Goal: Task Accomplishment & Management: Manage account settings

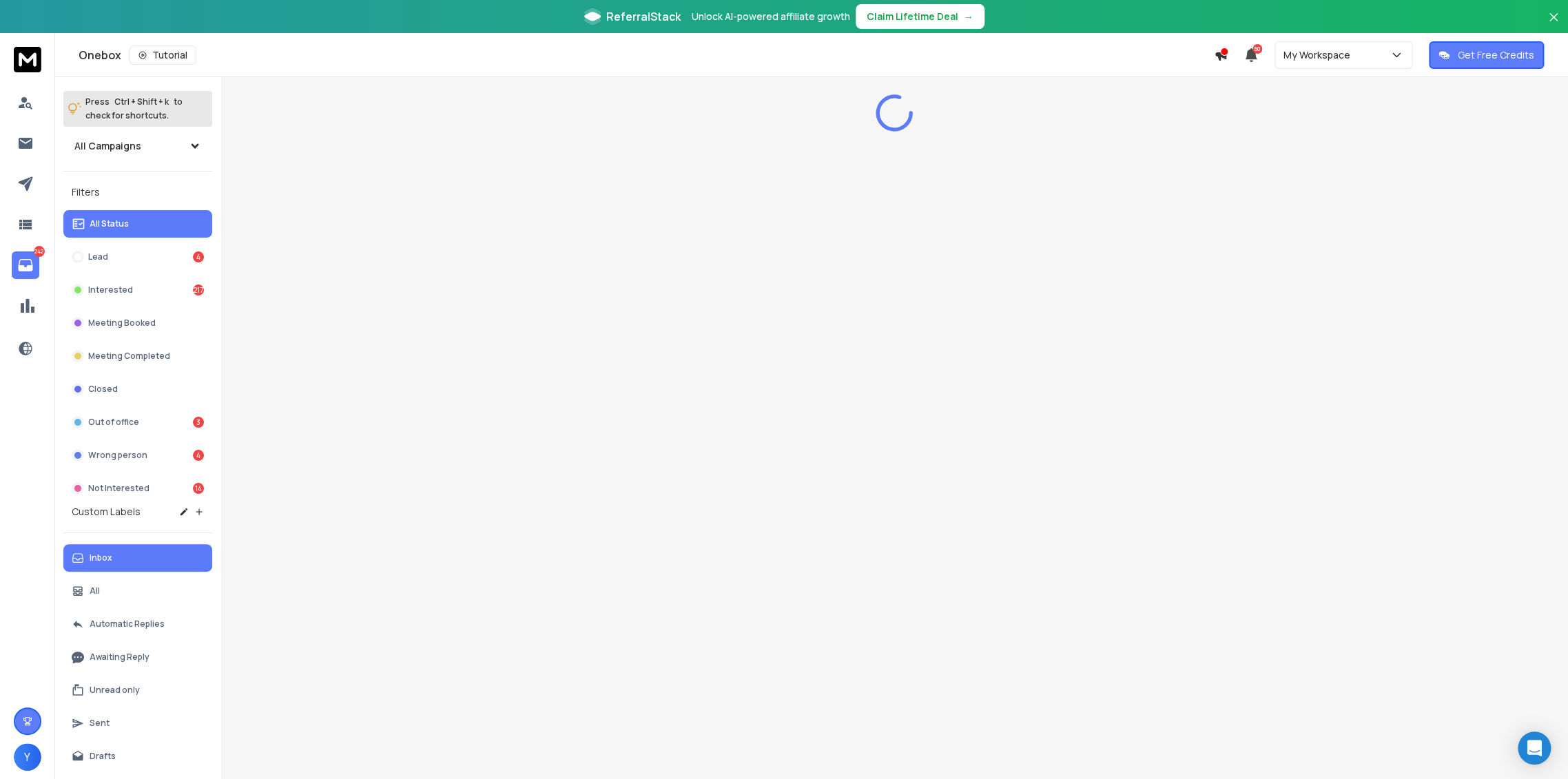
click at [5, 183] on div "242 Y" at bounding box center [28, 408] width 55 height 751
click at [12, 183] on link at bounding box center [25, 184] width 28 height 28
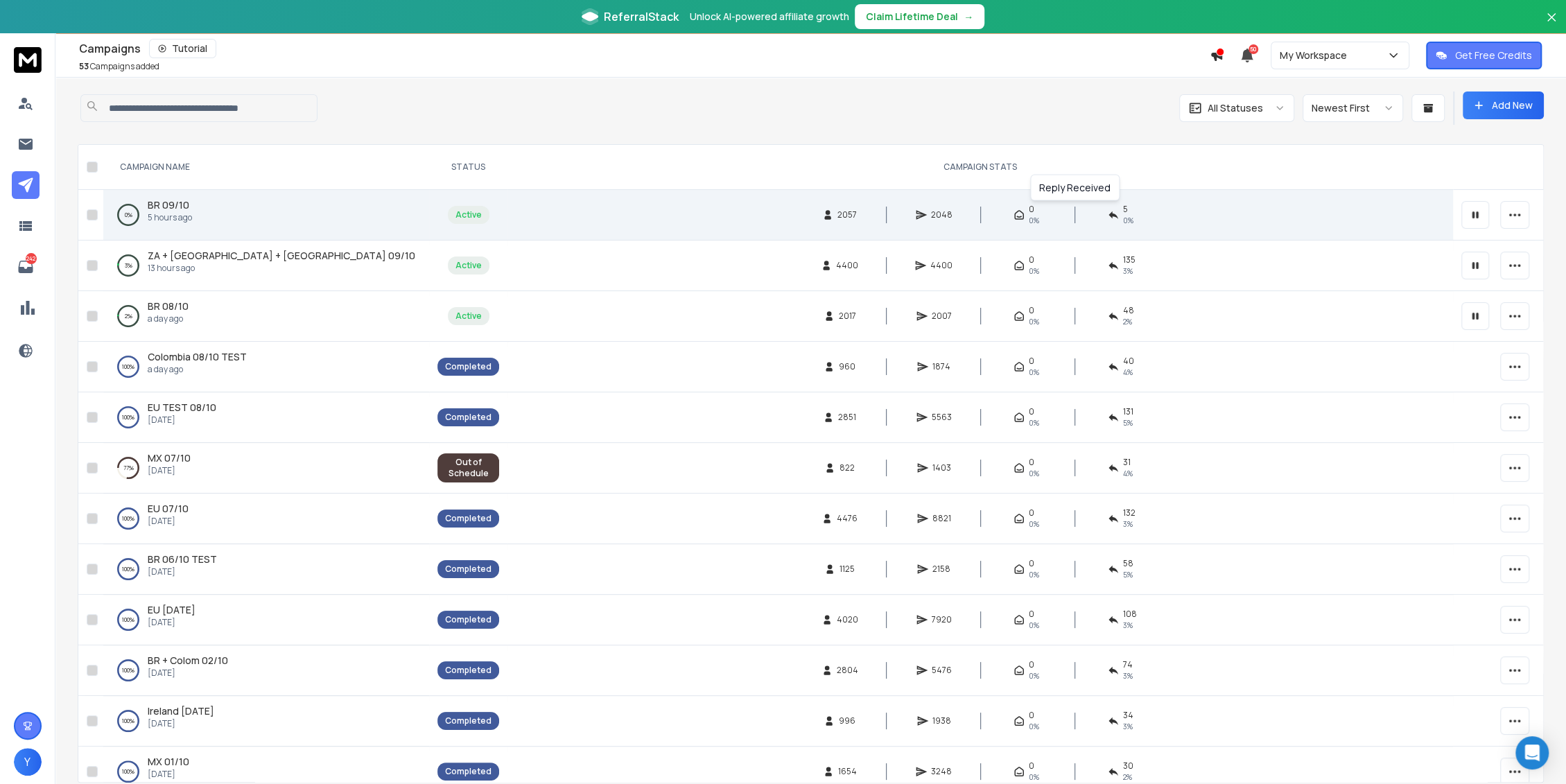
click at [1101, 208] on div "5 0 %" at bounding box center [1122, 215] width 42 height 22
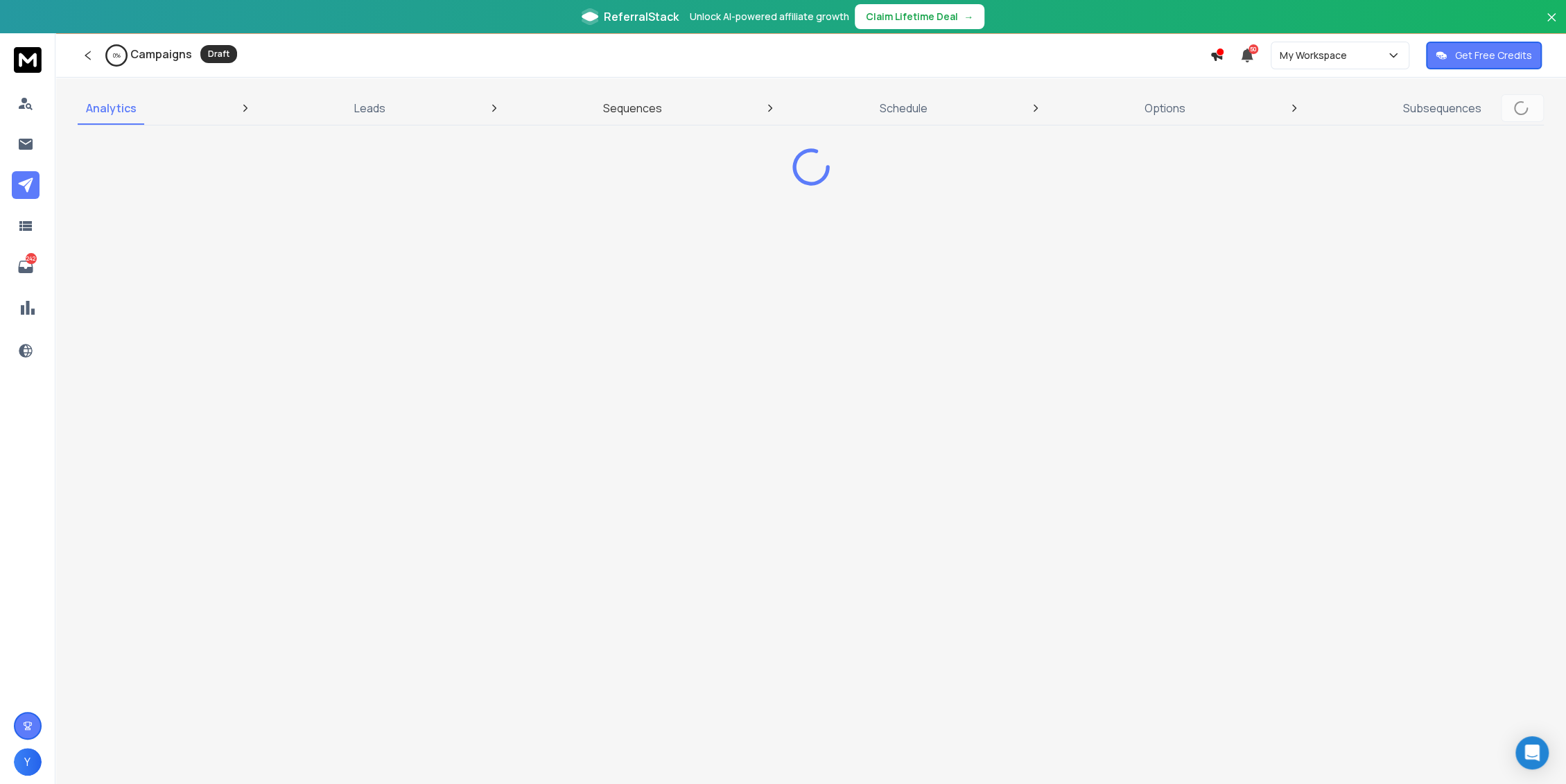
click at [598, 103] on link "Sequences" at bounding box center [632, 108] width 76 height 33
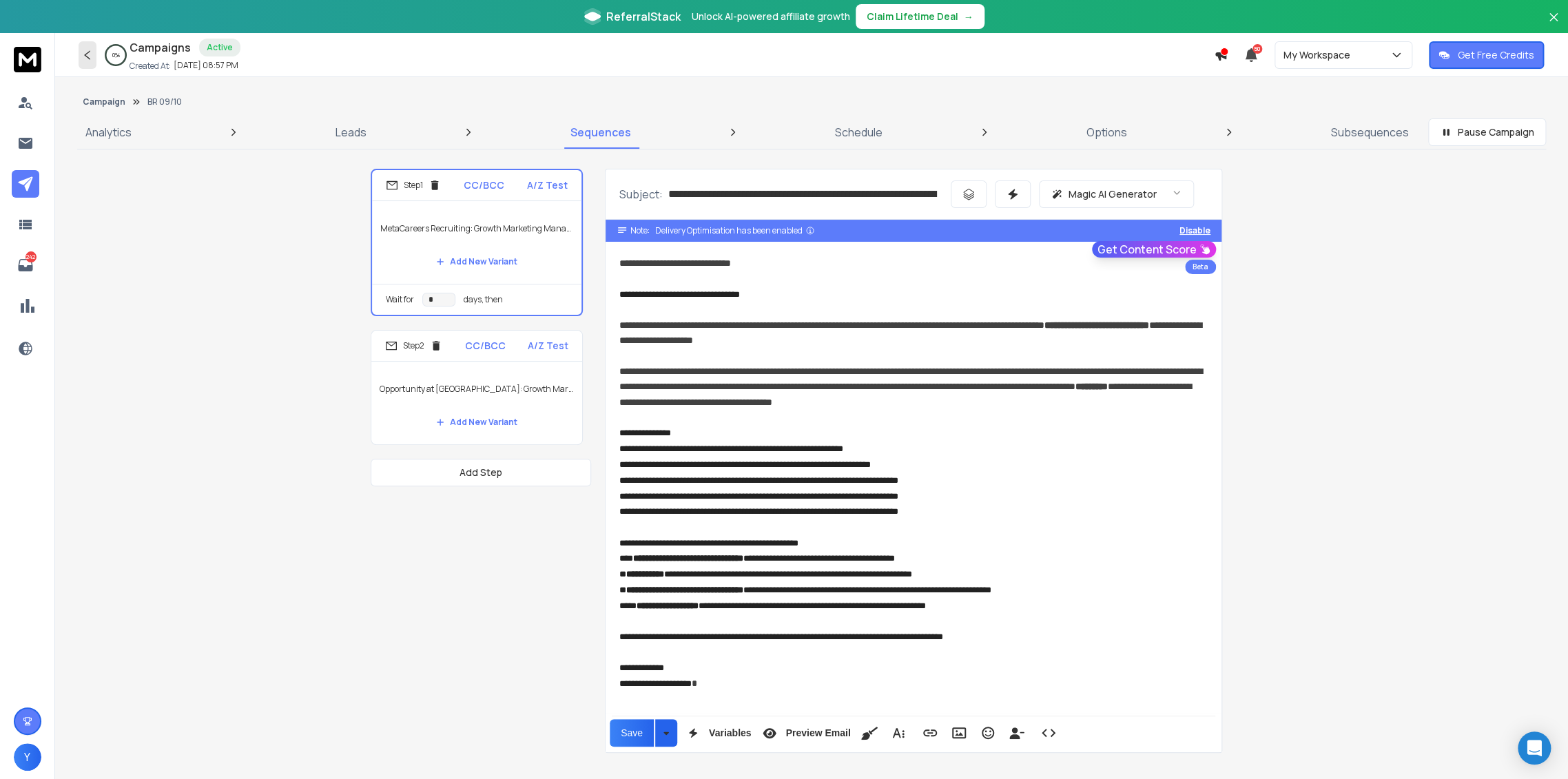
click at [82, 49] on icon at bounding box center [87, 55] width 13 height 13
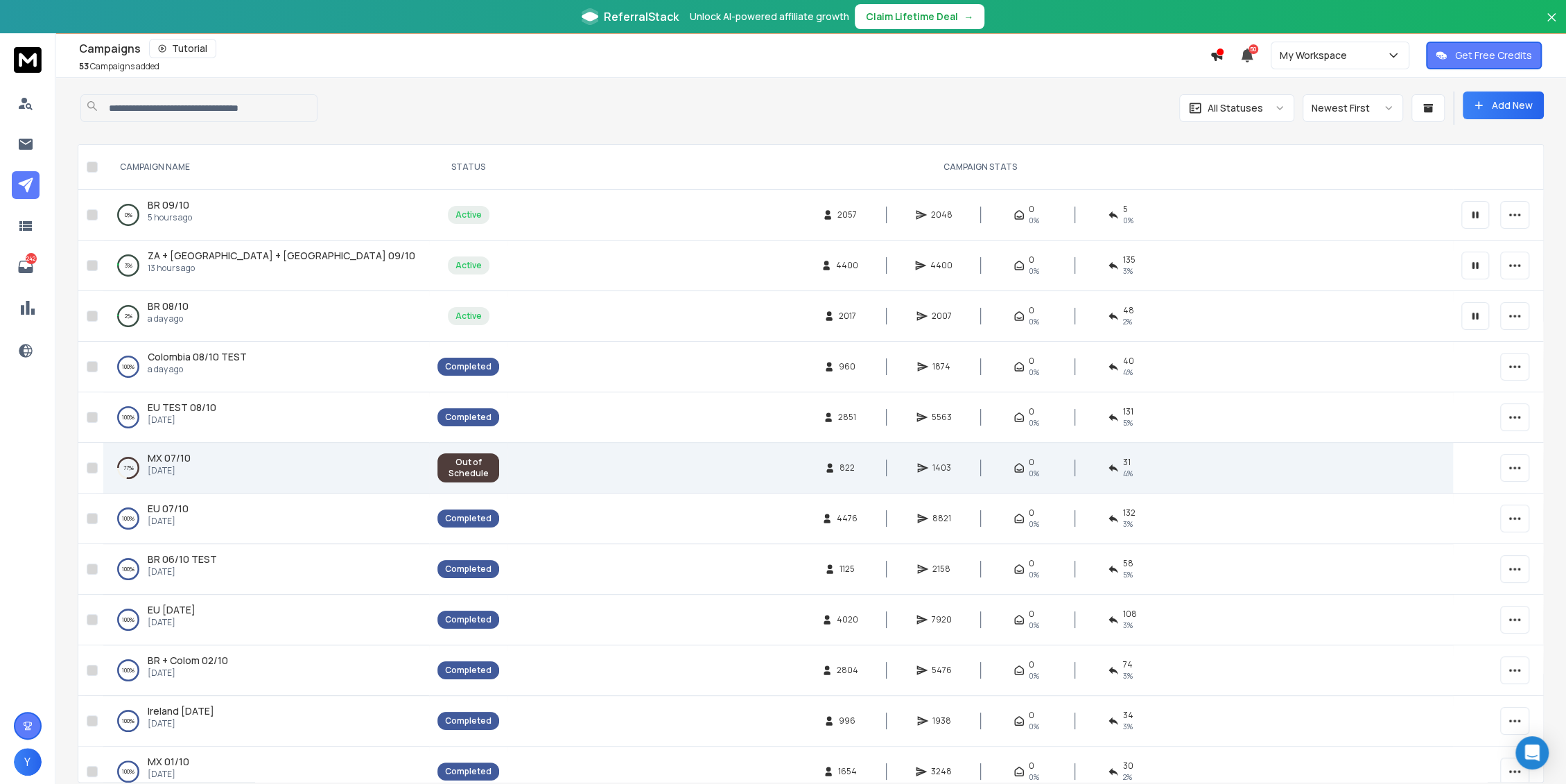
click at [580, 461] on div "822 1403 0 0% 31 4 %" at bounding box center [980, 468] width 929 height 22
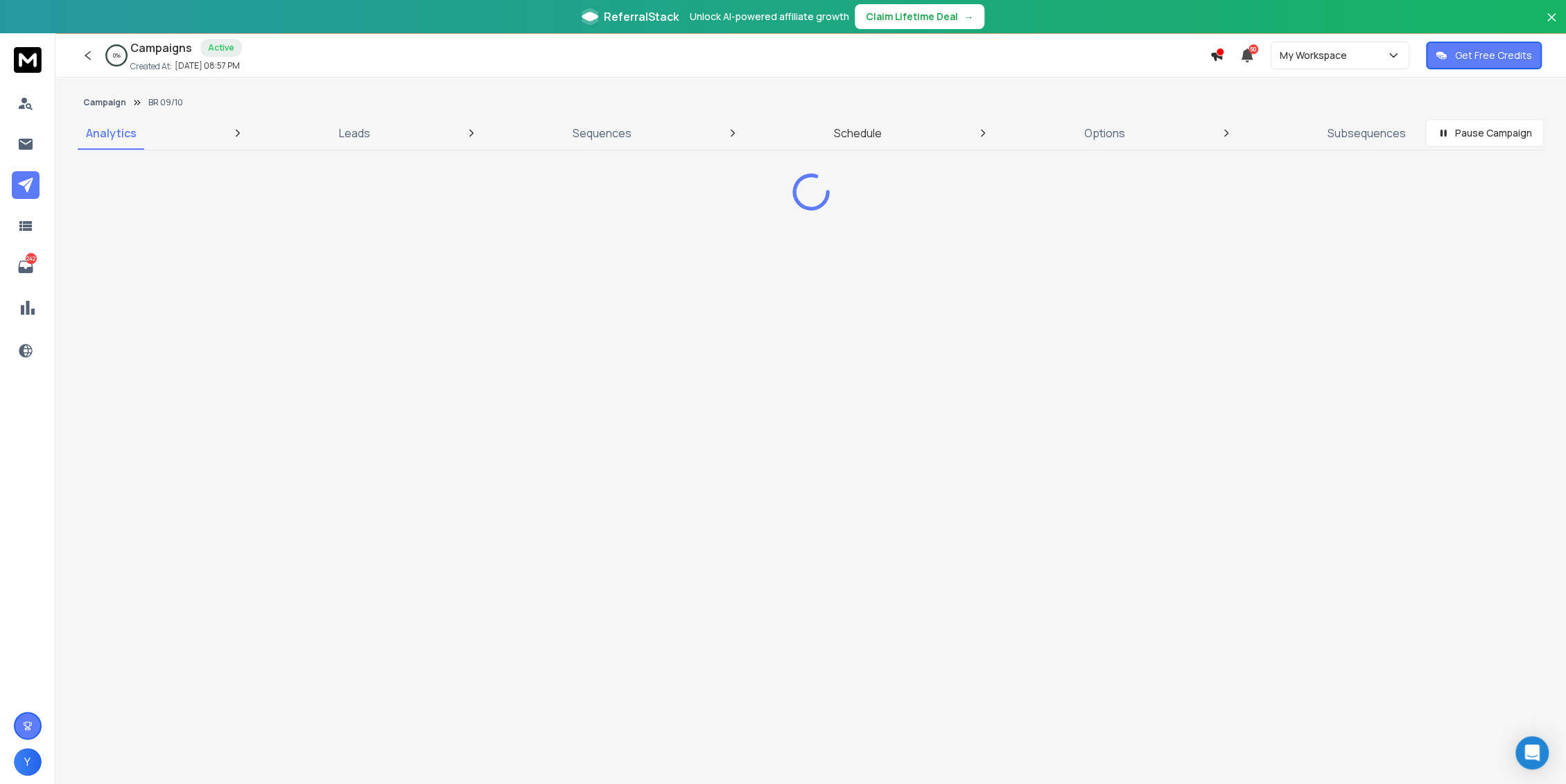
click at [840, 137] on p "Schedule" at bounding box center [858, 133] width 48 height 16
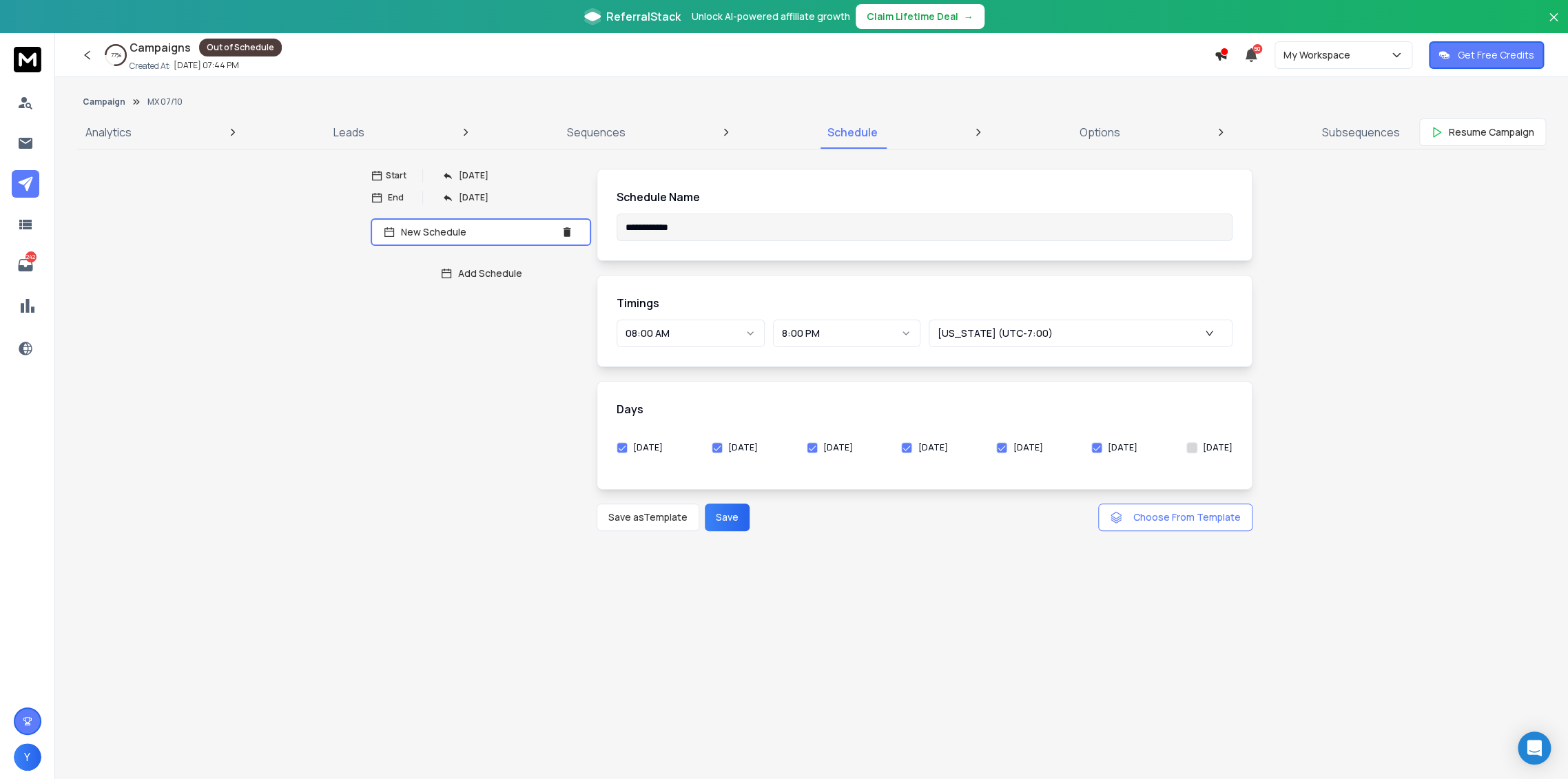
click at [441, 200] on div "End Thu Oct 09 2025" at bounding box center [480, 198] width 220 height 14
click at [446, 198] on icon at bounding box center [448, 197] width 8 height 7
click at [736, 519] on button "Save" at bounding box center [727, 517] width 45 height 28
click at [81, 57] on icon at bounding box center [87, 55] width 13 height 13
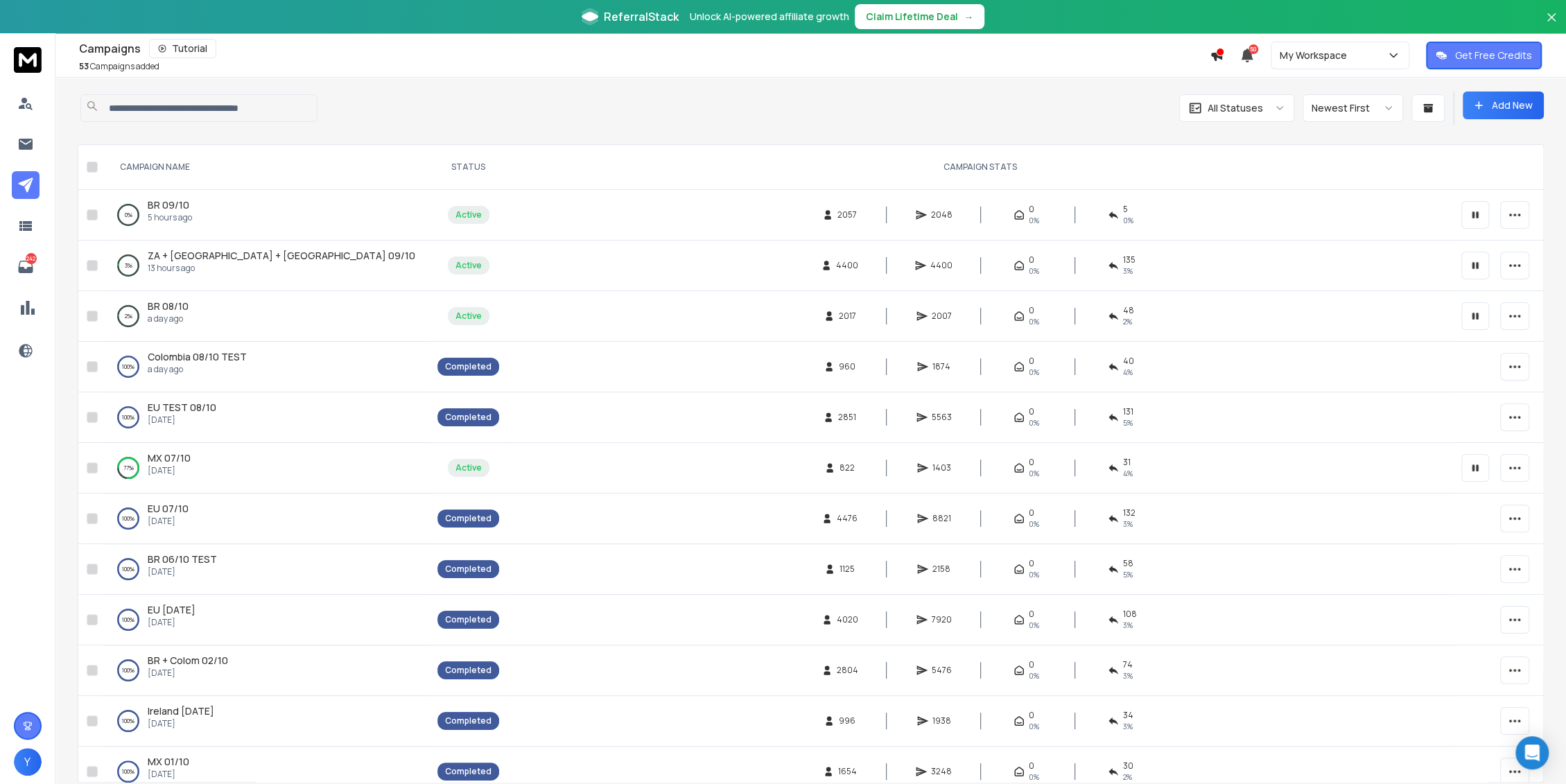
click at [5, 268] on div "242 Y" at bounding box center [28, 411] width 55 height 756
click at [16, 268] on link "242" at bounding box center [25, 266] width 28 height 28
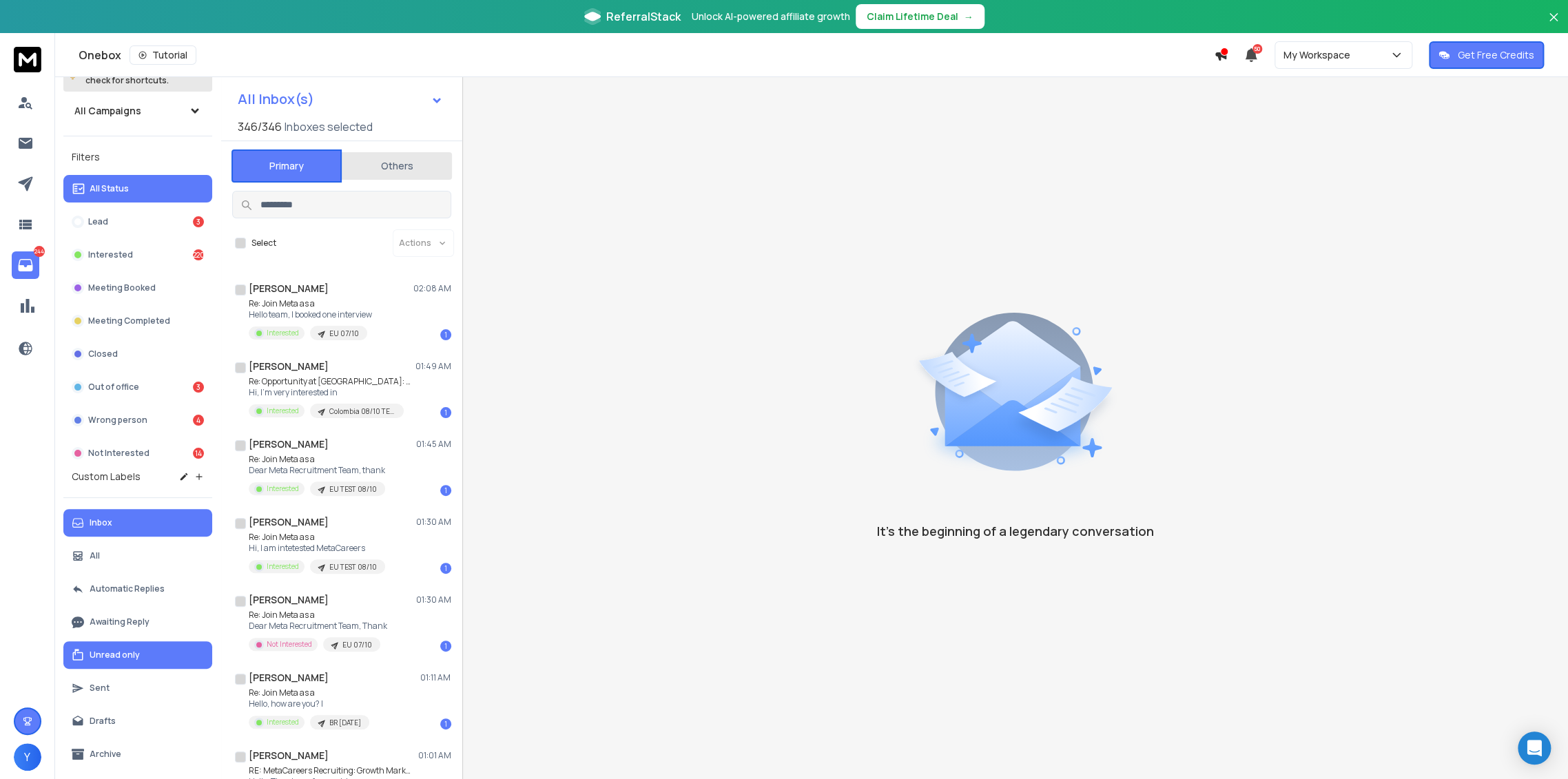
scroll to position [47, 0]
click at [121, 652] on button "Unread only" at bounding box center [138, 655] width 149 height 28
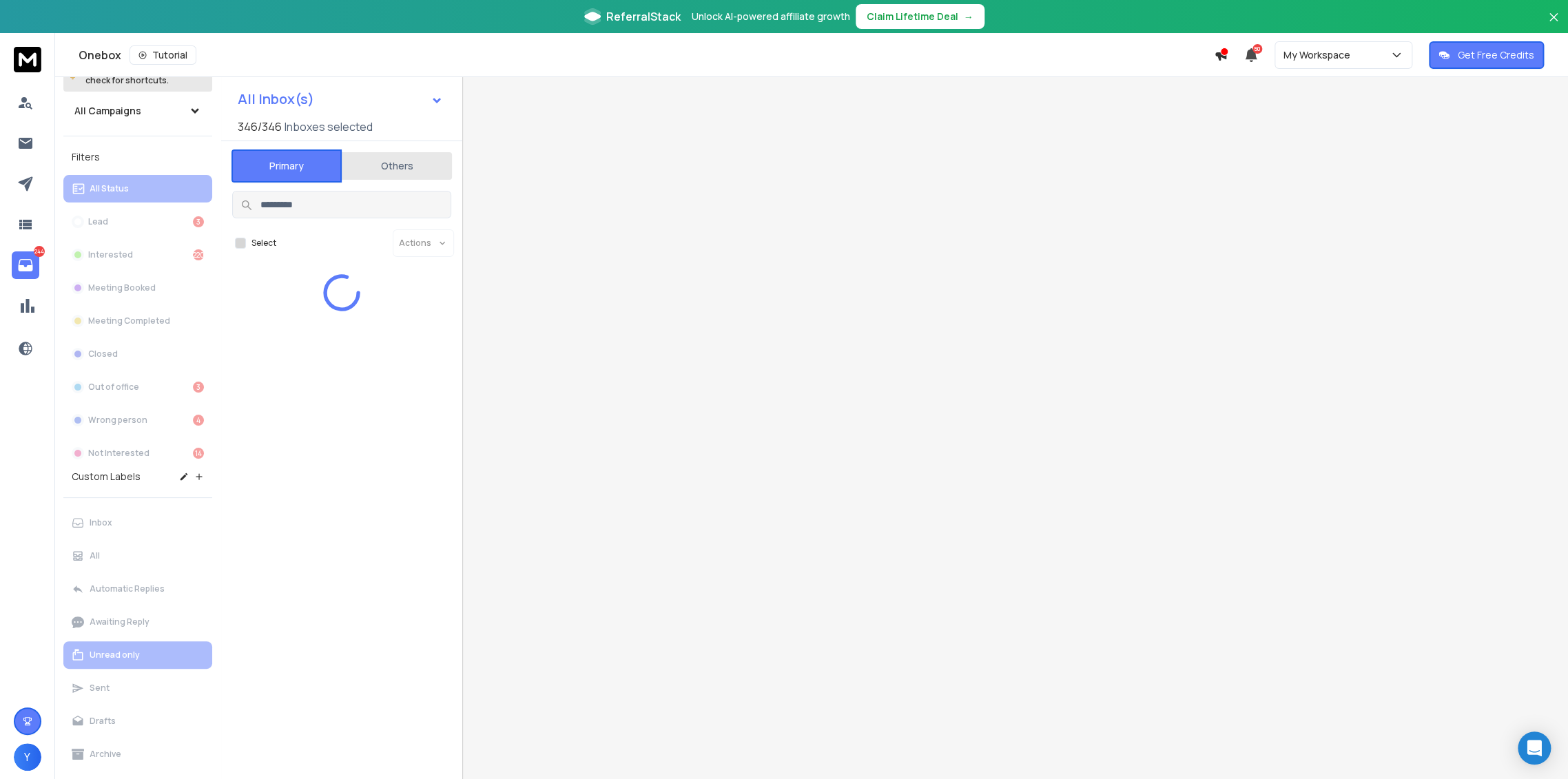
click at [137, 447] on div "All Status Lead 3 Interested 220 Meeting Booked Meeting Completed Closed Out of…" at bounding box center [138, 320] width 149 height 292
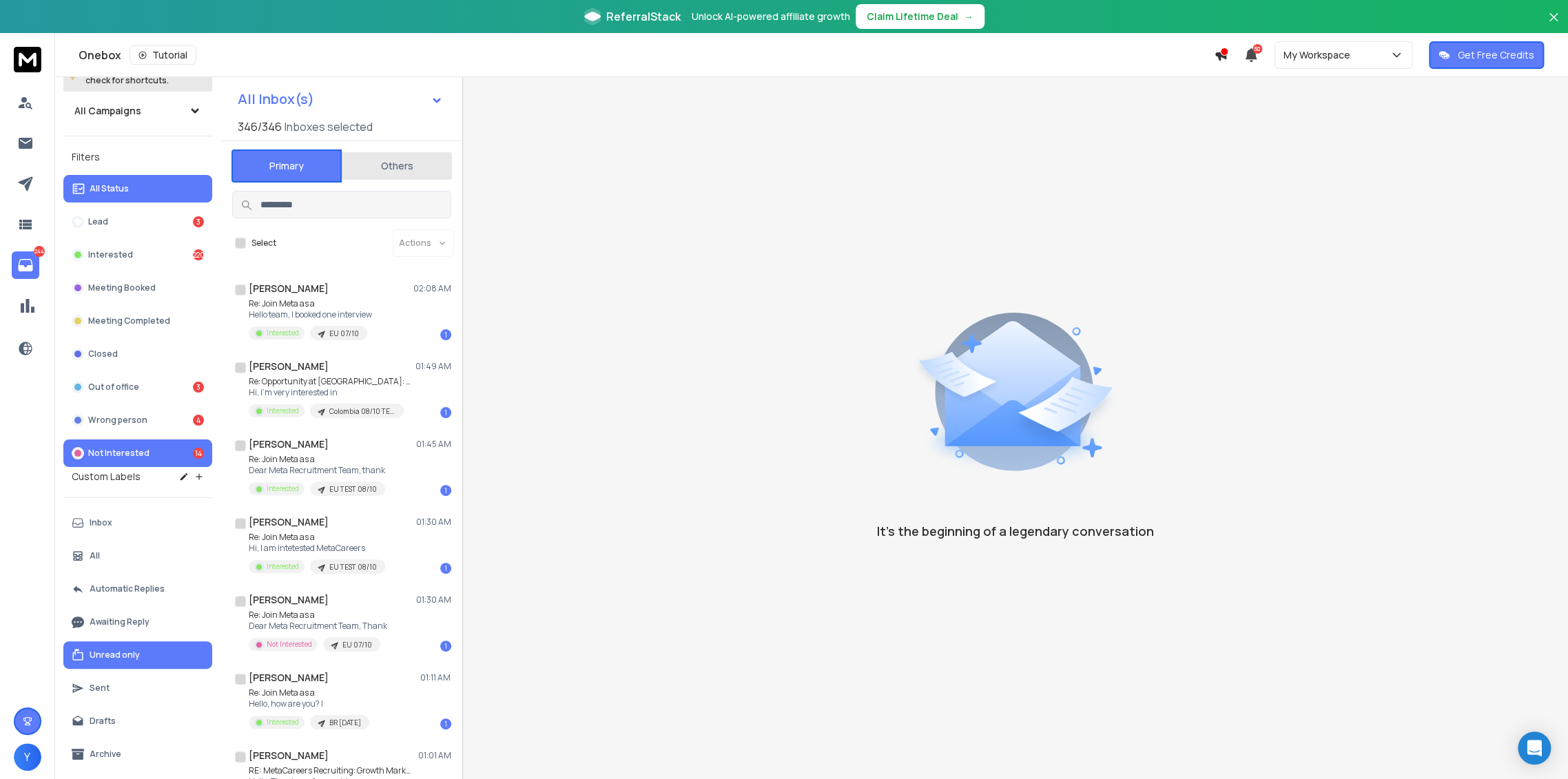
click at [139, 447] on p "Not Interested" at bounding box center [119, 453] width 61 height 11
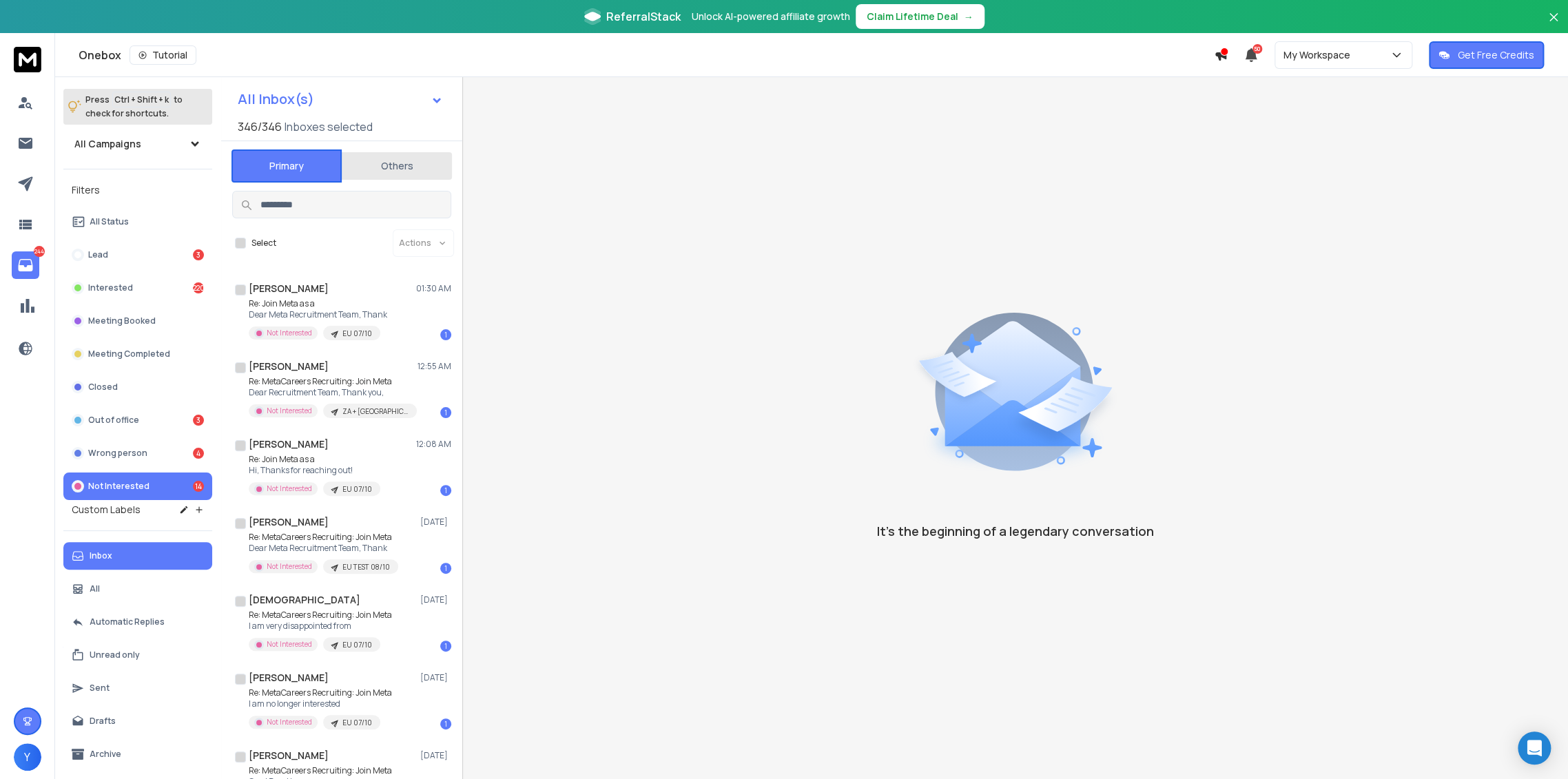
drag, startPoint x: 136, startPoint y: 648, endPoint x: 168, endPoint y: 618, distance: 43.9
click at [136, 648] on div "Unread only" at bounding box center [106, 655] width 68 height 16
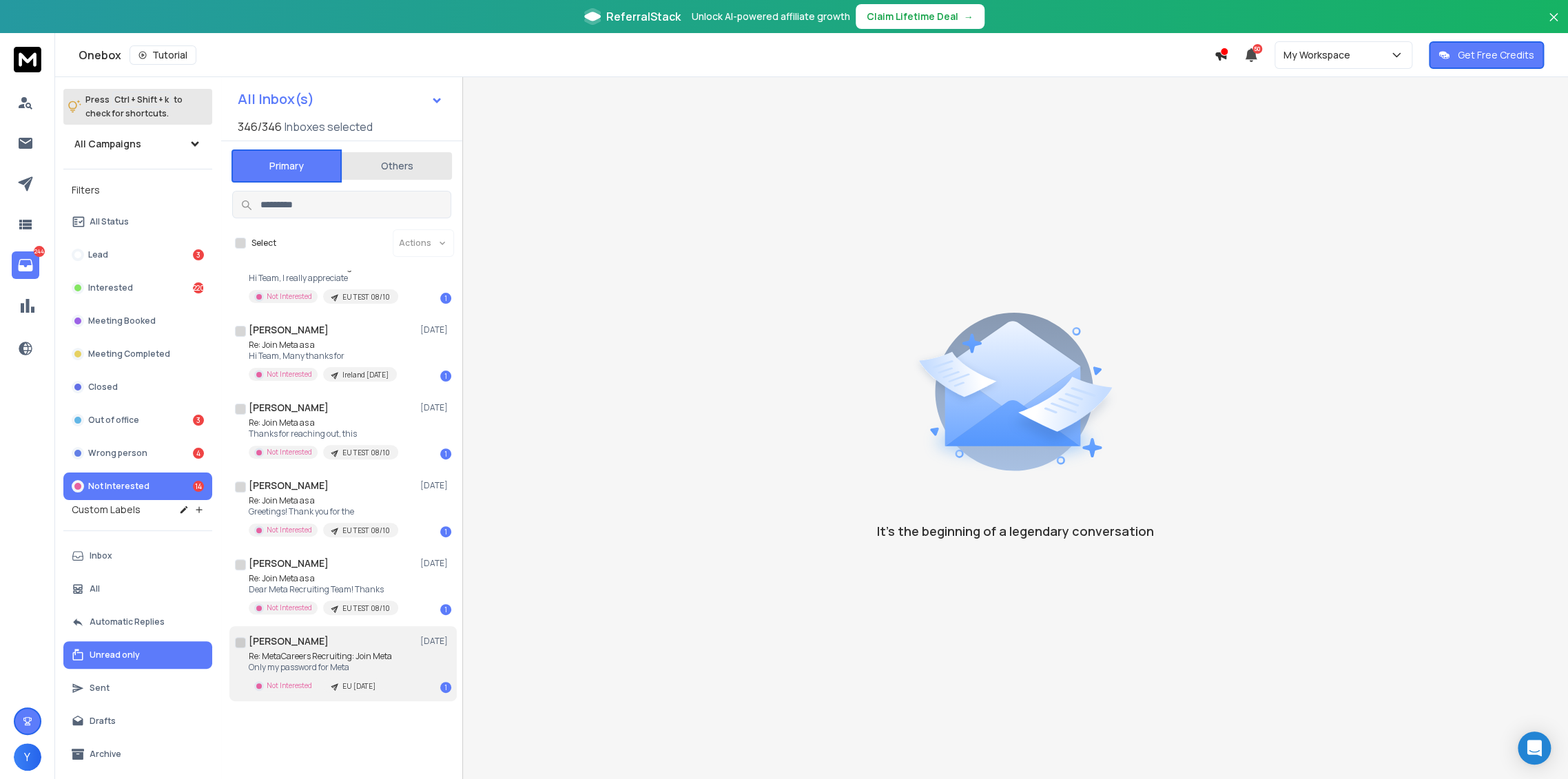
scroll to position [659, 0]
click at [369, 651] on p "Re: MetaCareers Recruiting: Join Meta" at bounding box center [320, 656] width 143 height 11
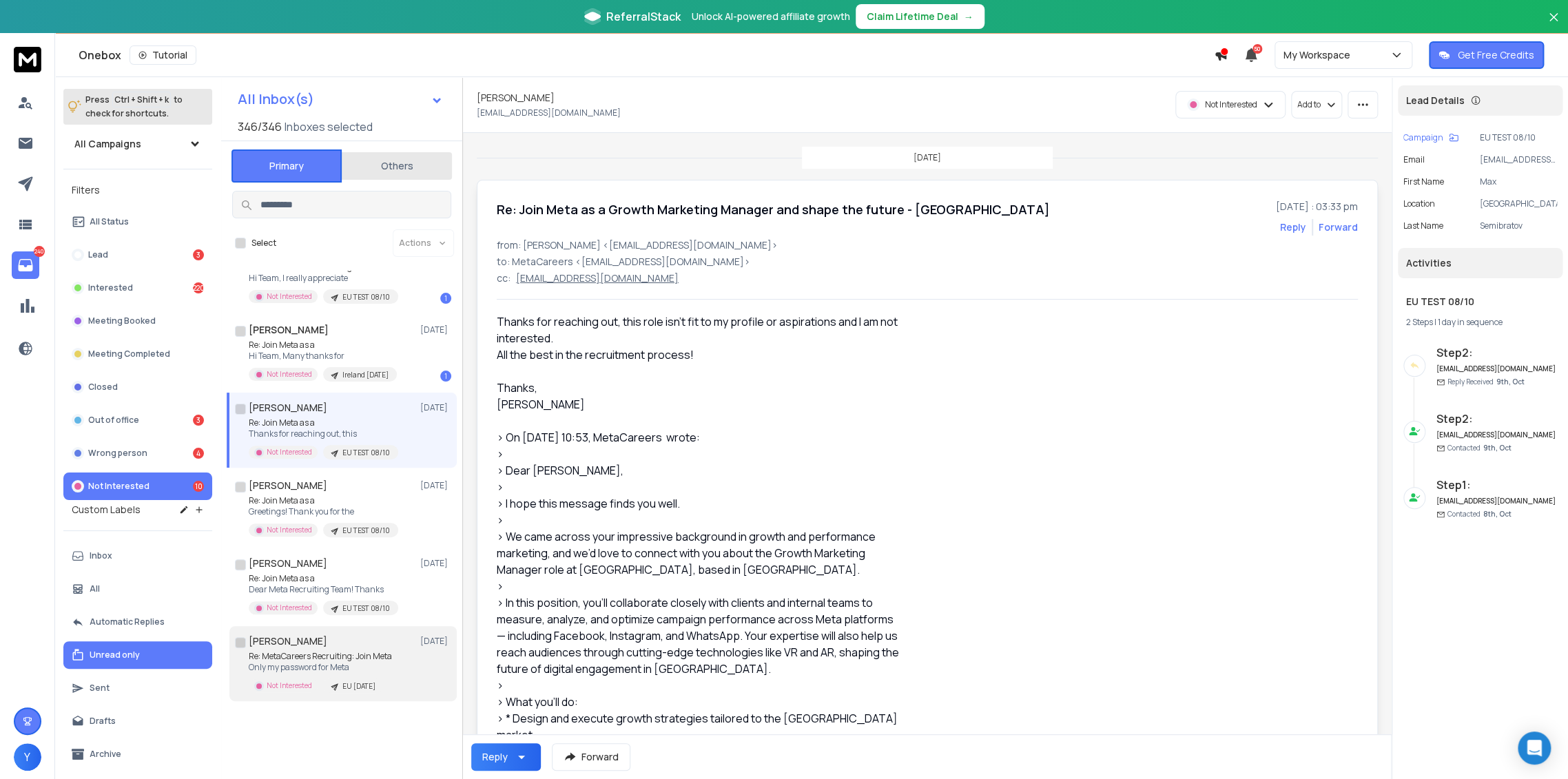
click at [369, 651] on p "Re: MetaCareers Recruiting: Join Meta" at bounding box center [320, 656] width 143 height 11
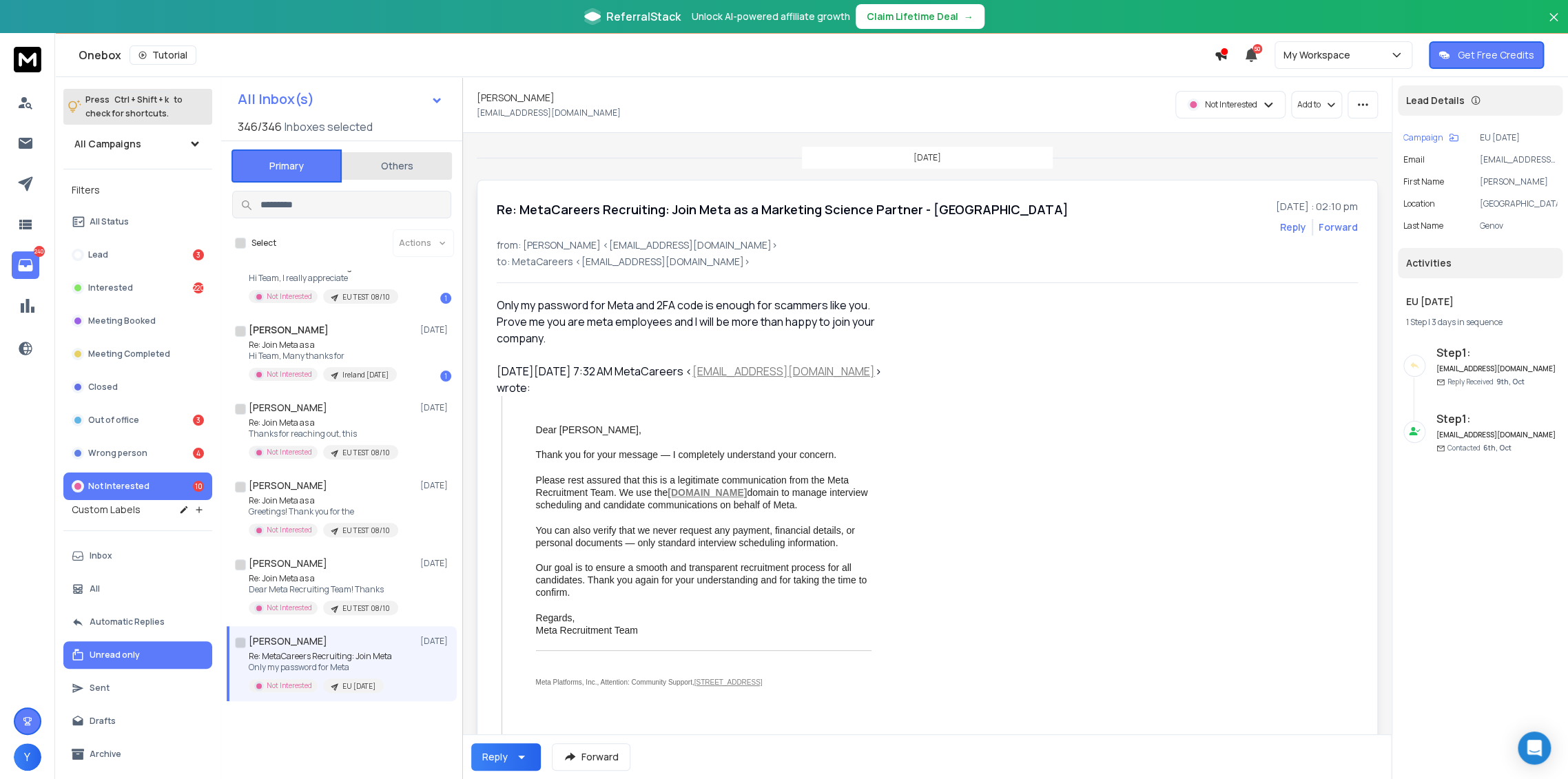
click at [529, 113] on p "vgenov1@gmail.com" at bounding box center [549, 113] width 144 height 11
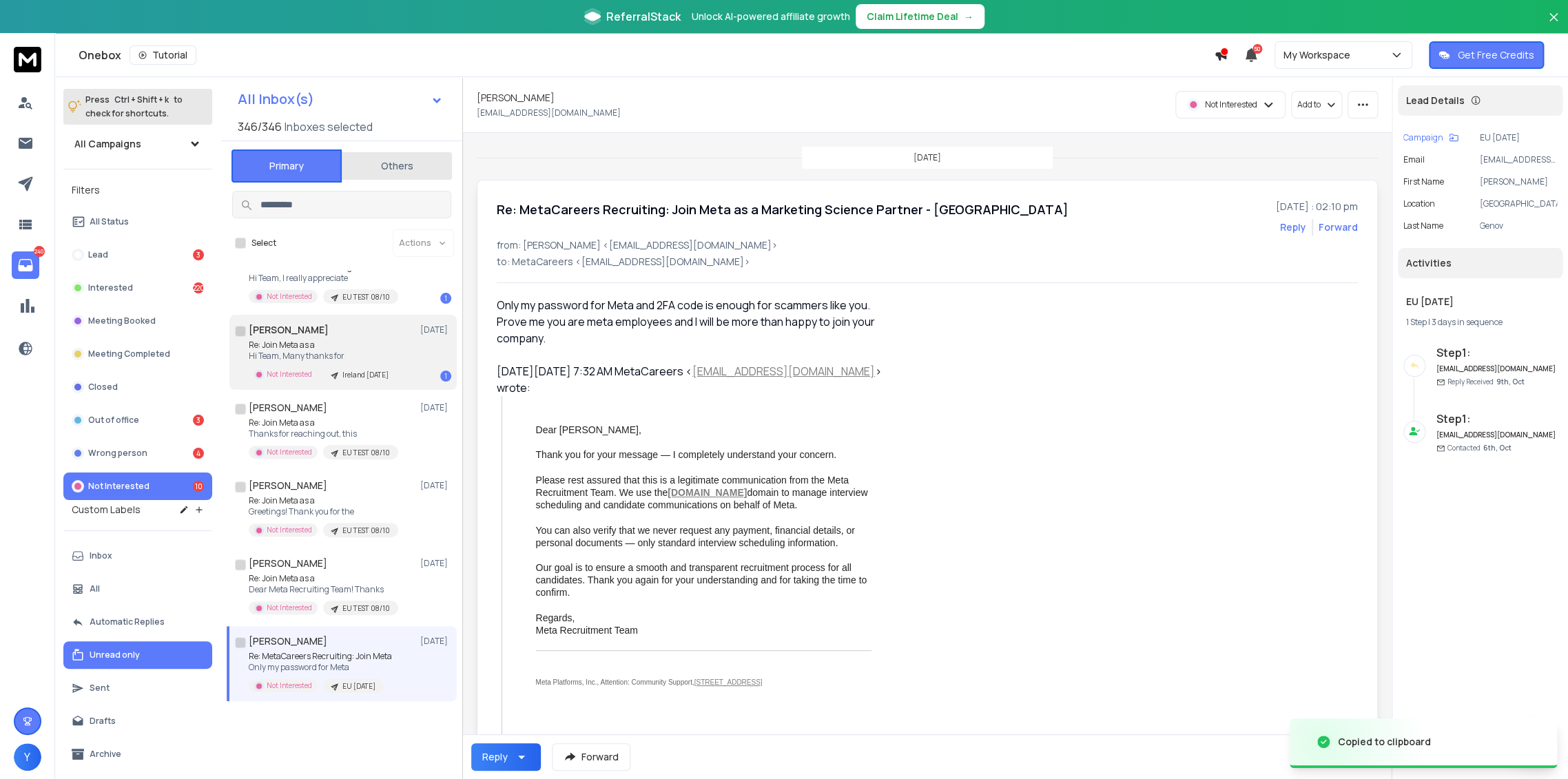
click at [377, 368] on div "Ireland [DATE]" at bounding box center [360, 374] width 74 height 14
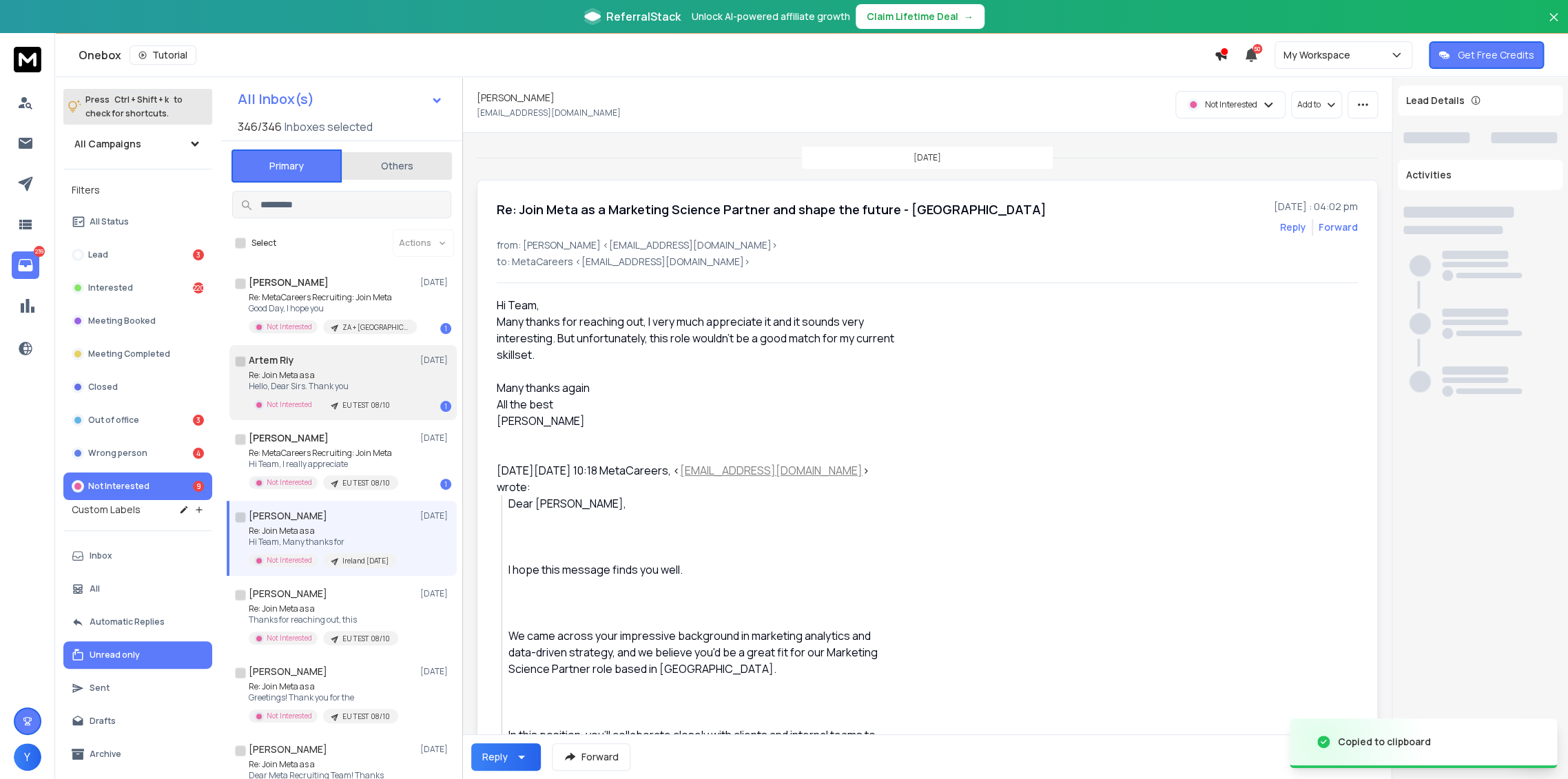
scroll to position [352, 0]
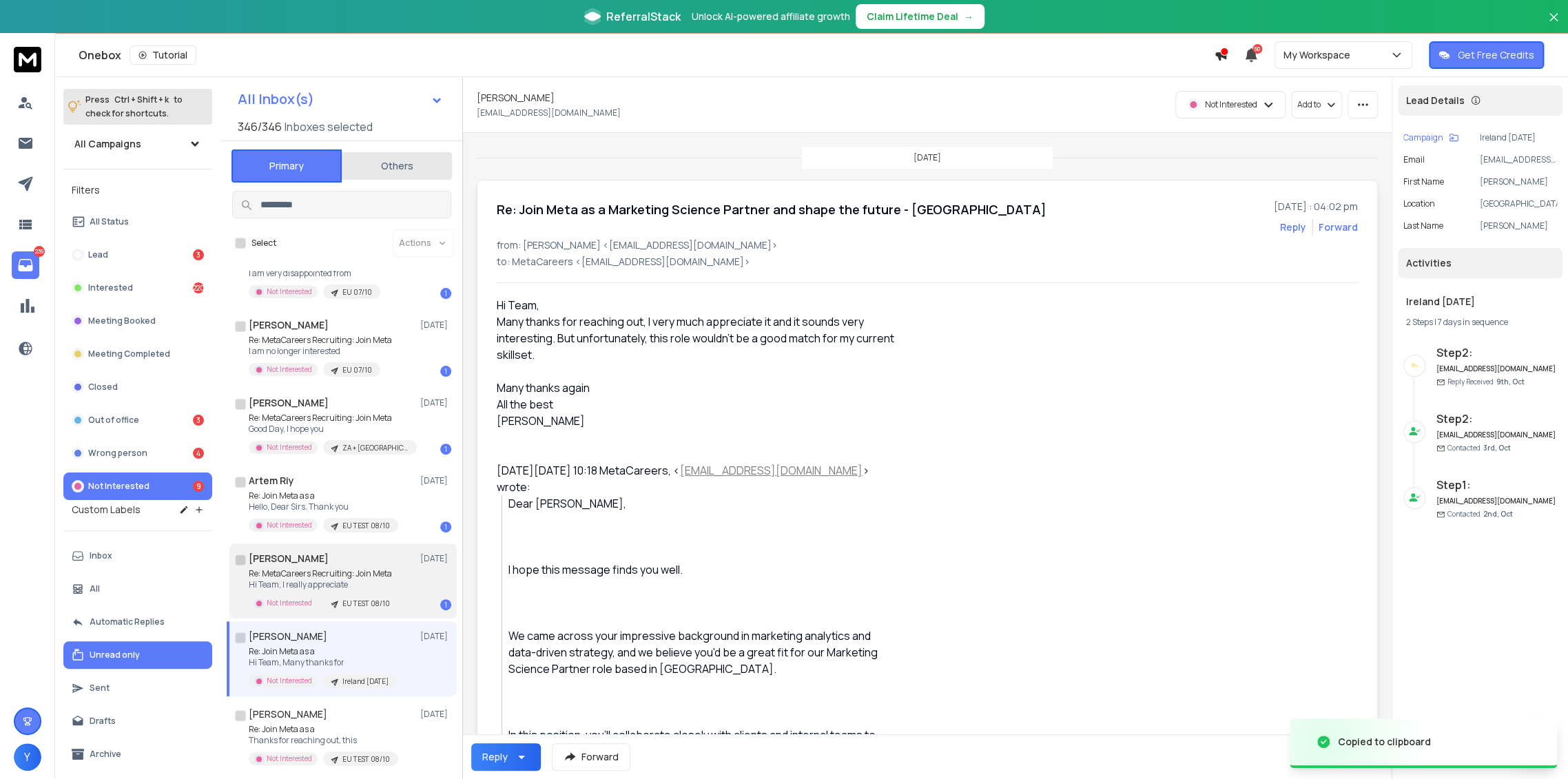
click at [403, 573] on div "Re: MetaCareers Recruiting: Join Meta Hi Team, I really appreciate Not Interest…" at bounding box center [349, 589] width 202 height 42
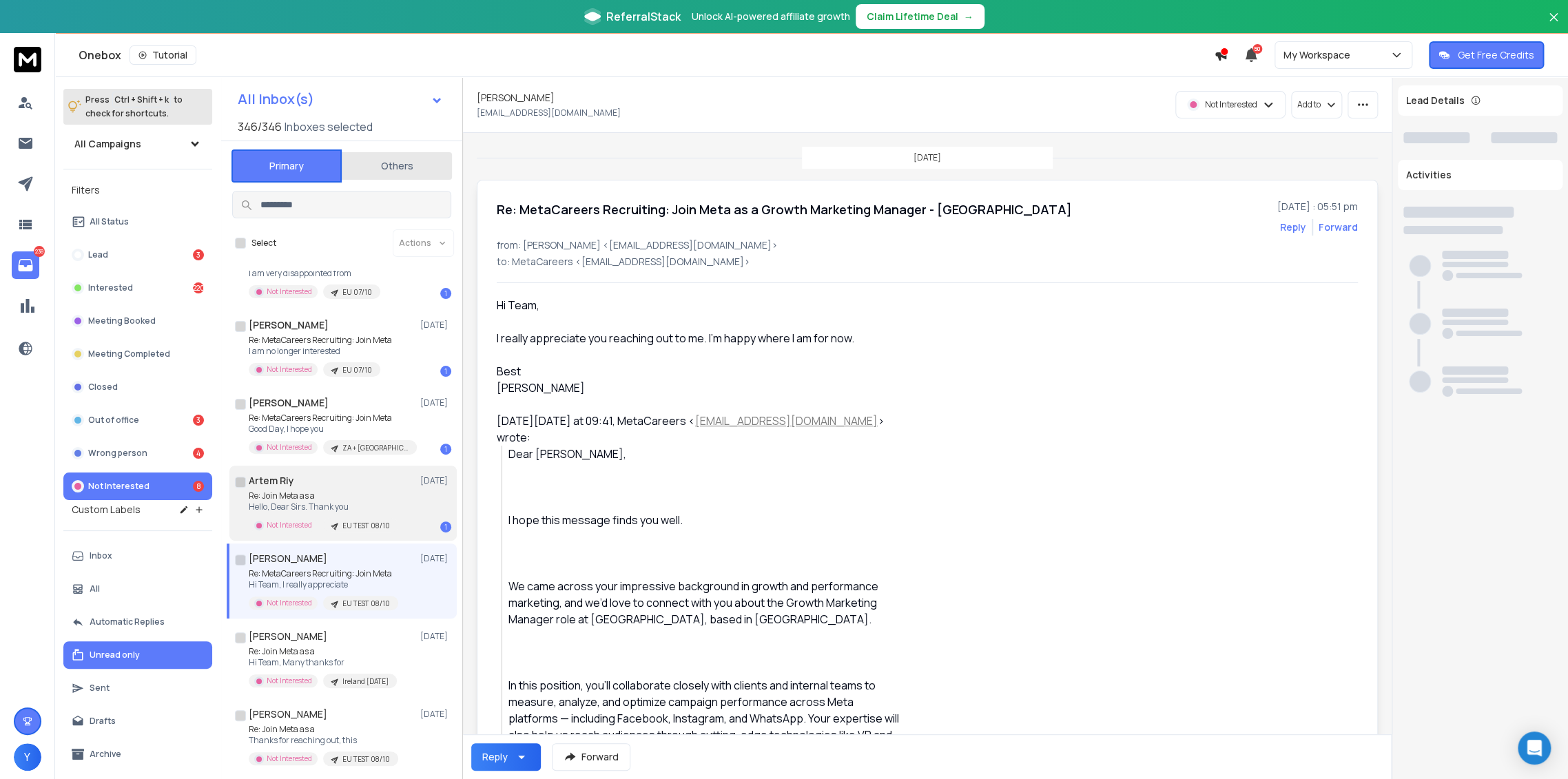
click at [394, 492] on p "Re: Join Meta as a" at bounding box center [323, 496] width 149 height 11
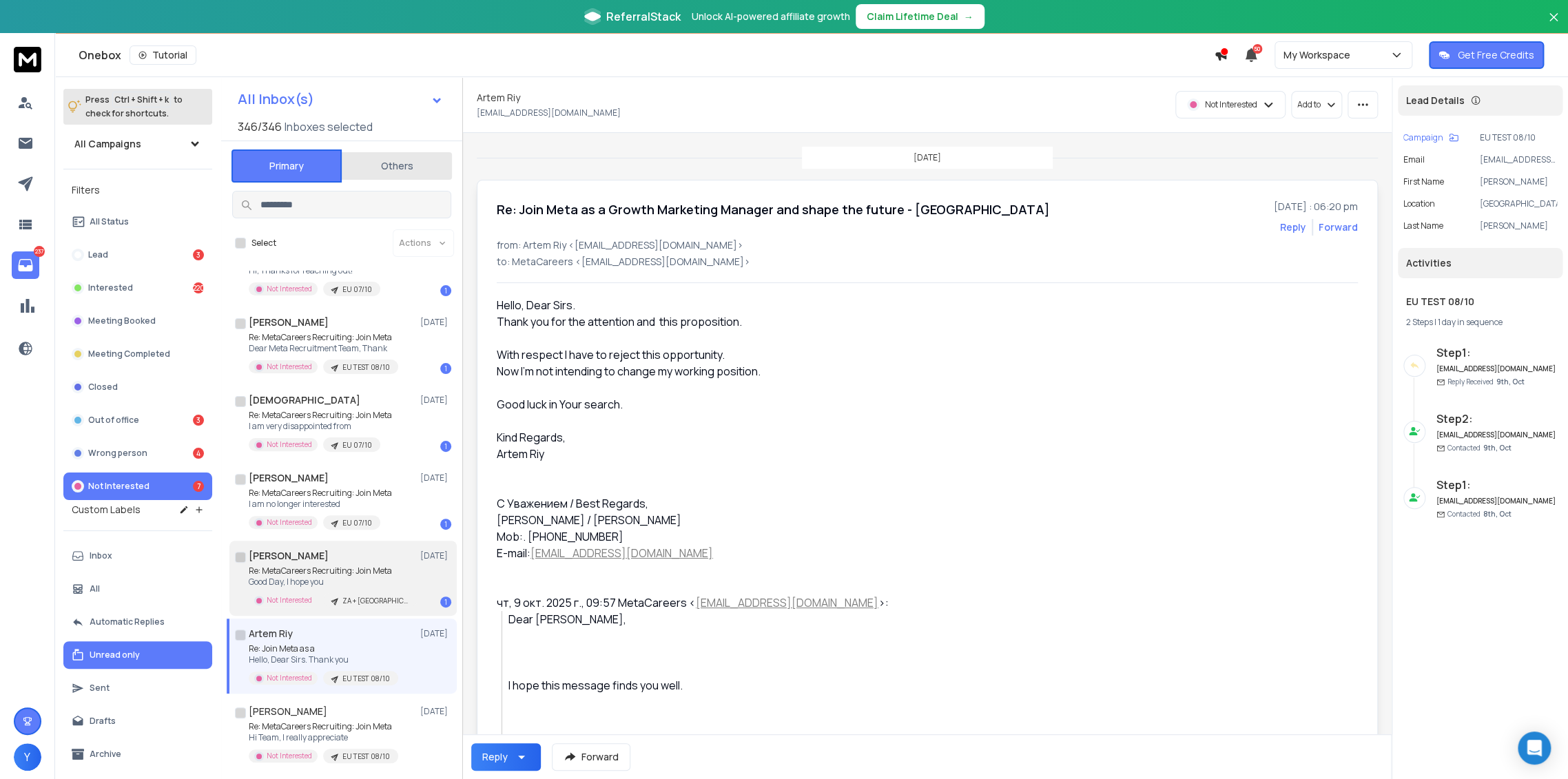
click at [386, 551] on div "Japhet Manda 09 Oct" at bounding box center [349, 555] width 202 height 14
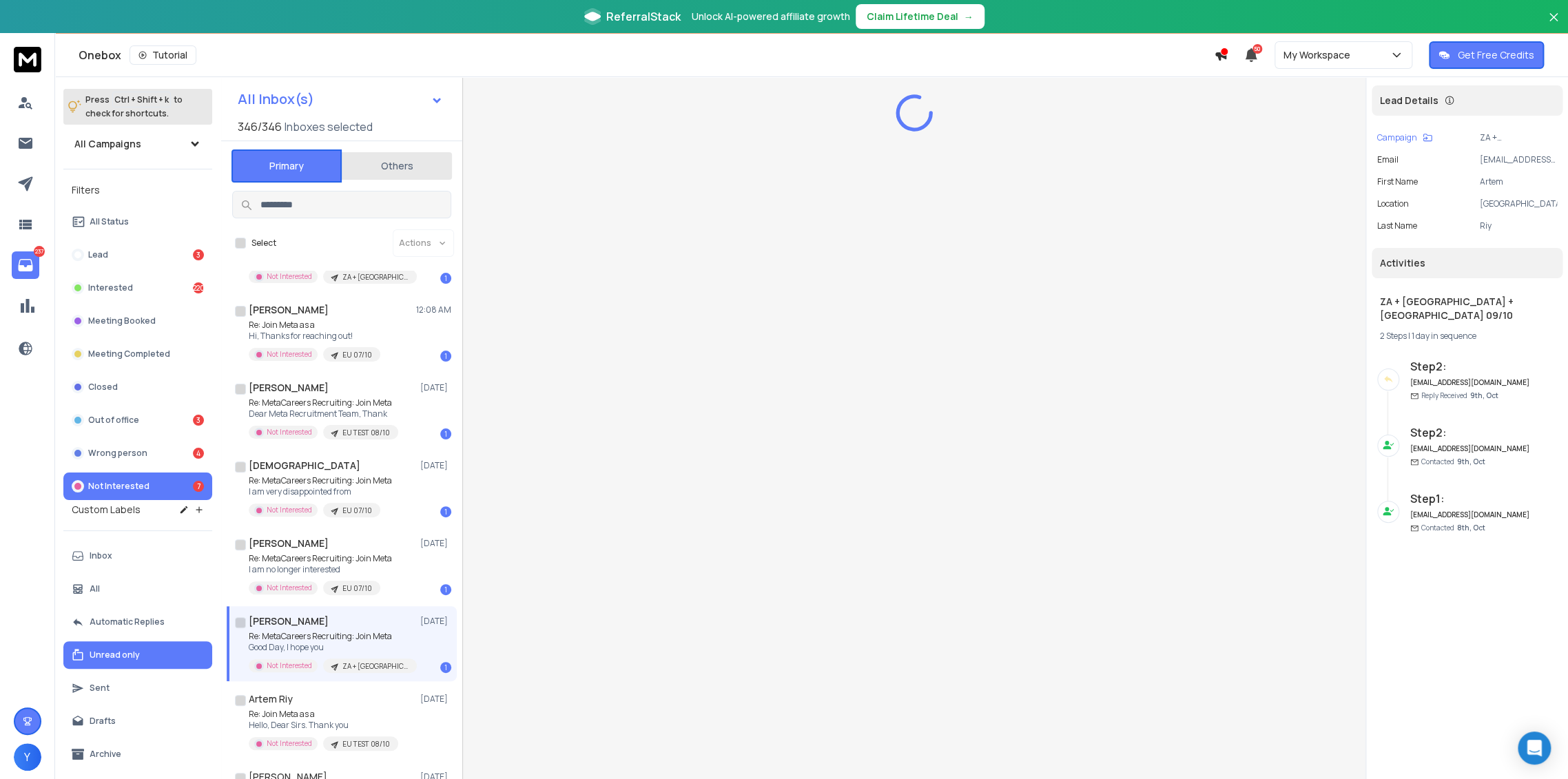
scroll to position [123, 0]
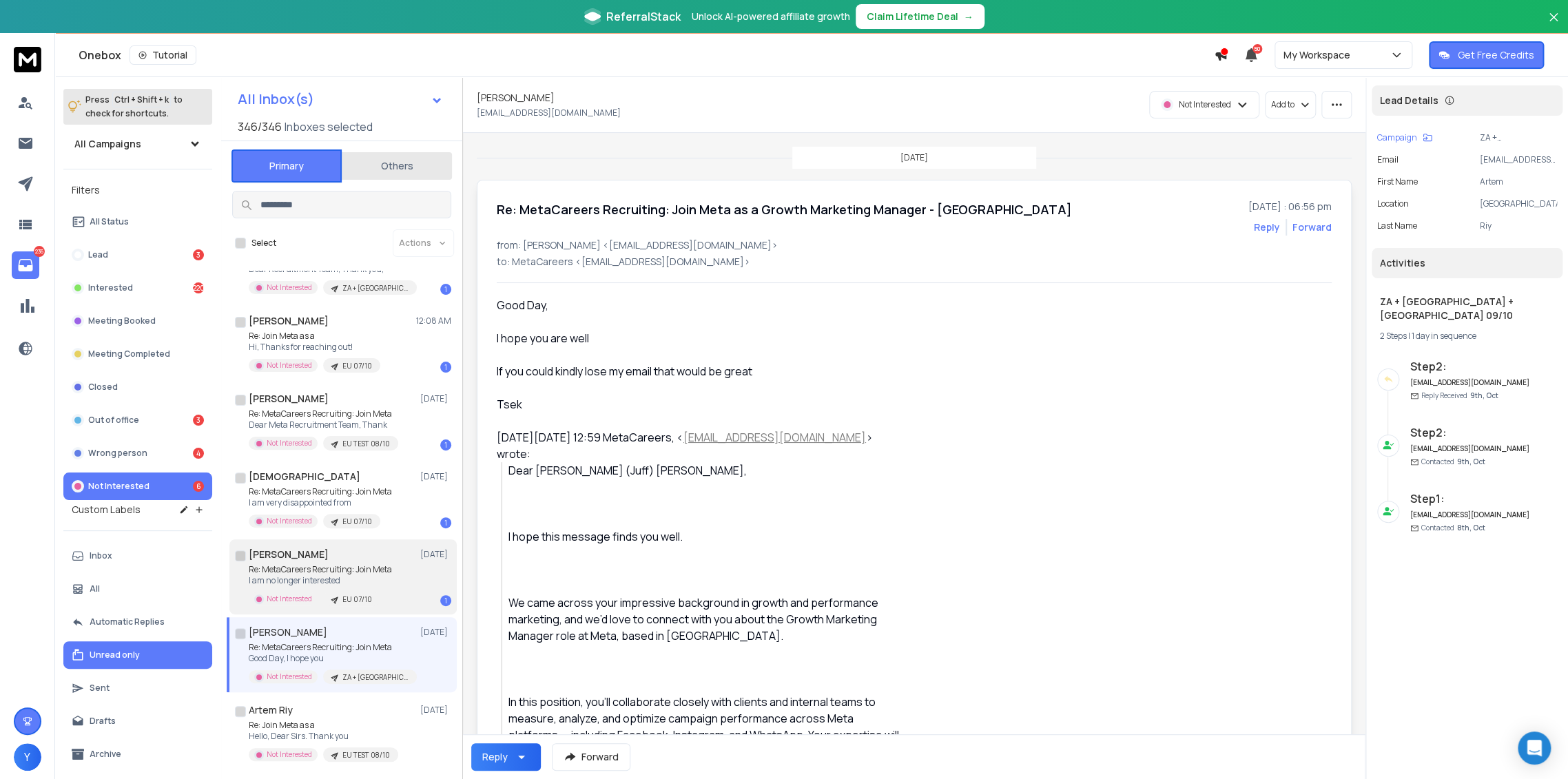
click at [390, 567] on p "Re: MetaCareers Recruiting: Join Meta" at bounding box center [320, 569] width 143 height 11
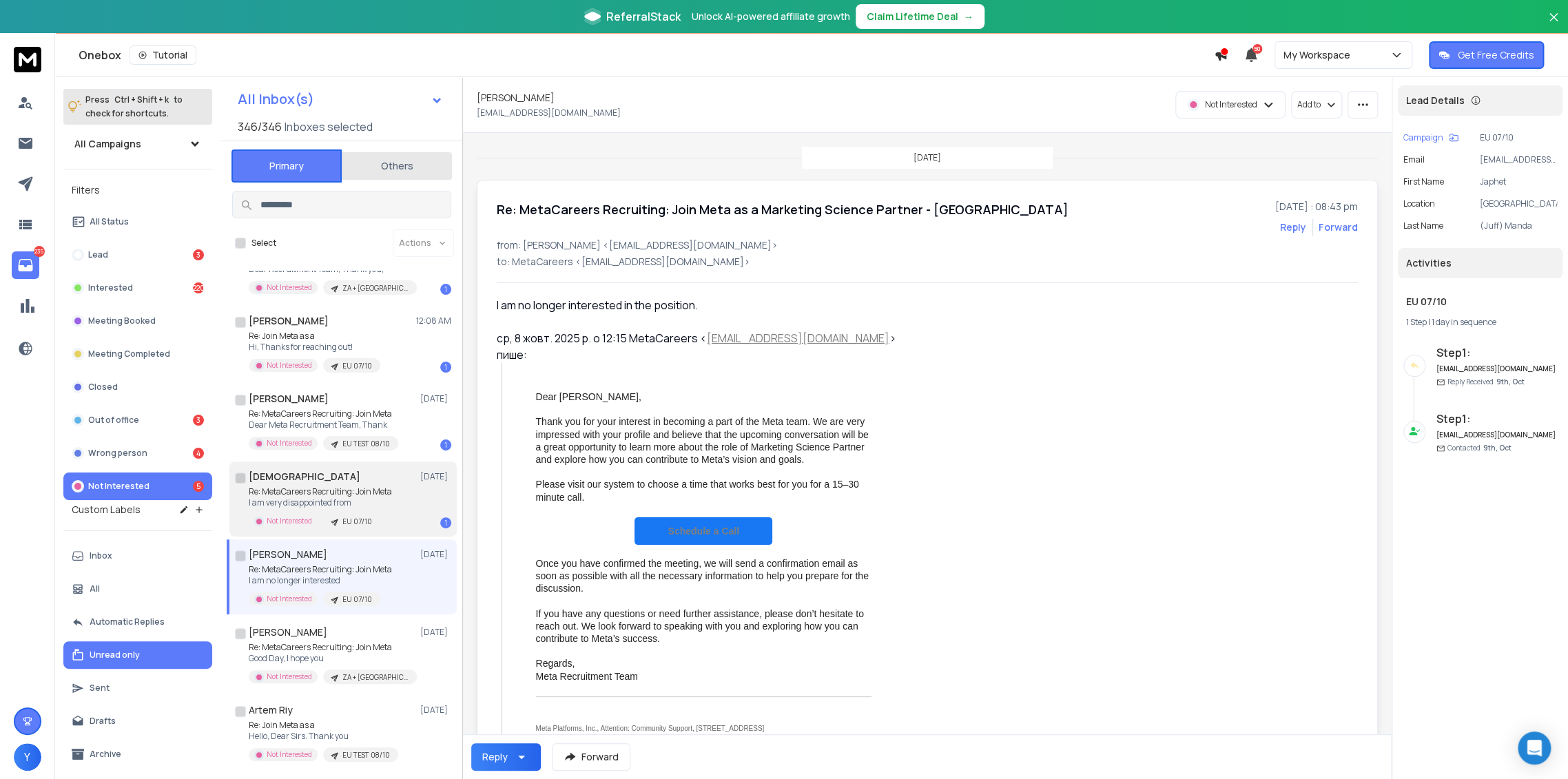
click at [391, 475] on div "Christian 09 Oct" at bounding box center [349, 476] width 202 height 14
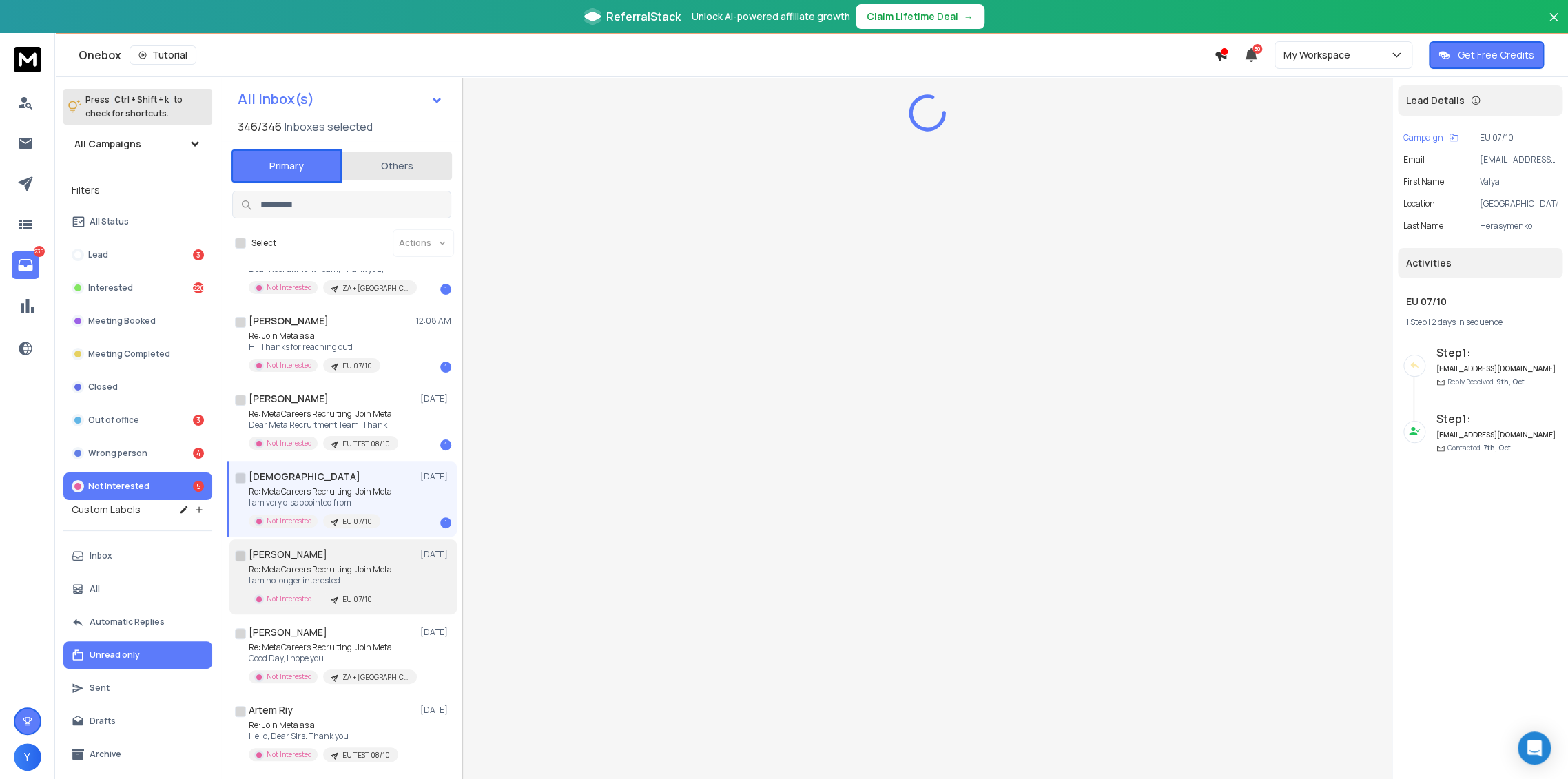
click at [389, 595] on div "Not Interested EU 07/10" at bounding box center [320, 598] width 143 height 14
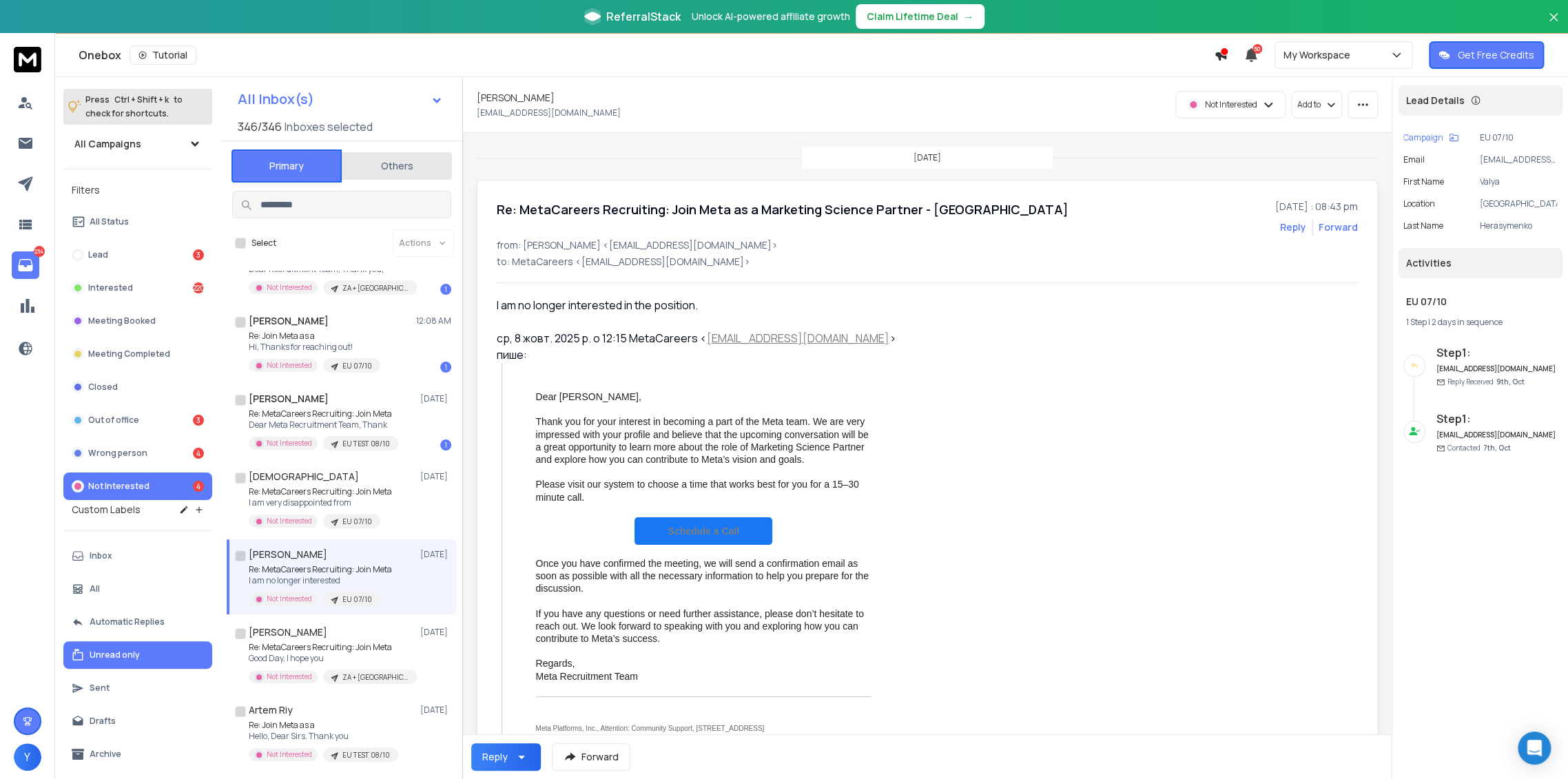
click at [560, 114] on p "gerasymenko.valya@gmail.com" at bounding box center [549, 113] width 144 height 11
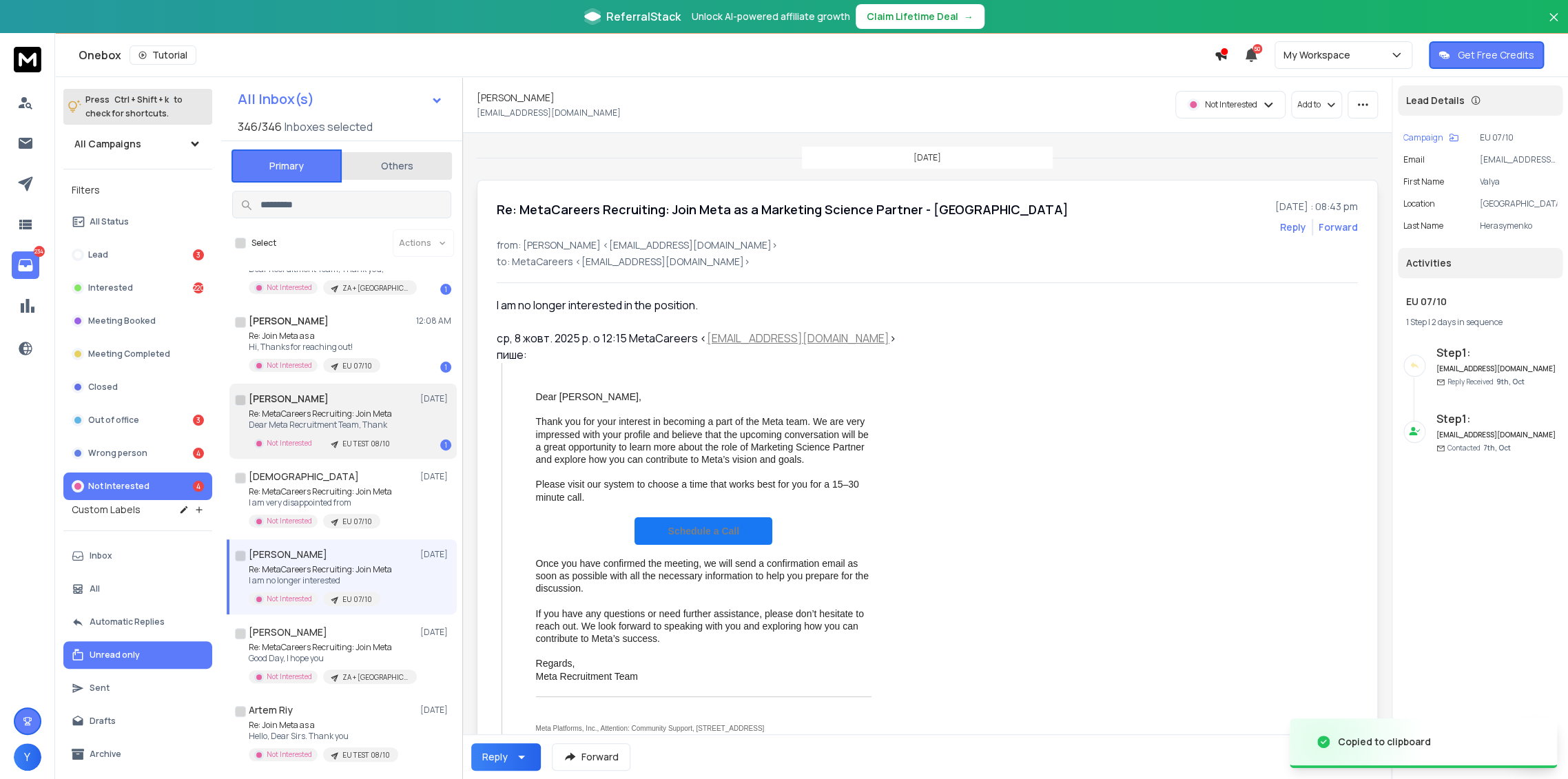
click at [358, 419] on p "Dear Meta Recruitment Team, Thank" at bounding box center [323, 424] width 149 height 11
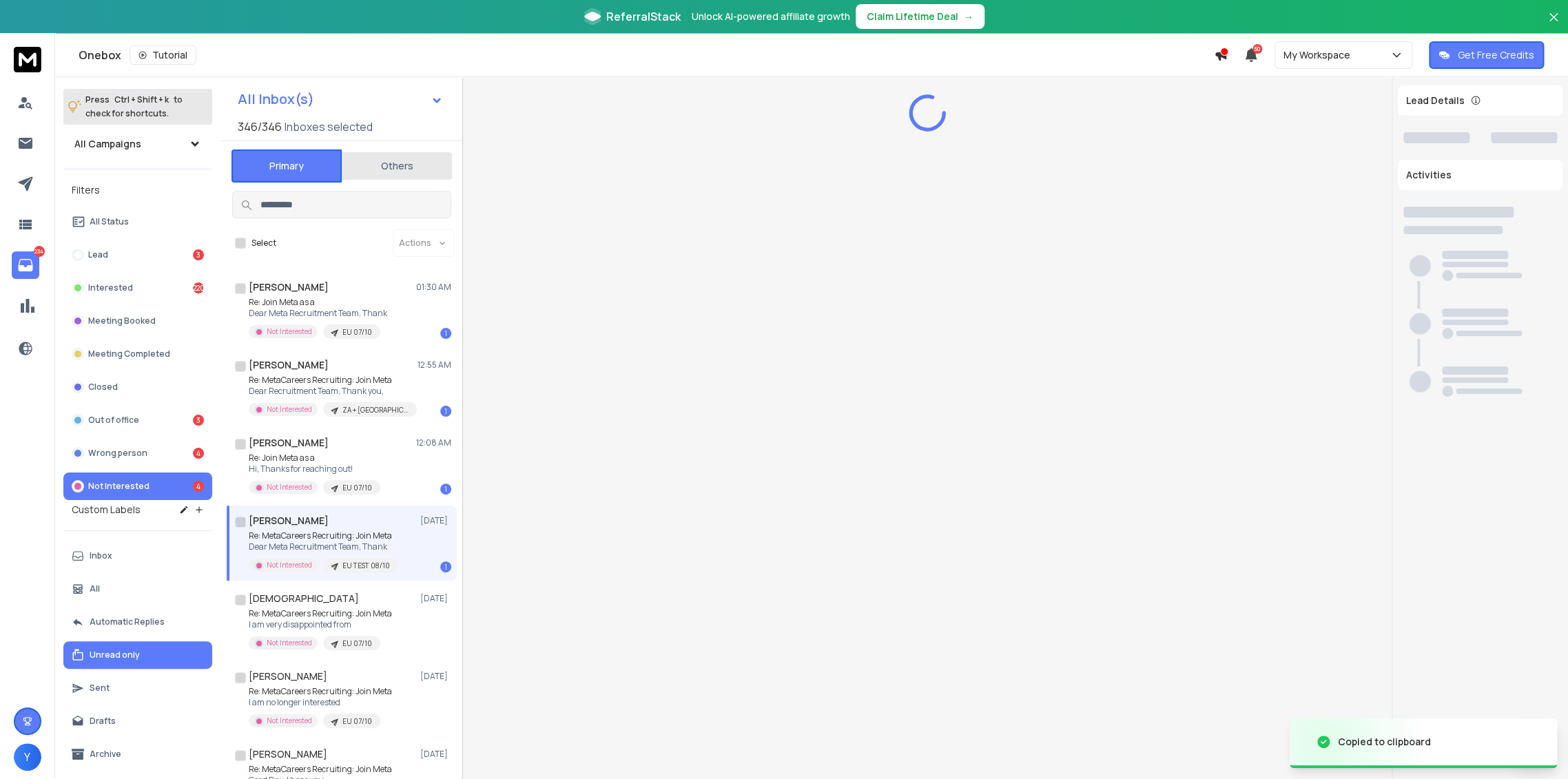
scroll to position [0, 0]
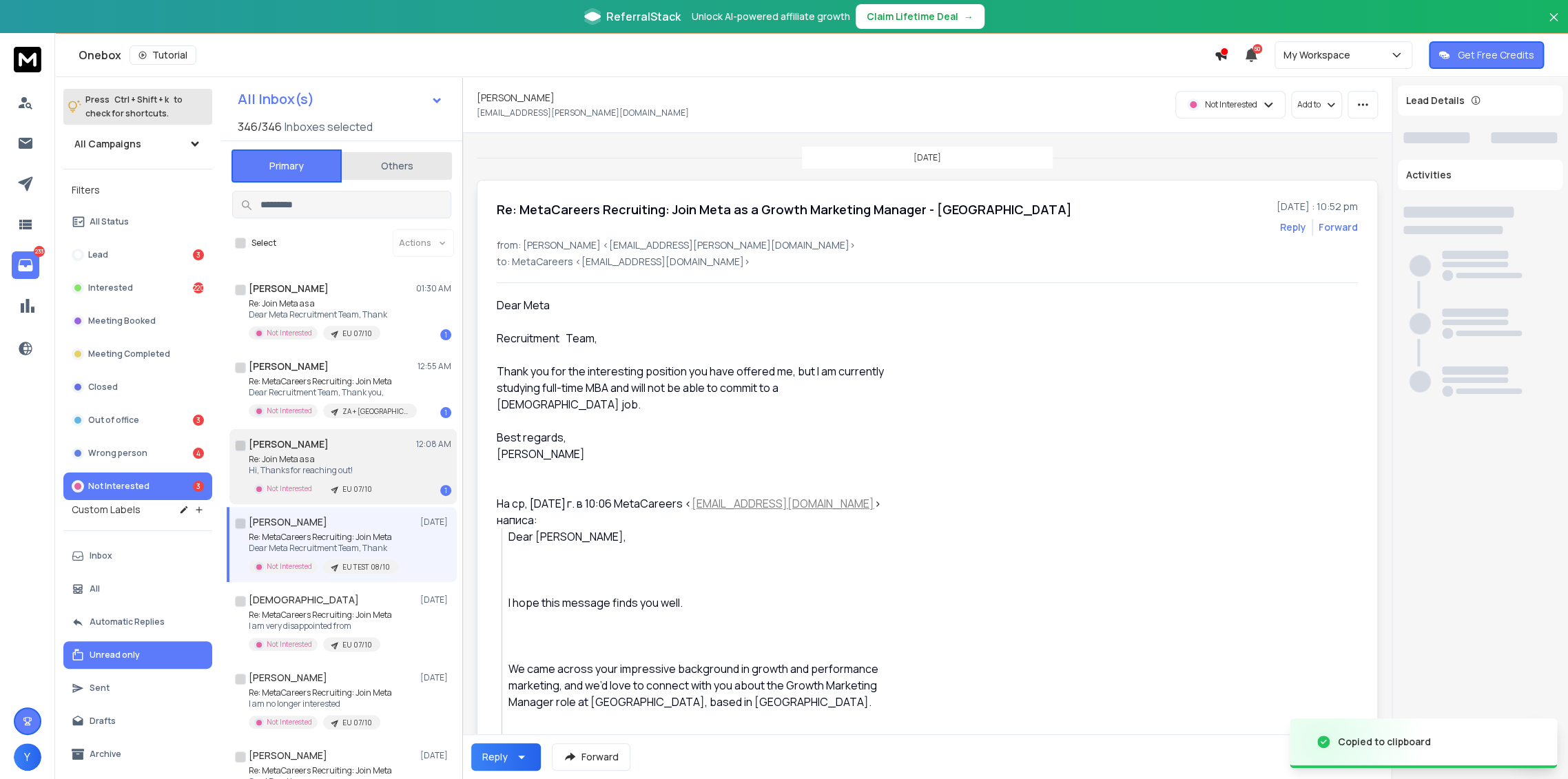
click at [382, 461] on div "Re: Join Meta as a Hi, Thanks for reaching out! Not Interested EU 07/10 1" at bounding box center [349, 475] width 202 height 42
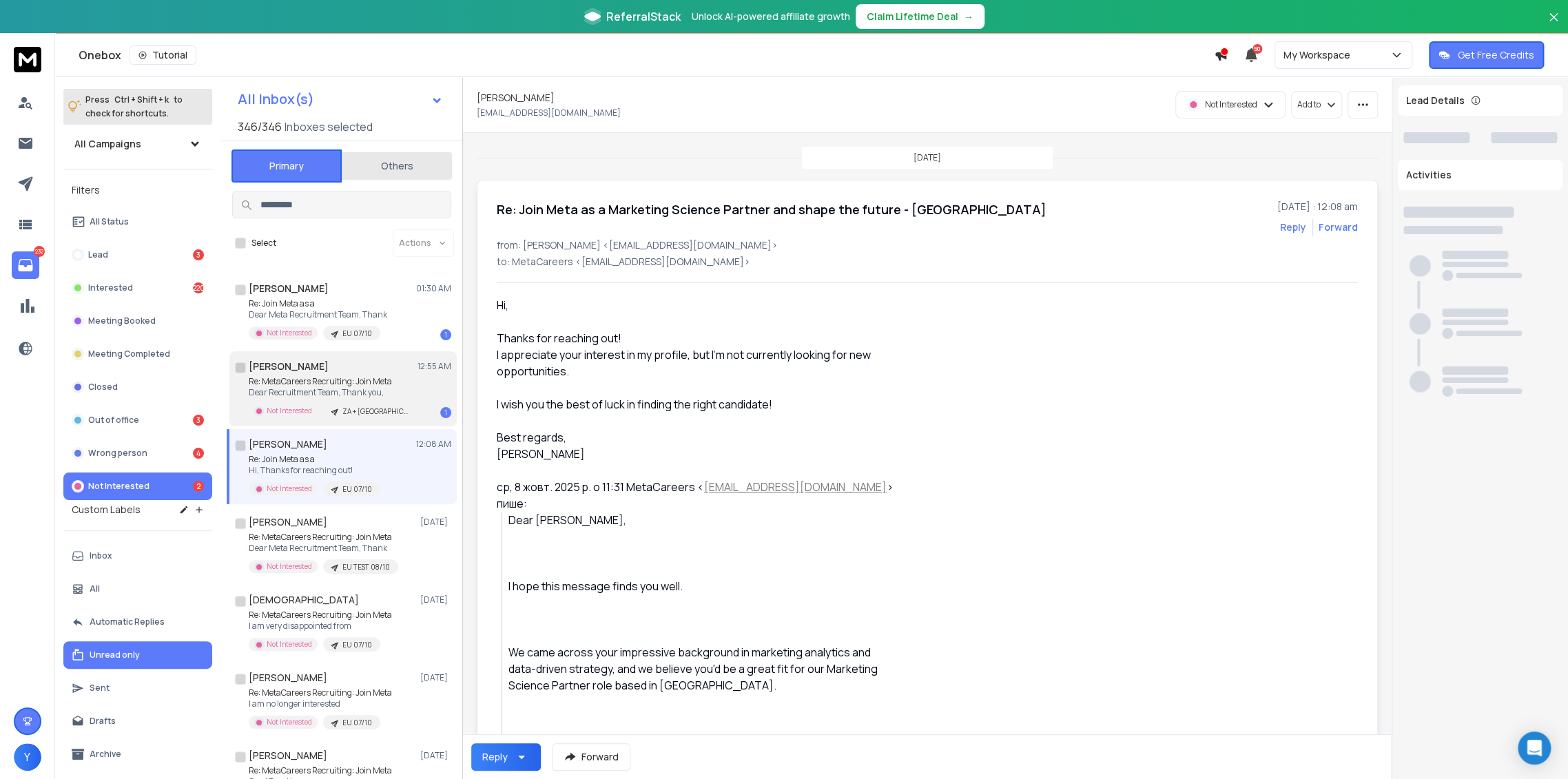
click at [378, 384] on p "Re: MetaCareers Recruiting: Join Meta" at bounding box center [331, 381] width 165 height 11
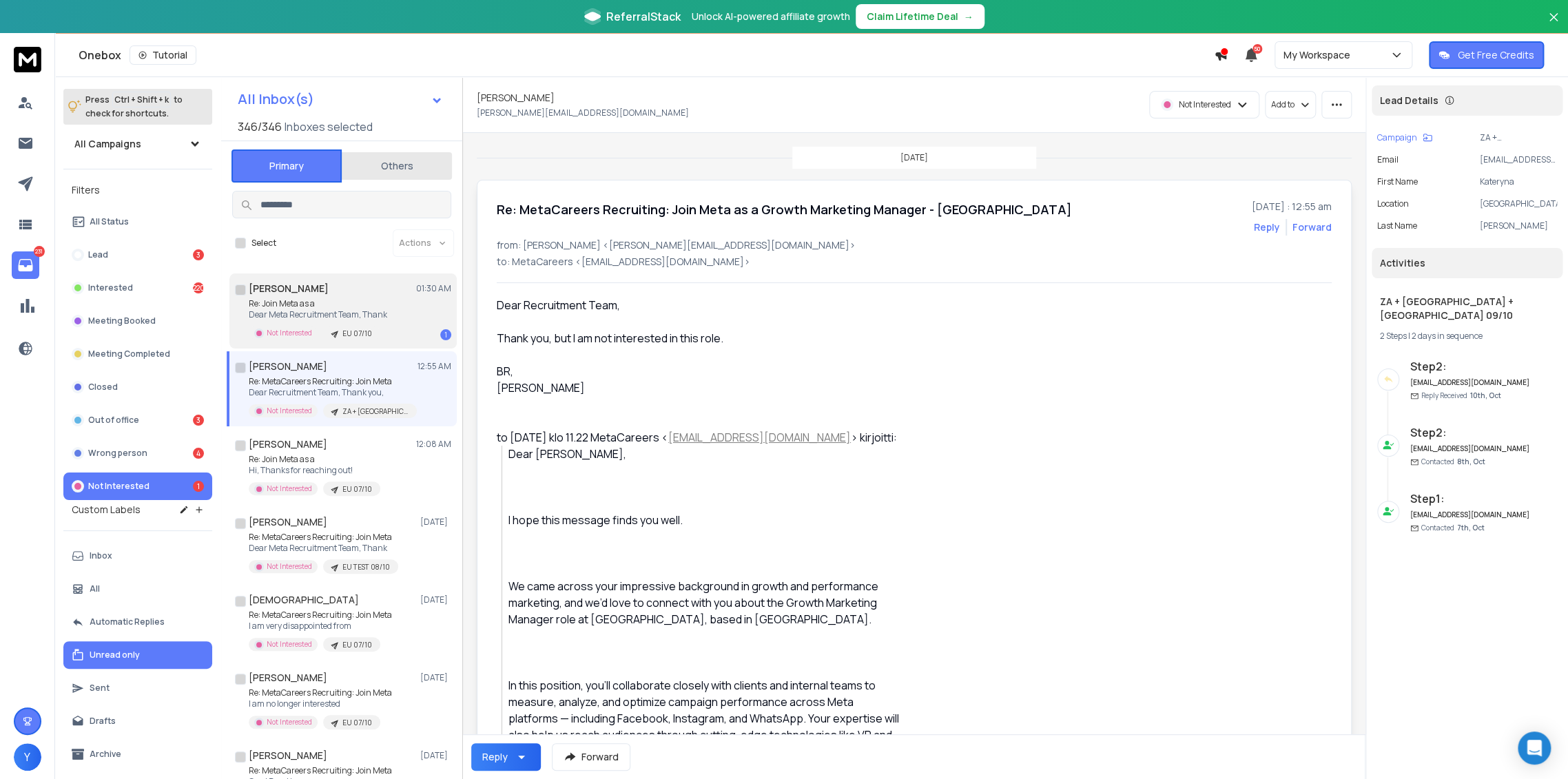
click at [386, 321] on div "Re: Join Meta as a Dear Meta Recruitment Team, Thank Not Interested EU 07/10" at bounding box center [317, 319] width 138 height 42
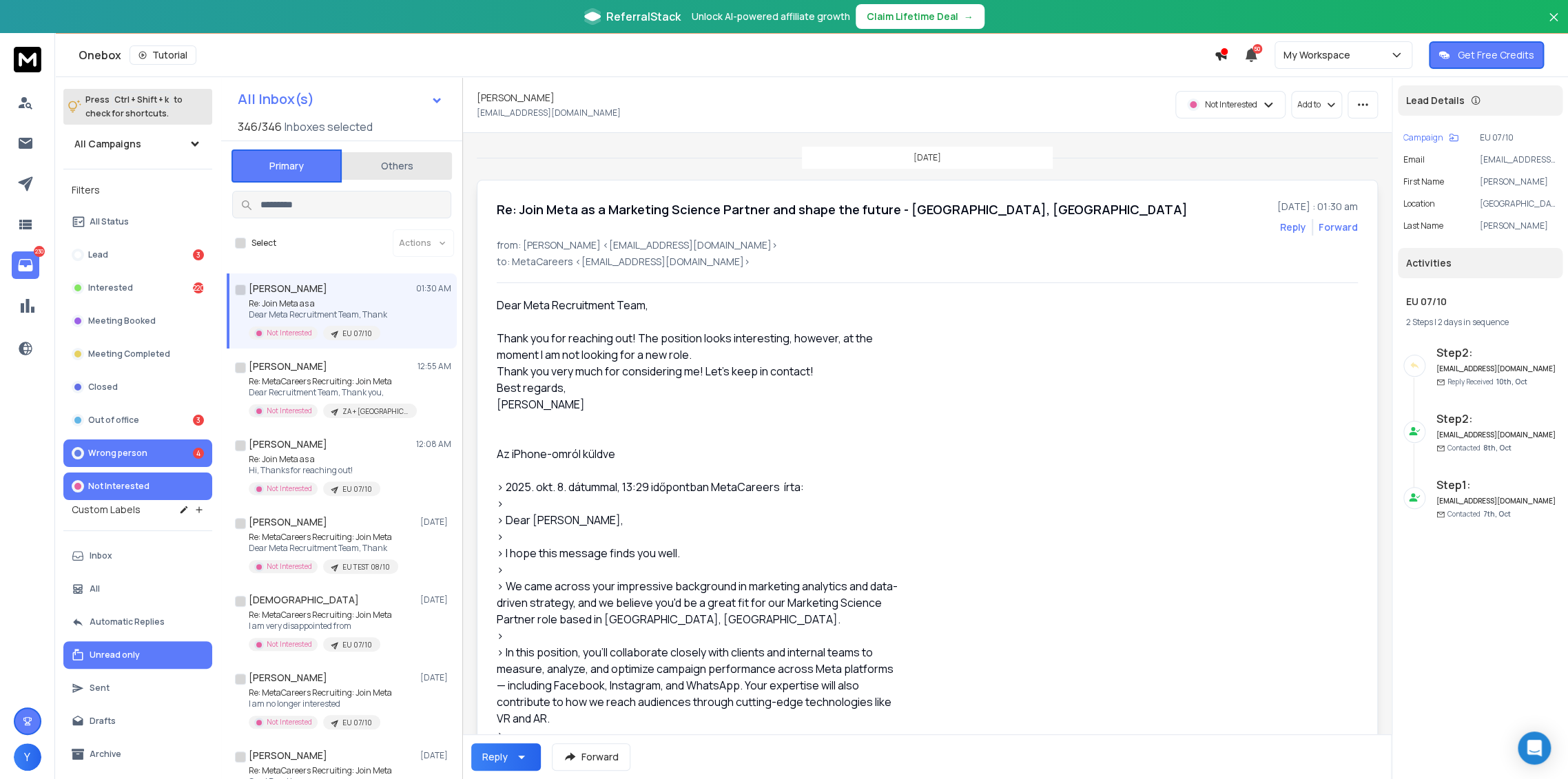
click at [159, 440] on button "Wrong person 4" at bounding box center [138, 453] width 149 height 28
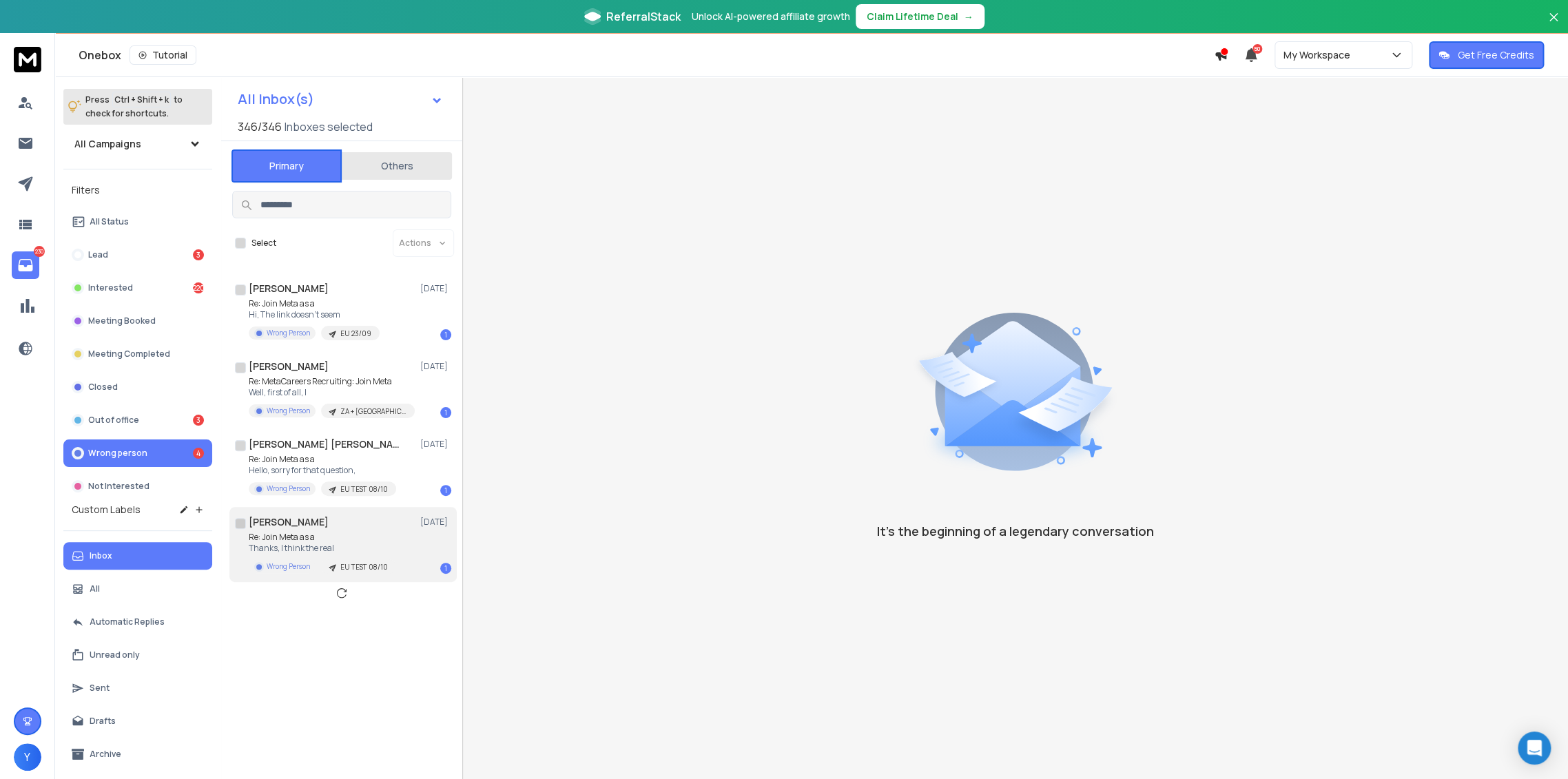
click at [299, 536] on p "Re: Join Meta as a" at bounding box center [322, 537] width 147 height 11
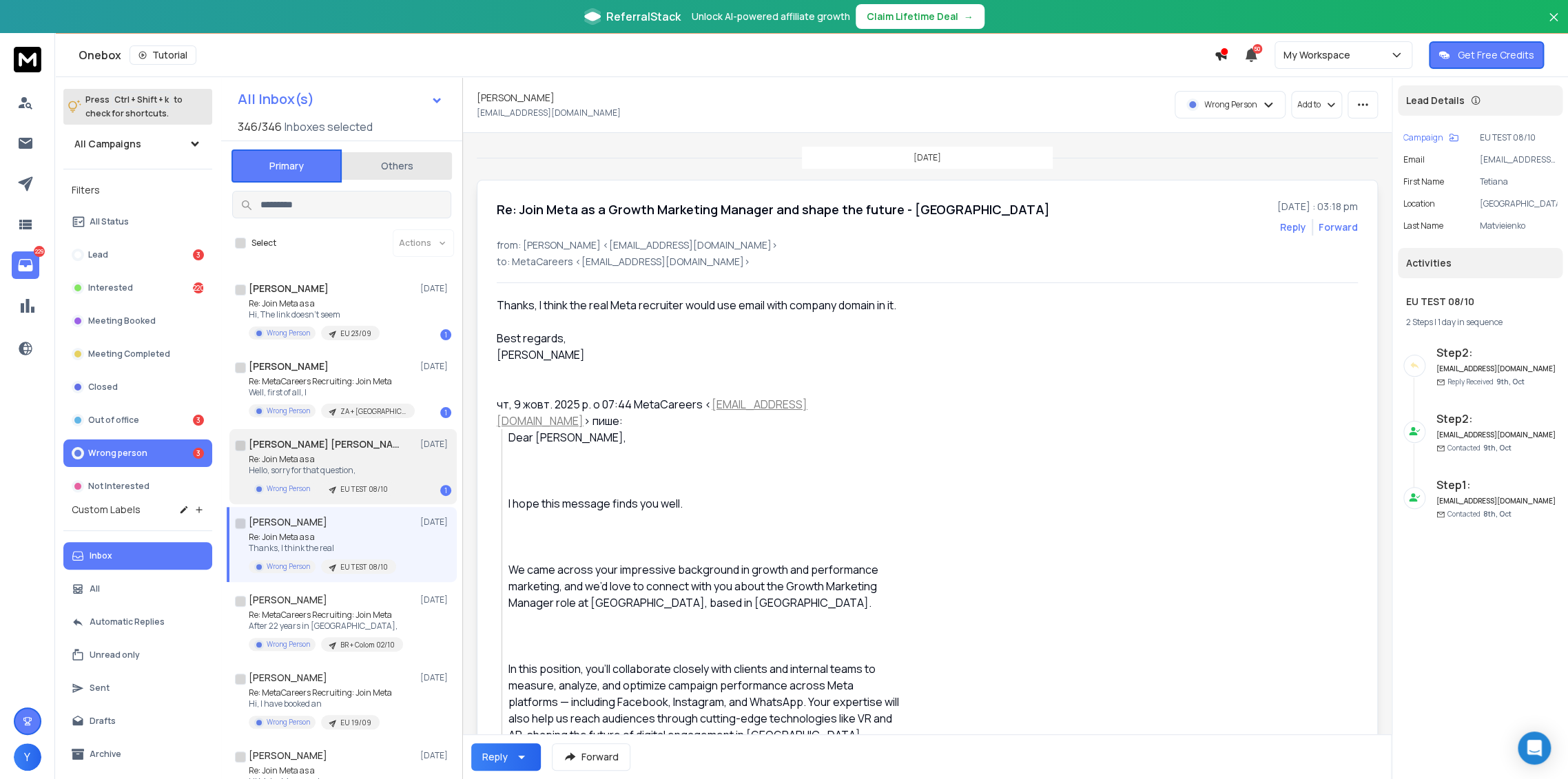
click at [401, 459] on div "Re: Join Meta as a Hello, sorry for that question, Wrong Person EU TEST 08/10 1" at bounding box center [349, 475] width 202 height 42
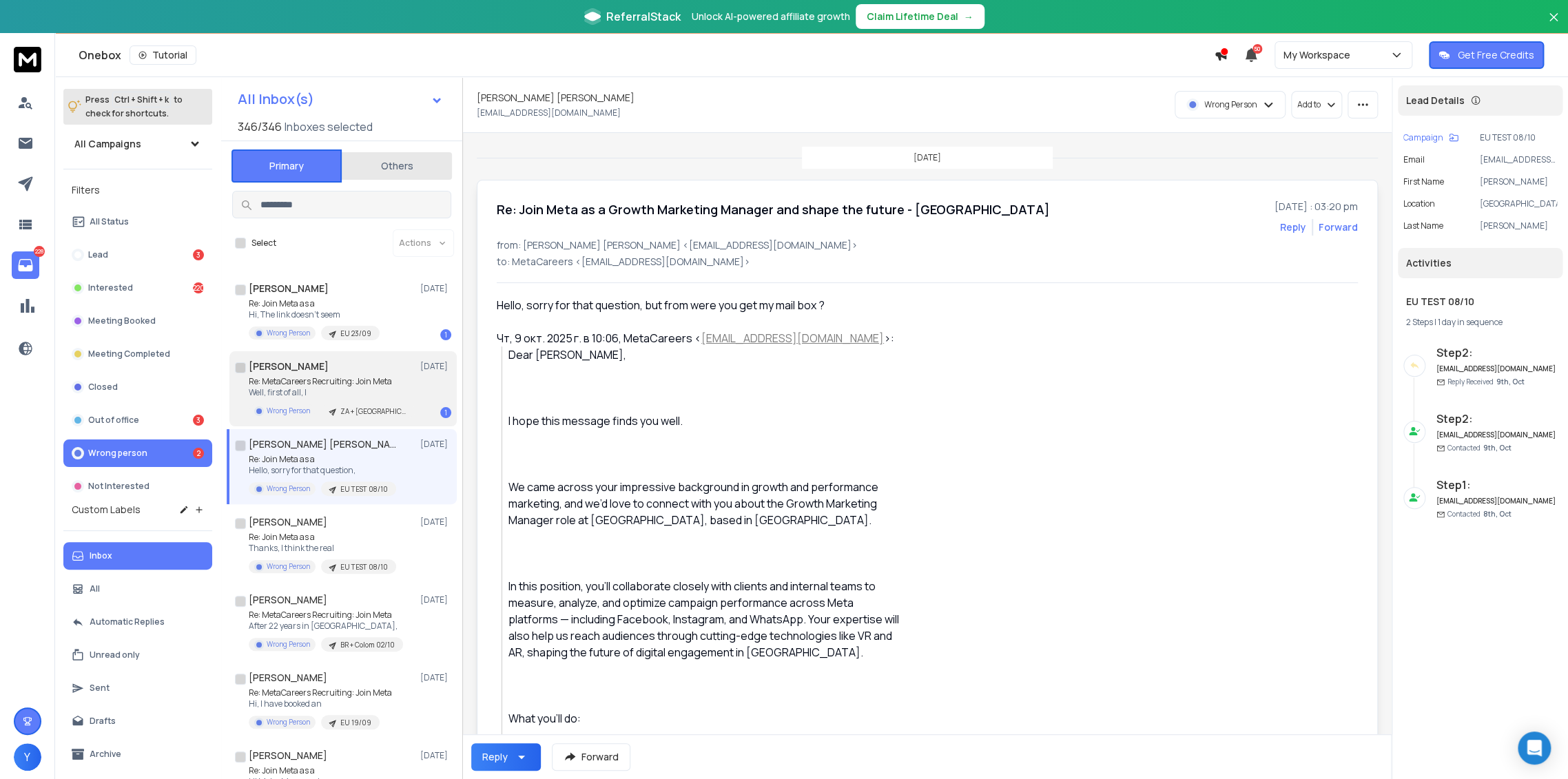
click at [381, 386] on p "Re: MetaCareers Recruiting: Join Meta" at bounding box center [331, 381] width 165 height 11
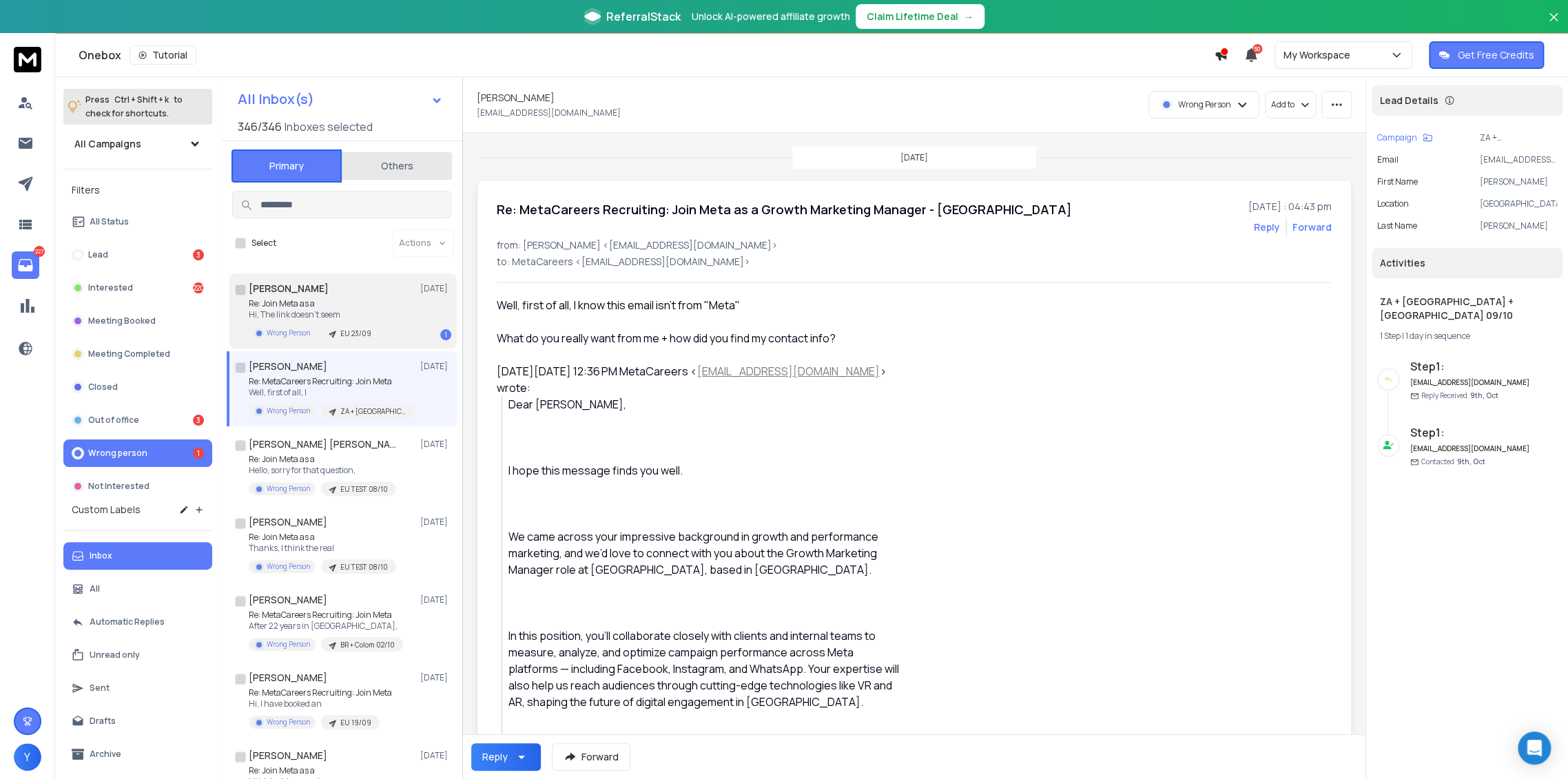
click at [386, 305] on div "Re: Join Meta as a Hi, The link doesn’t seem Wrong Person EU 23/09 1" at bounding box center [349, 319] width 202 height 42
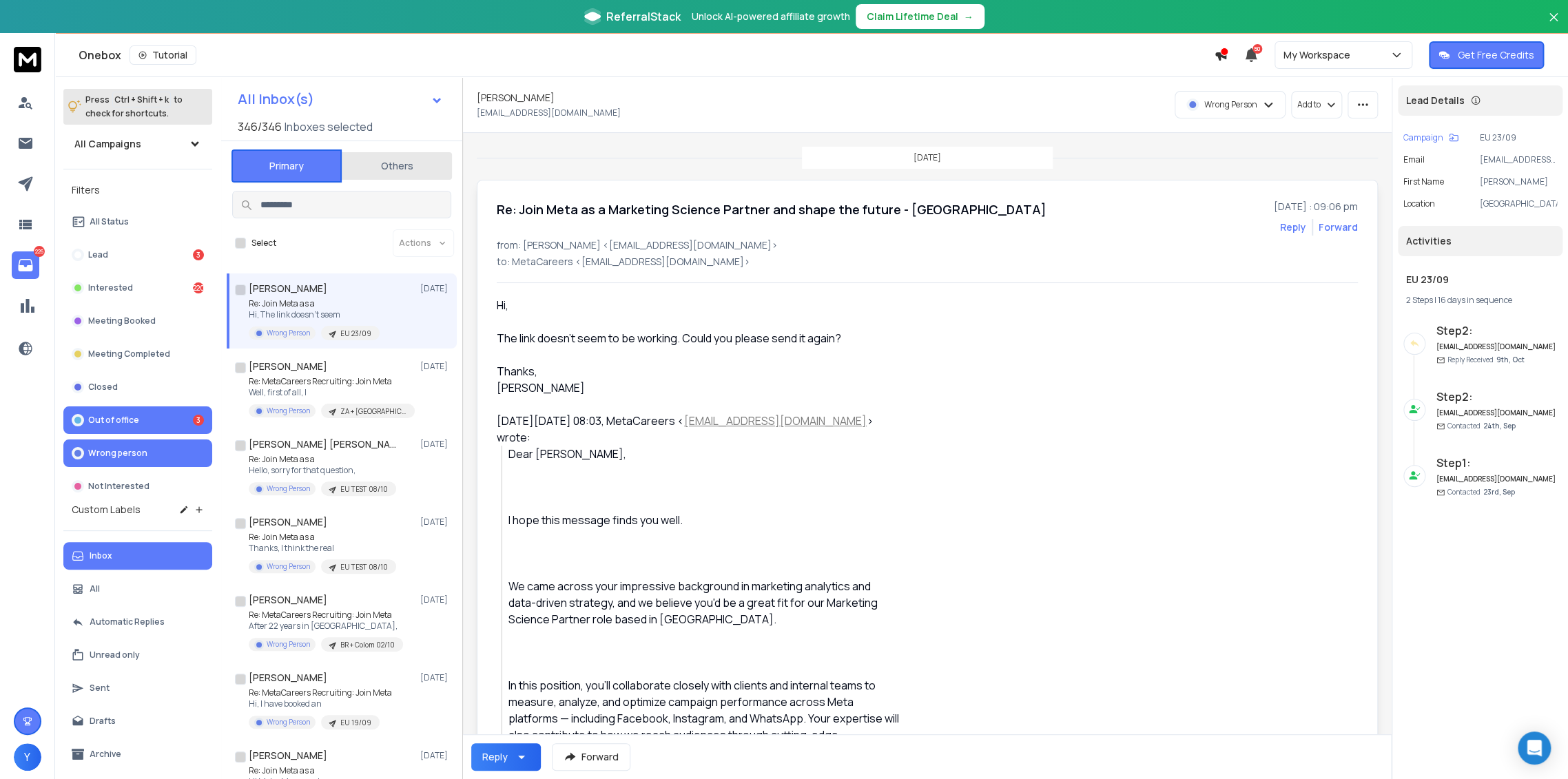
click at [132, 415] on p "Out of office" at bounding box center [114, 420] width 51 height 11
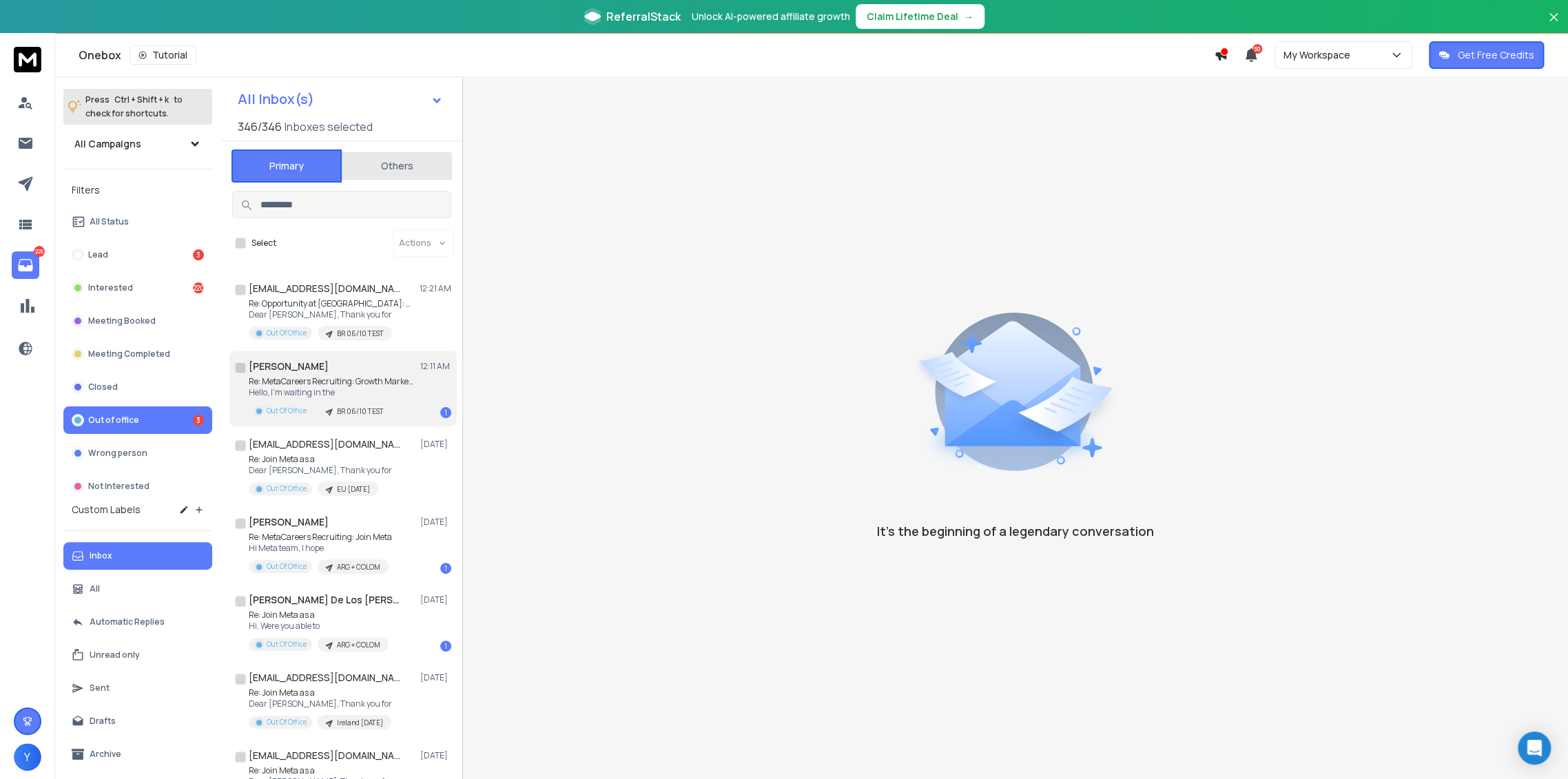
click at [361, 392] on p "Hello, I'm waiting in the" at bounding box center [331, 392] width 165 height 11
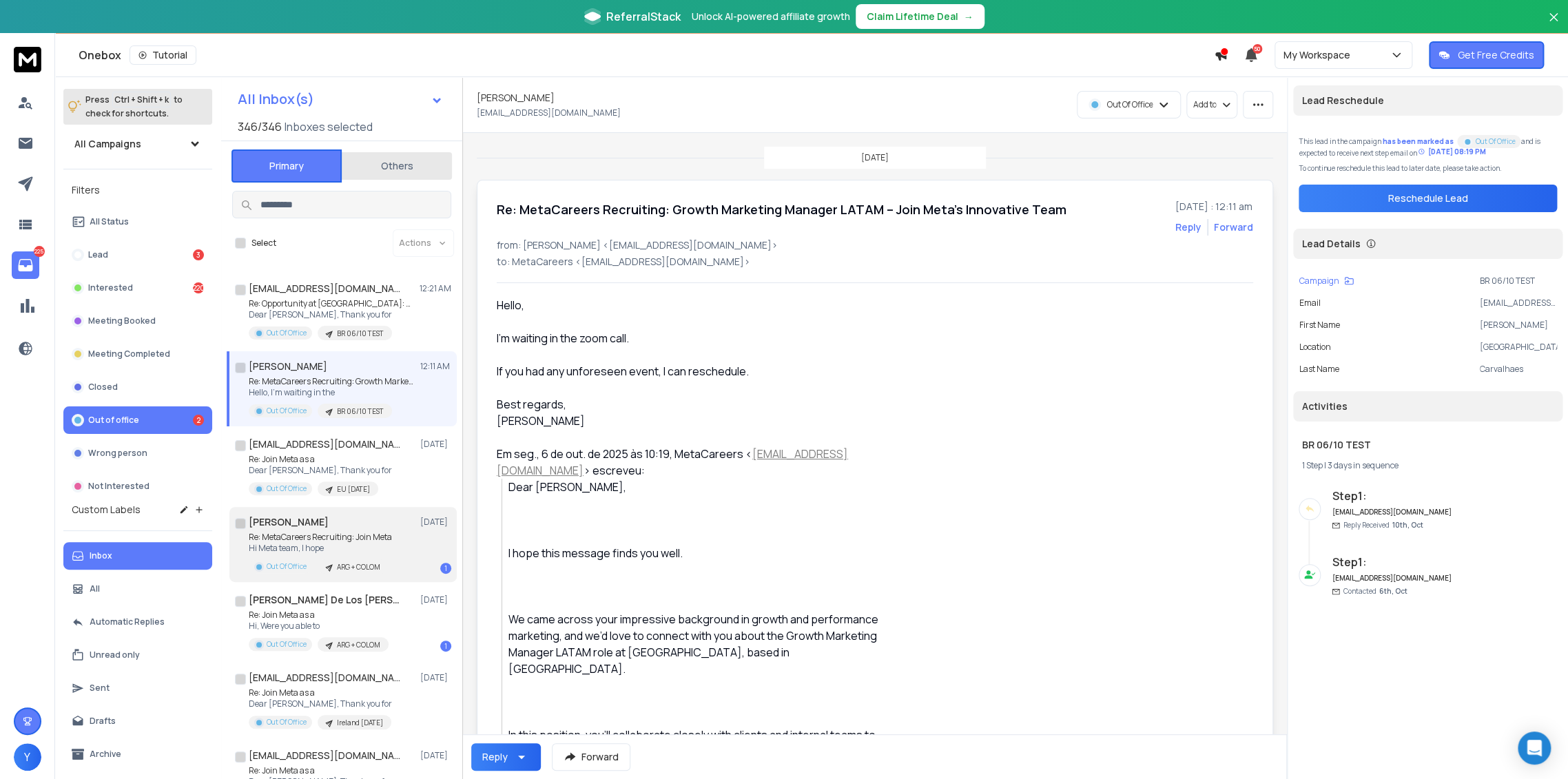
click at [387, 560] on div "Out Of Office ARG + COLOM" at bounding box center [320, 566] width 143 height 14
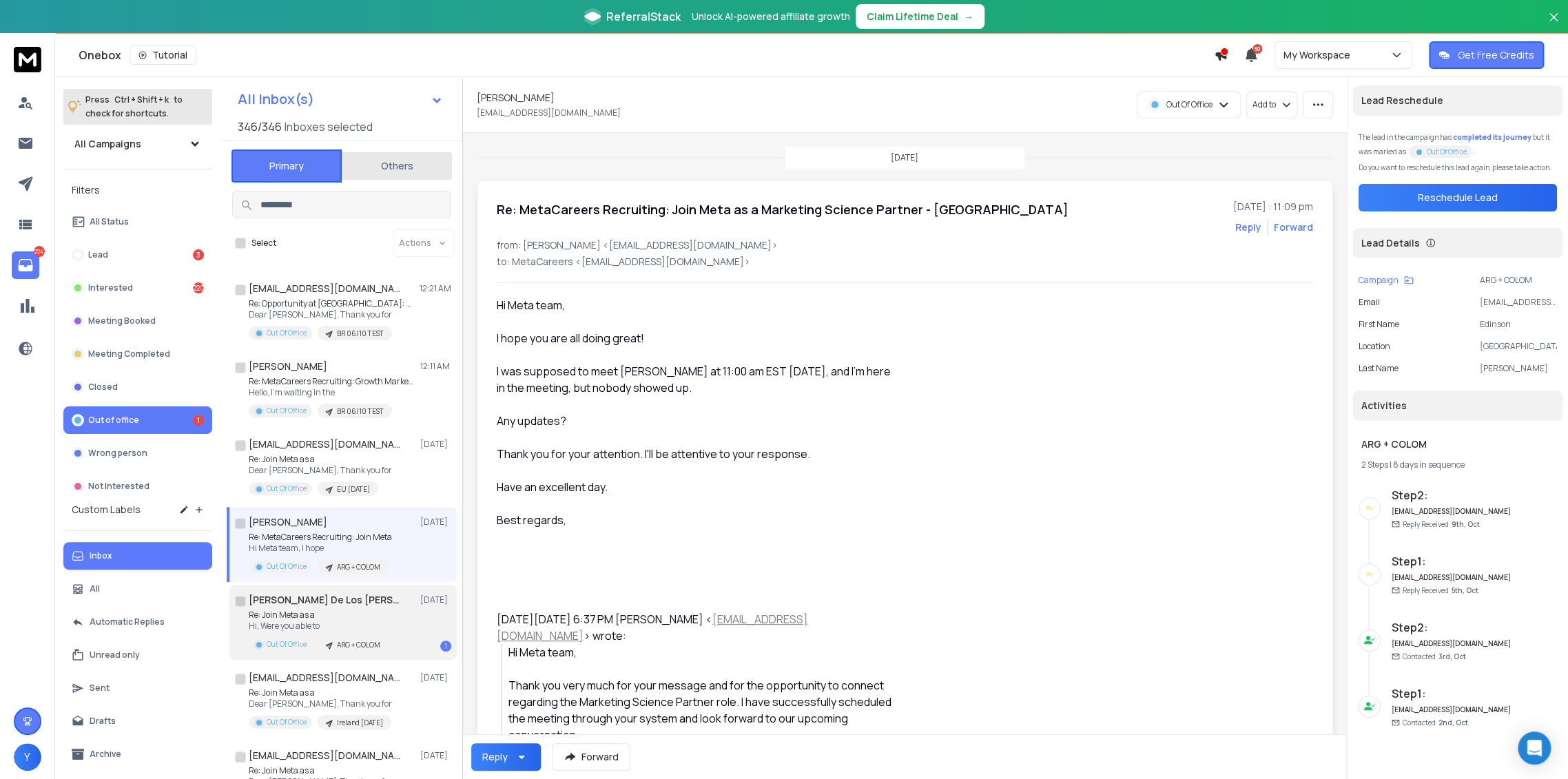
click at [384, 625] on p "Hi, Were you able to" at bounding box center [318, 626] width 140 height 11
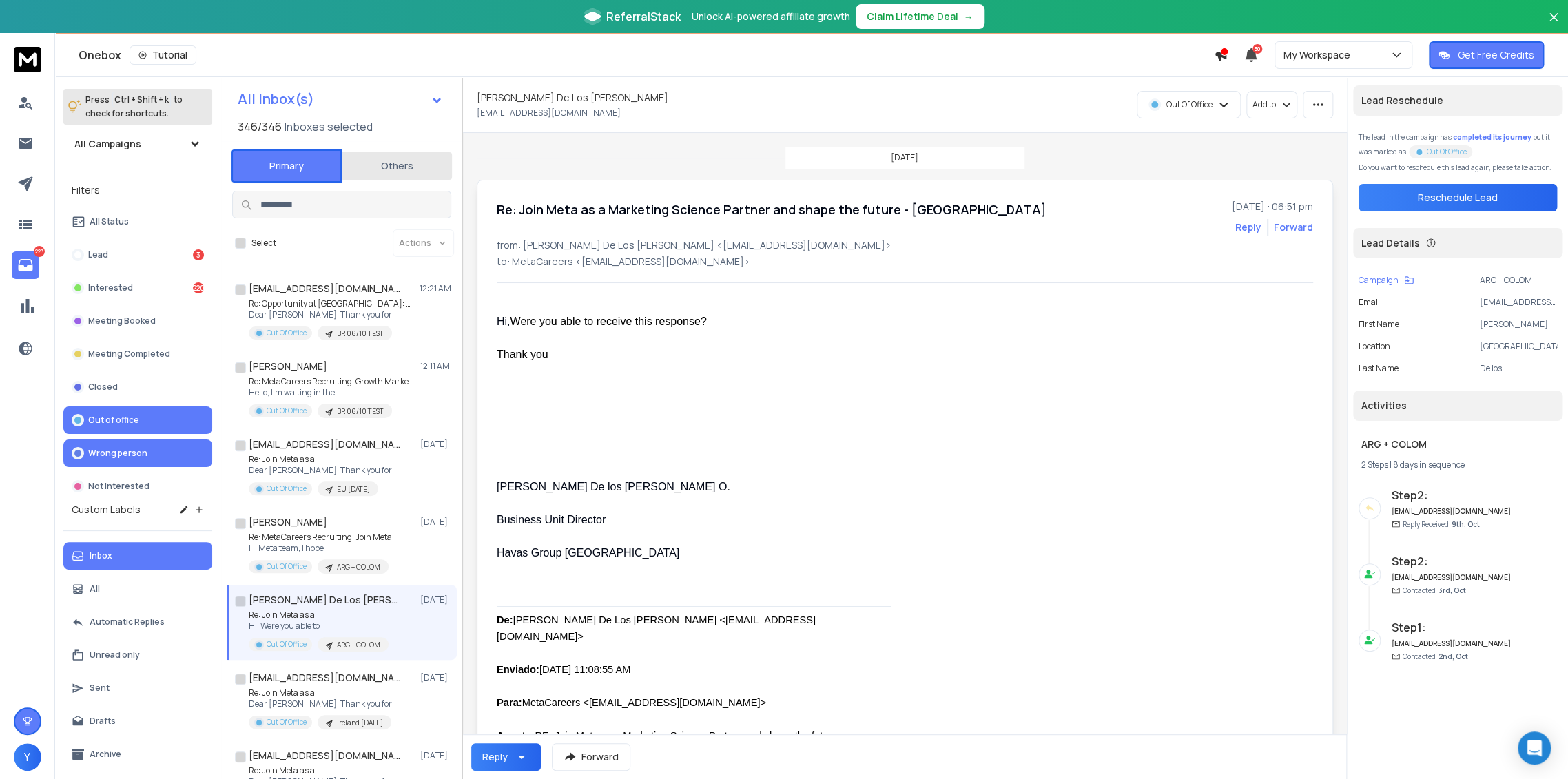
click at [156, 440] on button "Wrong person" at bounding box center [138, 453] width 149 height 28
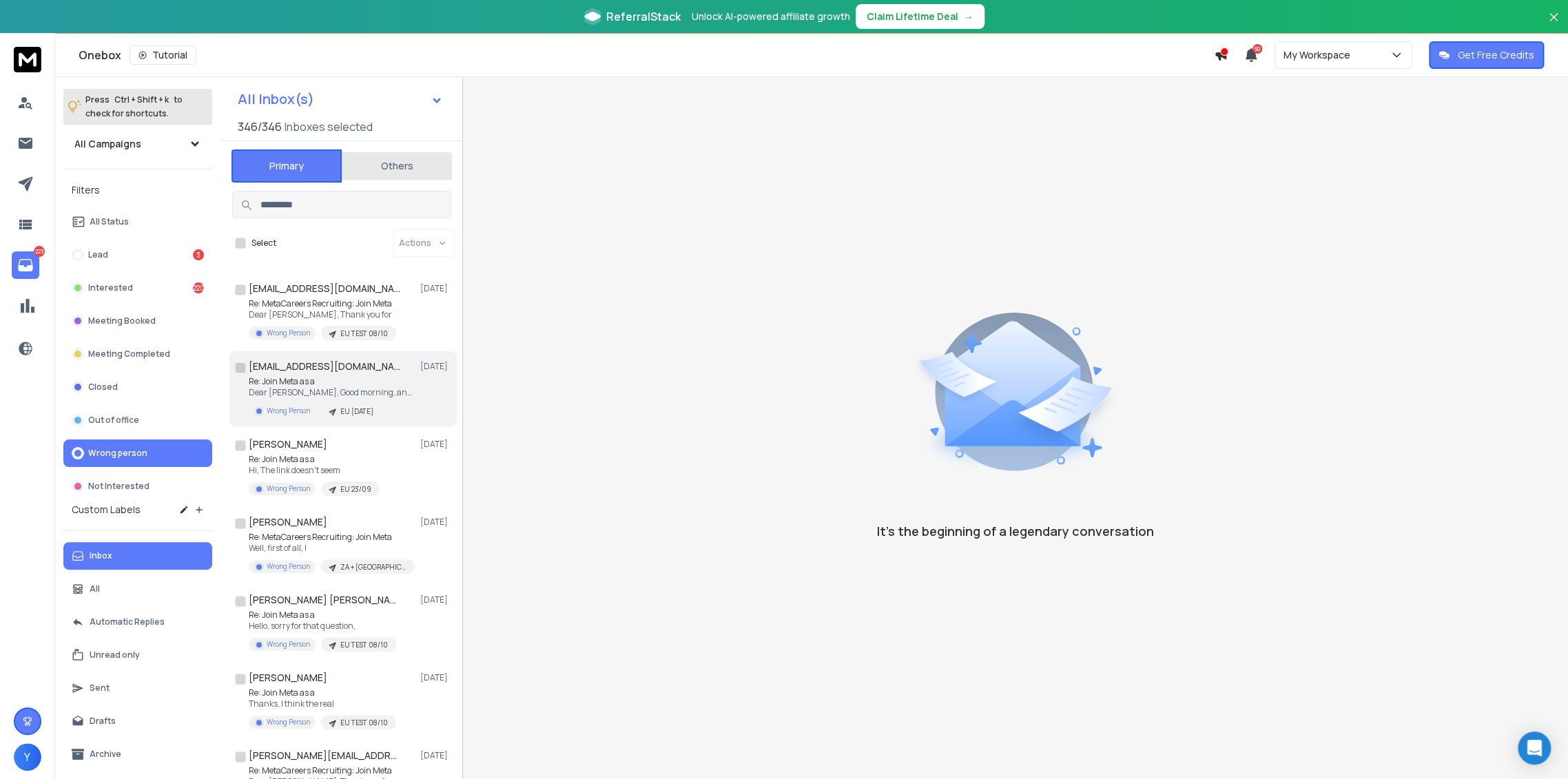
click at [363, 389] on p "Dear Oleh, Good morning, and thank" at bounding box center [331, 392] width 165 height 11
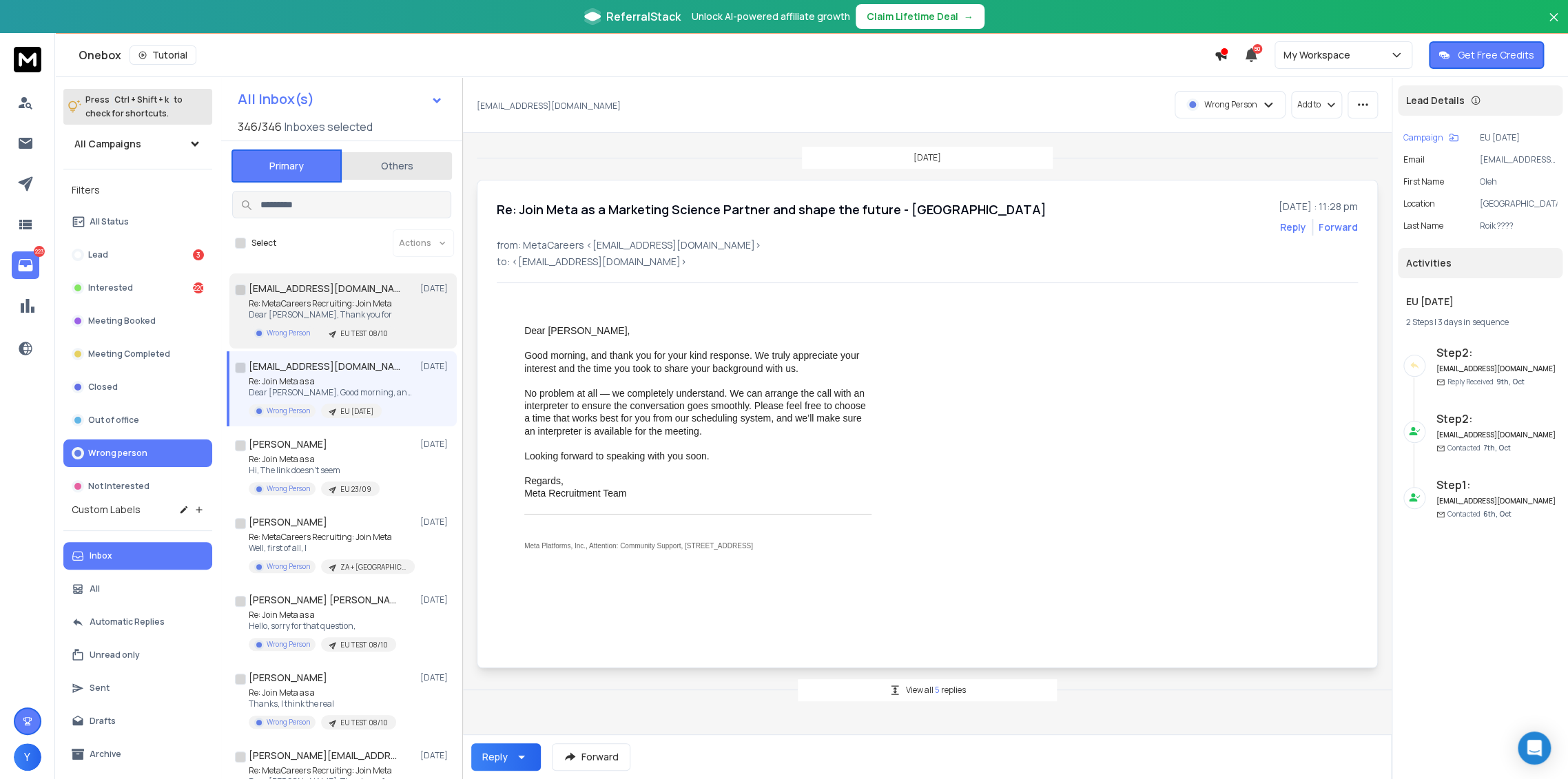
click at [396, 313] on p "Dear Vladislav Gayvoronskiy, Thank you for" at bounding box center [322, 314] width 147 height 11
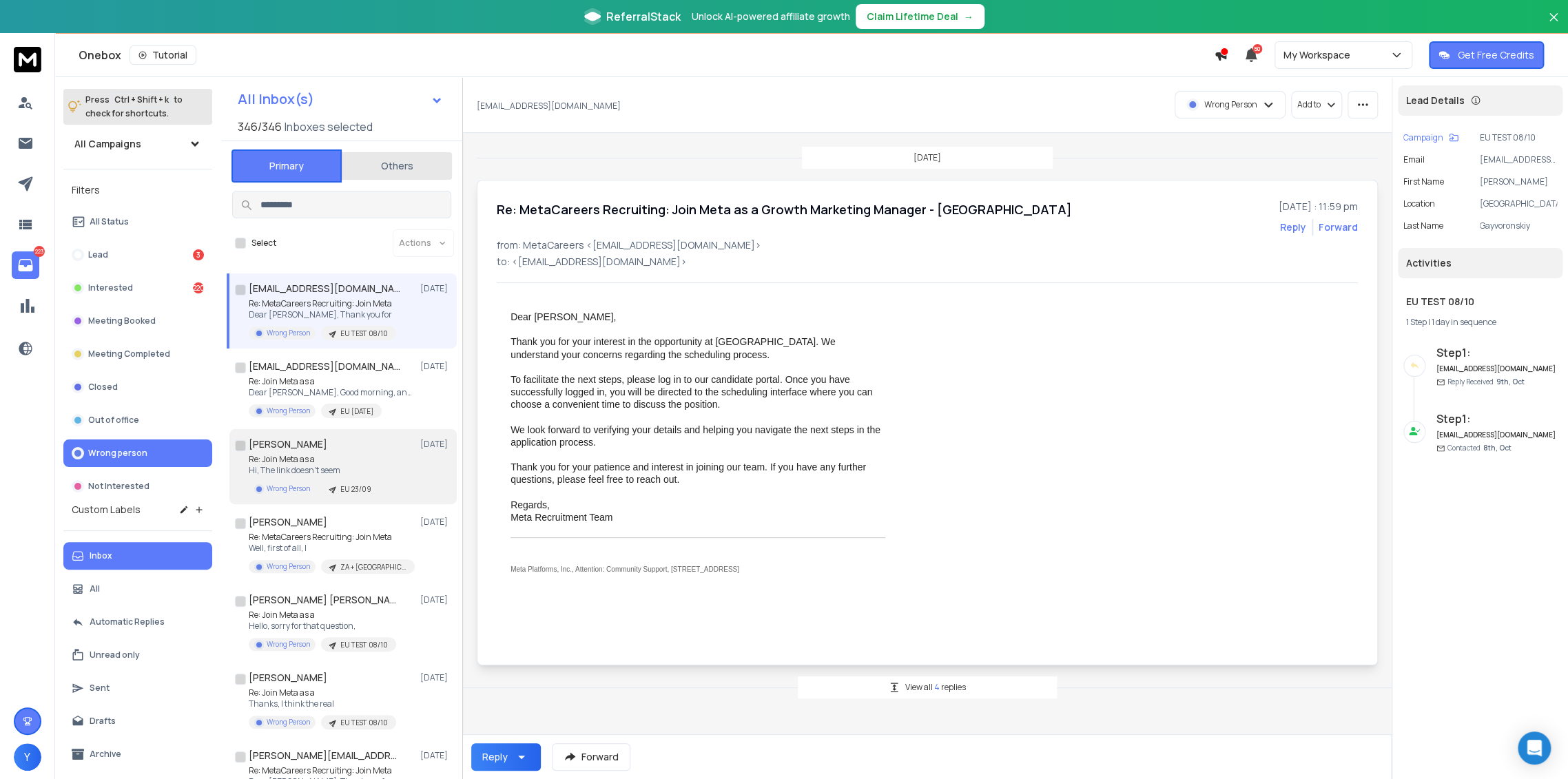
click at [398, 492] on div "Re: Join Meta as a Hi, The link doesn’t seem Wrong Person EU 23/09" at bounding box center [349, 475] width 202 height 42
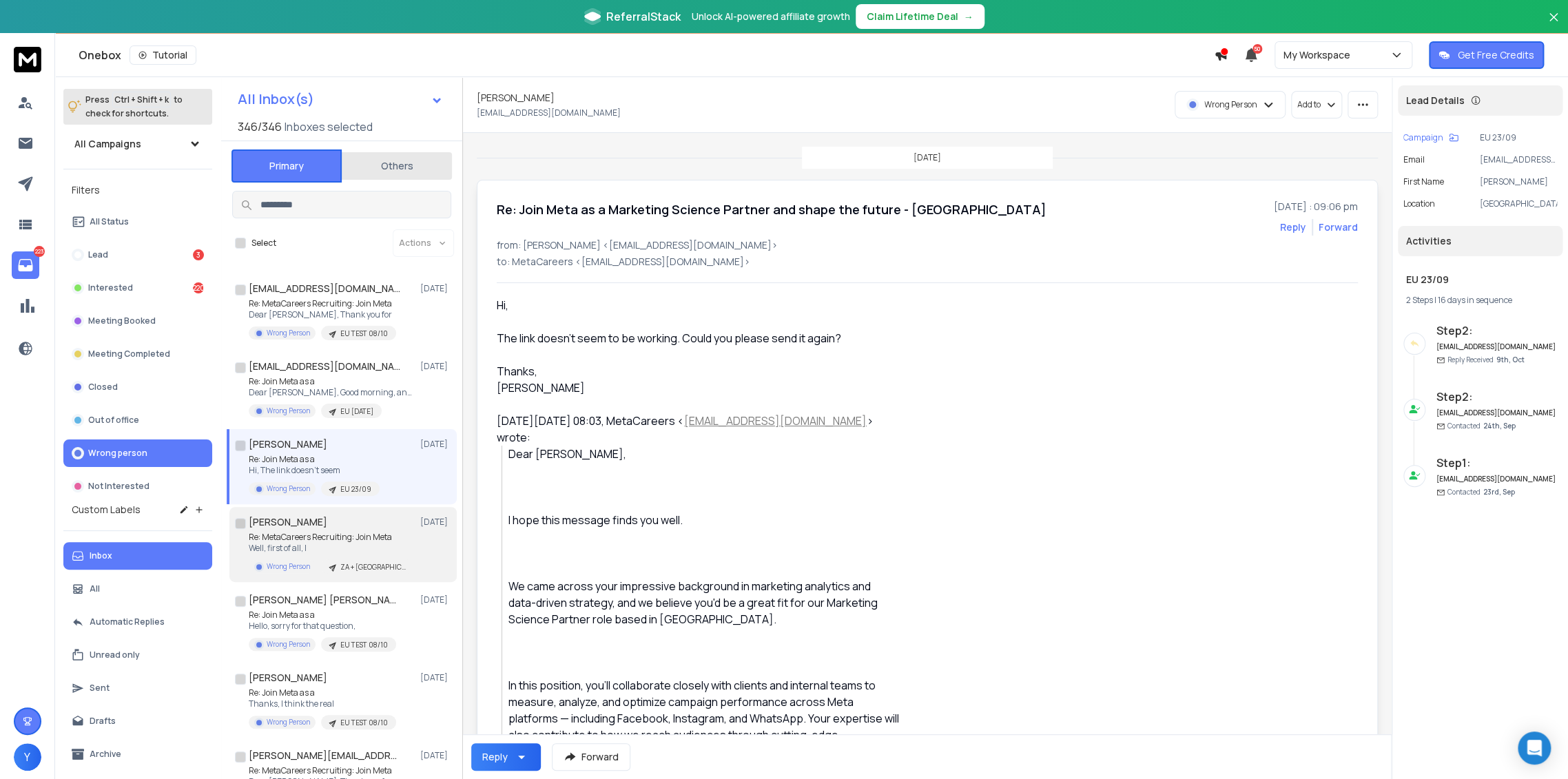
click at [374, 554] on div "Re: MetaCareers Recruiting: Join Meta Well, first of all, I Wrong Person ZA + F…" at bounding box center [331, 552] width 166 height 42
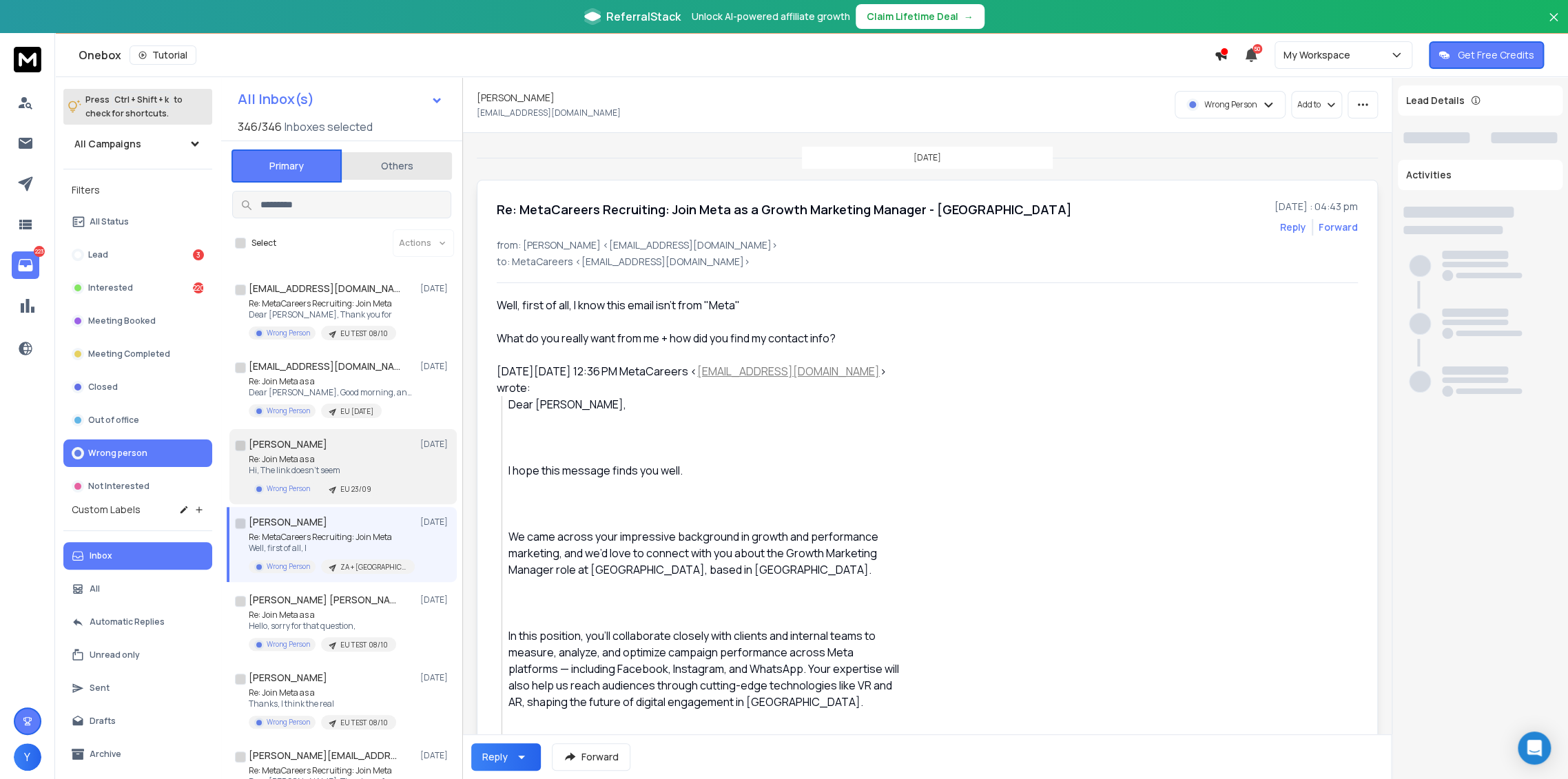
click at [373, 478] on div "Re: Join Meta as a Hi, The link doesn’t seem Wrong Person EU 23/09" at bounding box center [314, 475] width 131 height 42
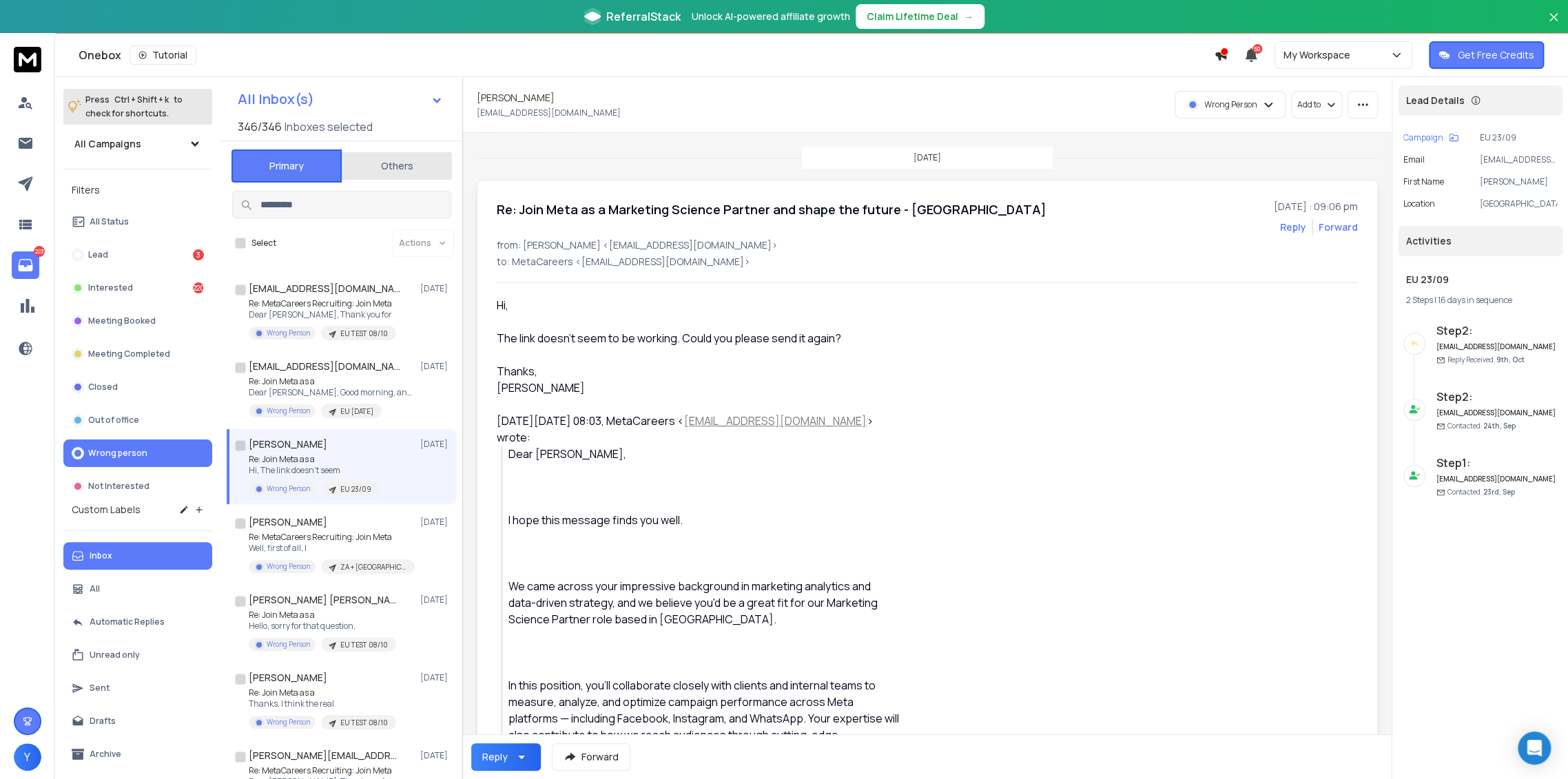
click at [630, 245] on p "from: Michelle O'Connor <michellekoc3@gmail.com>" at bounding box center [927, 245] width 861 height 14
click at [628, 245] on p "from: Michelle O'Connor <michellekoc3@gmail.com>" at bounding box center [927, 245] width 861 height 14
drag, startPoint x: 628, startPoint y: 245, endPoint x: 706, endPoint y: 243, distance: 78.0
click at [706, 243] on p "from: Michelle O'Connor <michellekoc3@gmail.com>" at bounding box center [927, 245] width 861 height 14
copy p "michellekoc3@gmail.com"
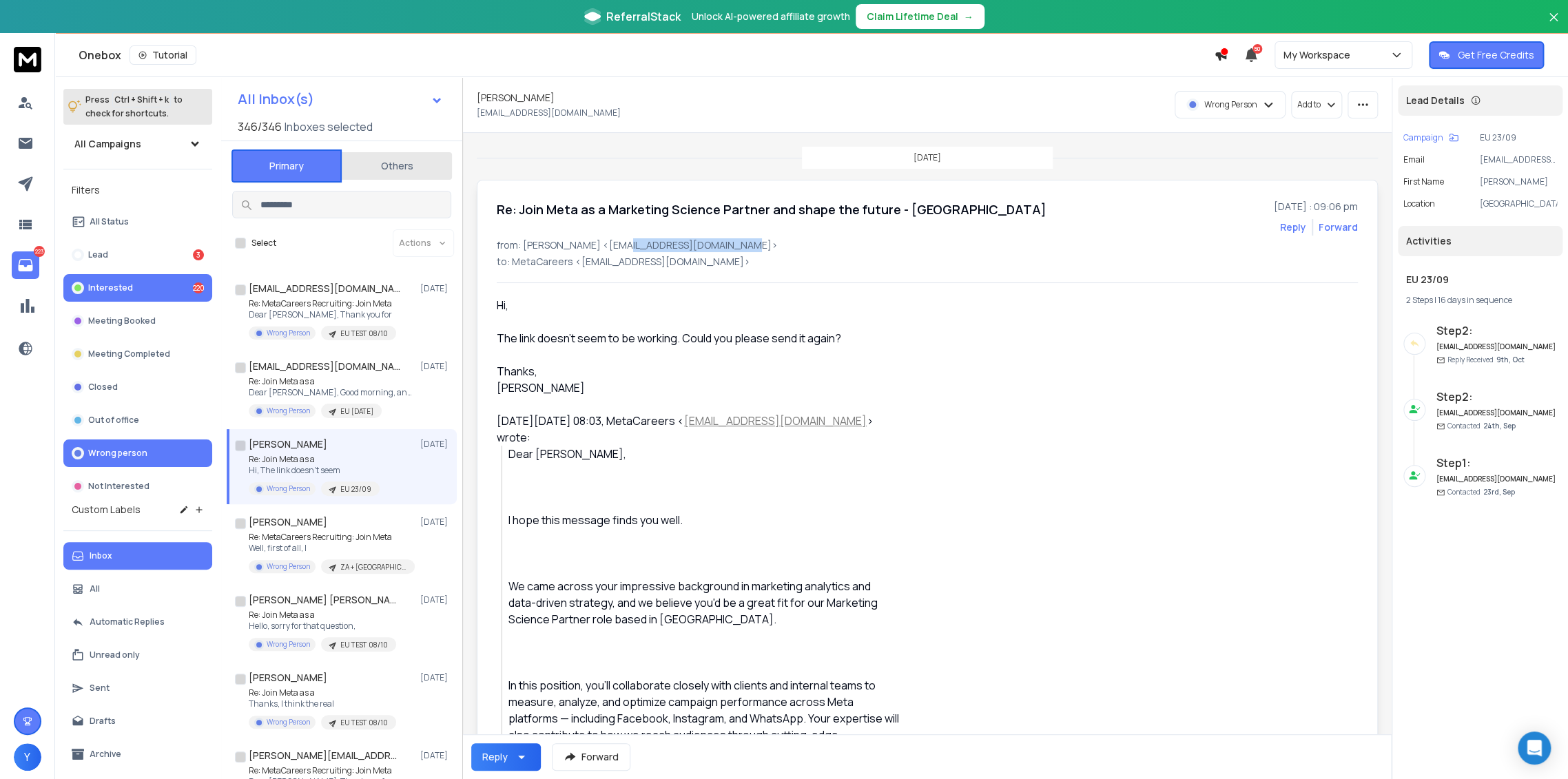
click at [153, 274] on button "Interested 220" at bounding box center [138, 288] width 149 height 28
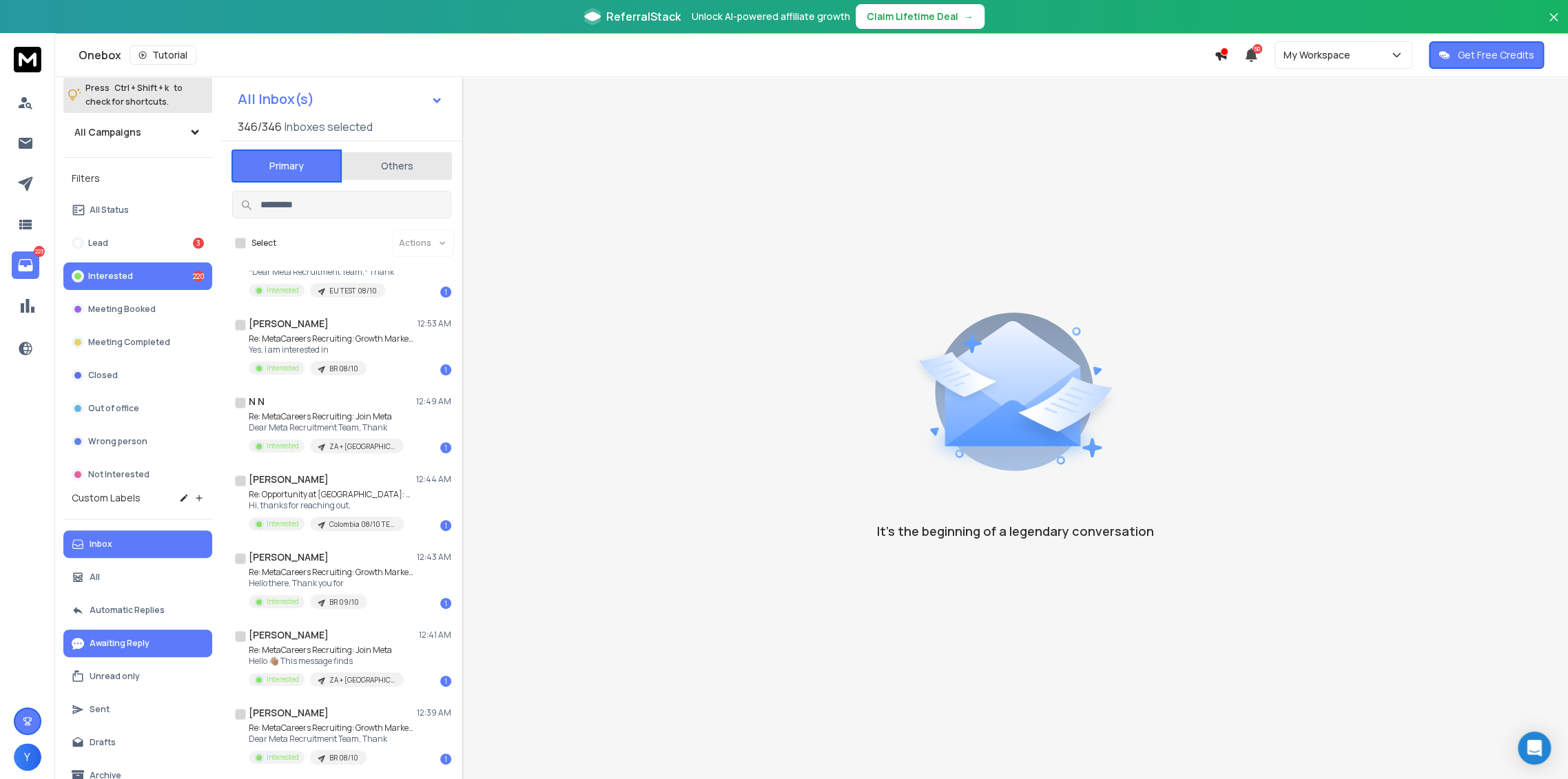
scroll to position [1148, 0]
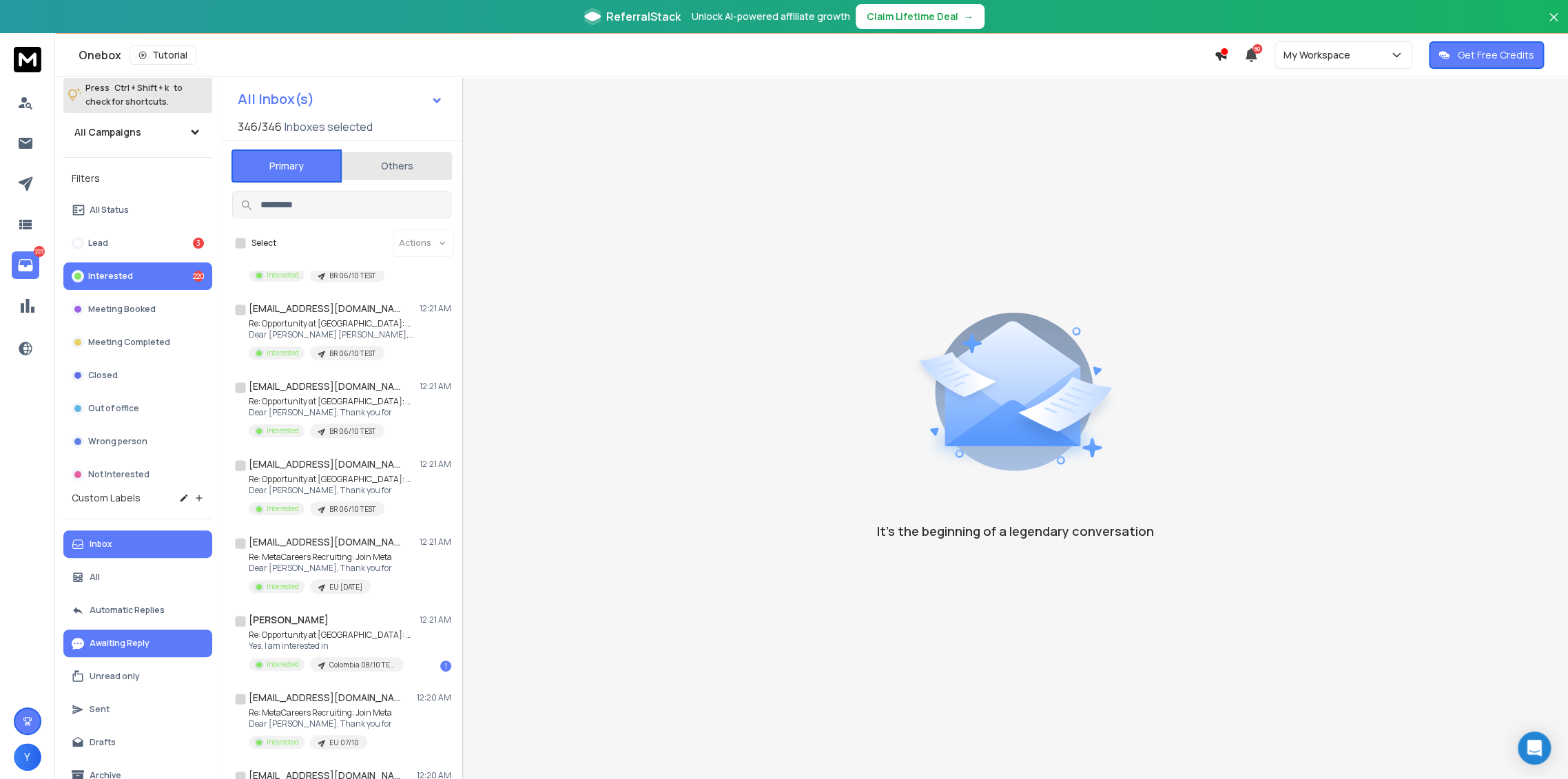
click at [157, 638] on button "Awaiting Reply" at bounding box center [138, 643] width 149 height 28
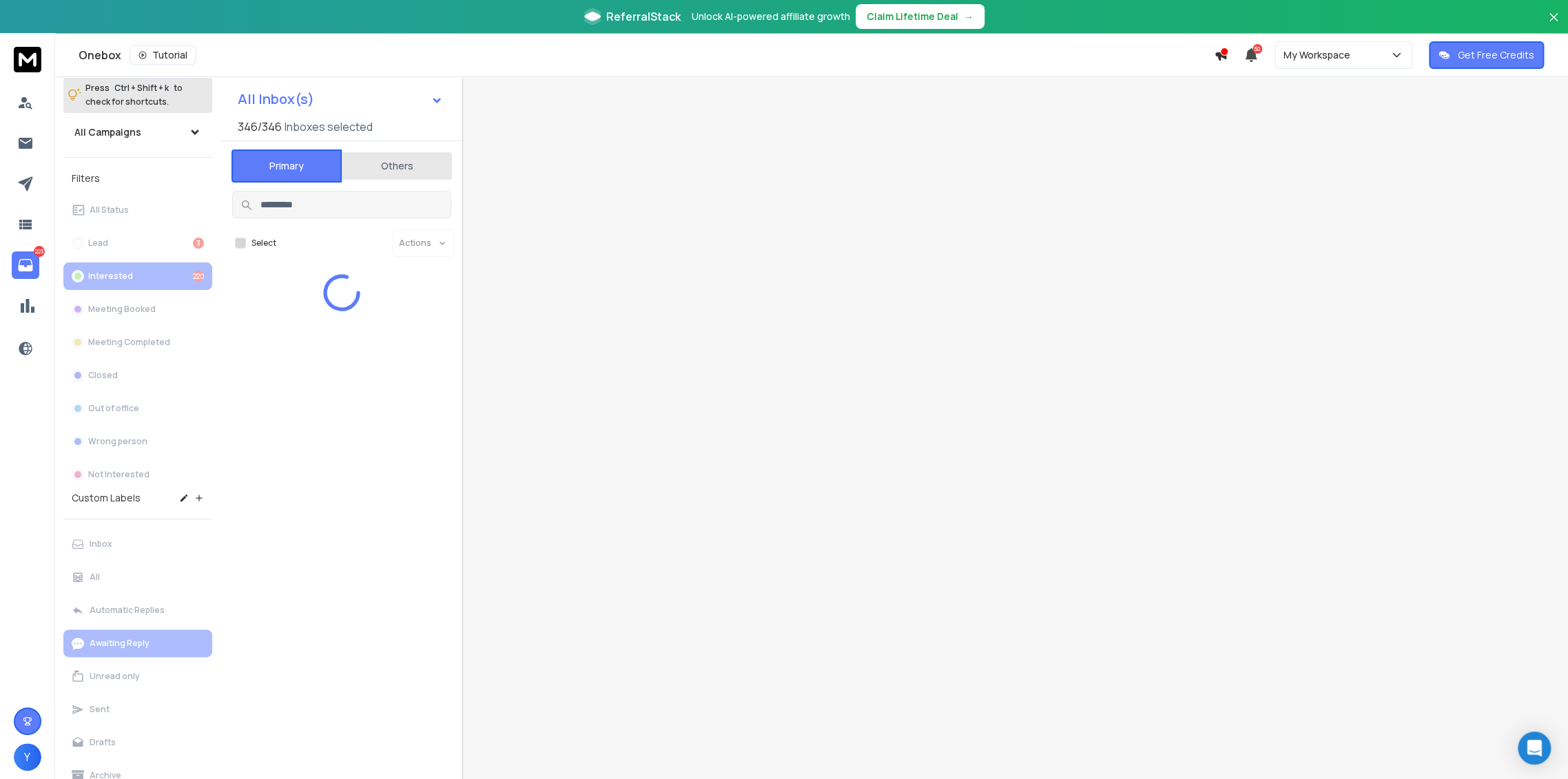
scroll to position [0, 0]
click at [132, 679] on div "Inbox All Automatic Replies Awaiting Reply Unread only Sent Drafts Archive" at bounding box center [138, 676] width 149 height 292
click at [129, 679] on p "Unread only" at bounding box center [114, 676] width 51 height 11
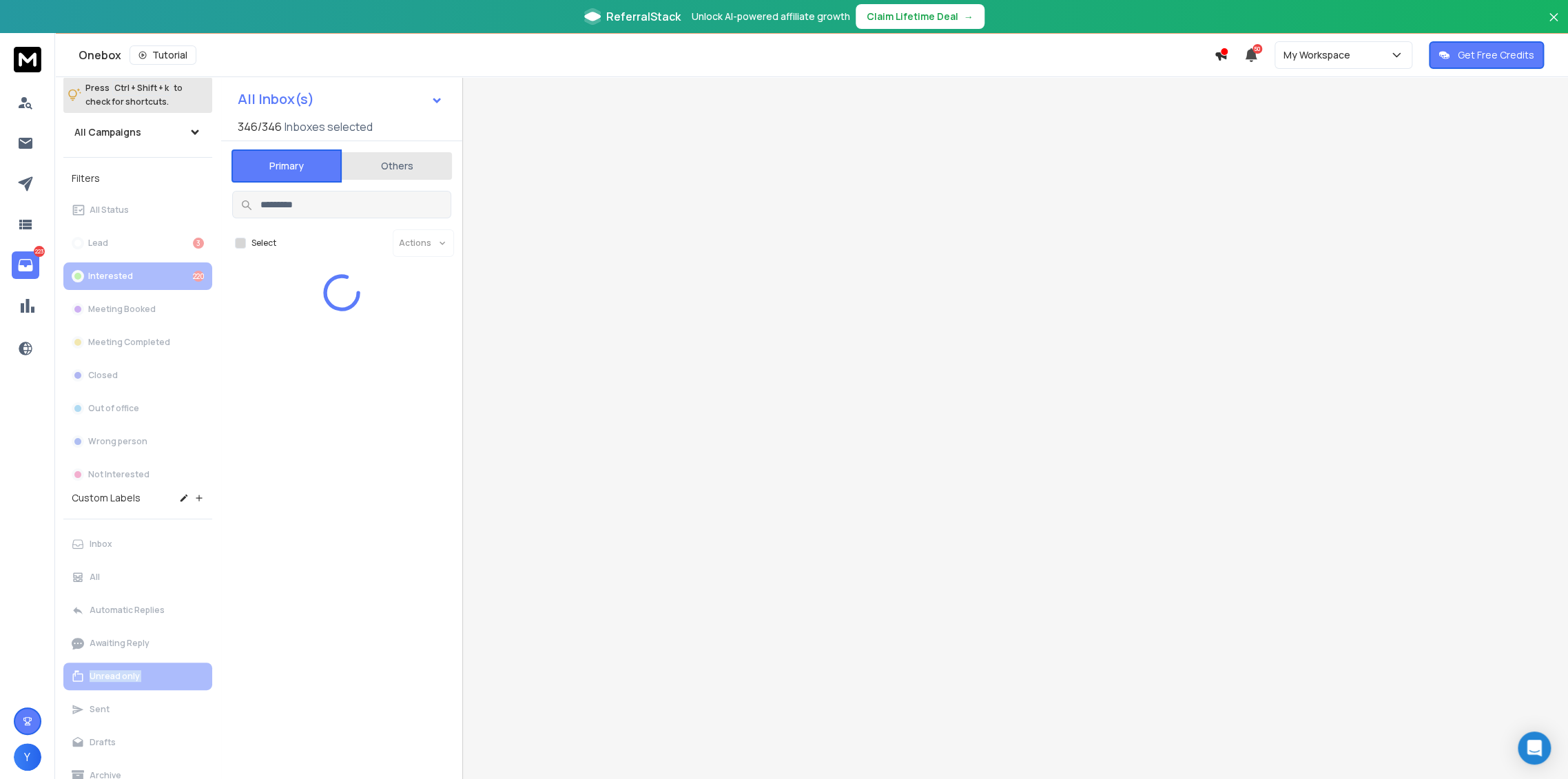
click at [129, 679] on div "Inbox All Automatic Replies Awaiting Reply Unread only Sent Drafts Archive" at bounding box center [138, 676] width 149 height 292
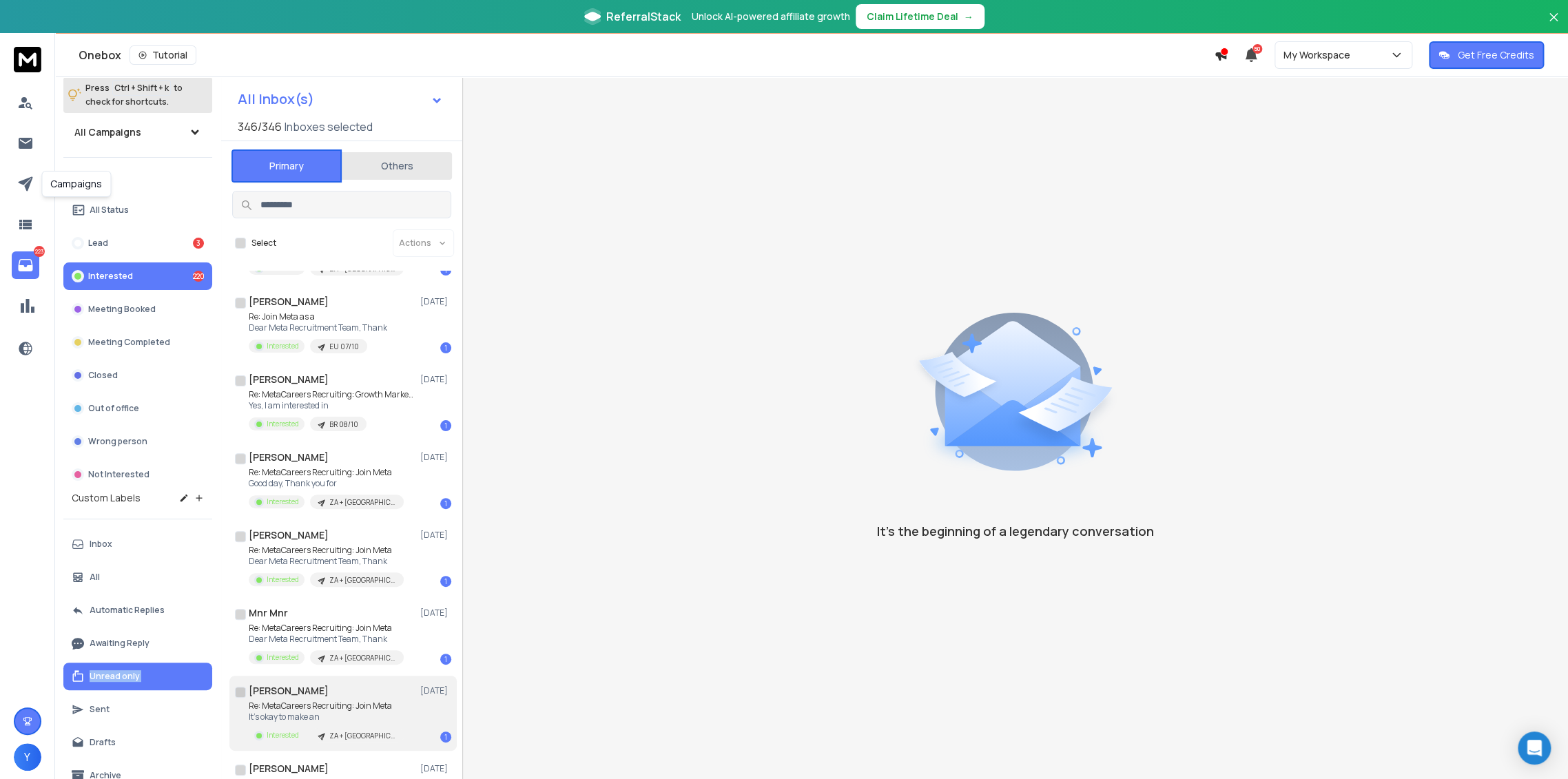
scroll to position [7366, 0]
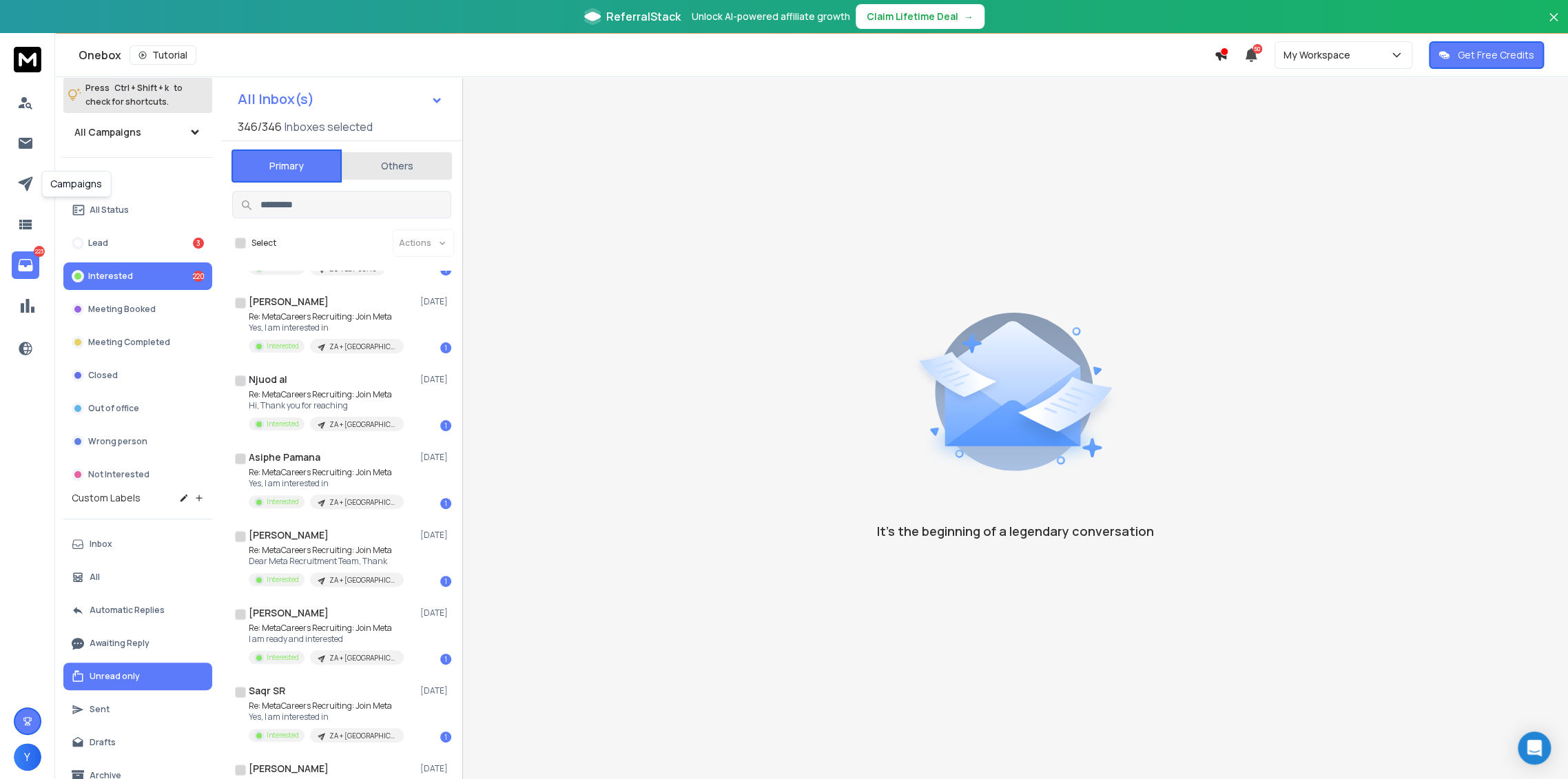
click at [584, 600] on div "It’s the beginning of a legendary conversation" at bounding box center [1016, 408] width 1105 height 662
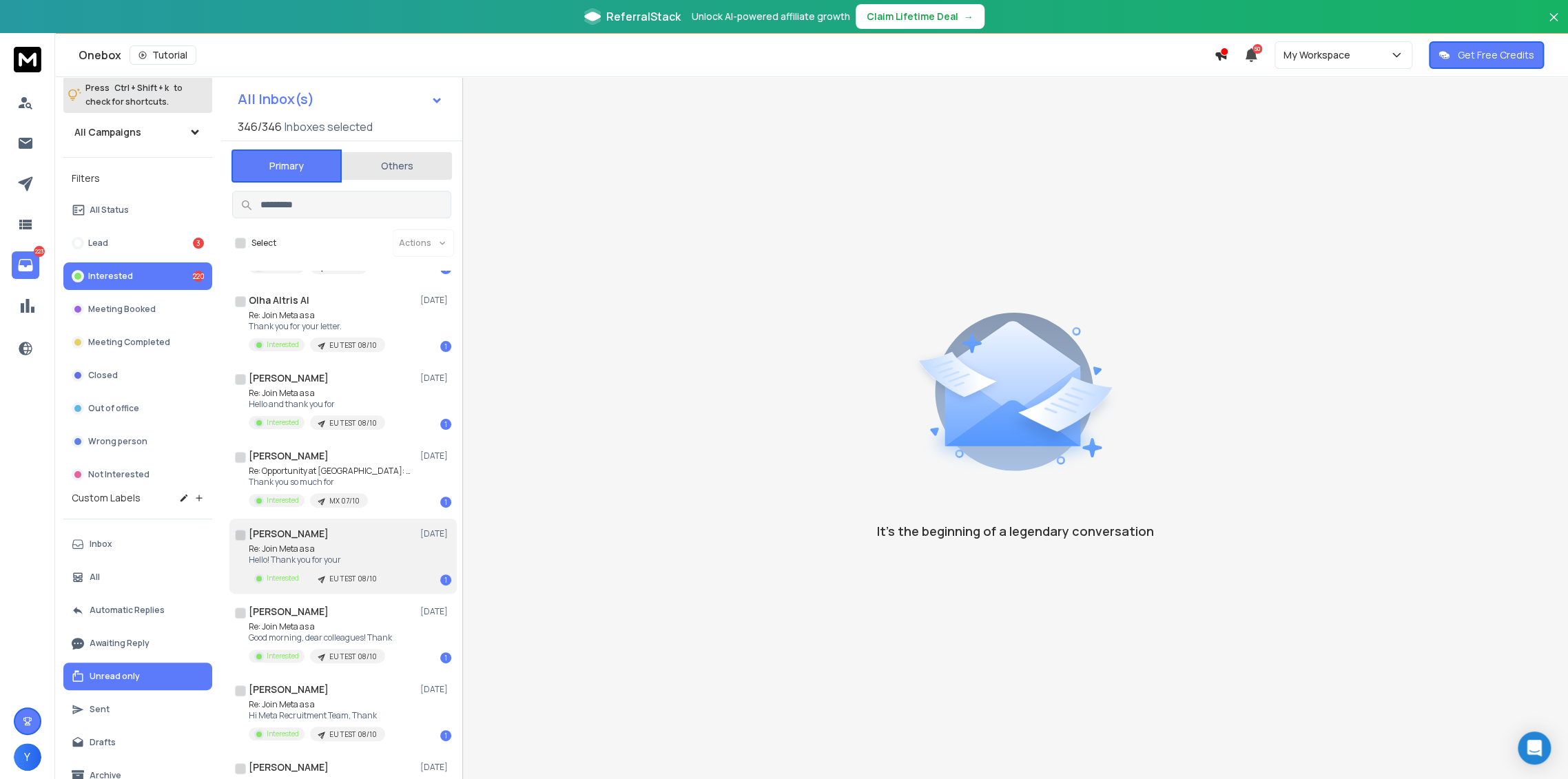
scroll to position [16155, 0]
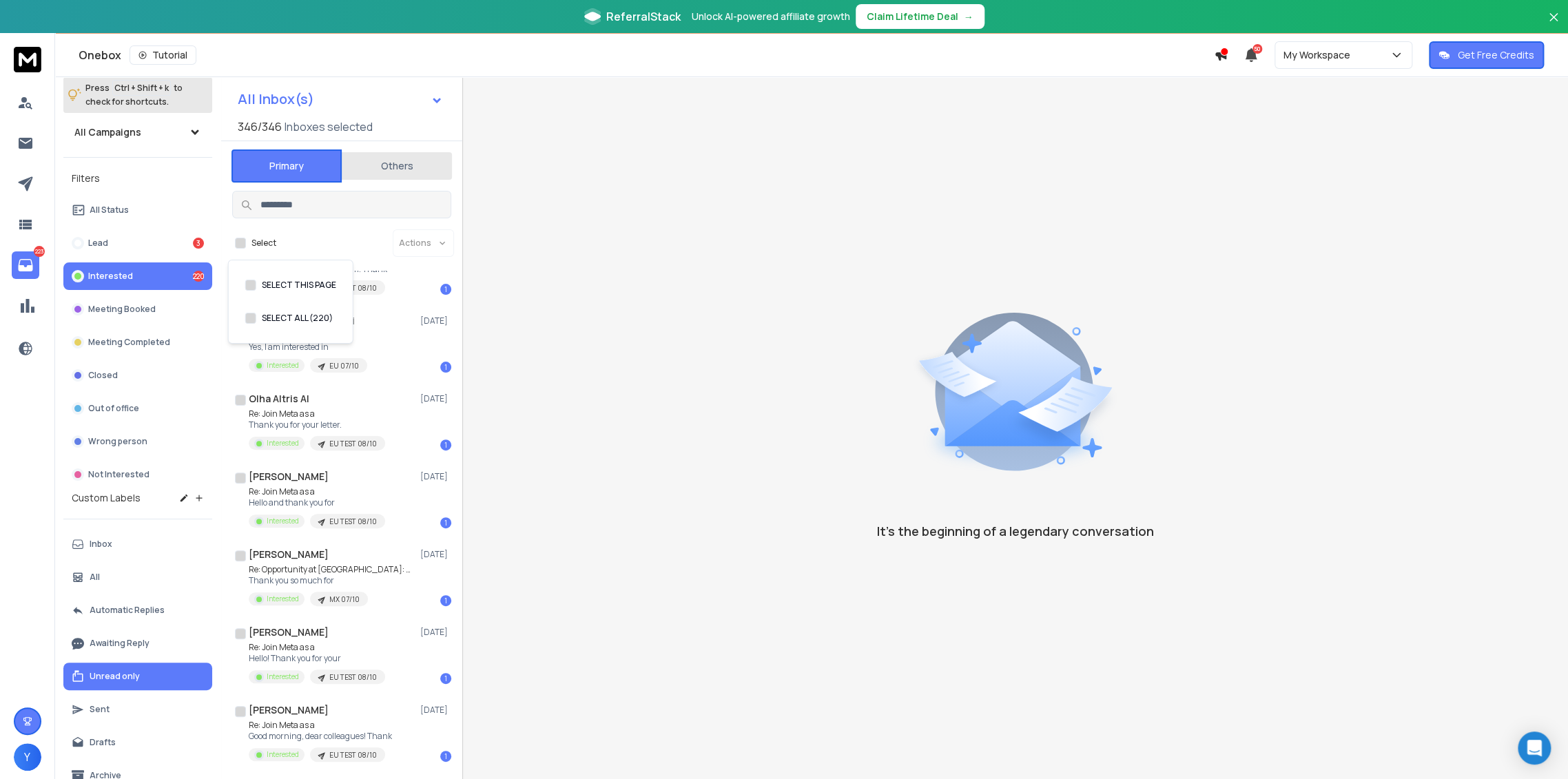
click at [248, 285] on button "SELECT THIS PAGE" at bounding box center [251, 285] width 11 height 11
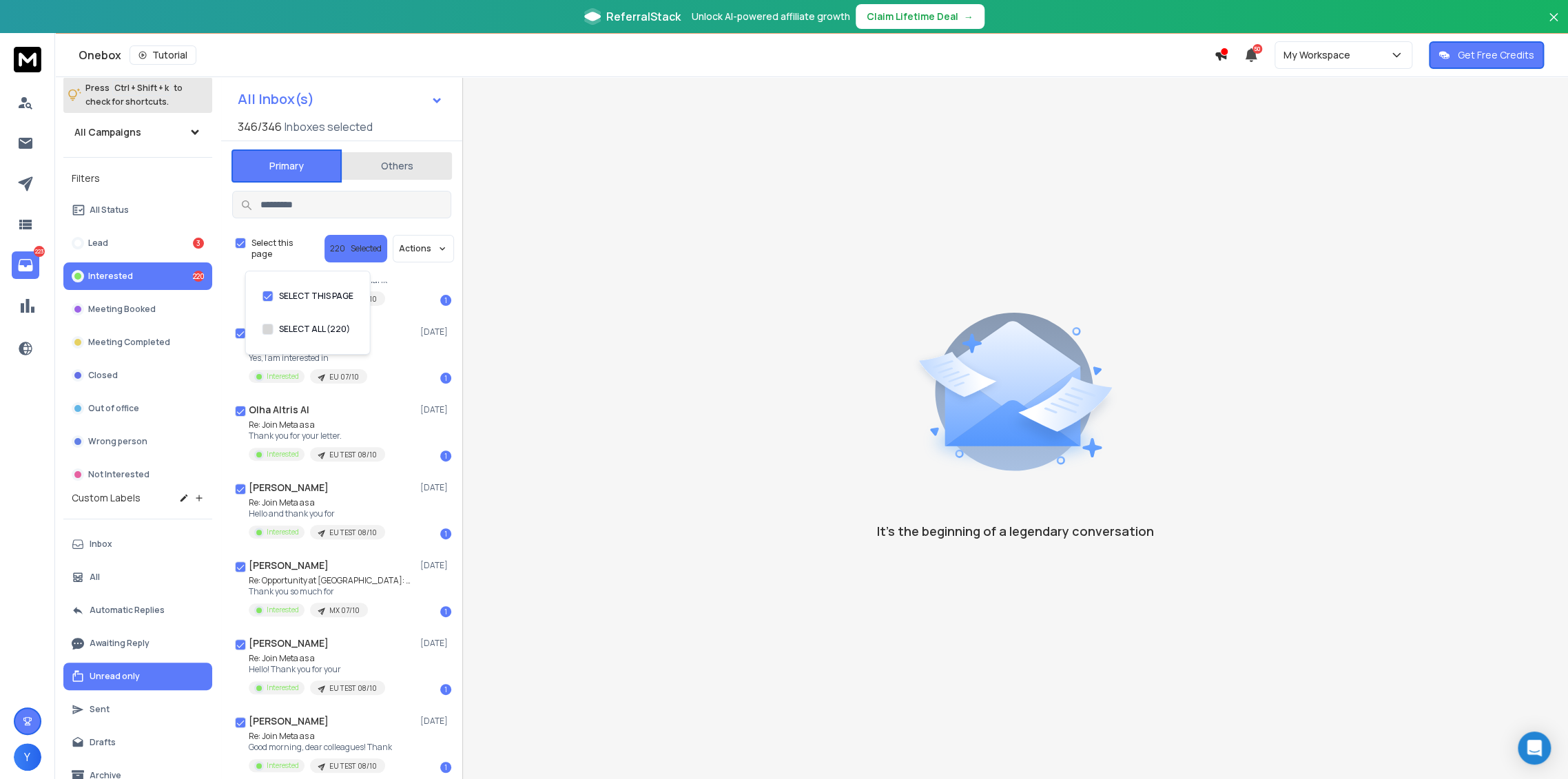
click at [265, 294] on button "SELECT THIS PAGE" at bounding box center [268, 296] width 11 height 11
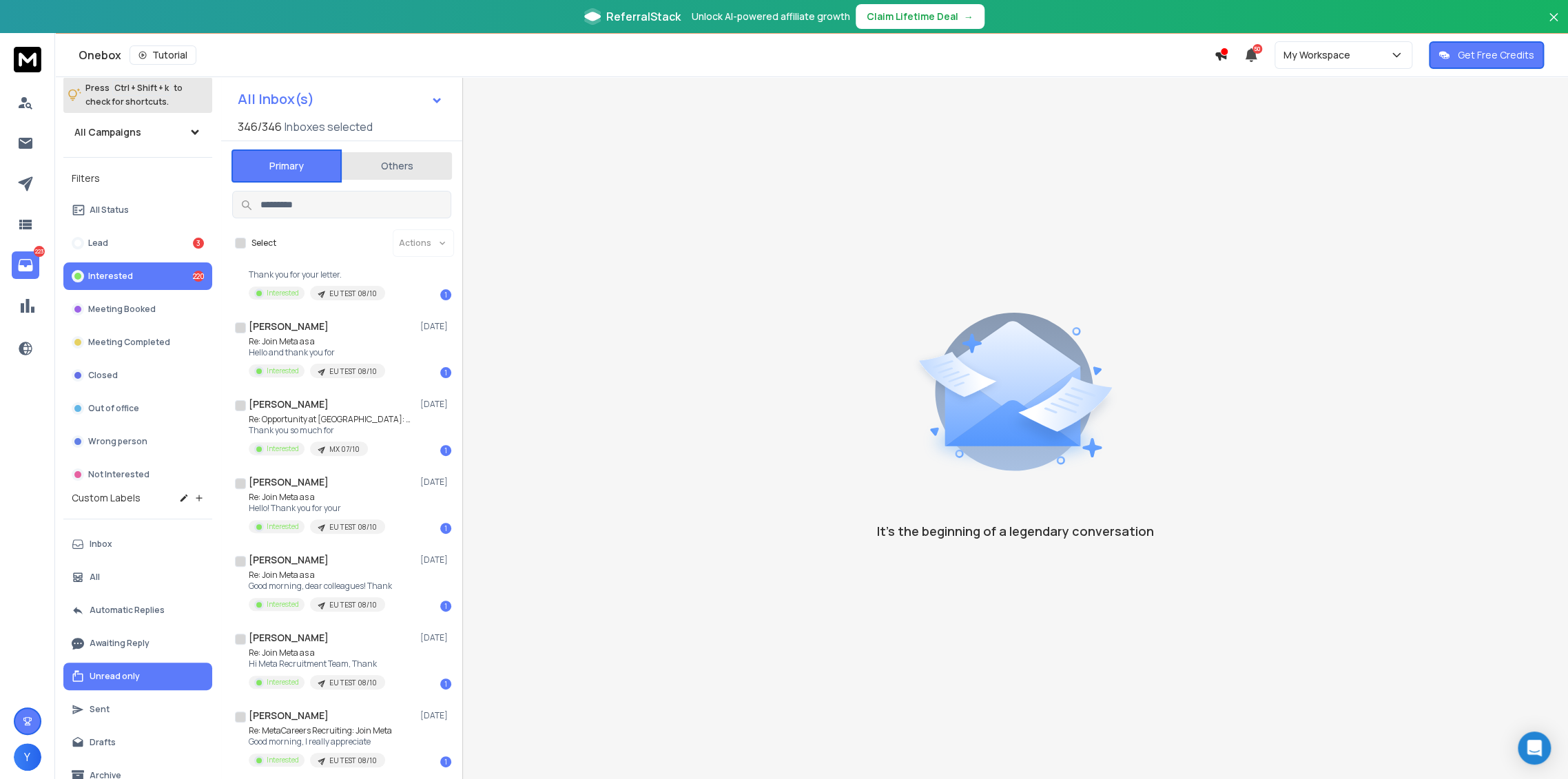
scroll to position [16691, 0]
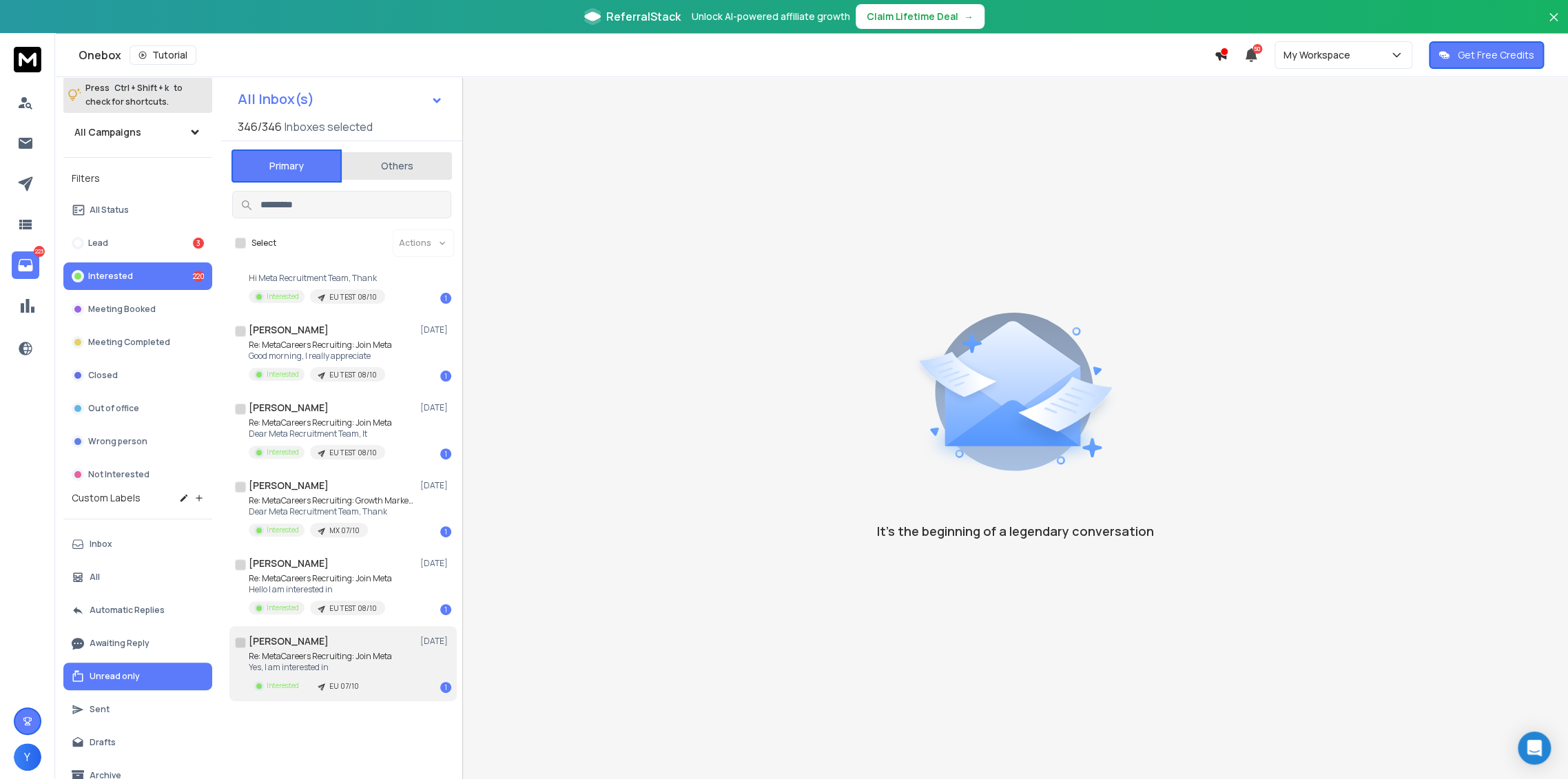
click at [342, 672] on p "Yes, I am interested in" at bounding box center [320, 667] width 143 height 11
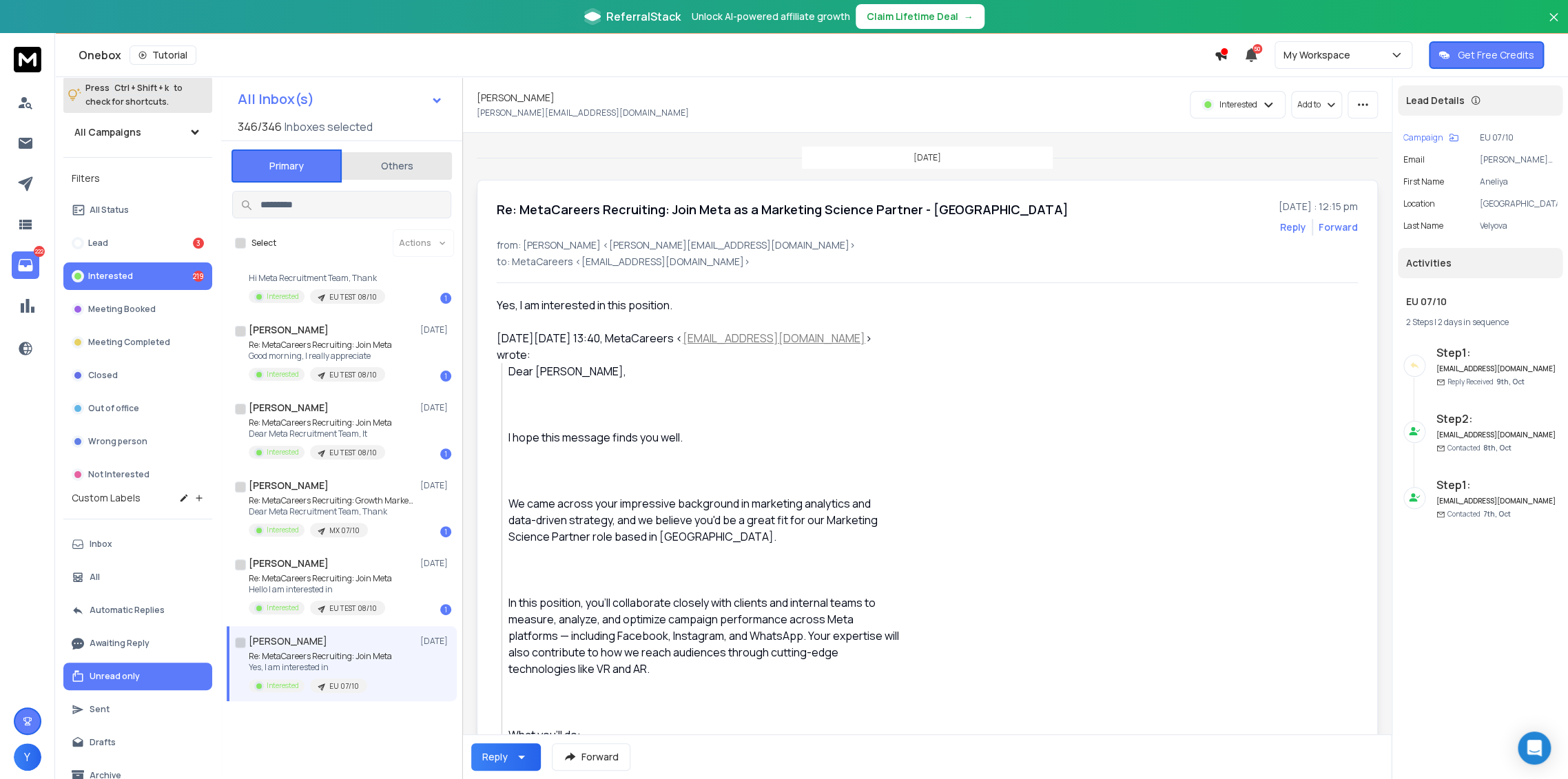
click at [549, 117] on p "annie.velyova@gmail.com" at bounding box center [582, 113] width 212 height 11
click at [578, 263] on p "to: MetaCareers <hr@careersconnect-solutions.com>" at bounding box center [927, 262] width 861 height 14
drag, startPoint x: 578, startPoint y: 263, endPoint x: 717, endPoint y: 261, distance: 139.0
click at [717, 261] on p "to: MetaCareers <hr@careersconnect-solutions.com>" at bounding box center [927, 262] width 861 height 14
copy p "[EMAIL_ADDRESS][DOMAIN_NAME]"
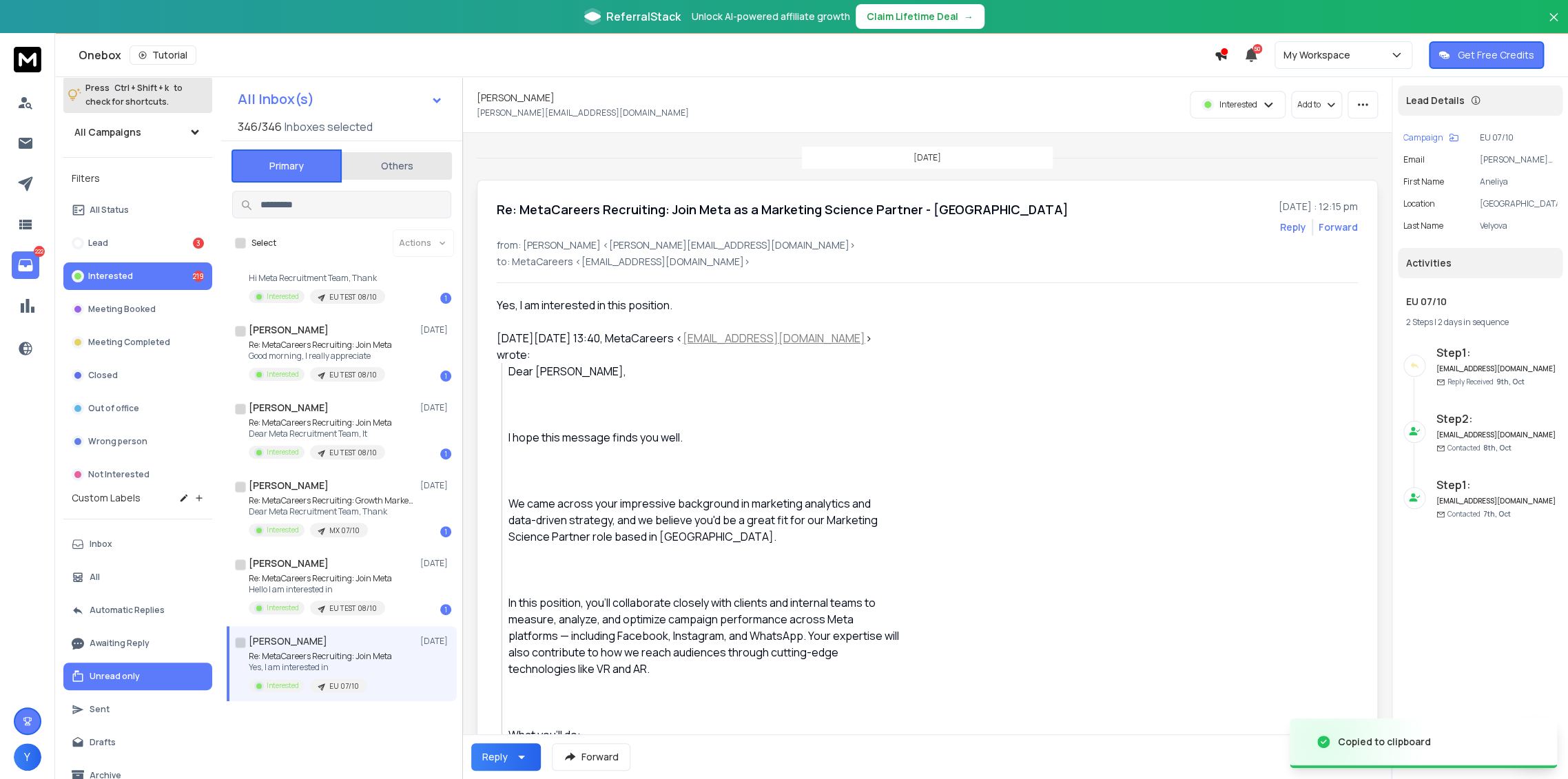
click at [951, 204] on h1 "Re: MetaCareers Recruiting: Join Meta as a Marketing Science Partner - Bulgaria" at bounding box center [782, 210] width 572 height 19
copy h1 "Bulgaria"
click at [378, 575] on p "Re: MetaCareers Recruiting: Join Meta" at bounding box center [320, 578] width 143 height 11
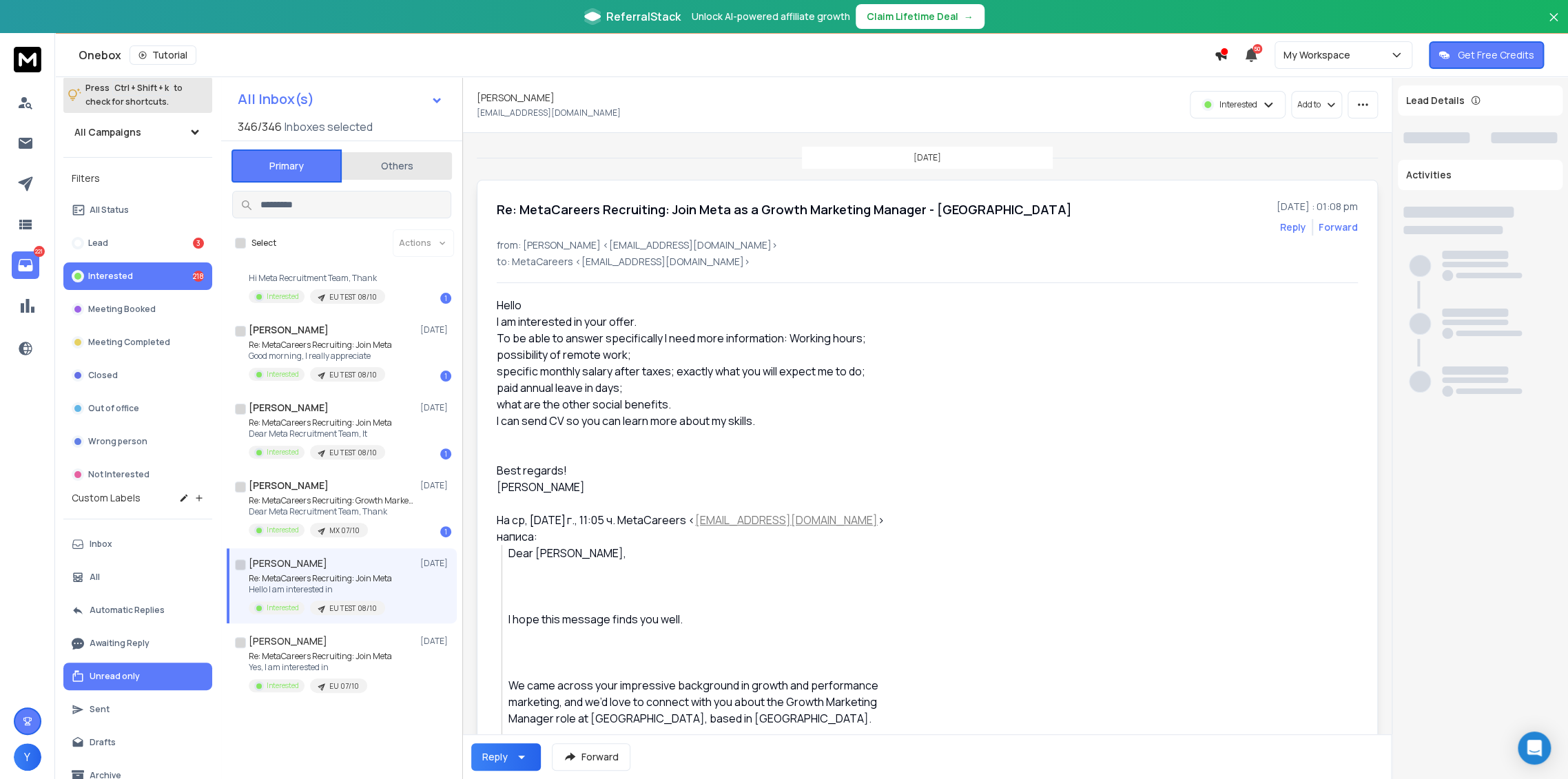
click at [553, 117] on p "galyapopova72@gmail.com" at bounding box center [549, 113] width 144 height 11
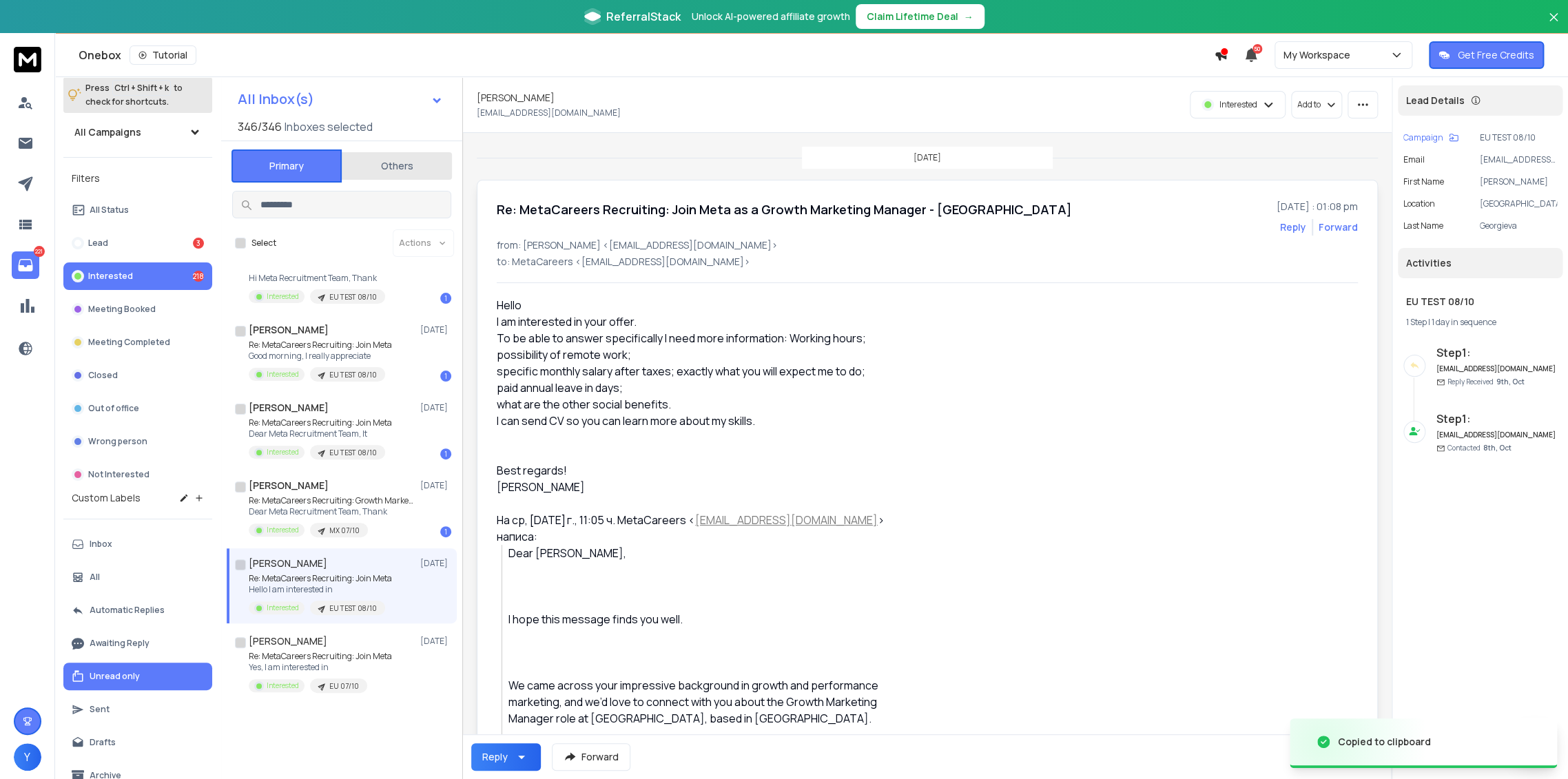
click at [578, 260] on p "to: MetaCareers <info@careersconnectpathway.com>" at bounding box center [927, 262] width 861 height 14
drag, startPoint x: 578, startPoint y: 260, endPoint x: 726, endPoint y: 265, distance: 148.1
click at [726, 265] on p "to: MetaCareers <info@careersconnectpathway.com>" at bounding box center [927, 262] width 861 height 14
copy p "[EMAIL_ADDRESS][DOMAIN_NAME]"
click at [405, 487] on div "Paola Huerta 09 Oct" at bounding box center [349, 485] width 202 height 14
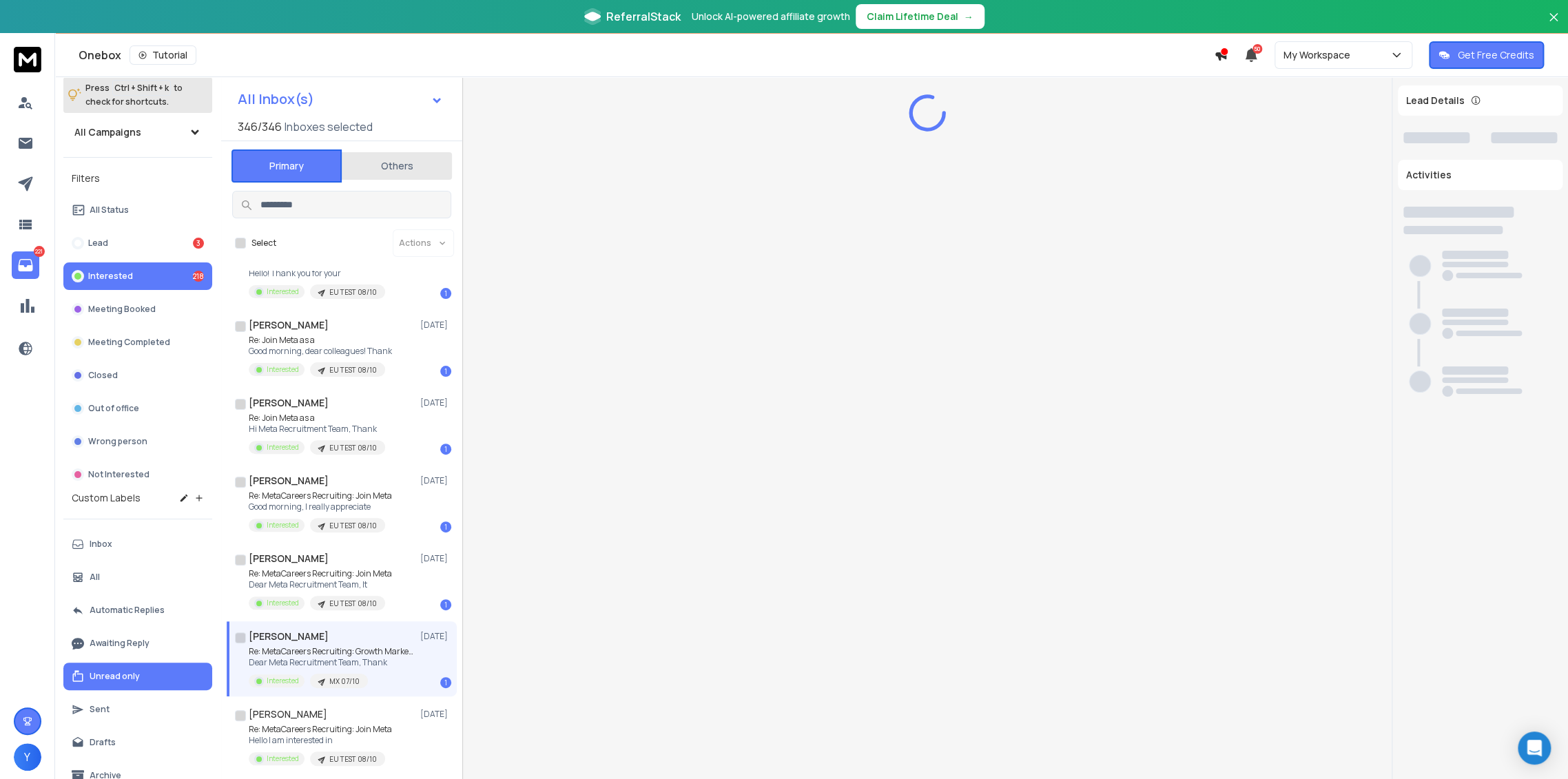
scroll to position [16537, 0]
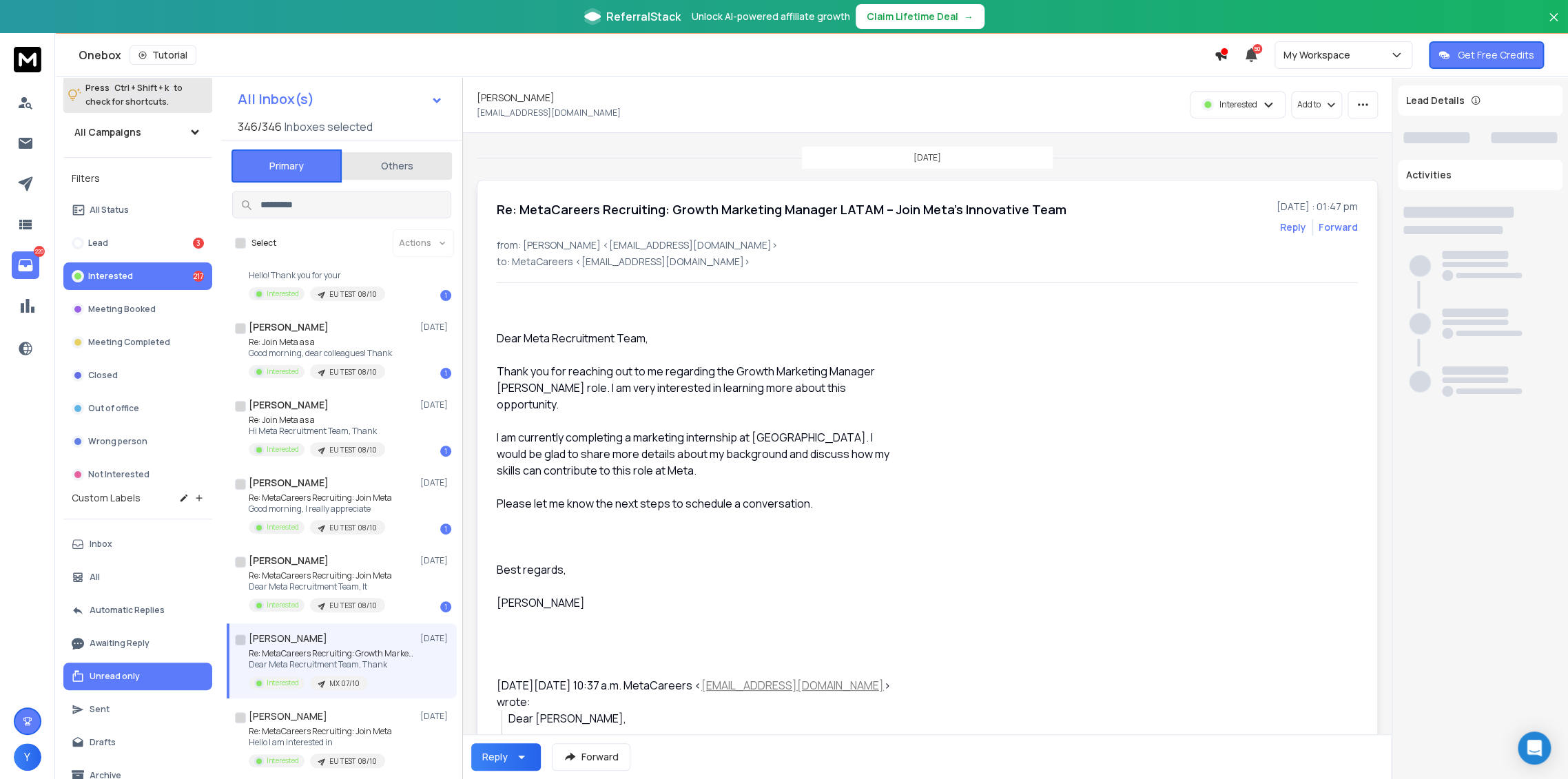
click at [546, 115] on p "huertasolanopao@gmail.com" at bounding box center [549, 113] width 144 height 11
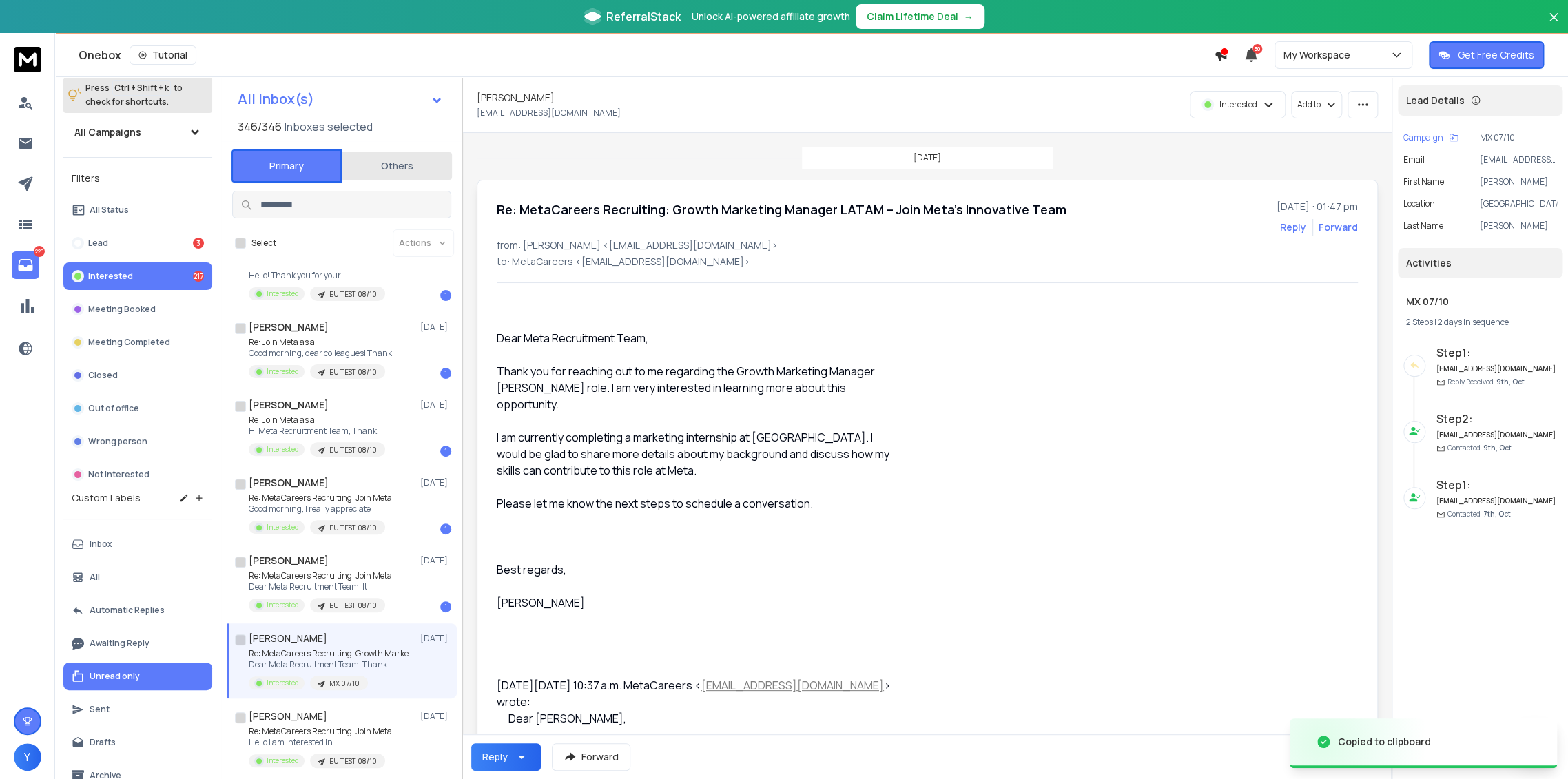
click at [586, 266] on p "to: MetaCareers <employee@careersconnectpath.com>" at bounding box center [927, 262] width 861 height 14
drag, startPoint x: 586, startPoint y: 266, endPoint x: 727, endPoint y: 264, distance: 141.0
click at [727, 264] on p "to: MetaCareers <employee@careersconnectpath.com>" at bounding box center [927, 262] width 861 height 14
copy p "employee@careersconnectpath.com"
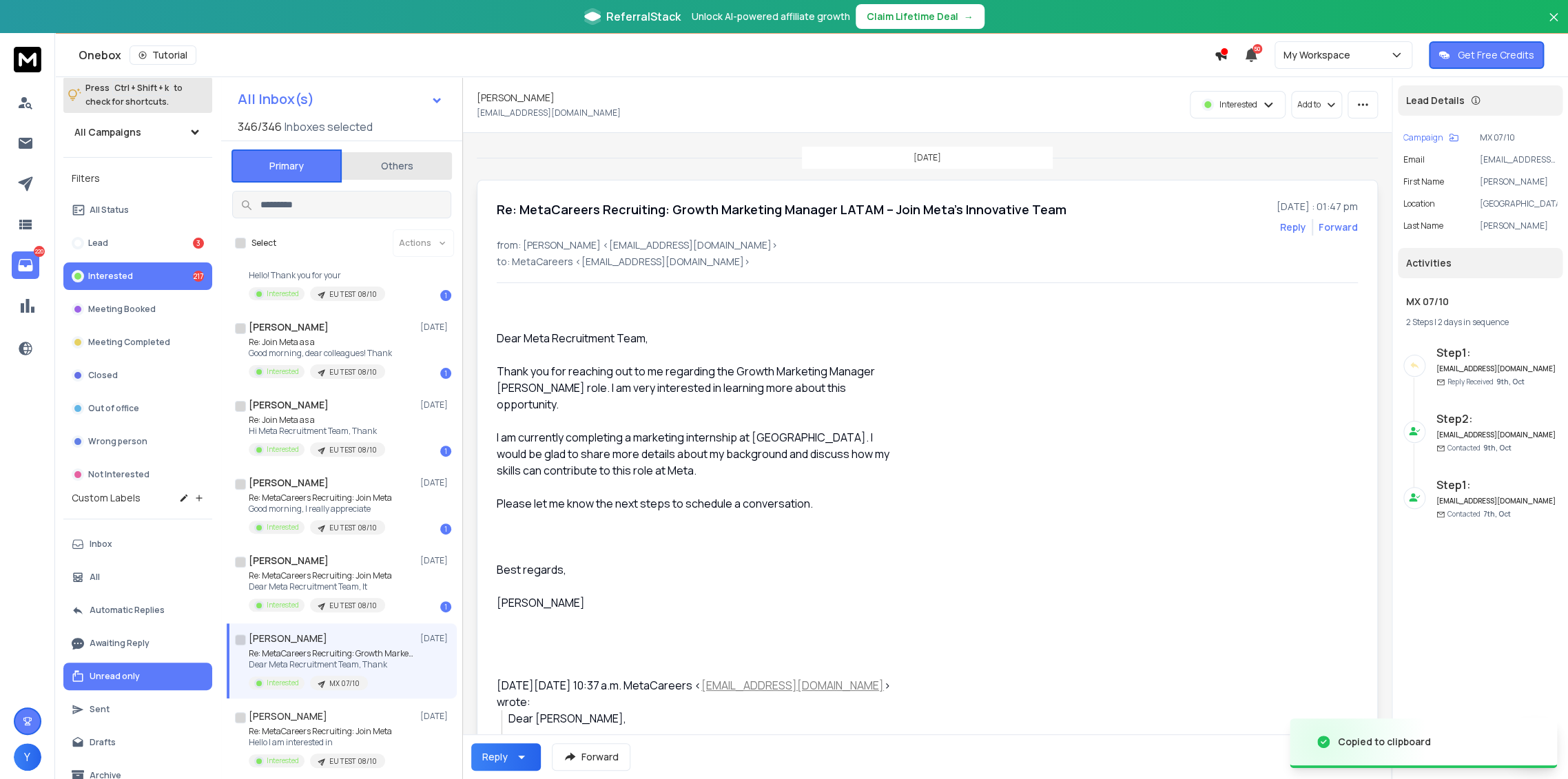
click at [389, 566] on div "Ágnes Marász 09 Oct" at bounding box center [349, 560] width 202 height 14
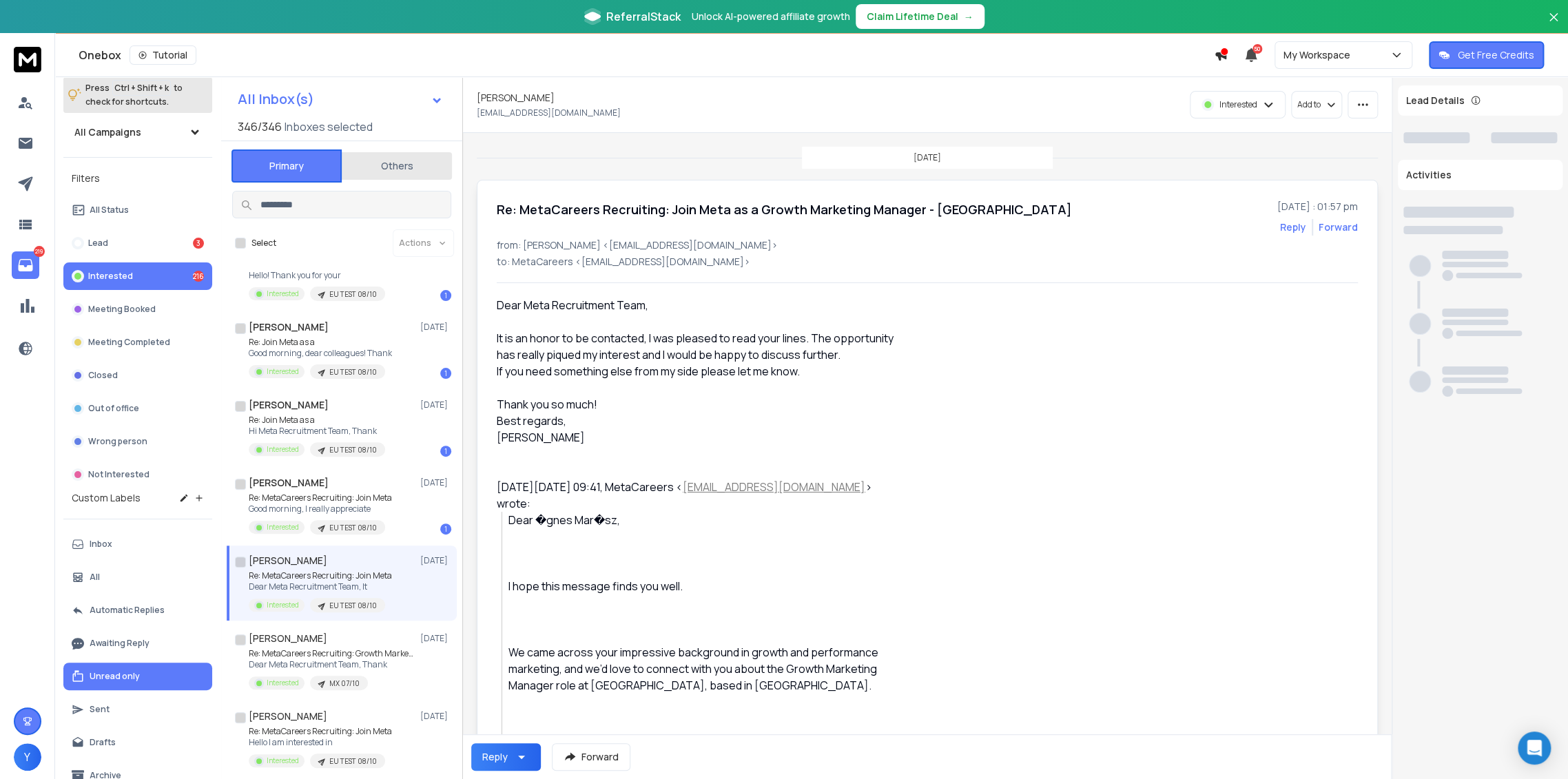
click at [555, 114] on p "maraszagi@gmail.com" at bounding box center [549, 113] width 144 height 11
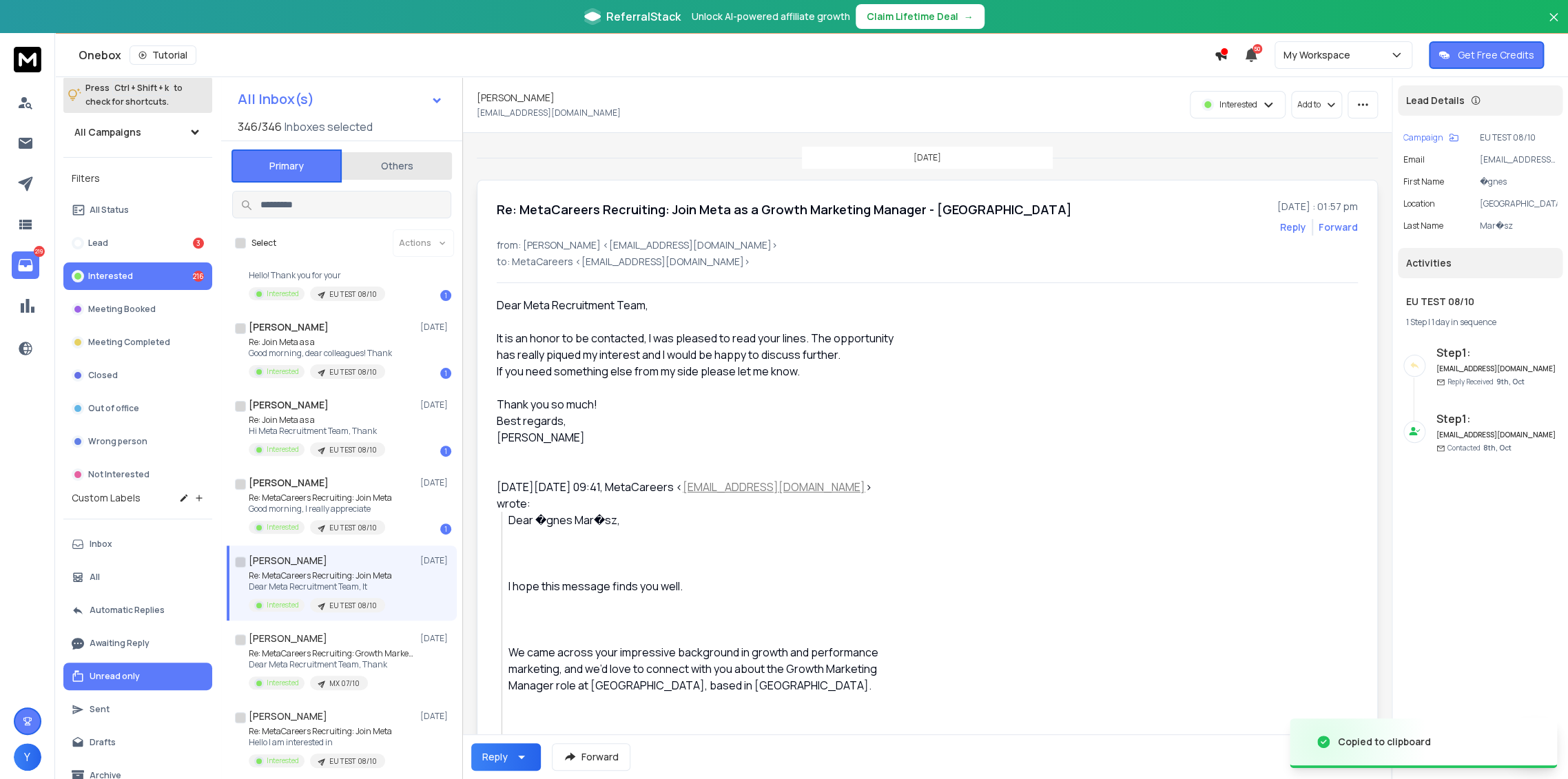
click at [595, 262] on p "to: MetaCareers <works@careersconnectcandidates.com>" at bounding box center [927, 262] width 861 height 14
drag, startPoint x: 595, startPoint y: 262, endPoint x: 735, endPoint y: 260, distance: 140.0
click at [735, 260] on p "to: MetaCareers <works@careersconnectcandidates.com>" at bounding box center [927, 262] width 861 height 14
copy p "[EMAIL_ADDRESS][DOMAIN_NAME]"
click at [424, 493] on div "Re: MetaCareers Recruiting: Join Meta Good morning, I really appreciate Interes…" at bounding box center [349, 513] width 202 height 42
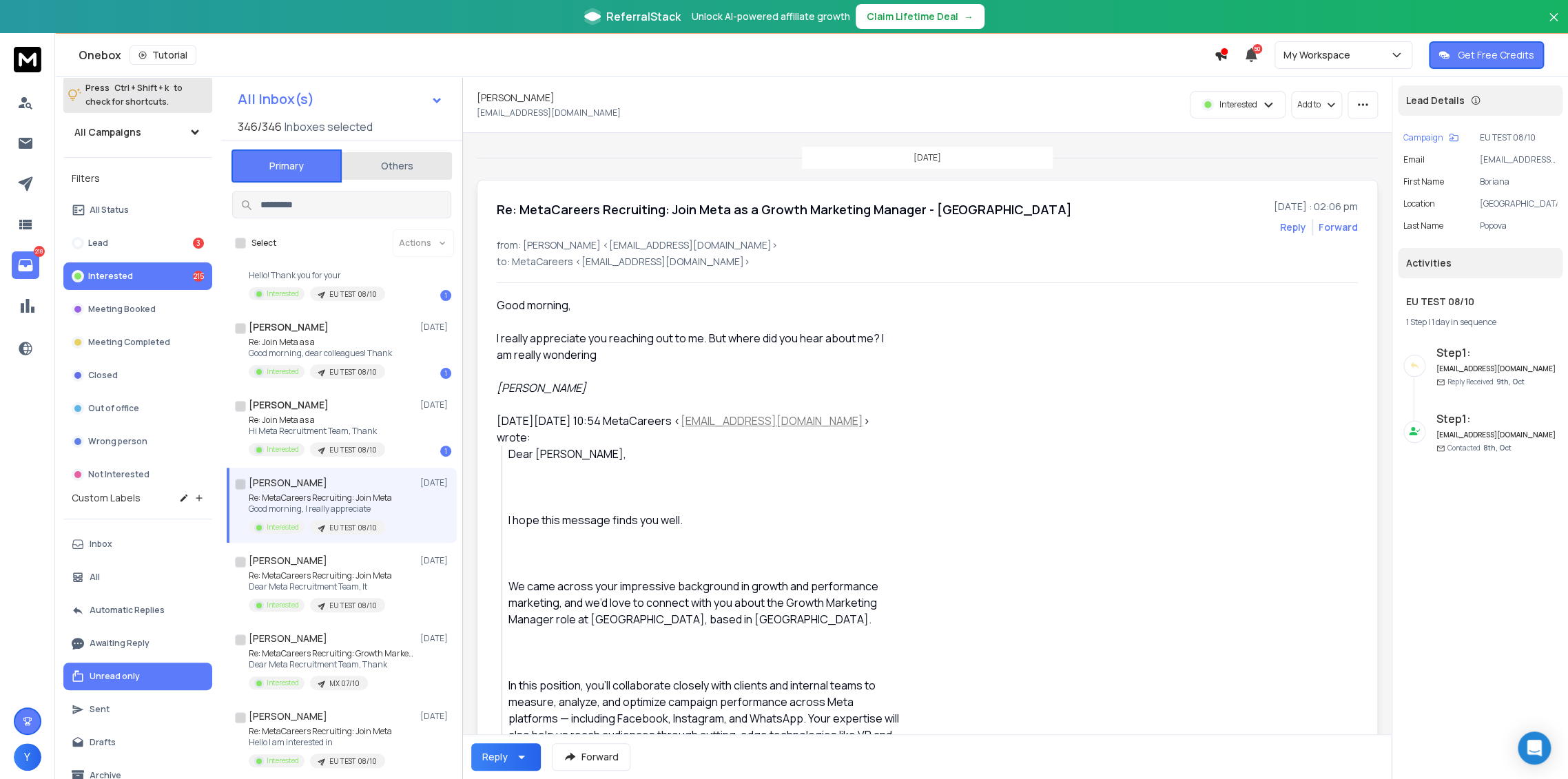
click at [578, 112] on p "borianadimova@gmail.com" at bounding box center [549, 113] width 144 height 11
click at [573, 262] on p "to: MetaCareers <hr@careersconnectjobsnet.com>" at bounding box center [927, 262] width 861 height 14
click at [578, 262] on p "to: MetaCareers <hr@careersconnectjobsnet.com>" at bounding box center [927, 262] width 861 height 14
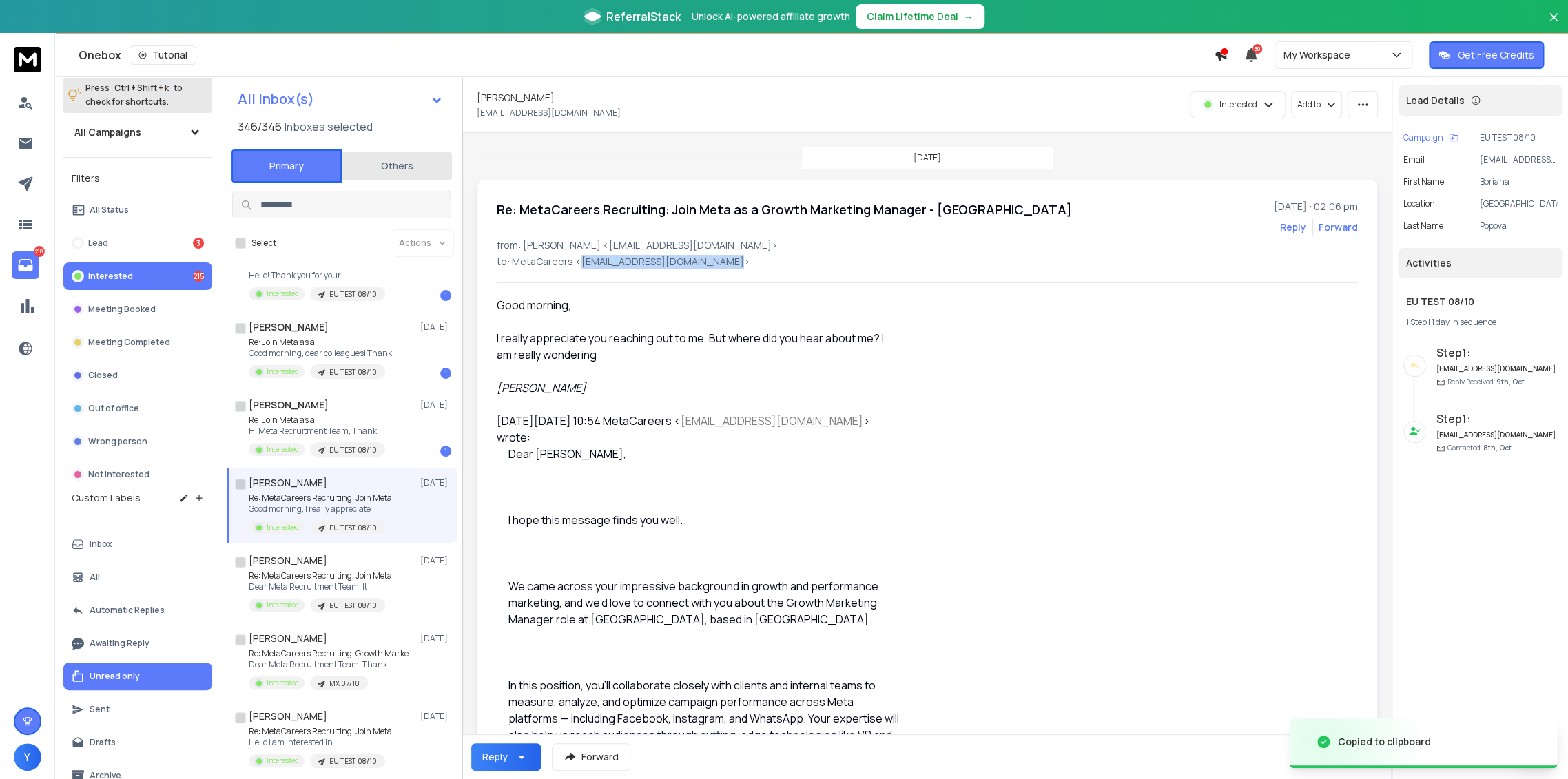
drag, startPoint x: 578, startPoint y: 262, endPoint x: 715, endPoint y: 261, distance: 137.0
click at [715, 261] on p "to: MetaCareers <hr@careersconnectjobsnet.com>" at bounding box center [927, 262] width 861 height 14
copy p "[EMAIL_ADDRESS][DOMAIN_NAME]"
click at [362, 456] on div "EU TEST 08/10" at bounding box center [347, 449] width 75 height 14
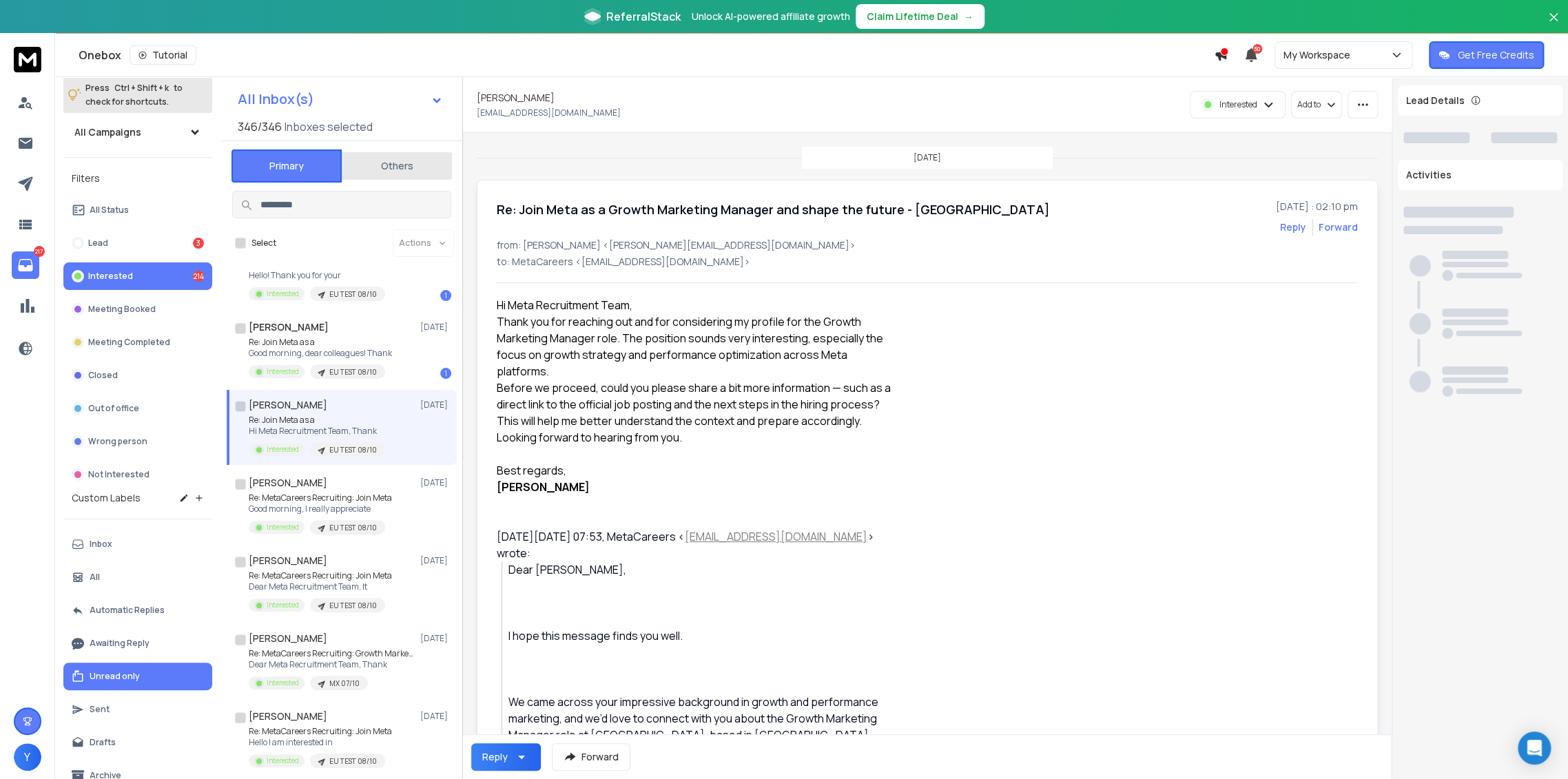
click at [534, 114] on p "d.yatsunsky@gmail.com" at bounding box center [549, 113] width 144 height 11
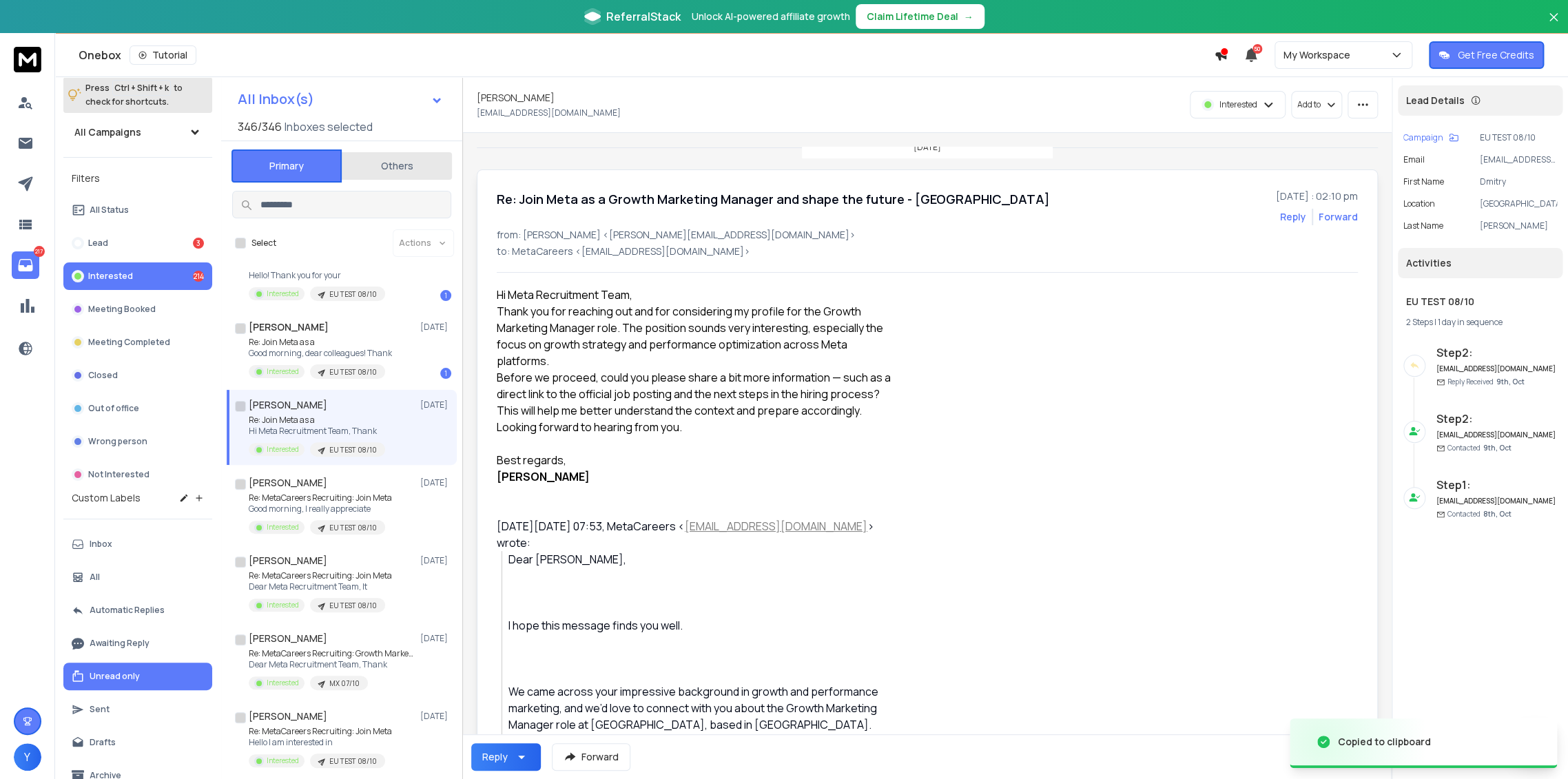
scroll to position [0, 0]
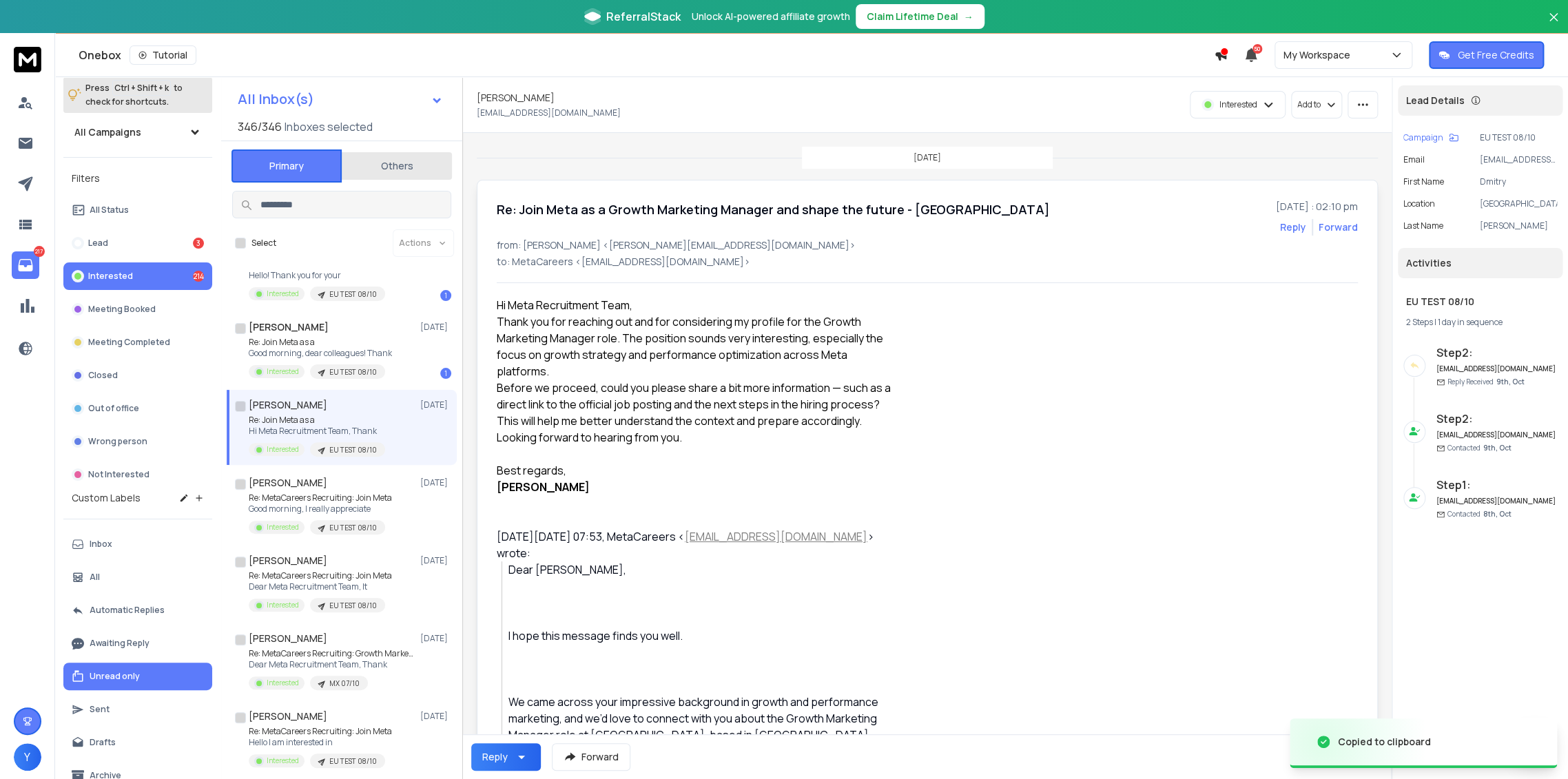
click at [584, 253] on div "Re: Join Meta as a Growth Marketing Manager and shape the future - Ukraine 9 Oc…" at bounding box center [927, 234] width 861 height 69
drag, startPoint x: 584, startPoint y: 253, endPoint x: 648, endPoint y: 262, distance: 64.6
click at [659, 259] on div "Re: Join Meta as a Growth Marketing Manager and shape the future - Ukraine 9 Oc…" at bounding box center [927, 234] width 861 height 69
click at [581, 265] on p "to: MetaCareers <works@careersconnectnextgen.com>" at bounding box center [927, 262] width 861 height 14
drag, startPoint x: 582, startPoint y: 265, endPoint x: 726, endPoint y: 263, distance: 144.0
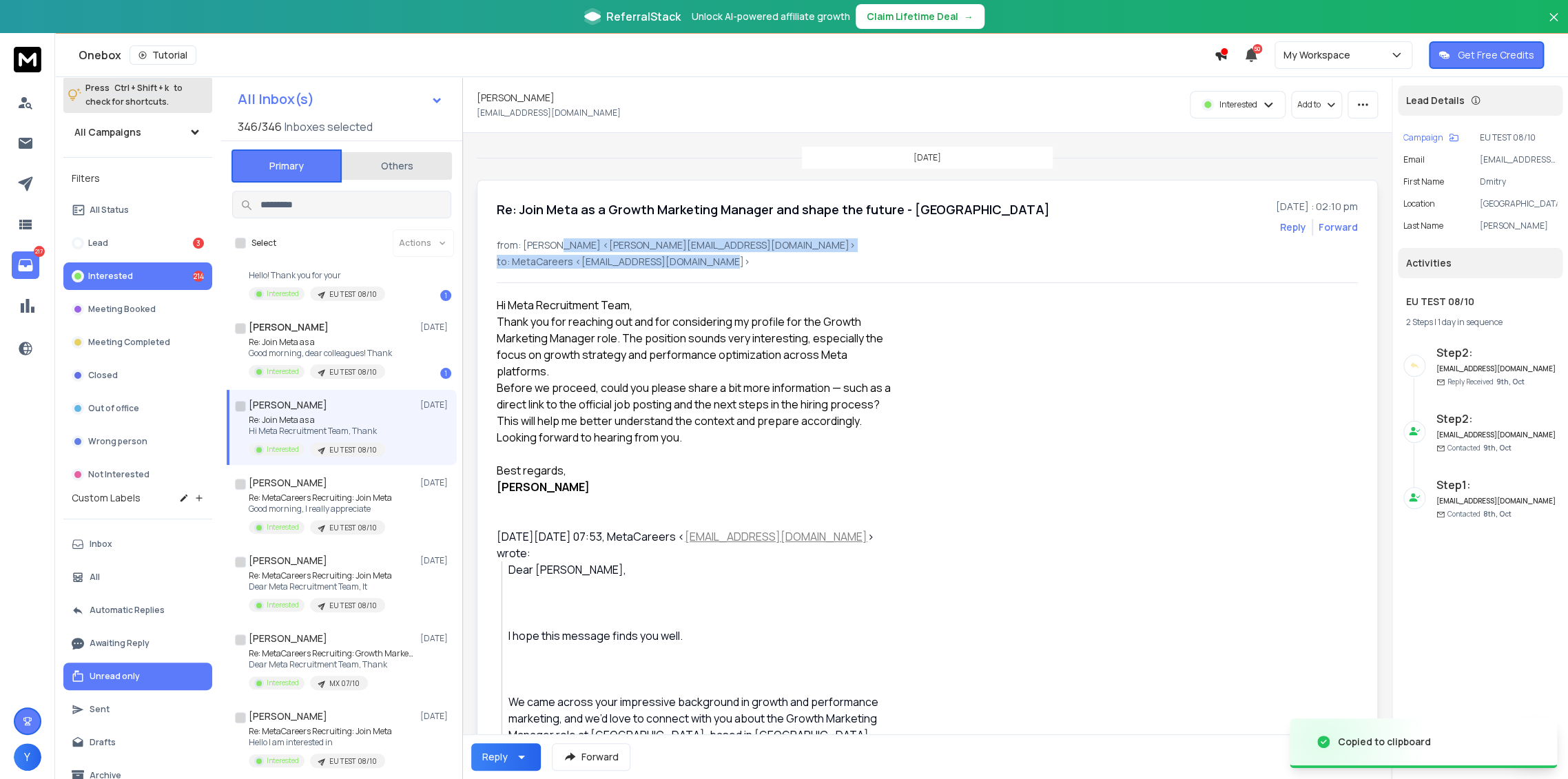
click at [726, 263] on p "to: MetaCareers <works@careersconnectnextgen.com>" at bounding box center [927, 262] width 861 height 14
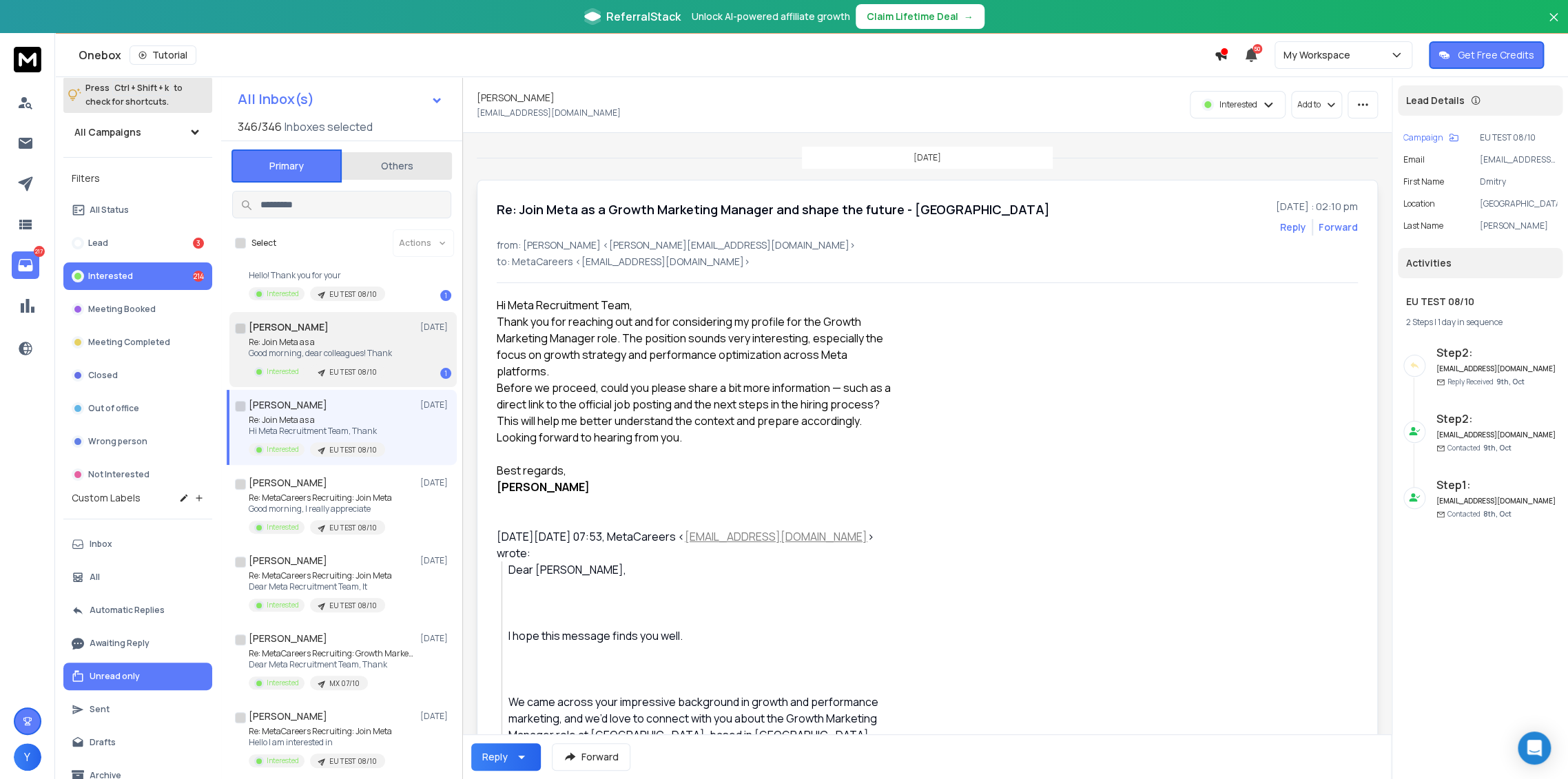
click at [326, 370] on icon at bounding box center [323, 372] width 12 height 12
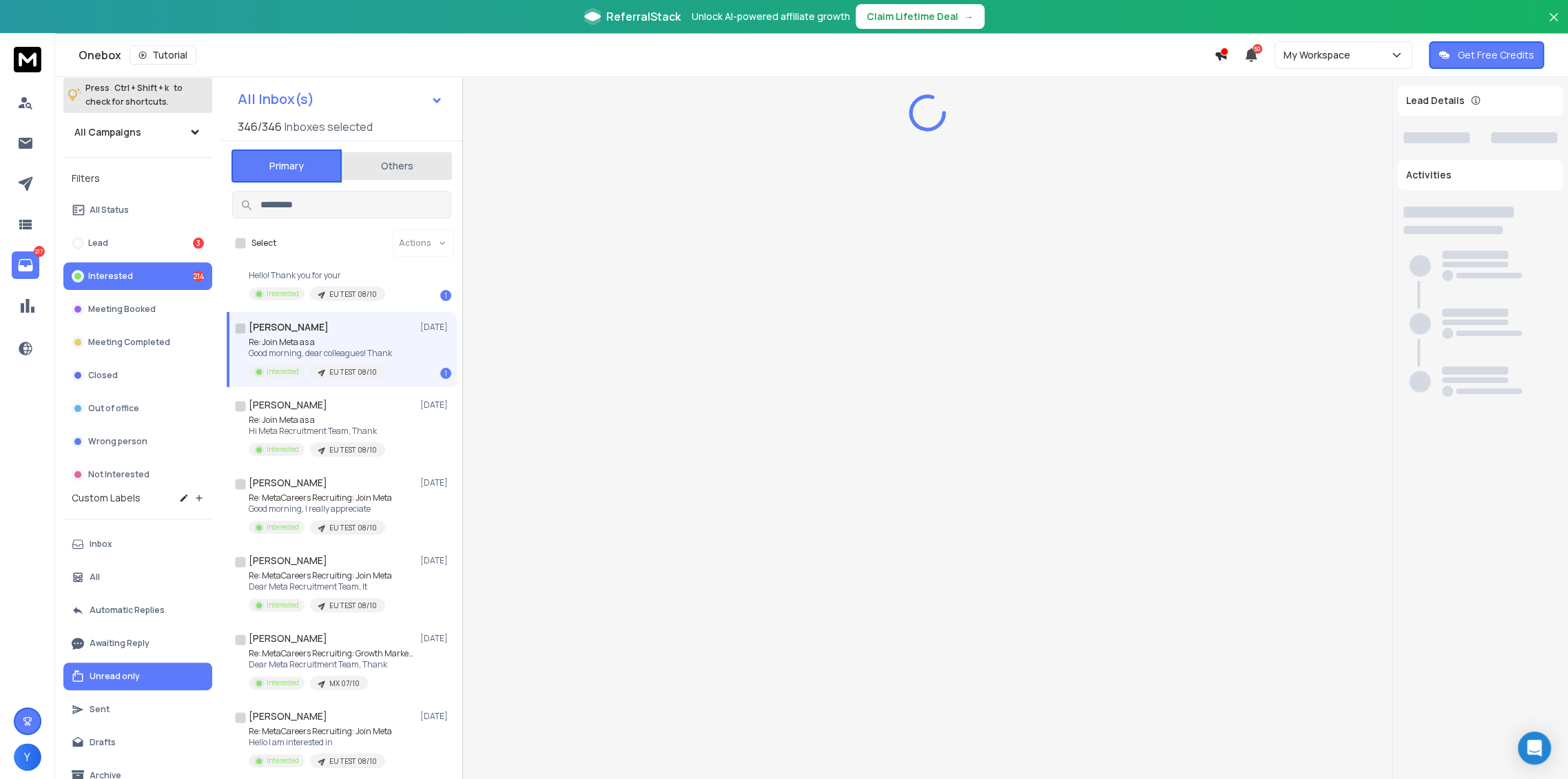
scroll to position [16384, 0]
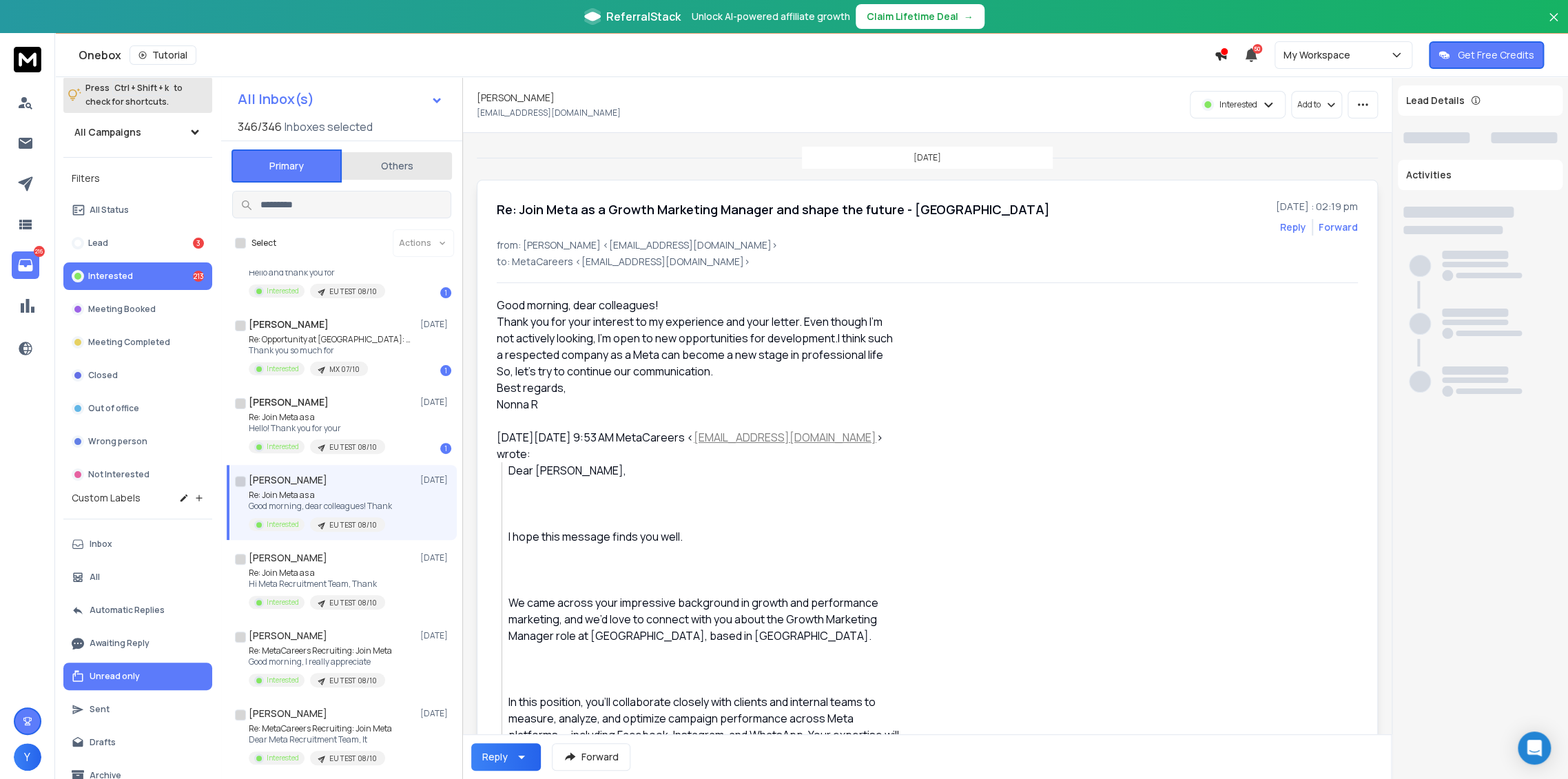
click at [560, 119] on div "Nonna Ryzha Nonna Ryzha nonnaryzha504@gmail.com Interested Add to Interested Ad…" at bounding box center [927, 105] width 929 height 56
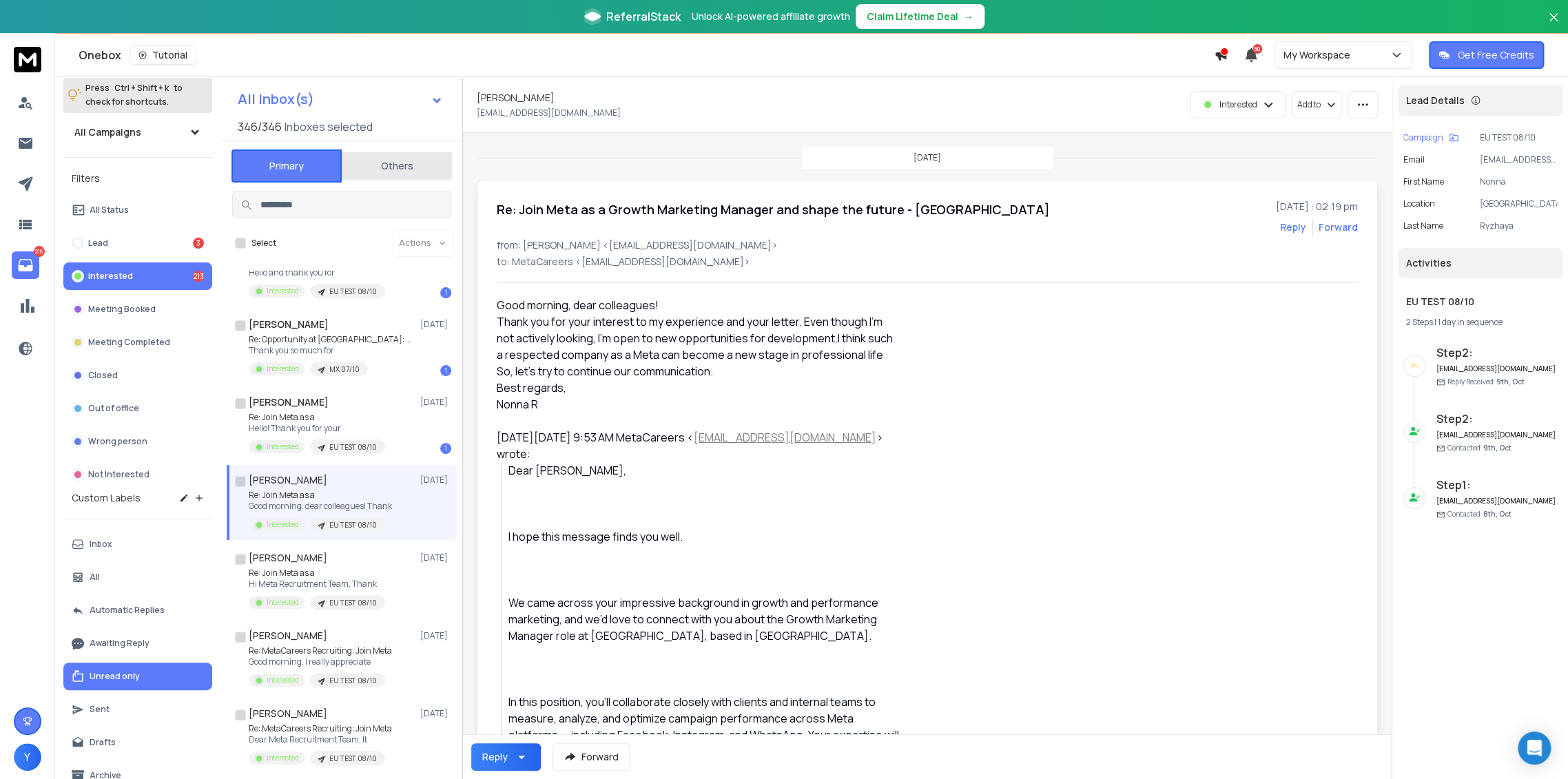
click at [561, 114] on p "nonnaryzha504@gmail.com" at bounding box center [549, 113] width 144 height 11
click at [581, 262] on p "to: MetaCareers <info@careersconnectsolutions.com>" at bounding box center [927, 262] width 861 height 14
drag, startPoint x: 581, startPoint y: 262, endPoint x: 723, endPoint y: 265, distance: 142.0
click at [723, 265] on p "to: MetaCareers <info@careersconnectsolutions.com>" at bounding box center [927, 262] width 861 height 14
copy p "[EMAIL_ADDRESS][DOMAIN_NAME]"
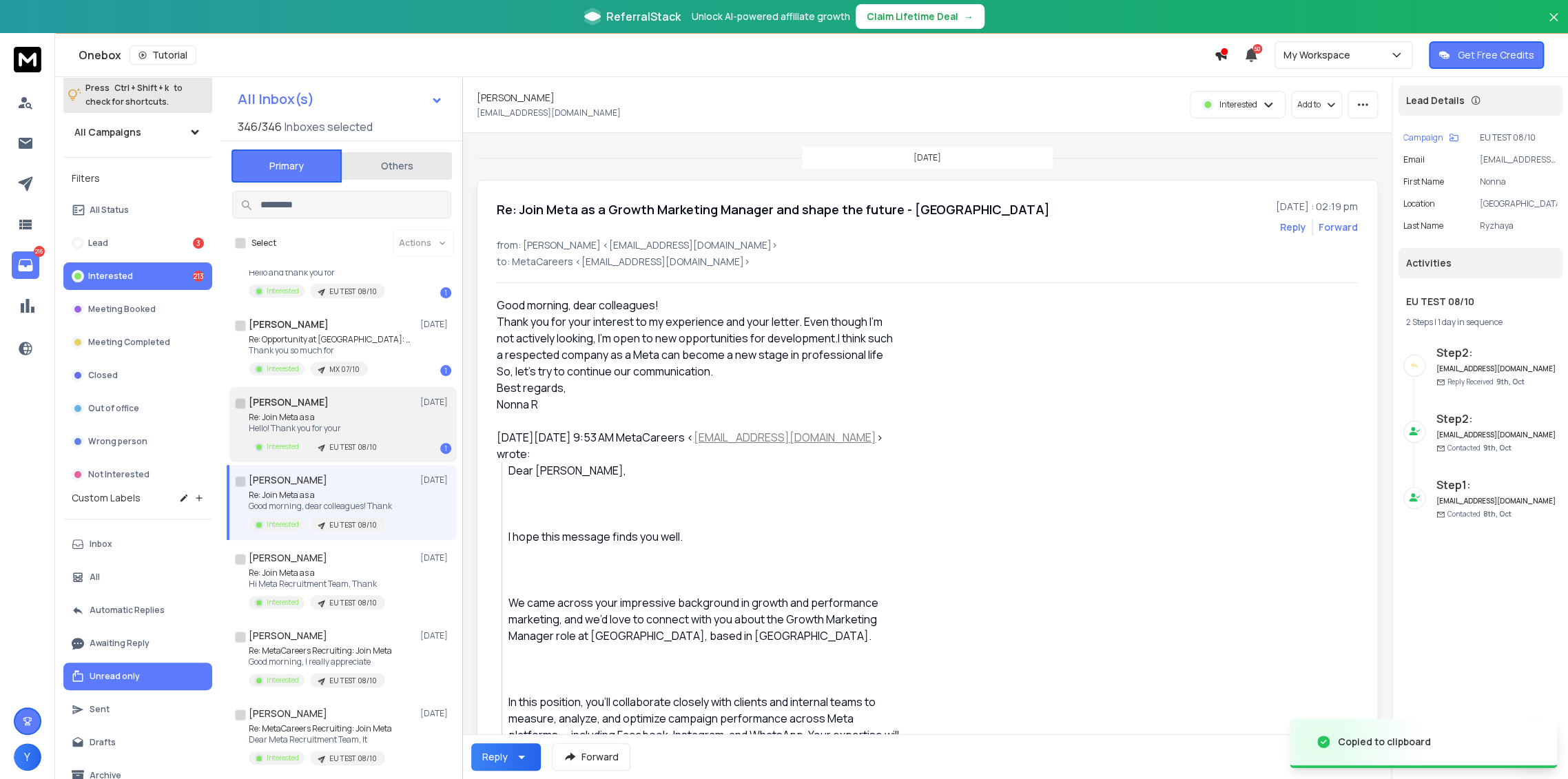
click at [344, 398] on div "Alina Stepova 09 Oct" at bounding box center [349, 402] width 202 height 14
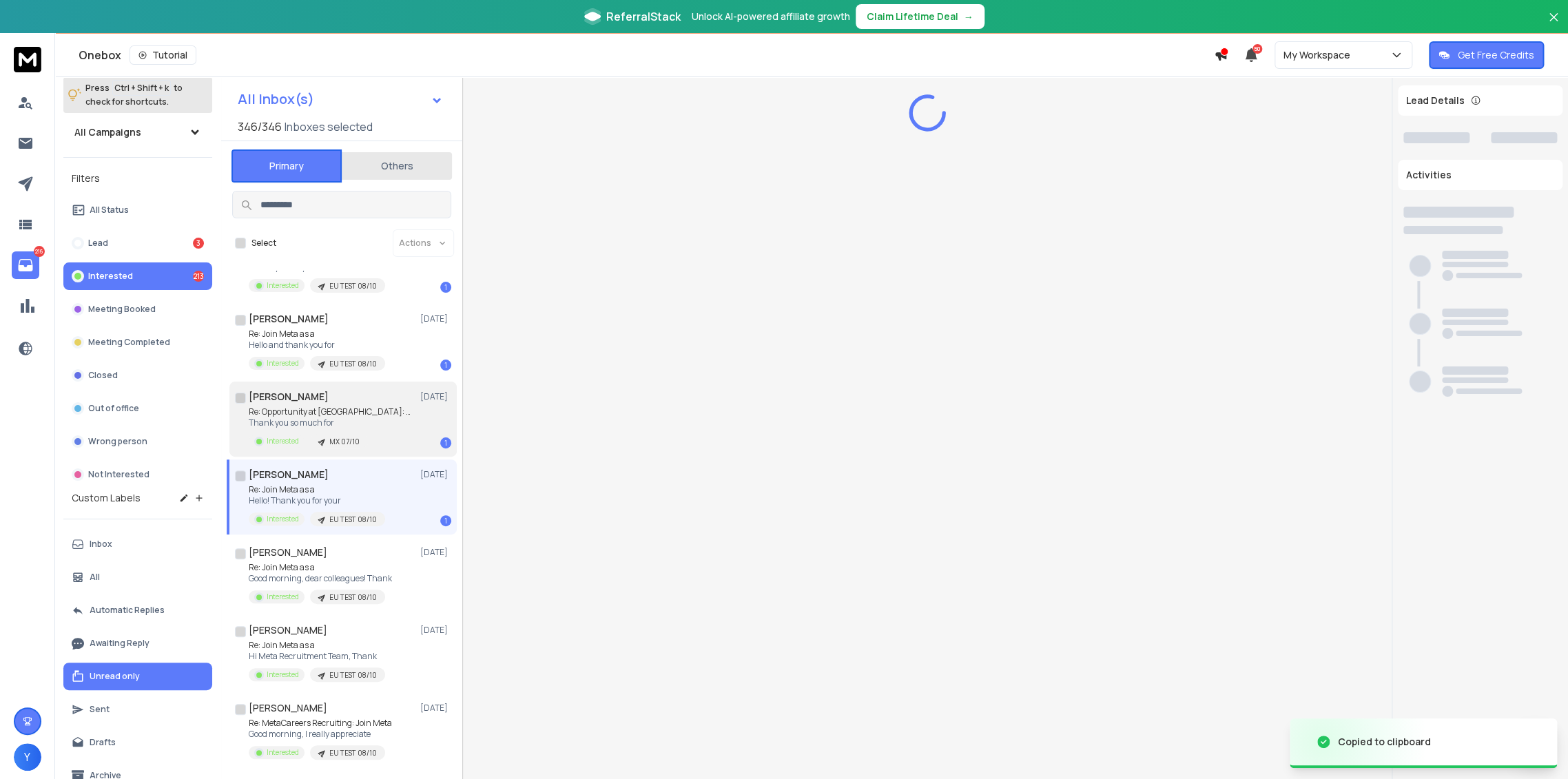
scroll to position [16308, 0]
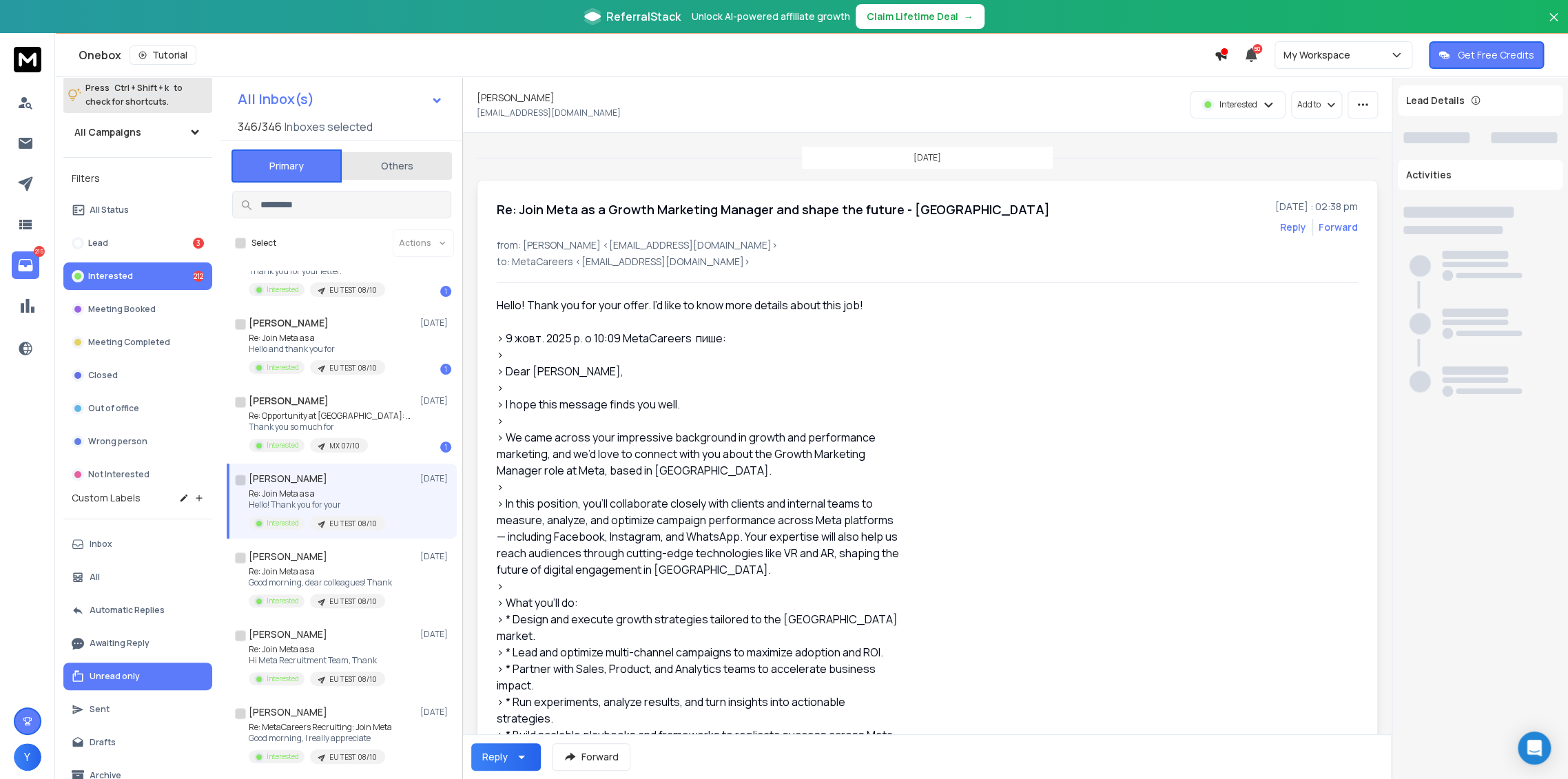
click at [553, 113] on p "alinastepova26@gmail.com" at bounding box center [549, 113] width 144 height 11
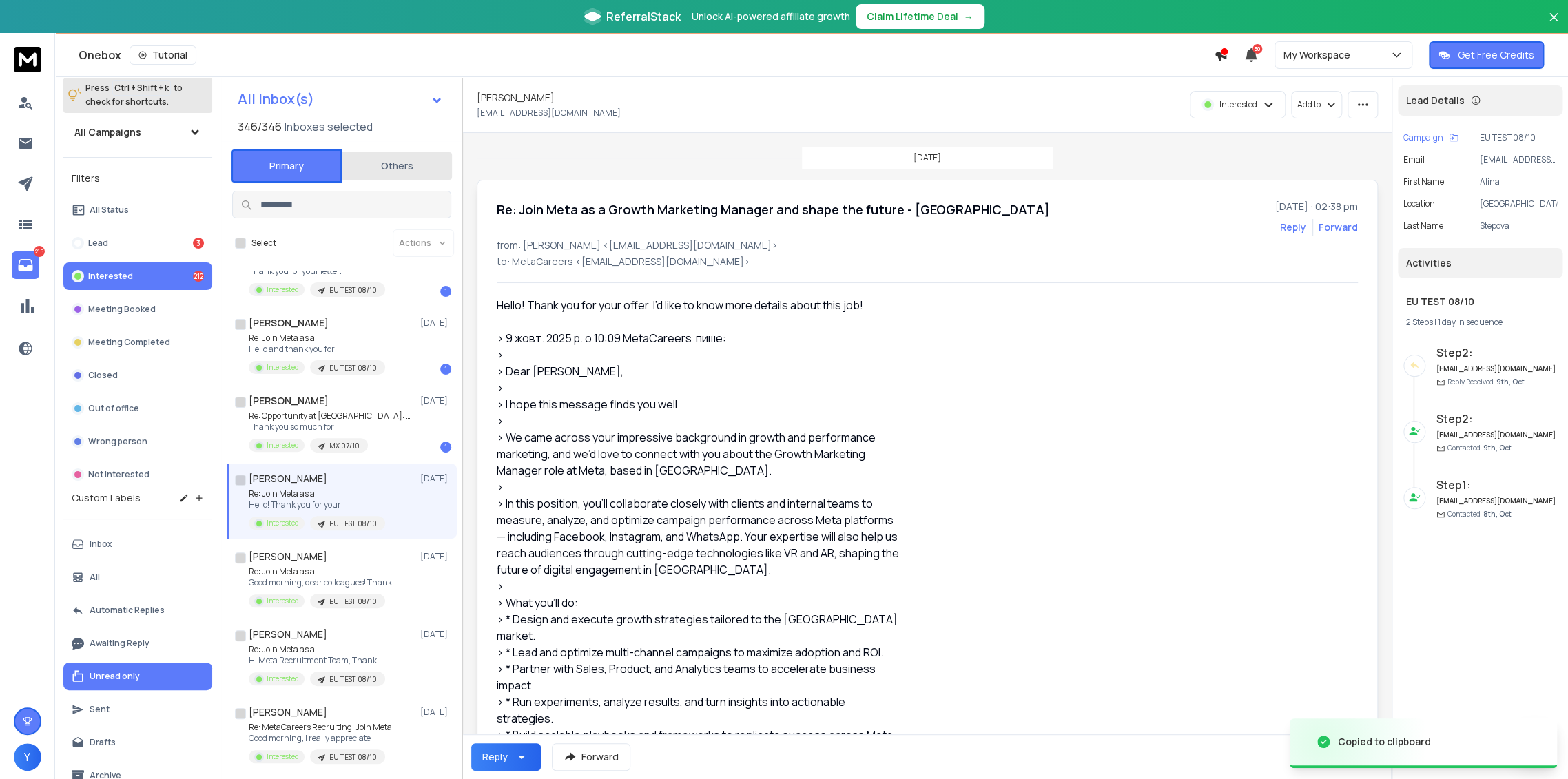
click at [602, 263] on p "to: MetaCareers <employee@careersconnect-alliance.com>" at bounding box center [927, 262] width 861 height 14
drag, startPoint x: 602, startPoint y: 263, endPoint x: 741, endPoint y: 259, distance: 139.1
click at [741, 259] on p "to: MetaCareers <employee@careersconnect-alliance.com>" at bounding box center [927, 262] width 861 height 14
copy p "employee@careersconnect-alliance.com"
click at [361, 433] on div "Re: Opportunity at Meta: Growth Thank you so much for Interested MX 07/10" at bounding box center [331, 431] width 165 height 42
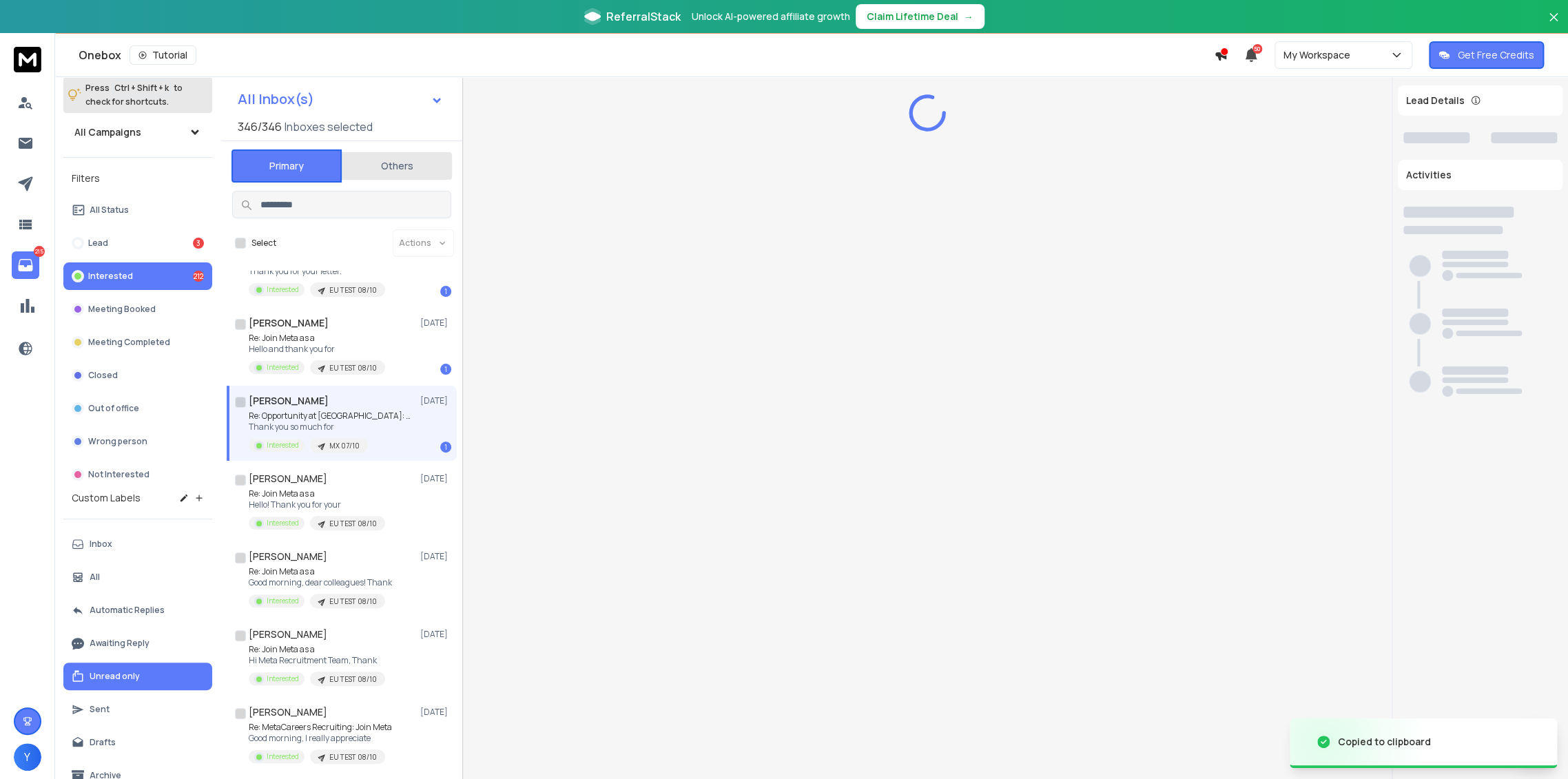
scroll to position [16155, 0]
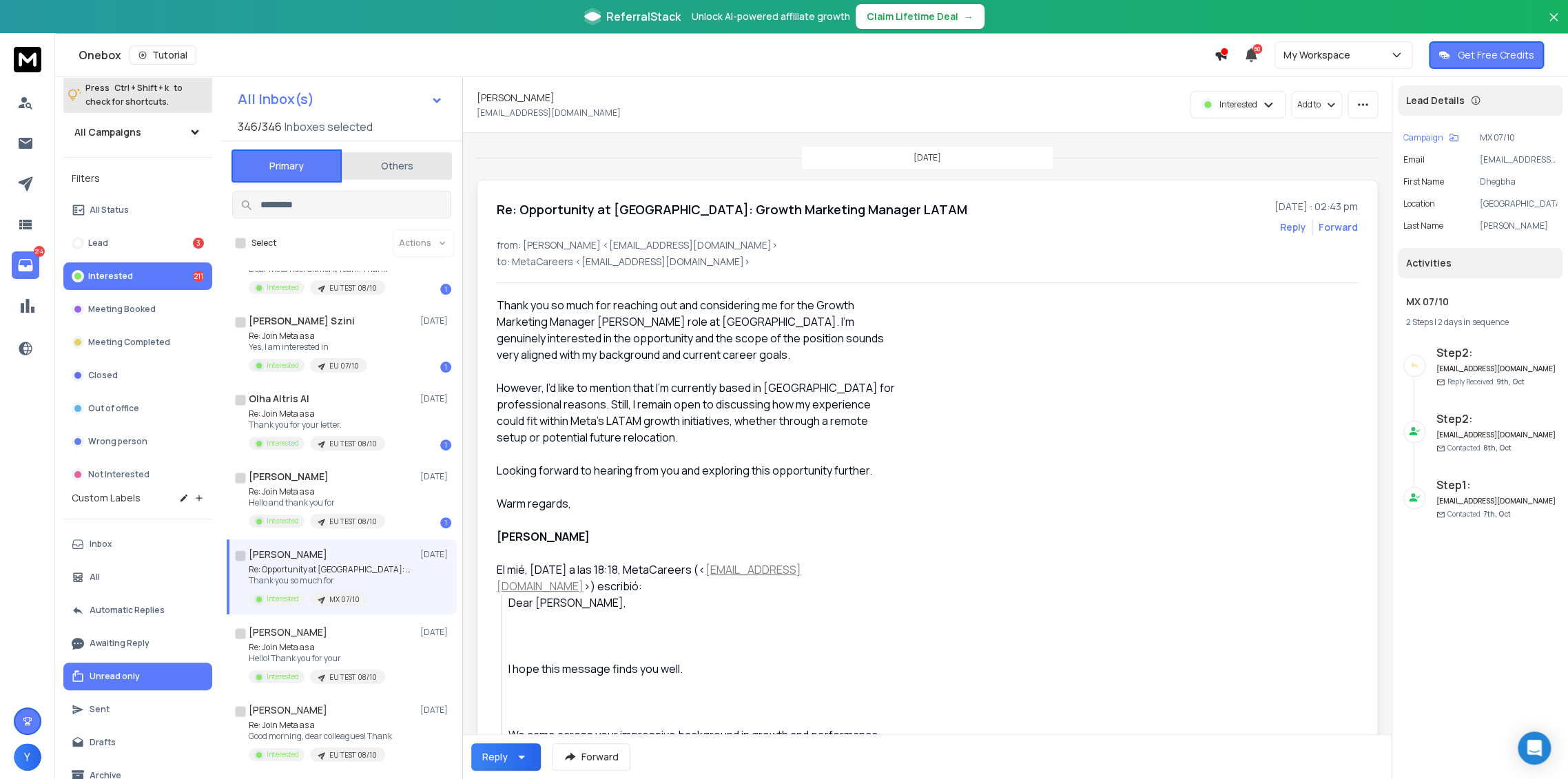
click at [563, 114] on p "dme.studioo@gmail.com" at bounding box center [549, 113] width 144 height 11
click at [590, 258] on p "to: MetaCareers <works@careersconnectpath.com>" at bounding box center [927, 262] width 861 height 14
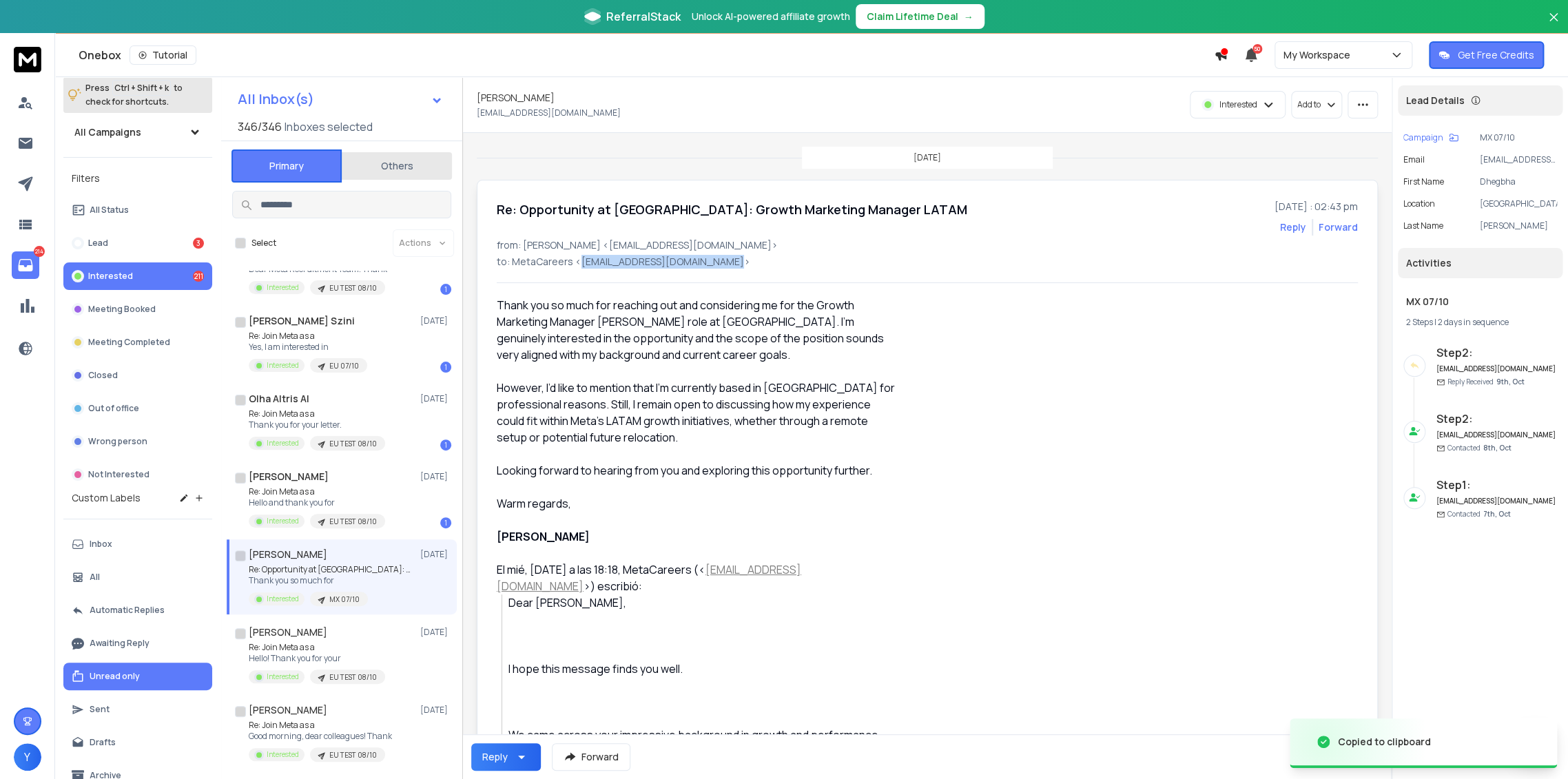
drag, startPoint x: 590, startPoint y: 258, endPoint x: 717, endPoint y: 257, distance: 127.0
click at [717, 257] on p "to: MetaCareers <works@careersconnectpath.com>" at bounding box center [927, 262] width 861 height 14
copy p "works@careersconnectpath.com"
click at [404, 504] on div "Re: Join Meta as a Hello and thank you for Interested EU TEST 08/10 1" at bounding box center [349, 507] width 202 height 42
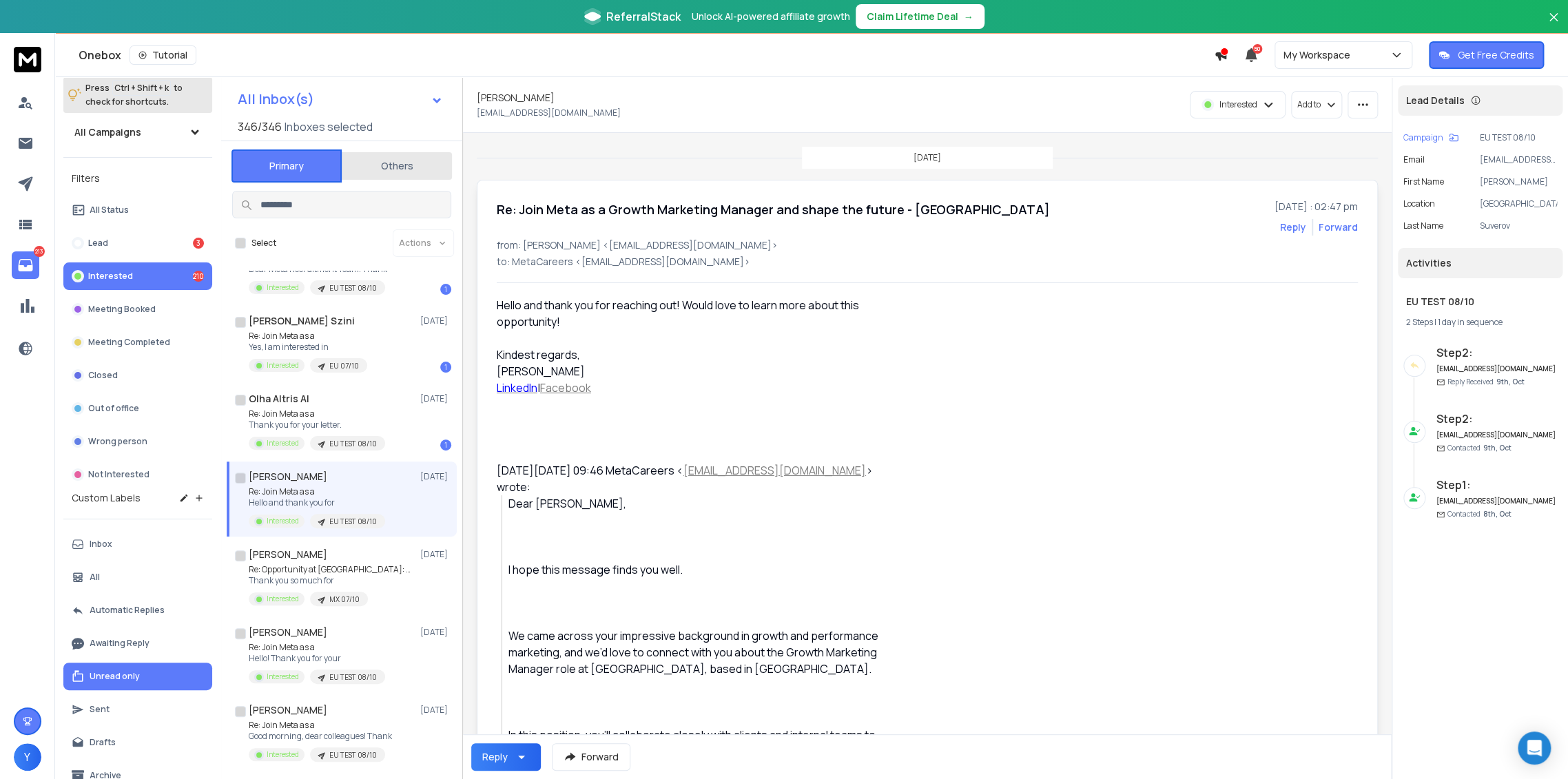
click at [535, 117] on p "suverovpavel@gmail.com" at bounding box center [549, 113] width 144 height 11
click at [599, 265] on p "to: MetaCareers <info@careersconnectworklife.com>" at bounding box center [927, 262] width 861 height 14
click at [587, 266] on p "to: MetaCareers <info@careersconnectworklife.com>" at bounding box center [927, 262] width 861 height 14
drag, startPoint x: 588, startPoint y: 266, endPoint x: 714, endPoint y: 263, distance: 126.0
click at [714, 263] on p "to: MetaCareers <info@careersconnectworklife.com>" at bounding box center [927, 262] width 861 height 14
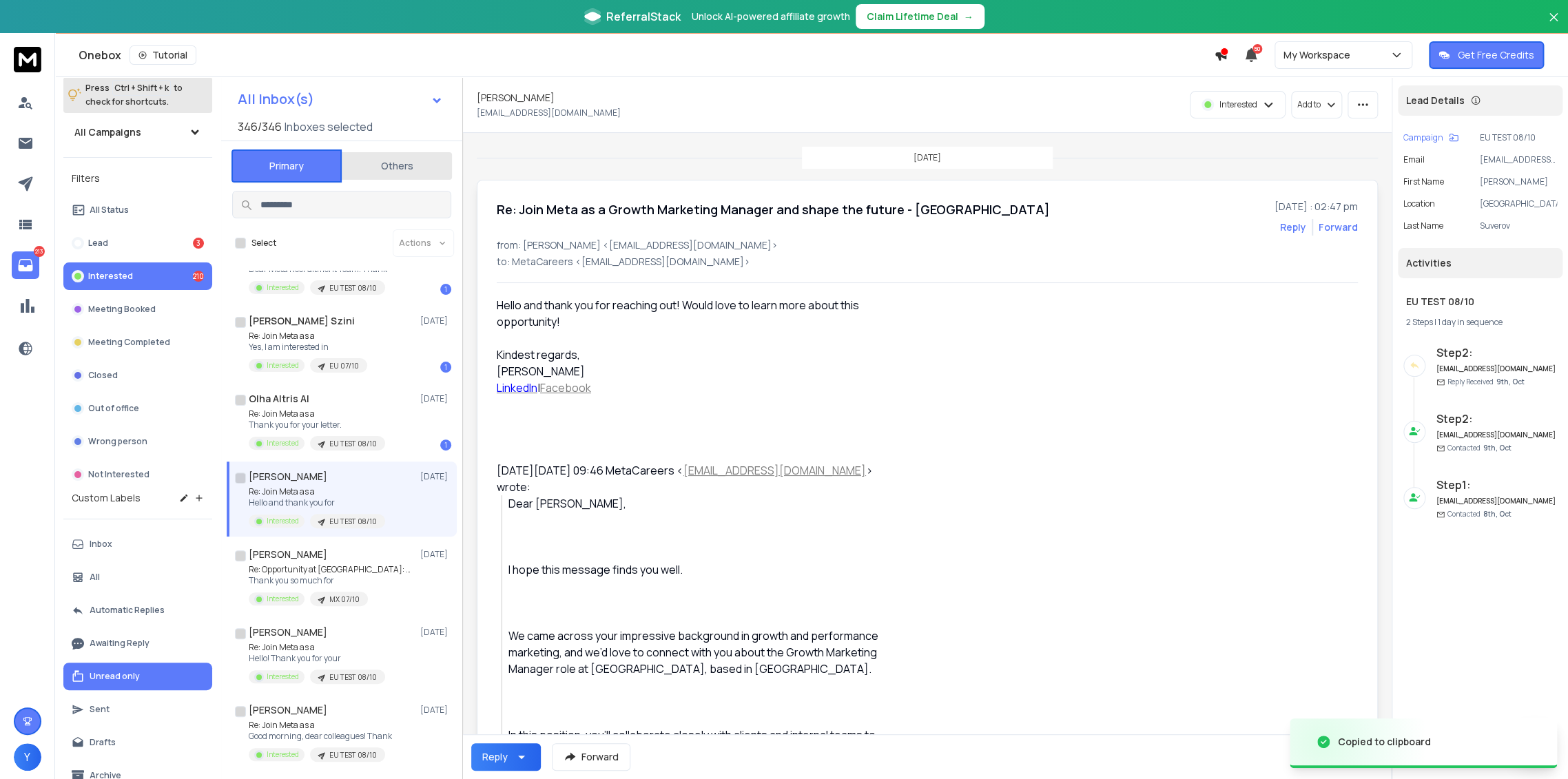
click at [352, 422] on p "Thank you for your letter." at bounding box center [316, 424] width 136 height 11
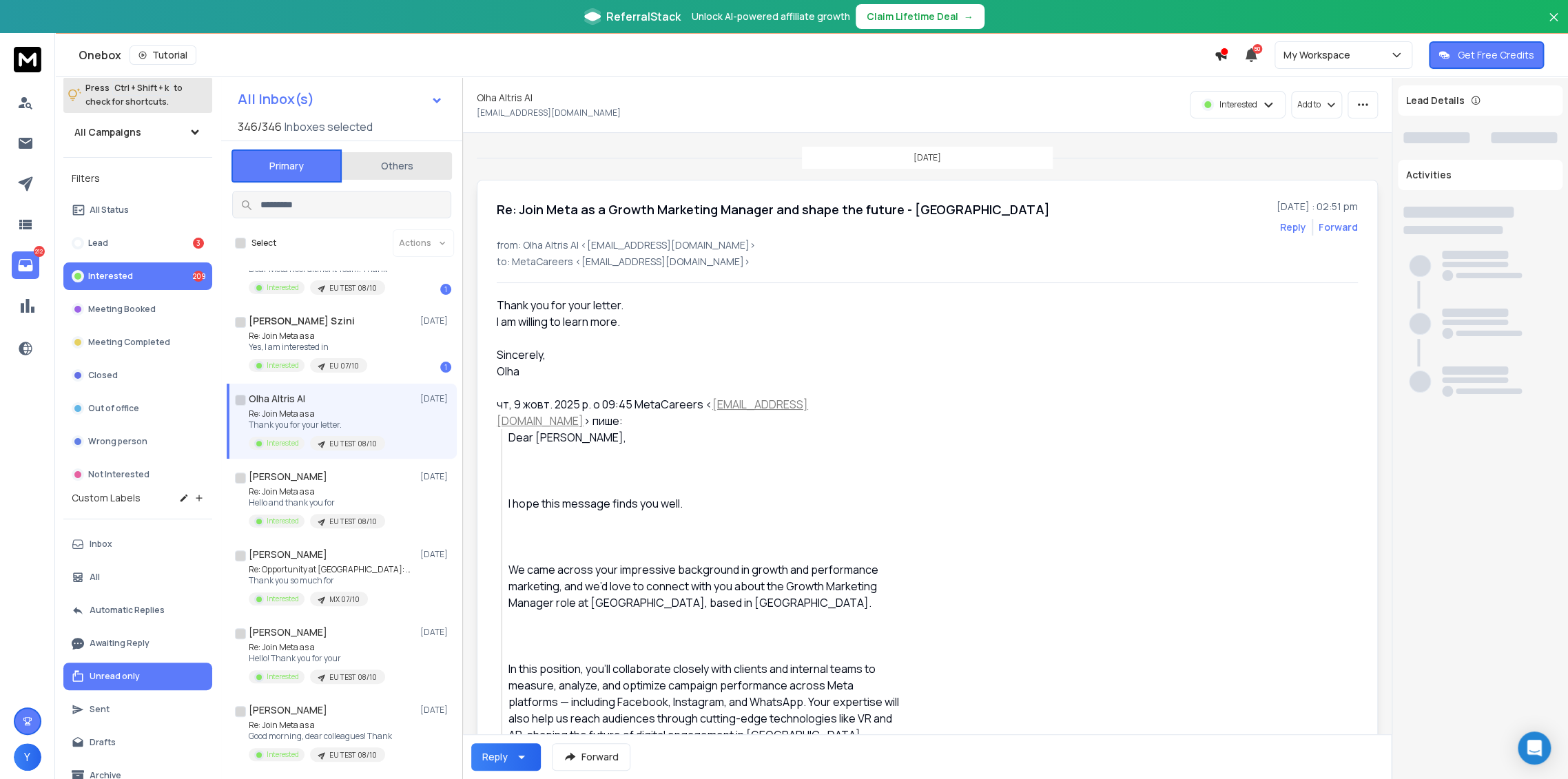
click at [545, 117] on p "olyatesla@gmail.com" at bounding box center [549, 113] width 144 height 11
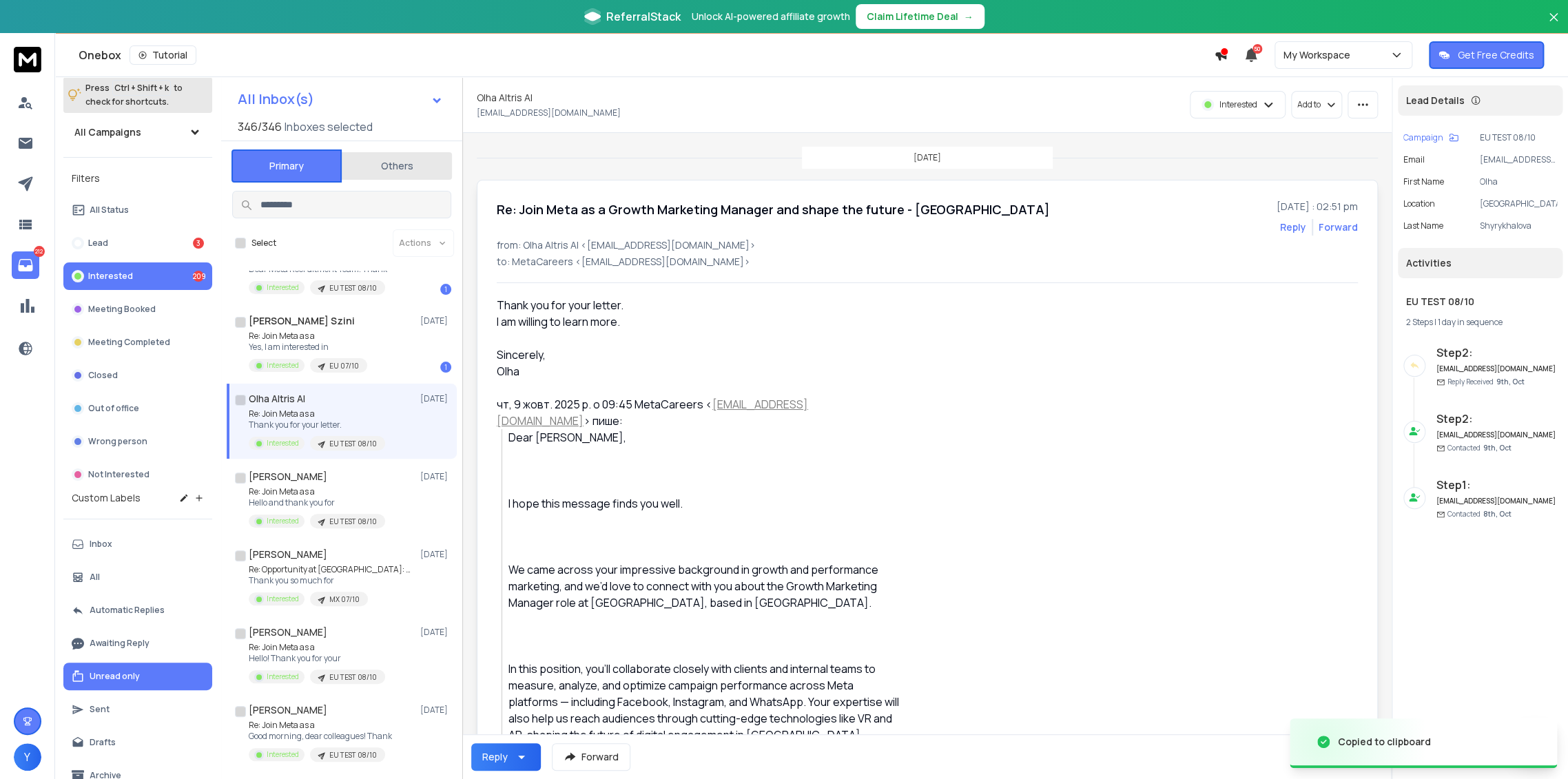
click at [595, 266] on p "to: MetaCareers <employee@careersconnectcareerlink.com>" at bounding box center [927, 262] width 861 height 14
drag, startPoint x: 595, startPoint y: 266, endPoint x: 749, endPoint y: 261, distance: 154.1
click at [749, 261] on p "to: MetaCareers <employee@careersconnectcareerlink.com>" at bounding box center [927, 262] width 861 height 14
click at [359, 346] on p "Yes, I am interested in" at bounding box center [307, 347] width 118 height 11
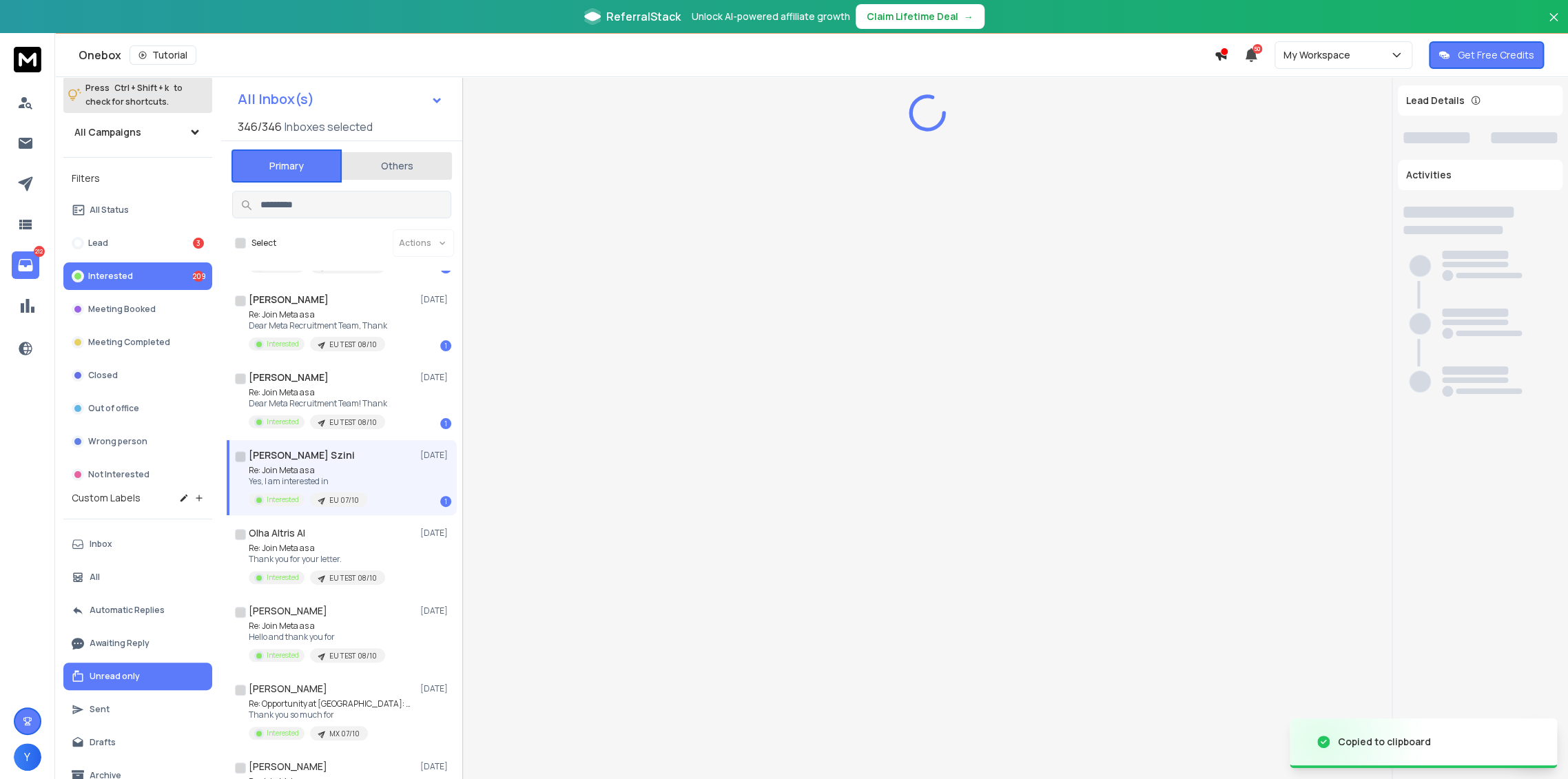
scroll to position [16001, 0]
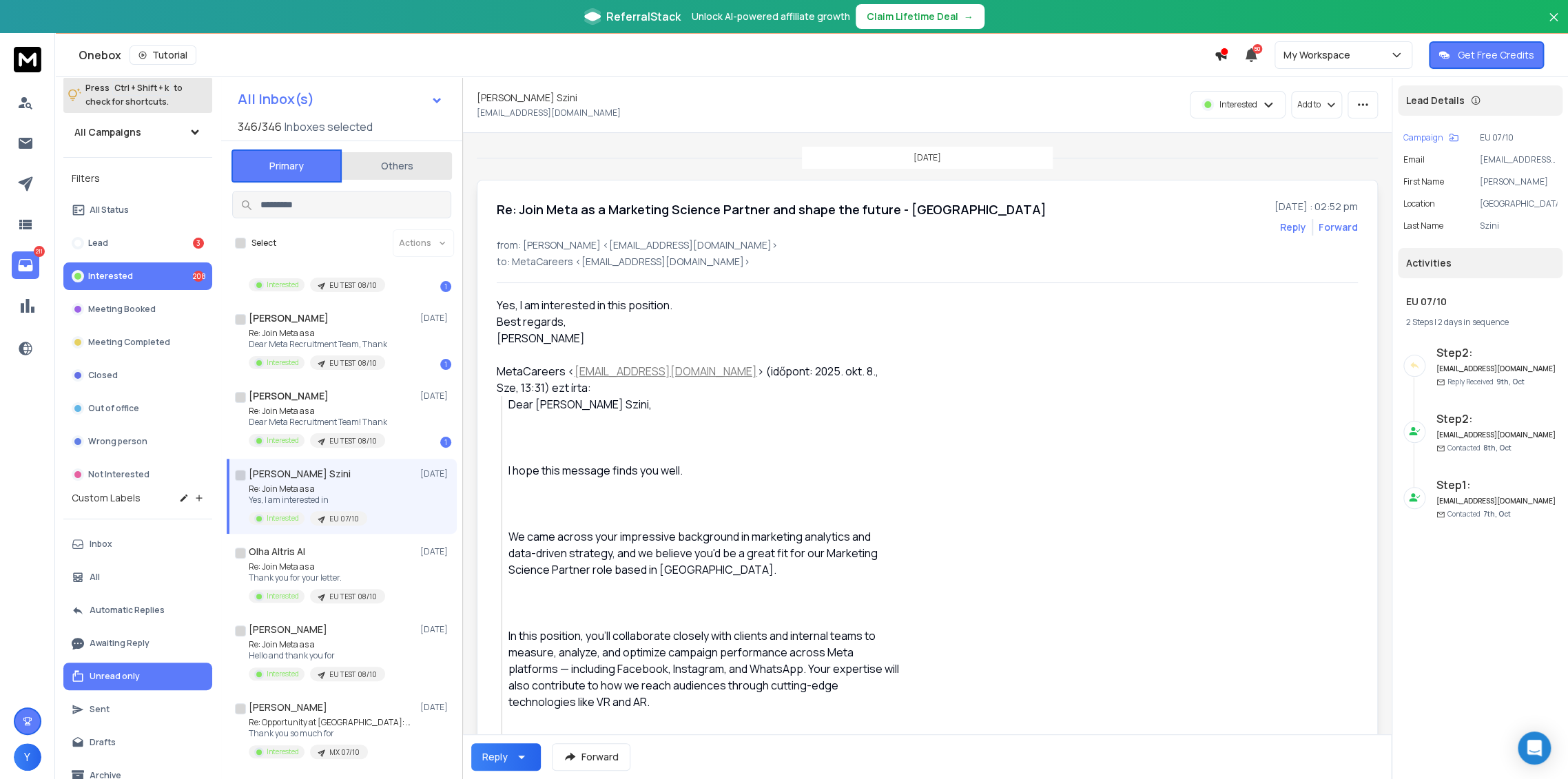
click at [549, 114] on p "szinidomokos@gmail.com" at bounding box center [549, 113] width 144 height 11
click at [584, 259] on p "to: MetaCareers <info@careersconnectheadhunt.com>" at bounding box center [927, 262] width 861 height 14
drag, startPoint x: 587, startPoint y: 259, endPoint x: 722, endPoint y: 265, distance: 135.1
click at [722, 265] on p "to: MetaCareers <info@careersconnectheadhunt.com>" at bounding box center [927, 262] width 861 height 14
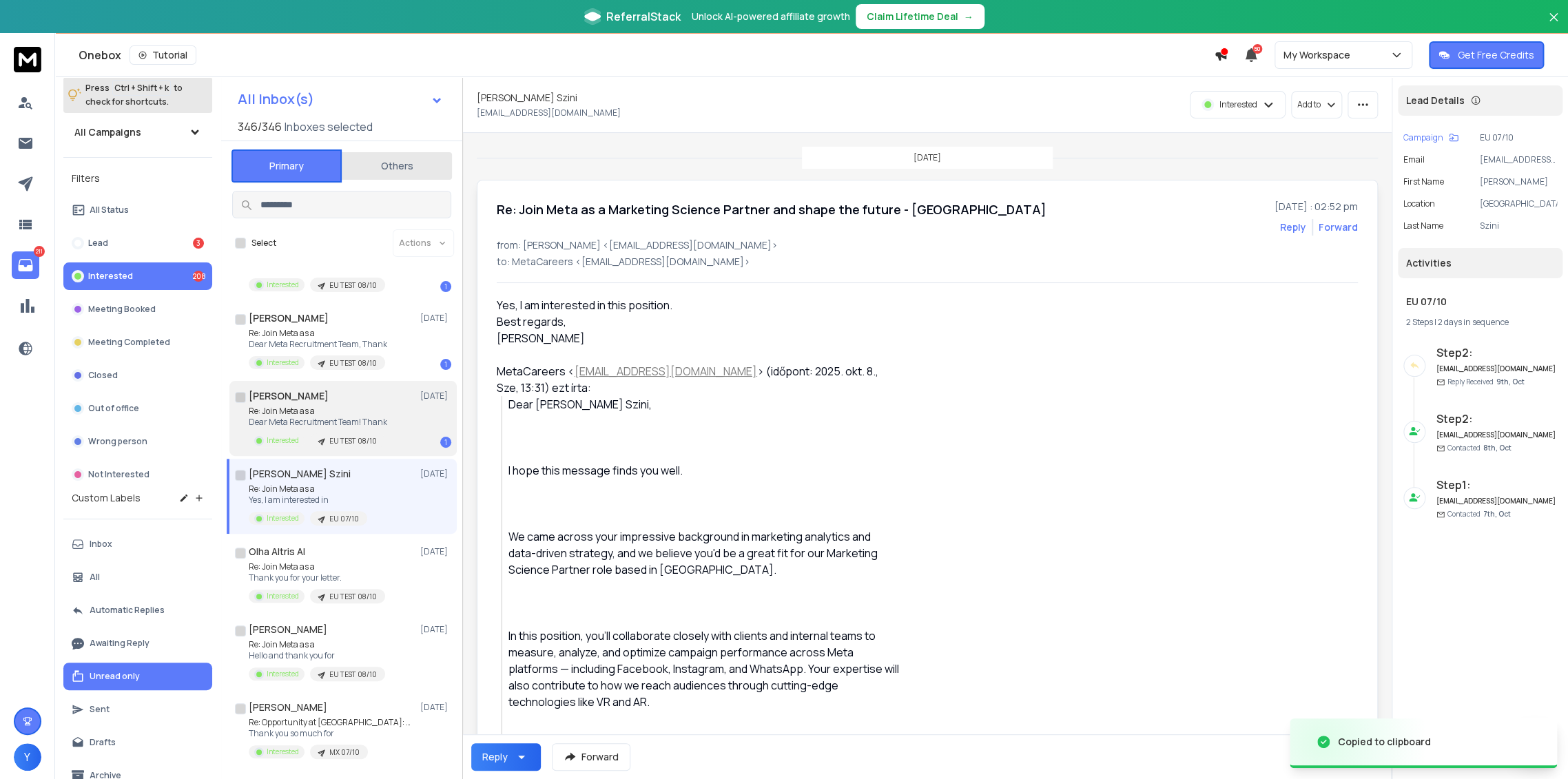
click at [368, 398] on div "Bató Vivien 09 Oct" at bounding box center [349, 395] width 202 height 14
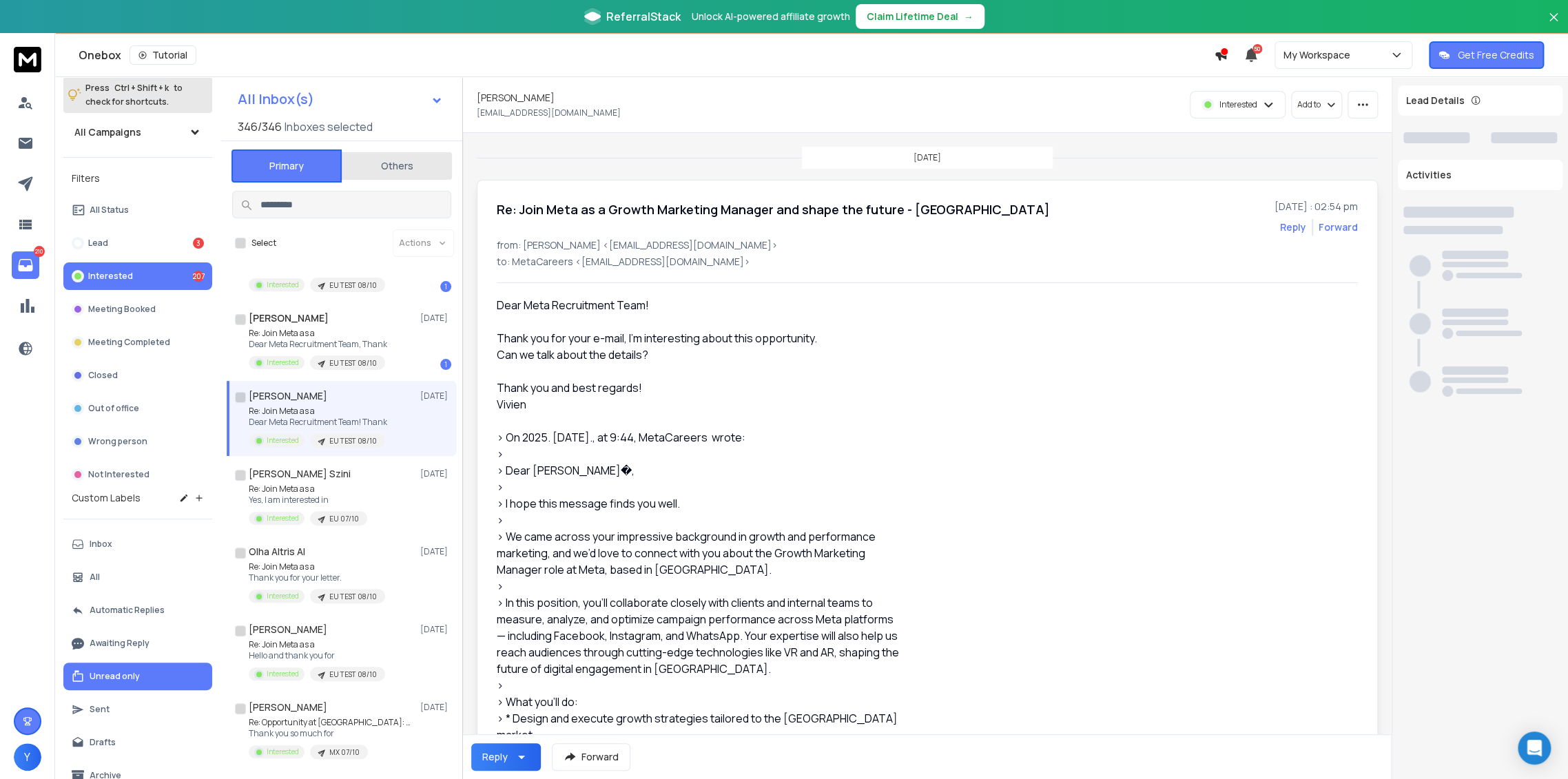
click at [562, 111] on p "batvivien88@gmail.com" at bounding box center [549, 113] width 144 height 11
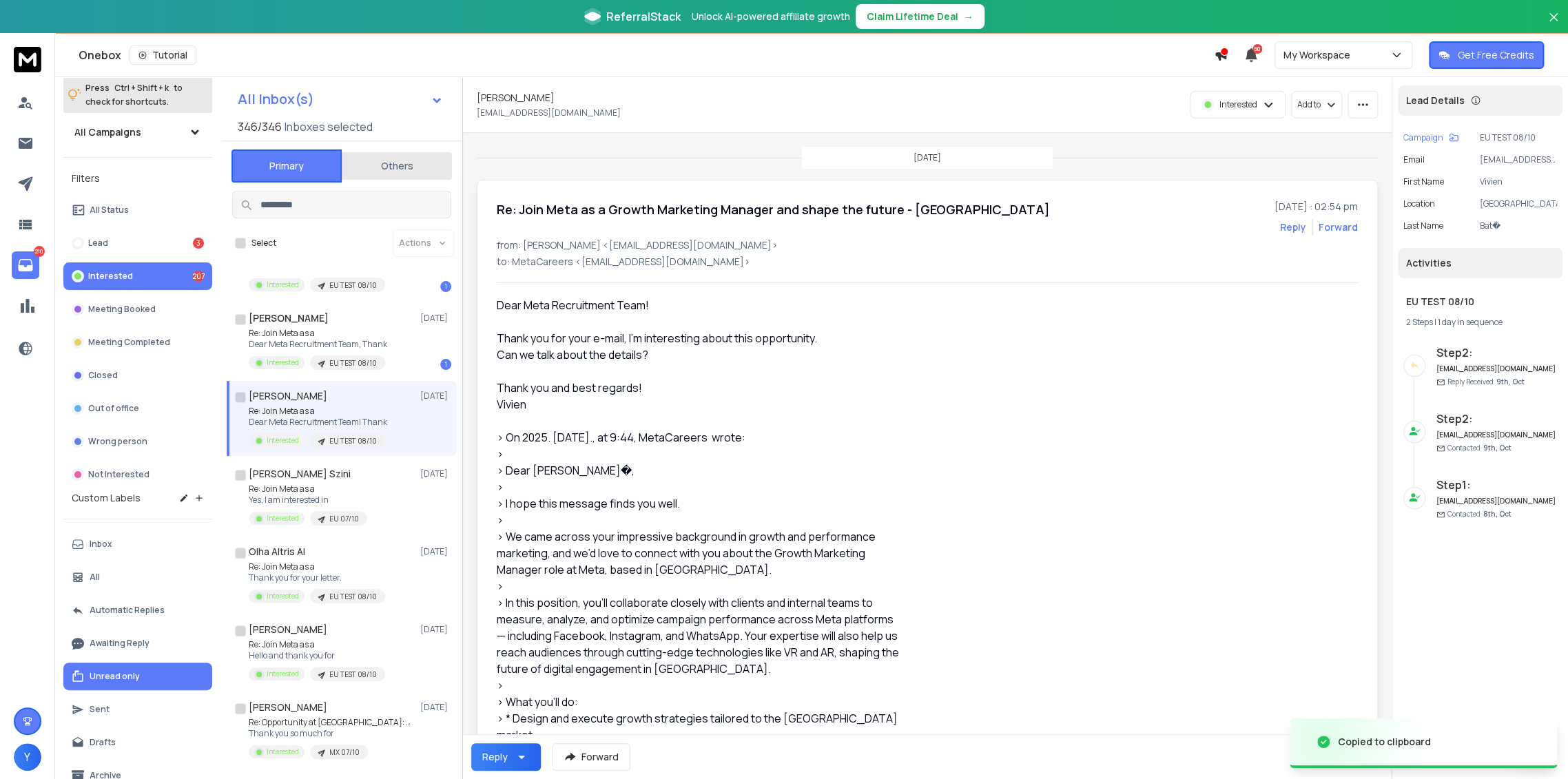
click at [593, 262] on p "to: MetaCareers <employee@careersconnectcenter.com>" at bounding box center [927, 262] width 861 height 14
drag, startPoint x: 593, startPoint y: 262, endPoint x: 735, endPoint y: 261, distance: 142.0
click at [738, 262] on p "to: MetaCareers <employee@careersconnectcenter.com>" at bounding box center [927, 262] width 861 height 14
click at [381, 350] on div "Re: Join Meta as a Dear Meta Recruitment Team, Thank Interested EU TEST 08/10" at bounding box center [317, 349] width 138 height 42
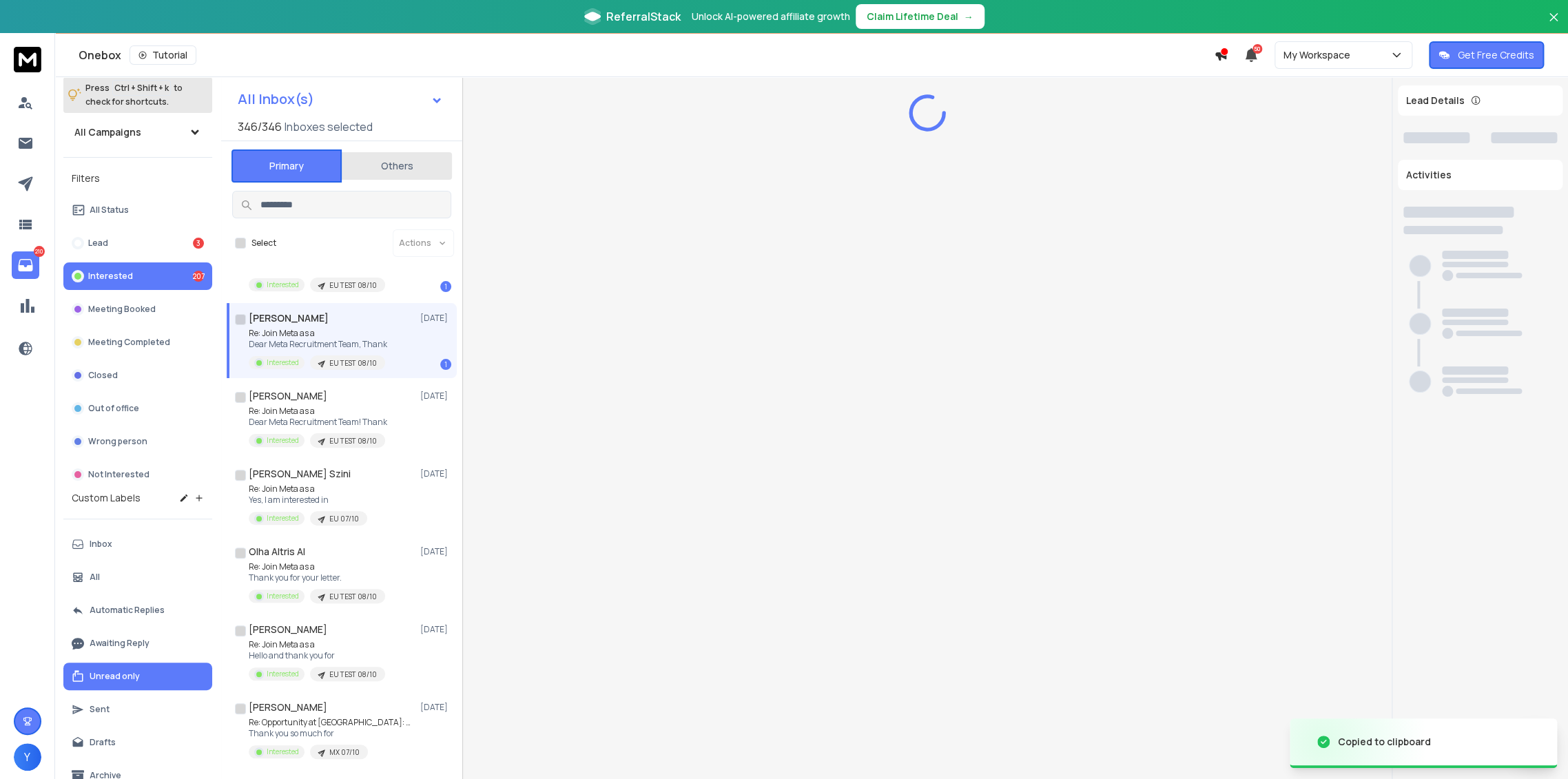
scroll to position [15848, 0]
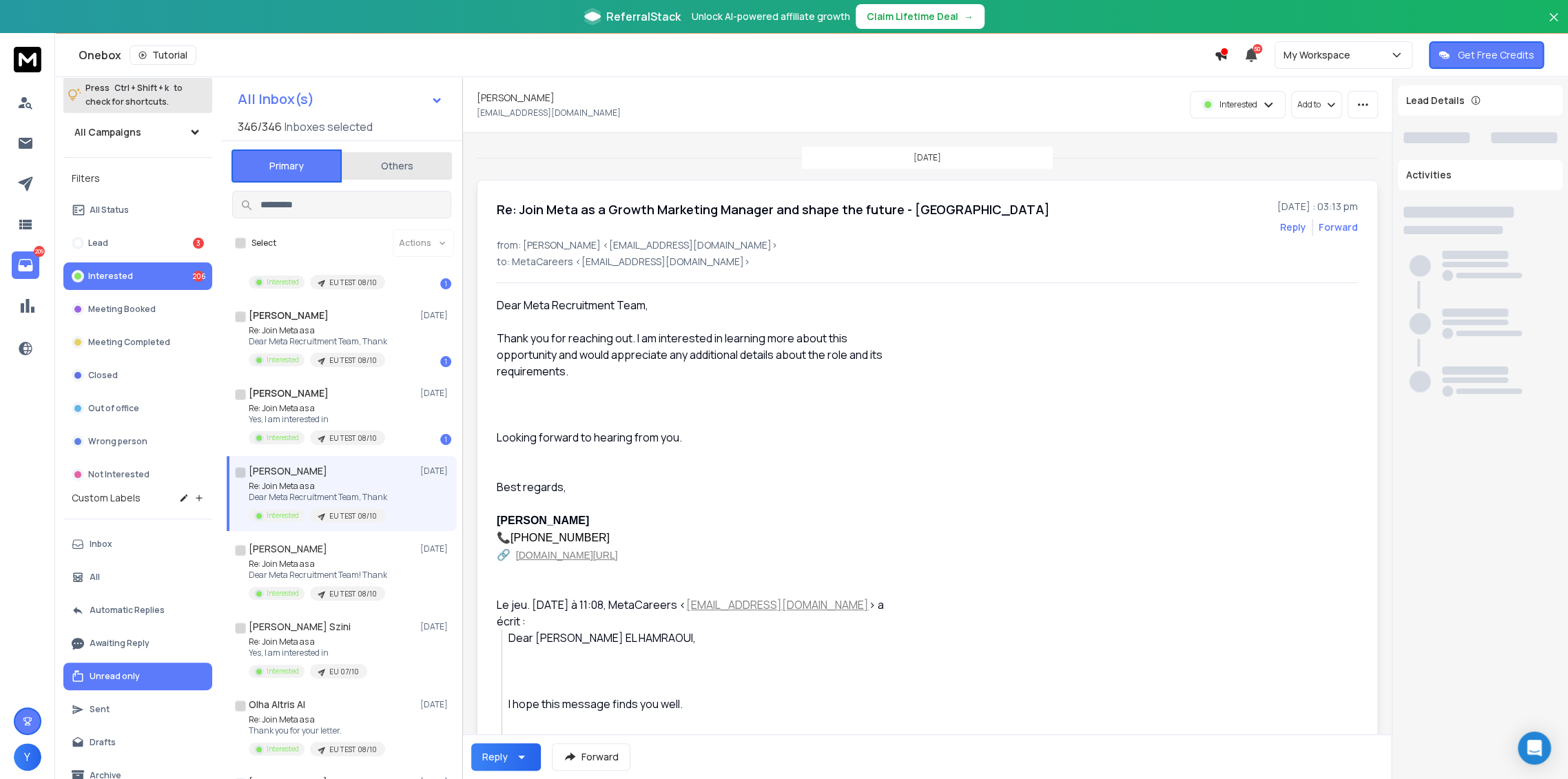
click at [541, 115] on p "imane0elhamraoui@gmail.com" at bounding box center [549, 113] width 144 height 11
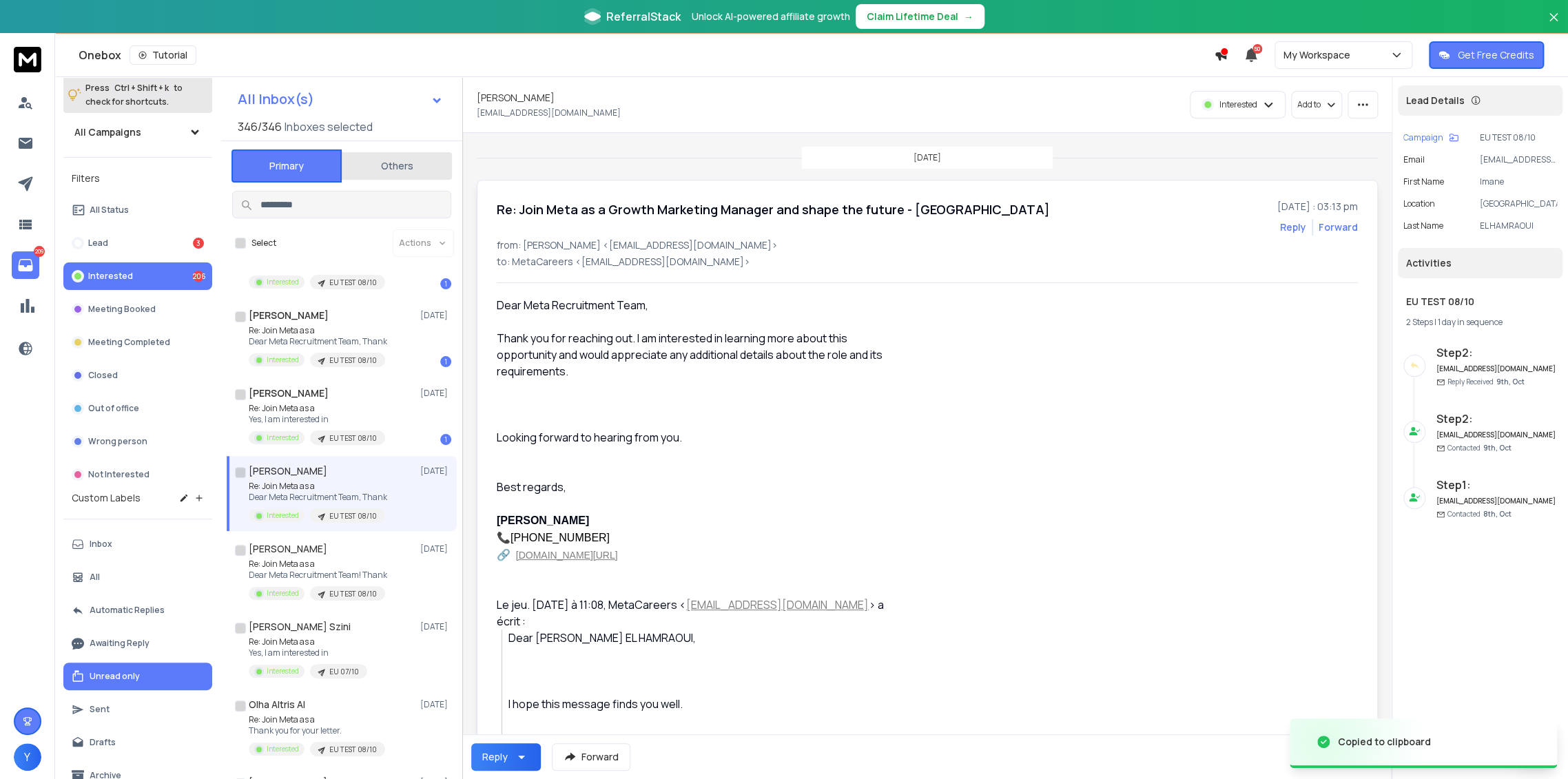
click at [575, 265] on p "to: MetaCareers <info@careersconnect-bridge.com>" at bounding box center [927, 262] width 861 height 14
drag, startPoint x: 575, startPoint y: 265, endPoint x: 713, endPoint y: 265, distance: 138.0
click at [713, 265] on p "to: MetaCareers <info@careersconnect-bridge.com>" at bounding box center [927, 262] width 861 height 14
click at [380, 404] on p "Re: Join Meta as a" at bounding box center [316, 408] width 136 height 11
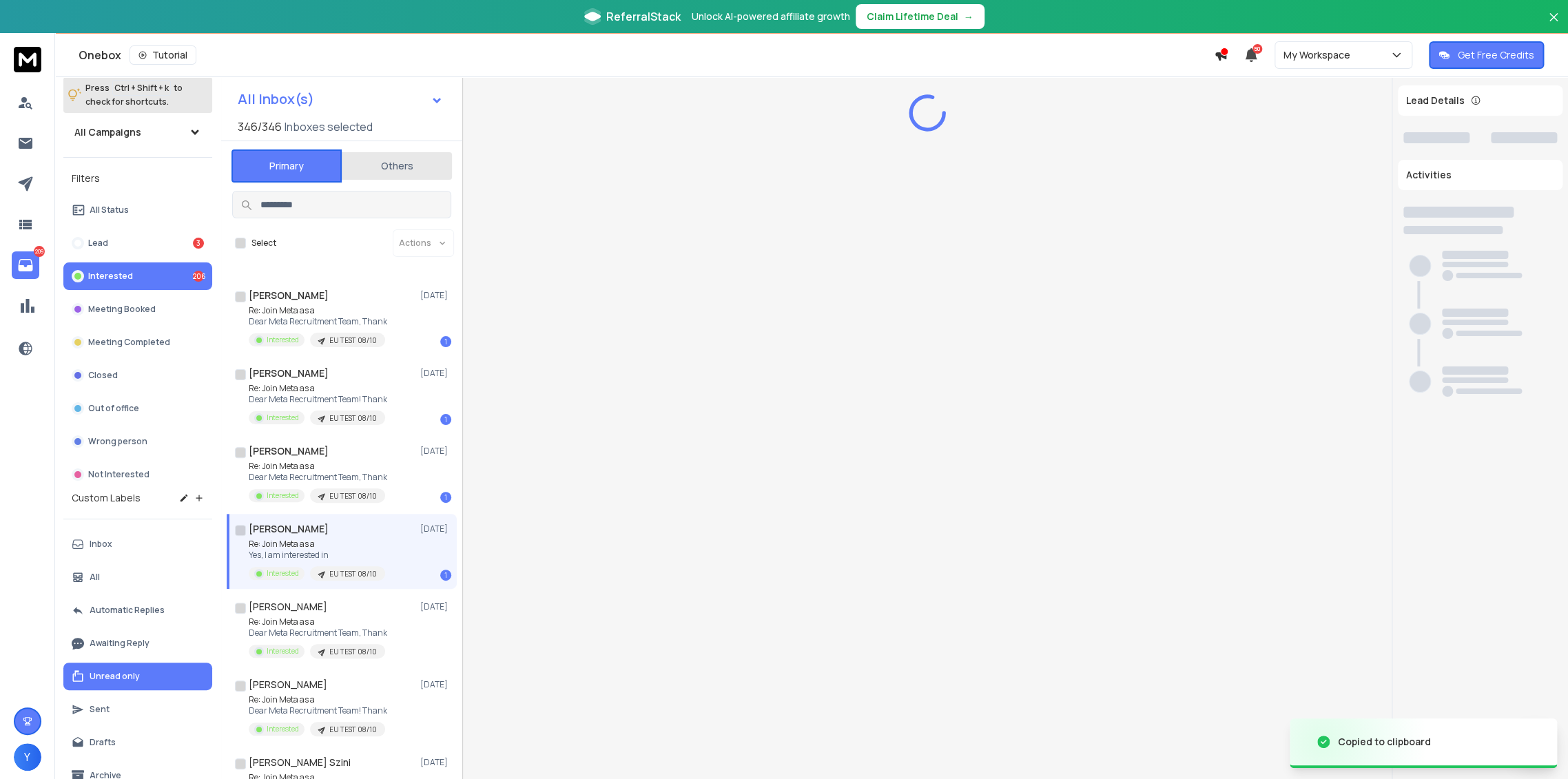
scroll to position [15696, 0]
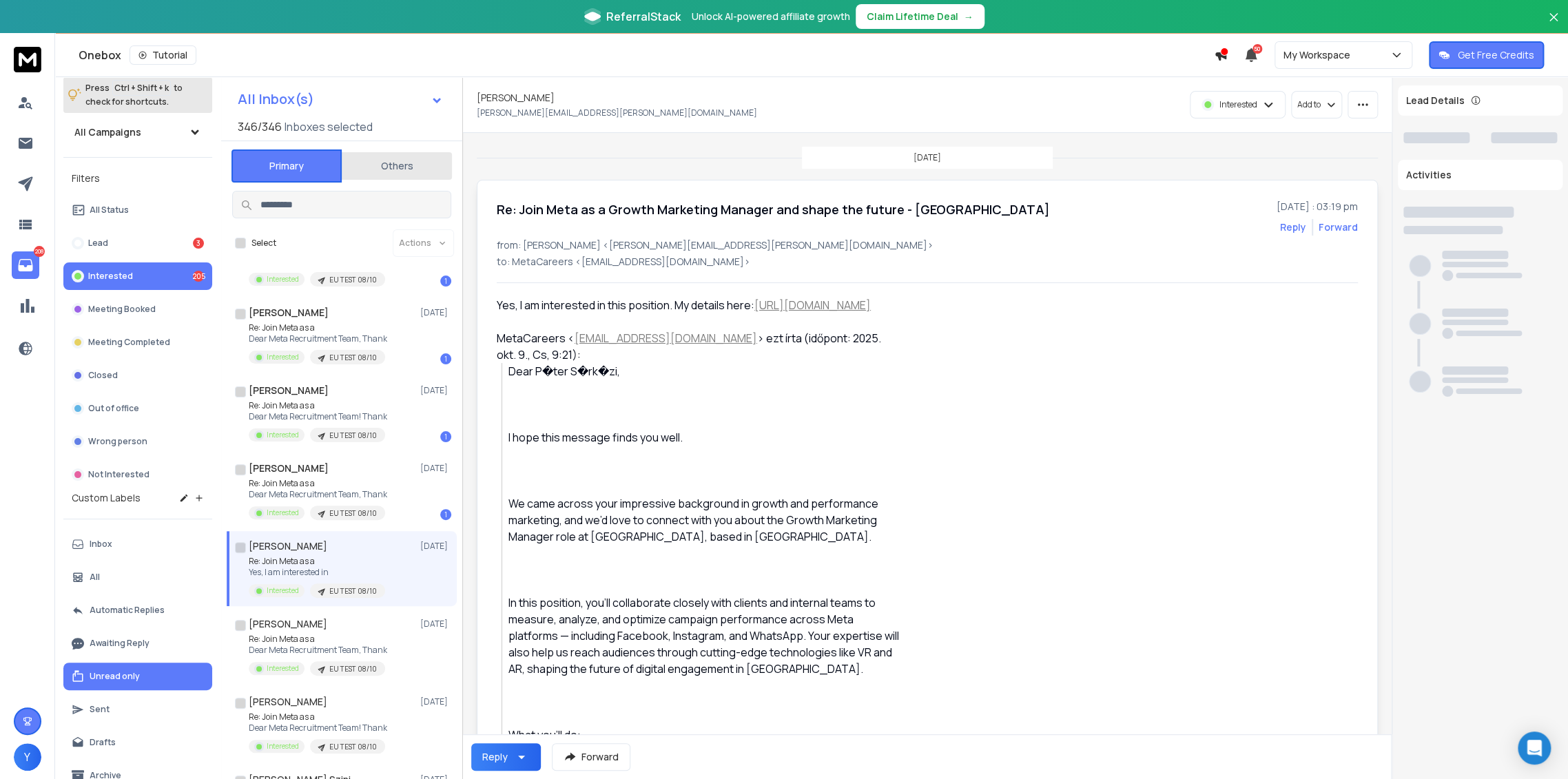
click at [539, 110] on p "sarkozi.peter@gmail.com" at bounding box center [616, 113] width 280 height 11
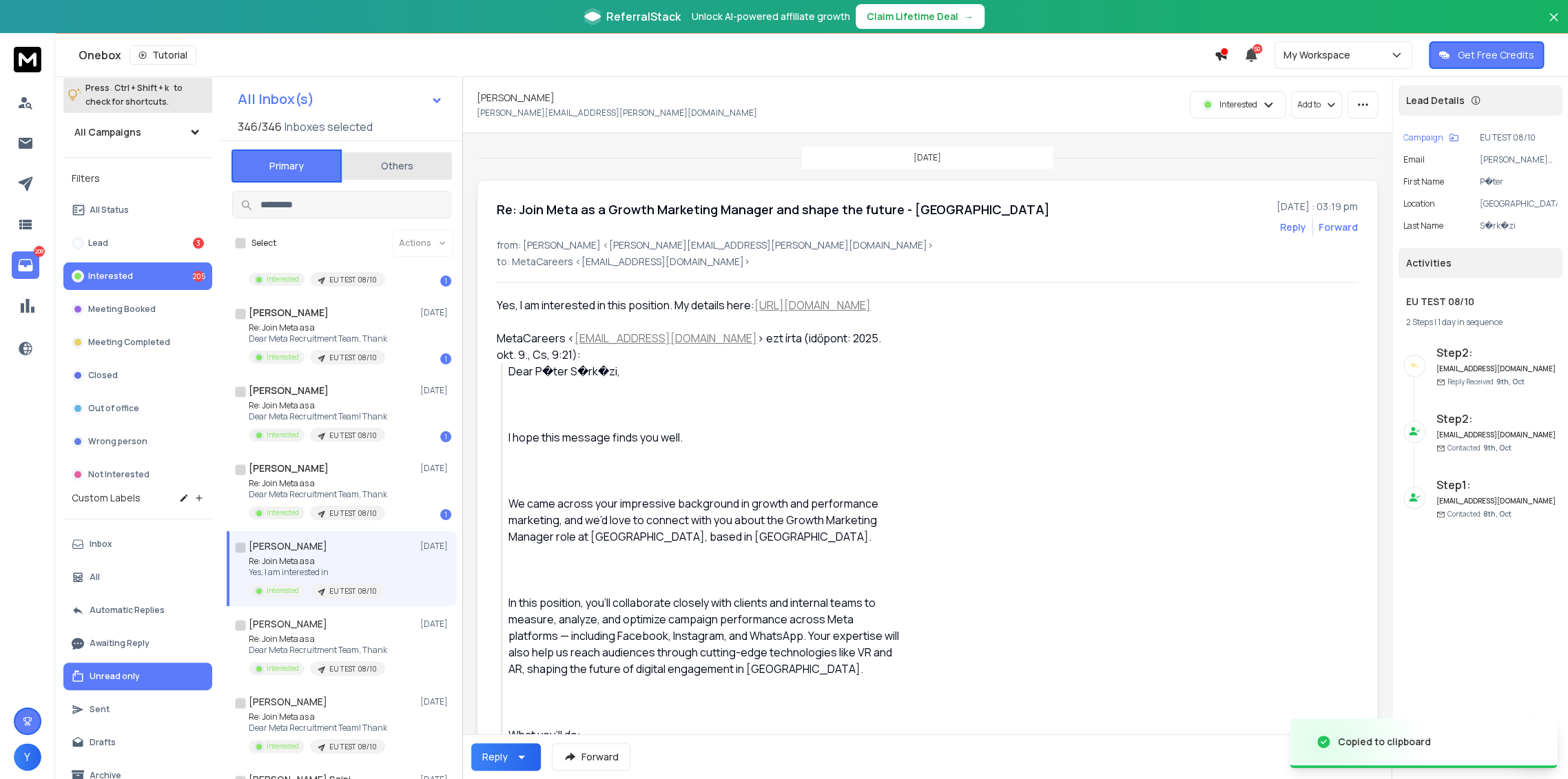
click at [584, 264] on p "to: MetaCareers <info@careersconnect-nextstep.com>" at bounding box center [927, 262] width 861 height 14
drag, startPoint x: 584, startPoint y: 265, endPoint x: 726, endPoint y: 265, distance: 142.0
click at [726, 265] on p "to: MetaCareers <info@careersconnect-nextstep.com>" at bounding box center [927, 262] width 861 height 14
click at [406, 492] on div "Re: Join Meta as a Dear Meta Recruitment Team, Thank Interested EU TEST 08/10 1" at bounding box center [349, 499] width 202 height 42
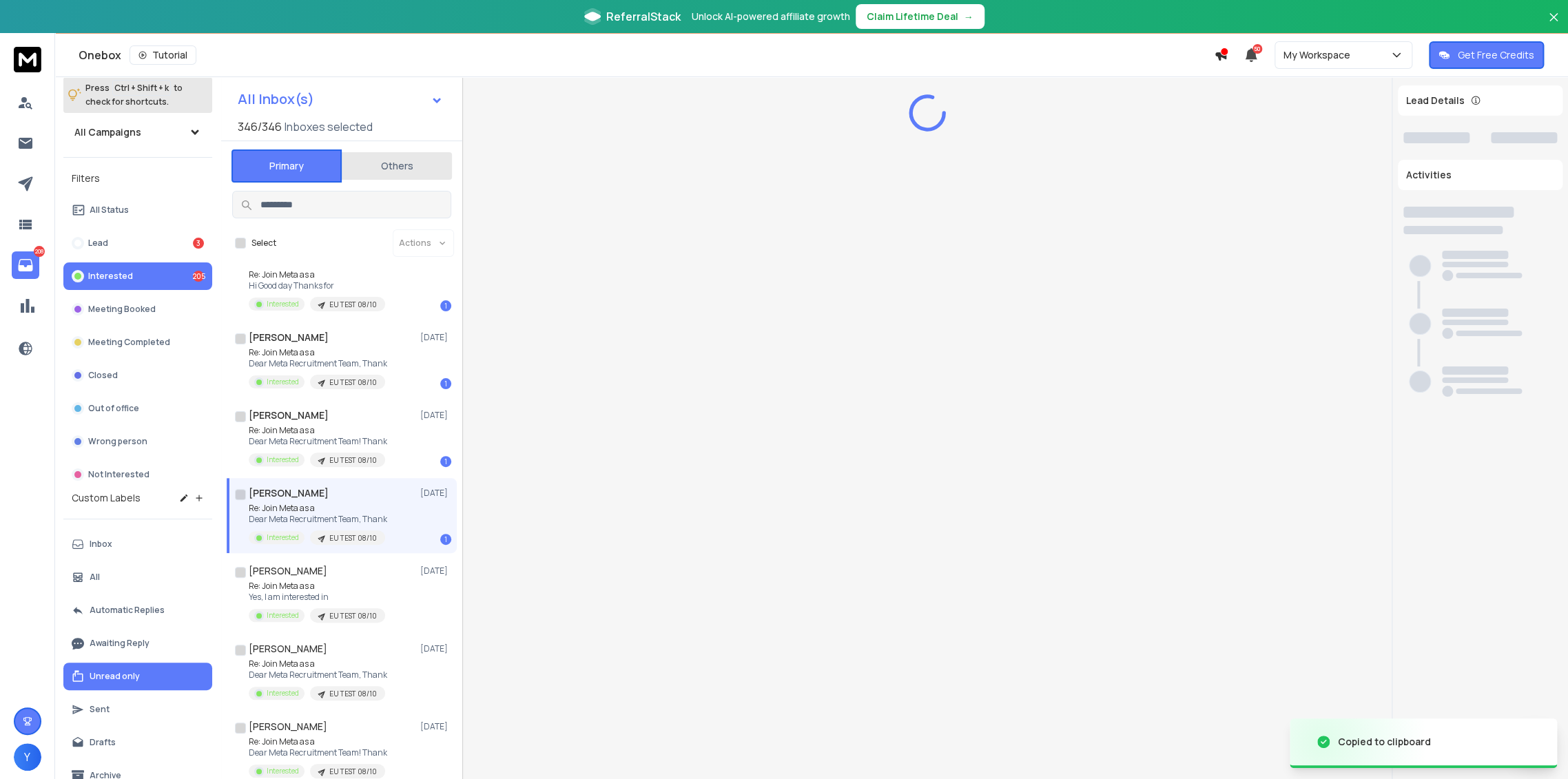
scroll to position [15619, 0]
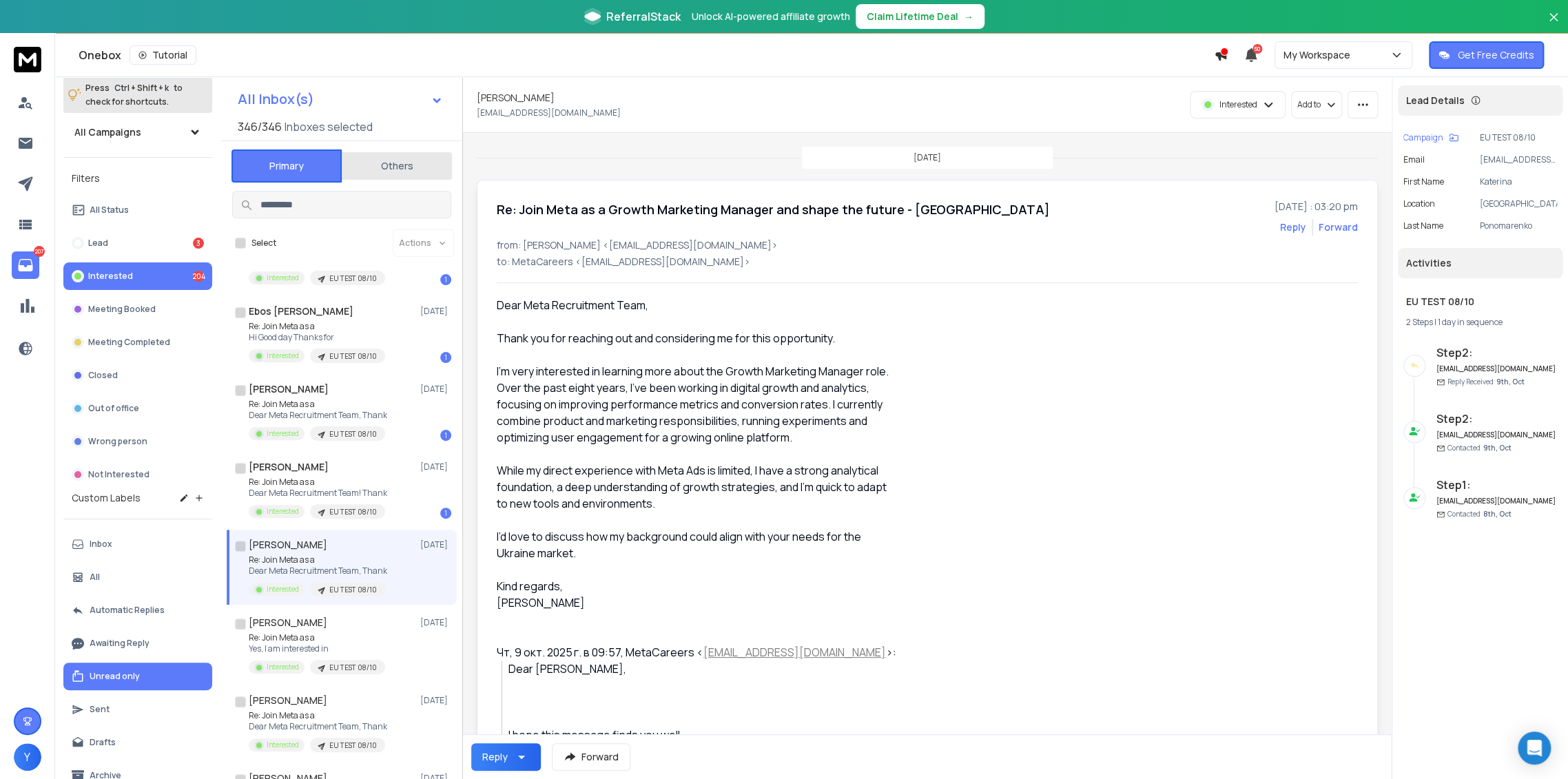
click at [552, 110] on p "katerinapnm.mb@gmail.com" at bounding box center [549, 113] width 144 height 11
click at [578, 265] on p "to: MetaCareers <info@careersconnectgrowth.com>" at bounding box center [927, 262] width 861 height 14
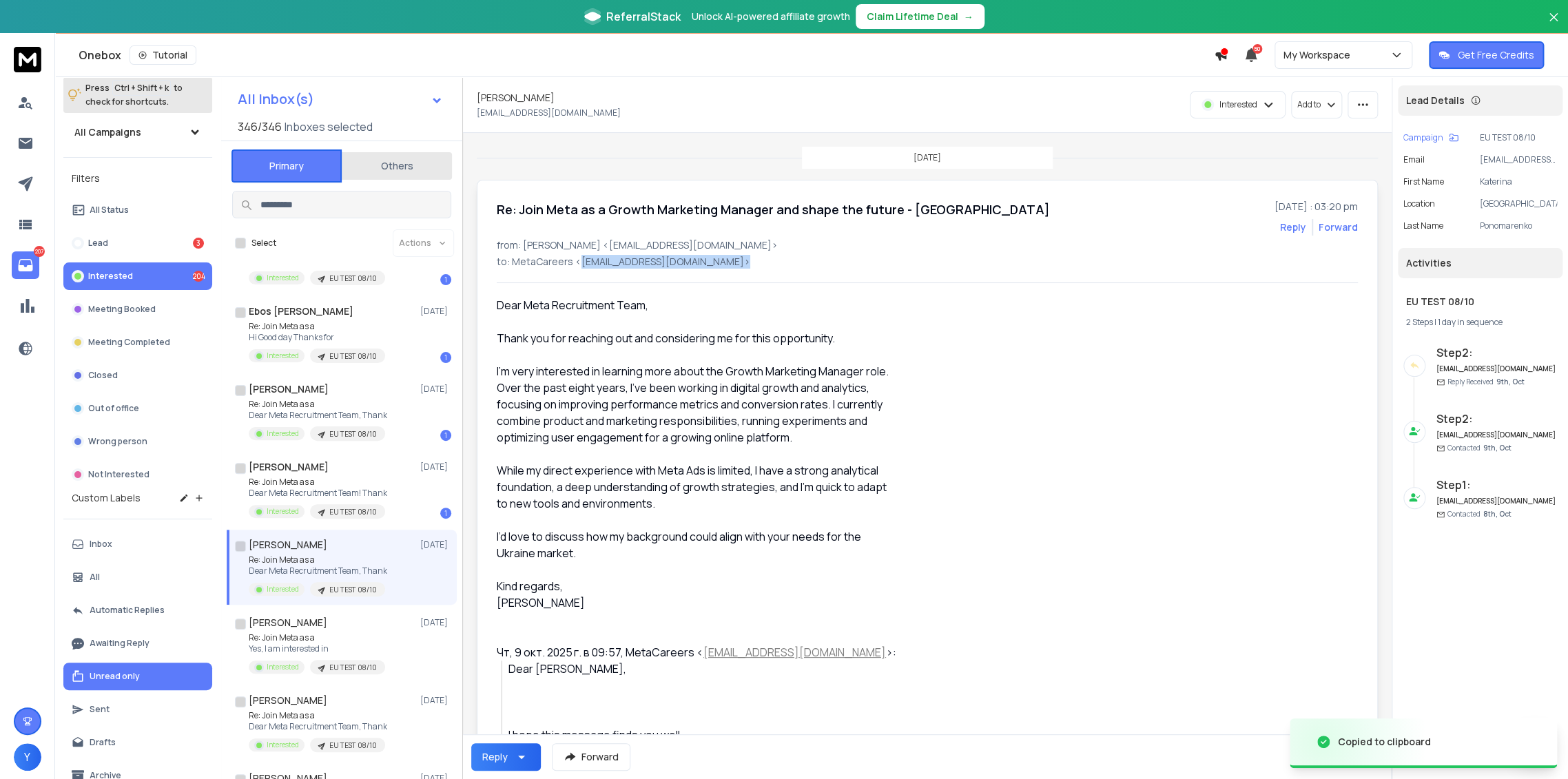
drag, startPoint x: 578, startPoint y: 265, endPoint x: 712, endPoint y: 264, distance: 134.0
click at [712, 264] on p "to: MetaCareers <info@careersconnectgrowth.com>" at bounding box center [927, 262] width 861 height 14
click at [374, 471] on div "Lestar Moni 09 Oct" at bounding box center [349, 467] width 202 height 14
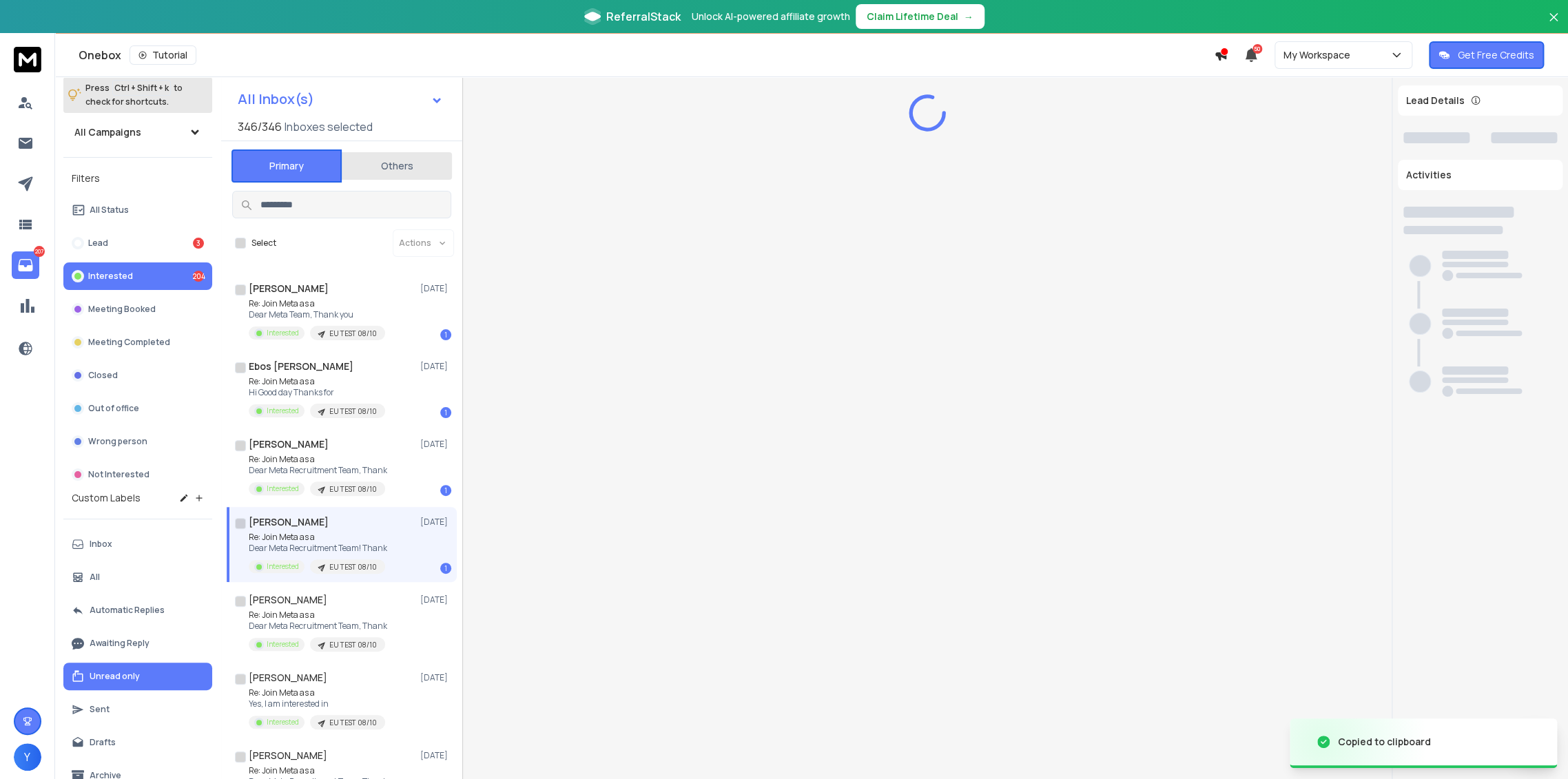
scroll to position [15466, 0]
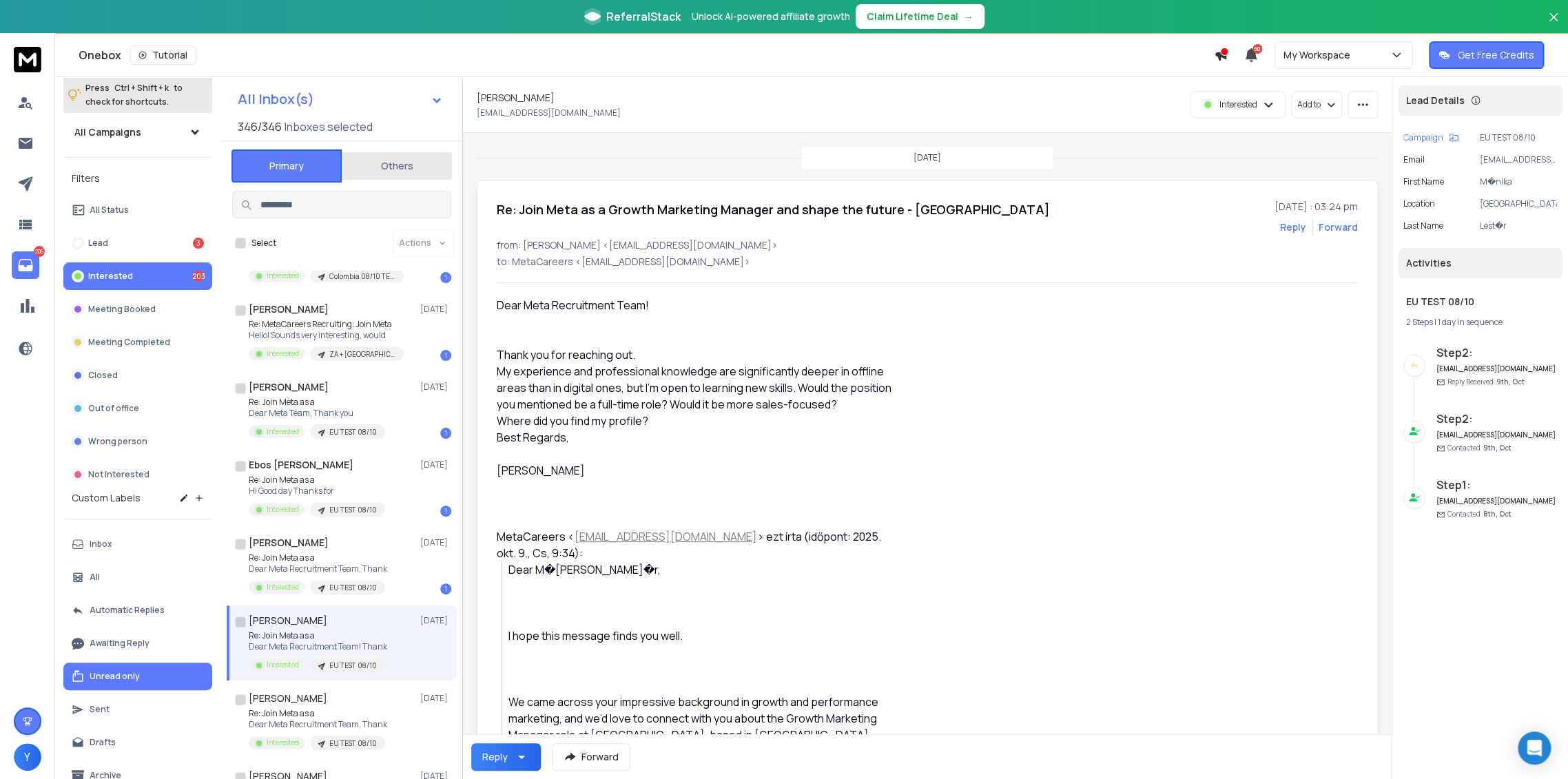
click at [551, 114] on p "lestarmoni@gmail.com" at bounding box center [549, 113] width 144 height 11
click at [589, 261] on p "to: MetaCareers <recruit@careersconnectgrowthhub.com>" at bounding box center [927, 262] width 861 height 14
drag, startPoint x: 589, startPoint y: 261, endPoint x: 737, endPoint y: 262, distance: 148.0
click at [737, 262] on p "to: MetaCareers <recruit@careersconnectgrowthhub.com>" at bounding box center [927, 262] width 861 height 14
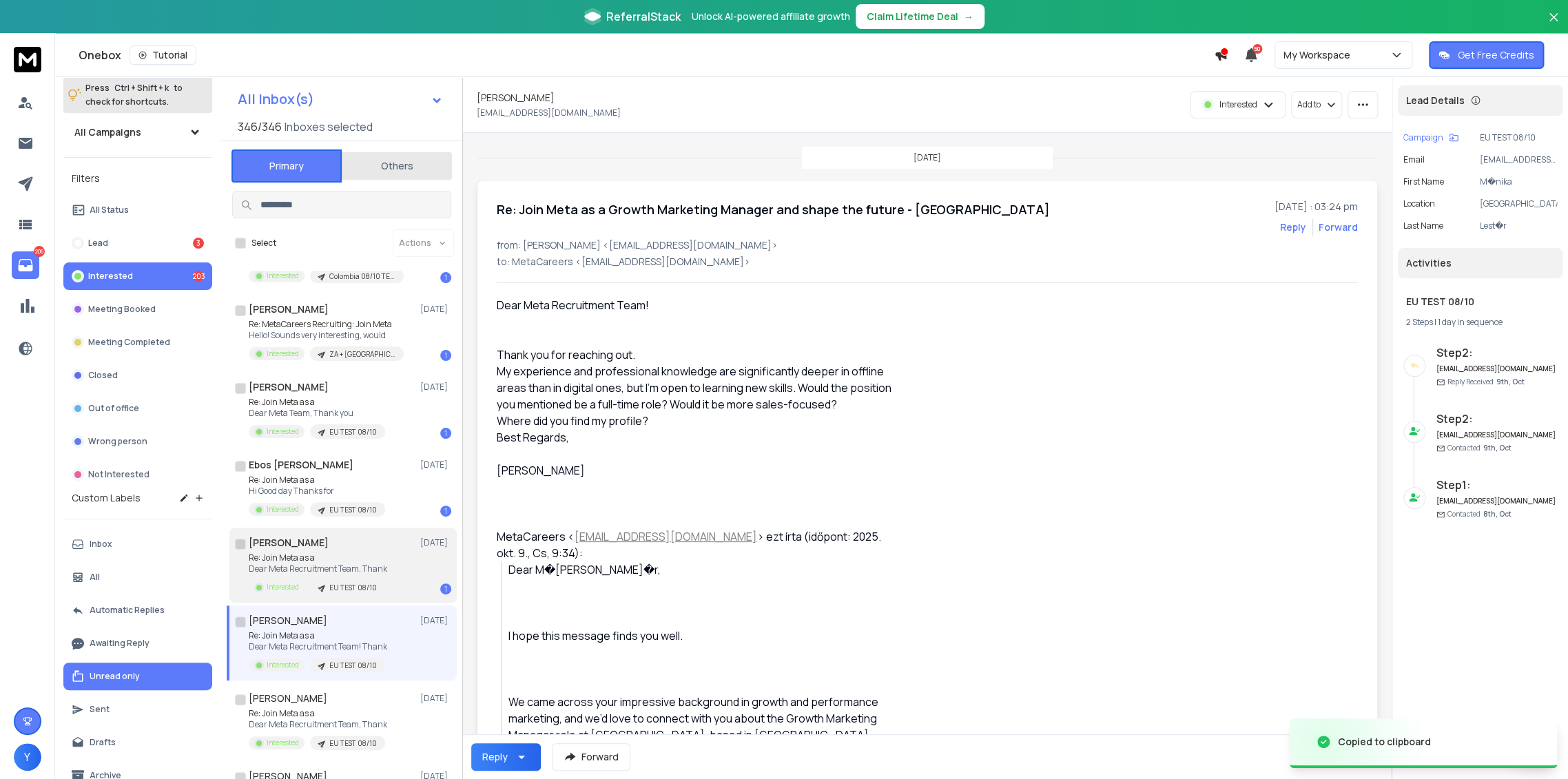
click at [354, 546] on div "peter stefanov 09 Oct" at bounding box center [349, 543] width 202 height 14
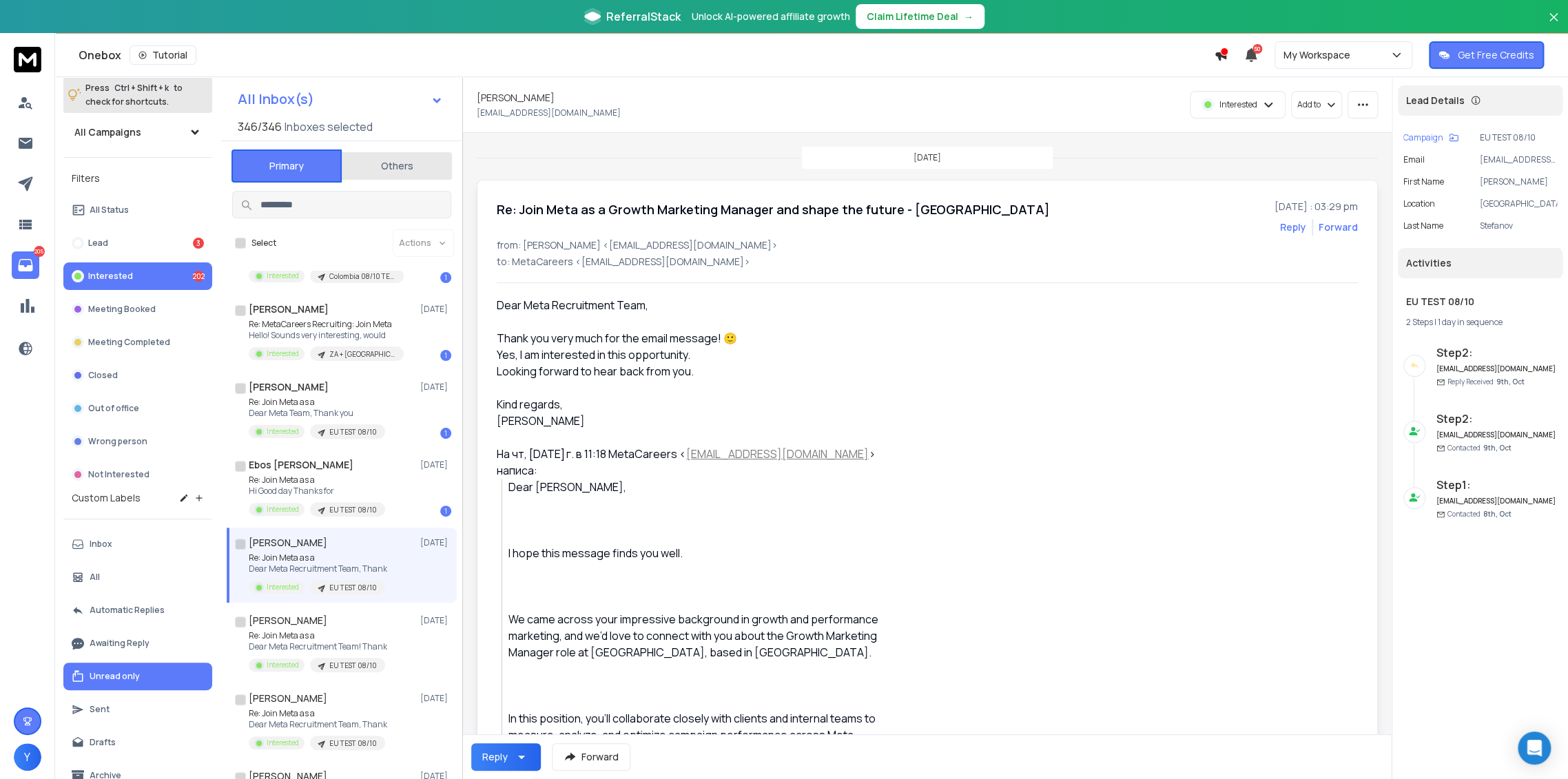
click at [525, 120] on div "peter stefanov peter stefanov stefanov9@gmail.com Interested Add to Interested …" at bounding box center [927, 105] width 929 height 56
click at [526, 117] on p "stefanov9@gmail.com" at bounding box center [549, 113] width 144 height 11
click at [576, 264] on p "to: MetaCareers <hr@careersconnectsuccess.com>" at bounding box center [927, 262] width 861 height 14
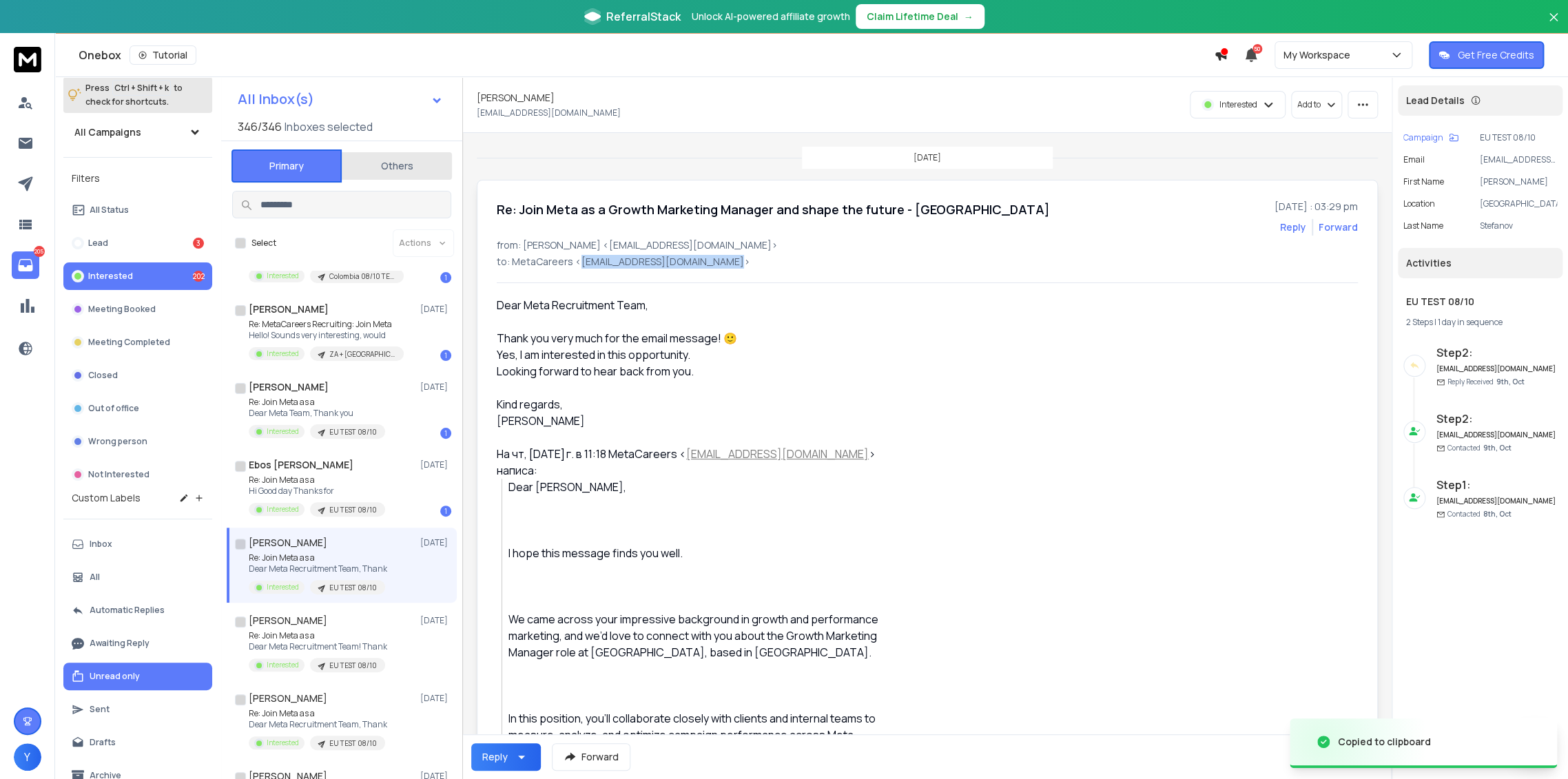
drag, startPoint x: 576, startPoint y: 264, endPoint x: 708, endPoint y: 264, distance: 132.0
click at [708, 264] on p "to: MetaCareers <hr@careersconnectsuccess.com>" at bounding box center [927, 262] width 861 height 14
click at [354, 477] on p "Re: Join Meta as a" at bounding box center [316, 479] width 136 height 11
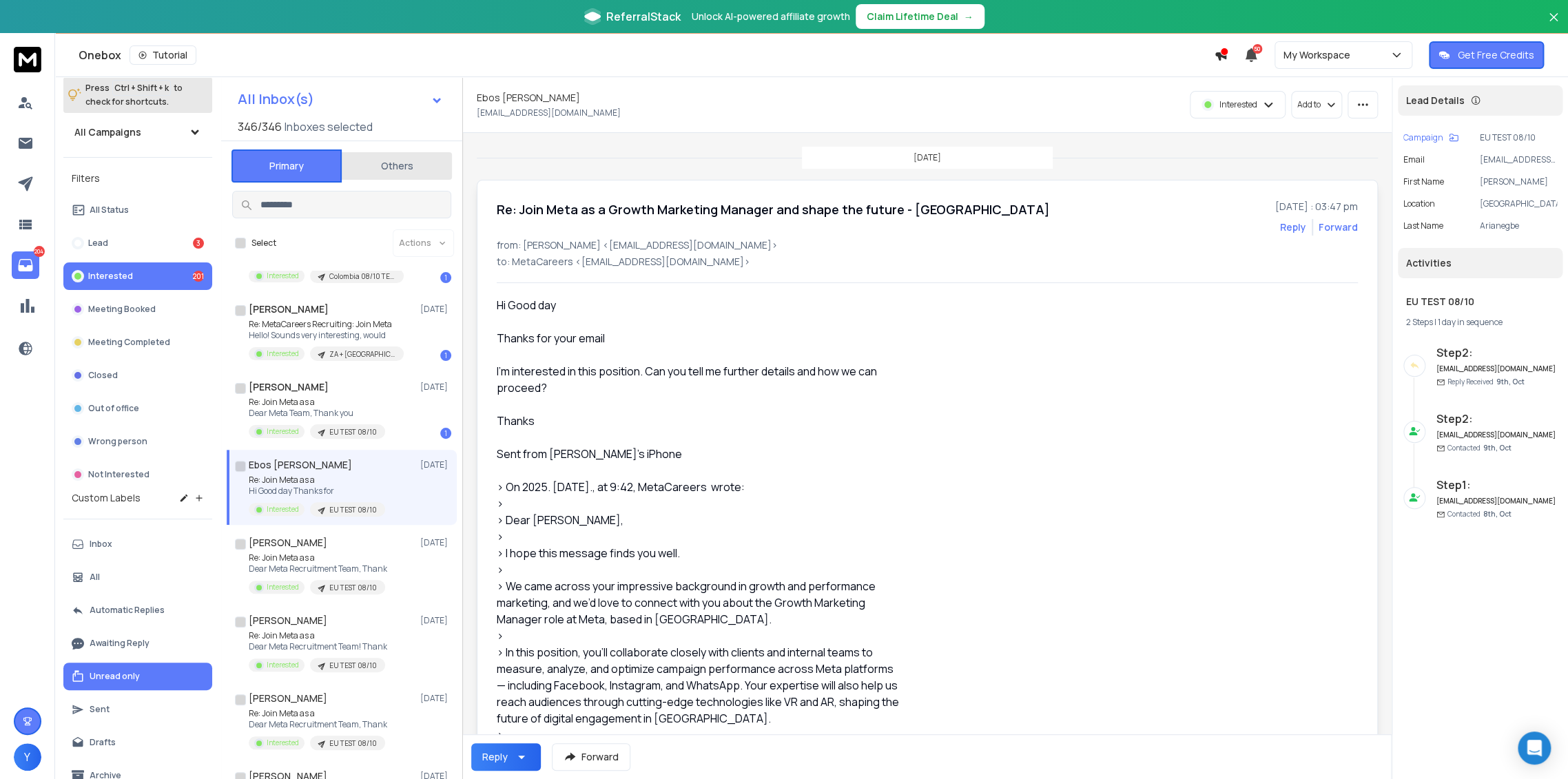
click at [534, 112] on p "ebosjoe@gmail.com" at bounding box center [549, 113] width 144 height 11
click at [578, 262] on p "to: MetaCareers <hr@careersconnect-nextstep.com>" at bounding box center [927, 262] width 861 height 14
drag, startPoint x: 578, startPoint y: 262, endPoint x: 715, endPoint y: 264, distance: 137.0
click at [715, 264] on p "to: MetaCareers <hr@careersconnect-nextstep.com>" at bounding box center [927, 262] width 861 height 14
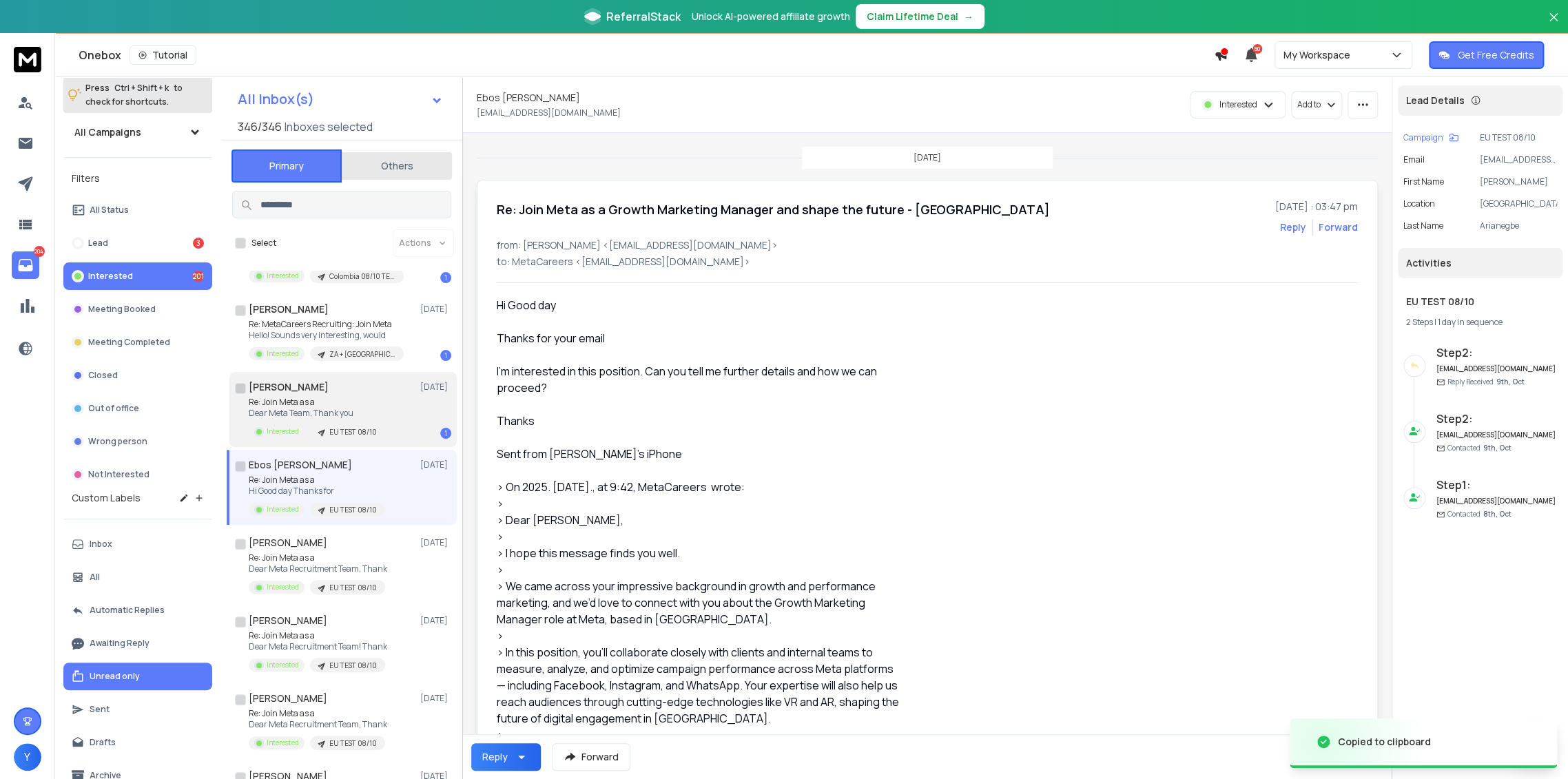
click at [393, 409] on div "Re: Join Meta as a Dear Meta Team, Thank you Interested EU TEST 08/10 1" at bounding box center [349, 418] width 202 height 42
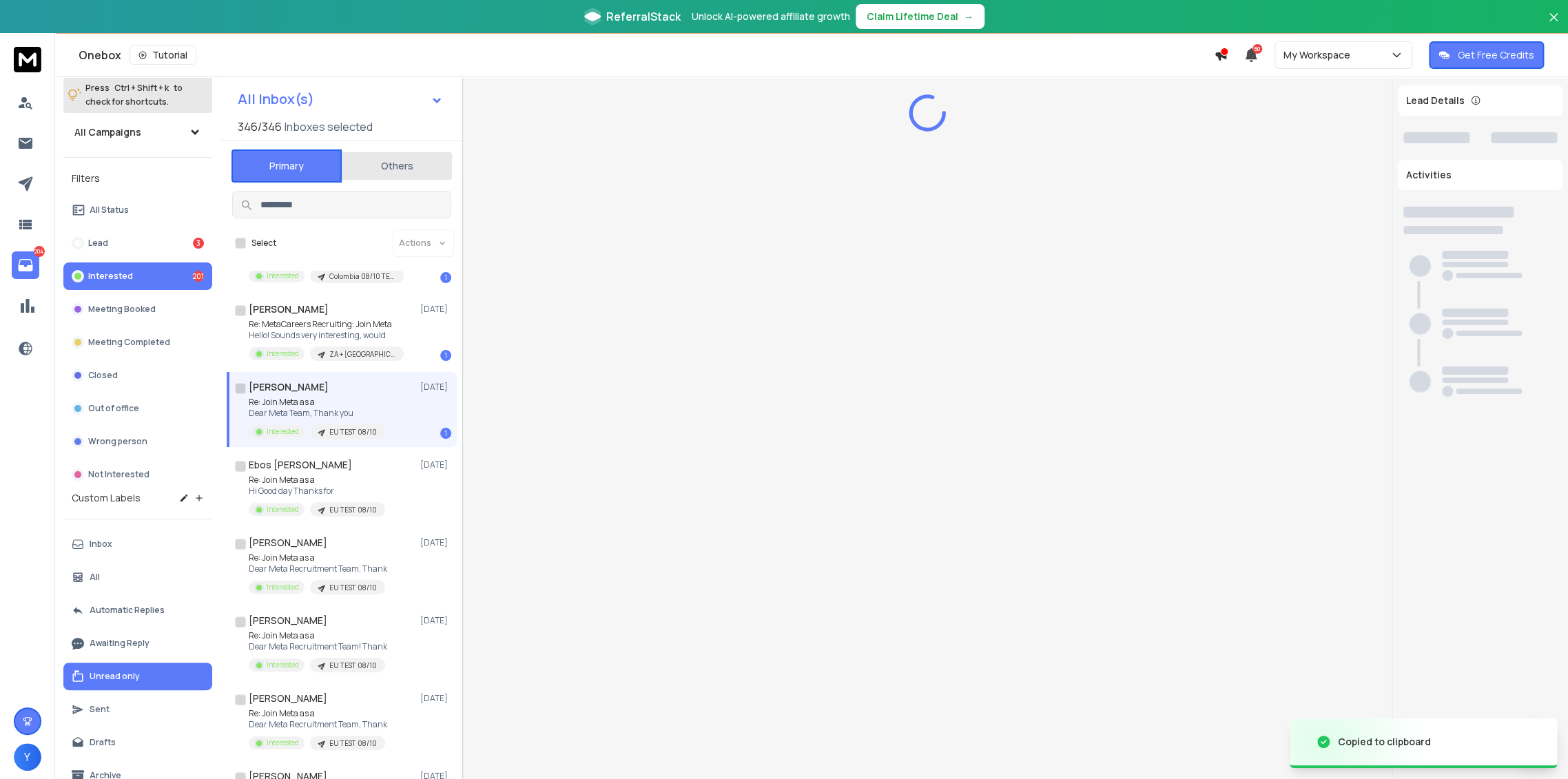
scroll to position [15313, 0]
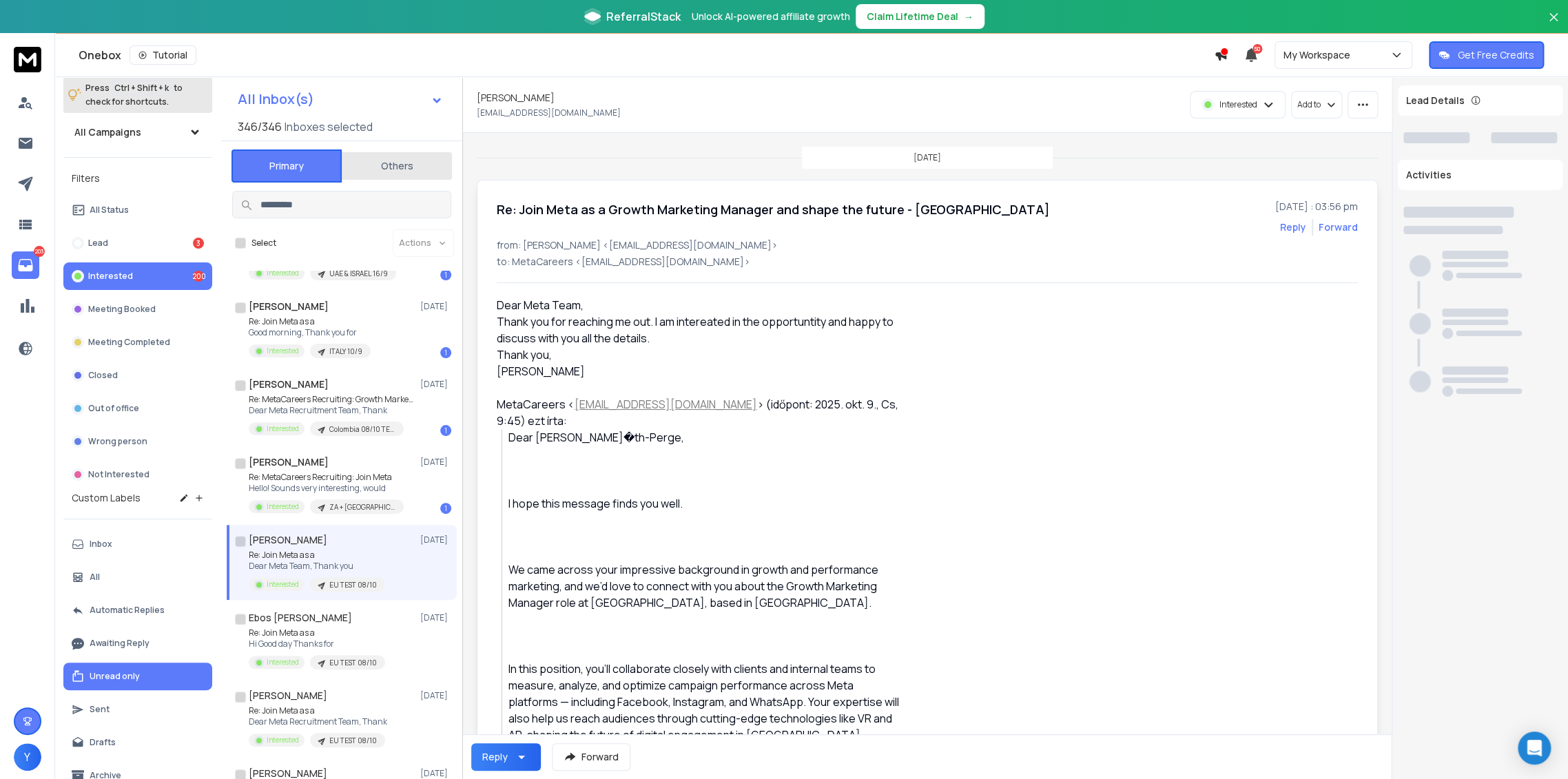
click at [523, 112] on p "pergebia92@gmail.com" at bounding box center [549, 113] width 144 height 11
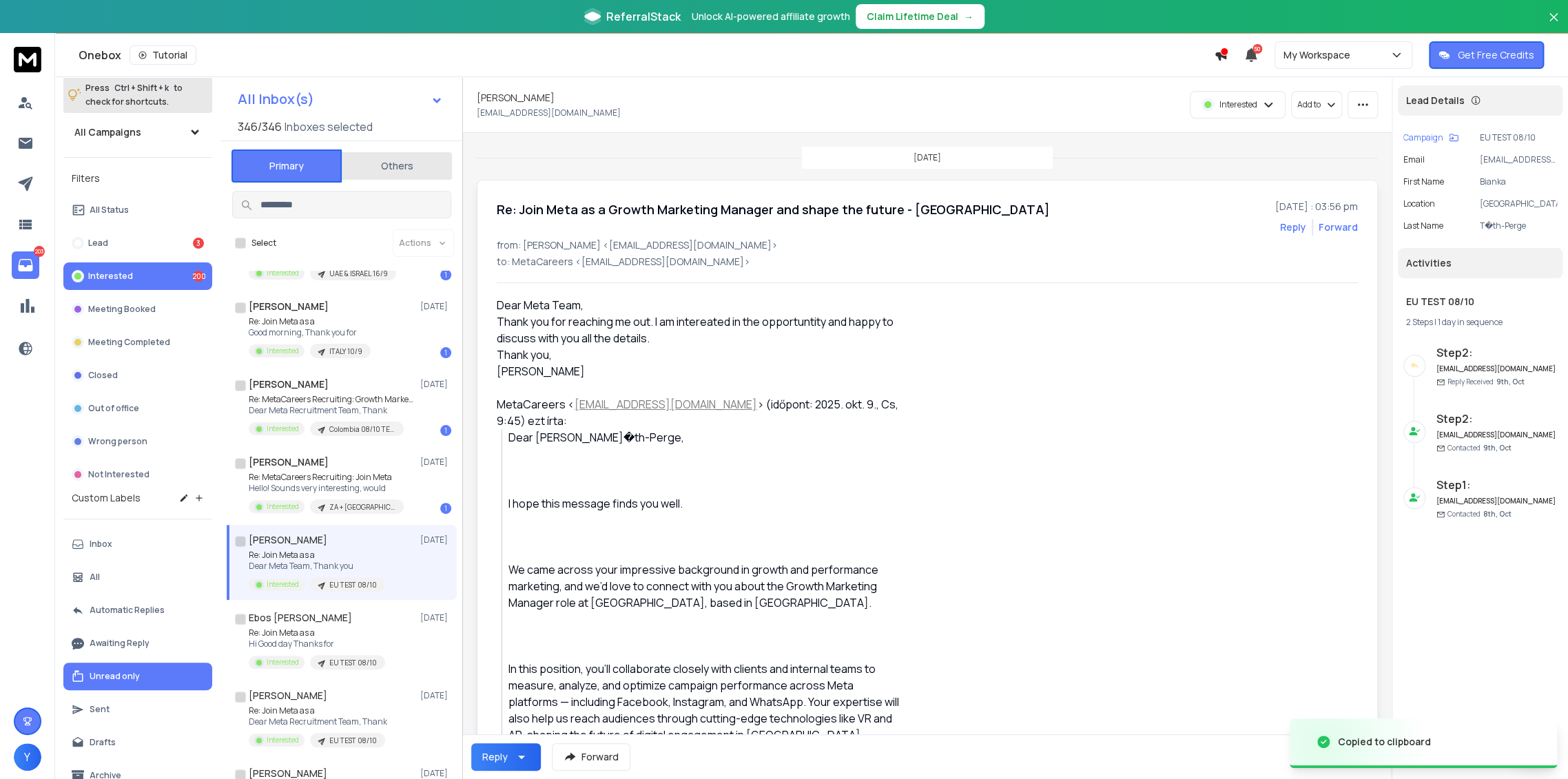
click at [583, 260] on p "to: MetaCareers <employee@careersconnect-solutions.com>" at bounding box center [927, 262] width 861 height 14
drag, startPoint x: 583, startPoint y: 261, endPoint x: 750, endPoint y: 265, distance: 167.0
click at [750, 265] on p "to: MetaCareers <employee@careersconnect-solutions.com>" at bounding box center [927, 262] width 861 height 14
click at [369, 486] on p "Hello! Sounds very interesting, would" at bounding box center [326, 488] width 155 height 11
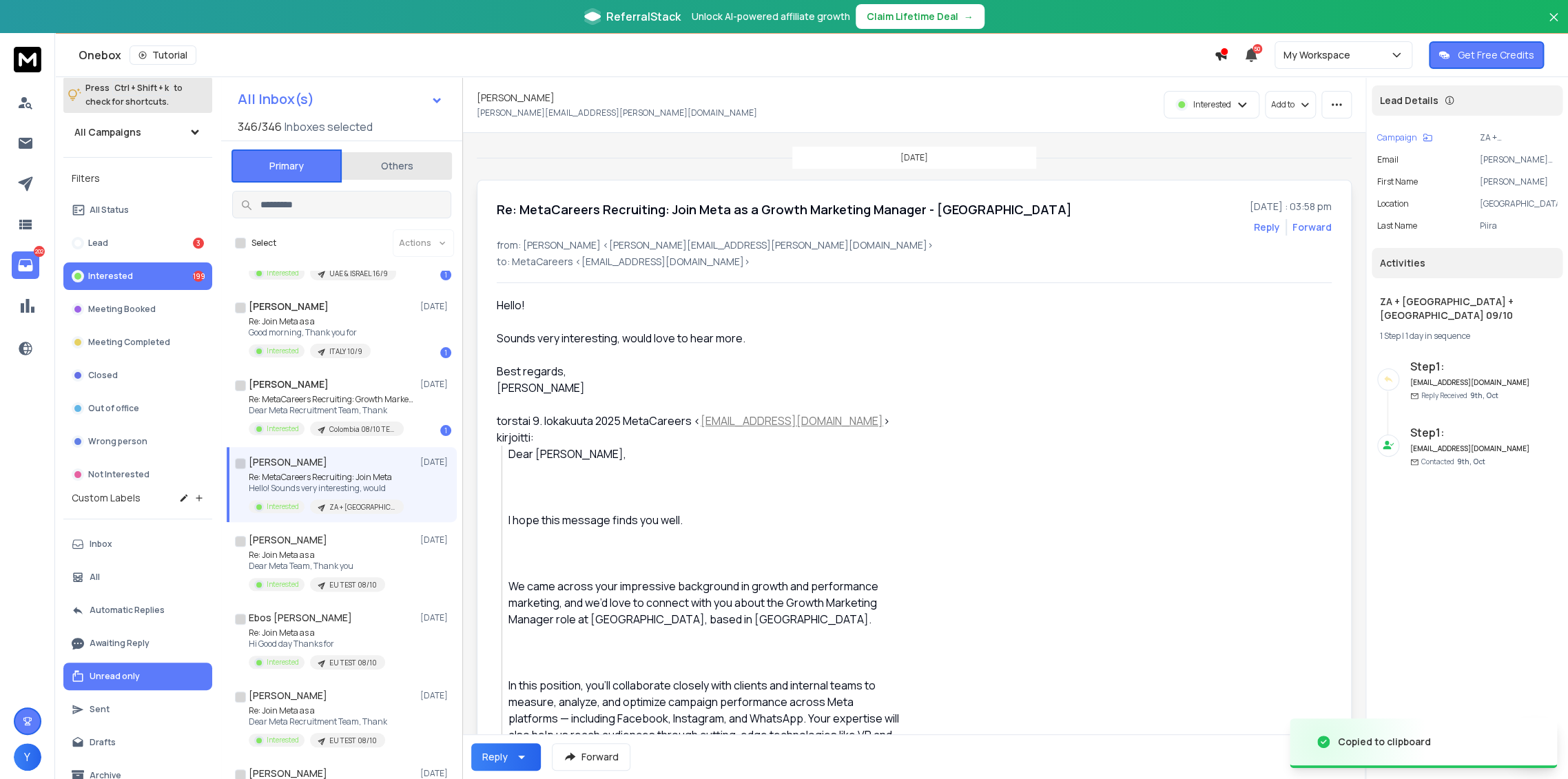
click at [567, 111] on p "martina.piira@gmail.com" at bounding box center [616, 113] width 280 height 11
click at [591, 262] on p "to: MetaCareers <info@careersconnectsuccess.com>" at bounding box center [914, 262] width 835 height 14
drag, startPoint x: 591, startPoint y: 262, endPoint x: 703, endPoint y: 260, distance: 112.0
click at [703, 260] on p "to: MetaCareers <info@careersconnectsuccess.com>" at bounding box center [914, 262] width 835 height 14
click at [725, 265] on p "to: MetaCareers <info@careersconnectsuccess.com>" at bounding box center [914, 262] width 835 height 14
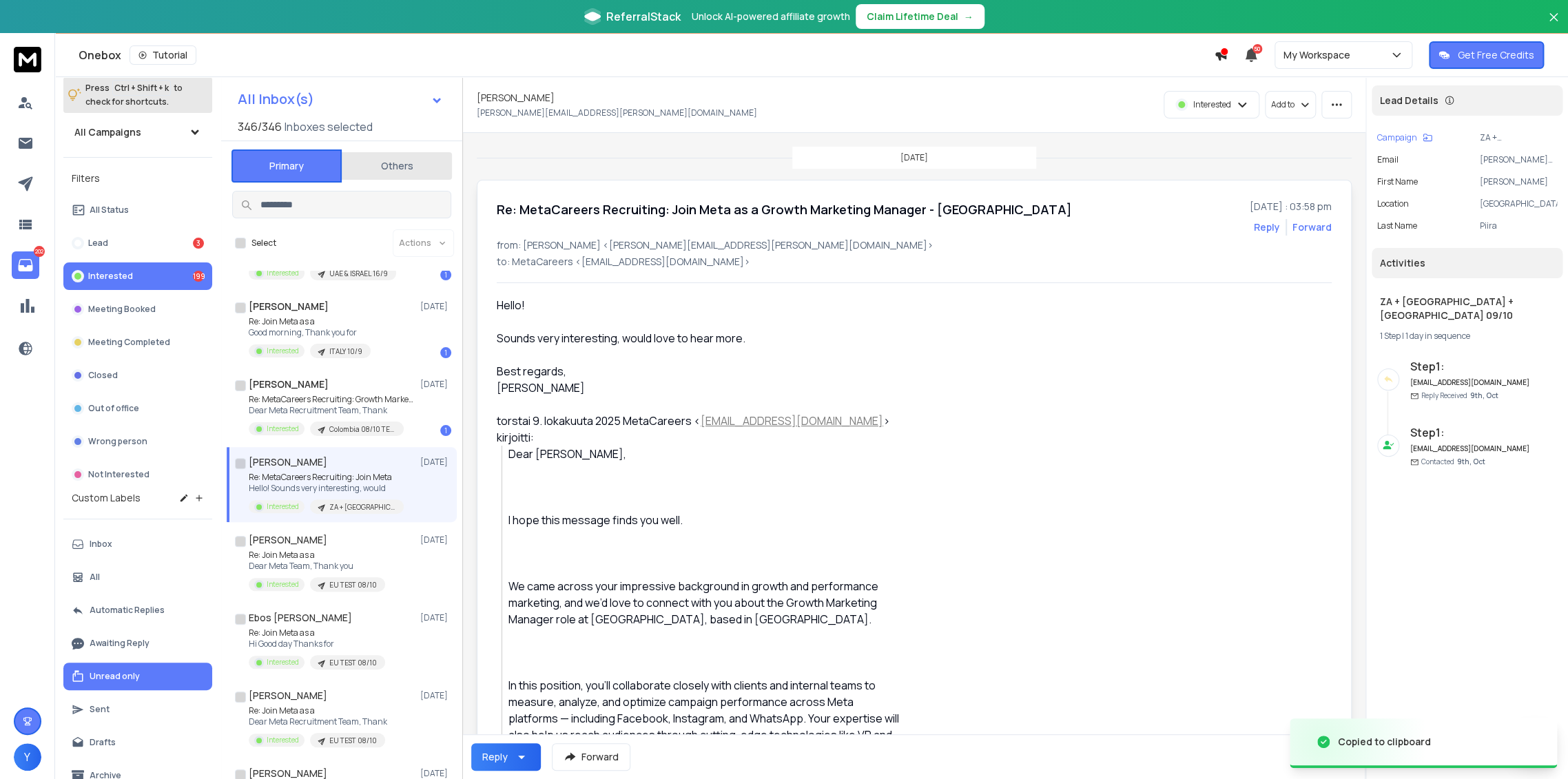
drag, startPoint x: 725, startPoint y: 265, endPoint x: 579, endPoint y: 268, distance: 146.0
click at [579, 268] on p "to: MetaCareers <info@careersconnectsuccess.com>" at bounding box center [914, 262] width 835 height 14
click at [934, 204] on h1 "Re: MetaCareers Recruiting: Join Meta as a Growth Marketing Manager - Finland" at bounding box center [784, 210] width 575 height 19
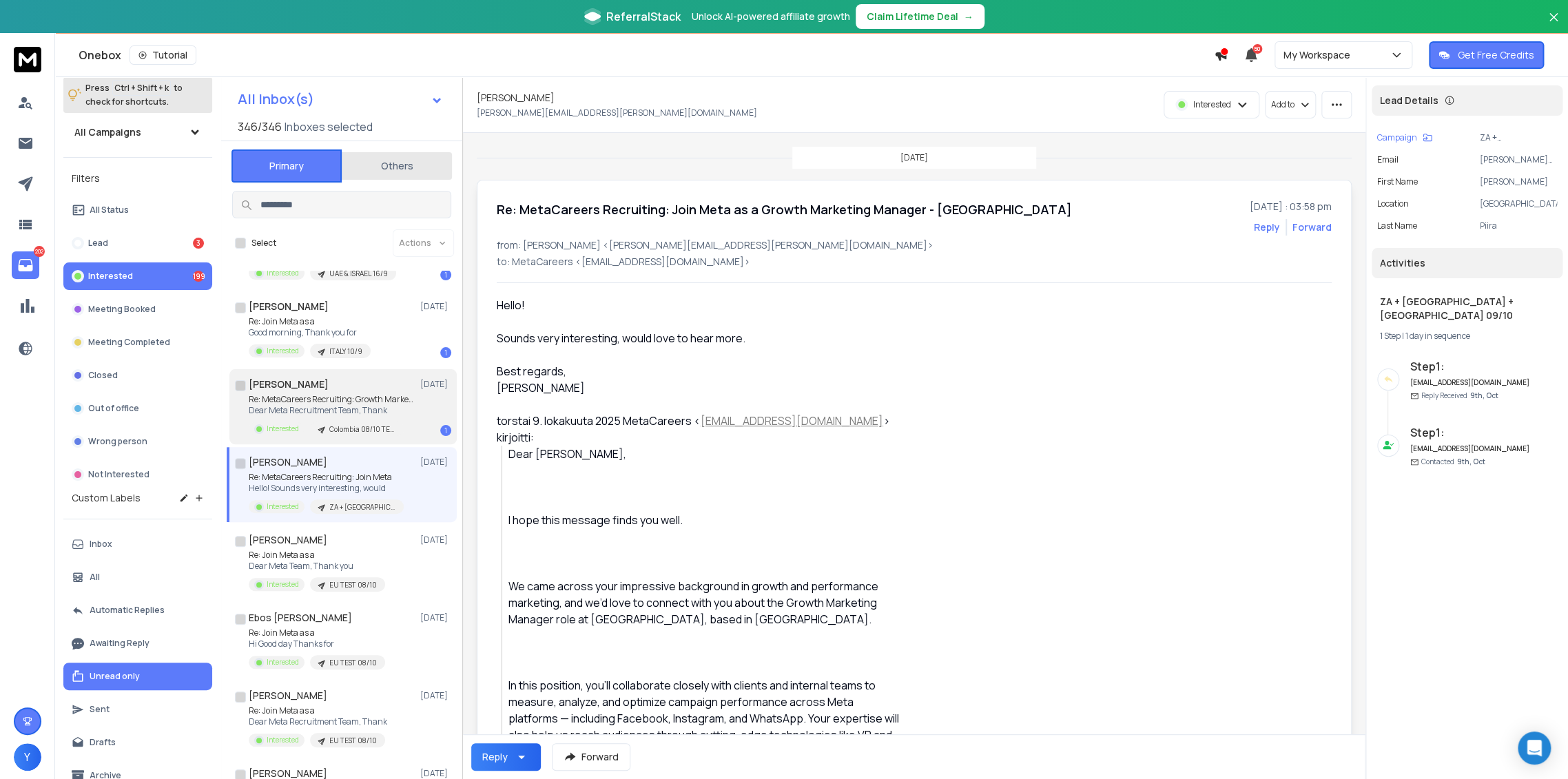
click at [386, 417] on div "Re: MetaCareers Recruiting: Growth Marketing Dear Meta Recruitment Team, Thank …" at bounding box center [331, 415] width 165 height 42
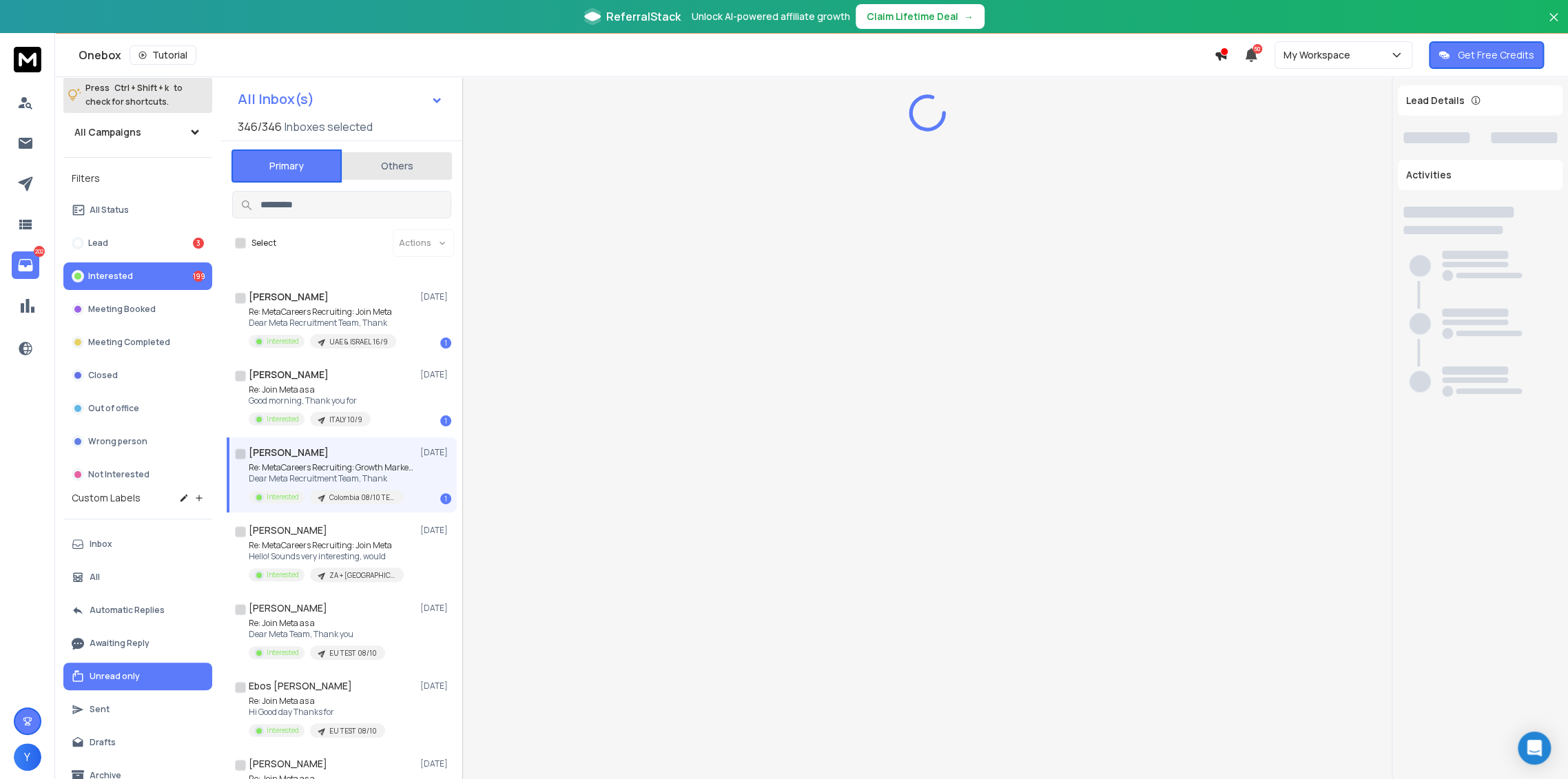
scroll to position [15237, 0]
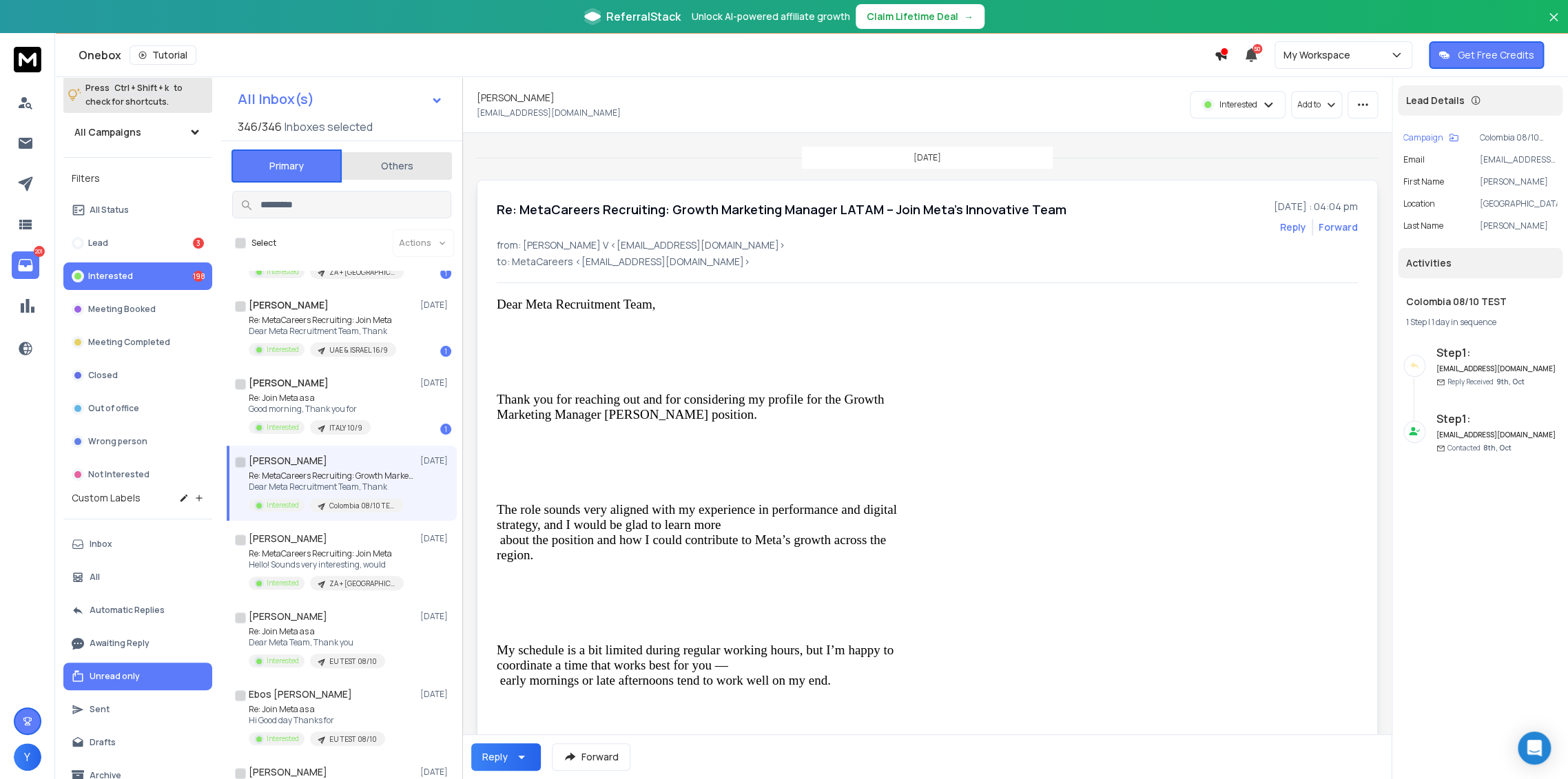
click at [563, 116] on p "dannyper20@hotmail.com" at bounding box center [549, 113] width 144 height 11
click at [587, 265] on p "to: MetaCareers <employee@careersconnecthiringhub.com>" at bounding box center [927, 262] width 861 height 14
drag, startPoint x: 587, startPoint y: 265, endPoint x: 741, endPoint y: 263, distance: 154.0
click at [741, 263] on p "to: MetaCareers <employee@careersconnecthiringhub.com>" at bounding box center [927, 262] width 861 height 14
click at [753, 261] on p "to: MetaCareers <employee@careersconnecthiringhub.com>" at bounding box center [927, 262] width 861 height 14
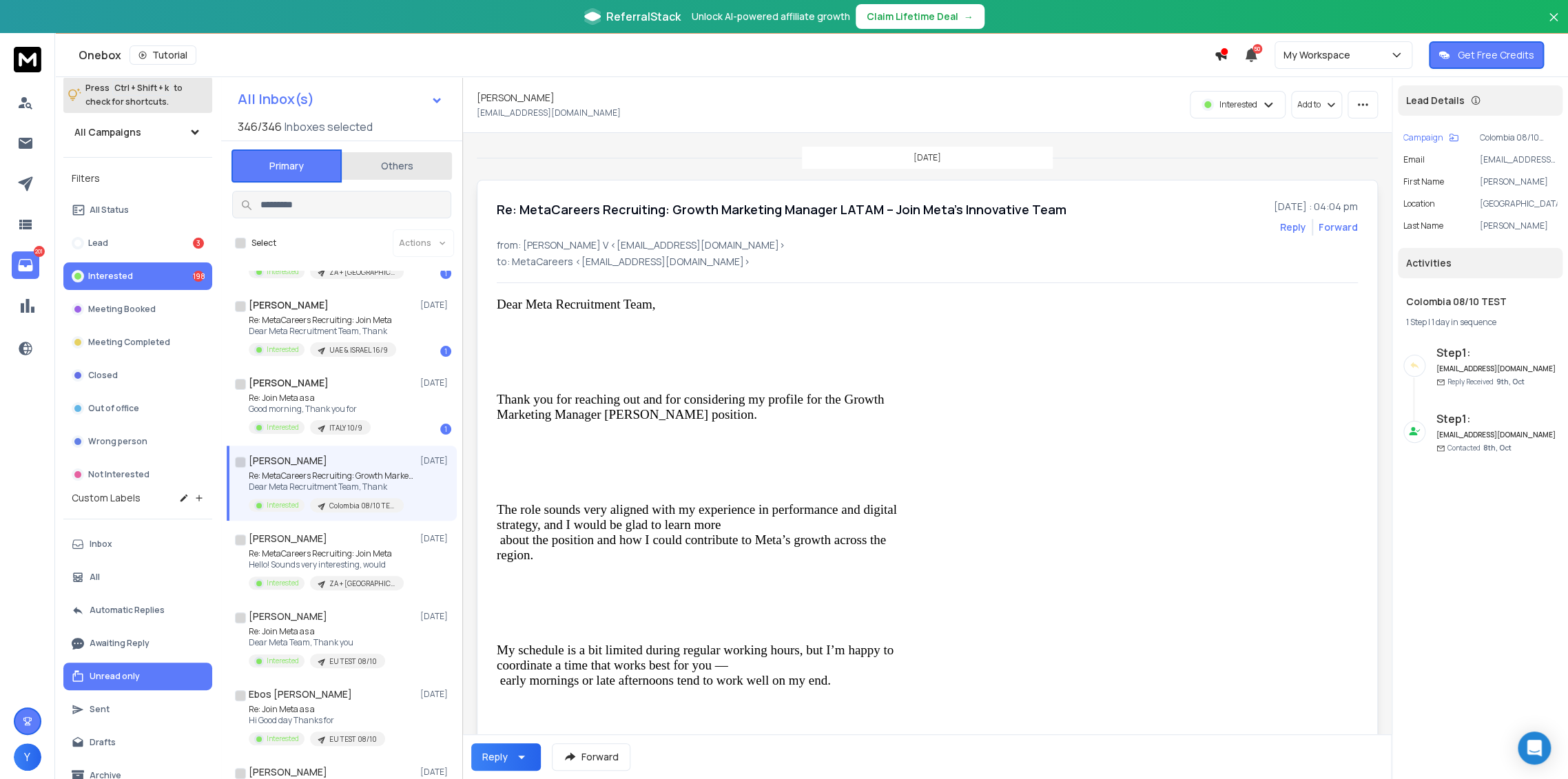
drag, startPoint x: 753, startPoint y: 261, endPoint x: 590, endPoint y: 265, distance: 163.0
click at [590, 265] on p "to: MetaCareers <employee@careersconnecthiringhub.com>" at bounding box center [927, 262] width 861 height 14
click at [426, 417] on div "Re: Join Meta as a Good morning, Thank you for Interested ITALY 10/9 1" at bounding box center [349, 413] width 202 height 42
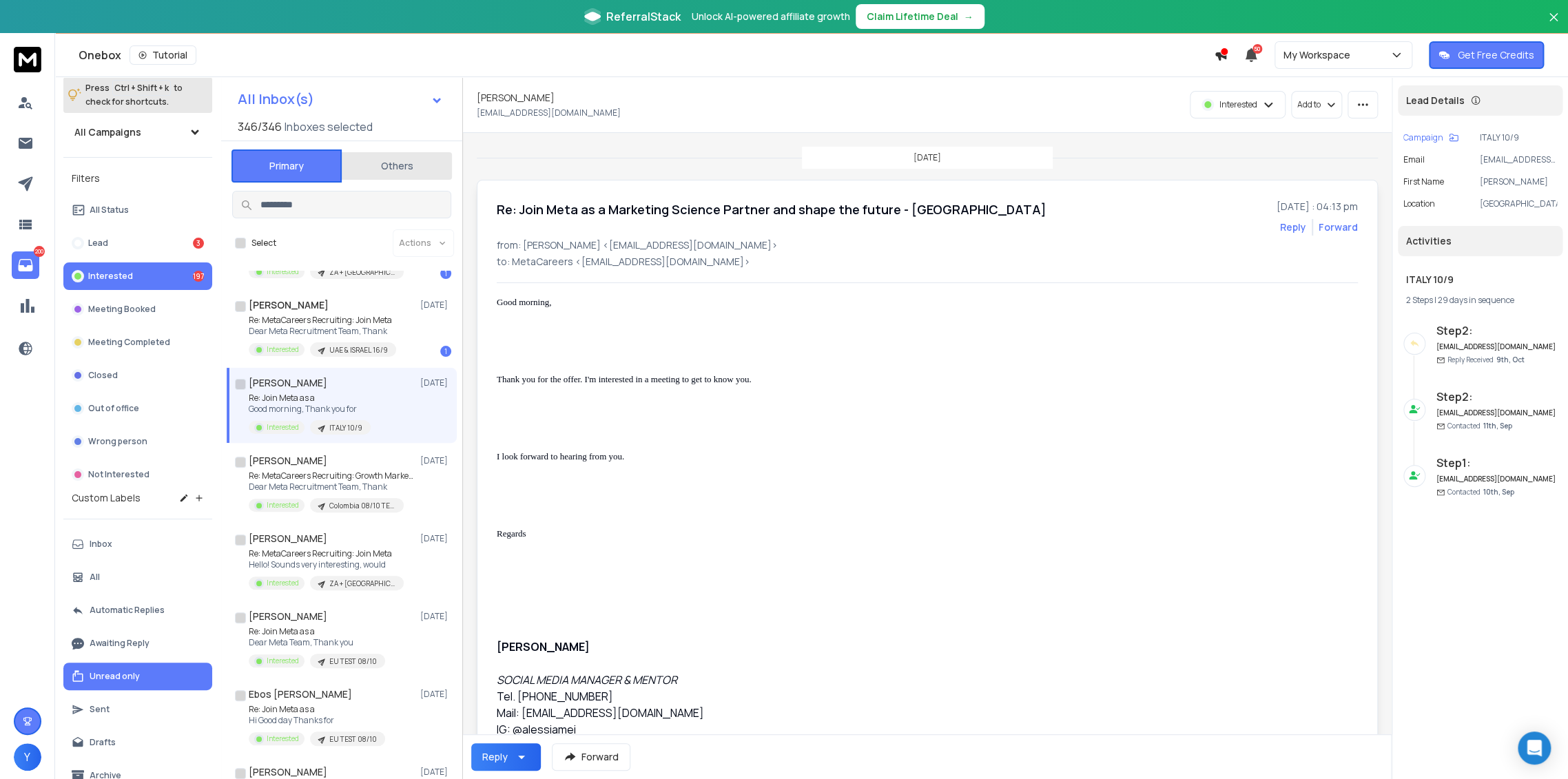
click at [548, 117] on p "alessiamei@hotmail.it" at bounding box center [549, 113] width 144 height 11
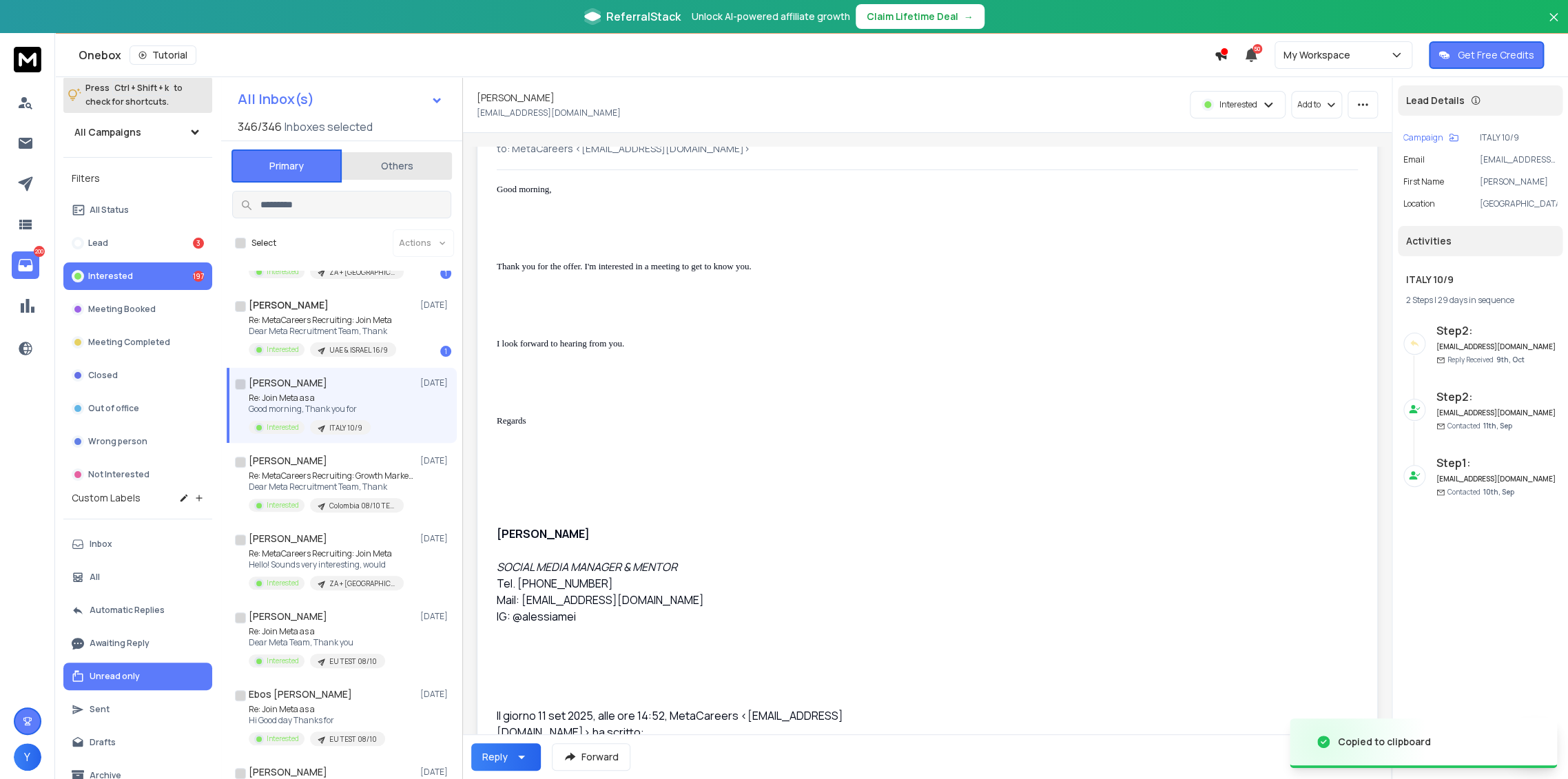
scroll to position [0, 0]
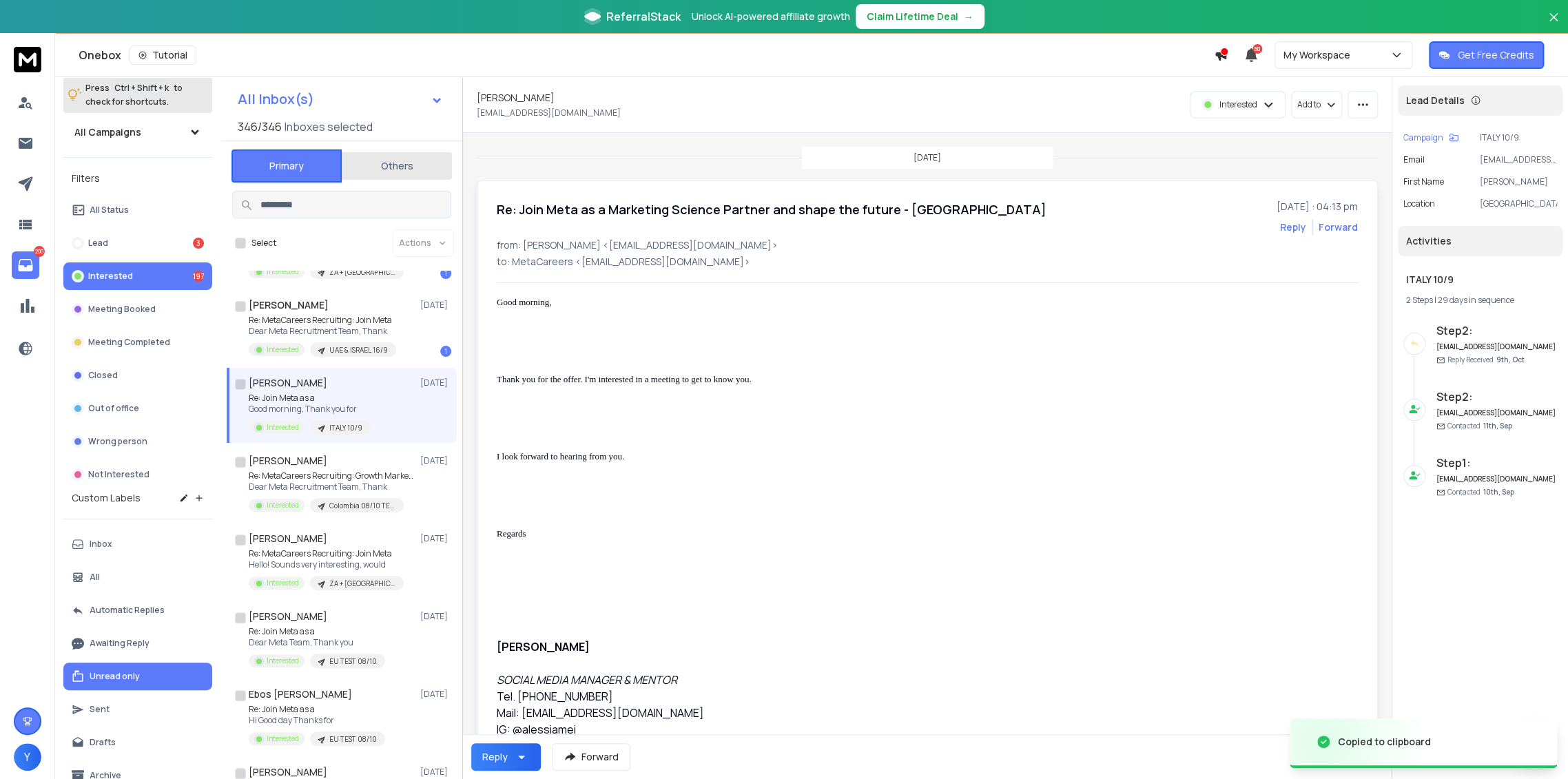
click at [591, 262] on p "to: MetaCareers <info@careersconnectjourney.com>" at bounding box center [927, 262] width 861 height 14
drag, startPoint x: 591, startPoint y: 262, endPoint x: 706, endPoint y: 260, distance: 115.0
click at [706, 260] on p "to: MetaCareers <info@careersconnectjourney.com>" at bounding box center [927, 262] width 861 height 14
click at [713, 260] on p "to: MetaCareers <info@careersconnectjourney.com>" at bounding box center [927, 262] width 861 height 14
drag, startPoint x: 713, startPoint y: 260, endPoint x: 578, endPoint y: 265, distance: 135.1
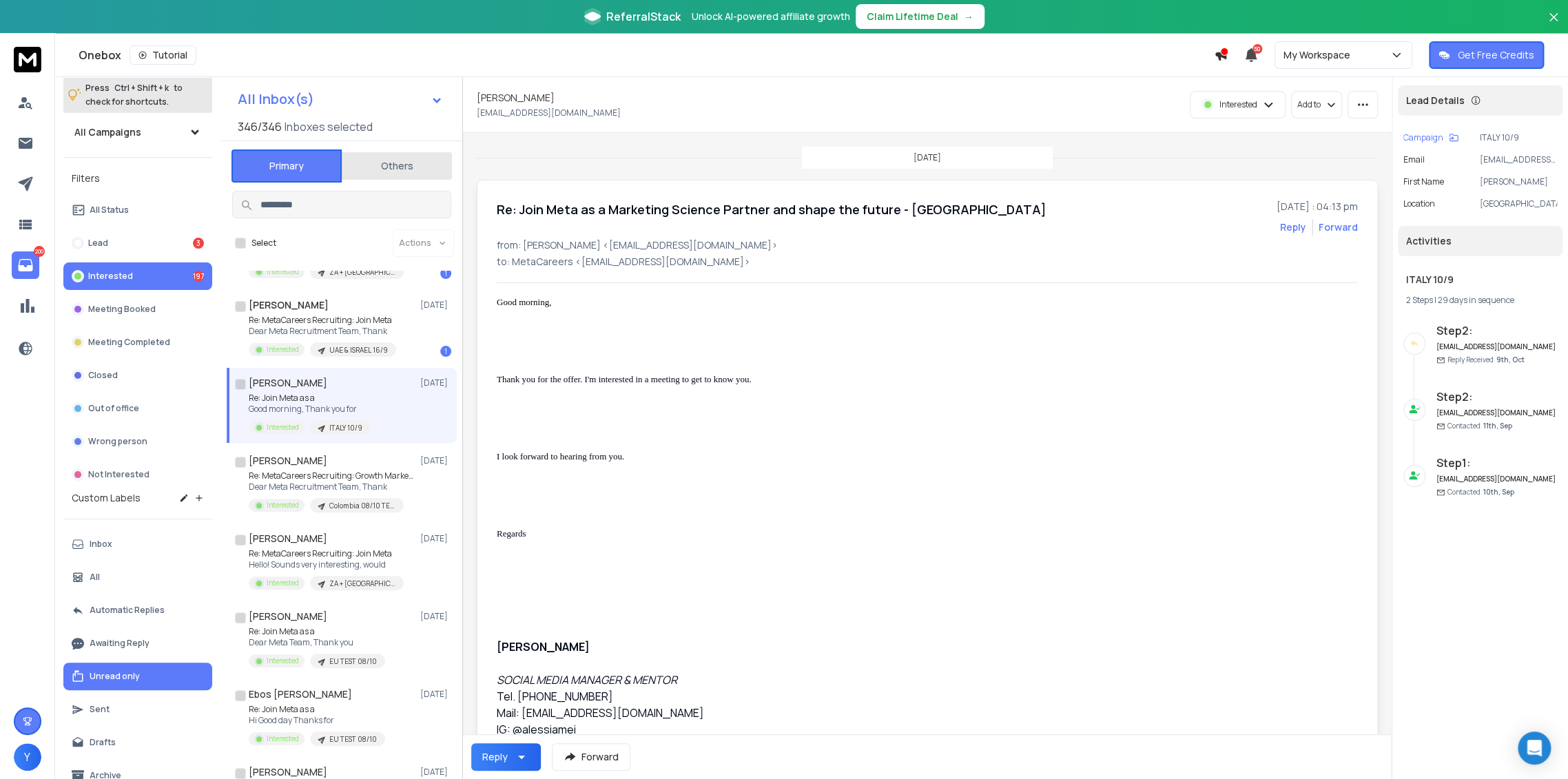
click at [578, 265] on p "to: MetaCareers <info@careersconnectjourney.com>" at bounding box center [927, 262] width 861 height 14
click at [375, 337] on div "Re: MetaCareers Recruiting: Join Meta Dear Meta Recruitment Team, Thank Interes…" at bounding box center [322, 335] width 147 height 42
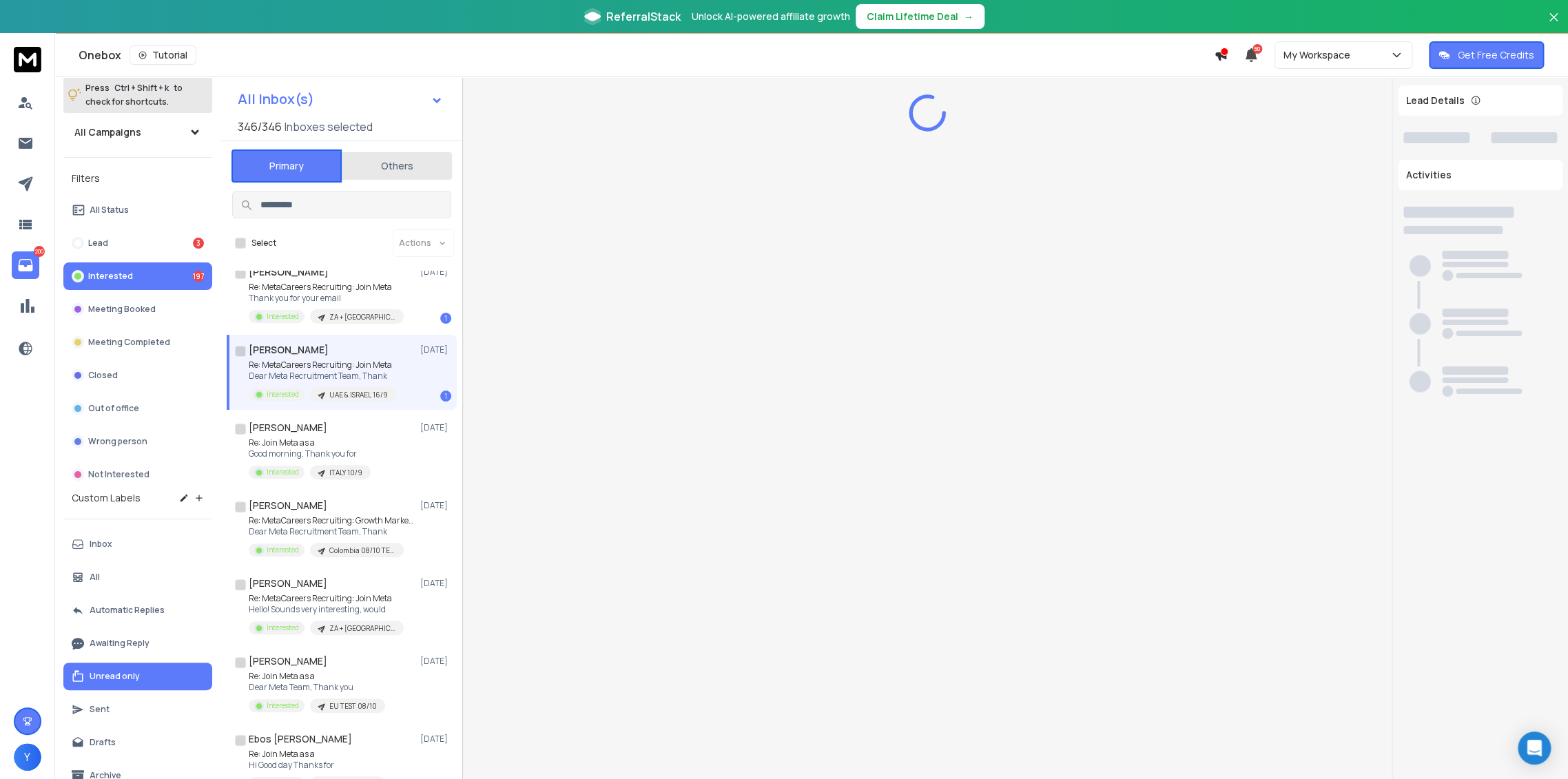
scroll to position [15007, 0]
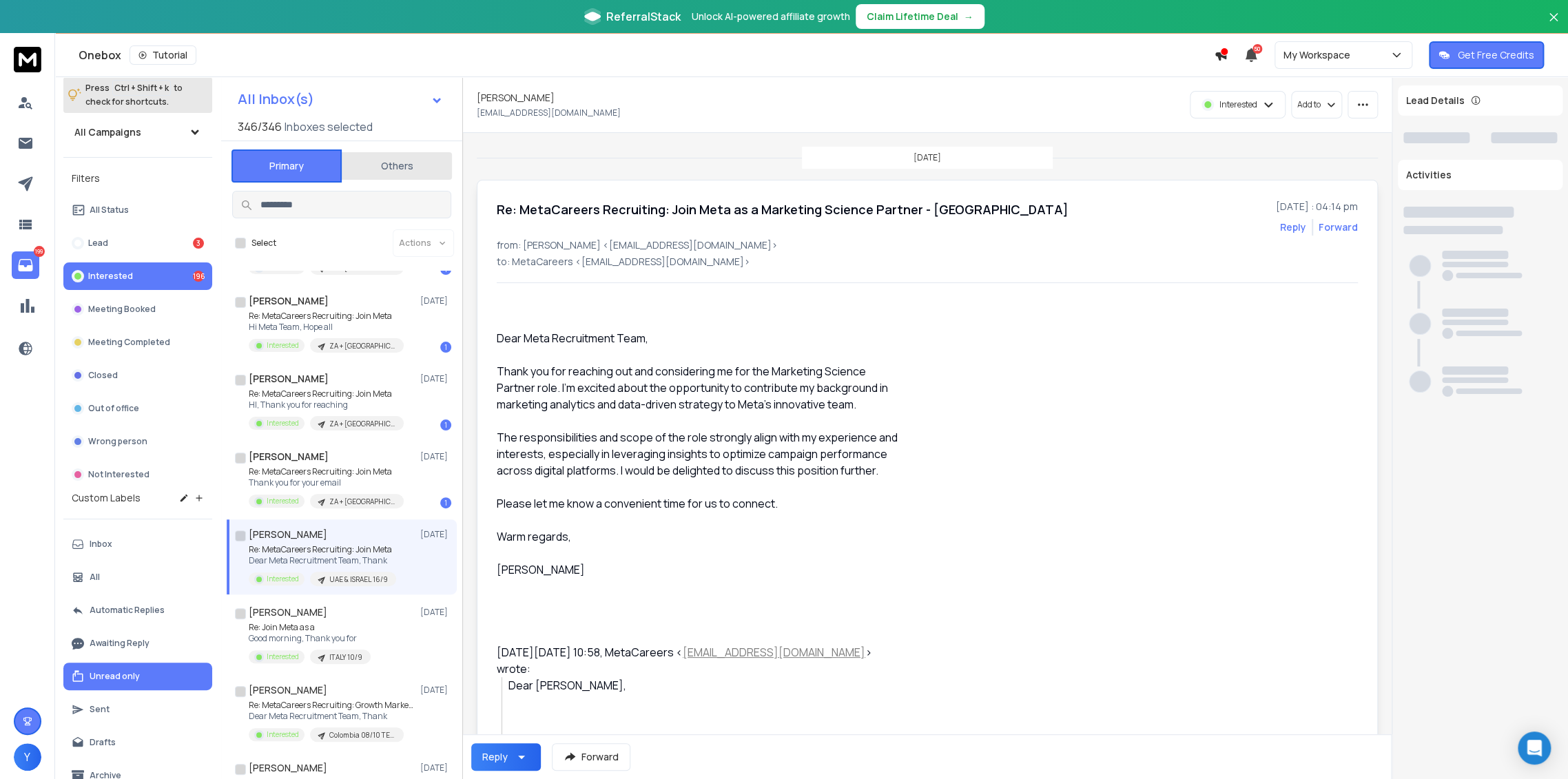
click at [545, 117] on p "muskanmarodia.k@gmail.com" at bounding box center [549, 113] width 144 height 11
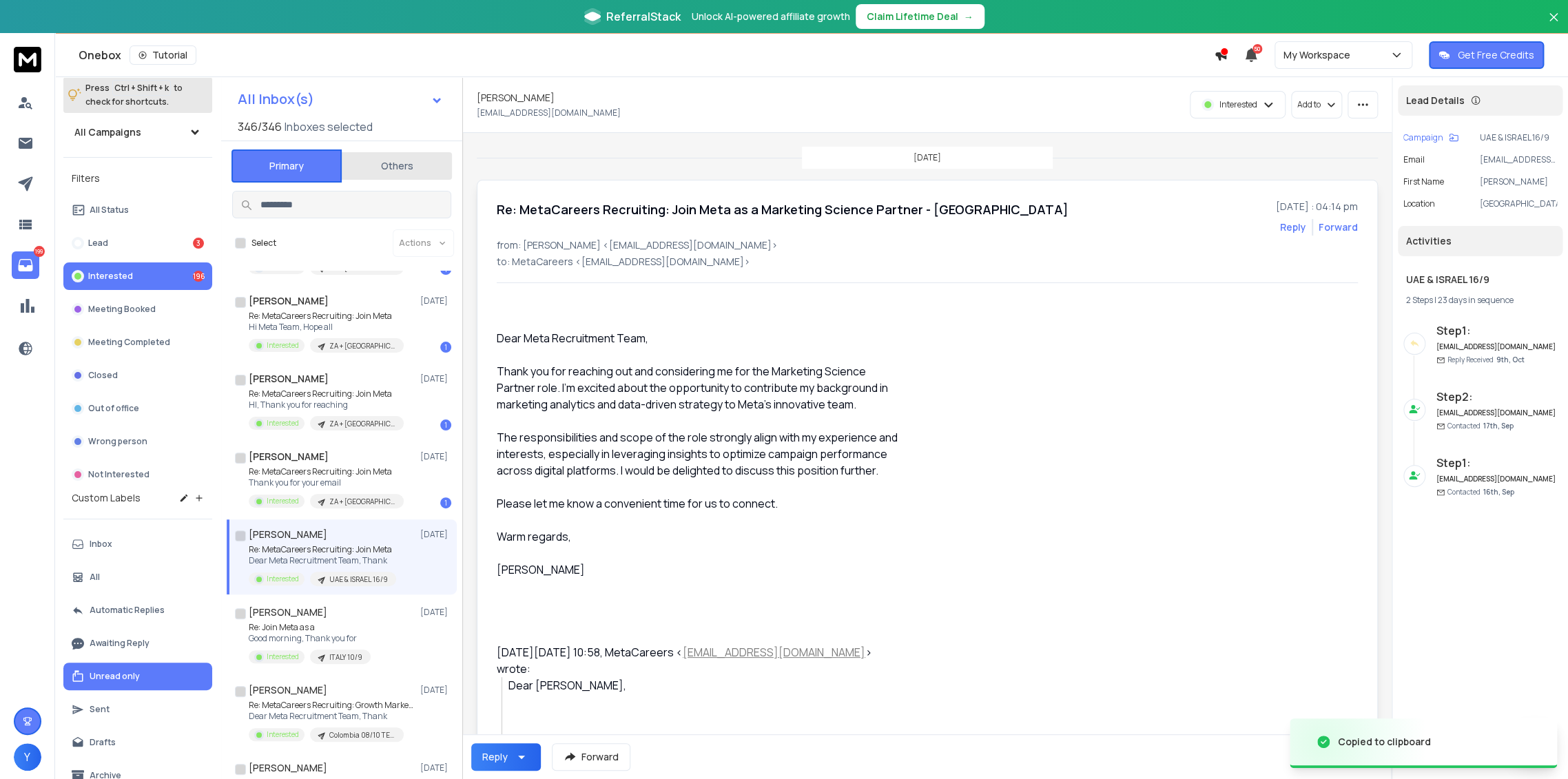
click at [581, 262] on p "to: MetaCareers <recruit@careersconnect-nextstep.com>" at bounding box center [927, 262] width 861 height 14
drag, startPoint x: 582, startPoint y: 262, endPoint x: 735, endPoint y: 266, distance: 153.1
click at [735, 266] on p "to: MetaCareers <recruit@careersconnect-nextstep.com>" at bounding box center [927, 262] width 861 height 14
click at [361, 442] on div "Mohammed Alzamil 09 Oct Re: MetaCareers Recruiting: Join Meta Thank you for you…" at bounding box center [343, 479] width 228 height 75
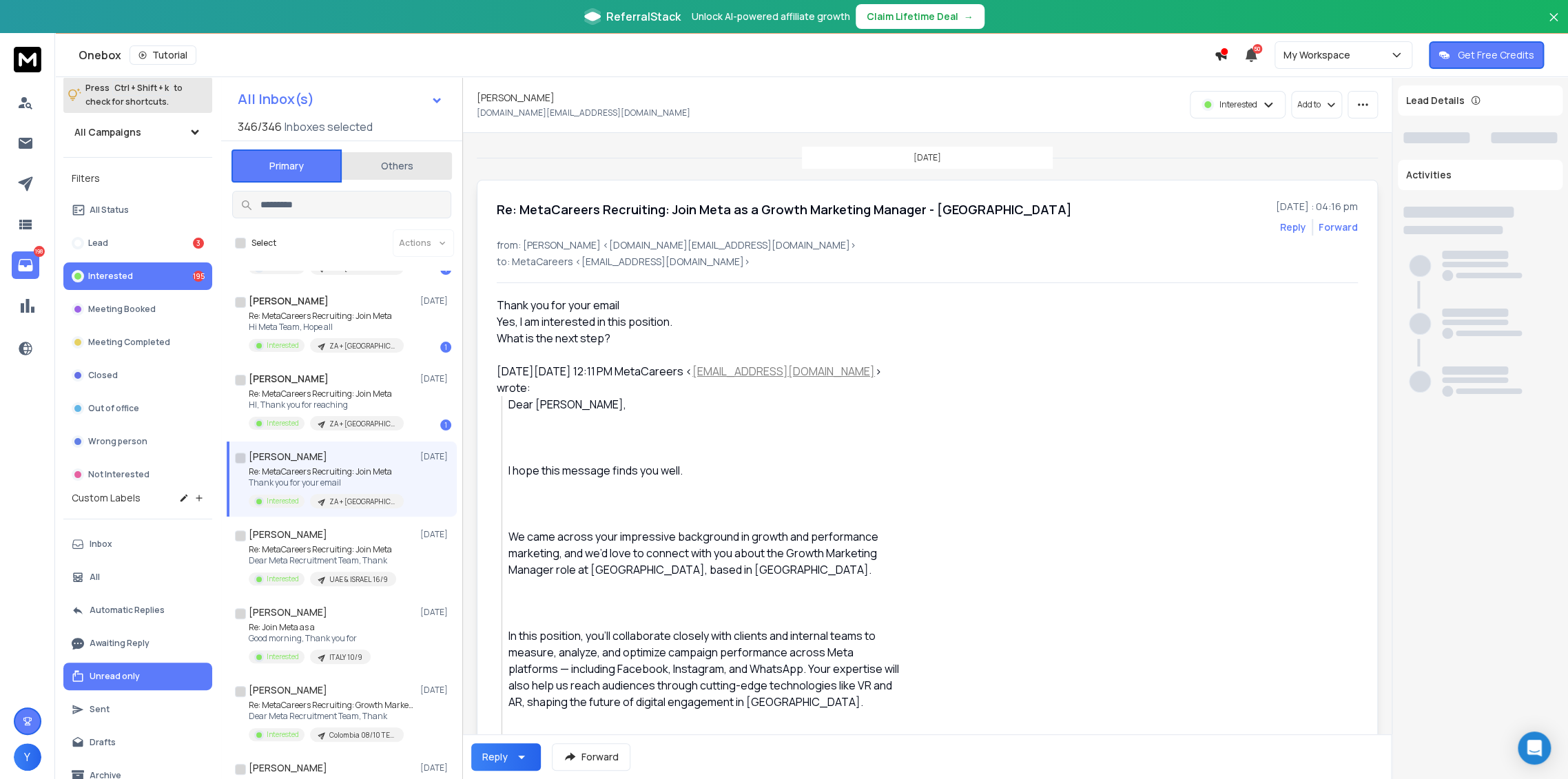
click at [561, 117] on p "malzamil.pr@gmail.com" at bounding box center [583, 113] width 213 height 11
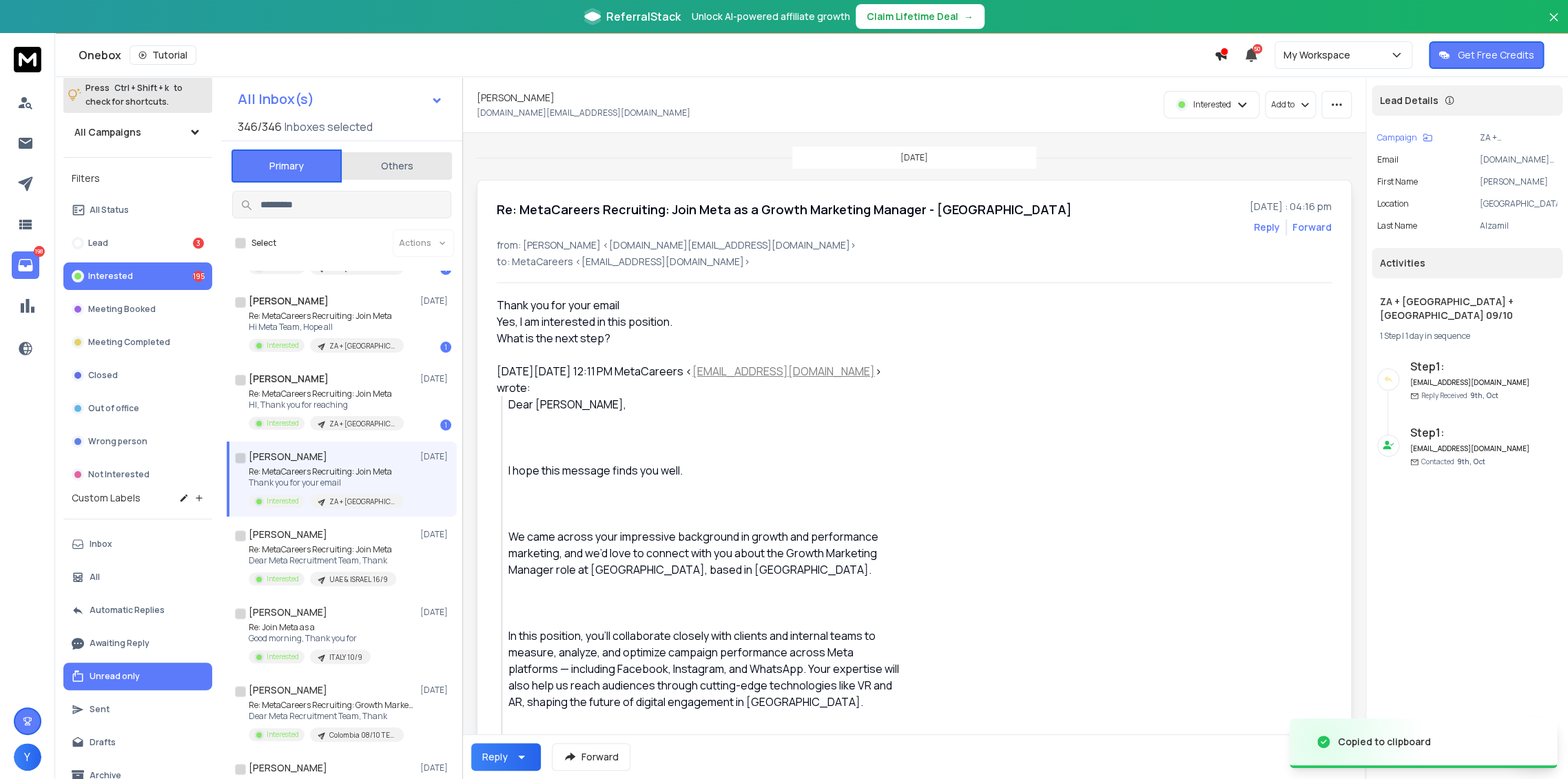
click at [582, 262] on p "to: MetaCareers <employee@careersconnectgrowthhub.com>" at bounding box center [914, 262] width 835 height 14
drag, startPoint x: 581, startPoint y: 262, endPoint x: 755, endPoint y: 262, distance: 174.0
click at [755, 262] on p "to: MetaCareers <employee@careersconnectgrowthhub.com>" at bounding box center [914, 262] width 835 height 14
click at [941, 213] on h1 "Re: MetaCareers Recruiting: Join Meta as a Growth Marketing Manager - Saudi Ara…" at bounding box center [784, 210] width 575 height 19
drag, startPoint x: 941, startPoint y: 213, endPoint x: 981, endPoint y: 213, distance: 40.0
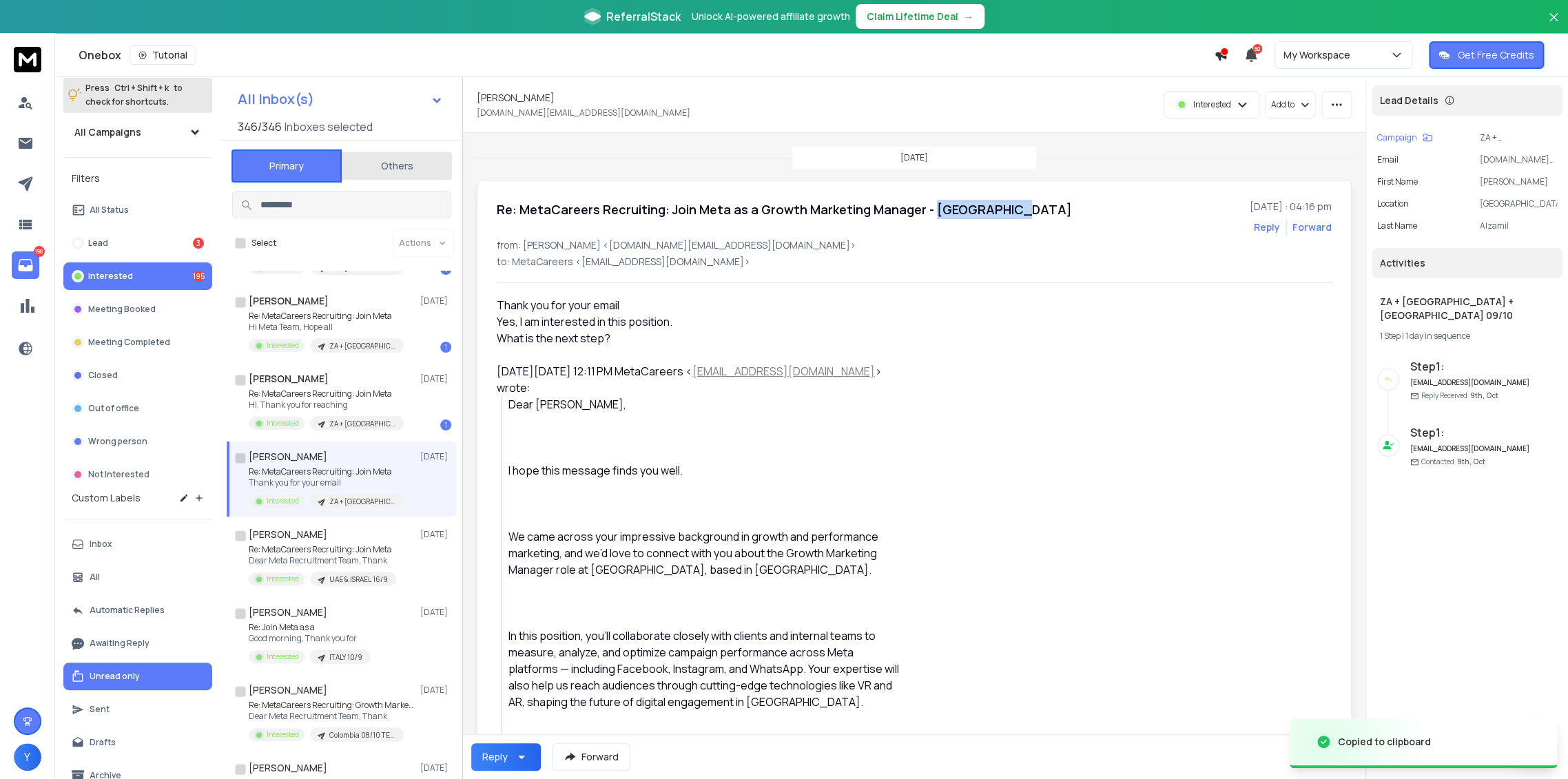
click at [981, 213] on h1 "Re: MetaCareers Recruiting: Join Meta as a Growth Marketing Manager - Saudi Ara…" at bounding box center [784, 210] width 575 height 19
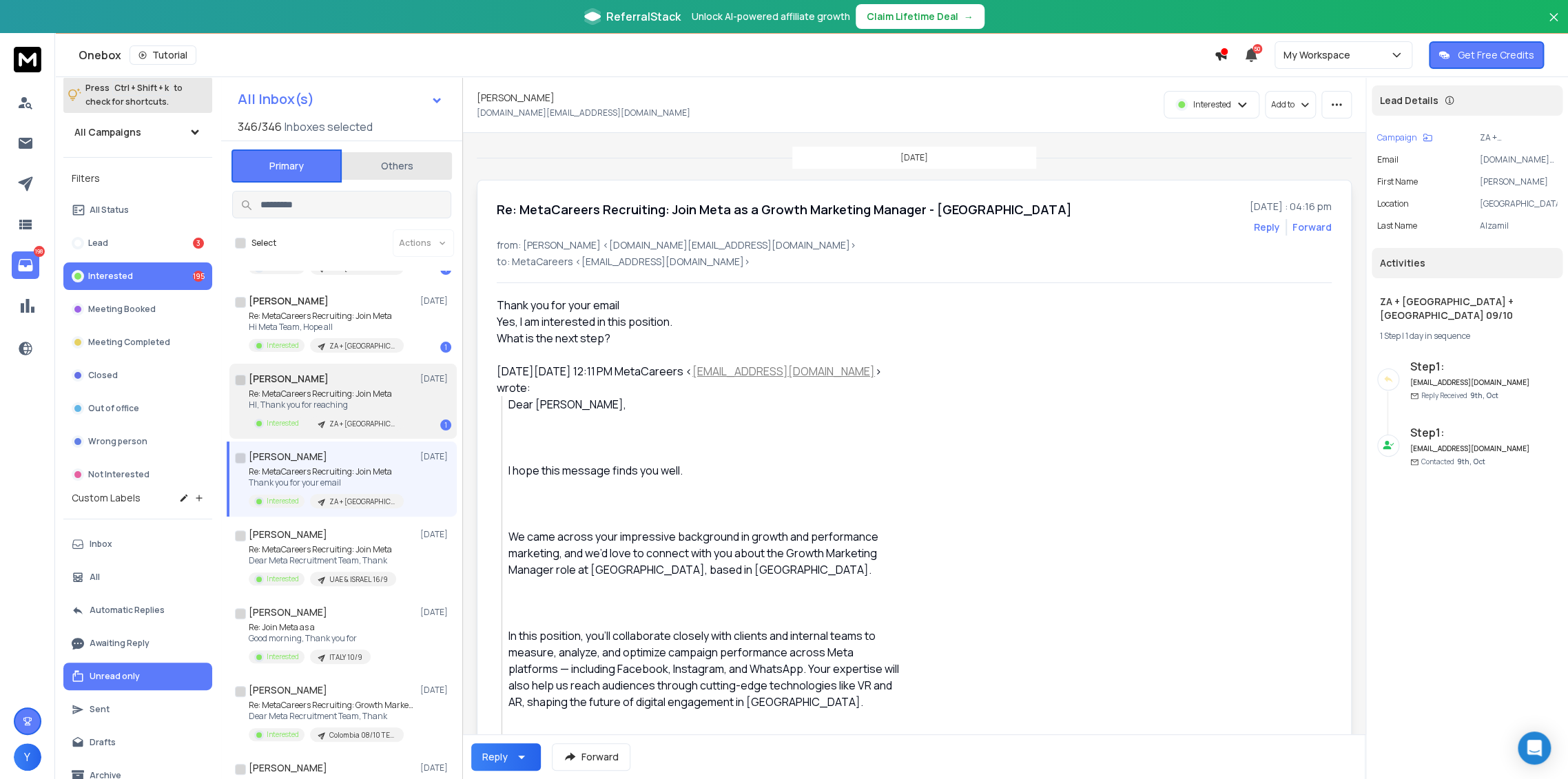
click at [374, 406] on p "HI, Thank you for reaching" at bounding box center [326, 404] width 155 height 11
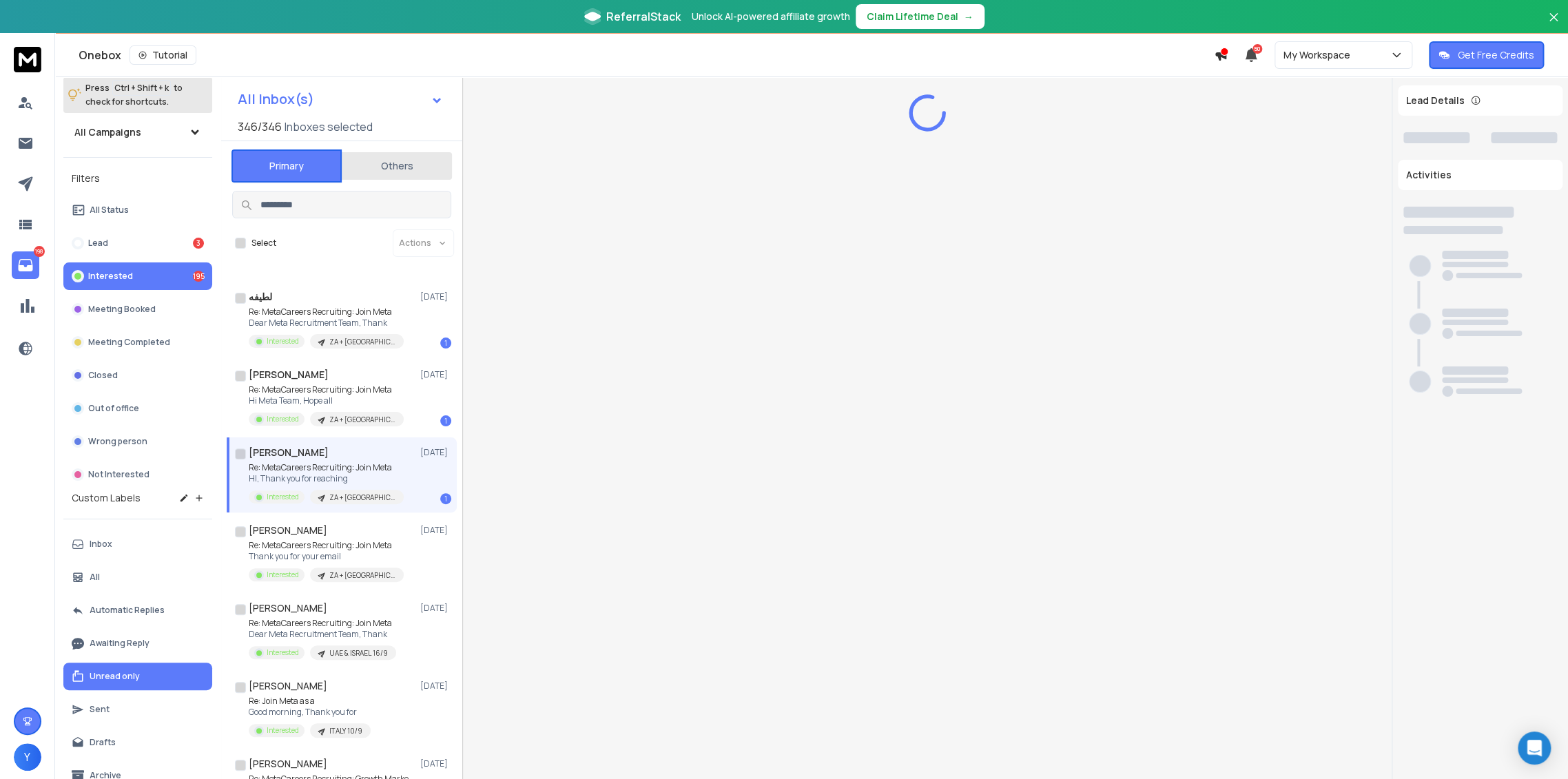
scroll to position [14930, 0]
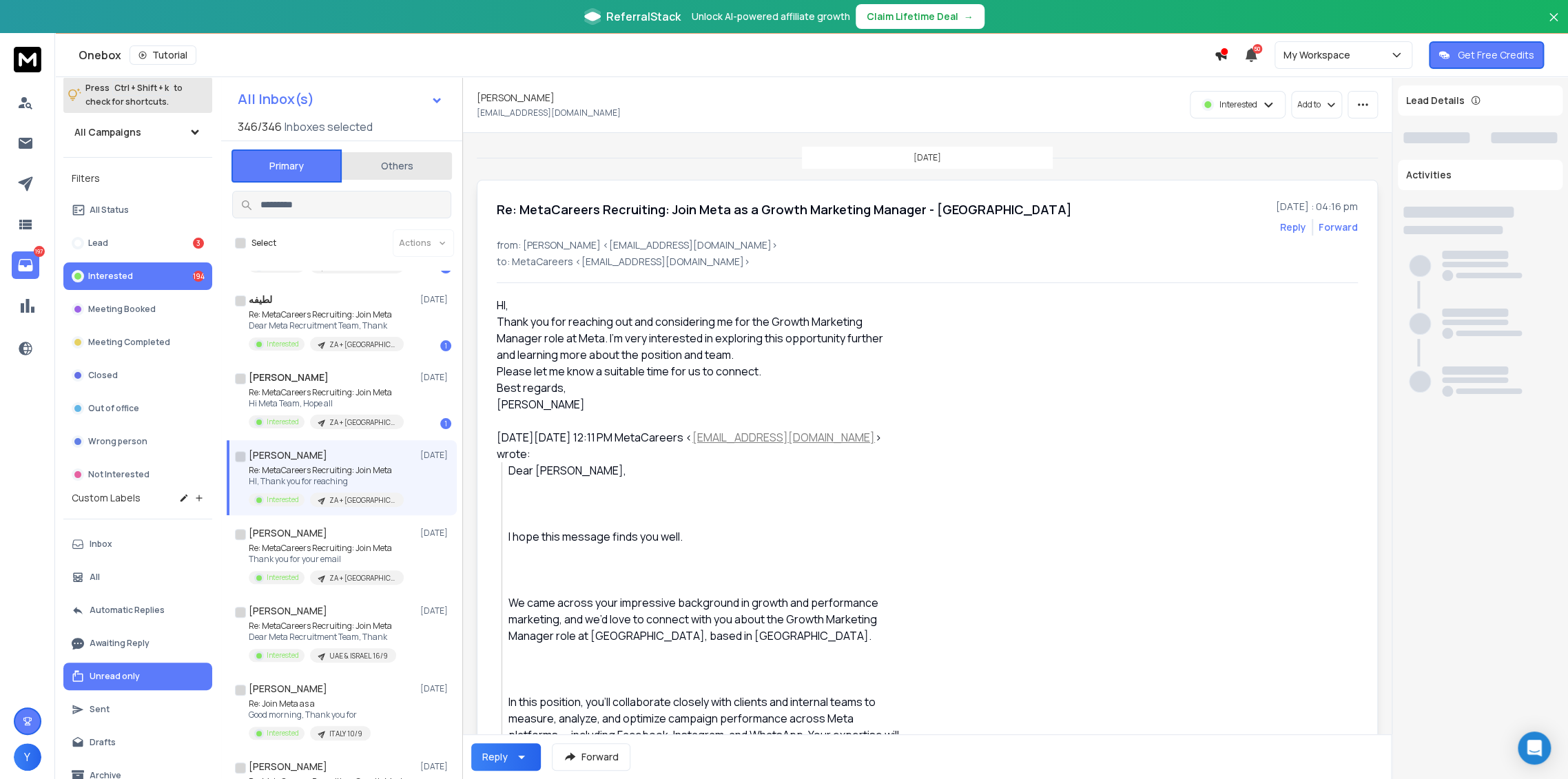
click at [568, 108] on p "ahmedmohamedabdelfattah99@gmail.com" at bounding box center [549, 113] width 144 height 11
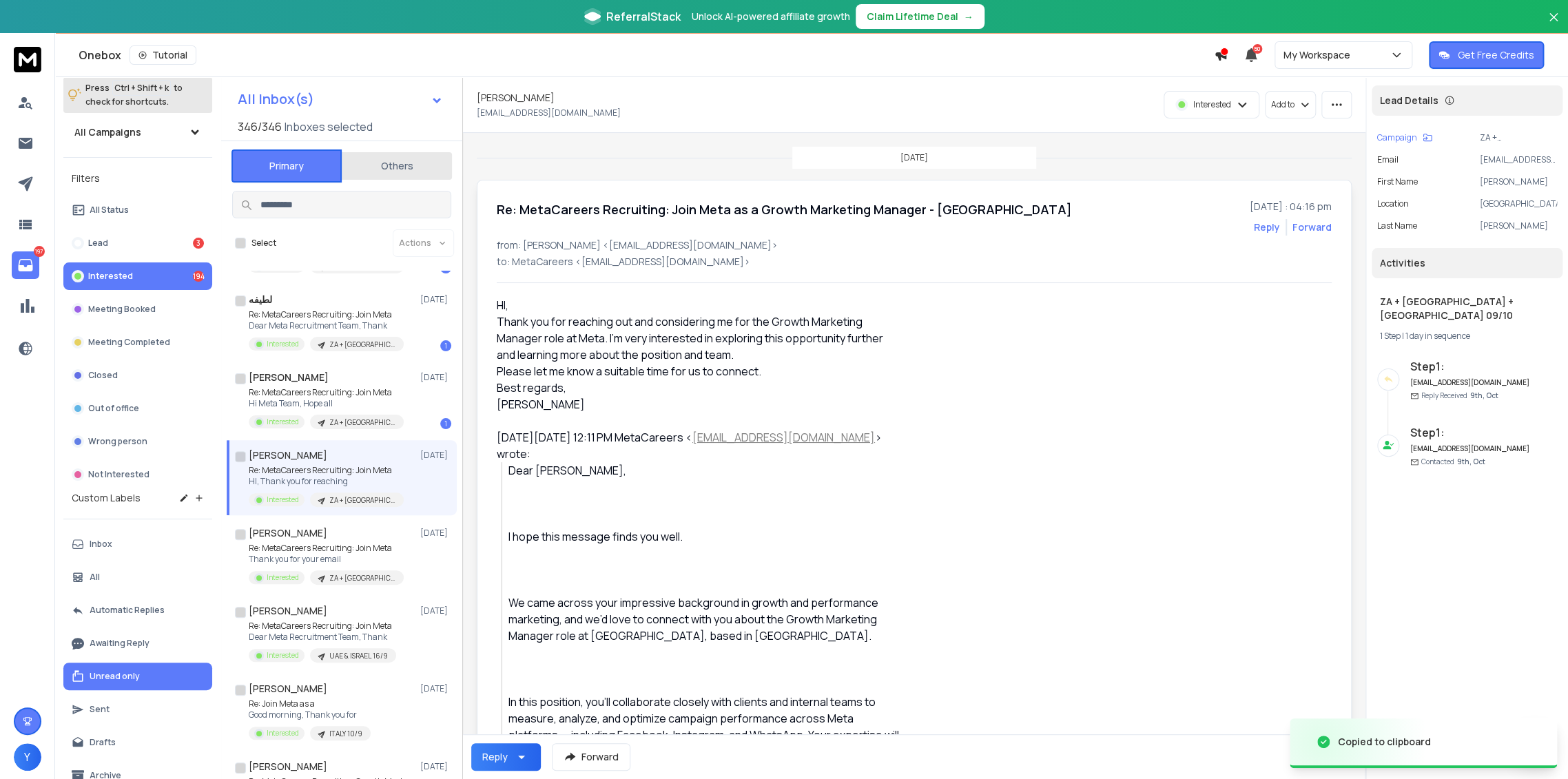
click at [578, 263] on p "to: MetaCareers <hr@careersconnect-exchange.com>" at bounding box center [914, 262] width 835 height 14
drag, startPoint x: 578, startPoint y: 263, endPoint x: 723, endPoint y: 256, distance: 145.2
click at [723, 256] on p "to: MetaCareers <hr@careersconnect-exchange.com>" at bounding box center [914, 262] width 835 height 14
click at [357, 395] on p "Re: MetaCareers Recruiting: Join Meta" at bounding box center [326, 392] width 155 height 11
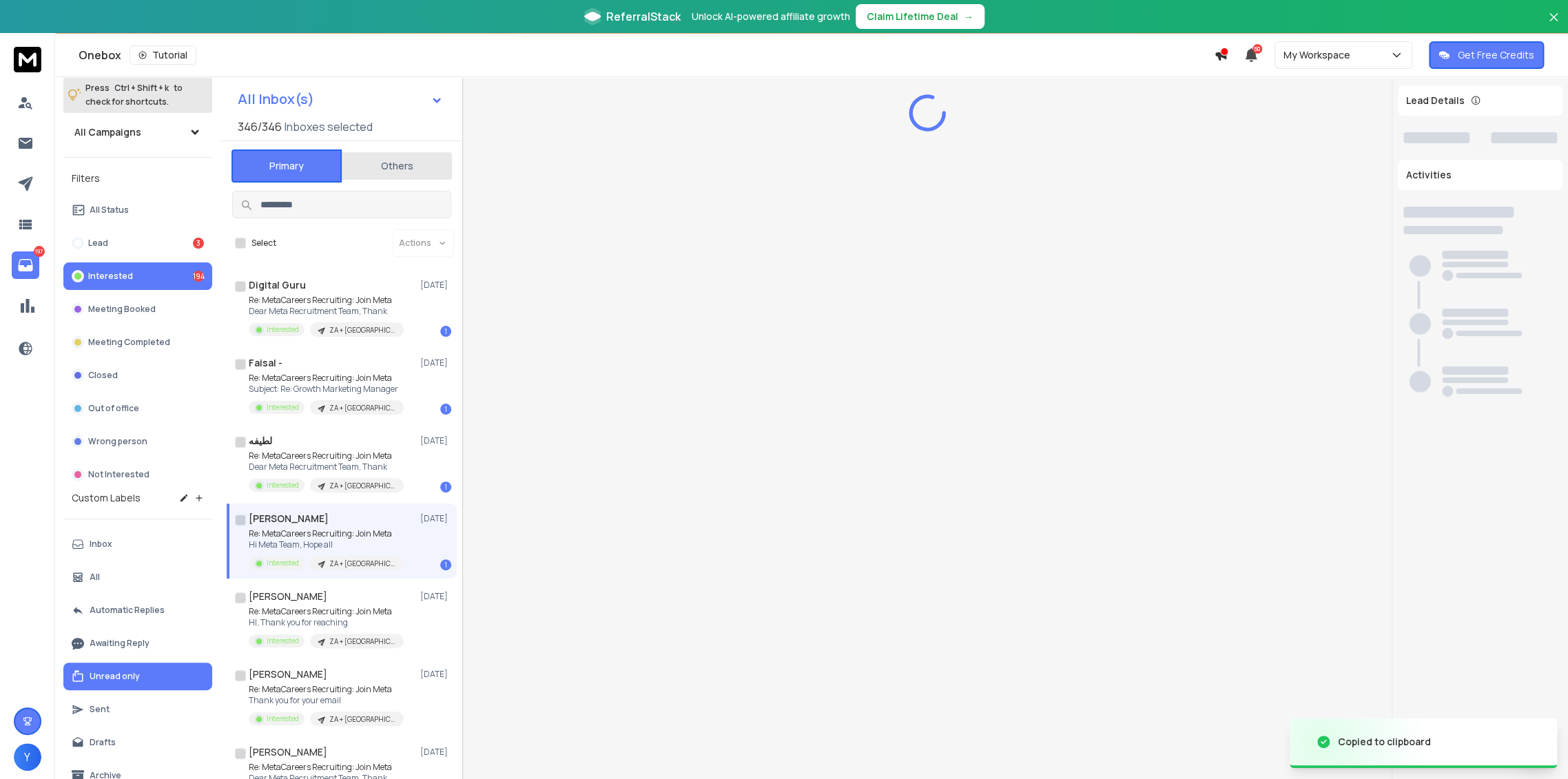
scroll to position [14777, 0]
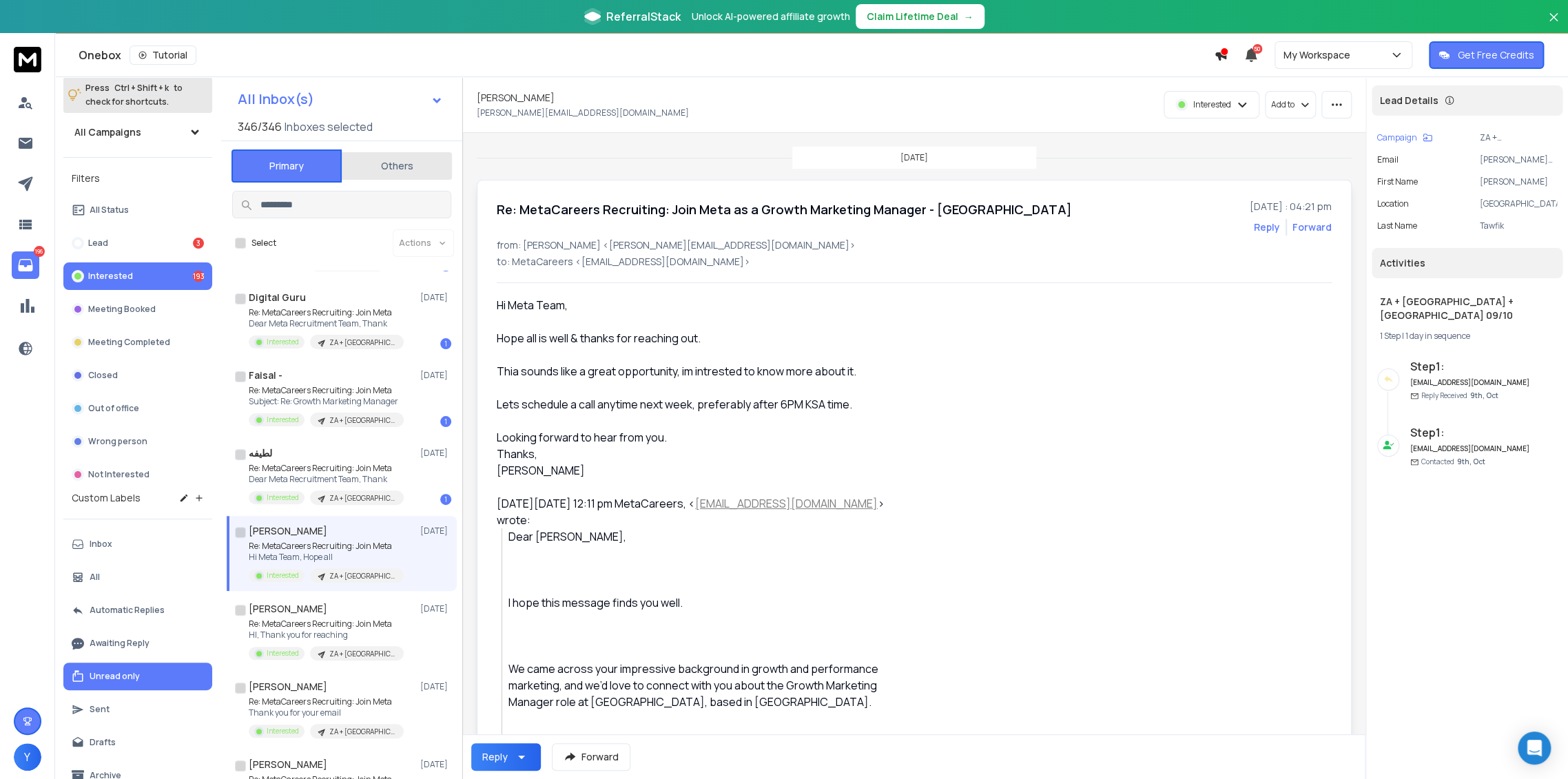
click at [550, 112] on p "youssef.wht@gmail.com" at bounding box center [582, 113] width 212 height 11
click at [581, 262] on p "to: MetaCareers <recruit@careersconnect-jobhub.com>" at bounding box center [914, 262] width 835 height 14
drag, startPoint x: 581, startPoint y: 262, endPoint x: 729, endPoint y: 259, distance: 148.0
click at [729, 259] on p "to: MetaCareers <recruit@careersconnect-jobhub.com>" at bounding box center [914, 262] width 835 height 14
click at [401, 465] on p "Re: MetaCareers Recruiting: Join Meta" at bounding box center [326, 468] width 155 height 11
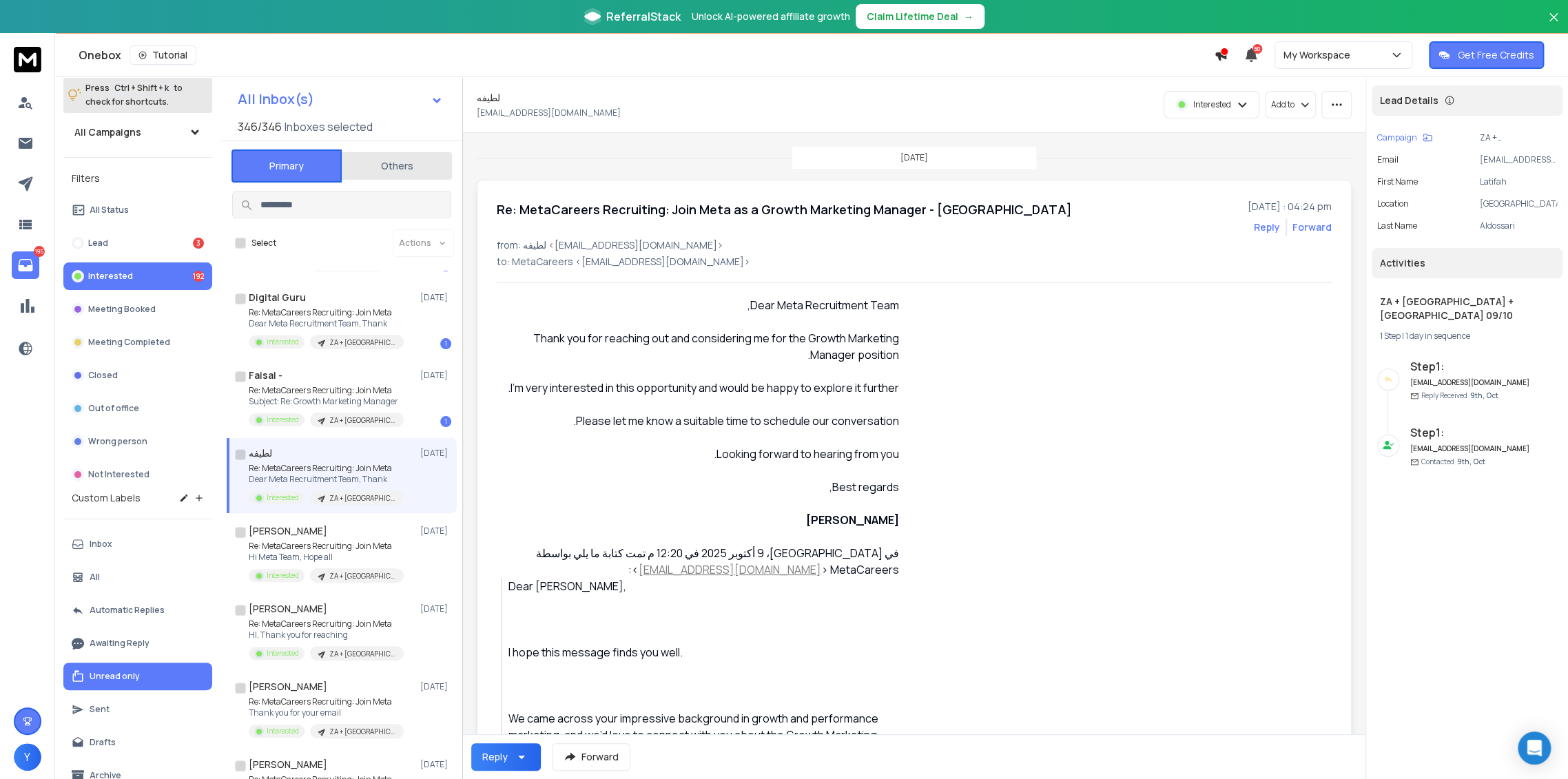
click at [533, 114] on p "latifaaaaahh44@gmail.com" at bounding box center [549, 113] width 144 height 11
click at [575, 265] on p "to: MetaCareers <hr@careersconnectcandidates.com>" at bounding box center [914, 262] width 835 height 14
drag, startPoint x: 575, startPoint y: 265, endPoint x: 726, endPoint y: 260, distance: 151.1
click at [726, 260] on p "to: MetaCareers <hr@careersconnectcandidates.com>" at bounding box center [914, 262] width 835 height 14
click at [375, 407] on div "Re: MetaCareers Recruiting: Join Meta Subject: Re: Growth Marketing Manager Int…" at bounding box center [326, 406] width 155 height 42
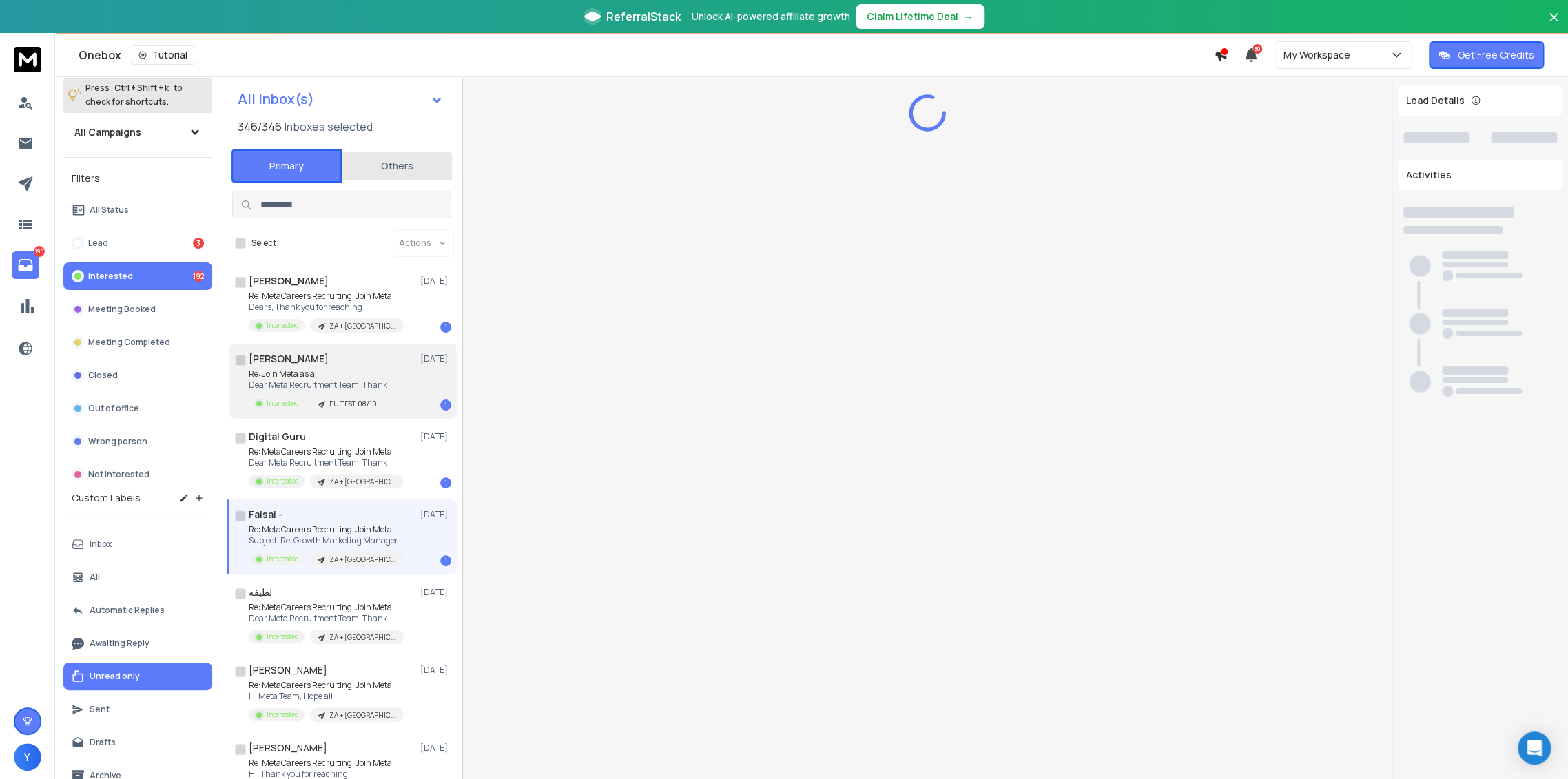
scroll to position [14624, 0]
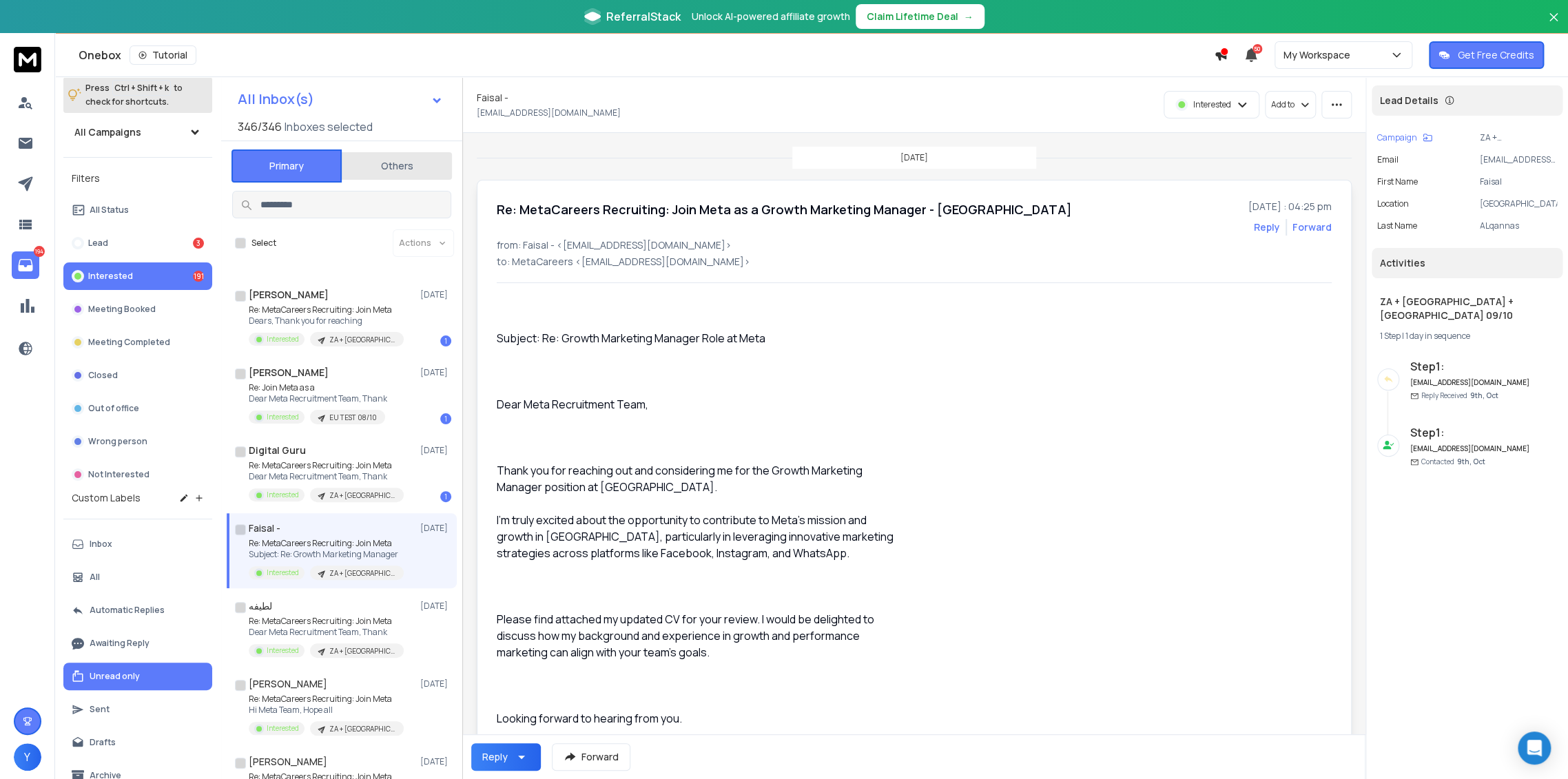
click at [546, 114] on p "fi9l1122@gmail.com" at bounding box center [549, 113] width 144 height 11
click at [567, 259] on p "to: MetaCareers <hr@careersconnectfuturepath.com>" at bounding box center [914, 262] width 835 height 14
click at [579, 265] on p "to: MetaCareers <hr@careersconnectfuturepath.com>" at bounding box center [914, 262] width 835 height 14
drag, startPoint x: 579, startPoint y: 265, endPoint x: 719, endPoint y: 265, distance: 140.0
click at [719, 265] on p "to: MetaCareers <hr@careersconnectfuturepath.com>" at bounding box center [914, 262] width 835 height 14
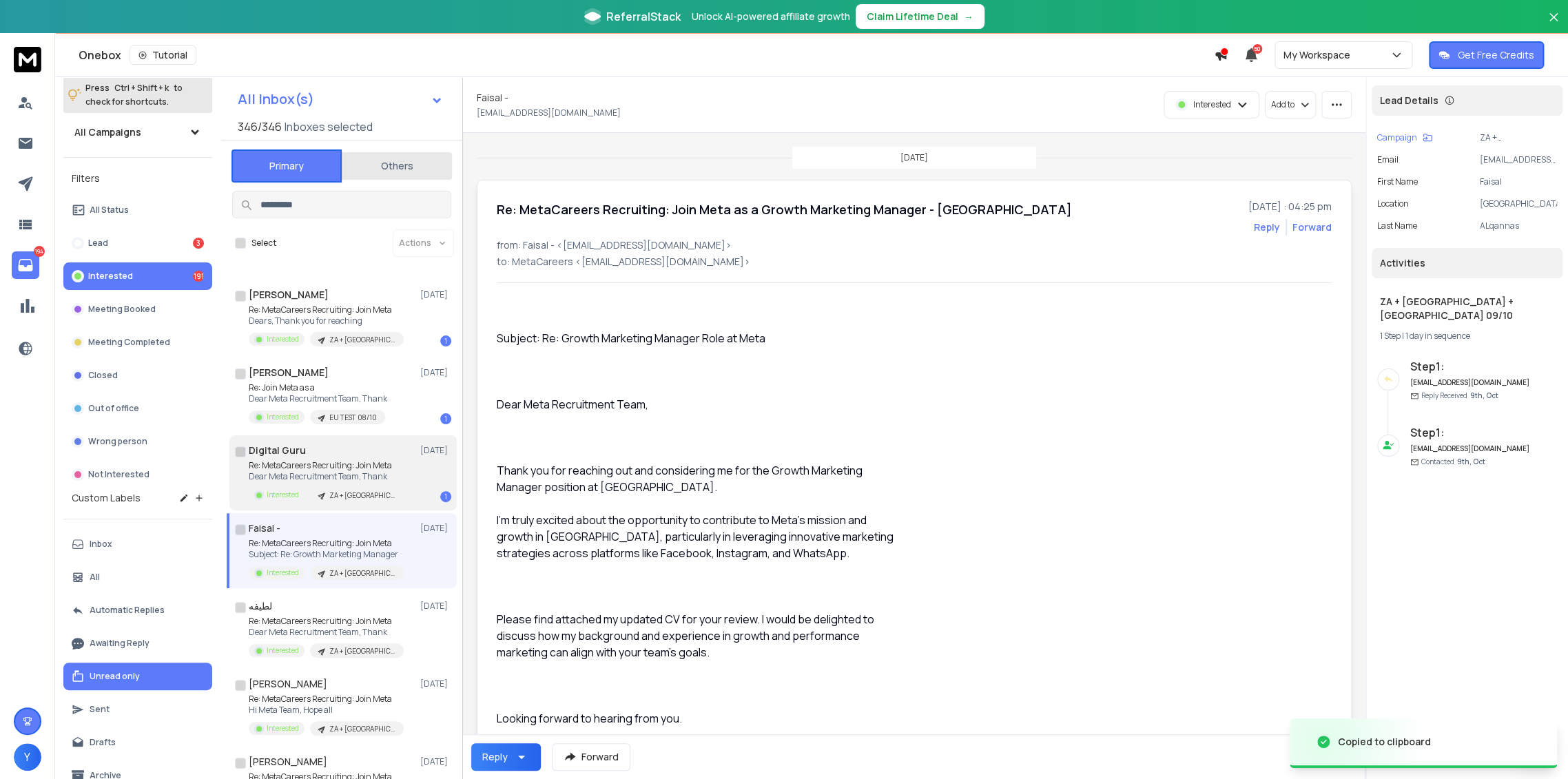
click at [386, 442] on div "Digital Guru 09 Oct Re: MetaCareers Recruiting: Join Meta Dear Meta Recruitment…" at bounding box center [343, 473] width 228 height 75
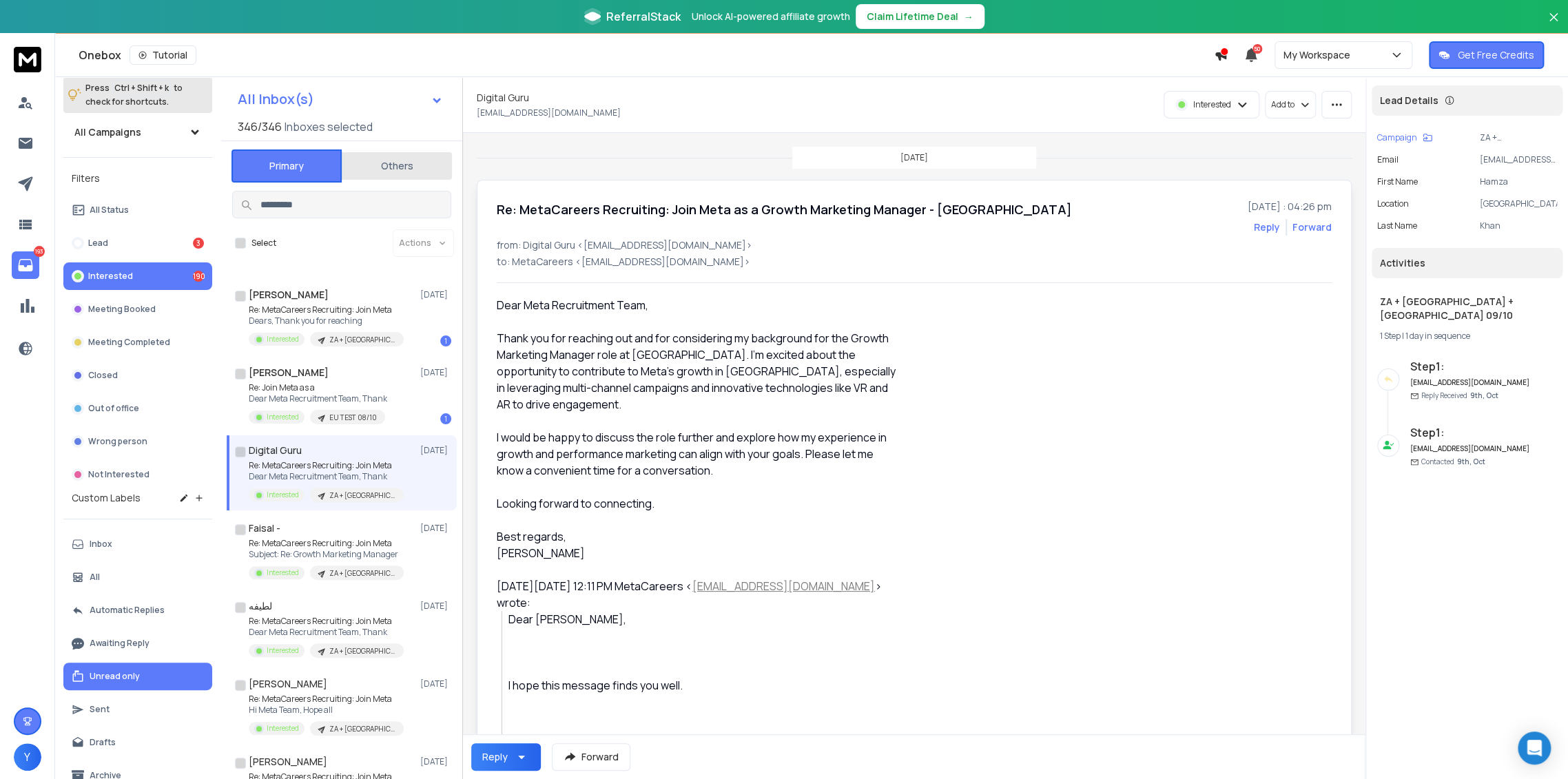
click at [549, 111] on p "digitalgur01@gmail.com" at bounding box center [549, 113] width 144 height 11
click at [586, 261] on p "to: MetaCareers <recruit@careersconnectworklife.com>" at bounding box center [914, 262] width 835 height 14
drag, startPoint x: 586, startPoint y: 261, endPoint x: 724, endPoint y: 264, distance: 138.0
click at [724, 264] on p "to: MetaCareers <recruit@careersconnectworklife.com>" at bounding box center [914, 262] width 835 height 14
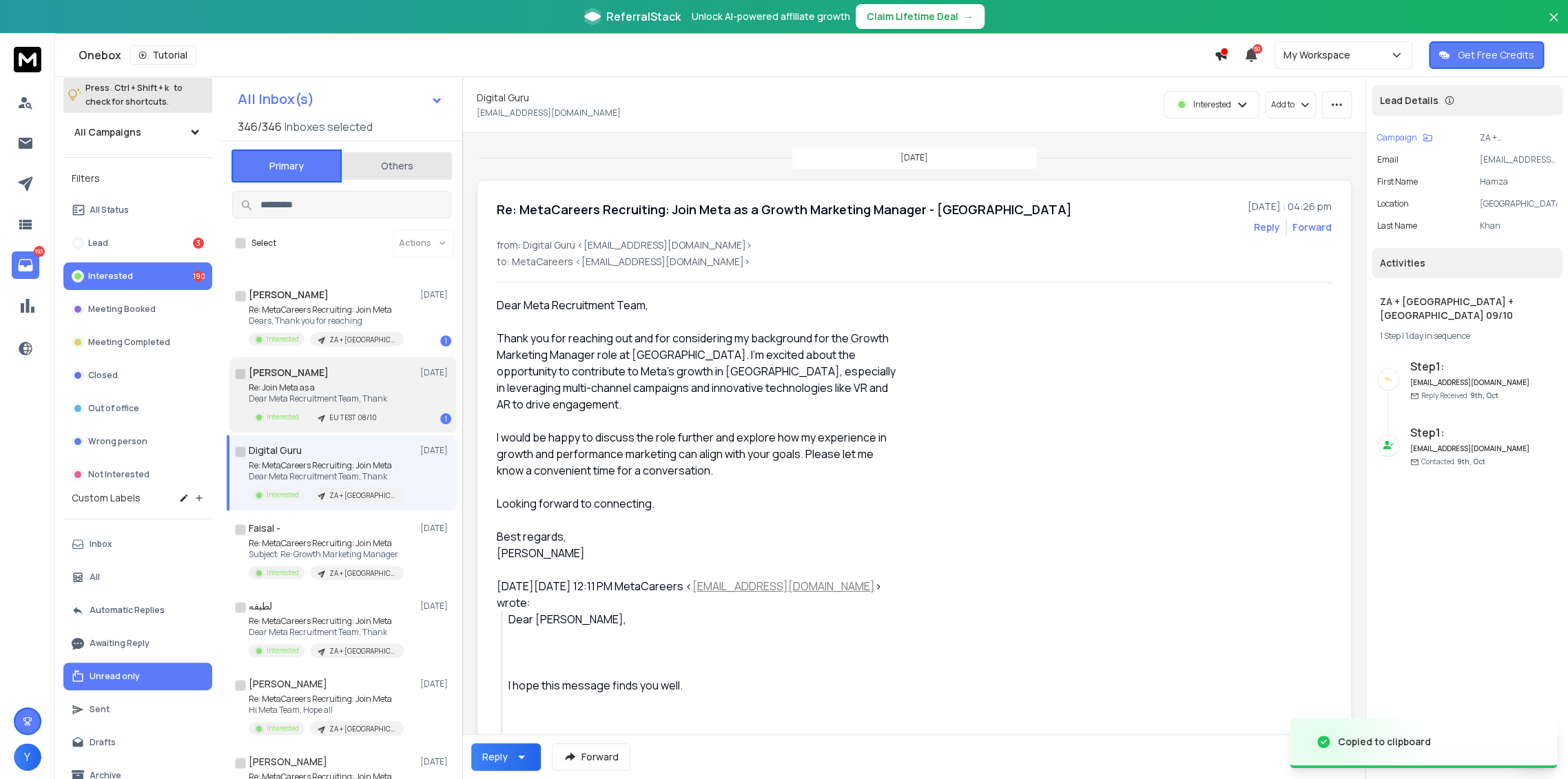
click at [382, 379] on div "Joshua Cardozo 09 Oct Re: Join Meta as a Dear Meta Recruitment Team, Thank Inte…" at bounding box center [349, 395] width 202 height 59
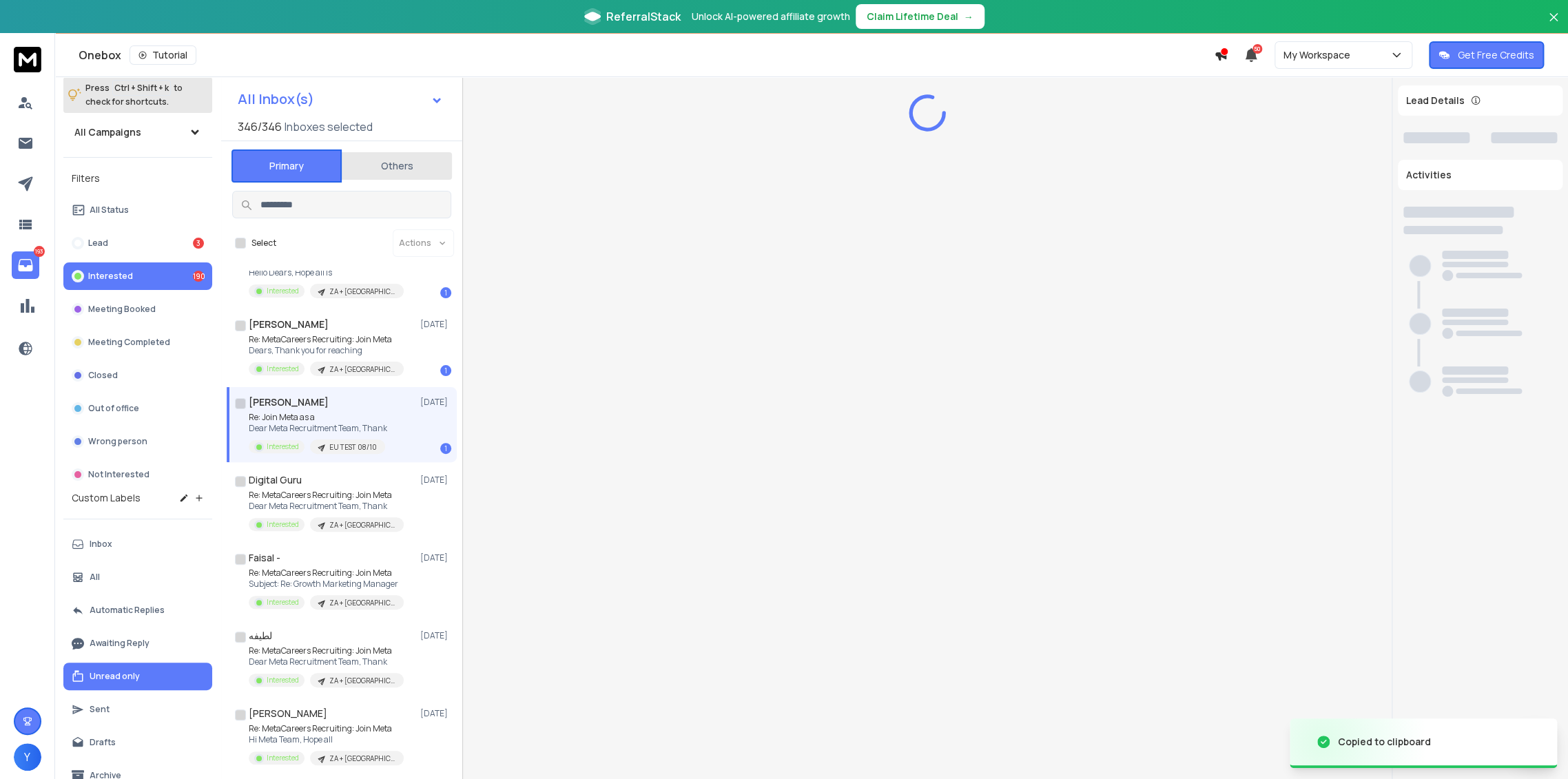
scroll to position [14471, 0]
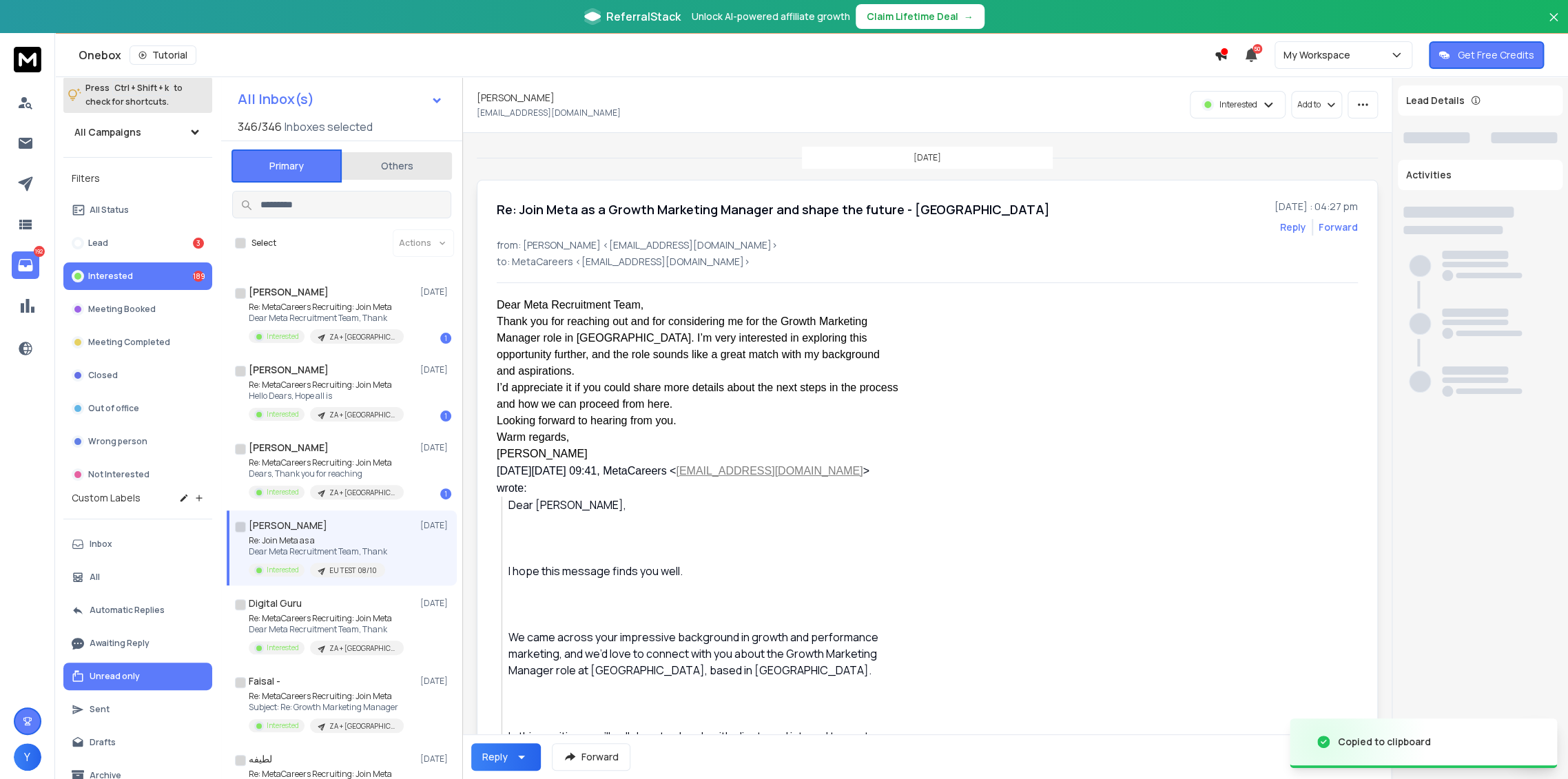
click at [541, 113] on p "cardozojoshua07@gmail.com" at bounding box center [549, 113] width 144 height 11
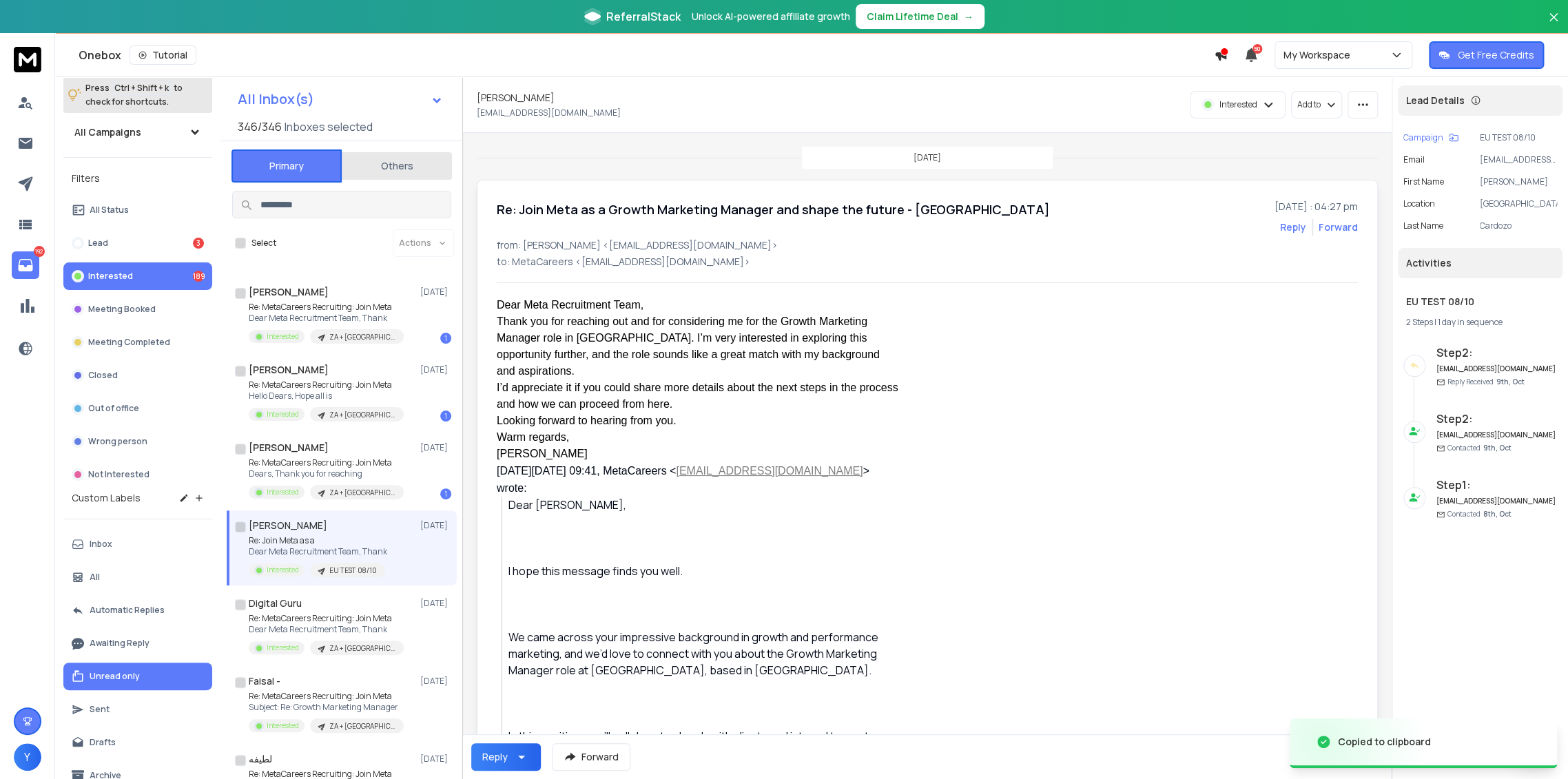
click at [578, 262] on p "to: MetaCareers <info@careersconnectpathway.com>" at bounding box center [927, 262] width 861 height 14
drag, startPoint x: 578, startPoint y: 262, endPoint x: 717, endPoint y: 256, distance: 139.1
click at [717, 256] on p "to: MetaCareers <info@careersconnectpathway.com>" at bounding box center [927, 262] width 861 height 14
click at [388, 442] on div "mostafa elgendy 09 Oct" at bounding box center [349, 447] width 202 height 14
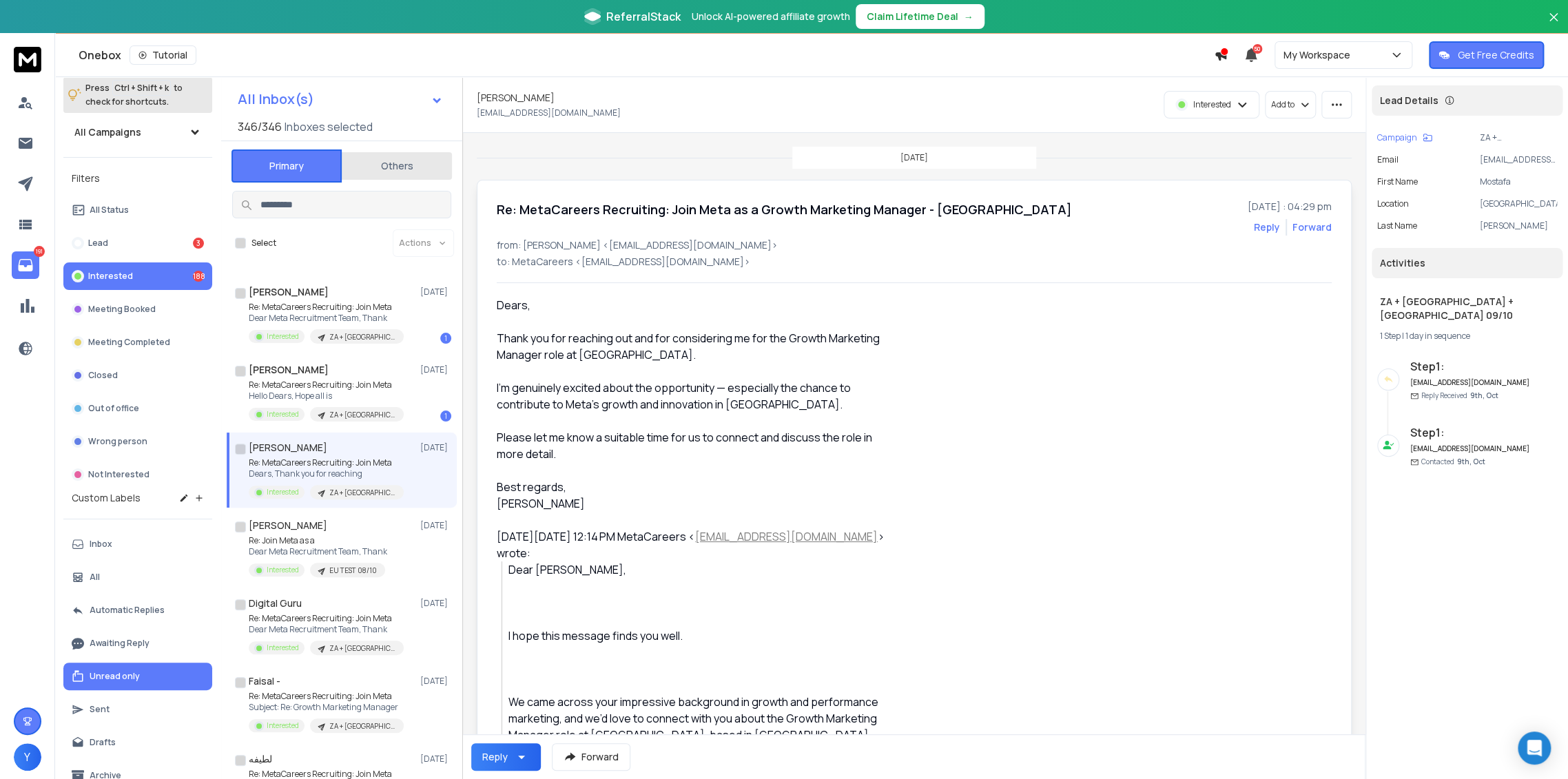
click at [550, 117] on p "m.elgendy007@gmail.com" at bounding box center [549, 113] width 144 height 11
click at [590, 260] on p "to: MetaCareers <info@careersconnectcenter.com>" at bounding box center [914, 262] width 835 height 14
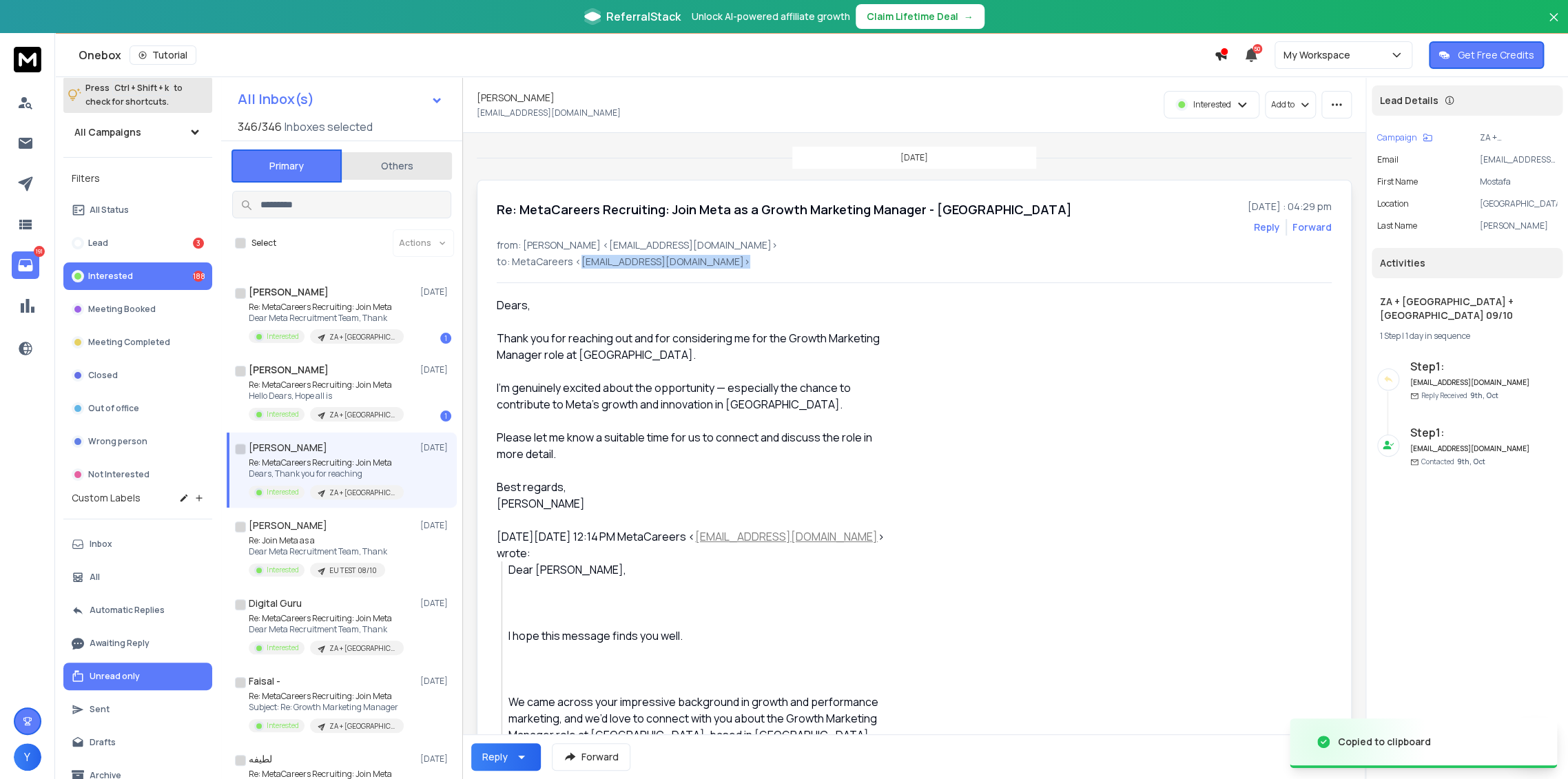
drag, startPoint x: 590, startPoint y: 260, endPoint x: 711, endPoint y: 263, distance: 121.0
click at [711, 263] on p "to: MetaCareers <info@careersconnectcenter.com>" at bounding box center [914, 262] width 835 height 14
click at [384, 376] on div "shiref elgazar 09 Oct" at bounding box center [349, 369] width 202 height 14
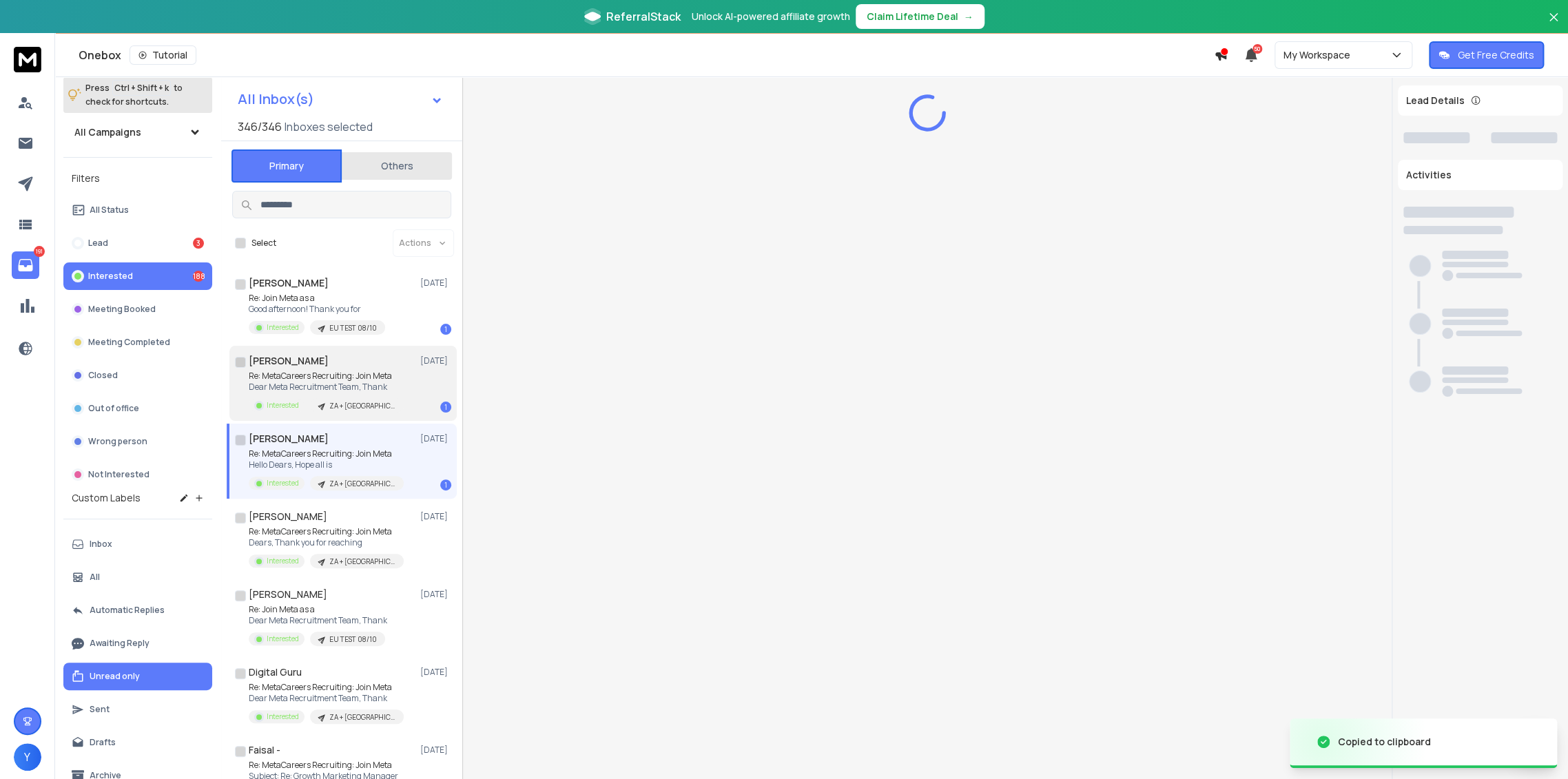
scroll to position [14395, 0]
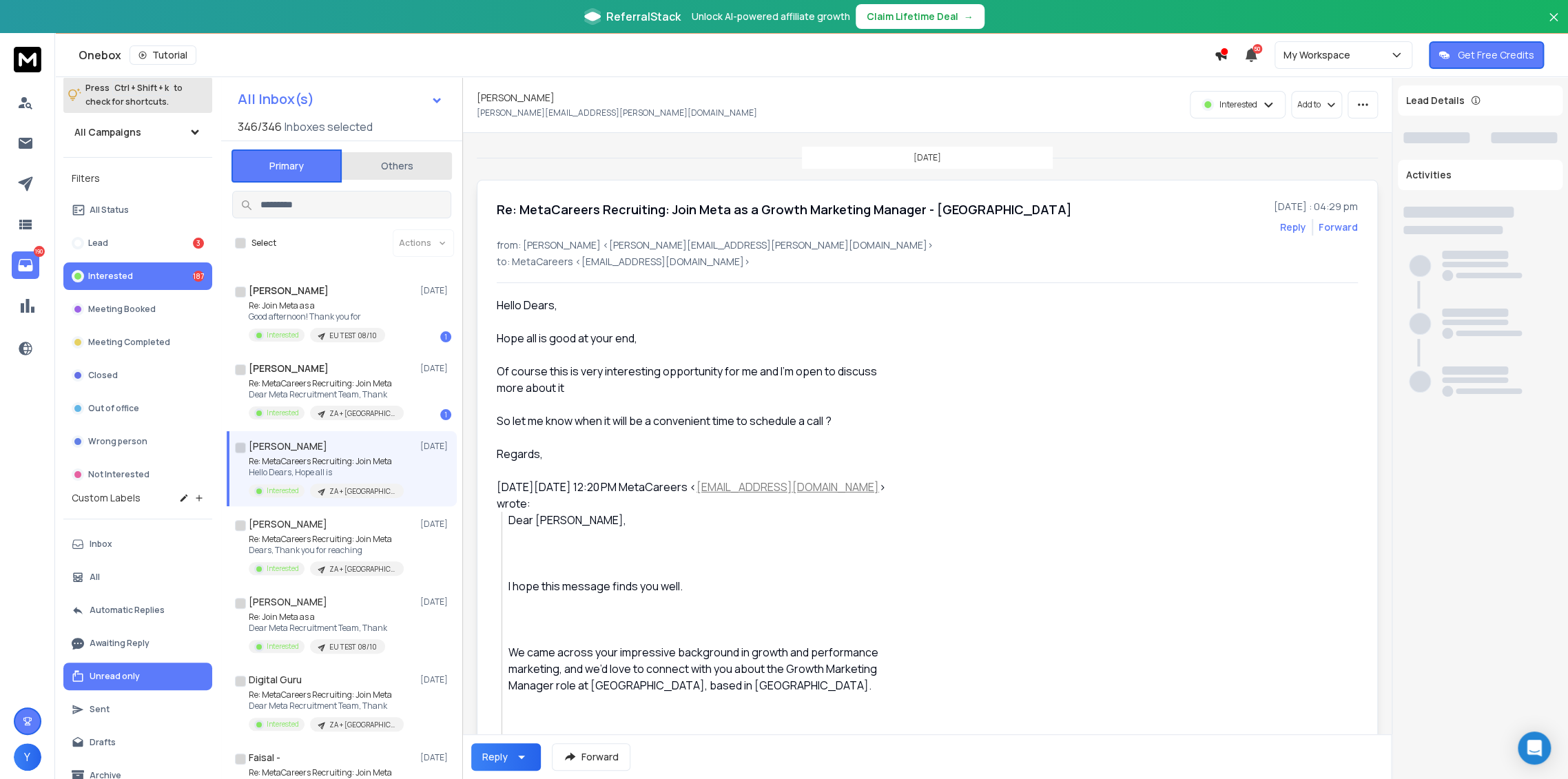
click at [553, 111] on p "shiref.elgazar@gmail.com" at bounding box center [616, 113] width 280 height 11
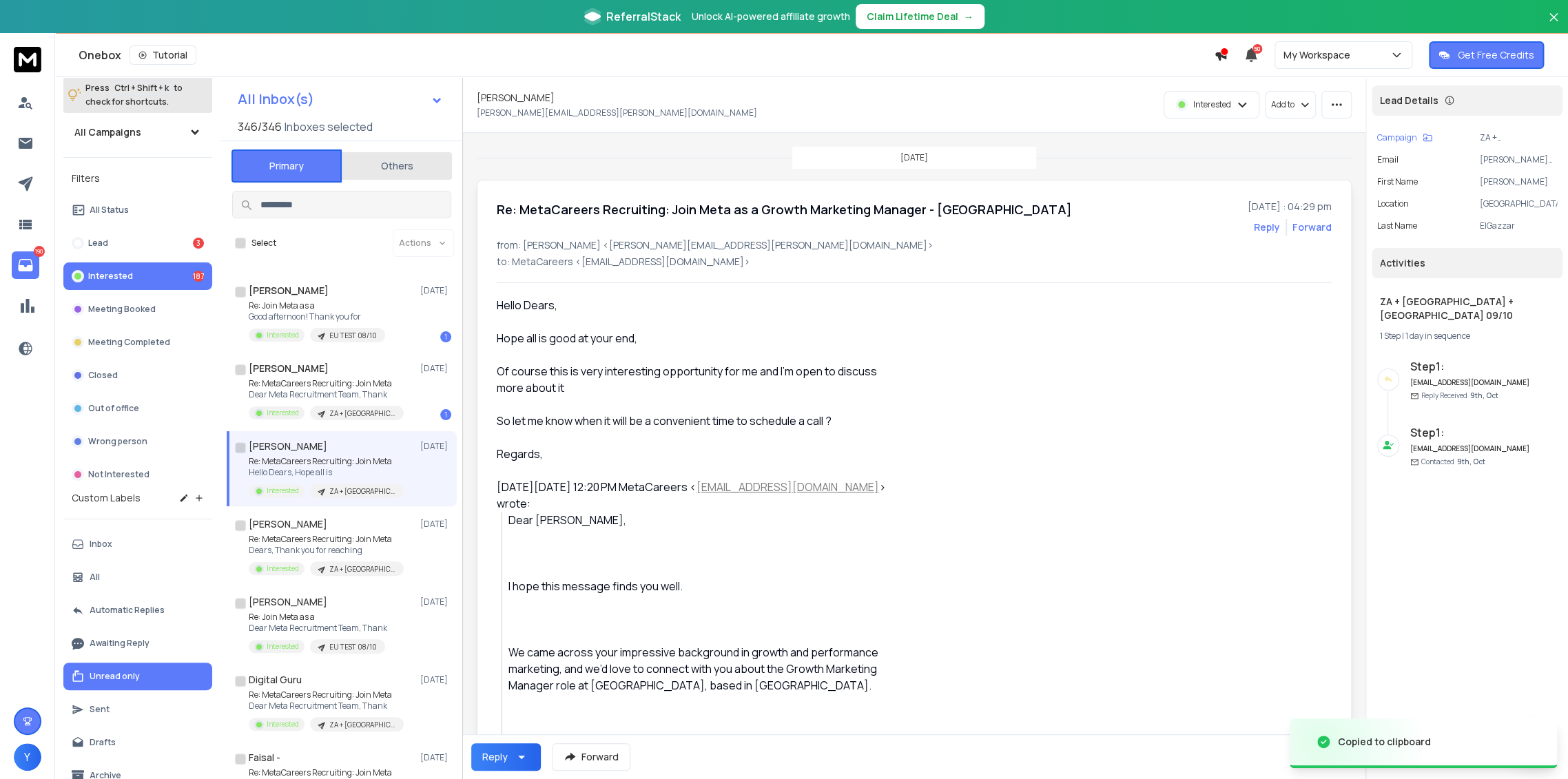
click at [576, 259] on p "to: MetaCareers <recruit@careersconnect-community.com>" at bounding box center [914, 262] width 835 height 14
drag, startPoint x: 576, startPoint y: 259, endPoint x: 746, endPoint y: 267, distance: 170.2
click at [746, 267] on p "to: MetaCareers <recruit@careersconnect-community.com>" at bounding box center [914, 262] width 835 height 14
click at [373, 392] on p "Dear Meta Recruitment Team, Thank" at bounding box center [326, 394] width 155 height 11
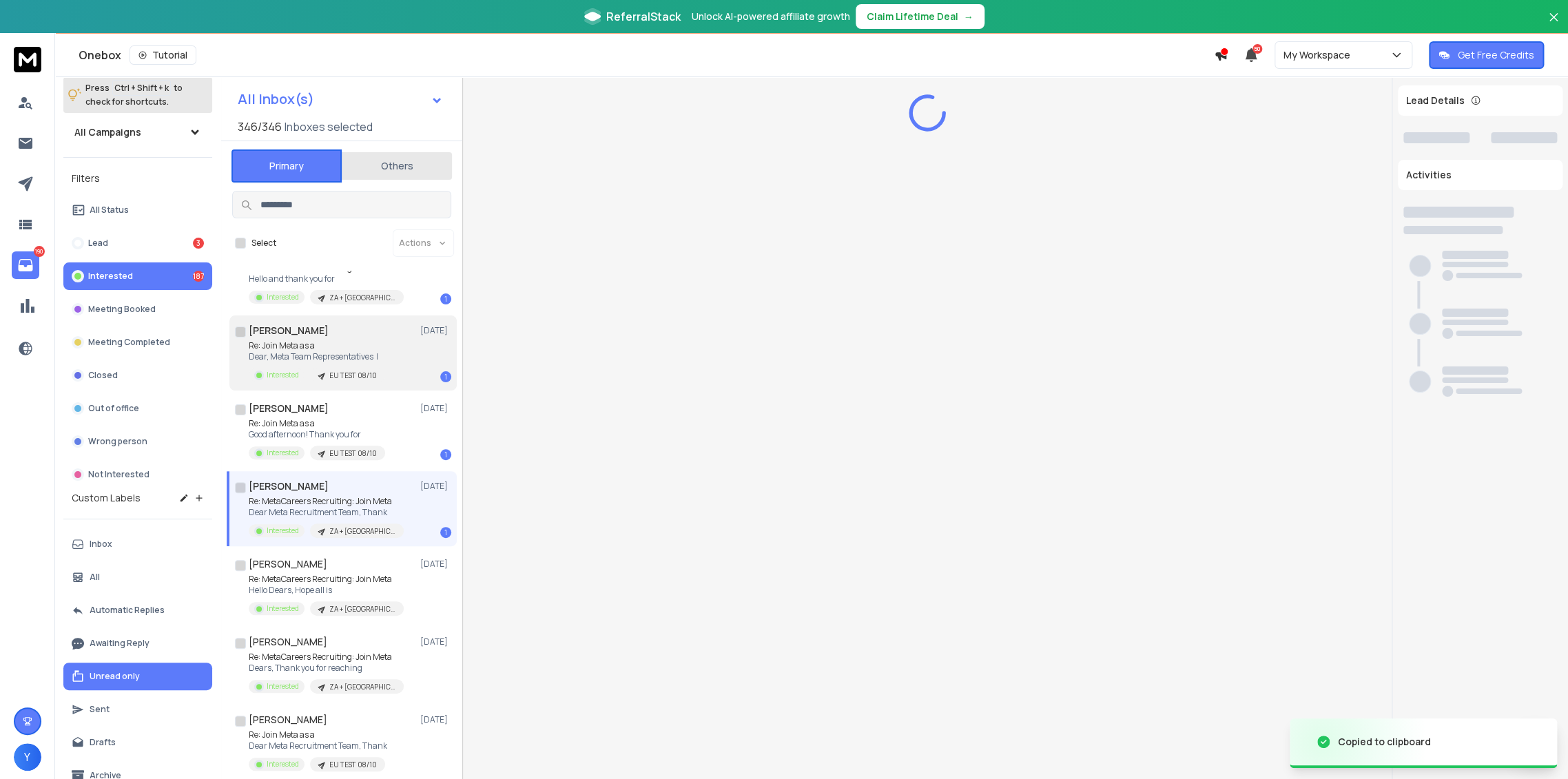
scroll to position [14242, 0]
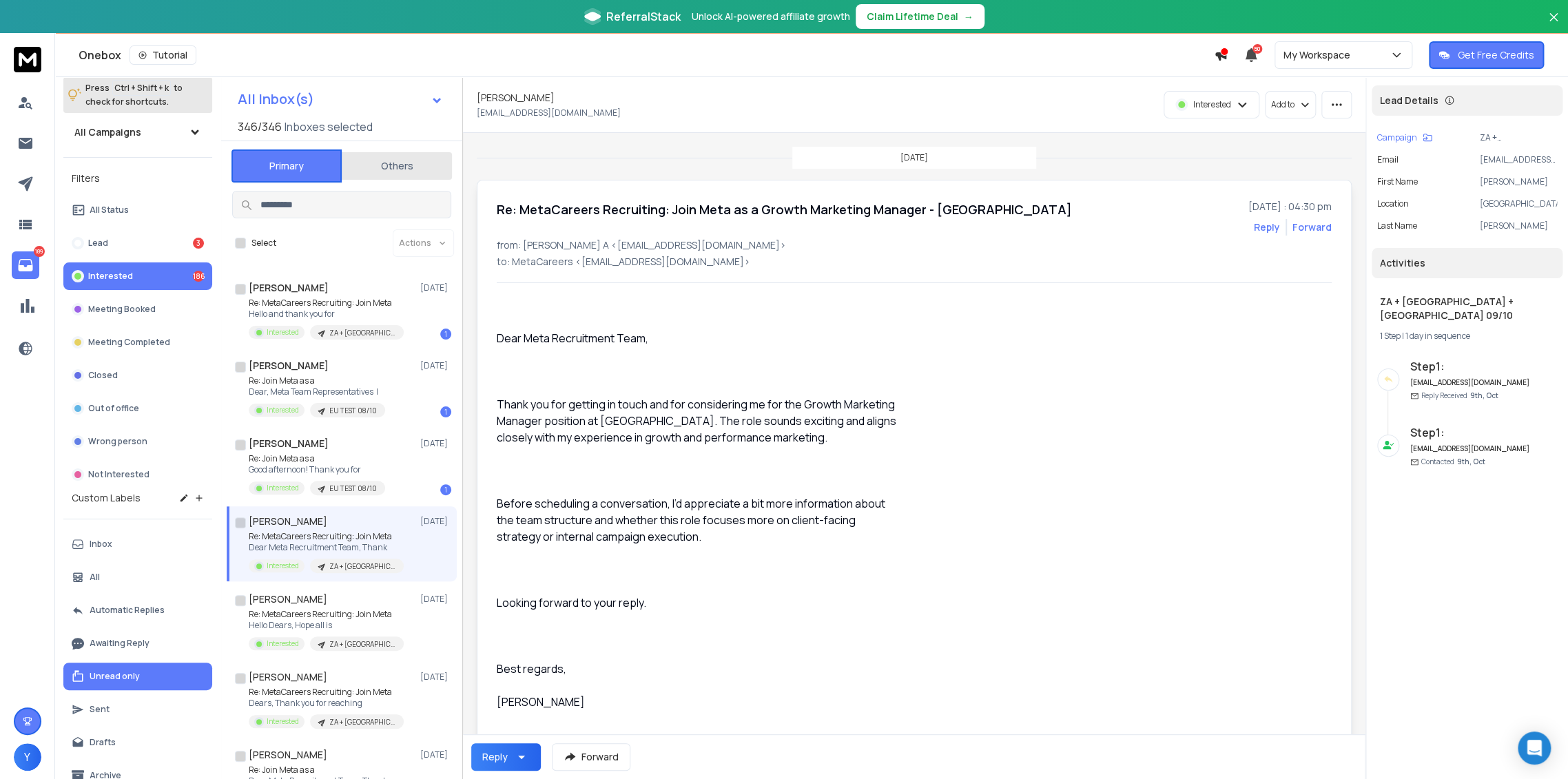
click at [542, 109] on p "adn.alq@gmail.com" at bounding box center [549, 113] width 144 height 11
click at [575, 259] on p "to: MetaCareers <employee@careersconnectadvisor.com>" at bounding box center [914, 262] width 835 height 14
drag, startPoint x: 575, startPoint y: 259, endPoint x: 741, endPoint y: 258, distance: 166.0
click at [741, 258] on p "to: MetaCareers <employee@careersconnectadvisor.com>" at bounding box center [914, 262] width 835 height 14
click at [386, 433] on div "Dmitry Vlasov 09 Oct Re: Join Meta as a Good afternoon! Thank you for Intereste…" at bounding box center [343, 465] width 228 height 75
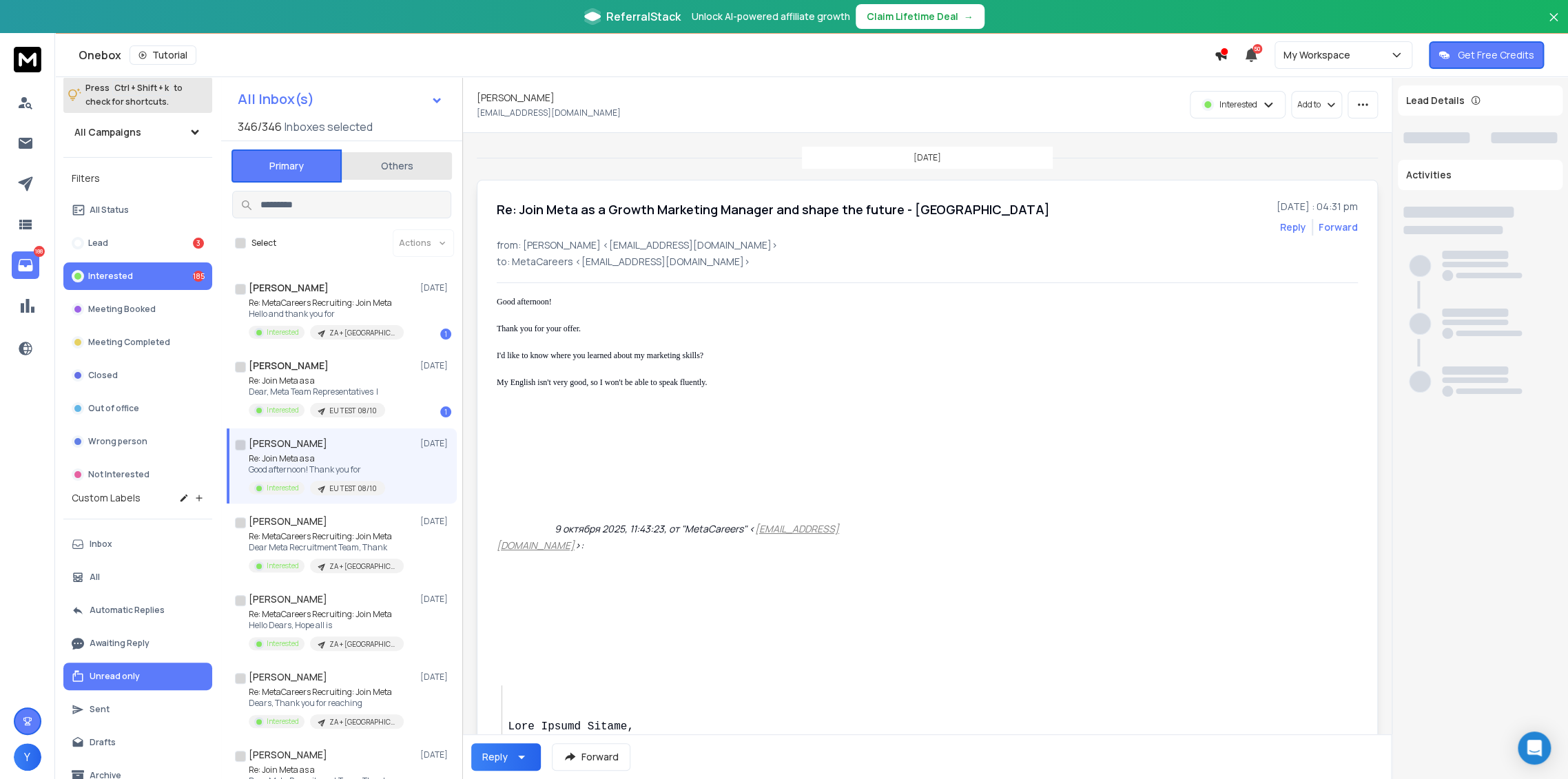
click at [547, 113] on div "Dmitry Vlasov Dmitry Vlasov vlasoff_d@ukr.net" at bounding box center [700, 104] width 446 height 28
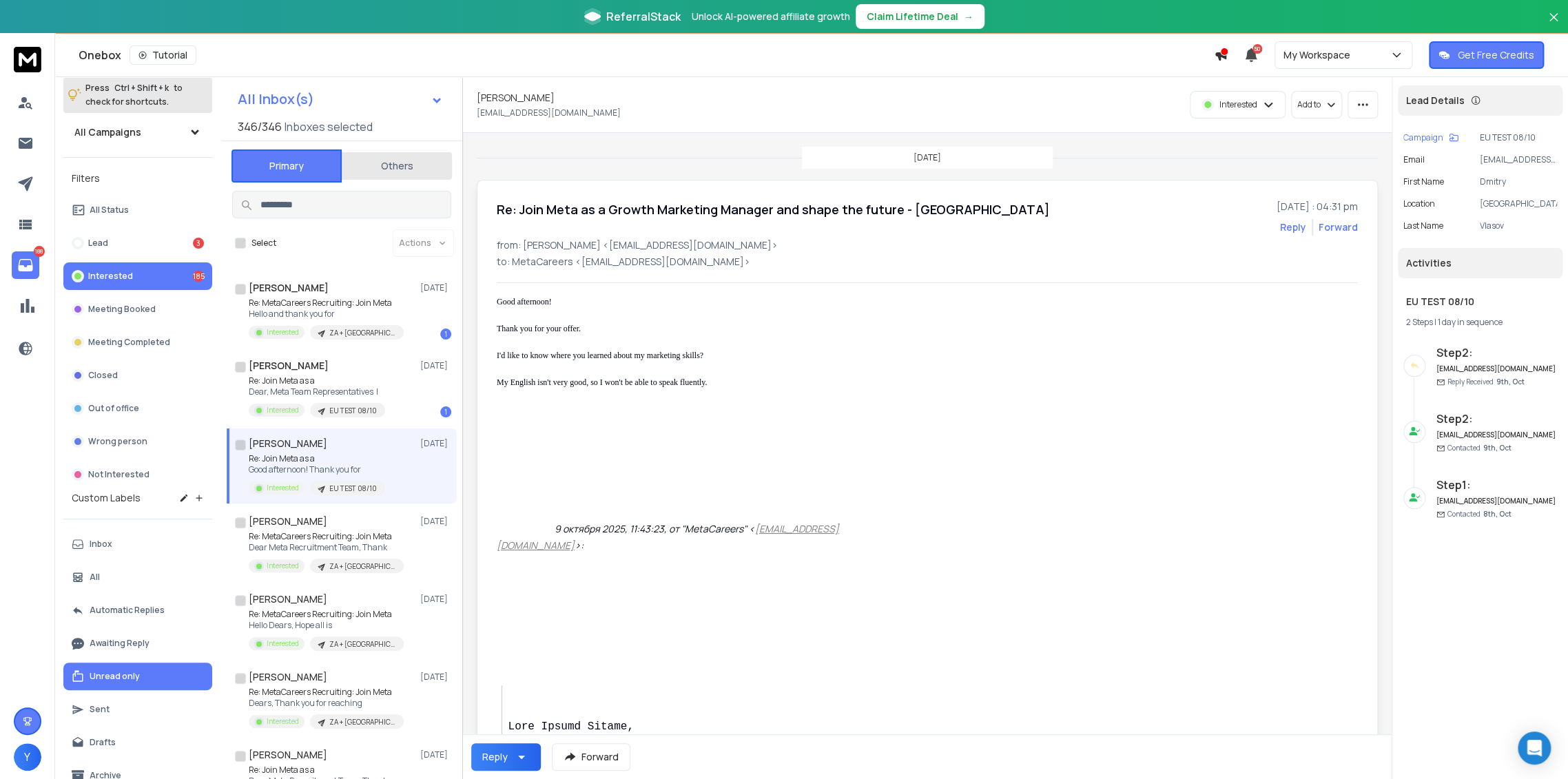
click at [531, 116] on p "vlasoff_d@ukr.net" at bounding box center [549, 113] width 144 height 11
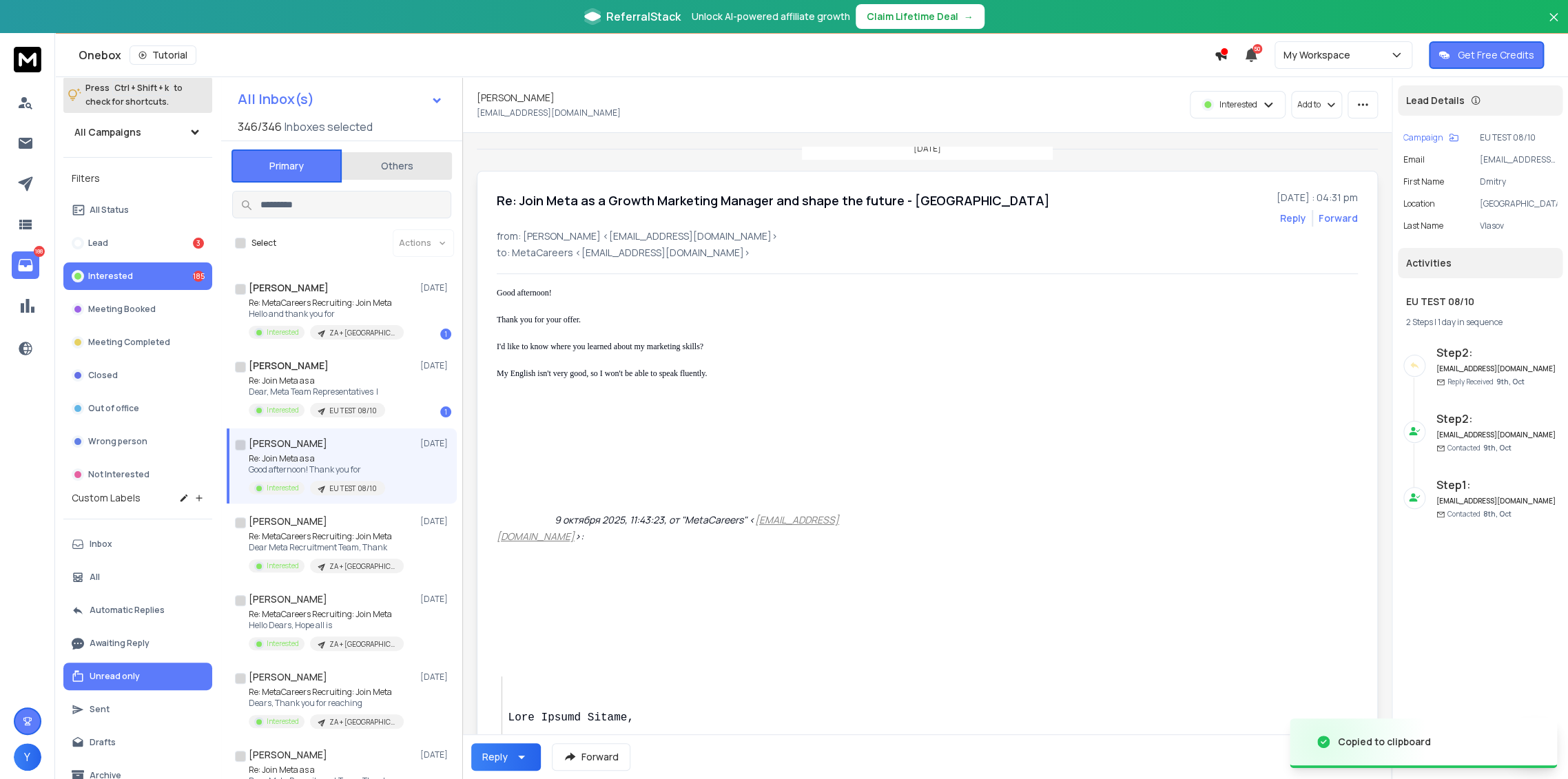
scroll to position [0, 0]
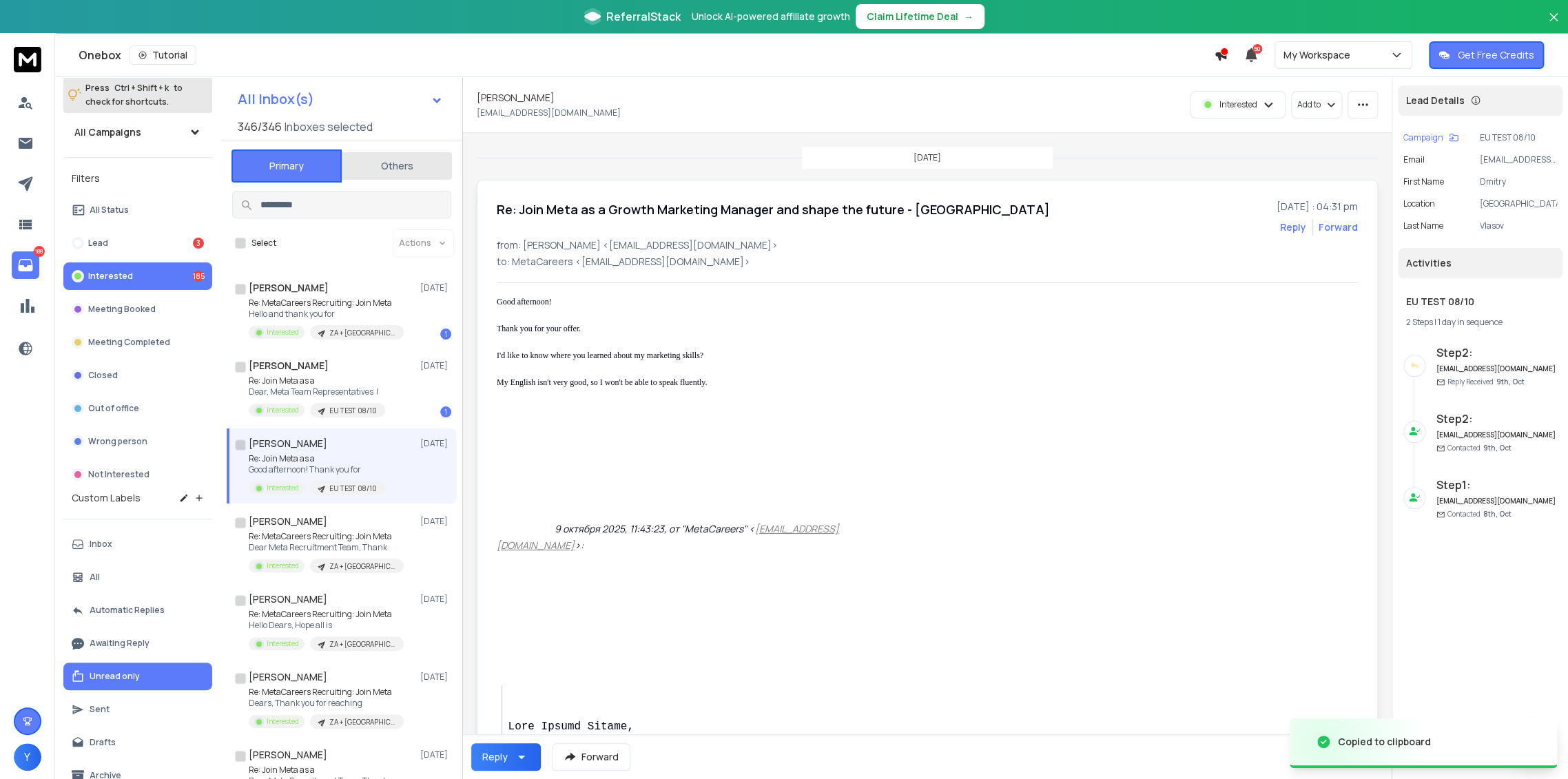
click at [590, 264] on p "to: MetaCareers <works@careersconnectglobaljobs.com>" at bounding box center [927, 262] width 861 height 14
drag, startPoint x: 591, startPoint y: 264, endPoint x: 744, endPoint y: 262, distance: 153.0
click at [744, 262] on p "to: MetaCareers <works@careersconnectglobaljobs.com>" at bounding box center [927, 262] width 861 height 14
click at [412, 381] on div "Re: Join Meta as a Dear, Meta Team Representatives I Interested EU TEST 08/10 1" at bounding box center [349, 396] width 202 height 42
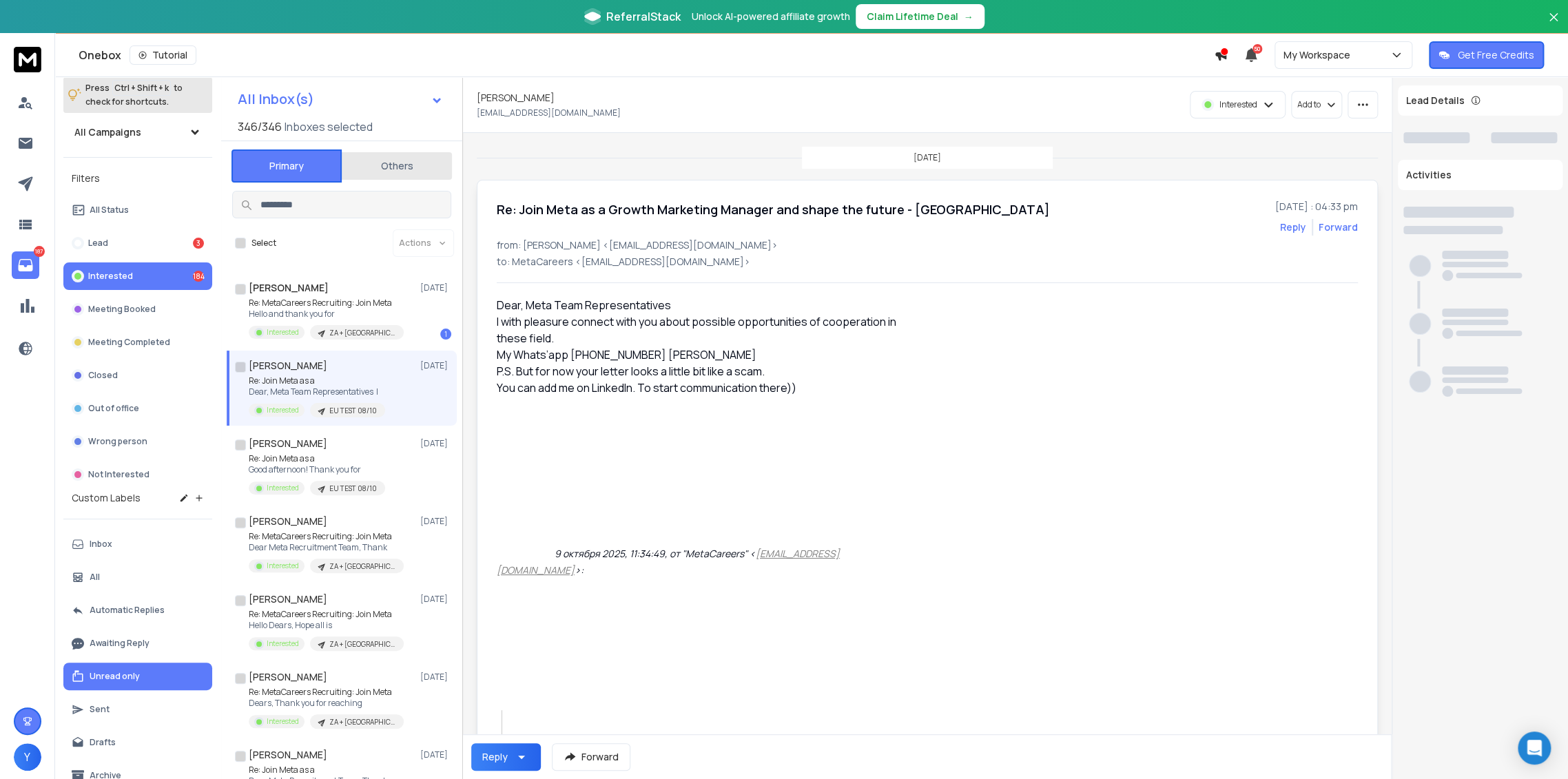
click at [529, 115] on p "anastasia_@ukr.net" at bounding box center [549, 113] width 144 height 11
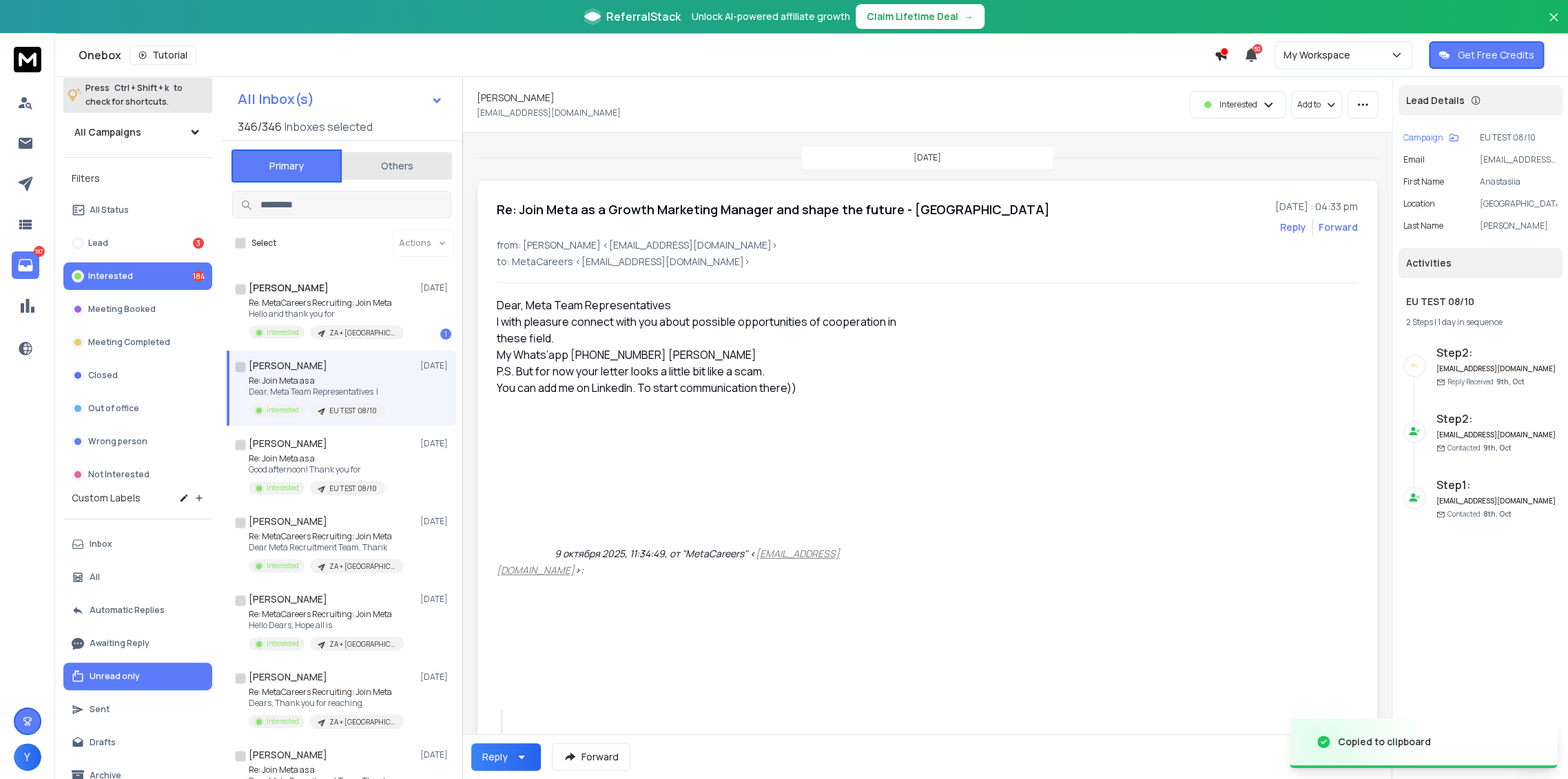
click at [584, 265] on p "to: MetaCareers <works@careersconnect-bridge.com>" at bounding box center [927, 262] width 861 height 14
drag, startPoint x: 584, startPoint y: 265, endPoint x: 722, endPoint y: 265, distance: 138.0
click at [722, 265] on p "to: MetaCareers <works@careersconnect-bridge.com>" at bounding box center [927, 262] width 861 height 14
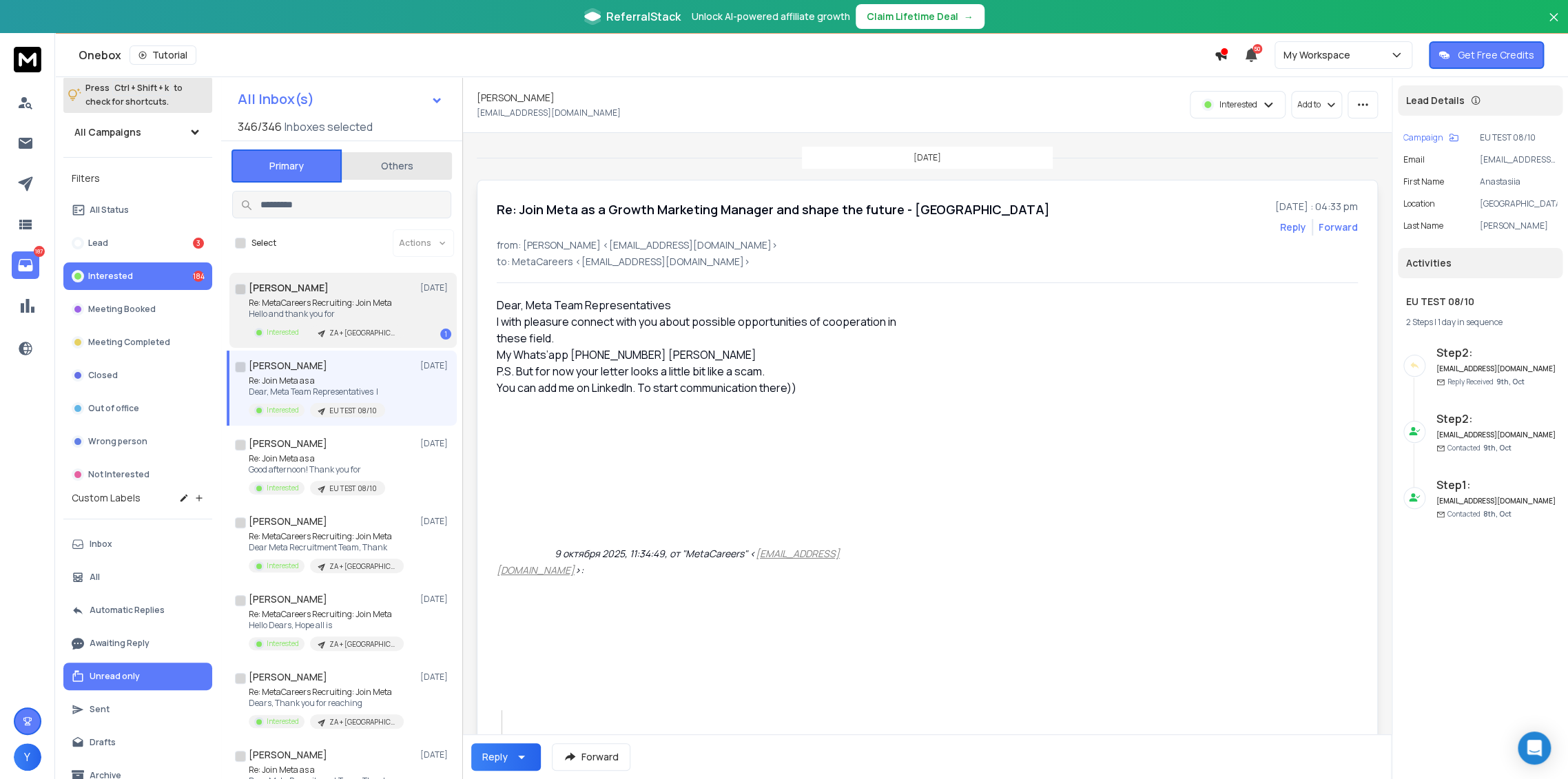
click at [393, 314] on p "Hello and thank you for" at bounding box center [326, 314] width 155 height 11
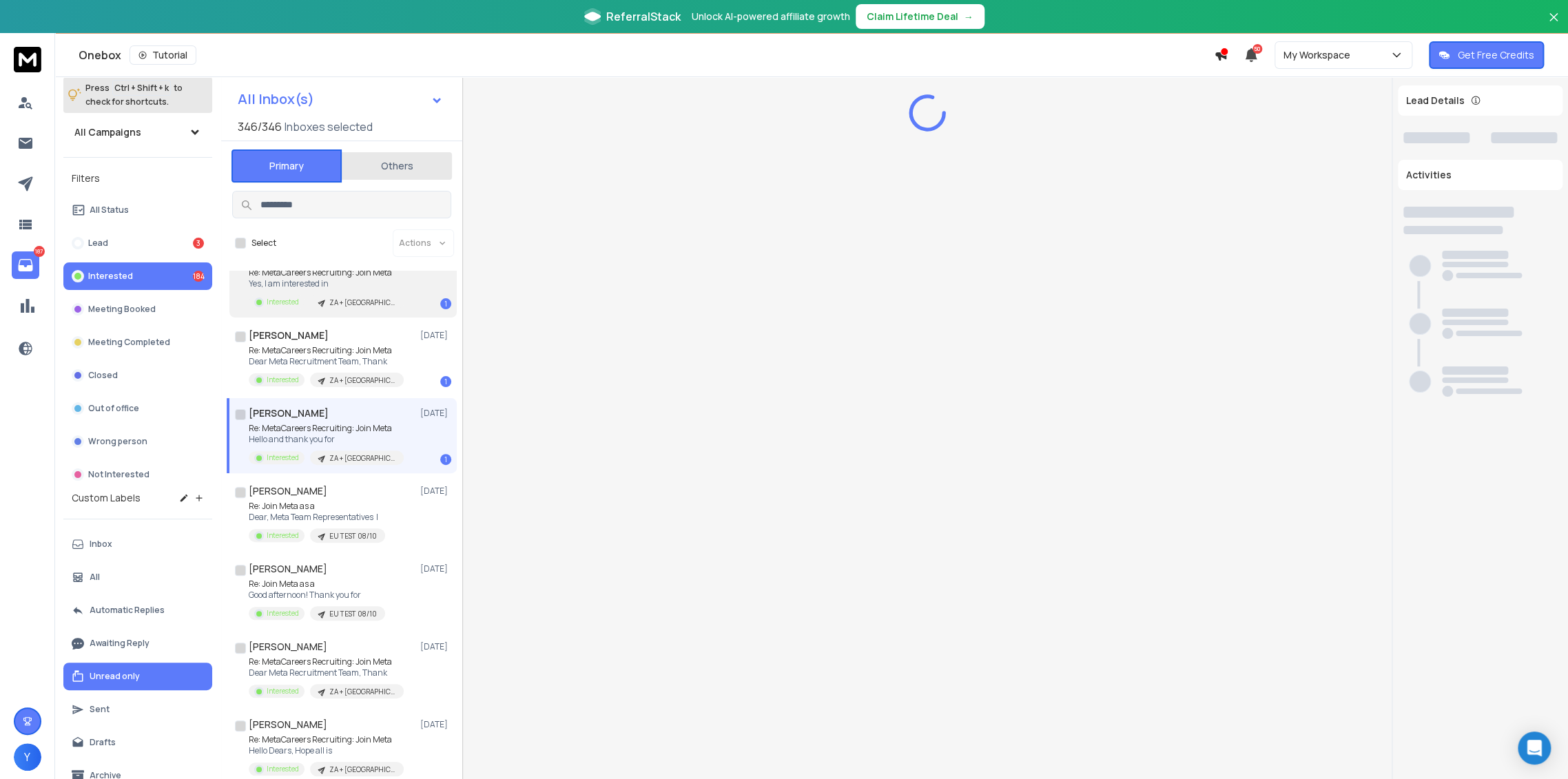
scroll to position [14088, 0]
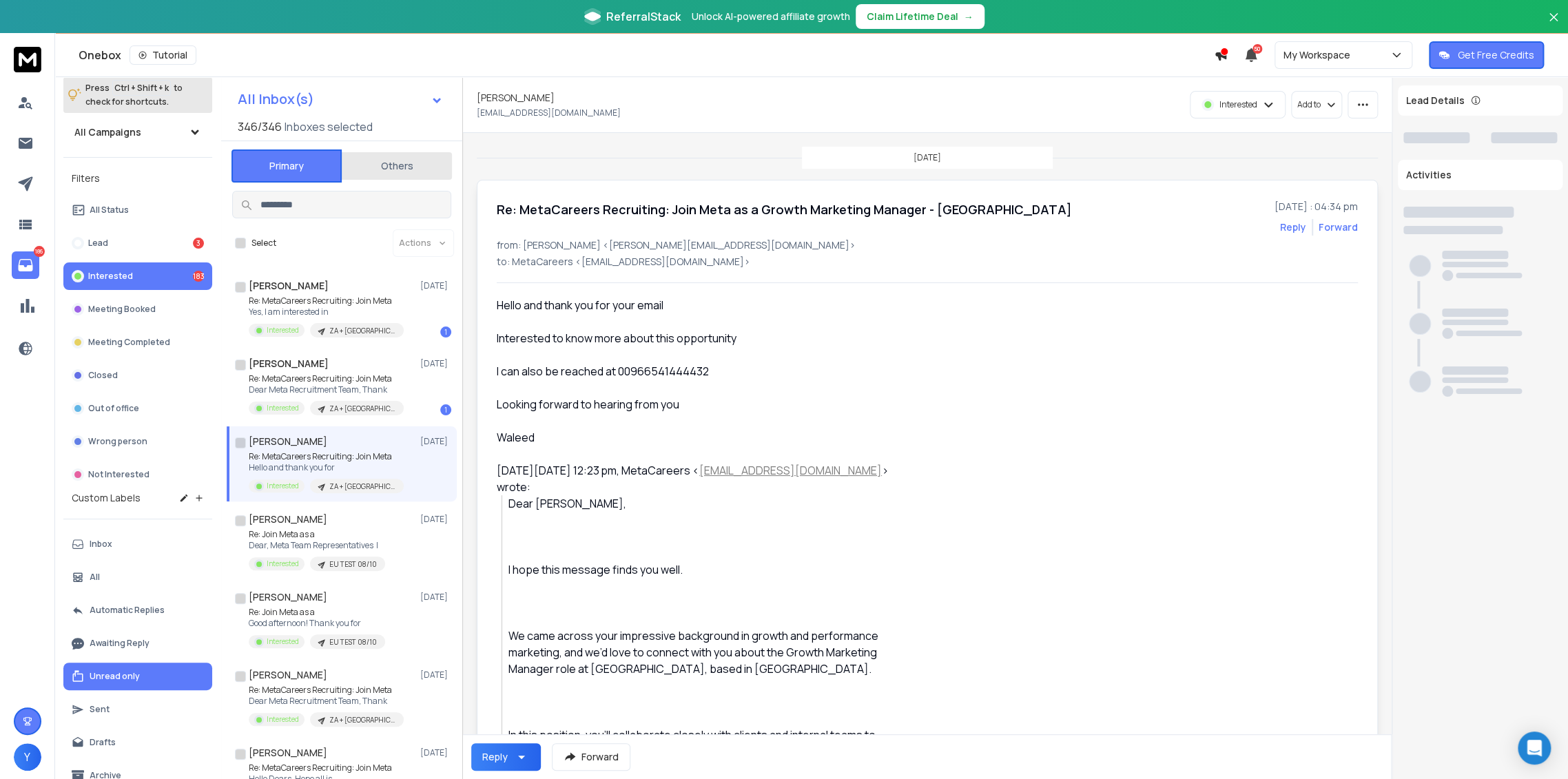
click at [567, 115] on p "waleed.altoukhi@gmail.com" at bounding box center [549, 113] width 144 height 11
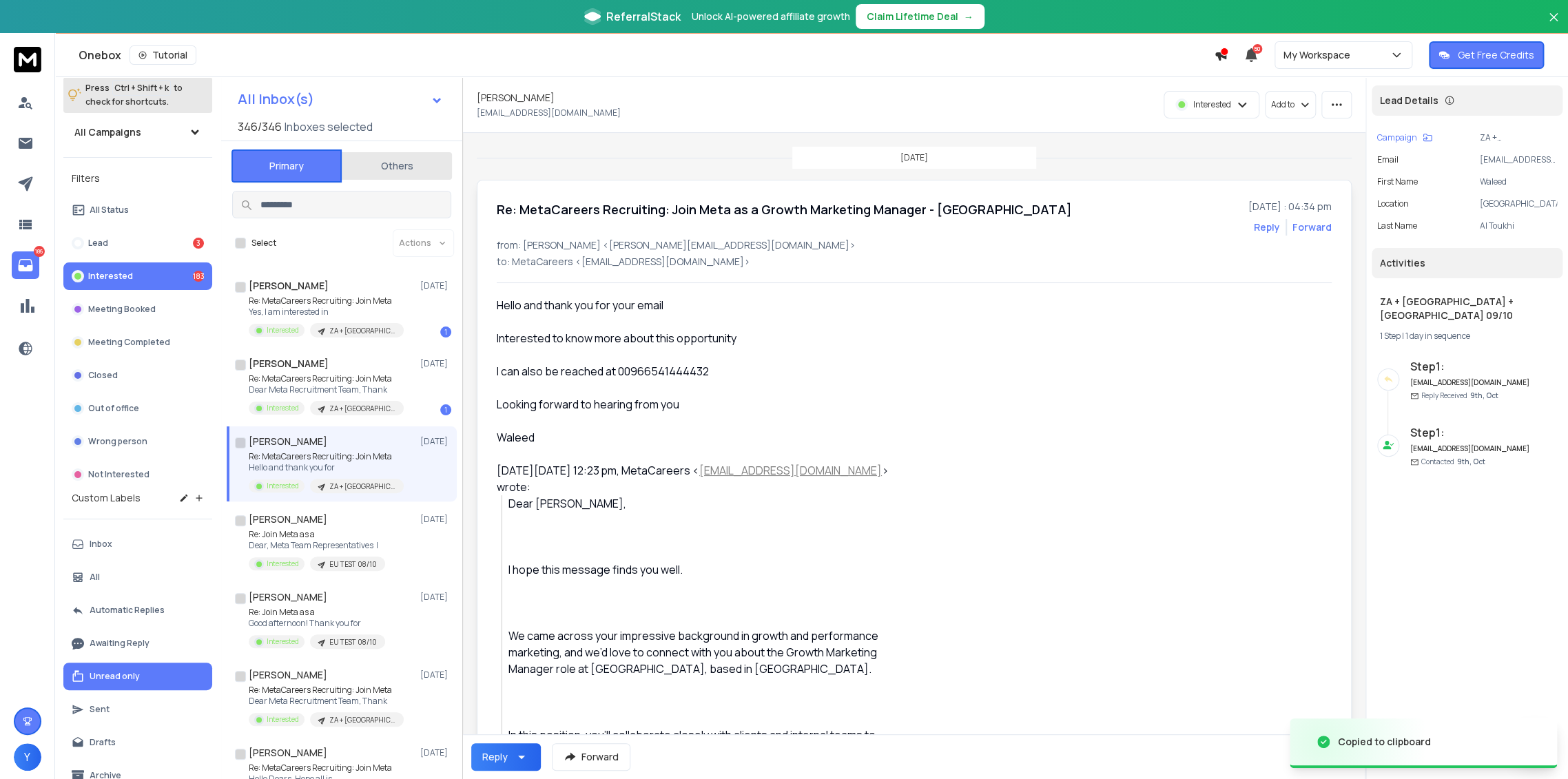
click at [589, 266] on p "to: MetaCareers <works@careersconnectbridge.com>" at bounding box center [914, 262] width 835 height 14
drag, startPoint x: 589, startPoint y: 266, endPoint x: 717, endPoint y: 265, distance: 128.0
click at [717, 265] on p "to: MetaCareers <works@careersconnectbridge.com>" at bounding box center [914, 262] width 835 height 14
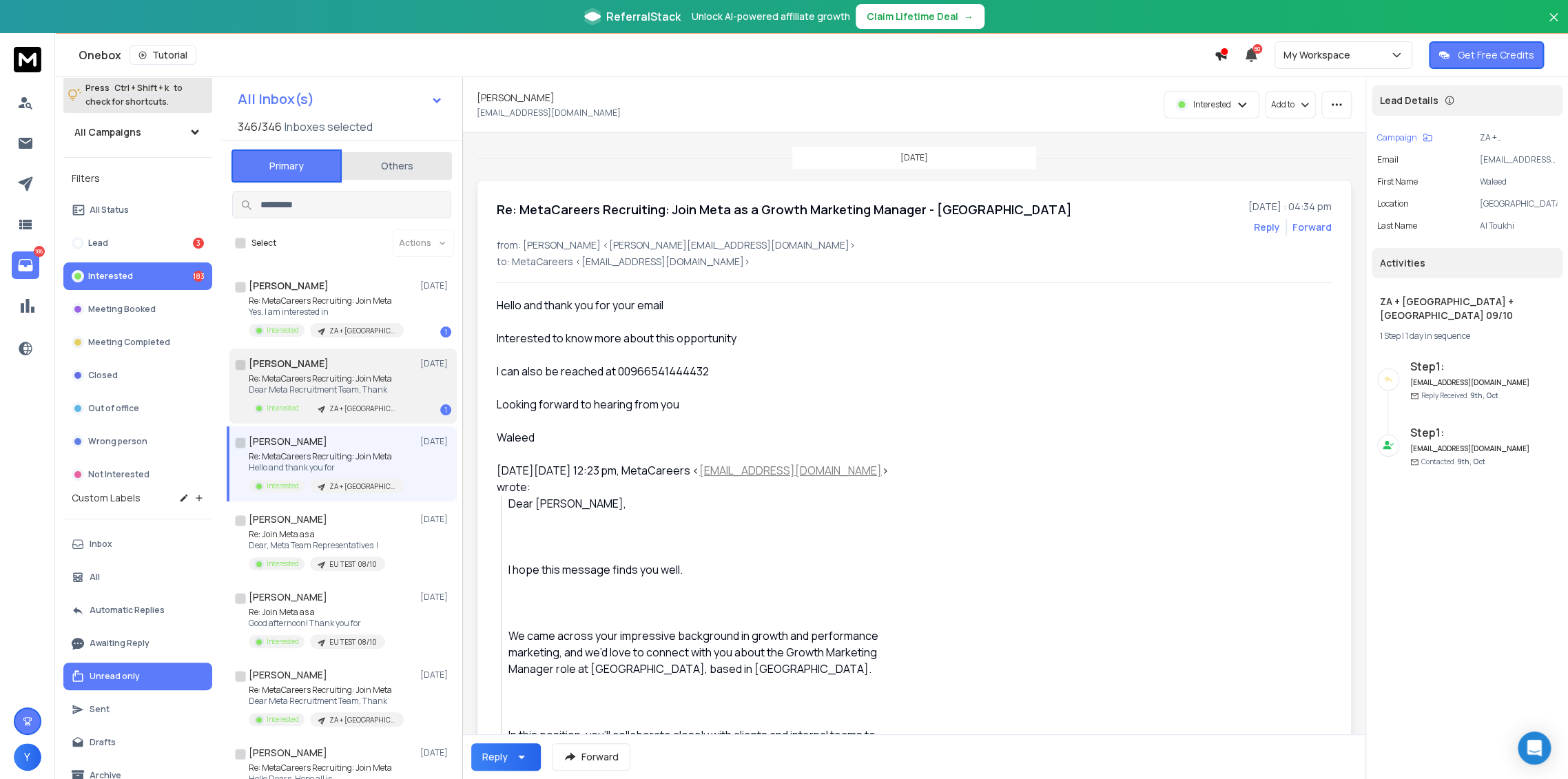
click at [379, 392] on p "Dear Meta Recruitment Team, Thank" at bounding box center [326, 390] width 155 height 11
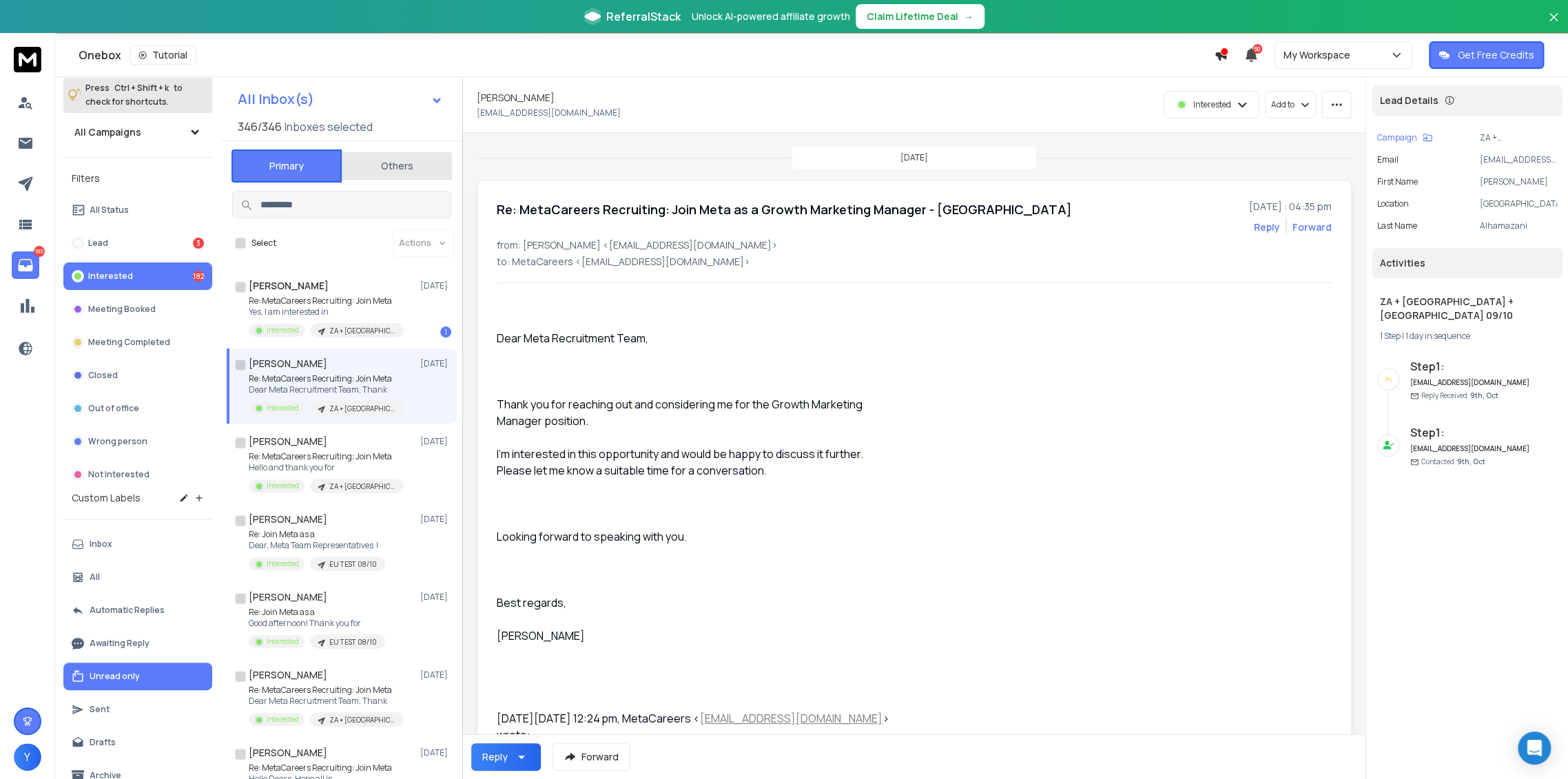
click at [557, 115] on p "saraalhamazani@gmail.com" at bounding box center [549, 113] width 144 height 11
click at [579, 266] on p "to: MetaCareers <works@careersconnect-link.com>" at bounding box center [914, 262] width 835 height 14
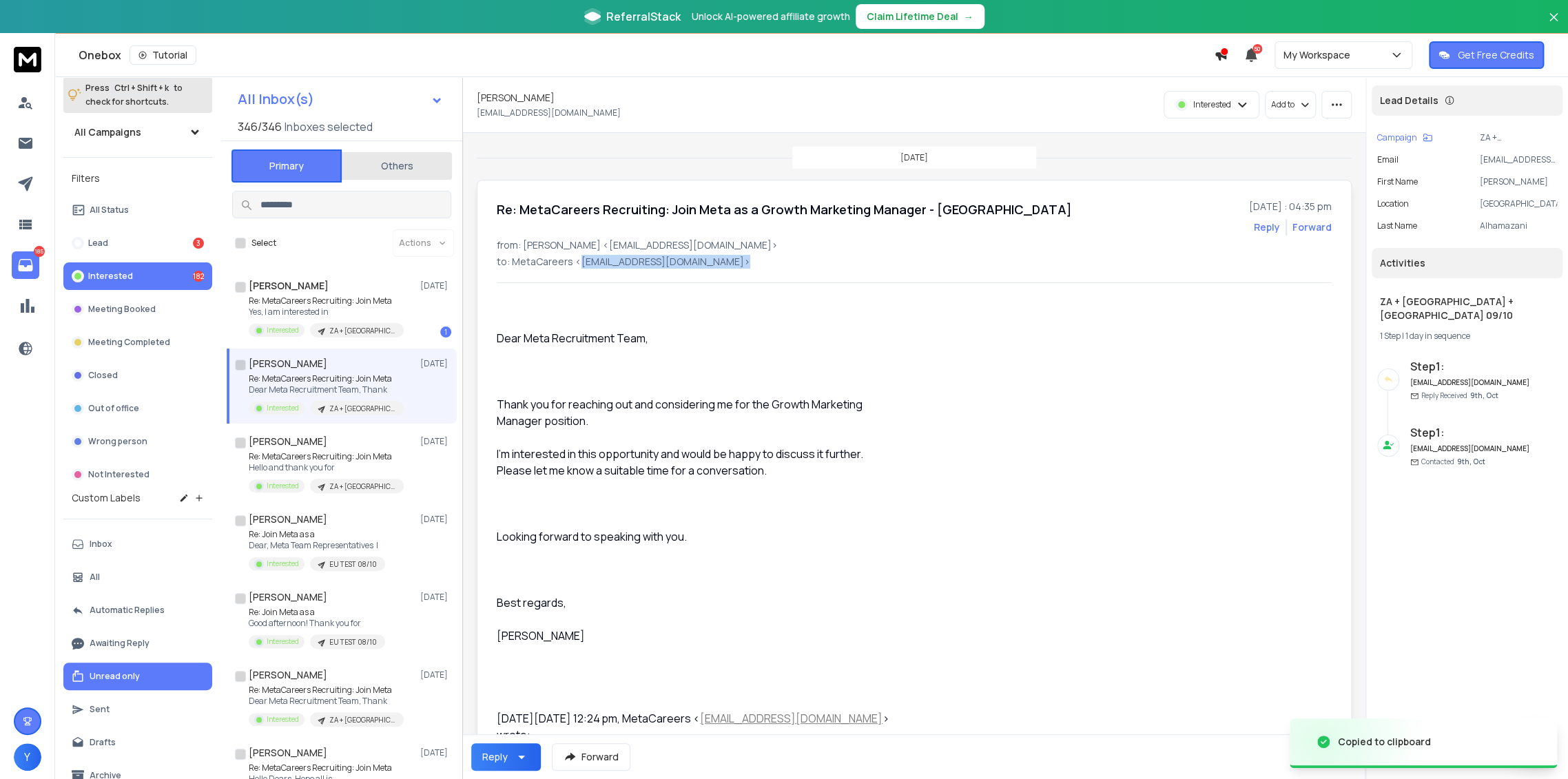
drag, startPoint x: 579, startPoint y: 266, endPoint x: 709, endPoint y: 263, distance: 130.0
click at [709, 263] on p "to: MetaCareers <works@careersconnect-link.com>" at bounding box center [914, 262] width 835 height 14
click at [387, 332] on p "ZA + [GEOGRAPHIC_DATA] + [GEOGRAPHIC_DATA] 09/10" at bounding box center [362, 331] width 66 height 10
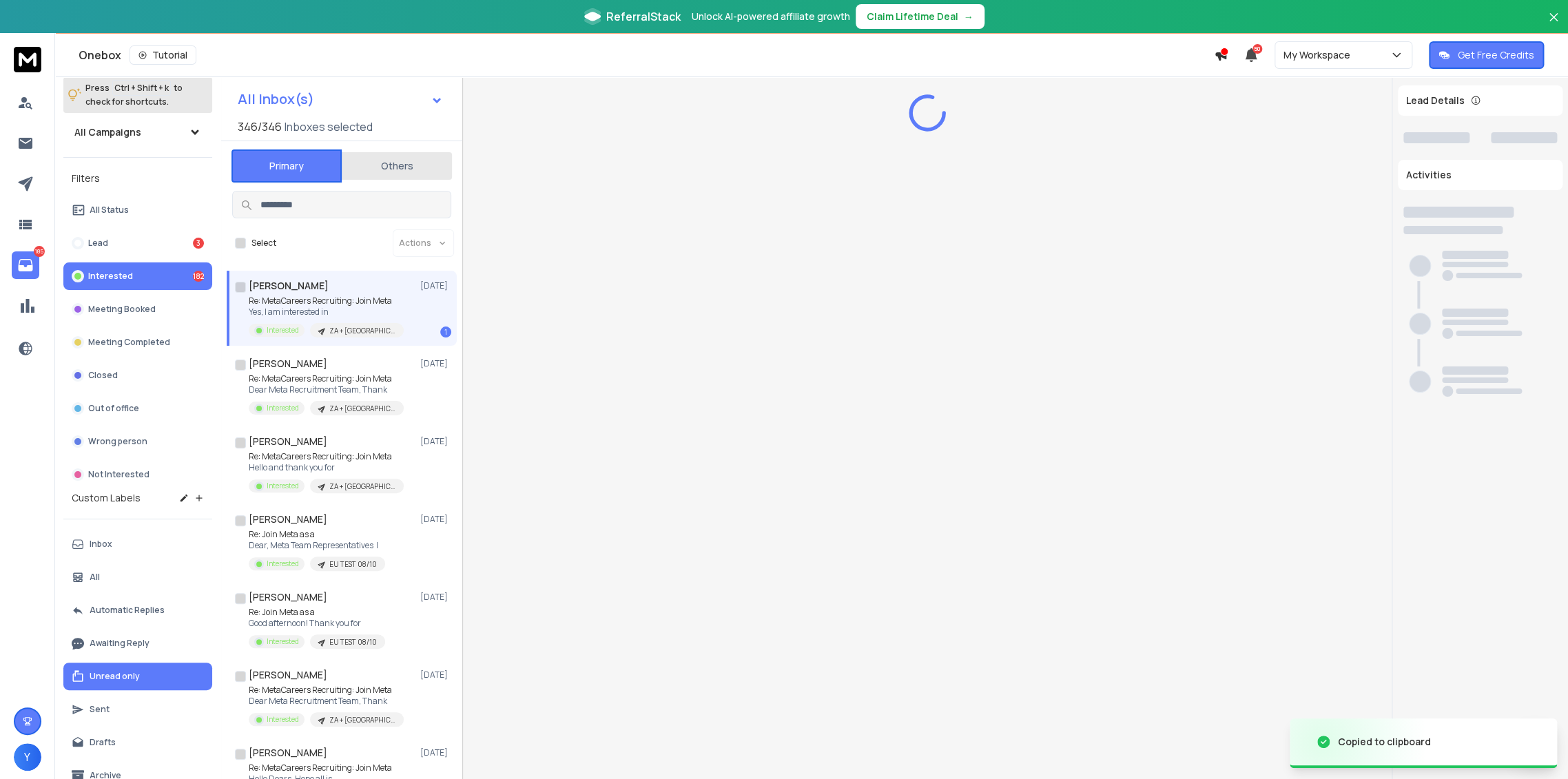
scroll to position [13936, 0]
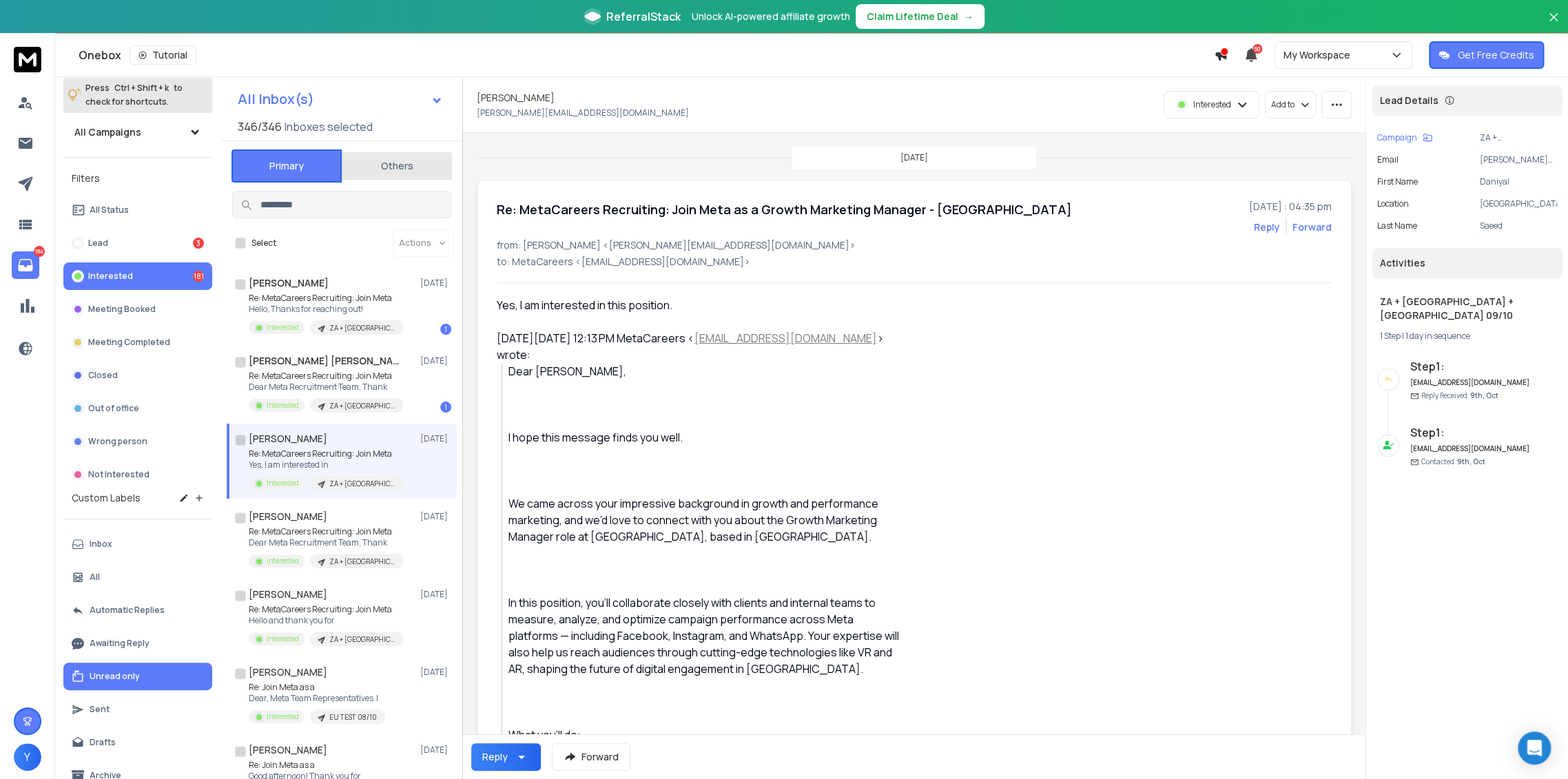
click at [552, 117] on p "danny.saeed@gmail.com" at bounding box center [582, 113] width 212 height 11
click at [590, 258] on p "to: MetaCareers <works@careersconnectworkforce.com>" at bounding box center [914, 262] width 835 height 14
drag, startPoint x: 590, startPoint y: 258, endPoint x: 732, endPoint y: 265, distance: 142.2
click at [732, 265] on p "to: MetaCareers <works@careersconnectworkforce.com>" at bounding box center [914, 262] width 835 height 14
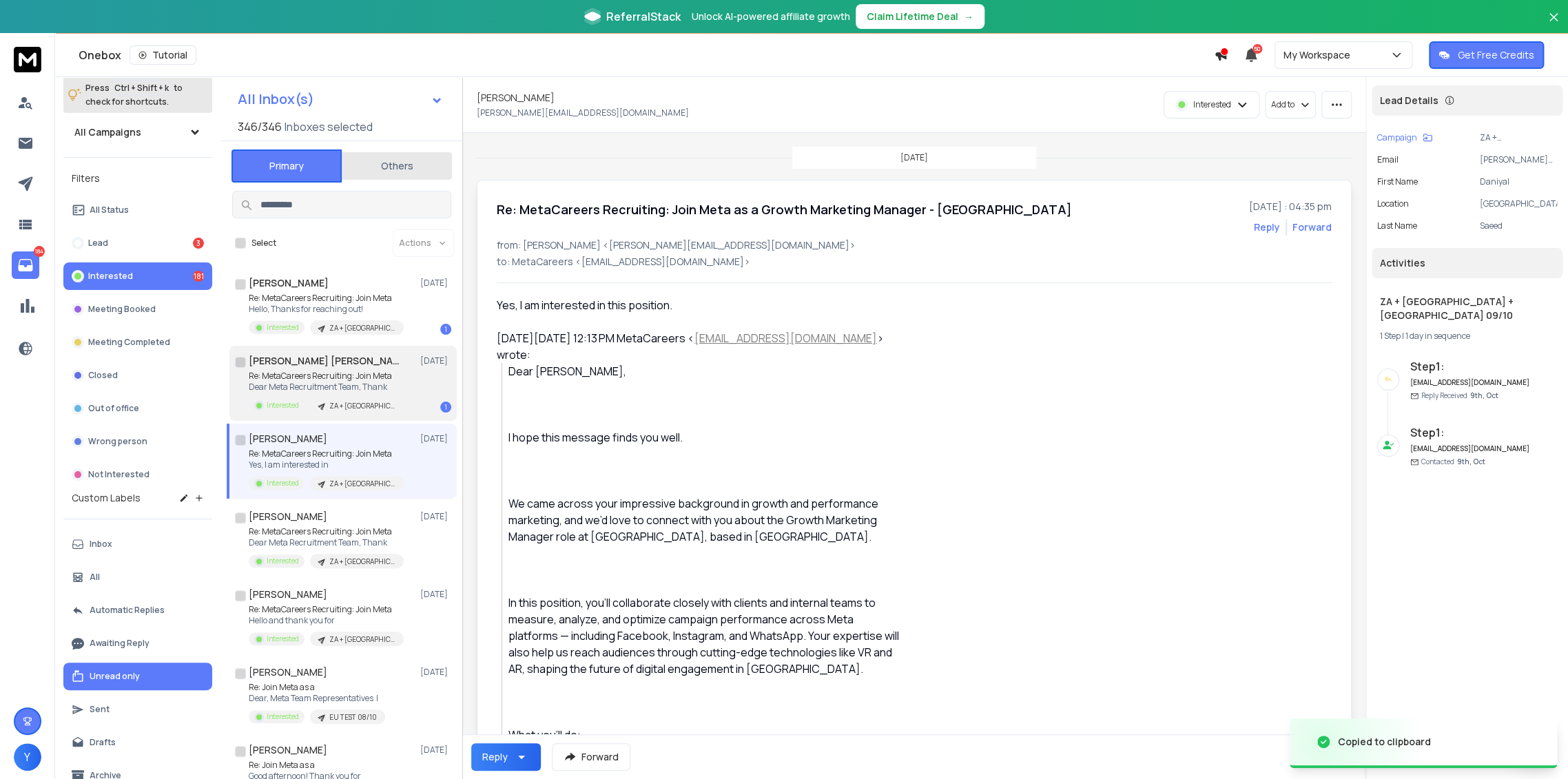
click at [379, 363] on div "فيصل فواز سليمان العوس 09 Oct" at bounding box center [349, 361] width 202 height 14
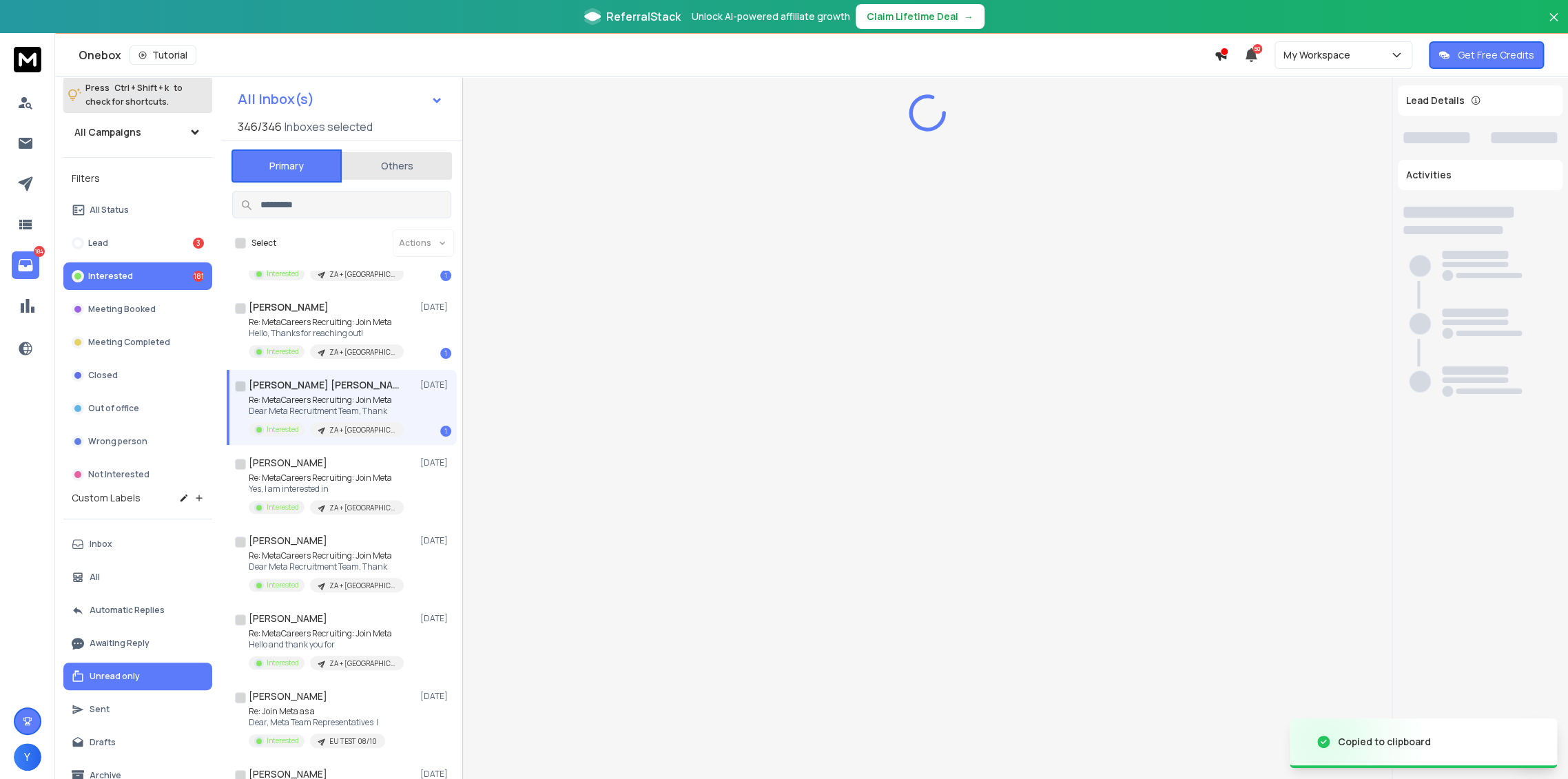
scroll to position [13859, 0]
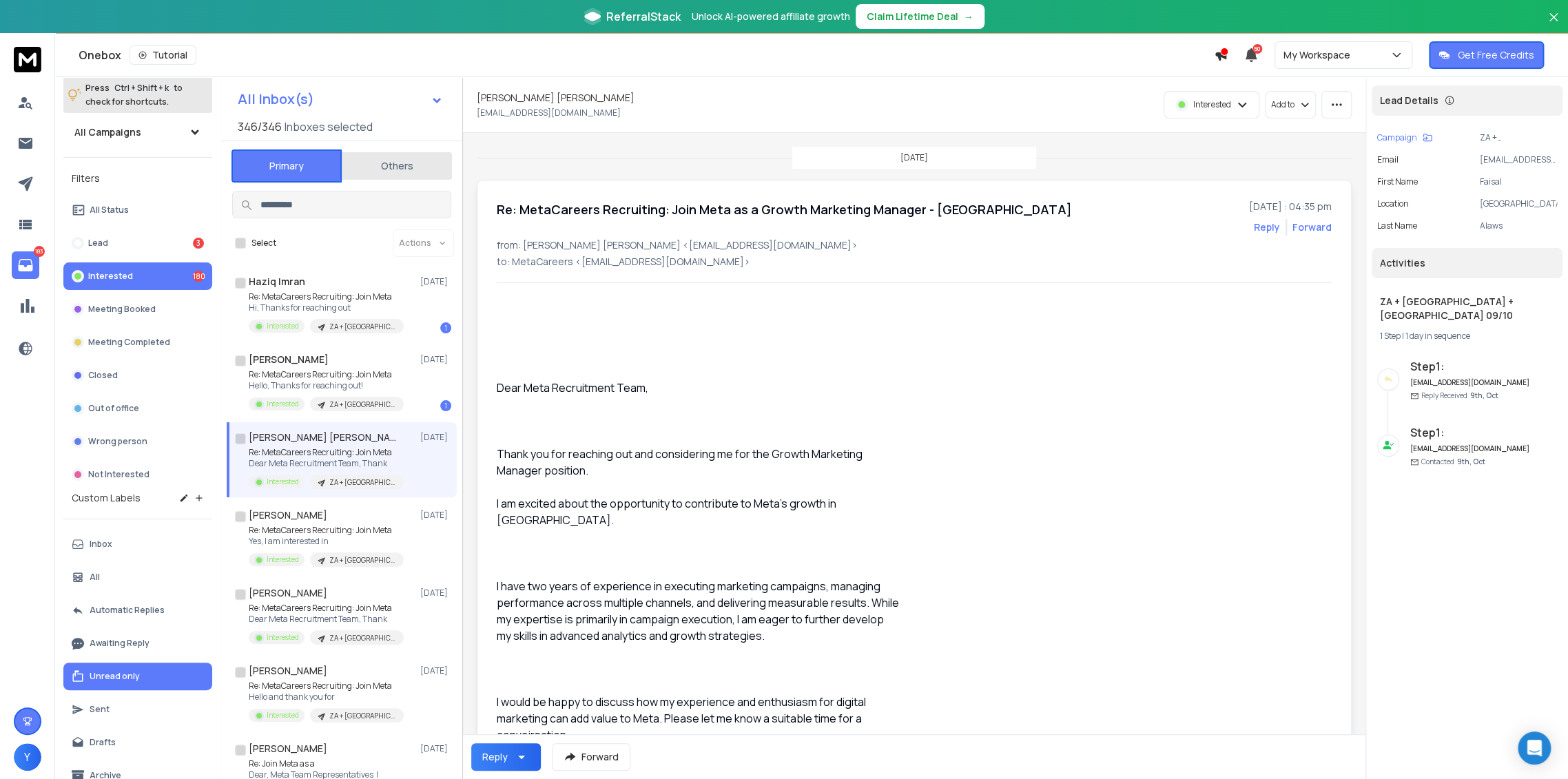
click at [547, 117] on p "alawsfaisal@gmail.com" at bounding box center [549, 113] width 144 height 11
click at [586, 260] on p "to: MetaCareers <hr@careersconnectsolutions.com>" at bounding box center [914, 262] width 835 height 14
drag, startPoint x: 586, startPoint y: 261, endPoint x: 593, endPoint y: 260, distance: 7.1
click at [593, 260] on p "to: MetaCareers <hr@careersconnectsolutions.com>" at bounding box center [914, 262] width 835 height 14
click at [581, 262] on p "to: MetaCareers <hr@careersconnectsolutions.com>" at bounding box center [914, 262] width 835 height 14
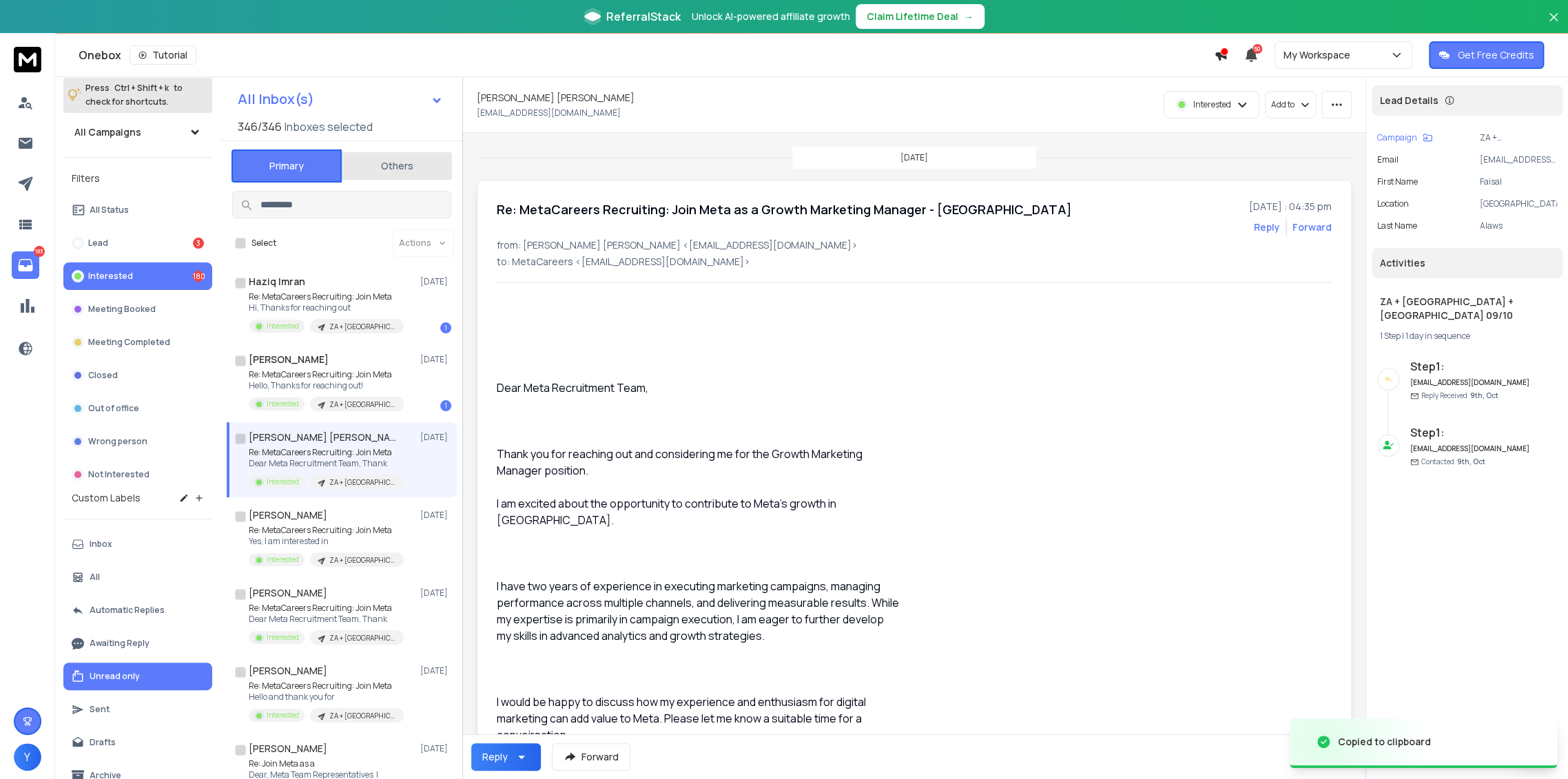
drag, startPoint x: 582, startPoint y: 262, endPoint x: 719, endPoint y: 264, distance: 137.0
click at [719, 264] on p "to: MetaCareers <hr@careersconnectsolutions.com>" at bounding box center [914, 262] width 835 height 14
click at [355, 369] on p "Re: MetaCareers Recruiting: Join Meta" at bounding box center [326, 375] width 155 height 11
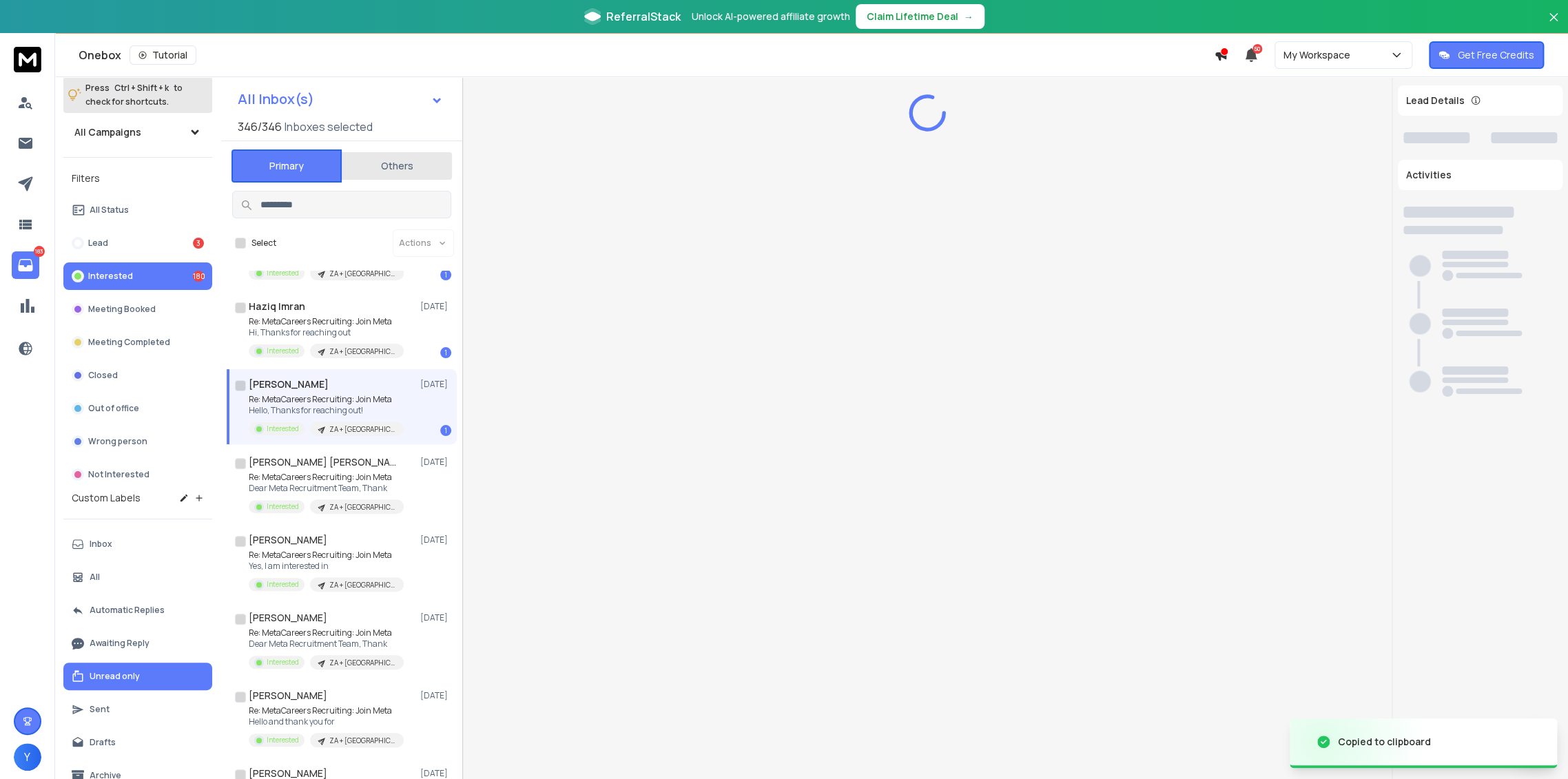
scroll to position [13783, 0]
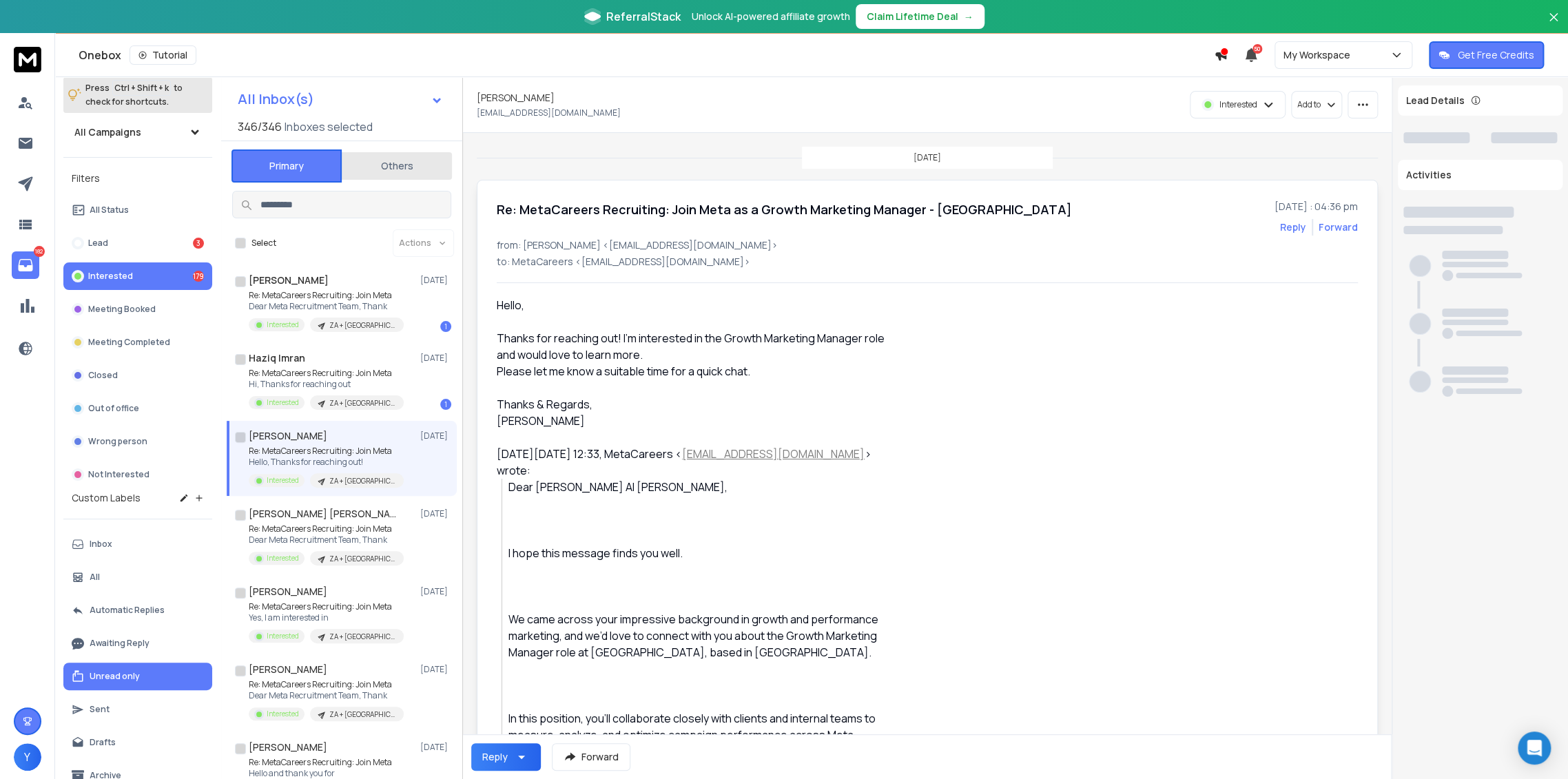
click at [561, 112] on p "mahm.abualrob@gmail.com" at bounding box center [549, 113] width 144 height 11
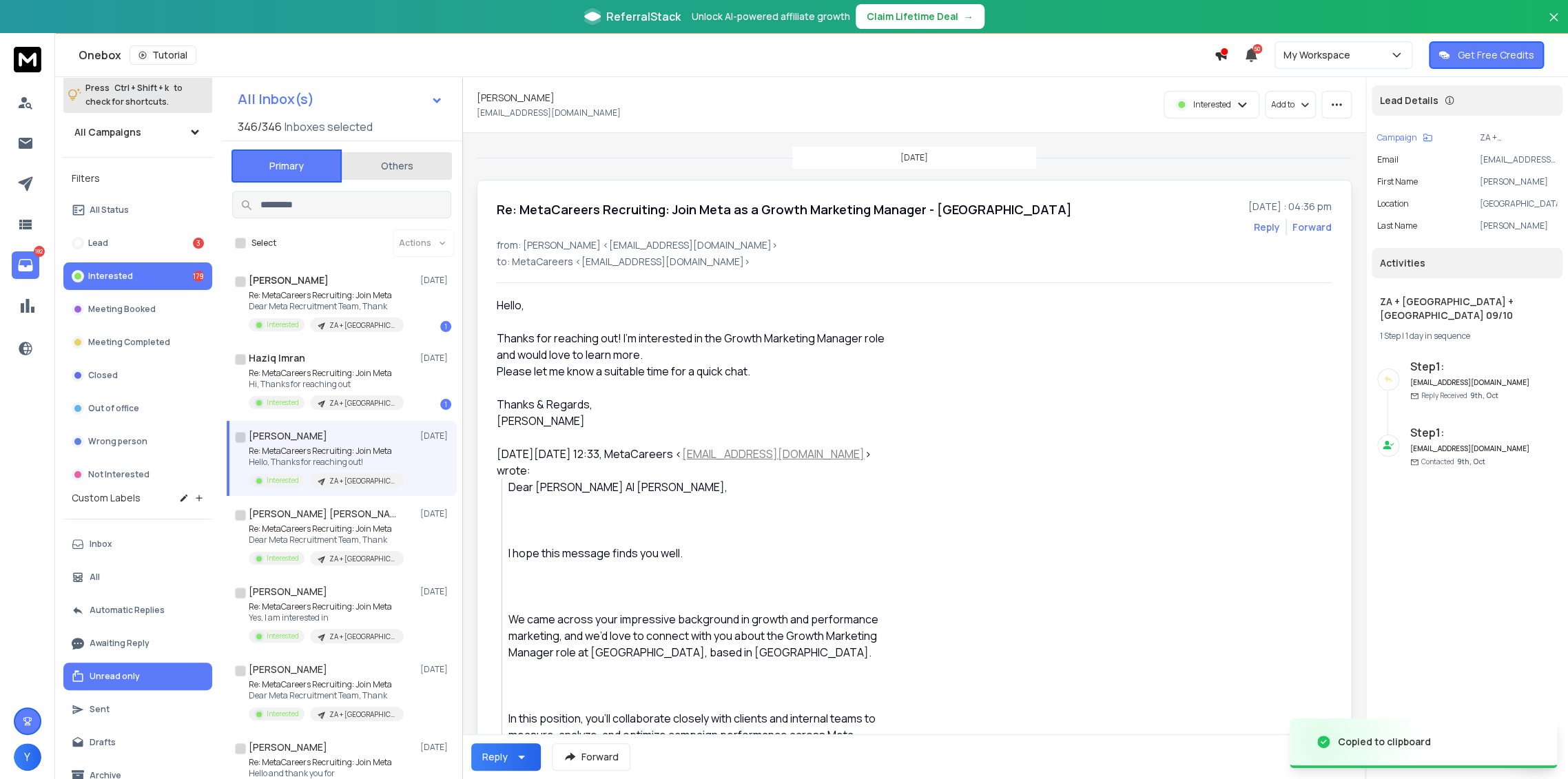
click at [572, 263] on p "to: MetaCareers <works@careersconnectcandidates.com>" at bounding box center [914, 262] width 835 height 14
click at [587, 261] on p "to: MetaCareers <works@careersconnectcandidates.com>" at bounding box center [914, 262] width 835 height 14
drag, startPoint x: 587, startPoint y: 261, endPoint x: 735, endPoint y: 265, distance: 148.1
click at [735, 265] on p "to: MetaCareers <works@careersconnectcandidates.com>" at bounding box center [914, 262] width 835 height 14
click at [372, 381] on p "Hi, Thanks for reaching out" at bounding box center [326, 384] width 155 height 11
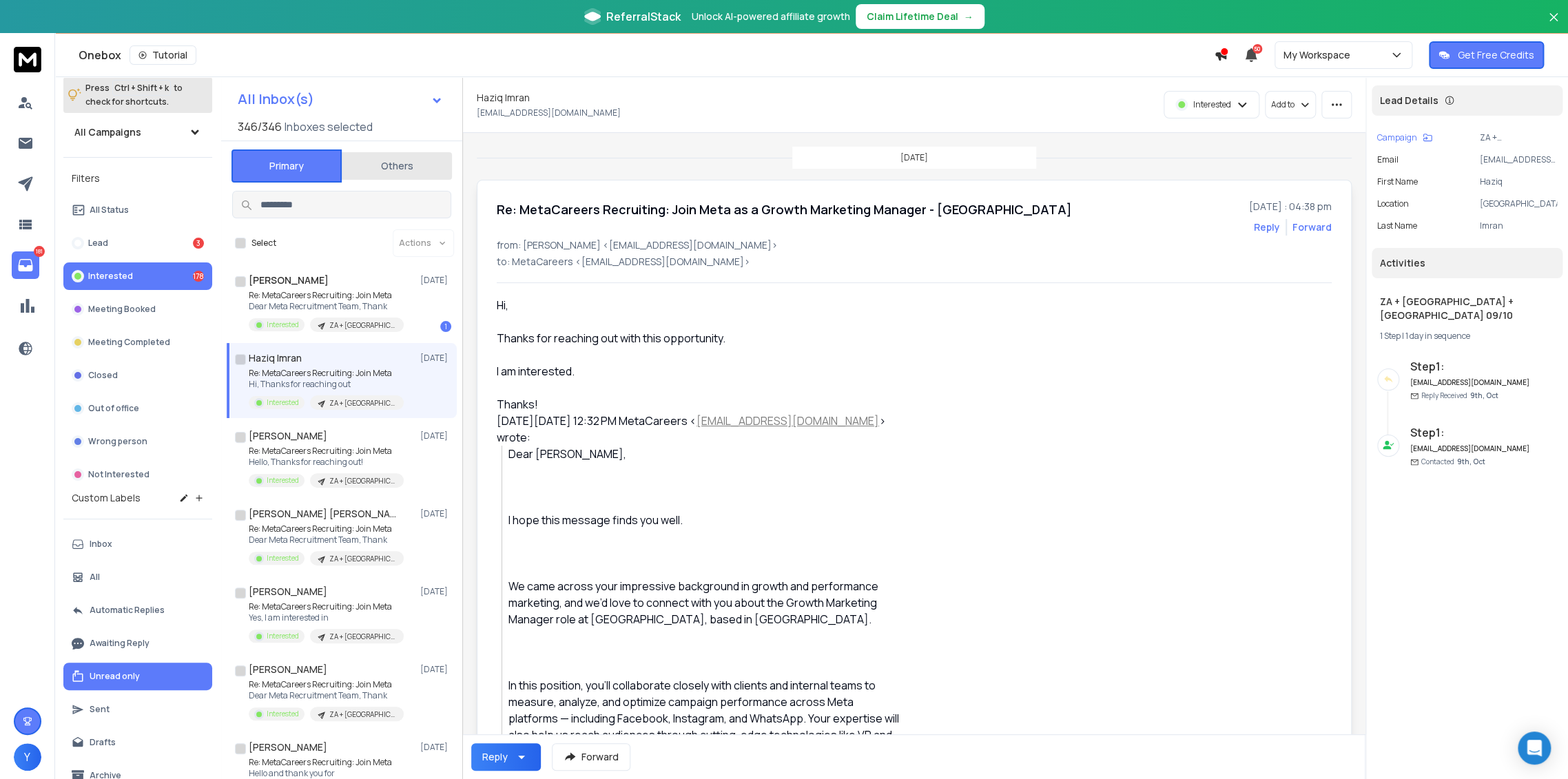
click at [555, 112] on p "haziqimran57@gmail.com" at bounding box center [549, 113] width 144 height 11
click at [581, 265] on p "to: MetaCareers <works@careersconnectglobaljobs.com>" at bounding box center [914, 262] width 835 height 14
drag, startPoint x: 581, startPoint y: 265, endPoint x: 733, endPoint y: 262, distance: 152.0
click at [735, 262] on p "to: MetaCareers <works@careersconnectglobaljobs.com>" at bounding box center [914, 262] width 835 height 14
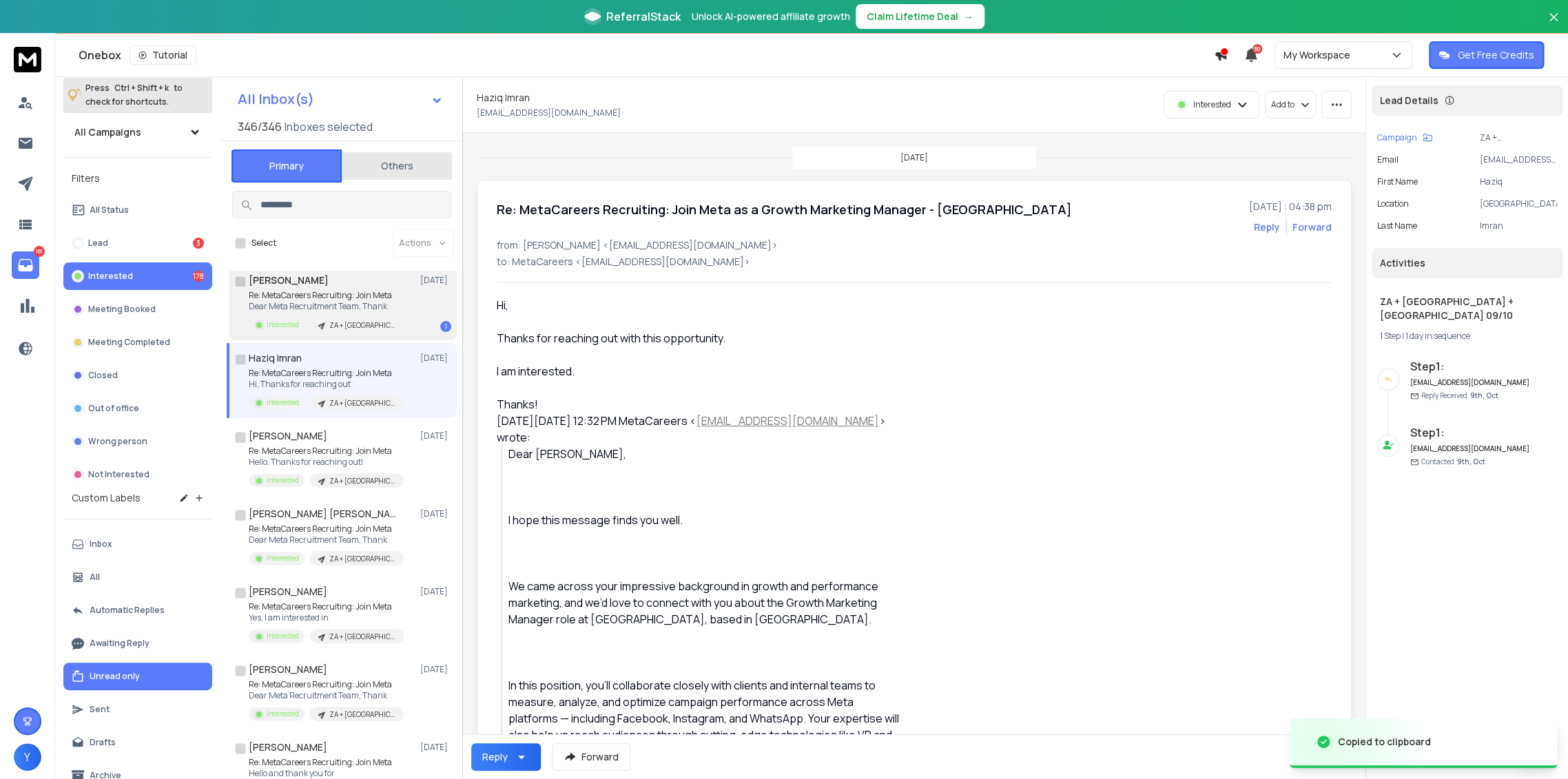
click at [384, 331] on div "ZA + [GEOGRAPHIC_DATA] + [GEOGRAPHIC_DATA] 09/10" at bounding box center [357, 324] width 94 height 14
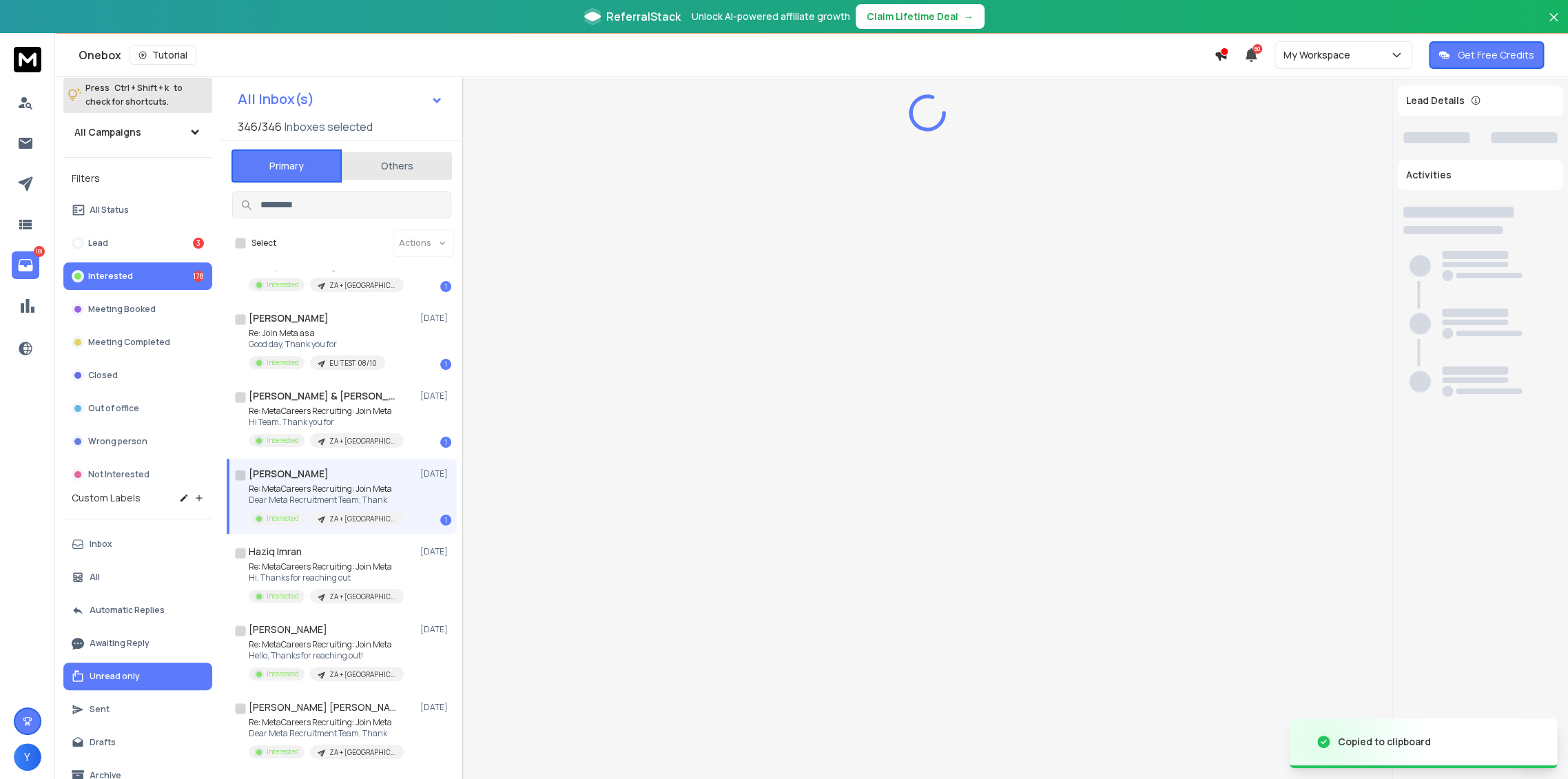
scroll to position [13553, 0]
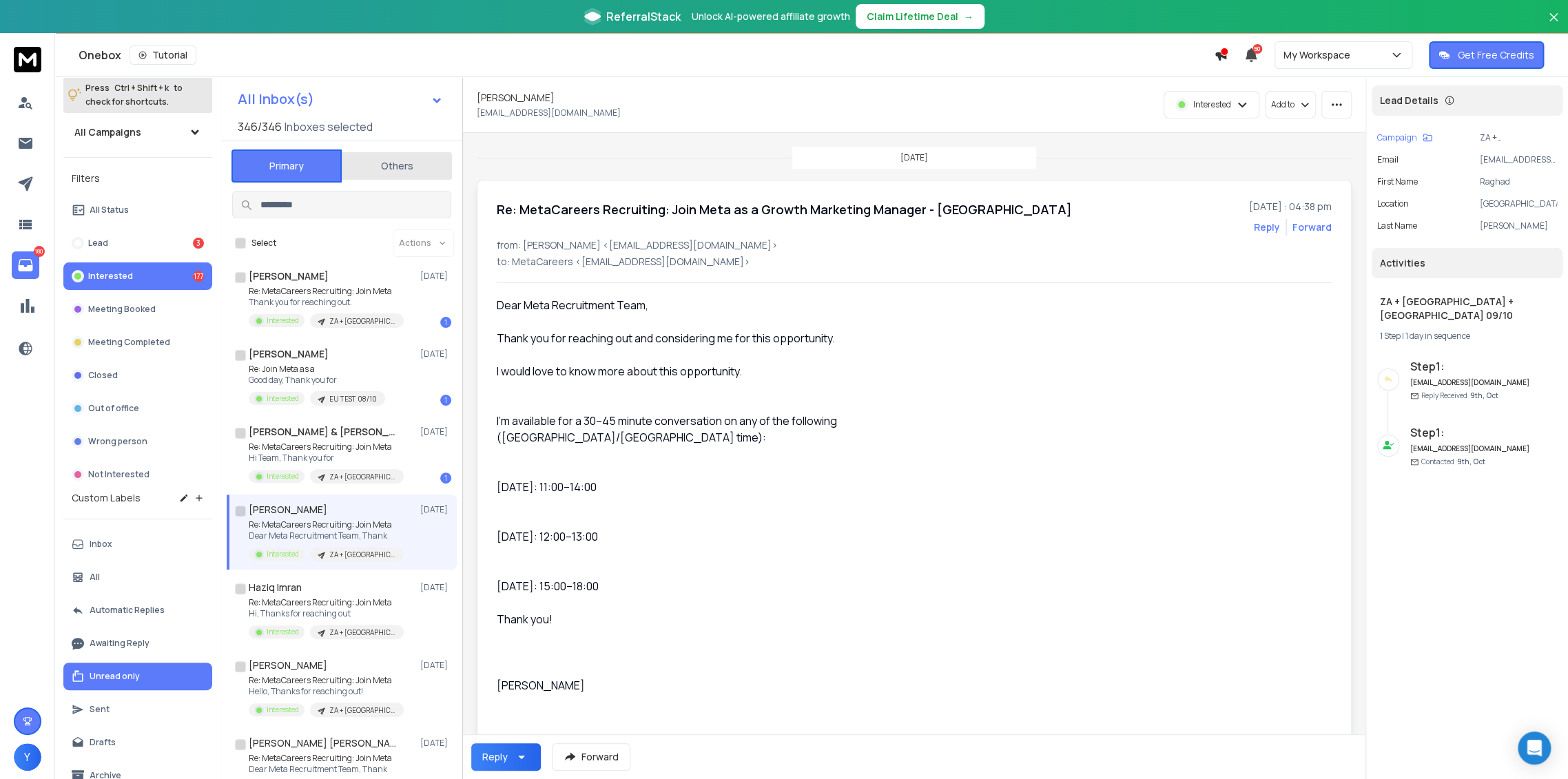
click at [551, 118] on div "Raghad Hassan Raghad Hassan r.hassan1900@gmail.com Interested Add to Interested…" at bounding box center [914, 105] width 903 height 56
click at [552, 117] on p "r.hassan1900@gmail.com" at bounding box center [549, 113] width 144 height 11
click at [589, 262] on p "to: MetaCareers <works@careersconnect-alliance.com>" at bounding box center [914, 262] width 835 height 14
drag, startPoint x: 589, startPoint y: 262, endPoint x: 735, endPoint y: 264, distance: 146.0
click at [735, 264] on p "to: MetaCareers <works@careersconnect-alliance.com>" at bounding box center [914, 262] width 835 height 14
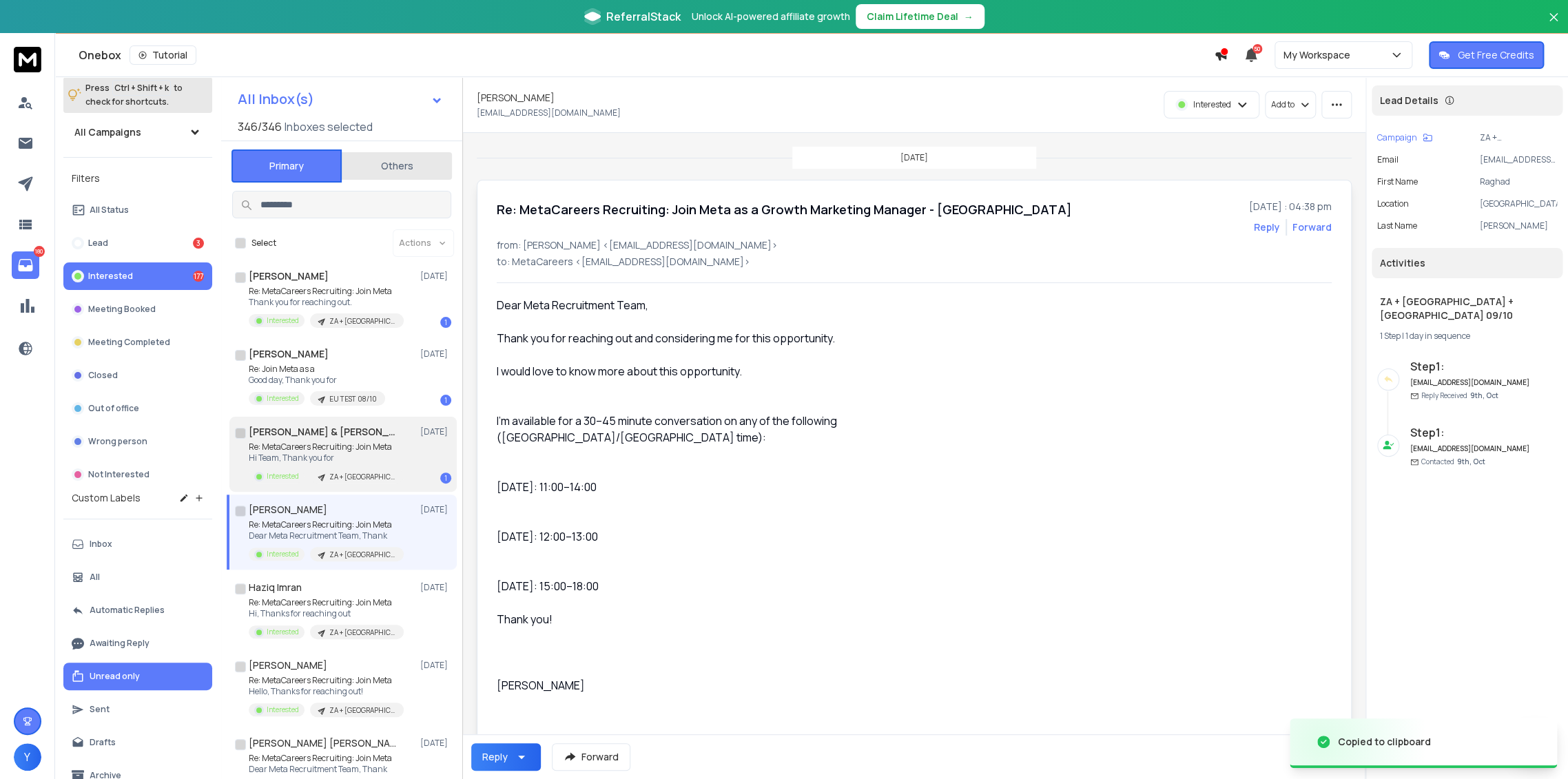
click at [381, 442] on p "Re: MetaCareers Recruiting: Join Meta" at bounding box center [326, 447] width 155 height 11
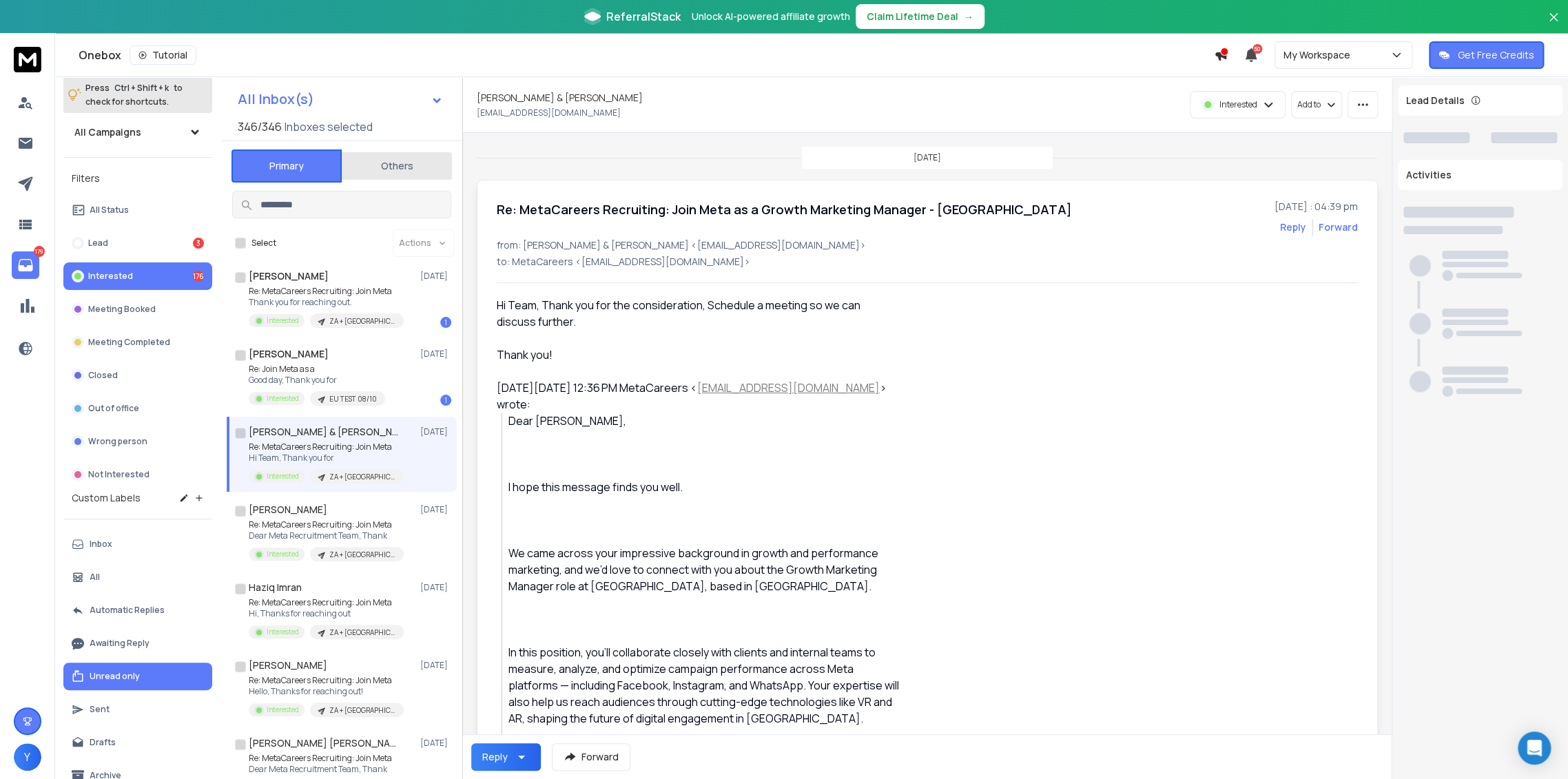
click at [558, 114] on p "jaffarshah64@gmail.com" at bounding box center [549, 113] width 144 height 11
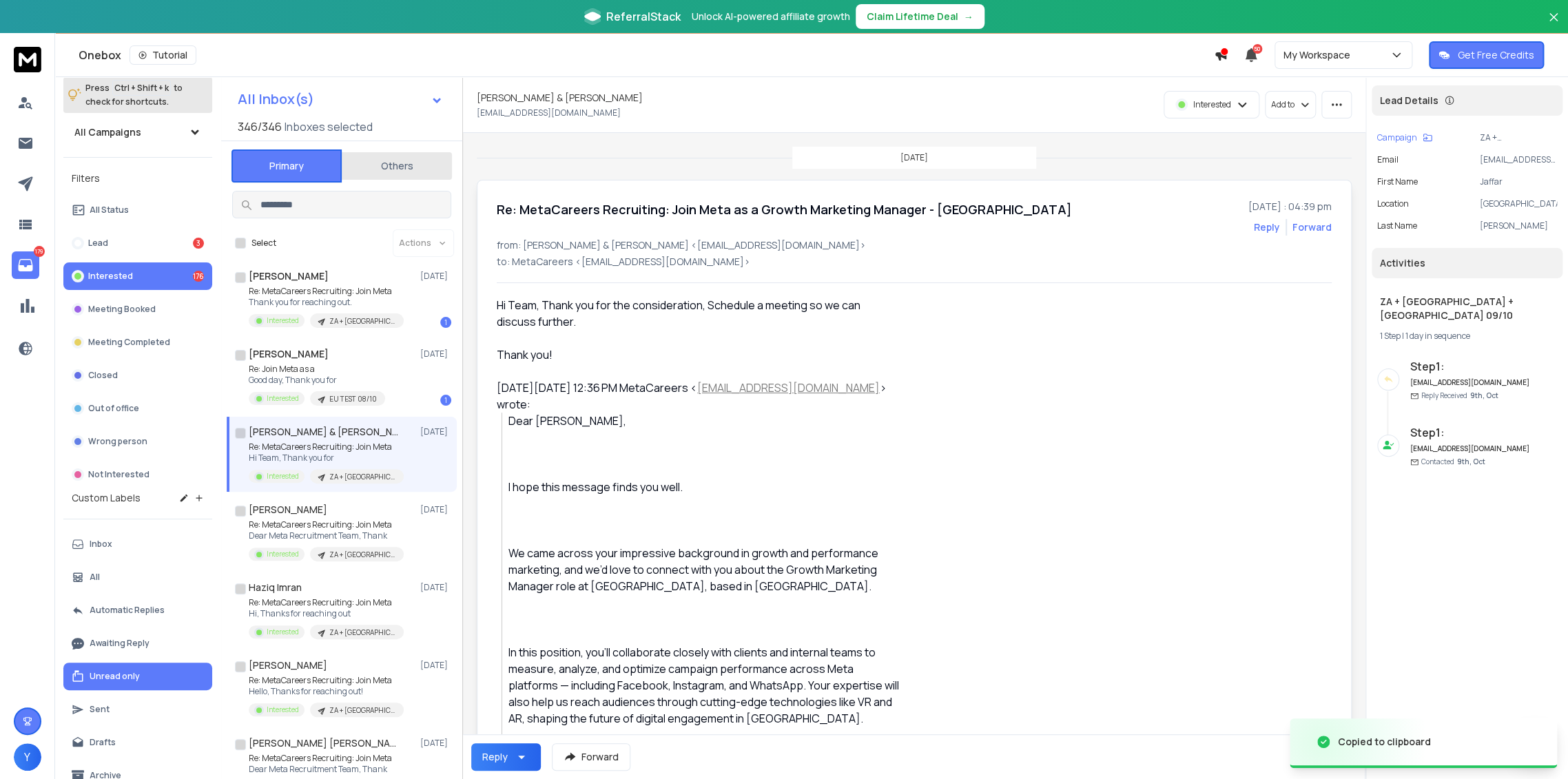
click at [583, 264] on p "to: MetaCareers <info@careersconnect-nextstep.com>" at bounding box center [914, 262] width 835 height 14
drag, startPoint x: 583, startPoint y: 265, endPoint x: 733, endPoint y: 262, distance: 150.0
click at [733, 262] on p "to: MetaCareers <info@careersconnect-nextstep.com>" at bounding box center [914, 262] width 835 height 14
click at [374, 362] on div "Yevgen Shnurko 09 Oct Re: Join Meta as a Good day, Thank you for Interested EU …" at bounding box center [349, 376] width 202 height 59
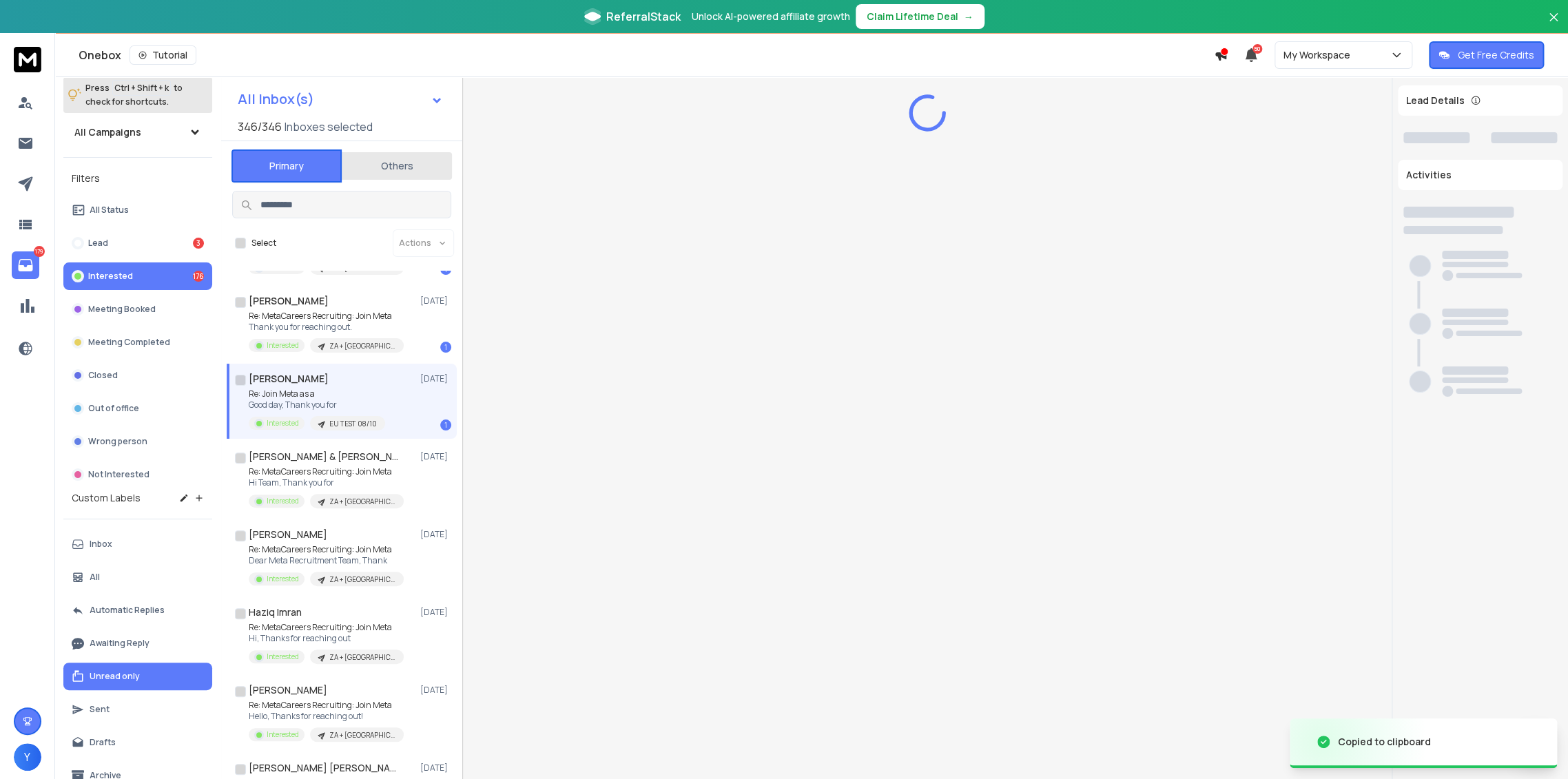
scroll to position [13476, 0]
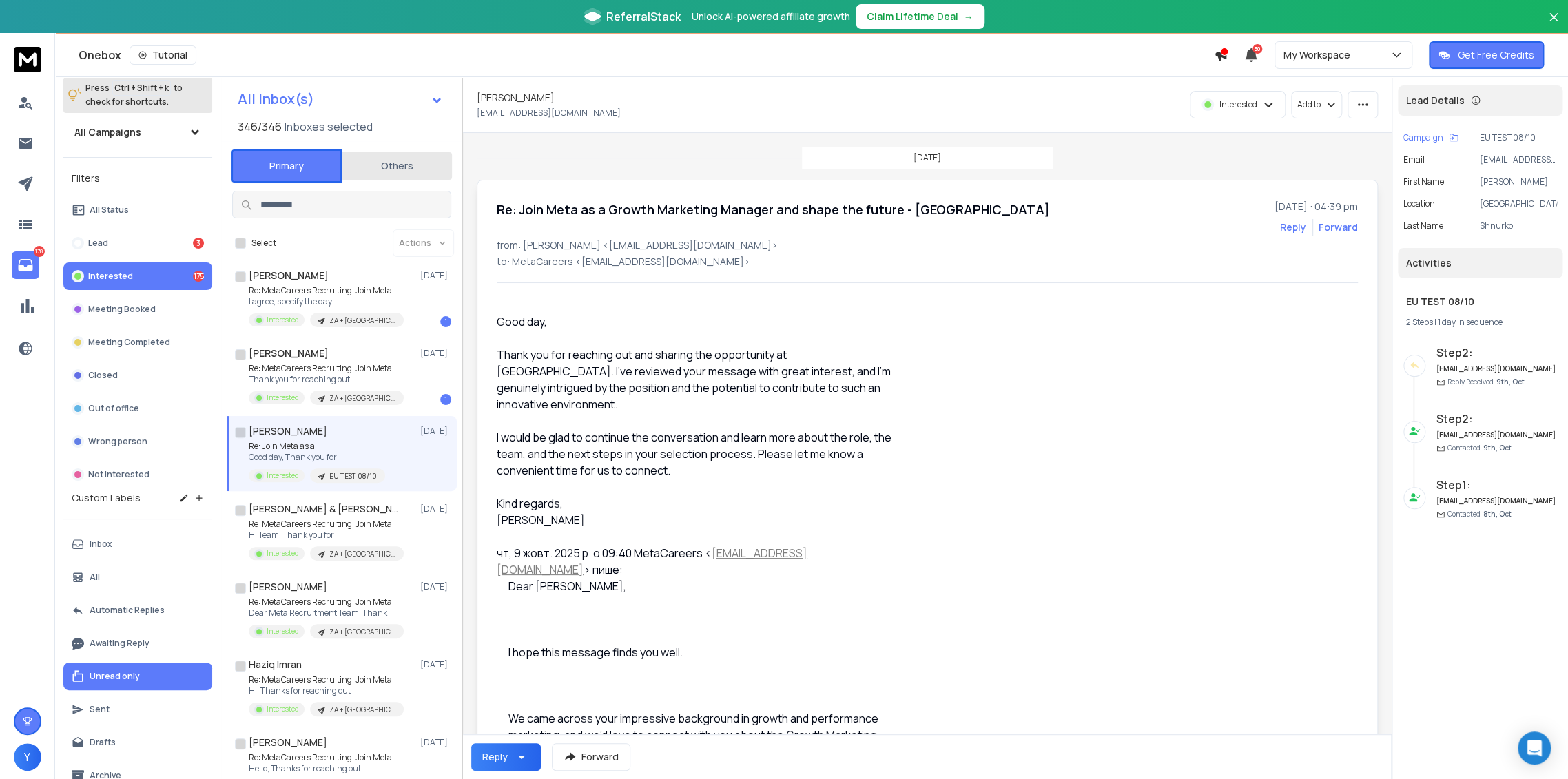
click at [548, 119] on div "Yevgen Shnurko Yevgen Shnurko shnurko@gmail.com Interested Add to Interested Ad…" at bounding box center [927, 105] width 929 height 56
click at [546, 115] on p "shnurko@gmail.com" at bounding box center [549, 113] width 144 height 11
click at [575, 268] on p "to: MetaCareers <info@careersconnect-community.com>" at bounding box center [927, 262] width 861 height 14
click at [581, 265] on p "to: MetaCareers <info@careersconnect-community.com>" at bounding box center [927, 262] width 861 height 14
drag, startPoint x: 581, startPoint y: 265, endPoint x: 727, endPoint y: 261, distance: 146.1
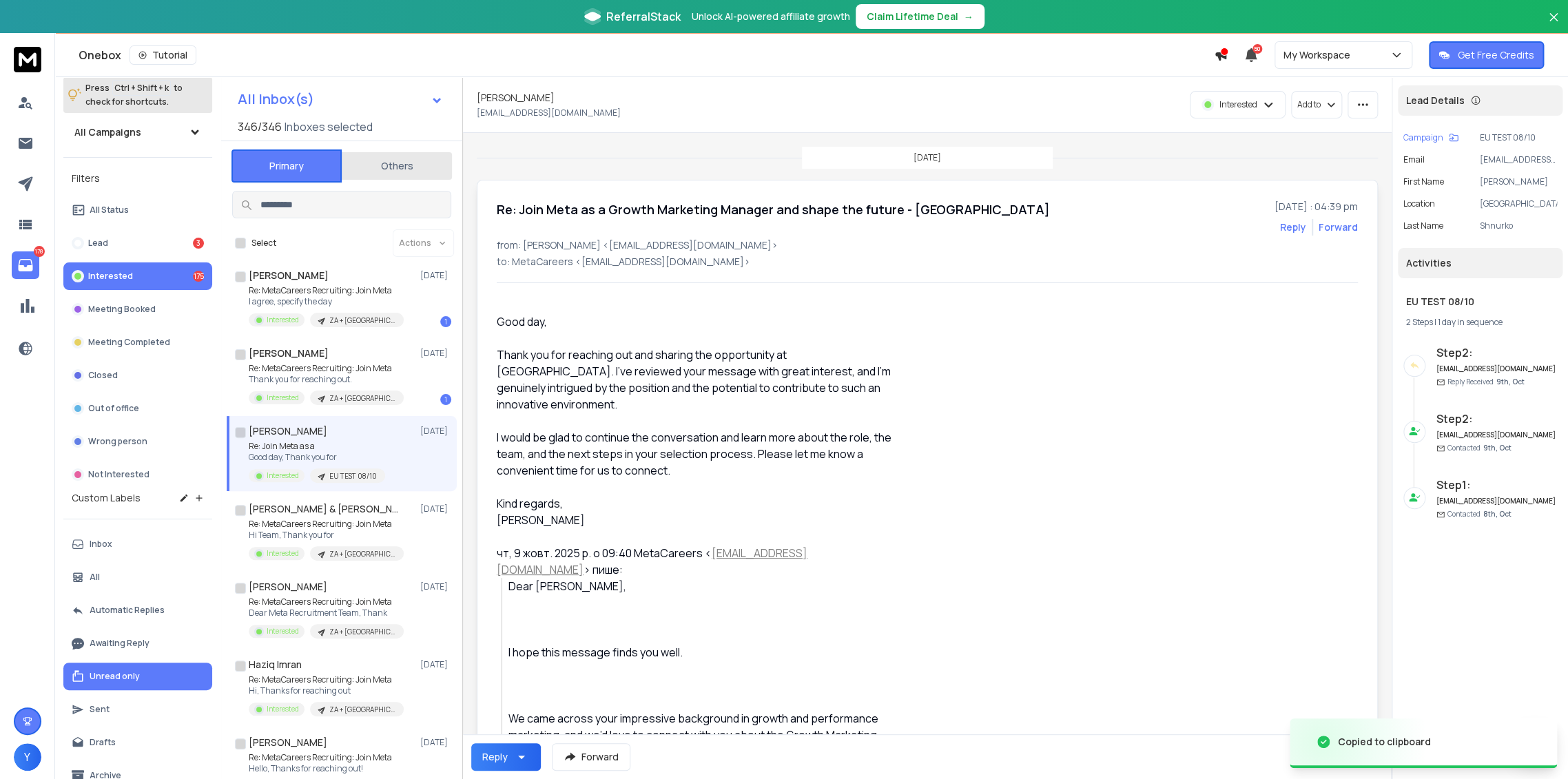
click at [727, 261] on p "to: MetaCareers <info@careersconnect-community.com>" at bounding box center [927, 262] width 861 height 14
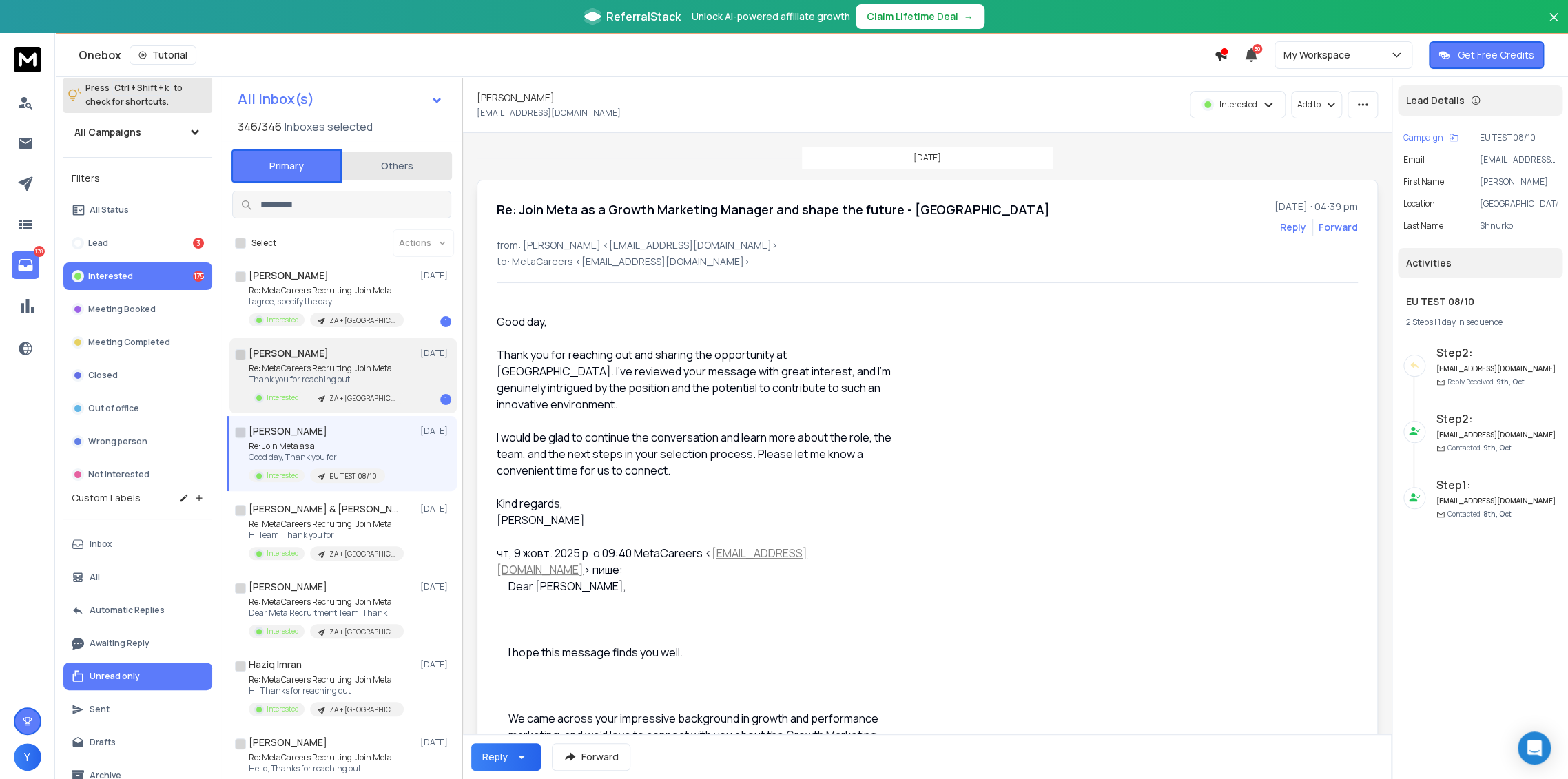
click at [381, 370] on p "Re: MetaCareers Recruiting: Join Meta" at bounding box center [326, 368] width 155 height 11
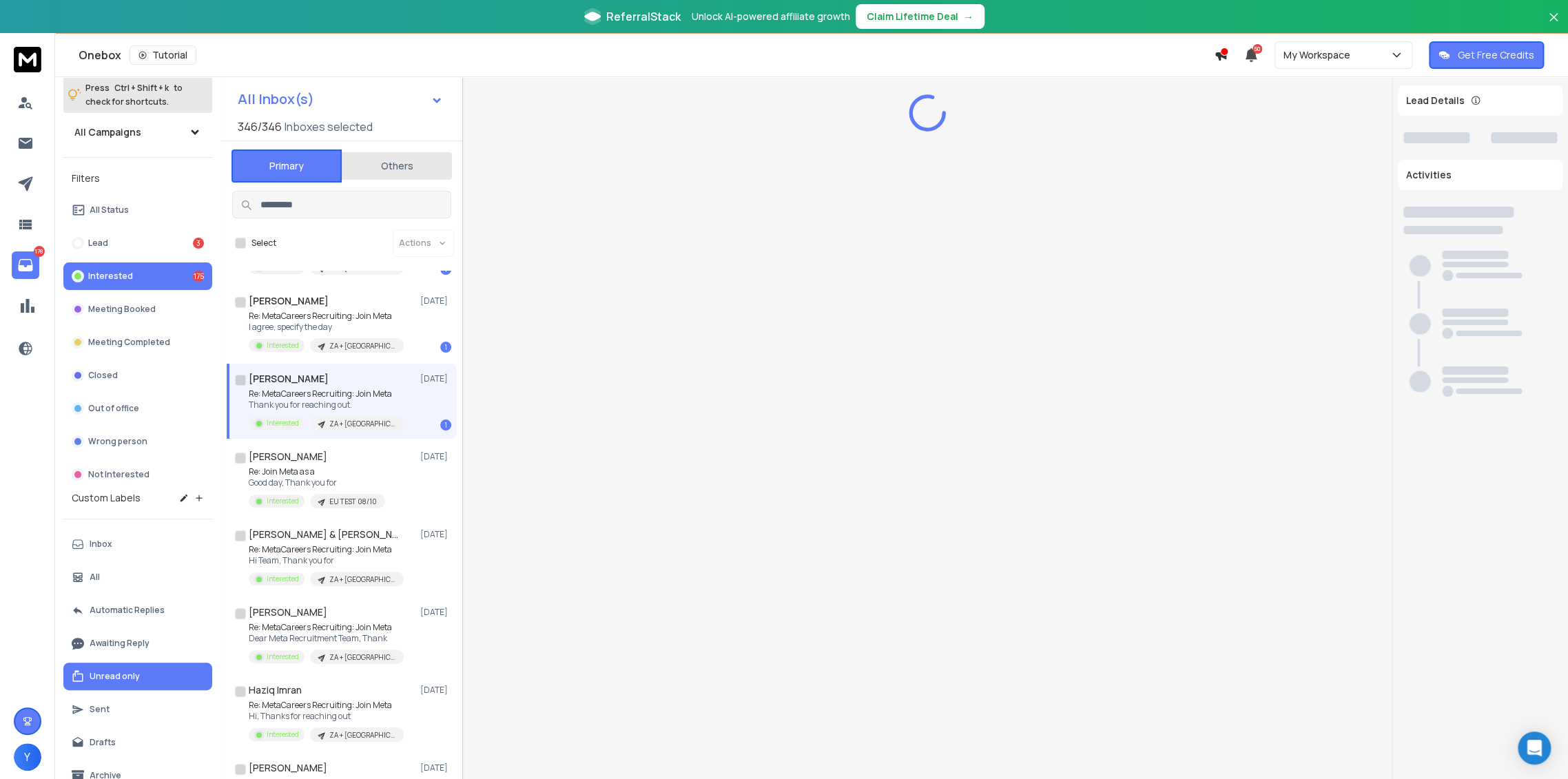
scroll to position [13400, 0]
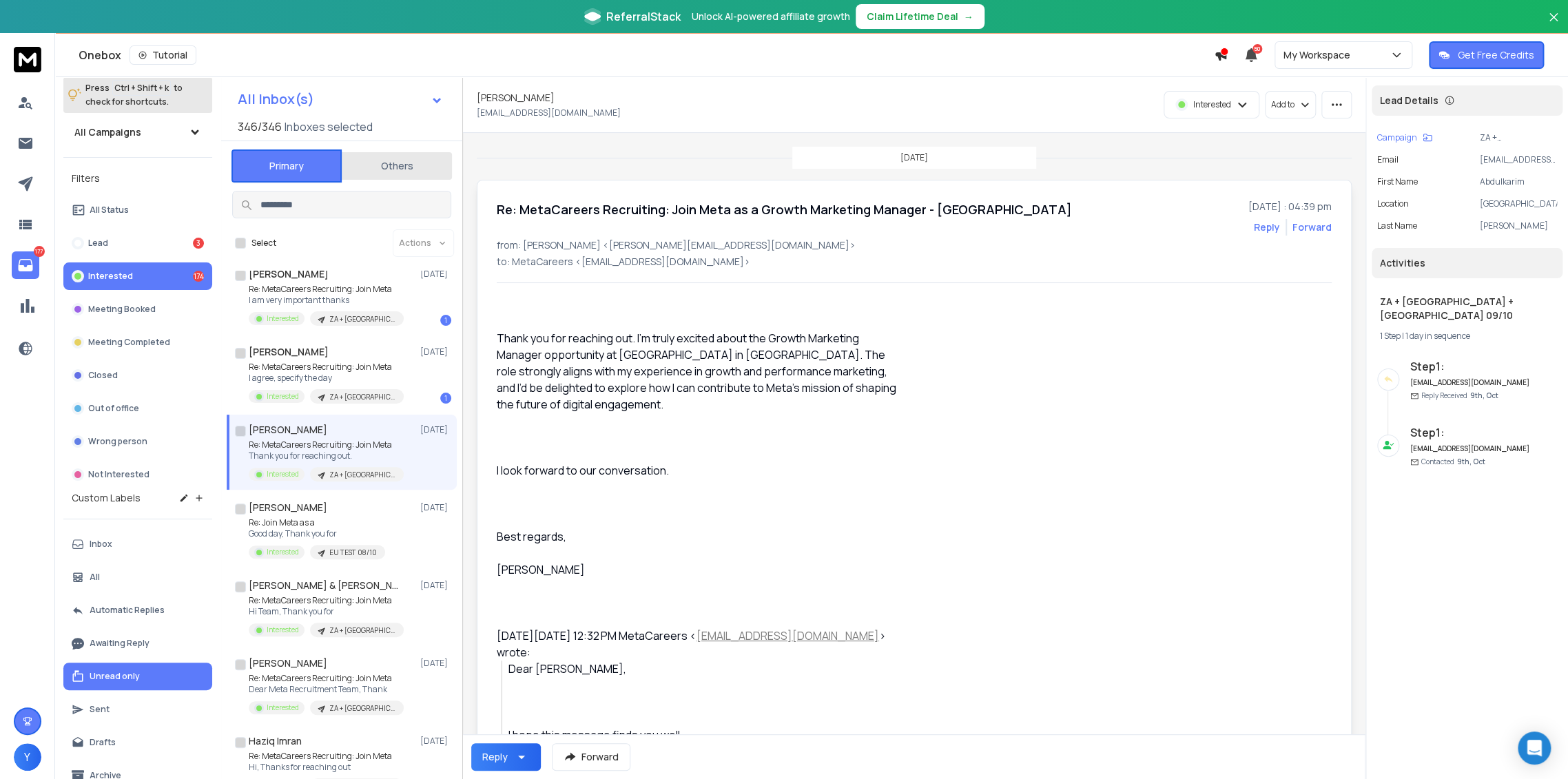
click at [535, 110] on p "abdulkarim.alghamdi9@gmail.com" at bounding box center [549, 113] width 144 height 11
click at [587, 258] on p "to: MetaCareers <works@careersconnectcareersteps.com>" at bounding box center [914, 262] width 835 height 14
drag, startPoint x: 588, startPoint y: 258, endPoint x: 743, endPoint y: 259, distance: 155.0
click at [743, 259] on p "to: MetaCareers <works@careersconnectcareersteps.com>" at bounding box center [914, 262] width 835 height 14
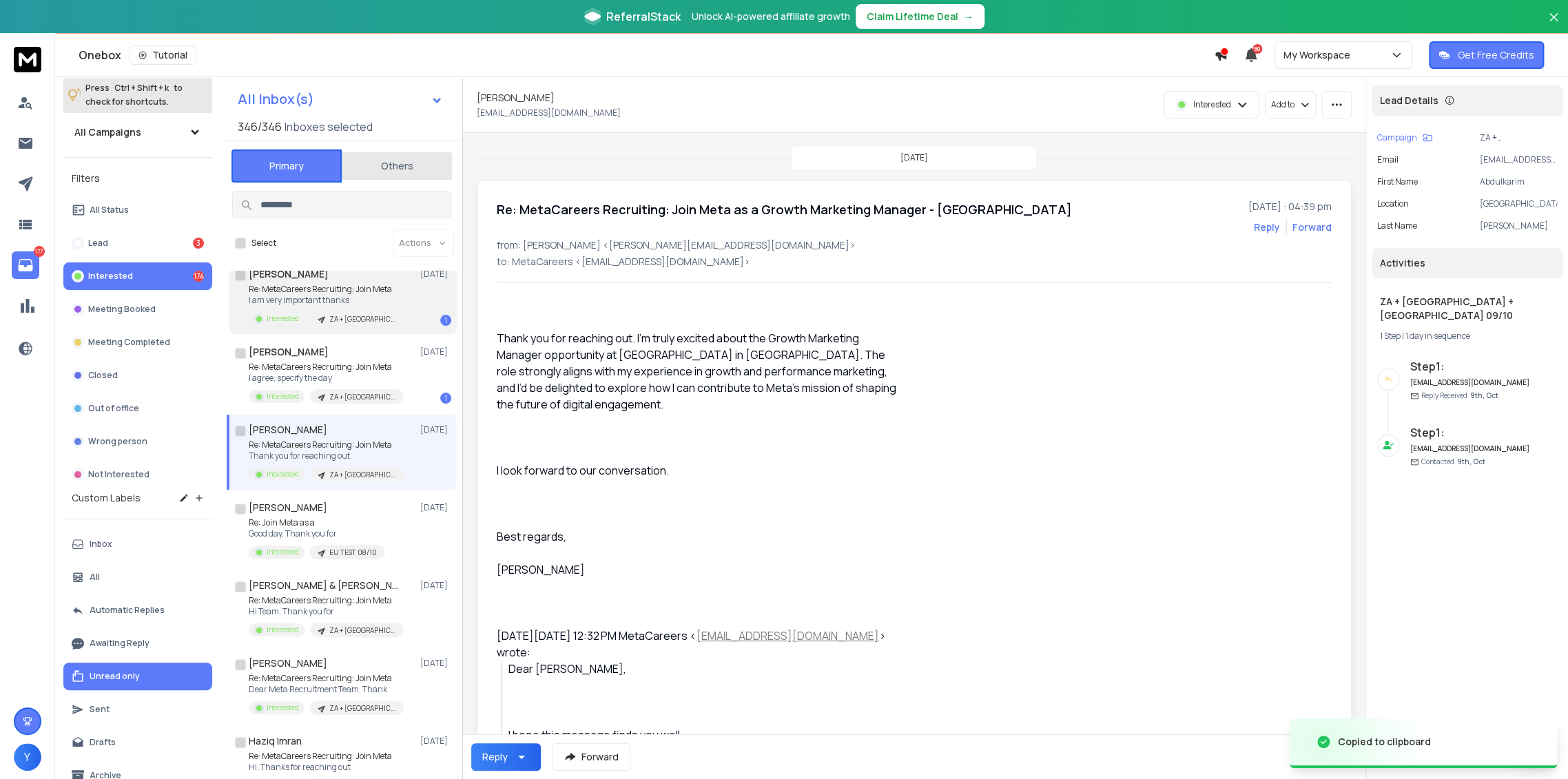
click at [388, 324] on div "ZA + [GEOGRAPHIC_DATA] + [GEOGRAPHIC_DATA] 09/10" at bounding box center [357, 318] width 94 height 14
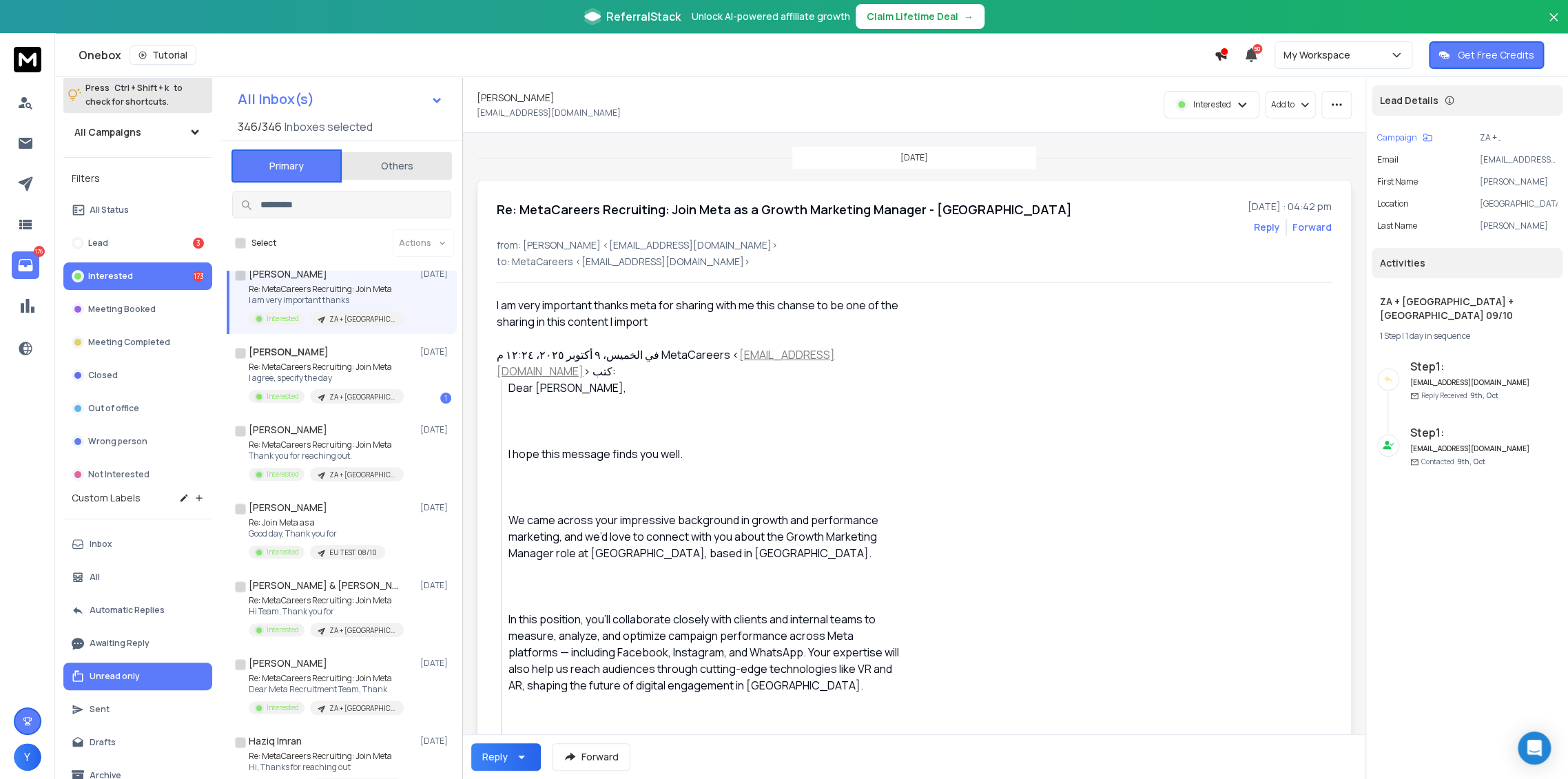
click at [557, 106] on div "mohamed salh mohamed salh mohamedgzole@gmail.com" at bounding box center [693, 104] width 433 height 28
click at [529, 100] on h1 "mohamed salh" at bounding box center [515, 97] width 78 height 14
click at [520, 117] on p "mohamedgzole@gmail.com" at bounding box center [549, 113] width 144 height 11
click at [539, 114] on p "mohamedgzole@gmail.com" at bounding box center [549, 113] width 144 height 11
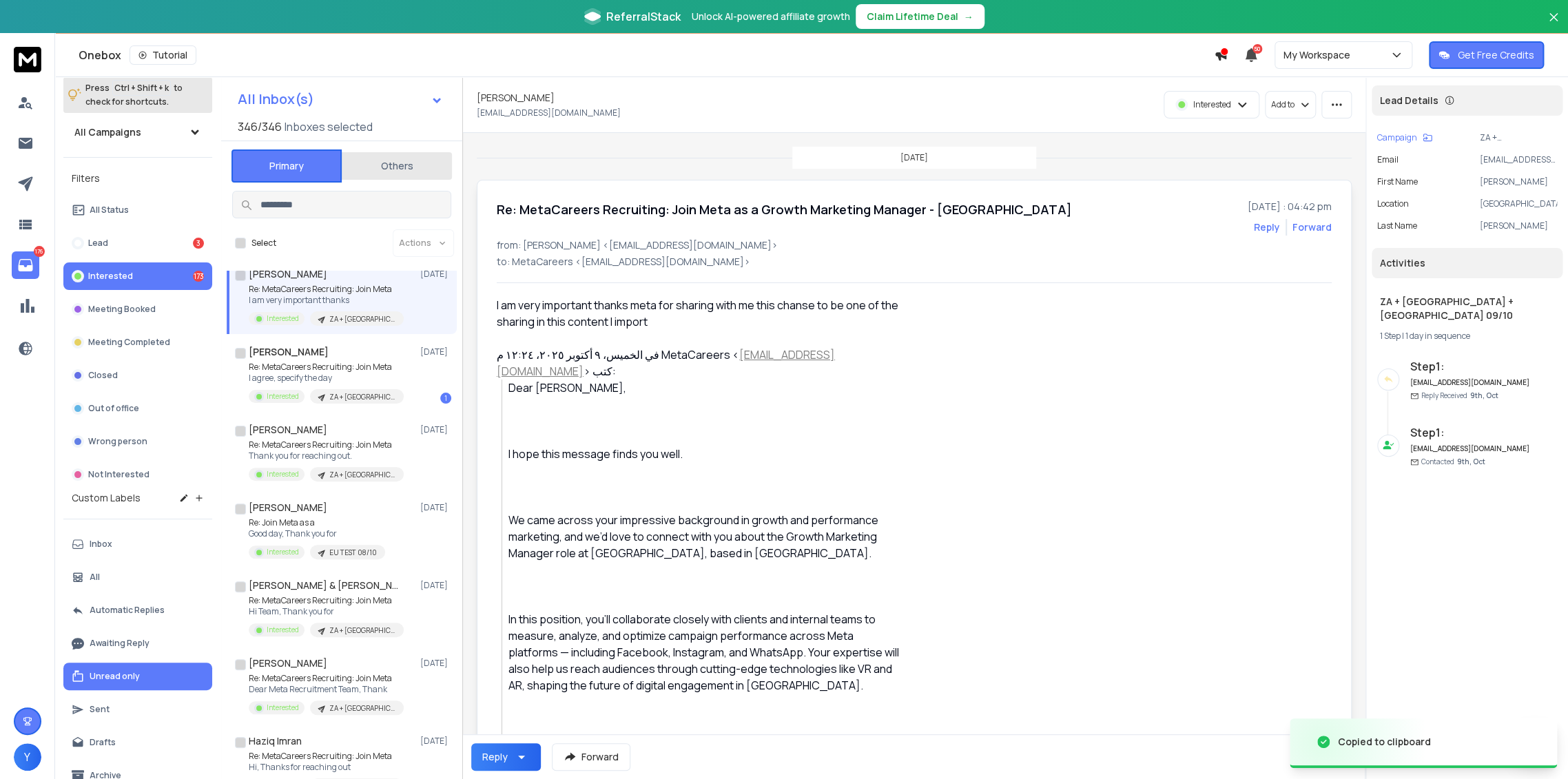
click at [583, 262] on p "to: MetaCareers <hr@careersconnectpartners.com>" at bounding box center [914, 262] width 835 height 14
drag, startPoint x: 583, startPoint y: 262, endPoint x: 719, endPoint y: 260, distance: 136.0
click at [719, 260] on p "to: MetaCareers <hr@careersconnectpartners.com>" at bounding box center [914, 262] width 835 height 14
click at [399, 376] on p "I agree, specify the day" at bounding box center [326, 378] width 155 height 11
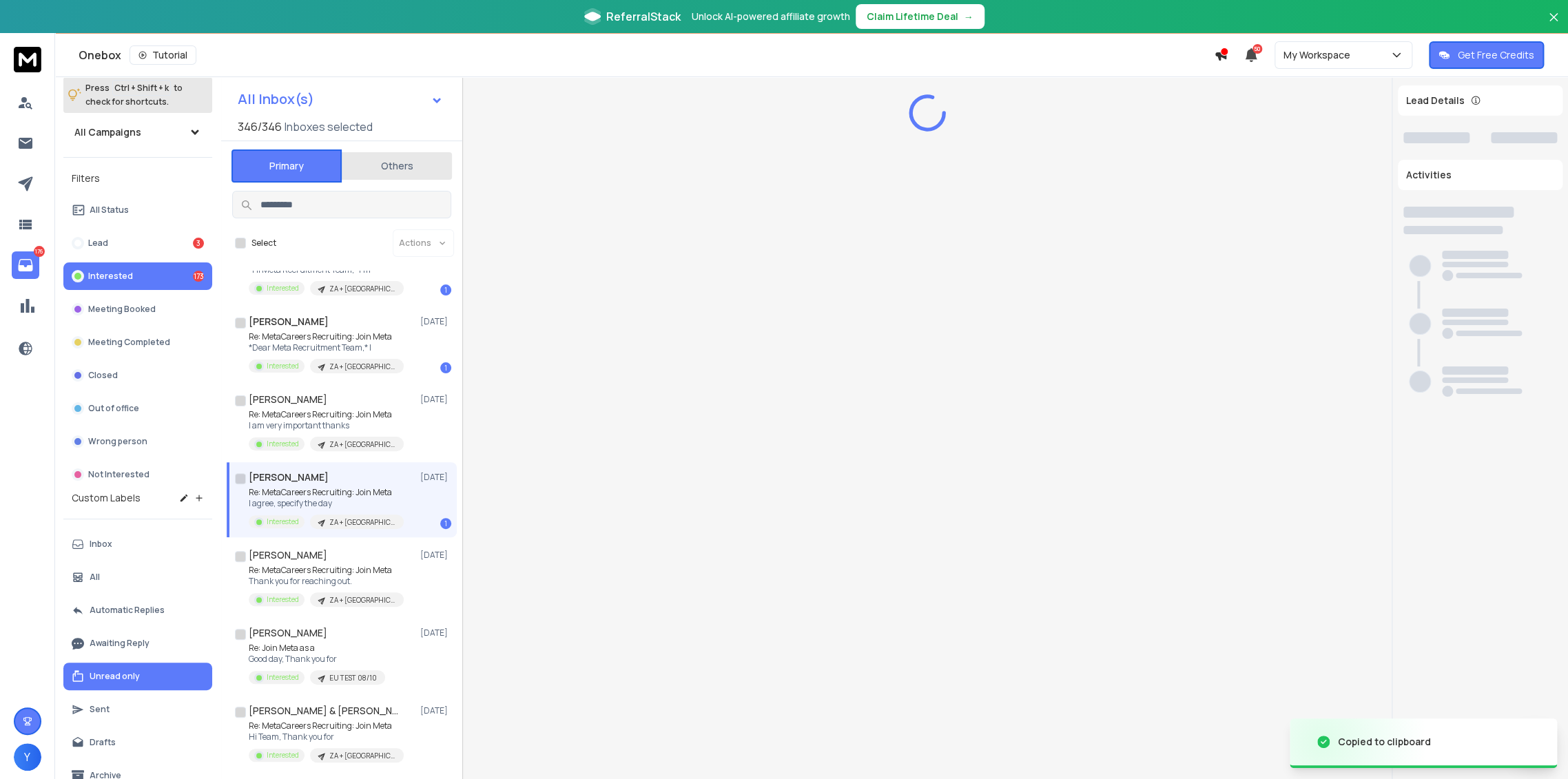
scroll to position [13247, 0]
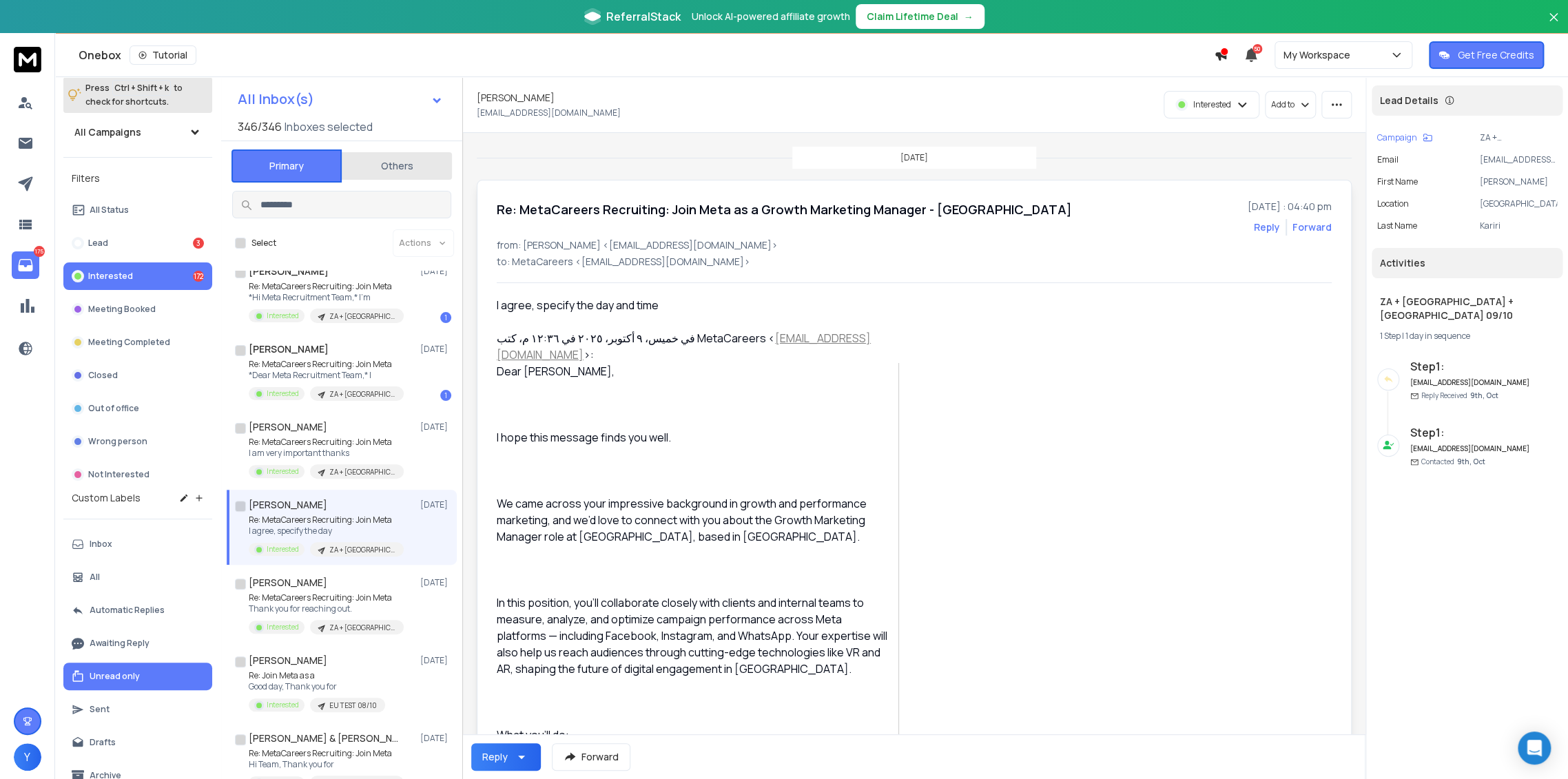
click at [553, 117] on p "hhhadiii3@gmail.com" at bounding box center [549, 113] width 144 height 11
click at [573, 259] on p "to: MetaCareers <employee@careersconnectadvisor.com>" at bounding box center [914, 262] width 835 height 14
drag, startPoint x: 573, startPoint y: 259, endPoint x: 583, endPoint y: 259, distance: 10.0
click at [578, 259] on p "to: MetaCareers <employee@careersconnectadvisor.com>" at bounding box center [914, 262] width 835 height 14
click at [584, 259] on p "to: MetaCareers <employee@careersconnectadvisor.com>" at bounding box center [914, 262] width 835 height 14
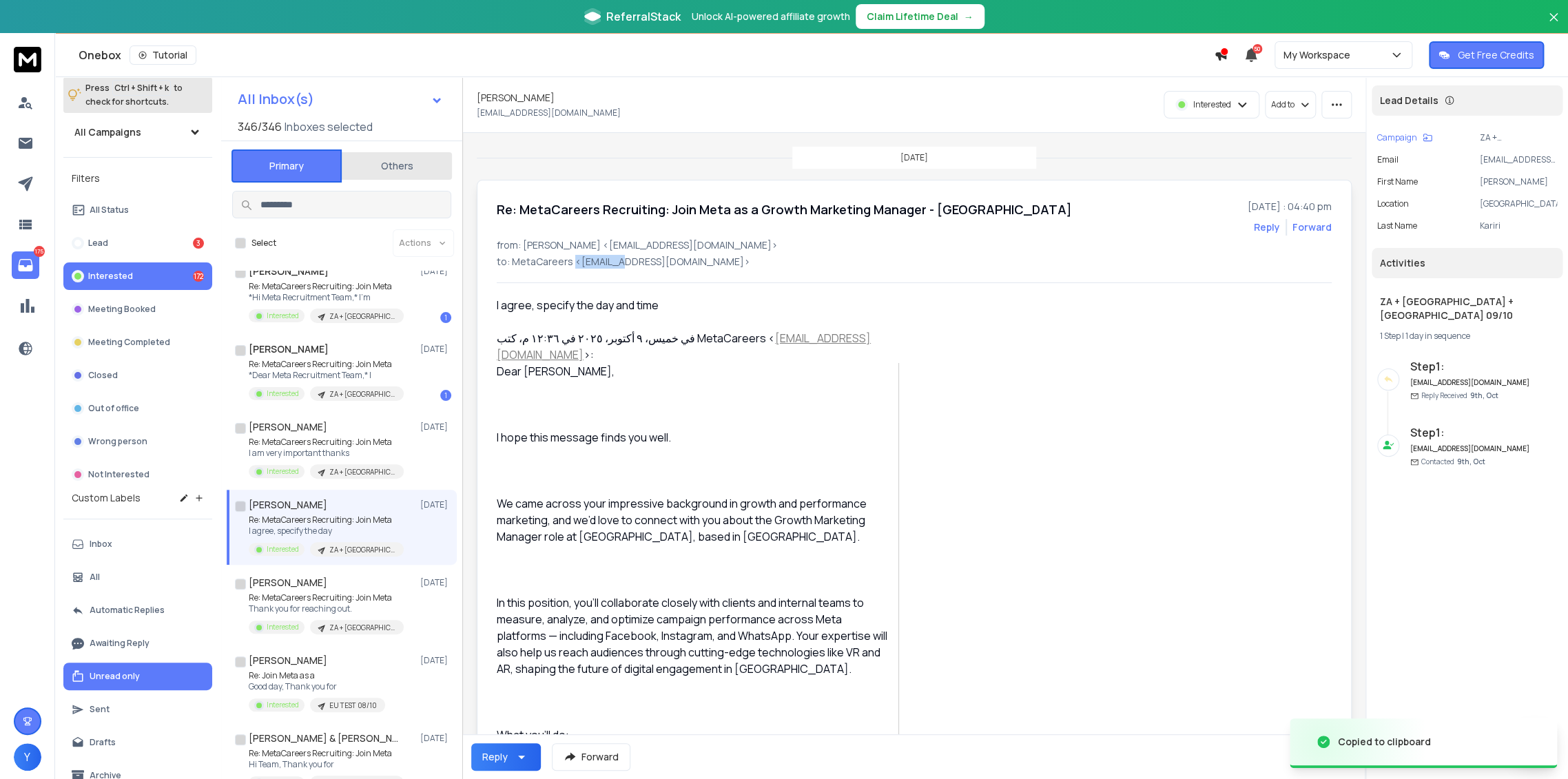
drag, startPoint x: 584, startPoint y: 259, endPoint x: 732, endPoint y: 259, distance: 148.0
click at [732, 259] on p "to: MetaCareers <employee@careersconnectadvisor.com>" at bounding box center [914, 262] width 835 height 14
click at [744, 257] on p "to: MetaCareers <employee@careersconnectadvisor.com>" at bounding box center [914, 262] width 835 height 14
drag, startPoint x: 744, startPoint y: 257, endPoint x: 590, endPoint y: 268, distance: 154.4
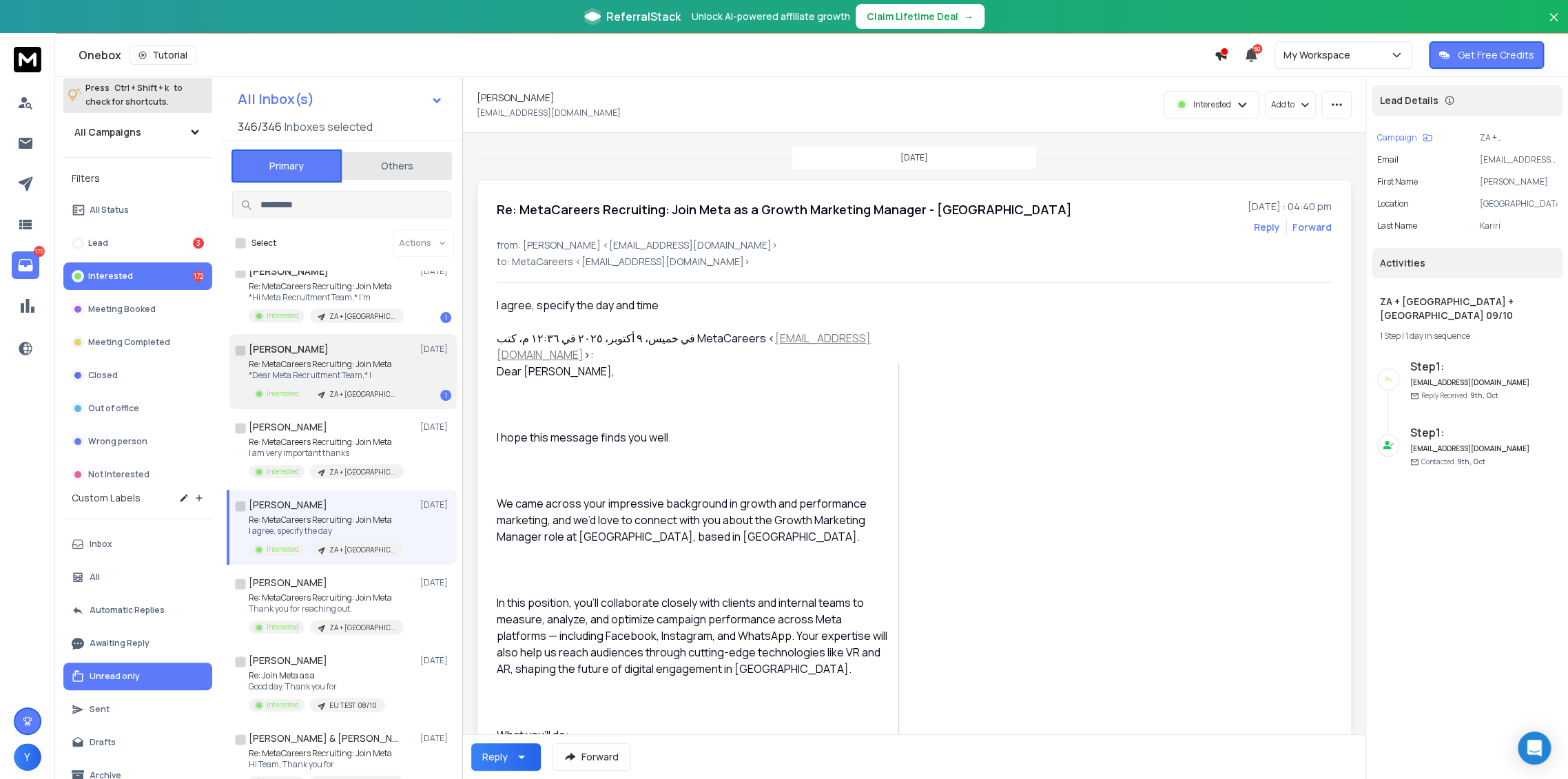
click at [398, 343] on div "Latifah Altamimi 09 Oct" at bounding box center [349, 349] width 202 height 14
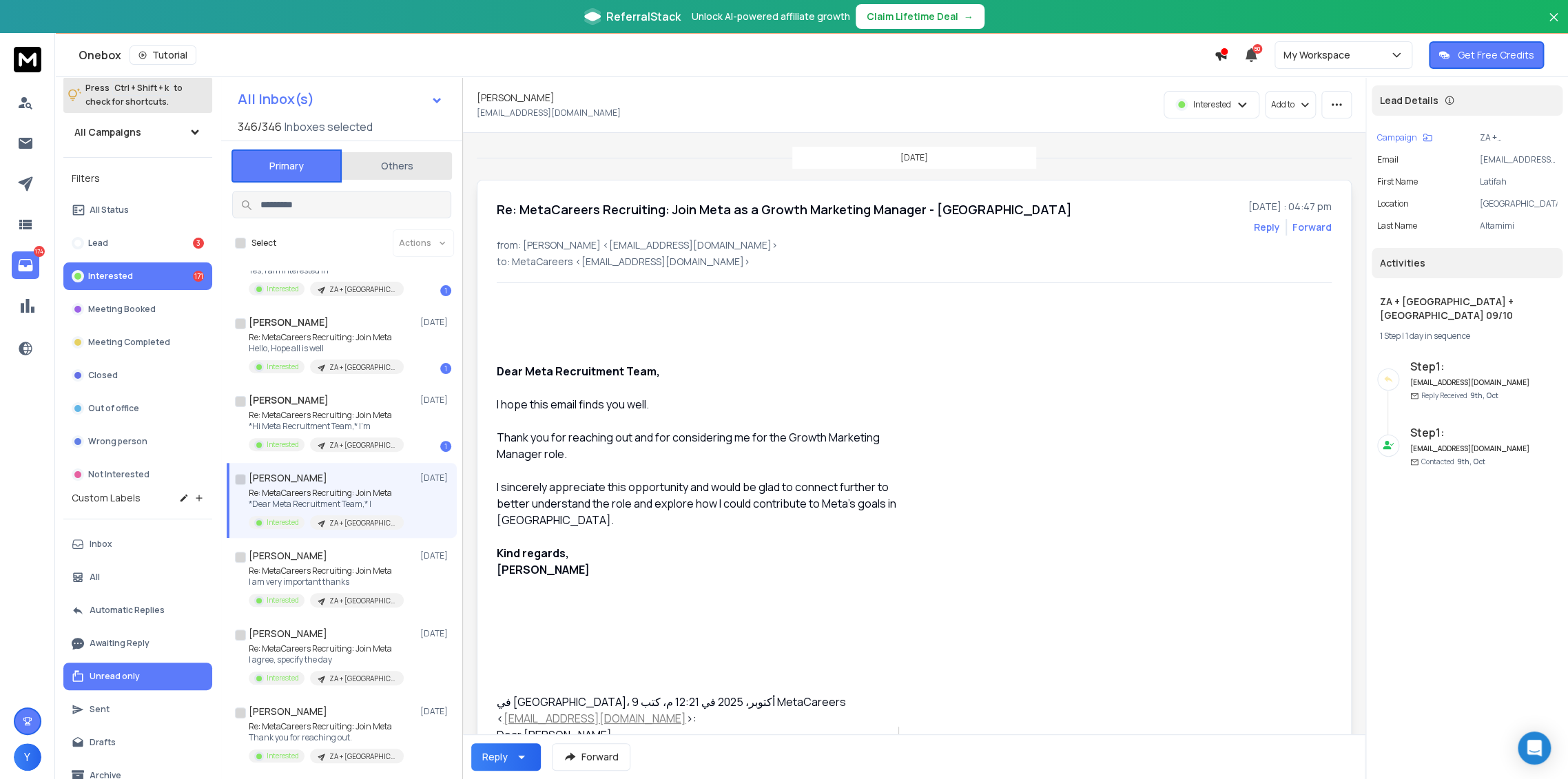
scroll to position [13094, 0]
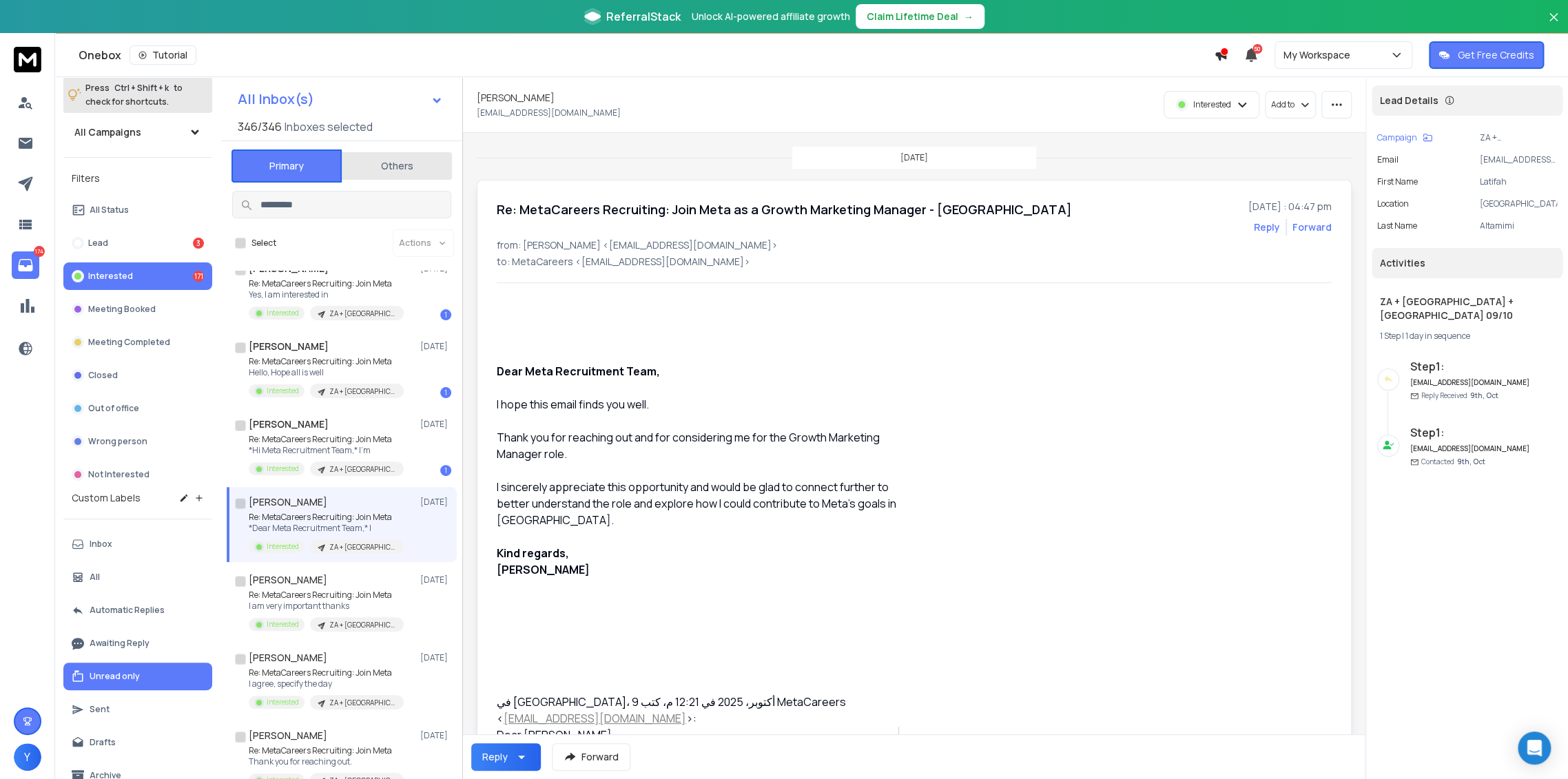
click at [549, 113] on p "latifahmoham@gmail.com" at bounding box center [549, 113] width 144 height 11
click at [582, 259] on p "to: MetaCareers <hr@careersconnect-solutions.com>" at bounding box center [914, 262] width 835 height 14
drag, startPoint x: 582, startPoint y: 259, endPoint x: 717, endPoint y: 261, distance: 135.0
click at [717, 261] on p "to: MetaCareers <hr@careersconnect-solutions.com>" at bounding box center [914, 262] width 835 height 14
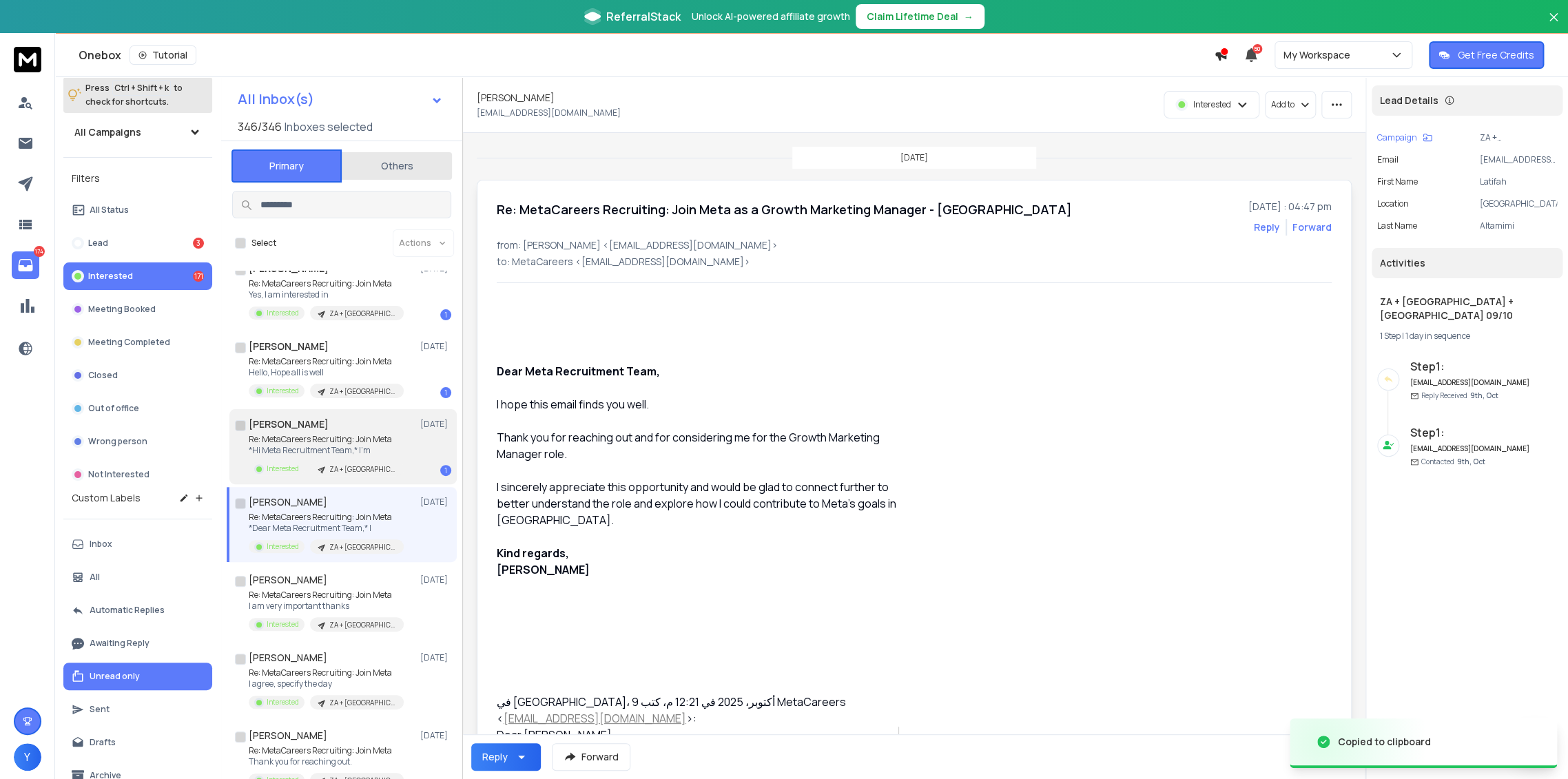
click at [358, 438] on p "Re: MetaCareers Recruiting: Join Meta" at bounding box center [326, 439] width 155 height 11
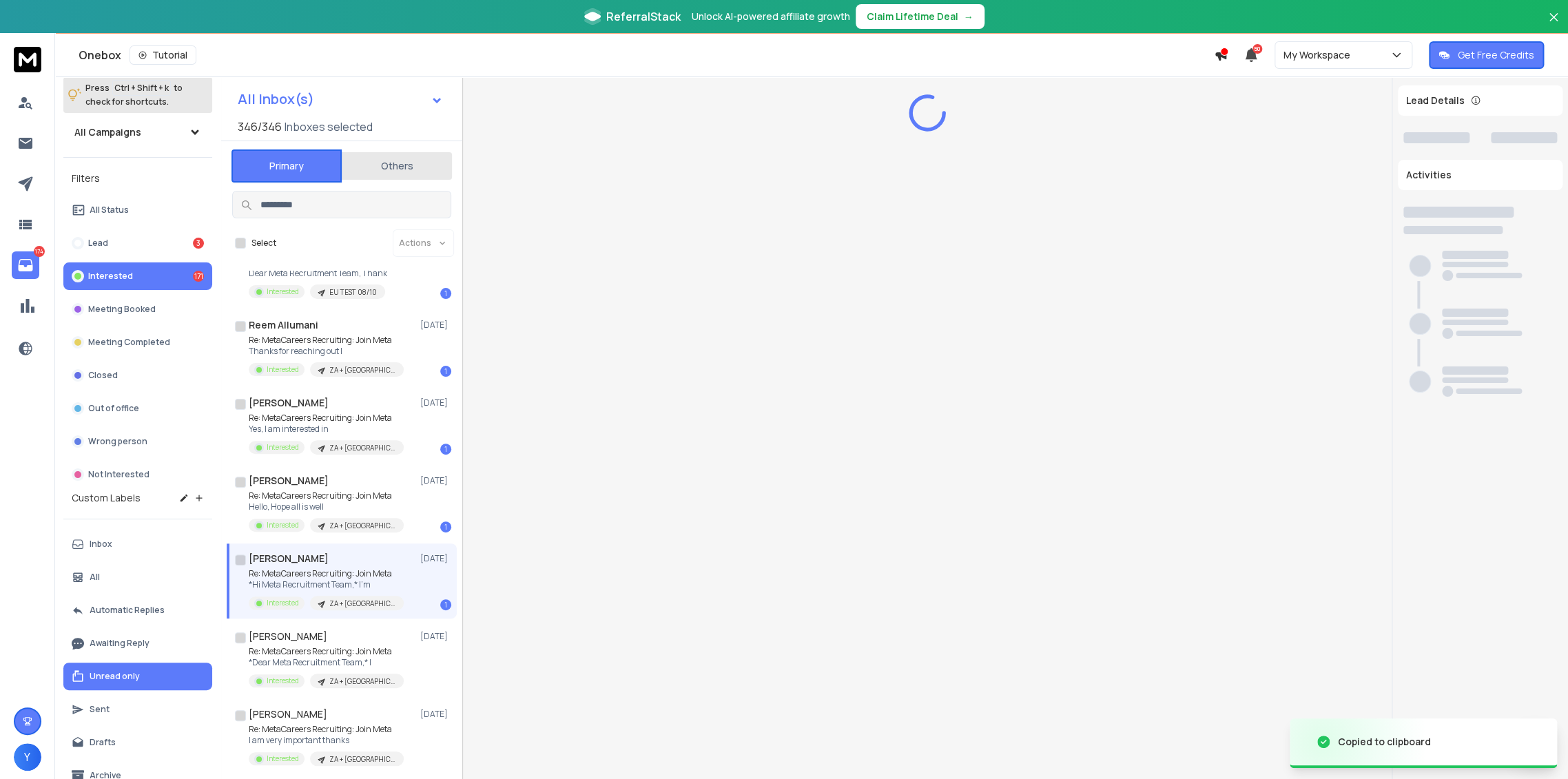
scroll to position [12941, 0]
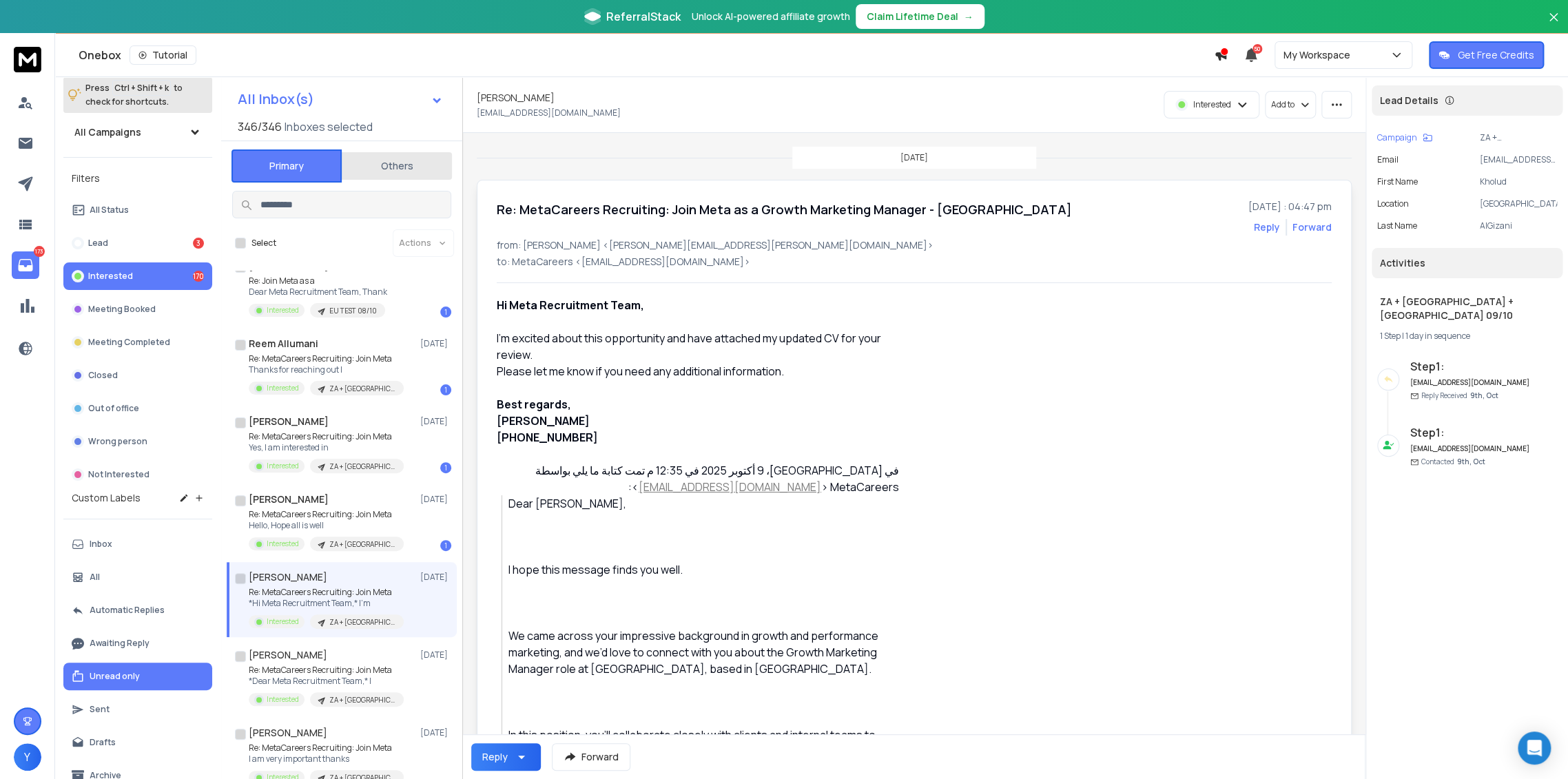
click at [543, 114] on p "kholoud.majid@gmail.com" at bounding box center [549, 113] width 144 height 11
click at [576, 262] on p "to: MetaCareers <works@careersconnect-futurejobs.com>" at bounding box center [914, 262] width 835 height 14
drag, startPoint x: 576, startPoint y: 262, endPoint x: 741, endPoint y: 261, distance: 165.0
click at [741, 261] on p "to: MetaCareers <works@careersconnect-futurejobs.com>" at bounding box center [914, 262] width 835 height 14
click at [412, 501] on div "ahmad soubra 09 Oct" at bounding box center [349, 499] width 202 height 14
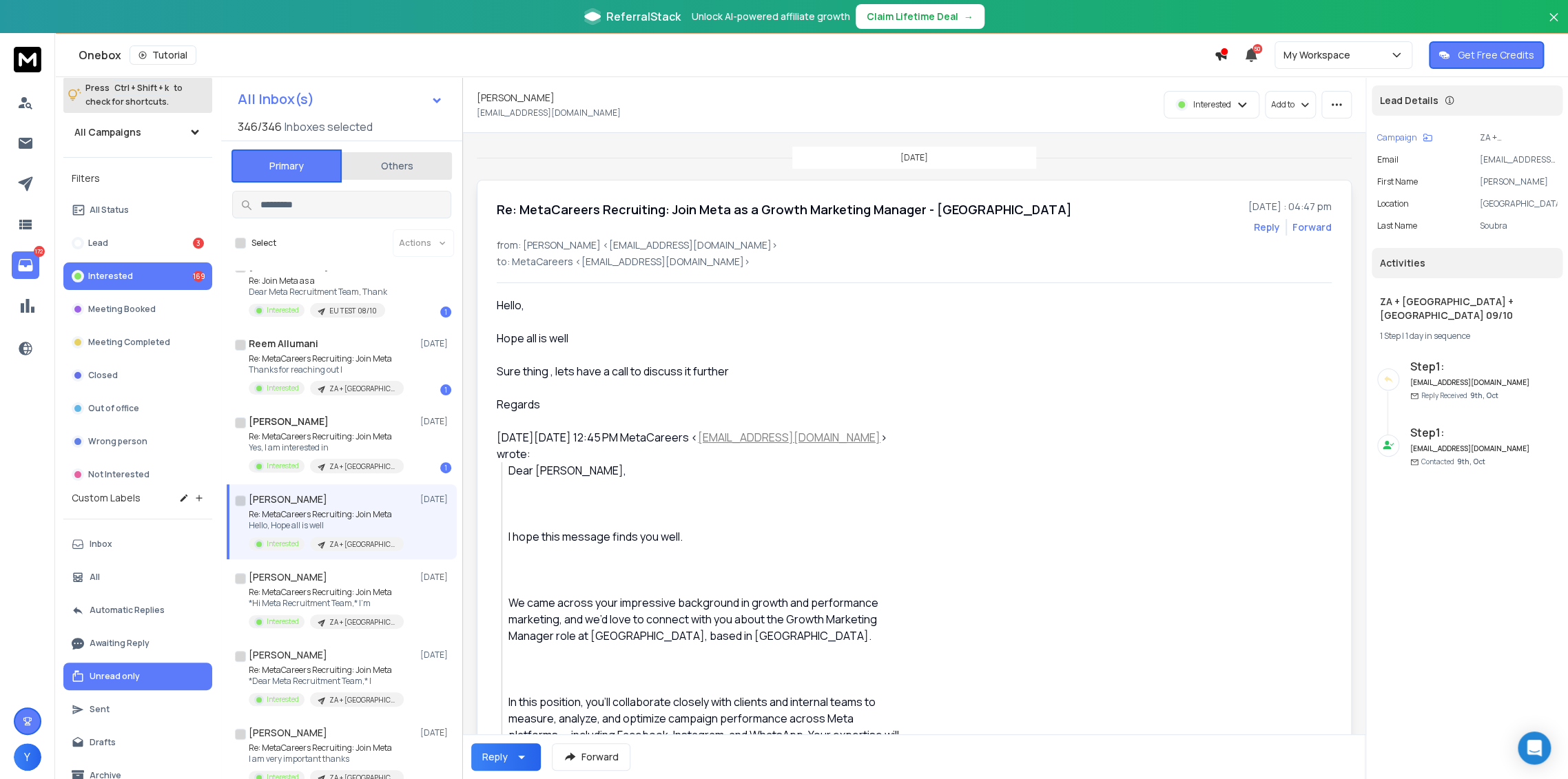
click at [554, 116] on p "ahmadsoubra1997@gmail.com" at bounding box center [549, 113] width 144 height 11
click at [584, 258] on p "to: MetaCareers <employee@careersconnectsupport.com>" at bounding box center [914, 262] width 835 height 14
drag, startPoint x: 585, startPoint y: 258, endPoint x: 738, endPoint y: 258, distance: 153.0
click at [738, 258] on p "to: MetaCareers <employee@careersconnectsupport.com>" at bounding box center [914, 262] width 835 height 14
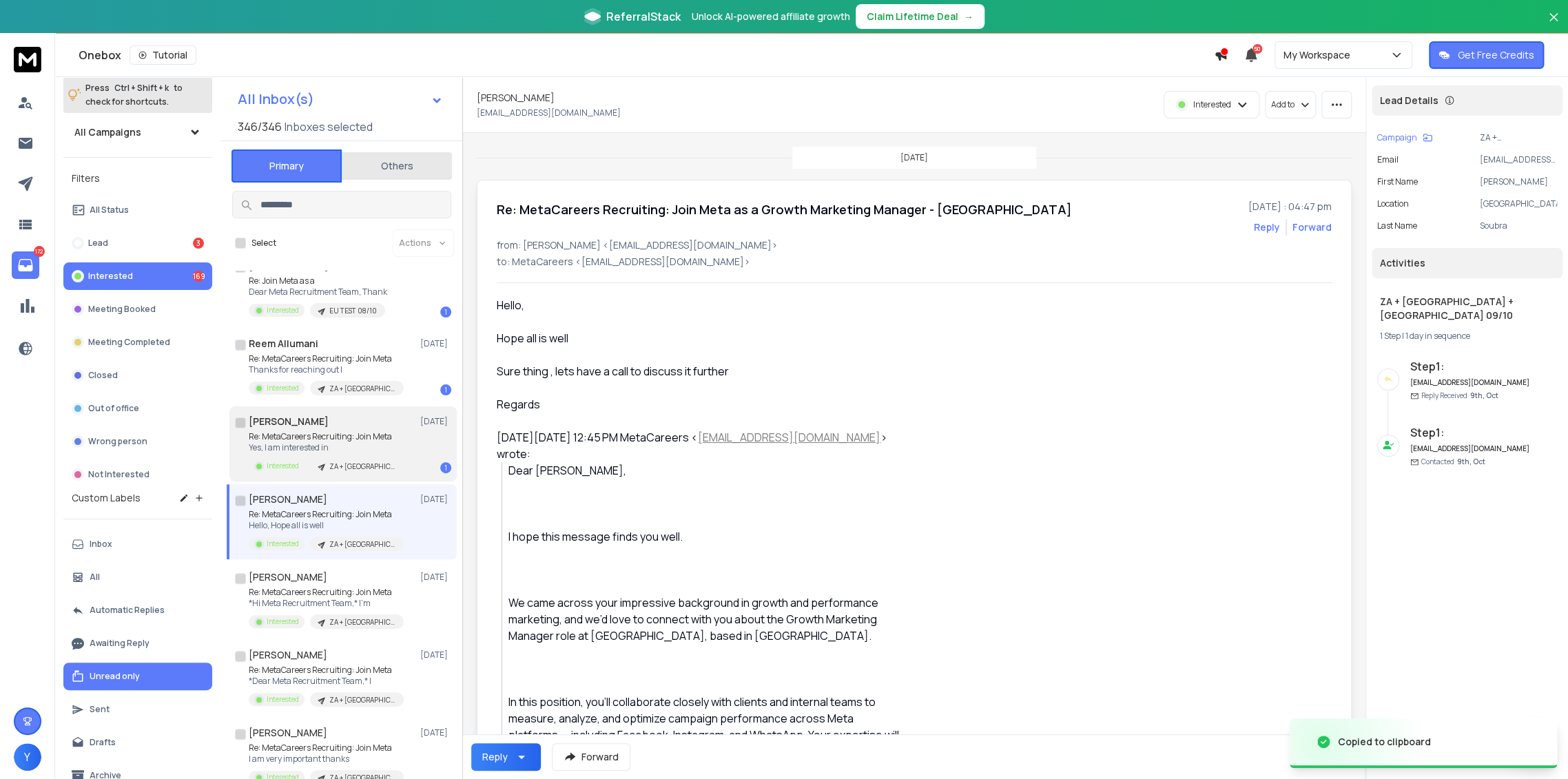
click at [402, 442] on p "Yes, I am interested in" at bounding box center [326, 447] width 155 height 11
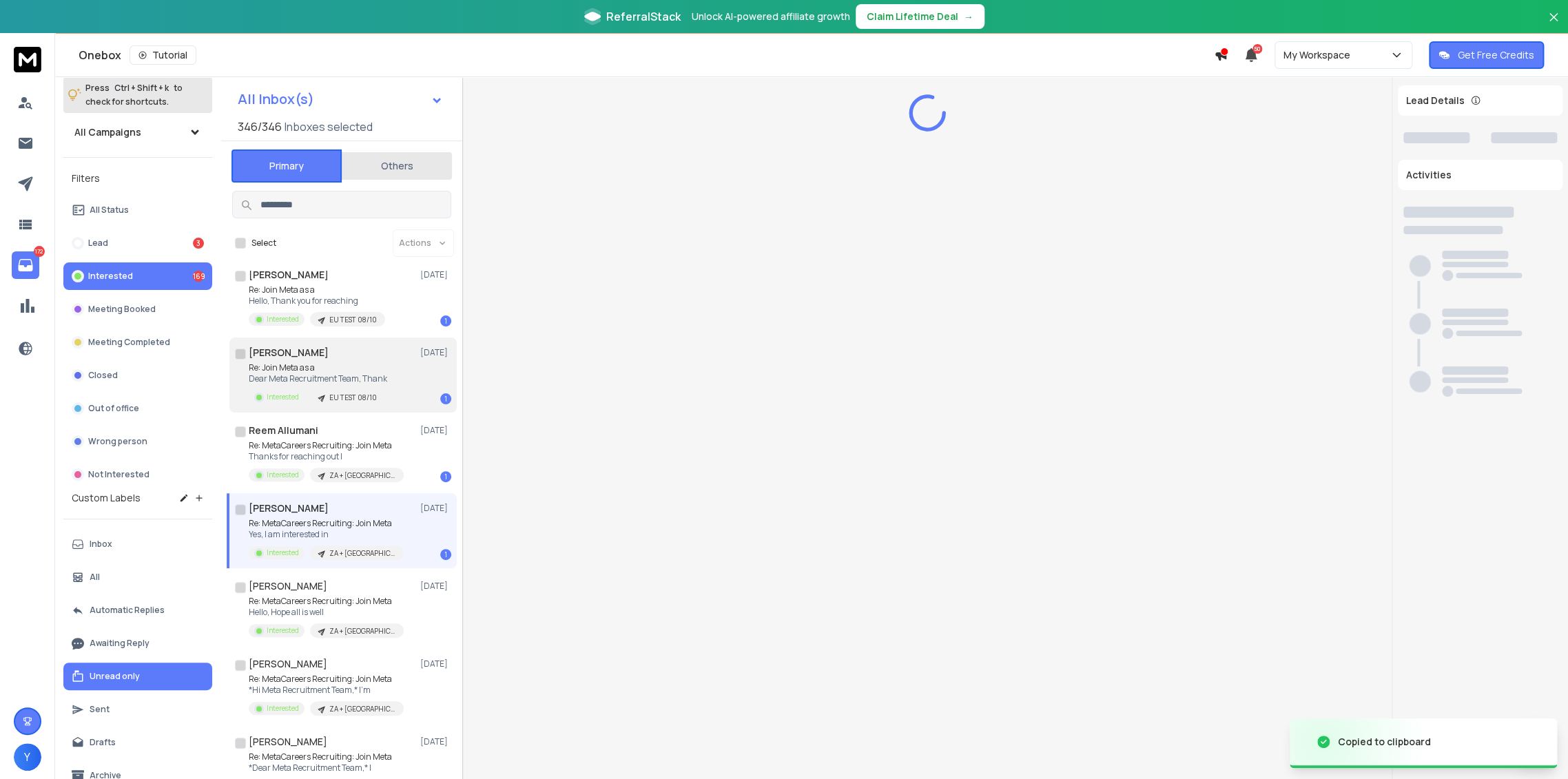
scroll to position [12787, 0]
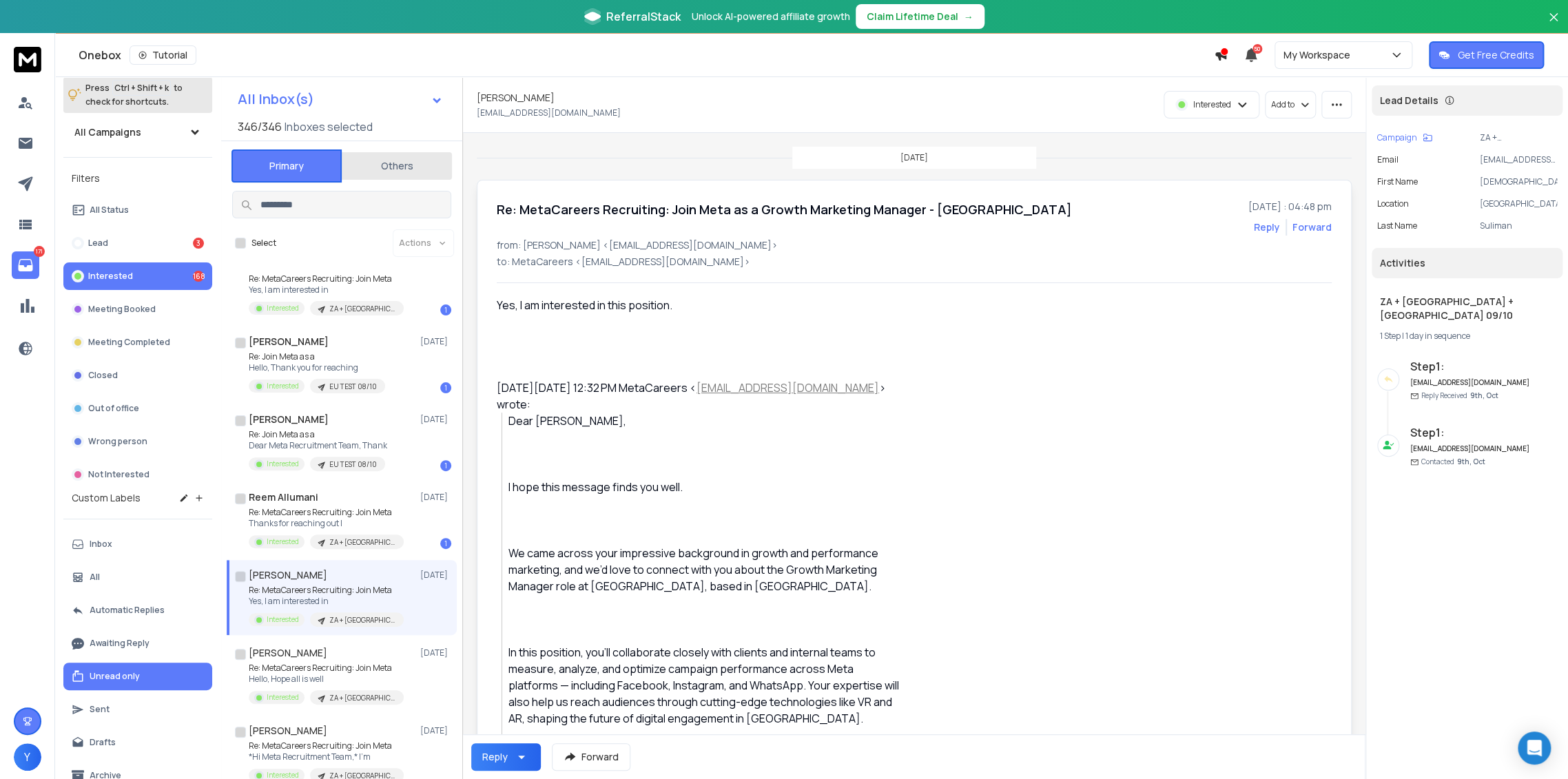
click at [558, 117] on p "msoliman598@gmail.com" at bounding box center [549, 113] width 144 height 11
click at [605, 256] on p "to: MetaCareers <recruit@careersconnectexpert.com>" at bounding box center [914, 262] width 835 height 14
click at [590, 260] on p "to: MetaCareers <recruit@careersconnectexpert.com>" at bounding box center [914, 262] width 835 height 14
drag, startPoint x: 590, startPoint y: 260, endPoint x: 725, endPoint y: 263, distance: 135.0
click at [725, 263] on p "to: MetaCareers <recruit@careersconnectexpert.com>" at bounding box center [914, 262] width 835 height 14
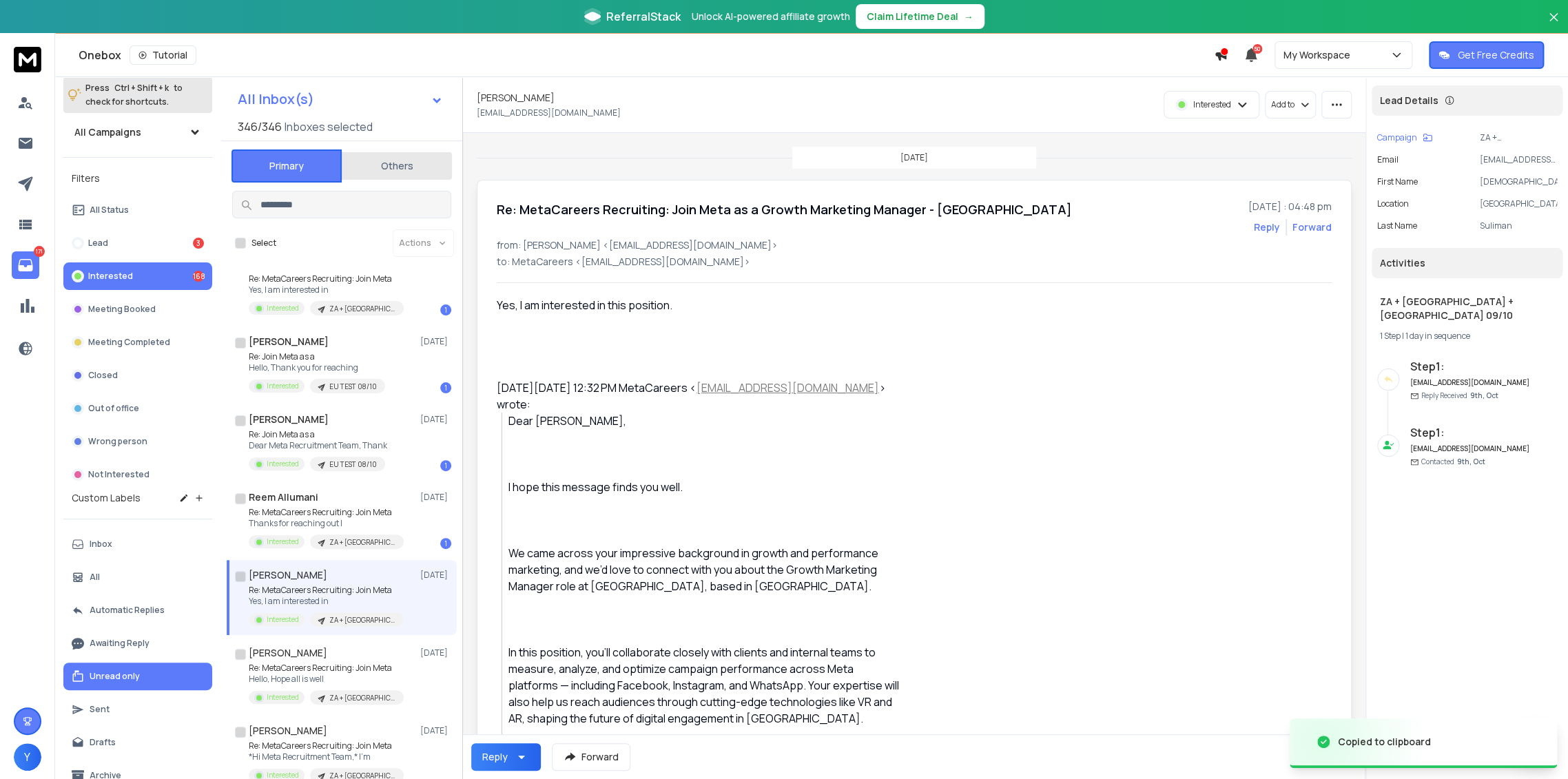
click at [331, 510] on p "Re: MetaCareers Recruiting: Join Meta" at bounding box center [326, 512] width 155 height 11
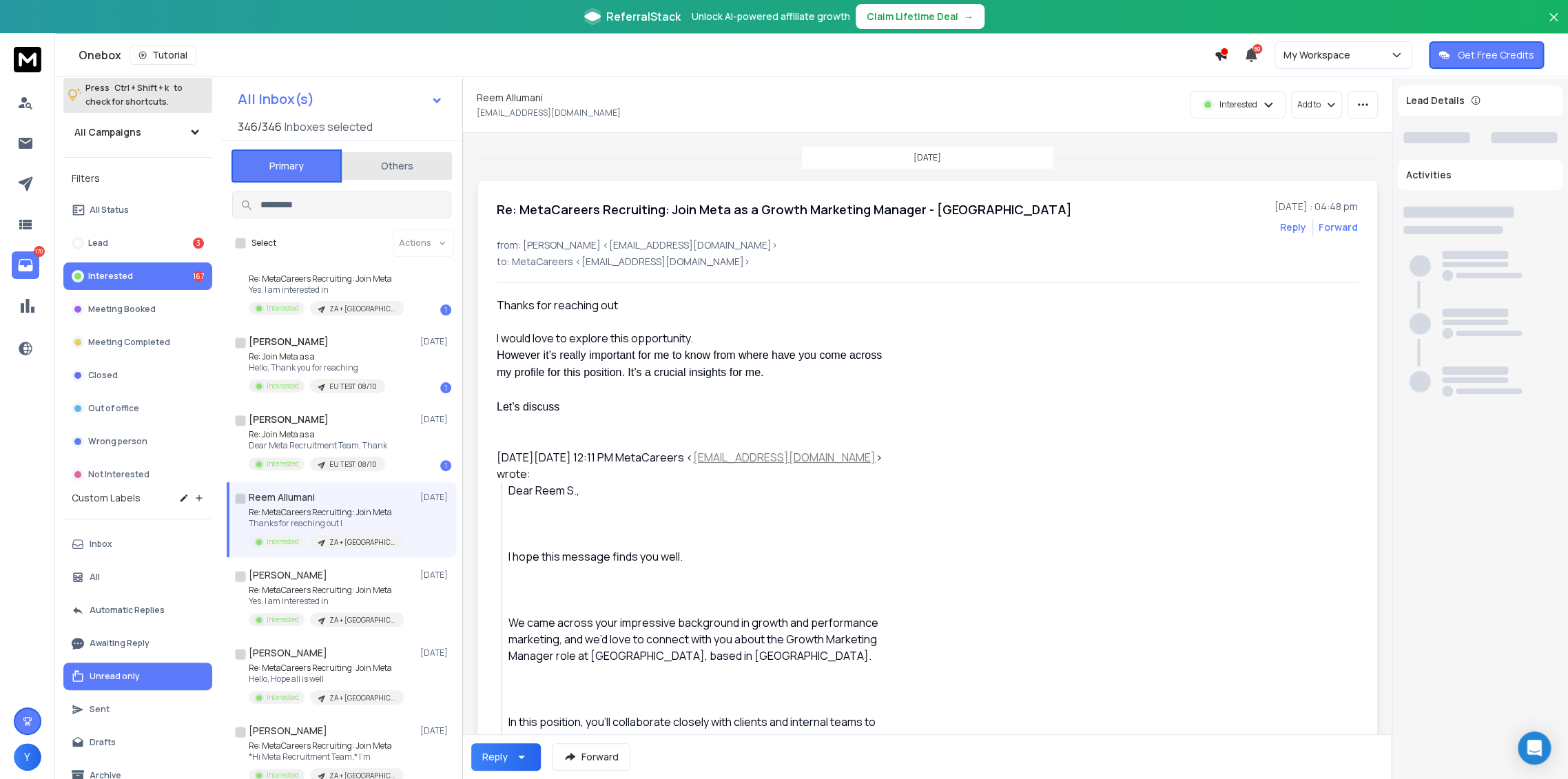
click at [549, 117] on p "reemallumani@gmail.com" at bounding box center [549, 113] width 144 height 11
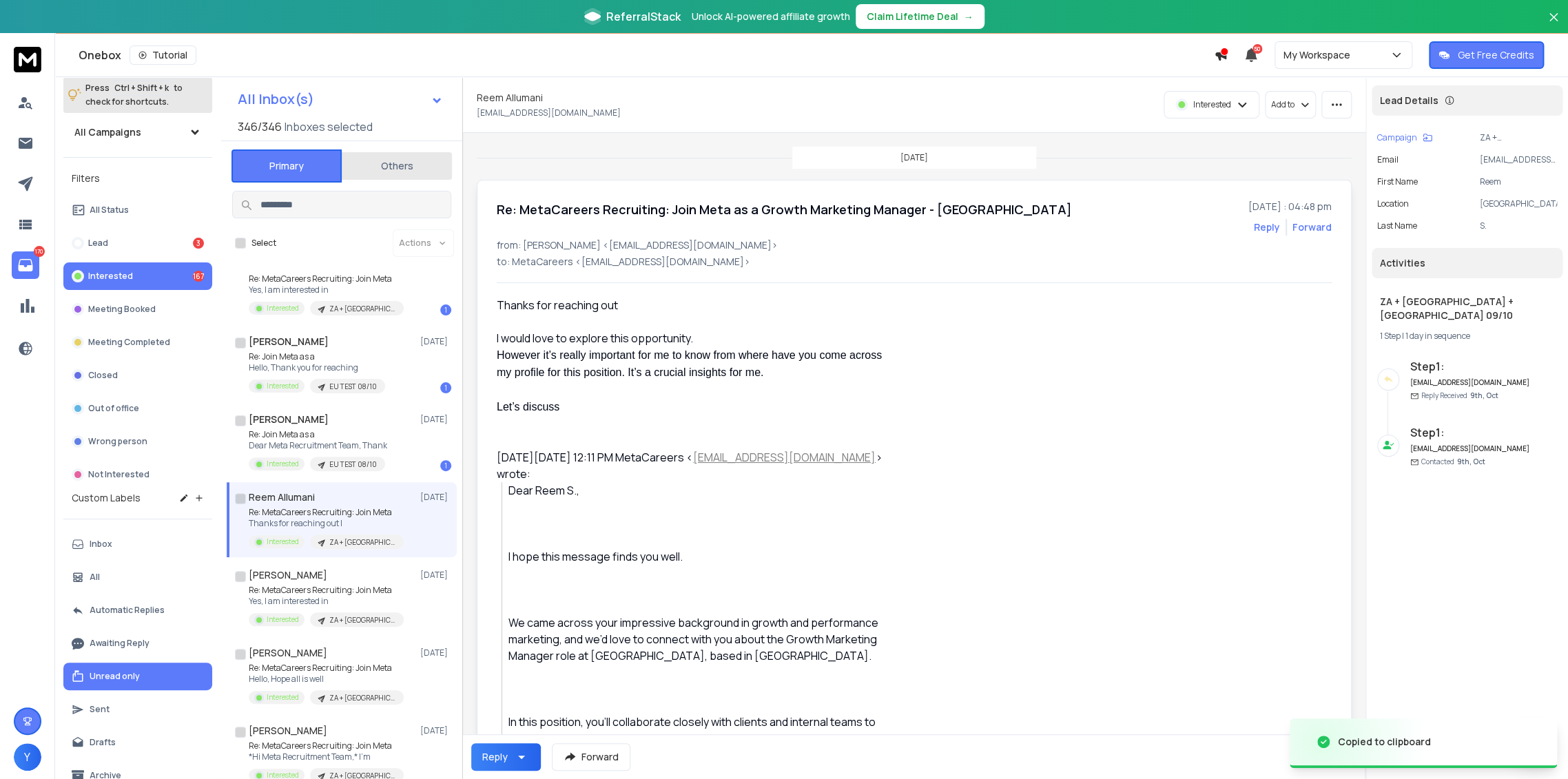
click at [586, 256] on p "to: MetaCareers <hr@careersconnectheadhunt.com>" at bounding box center [914, 262] width 835 height 14
click at [577, 258] on p "to: MetaCareers <hr@careersconnectheadhunt.com>" at bounding box center [914, 262] width 835 height 14
drag, startPoint x: 577, startPoint y: 258, endPoint x: 717, endPoint y: 262, distance: 140.1
click at [717, 262] on p "to: MetaCareers <hr@careersconnectheadhunt.com>" at bounding box center [914, 262] width 835 height 14
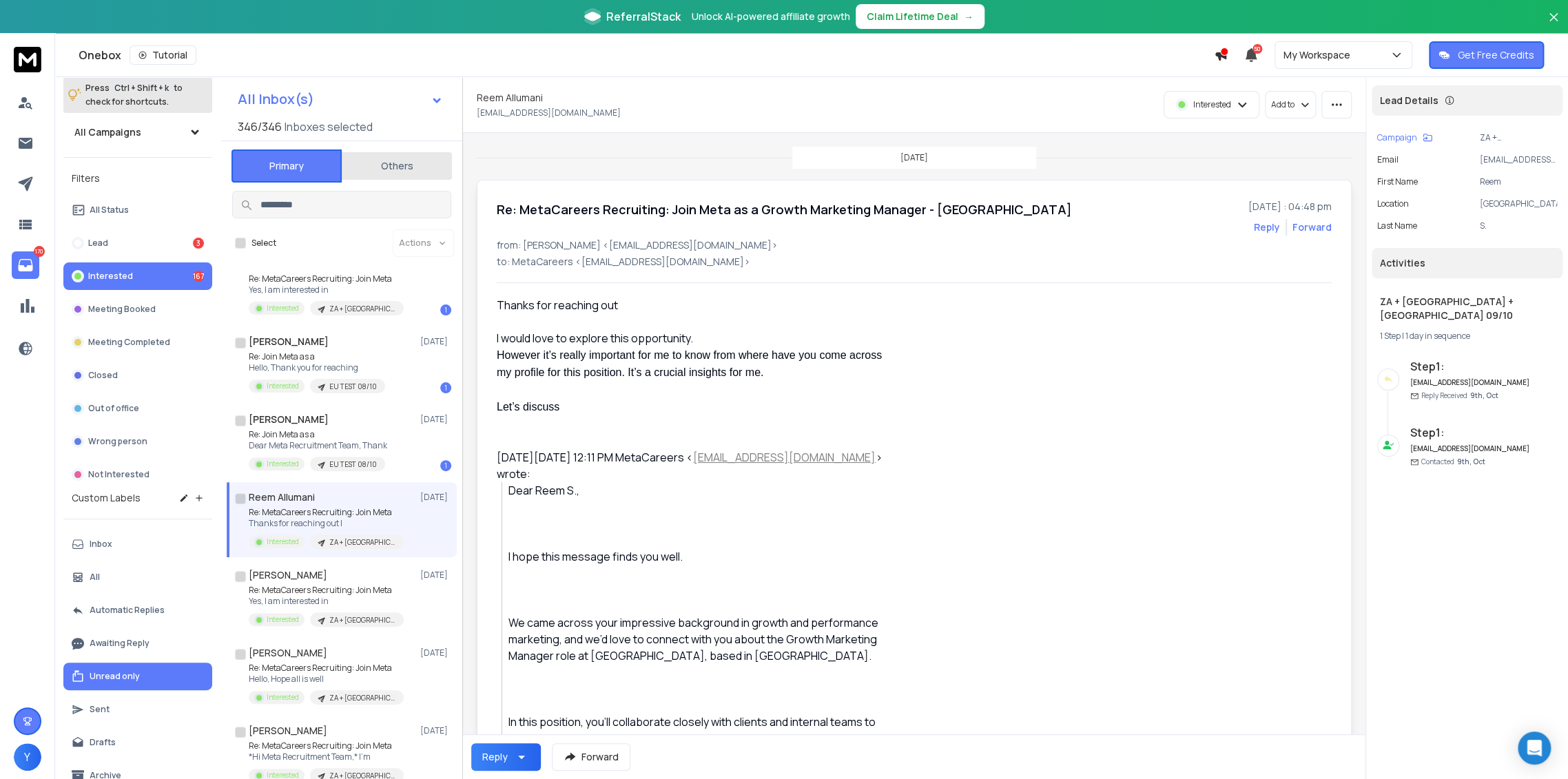
click at [409, 454] on div "Re: Join Meta as a Dear Meta Recruitment Team, Thank Interested EU TEST 08/10 1" at bounding box center [349, 450] width 202 height 42
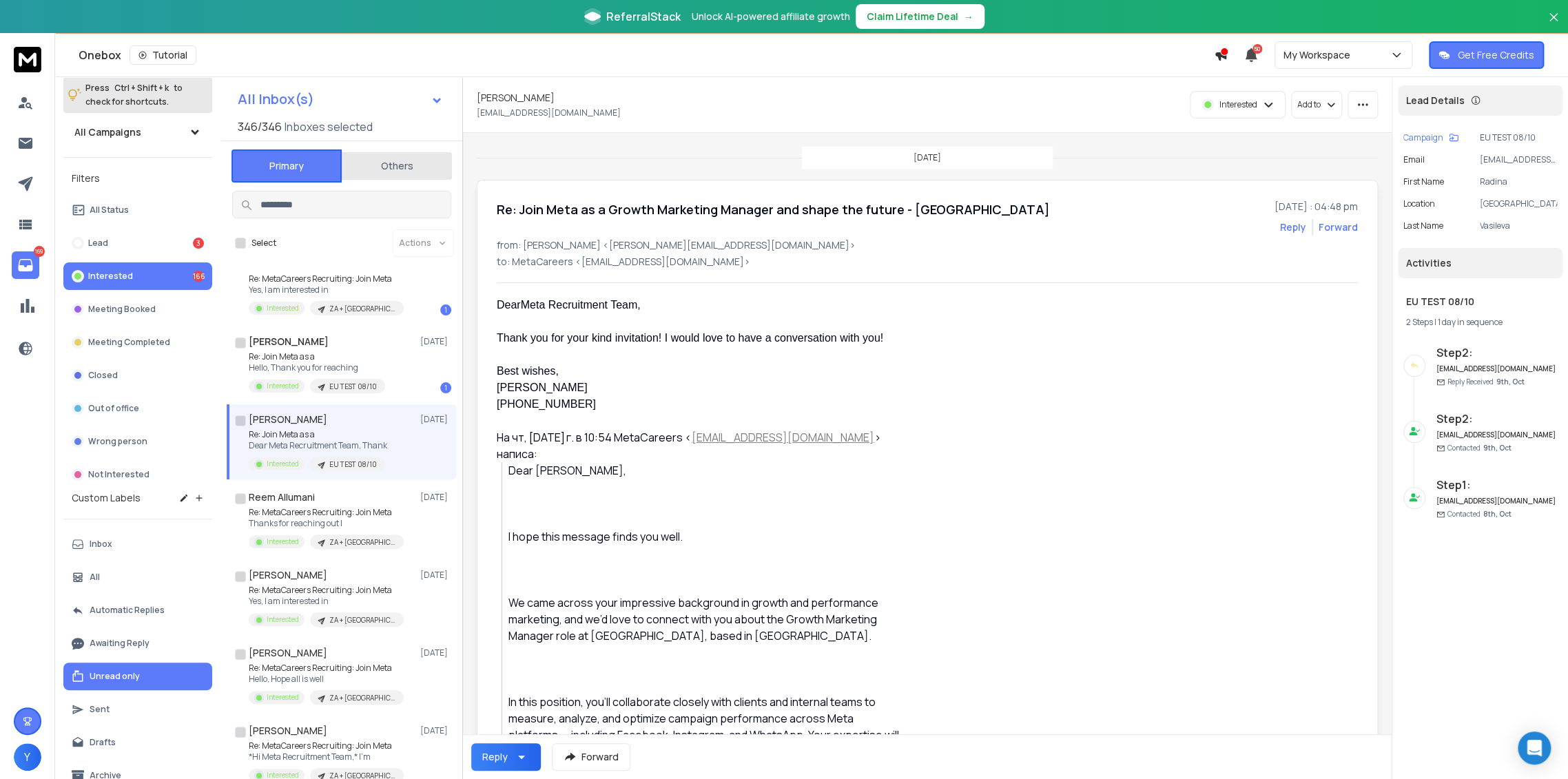
click at [558, 115] on p "radina.vasileva@gmail.com" at bounding box center [549, 113] width 144 height 11
click at [585, 256] on p "to: MetaCareers <works@careersconnectgrowth.com>" at bounding box center [927, 262] width 861 height 14
drag, startPoint x: 585, startPoint y: 256, endPoint x: 722, endPoint y: 260, distance: 137.1
click at [722, 260] on p "to: MetaCareers <works@careersconnectgrowth.com>" at bounding box center [927, 262] width 861 height 14
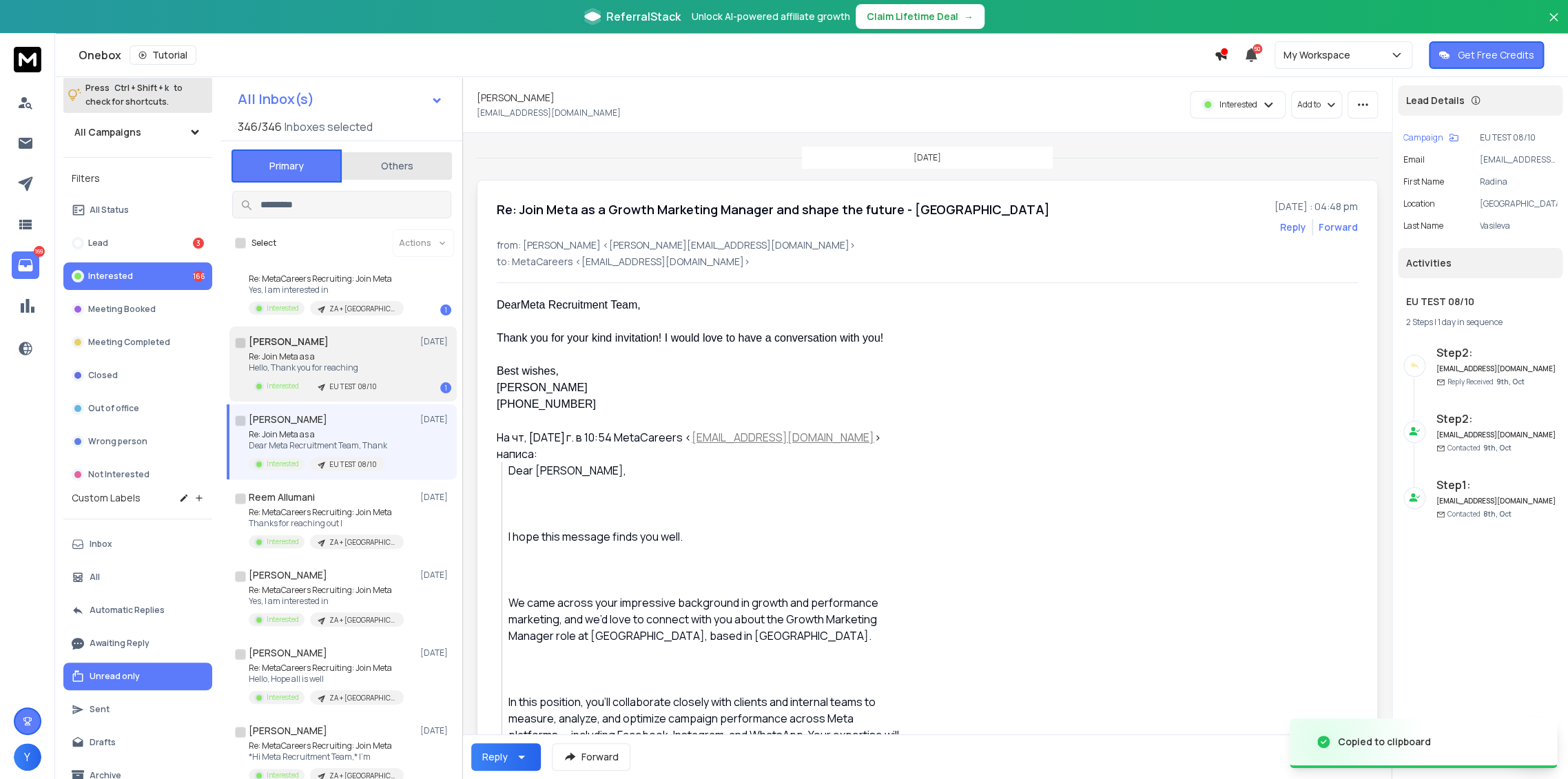
click at [391, 353] on div "Re: Join Meta as a Hello, Thank you for reaching Interested EU TEST 08/10 1" at bounding box center [349, 372] width 202 height 42
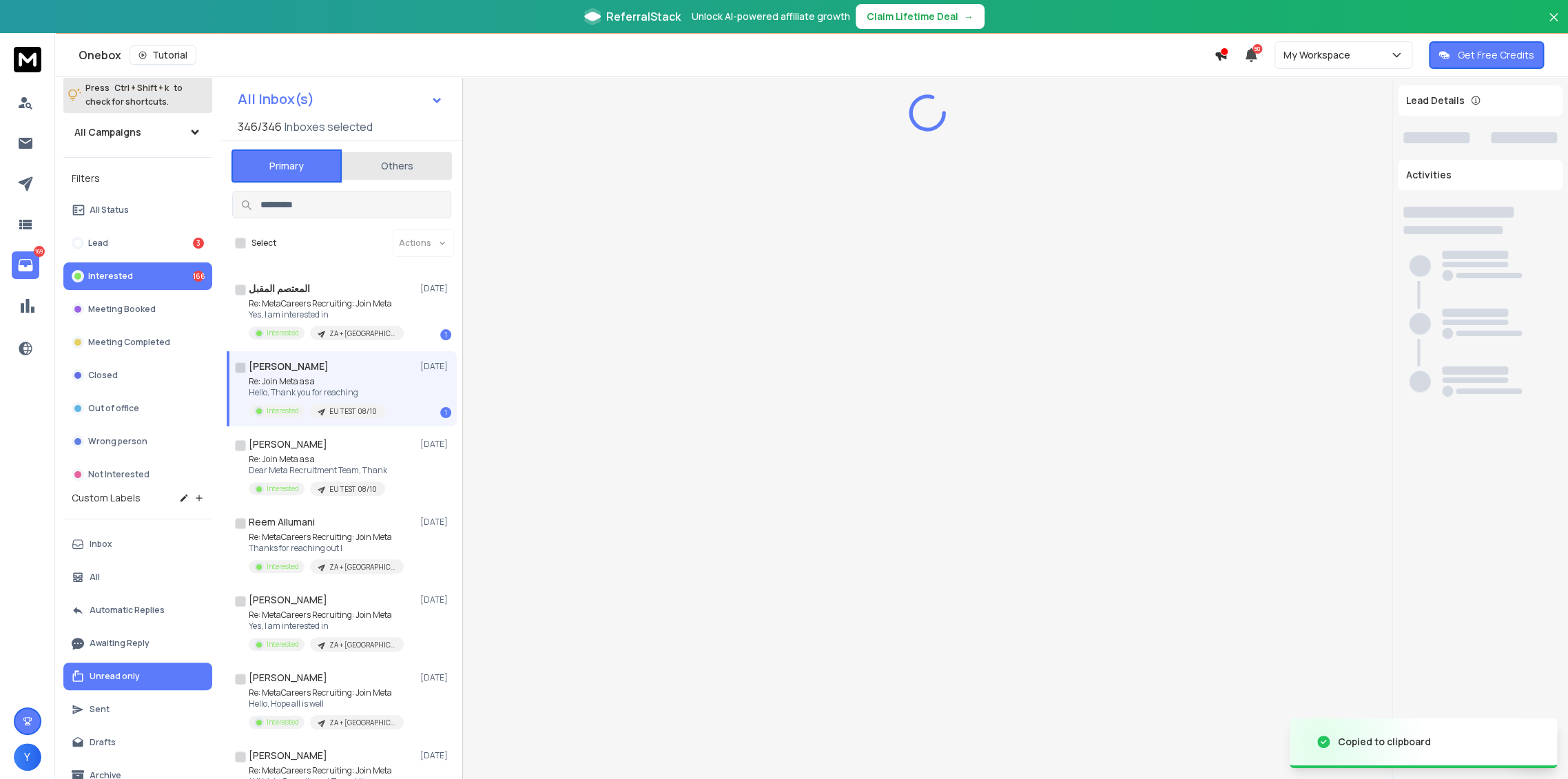
scroll to position [12711, 0]
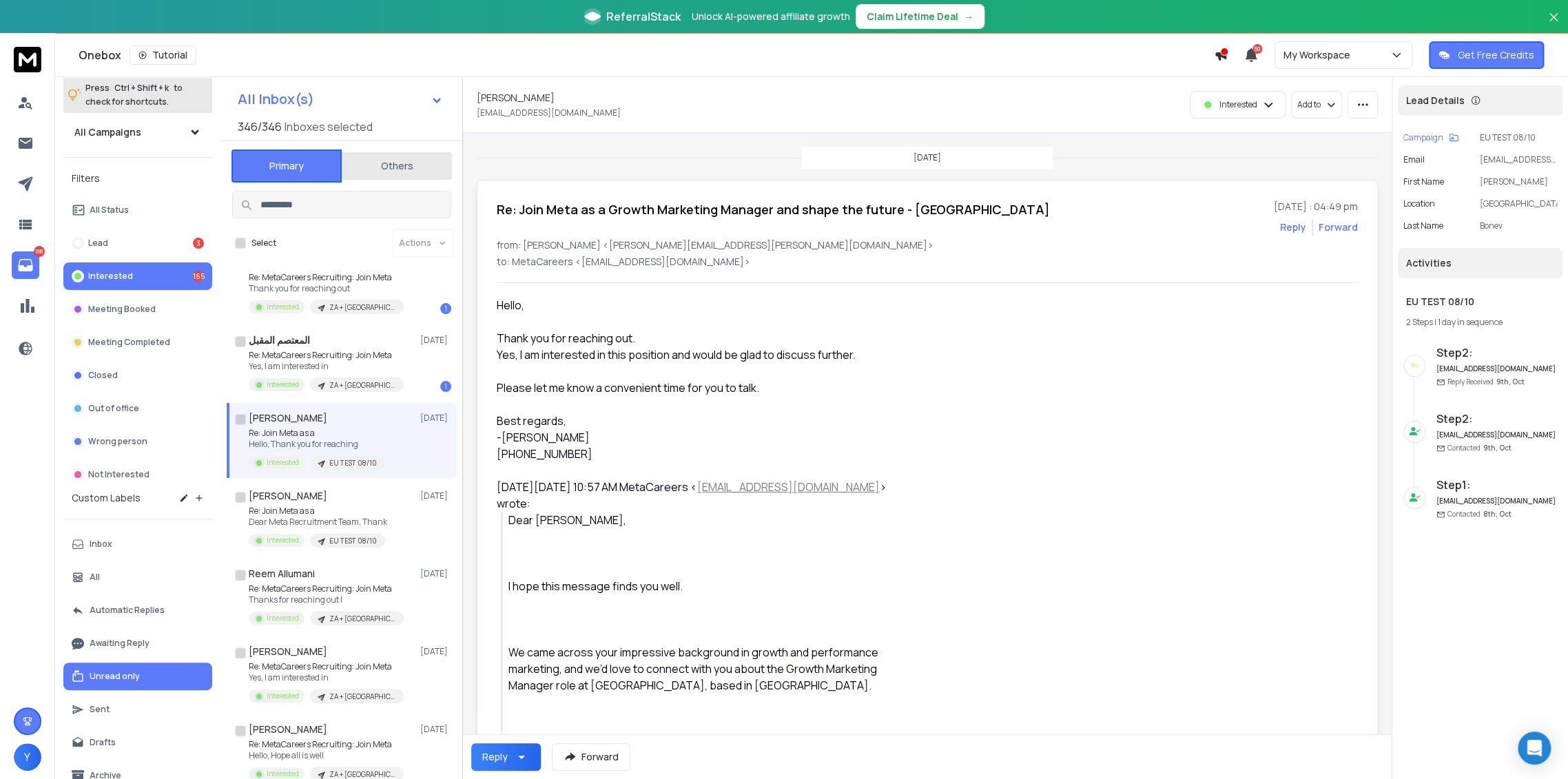
click at [551, 118] on div "Georgi Bonev Georgi Bonev bonev.georgi@gmail.com Interested Add to Interested A…" at bounding box center [927, 105] width 929 height 56
click at [543, 117] on p "bonev.georgi@gmail.com" at bounding box center [549, 113] width 144 height 11
click at [584, 259] on p "to: MetaCareers <works@careersconnect-alliance.com>" at bounding box center [927, 262] width 861 height 14
drag, startPoint x: 584, startPoint y: 259, endPoint x: 737, endPoint y: 263, distance: 153.1
click at [737, 263] on p "to: MetaCareers <works@careersconnect-alliance.com>" at bounding box center [927, 262] width 861 height 14
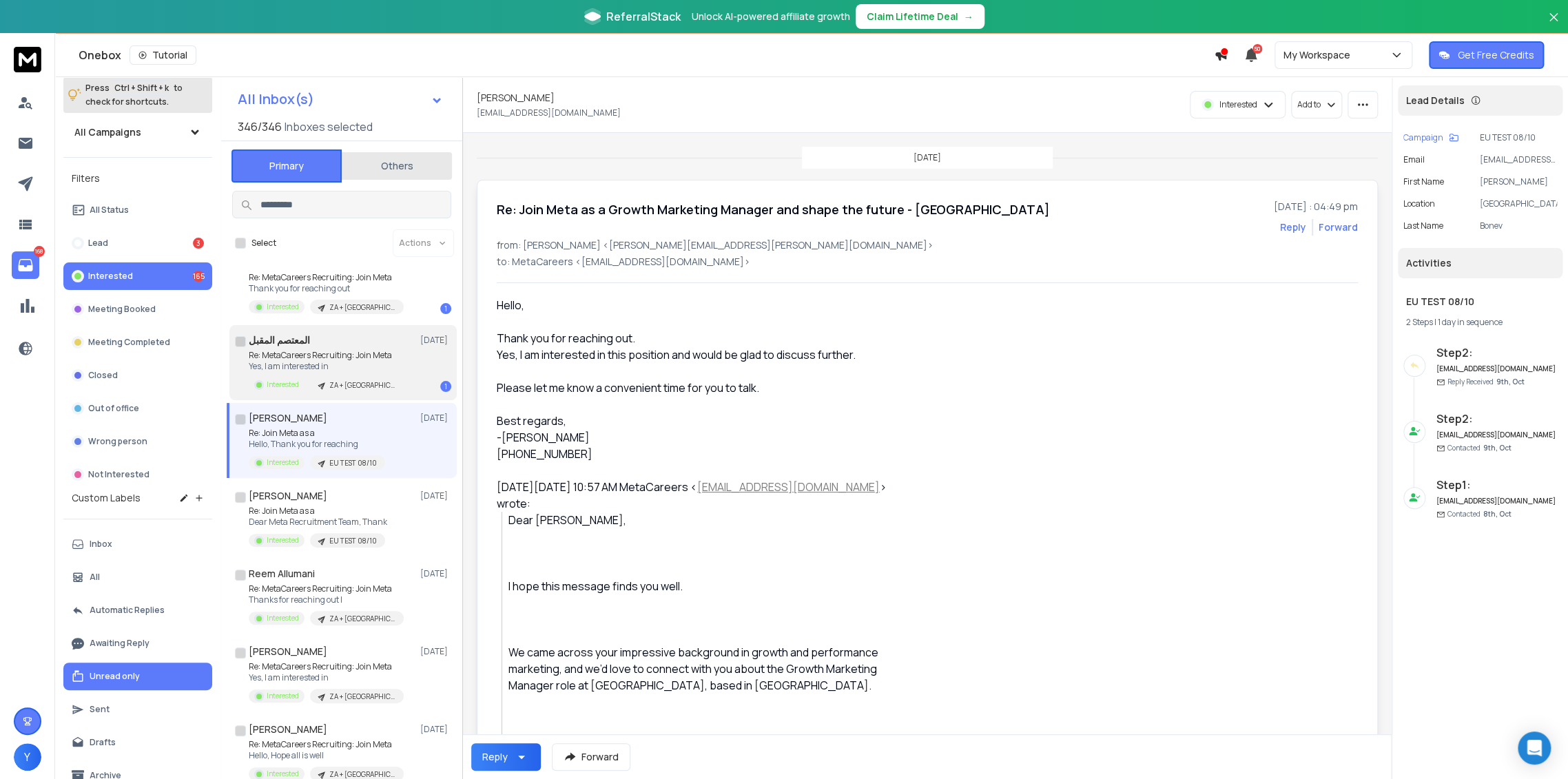
click at [391, 352] on p "Re: MetaCareers Recruiting: Join Meta" at bounding box center [326, 355] width 155 height 11
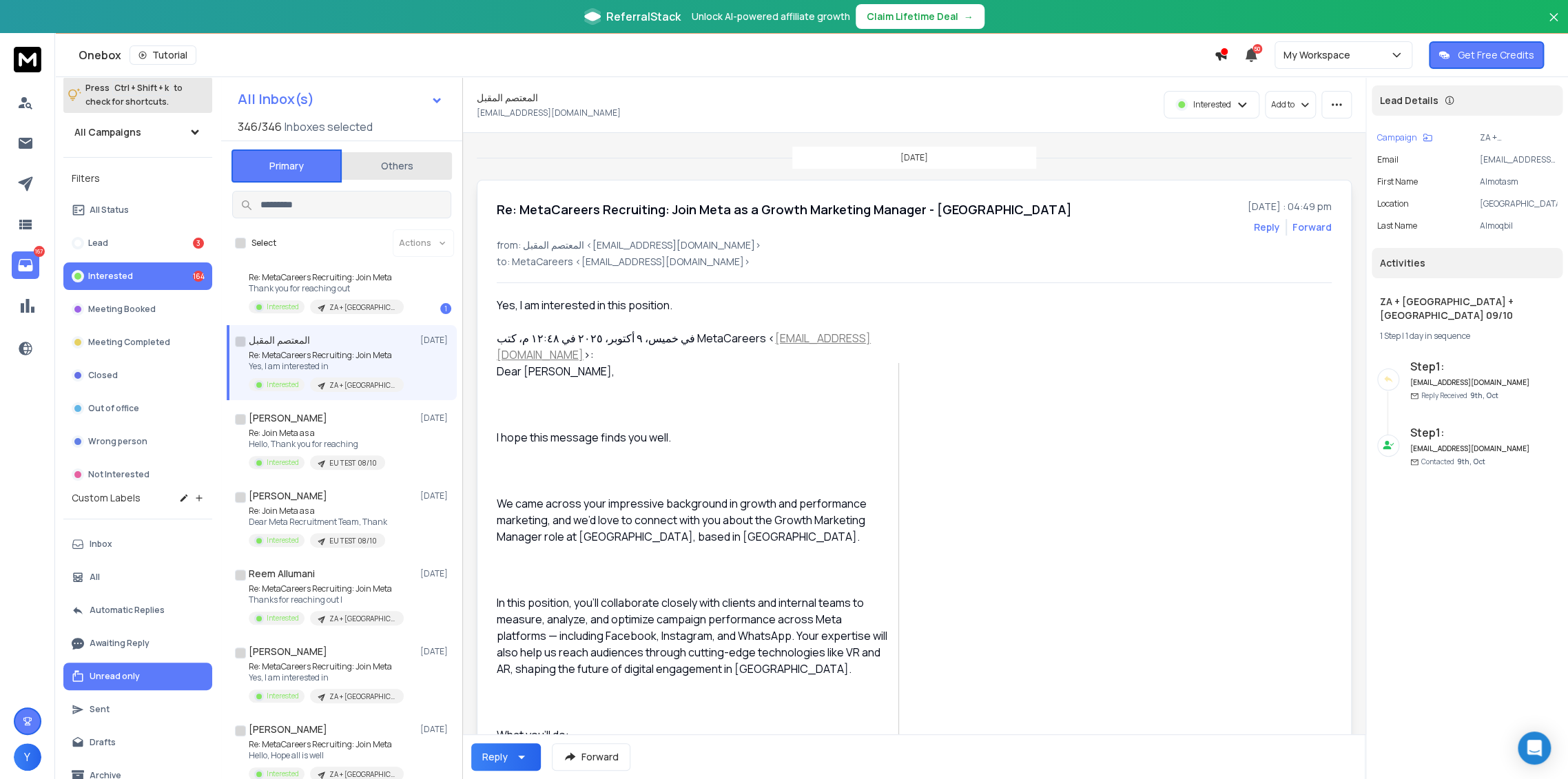
click at [540, 117] on p "almotasm506@gmail.com" at bounding box center [549, 113] width 144 height 11
click at [579, 265] on p "to: MetaCareers <hr@careersconnectcenter.com>" at bounding box center [914, 262] width 835 height 14
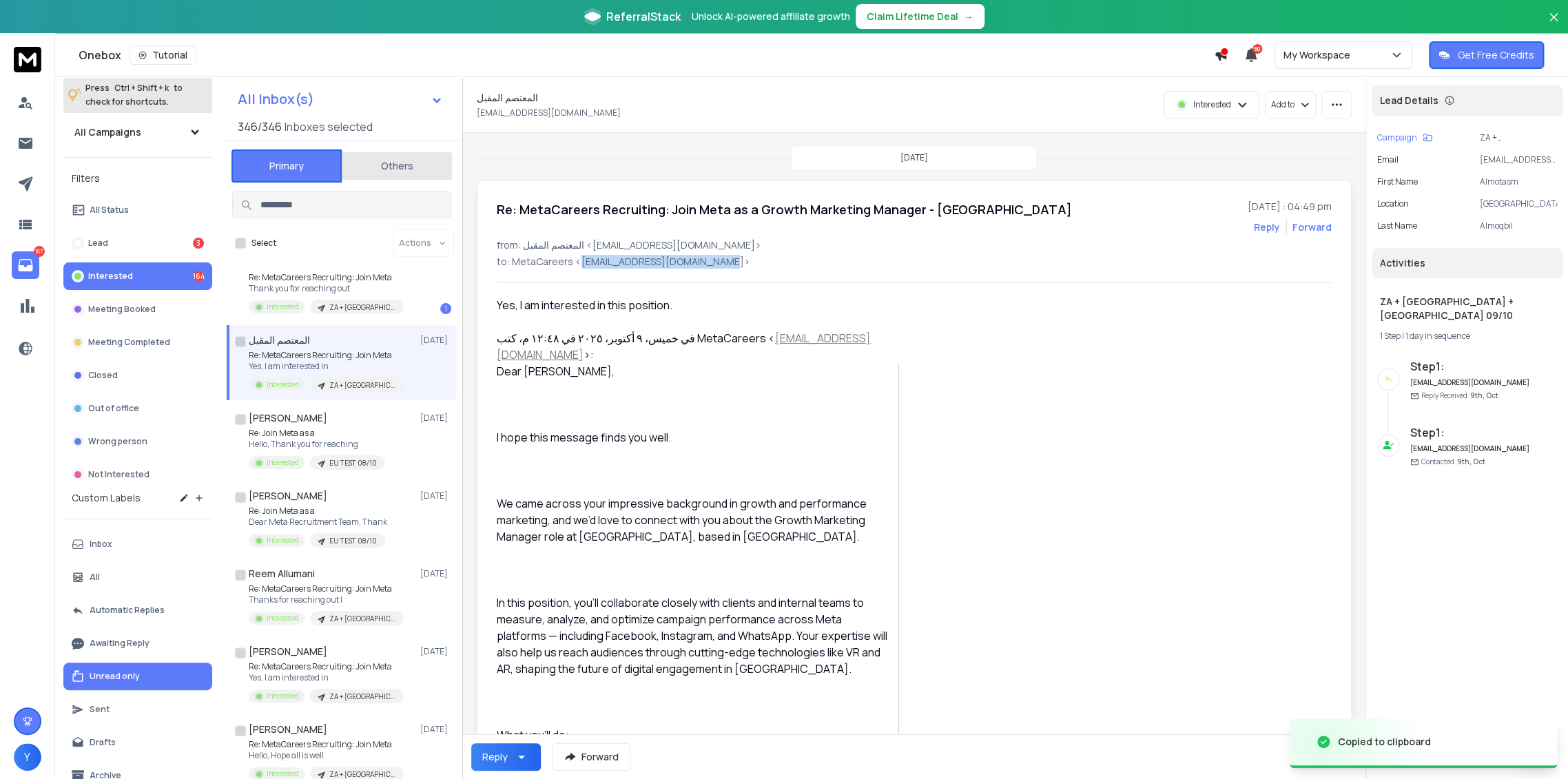
drag, startPoint x: 579, startPoint y: 265, endPoint x: 705, endPoint y: 264, distance: 126.0
click at [705, 264] on p "to: MetaCareers <hr@careersconnectcenter.com>" at bounding box center [914, 262] width 835 height 14
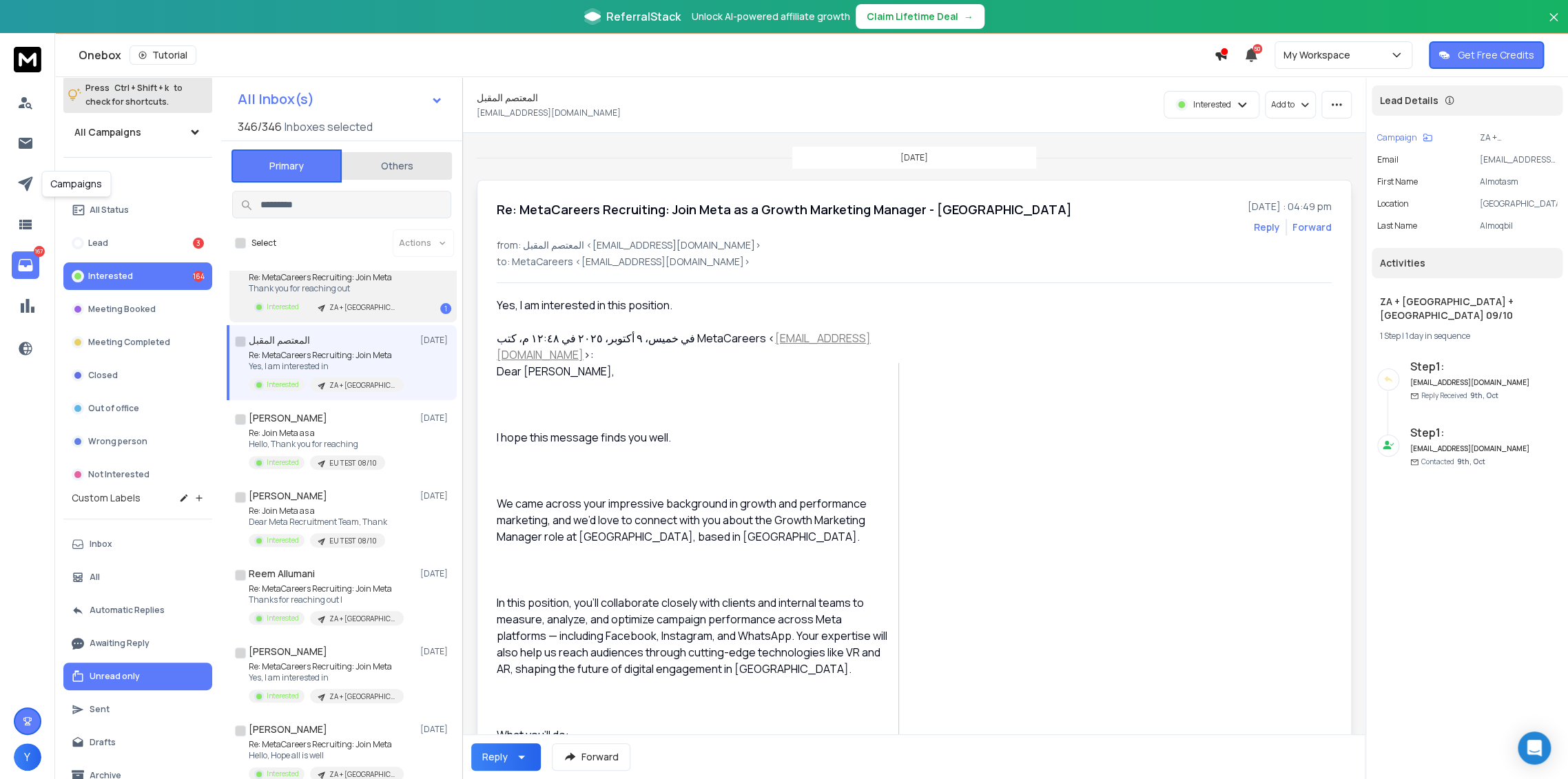
click at [342, 285] on p "Thank you for reaching out" at bounding box center [326, 288] width 155 height 11
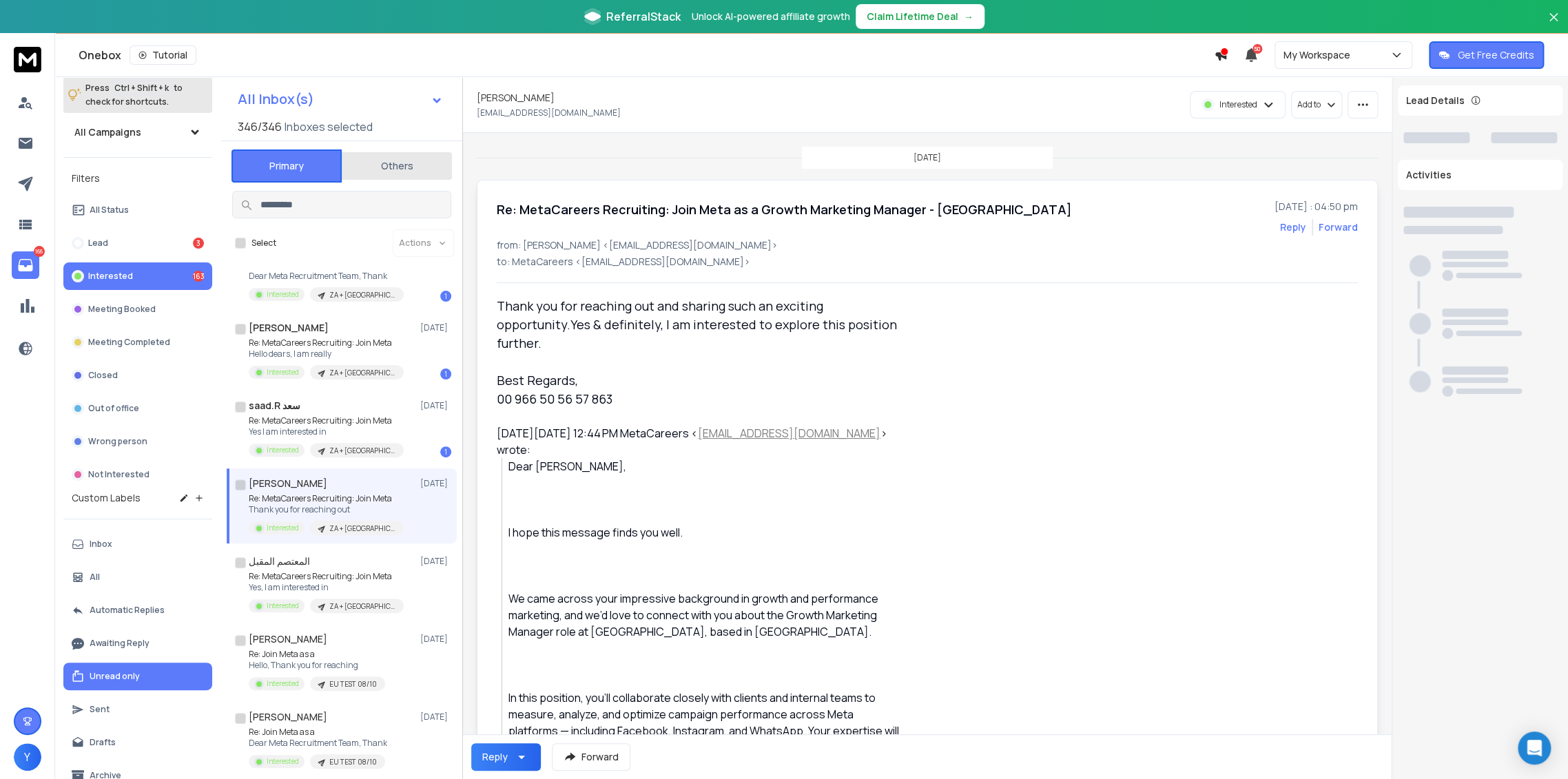
scroll to position [12482, 0]
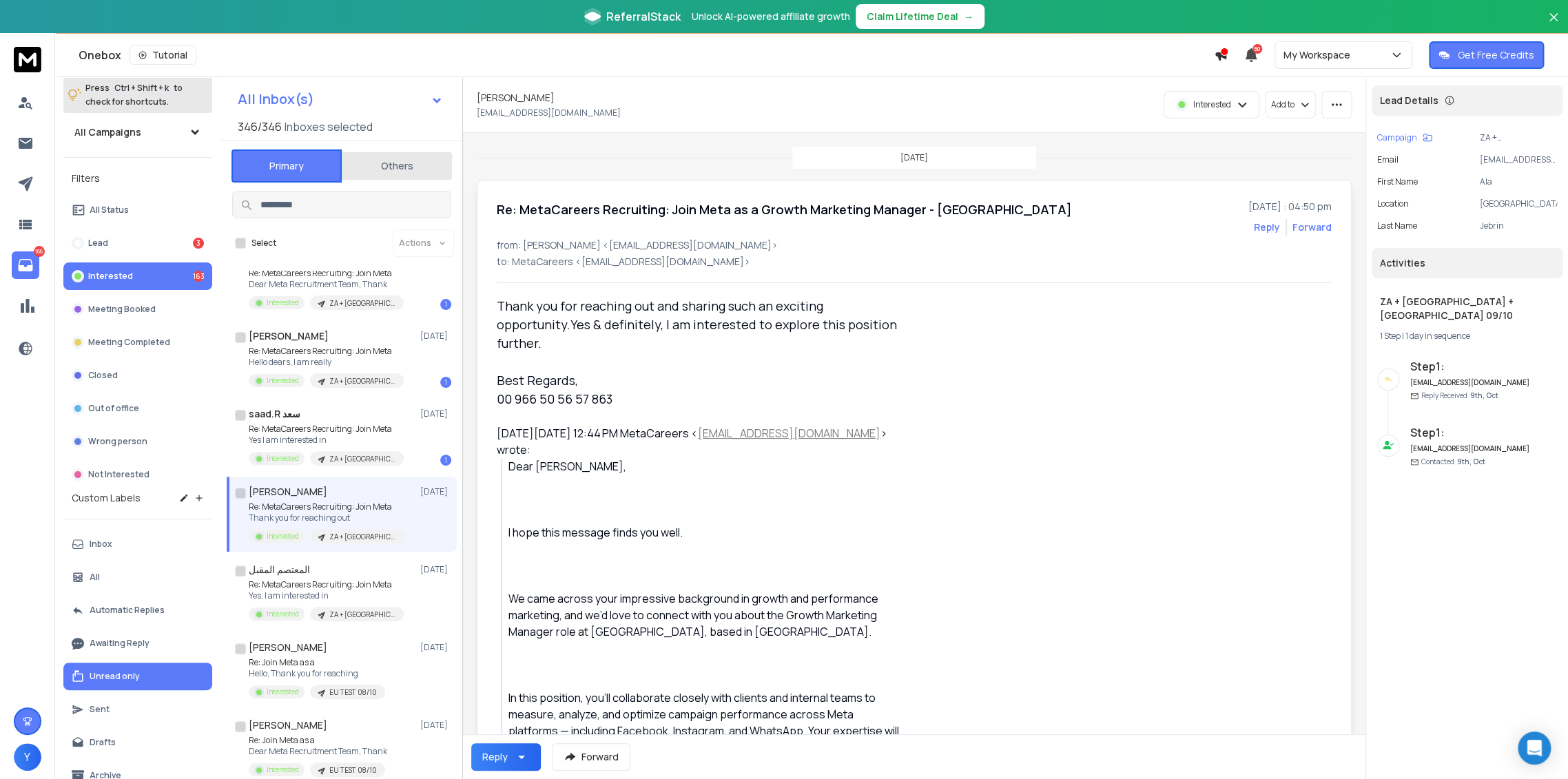
click at [562, 117] on p "alaajebreen@gmail.com" at bounding box center [549, 113] width 144 height 11
click at [580, 262] on p "to: MetaCareers <recruit@careersconnect-recruits.com>" at bounding box center [914, 262] width 835 height 14
drag, startPoint x: 580, startPoint y: 262, endPoint x: 733, endPoint y: 268, distance: 153.1
click at [369, 456] on p "ZA + [GEOGRAPHIC_DATA] + [GEOGRAPHIC_DATA] 09/10" at bounding box center [362, 459] width 66 height 10
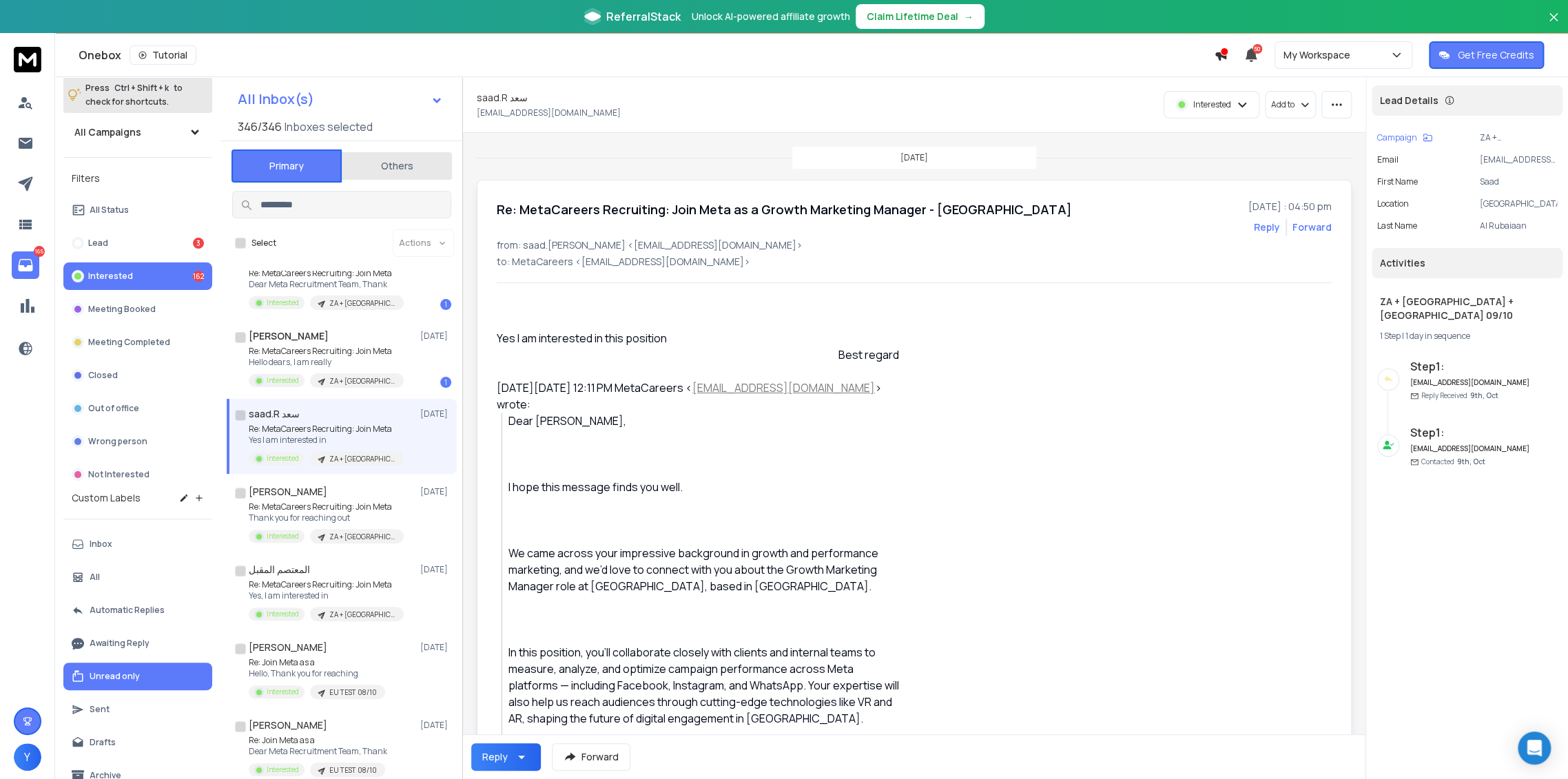
click at [535, 114] on p "saad.hv@gmail.com" at bounding box center [549, 113] width 144 height 11
click at [579, 260] on p "to: MetaCareers <info@careersconnect-globaljobs.com>" at bounding box center [914, 262] width 835 height 14
drag, startPoint x: 579, startPoint y: 260, endPoint x: 734, endPoint y: 260, distance: 155.0
click at [734, 260] on p "to: MetaCareers <info@careersconnect-globaljobs.com>" at bounding box center [914, 262] width 835 height 14
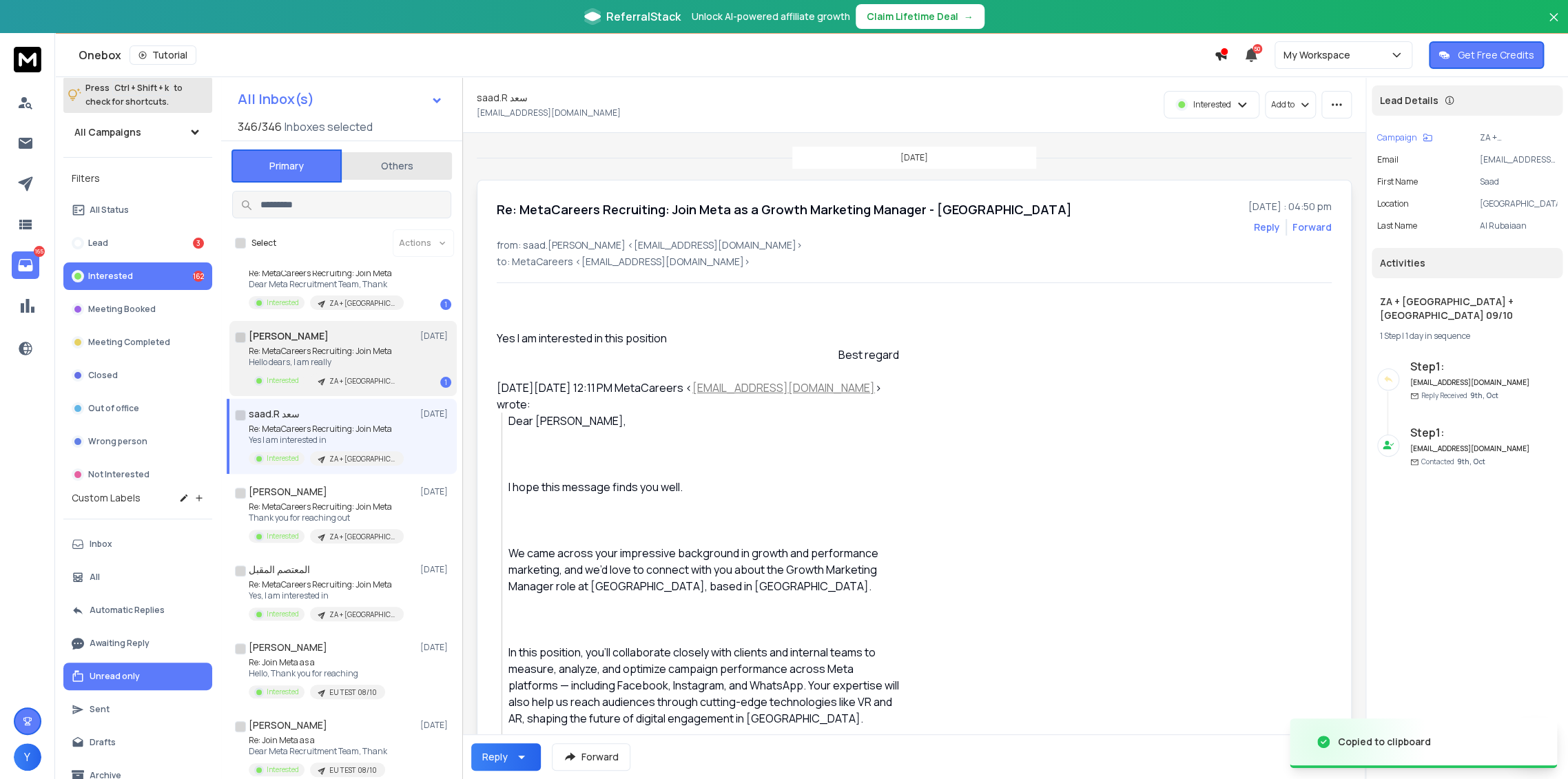
click at [368, 370] on div "Re: MetaCareers Recruiting: Join Meta Hello dears, I am really Interested ZA + …" at bounding box center [326, 366] width 155 height 42
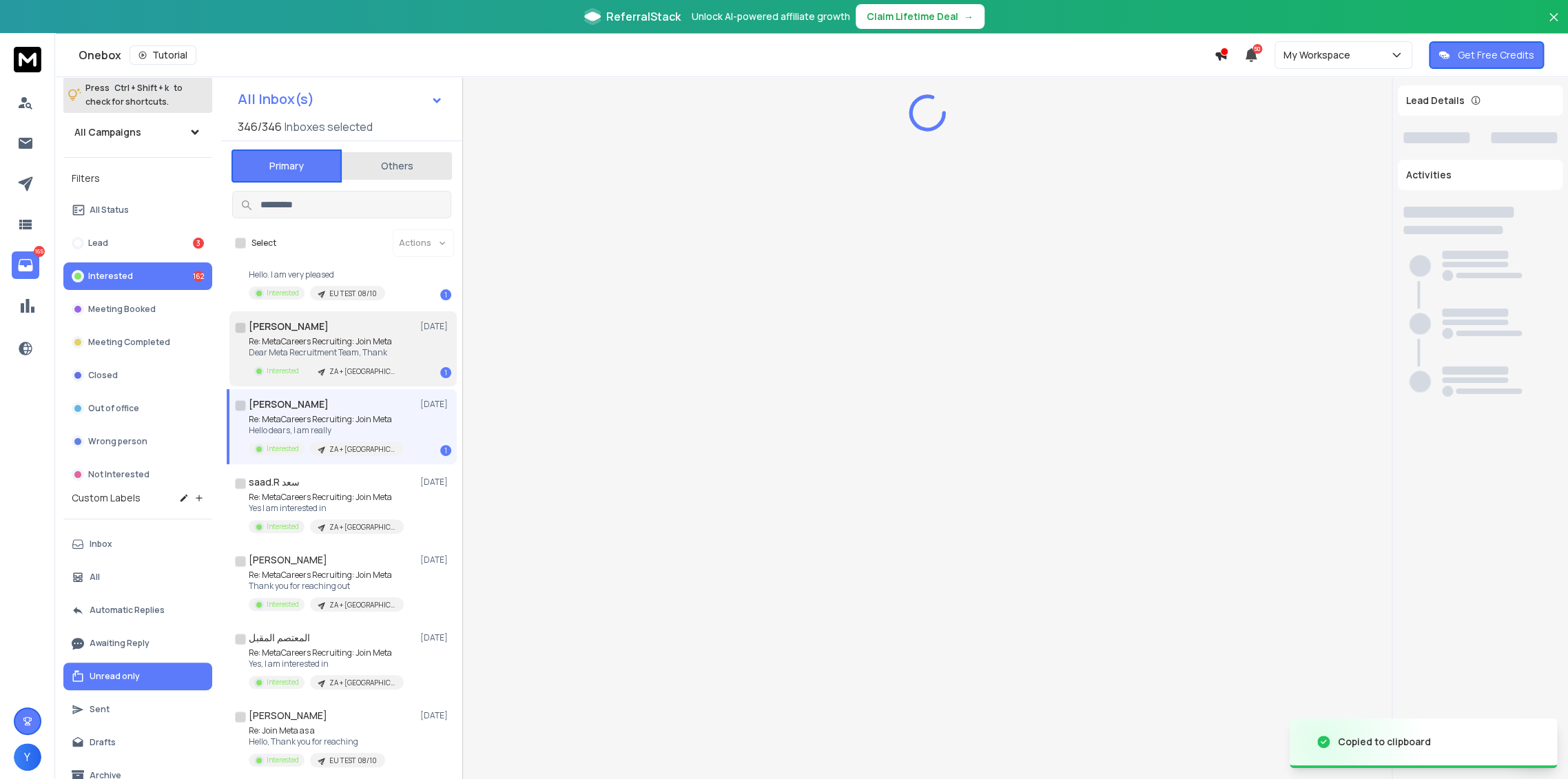
scroll to position [12405, 0]
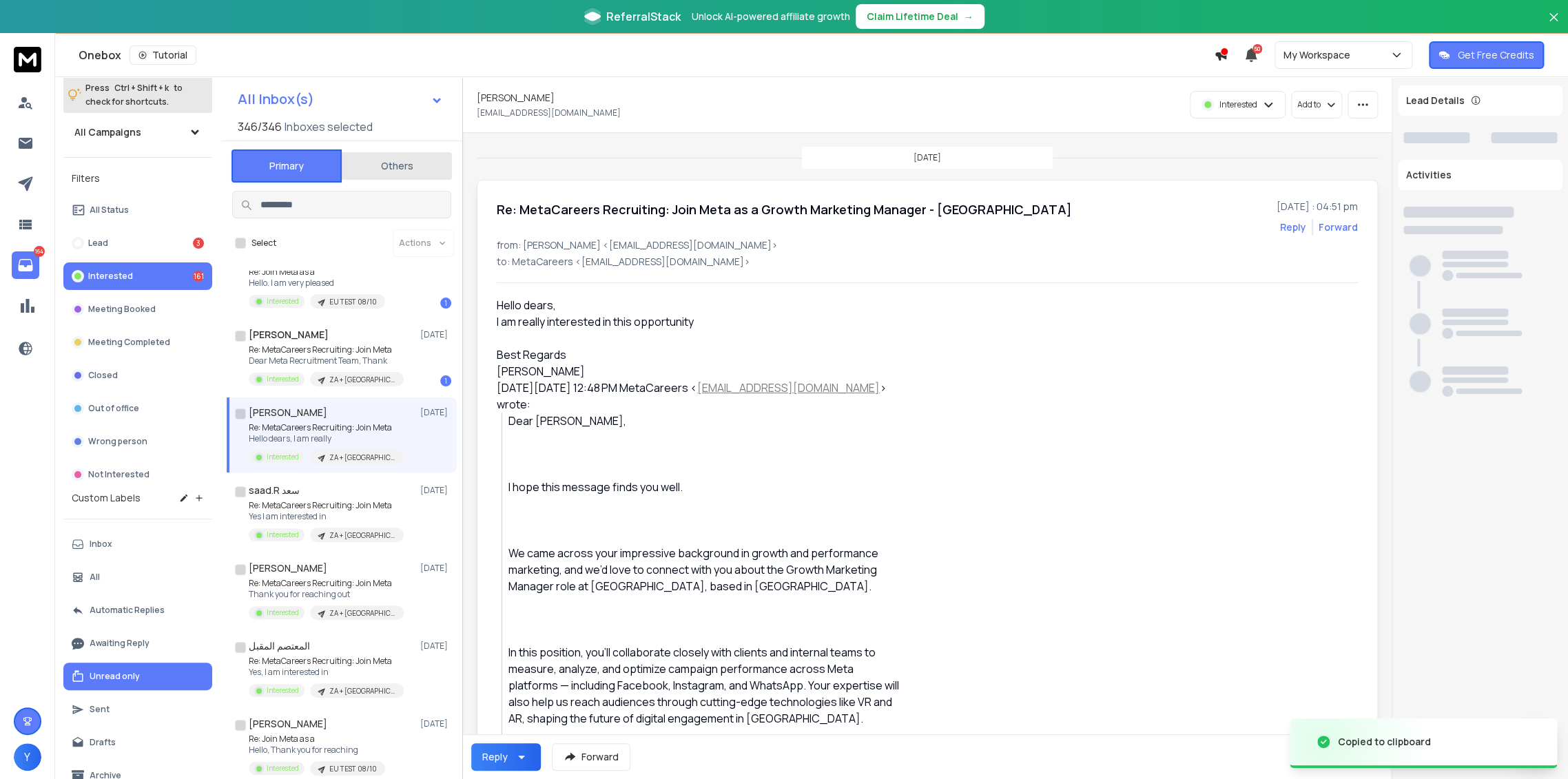
click at [547, 114] on p "badr.ayad2112@gmail.com" at bounding box center [549, 113] width 144 height 11
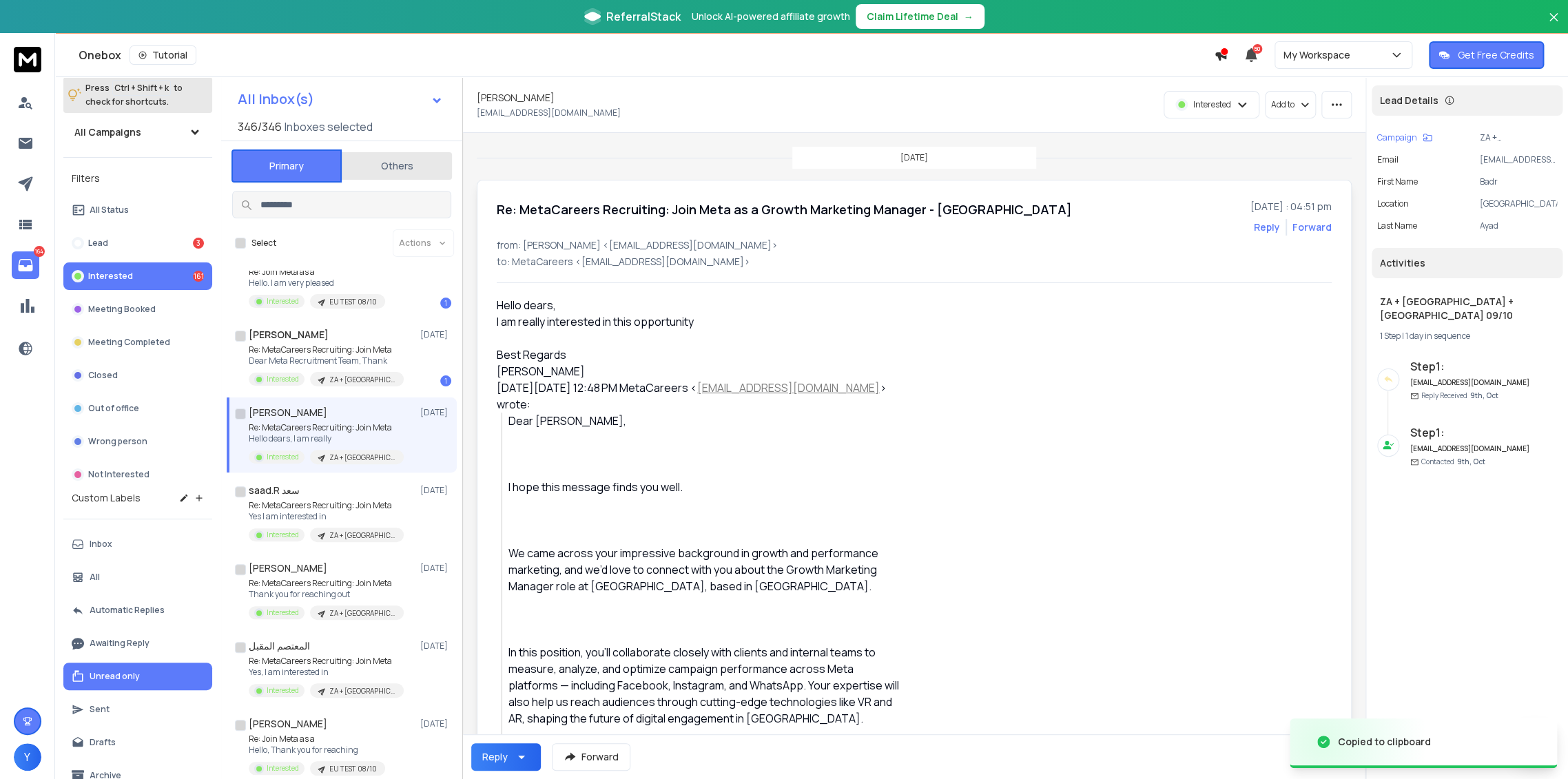
click at [579, 258] on p "to: MetaCareers <works@careersconnectgrowthhub.com>" at bounding box center [914, 262] width 835 height 14
drag, startPoint x: 579, startPoint y: 258, endPoint x: 741, endPoint y: 265, distance: 162.2
click at [741, 265] on p "to: MetaCareers <works@careersconnectgrowthhub.com>" at bounding box center [914, 262] width 835 height 14
click at [309, 355] on p "Dear Meta Recruitment Team, Thank" at bounding box center [326, 361] width 155 height 11
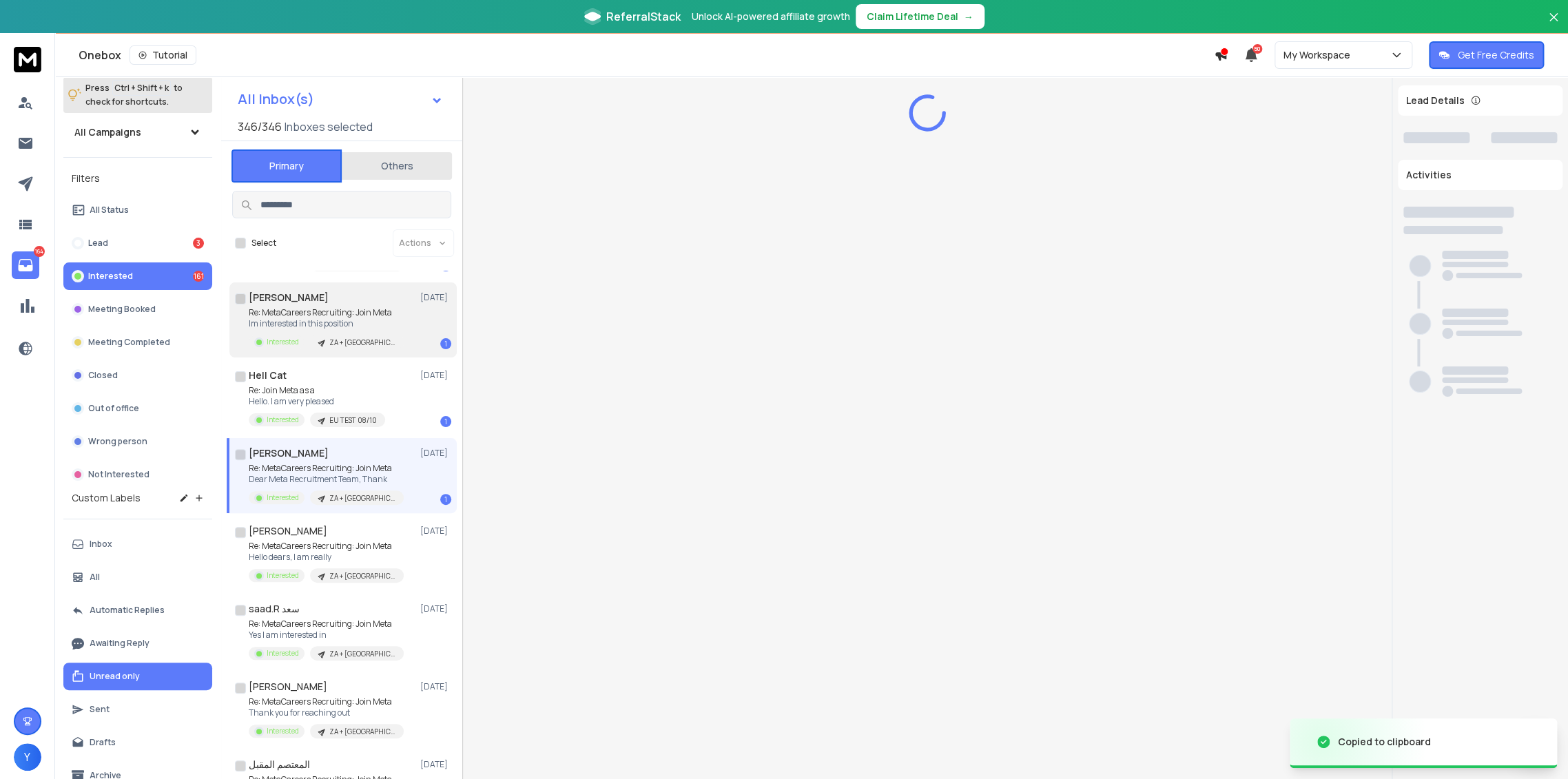
scroll to position [12252, 0]
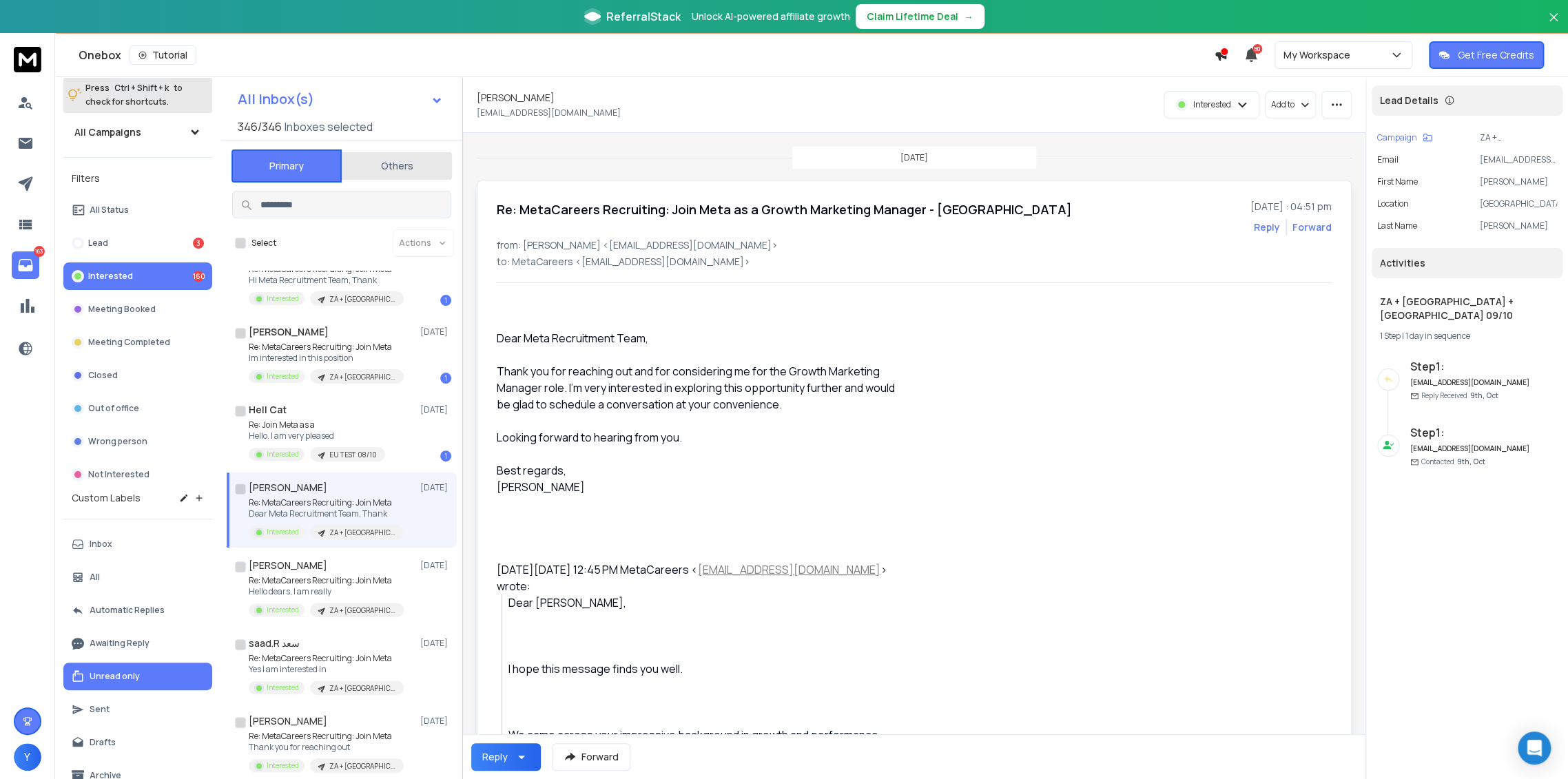
click at [555, 112] on div "mohammed alyousef mohammed alyousef moazysf@gmail.com" at bounding box center [693, 104] width 433 height 28
click at [516, 112] on p "moazysf@gmail.com" at bounding box center [549, 113] width 144 height 11
click at [581, 256] on p "to: MetaCareers <recruit@careersconnectinsight.com>" at bounding box center [914, 262] width 835 height 14
drag, startPoint x: 581, startPoint y: 256, endPoint x: 722, endPoint y: 264, distance: 141.2
click at [722, 264] on p "to: MetaCareers <recruit@careersconnectinsight.com>" at bounding box center [914, 262] width 835 height 14
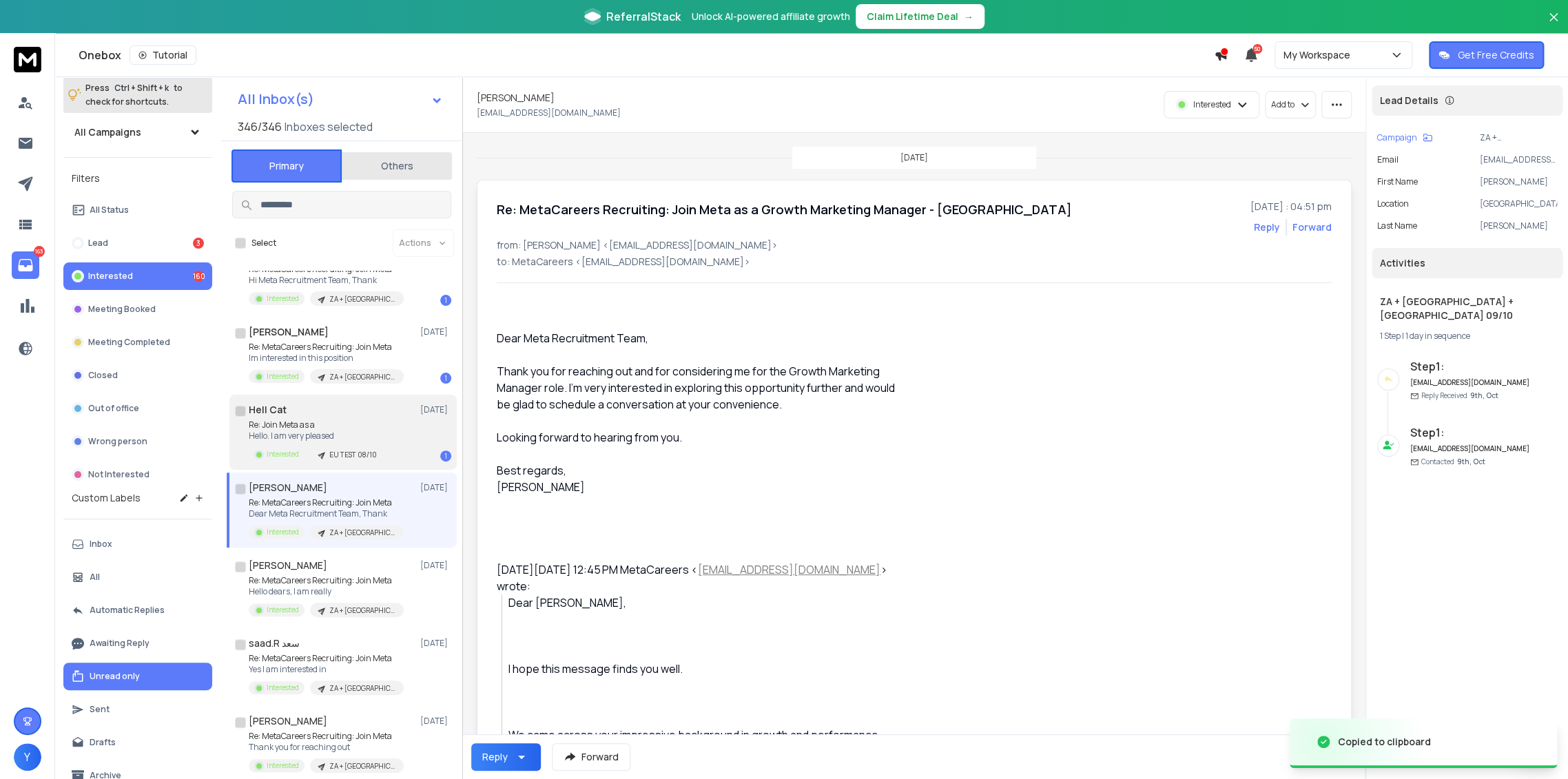
click at [379, 429] on p "Re: Join Meta as a" at bounding box center [316, 424] width 136 height 11
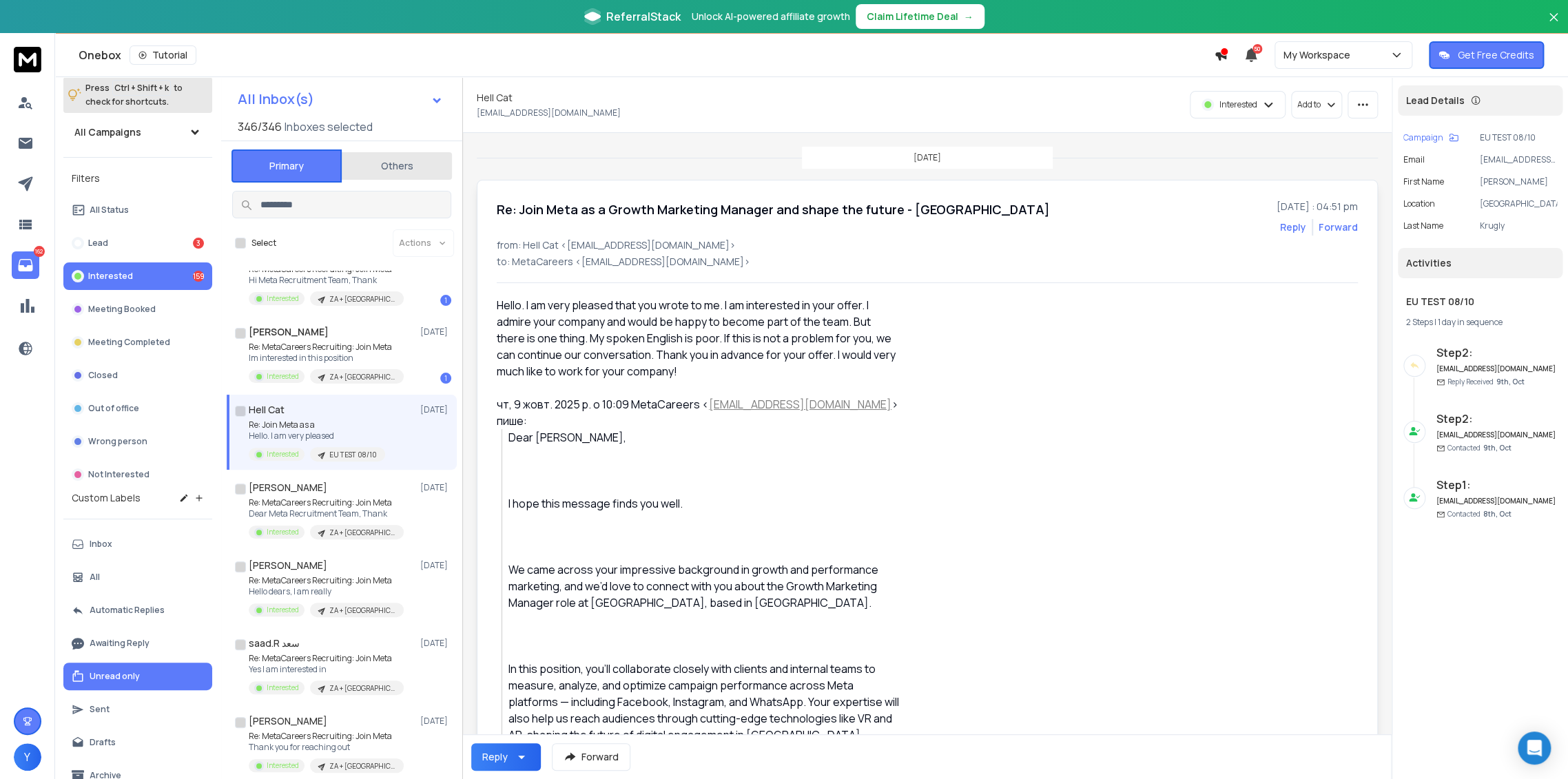
click at [554, 117] on p "den9996@gmail.com" at bounding box center [549, 113] width 144 height 11
click at [578, 261] on p "to: MetaCareers <hr@careersconnectjourney.com>" at bounding box center [927, 262] width 861 height 14
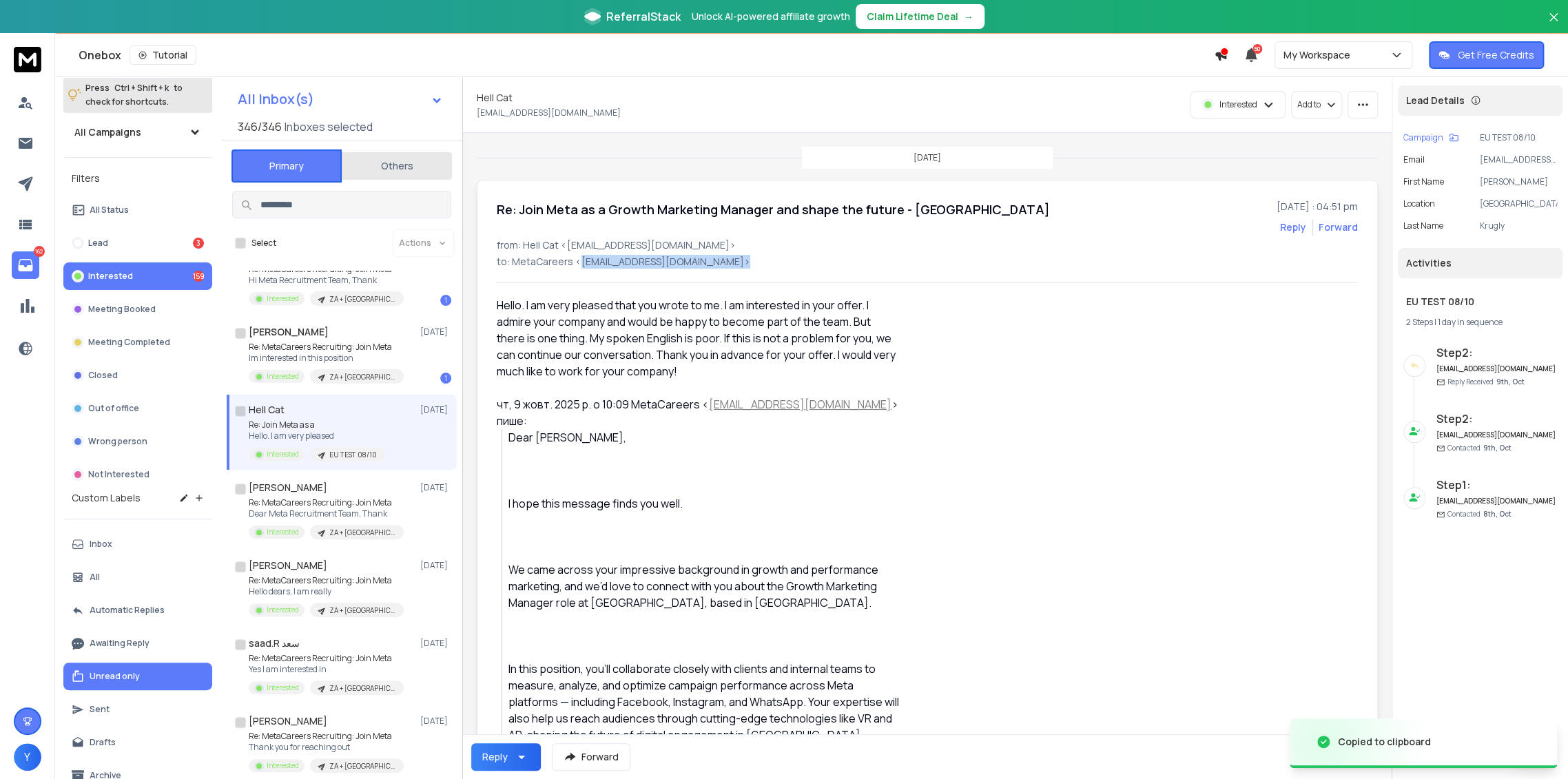
drag, startPoint x: 578, startPoint y: 261, endPoint x: 717, endPoint y: 260, distance: 139.0
click at [717, 260] on p "to: MetaCareers <hr@careersconnectjourney.com>" at bounding box center [927, 262] width 861 height 14
click at [708, 260] on p "to: MetaCareers <hr@careersconnectjourney.com>" at bounding box center [927, 262] width 861 height 14
drag, startPoint x: 707, startPoint y: 260, endPoint x: 578, endPoint y: 268, distance: 129.2
click at [578, 268] on p "to: MetaCareers <hr@careersconnectjourney.com>" at bounding box center [927, 262] width 861 height 14
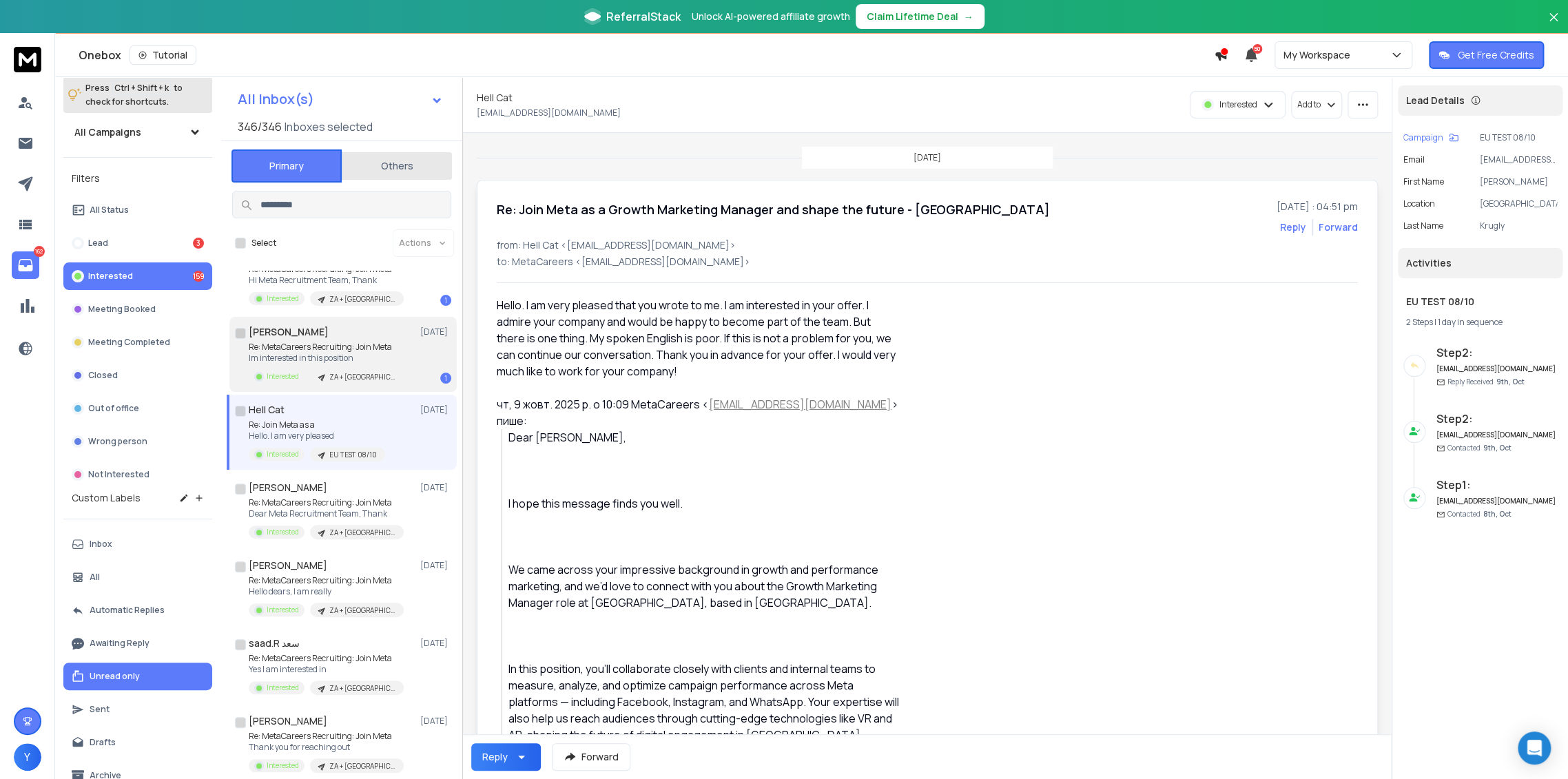
click at [385, 337] on div "Saad Alhawasi 09 Oct" at bounding box center [349, 332] width 202 height 14
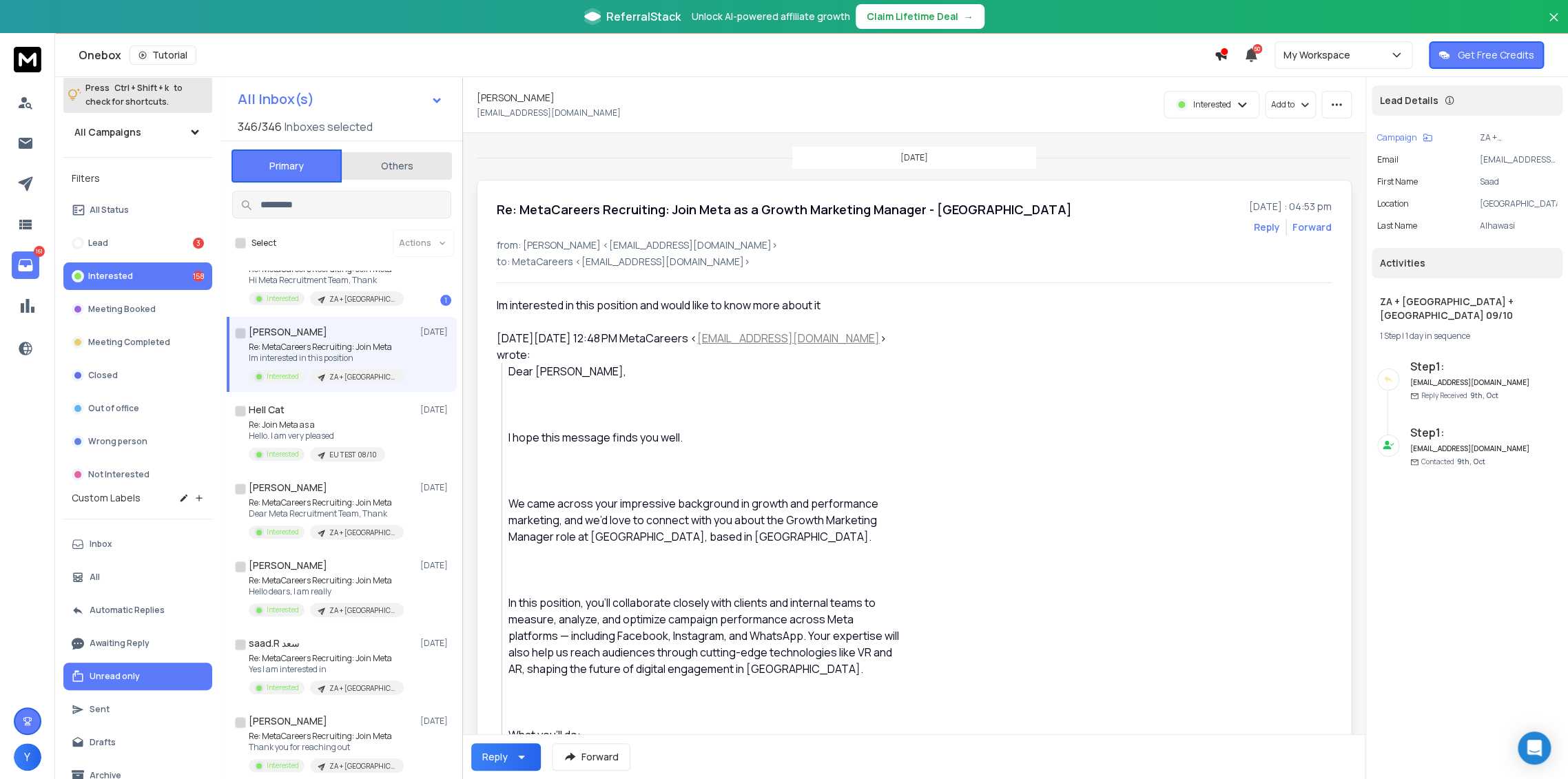
click at [555, 113] on p "saadalhawasi@gmail.com" at bounding box center [549, 113] width 144 height 11
click at [584, 264] on p "to: MetaCareers <info@careersconnect-expert.com>" at bounding box center [914, 262] width 835 height 14
drag, startPoint x: 585, startPoint y: 264, endPoint x: 711, endPoint y: 265, distance: 126.0
click at [711, 265] on p "to: MetaCareers <info@careersconnect-expert.com>" at bounding box center [914, 262] width 835 height 14
click at [393, 285] on div "Re: MetaCareers Recruiting: Join Meta Hi Meta Recruitment Team, Thank Intereste…" at bounding box center [326, 285] width 155 height 42
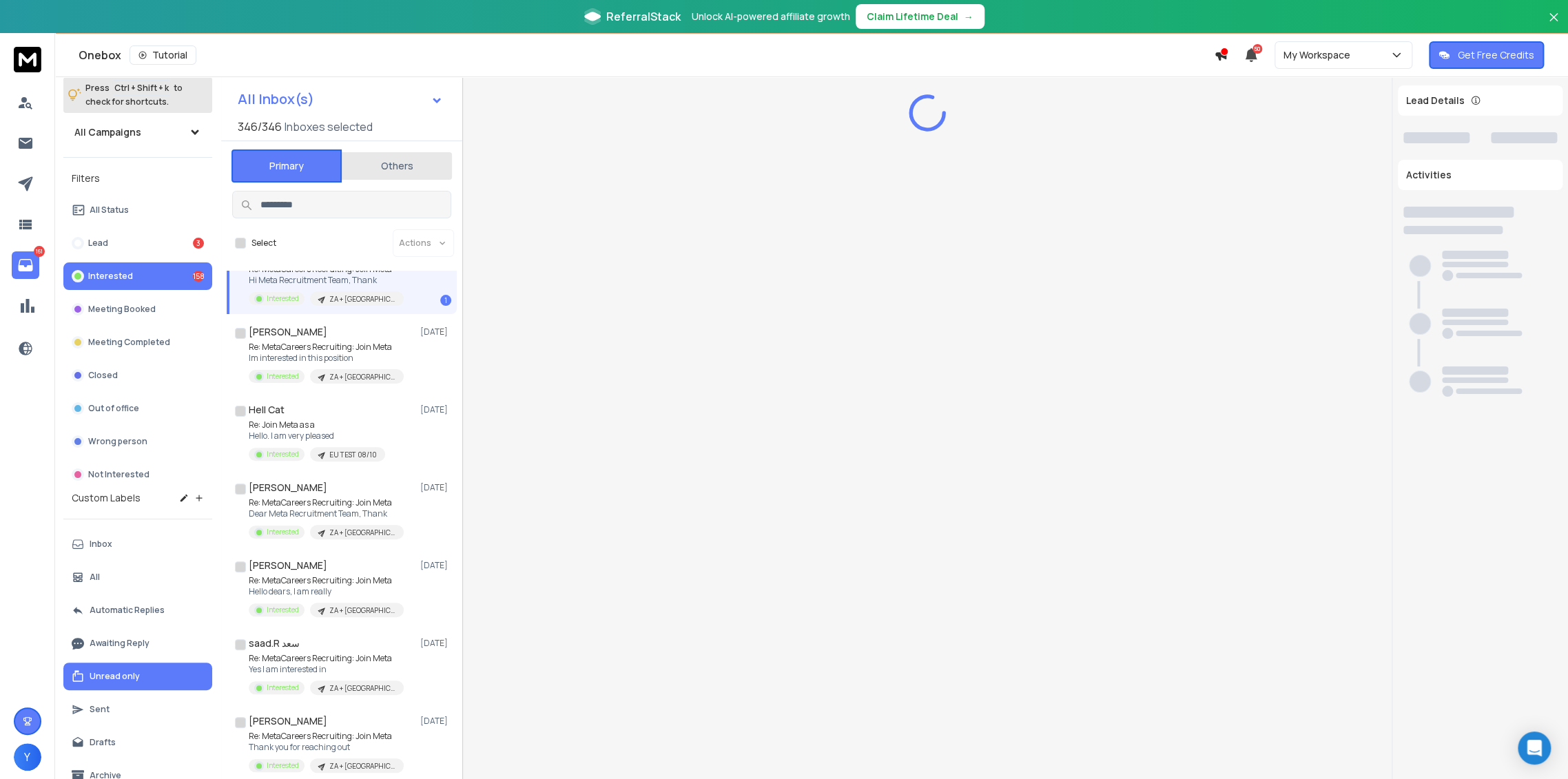
scroll to position [12022, 0]
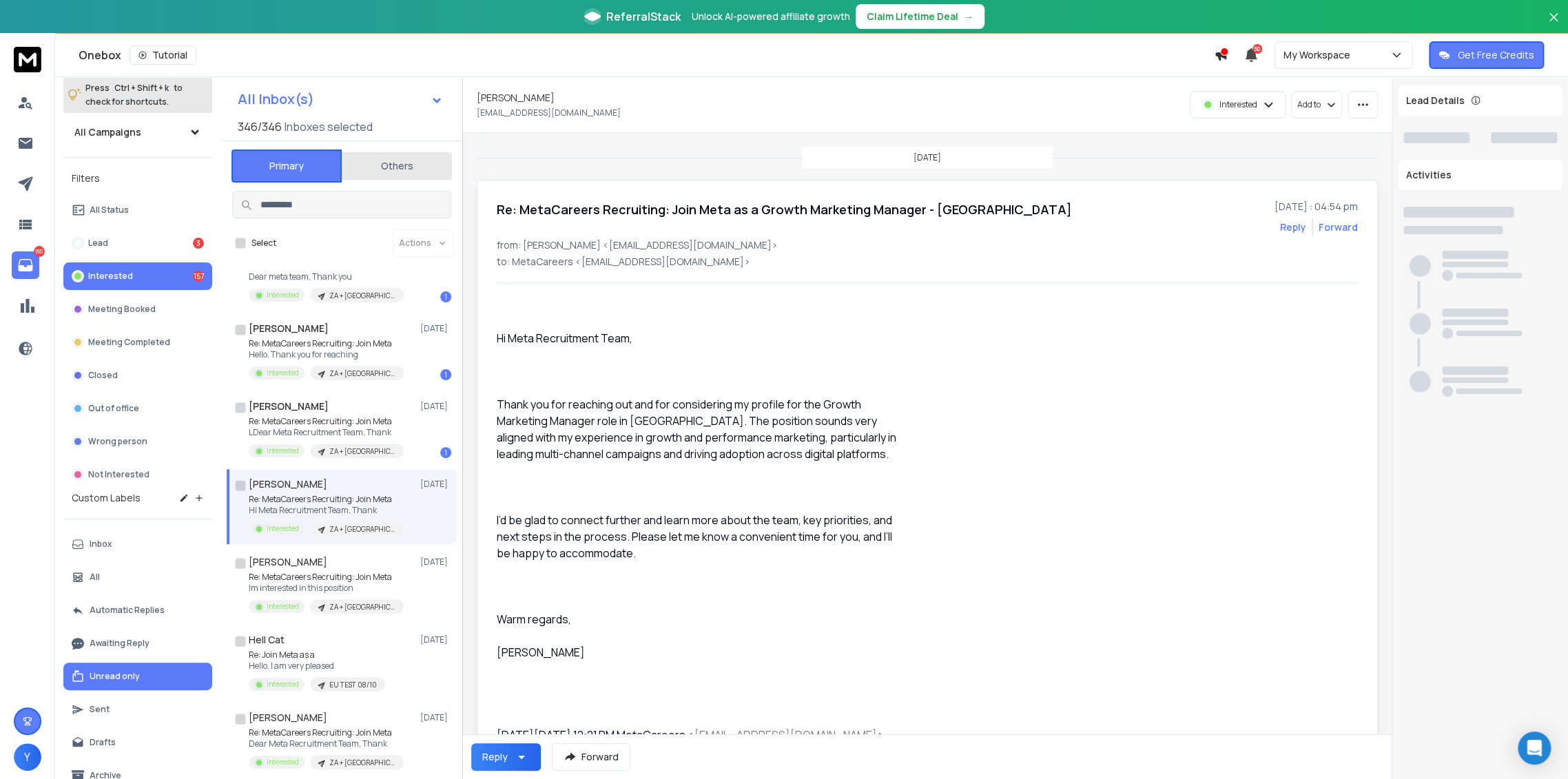
click at [547, 110] on p "reabdulmalik@gmail.com" at bounding box center [549, 113] width 144 height 11
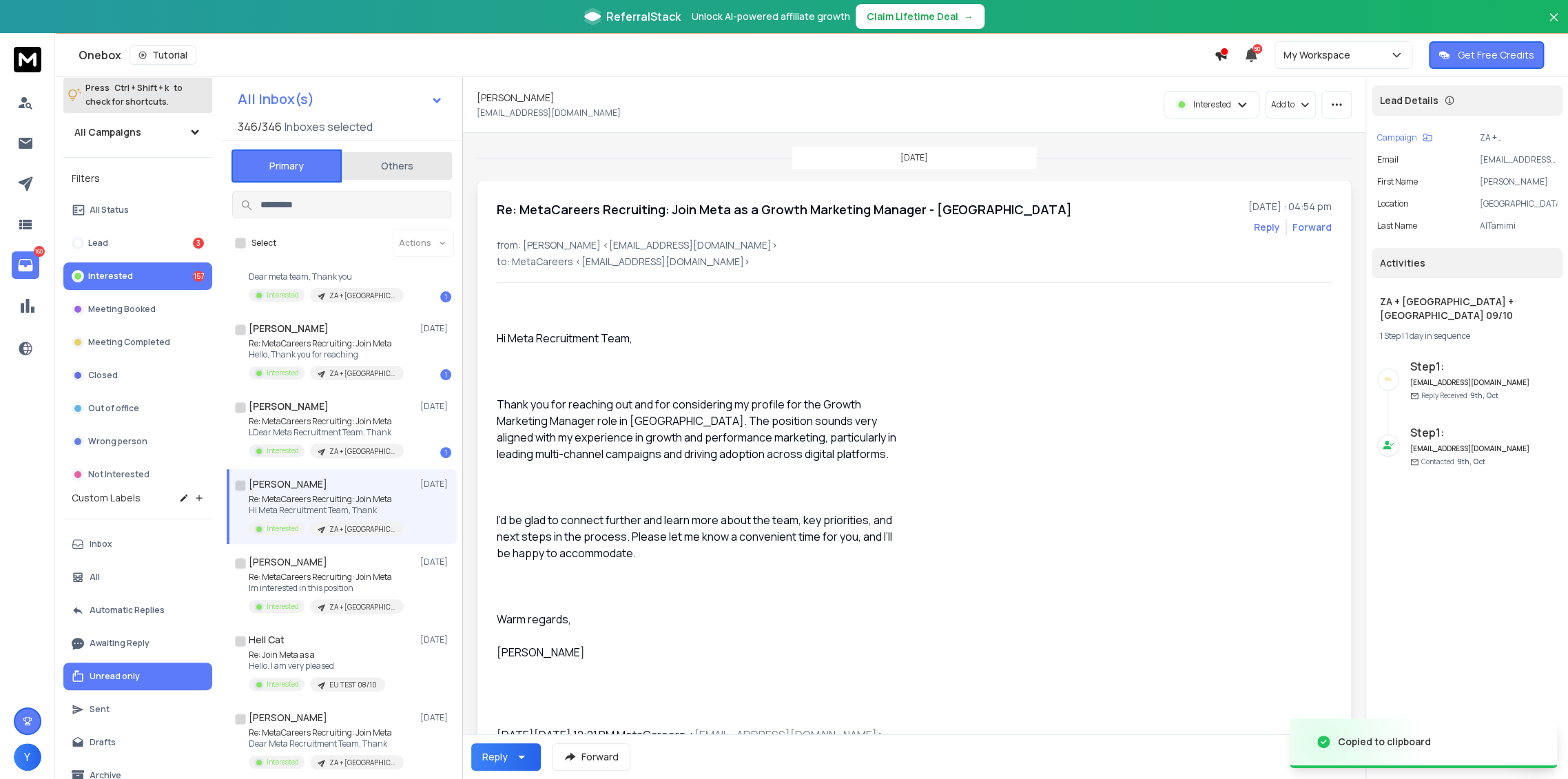
click at [578, 262] on p "to: MetaCareers <info@careersconnect-community.com>" at bounding box center [914, 262] width 835 height 14
drag, startPoint x: 578, startPoint y: 262, endPoint x: 732, endPoint y: 264, distance: 154.0
click at [732, 264] on p "to: MetaCareers <info@careersconnect-community.com>" at bounding box center [914, 262] width 835 height 14
click at [361, 420] on p "Re: MetaCareers Recruiting: Join Meta" at bounding box center [326, 421] width 155 height 11
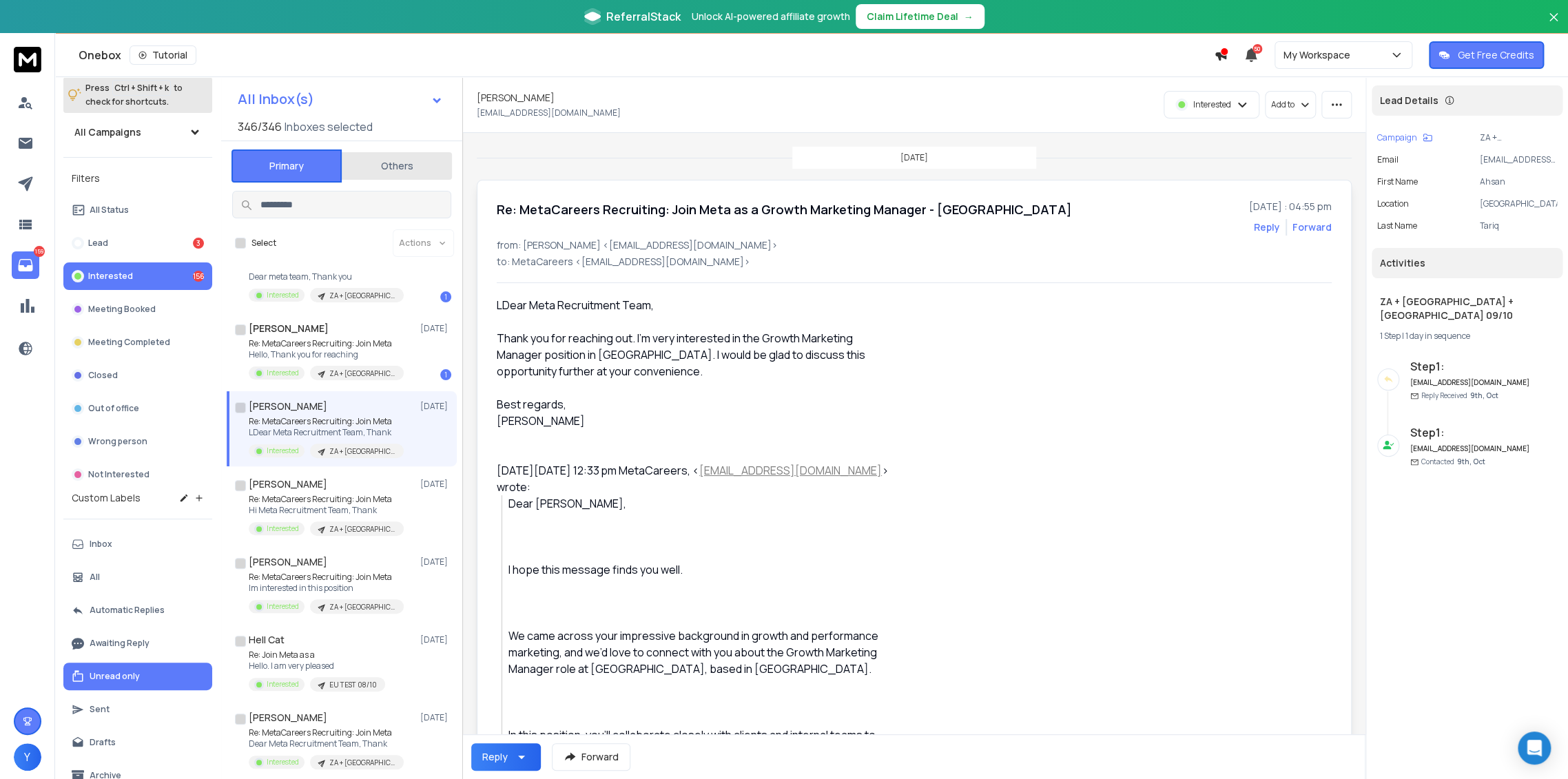
click at [534, 113] on p "faisaltariq6363@gmail.com" at bounding box center [549, 113] width 144 height 11
click at [587, 267] on p "to: MetaCareers <recruit@careersconnectcareerlink.com>" at bounding box center [914, 262] width 835 height 14
drag, startPoint x: 587, startPoint y: 267, endPoint x: 736, endPoint y: 267, distance: 149.0
click at [736, 267] on p "to: MetaCareers <recruit@careersconnectcareerlink.com>" at bounding box center [914, 262] width 835 height 14
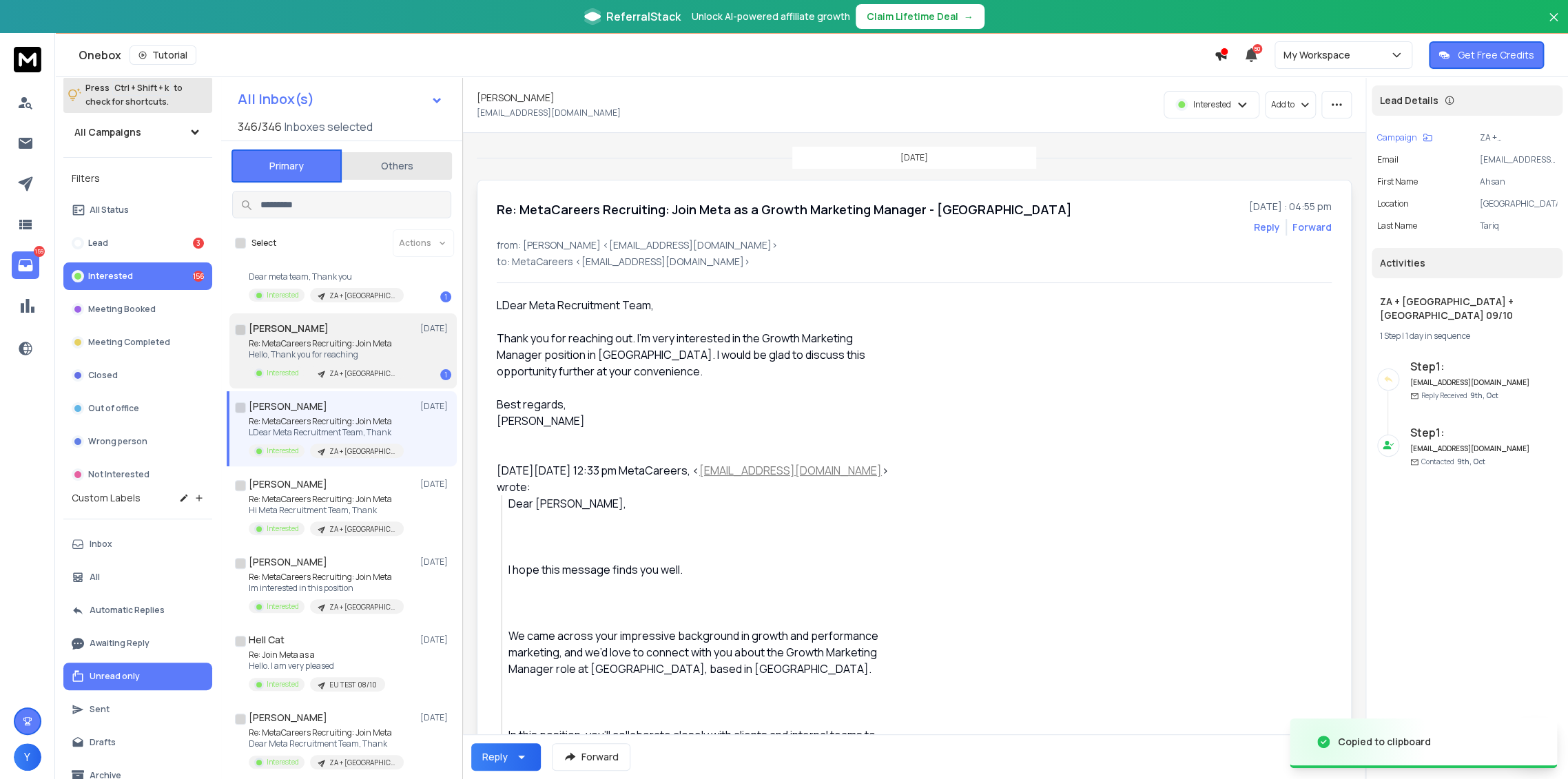
click at [393, 366] on div "ZA + [GEOGRAPHIC_DATA] + [GEOGRAPHIC_DATA] 09/10" at bounding box center [357, 372] width 94 height 14
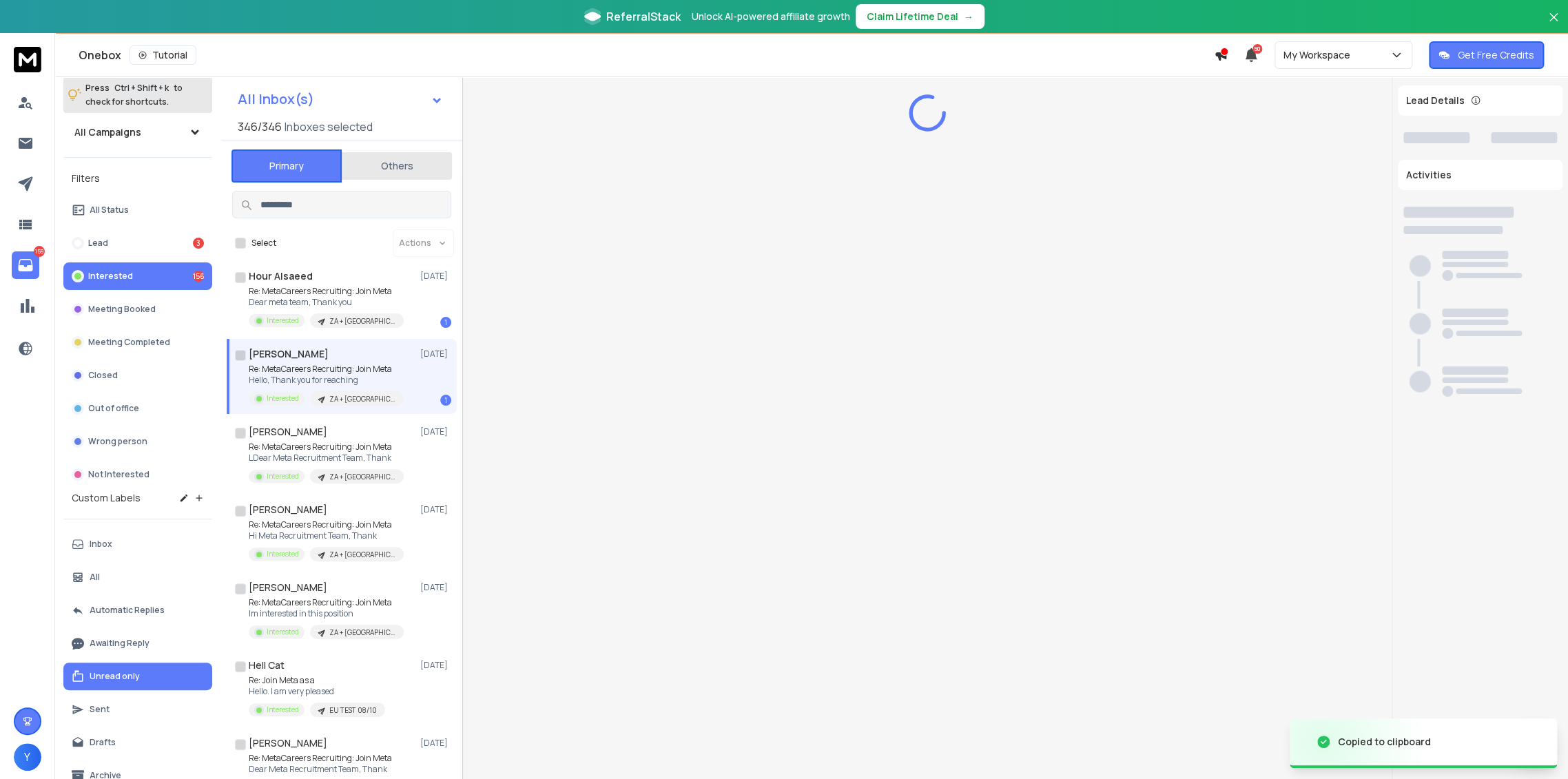
scroll to position [11946, 0]
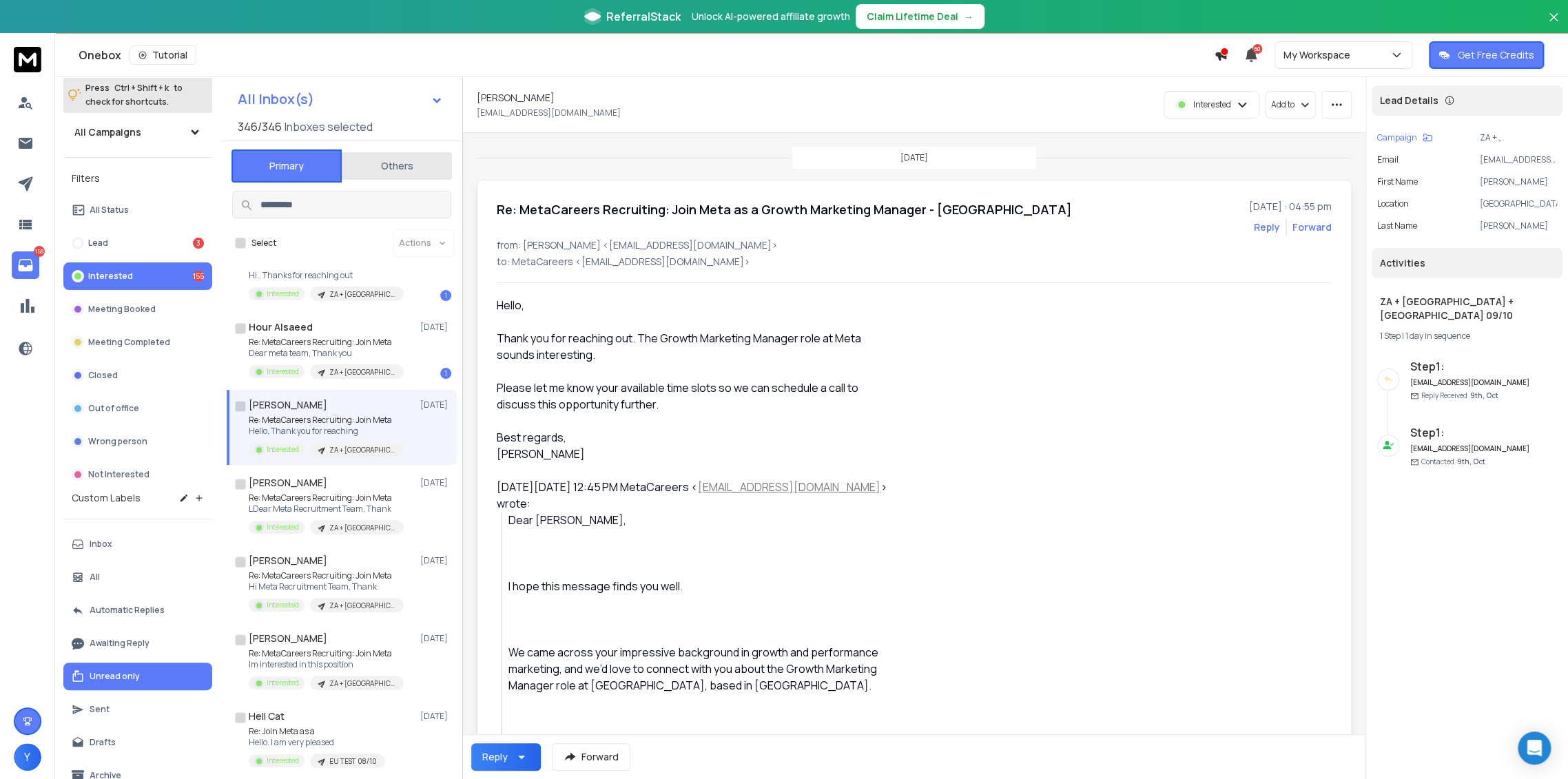
click at [567, 117] on p "karim.alhalabi1@gmail.com" at bounding box center [549, 113] width 144 height 11
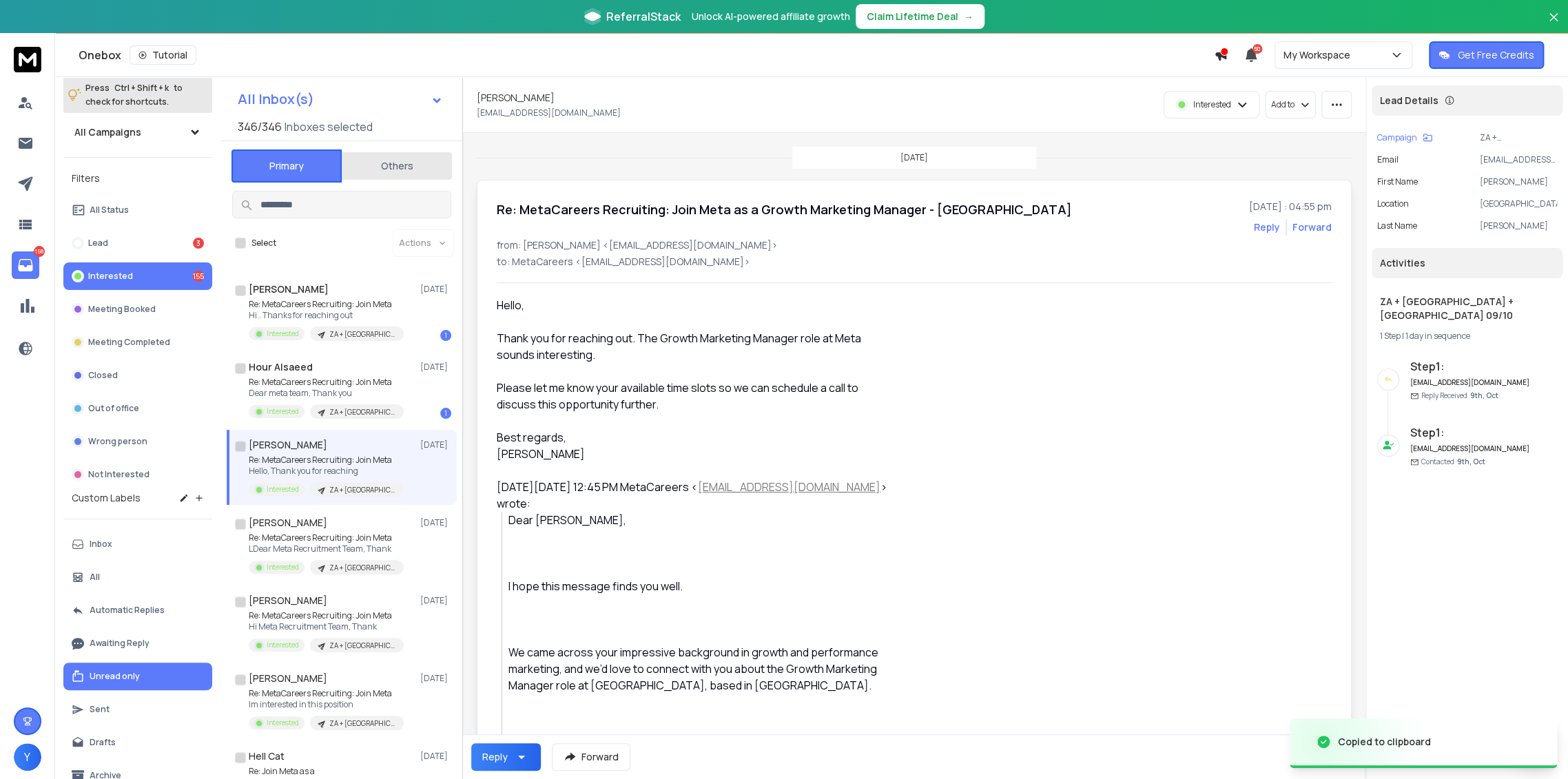
scroll to position [11716, 0]
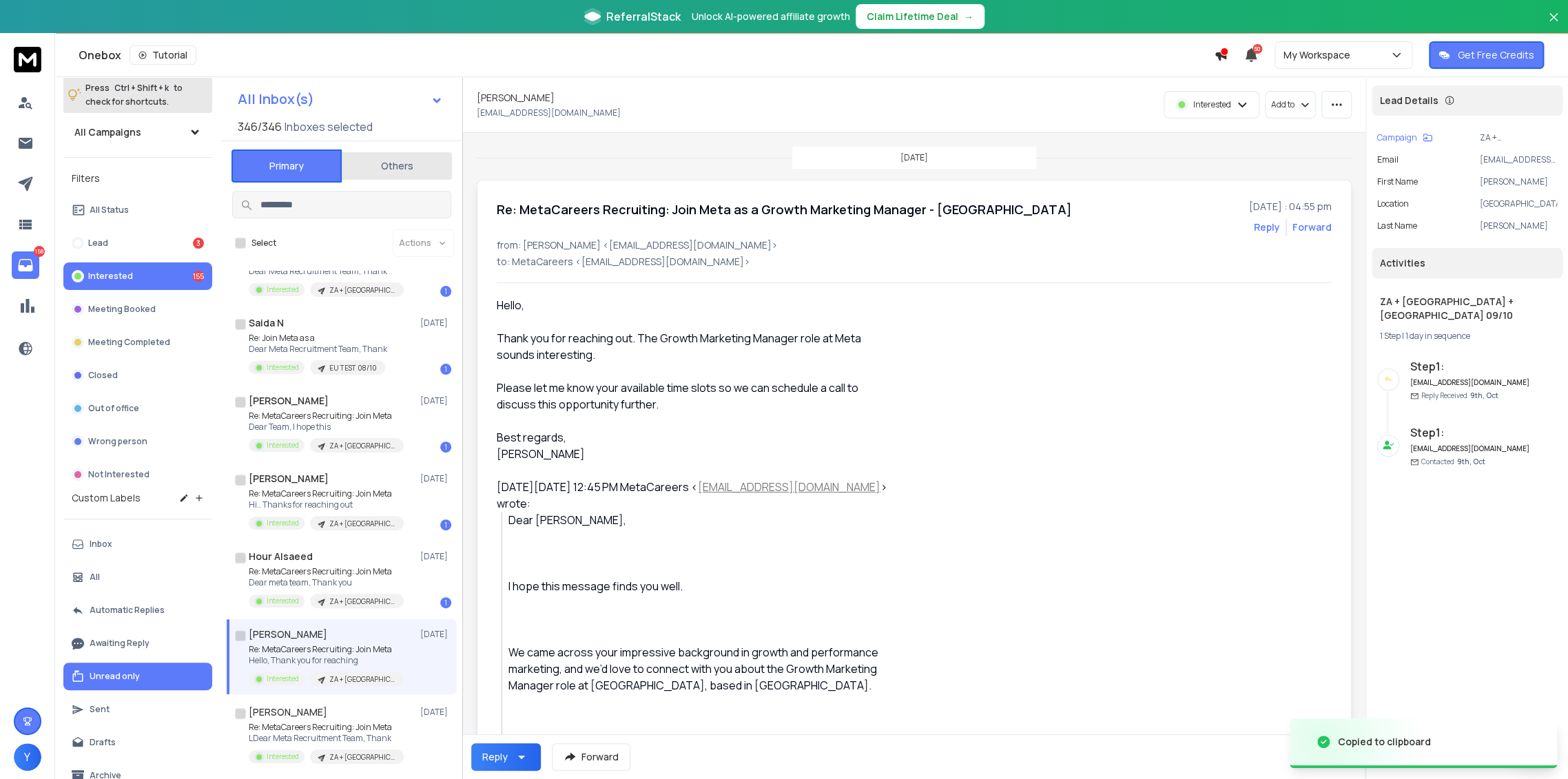
click at [579, 267] on p "to: MetaCareers <works@careersconnectcandidates.com>" at bounding box center [914, 262] width 835 height 14
drag, startPoint x: 579, startPoint y: 267, endPoint x: 738, endPoint y: 264, distance: 159.0
click at [738, 264] on p "to: MetaCareers <works@careersconnectcandidates.com>" at bounding box center [914, 262] width 835 height 14
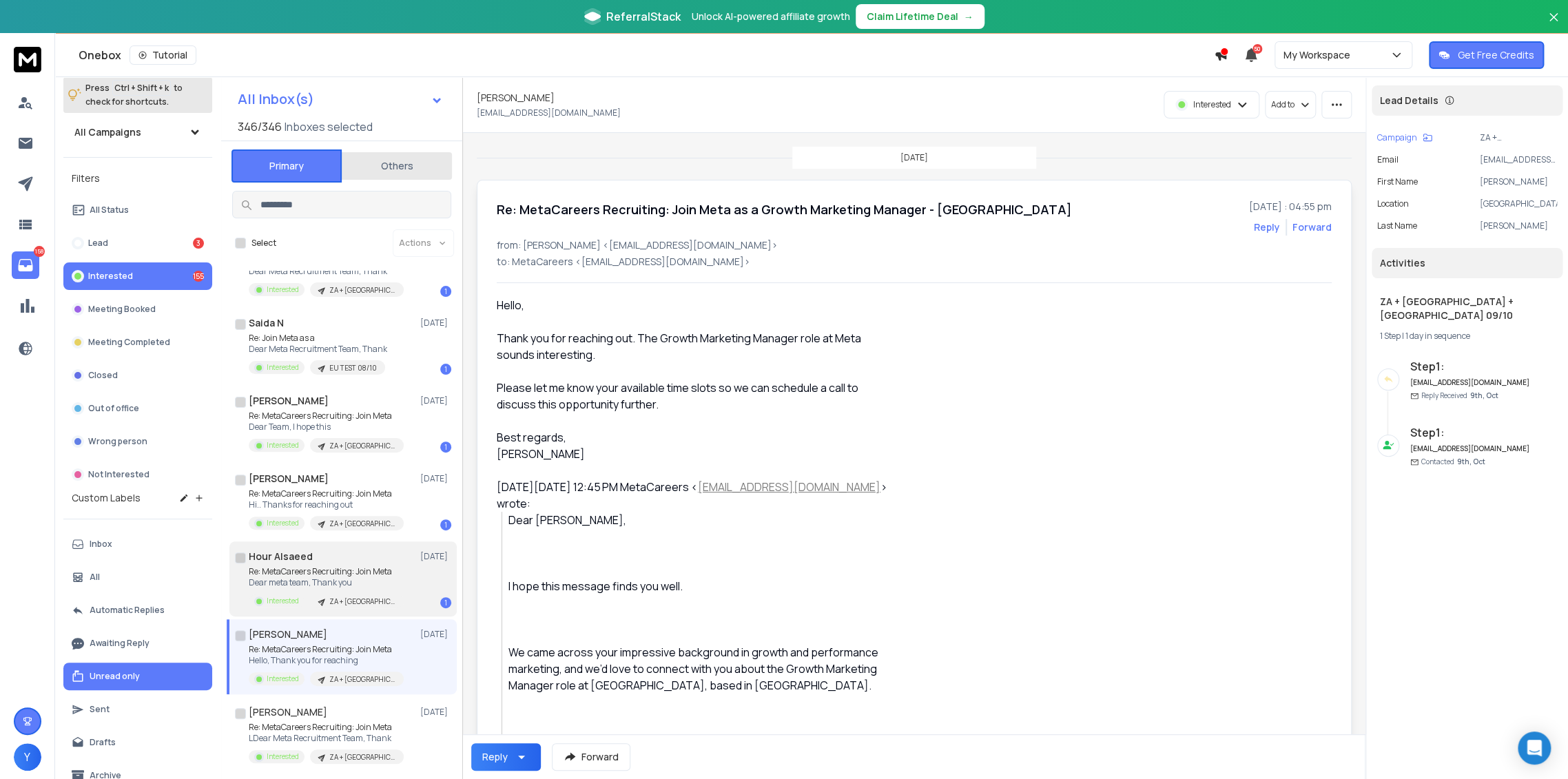
click at [360, 560] on div "Hour Alsaeed 09 Oct" at bounding box center [349, 556] width 202 height 14
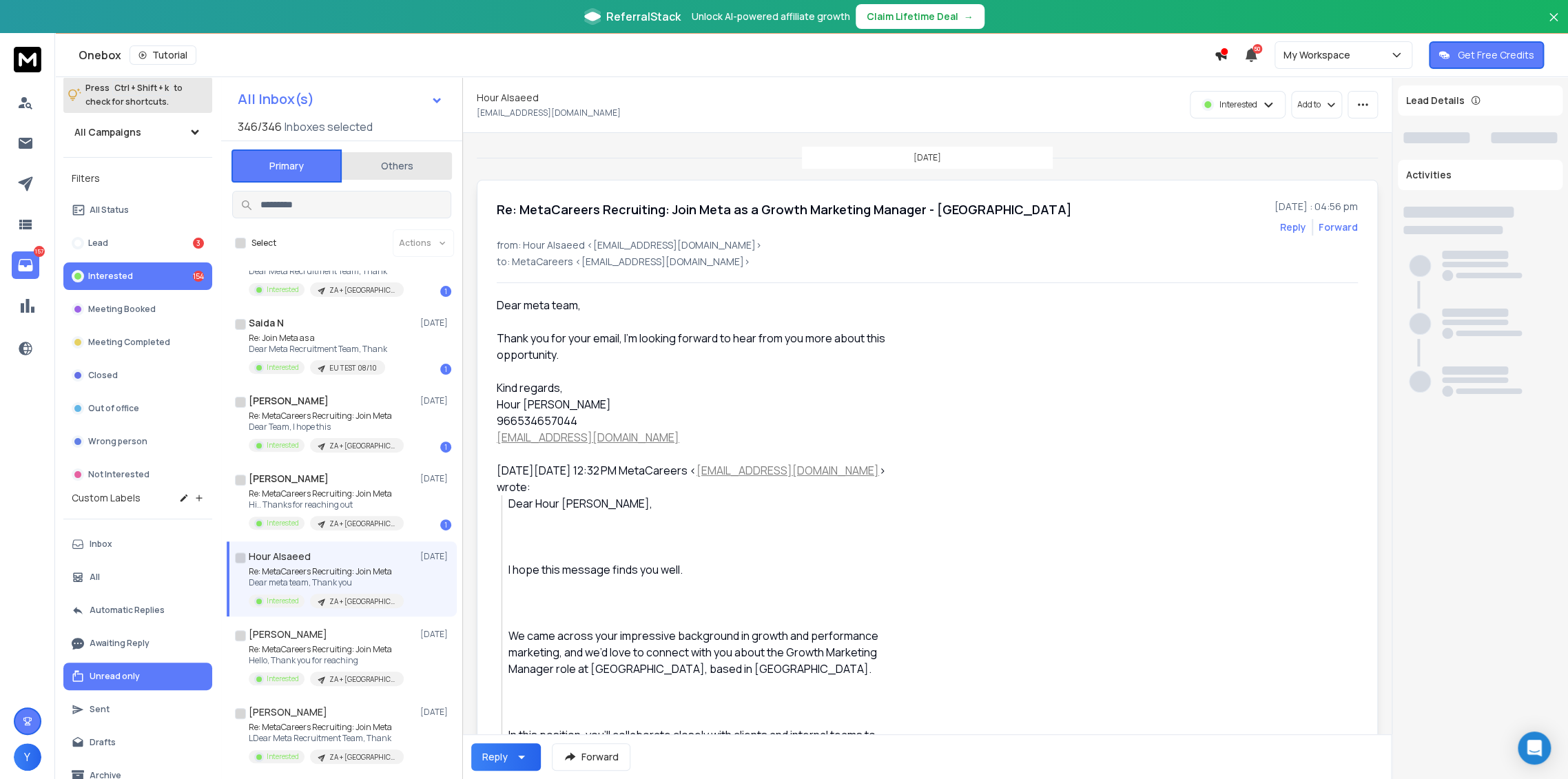
click at [548, 117] on p "houralsaeed@gmail.com" at bounding box center [549, 113] width 144 height 11
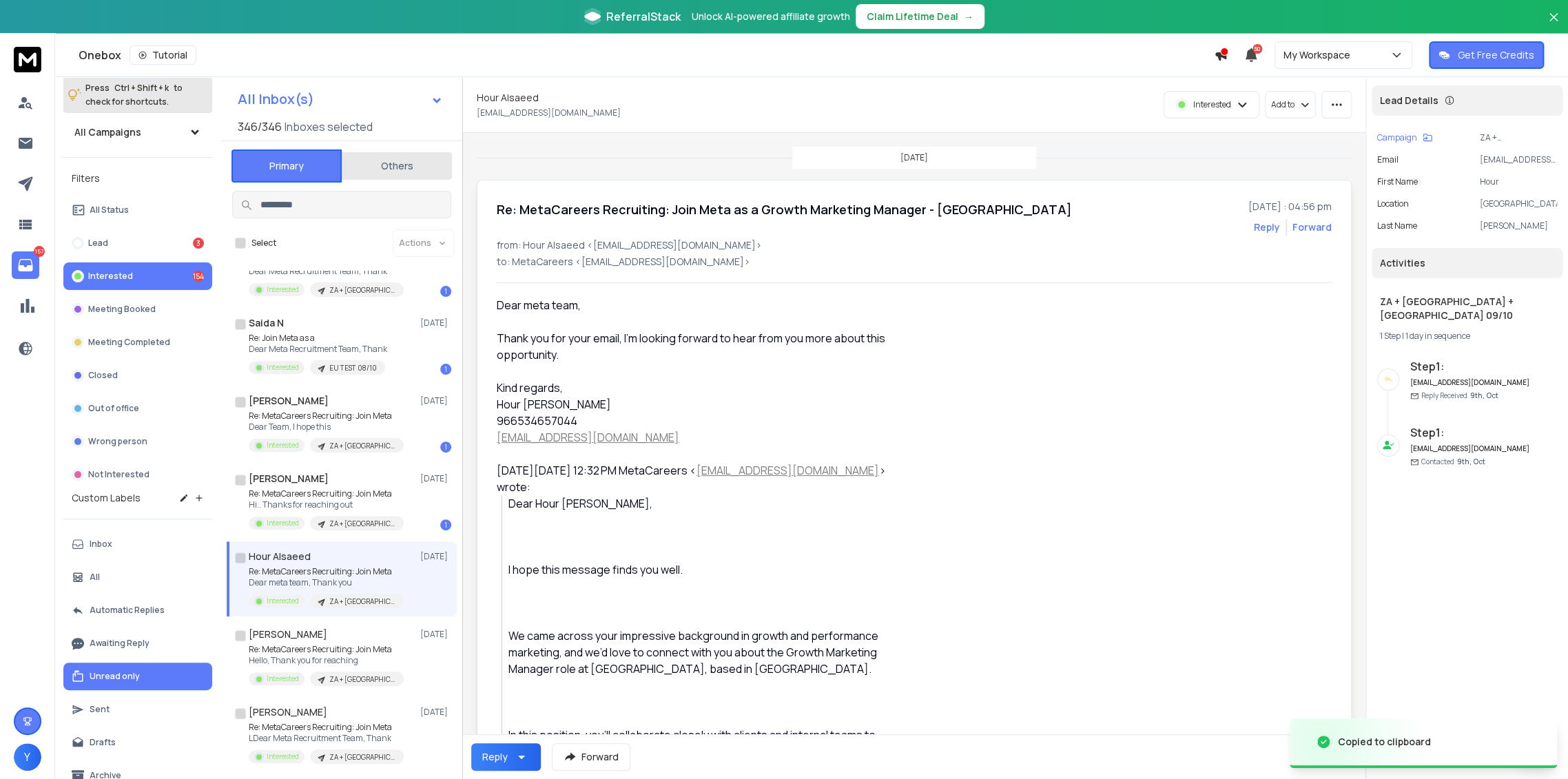
click at [590, 264] on p "to: MetaCareers <recruit@careersconnect-nextstep.com>" at bounding box center [914, 262] width 835 height 14
drag, startPoint x: 590, startPoint y: 264, endPoint x: 733, endPoint y: 263, distance: 143.0
click at [733, 263] on p "to: MetaCareers <recruit@careersconnect-nextstep.com>" at bounding box center [914, 262] width 835 height 14
click at [382, 501] on p "Hi.. Thanks for reaching out" at bounding box center [326, 505] width 155 height 11
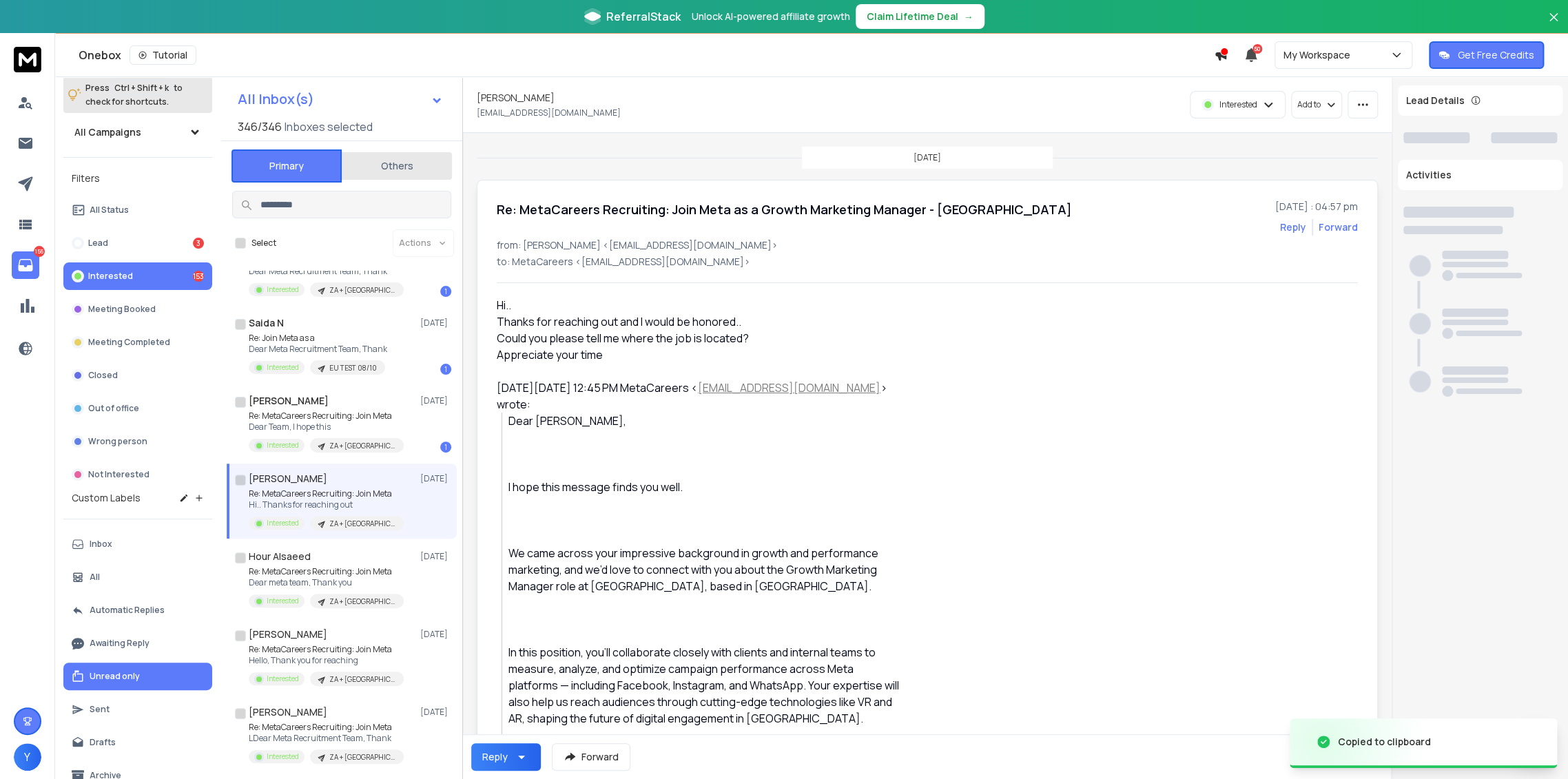
click at [562, 117] on p "fahadalqayri@gmail.com" at bounding box center [549, 113] width 144 height 11
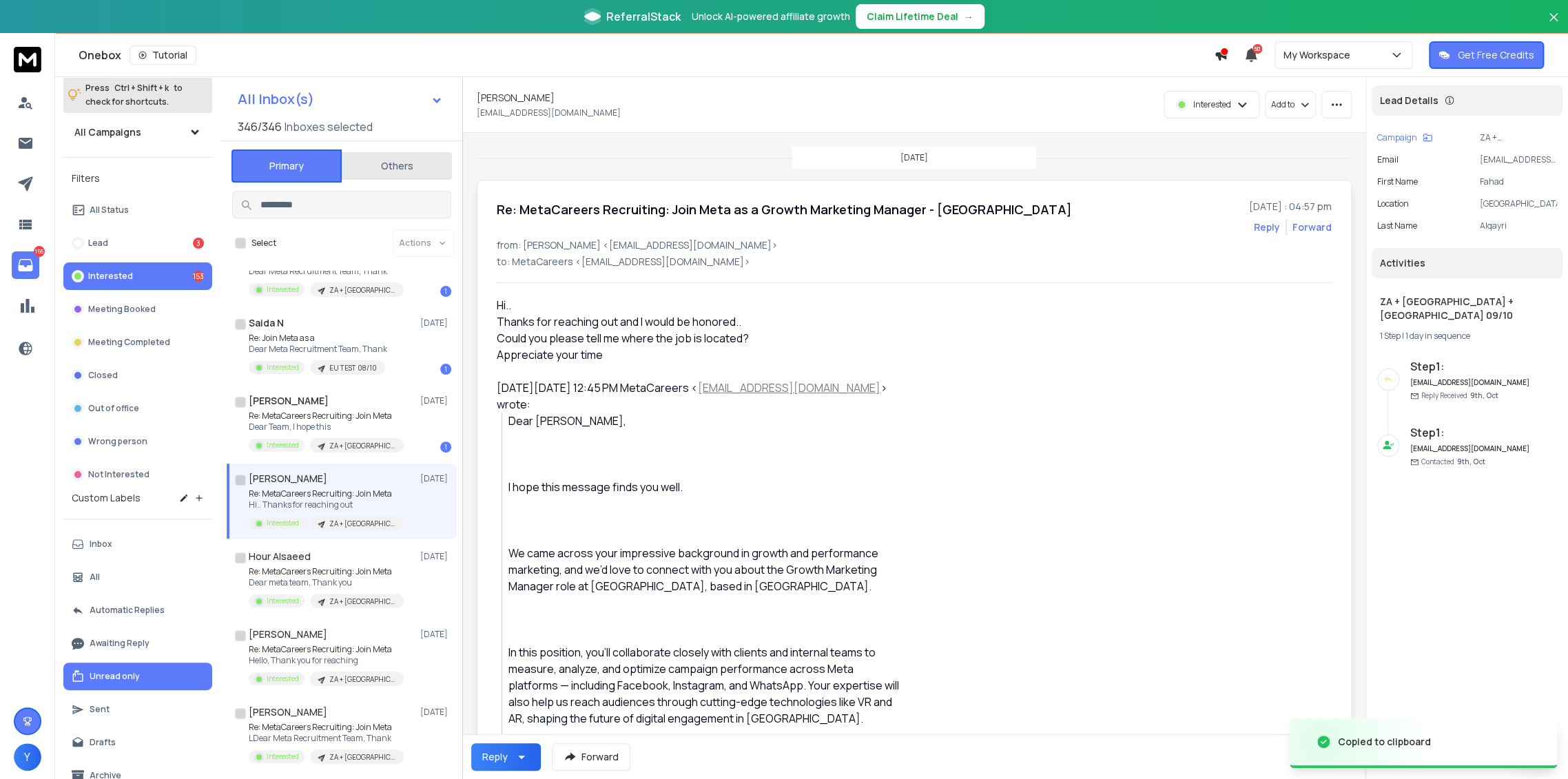
click at [592, 260] on p "to: MetaCareers <recruit@careersconnect-pathway.com>" at bounding box center [914, 262] width 835 height 14
drag, startPoint x: 592, startPoint y: 260, endPoint x: 735, endPoint y: 262, distance: 143.0
click at [736, 262] on p "to: MetaCareers <recruit@careersconnect-pathway.com>" at bounding box center [914, 262] width 835 height 14
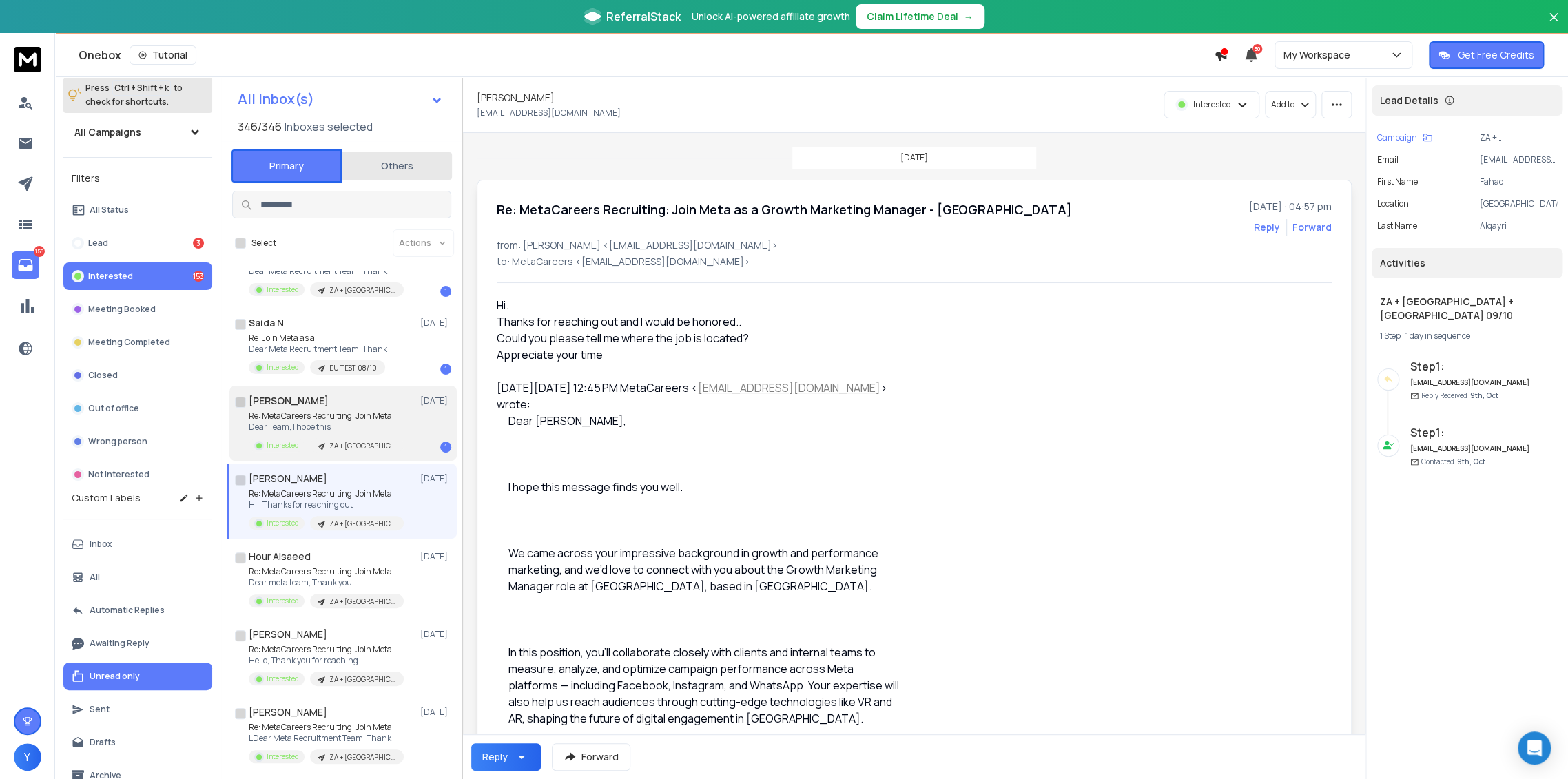
click at [384, 416] on p "Re: MetaCareers Recruiting: Join Meta" at bounding box center [326, 416] width 155 height 11
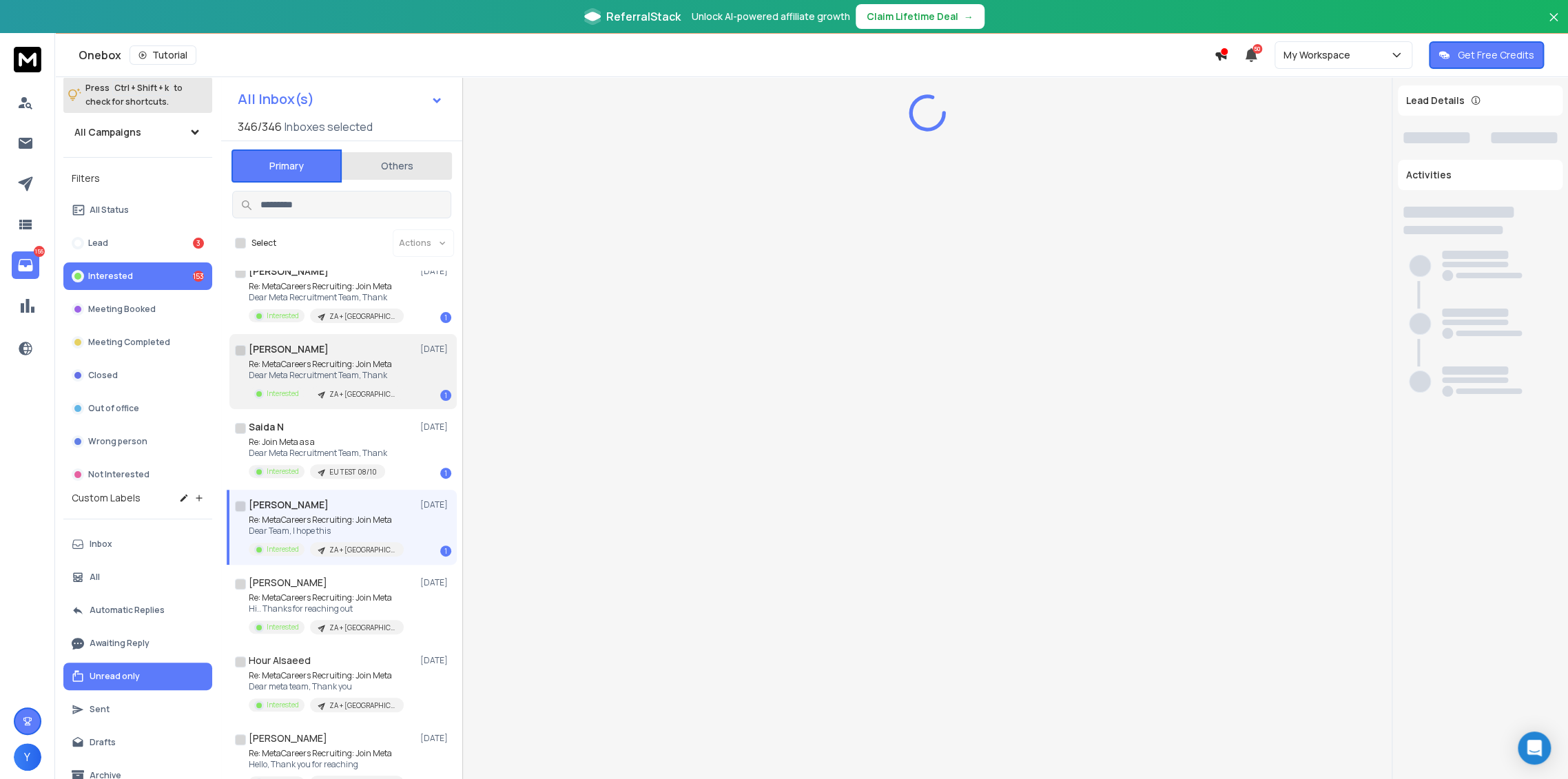
scroll to position [11564, 0]
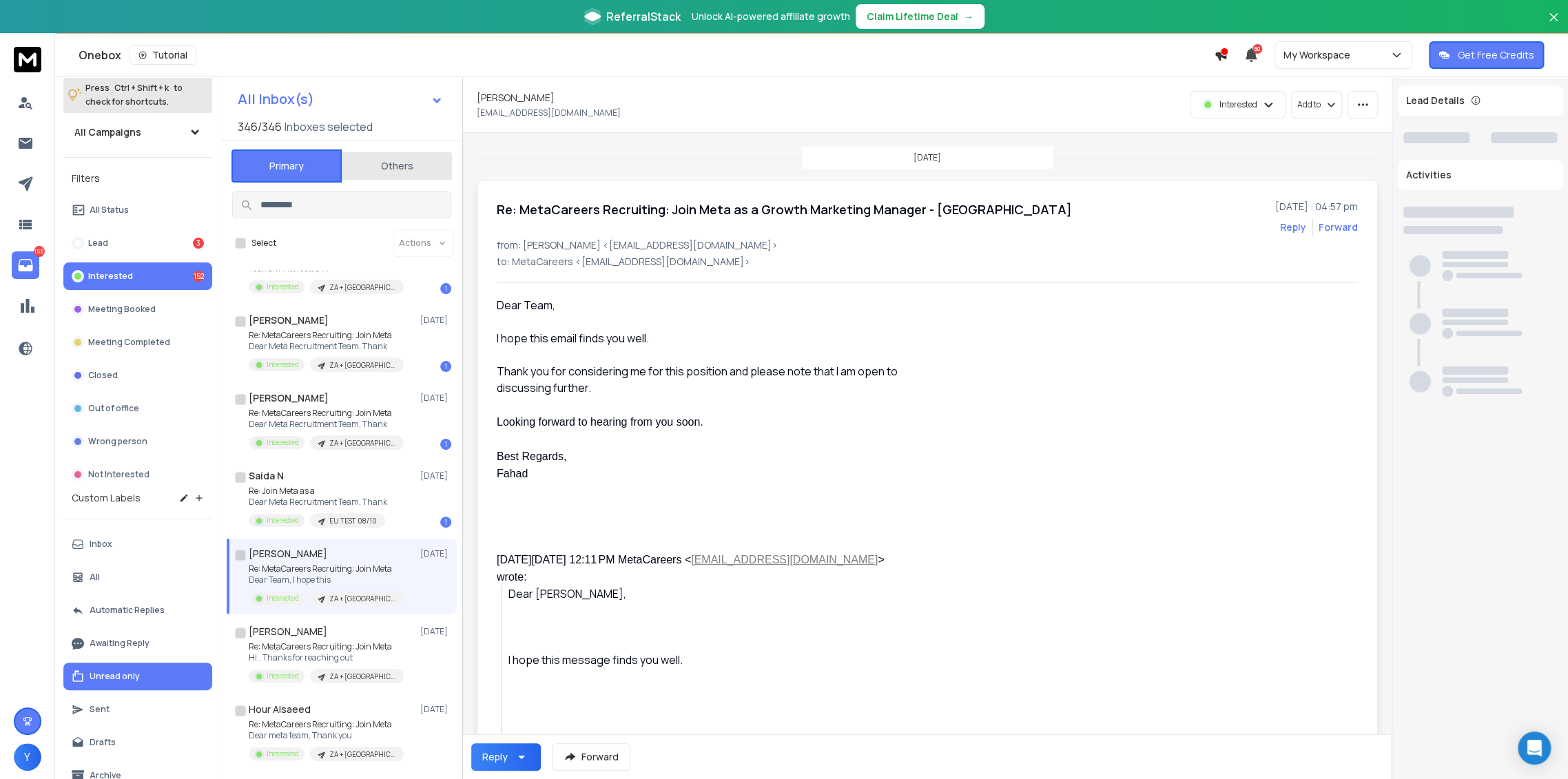
click at [571, 116] on p "alrasheedfahad97@gmail.com" at bounding box center [549, 113] width 144 height 11
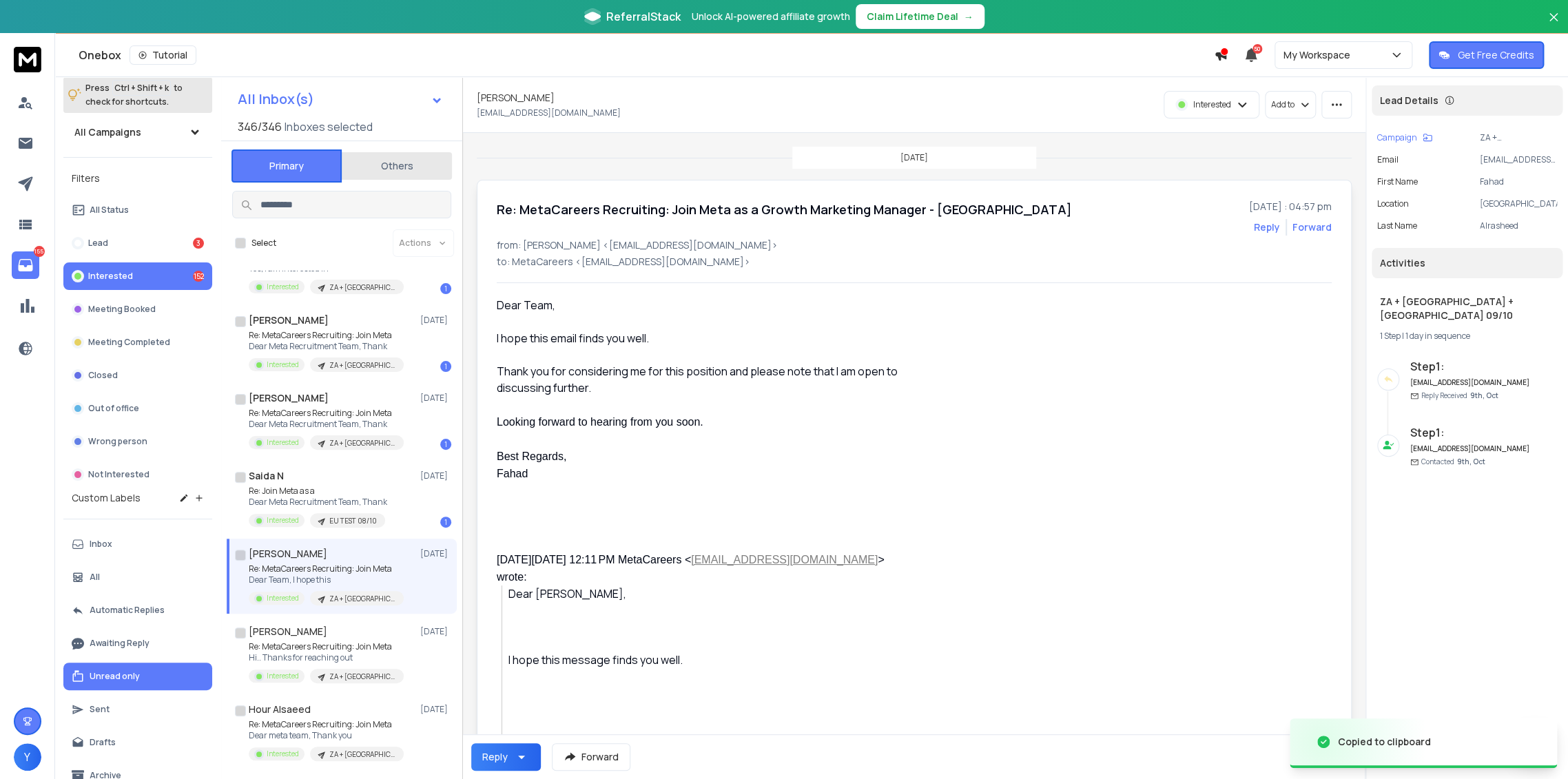
click at [590, 262] on p "to: MetaCareers <works@careersconnect-bridge.com>" at bounding box center [914, 262] width 835 height 14
drag, startPoint x: 590, startPoint y: 262, endPoint x: 717, endPoint y: 261, distance: 127.0
click at [717, 261] on p "to: MetaCareers <works@careersconnect-bridge.com>" at bounding box center [914, 262] width 835 height 14
click at [372, 483] on div "Saida N 09 Oct Re: Join Meta as a Dear Meta Recruitment Team, Thank Interested …" at bounding box center [349, 498] width 202 height 59
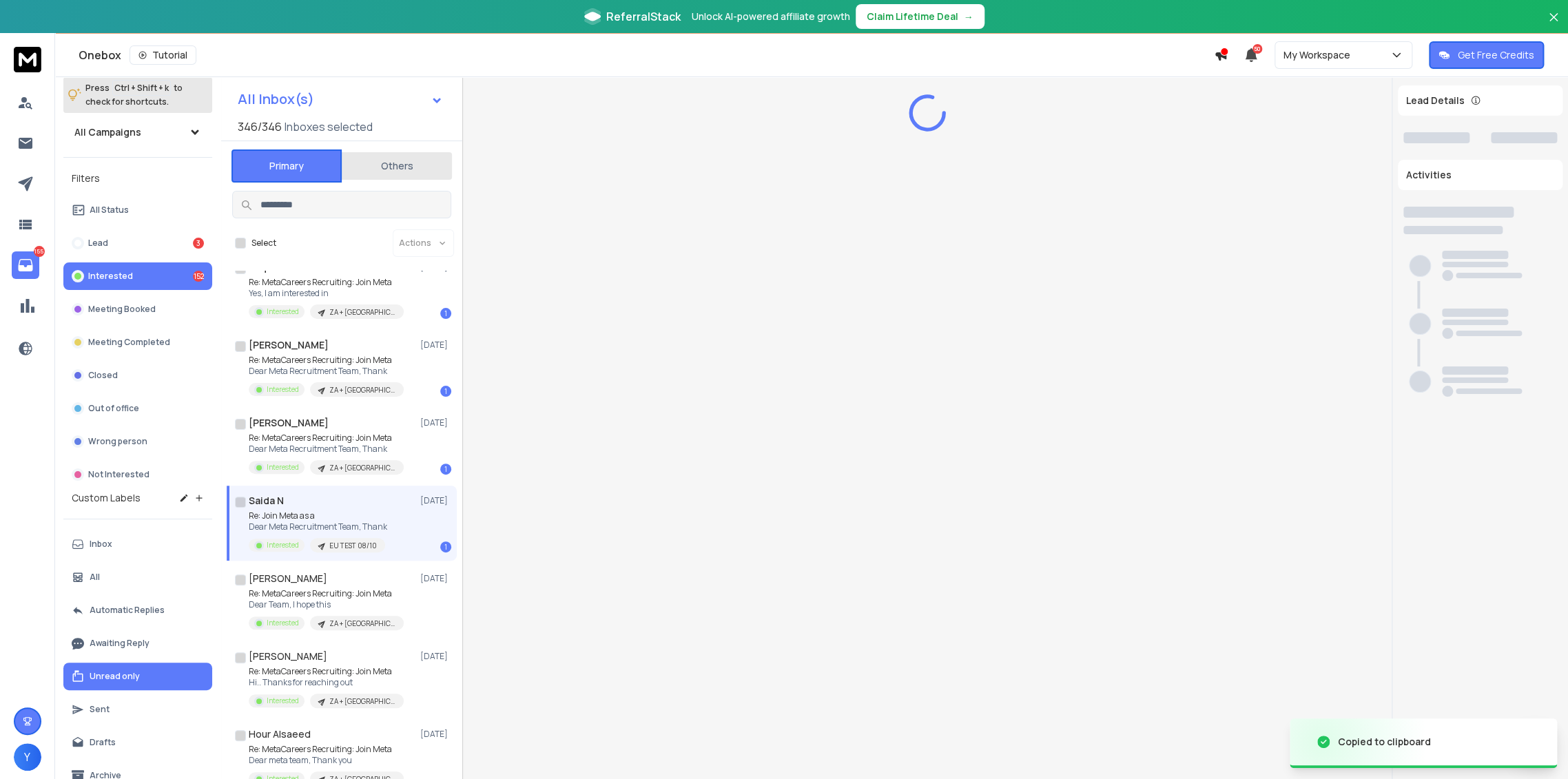
scroll to position [11487, 0]
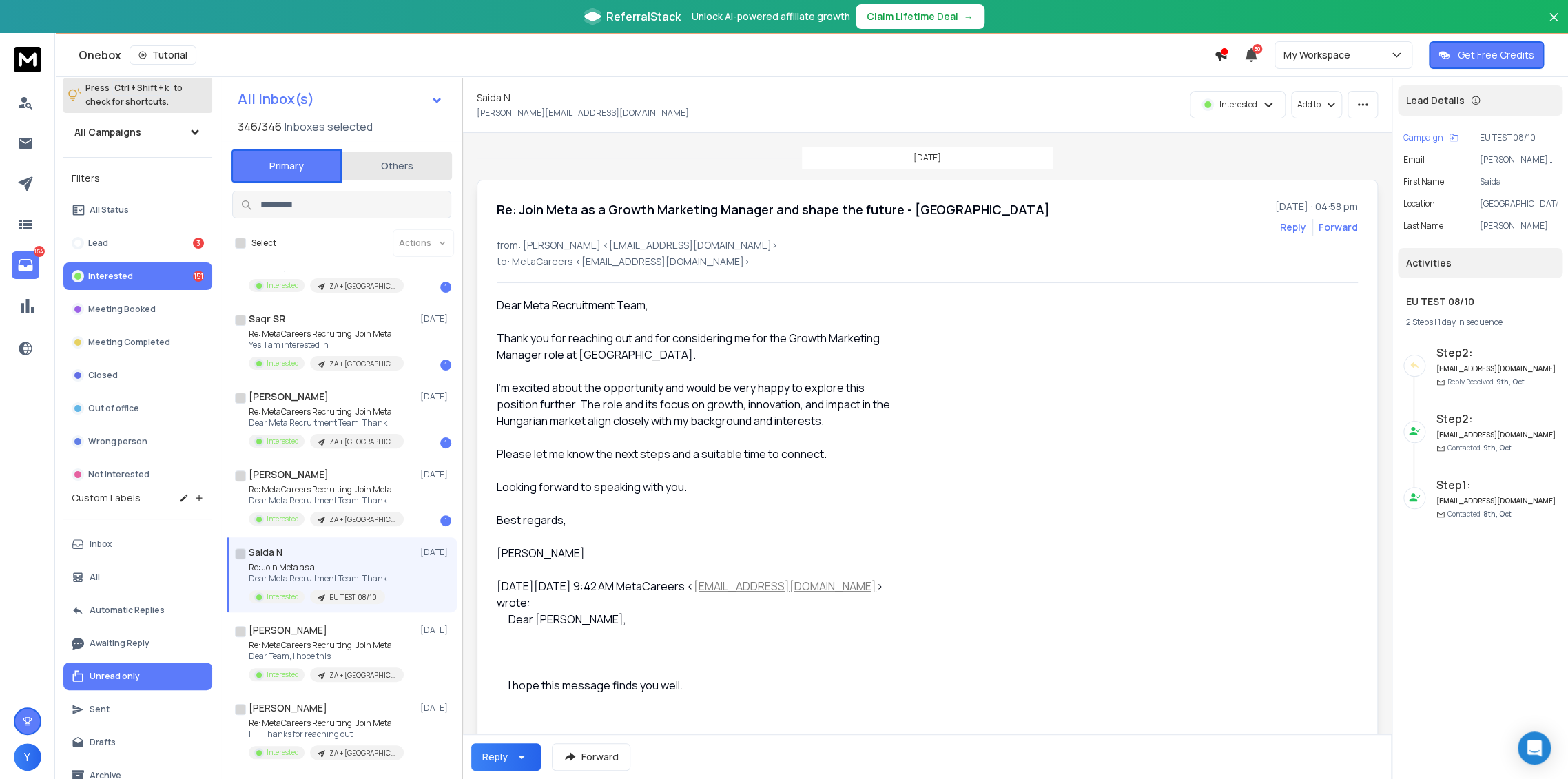
click at [561, 117] on p "nifteliyevasaida@gmail.com" at bounding box center [582, 113] width 212 height 11
click at [586, 259] on p "to: MetaCareers <recruit@careersconnectcommunity.com>" at bounding box center [927, 262] width 861 height 14
drag, startPoint x: 586, startPoint y: 259, endPoint x: 745, endPoint y: 267, distance: 159.2
click at [745, 267] on p "to: MetaCareers <recruit@careersconnectcommunity.com>" at bounding box center [927, 262] width 861 height 14
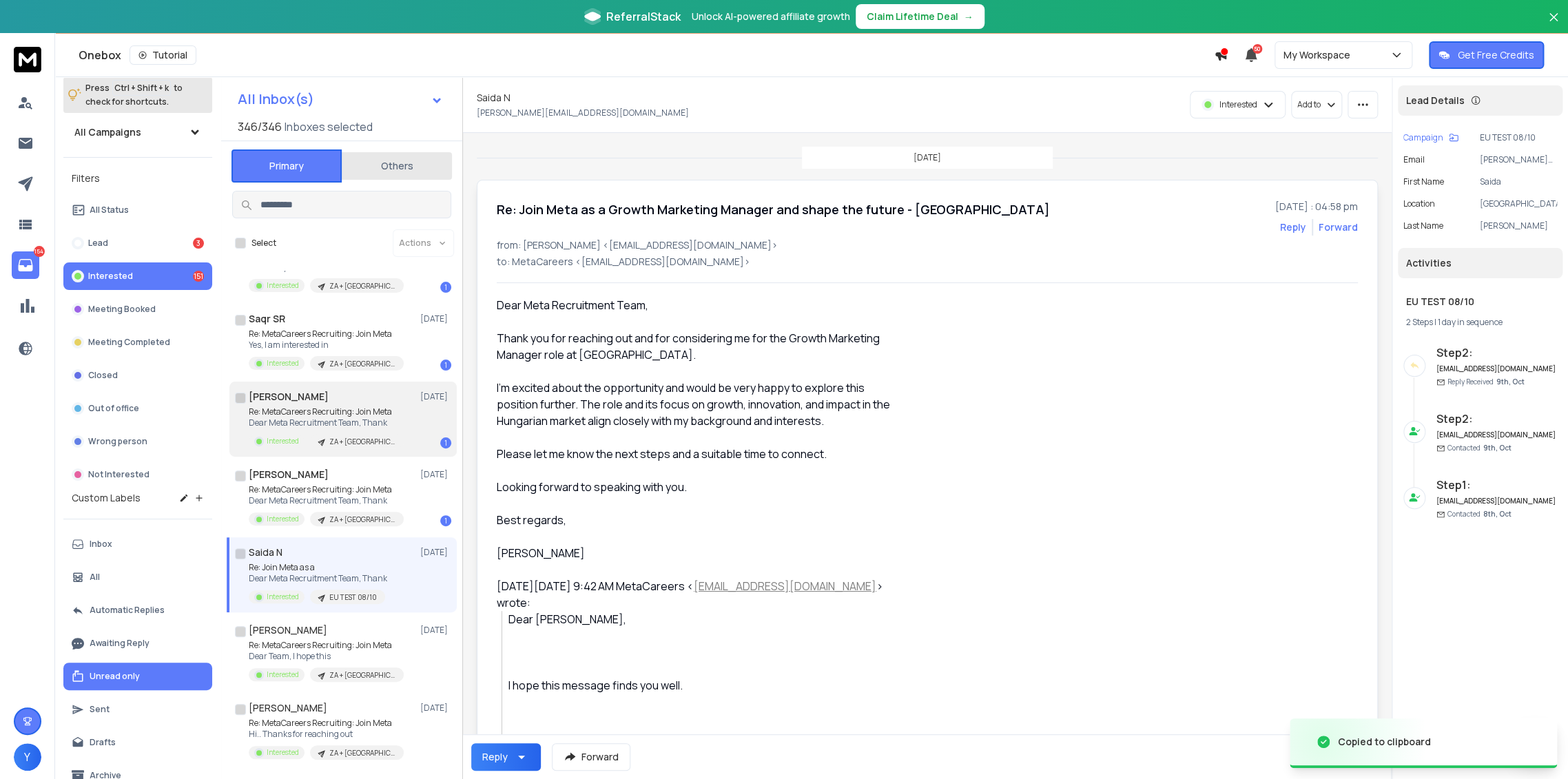
click at [343, 456] on div "Amr zhran 09 Oct Re: MetaCareers Recruiting: Join Meta Dear Meta Recruitment Te…" at bounding box center [343, 418] width 228 height 75
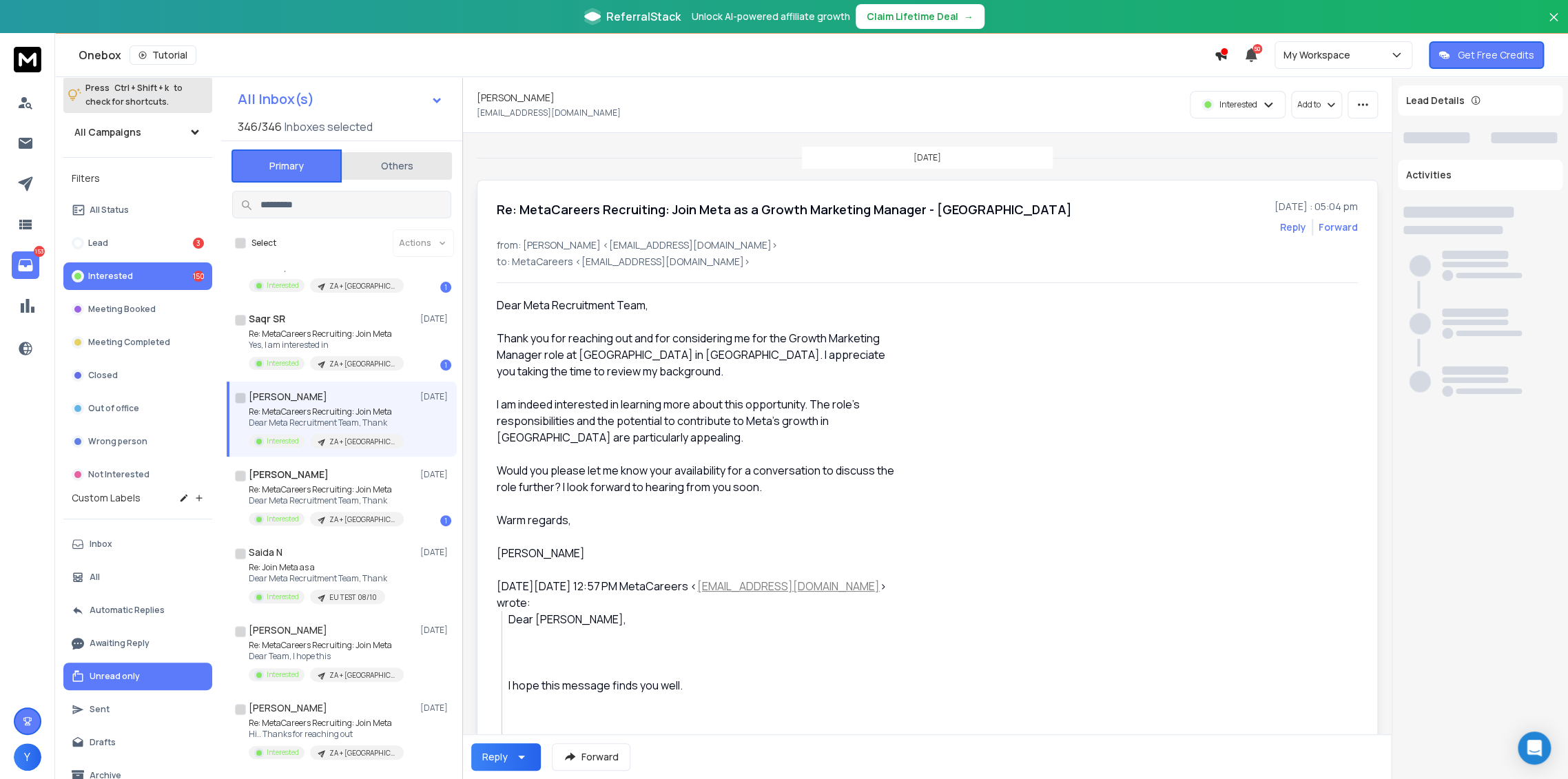
click at [549, 111] on p "amrzhran32@gmail.com" at bounding box center [549, 113] width 144 height 11
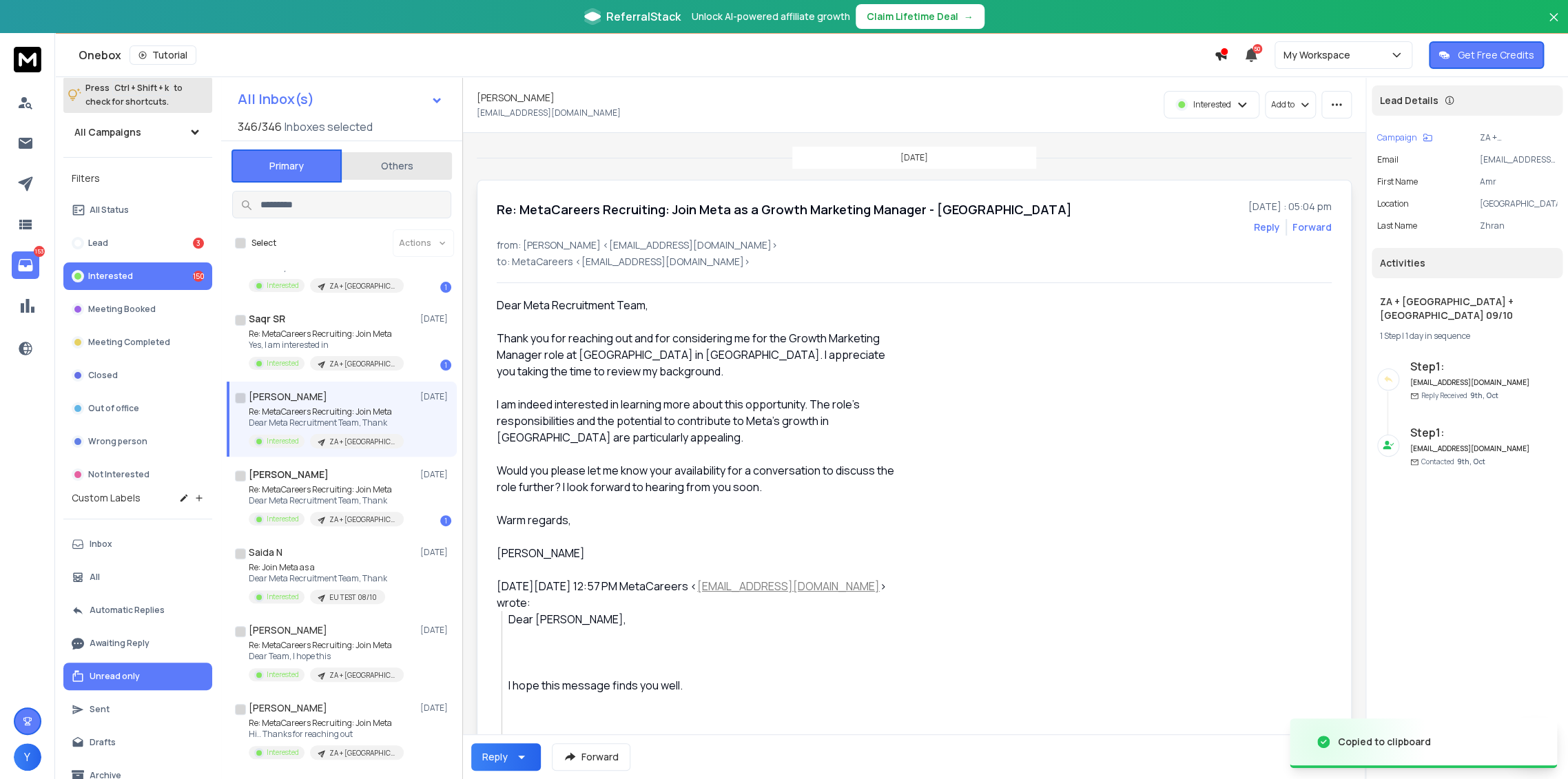
click at [584, 255] on p "to: MetaCareers <employee@careersconnectcareersteps.com>" at bounding box center [914, 262] width 835 height 14
drag, startPoint x: 584, startPoint y: 254, endPoint x: 764, endPoint y: 267, distance: 180.5
click at [764, 267] on p "to: MetaCareers <employee@careersconnectcareersteps.com>" at bounding box center [914, 262] width 835 height 14
click at [384, 495] on p "Dear Meta Recruitment Team, Thank" at bounding box center [326, 500] width 155 height 11
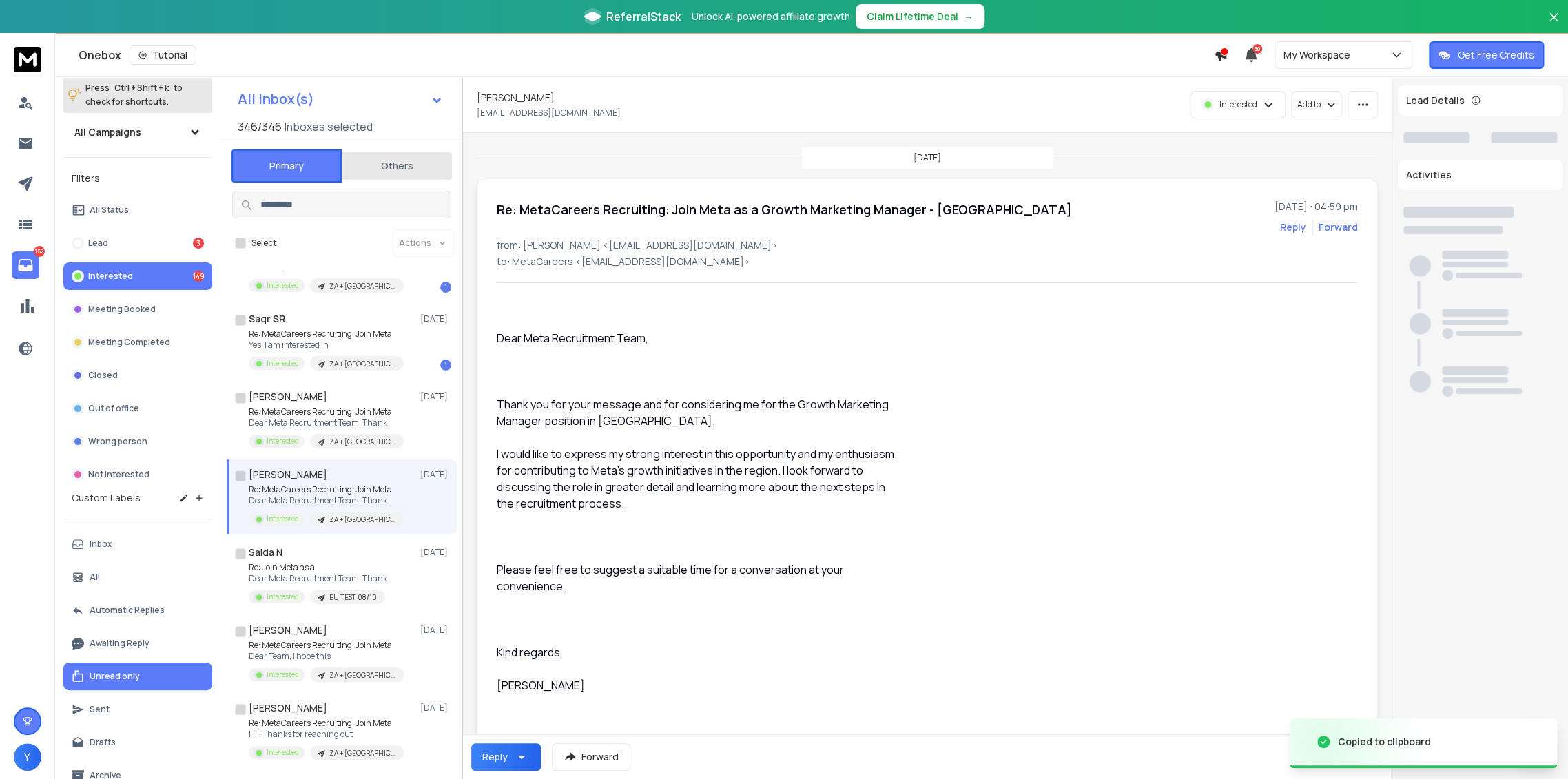
click at [550, 112] on p "alsulaimanmohmd4@gmail.com" at bounding box center [549, 113] width 144 height 11
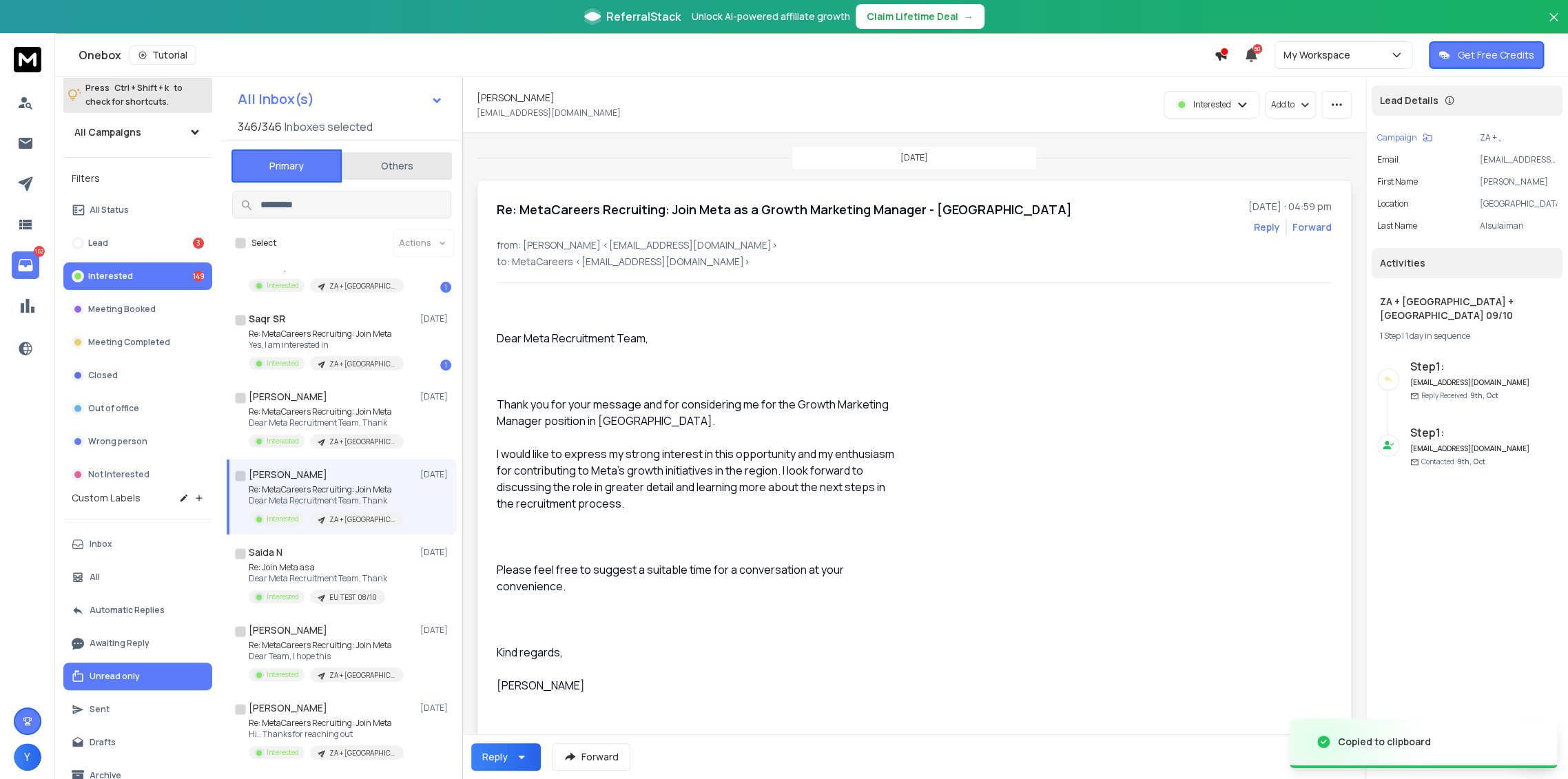
click at [587, 260] on p "to: MetaCareers <works@careersconnectcareershub.com>" at bounding box center [914, 262] width 835 height 14
drag, startPoint x: 587, startPoint y: 260, endPoint x: 738, endPoint y: 262, distance: 151.0
click at [738, 262] on p "to: MetaCareers <works@careersconnectcareershub.com>" at bounding box center [914, 262] width 835 height 14
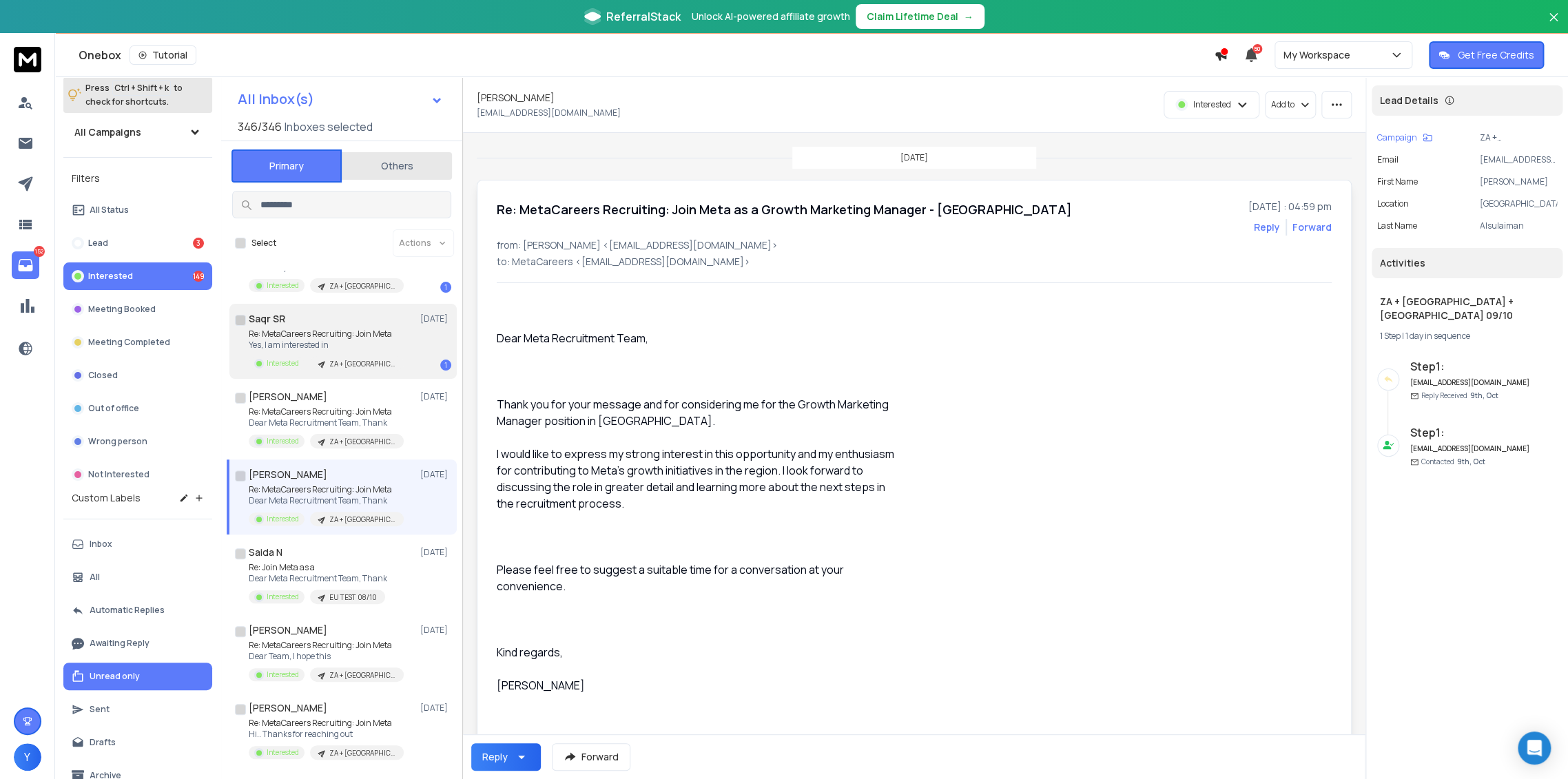
click at [333, 317] on div "Saqr SR 09 Oct" at bounding box center [349, 319] width 202 height 14
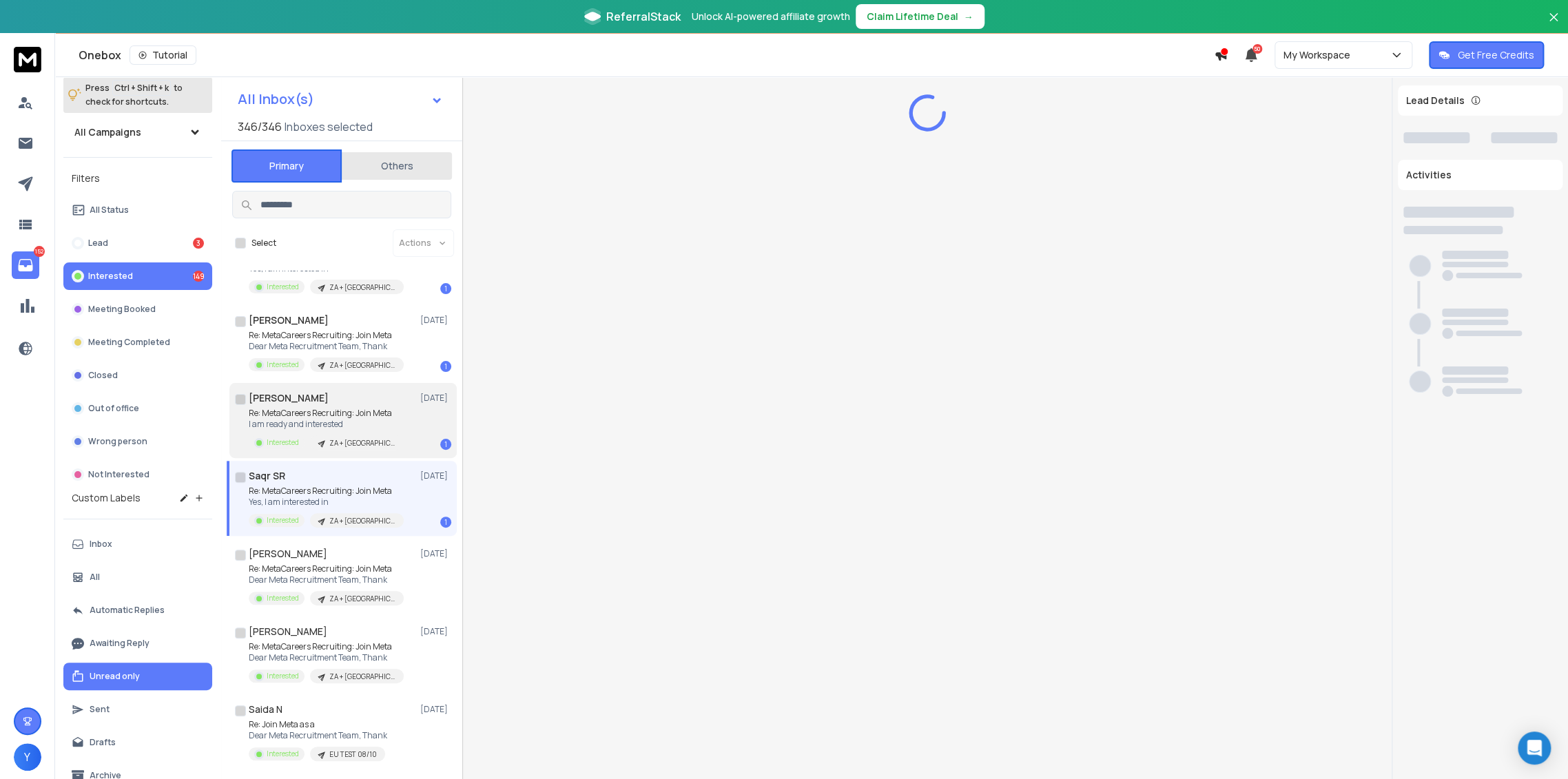
scroll to position [11257, 0]
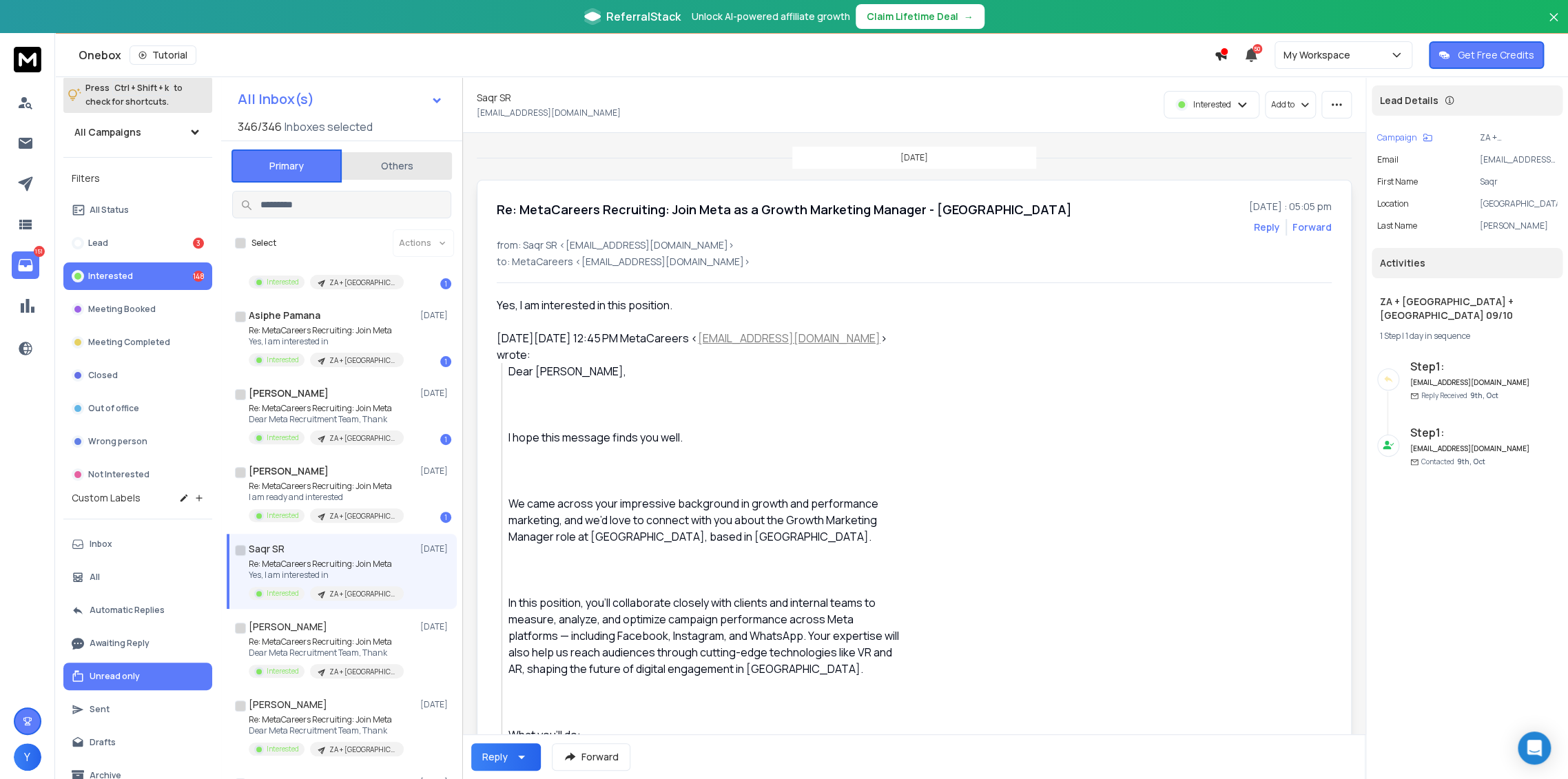
click at [542, 111] on p "sr20sr40@gmail.com" at bounding box center [549, 113] width 144 height 11
click at [586, 262] on p "to: MetaCareers <employee@careersconnect-expert.com>" at bounding box center [914, 262] width 835 height 14
drag, startPoint x: 586, startPoint y: 262, endPoint x: 736, endPoint y: 260, distance: 150.0
click at [736, 260] on p "to: MetaCareers <employee@careersconnect-expert.com>" at bounding box center [914, 262] width 835 height 14
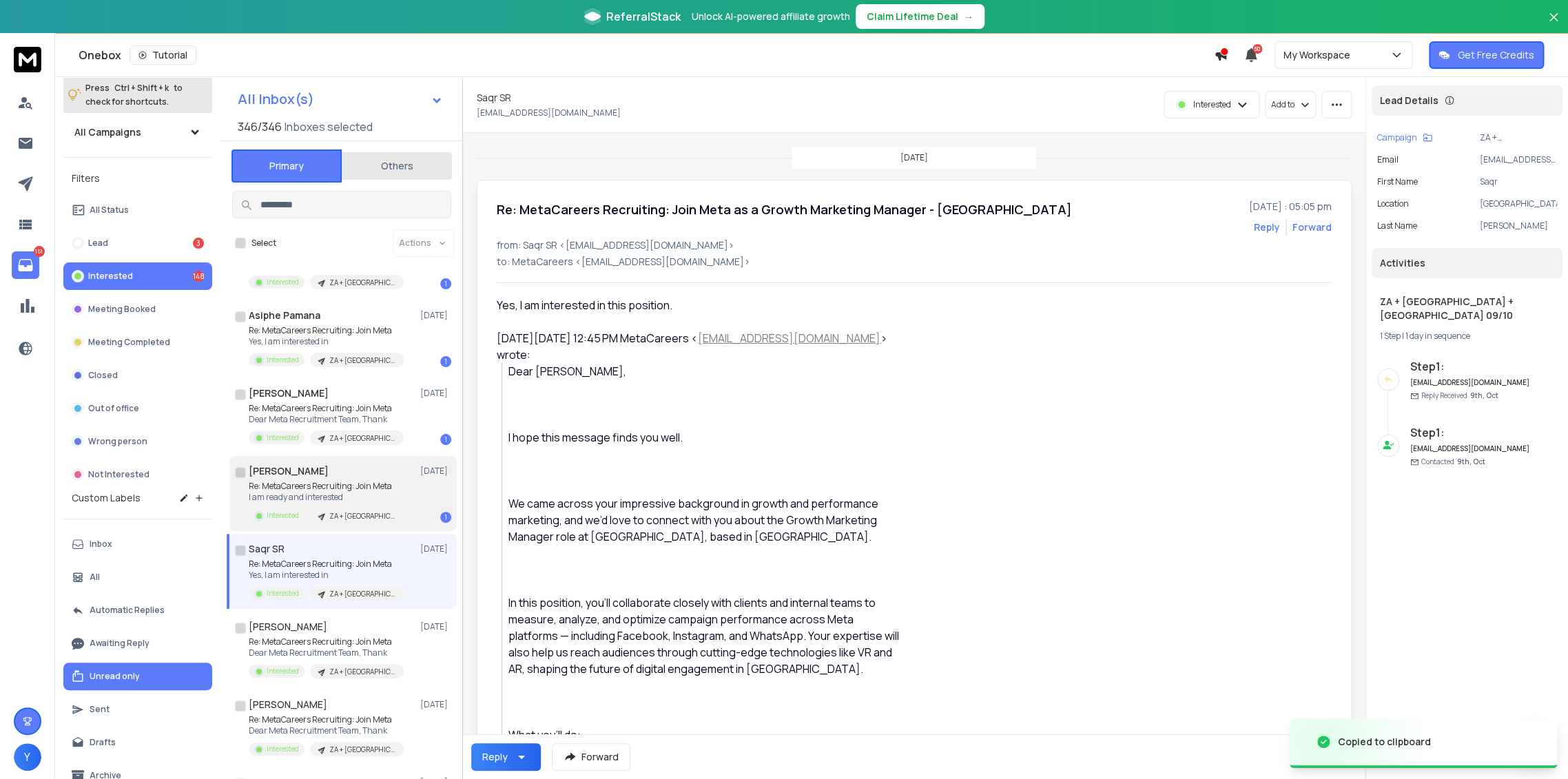
click at [365, 470] on div "Mohamed Maged 09 Oct" at bounding box center [349, 471] width 202 height 14
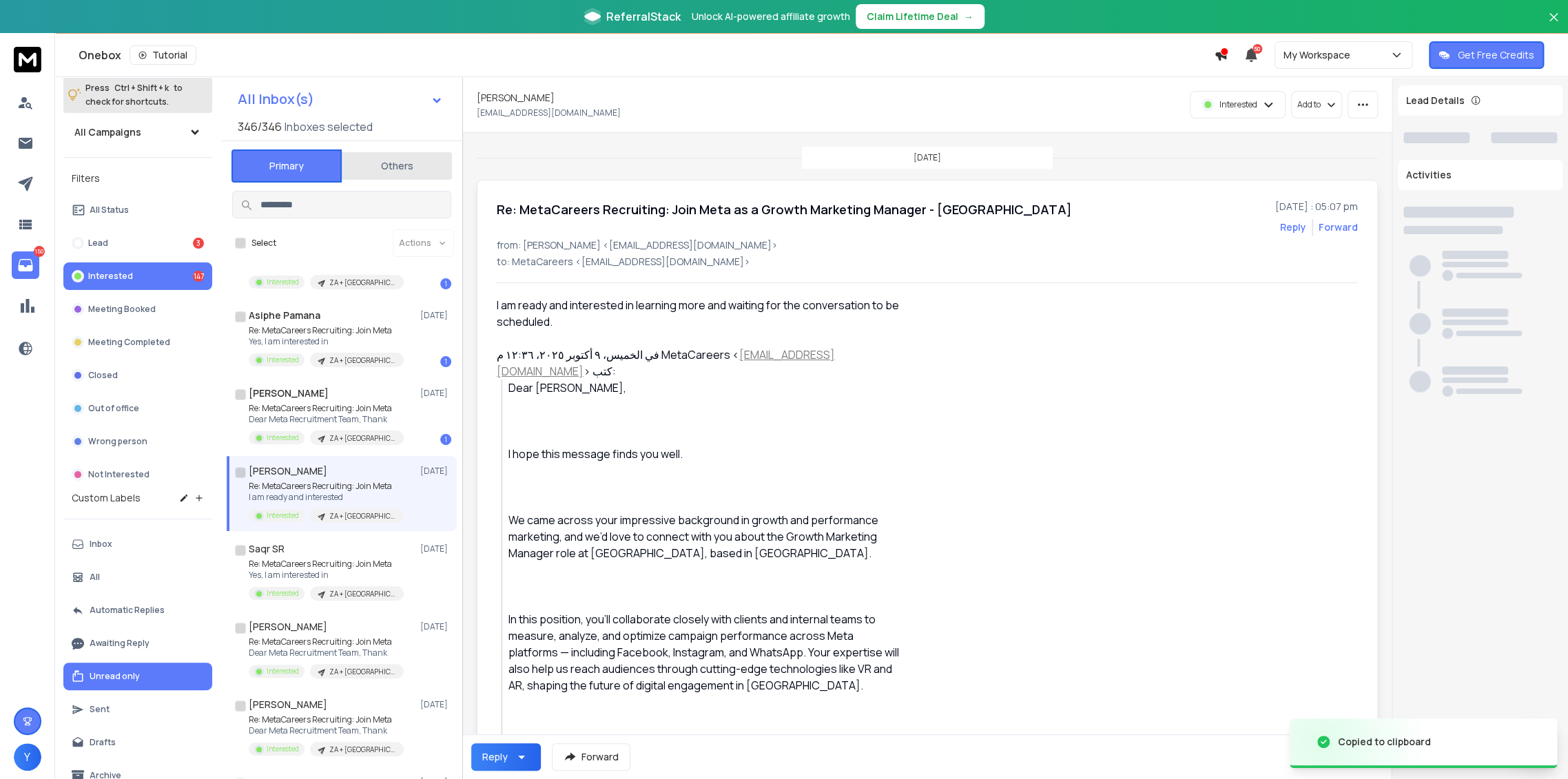
click at [547, 120] on div "Mohamed Maged Mohamed Maged mhmdmaged353@gmail.com Interested Add to Interested…" at bounding box center [927, 105] width 929 height 56
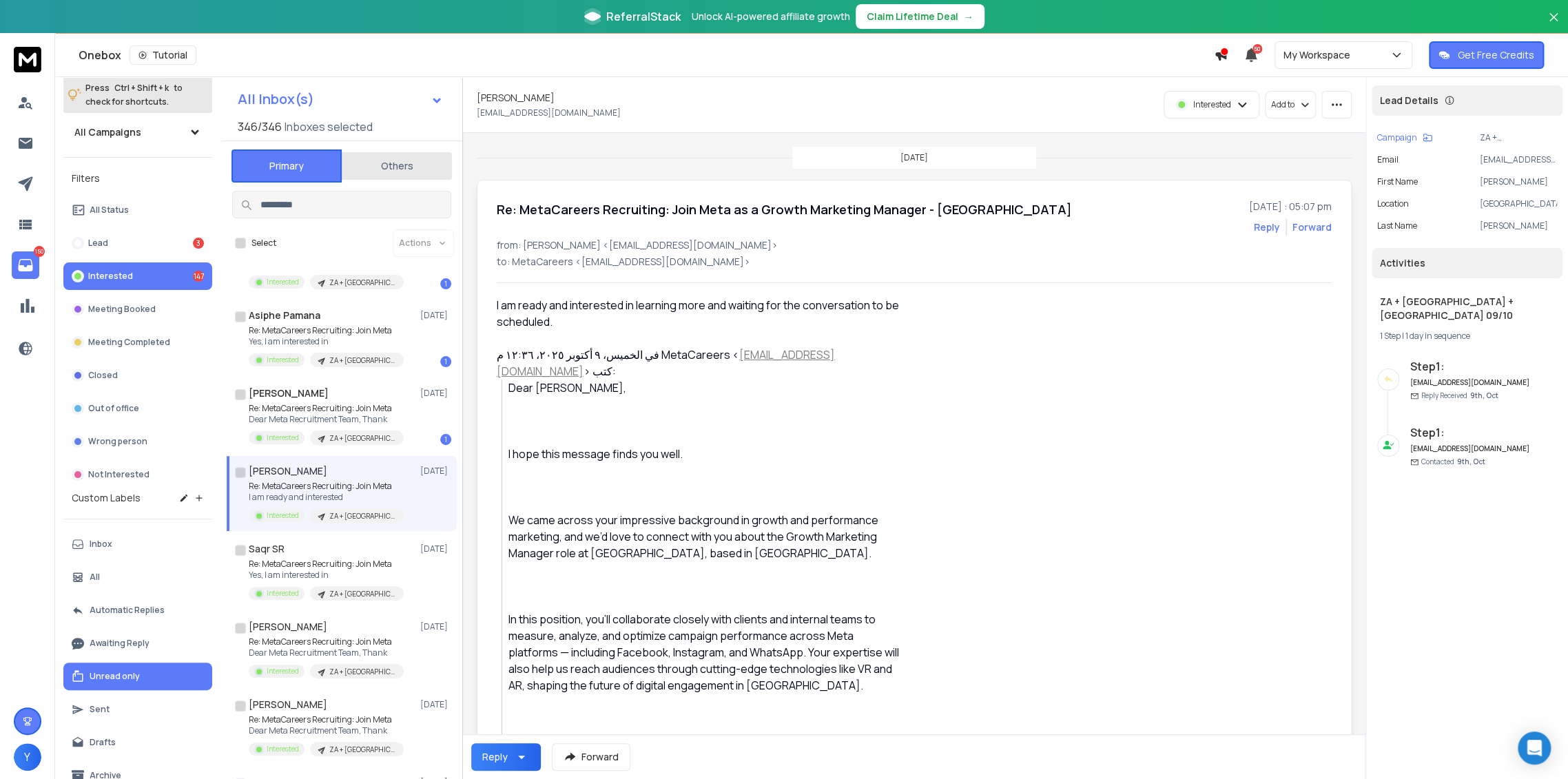
click at [548, 115] on p "mhmdmaged353@gmail.com" at bounding box center [549, 113] width 144 height 11
click at [584, 262] on p "to: MetaCareers <hr@careersconnect-guide.com>" at bounding box center [914, 262] width 835 height 14
drag, startPoint x: 585, startPoint y: 262, endPoint x: 661, endPoint y: 265, distance: 76.1
click at [661, 265] on p "to: MetaCareers <hr@careersconnect-guide.com>" at bounding box center [914, 262] width 835 height 14
click at [576, 264] on p "to: MetaCareers <hr@careersconnect-guide.com>" at bounding box center [914, 262] width 835 height 14
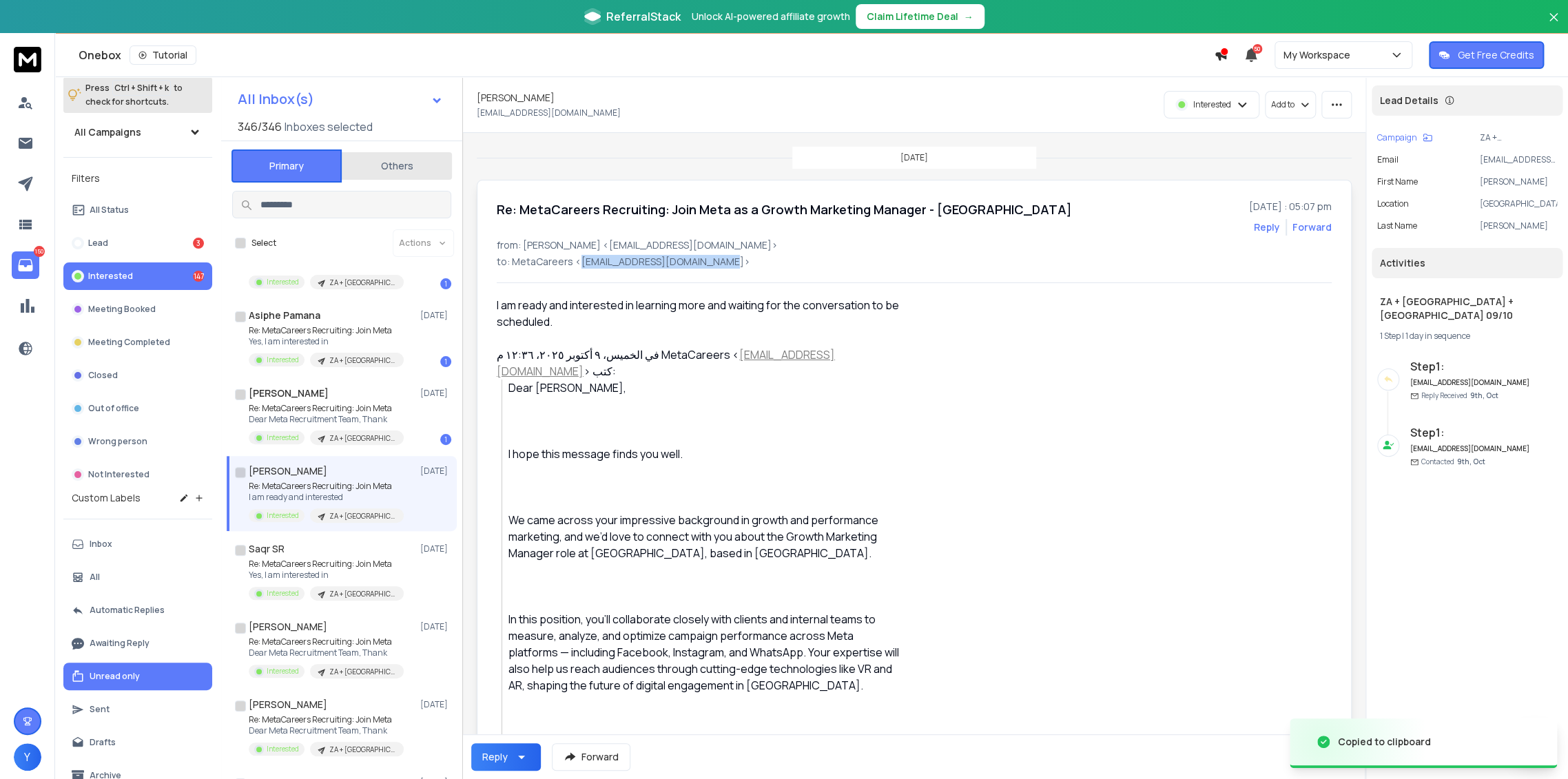
drag, startPoint x: 576, startPoint y: 264, endPoint x: 703, endPoint y: 266, distance: 127.0
click at [703, 266] on p "to: MetaCareers <hr@careersconnect-guide.com>" at bounding box center [914, 262] width 835 height 14
click at [391, 408] on p "Re: MetaCareers Recruiting: Join Meta" at bounding box center [326, 408] width 155 height 11
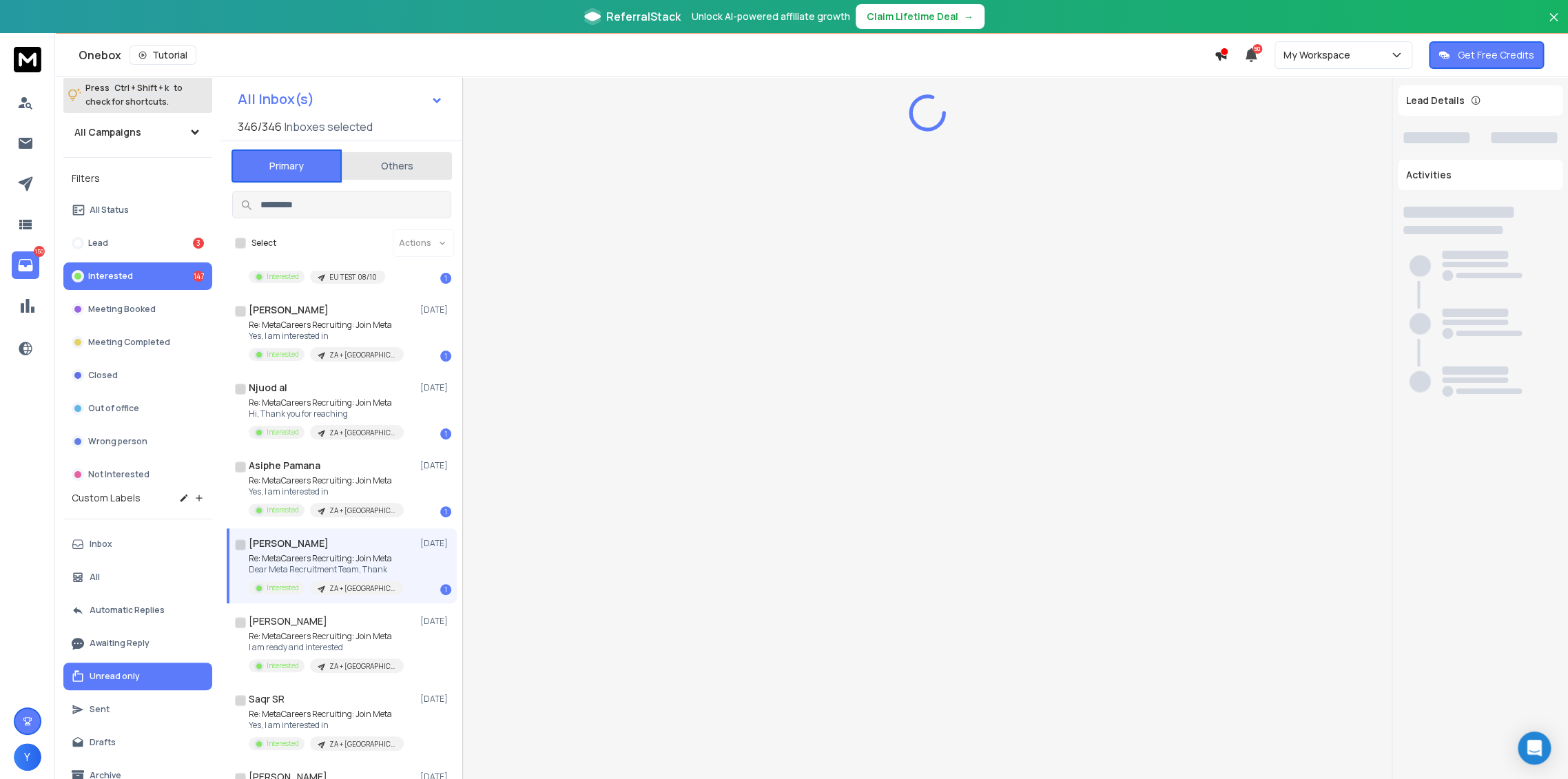
scroll to position [11104, 0]
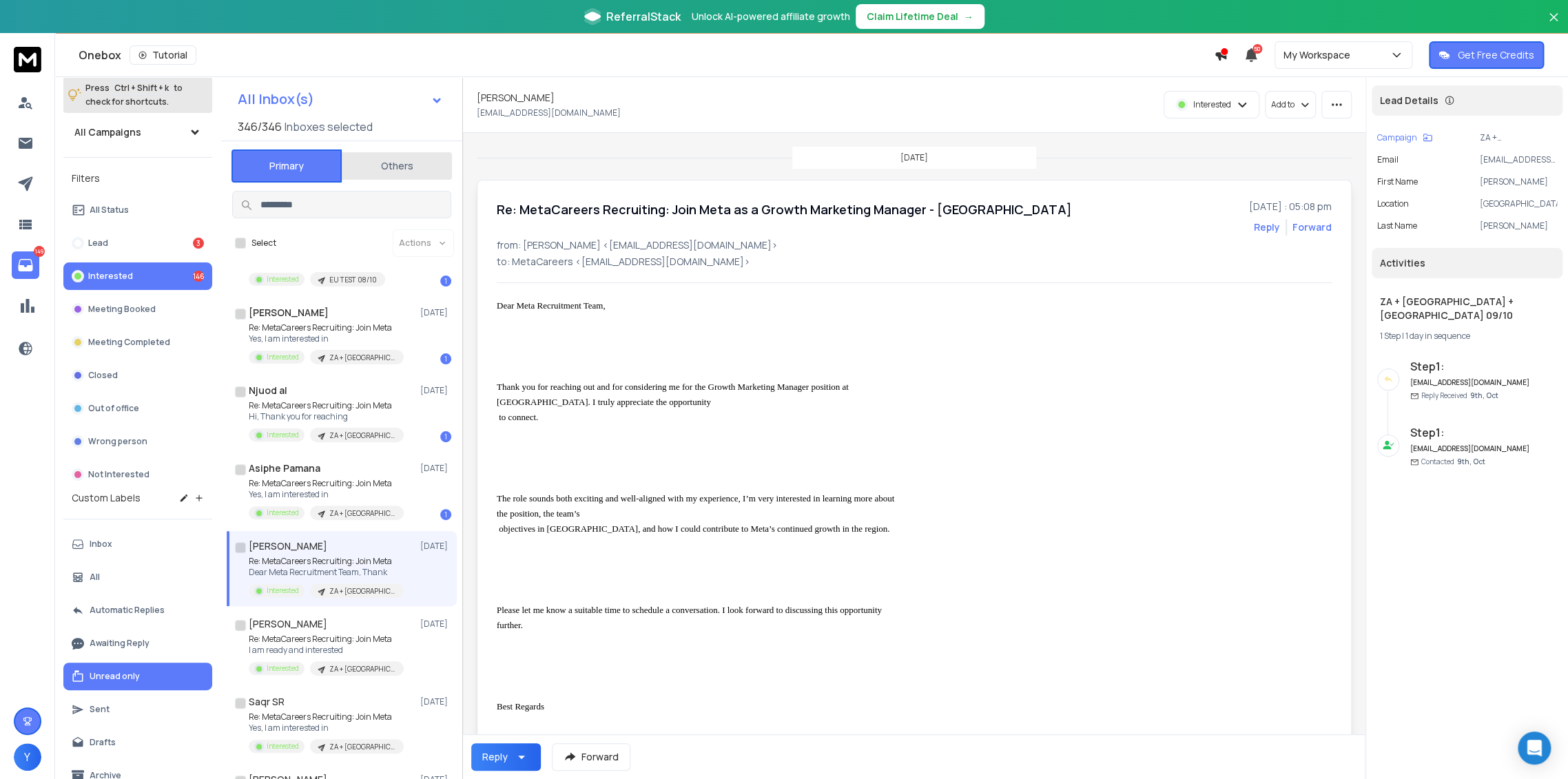
click at [539, 114] on p "alparky1122@gmail.com" at bounding box center [549, 113] width 144 height 11
click at [578, 259] on p "to: MetaCareers <info@careersconnect-worklife.com>" at bounding box center [914, 262] width 835 height 14
drag, startPoint x: 578, startPoint y: 259, endPoint x: 721, endPoint y: 271, distance: 143.5
click at [386, 489] on p "Yes, I am interested in" at bounding box center [326, 494] width 155 height 11
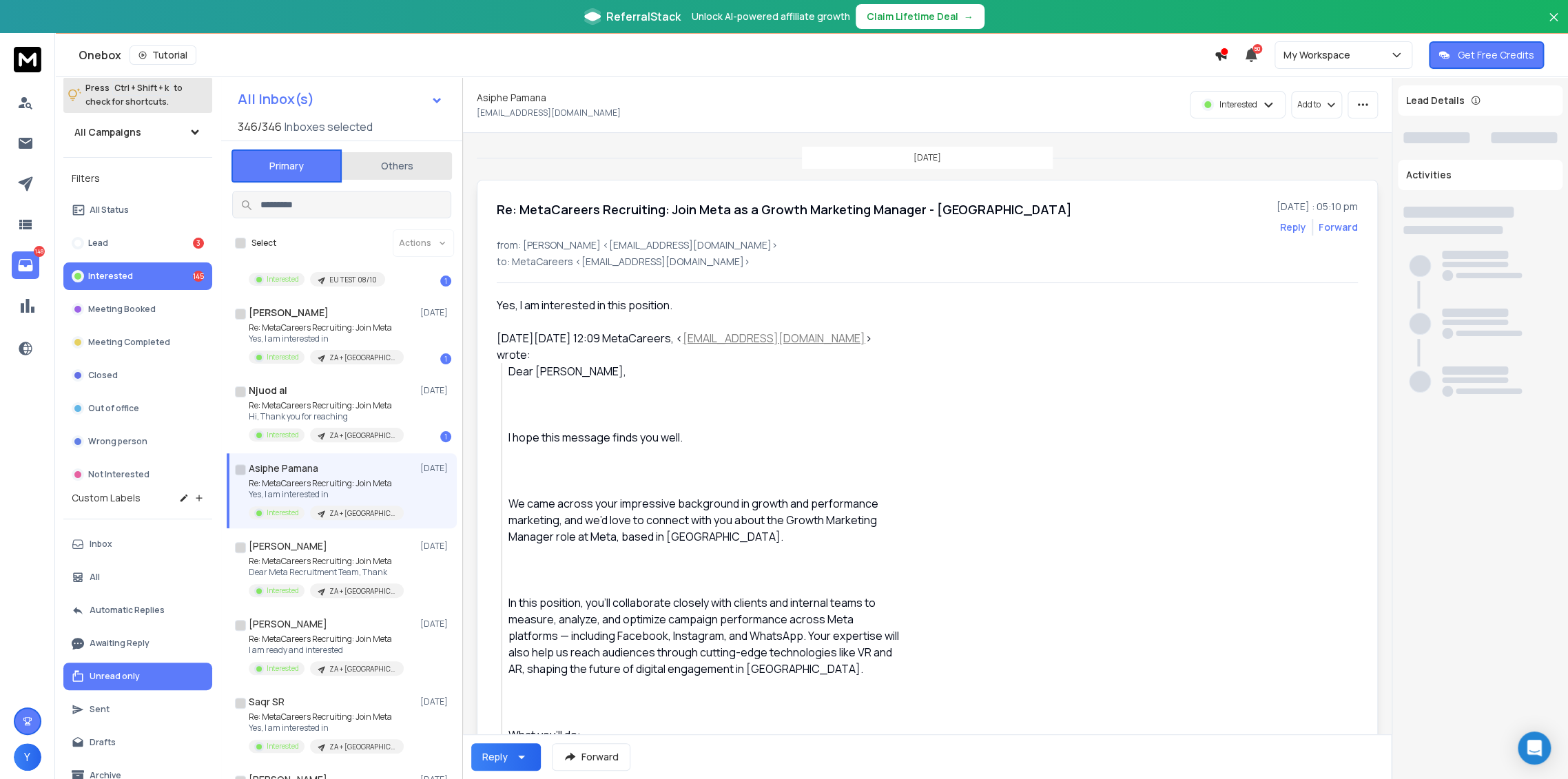
click at [567, 113] on p "asiphepamana33@gmail.com" at bounding box center [549, 113] width 144 height 11
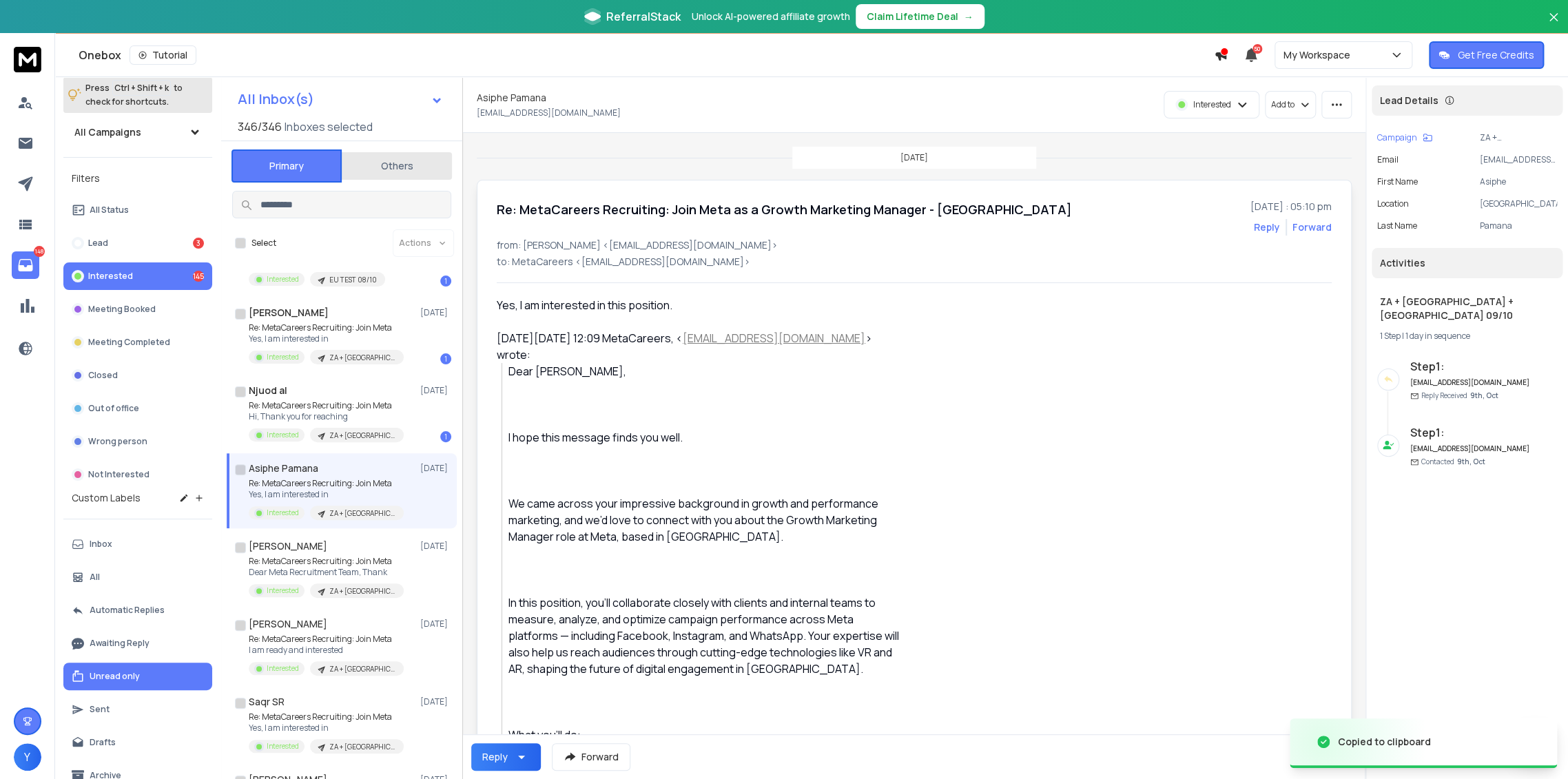
click at [592, 267] on p "to: MetaCareers <employee@careersconnect-expert.com>" at bounding box center [914, 262] width 835 height 14
drag, startPoint x: 592, startPoint y: 267, endPoint x: 749, endPoint y: 265, distance: 157.0
click at [749, 265] on p "to: MetaCareers <employee@careersconnect-expert.com>" at bounding box center [914, 262] width 835 height 14
click at [400, 360] on div "ZA + [GEOGRAPHIC_DATA] + [GEOGRAPHIC_DATA] 09/10" at bounding box center [357, 357] width 94 height 14
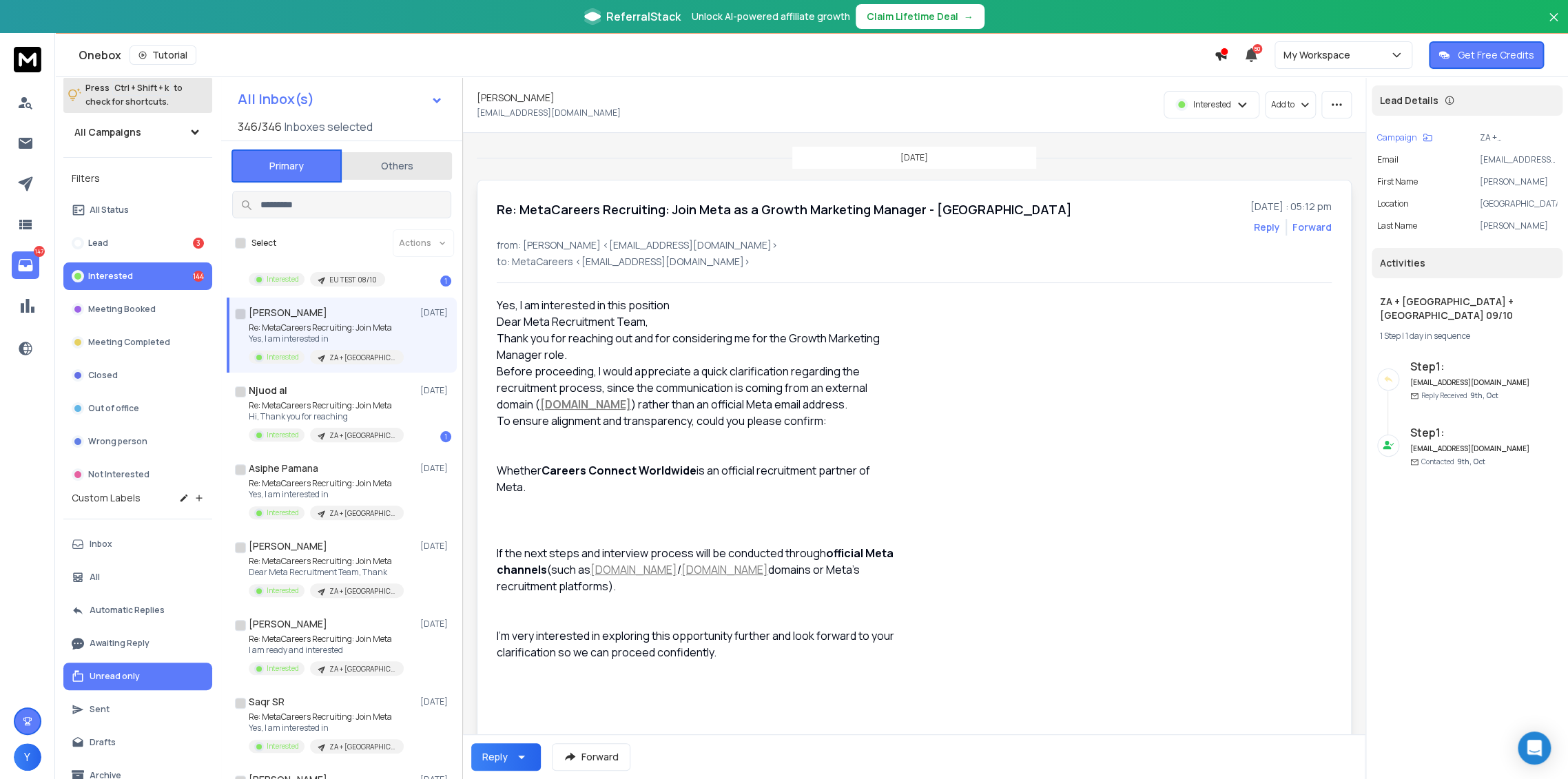
click at [554, 108] on p "alyazansal@gmail.com" at bounding box center [549, 113] width 144 height 11
click at [530, 112] on p "alyazansal@gmail.com" at bounding box center [549, 113] width 144 height 11
click at [588, 258] on p "to: MetaCareers <recruit@careersconnectworldwide.com>" at bounding box center [914, 262] width 835 height 14
drag, startPoint x: 587, startPoint y: 258, endPoint x: 742, endPoint y: 263, distance: 155.1
click at [742, 263] on p "to: MetaCareers <recruit@careersconnectworldwide.com>" at bounding box center [914, 262] width 835 height 14
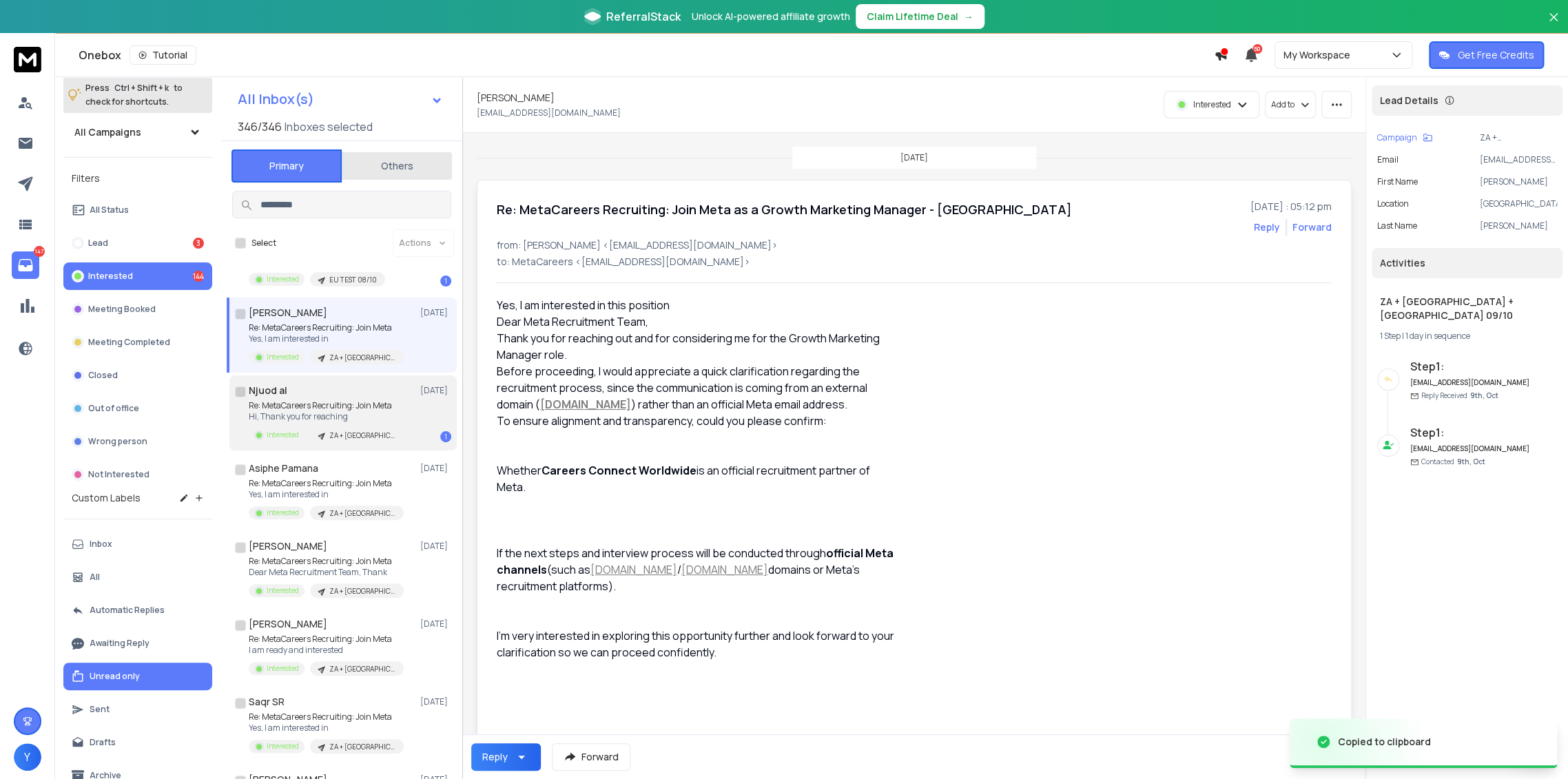
click at [396, 405] on p "Re: MetaCareers Recruiting: Join Meta" at bounding box center [326, 405] width 155 height 11
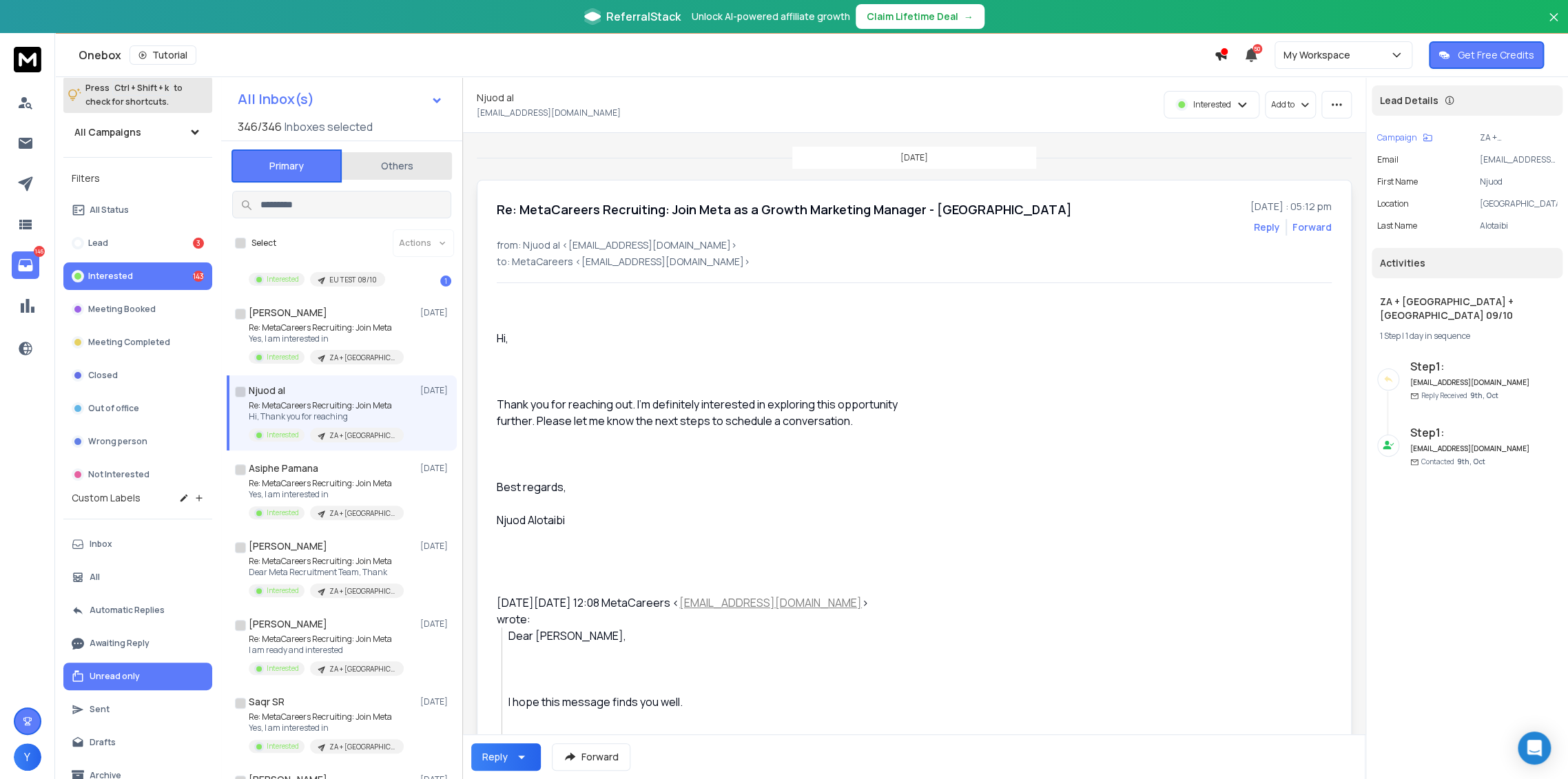
click at [555, 113] on p "njuod1122@gmail.com" at bounding box center [549, 113] width 144 height 11
click at [589, 259] on p "to: MetaCareers <info@careersconnect-jobsboard.com>" at bounding box center [914, 262] width 835 height 14
drag, startPoint x: 589, startPoint y: 259, endPoint x: 726, endPoint y: 260, distance: 137.0
click at [726, 260] on p "to: MetaCareers <info@careersconnect-jobsboard.com>" at bounding box center [914, 262] width 835 height 14
click at [409, 294] on div "Ліля Фурманова 09 Oct Re: Join Meta as a Good afternoon. This is a Interested E…" at bounding box center [343, 257] width 228 height 75
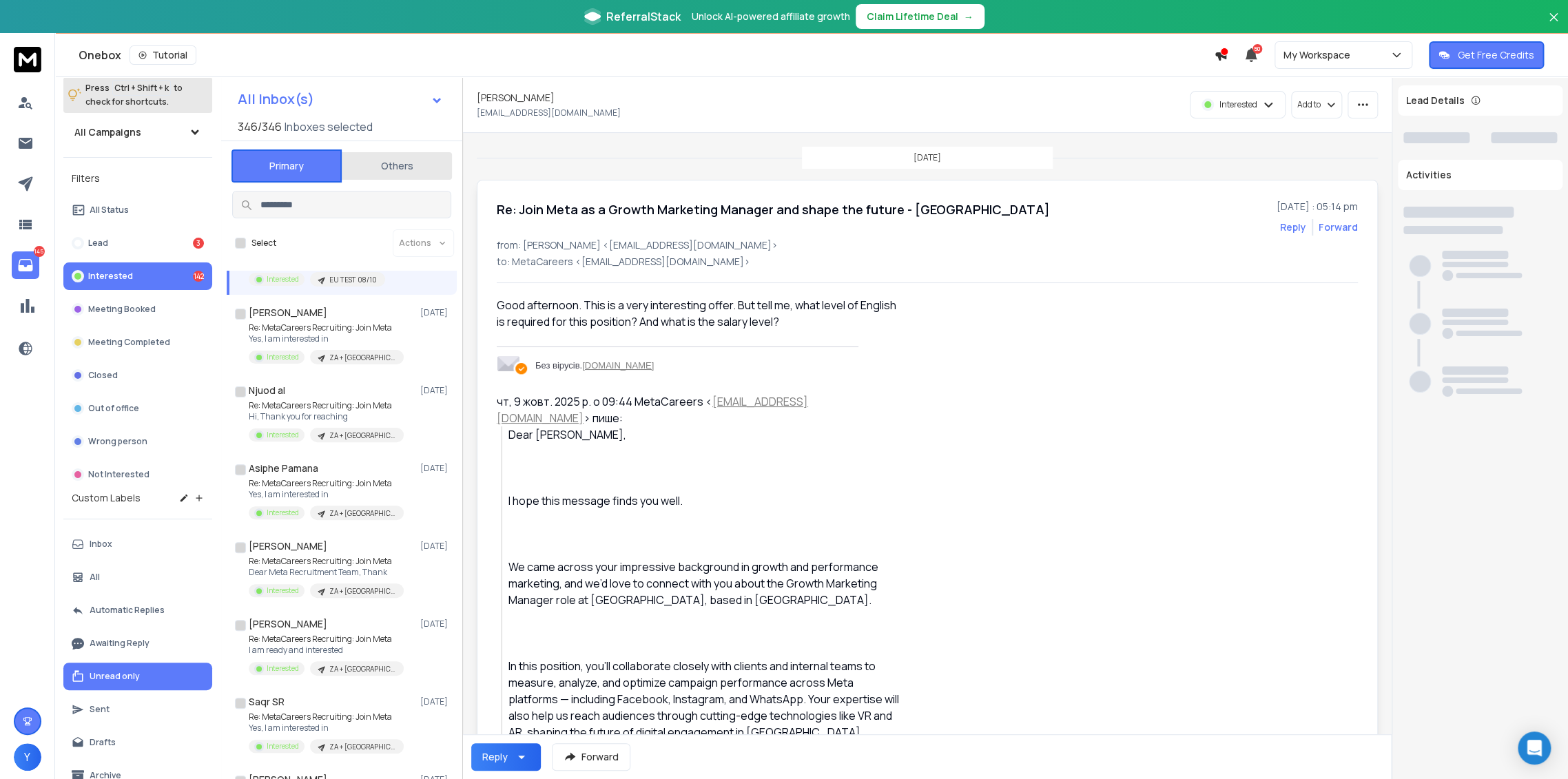
scroll to position [10798, 0]
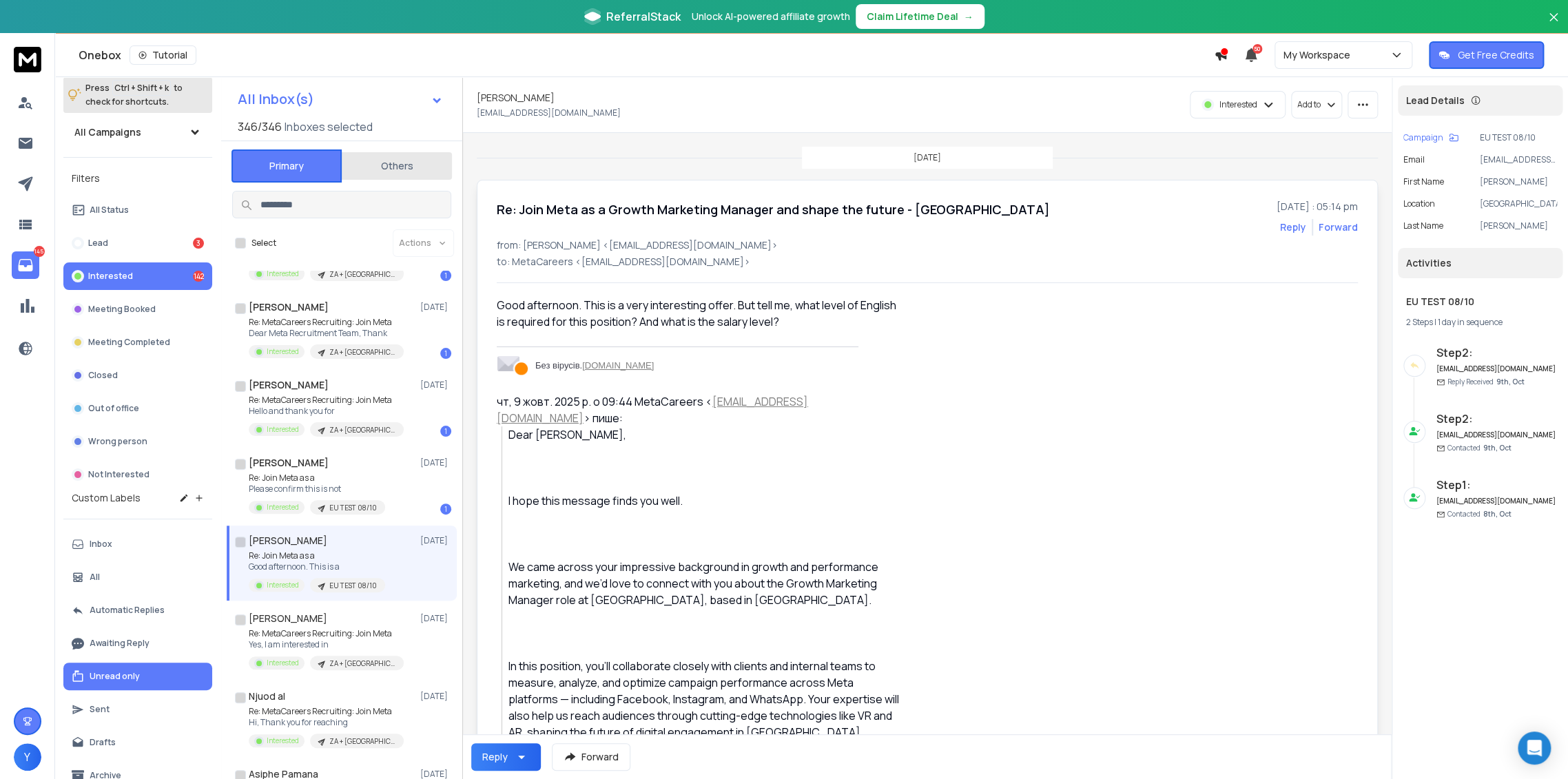
click at [570, 113] on p "furmanova123lili@gmail.com" at bounding box center [549, 113] width 144 height 11
click at [580, 261] on p "to: MetaCareers <info@careersconnect-recruits.com>" at bounding box center [927, 262] width 861 height 14
drag, startPoint x: 580, startPoint y: 261, endPoint x: 723, endPoint y: 262, distance: 143.0
click at [723, 262] on p "to: MetaCareers <info@careersconnect-recruits.com>" at bounding box center [927, 262] width 861 height 14
click at [413, 483] on div "Re: Join Meta as a Please confirm this is not Interested EU TEST 08/10 1" at bounding box center [349, 494] width 202 height 42
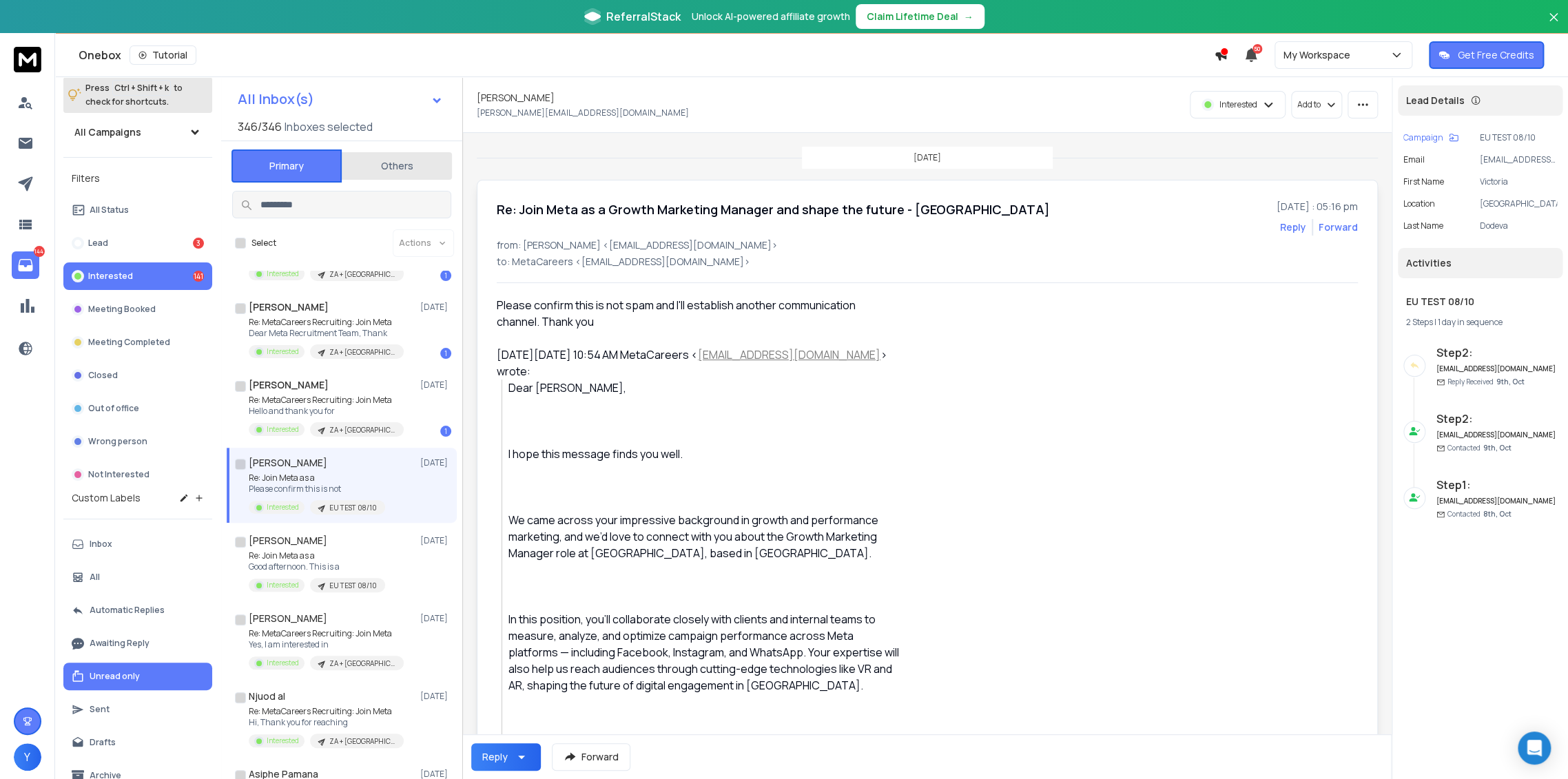
click at [536, 114] on p "viktoria.dodeva@gmail.com" at bounding box center [582, 113] width 212 height 11
click at [586, 258] on p "to: MetaCareers <employee@careersconnectpartners.com>" at bounding box center [927, 262] width 861 height 14
drag, startPoint x: 590, startPoint y: 259, endPoint x: 750, endPoint y: 268, distance: 160.3
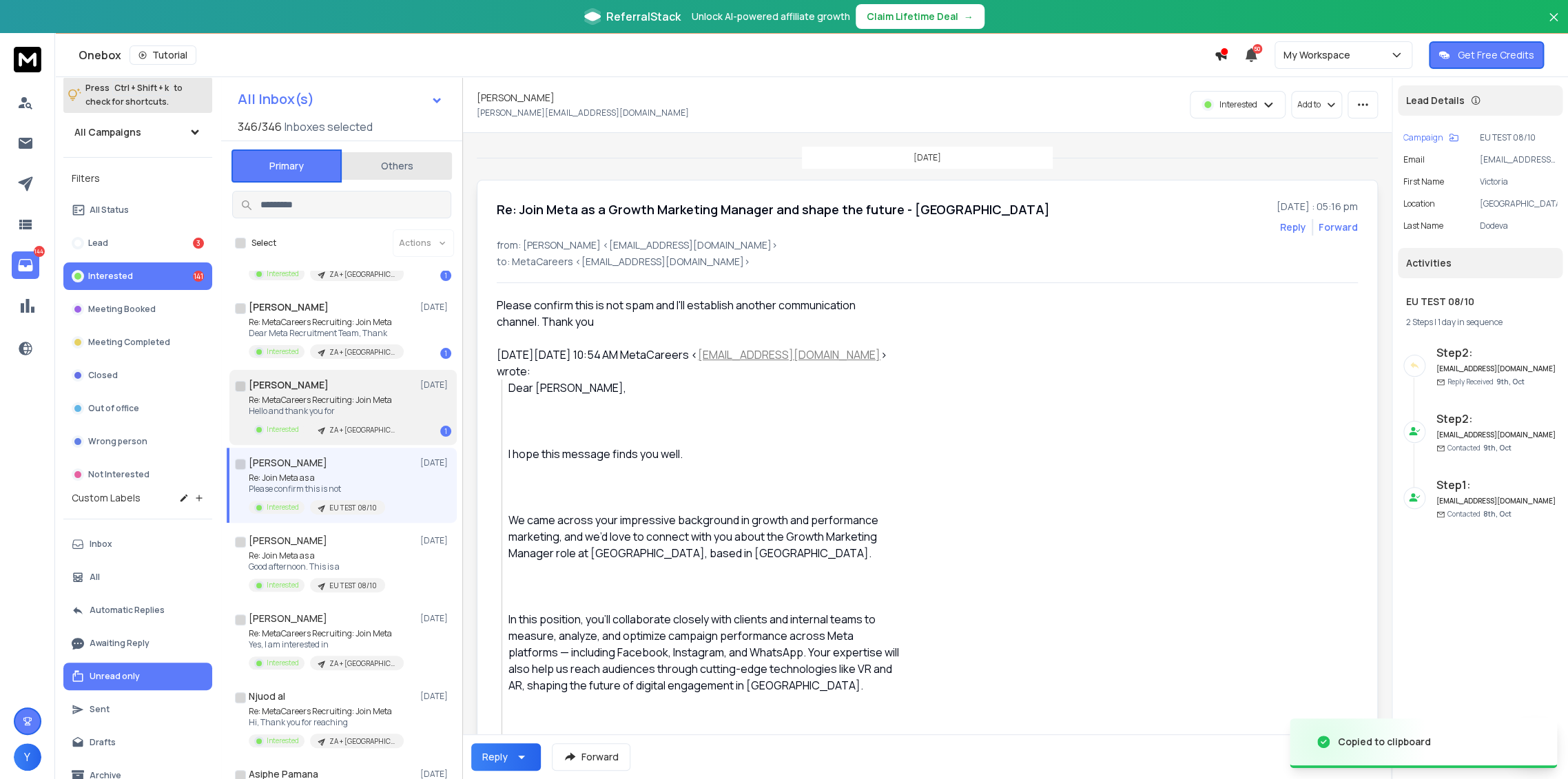
click at [358, 387] on div "Waleed Al-toukhi 09 Oct" at bounding box center [349, 385] width 202 height 14
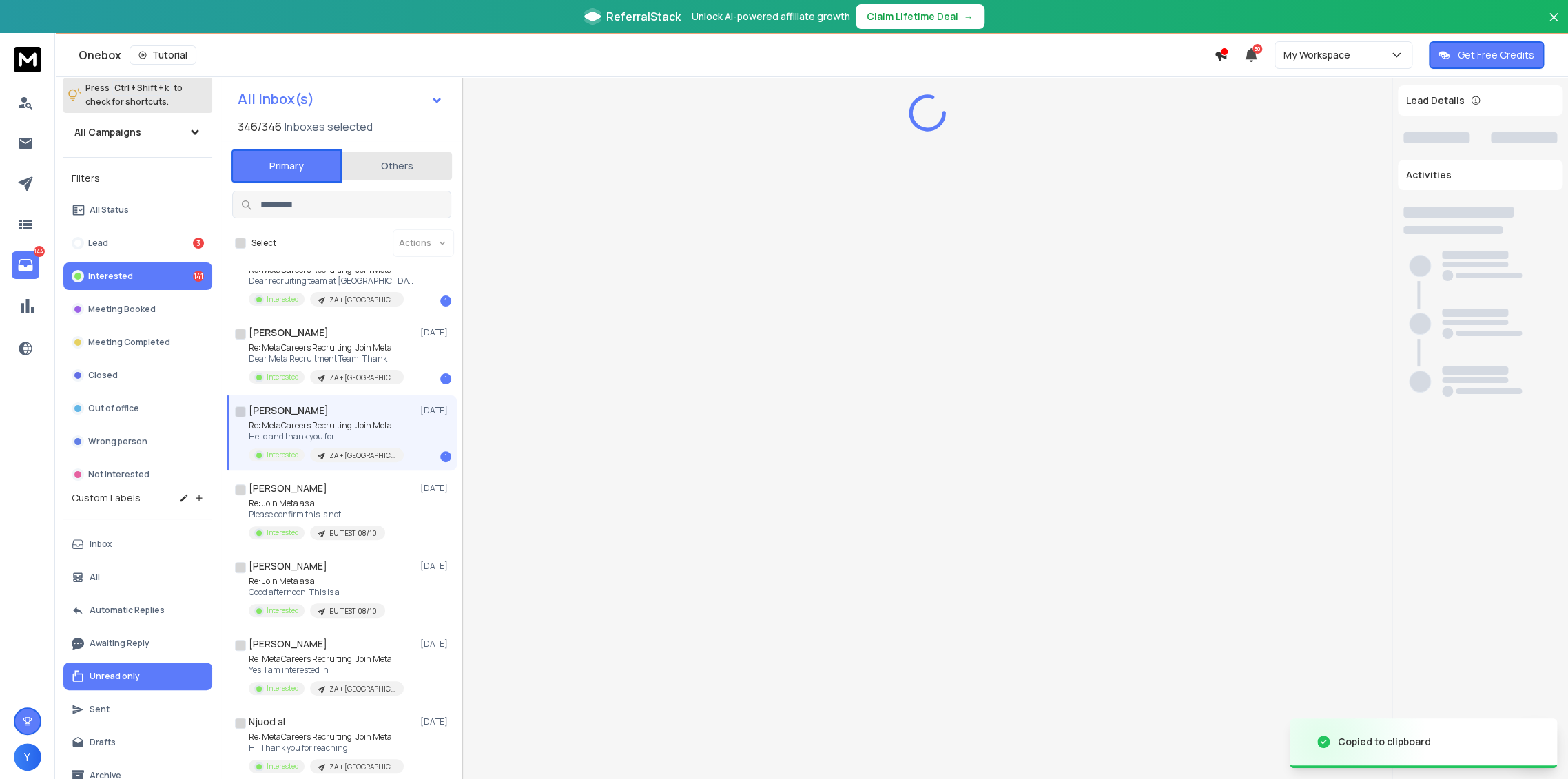
scroll to position [10722, 0]
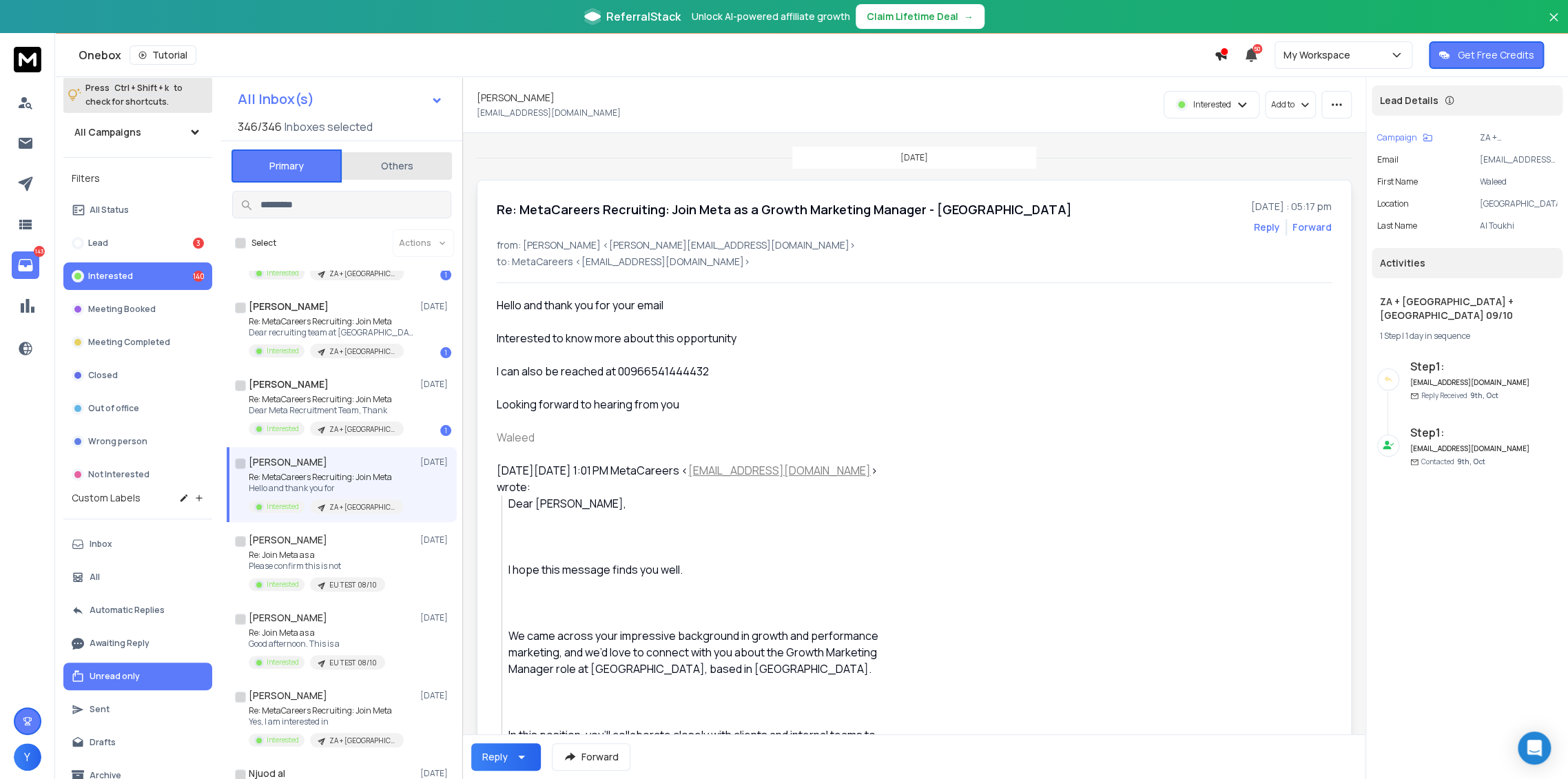
click at [396, 409] on p "Dear Meta Recruitment Team, Thank" at bounding box center [326, 410] width 155 height 11
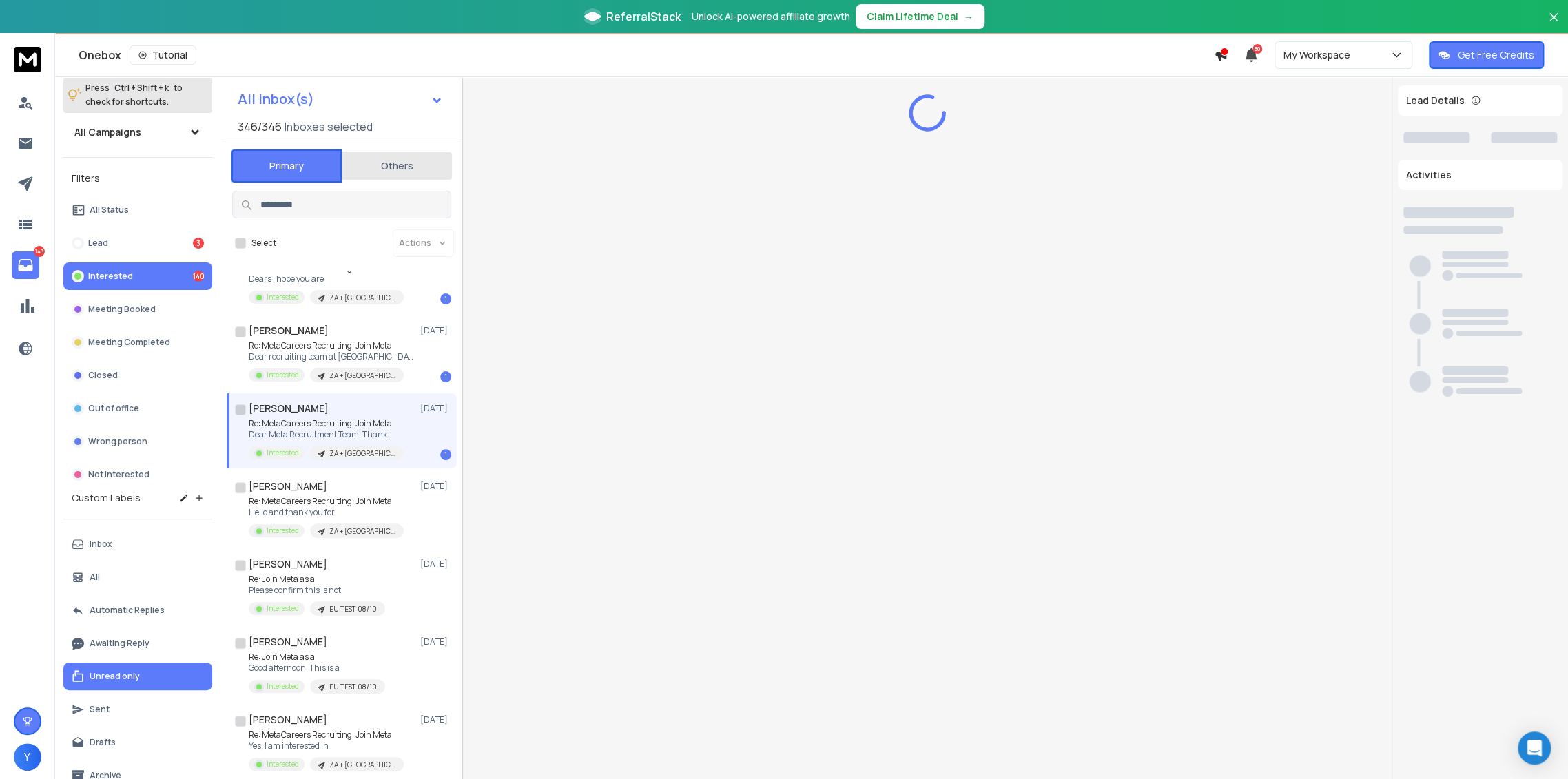
scroll to position [10645, 0]
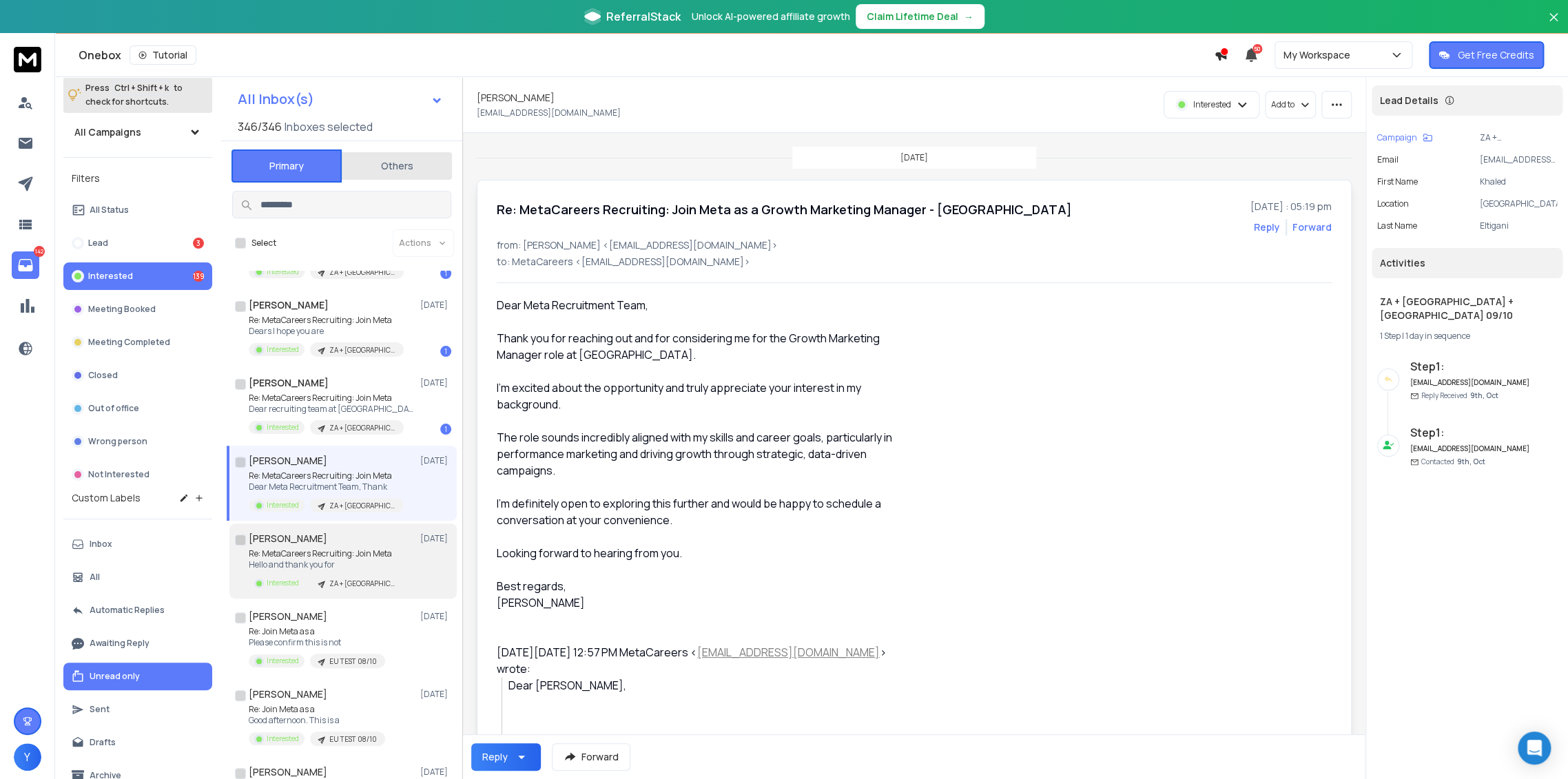
click at [367, 557] on p "Re: MetaCareers Recruiting: Join Meta" at bounding box center [326, 553] width 155 height 11
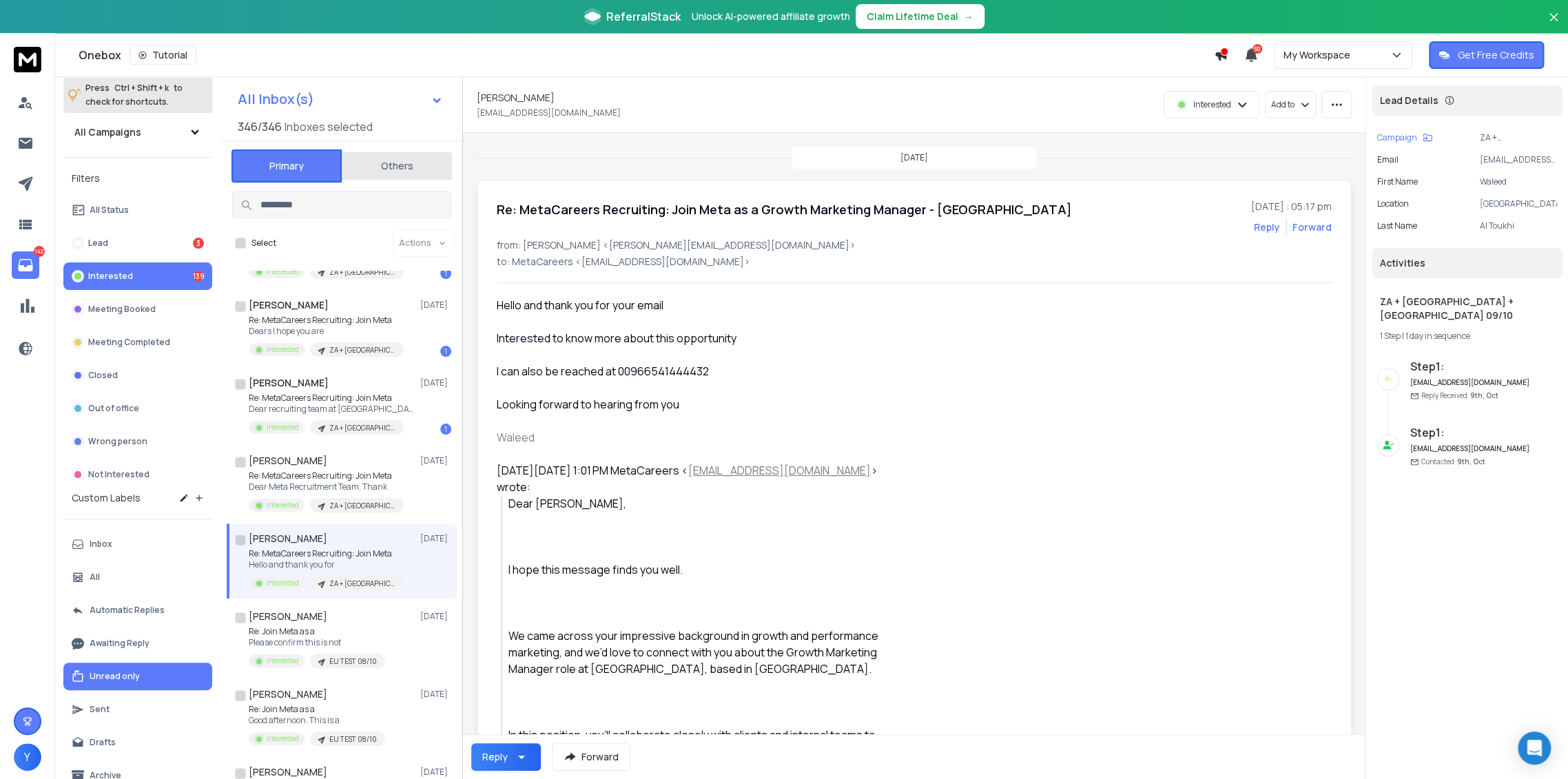
click at [523, 117] on p "waleed.altoukhi@gmail.com" at bounding box center [549, 113] width 144 height 11
click at [596, 258] on p "to: MetaCareers <employee@careersconnectgrowthhub.com>" at bounding box center [914, 262] width 835 height 14
drag, startPoint x: 597, startPoint y: 258, endPoint x: 749, endPoint y: 262, distance: 152.1
click at [749, 262] on p "to: MetaCareers <employee@careersconnectgrowthhub.com>" at bounding box center [914, 262] width 835 height 14
click at [760, 260] on p "to: MetaCareers <employee@careersconnectgrowthhub.com>" at bounding box center [914, 262] width 835 height 14
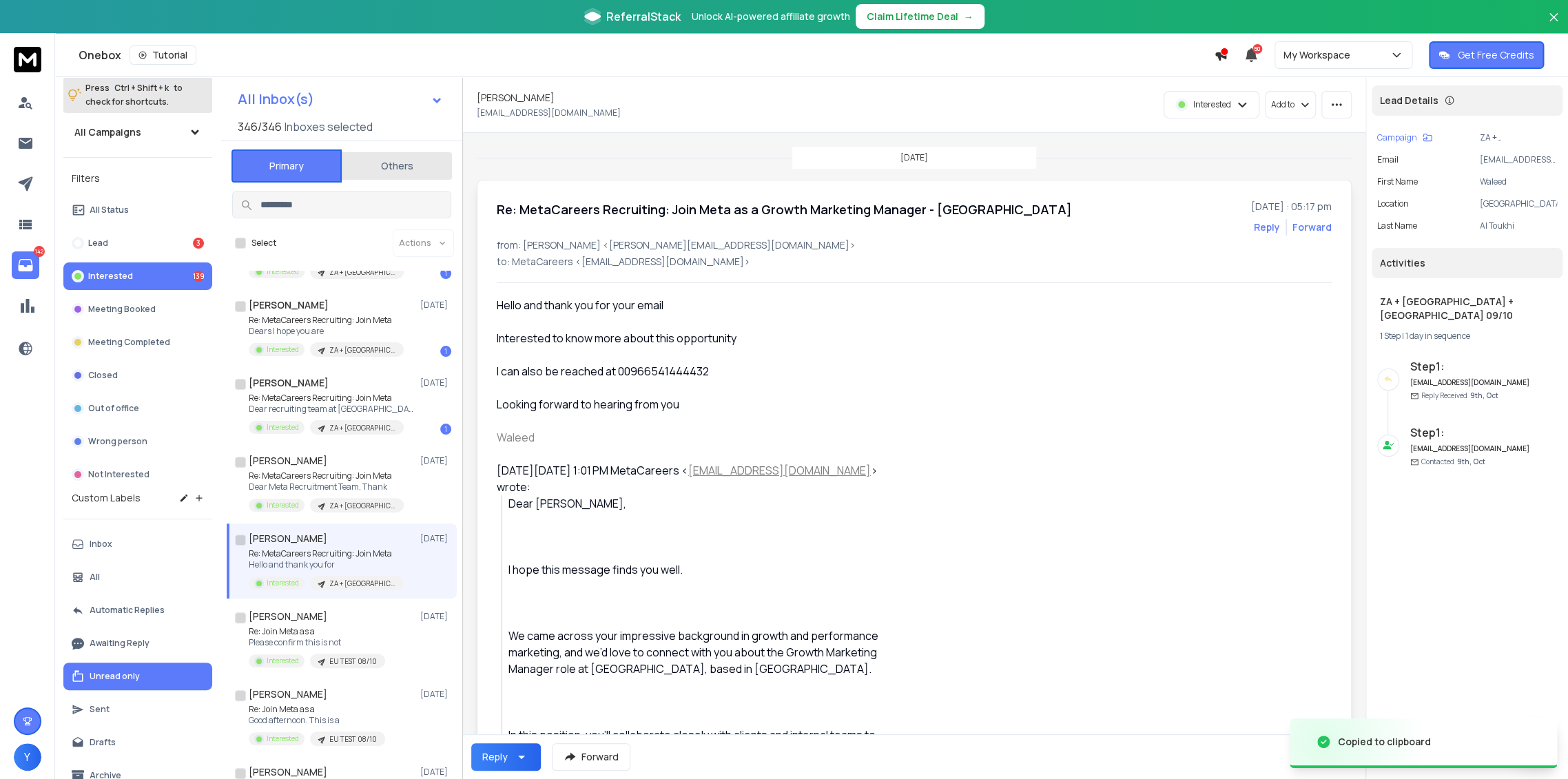
drag, startPoint x: 759, startPoint y: 260, endPoint x: 597, endPoint y: 268, distance: 162.2
click at [344, 465] on div "khaled altigani 09 Oct" at bounding box center [349, 461] width 202 height 14
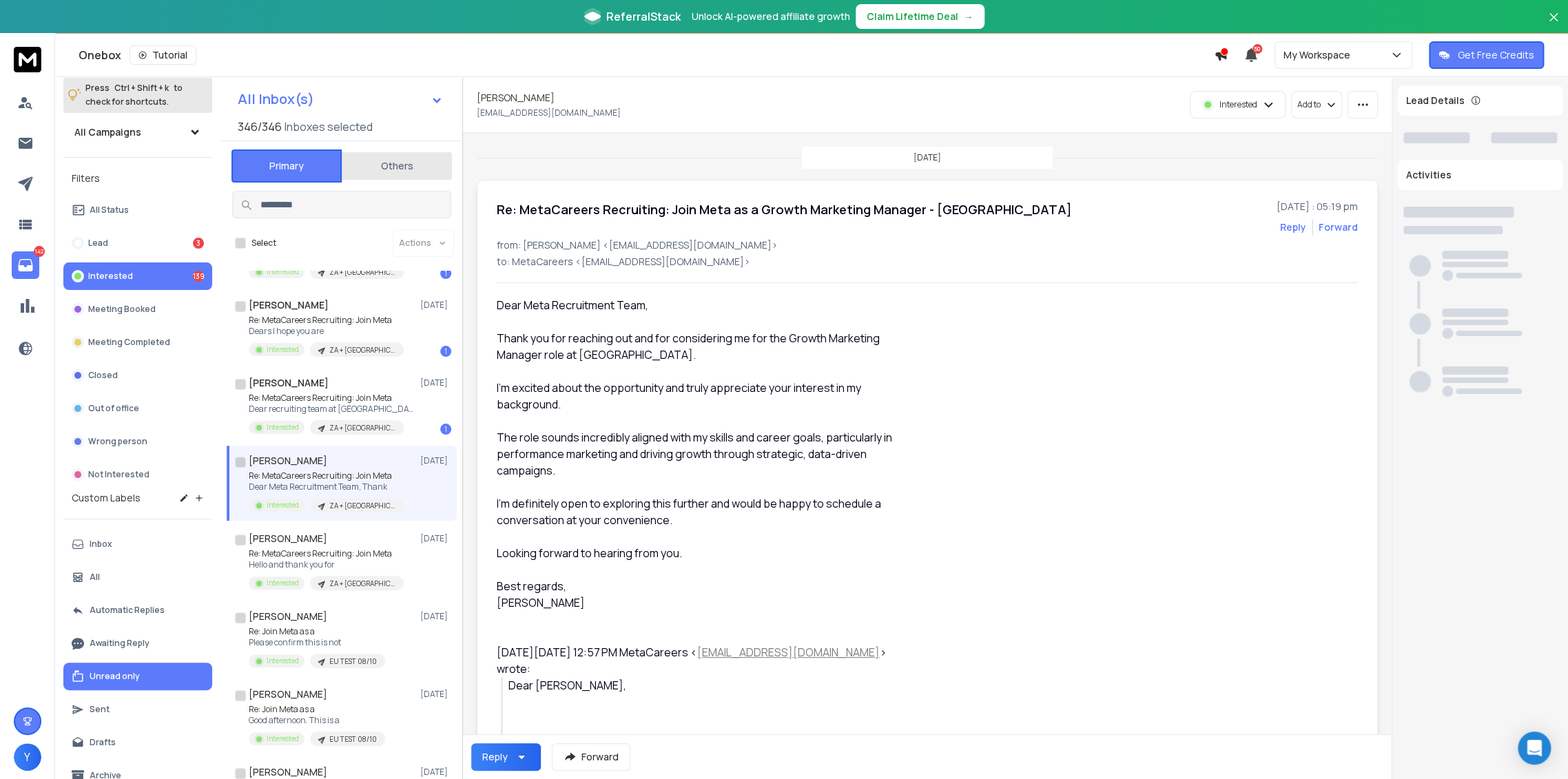
click at [535, 118] on div "khaled altigani khaled altigani khal2222ed@gmail.com Interested Add to Interest…" at bounding box center [927, 105] width 929 height 56
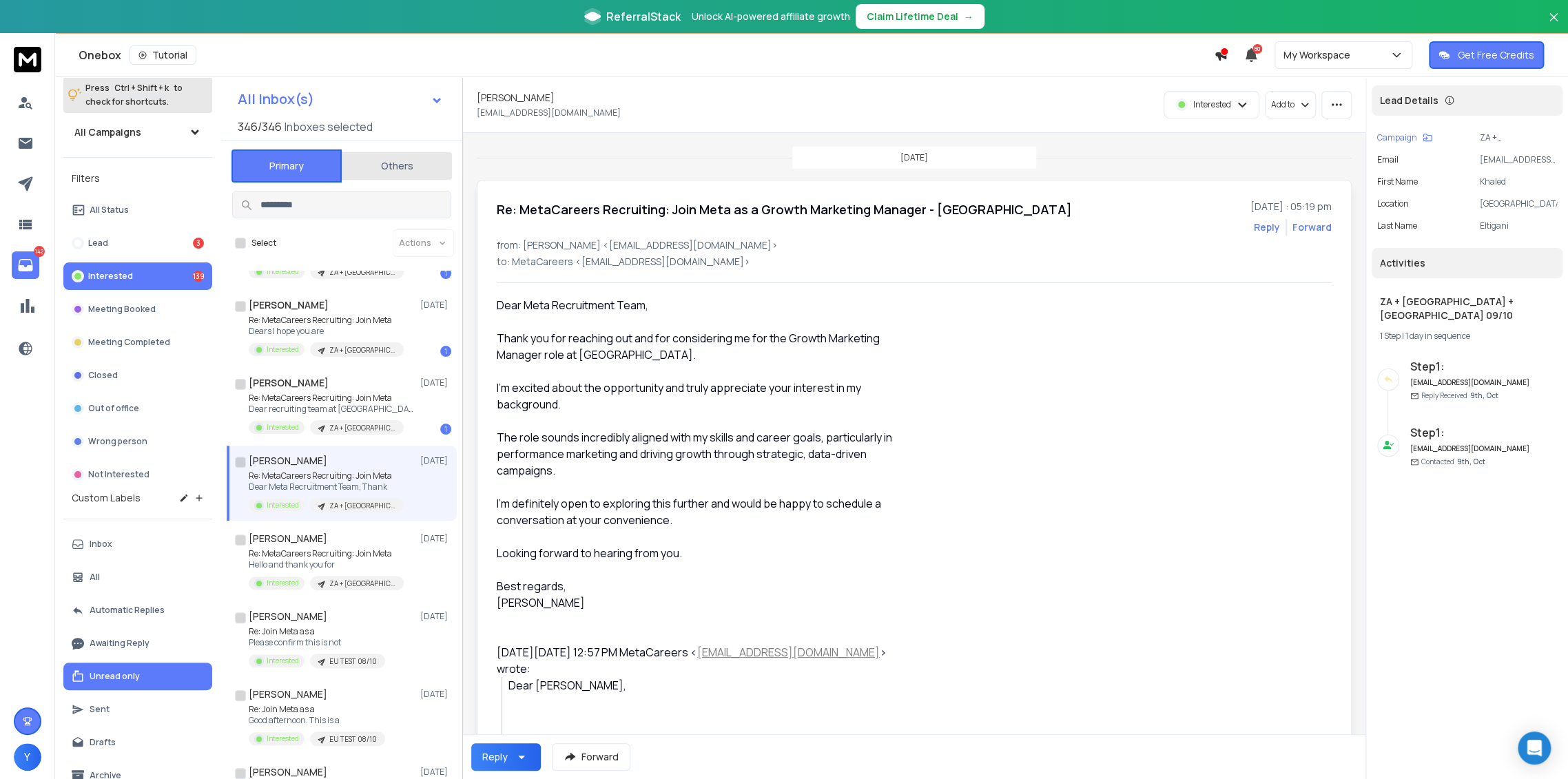
click at [535, 116] on p "khal2222ed@gmail.com" at bounding box center [549, 113] width 144 height 11
drag, startPoint x: 578, startPoint y: 267, endPoint x: 728, endPoint y: 268, distance: 150.0
click at [728, 268] on p "to: MetaCareers <hr@careersconnectworldwide.com>" at bounding box center [914, 262] width 835 height 14
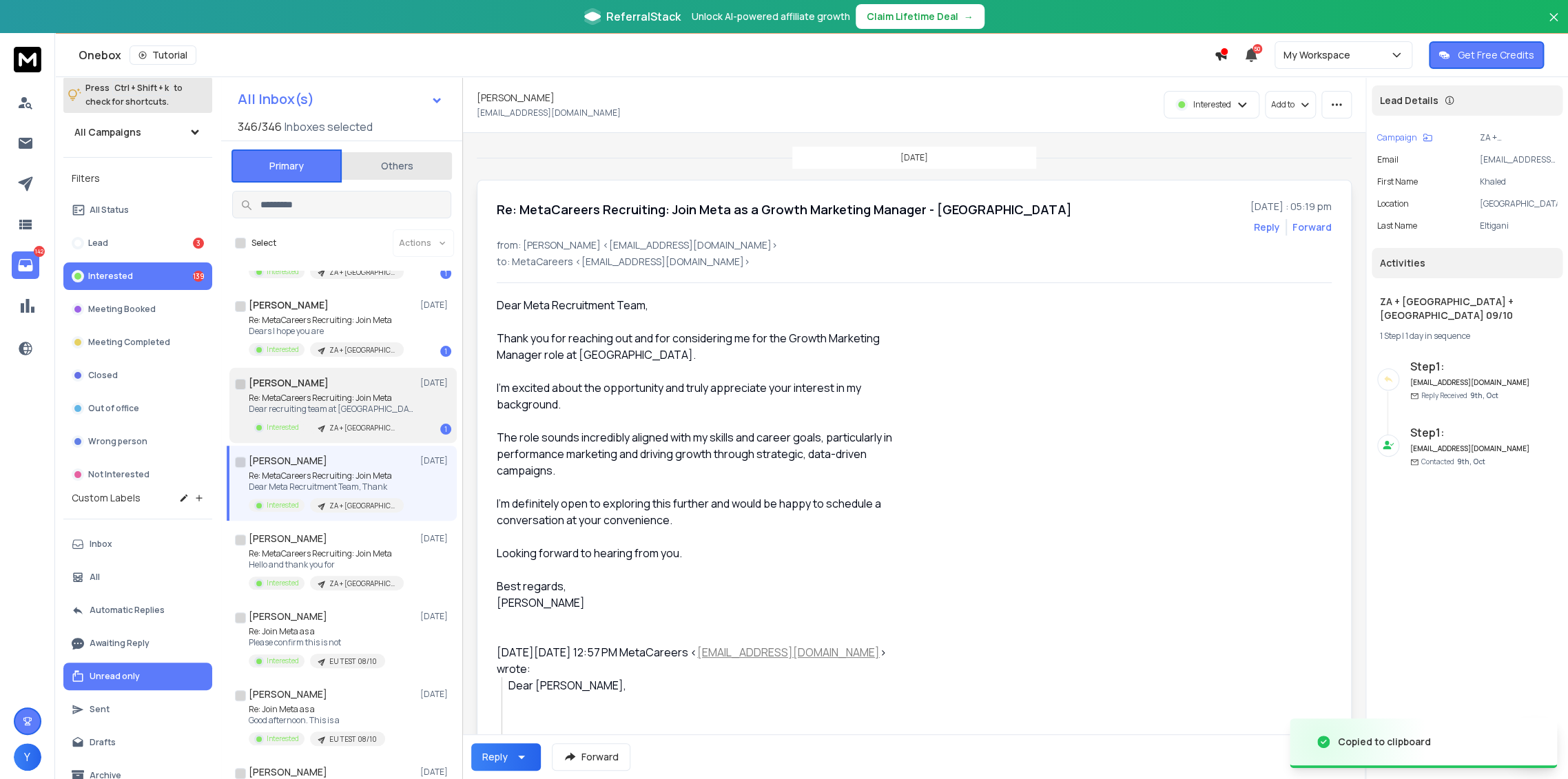
click at [396, 415] on div "Re: MetaCareers Recruiting: Join Meta Dear recruiting team at Meta, Interested …" at bounding box center [331, 413] width 165 height 42
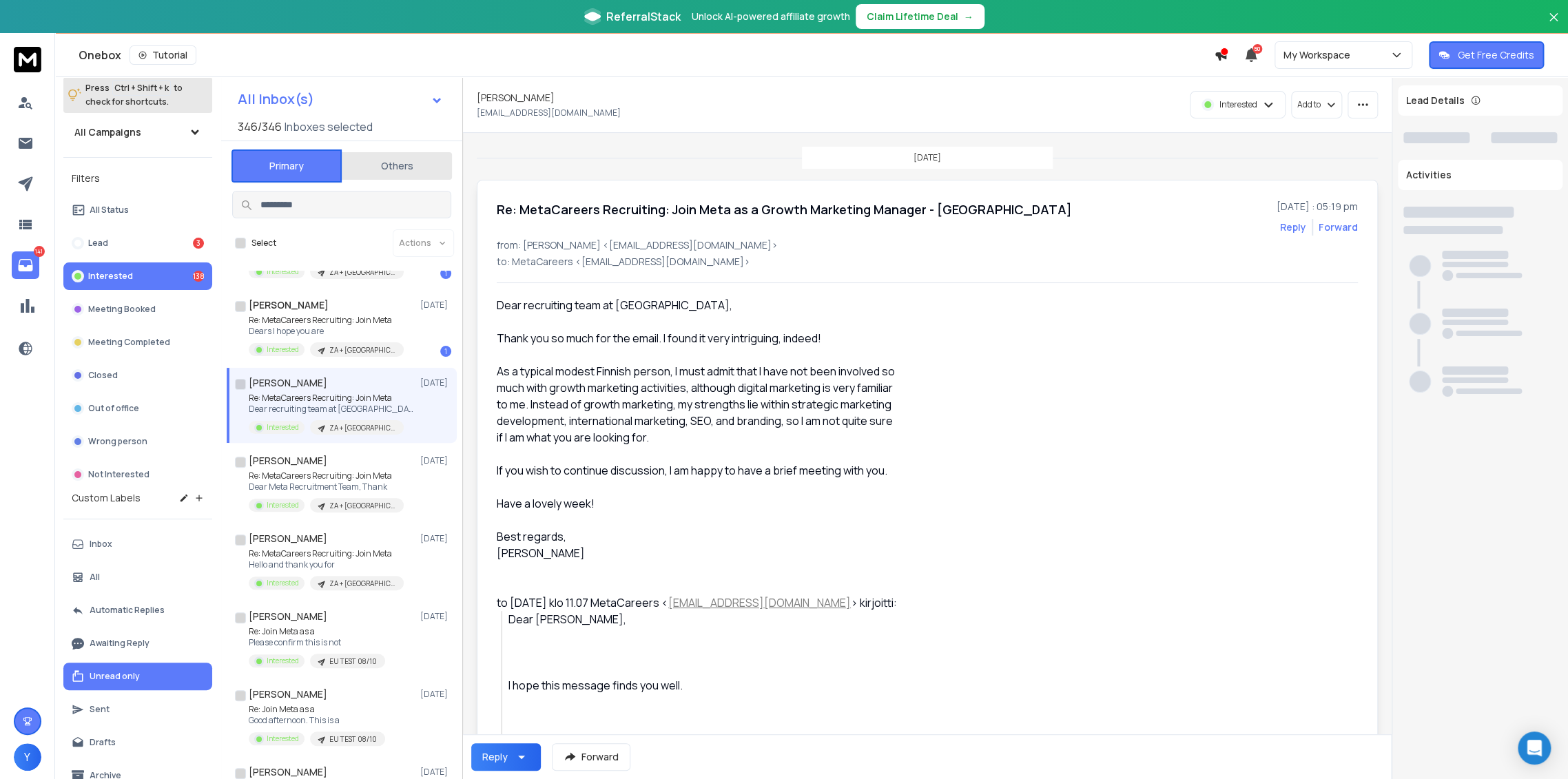
scroll to position [10492, 0]
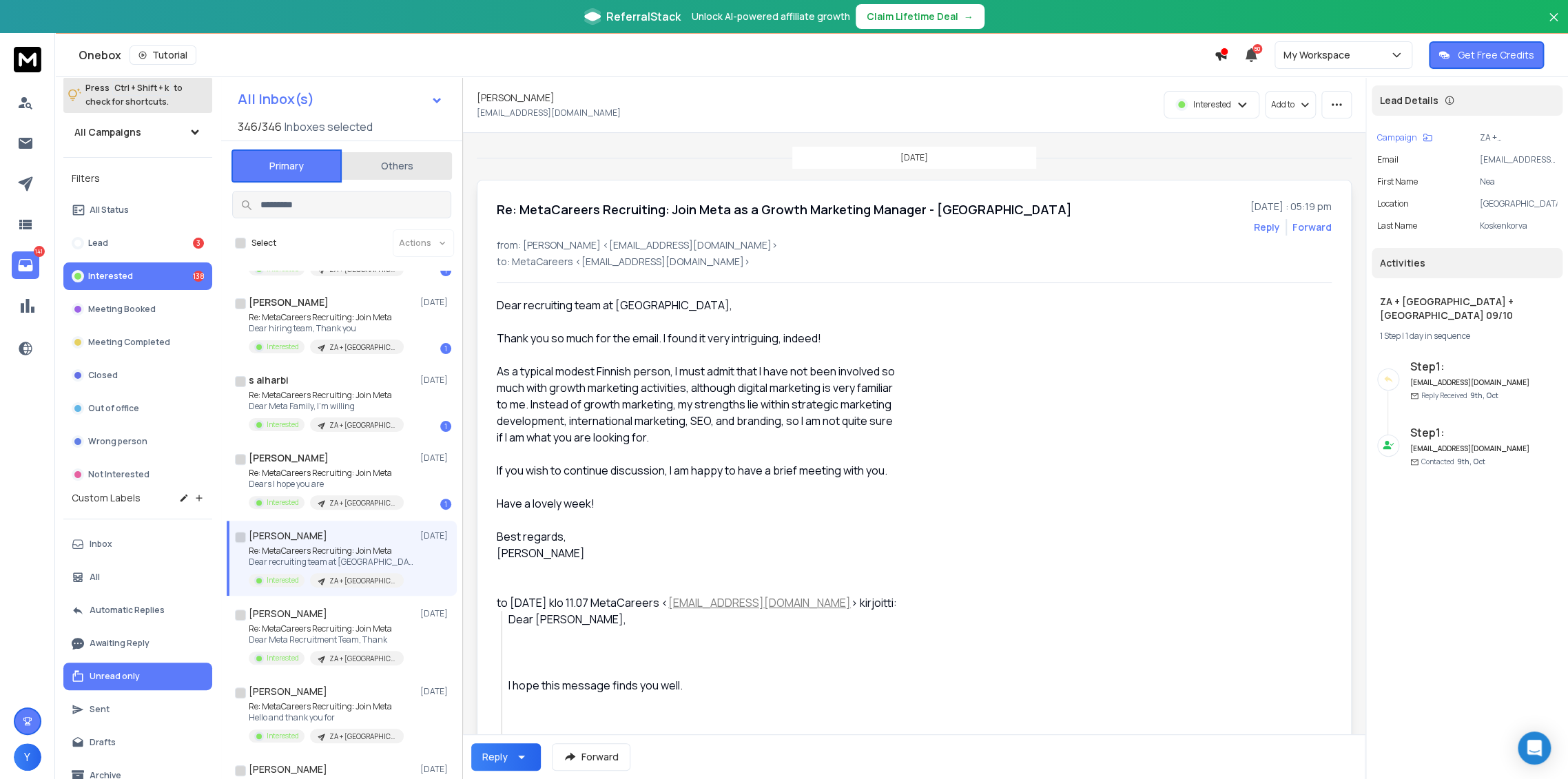
click at [576, 109] on p "neakoskenkorva22@gmail.com" at bounding box center [549, 113] width 144 height 11
click at [584, 261] on p "to: MetaCareers <hr@careersconnectfuturepath.com>" at bounding box center [914, 262] width 835 height 14
drag, startPoint x: 584, startPoint y: 261, endPoint x: 724, endPoint y: 261, distance: 140.0
click at [724, 261] on p "to: MetaCareers <hr@careersconnectfuturepath.com>" at bounding box center [914, 262] width 835 height 14
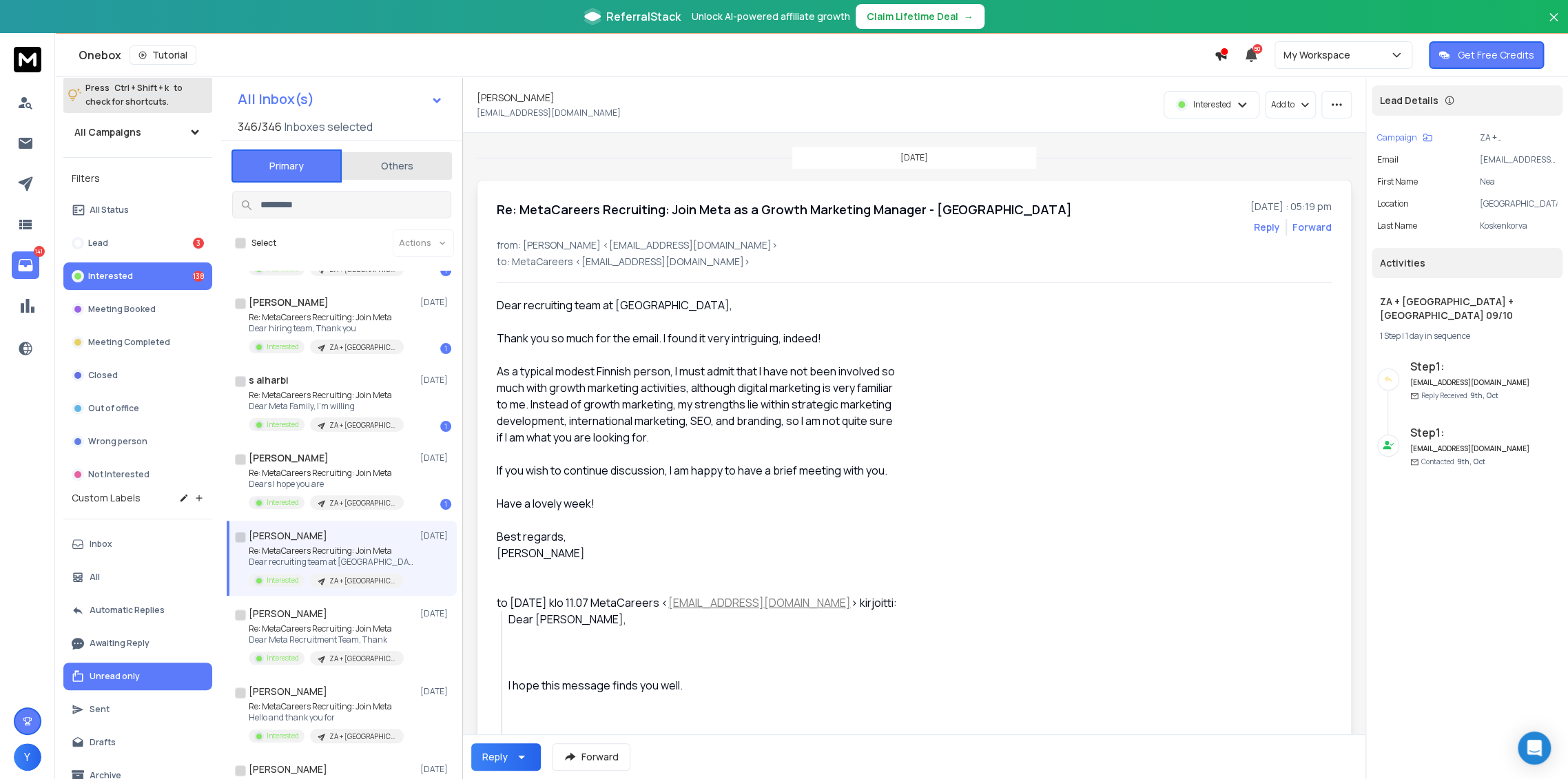
click at [722, 262] on p "to: MetaCareers <hr@careersconnectfuturepath.com>" at bounding box center [914, 262] width 835 height 14
drag, startPoint x: 722, startPoint y: 262, endPoint x: 579, endPoint y: 266, distance: 143.1
click at [579, 266] on p "to: MetaCareers <hr@careersconnectfuturepath.com>" at bounding box center [914, 262] width 835 height 14
click at [400, 459] on div "Hossam Mansour 09 Oct" at bounding box center [349, 458] width 202 height 14
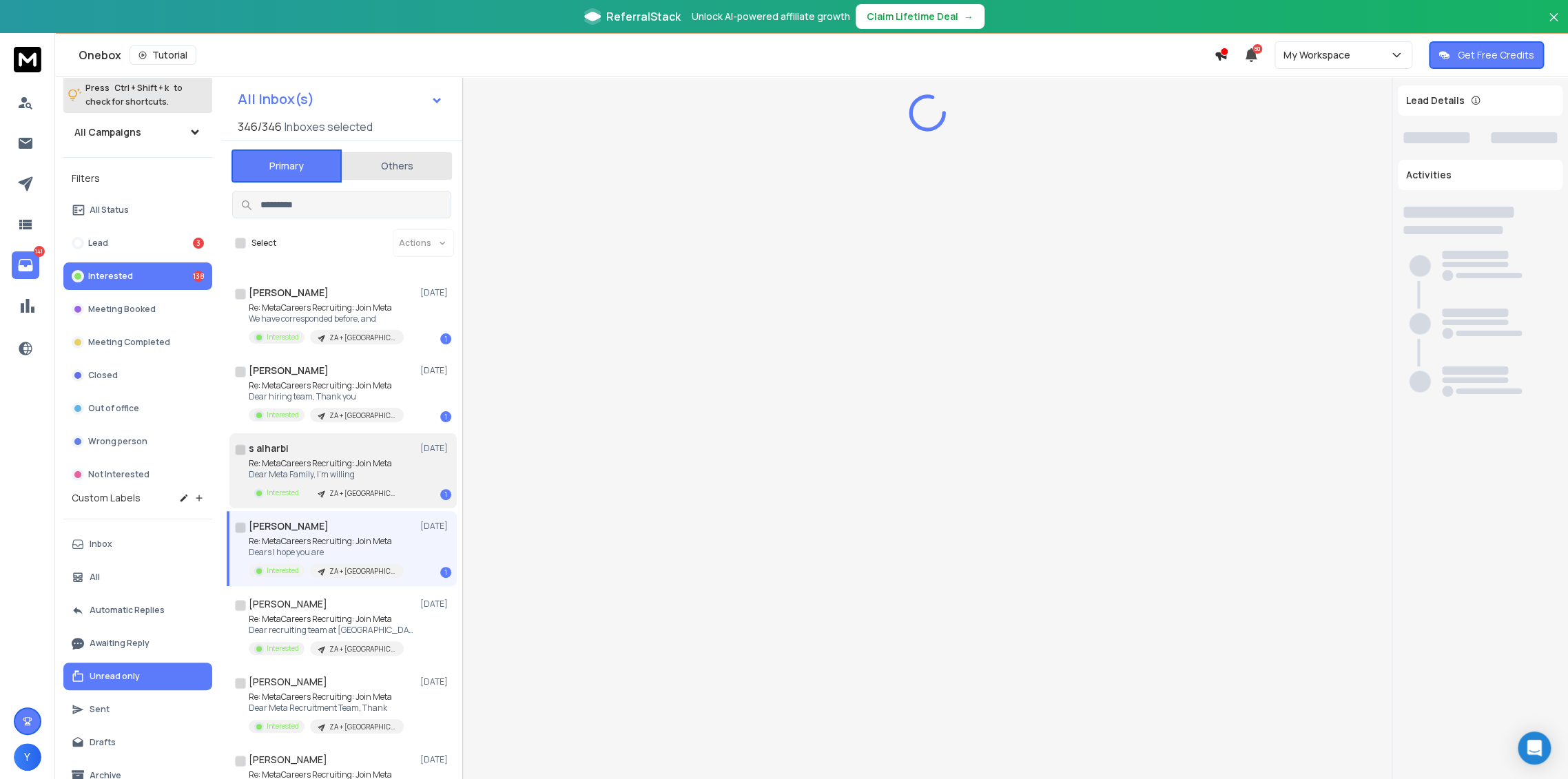
scroll to position [10415, 0]
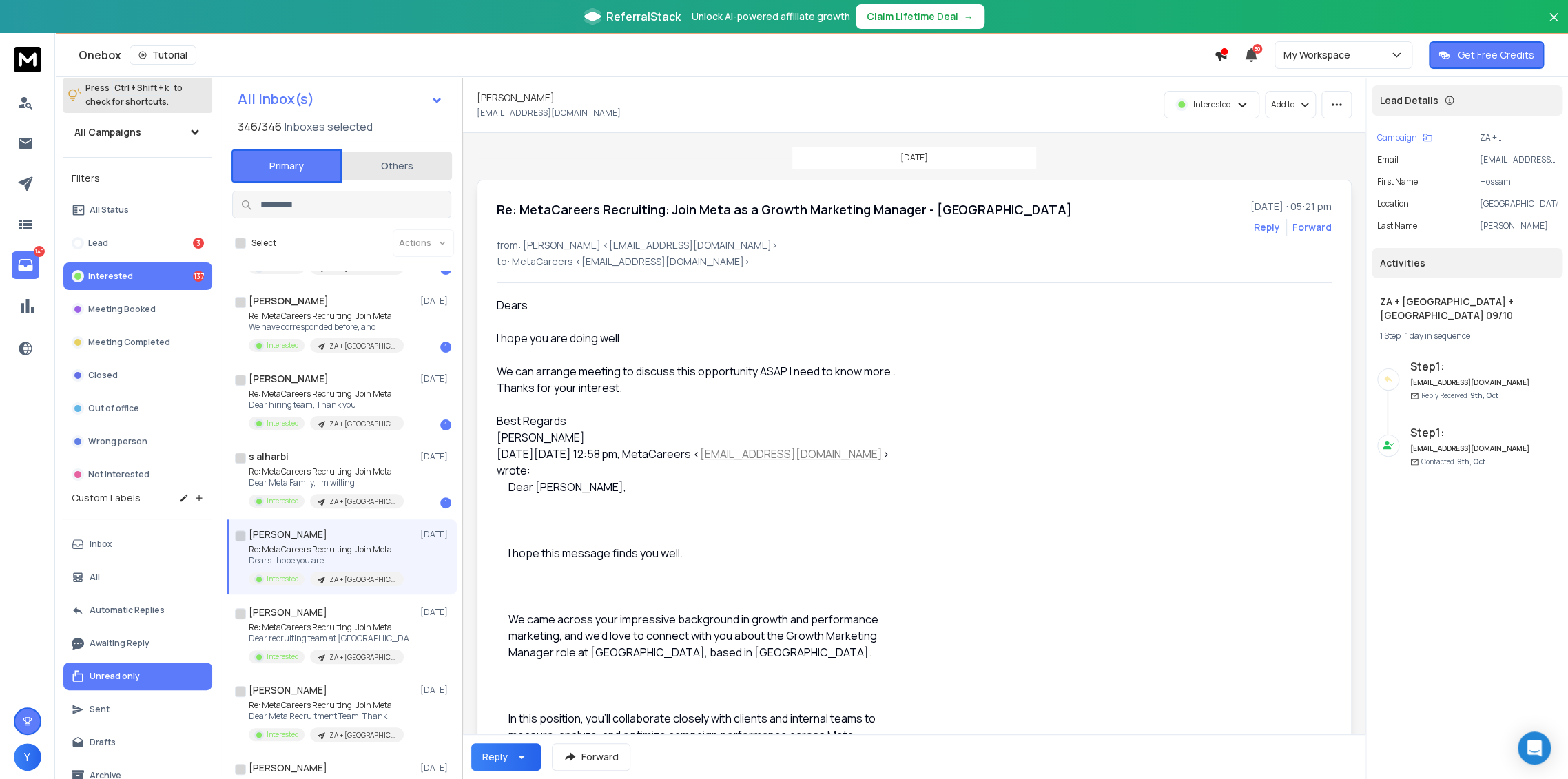
click at [555, 117] on p "hossam.hm522@gmail.com" at bounding box center [549, 113] width 144 height 11
click at [555, 115] on p "hossam.hm522@gmail.com" at bounding box center [549, 113] width 144 height 11
click at [576, 260] on p "to: MetaCareers <recruit@careersconnectnextgen.com>" at bounding box center [914, 262] width 835 height 14
drag, startPoint x: 576, startPoint y: 260, endPoint x: 734, endPoint y: 266, distance: 158.1
click at [734, 266] on p "to: MetaCareers <recruit@careersconnectnextgen.com>" at bounding box center [914, 262] width 835 height 14
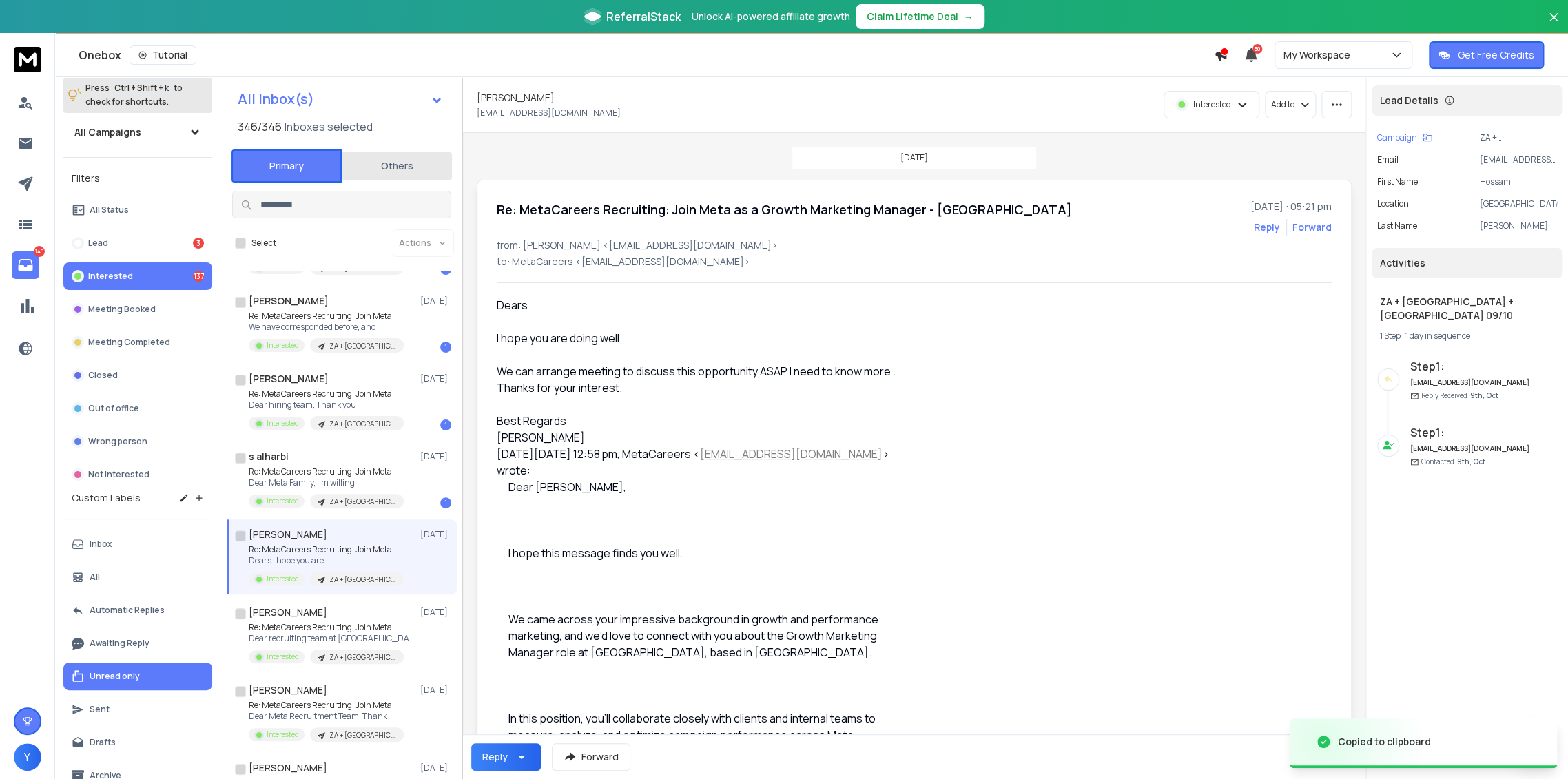
click at [359, 468] on p "Re: MetaCareers Recruiting: Join Meta" at bounding box center [326, 471] width 155 height 11
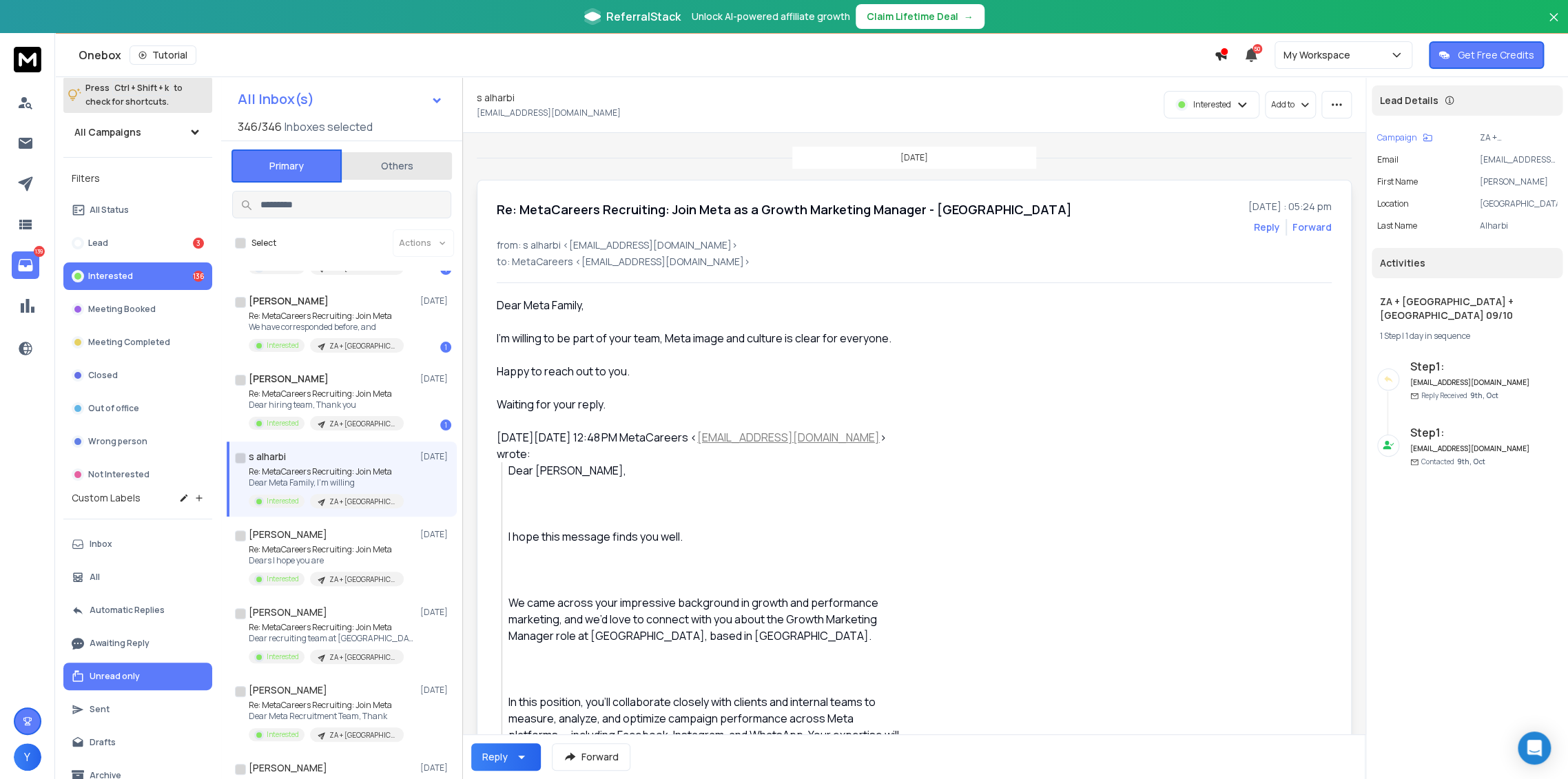
click at [543, 111] on p "salharbi888@gmail.com" at bounding box center [549, 113] width 144 height 11
click at [593, 259] on p "to: MetaCareers <employee@careersconnectgrowthhub.com>" at bounding box center [914, 262] width 835 height 14
drag, startPoint x: 593, startPoint y: 259, endPoint x: 764, endPoint y: 258, distance: 171.0
click at [764, 258] on p "to: MetaCareers <employee@careersconnectgrowthhub.com>" at bounding box center [914, 262] width 835 height 14
click at [363, 475] on p "Re: MetaCareers Recruiting: Join Meta" at bounding box center [326, 471] width 155 height 11
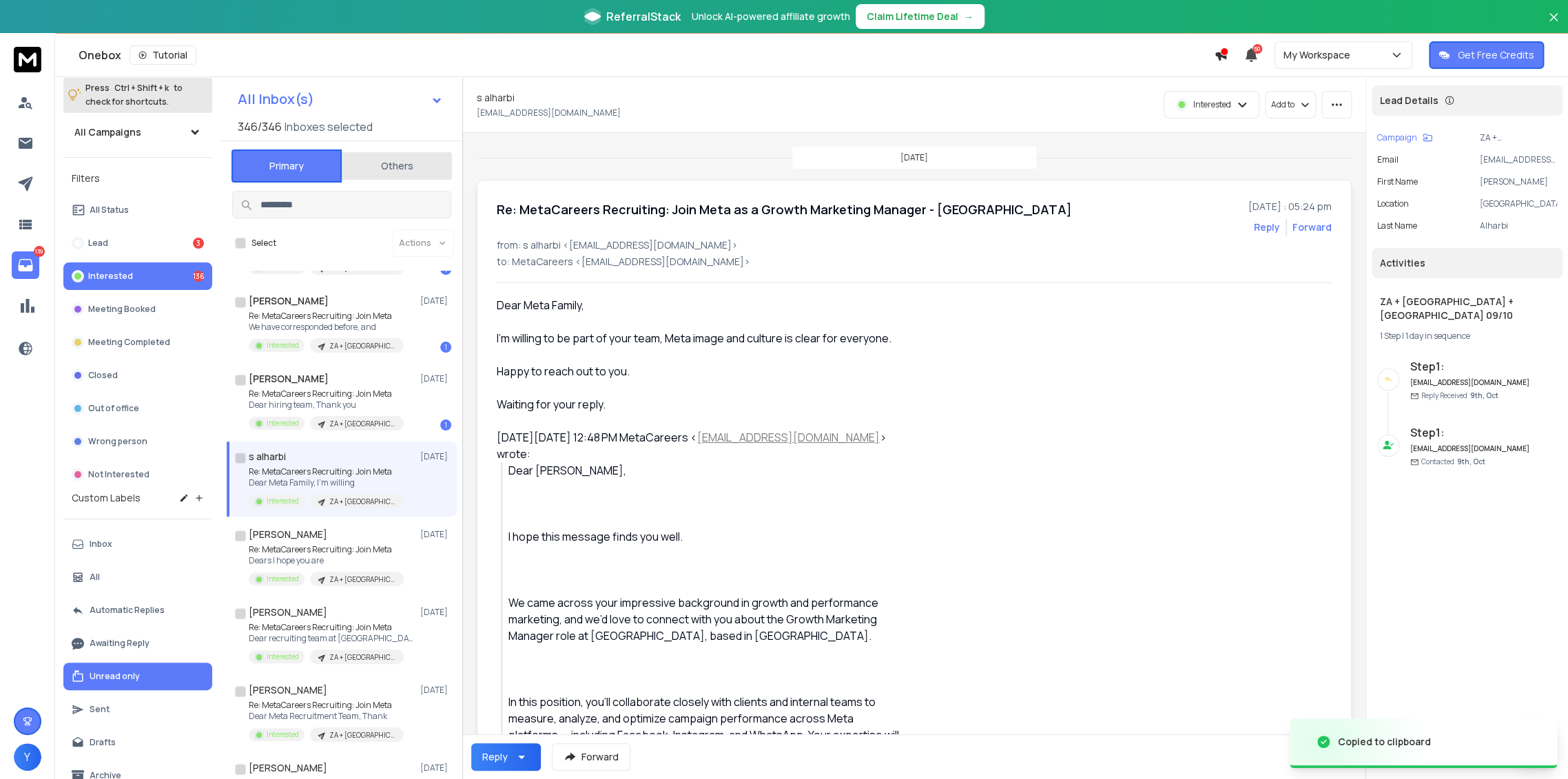
click at [382, 404] on p "Dear hiring team, Thank you" at bounding box center [326, 404] width 155 height 11
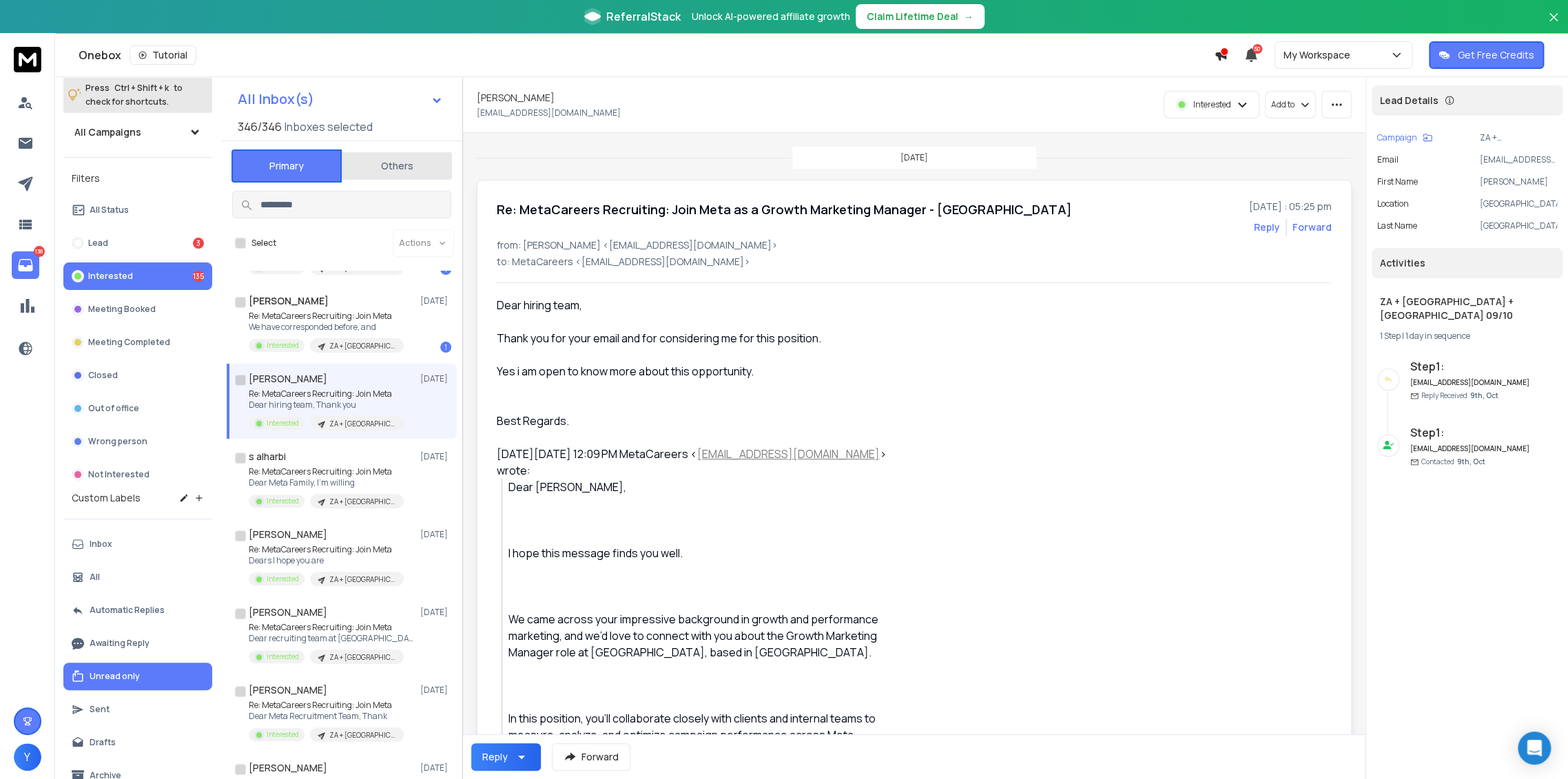
click at [533, 117] on p "mohamd145@gmail.com" at bounding box center [549, 113] width 144 height 11
click at [584, 265] on p "to: MetaCareers <hr@careersconnect-solutions.com>" at bounding box center [914, 262] width 835 height 14
drag, startPoint x: 584, startPoint y: 265, endPoint x: 725, endPoint y: 258, distance: 141.2
click at [725, 258] on p "to: MetaCareers <hr@careersconnect-solutions.com>" at bounding box center [914, 262] width 835 height 14
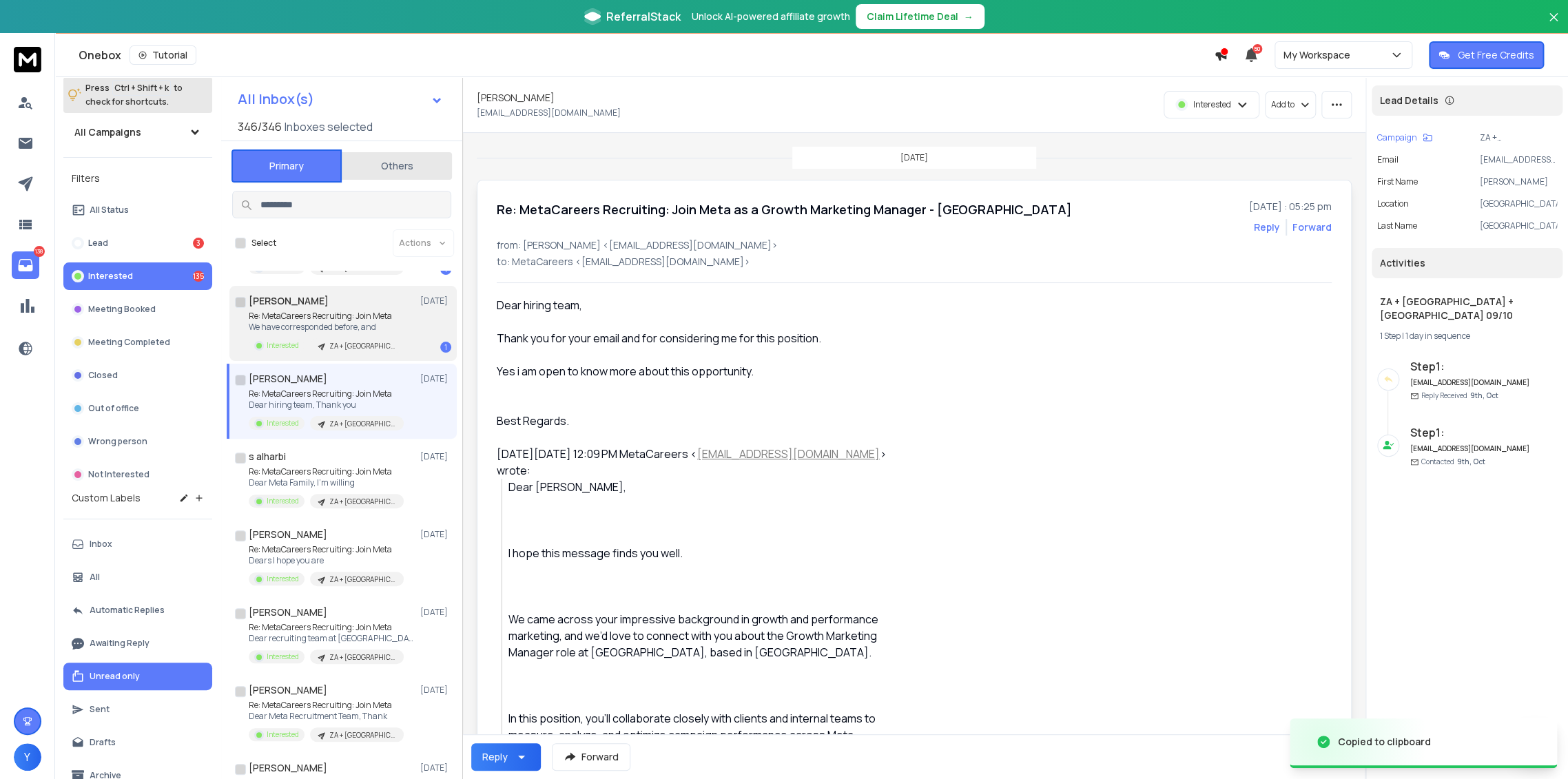
click at [385, 339] on div "ZA + [GEOGRAPHIC_DATA] + [GEOGRAPHIC_DATA] 09/10" at bounding box center [357, 345] width 94 height 14
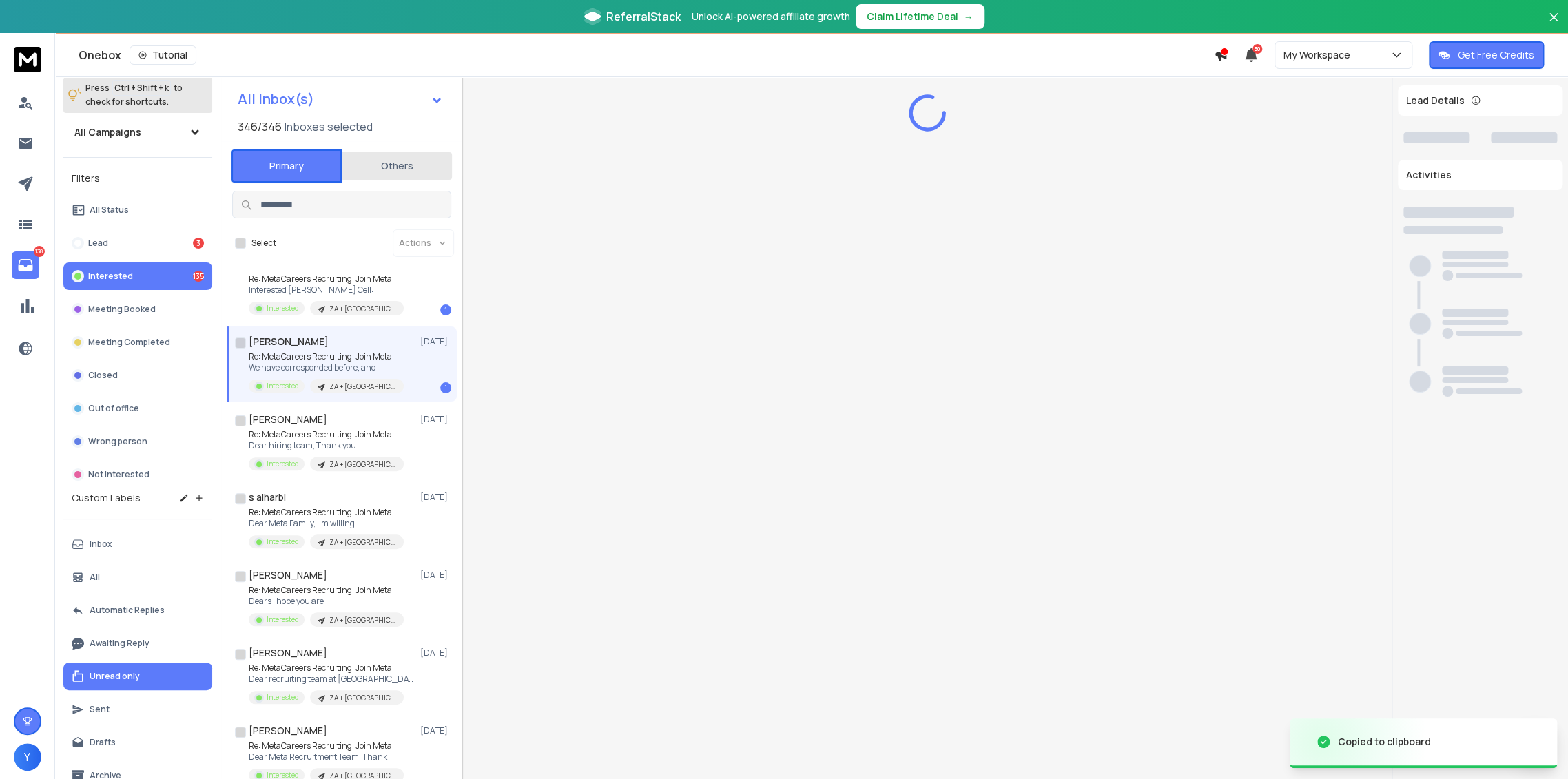
scroll to position [10263, 0]
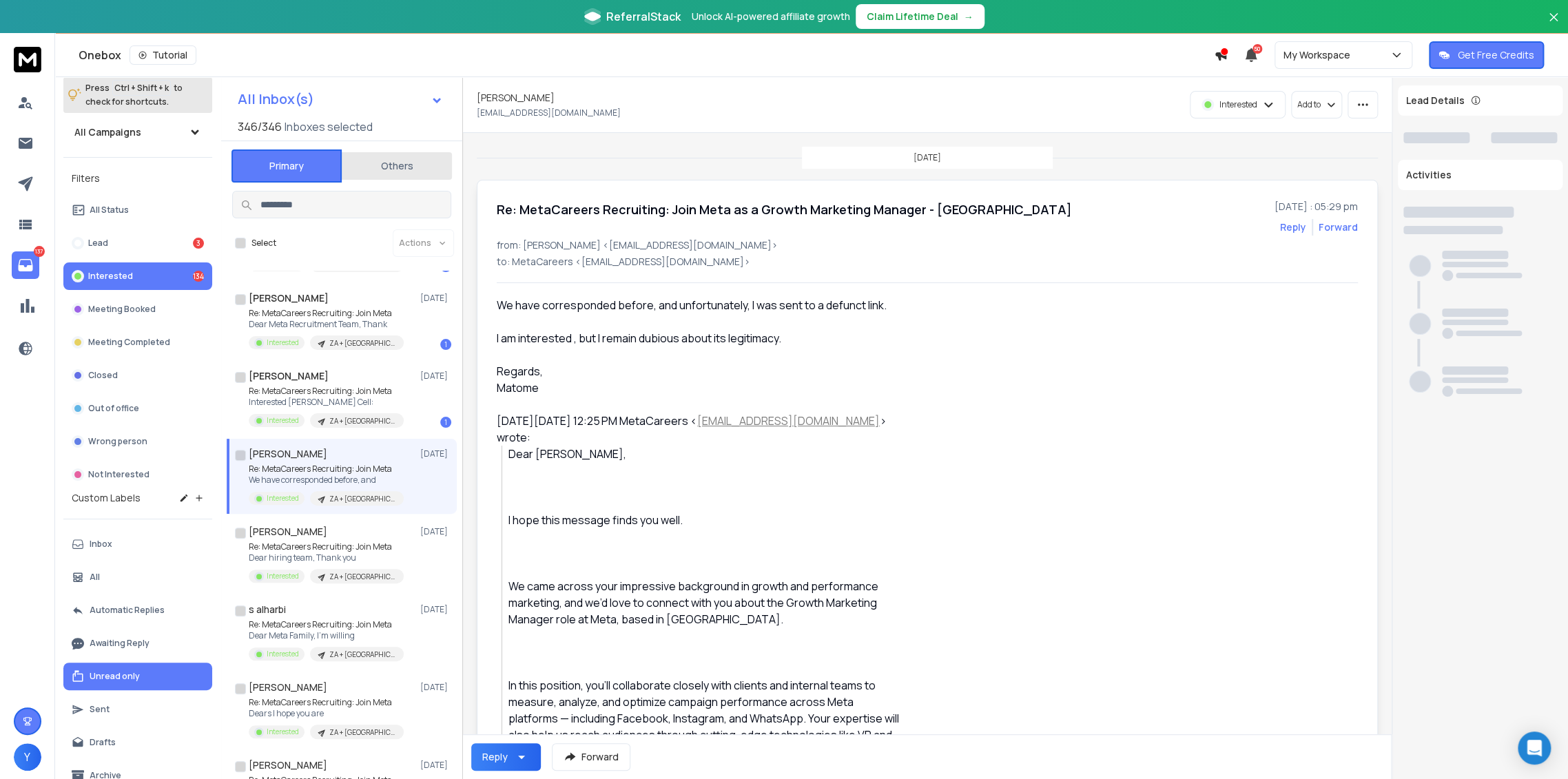
click at [557, 108] on p "matomeramoshaba55@gmail.com" at bounding box center [549, 113] width 144 height 11
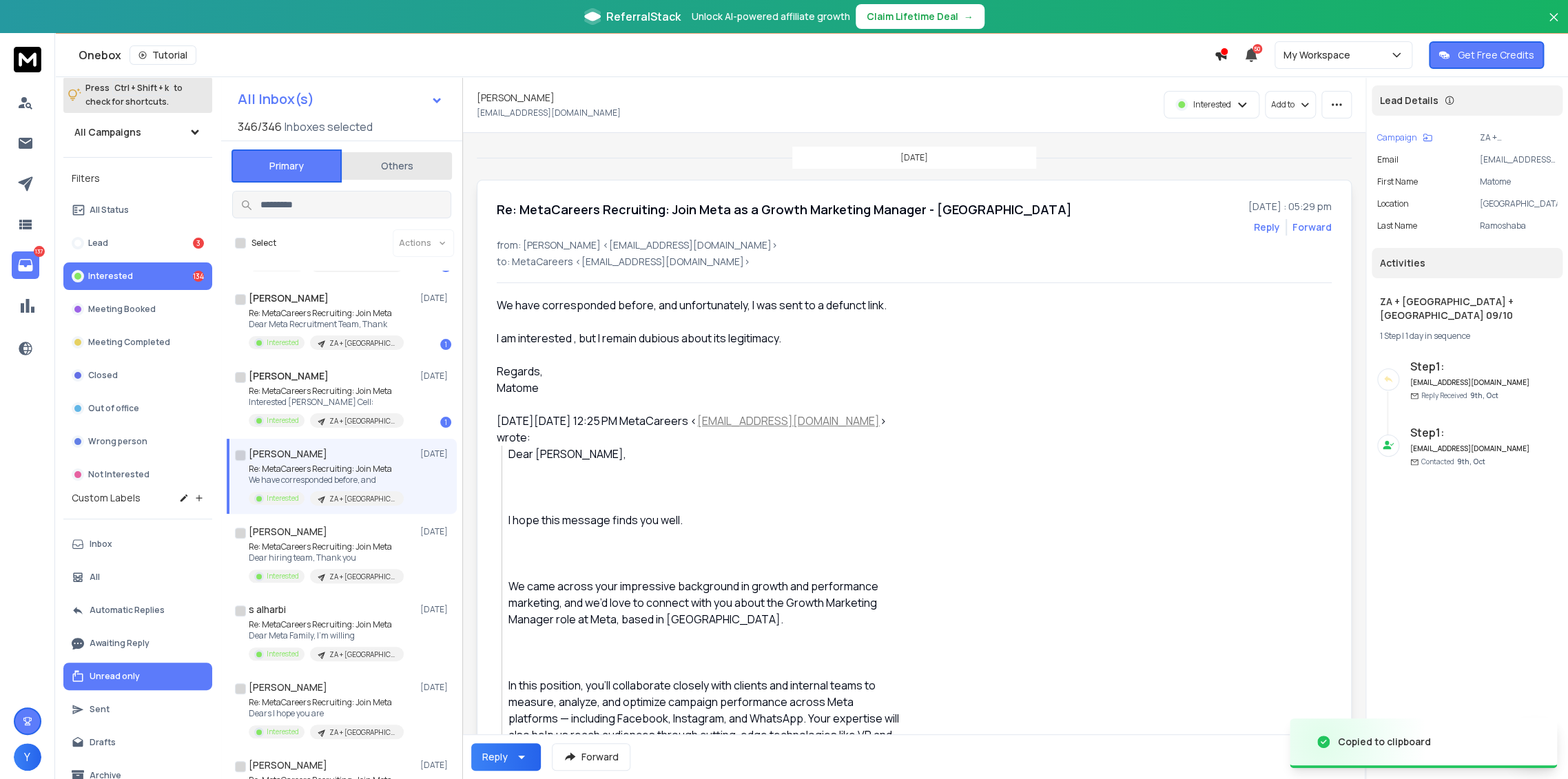
click at [552, 114] on p "matomeramoshaba55@gmail.com" at bounding box center [549, 113] width 144 height 11
click at [588, 266] on p "to: MetaCareers <hr@careersconnect-globaljobs.com>" at bounding box center [914, 262] width 835 height 14
click at [578, 264] on p "to: MetaCareers <hr@careersconnect-globaljobs.com>" at bounding box center [914, 262] width 835 height 14
drag, startPoint x: 578, startPoint y: 264, endPoint x: 725, endPoint y: 262, distance: 147.0
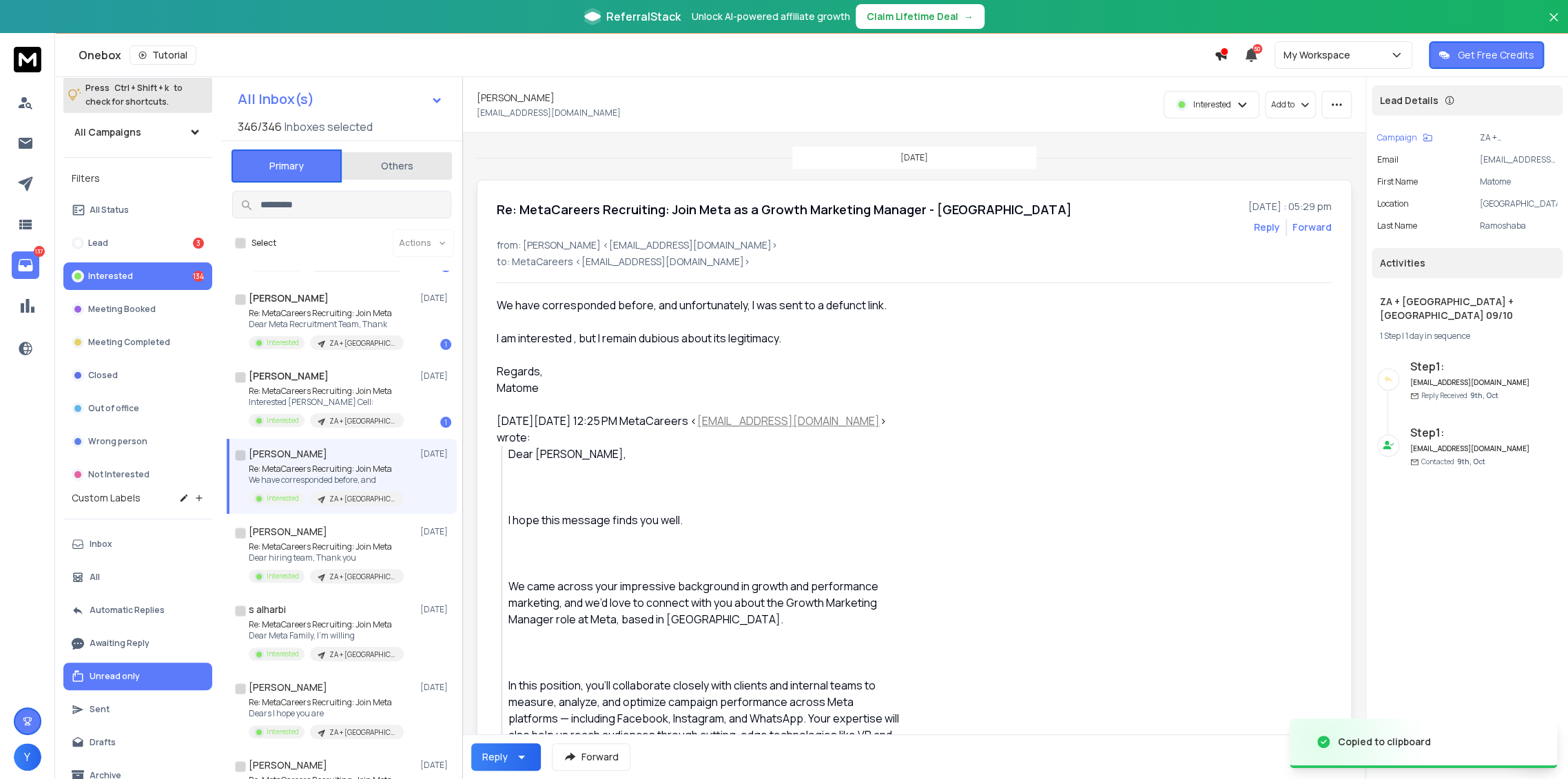
click at [725, 262] on p "to: MetaCareers <hr@careersconnect-globaljobs.com>" at bounding box center [914, 262] width 835 height 14
click at [361, 403] on p "Interested Eloise L. Ridgway Cell:" at bounding box center [326, 402] width 155 height 11
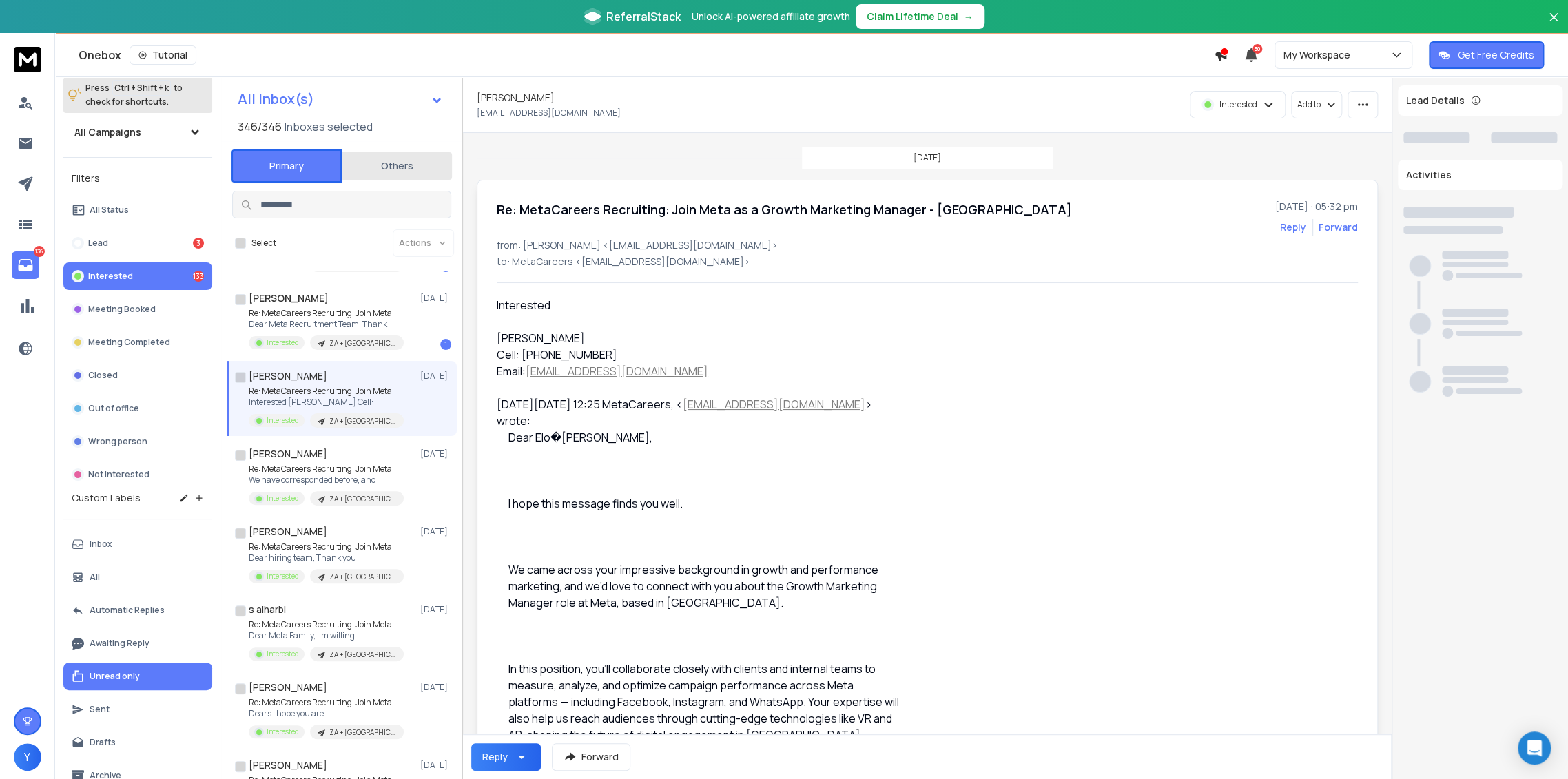
click at [557, 114] on p "eloiseleigh@gmail.com" at bounding box center [549, 113] width 144 height 11
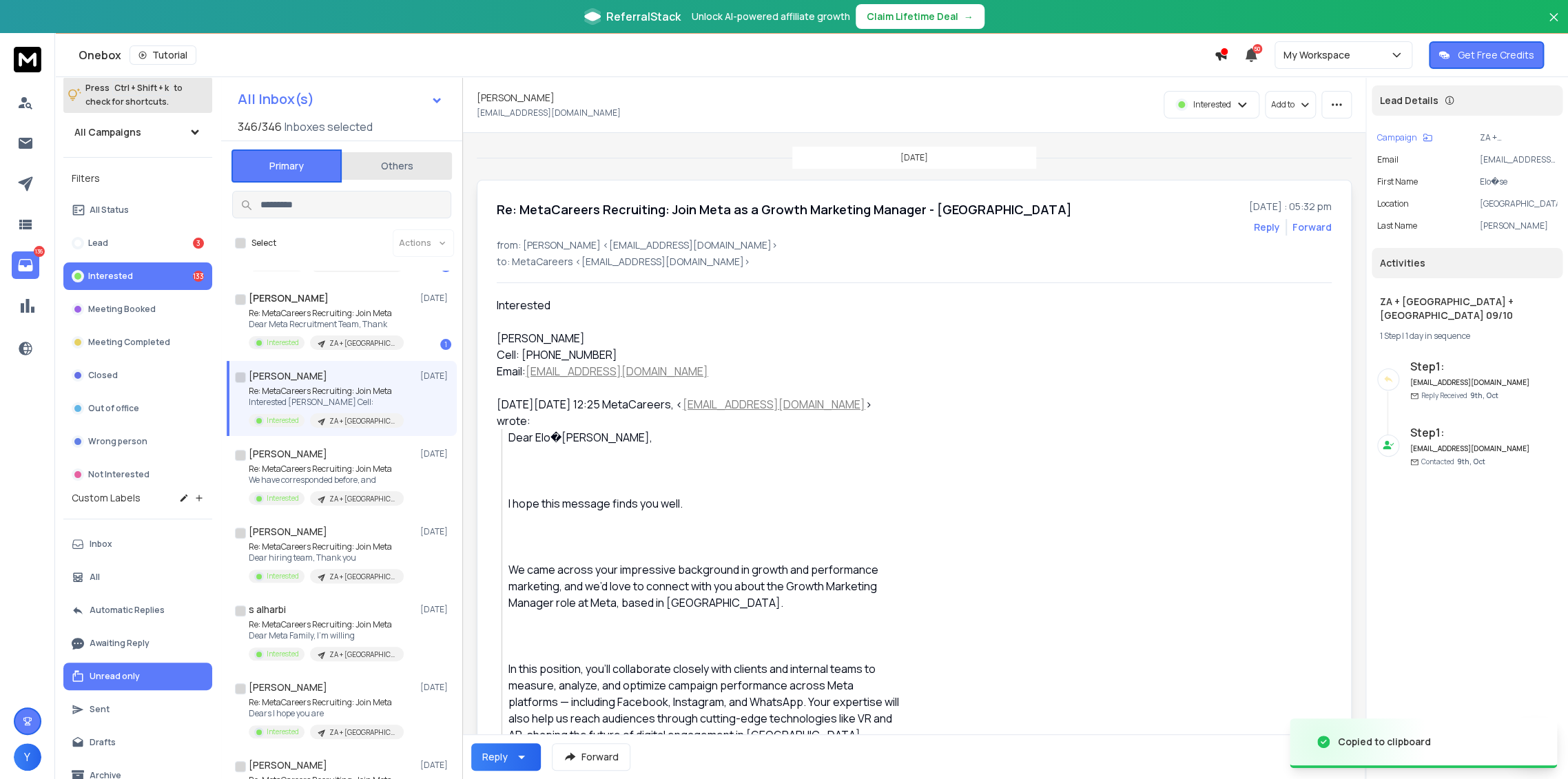
click at [591, 263] on p "to: MetaCareers <recruit@careersconnect-alliance.com>" at bounding box center [914, 262] width 835 height 14
drag, startPoint x: 591, startPoint y: 263, endPoint x: 731, endPoint y: 262, distance: 140.0
click at [731, 262] on p "to: MetaCareers <recruit@careersconnect-alliance.com>" at bounding box center [914, 262] width 835 height 14
click at [382, 392] on p "Re: MetaCareers Recruiting: Join Meta" at bounding box center [326, 391] width 155 height 11
click at [381, 323] on p "Dear Meta Recruitment Team, Thank" at bounding box center [326, 324] width 155 height 11
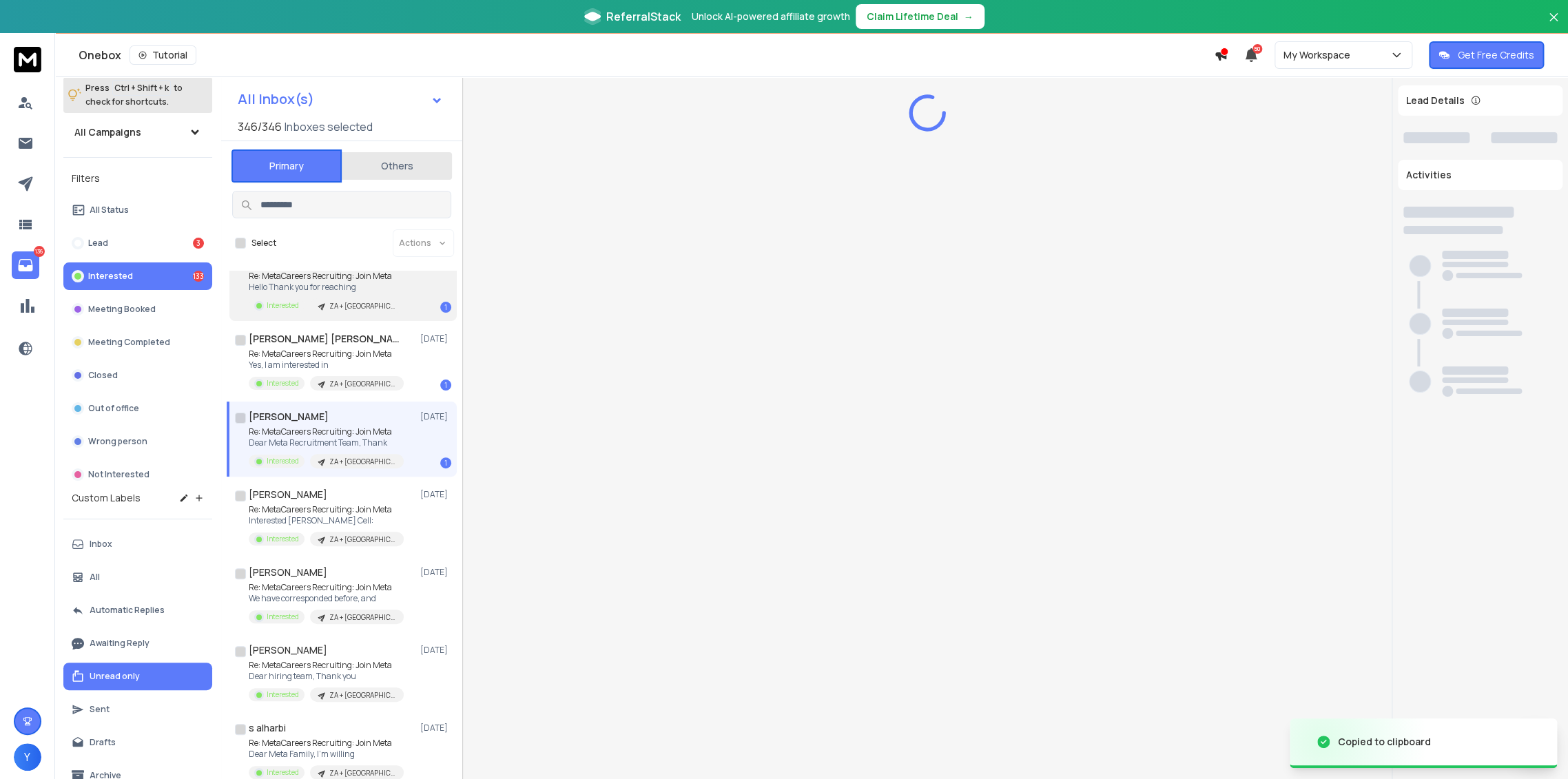
scroll to position [10110, 0]
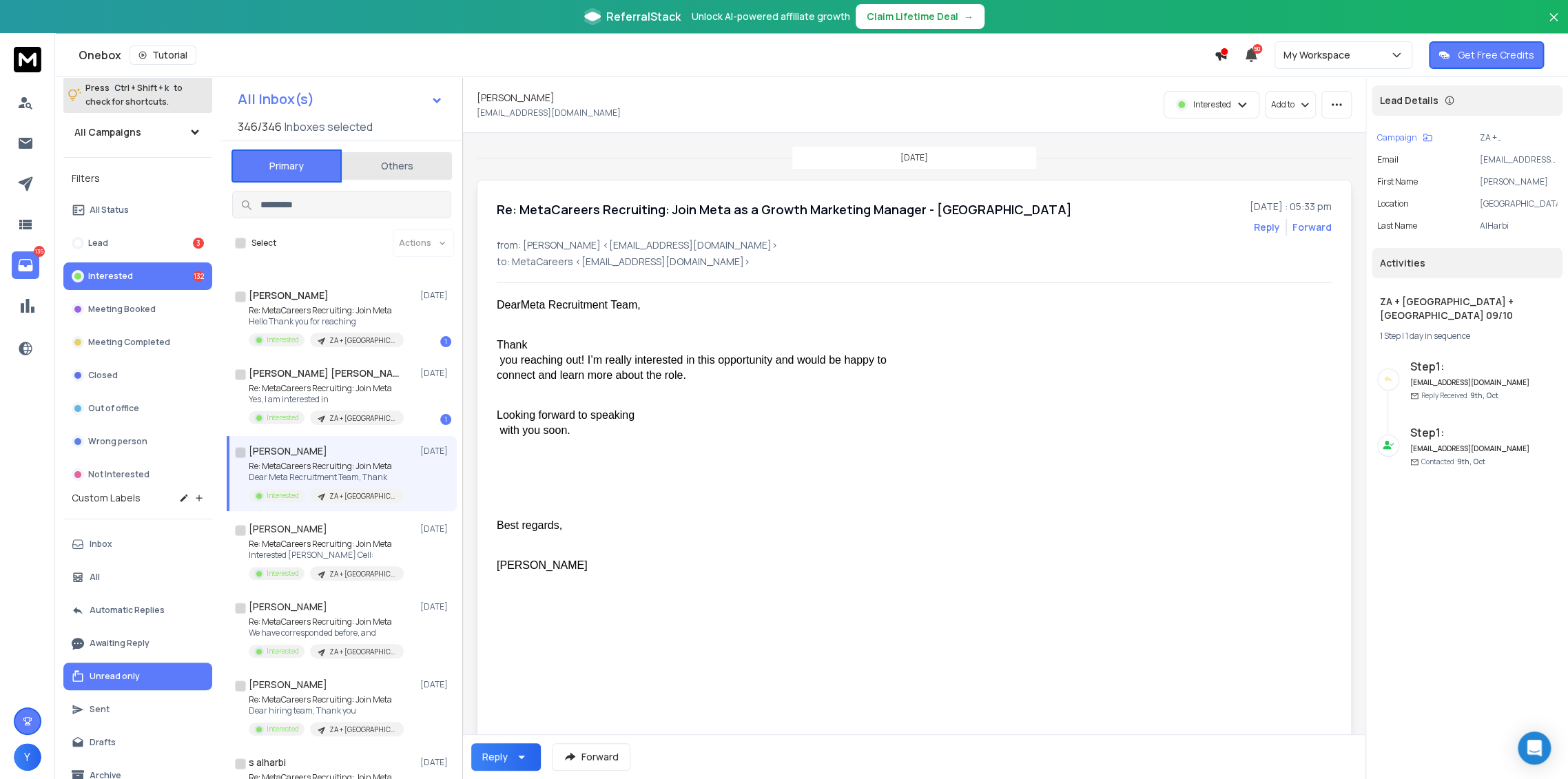
click at [563, 119] on div "Haneen Nasser Haneen Nasser haneen.nasser411@gmail.com Interested Add to Intere…" at bounding box center [914, 105] width 903 height 56
click at [564, 113] on p "haneen.nasser411@gmail.com" at bounding box center [549, 113] width 144 height 11
click at [580, 261] on p "to: MetaCareers <info@careersconnectsolutions.com>" at bounding box center [914, 262] width 835 height 14
drag, startPoint x: 580, startPoint y: 261, endPoint x: 721, endPoint y: 262, distance: 141.0
click at [722, 262] on p "to: MetaCareers <info@careersconnectsolutions.com>" at bounding box center [914, 262] width 835 height 14
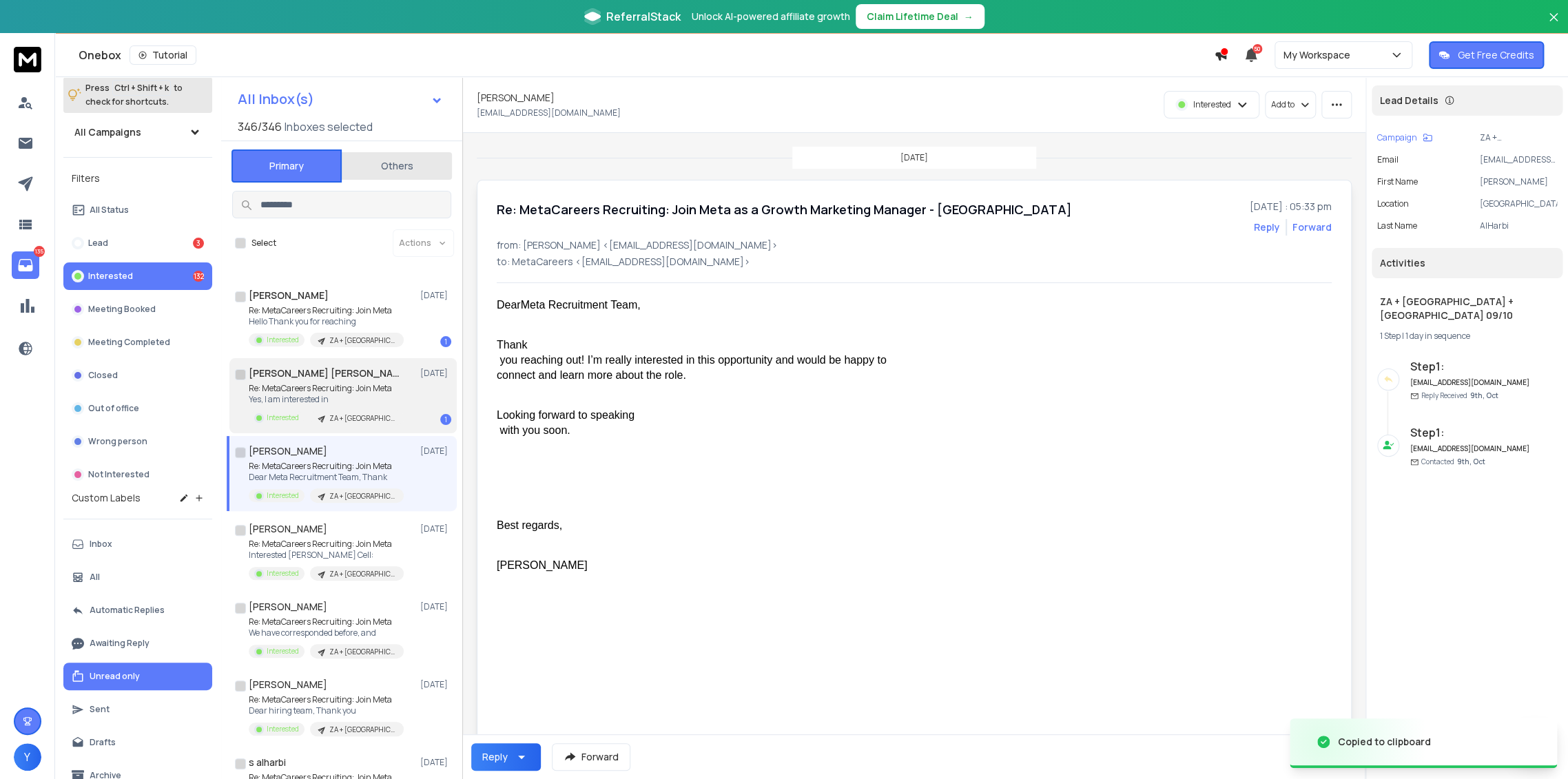
click at [393, 414] on p "ZA + [GEOGRAPHIC_DATA] + [GEOGRAPHIC_DATA] 09/10" at bounding box center [362, 418] width 66 height 10
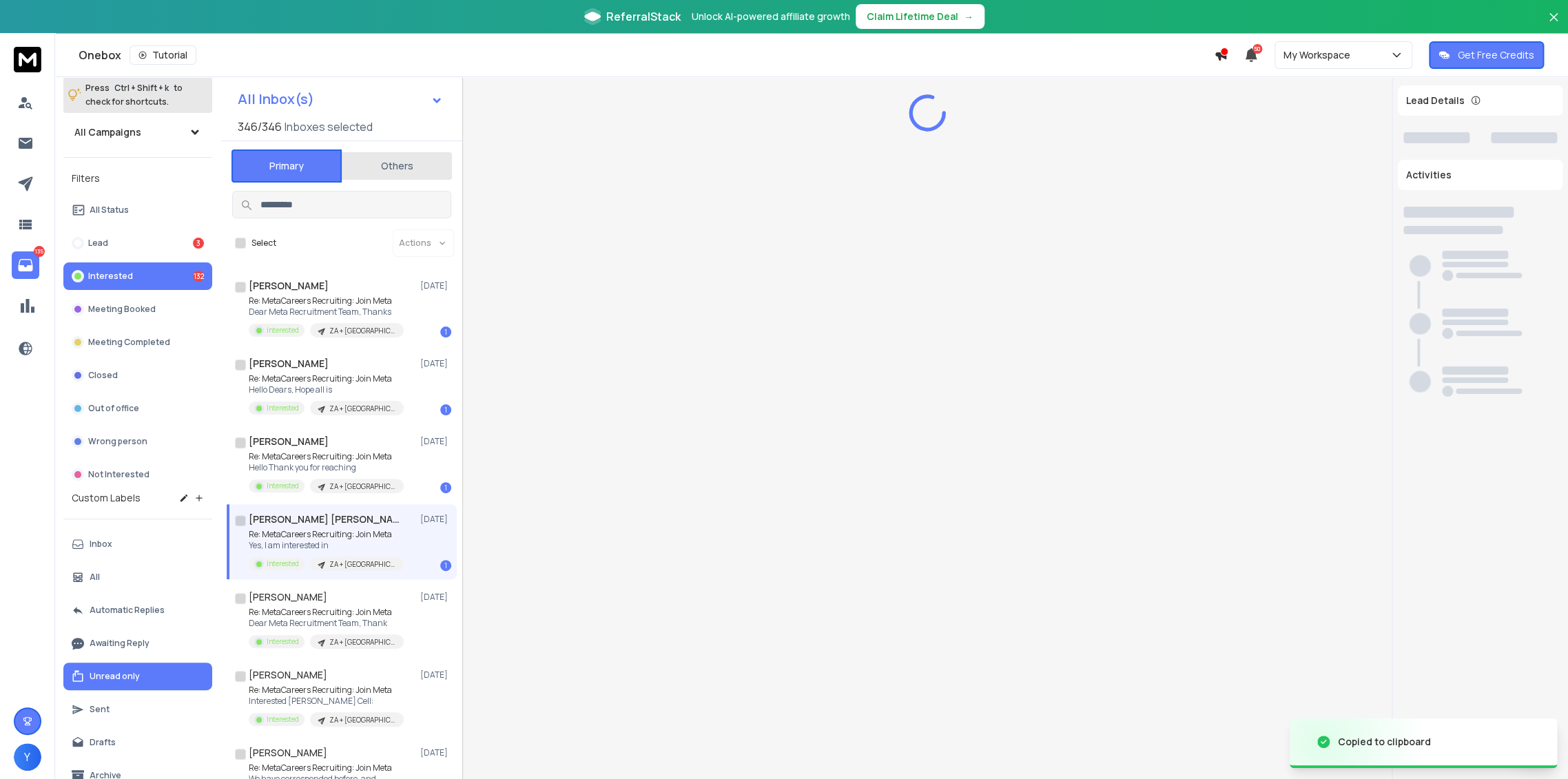
scroll to position [9956, 0]
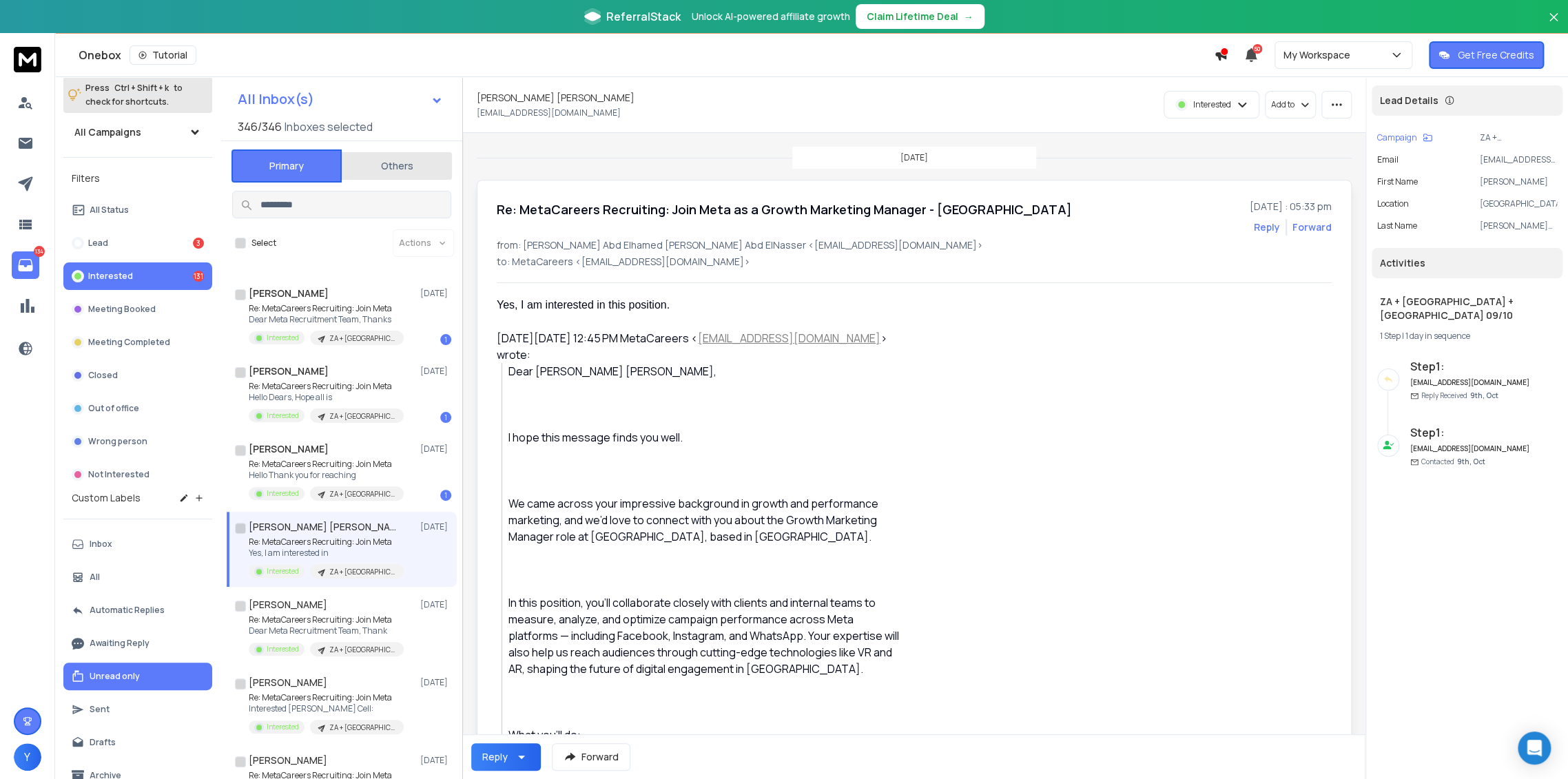
click at [555, 117] on p "ahmedhameedzic@gmail.com" at bounding box center [549, 113] width 144 height 11
click at [586, 259] on p "to: MetaCareers <recruit@careersconnect-community.com>" at bounding box center [914, 262] width 835 height 14
drag, startPoint x: 586, startPoint y: 259, endPoint x: 751, endPoint y: 261, distance: 165.0
click at [751, 261] on p "to: MetaCareers <recruit@careersconnect-community.com>" at bounding box center [914, 262] width 835 height 14
click at [375, 456] on div "Mohammed Alnabulsi 09 Oct Re: MetaCareers Recruiting: Join Meta Hello Thank you…" at bounding box center [349, 471] width 202 height 59
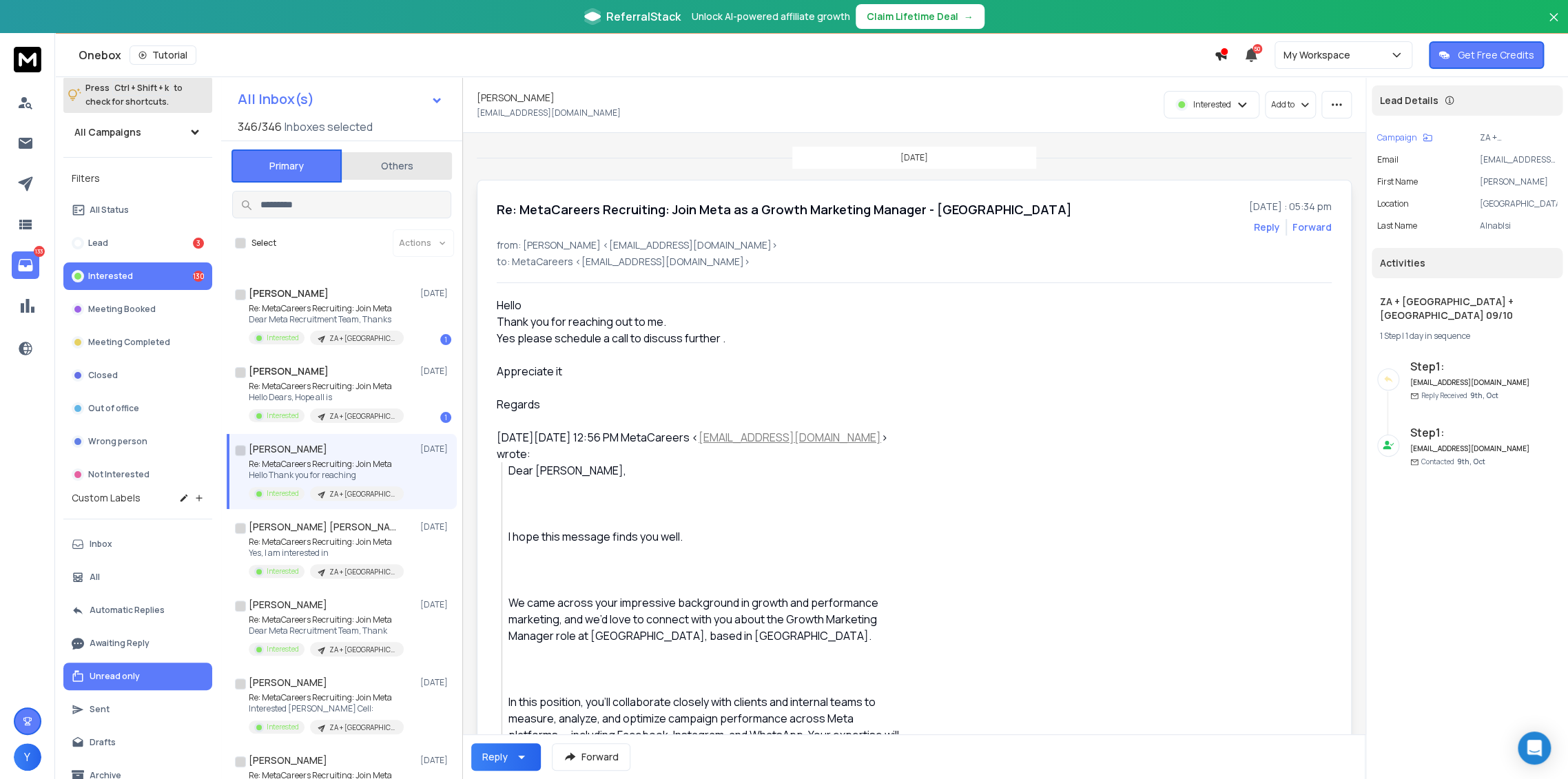
click at [512, 112] on p "mhmdalnablsi@gmail.com" at bounding box center [549, 113] width 144 height 11
click at [577, 268] on p "to: MetaCareers <works@careersconnect-expert.com>" at bounding box center [914, 262] width 835 height 14
click at [587, 261] on p "to: MetaCareers <works@careersconnect-expert.com>" at bounding box center [914, 262] width 835 height 14
drag, startPoint x: 587, startPoint y: 261, endPoint x: 717, endPoint y: 262, distance: 130.0
click at [717, 262] on p "to: MetaCareers <works@careersconnect-expert.com>" at bounding box center [914, 262] width 835 height 14
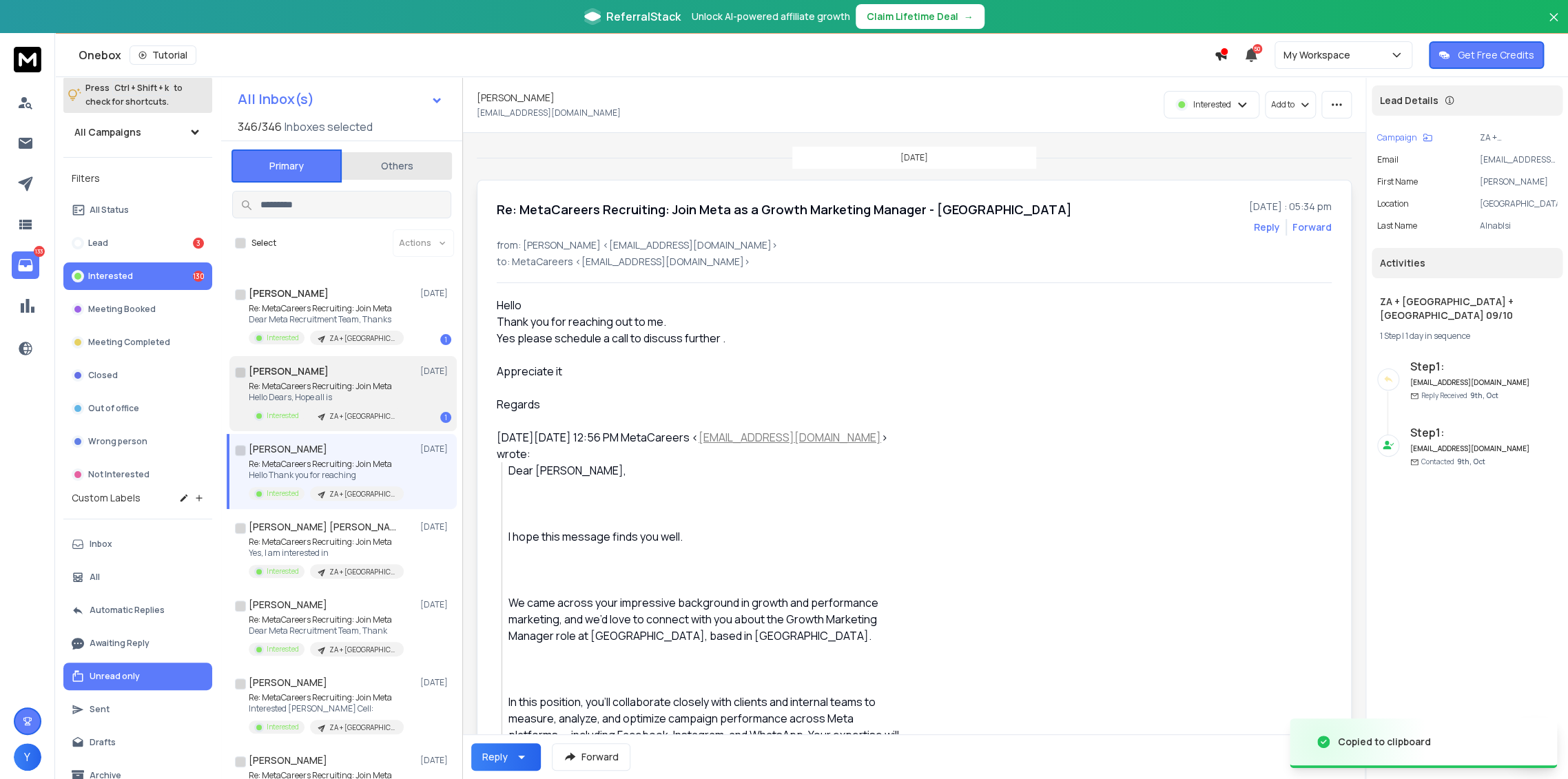
click at [361, 401] on p "Hello Dears, Hope all is" at bounding box center [326, 397] width 155 height 11
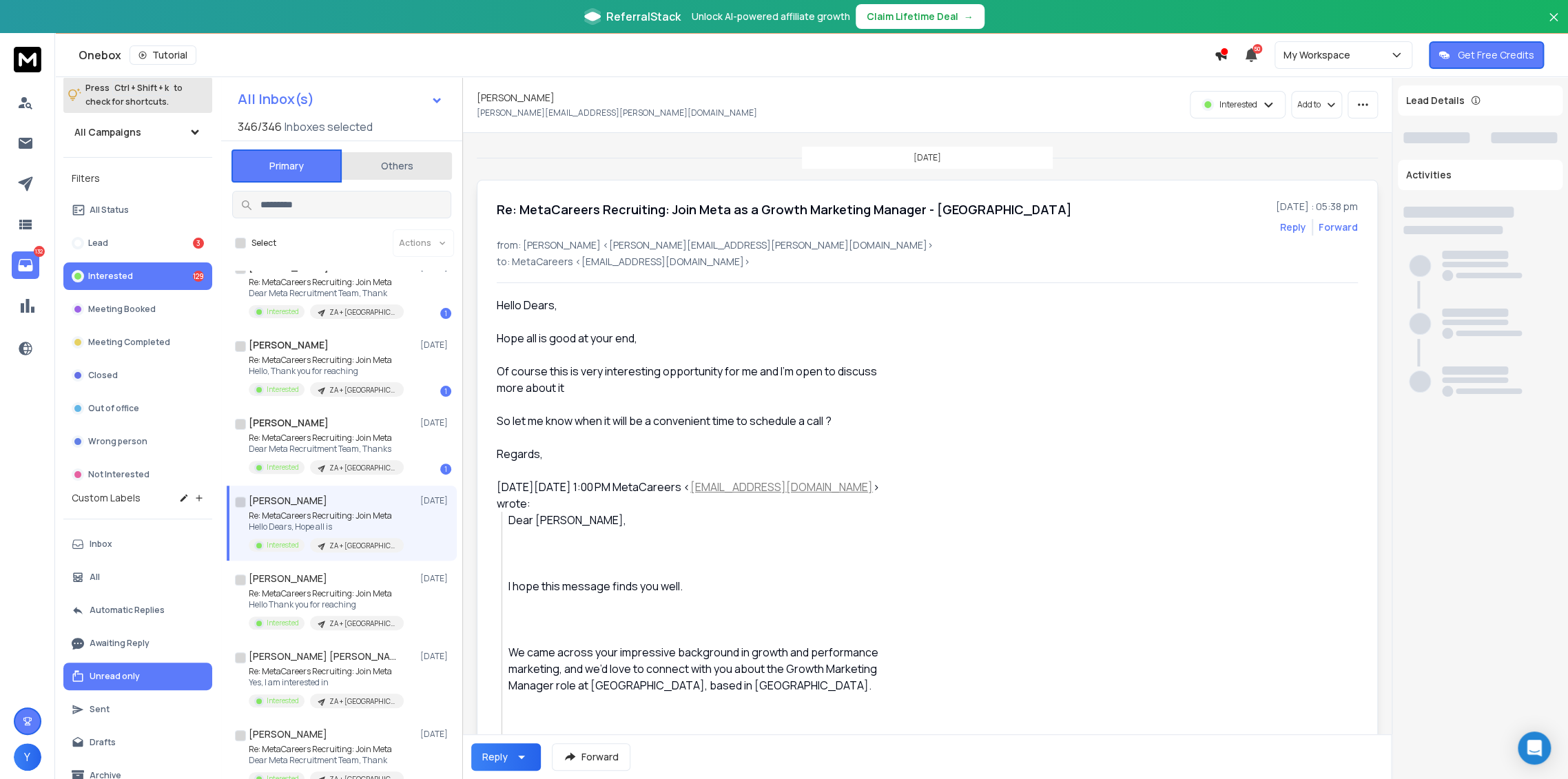
scroll to position [9727, 0]
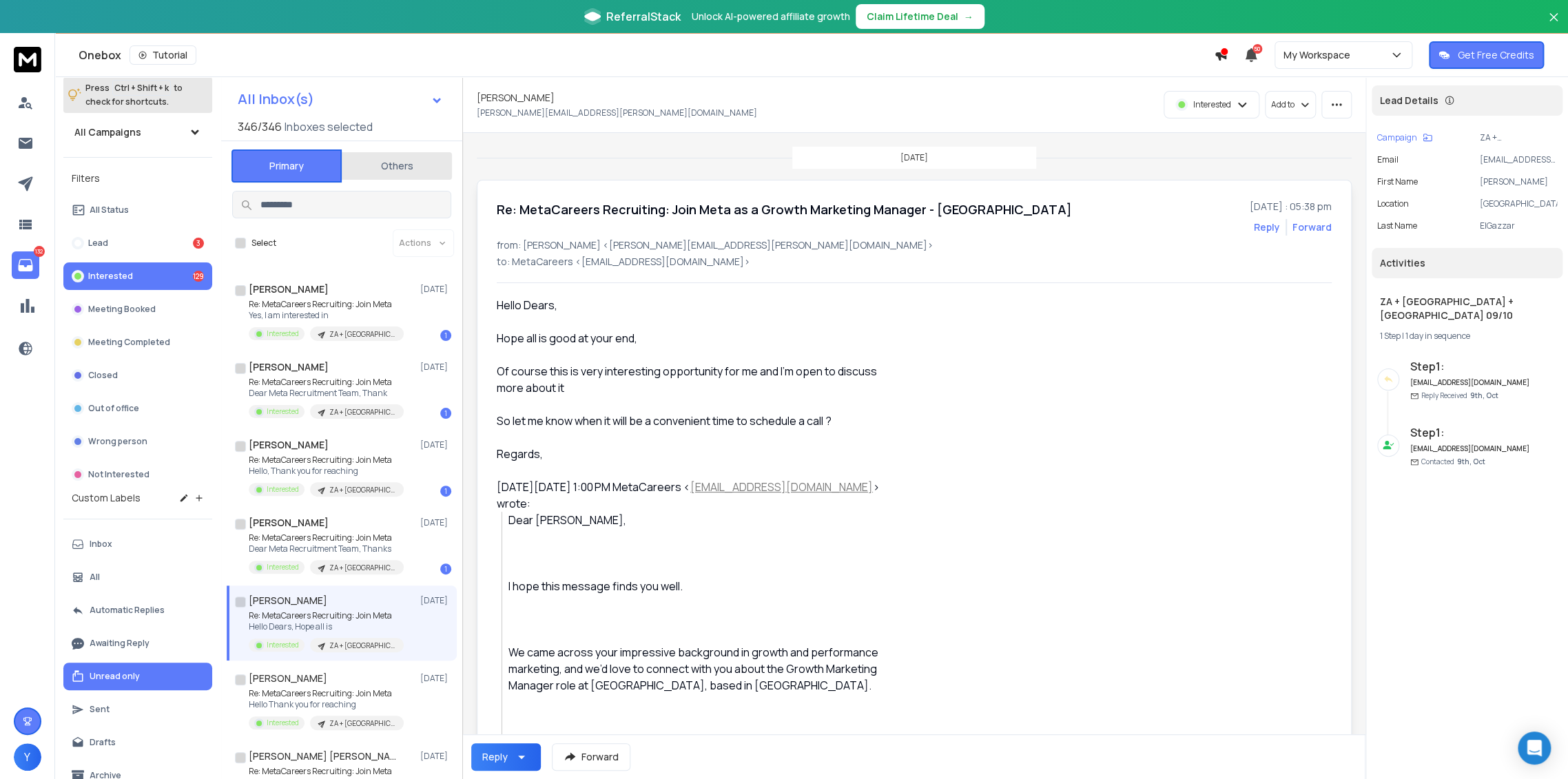
click at [560, 108] on p "shiref.elgazar@gmail.com" at bounding box center [616, 113] width 280 height 11
click at [594, 265] on p "to: MetaCareers <works@careersconnecttalentpool.com>" at bounding box center [914, 262] width 835 height 14
drag, startPoint x: 595, startPoint y: 265, endPoint x: 730, endPoint y: 262, distance: 135.0
click at [730, 262] on p "to: MetaCareers <works@careersconnecttalentpool.com>" at bounding box center [914, 262] width 835 height 14
click at [346, 537] on p "Re: MetaCareers Recruiting: Join Meta" at bounding box center [326, 537] width 155 height 11
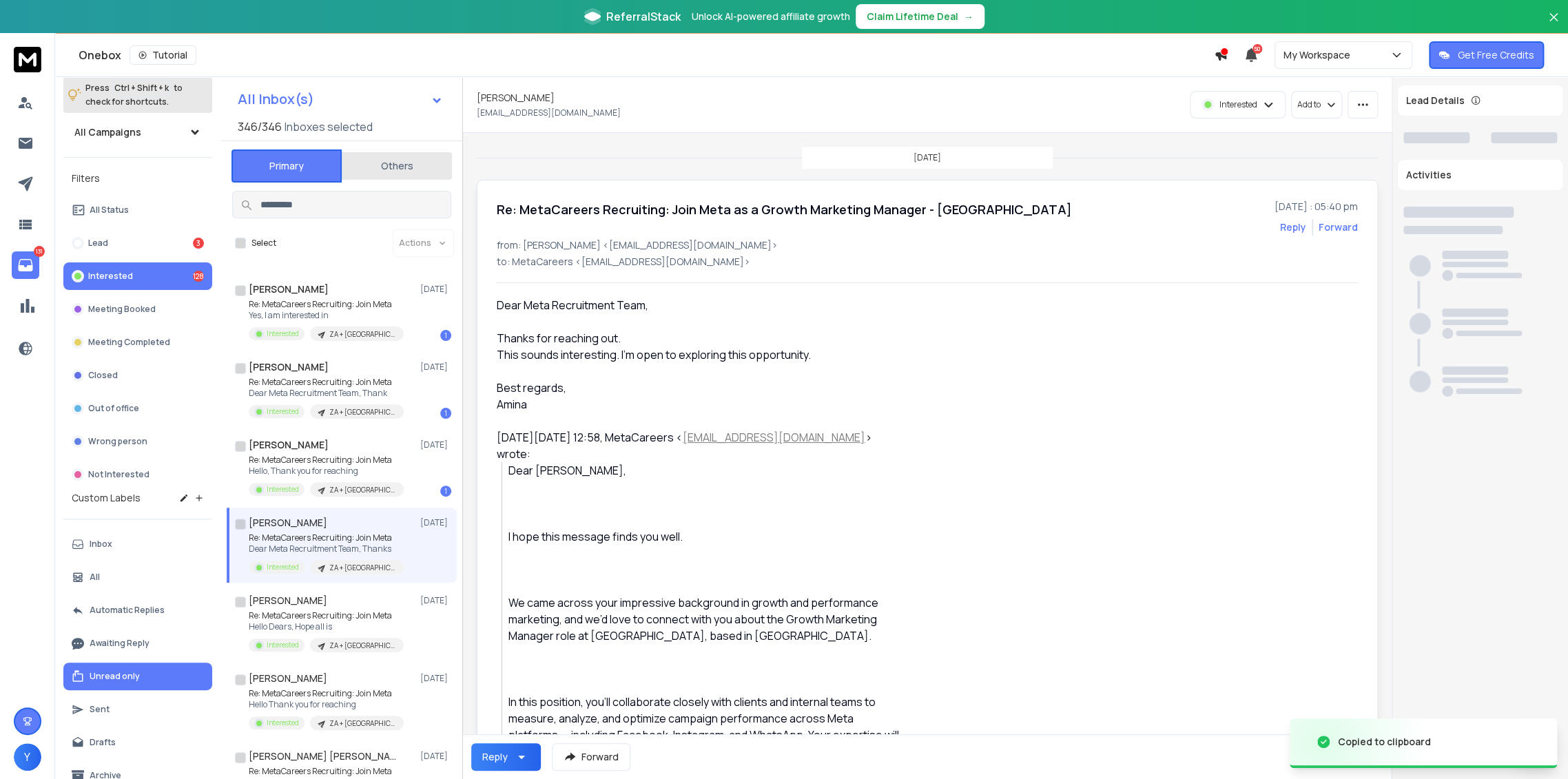
click at [555, 113] on p "aminanyshan@gmail.com" at bounding box center [549, 113] width 144 height 11
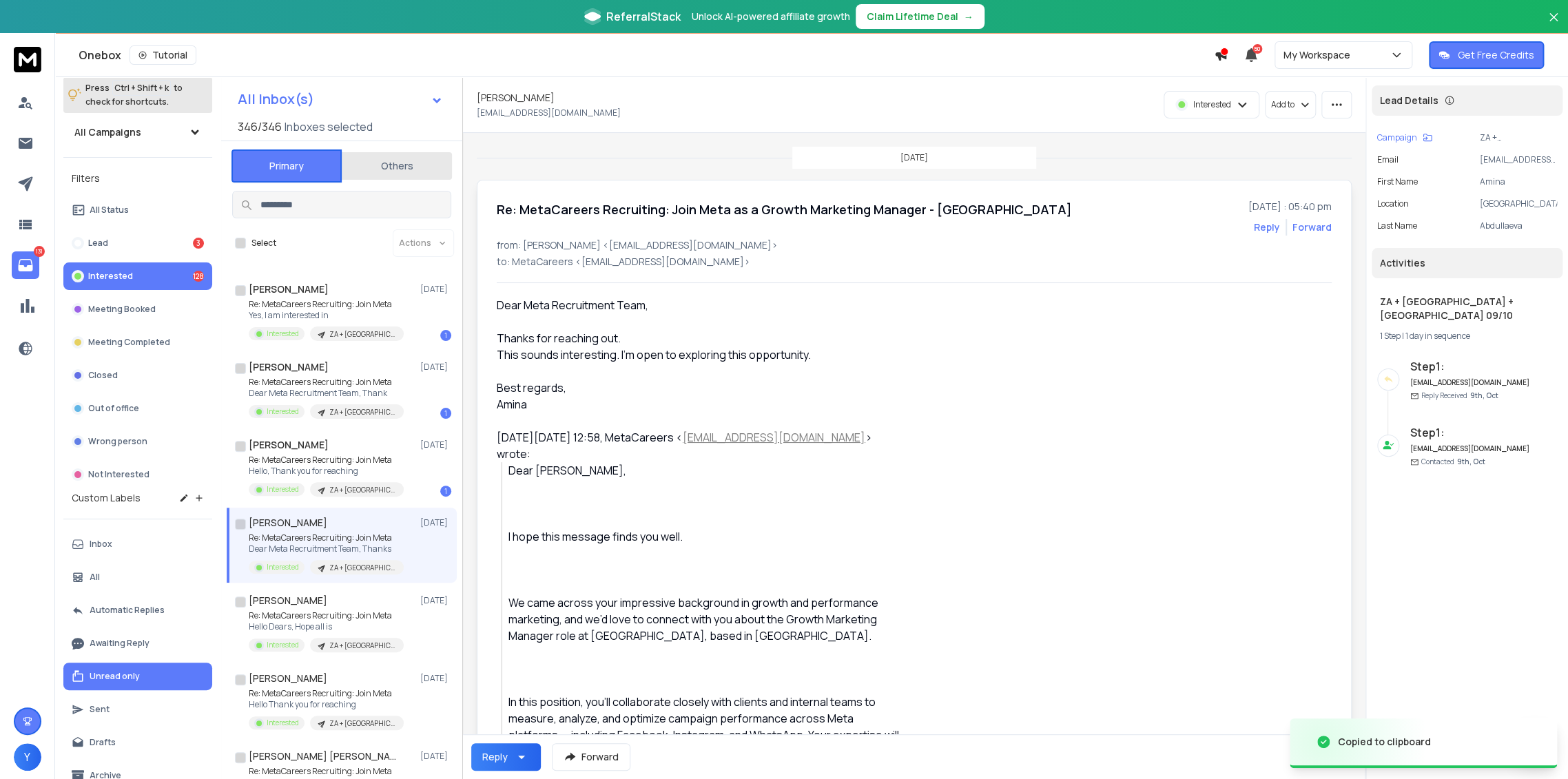
click at [584, 261] on p "to: MetaCareers <info@careersconnect-bridge.com>" at bounding box center [914, 262] width 835 height 14
drag, startPoint x: 584, startPoint y: 261, endPoint x: 718, endPoint y: 261, distance: 134.0
click at [718, 261] on p "to: MetaCareers <info@careersconnect-bridge.com>" at bounding box center [914, 262] width 835 height 14
click at [378, 464] on p "Re: MetaCareers Recruiting: Join Meta" at bounding box center [326, 459] width 155 height 11
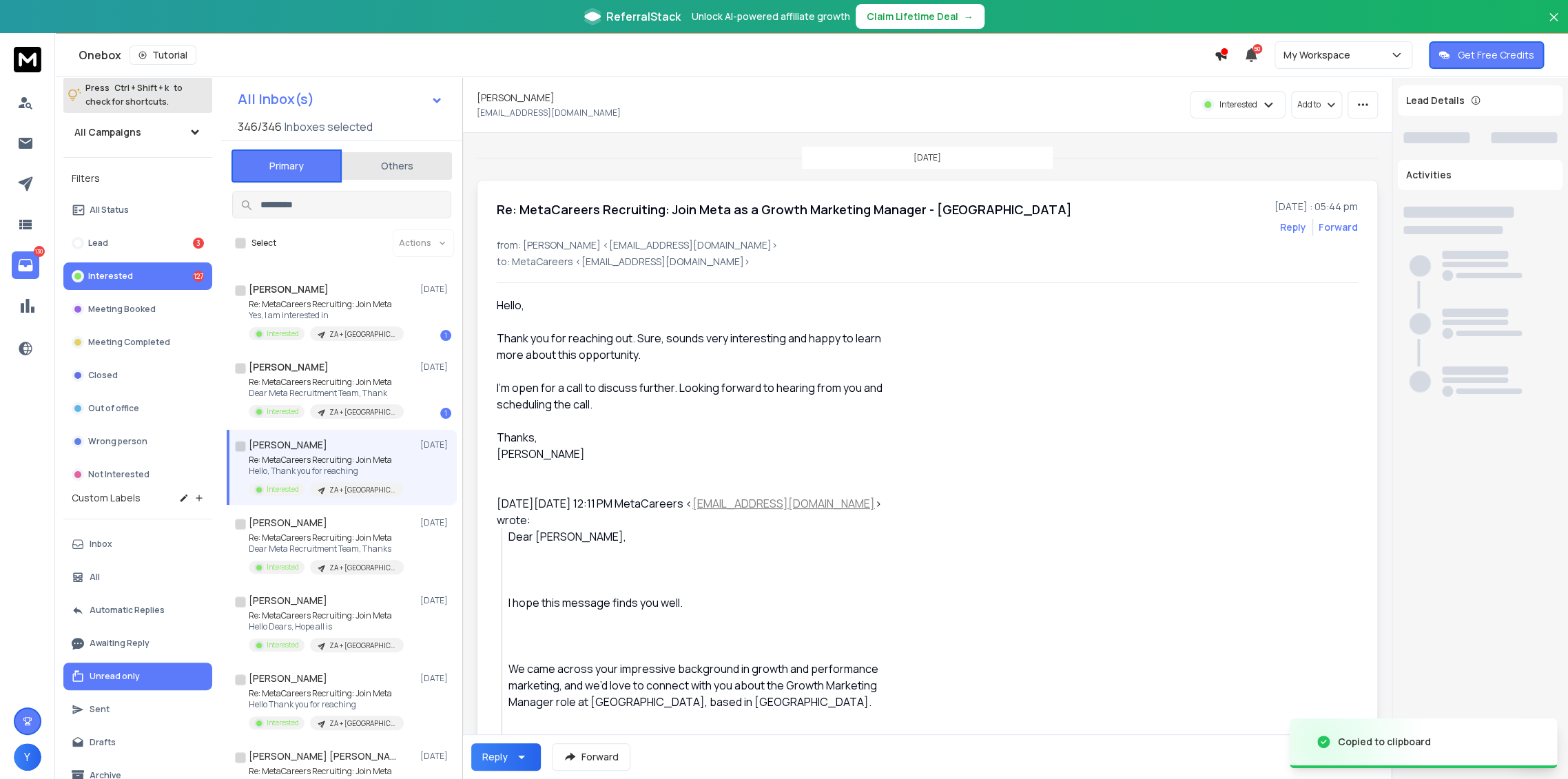
click at [567, 116] on p "souhailaosama.f@gmail.com" at bounding box center [549, 113] width 144 height 11
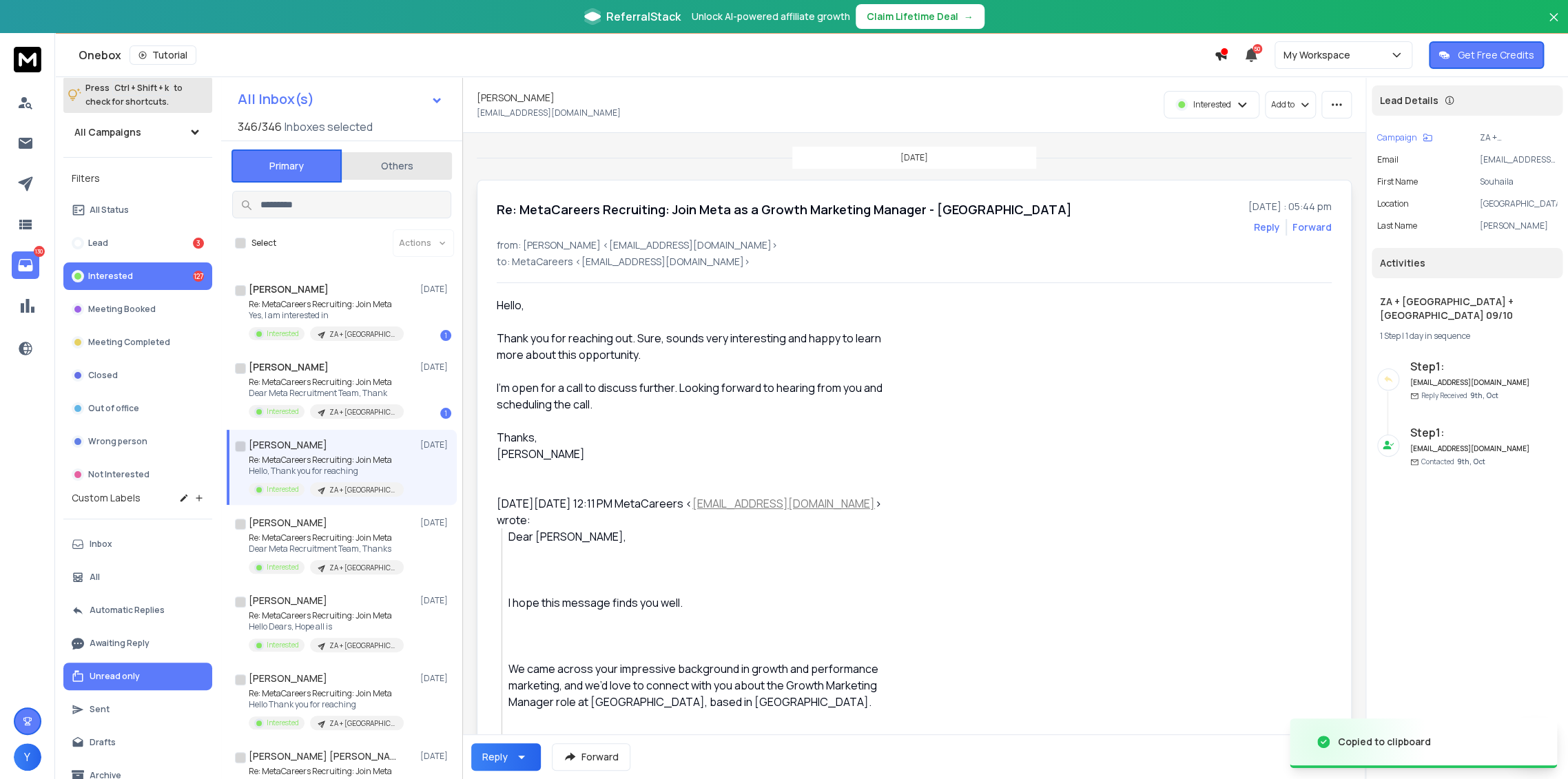
click at [593, 258] on p "to: MetaCareers <works@careersconnect-jobsboard.com>" at bounding box center [914, 262] width 835 height 14
drag, startPoint x: 593, startPoint y: 258, endPoint x: 743, endPoint y: 265, distance: 150.2
click at [743, 265] on p "to: MetaCareers <works@careersconnect-jobsboard.com>" at bounding box center [914, 262] width 835 height 14
click at [371, 370] on div "Abdulmajeed Altayar 09 Oct" at bounding box center [349, 367] width 202 height 14
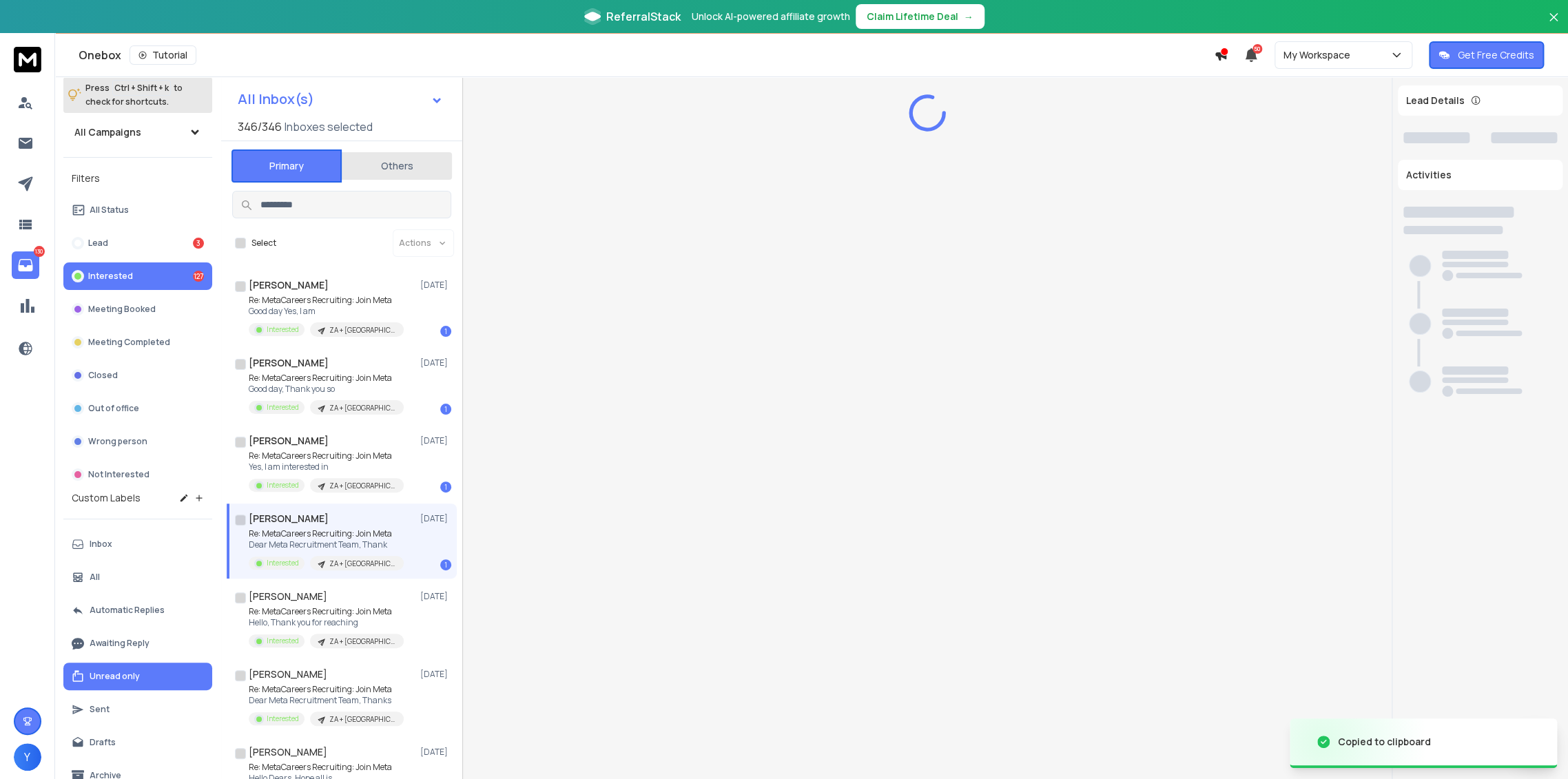
scroll to position [9574, 0]
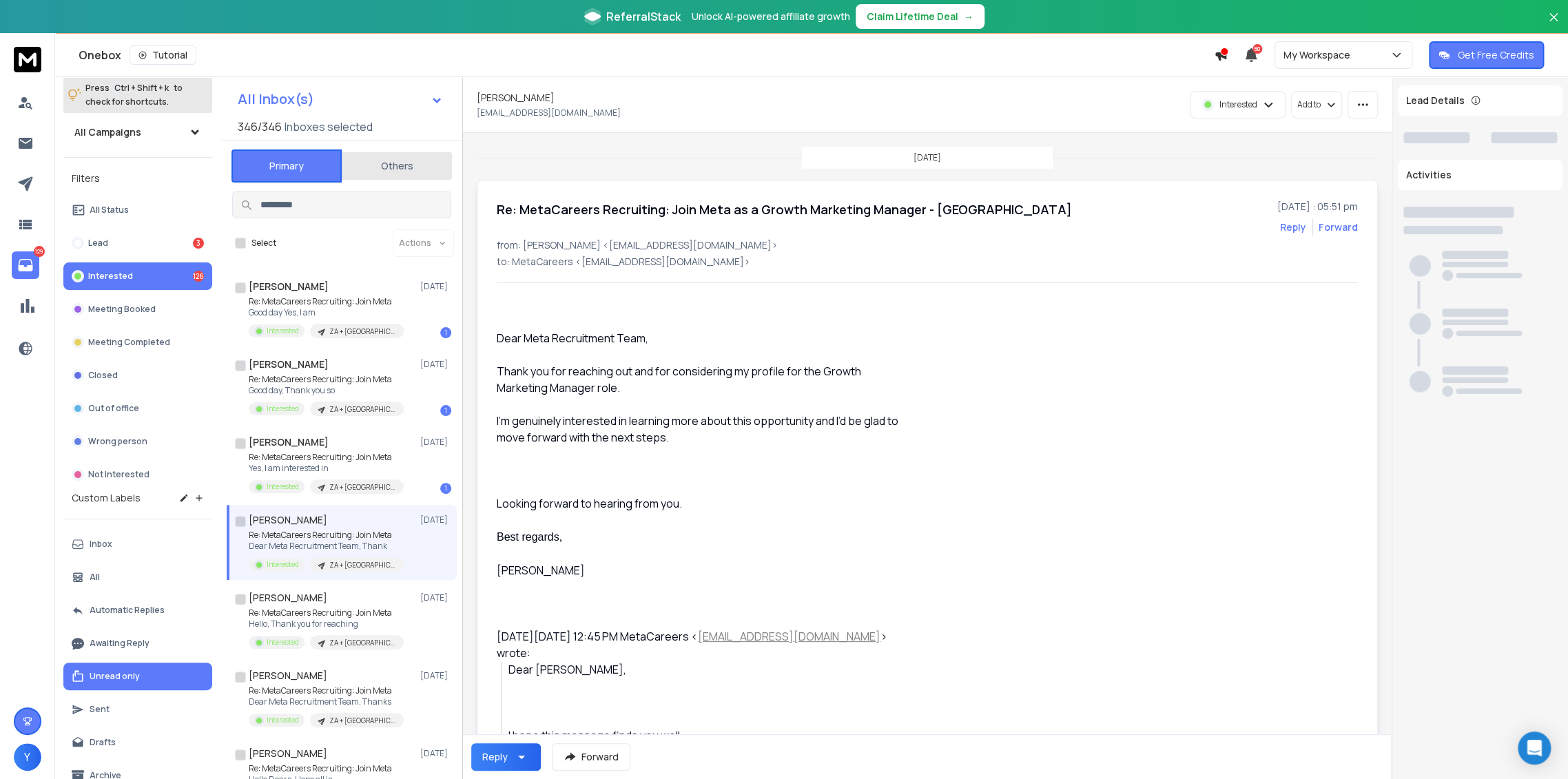
click at [562, 117] on p "abdulmajeed.altayar@gmail.com" at bounding box center [549, 113] width 144 height 11
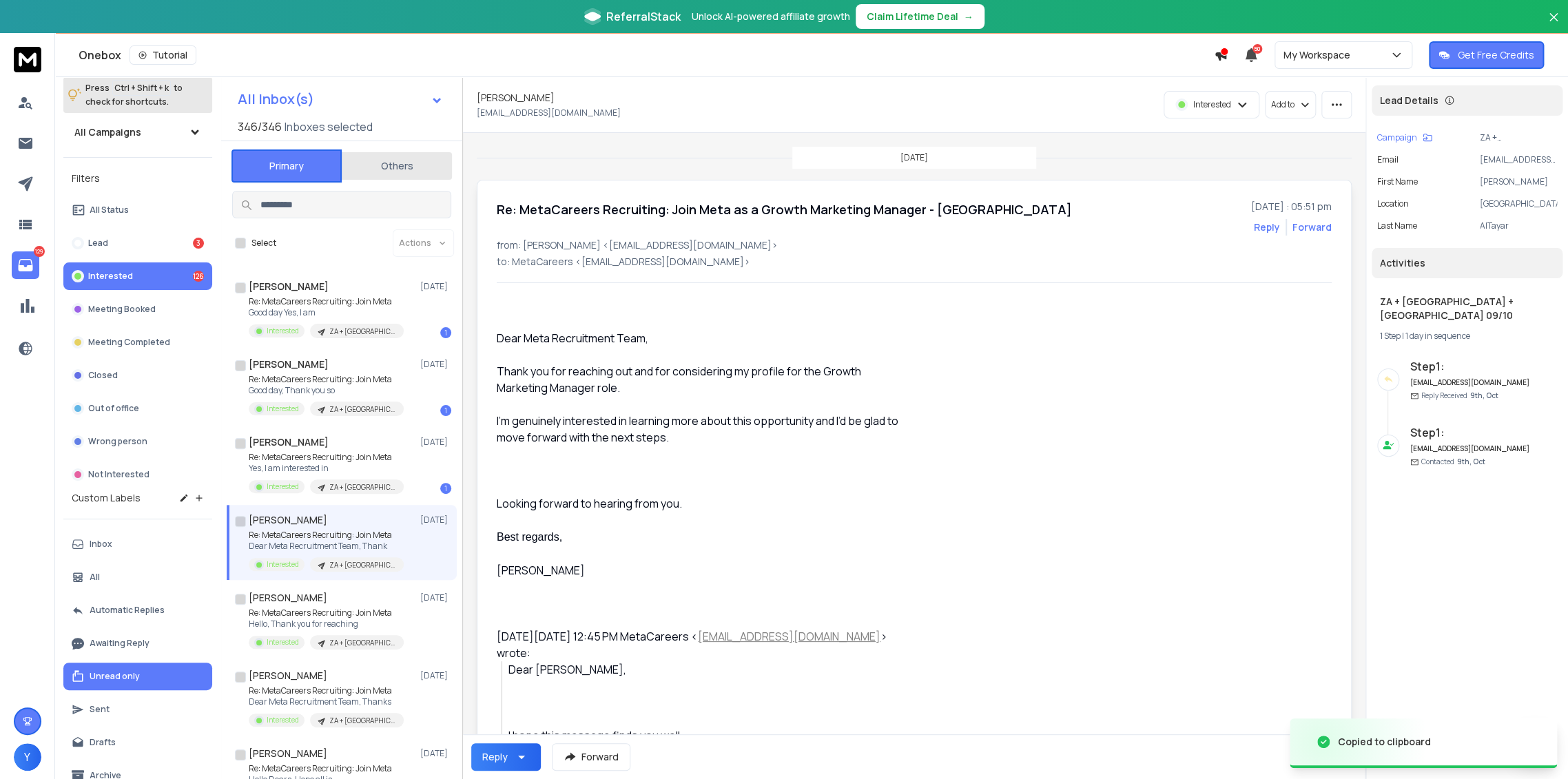
click at [586, 256] on p "to: MetaCareers <works@careersconnectheadhunt.com>" at bounding box center [914, 262] width 835 height 14
drag, startPoint x: 586, startPoint y: 256, endPoint x: 729, endPoint y: 256, distance: 143.0
click at [729, 256] on p "to: MetaCareers <works@careersconnectheadhunt.com>" at bounding box center [914, 262] width 835 height 14
click at [377, 442] on div "PW Pretorius 09 Oct" at bounding box center [349, 442] width 202 height 14
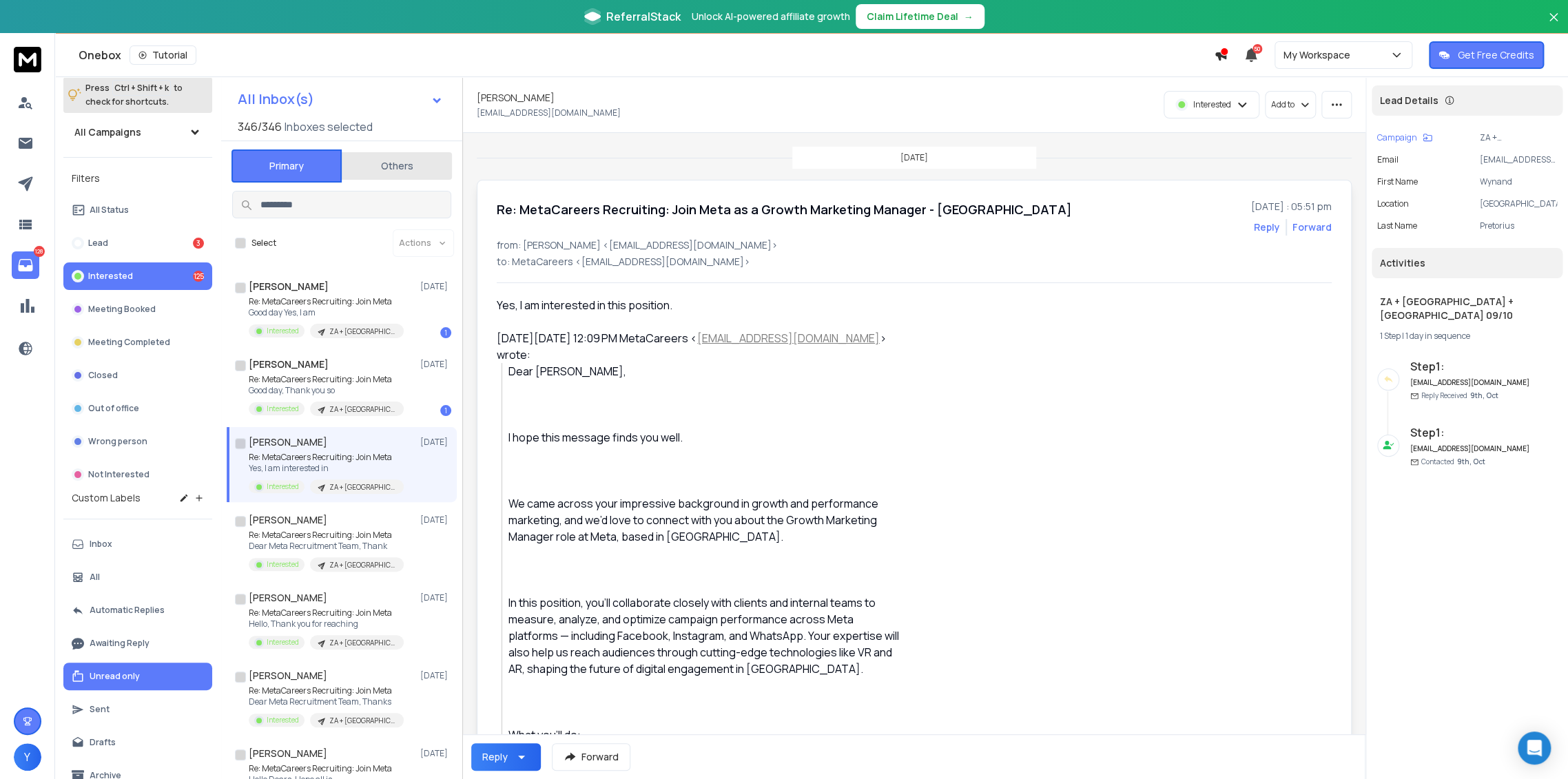
click at [539, 117] on p "wynandpts@gmail.com" at bounding box center [549, 113] width 144 height 11
click at [585, 263] on p "to: MetaCareers <info@careersconnectcareershub.com>" at bounding box center [914, 262] width 835 height 14
drag, startPoint x: 585, startPoint y: 263, endPoint x: 736, endPoint y: 259, distance: 151.1
click at [736, 259] on p "to: MetaCareers <info@careersconnectcareershub.com>" at bounding box center [914, 262] width 835 height 14
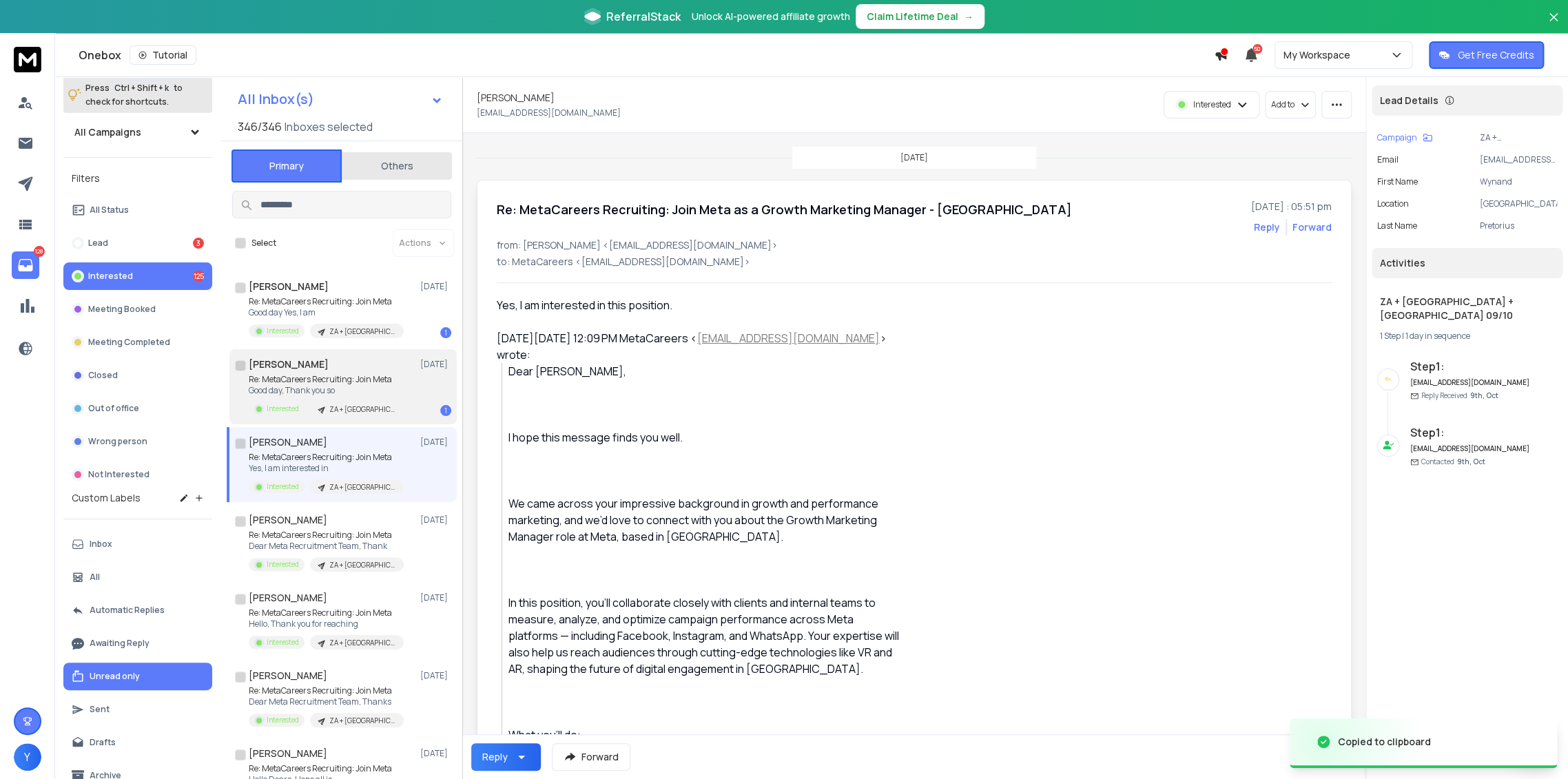
click at [378, 382] on p "Re: MetaCareers Recruiting: Join Meta" at bounding box center [326, 379] width 155 height 11
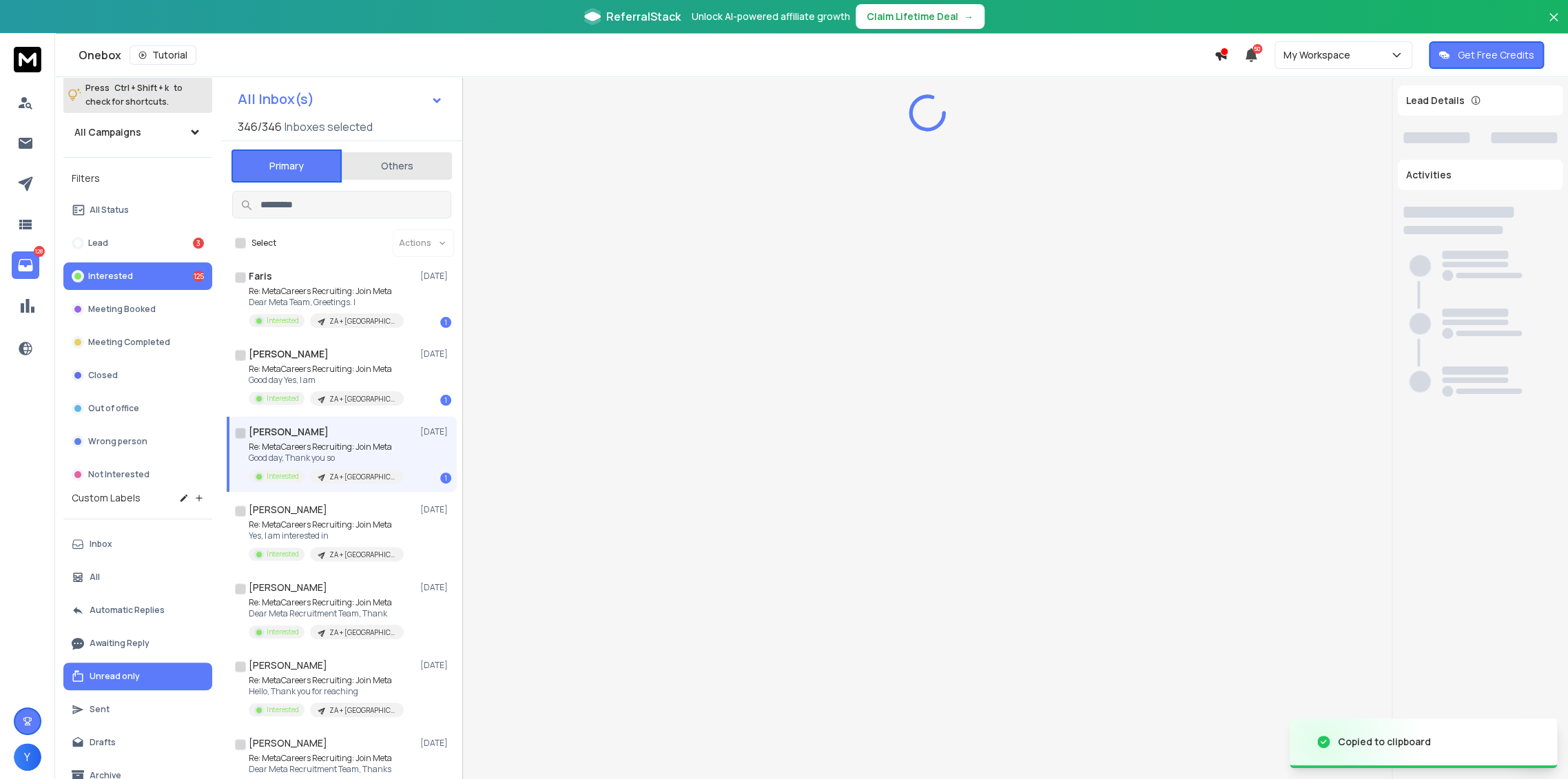
scroll to position [9497, 0]
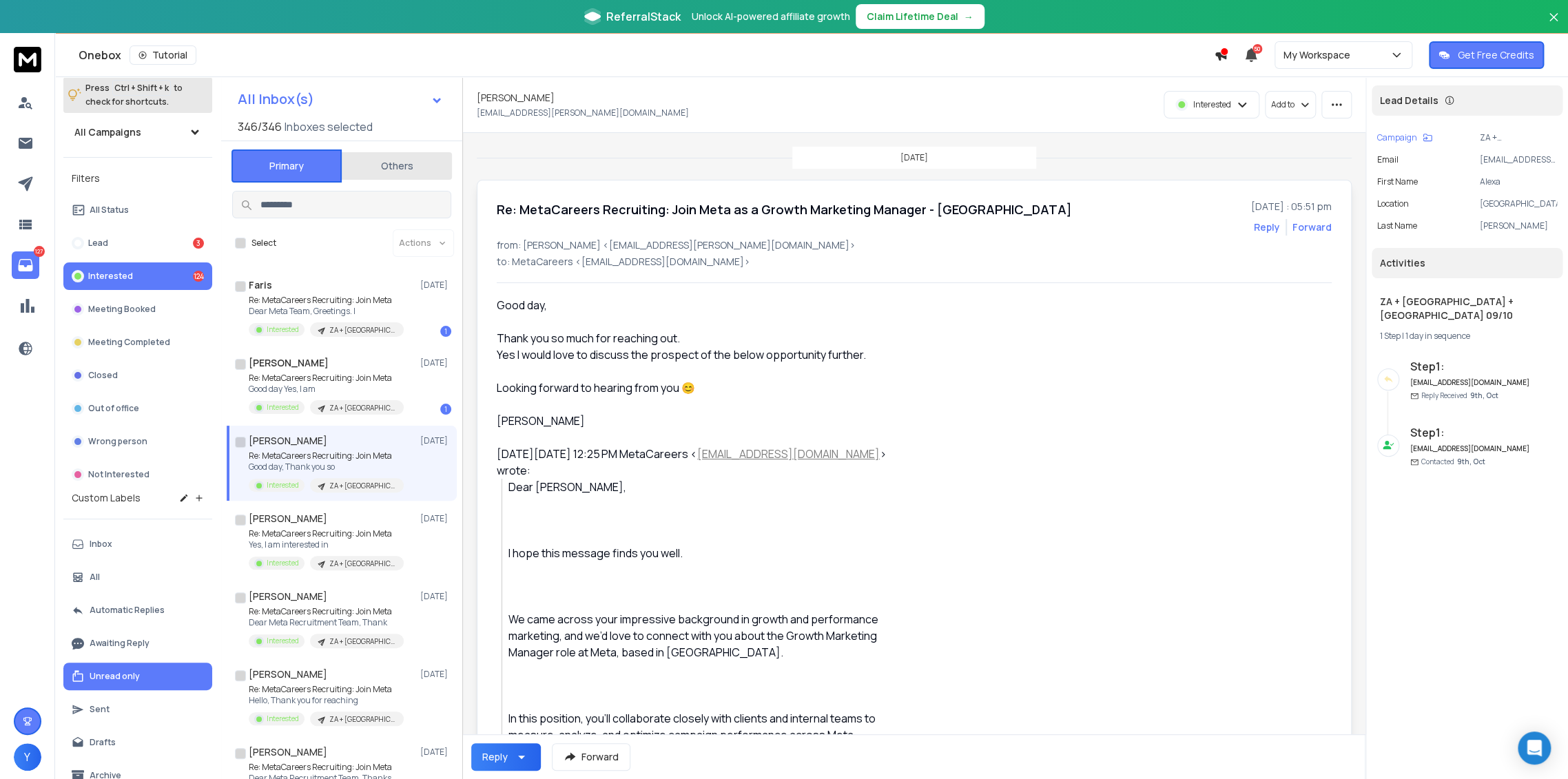
click at [547, 119] on div "Alexa Lopes Alexa Lopes alexa.weideman@gmail.com Interested Add to Interested A…" at bounding box center [914, 105] width 903 height 56
click at [549, 109] on p "alexa.weideman@gmail.com" at bounding box center [582, 113] width 212 height 11
click at [590, 256] on p "to: MetaCareers <employee@careersconnect-guide.com>" at bounding box center [914, 262] width 835 height 14
drag, startPoint x: 590, startPoint y: 256, endPoint x: 742, endPoint y: 256, distance: 152.0
click at [742, 256] on p "to: MetaCareers <employee@careersconnect-guide.com>" at bounding box center [914, 262] width 835 height 14
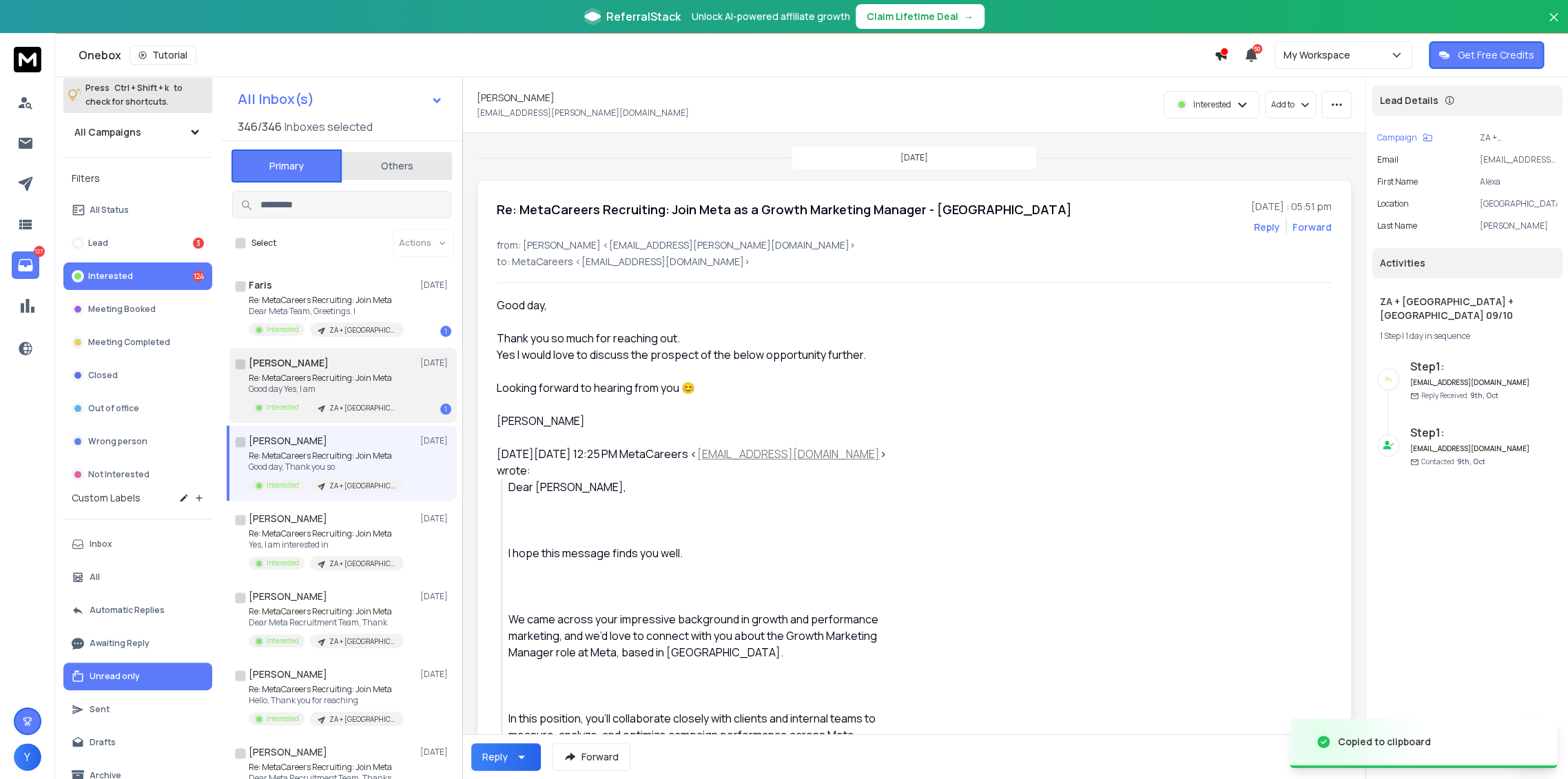
click at [325, 376] on p "Re: MetaCareers Recruiting: Join Meta" at bounding box center [326, 378] width 155 height 11
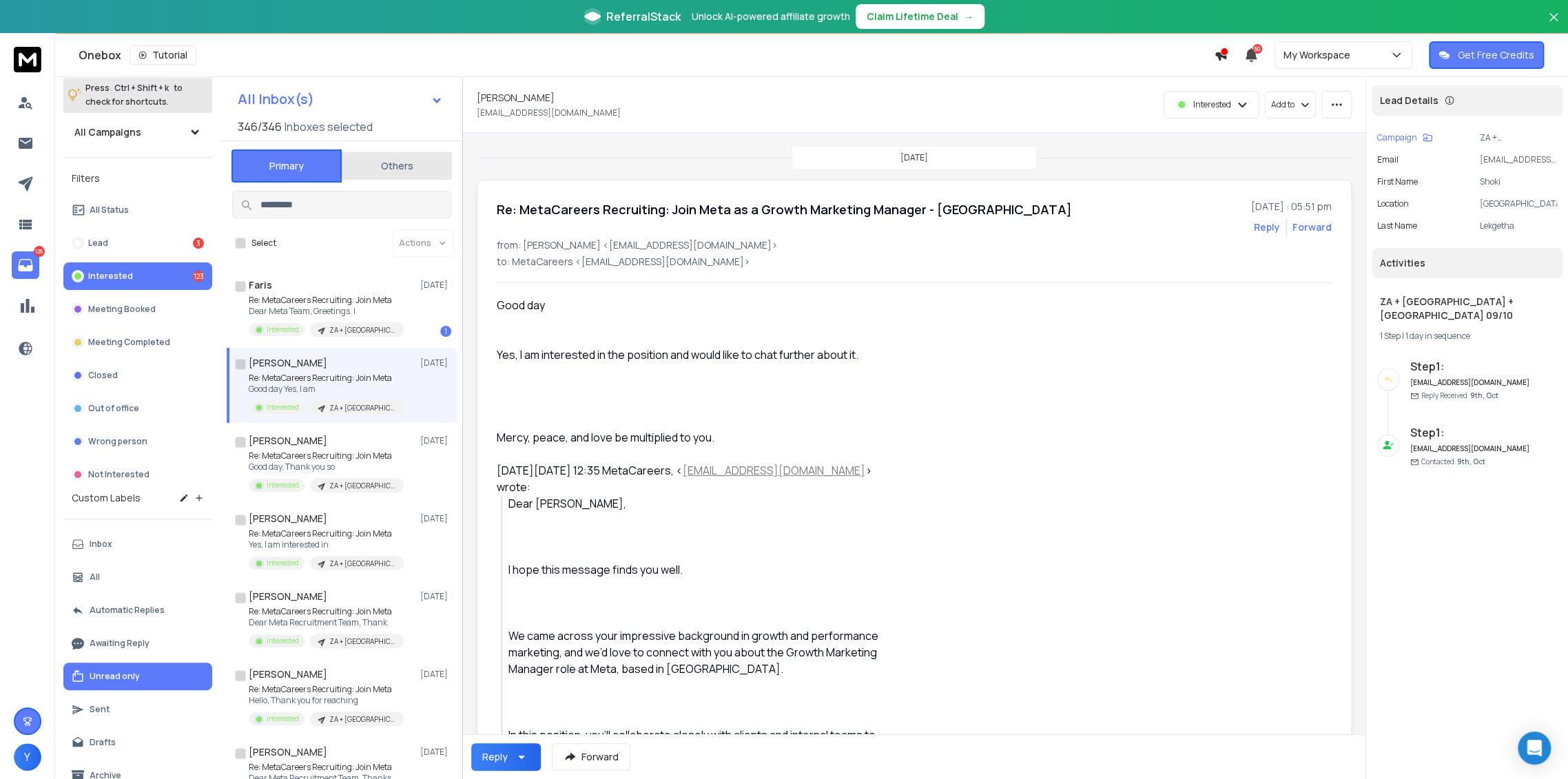
click at [561, 113] on p "shoki.lekgetha044@gmail.com" at bounding box center [549, 113] width 144 height 11
click at [581, 260] on p "to: MetaCareers <hr@careersconnect-solutions.com>" at bounding box center [914, 262] width 835 height 14
drag, startPoint x: 581, startPoint y: 260, endPoint x: 726, endPoint y: 258, distance: 145.0
click at [726, 258] on p "to: MetaCareers <hr@careersconnect-solutions.com>" at bounding box center [914, 262] width 835 height 14
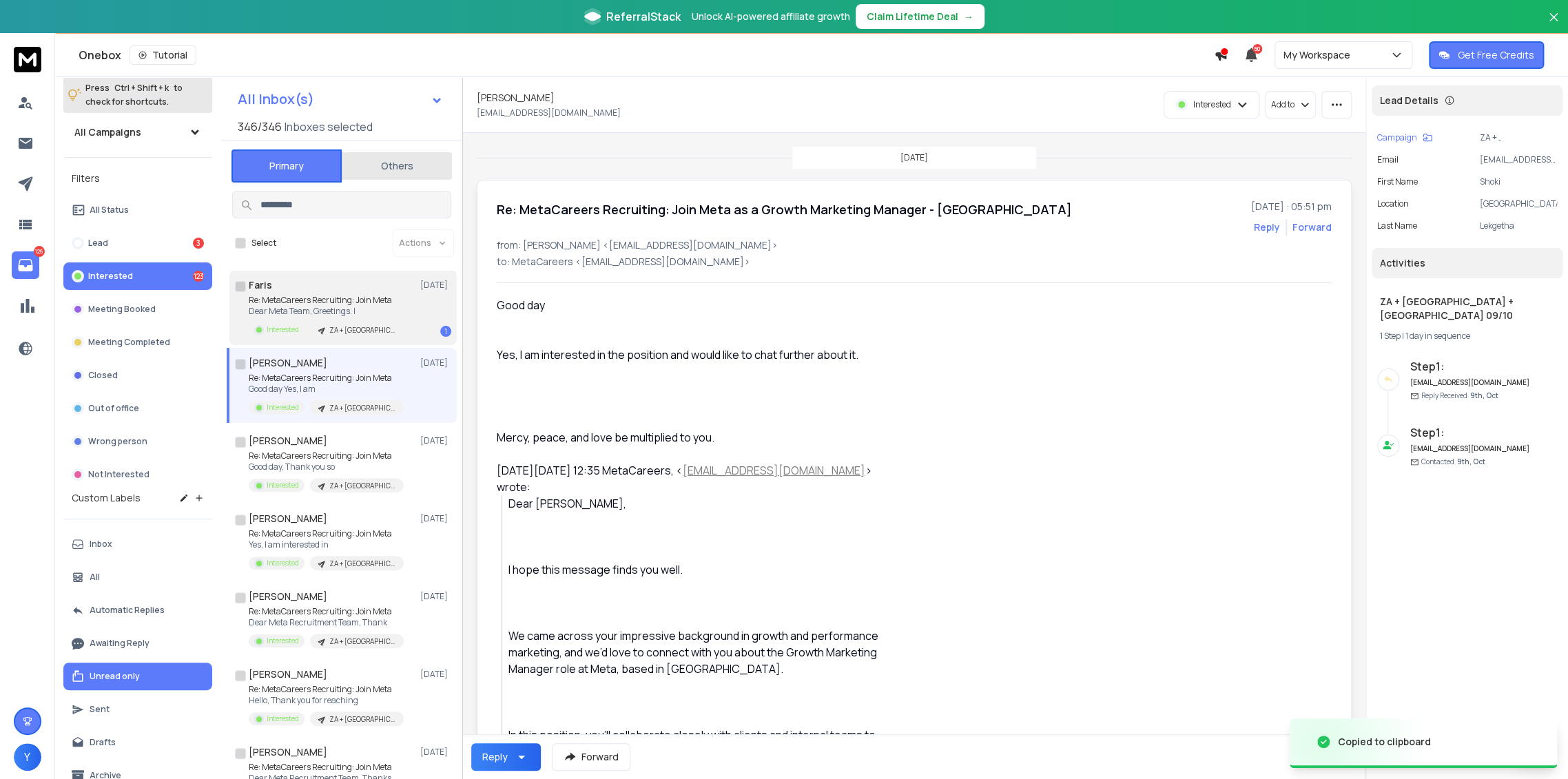
click at [375, 383] on p "Re: MetaCareers Recruiting: Join Meta" at bounding box center [326, 378] width 155 height 11
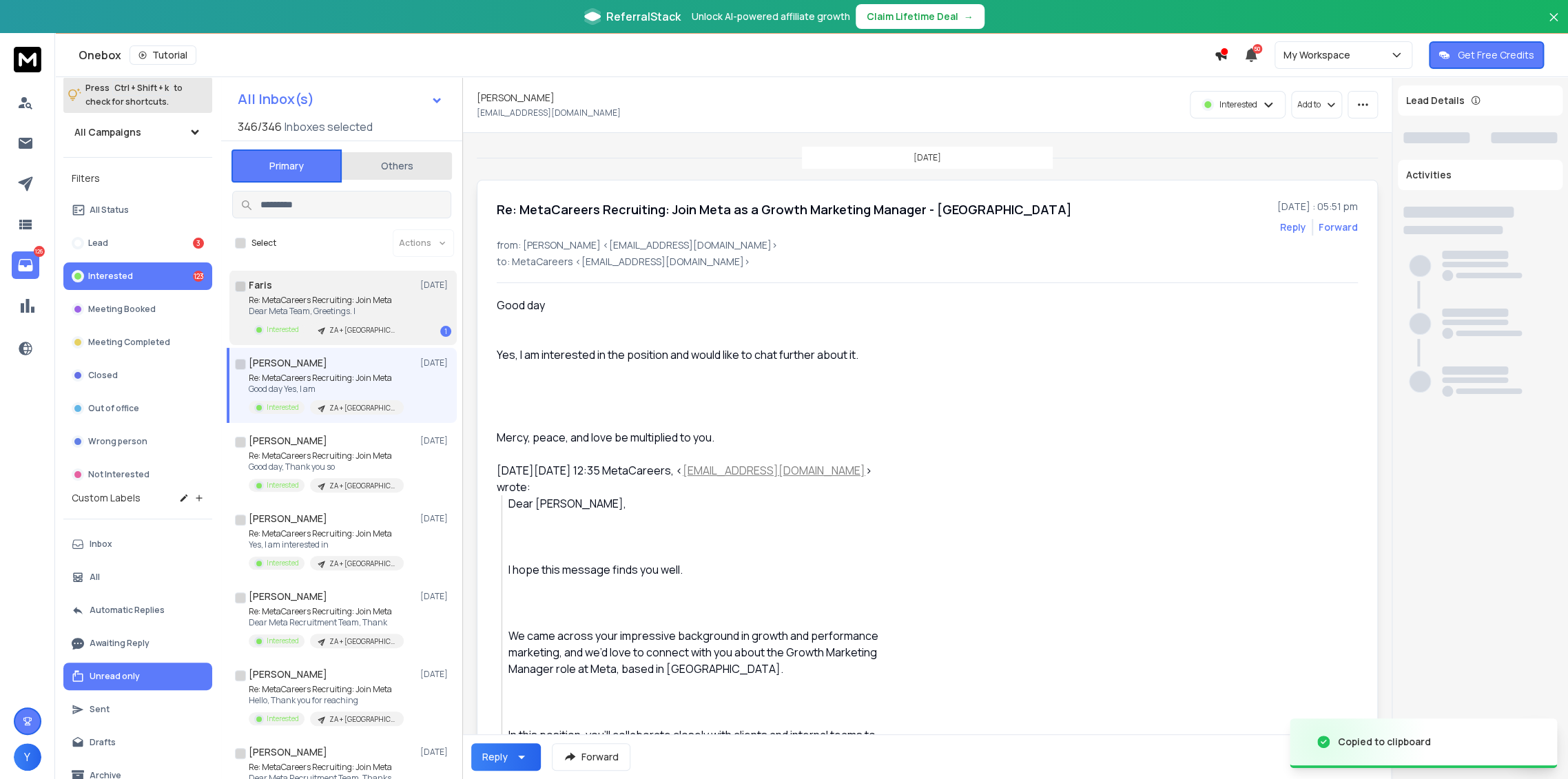
click at [375, 306] on p "Dear Meta Team, Greetings. I" at bounding box center [326, 311] width 155 height 11
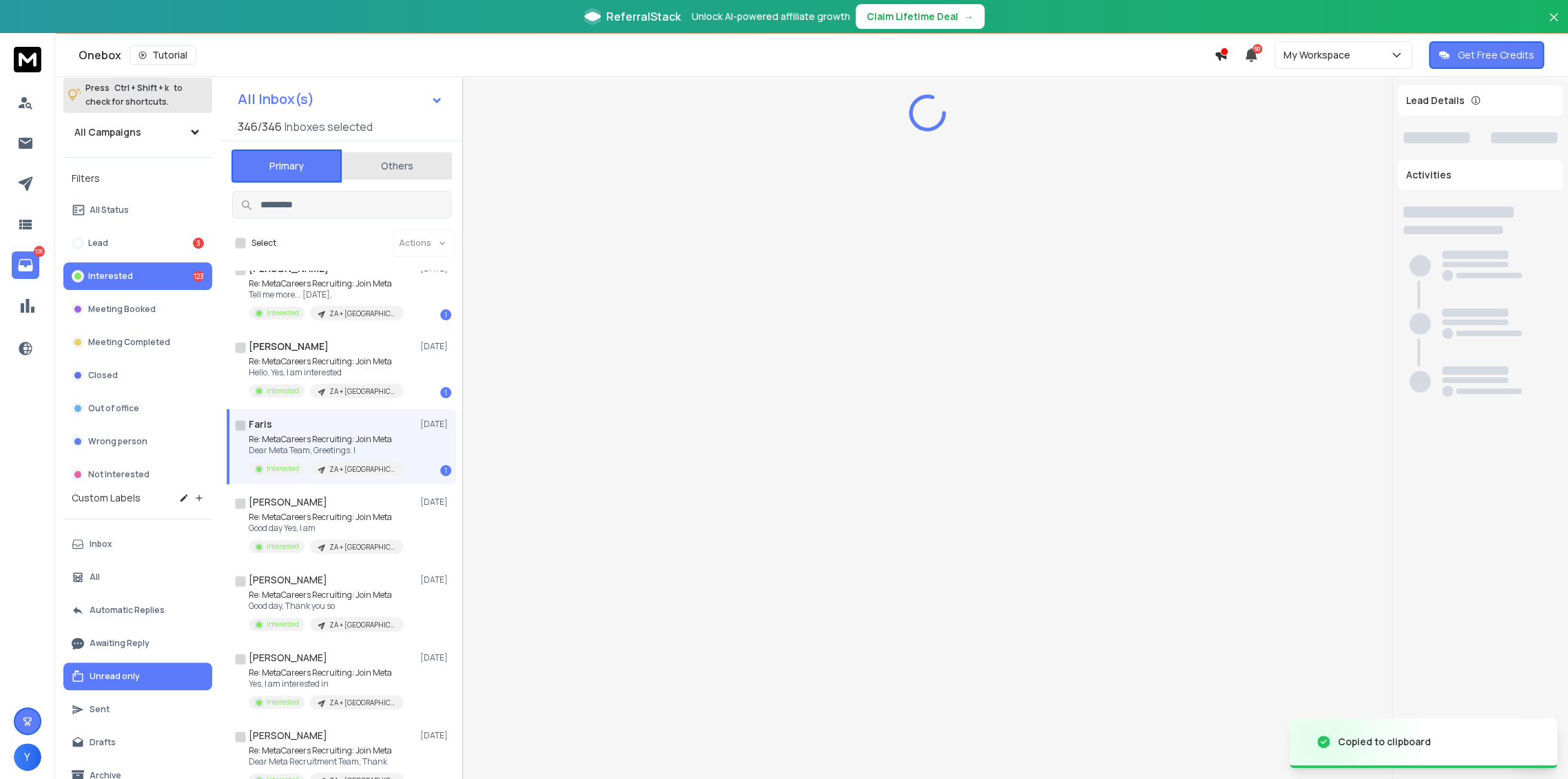
scroll to position [9268, 0]
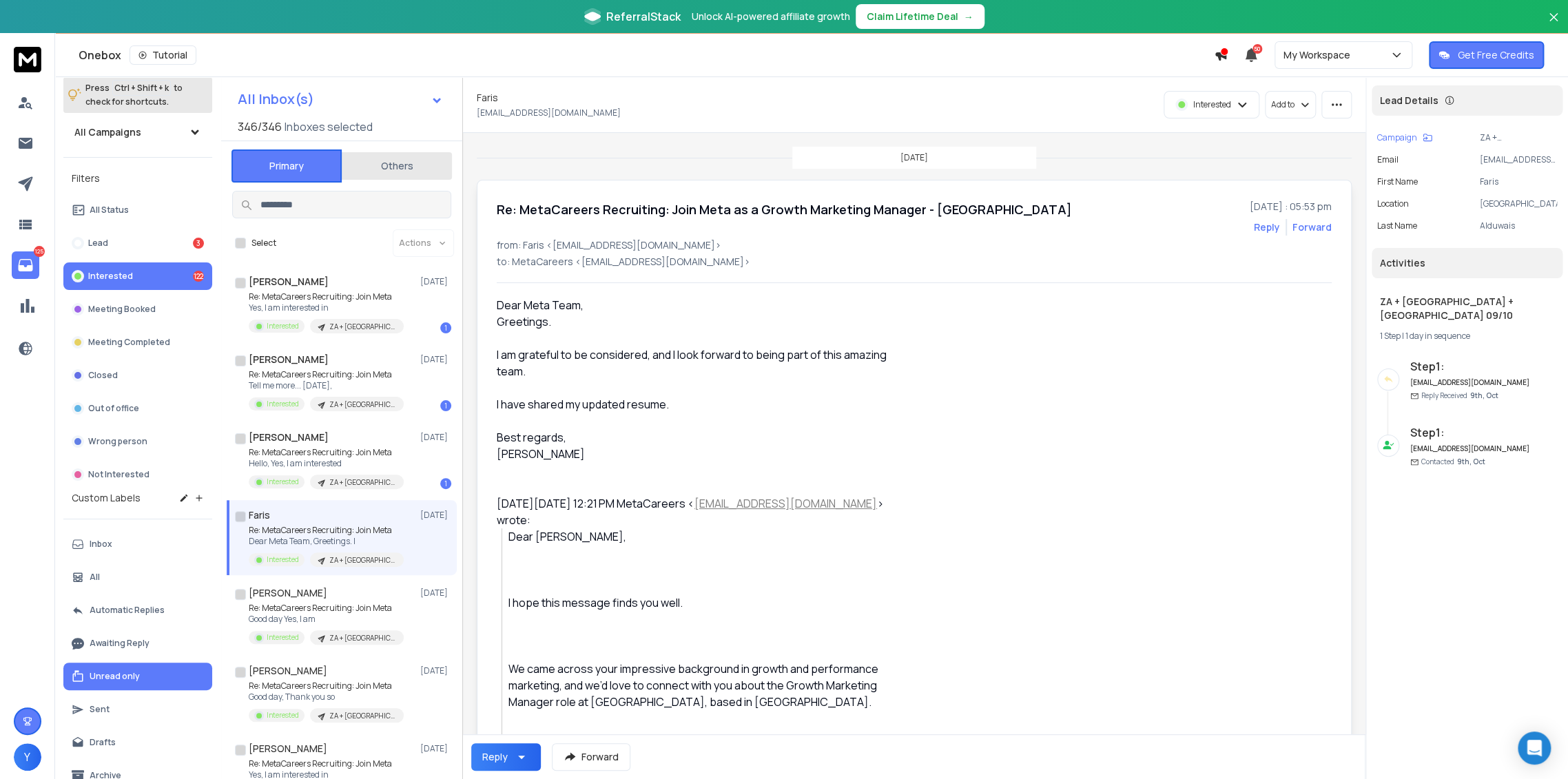
click at [556, 117] on p "faldowais88@gmail.com" at bounding box center [549, 113] width 144 height 11
click at [580, 259] on p "to: MetaCareers <works@careersconnectnextstep.com>" at bounding box center [914, 262] width 835 height 14
drag, startPoint x: 580, startPoint y: 259, endPoint x: 727, endPoint y: 257, distance: 147.0
click at [727, 257] on p "to: MetaCareers <works@careersconnectnextstep.com>" at bounding box center [914, 262] width 835 height 14
click at [390, 450] on p "Re: MetaCareers Recruiting: Join Meta" at bounding box center [326, 452] width 155 height 11
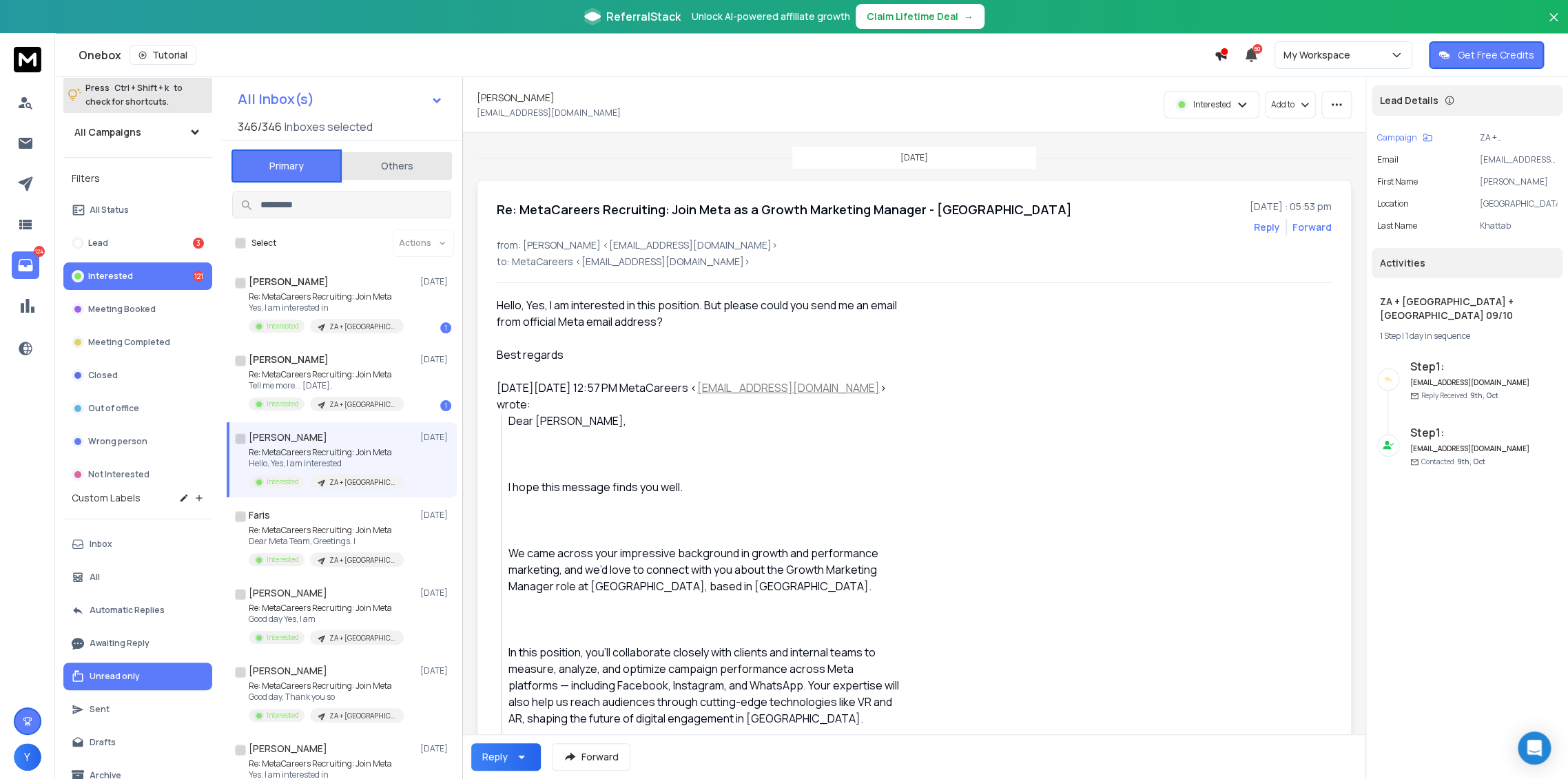
click at [557, 117] on p "tecadsnetwork@gmail.com" at bounding box center [549, 113] width 144 height 11
click at [584, 259] on p "to: MetaCareers <works@careersconnect-globaljobs.com>" at bounding box center [914, 262] width 835 height 14
drag, startPoint x: 584, startPoint y: 259, endPoint x: 735, endPoint y: 262, distance: 151.0
click at [735, 262] on p "to: MetaCareers <works@careersconnect-globaljobs.com>" at bounding box center [914, 262] width 835 height 14
click at [372, 378] on p "Re: MetaCareers Recruiting: Join Meta" at bounding box center [326, 375] width 155 height 11
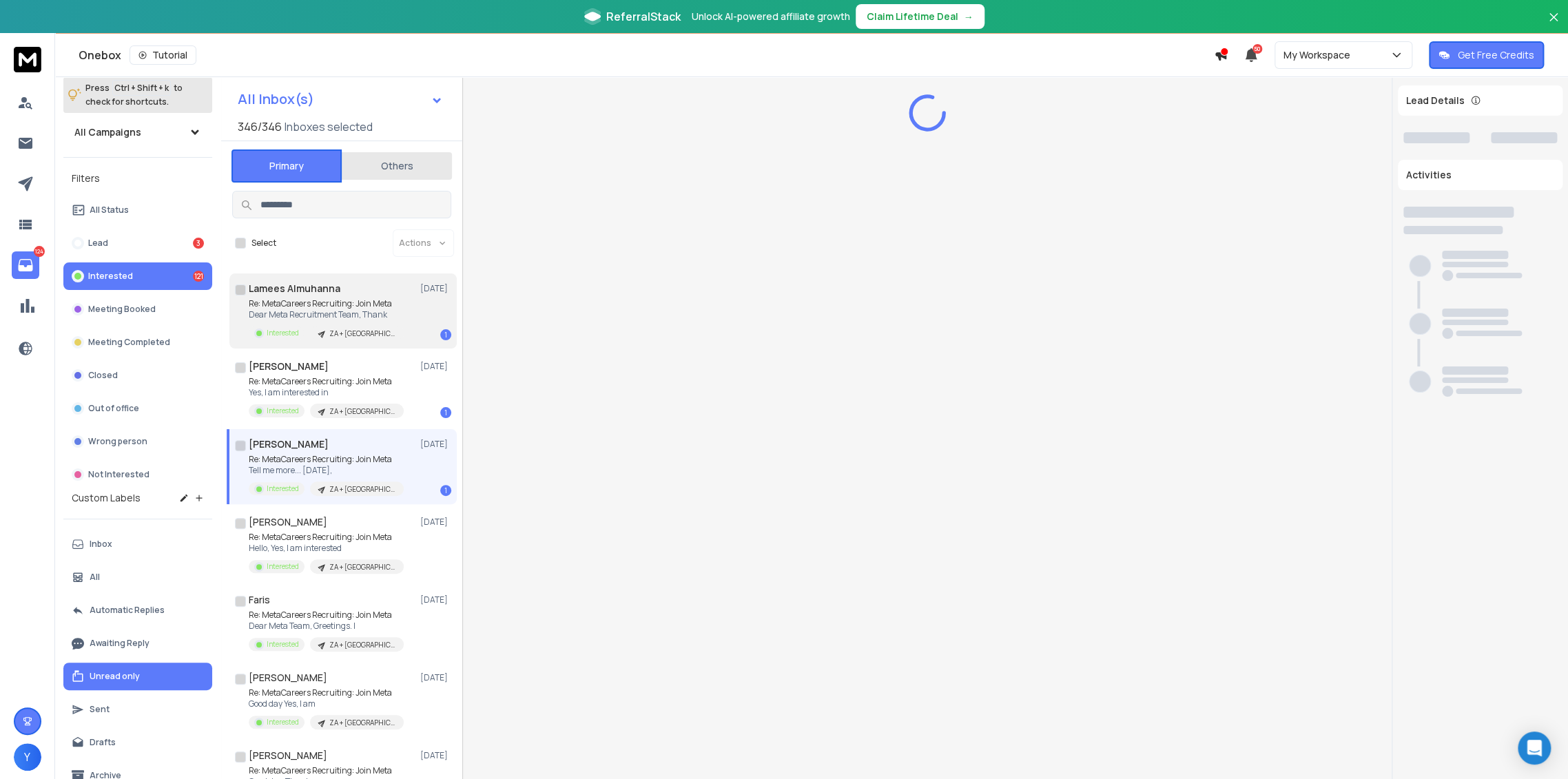
scroll to position [9115, 0]
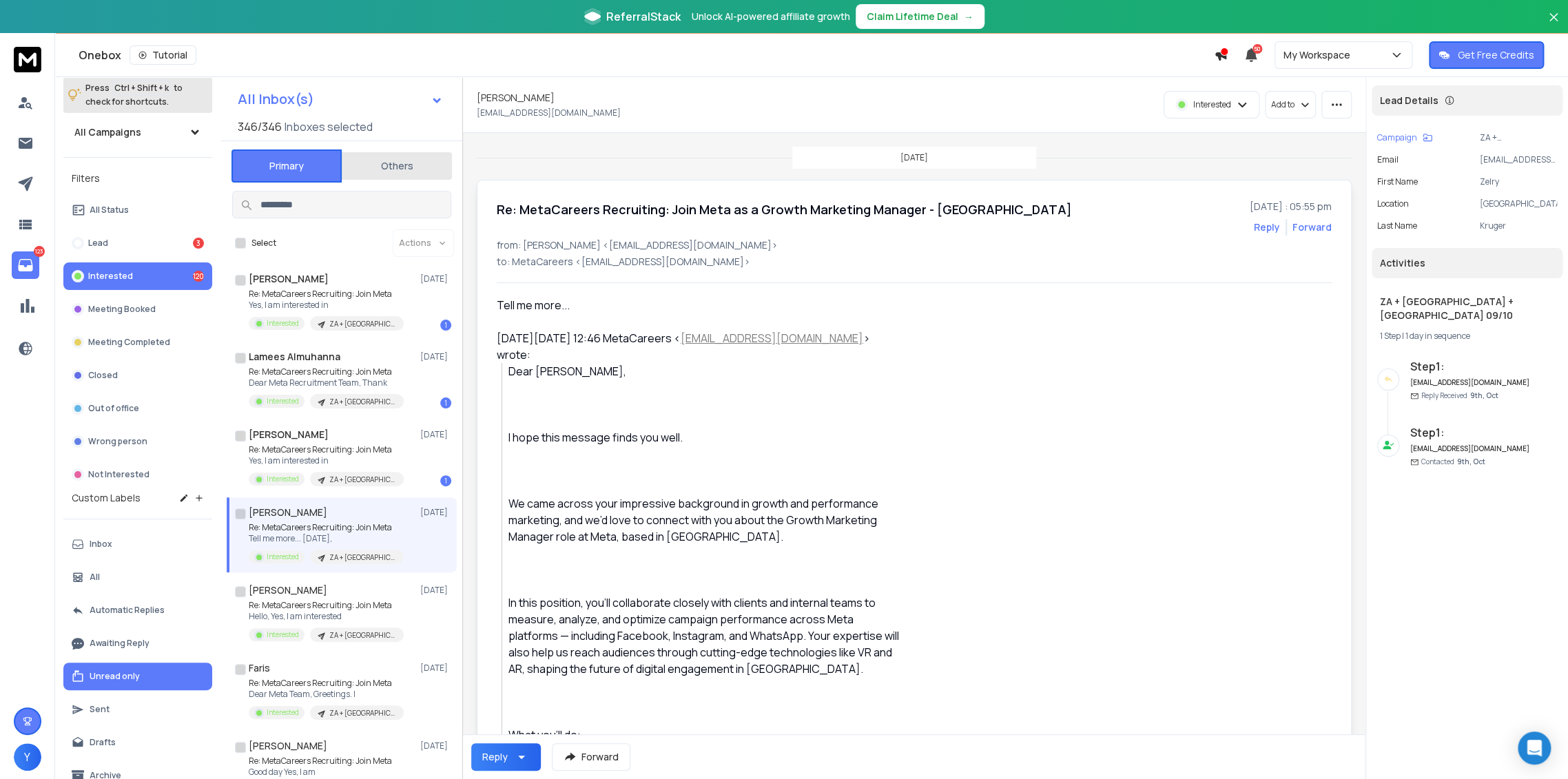
click at [533, 114] on p "zelrys@gmail.com" at bounding box center [549, 113] width 144 height 11
click at [580, 262] on p "to: MetaCareers <recruit@careersconnectsupport.com>" at bounding box center [914, 262] width 835 height 14
drag, startPoint x: 580, startPoint y: 262, endPoint x: 735, endPoint y: 266, distance: 155.1
click at [735, 266] on p "to: MetaCareers <recruit@careersconnectsupport.com>" at bounding box center [914, 262] width 835 height 14
click at [358, 438] on div "Noha Morshed 09 Oct" at bounding box center [349, 434] width 202 height 14
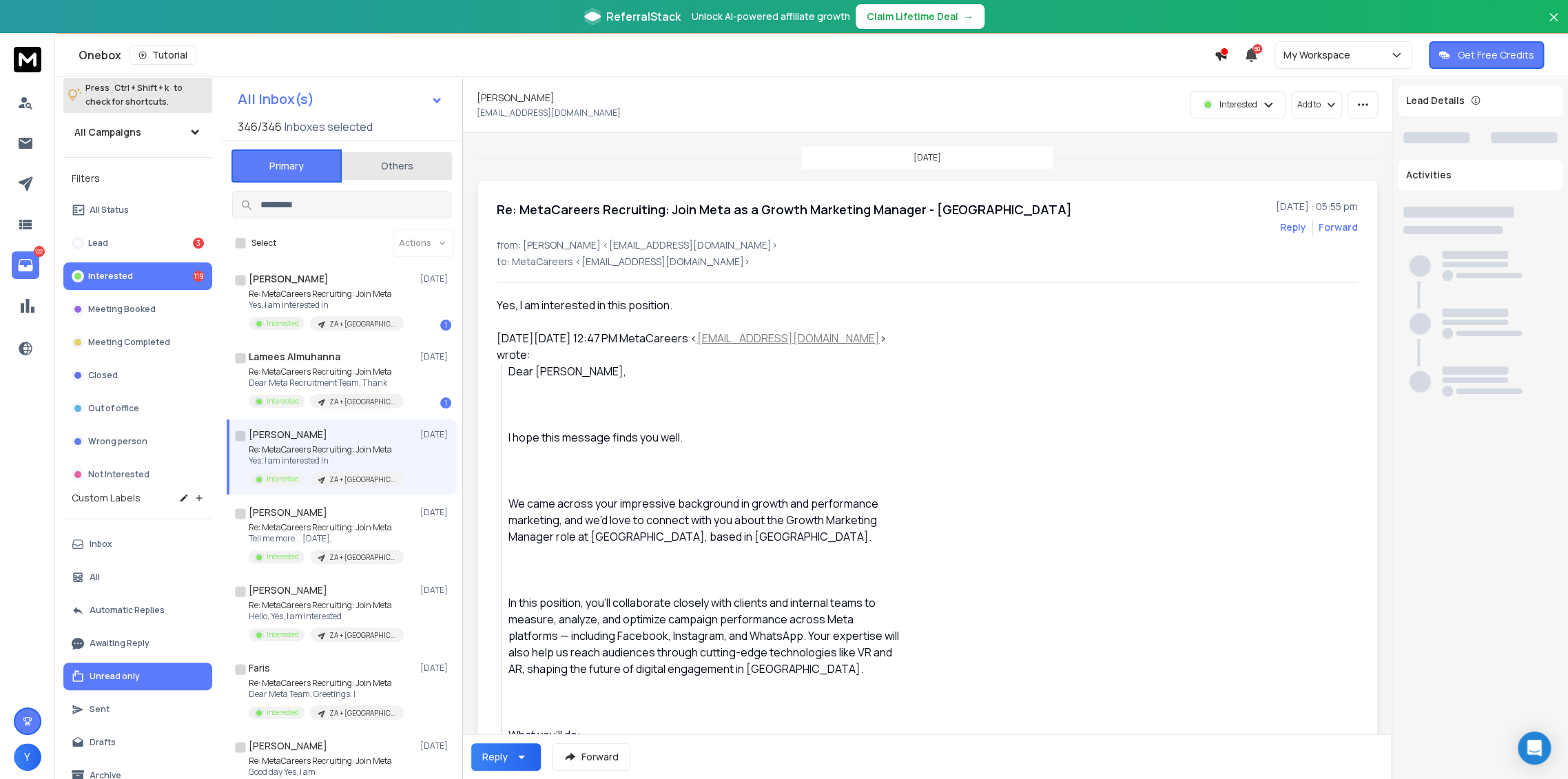
click at [543, 114] on p "noha77@gmail.com" at bounding box center [549, 113] width 144 height 11
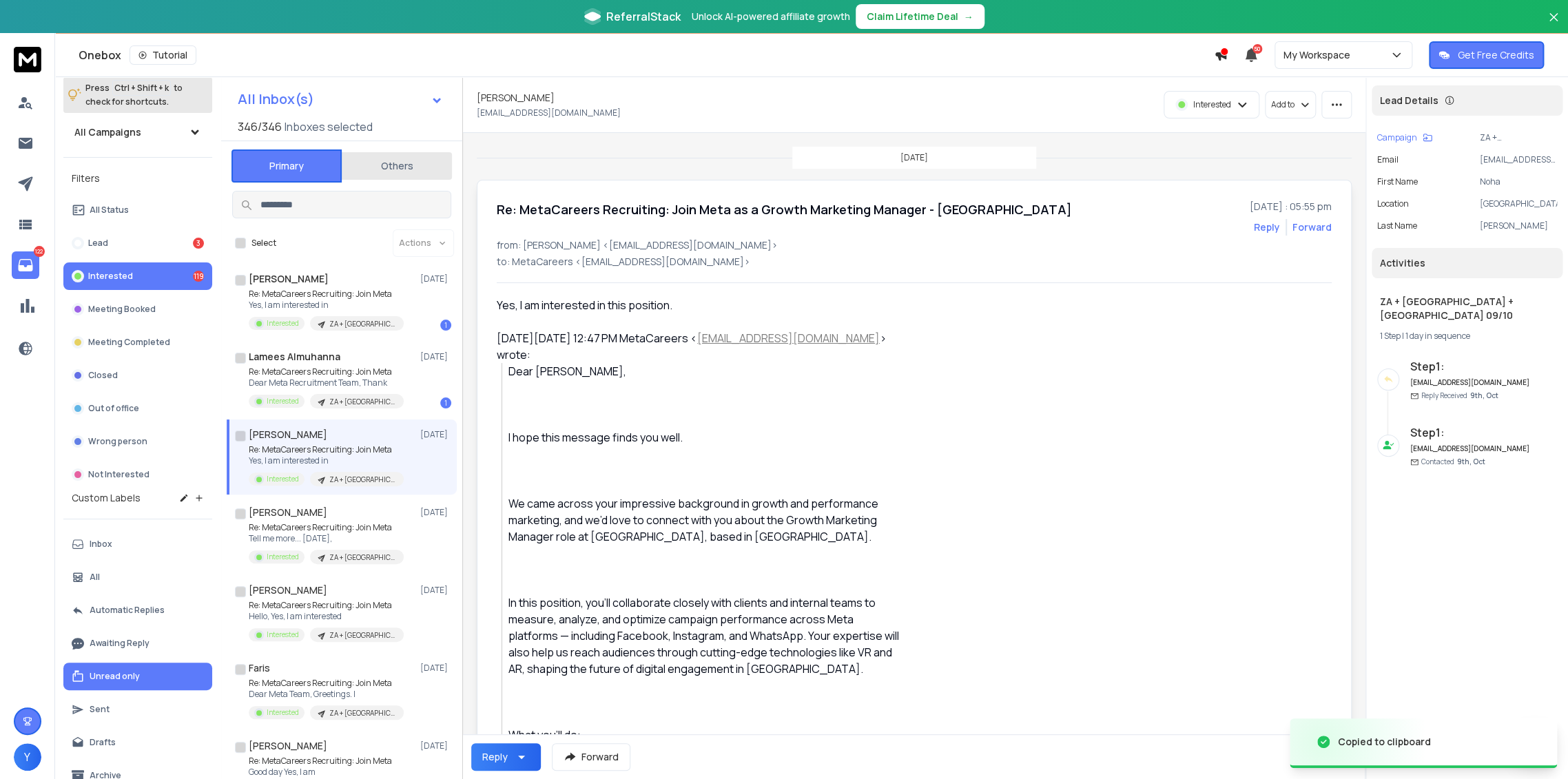
click at [583, 263] on p "to: MetaCareers <recruit@careersconnect-guide.com>" at bounding box center [914, 262] width 835 height 14
drag, startPoint x: 583, startPoint y: 263, endPoint x: 726, endPoint y: 264, distance: 143.0
click at [726, 264] on p "to: MetaCareers <recruit@careersconnect-guide.com>" at bounding box center [914, 262] width 835 height 14
click at [352, 369] on p "Re: MetaCareers Recruiting: Join Meta" at bounding box center [326, 372] width 155 height 11
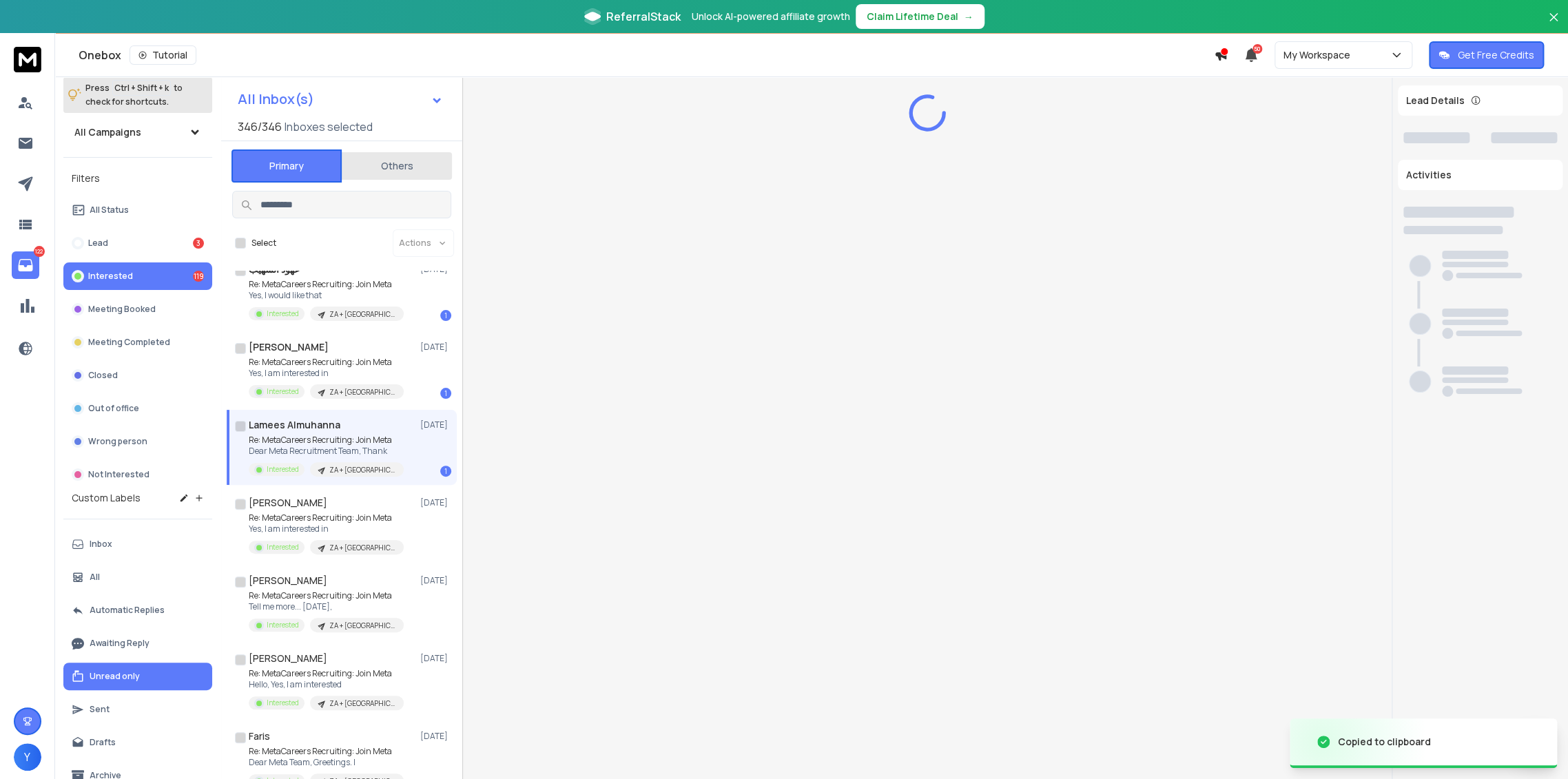
scroll to position [9038, 0]
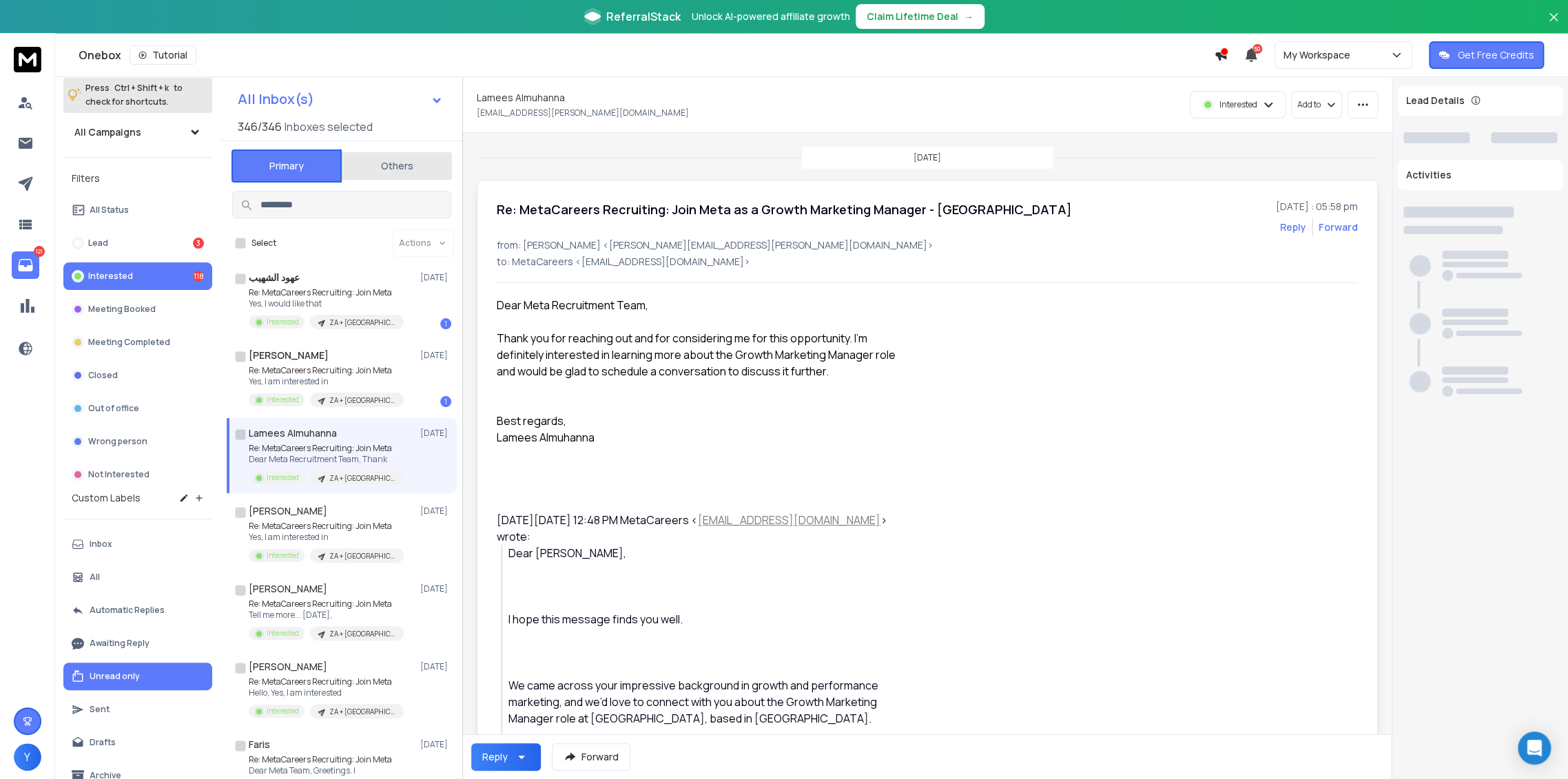
click at [560, 120] on div "Lamees Almuhanna Lamees Almuhanna lamees.muha@gmail.com Interested Add to Inter…" at bounding box center [927, 105] width 929 height 56
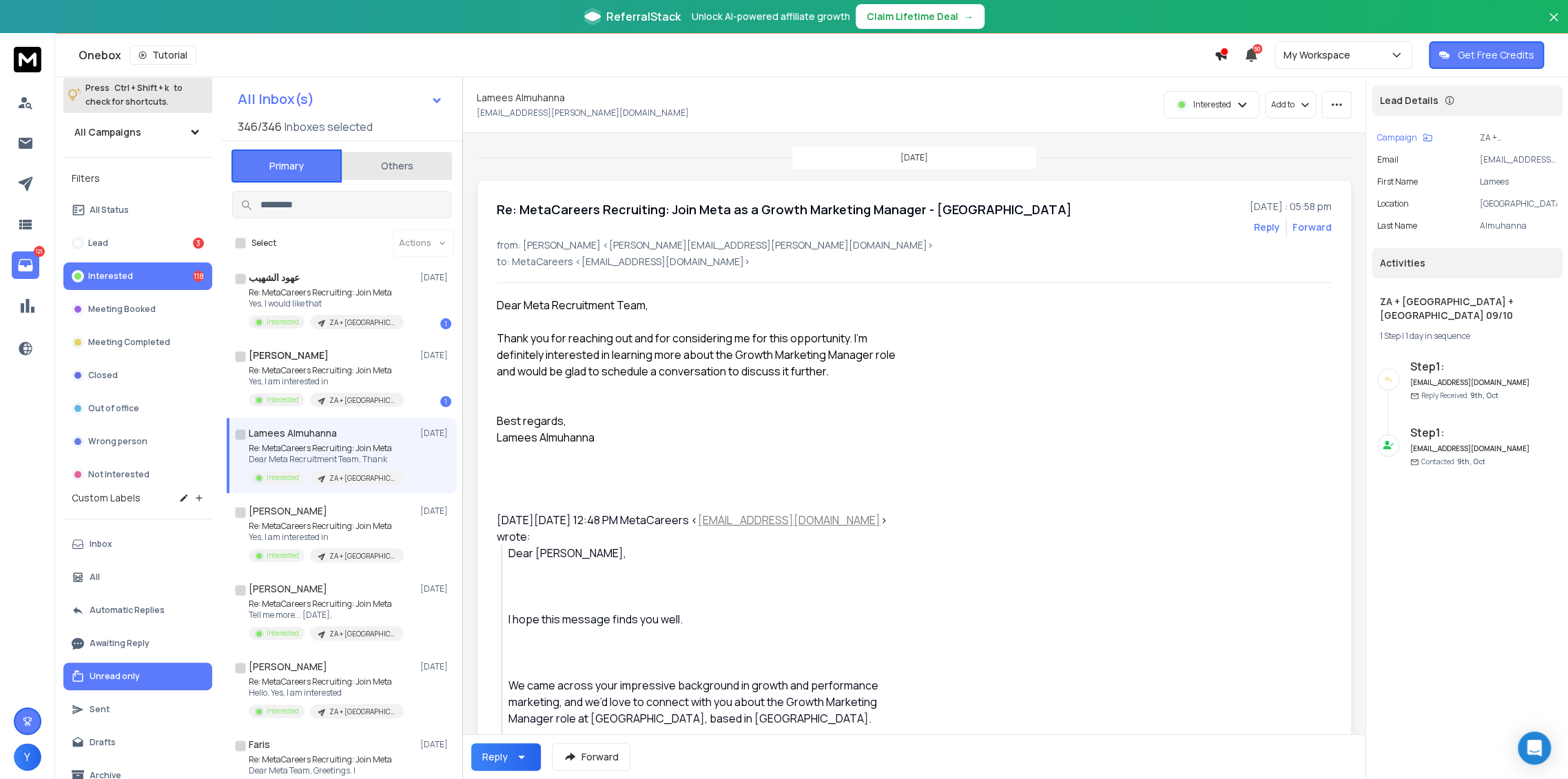
click at [557, 115] on p "lamees.muha@gmail.com" at bounding box center [582, 113] width 212 height 11
click at [591, 260] on p "to: MetaCareers <info@careersconnectsuccesshub.com>" at bounding box center [914, 262] width 835 height 14
drag, startPoint x: 591, startPoint y: 260, endPoint x: 725, endPoint y: 267, distance: 134.2
click at [725, 267] on p "to: MetaCareers <info@careersconnectsuccesshub.com>" at bounding box center [914, 262] width 835 height 14
click at [734, 266] on p "to: MetaCareers <info@careersconnectsuccesshub.com>" at bounding box center [914, 262] width 835 height 14
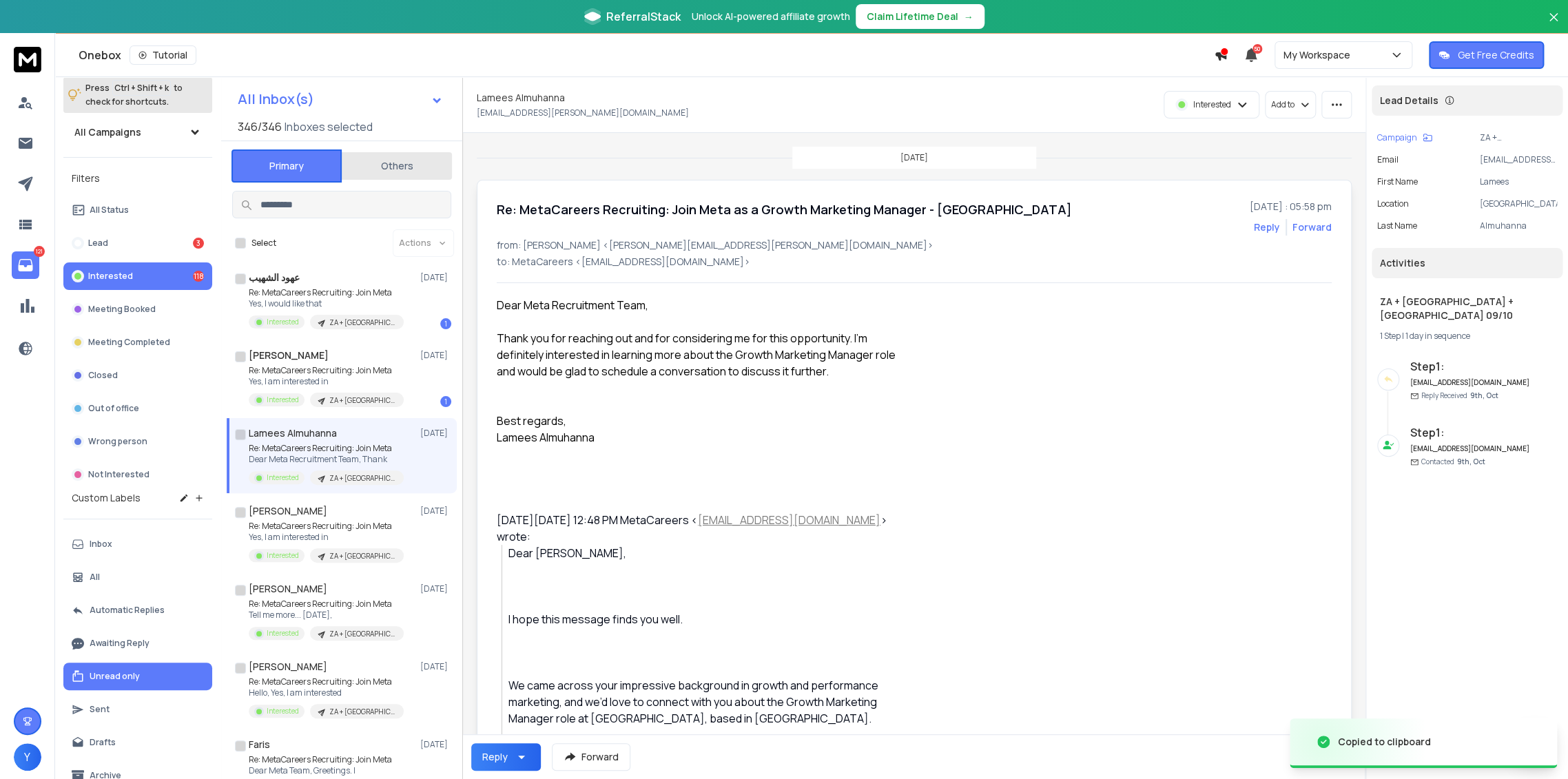
drag, startPoint x: 734, startPoint y: 266, endPoint x: 578, endPoint y: 265, distance: 156.0
click at [578, 265] on p "to: MetaCareers <info@careersconnectsuccesshub.com>" at bounding box center [914, 262] width 835 height 14
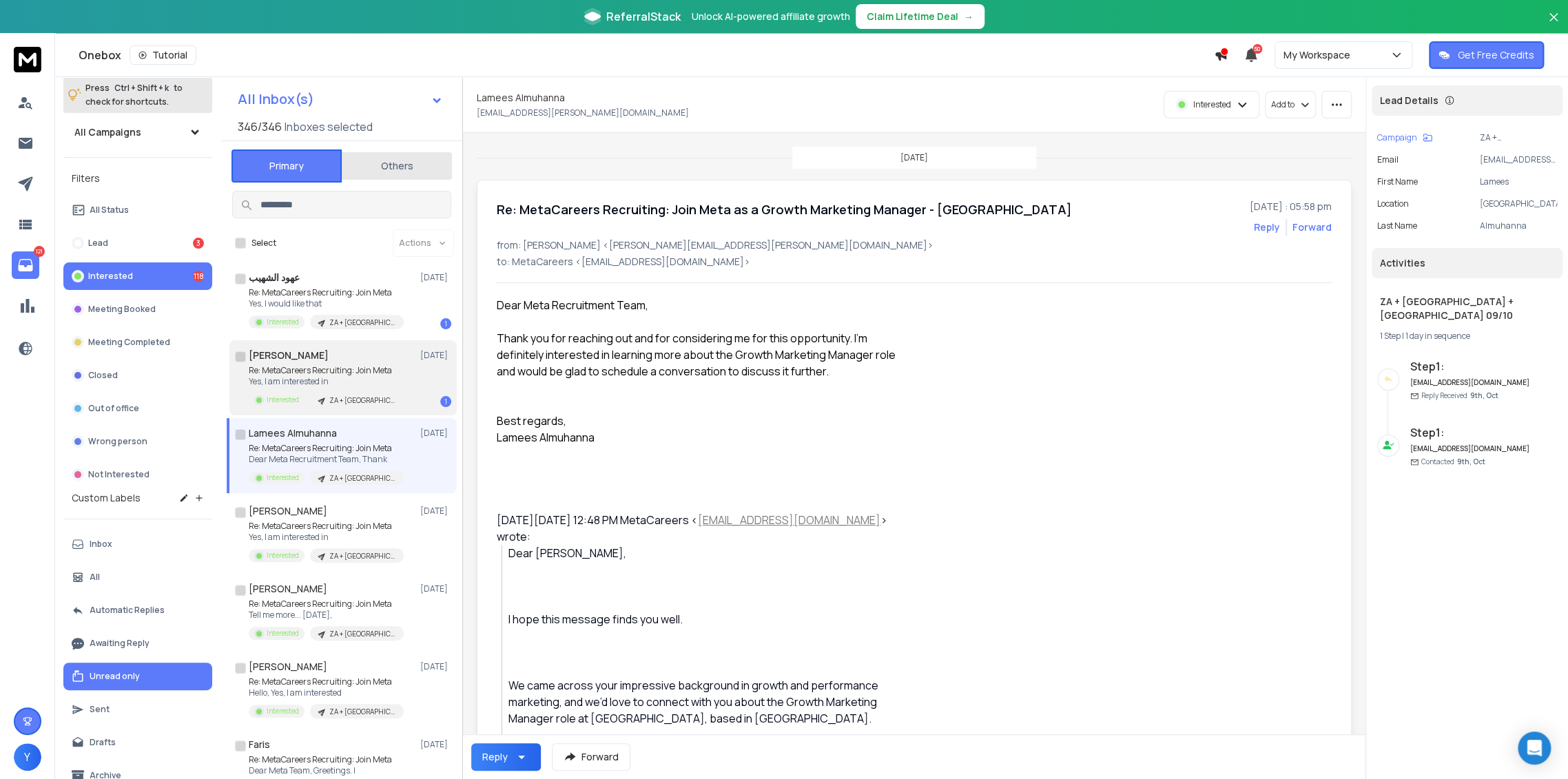
click at [349, 368] on p "Re: MetaCareers Recruiting: Join Meta" at bounding box center [326, 370] width 155 height 11
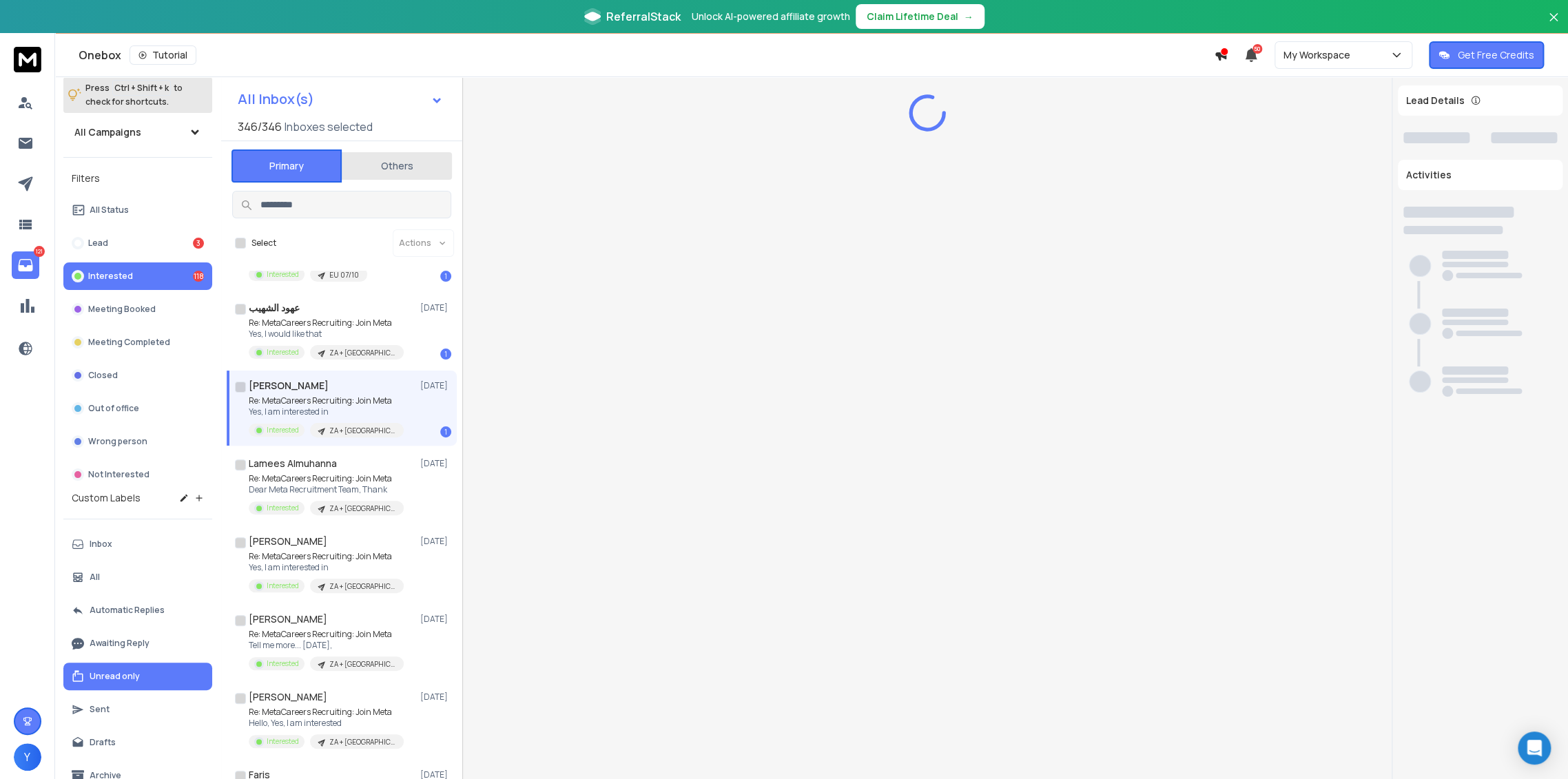
scroll to position [8809, 0]
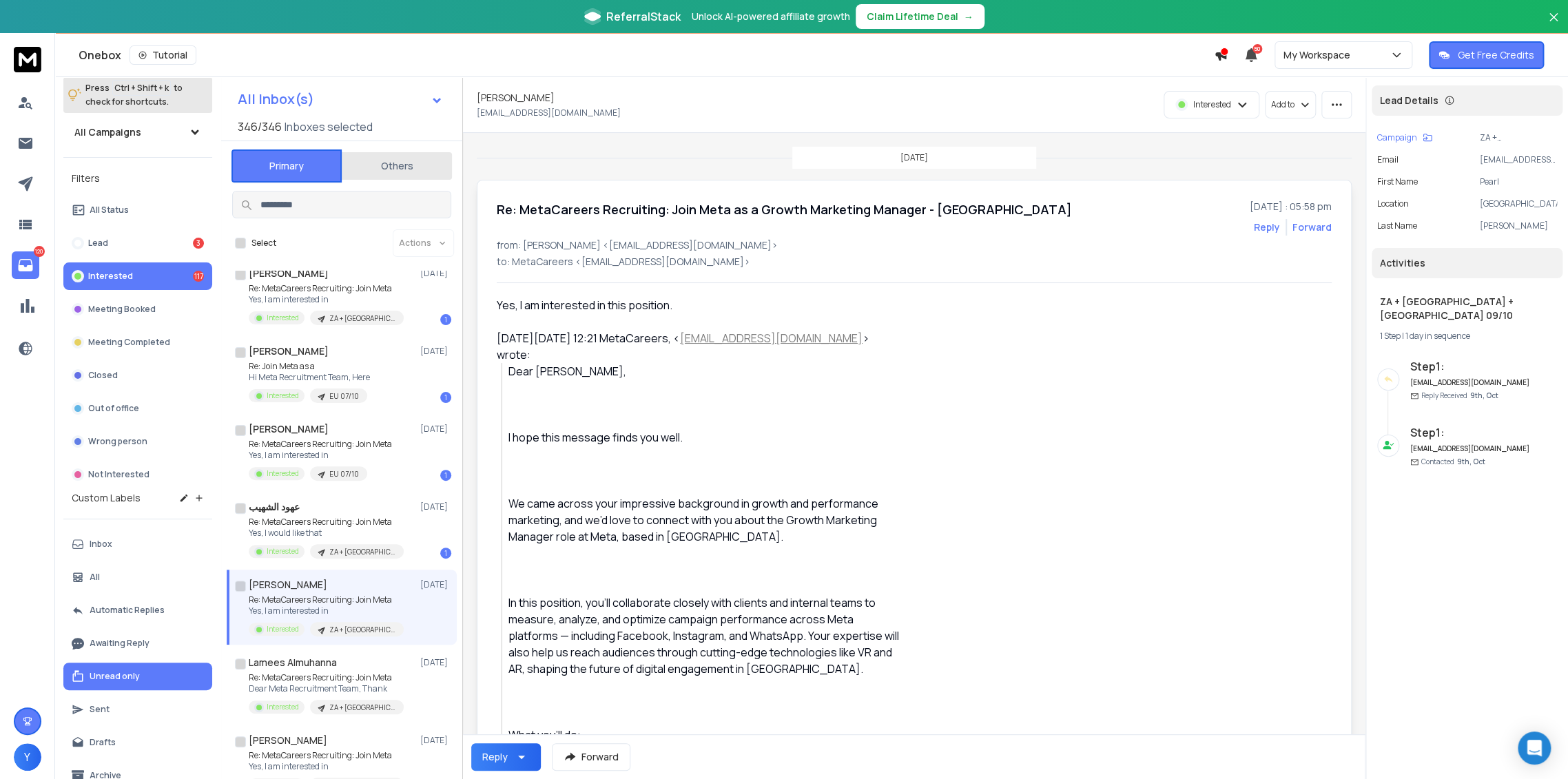
click at [551, 112] on p "pearlmakhoshi@gmail.com" at bounding box center [549, 113] width 144 height 11
click at [583, 262] on p "to: MetaCareers <recruit@careersconnect-community.com>" at bounding box center [914, 262] width 835 height 14
drag, startPoint x: 583, startPoint y: 262, endPoint x: 746, endPoint y: 263, distance: 163.0
click at [746, 263] on p "to: MetaCareers <recruit@careersconnect-community.com>" at bounding box center [914, 262] width 835 height 14
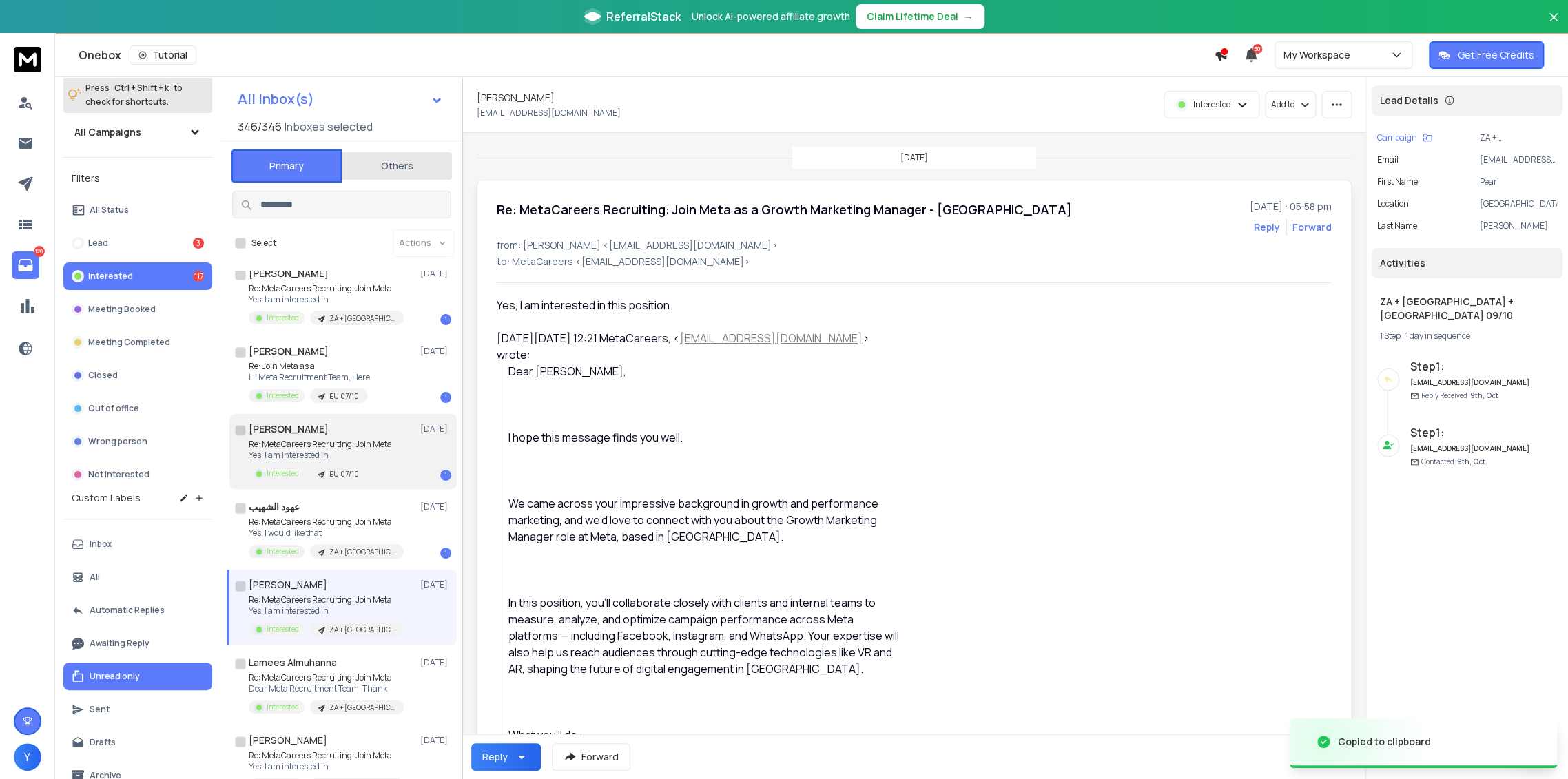
click at [404, 479] on div "Re: MetaCareers Recruiting: Join Meta Yes, I am interested in Interested EU 07/…" at bounding box center [349, 459] width 202 height 42
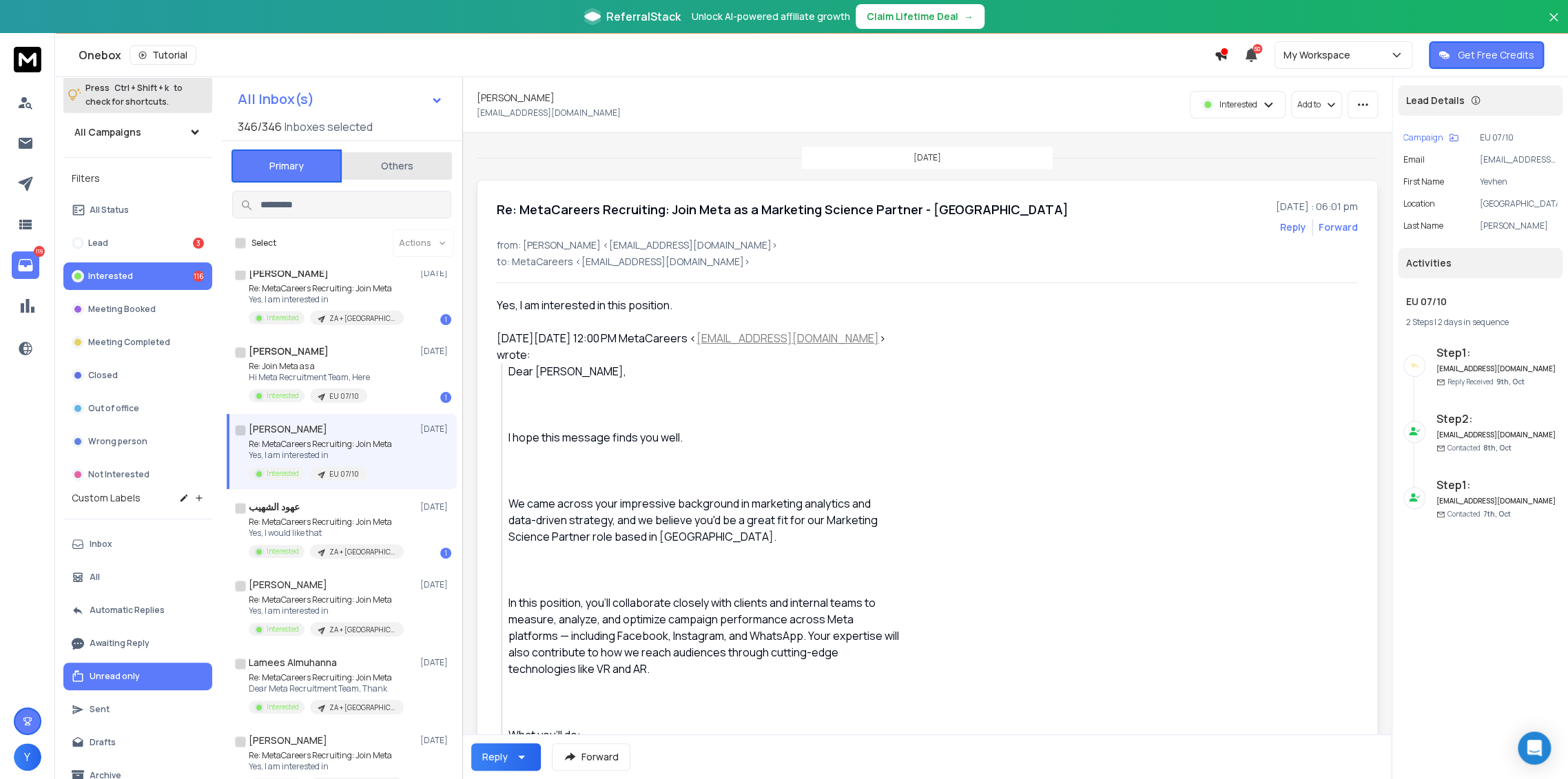
click at [526, 117] on p "infozemliak@gmail.com" at bounding box center [549, 113] width 144 height 11
click at [584, 265] on p "to: MetaCareers <recruit@careersconnectglobaljobs.com>" at bounding box center [927, 262] width 861 height 14
drag, startPoint x: 584, startPoint y: 265, endPoint x: 746, endPoint y: 266, distance: 162.0
click at [746, 266] on p "to: MetaCareers <recruit@careersconnectglobaljobs.com>" at bounding box center [927, 262] width 861 height 14
click at [366, 522] on p "Re: MetaCareers Recruiting: Join Meta" at bounding box center [326, 522] width 155 height 11
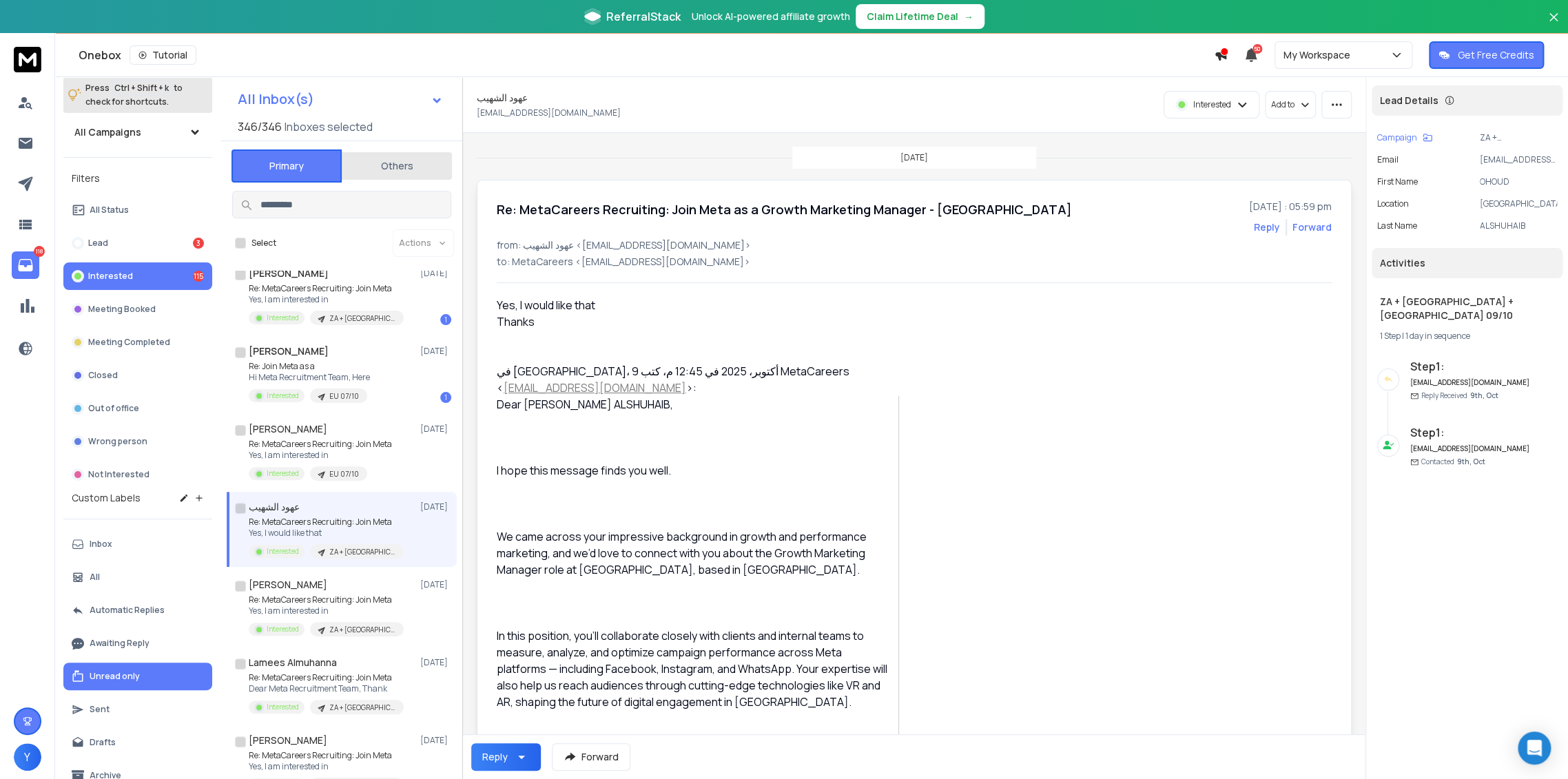
click at [543, 117] on p "oahod.1414@gmail.com" at bounding box center [549, 113] width 144 height 11
click at [586, 261] on p "to: MetaCareers <employee@careersconnectbridge.com>" at bounding box center [914, 262] width 835 height 14
drag, startPoint x: 586, startPoint y: 260, endPoint x: 740, endPoint y: 260, distance: 154.0
click at [740, 260] on p "to: MetaCareers <employee@careersconnectbridge.com>" at bounding box center [914, 262] width 835 height 14
click at [375, 443] on p "Re: MetaCareers Recruiting: Join Meta" at bounding box center [320, 444] width 143 height 11
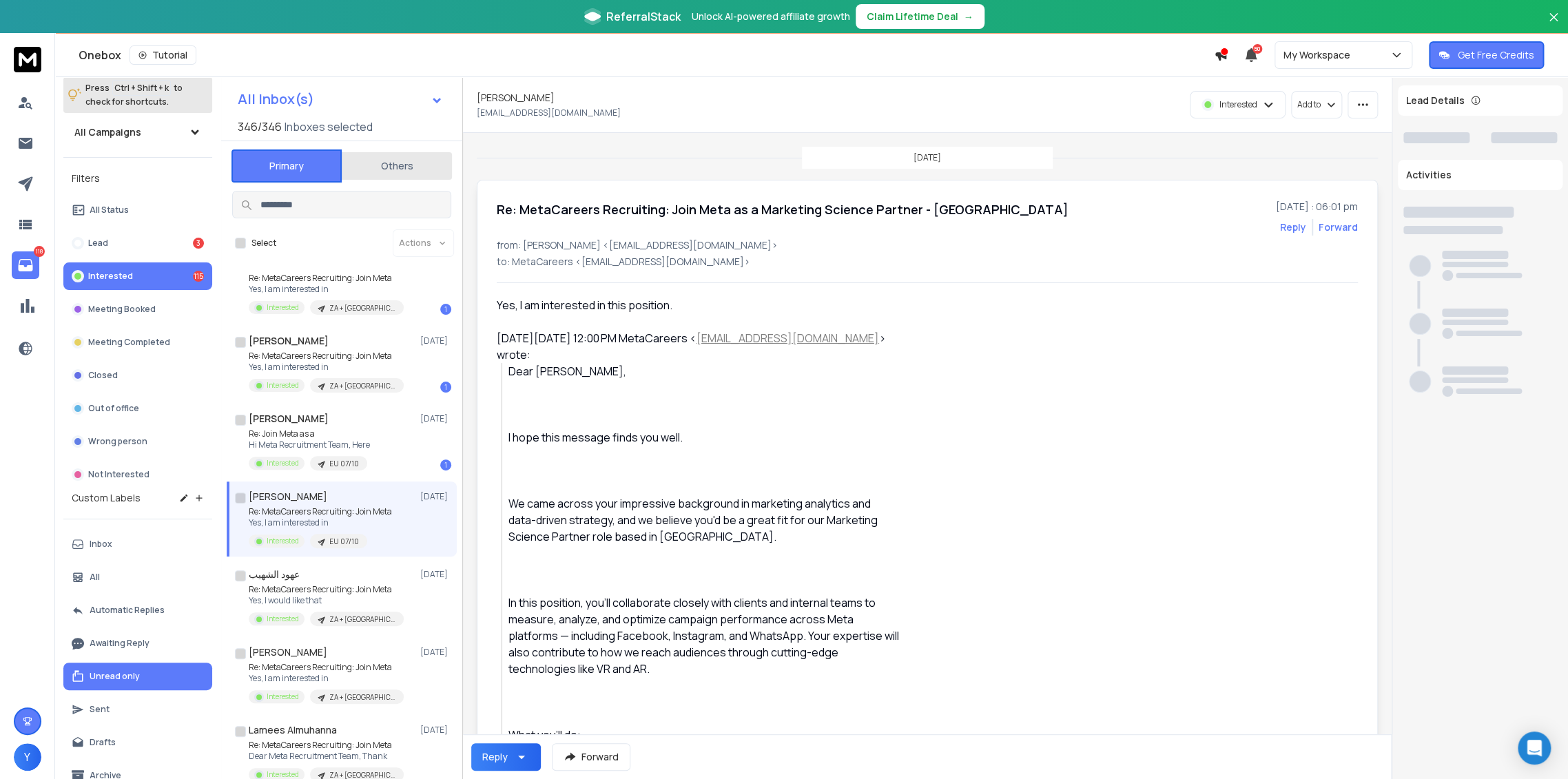
scroll to position [8733, 0]
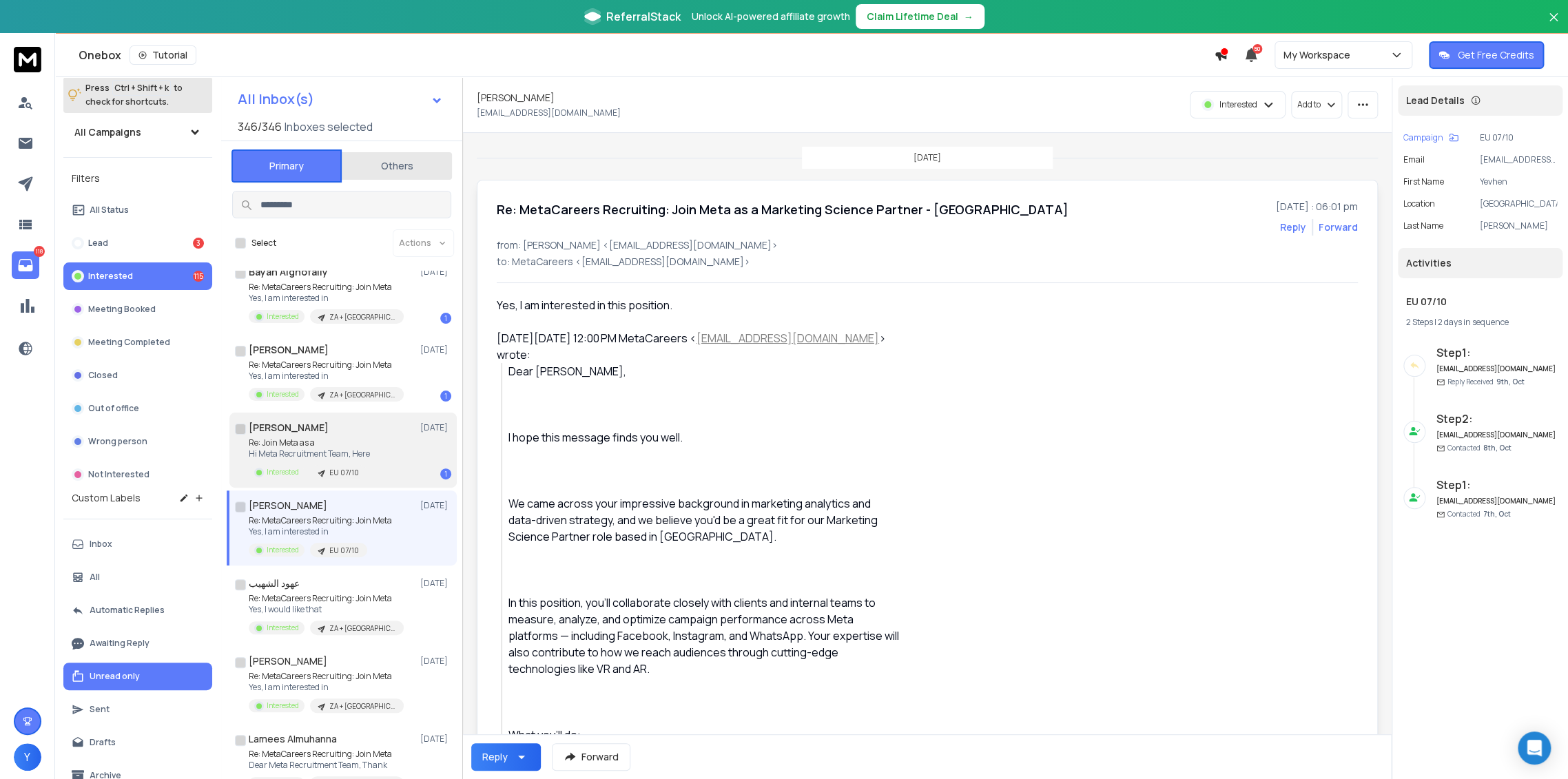
click at [394, 439] on div "Re: Join Meta as a Hi Meta Recruitment Team, Here Interested EU 07/10 1" at bounding box center [349, 458] width 202 height 42
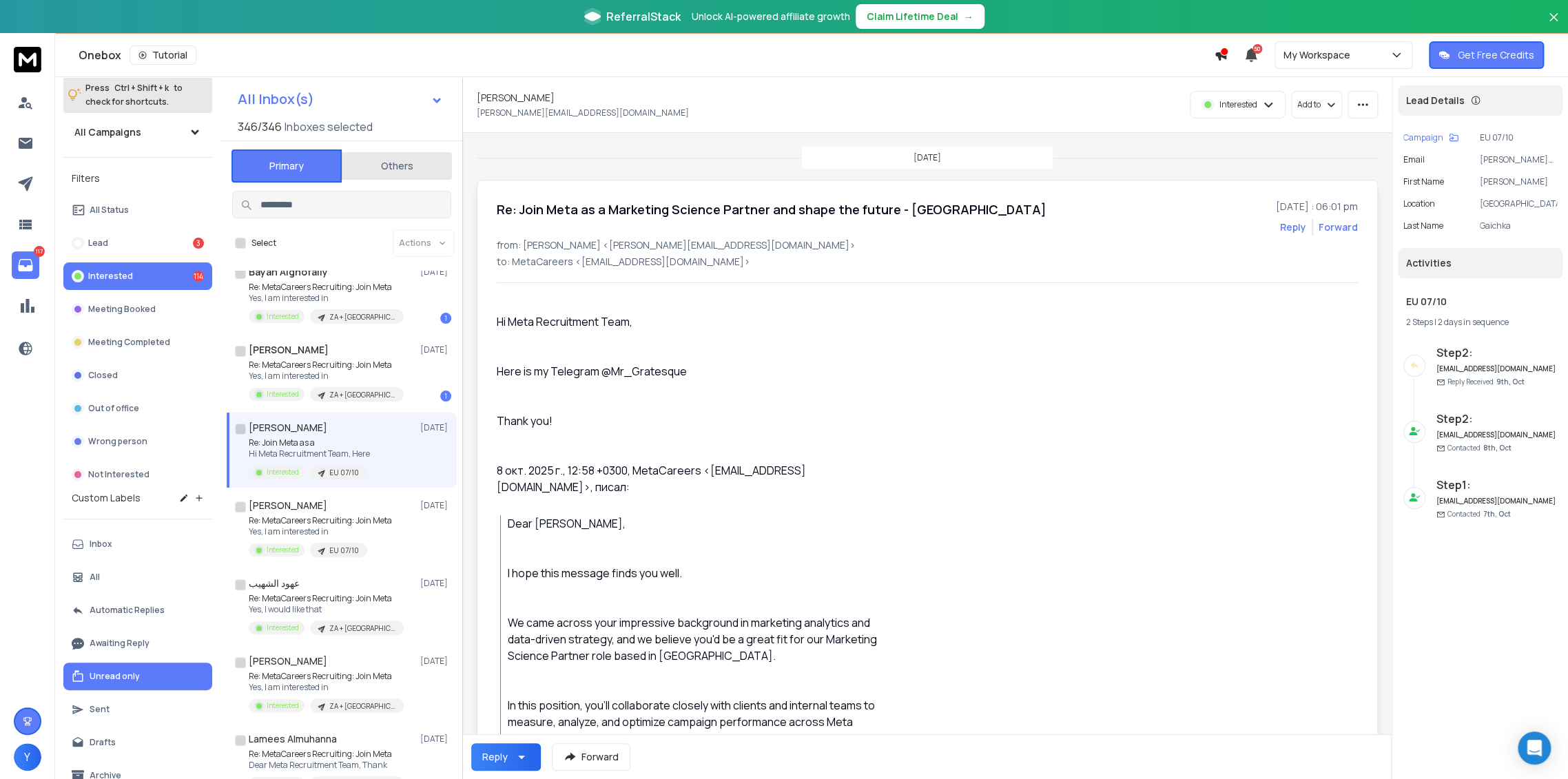
click at [586, 114] on p "aleksandr.gaichka@gmail.com" at bounding box center [582, 113] width 212 height 11
click at [553, 113] on p "aleksandr.gaichka@gmail.com" at bounding box center [582, 113] width 212 height 11
click at [586, 258] on p "to: MetaCareers <employee@careersconnectsolutions.com>" at bounding box center [927, 262] width 861 height 14
drag, startPoint x: 586, startPoint y: 258, endPoint x: 749, endPoint y: 271, distance: 163.5
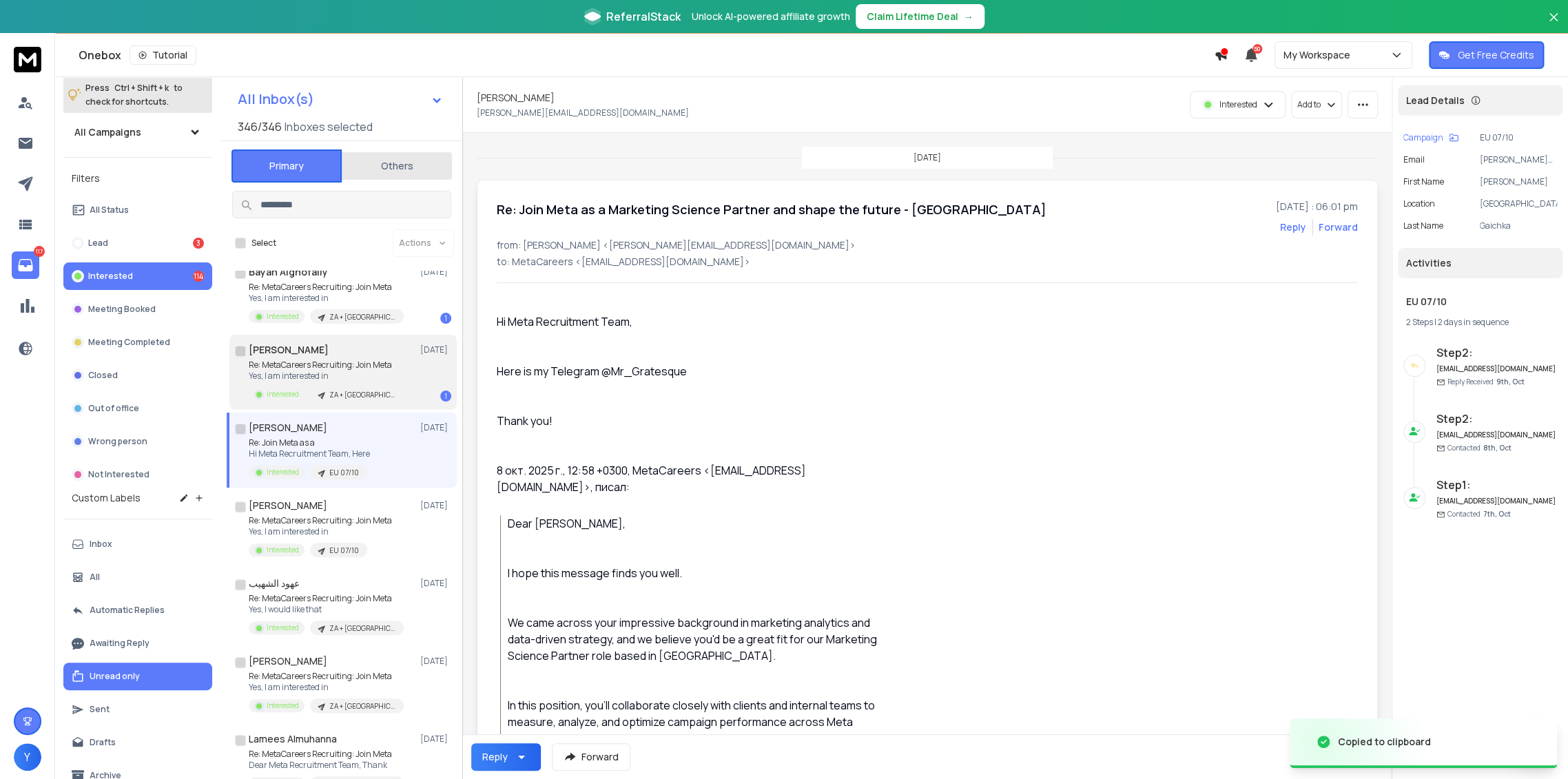
click at [363, 386] on div "Re: MetaCareers Recruiting: Join Meta Yes, I am interested in Interested ZA + F…" at bounding box center [326, 381] width 155 height 42
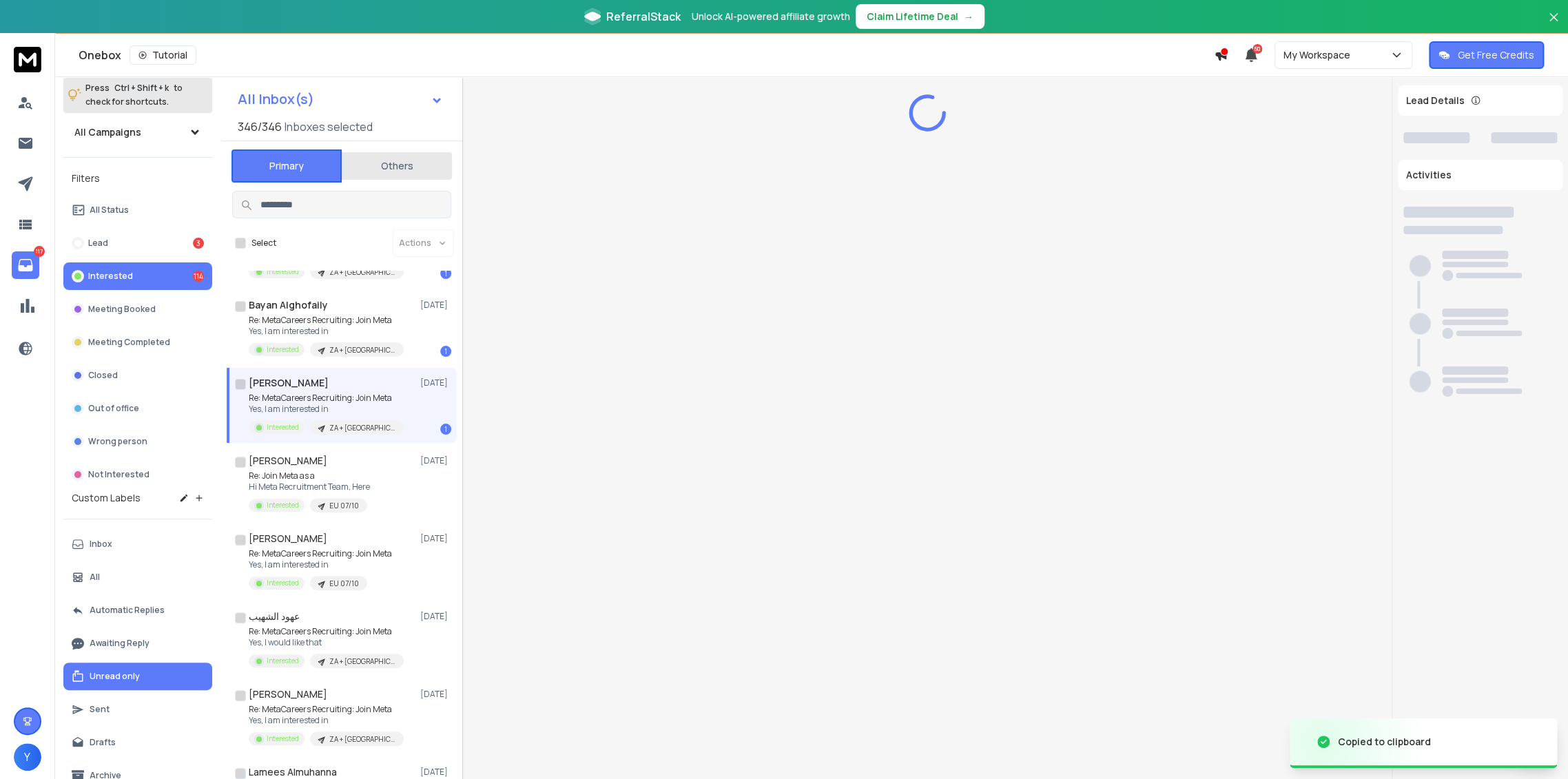
scroll to position [8579, 0]
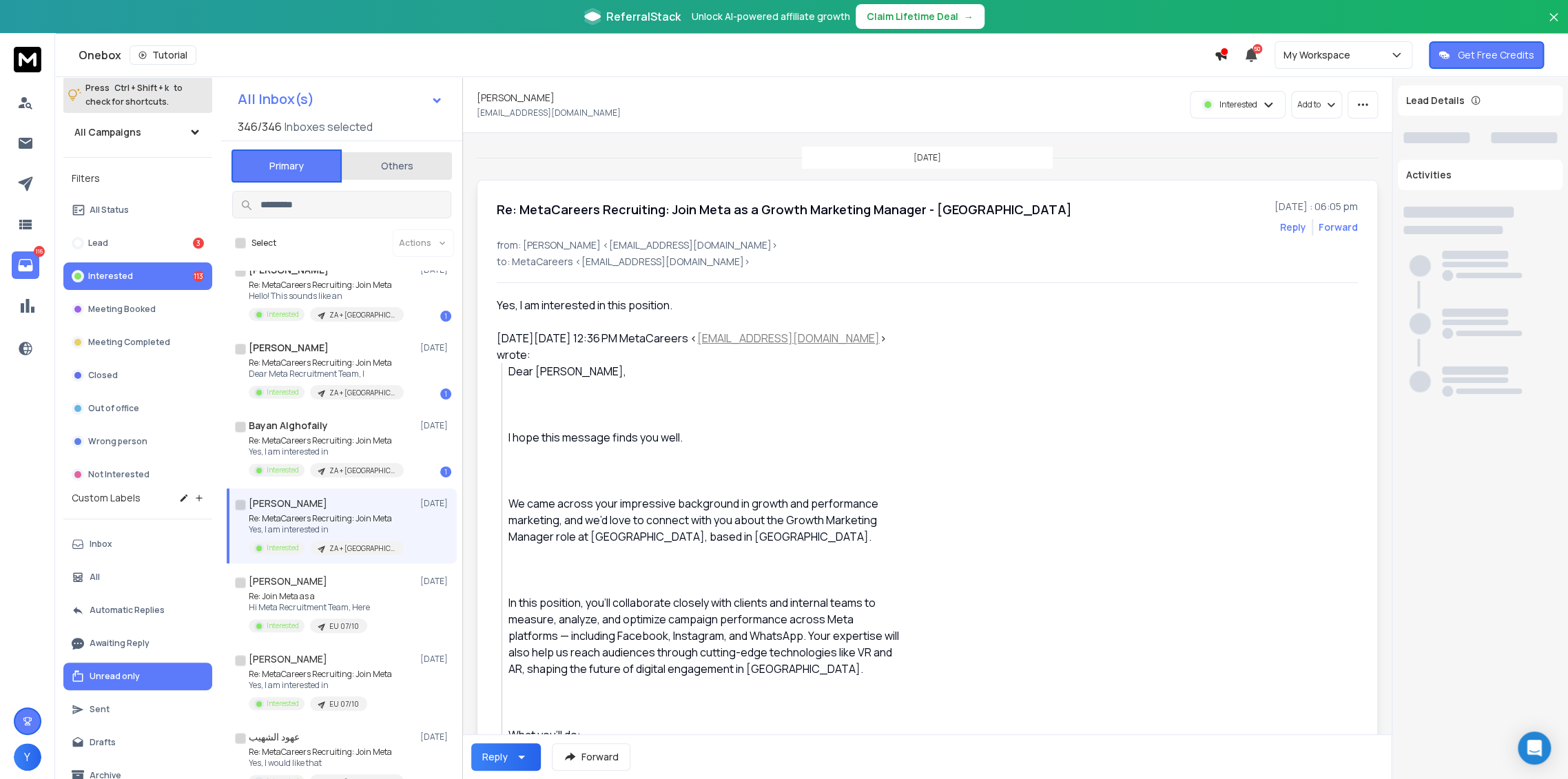
click at [563, 112] on p "ahmedfekry9013@gmail.com" at bounding box center [549, 113] width 144 height 11
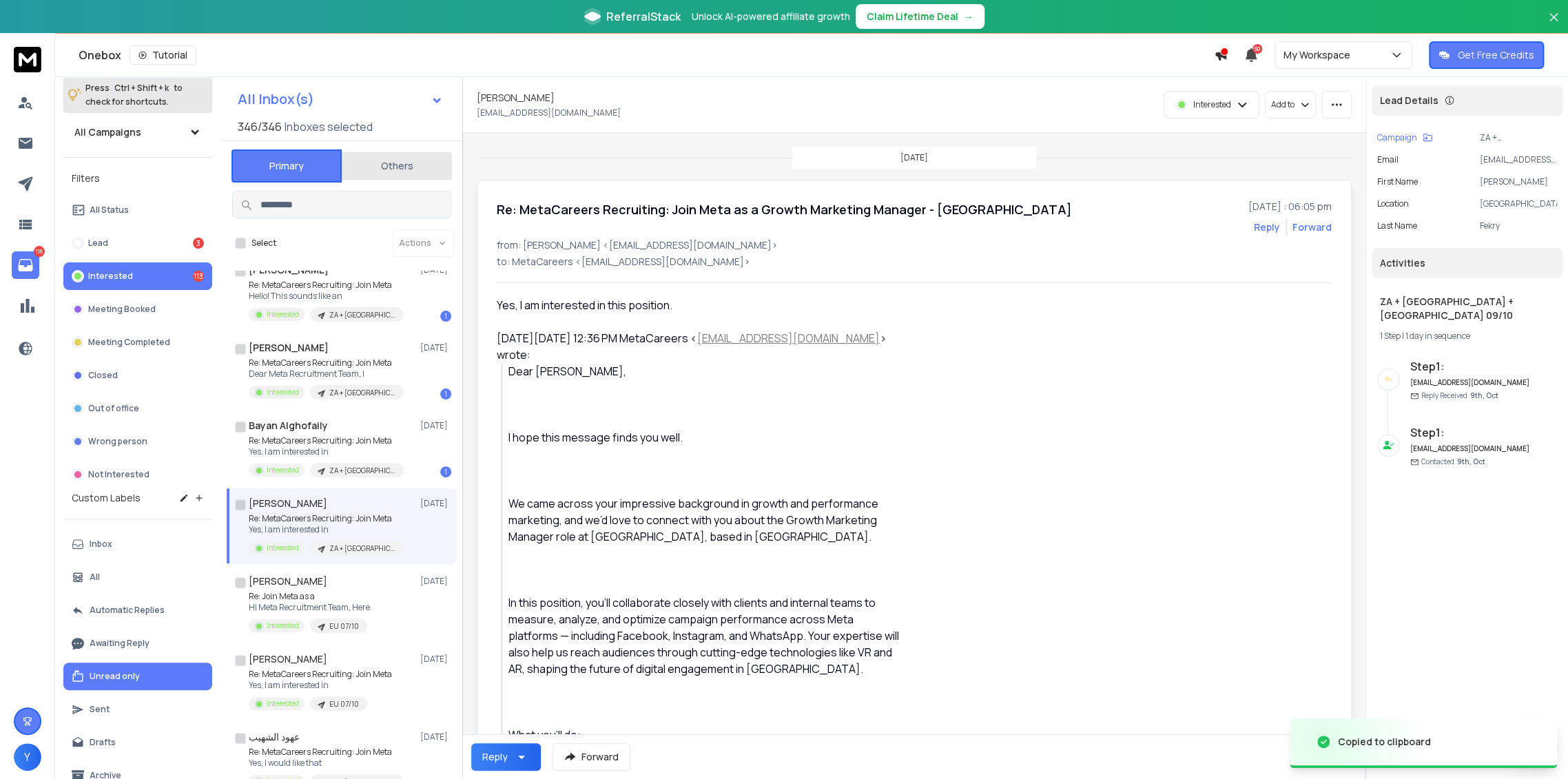
click at [588, 261] on p "to: MetaCareers <employee@careersconnectworldwide.com>" at bounding box center [914, 262] width 835 height 14
drag, startPoint x: 588, startPoint y: 261, endPoint x: 755, endPoint y: 259, distance: 167.0
click at [755, 259] on p "to: MetaCareers <employee@careersconnectworldwide.com>" at bounding box center [914, 262] width 835 height 14
click at [405, 431] on div "Bayan Alghofaily 09 Oct" at bounding box center [349, 425] width 202 height 14
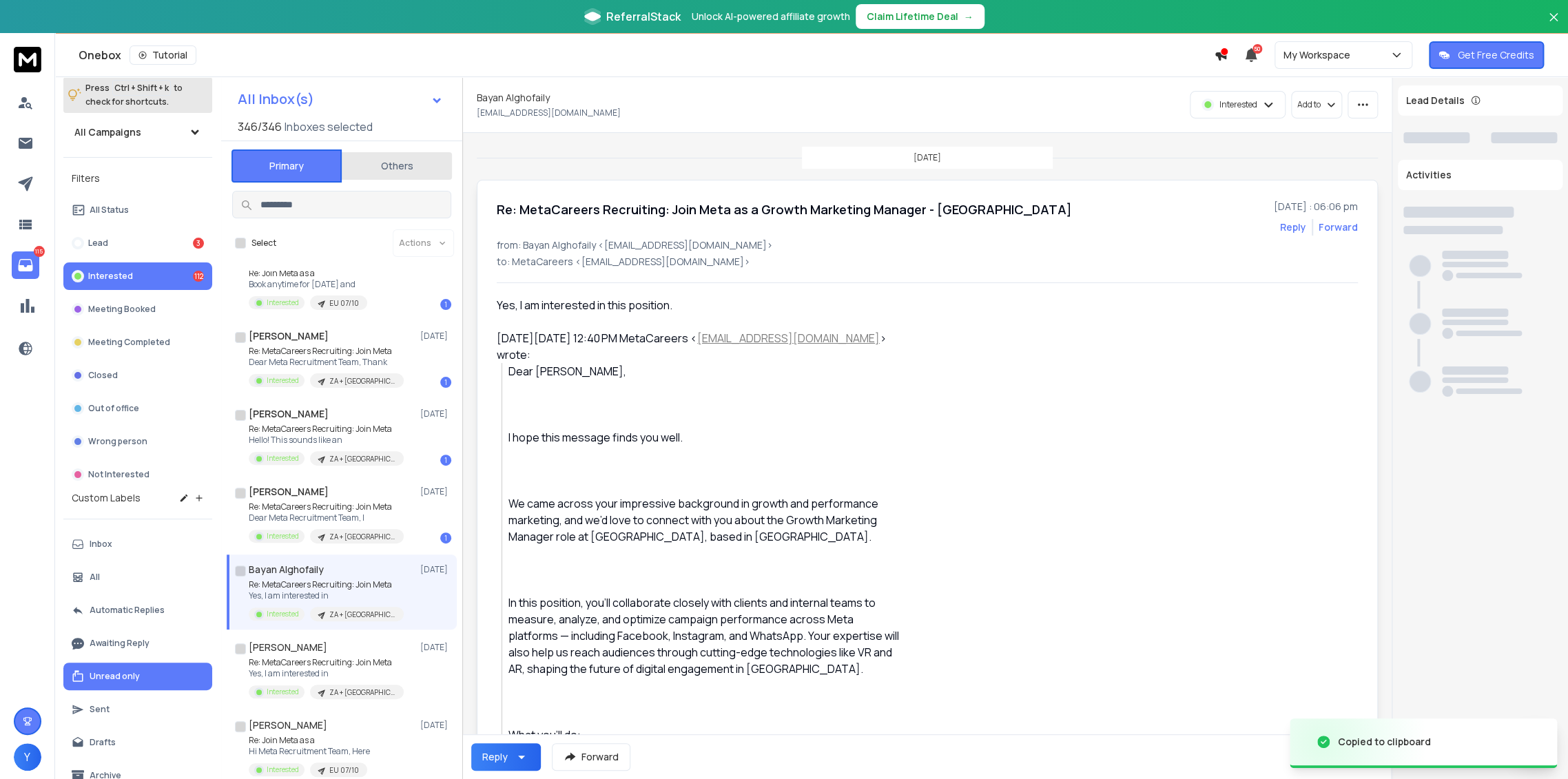
scroll to position [8426, 0]
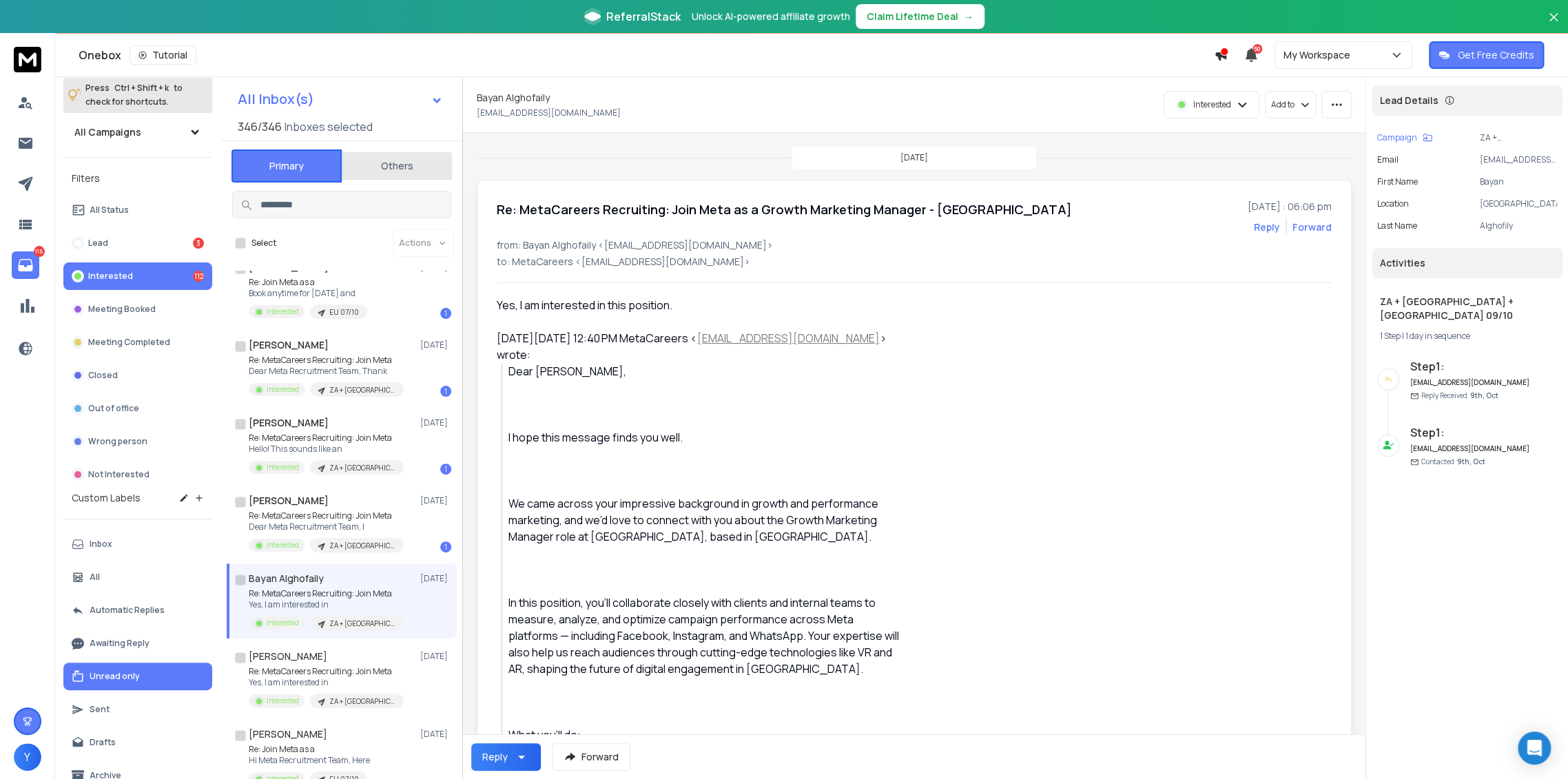
click at [535, 106] on div "Bayan Alghofaily Bayan Alghofaily bayanalgf@gmail.com" at bounding box center [693, 104] width 433 height 28
click at [531, 114] on p "bayanalgf@gmail.com" at bounding box center [549, 113] width 144 height 11
click at [531, 115] on p "bayanalgf@gmail.com" at bounding box center [549, 113] width 144 height 11
click at [580, 259] on p "to: MetaCareers <works@careersconnect-solutions.com>" at bounding box center [914, 262] width 835 height 14
drag, startPoint x: 580, startPoint y: 259, endPoint x: 729, endPoint y: 259, distance: 149.0
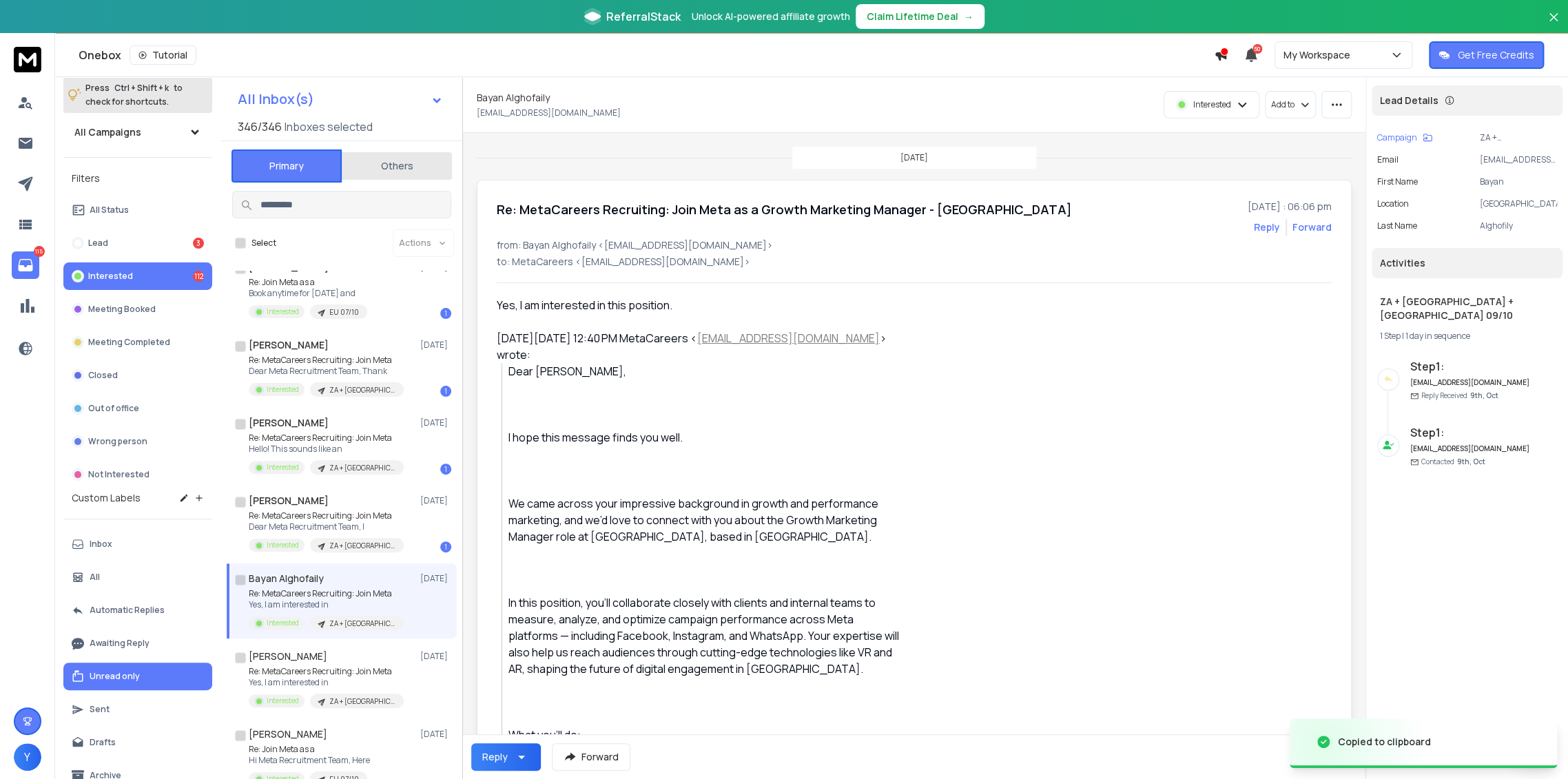
click at [729, 259] on p "to: MetaCareers <works@careersconnect-solutions.com>" at bounding box center [914, 262] width 835 height 14
click at [373, 508] on div "MOHAMMED AL-ABIDI 09 Oct Re: MetaCareers Recruiting: Join Meta Dear Meta Recrui…" at bounding box center [349, 523] width 202 height 59
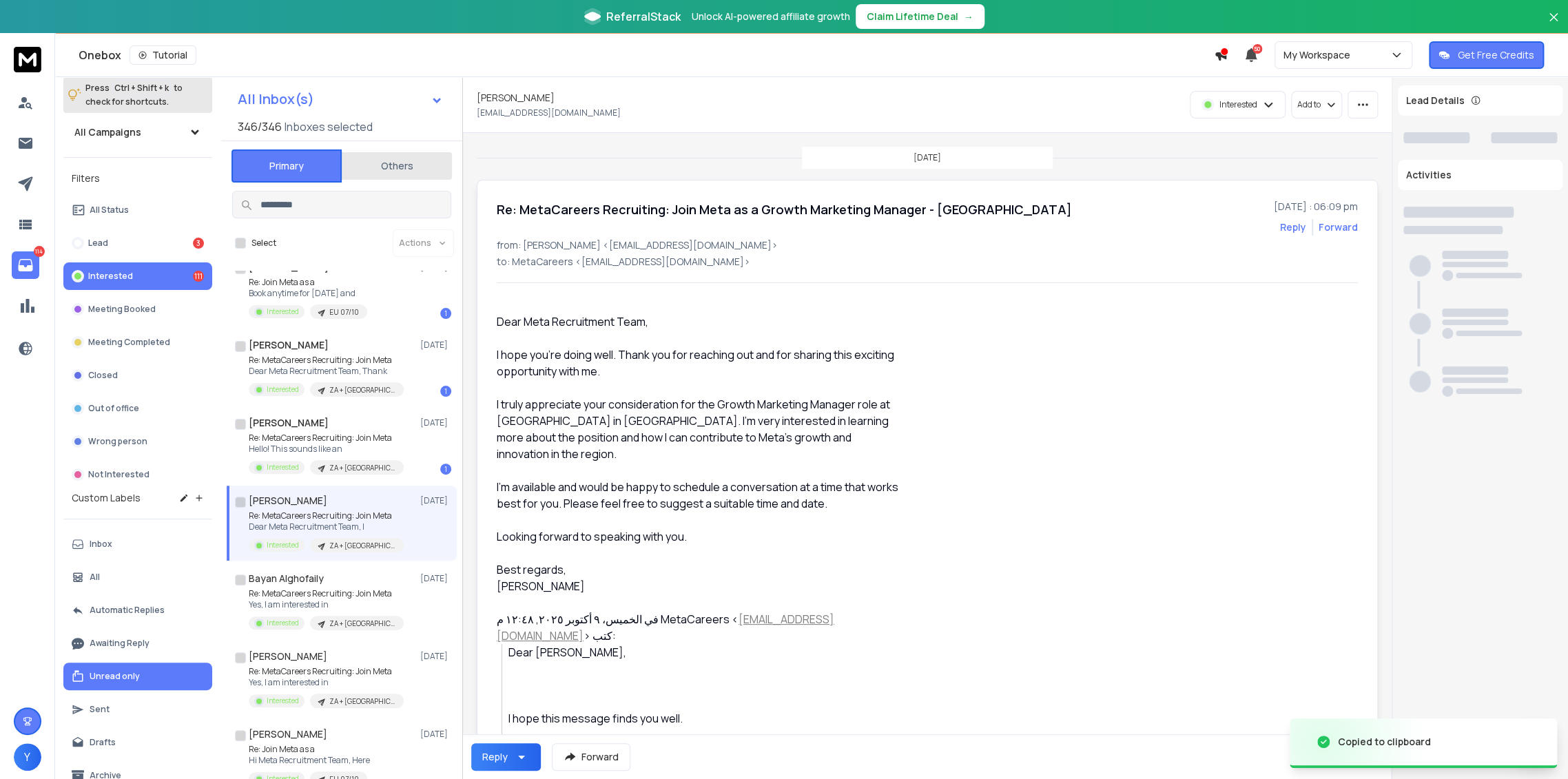
click at [583, 113] on p "mohammedalabidi69@gmail.com" at bounding box center [549, 113] width 144 height 11
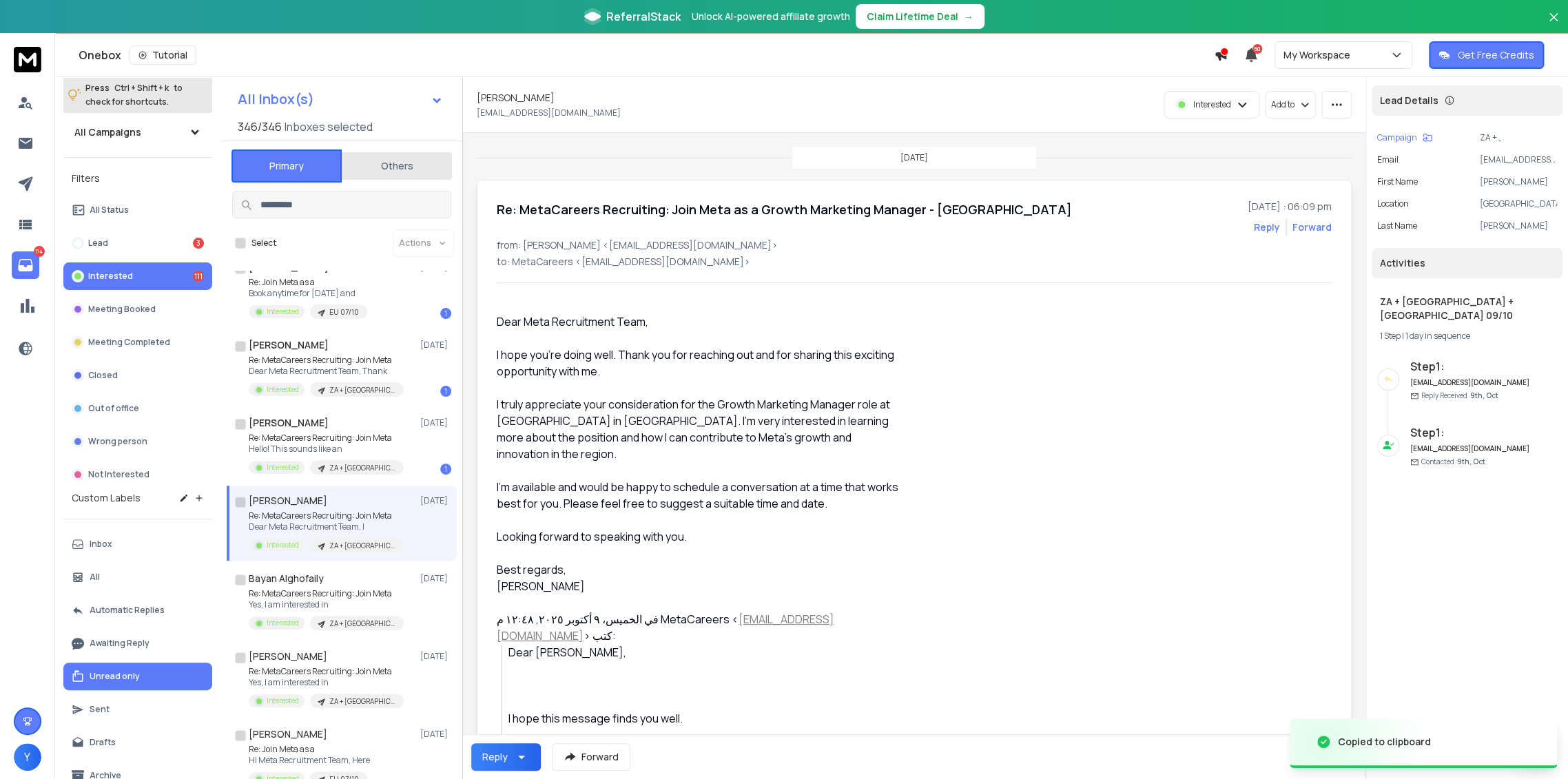
click at [582, 262] on p "to: MetaCareers <recruit@careersconnectguide.com>" at bounding box center [914, 262] width 835 height 14
drag, startPoint x: 582, startPoint y: 262, endPoint x: 722, endPoint y: 266, distance: 140.1
click at [722, 266] on p "to: MetaCareers <recruit@careersconnectguide.com>" at bounding box center [914, 262] width 835 height 14
click at [384, 454] on div "Re: MetaCareers Recruiting: Join Meta Hello! This sounds like an Interested ZA …" at bounding box center [326, 453] width 155 height 42
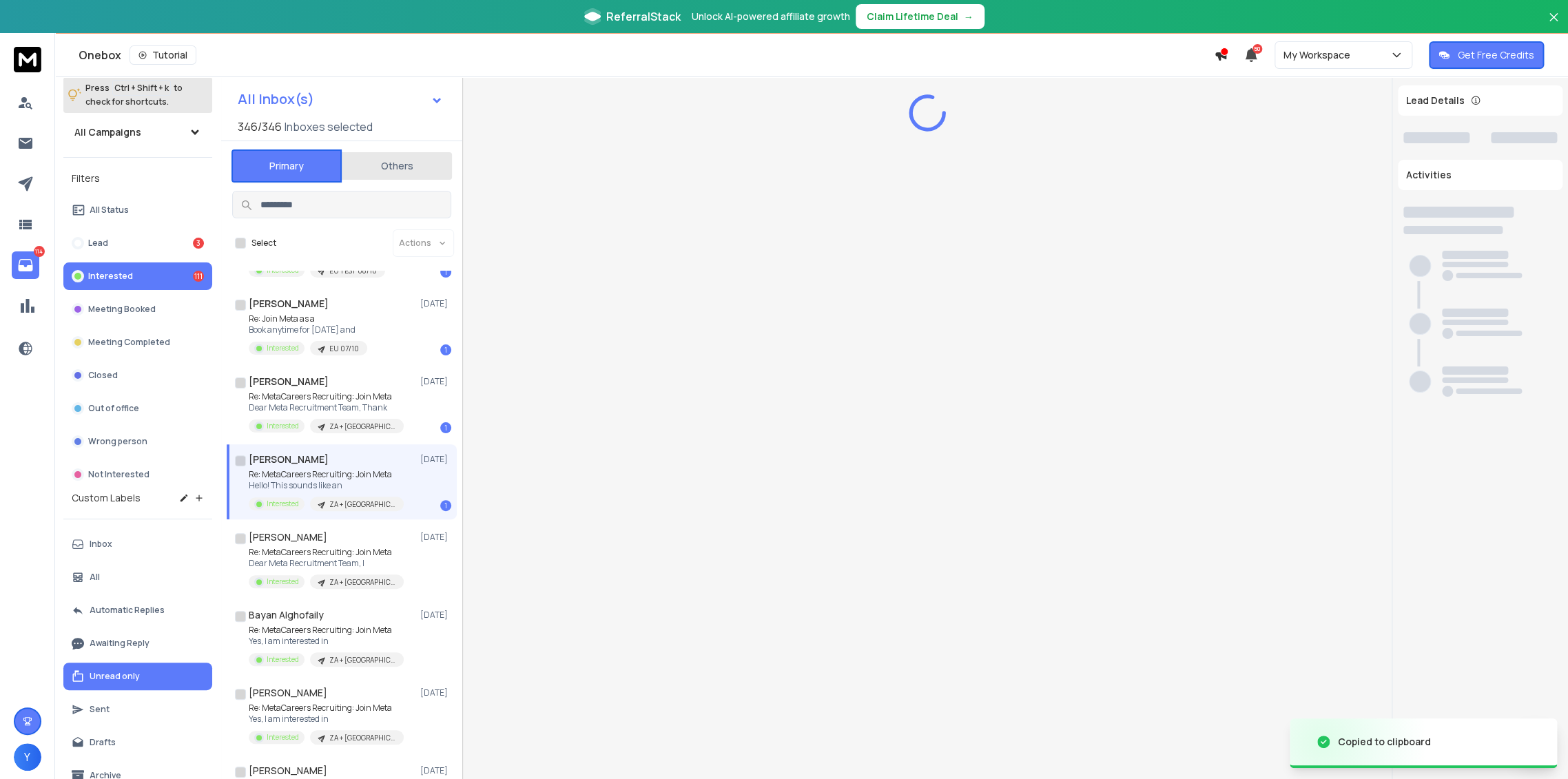
scroll to position [8273, 0]
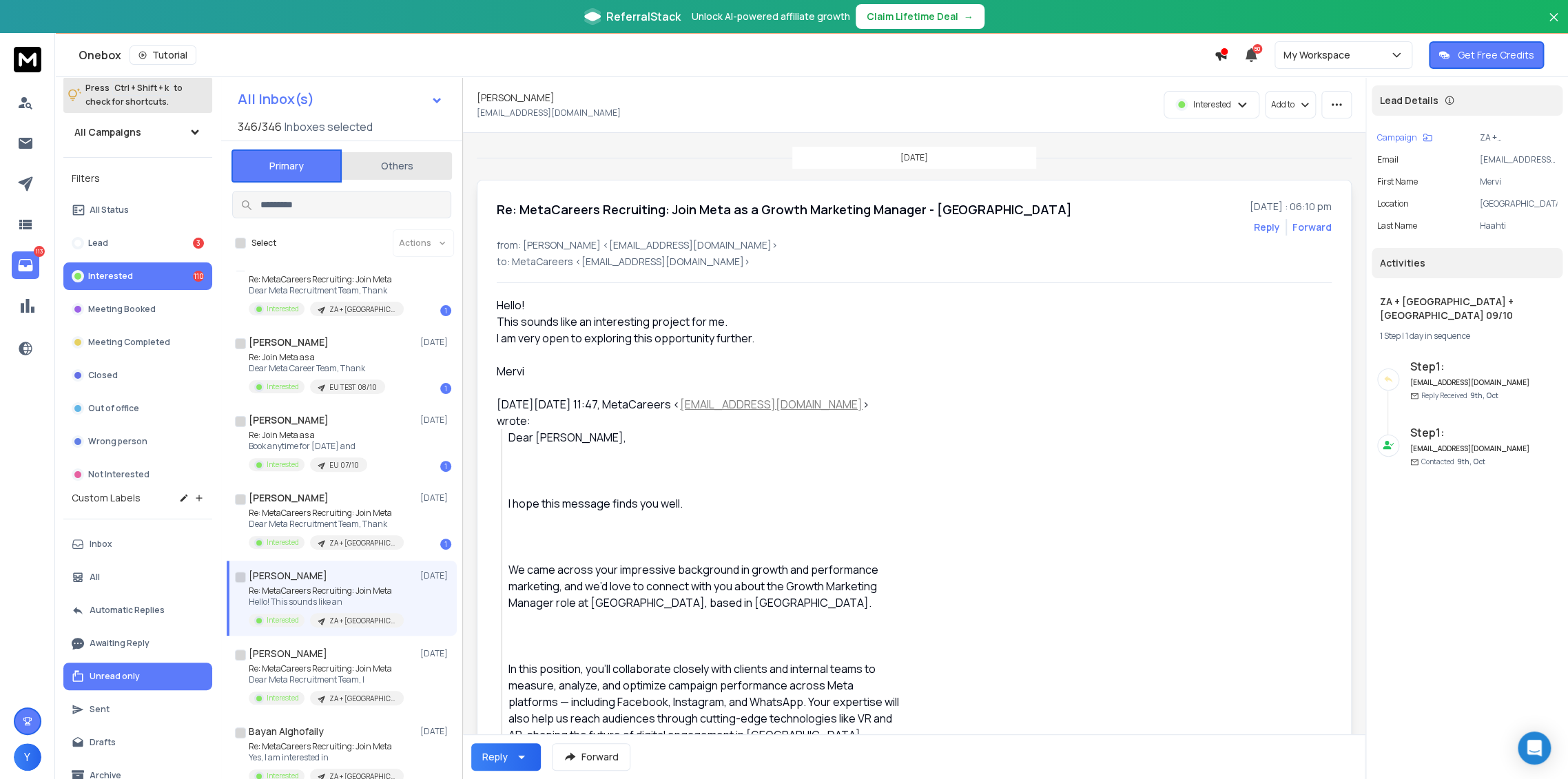
click at [538, 108] on p "mervi.haahti@gmail.com" at bounding box center [549, 113] width 144 height 11
click at [583, 265] on p "to: MetaCareers <works@careersconnectexpert.com>" at bounding box center [914, 262] width 835 height 14
drag, startPoint x: 583, startPoint y: 265, endPoint x: 714, endPoint y: 263, distance: 131.0
click at [714, 263] on p "to: MetaCareers <works@careersconnectexpert.com>" at bounding box center [914, 262] width 835 height 14
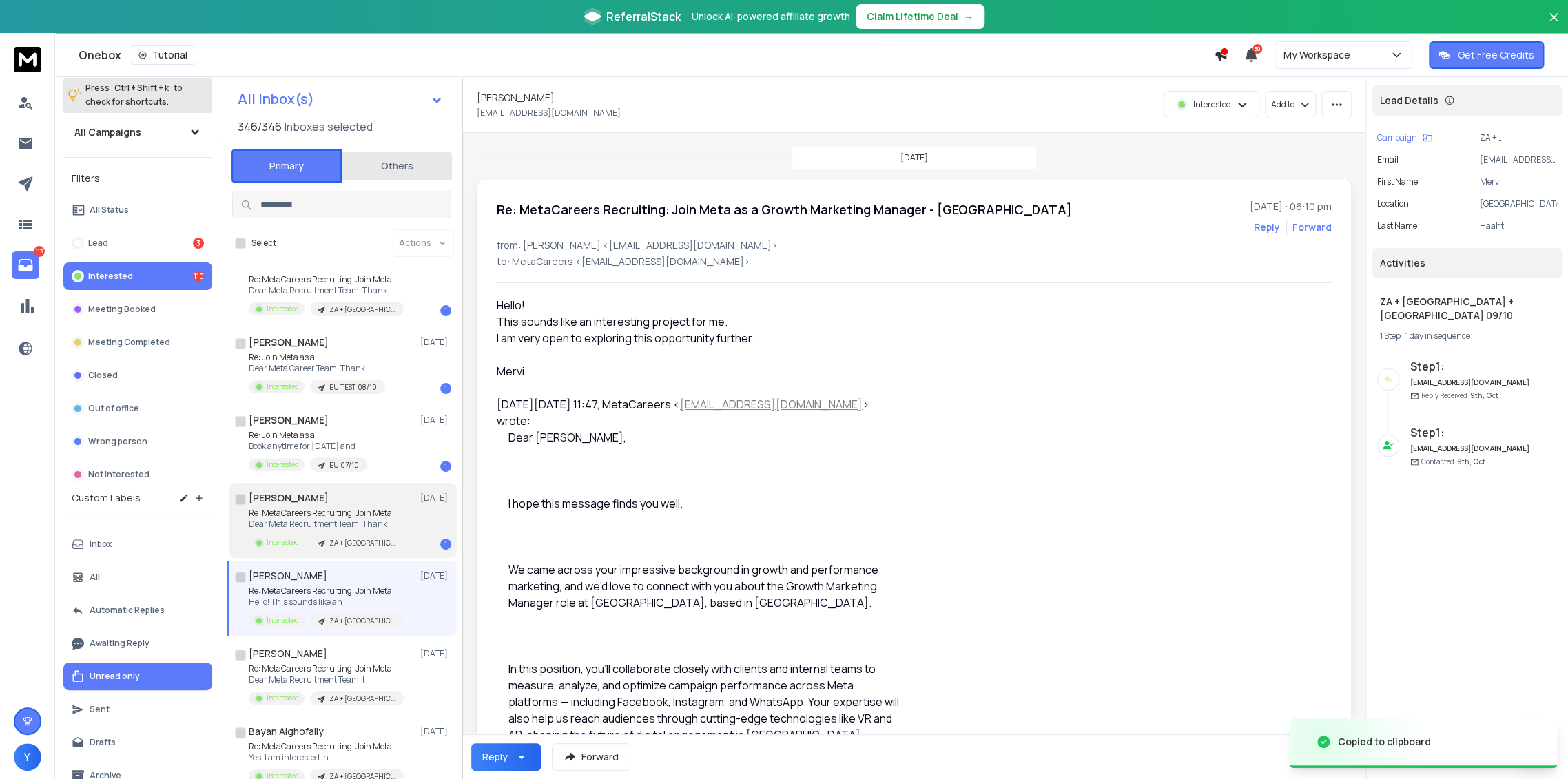
click at [379, 502] on div "Rawad Ghazali 09 Oct" at bounding box center [349, 498] width 202 height 14
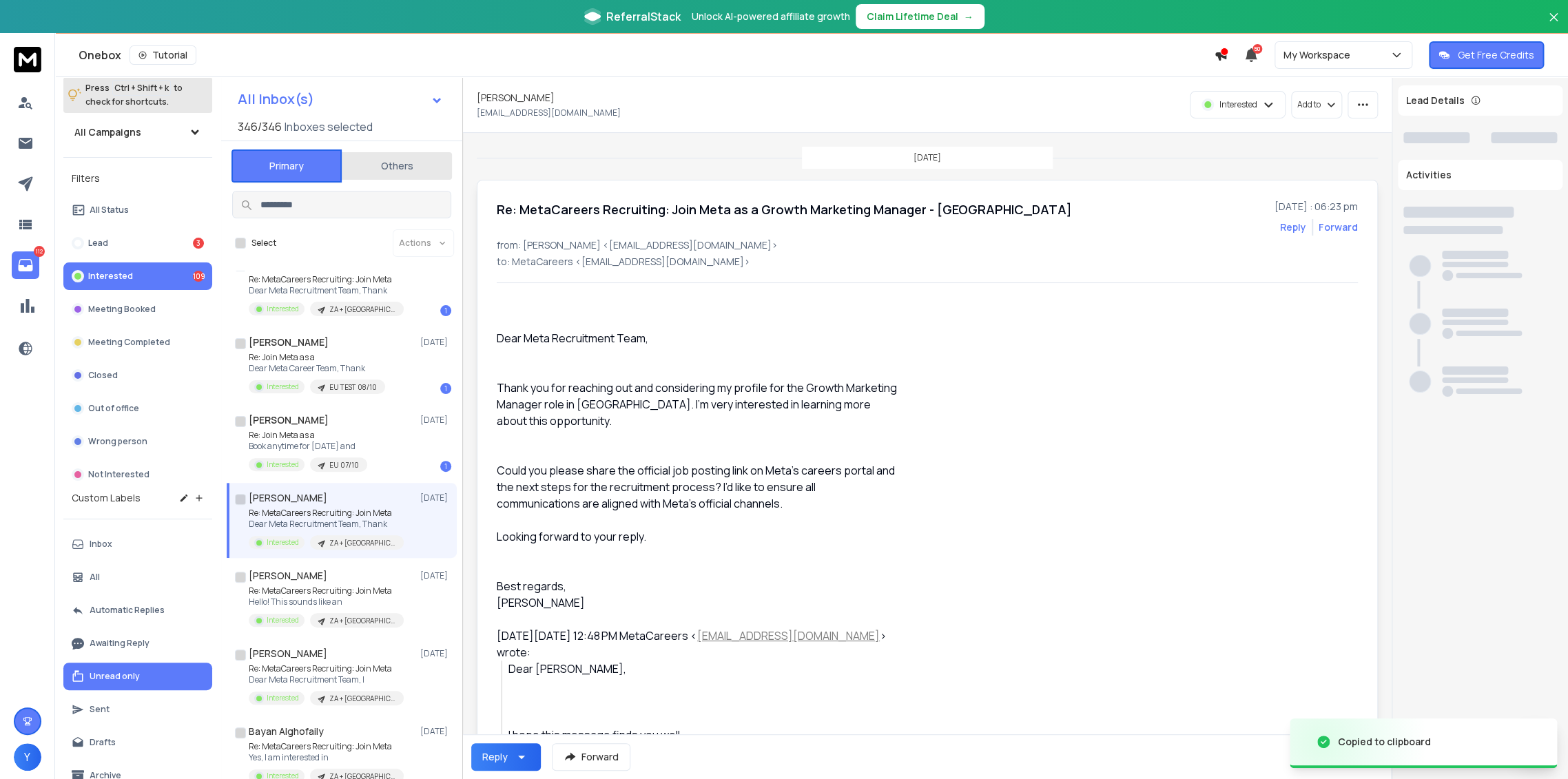
click at [549, 111] on p "ghazali.rawad96@gmail.com" at bounding box center [549, 113] width 144 height 11
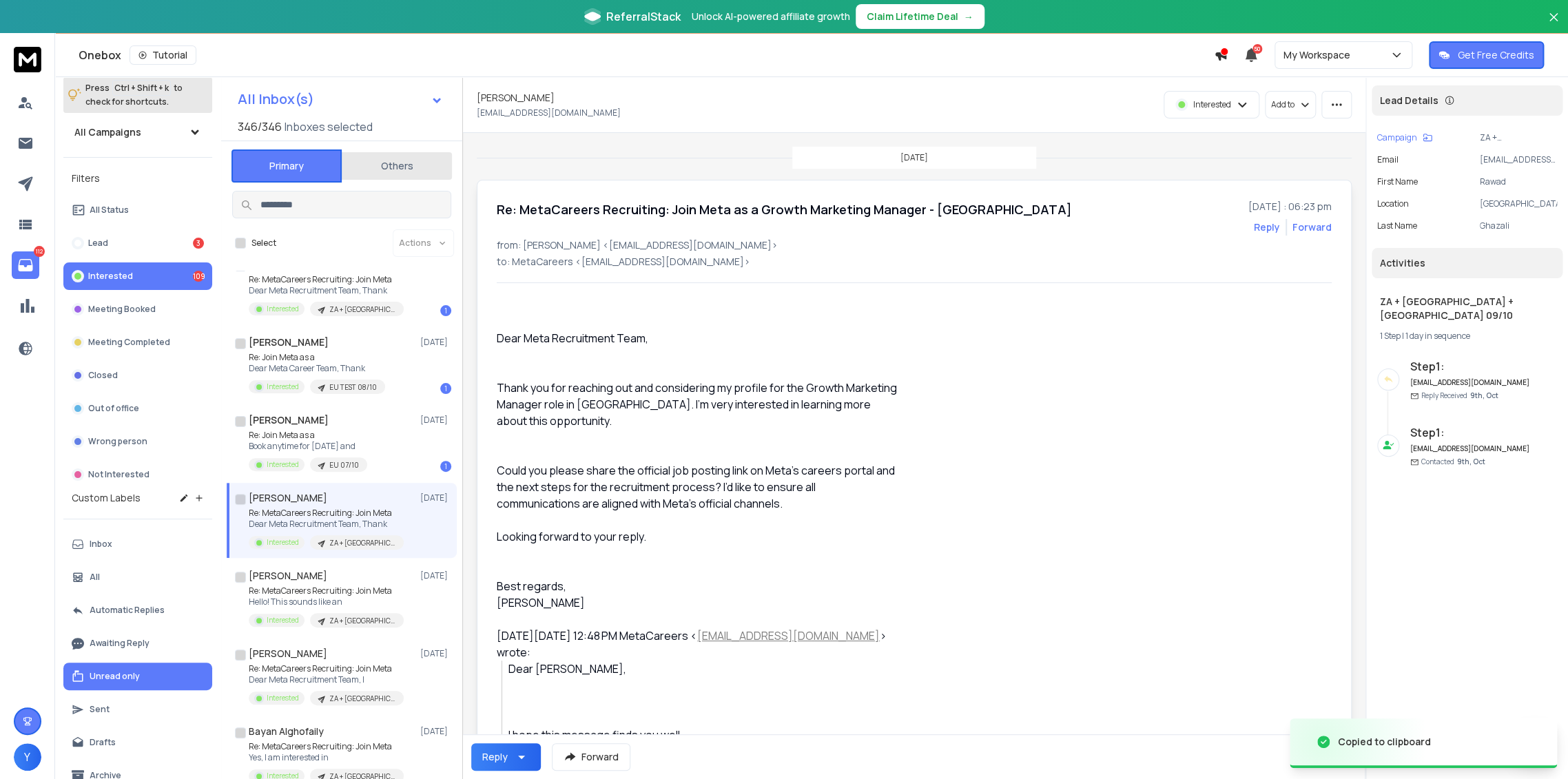
click at [602, 260] on p "to: MetaCareers <employee@careersconnectopportunity.com>" at bounding box center [914, 262] width 835 height 14
drag, startPoint x: 602, startPoint y: 260, endPoint x: 758, endPoint y: 266, distance: 156.1
click at [758, 266] on p "to: MetaCareers <employee@careersconnectopportunity.com>" at bounding box center [914, 262] width 835 height 14
click at [320, 445] on p "Book anytime for Tuesday and" at bounding box center [307, 446] width 118 height 11
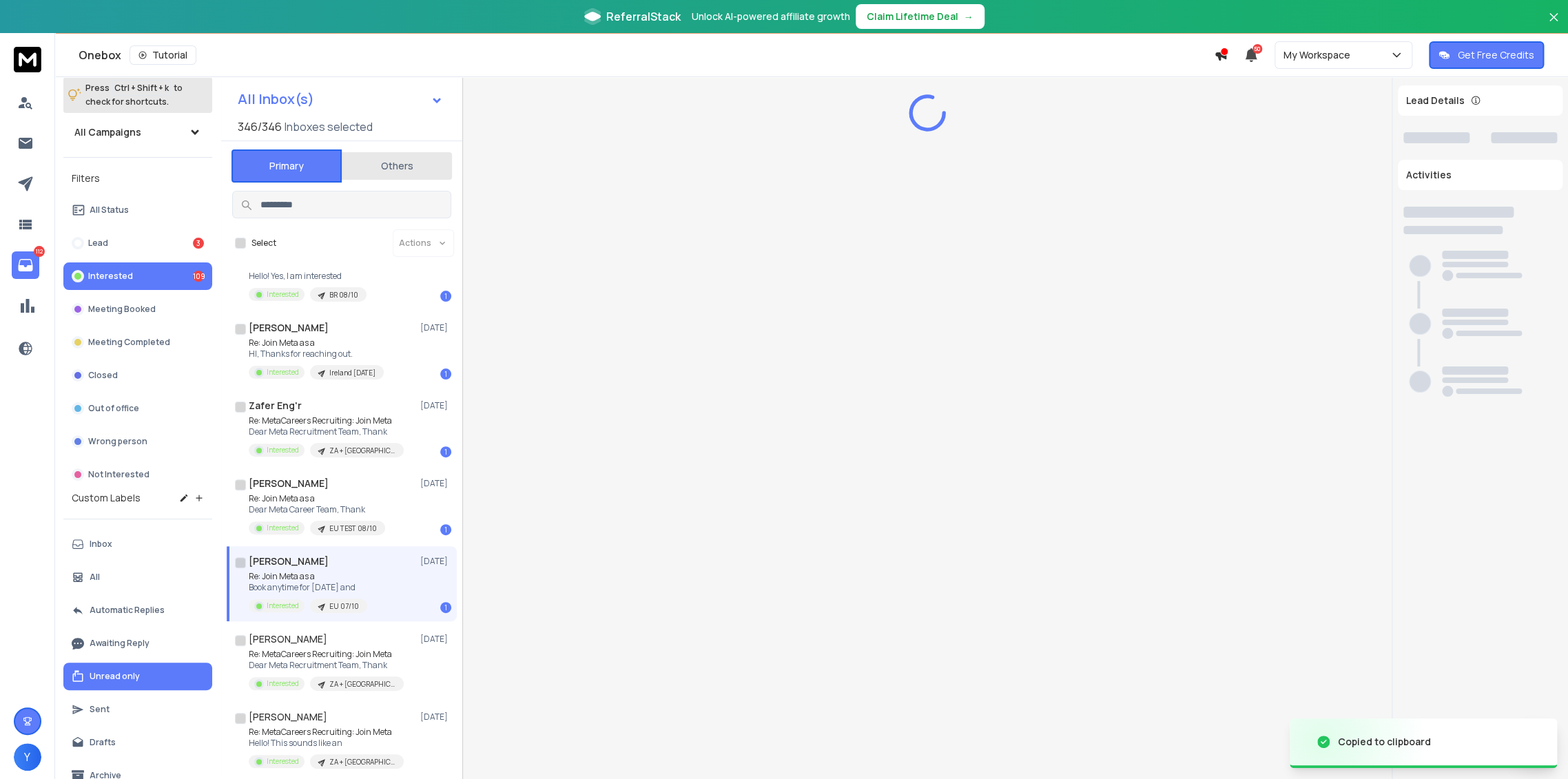
scroll to position [8120, 0]
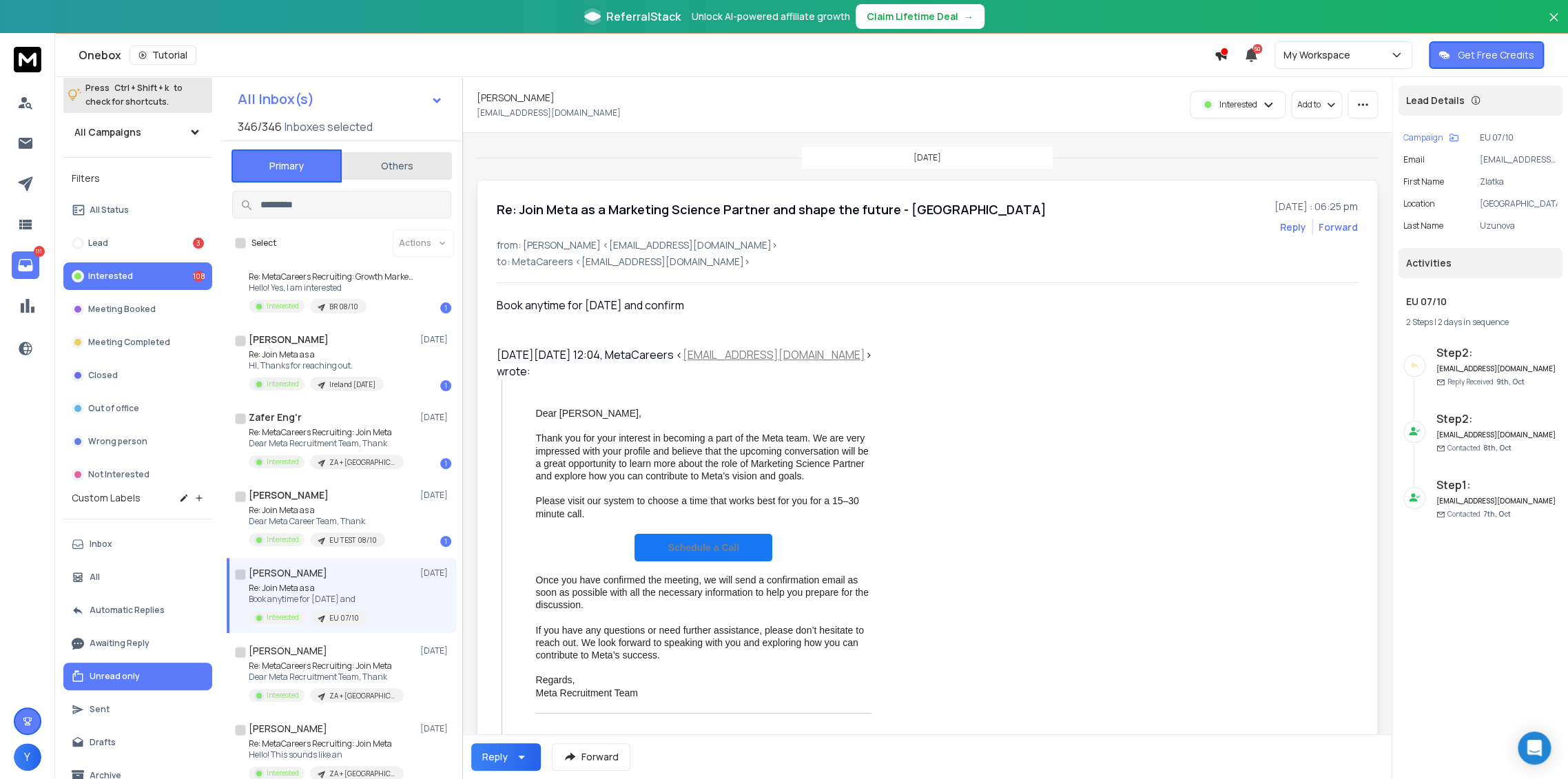
click at [543, 116] on p "zlateto.u@gmail.com" at bounding box center [549, 113] width 144 height 11
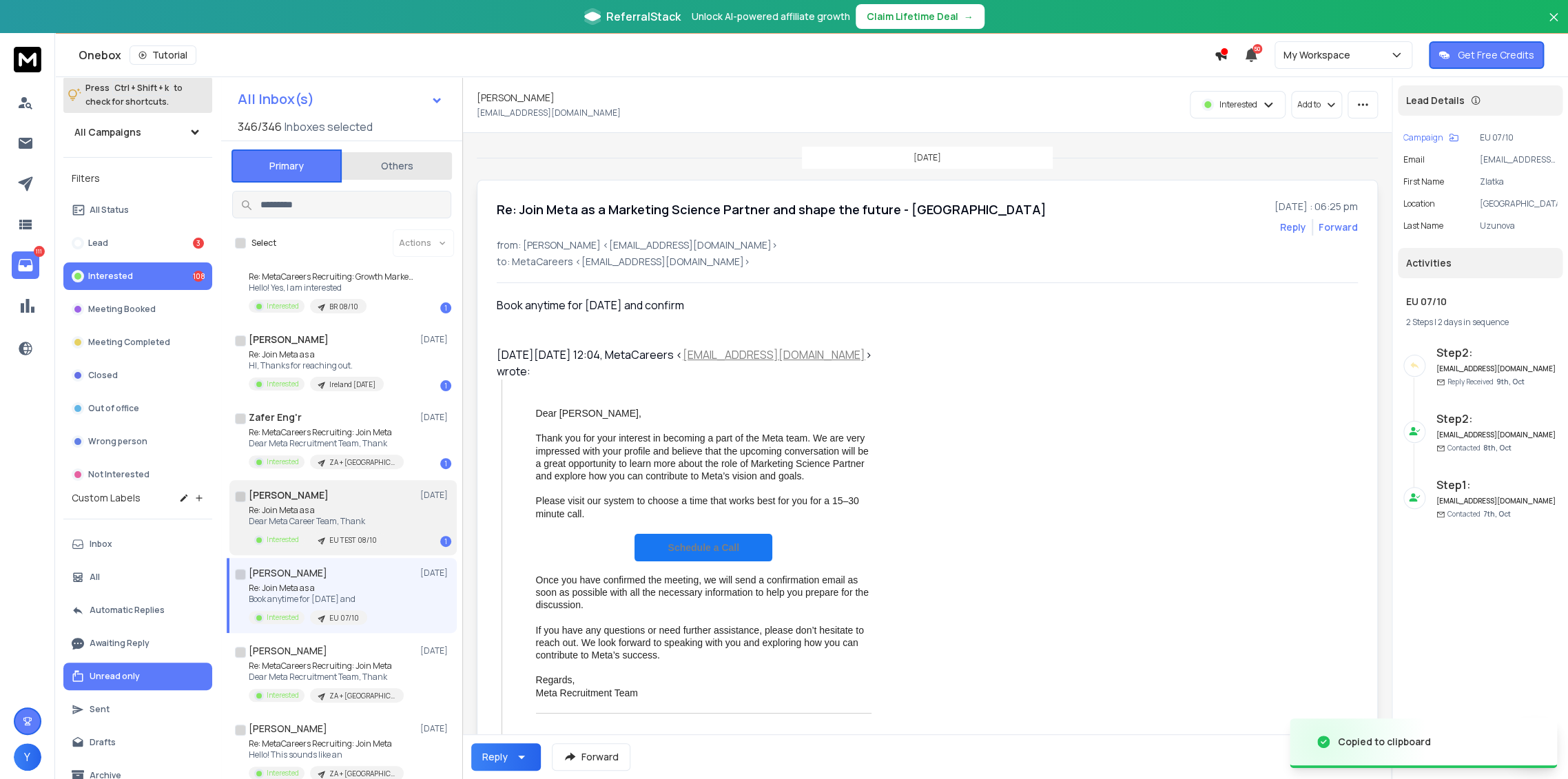
click at [301, 486] on div "Dávid Bánki 09 Oct Re: Join Meta as a Dear Meta Career Team, Thank Interested E…" at bounding box center [343, 517] width 228 height 75
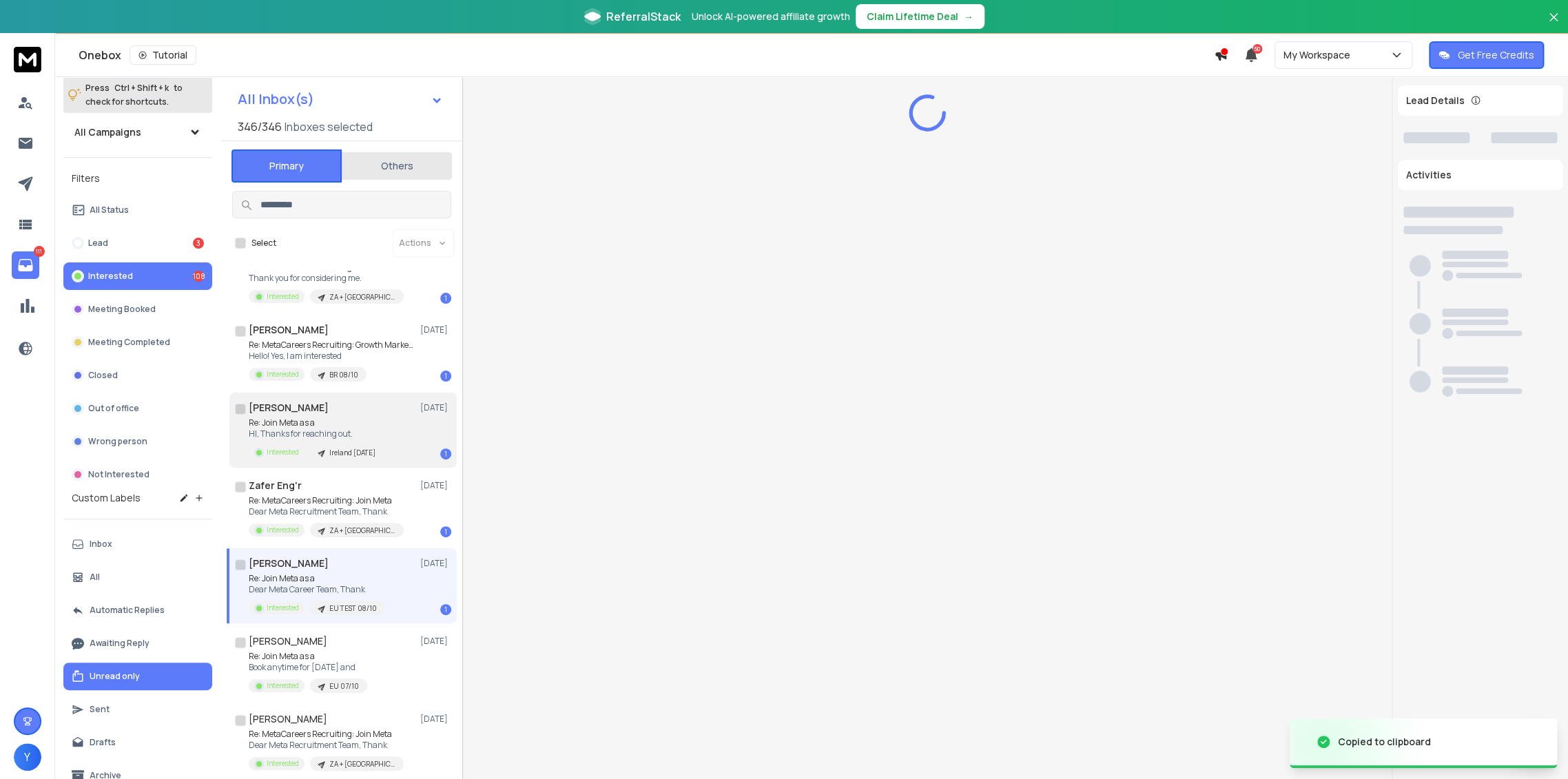
scroll to position [8043, 0]
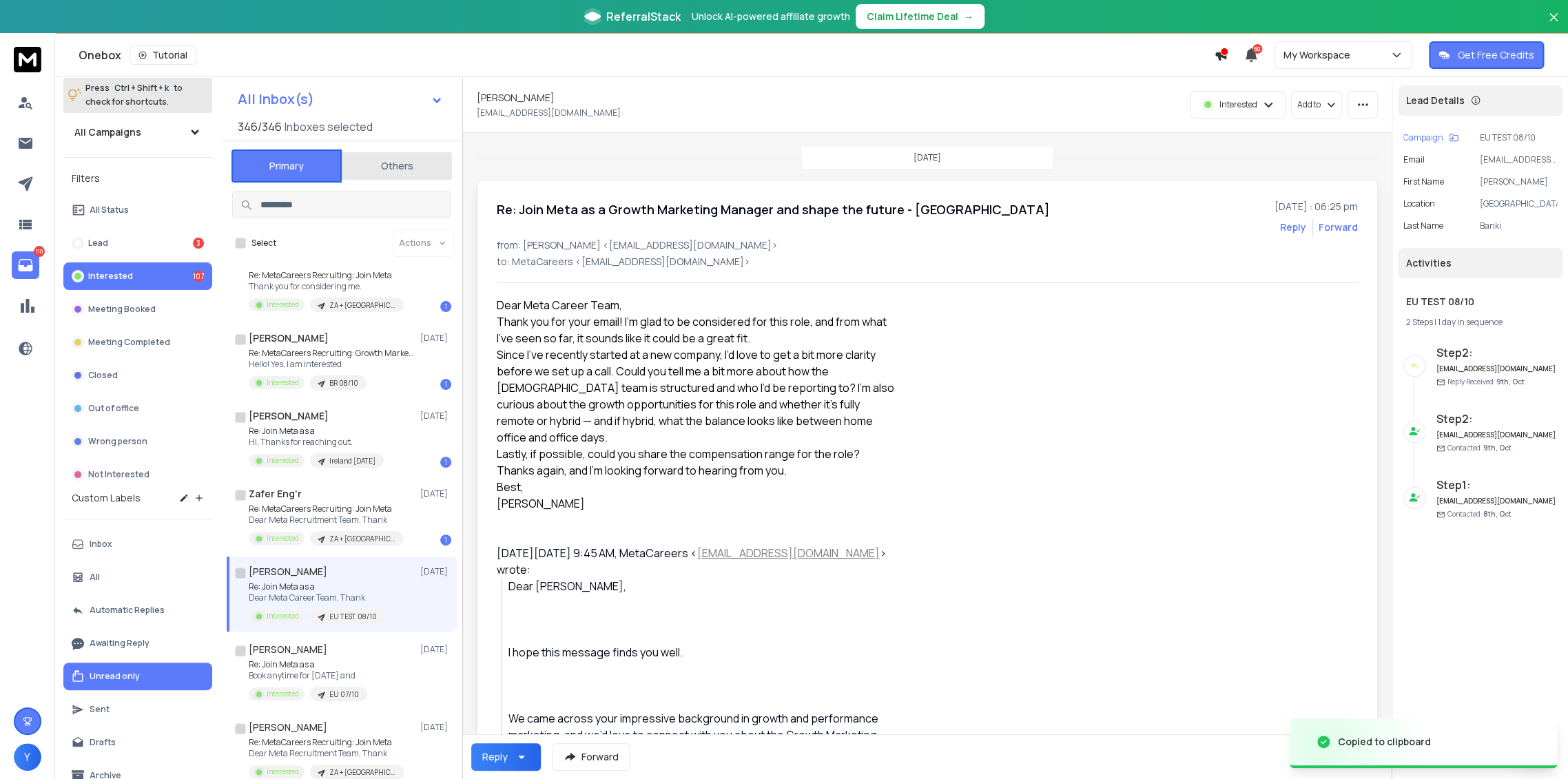
click at [529, 111] on p "bankidavid11@gmail.com" at bounding box center [549, 113] width 144 height 11
click at [584, 256] on p "to: MetaCareers <works@careersconnect-alliance.com>" at bounding box center [927, 262] width 861 height 14
drag, startPoint x: 584, startPoint y: 256, endPoint x: 724, endPoint y: 259, distance: 140.0
click at [724, 259] on p "to: MetaCareers <works@careersconnect-alliance.com>" at bounding box center [927, 262] width 861 height 14
click at [382, 495] on div "Zafer Eng'r 09 Oct" at bounding box center [349, 494] width 202 height 14
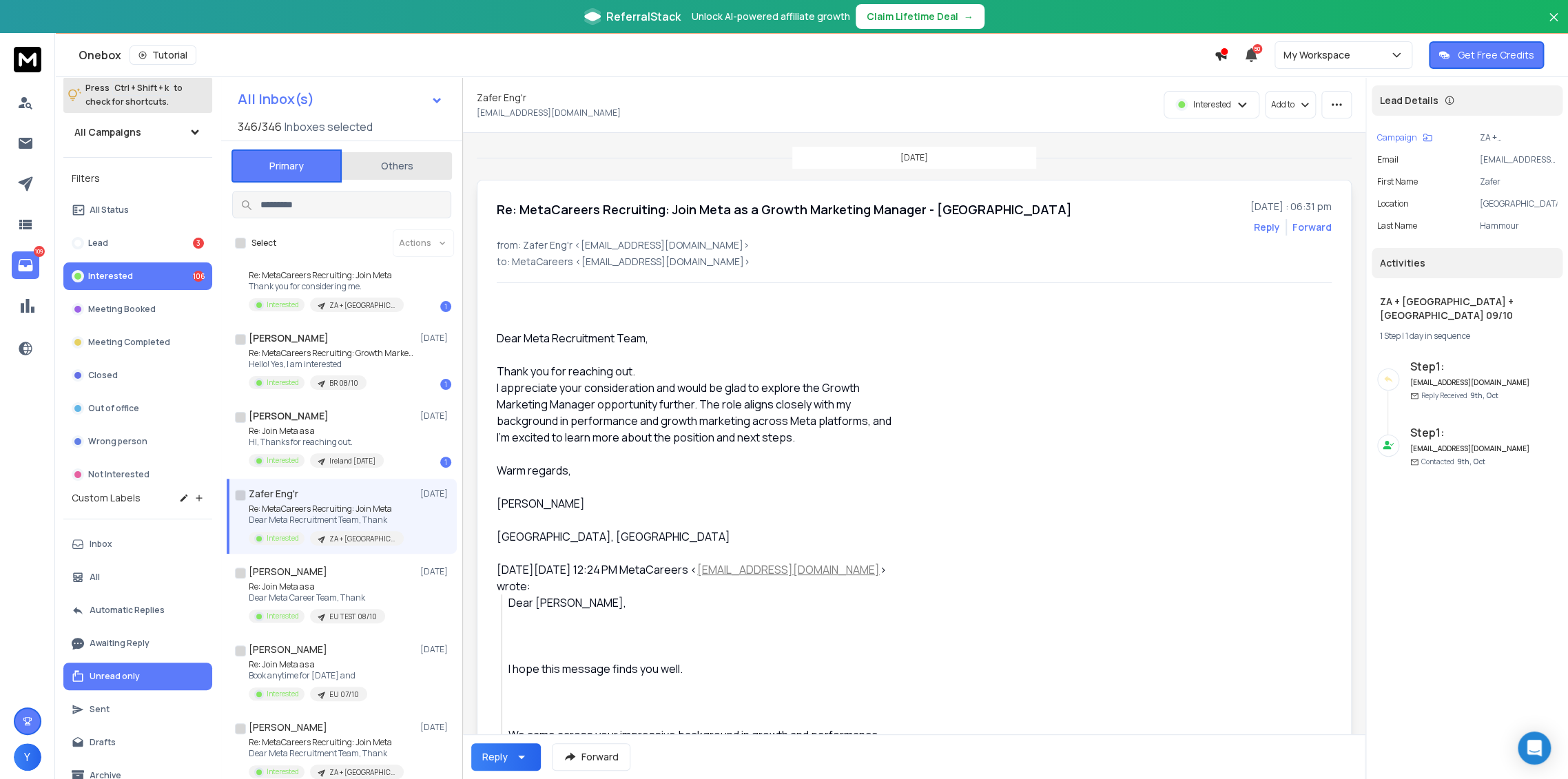
click at [538, 109] on p "zafer.engr@gmail.com" at bounding box center [549, 113] width 144 height 11
click at [572, 258] on p "to: MetaCareers <info@careersconnectnetwork.com>" at bounding box center [914, 262] width 835 height 14
drag, startPoint x: 584, startPoint y: 259, endPoint x: 692, endPoint y: 261, distance: 108.0
click at [704, 260] on p "to: MetaCareers <info@careersconnectnetwork.com>" at bounding box center [914, 262] width 835 height 14
click at [584, 260] on p "to: MetaCareers <info@careersconnectnetwork.com>" at bounding box center [914, 262] width 835 height 14
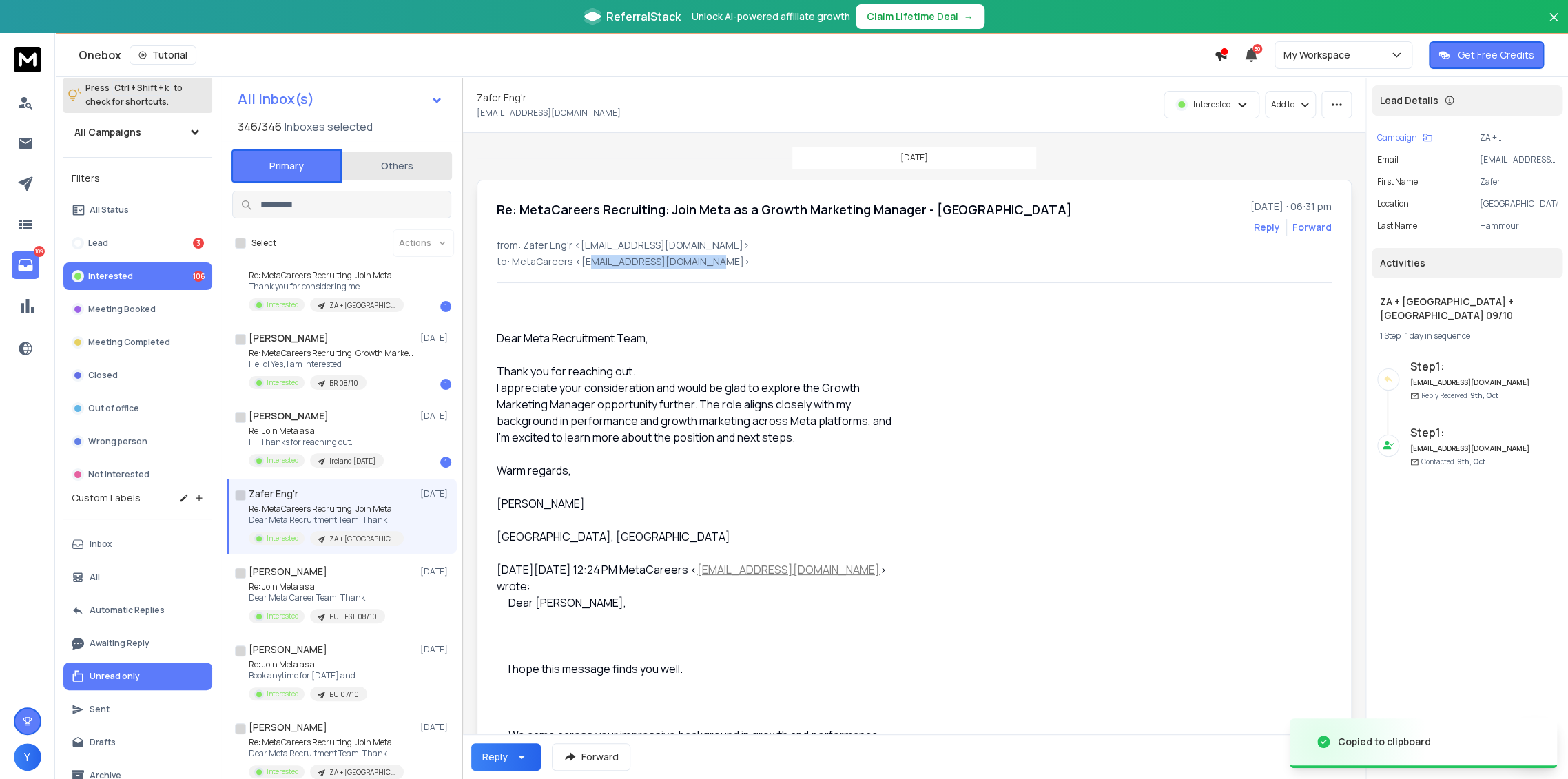
drag, startPoint x: 585, startPoint y: 260, endPoint x: 716, endPoint y: 261, distance: 131.0
click at [716, 261] on p "to: MetaCareers <info@careersconnectnetwork.com>" at bounding box center [914, 262] width 835 height 14
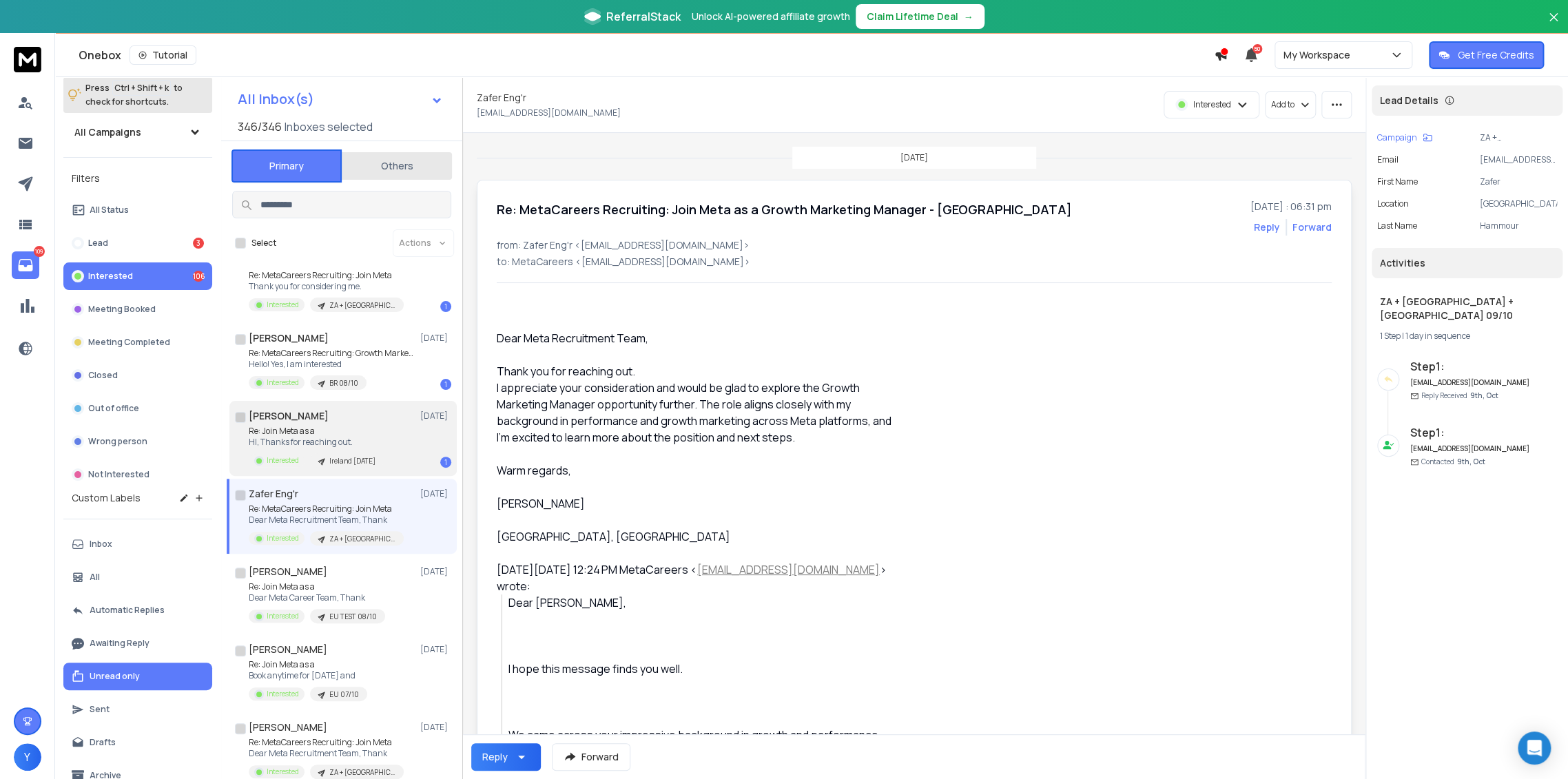
click at [376, 433] on p "Re: Join Meta as a" at bounding box center [316, 431] width 135 height 11
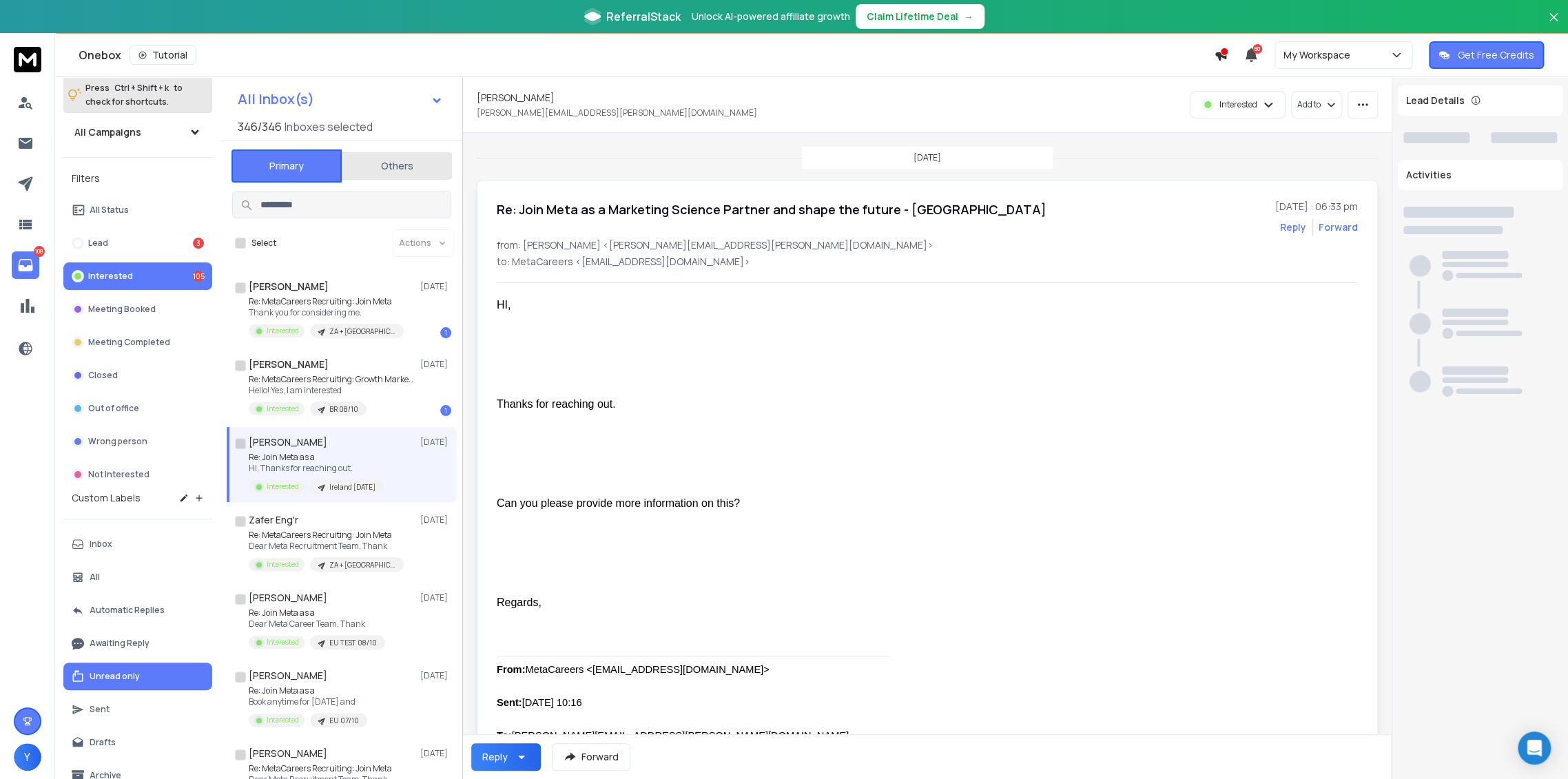
scroll to position [7814, 0]
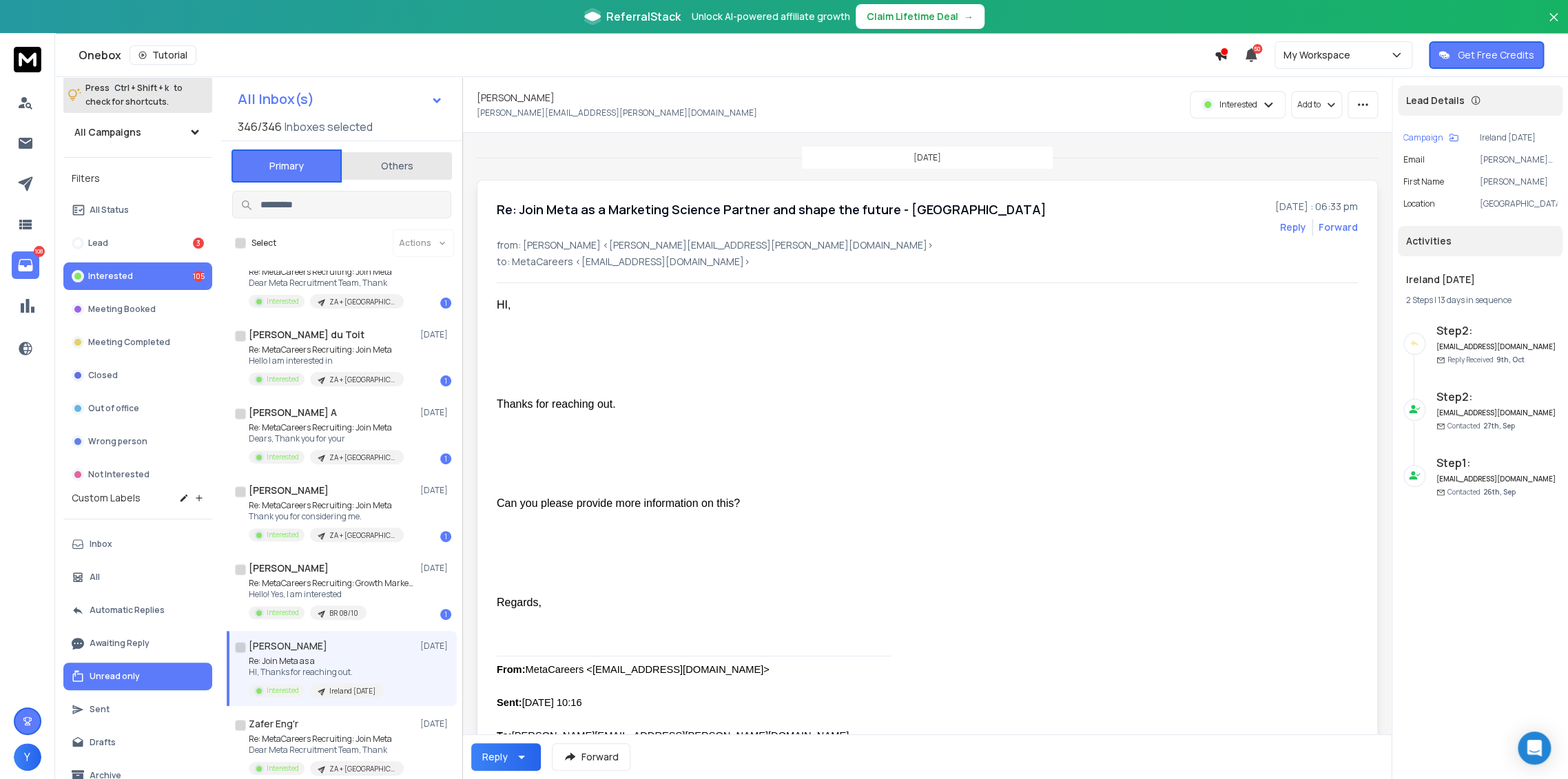
click at [578, 117] on p "sharon.treacy@hotmail.com" at bounding box center [616, 113] width 280 height 11
click at [580, 260] on p "to: MetaCareers <recruit@careersconnectcareerlink.com>" at bounding box center [927, 262] width 861 height 14
drag, startPoint x: 580, startPoint y: 260, endPoint x: 739, endPoint y: 266, distance: 159.1
click at [739, 266] on p "to: MetaCareers <recruit@careersconnectcareerlink.com>" at bounding box center [927, 262] width 861 height 14
click at [358, 551] on div "Diana Rozsa 02:08 AM Re: Join Meta as a Hello team, I booked one interview Inte…" at bounding box center [341, 558] width 241 height 576
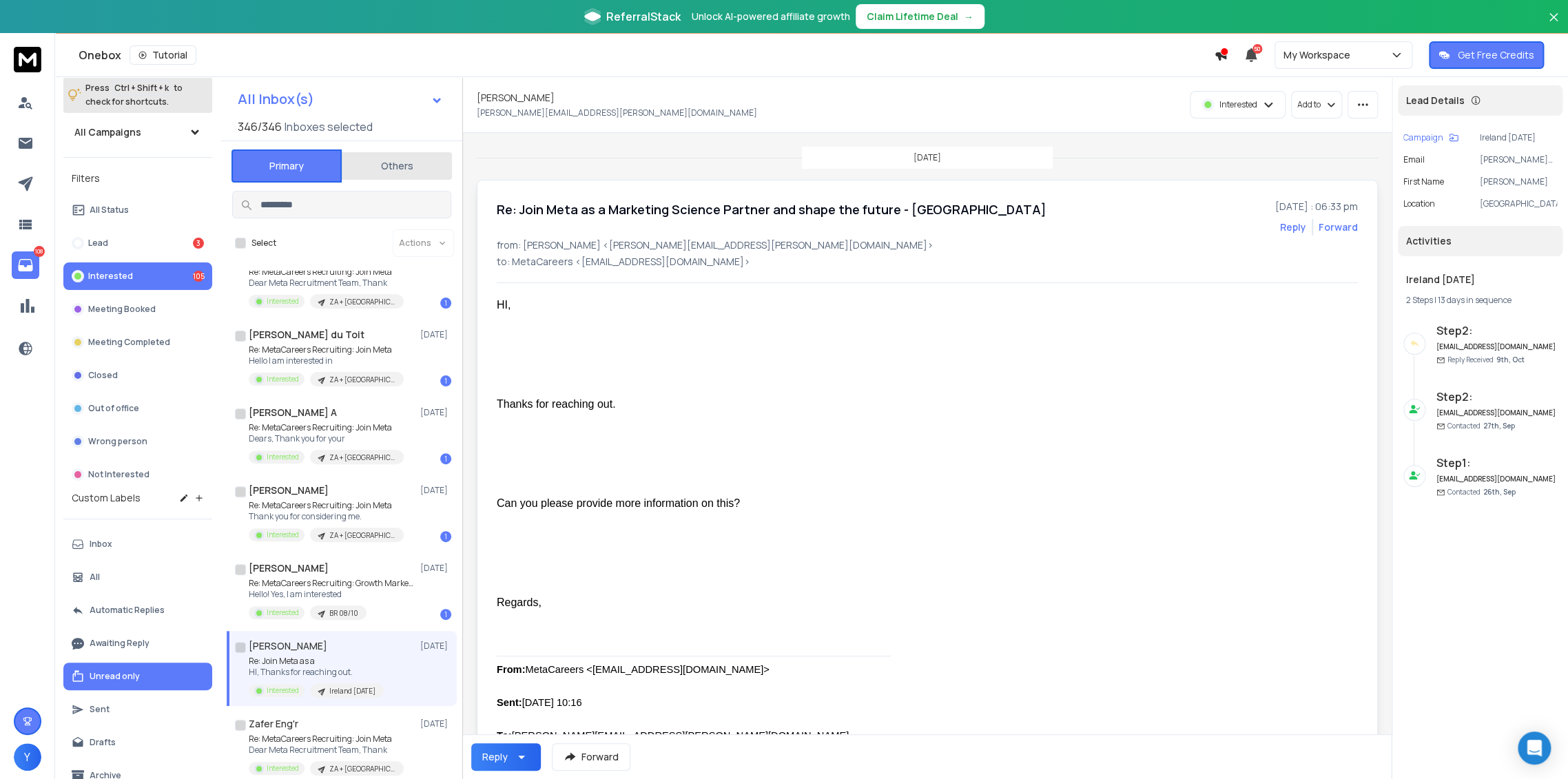
click at [354, 581] on p "Re: MetaCareers Recruiting: Growth Marketing" at bounding box center [331, 583] width 165 height 11
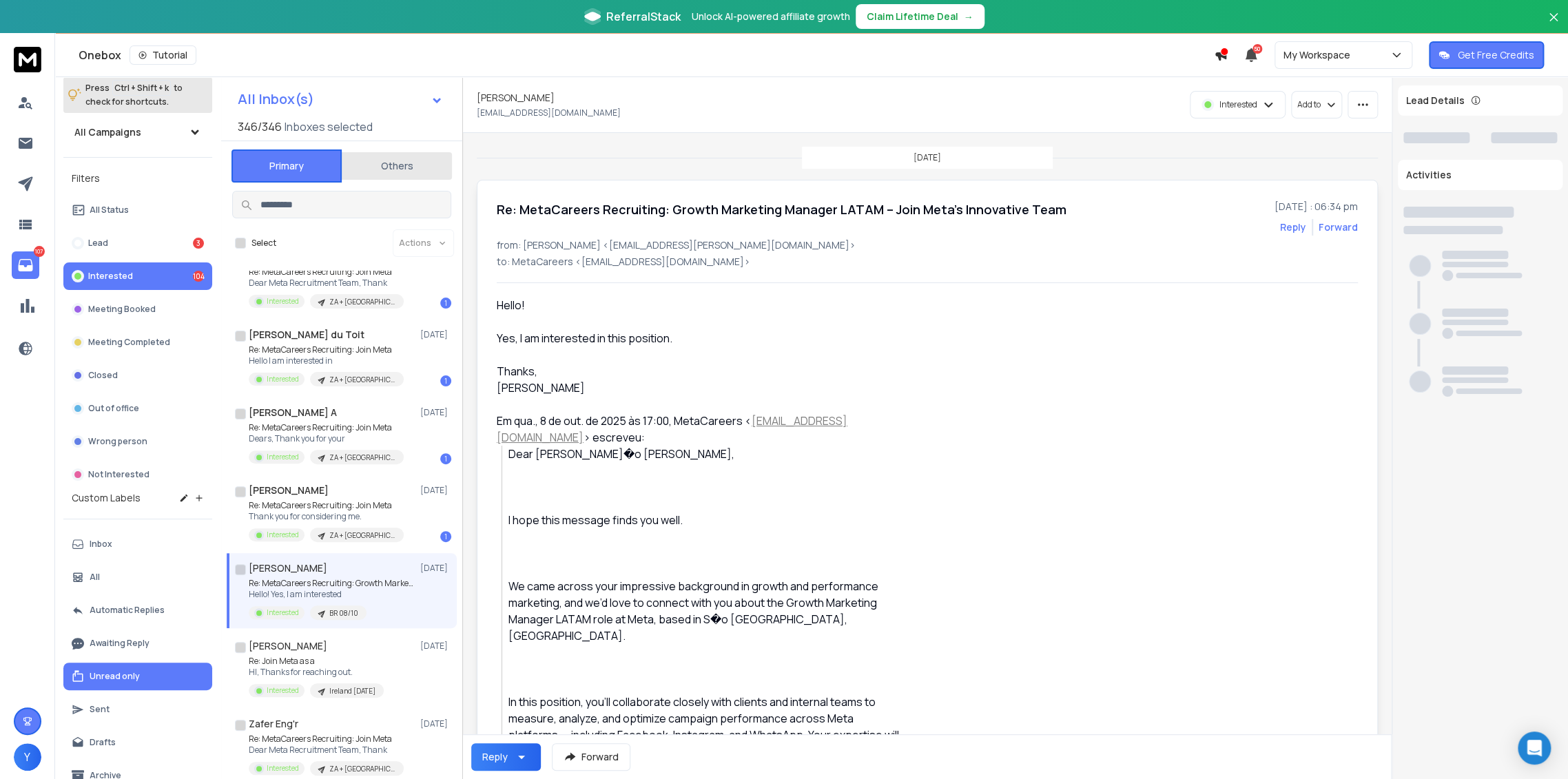
click at [529, 113] on p "cdz.joao@gmail.com" at bounding box center [549, 113] width 144 height 11
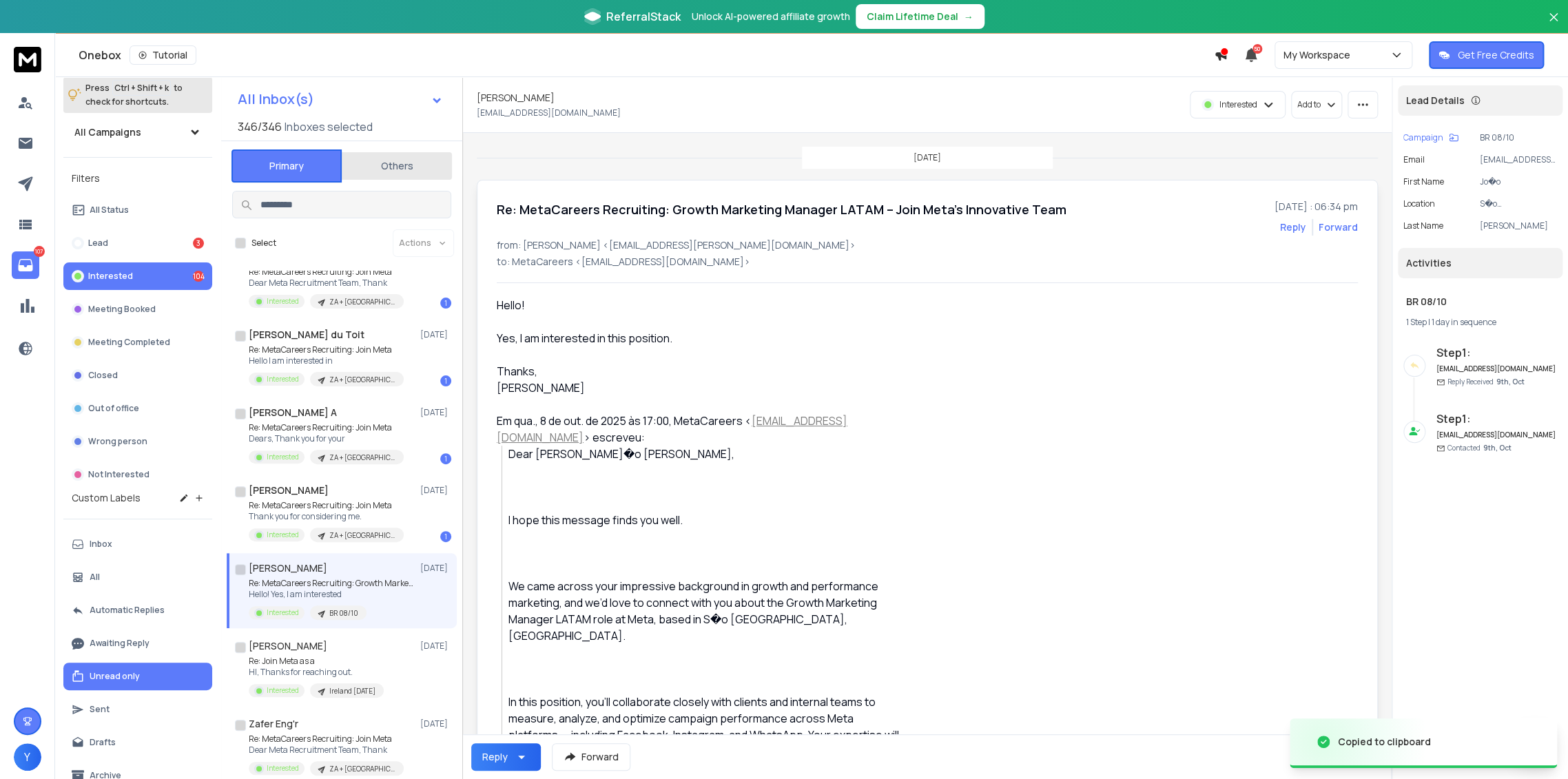
click at [583, 264] on p "to: MetaCareers <recruit@careersconnectworld.com>" at bounding box center [927, 262] width 861 height 14
drag, startPoint x: 583, startPoint y: 265, endPoint x: 715, endPoint y: 264, distance: 132.0
click at [715, 264] on p "to: MetaCareers <recruit@careersconnectworld.com>" at bounding box center [927, 262] width 861 height 14
click at [398, 504] on p "Re: MetaCareers Recruiting: Join Meta" at bounding box center [326, 505] width 155 height 11
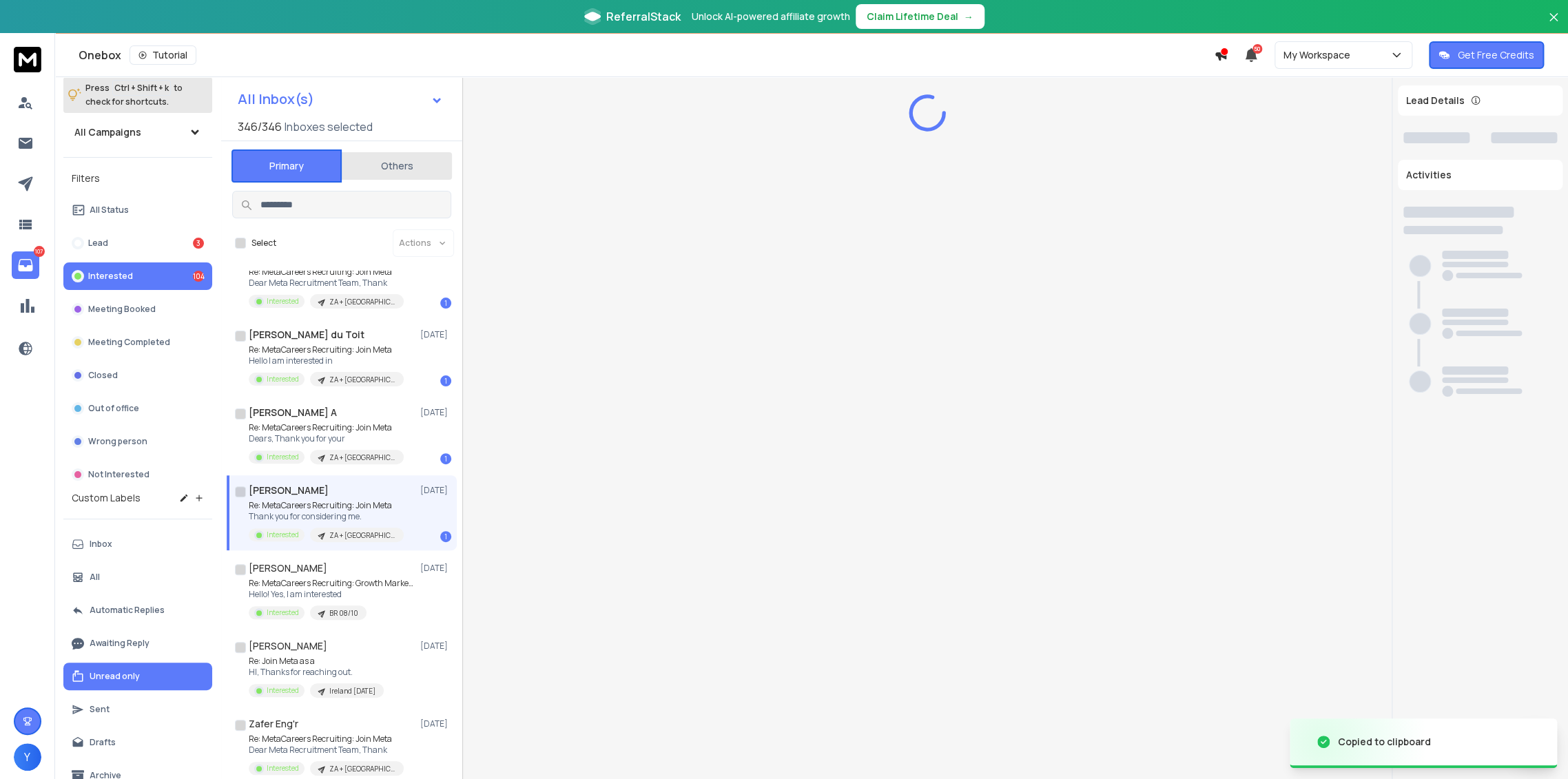
scroll to position [7737, 0]
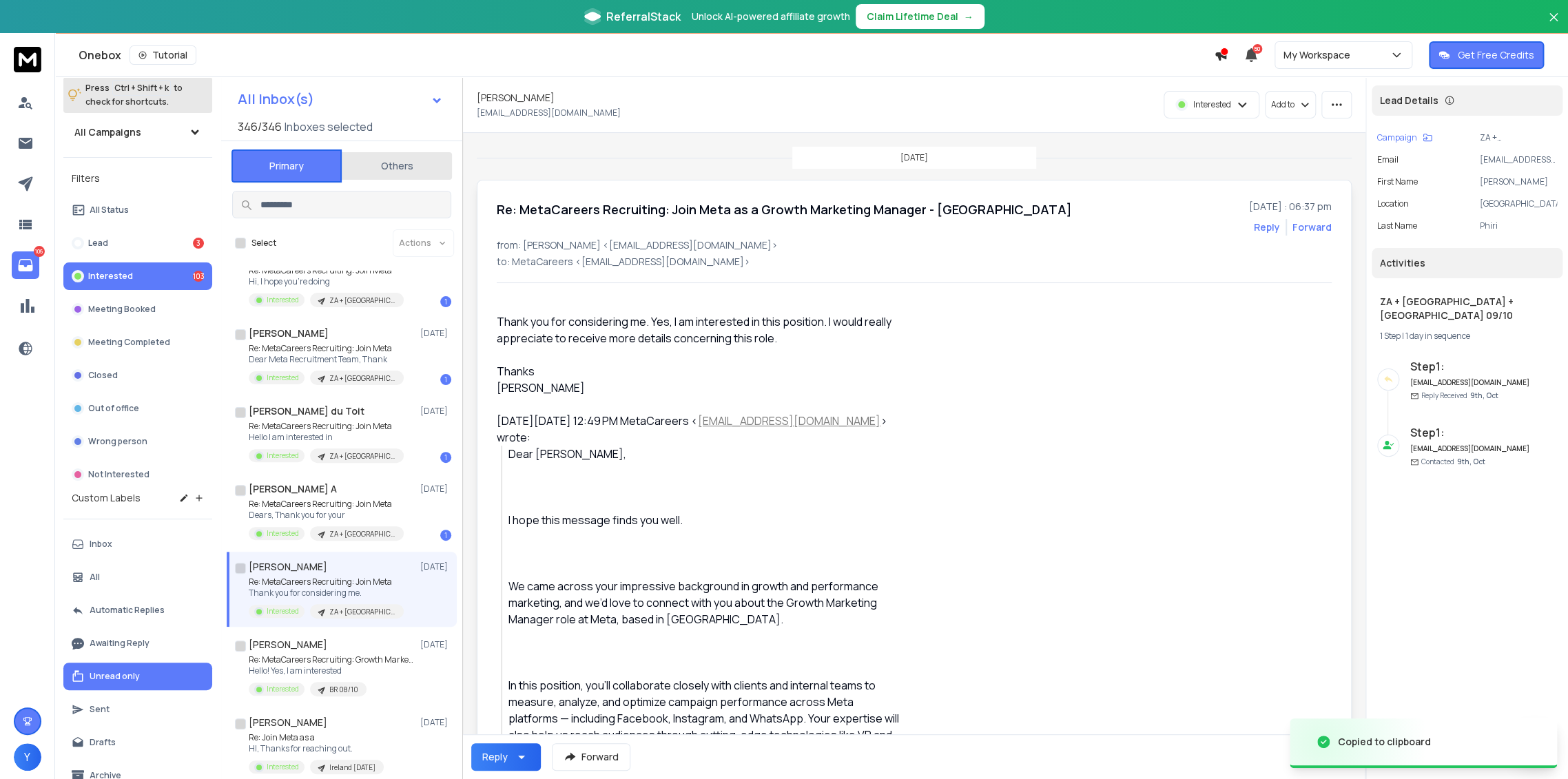
click at [555, 114] on p "kennethphr@gmail.com" at bounding box center [549, 113] width 144 height 11
click at [585, 263] on p "to: MetaCareers <recruit@careersconnectadvisor.com>" at bounding box center [914, 262] width 835 height 14
drag, startPoint x: 585, startPoint y: 263, endPoint x: 722, endPoint y: 259, distance: 137.1
click at [722, 259] on p "to: MetaCareers <recruit@careersconnectadvisor.com>" at bounding box center [914, 262] width 835 height 14
click at [396, 520] on p "Dears, Thank you for your" at bounding box center [326, 515] width 155 height 11
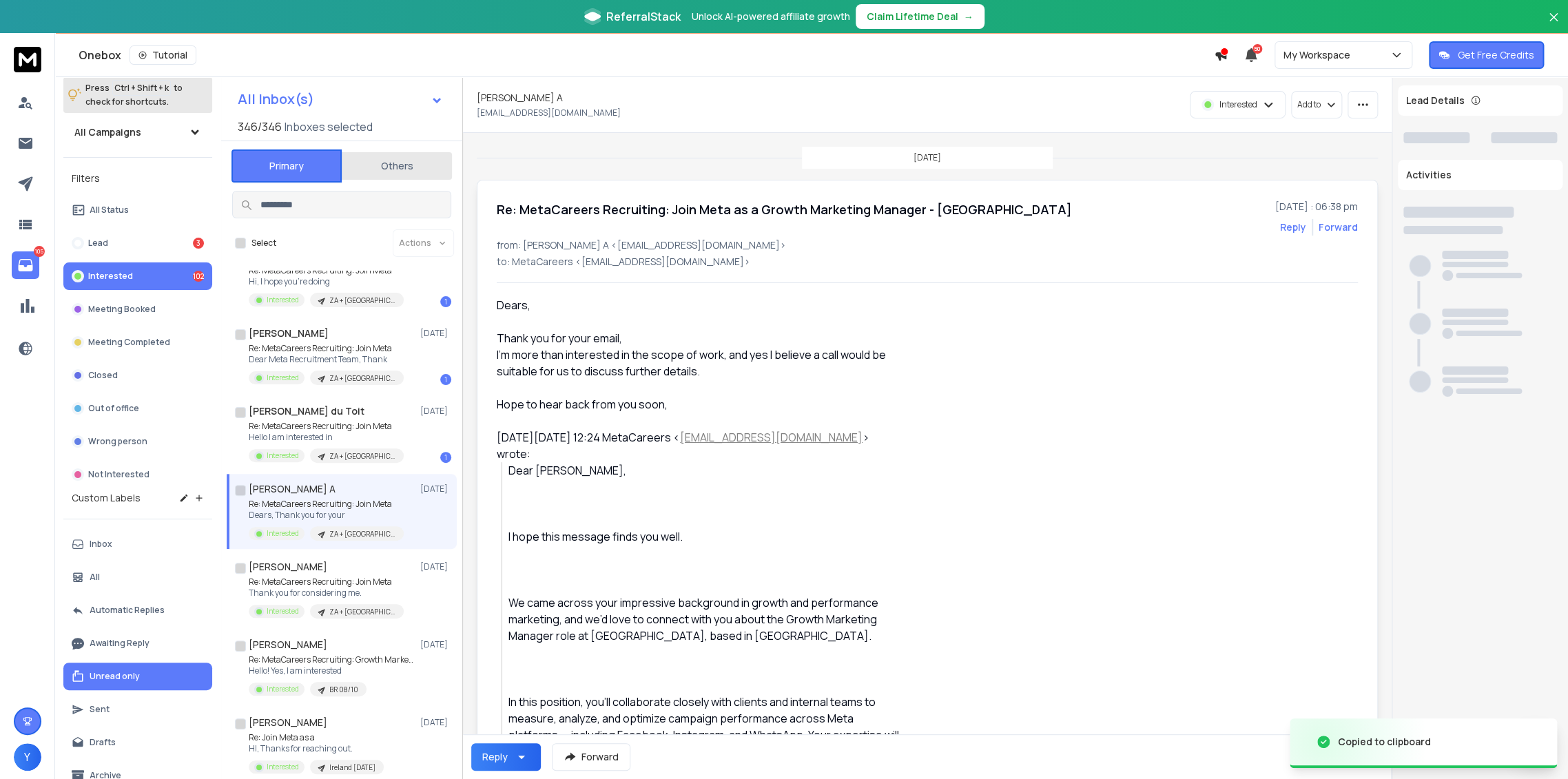
click at [558, 114] on p "reemaalkassim62@gmail.com" at bounding box center [549, 113] width 144 height 11
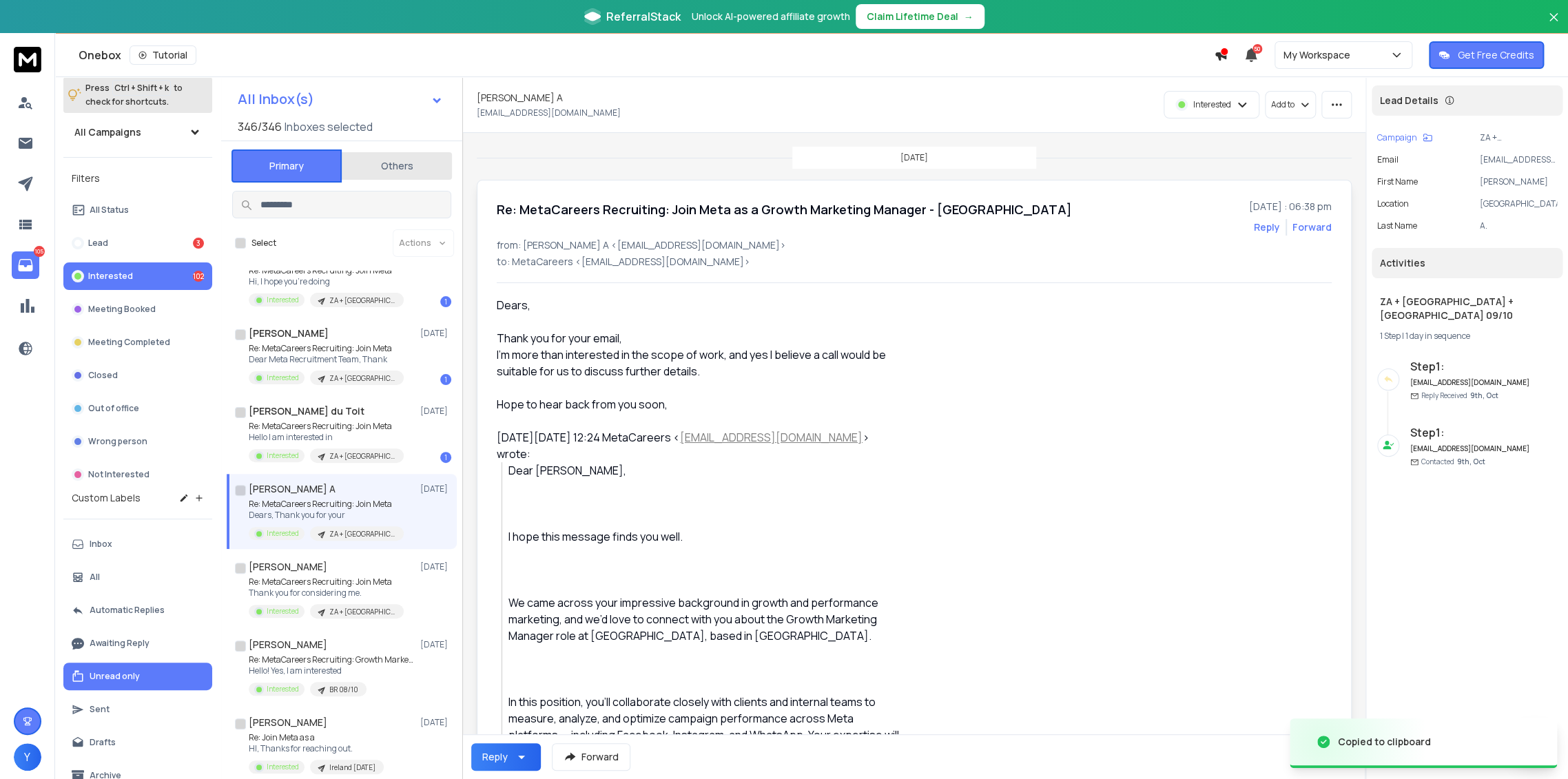
click at [581, 264] on p "to: MetaCareers <info@careersconnecttalentpool.com>" at bounding box center [914, 262] width 835 height 14
drag, startPoint x: 581, startPoint y: 265, endPoint x: 728, endPoint y: 260, distance: 147.1
click at [728, 260] on p "to: MetaCareers <info@careersconnecttalentpool.com>" at bounding box center [914, 262] width 835 height 14
click at [405, 431] on div "Re: MetaCareers Recruiting: Join Meta Hello I am interested in Interested ZA + …" at bounding box center [349, 442] width 202 height 42
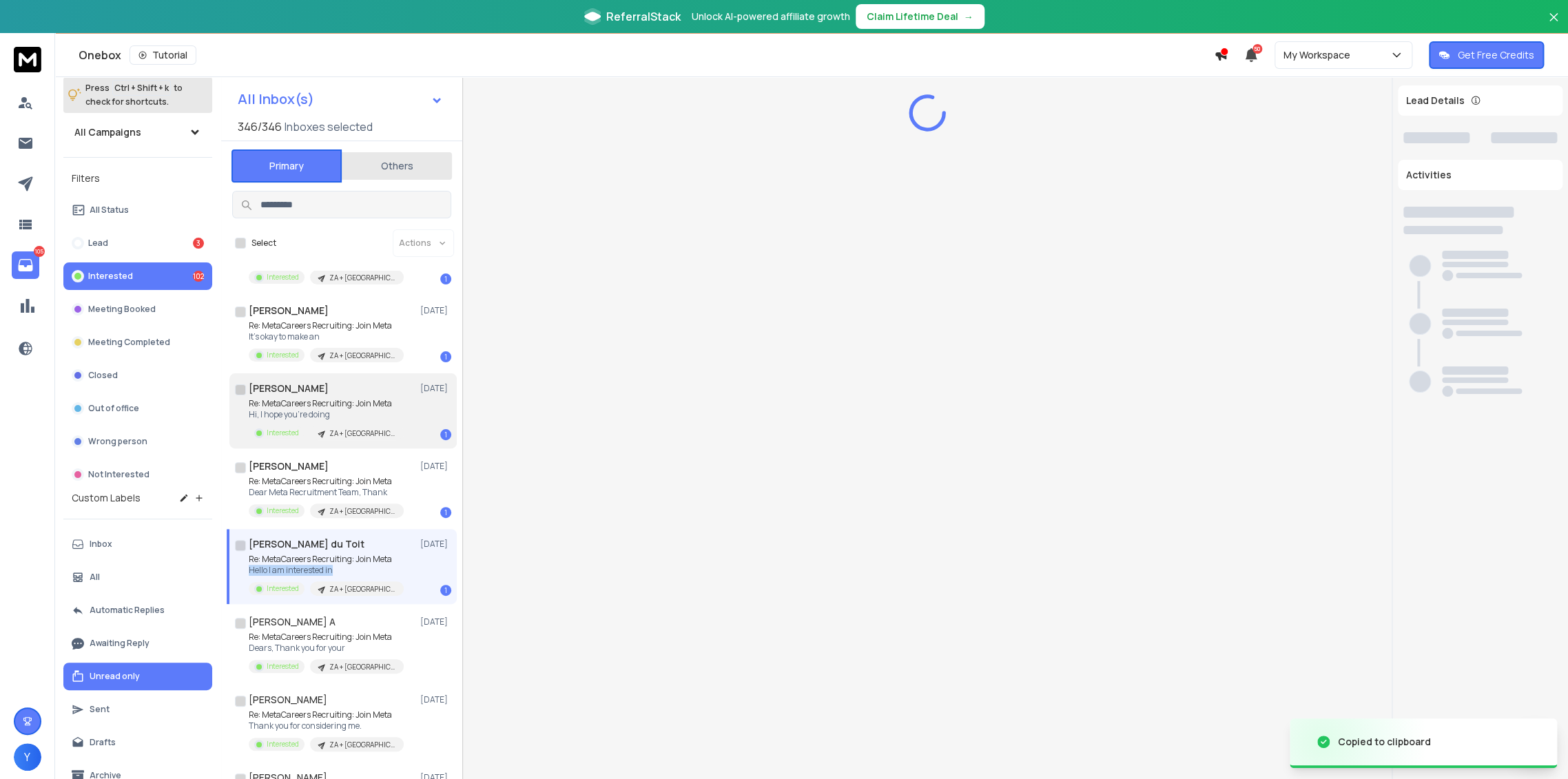
scroll to position [7584, 0]
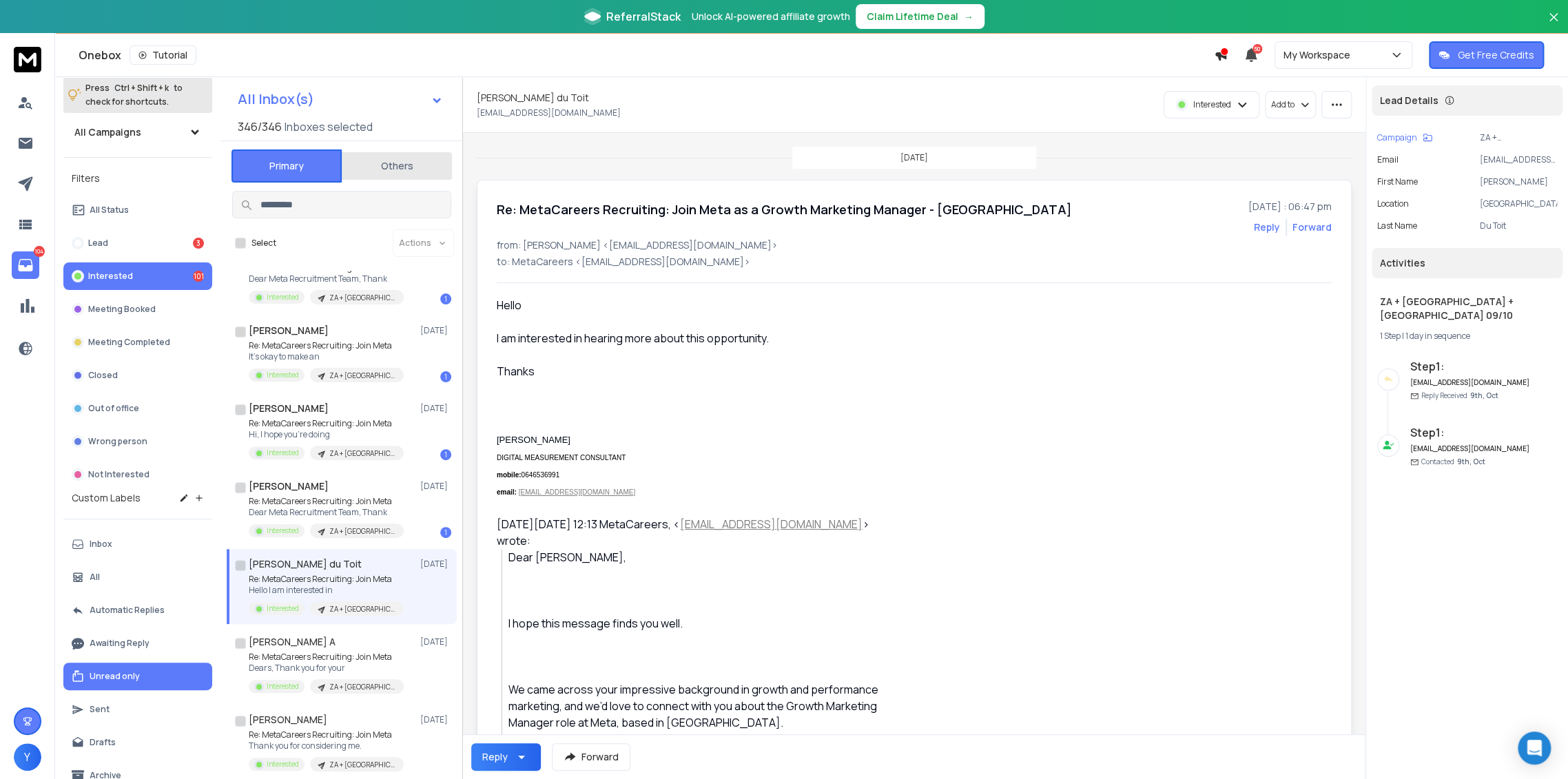
click at [567, 111] on p "megandutoit.home@gmail.com" at bounding box center [549, 113] width 144 height 11
click at [602, 261] on p "to: MetaCareers <recruit@careersconnectalliance.com>" at bounding box center [914, 262] width 835 height 14
drag, startPoint x: 602, startPoint y: 261, endPoint x: 729, endPoint y: 260, distance: 127.0
click at [729, 260] on p "to: MetaCareers <recruit@careersconnectalliance.com>" at bounding box center [914, 262] width 835 height 14
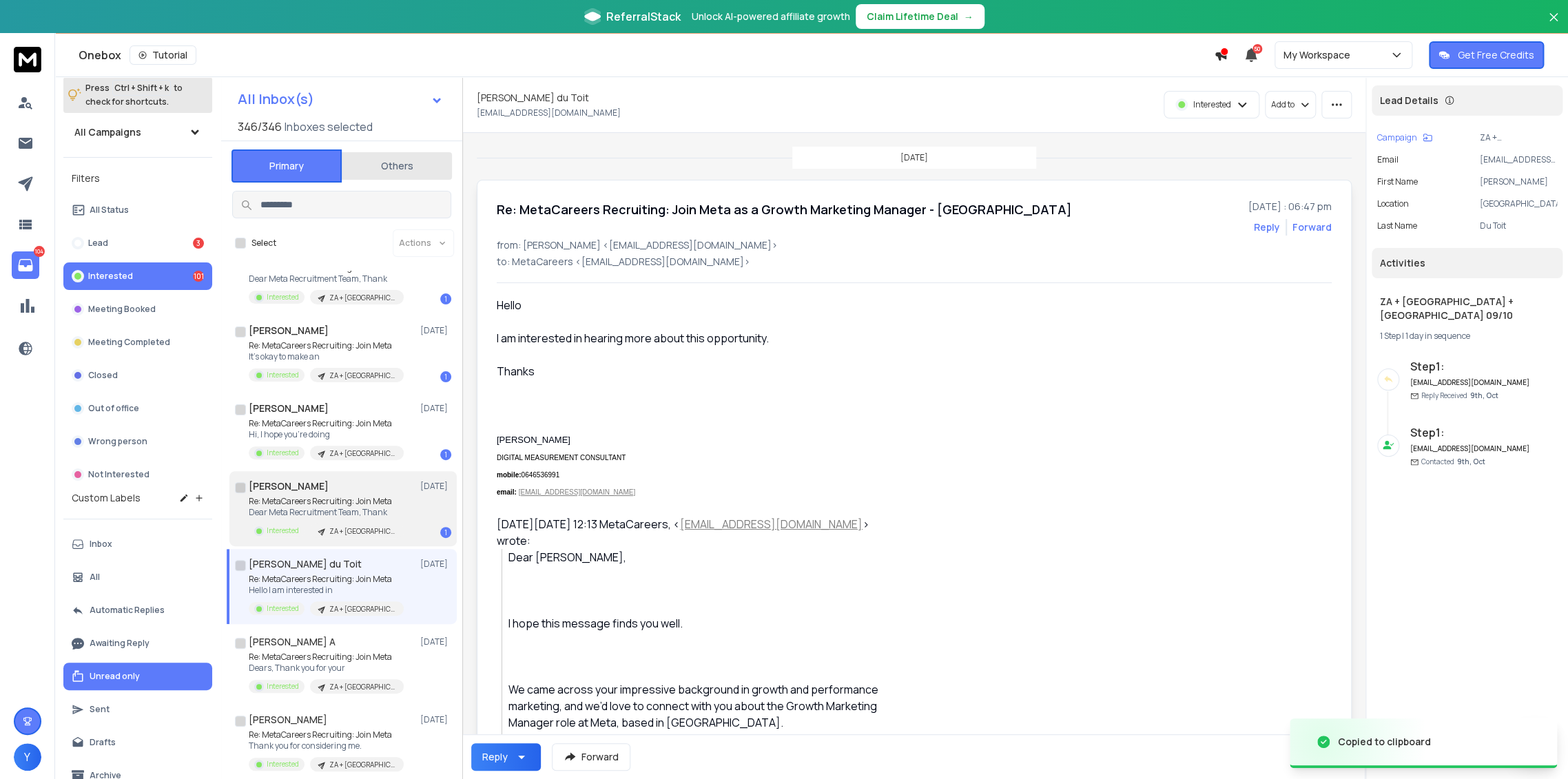
click at [407, 492] on div "Mohammad Alkaff 09 Oct" at bounding box center [349, 486] width 202 height 14
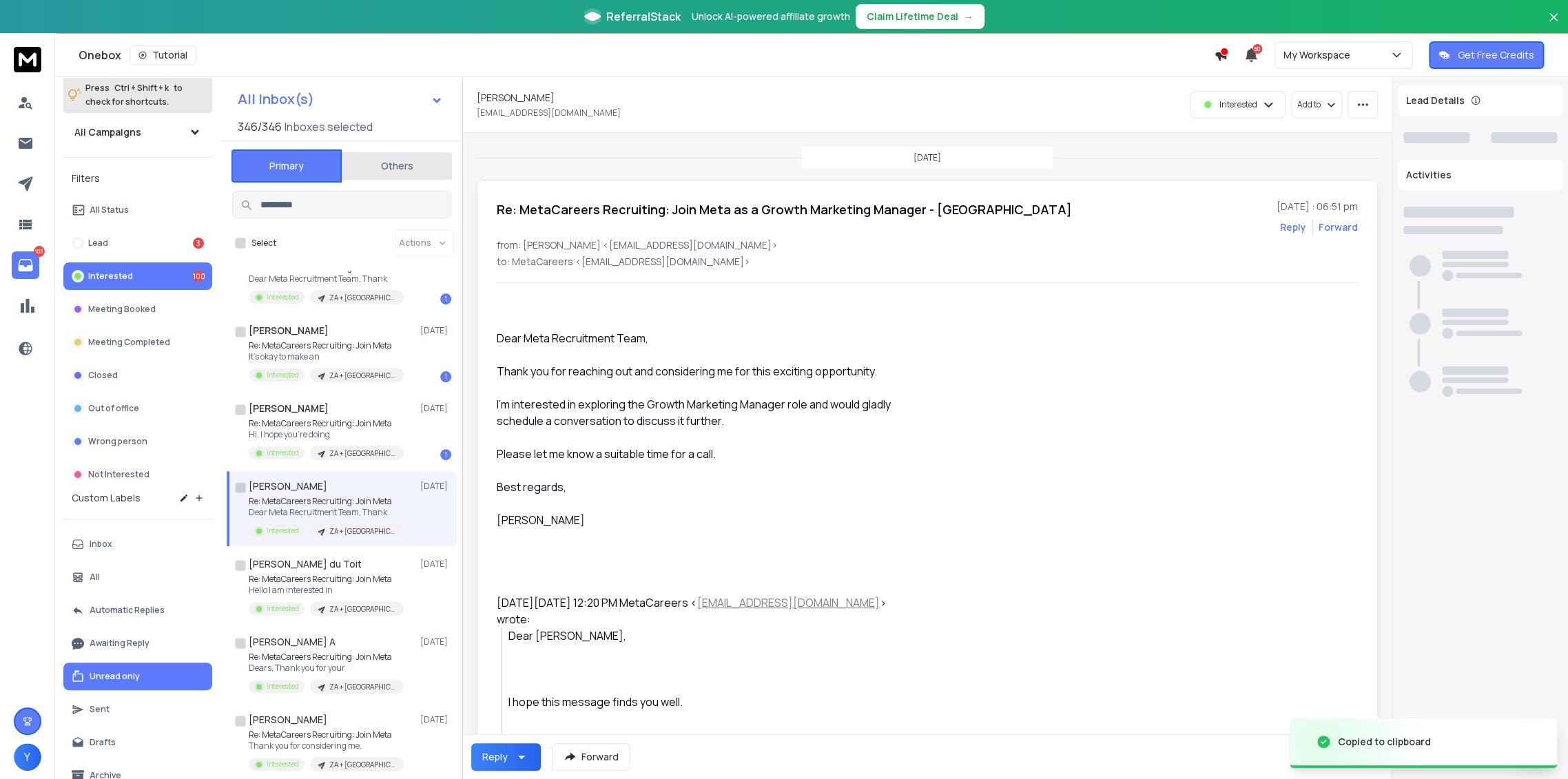
click at [557, 113] on p "moaalkaff@gmail.com" at bounding box center [549, 113] width 144 height 11
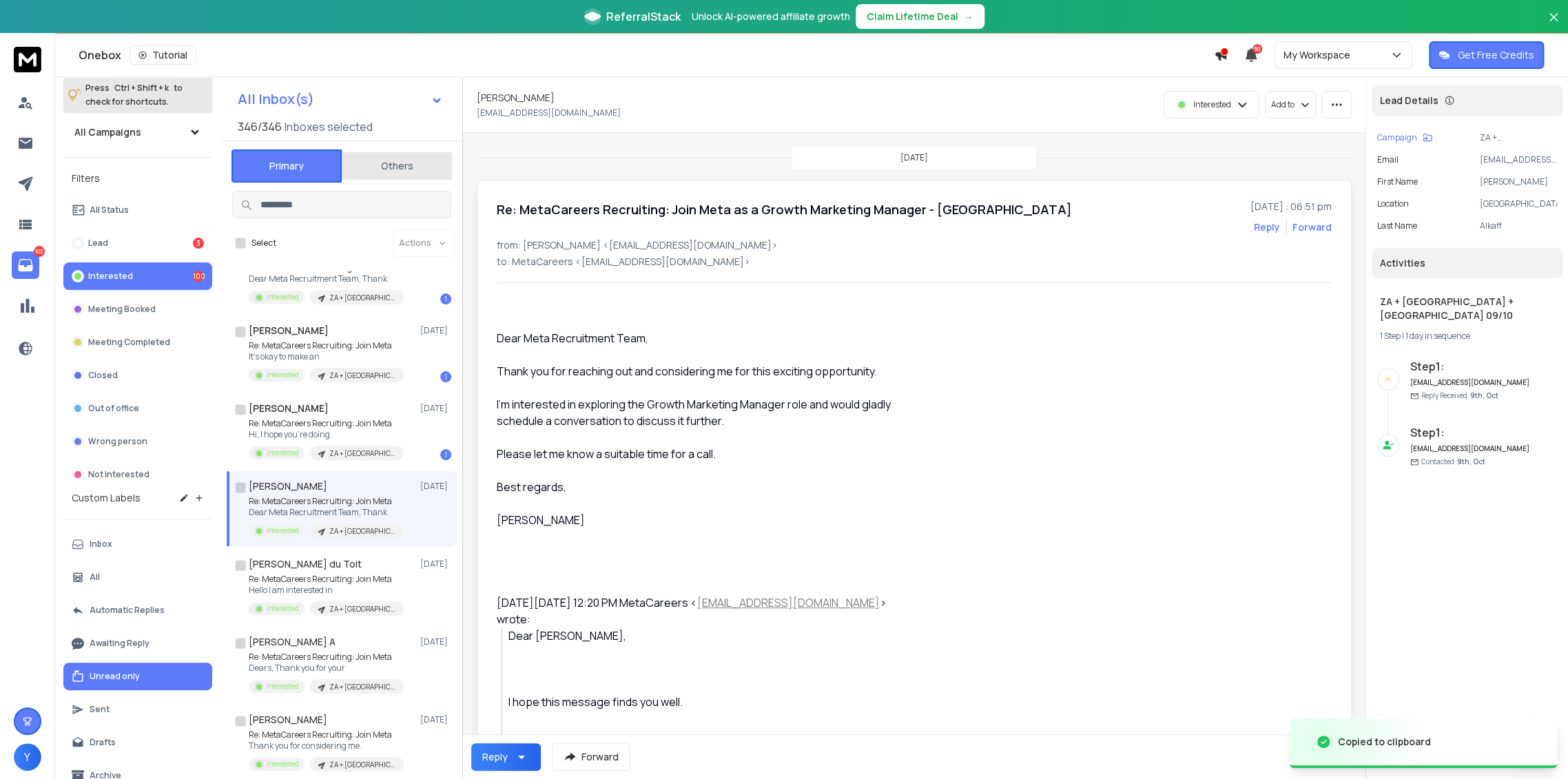
click at [584, 263] on p "to: MetaCareers <hr@careersconnect-nextstep.com>" at bounding box center [914, 262] width 835 height 14
drag, startPoint x: 584, startPoint y: 263, endPoint x: 640, endPoint y: 262, distance: 56.0
click at [640, 262] on p "to: MetaCareers <hr@careersconnect-nextstep.com>" at bounding box center [914, 262] width 835 height 14
click at [572, 265] on p "to: MetaCareers <hr@careersconnect-nextstep.com>" at bounding box center [914, 262] width 835 height 14
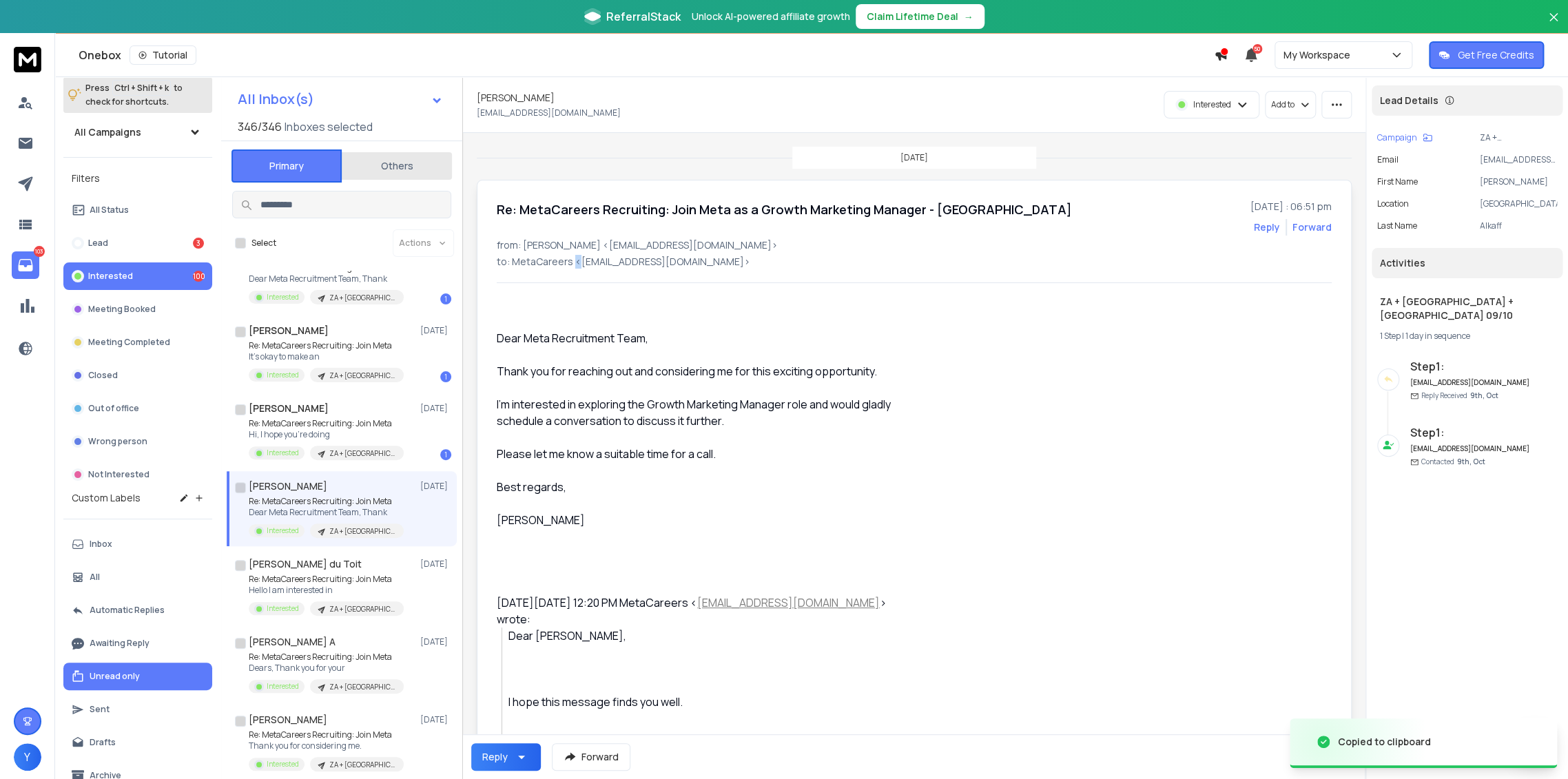
click at [578, 263] on p "to: MetaCareers <hr@careersconnect-nextstep.com>" at bounding box center [914, 262] width 835 height 14
drag, startPoint x: 578, startPoint y: 263, endPoint x: 717, endPoint y: 266, distance: 139.0
click at [717, 266] on p "to: MetaCareers <hr@careersconnect-nextstep.com>" at bounding box center [914, 262] width 835 height 14
click at [399, 451] on div "ZA + [GEOGRAPHIC_DATA] + [GEOGRAPHIC_DATA] 09/10" at bounding box center [357, 452] width 94 height 14
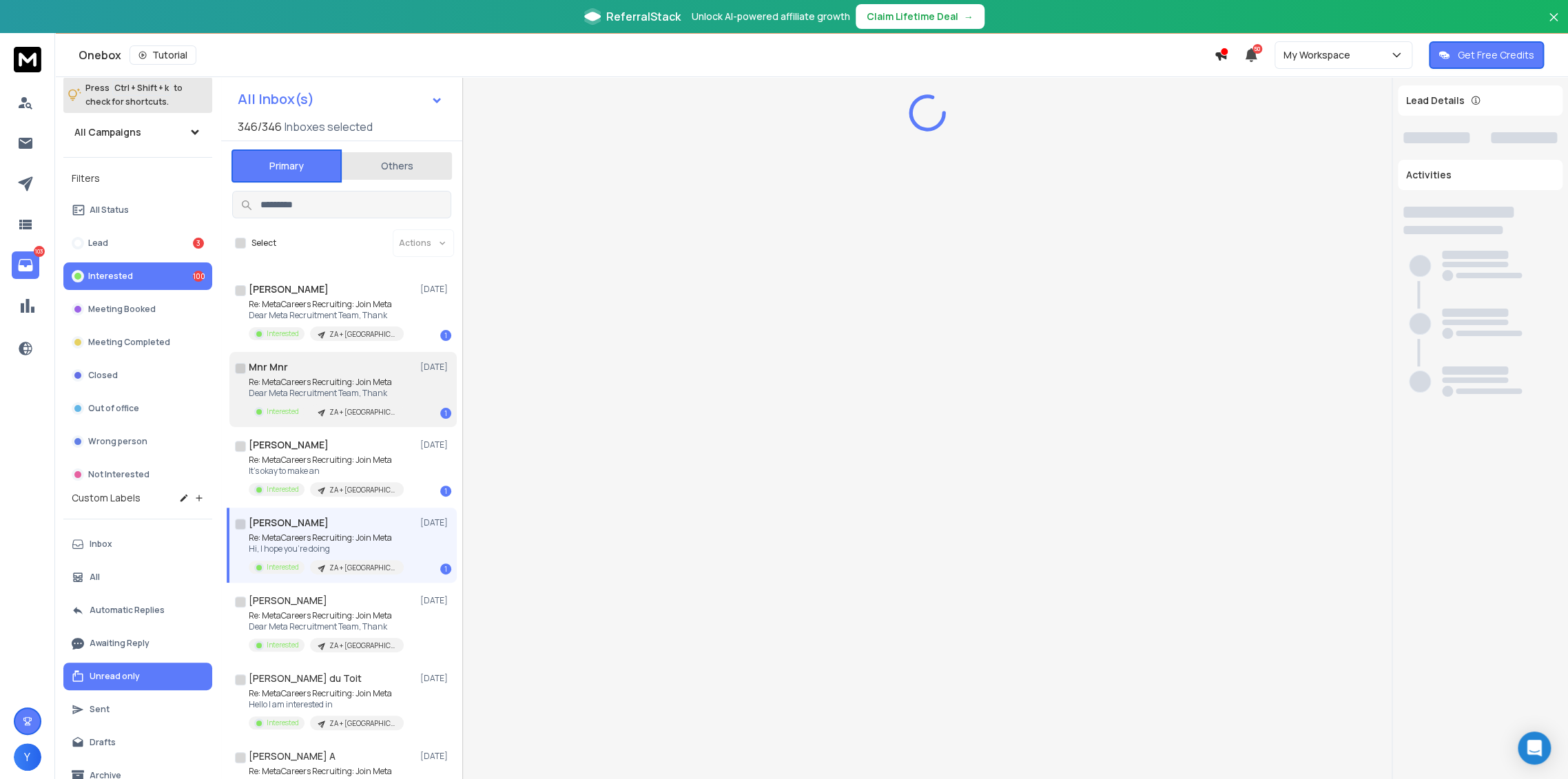
scroll to position [7432, 0]
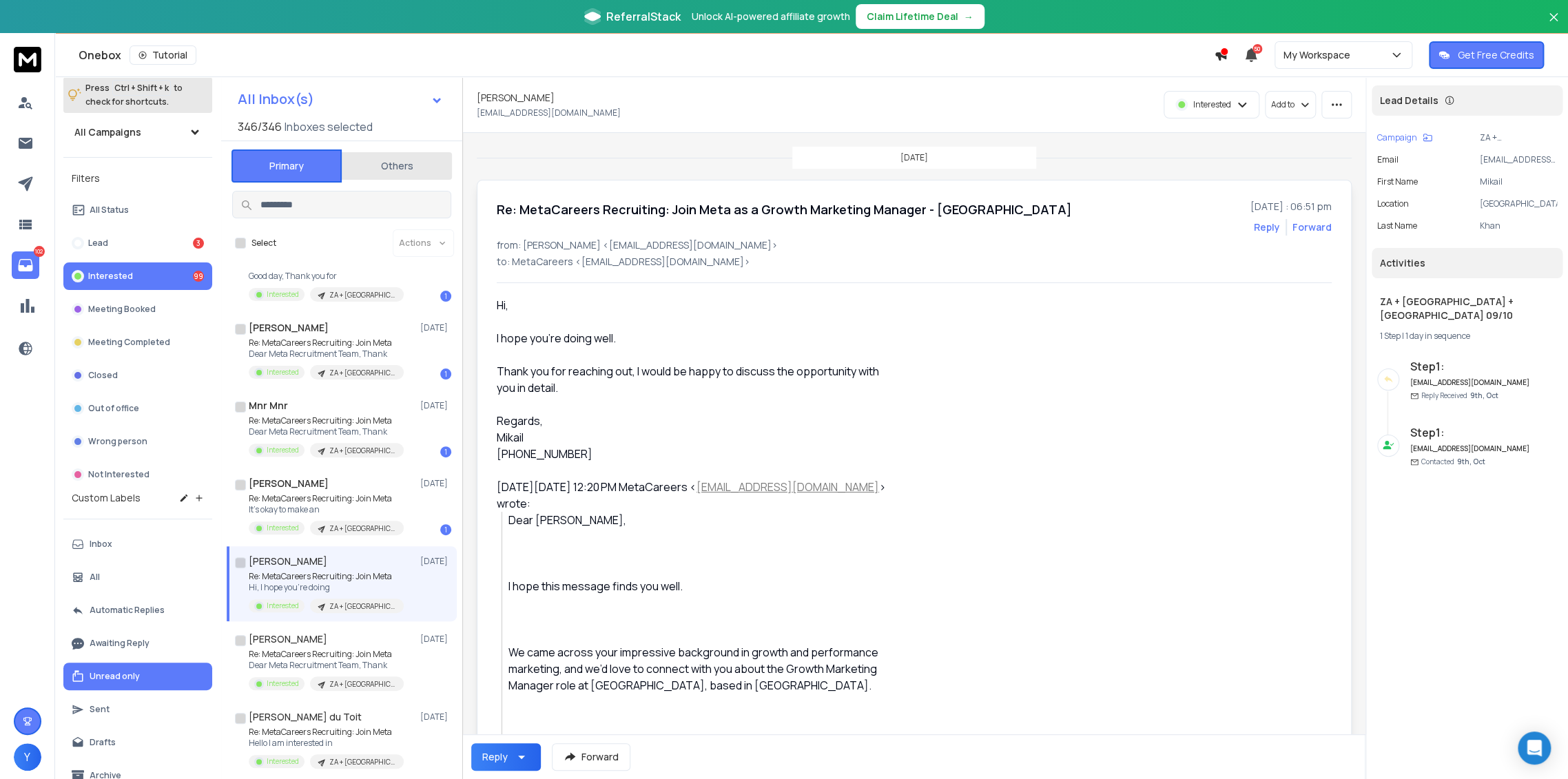
click at [552, 113] on p "mikailkhan@gmail.com" at bounding box center [549, 113] width 144 height 11
click at [581, 258] on p "to: MetaCareers <works@careersconnect-guide.com>" at bounding box center [914, 262] width 835 height 14
drag, startPoint x: 581, startPoint y: 258, endPoint x: 722, endPoint y: 264, distance: 141.1
click at [722, 264] on p "to: MetaCareers <works@careersconnect-guide.com>" at bounding box center [914, 262] width 835 height 14
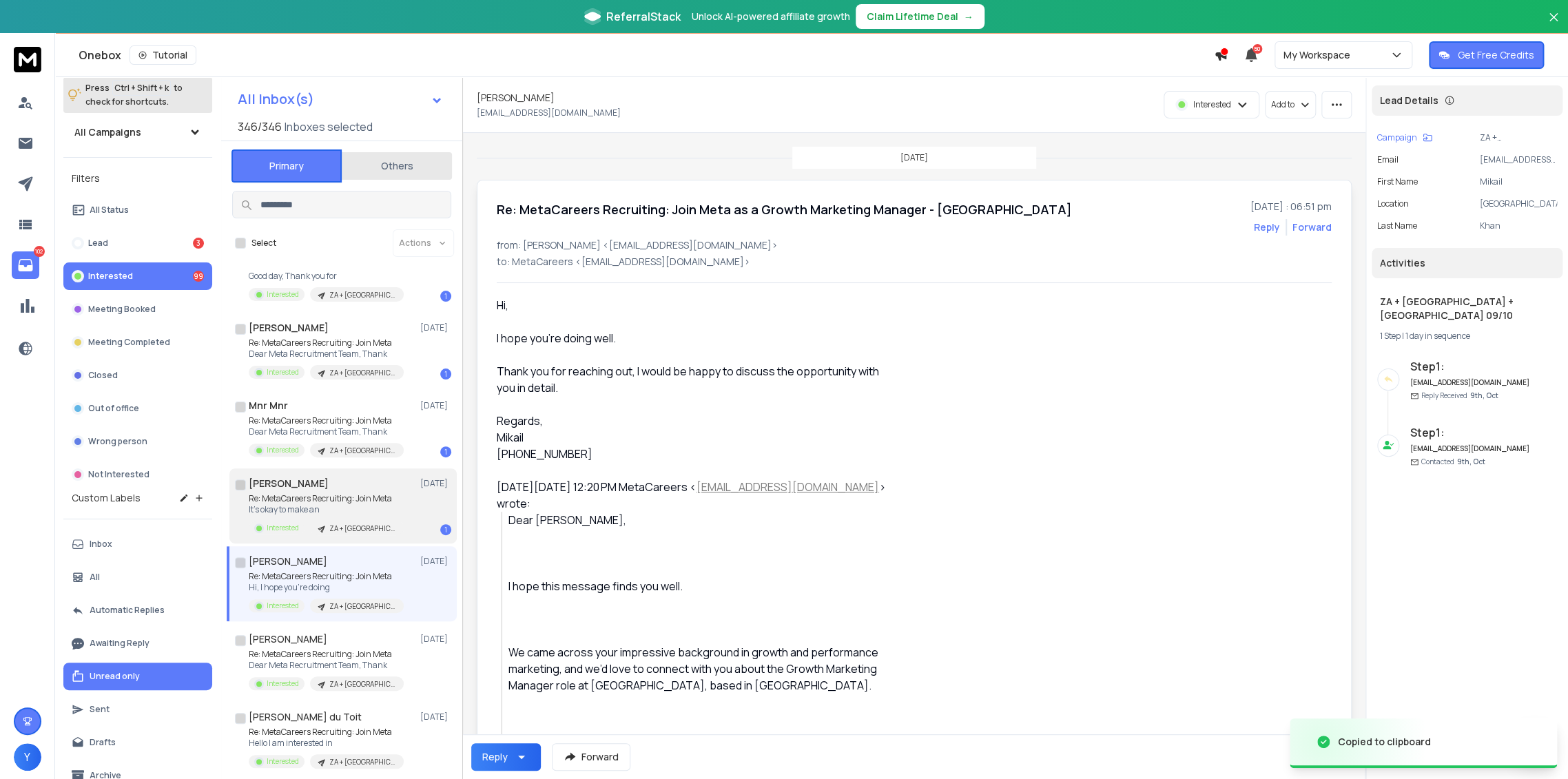
click at [377, 505] on p "It’s okay to make an" at bounding box center [326, 509] width 155 height 11
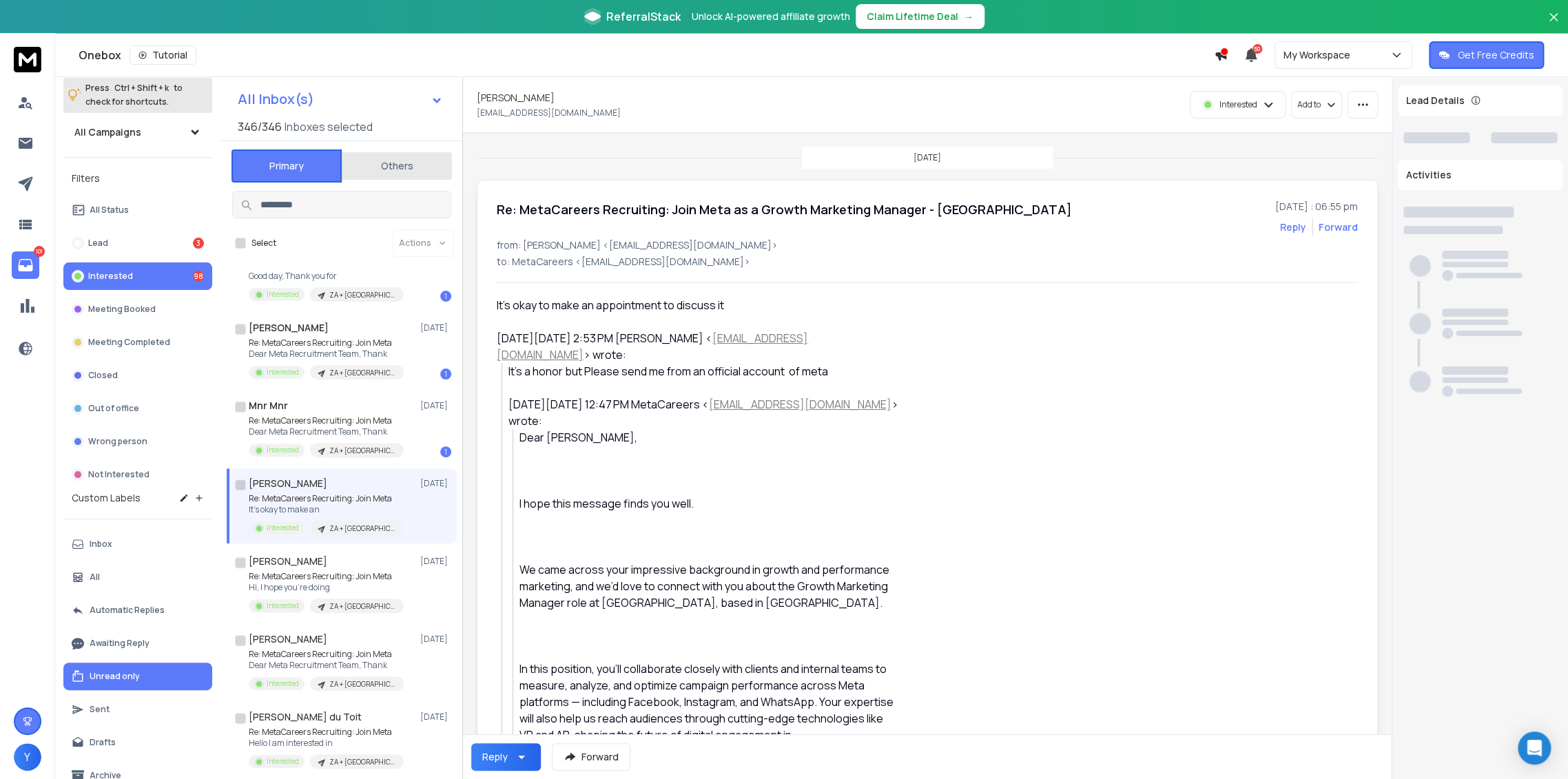
click at [560, 115] on p "pharmacistelgohary@gmail.com" at bounding box center [549, 113] width 144 height 11
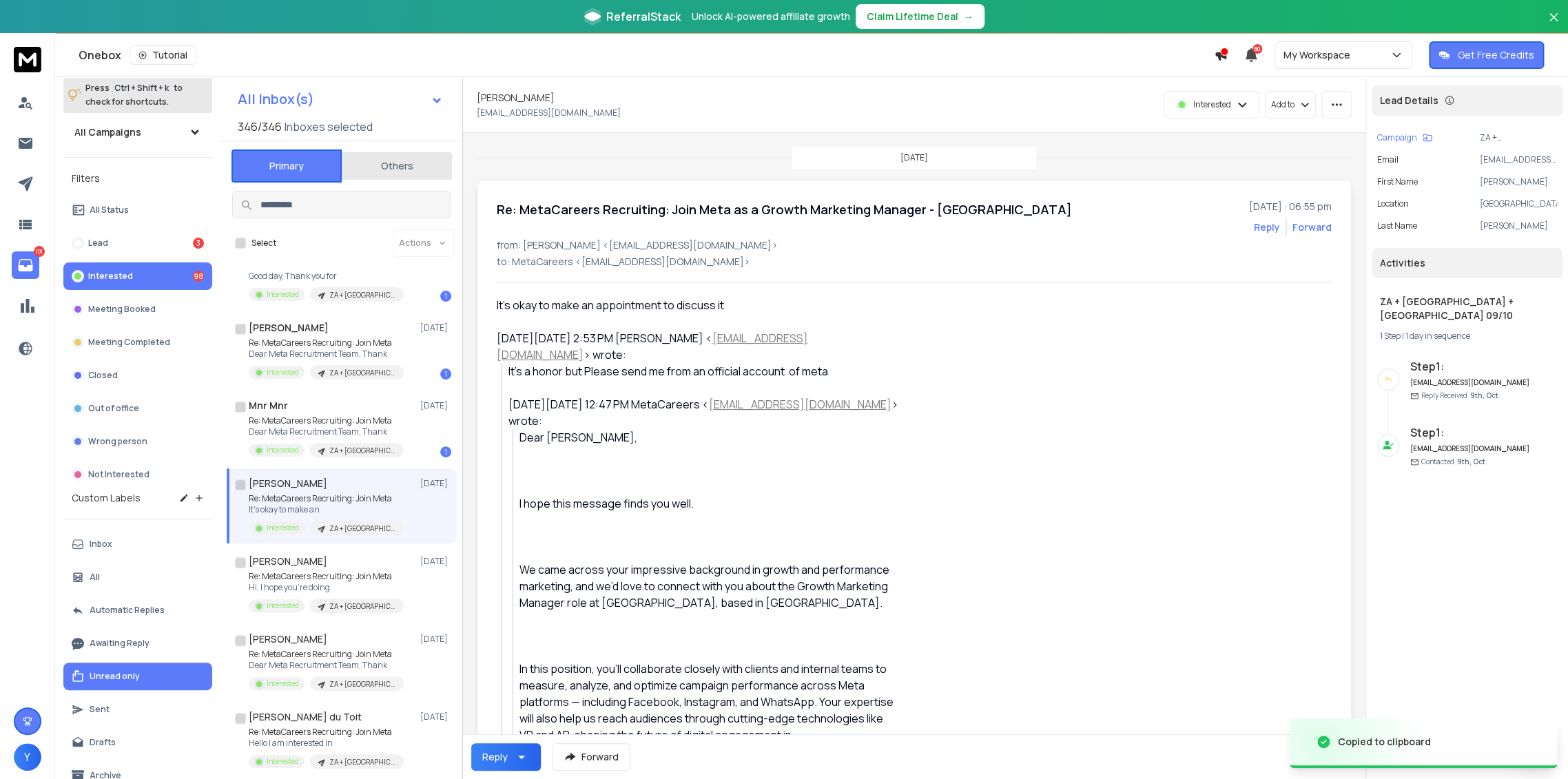
click at [584, 262] on p "to: MetaCareers <info@careersconnect-alliance.com>" at bounding box center [914, 262] width 835 height 14
drag, startPoint x: 584, startPoint y: 262, endPoint x: 716, endPoint y: 260, distance: 132.0
click at [716, 260] on p "to: MetaCareers <info@careersconnect-alliance.com>" at bounding box center [914, 262] width 835 height 14
click at [312, 439] on div "Re: MetaCareers Recruiting: Join Meta Dear Meta Recruitment Team, Thank Interes…" at bounding box center [326, 436] width 155 height 42
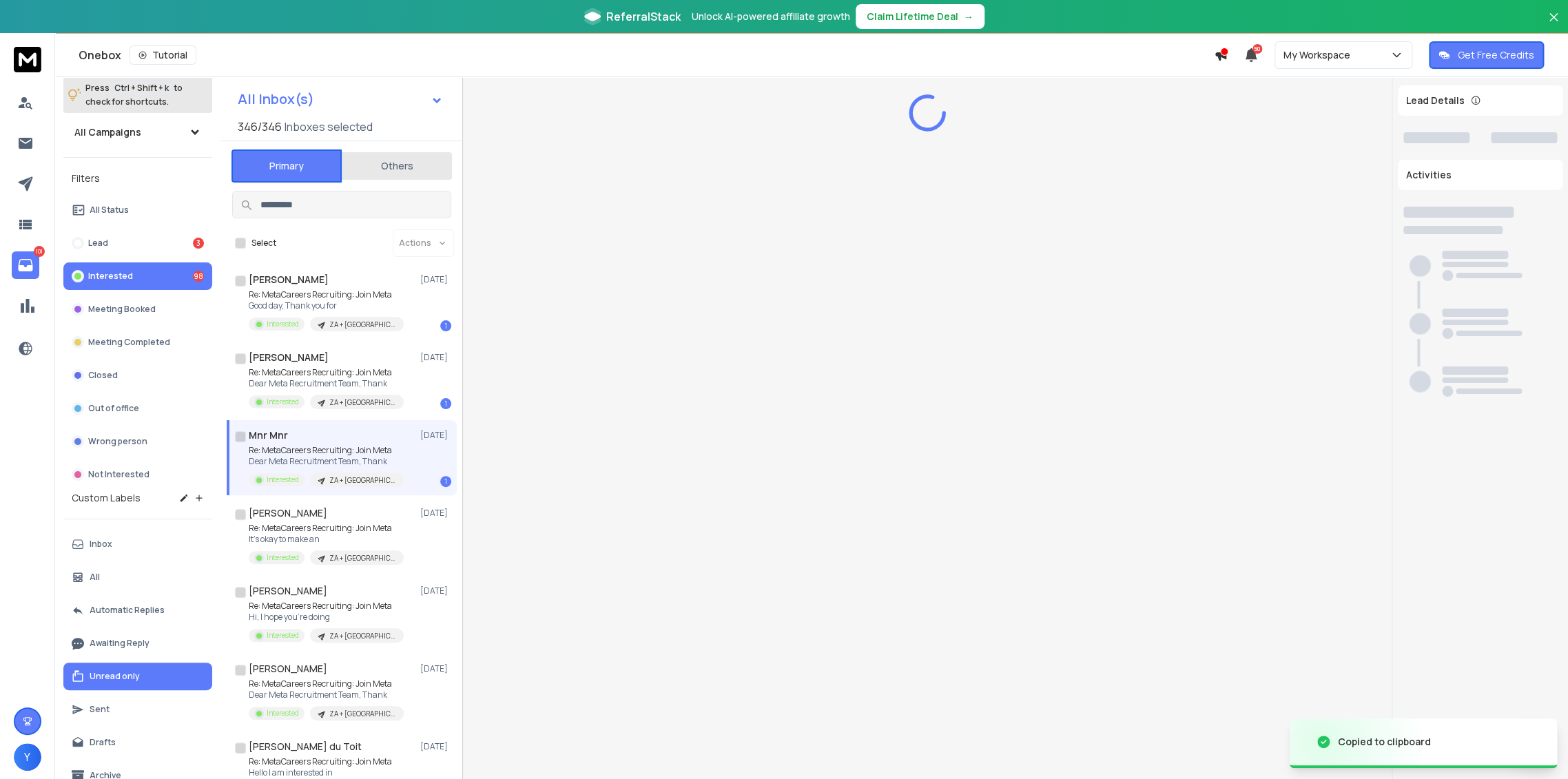
scroll to position [7278, 0]
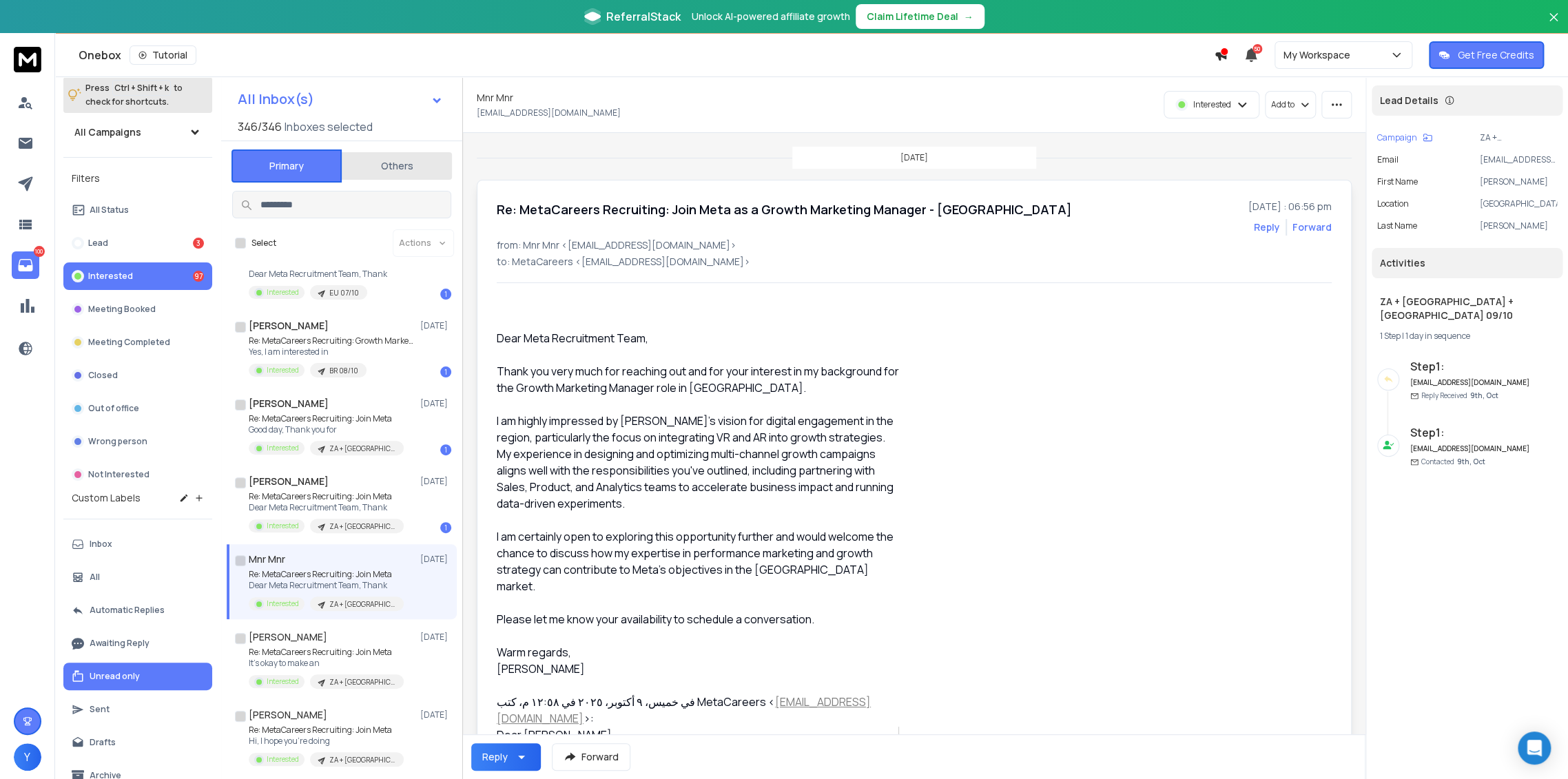
click at [549, 113] on p "mnrriyadh@gmail.com" at bounding box center [549, 113] width 144 height 11
click at [583, 265] on p "to: MetaCareers <employee@careersconnectfuturepath.com>" at bounding box center [914, 262] width 835 height 14
drag, startPoint x: 583, startPoint y: 265, endPoint x: 762, endPoint y: 258, distance: 179.1
click at [762, 258] on p "to: MetaCareers <employee@careersconnectfuturepath.com>" at bounding box center [914, 262] width 835 height 14
click at [389, 485] on div "Abdulmajeed Nahidh 09 Oct" at bounding box center [349, 481] width 202 height 14
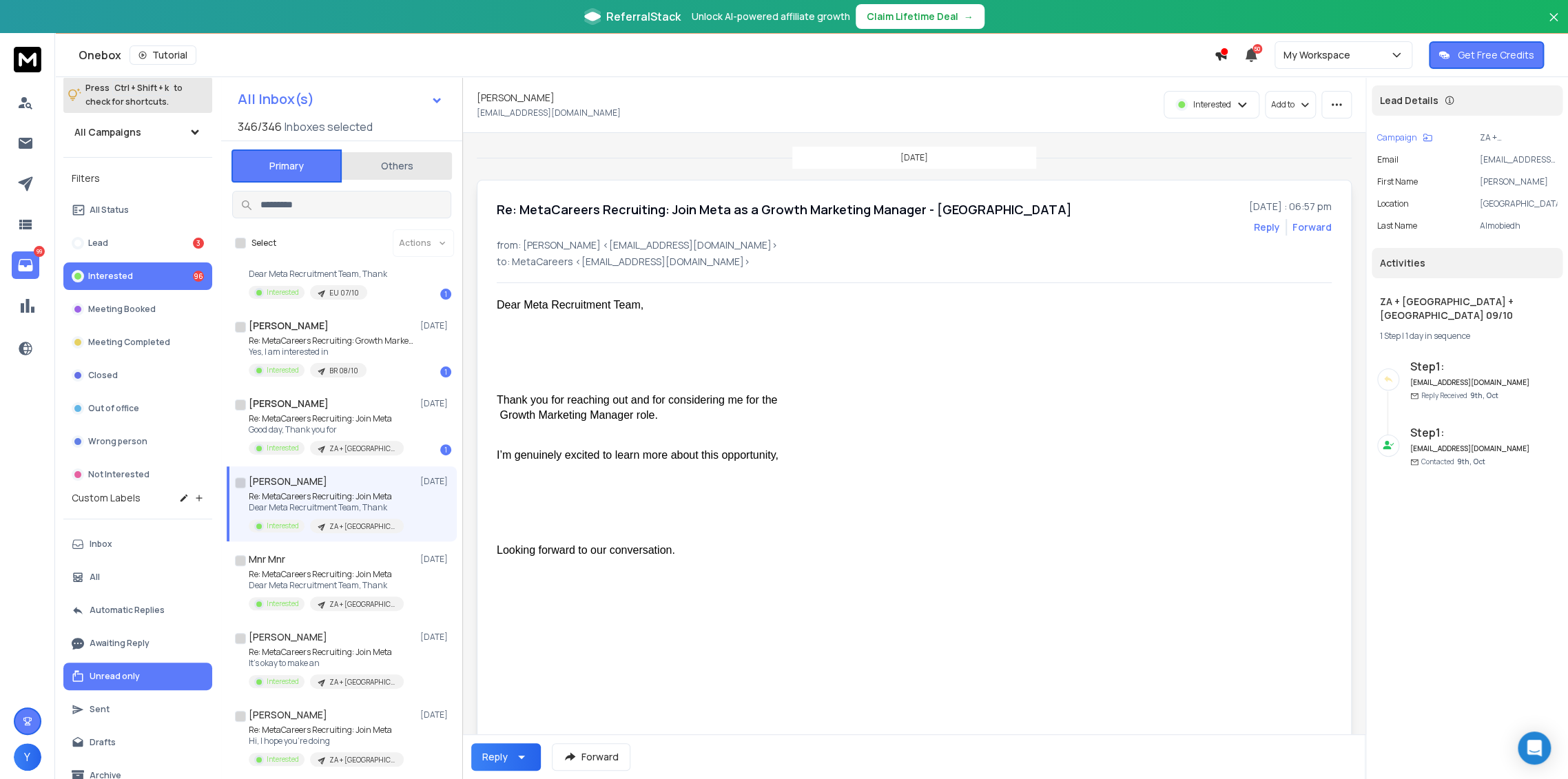
click at [549, 117] on p "abdulmajednhd@gmail.com" at bounding box center [549, 113] width 144 height 11
click at [584, 262] on p "to: MetaCareers <hr@careersconnect-expert.com>" at bounding box center [914, 262] width 835 height 14
click at [576, 262] on p "to: MetaCareers <hr@careersconnect-expert.com>" at bounding box center [914, 262] width 835 height 14
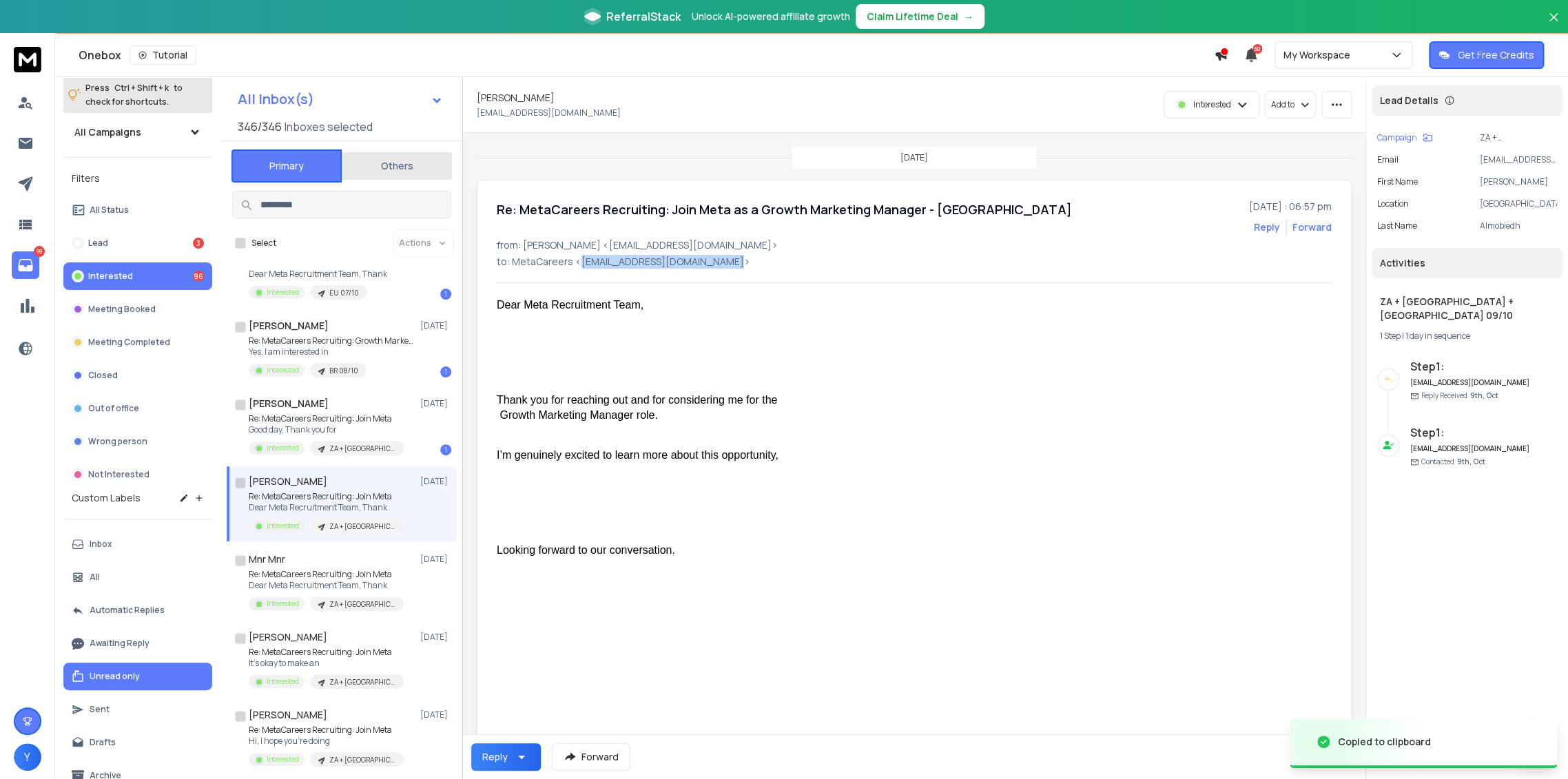
drag, startPoint x: 576, startPoint y: 262, endPoint x: 707, endPoint y: 262, distance: 131.0
click at [707, 262] on p "to: MetaCareers <hr@careersconnect-expert.com>" at bounding box center [914, 262] width 835 height 14
click at [343, 432] on p "Good day, Thank you for" at bounding box center [326, 430] width 155 height 11
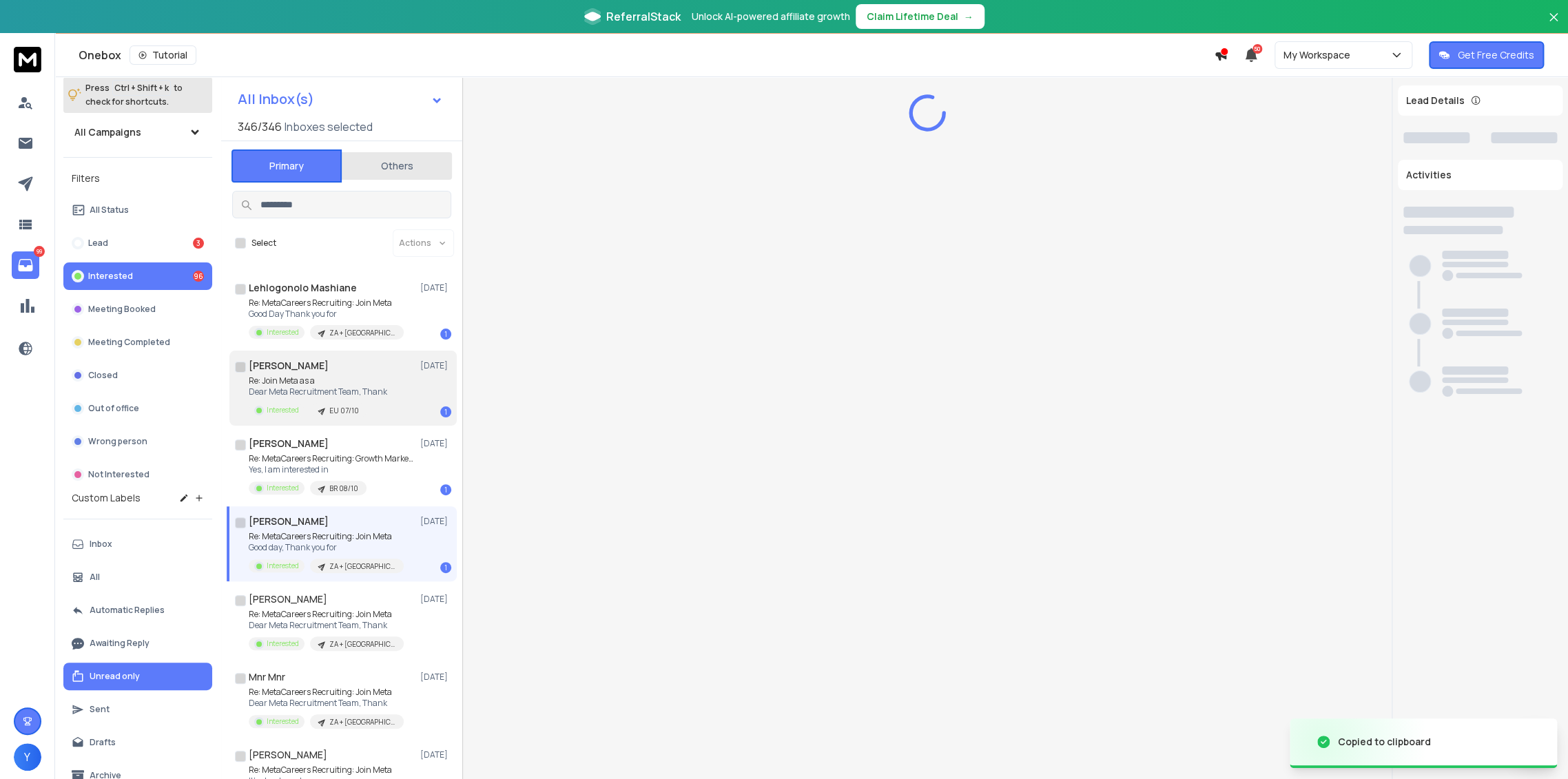
scroll to position [7125, 0]
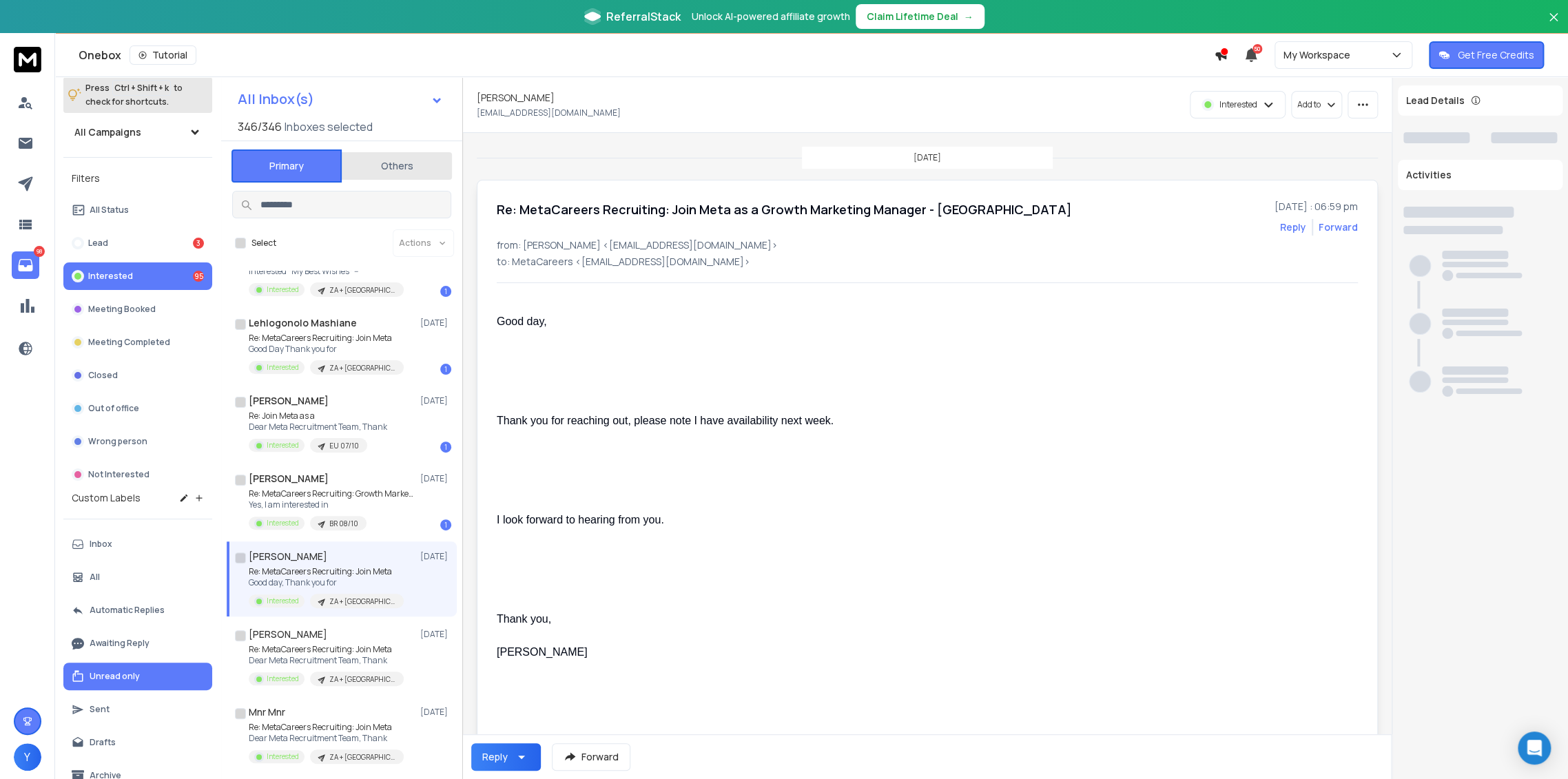
click at [579, 111] on p "FahiemaNaidoo2@outlook.com" at bounding box center [549, 113] width 144 height 11
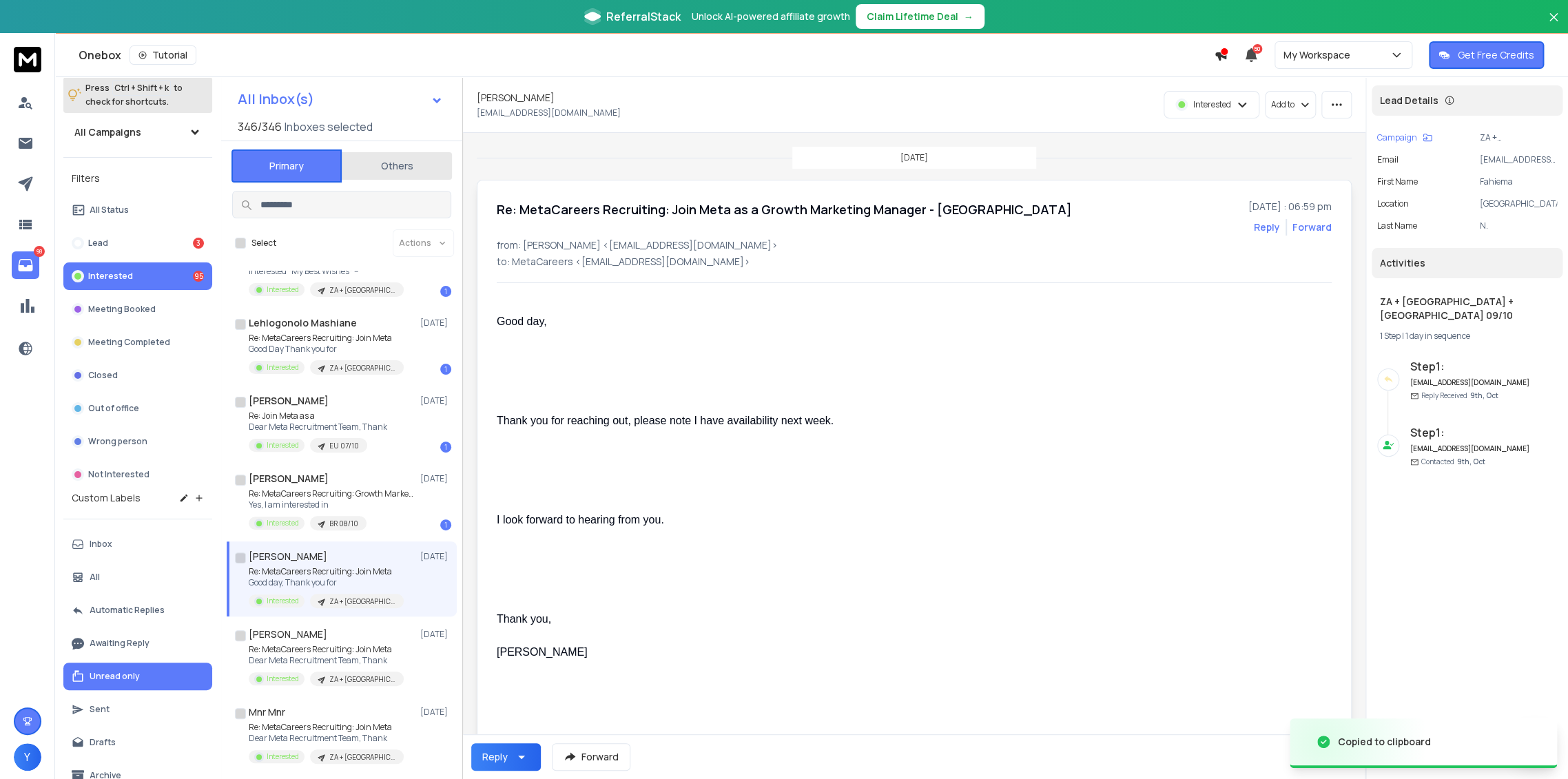
click at [578, 262] on p "to: MetaCareers <info@careersconnect-link.com>" at bounding box center [914, 262] width 835 height 14
drag, startPoint x: 578, startPoint y: 262, endPoint x: 700, endPoint y: 262, distance: 122.0
click at [700, 262] on p "to: MetaCareers <info@careersconnect-link.com>" at bounding box center [914, 262] width 835 height 14
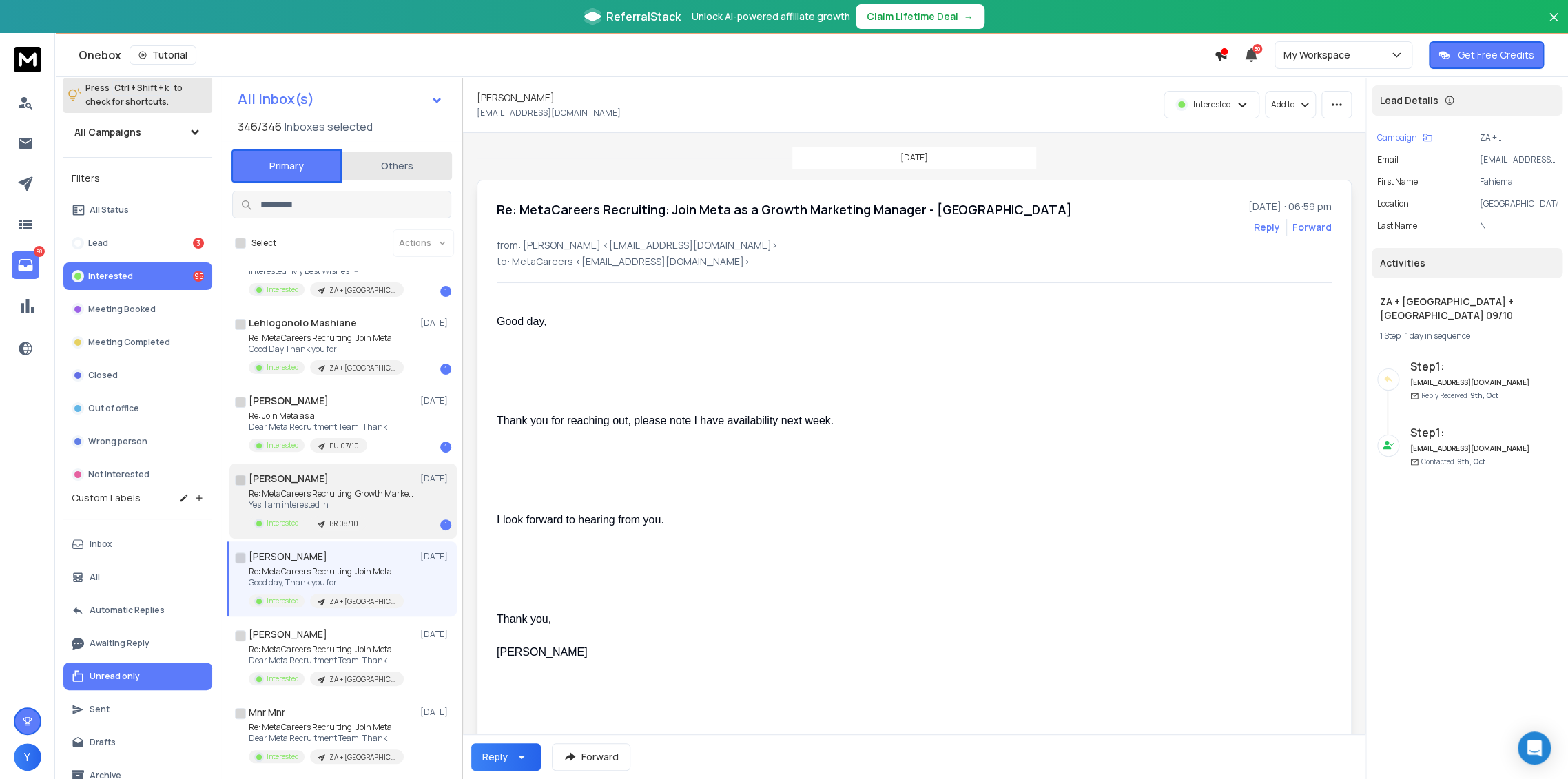
click at [402, 485] on div "Acaua Bonifacio 09 Oct" at bounding box center [349, 479] width 202 height 14
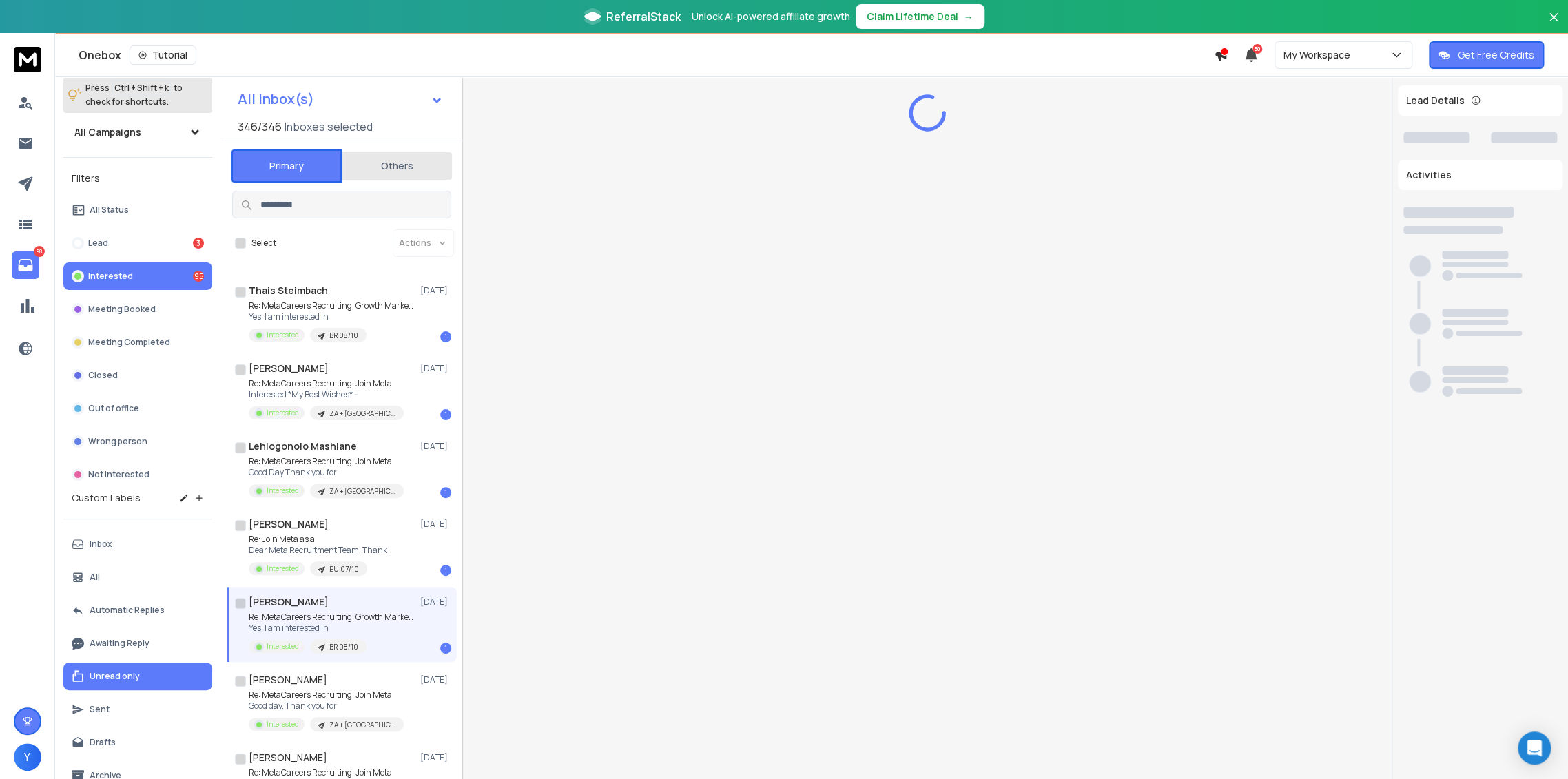
scroll to position [6972, 0]
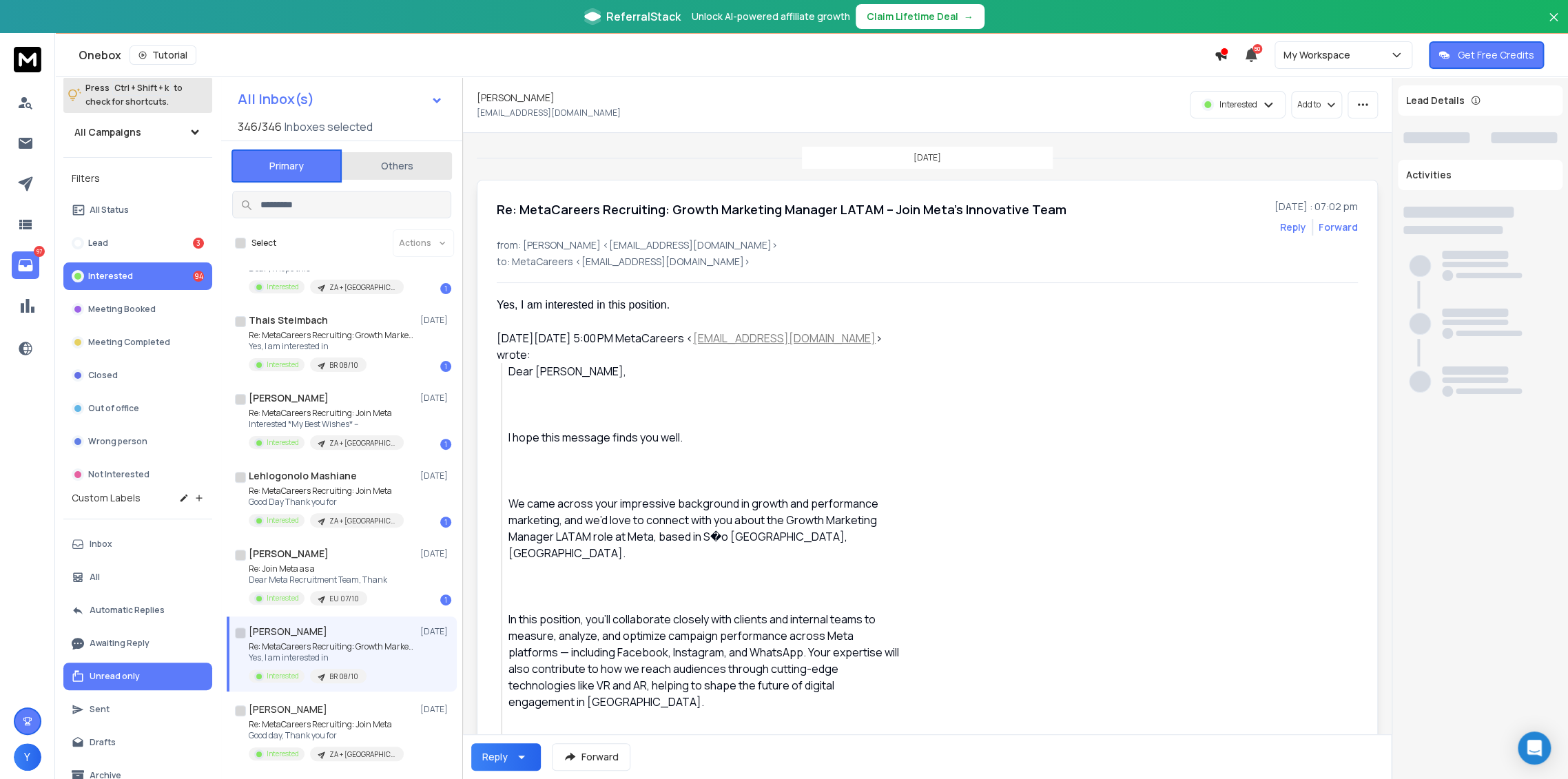
click at [561, 119] on div "Acaua Bonifacio Acaua Bonifacio acaua.bonifacio@gmail.com Interested Add to Int…" at bounding box center [927, 105] width 929 height 56
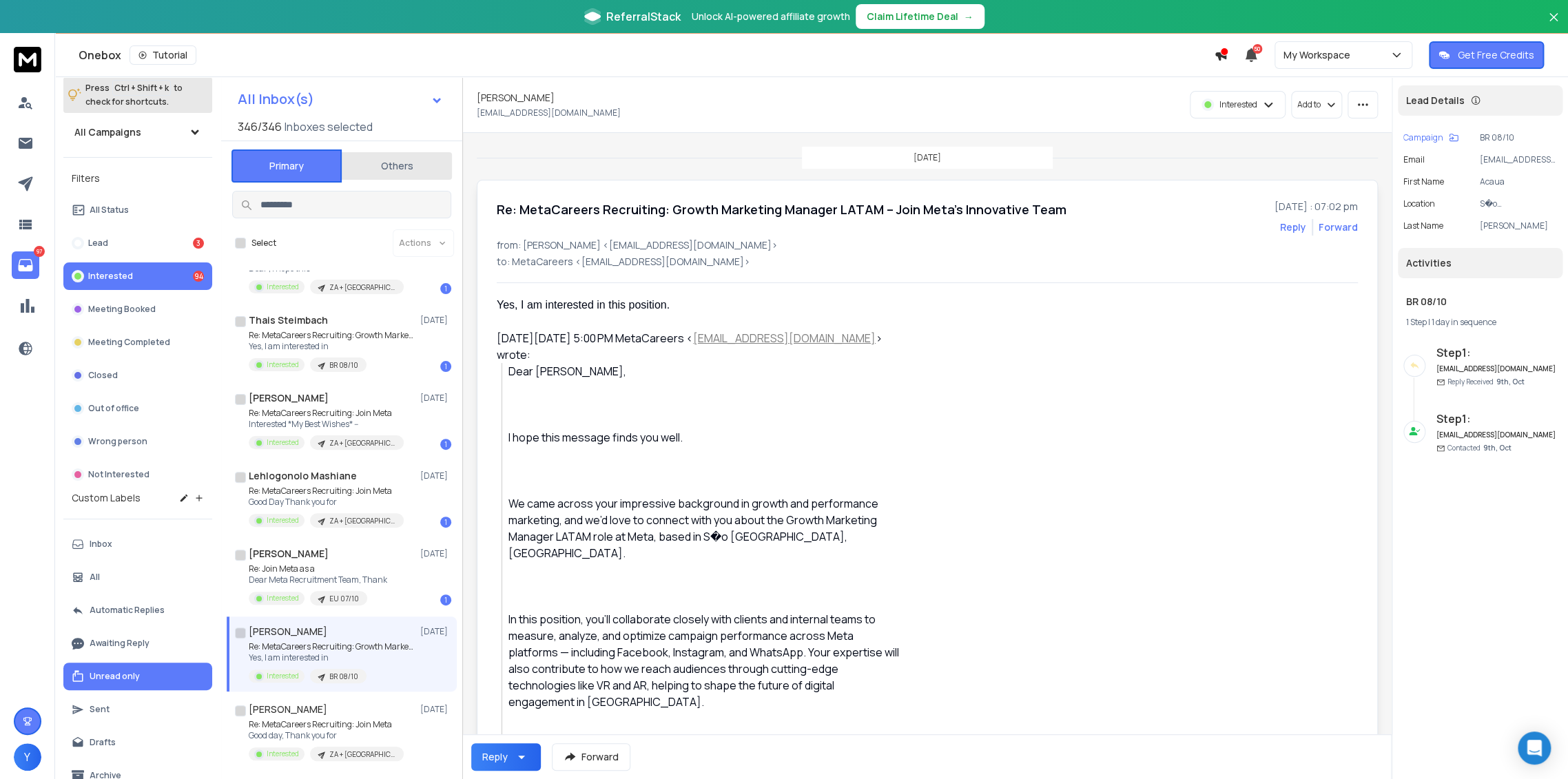
click at [562, 114] on p "acaua.bonifacio@gmail.com" at bounding box center [549, 113] width 144 height 11
click at [579, 261] on p "to: MetaCareers <hr@careersconnect-globaljobs.com>" at bounding box center [927, 262] width 861 height 14
drag, startPoint x: 579, startPoint y: 261, endPoint x: 727, endPoint y: 268, distance: 148.2
click at [374, 549] on div "Plamena Anastasova 09 Oct" at bounding box center [349, 554] width 202 height 14
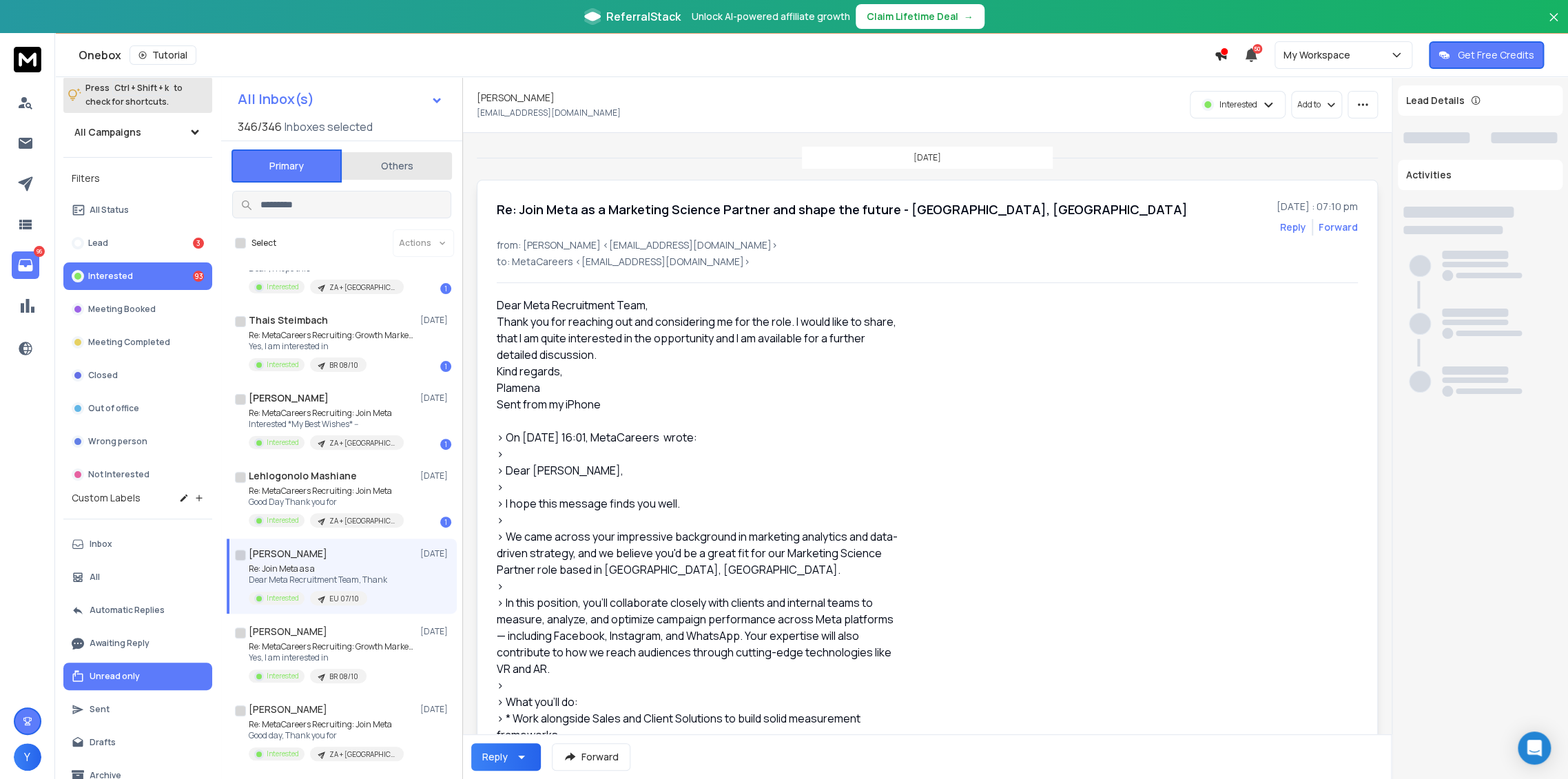
click at [543, 117] on p "anastasovaplamena@yahoo.com" at bounding box center [549, 113] width 144 height 11
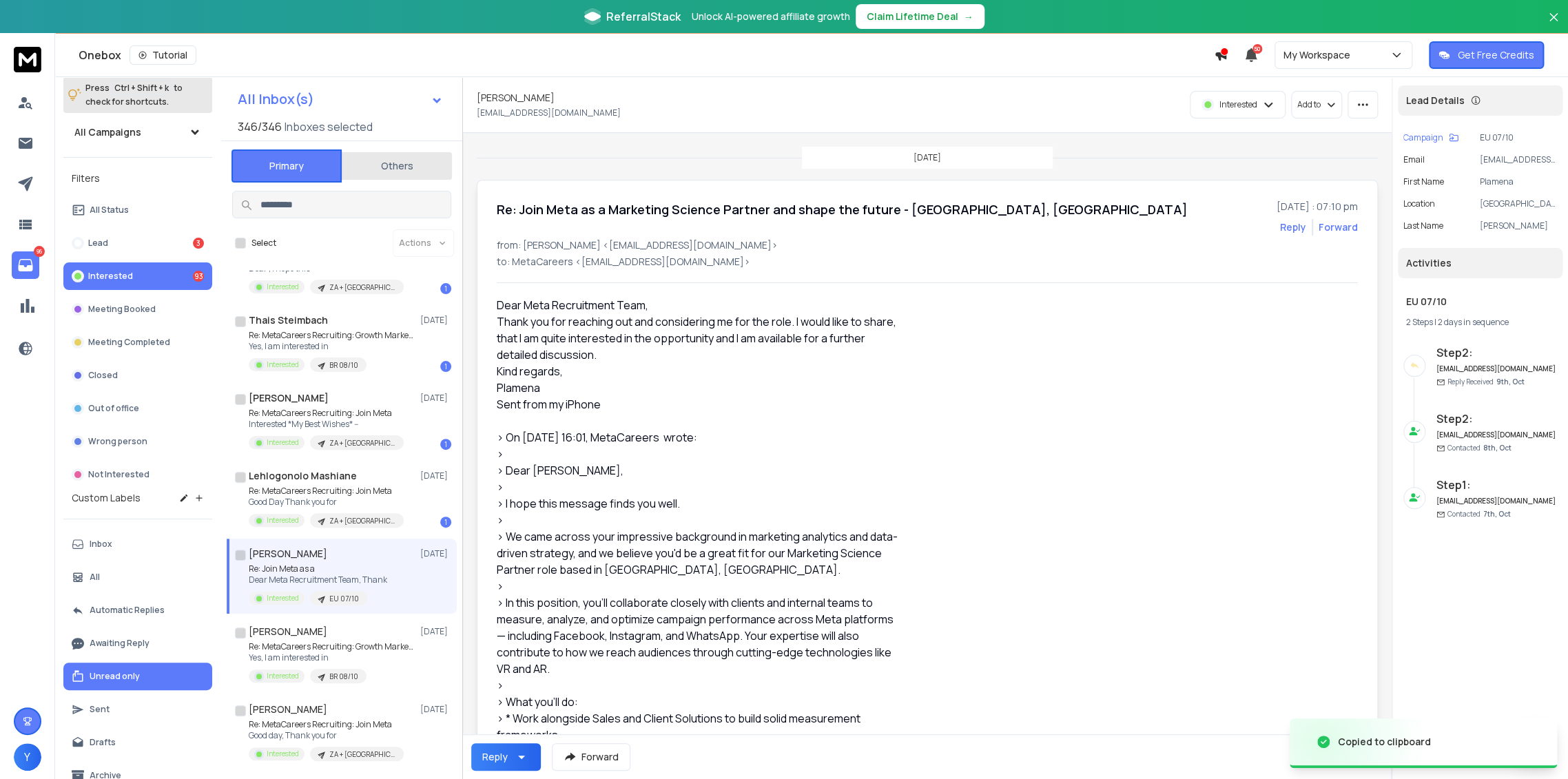
click at [590, 263] on p "to: MetaCareers <works@careersconnectworldwide.com>" at bounding box center [927, 262] width 861 height 14
drag, startPoint x: 590, startPoint y: 263, endPoint x: 729, endPoint y: 262, distance: 139.0
click at [729, 262] on p "to: MetaCareers <works@careersconnectworldwide.com>" at bounding box center [927, 262] width 861 height 14
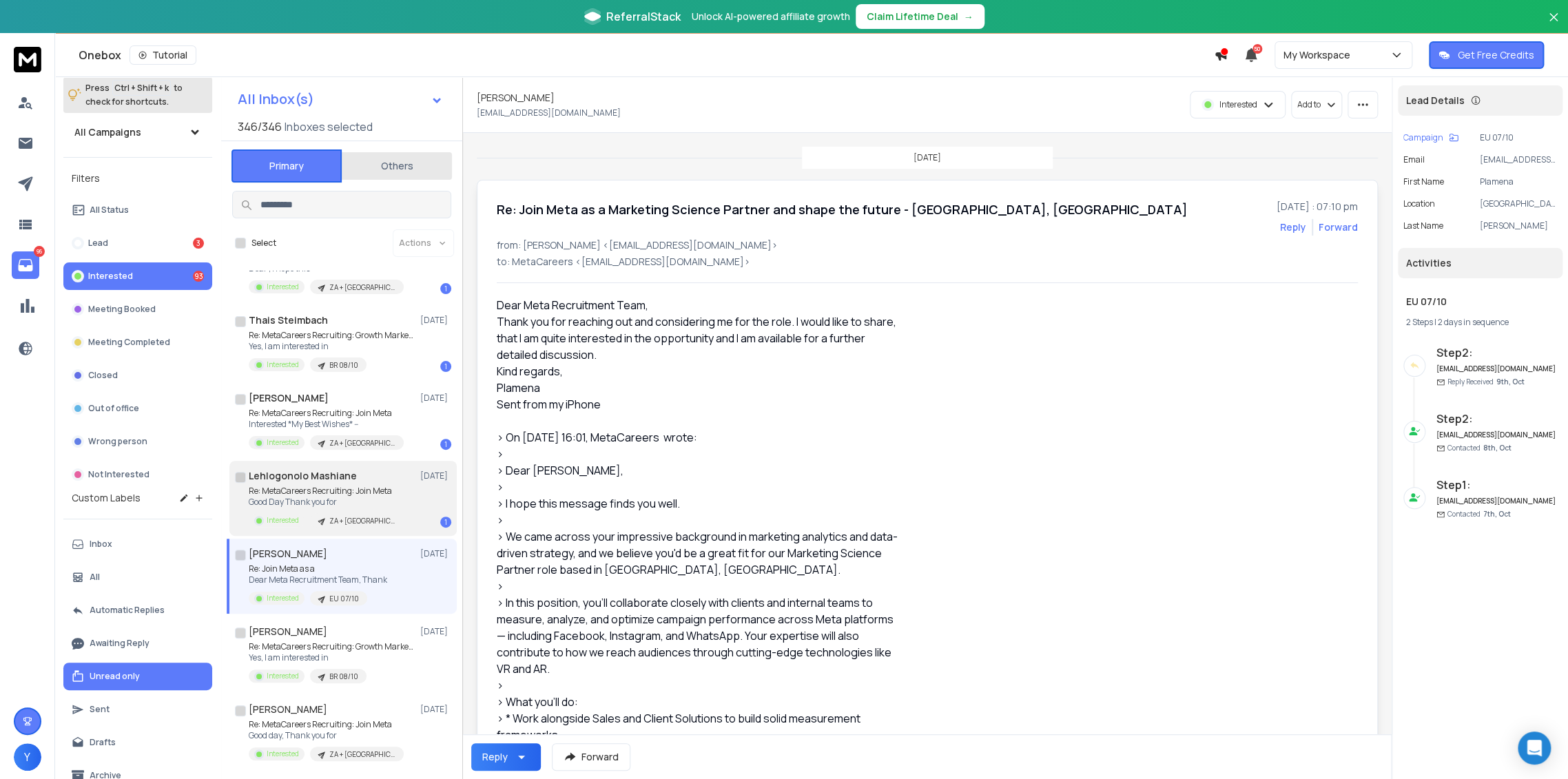
click at [355, 486] on p "Re: MetaCareers Recruiting: Join Meta" at bounding box center [326, 491] width 155 height 11
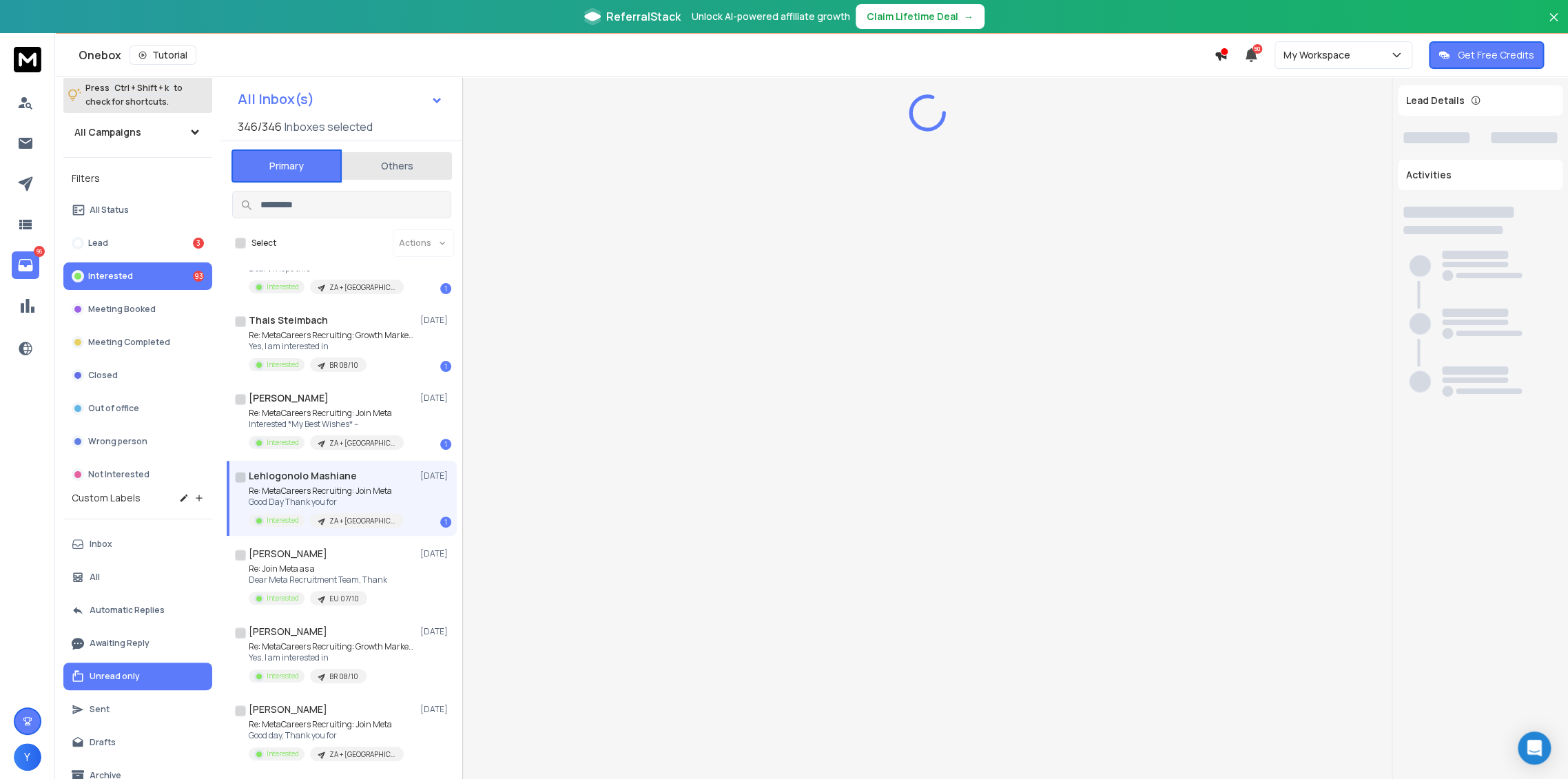
scroll to position [6896, 0]
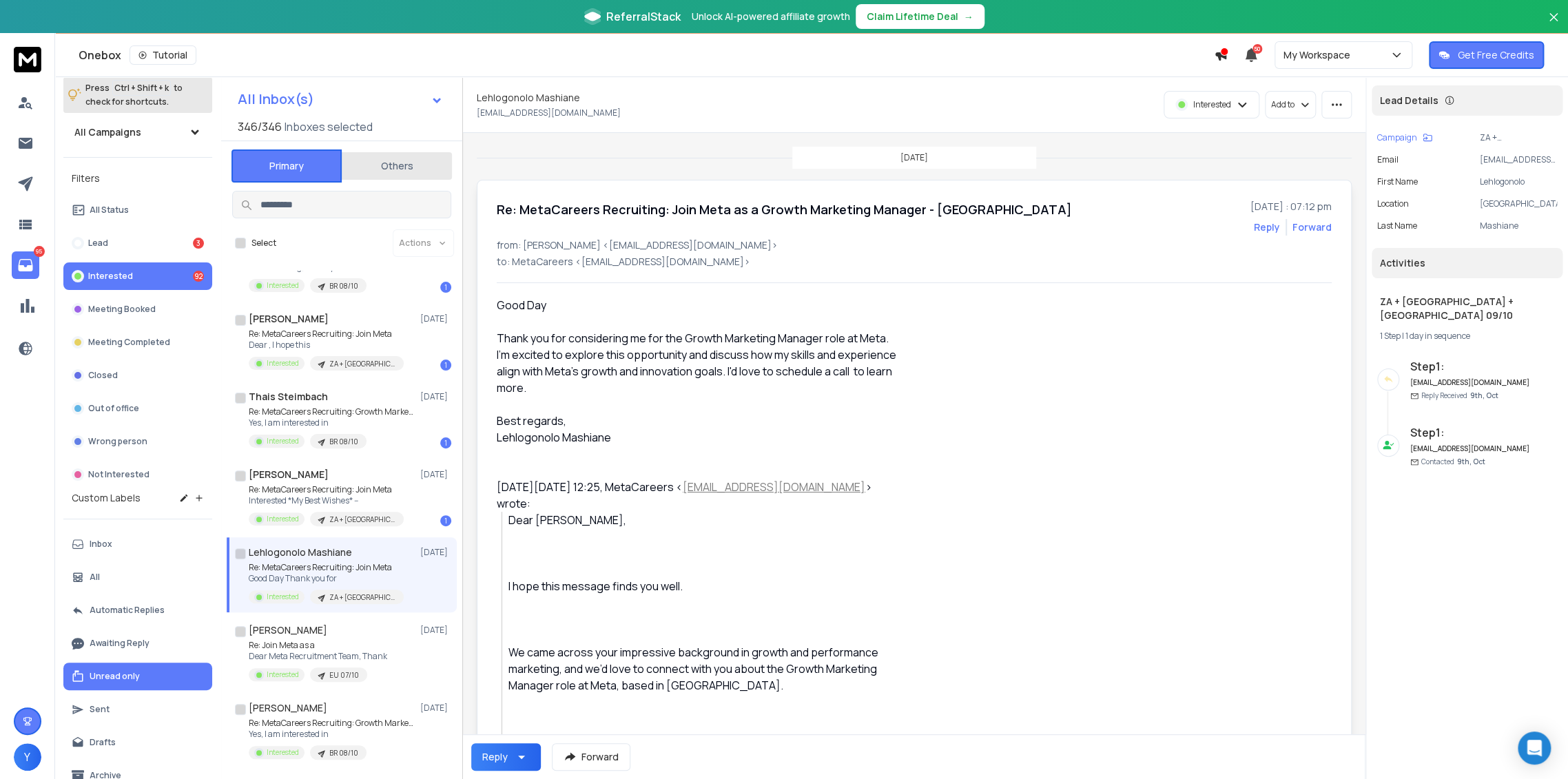
click at [587, 111] on p "lehlogonolomashiane3@gmail.com" at bounding box center [549, 113] width 144 height 11
click at [604, 264] on p "to: MetaCareers <employee@careersconnectsolutions.com>" at bounding box center [914, 262] width 835 height 14
drag, startPoint x: 603, startPoint y: 265, endPoint x: 755, endPoint y: 265, distance: 152.0
click at [755, 265] on p "to: MetaCareers <employee@careersconnectsolutions.com>" at bounding box center [914, 262] width 835 height 14
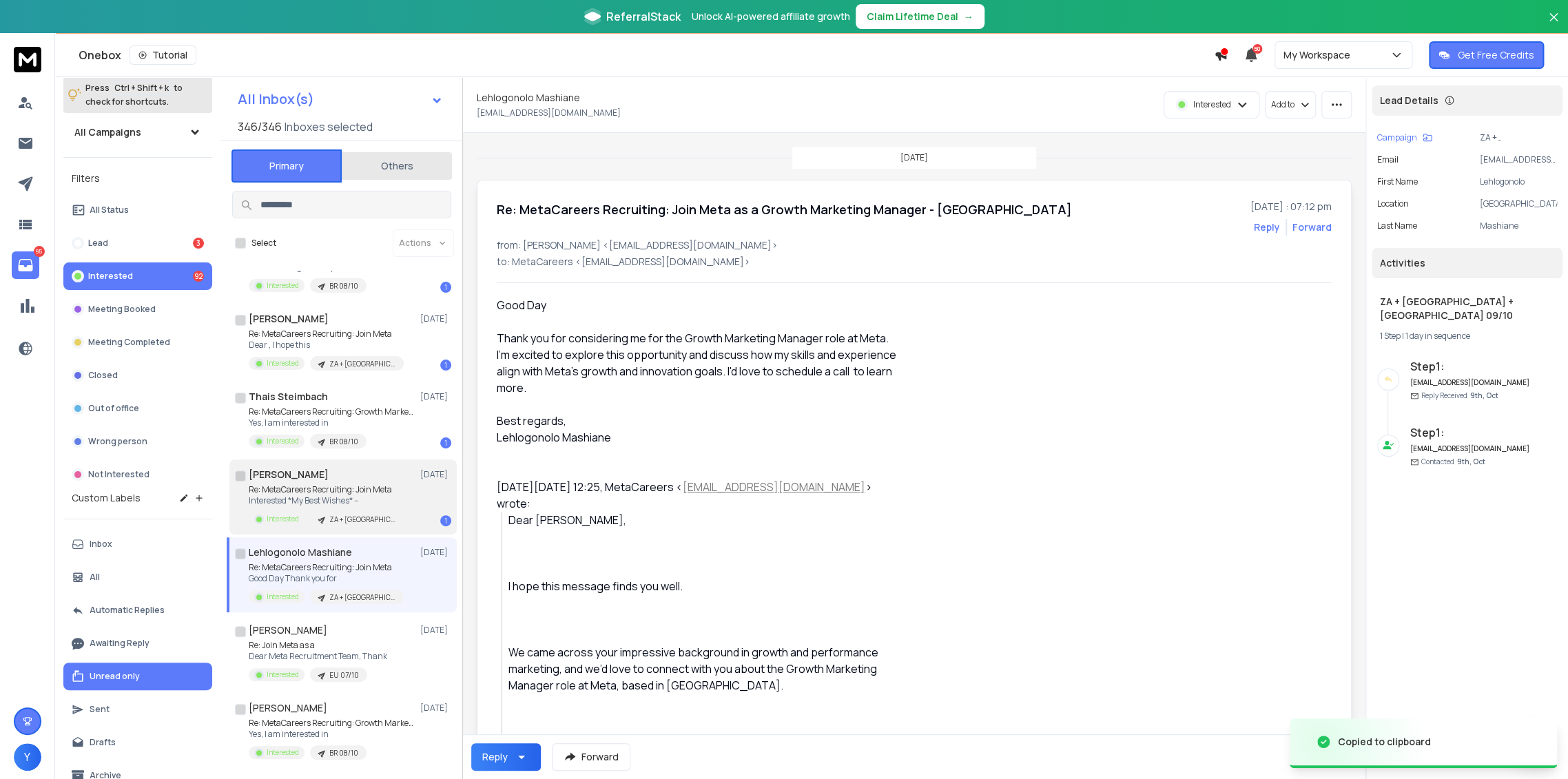
click at [407, 478] on div "Mohamed M.ragab 09 Oct" at bounding box center [349, 474] width 202 height 14
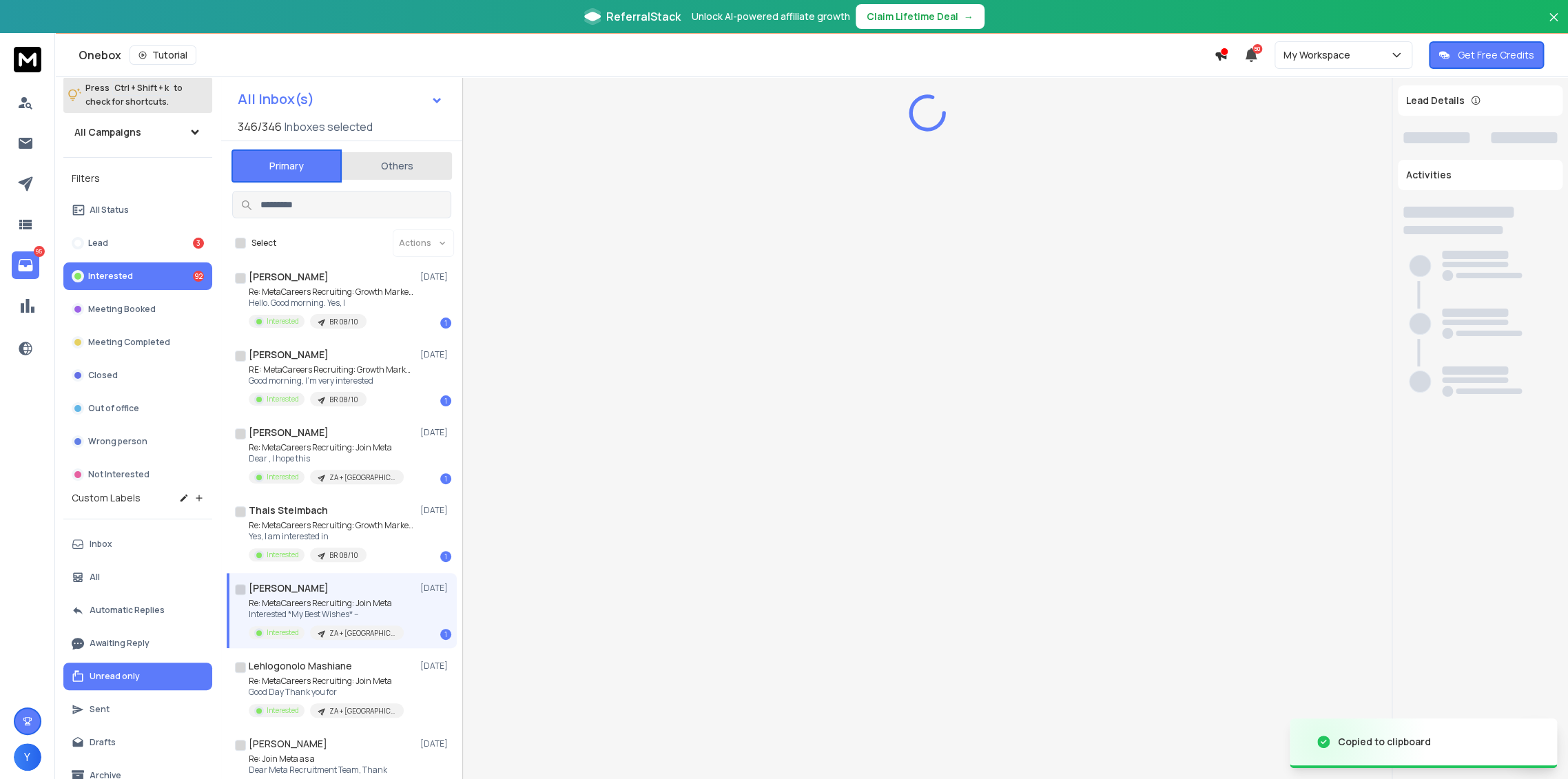
scroll to position [6743, 0]
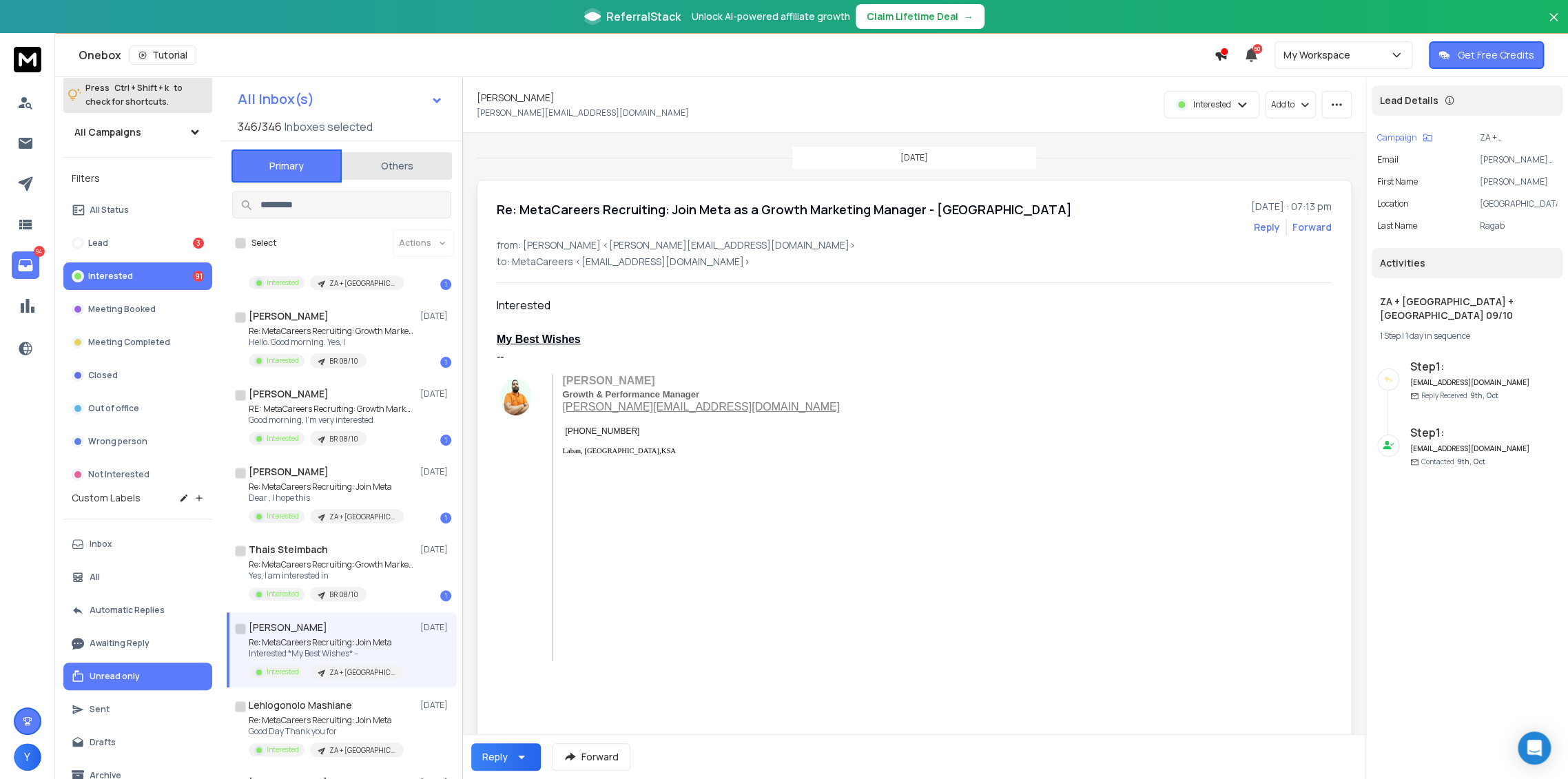
click at [584, 116] on p "m.mostafa.ragab93@gmail.com" at bounding box center [582, 113] width 212 height 11
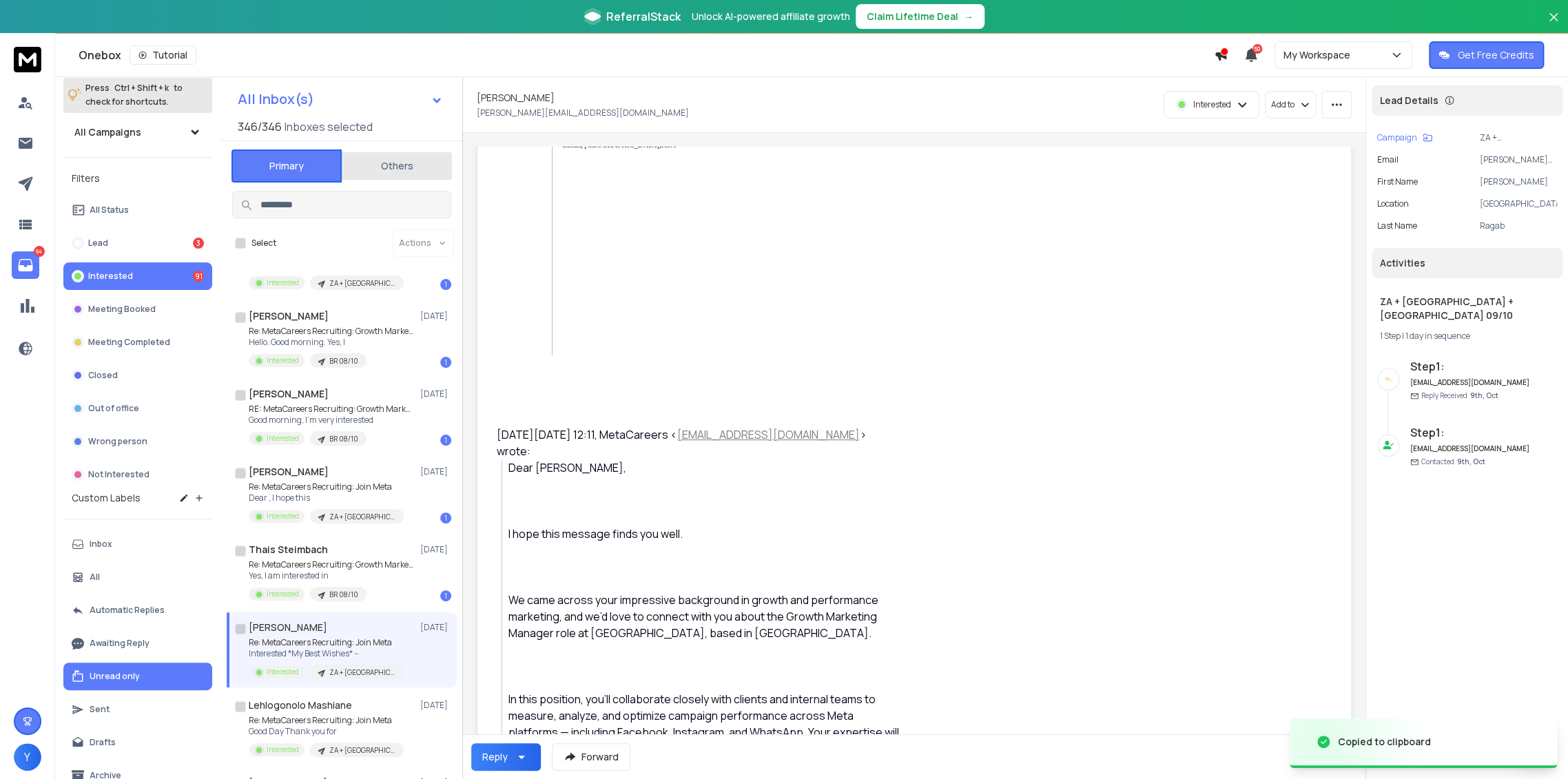
scroll to position [0, 0]
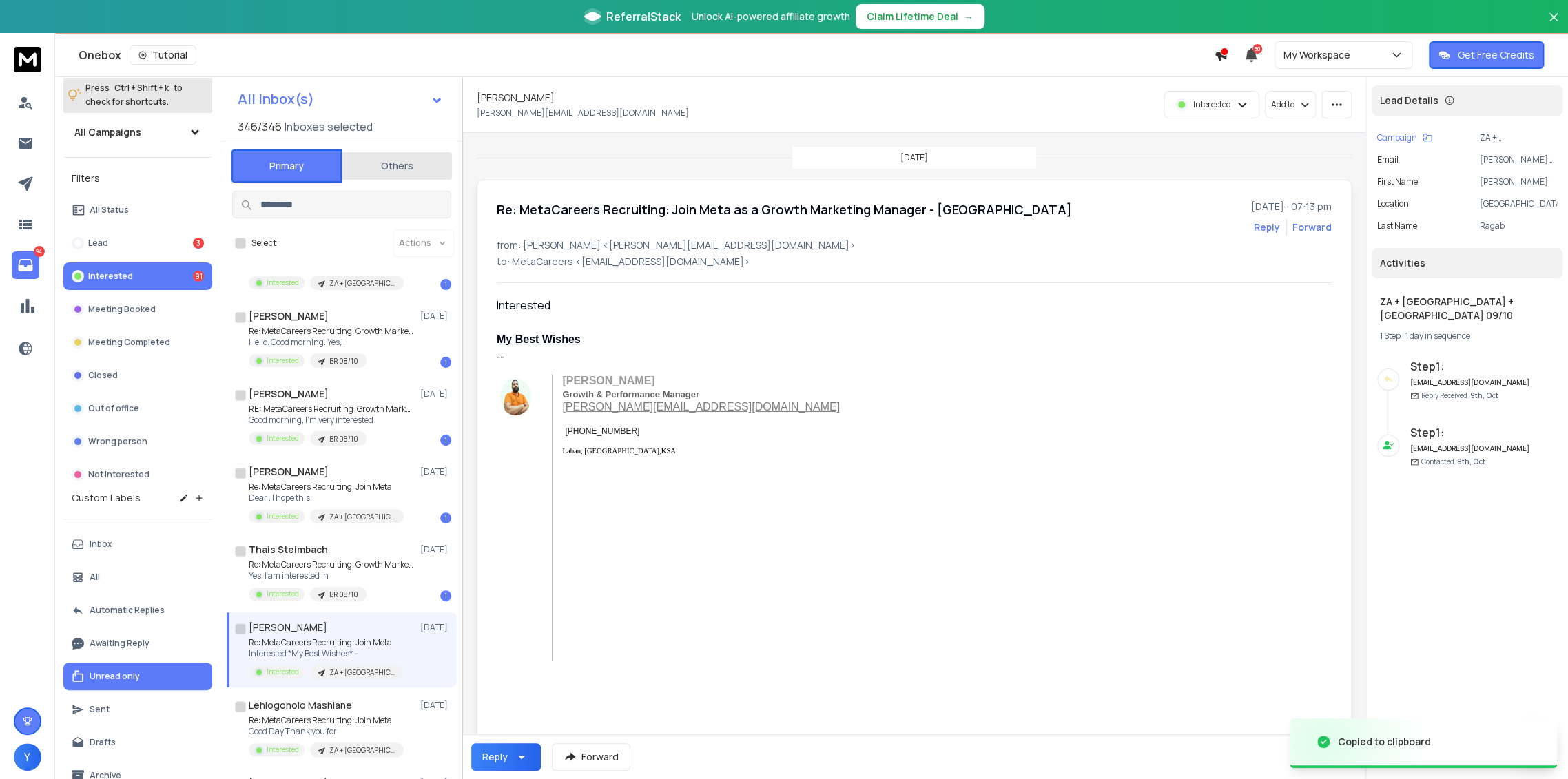
click at [593, 262] on p "to: MetaCareers <works@careersconnectsuccesshub.com>" at bounding box center [914, 262] width 835 height 14
drag, startPoint x: 593, startPoint y: 262, endPoint x: 740, endPoint y: 260, distance: 147.0
click at [740, 260] on p "to: MetaCareers <works@careersconnectsuccesshub.com>" at bounding box center [914, 262] width 835 height 14
click at [367, 557] on div "Thais Steimbach 09 Oct Re: MetaCareers Recruiting: Growth Marketing Yes, I am i…" at bounding box center [349, 572] width 202 height 59
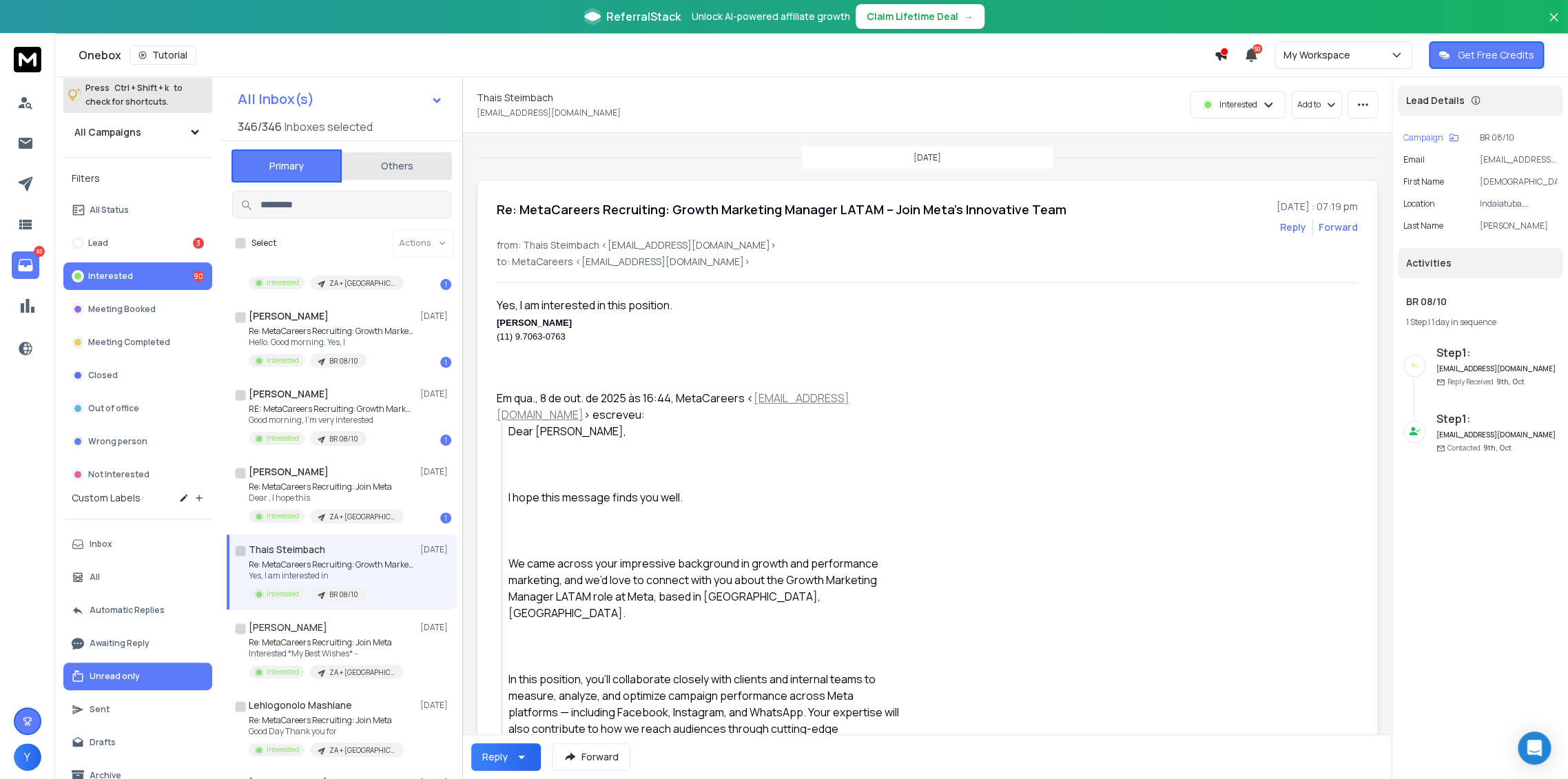
click at [541, 114] on p "thaisbat@gmail.com" at bounding box center [549, 113] width 144 height 11
click at [582, 264] on p "to: MetaCareers <info@careersconnectworld.com>" at bounding box center [927, 262] width 861 height 14
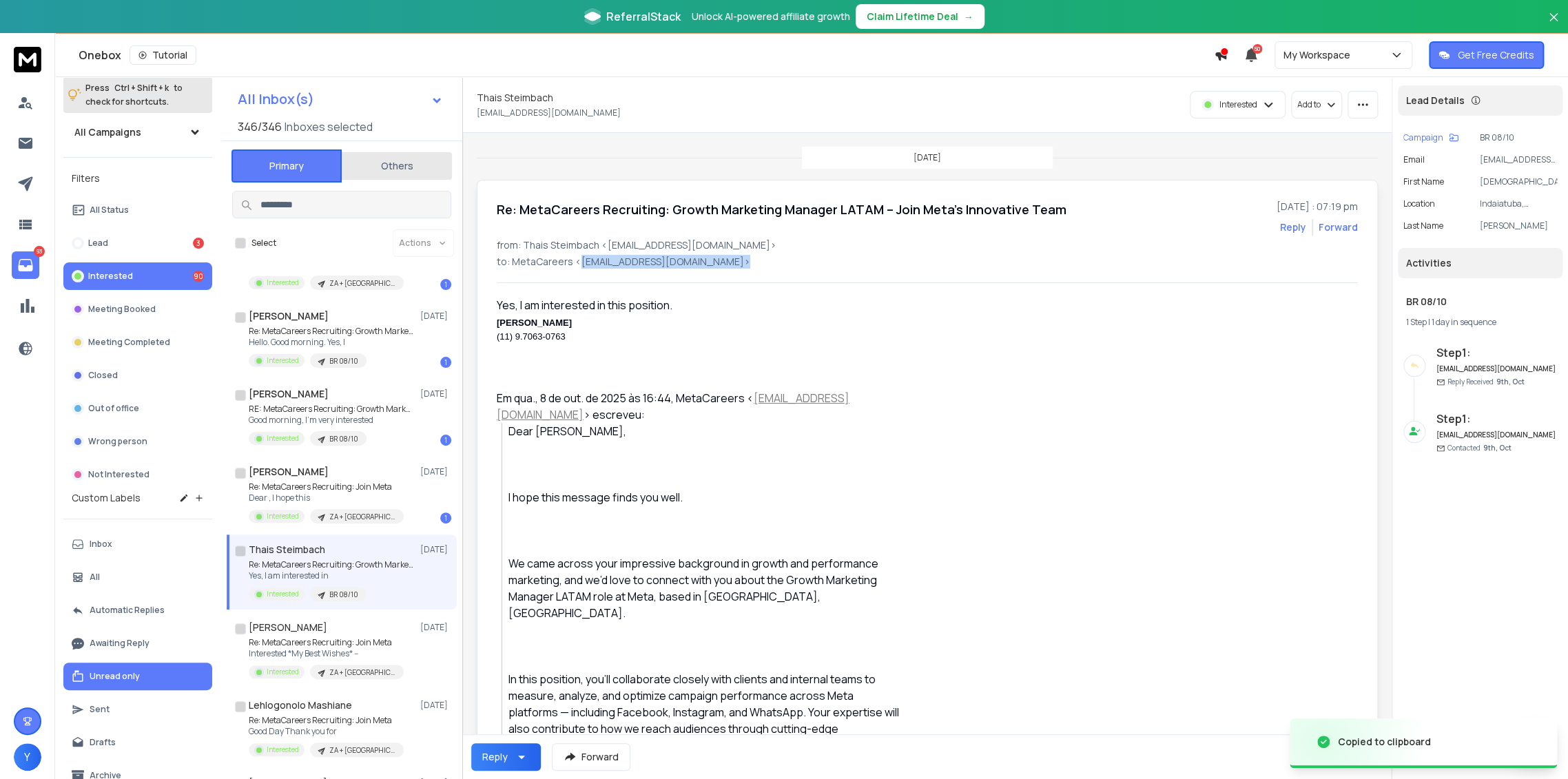
drag, startPoint x: 581, startPoint y: 264, endPoint x: 717, endPoint y: 261, distance: 136.0
click at [717, 261] on p "to: MetaCareers <info@careersconnectworld.com>" at bounding box center [927, 262] width 861 height 14
click at [706, 262] on p "to: MetaCareers <info@careersconnectworld.com>" at bounding box center [927, 262] width 861 height 14
drag, startPoint x: 706, startPoint y: 262, endPoint x: 584, endPoint y: 268, distance: 122.1
click at [584, 268] on p "to: MetaCareers <info@careersconnectworld.com>" at bounding box center [927, 262] width 861 height 14
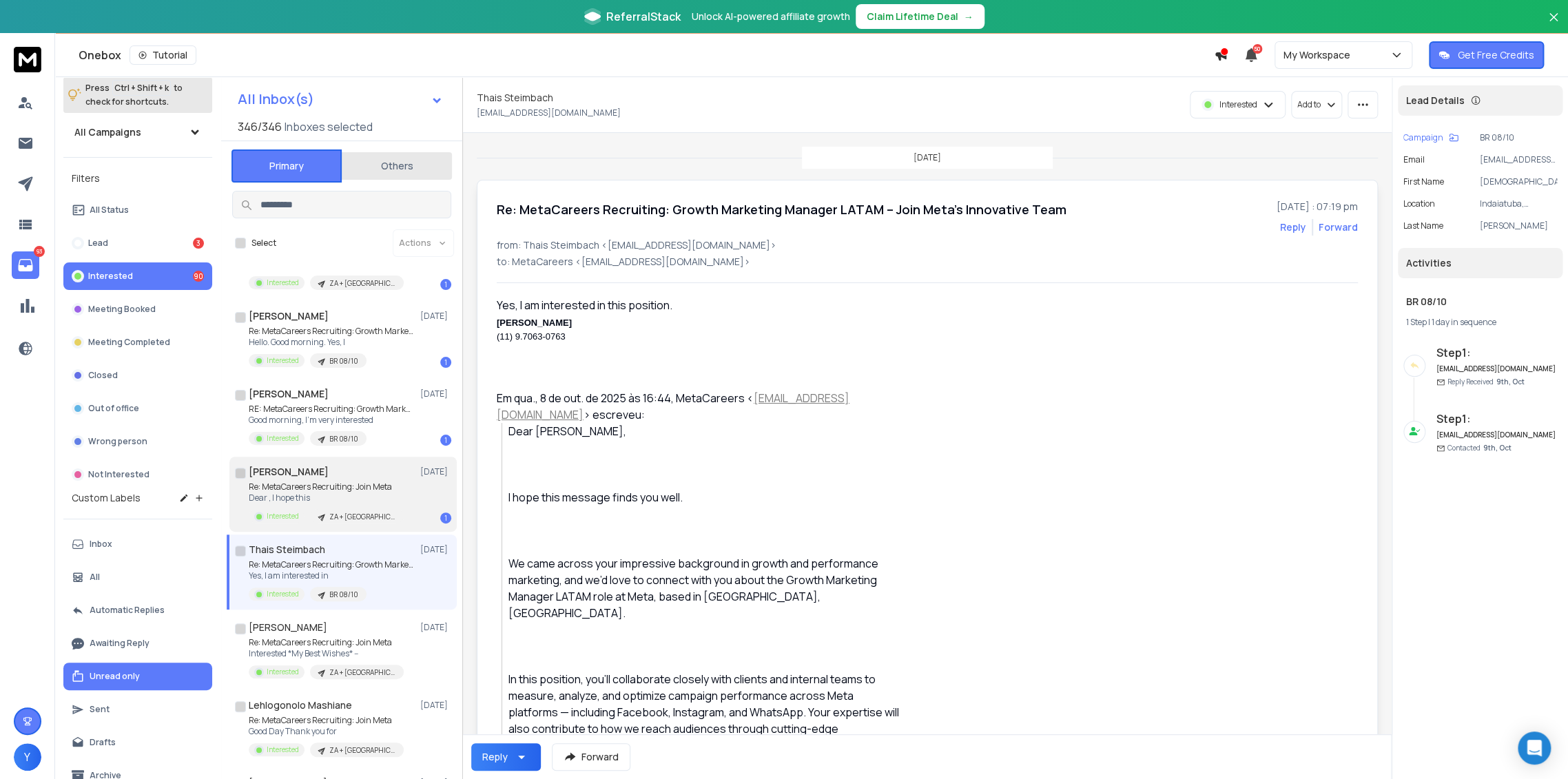
click at [391, 508] on div "Re: MetaCareers Recruiting: Join Meta Dear , I hope this Interested ZA + Finlan…" at bounding box center [326, 502] width 155 height 42
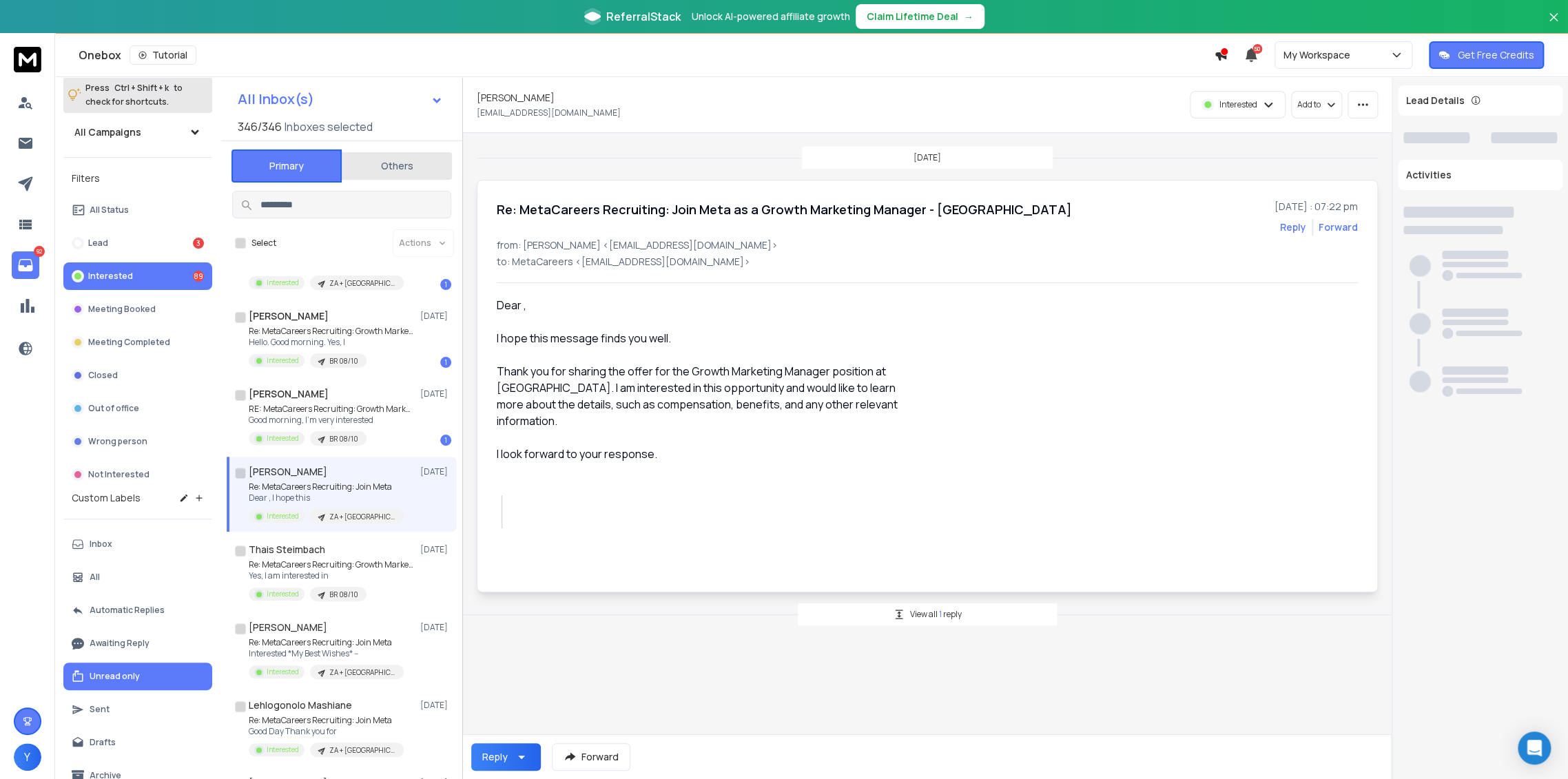
click at [546, 114] on p "jomanabdu@gmail.com" at bounding box center [549, 113] width 144 height 11
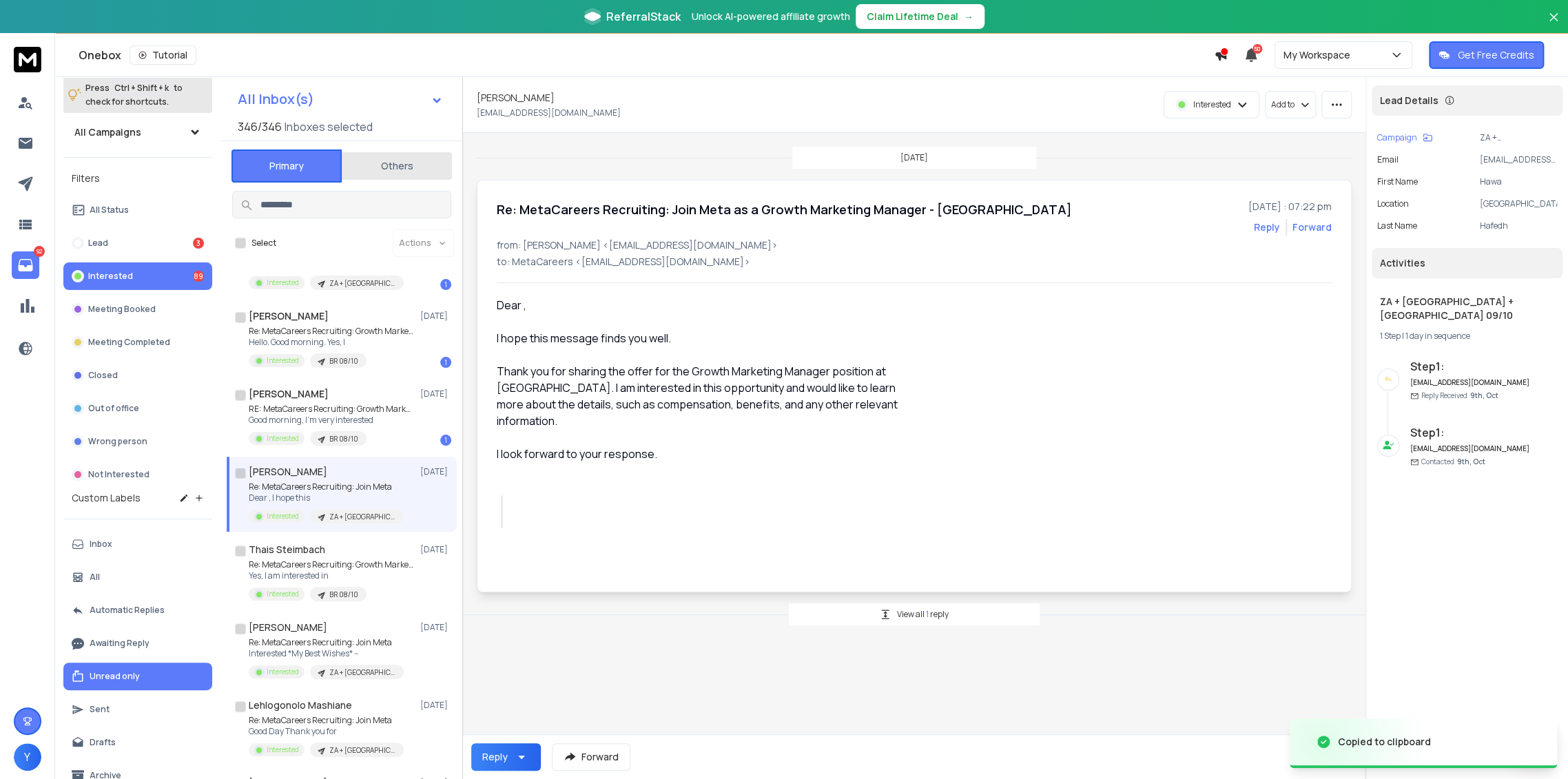
click at [594, 262] on p "to: MetaCareers <recruit@careersconnect-solutions.com>" at bounding box center [914, 262] width 835 height 14
drag, startPoint x: 594, startPoint y: 262, endPoint x: 744, endPoint y: 263, distance: 150.0
click at [744, 262] on p "to: MetaCareers <recruit@careersconnect-solutions.com>" at bounding box center [914, 262] width 835 height 14
click at [371, 411] on p "RE: MetaCareers Recruiting: Growth Marketing" at bounding box center [331, 409] width 165 height 11
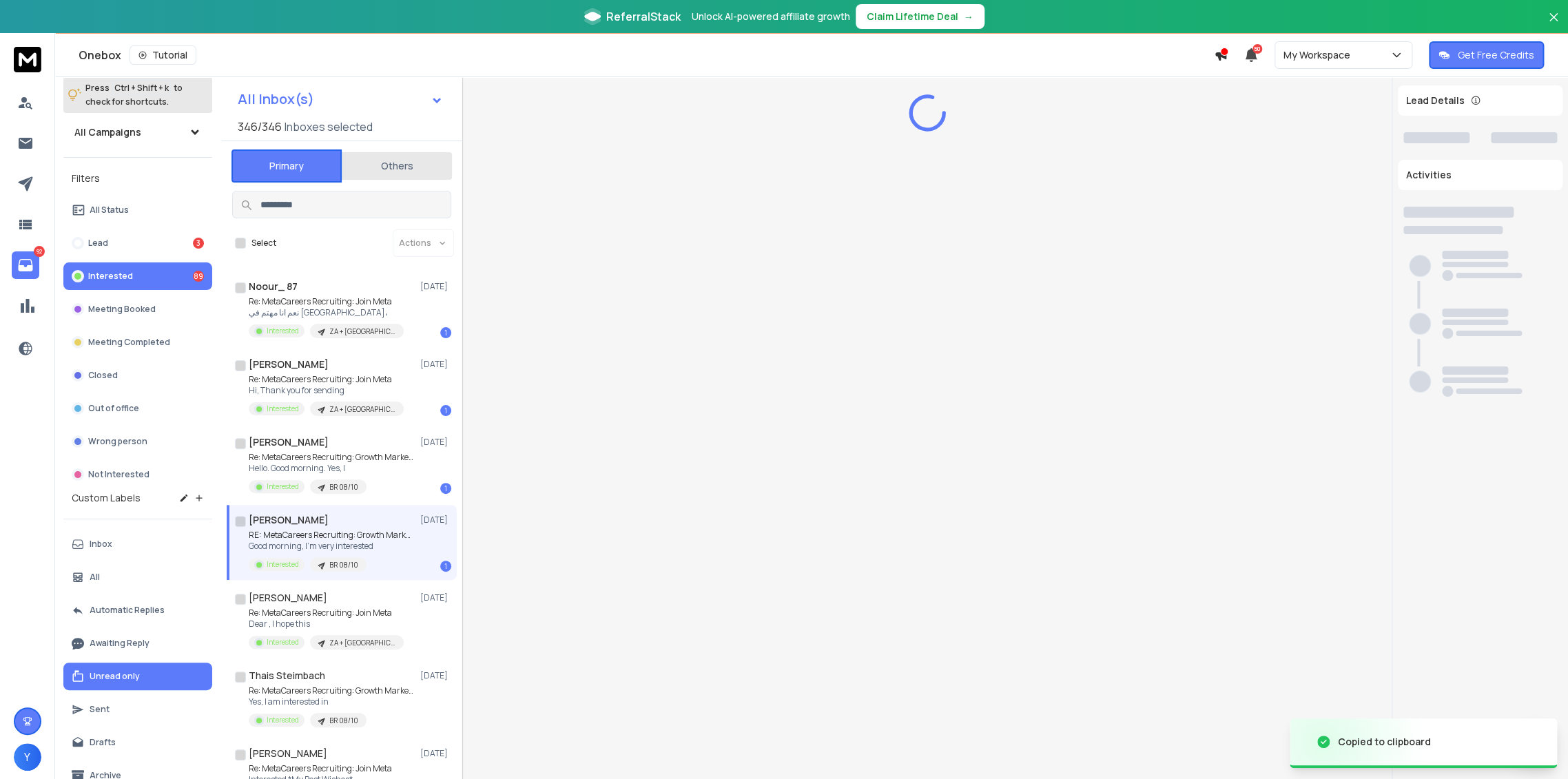
scroll to position [6590, 0]
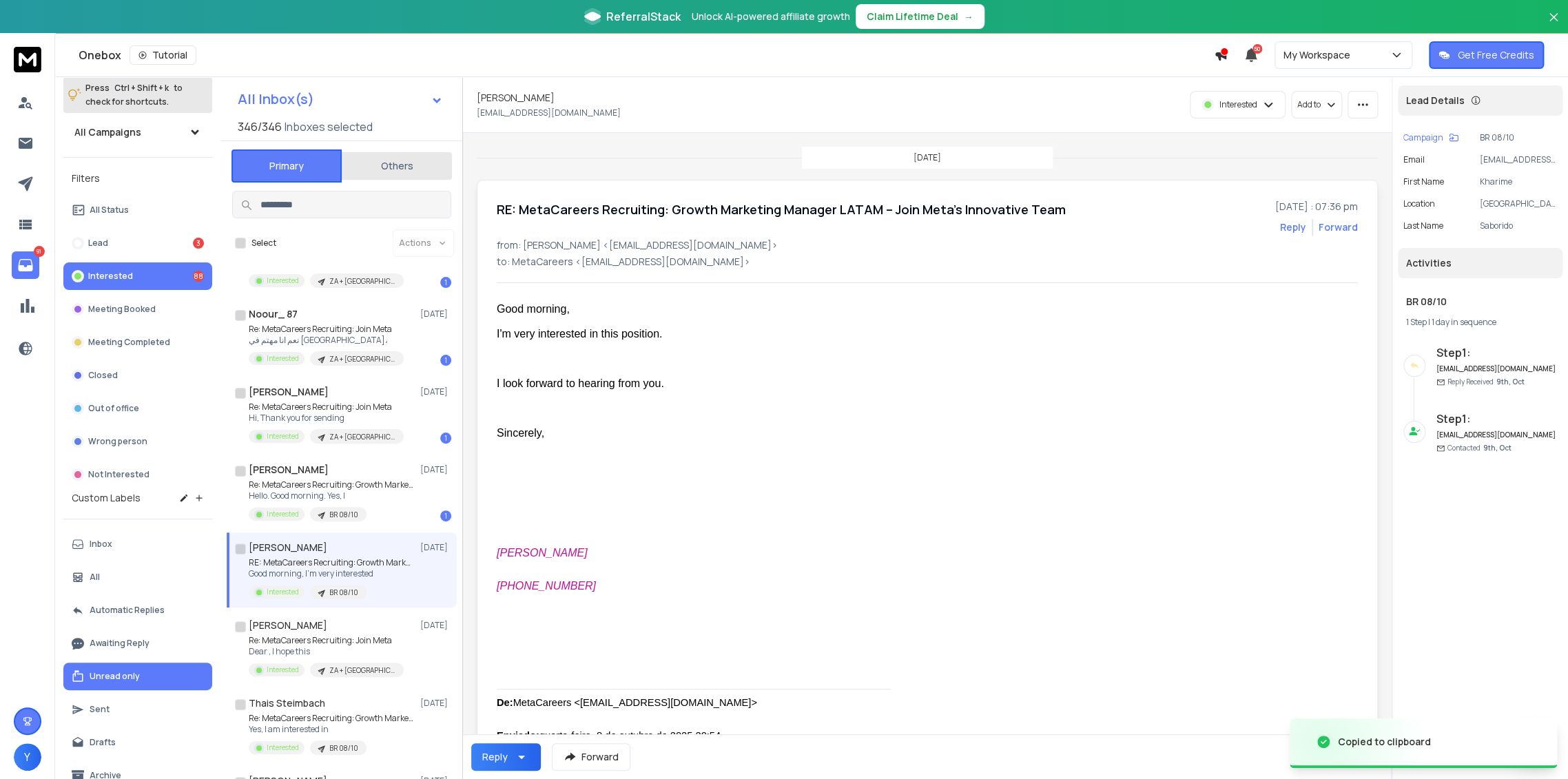
click at [548, 111] on p "khasaborido@hotmail.com" at bounding box center [549, 113] width 144 height 11
click at [576, 265] on p "to: MetaCareers <recruit@careersconnectpath.com>" at bounding box center [927, 262] width 861 height 14
drag, startPoint x: 576, startPoint y: 265, endPoint x: 712, endPoint y: 262, distance: 136.0
click at [712, 262] on p "to: MetaCareers <recruit@careersconnectpath.com>" at bounding box center [927, 262] width 861 height 14
click at [320, 498] on p "Hello. Good morning. Yes, I" at bounding box center [331, 496] width 165 height 11
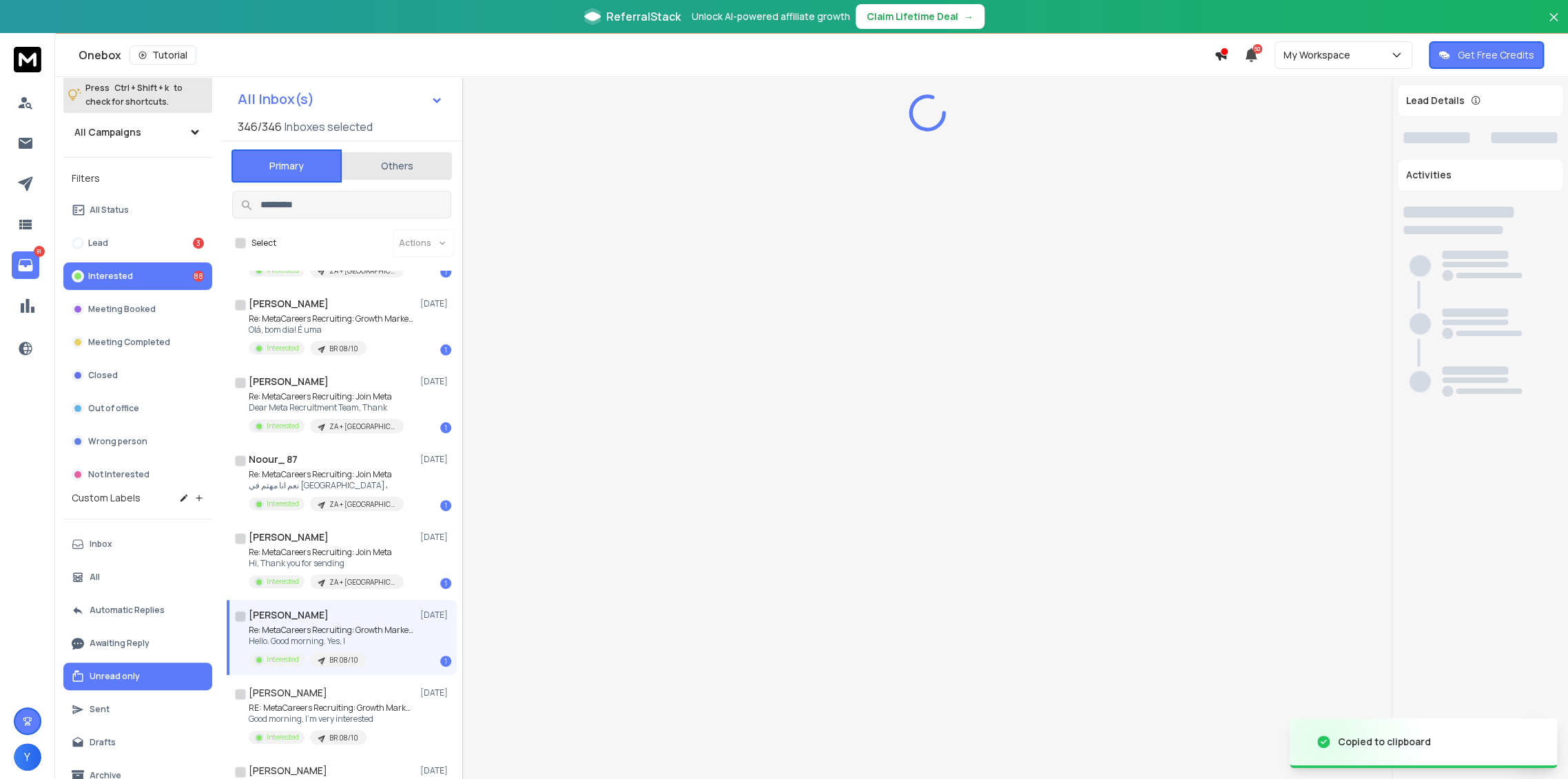
scroll to position [6436, 0]
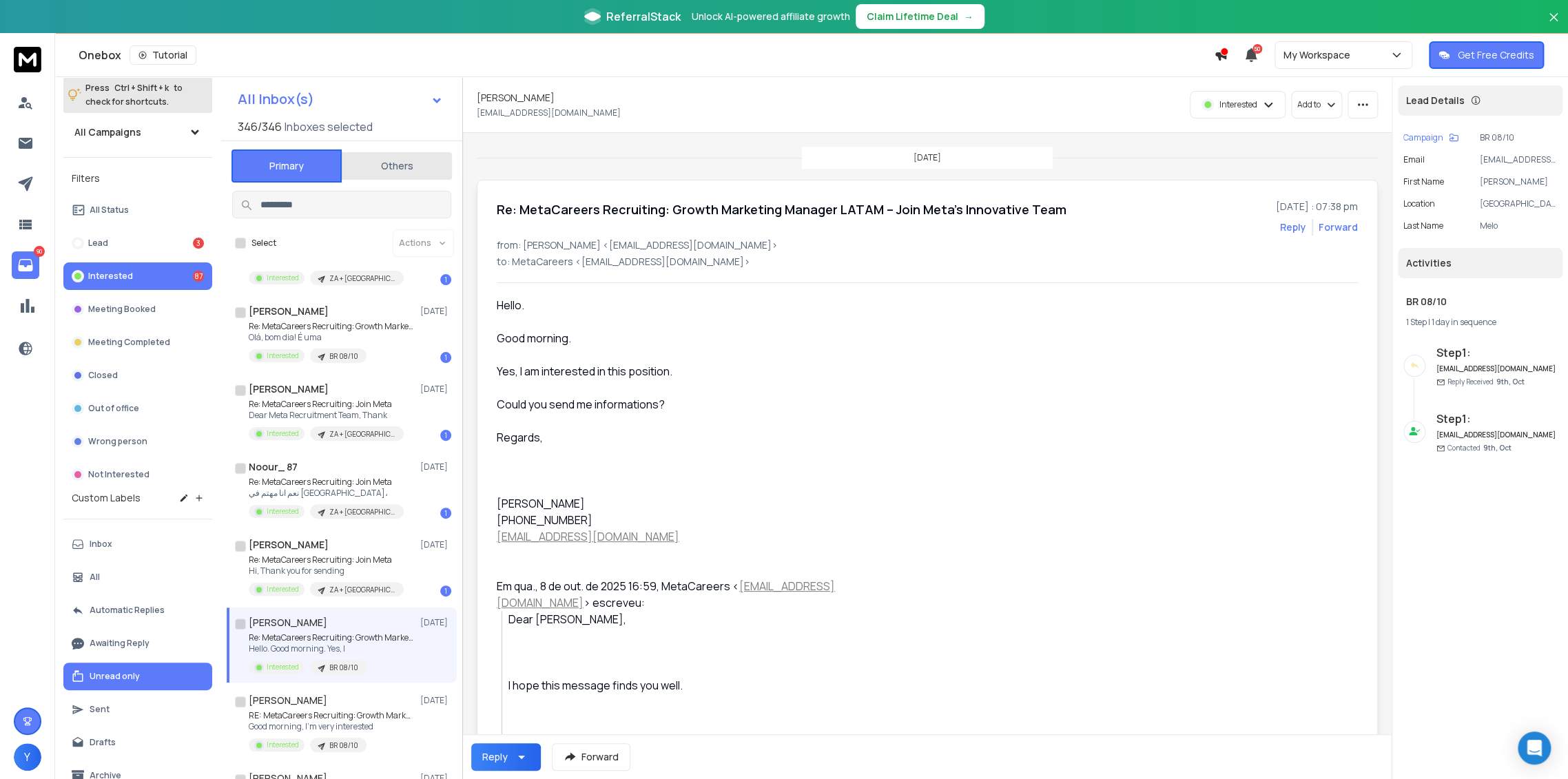
click at [549, 112] on p "laramelo32@gmail.com" at bounding box center [549, 113] width 144 height 11
click at [582, 262] on p "to: MetaCareers <hr@careersconnectnextstep.com>" at bounding box center [927, 262] width 861 height 14
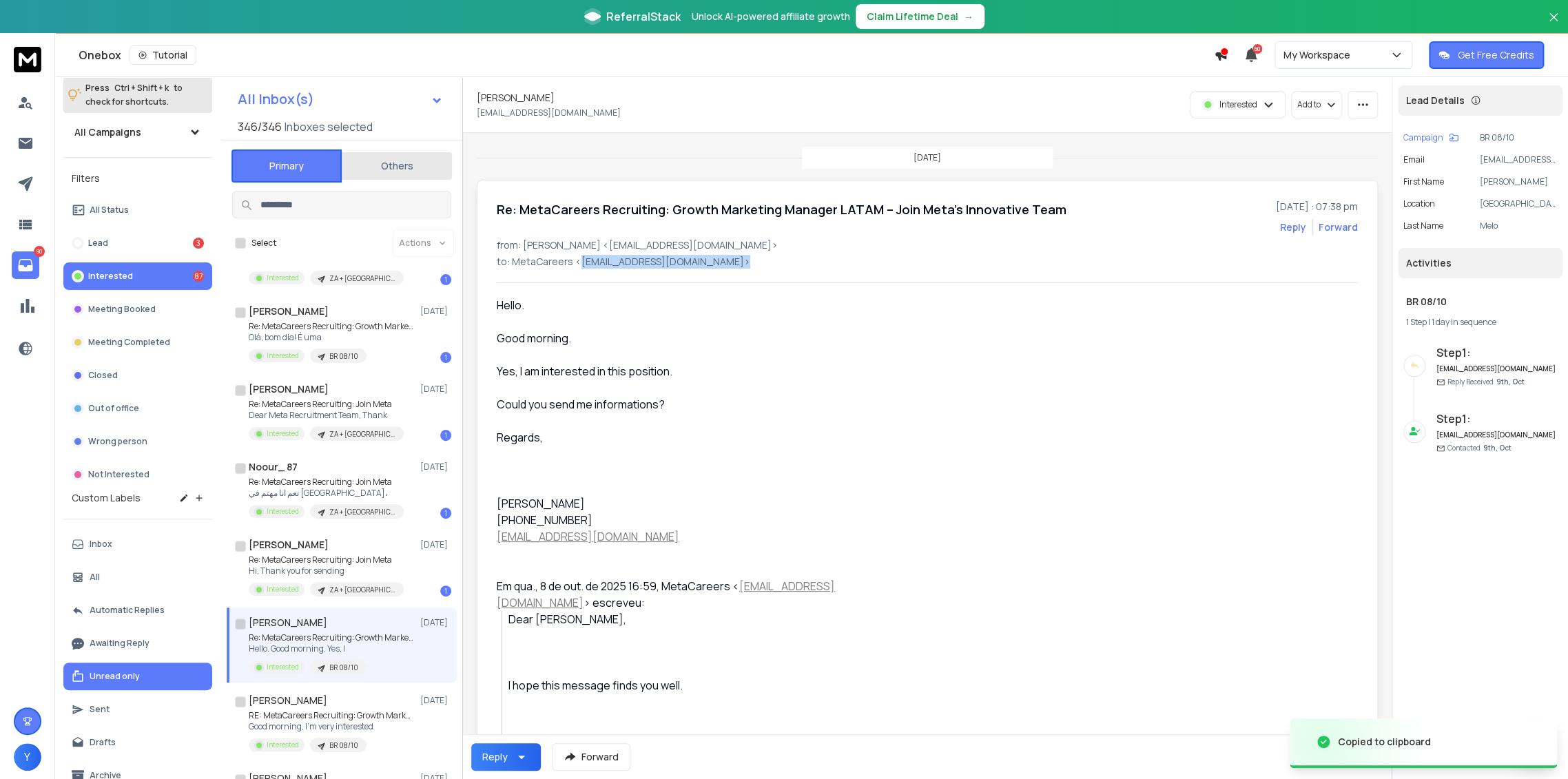
drag, startPoint x: 581, startPoint y: 262, endPoint x: 710, endPoint y: 262, distance: 129.0
click at [710, 262] on p "to: MetaCareers <hr@careersconnectnextstep.com>" at bounding box center [927, 262] width 861 height 14
click at [320, 540] on h1 "Nico van der Merwe" at bounding box center [288, 545] width 80 height 14
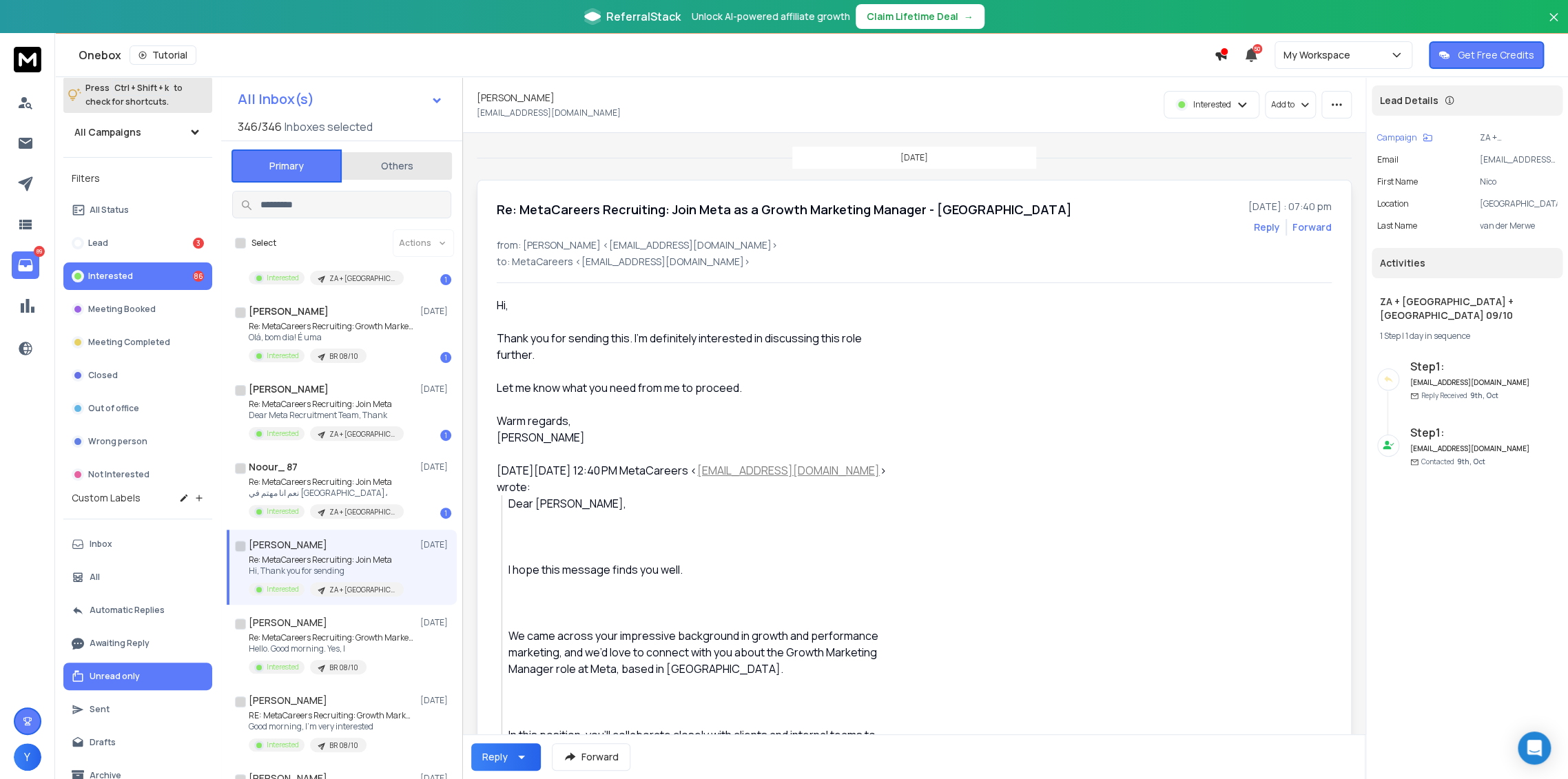
click at [567, 117] on p "nico.nico.vdm@gmail.com" at bounding box center [549, 113] width 144 height 11
click at [575, 262] on p "to: MetaCareers <hr@careersconnectjobsnet.com>" at bounding box center [914, 262] width 835 height 14
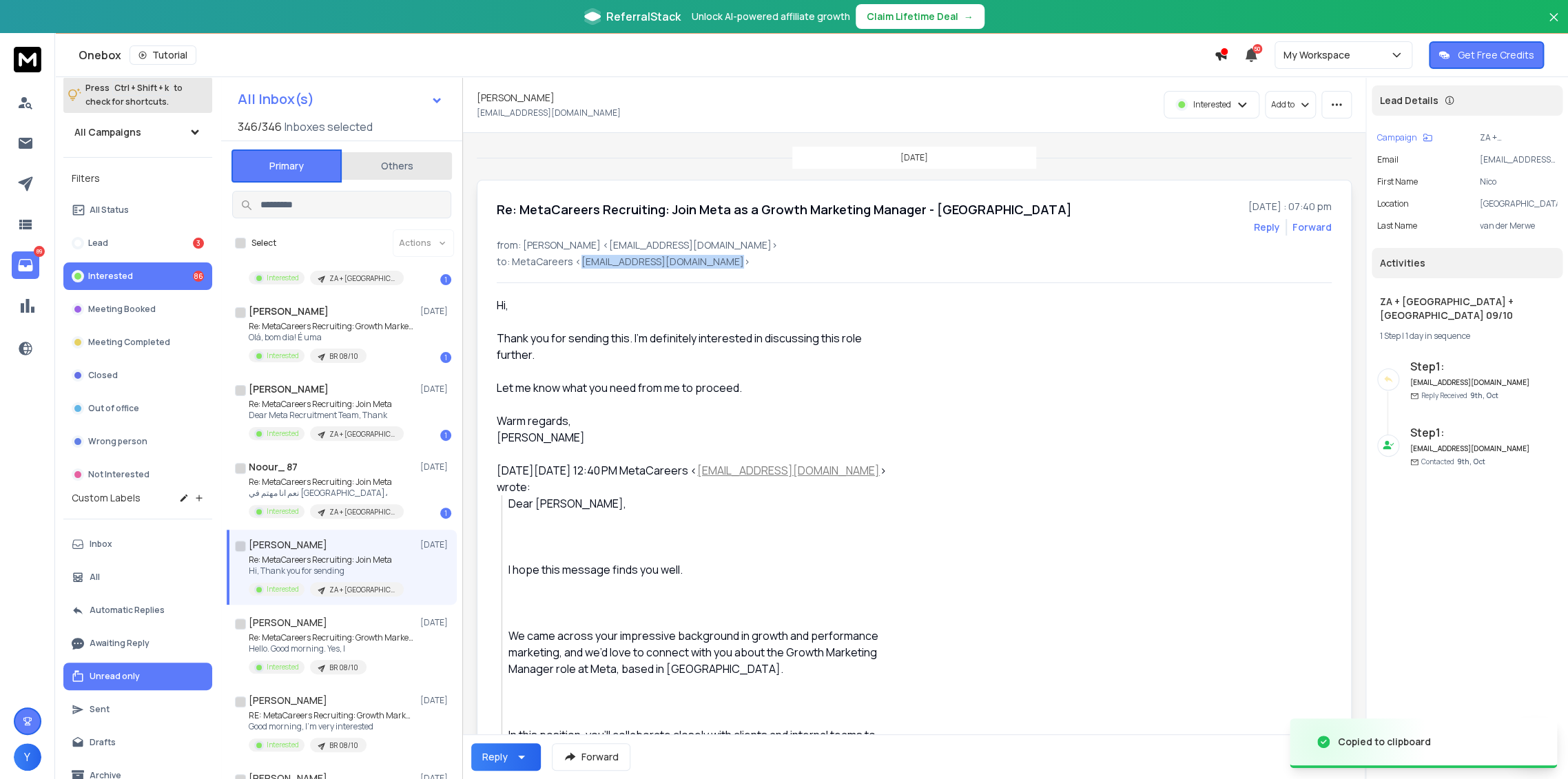
drag, startPoint x: 576, startPoint y: 262, endPoint x: 709, endPoint y: 265, distance: 133.0
click at [709, 265] on p "to: MetaCareers <hr@careersconnectjobsnet.com>" at bounding box center [914, 262] width 835 height 14
click at [383, 471] on div "Noour_ 87 09 Oct" at bounding box center [349, 467] width 202 height 14
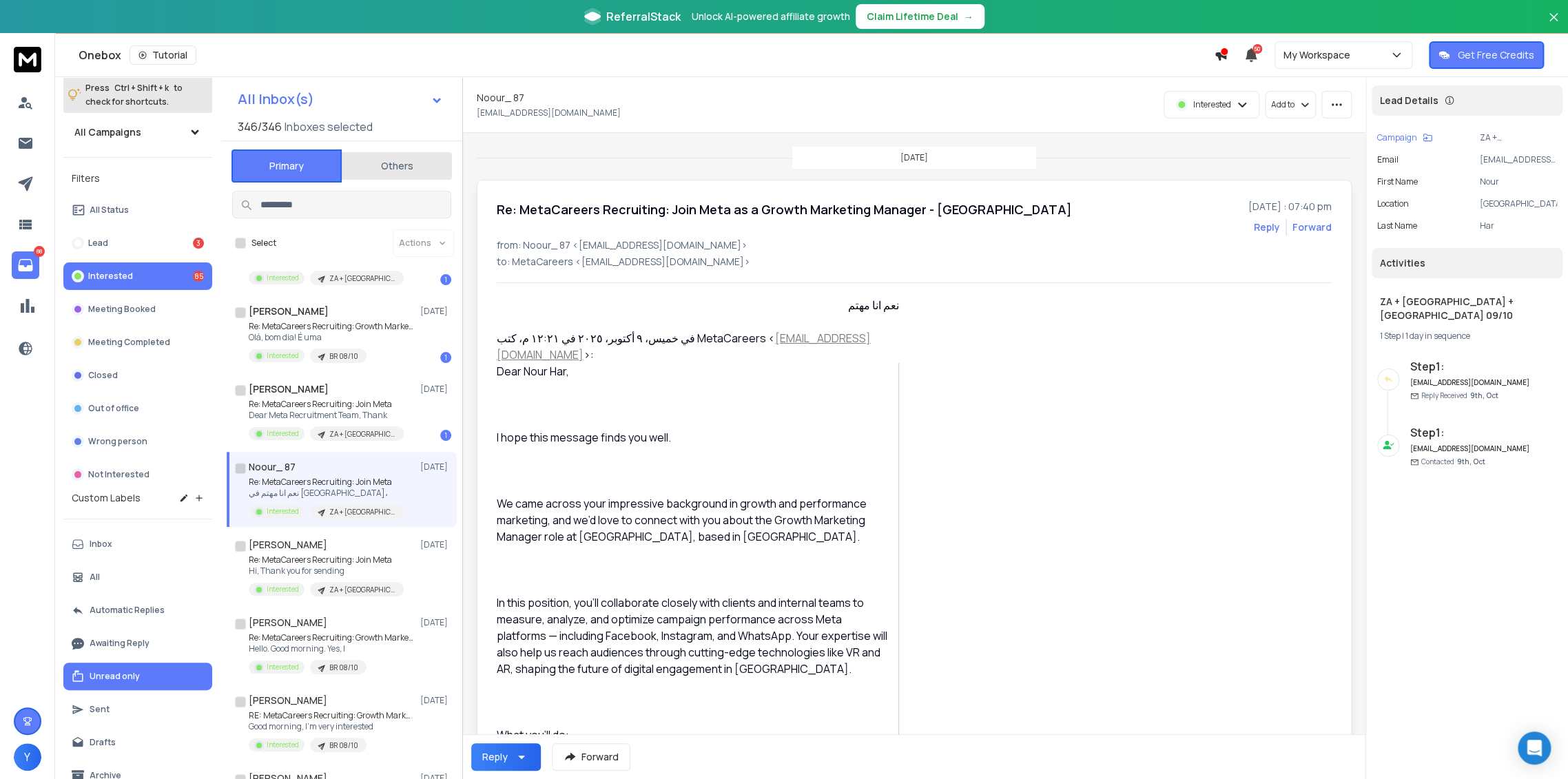
click at [546, 115] on p "nouralhariri9@gmail.com" at bounding box center [549, 113] width 144 height 11
click at [379, 552] on div "Nico van der Merwe 09 Oct Re: MetaCareers Recruiting: Join Meta Hi, Thank you f…" at bounding box center [349, 567] width 202 height 59
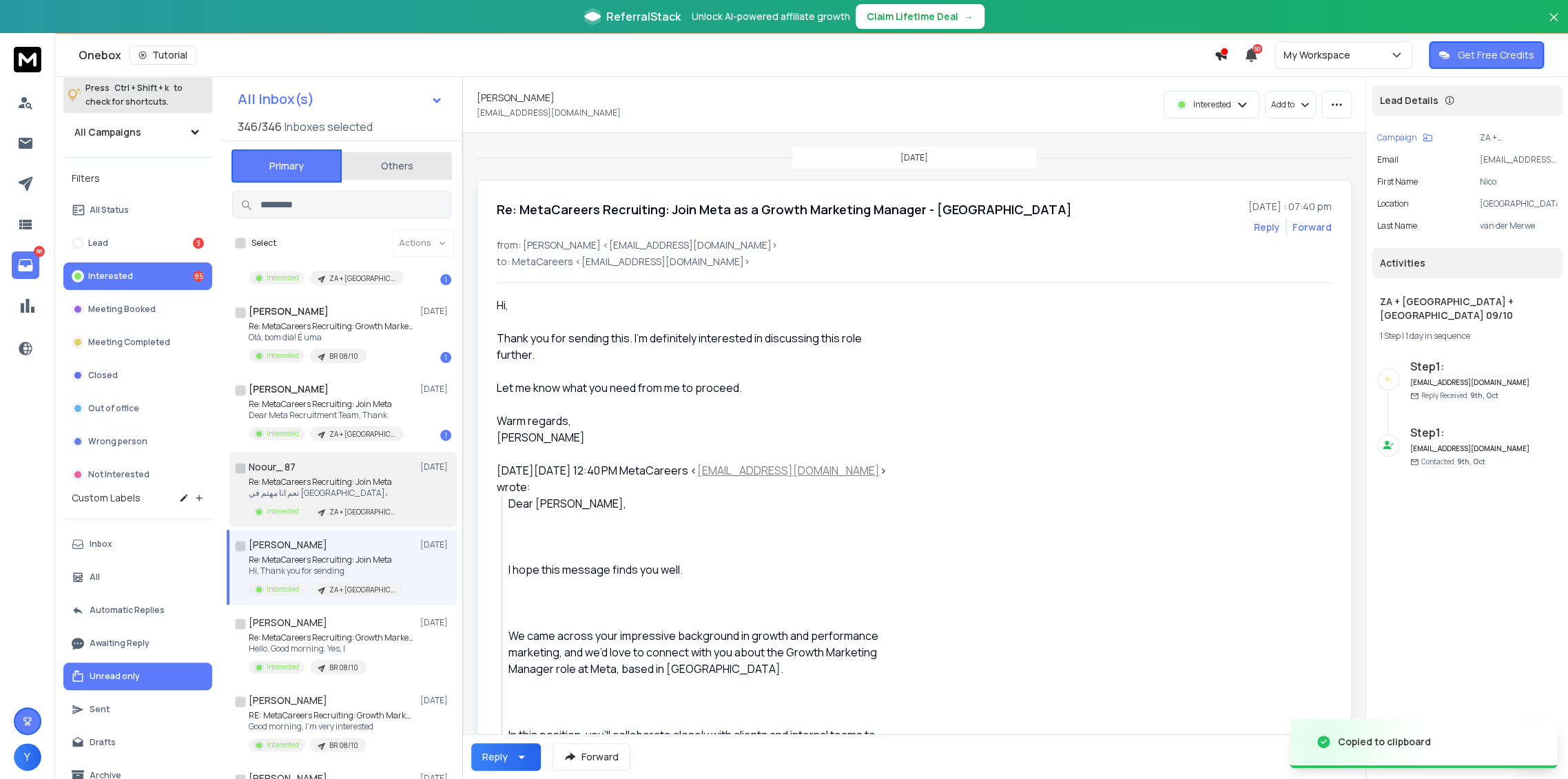
click at [362, 464] on div "Noour_ 87 09 Oct" at bounding box center [349, 467] width 202 height 14
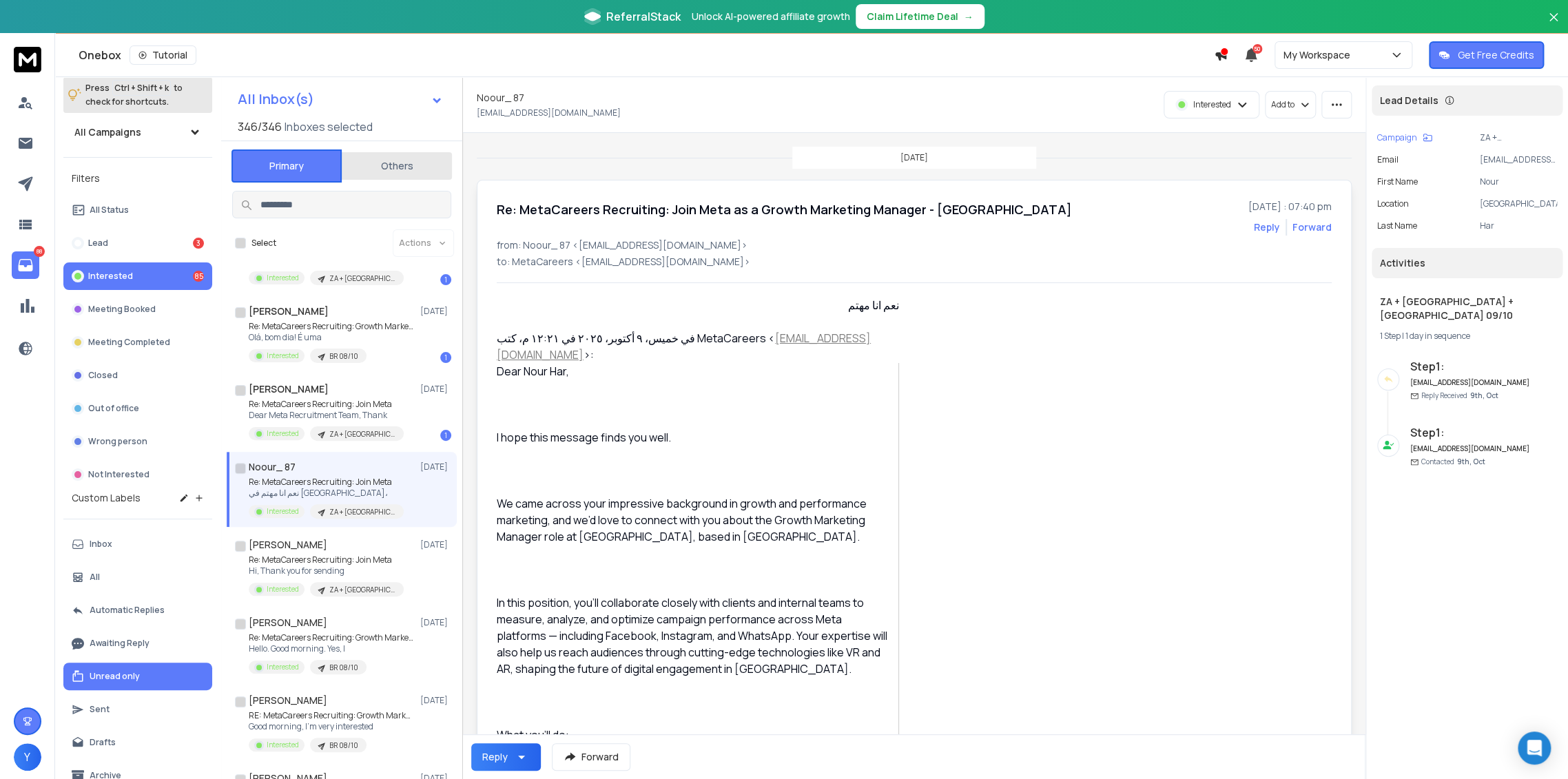
click at [576, 262] on p "to: MetaCareers <works@careersconnectalliance.com>" at bounding box center [914, 262] width 835 height 14
drag, startPoint x: 576, startPoint y: 262, endPoint x: 728, endPoint y: 259, distance: 152.0
click at [728, 259] on p "to: MetaCareers <works@careersconnectalliance.com>" at bounding box center [914, 262] width 835 height 14
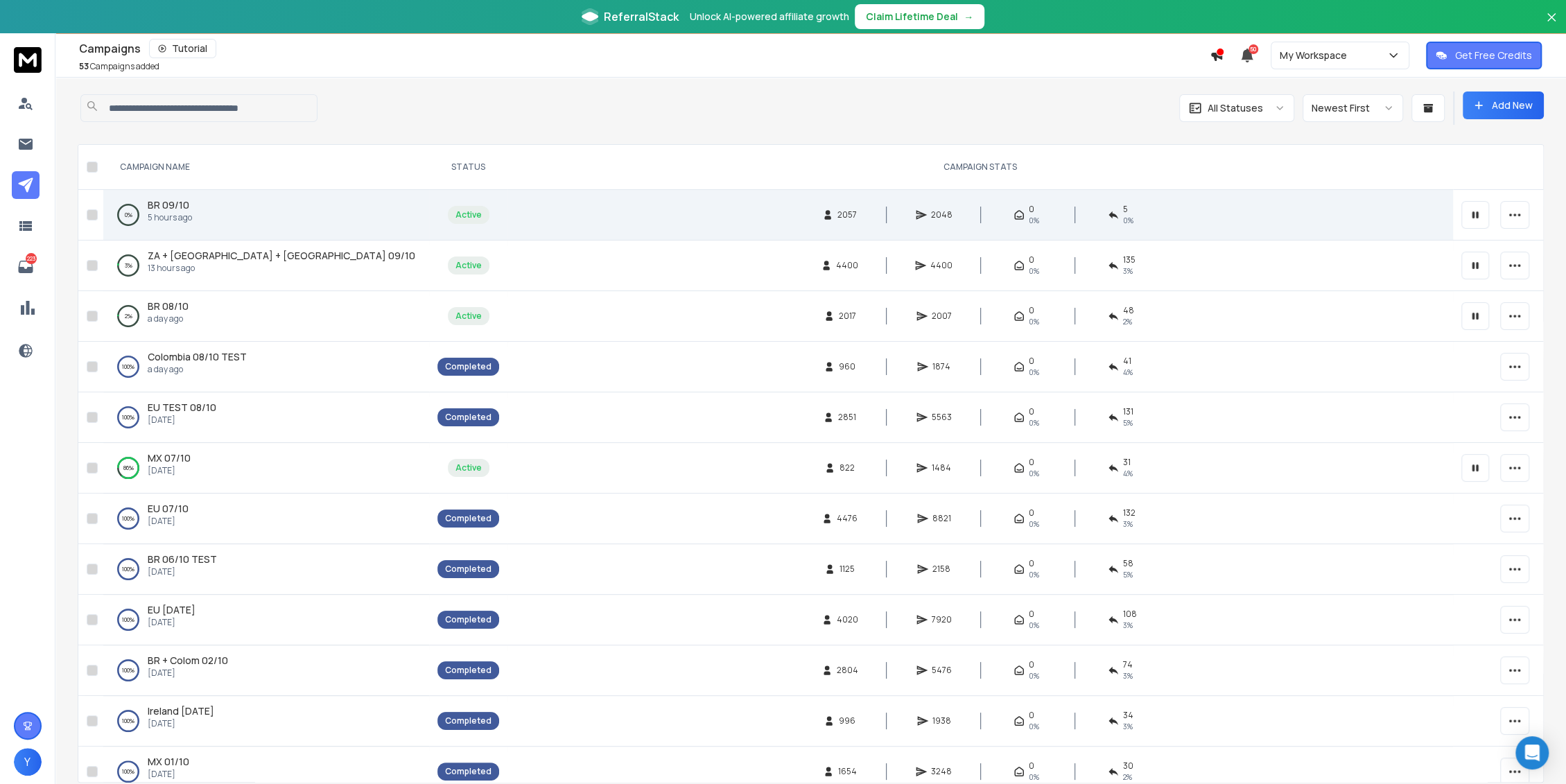
click at [822, 215] on icon at bounding box center [828, 215] width 11 height 11
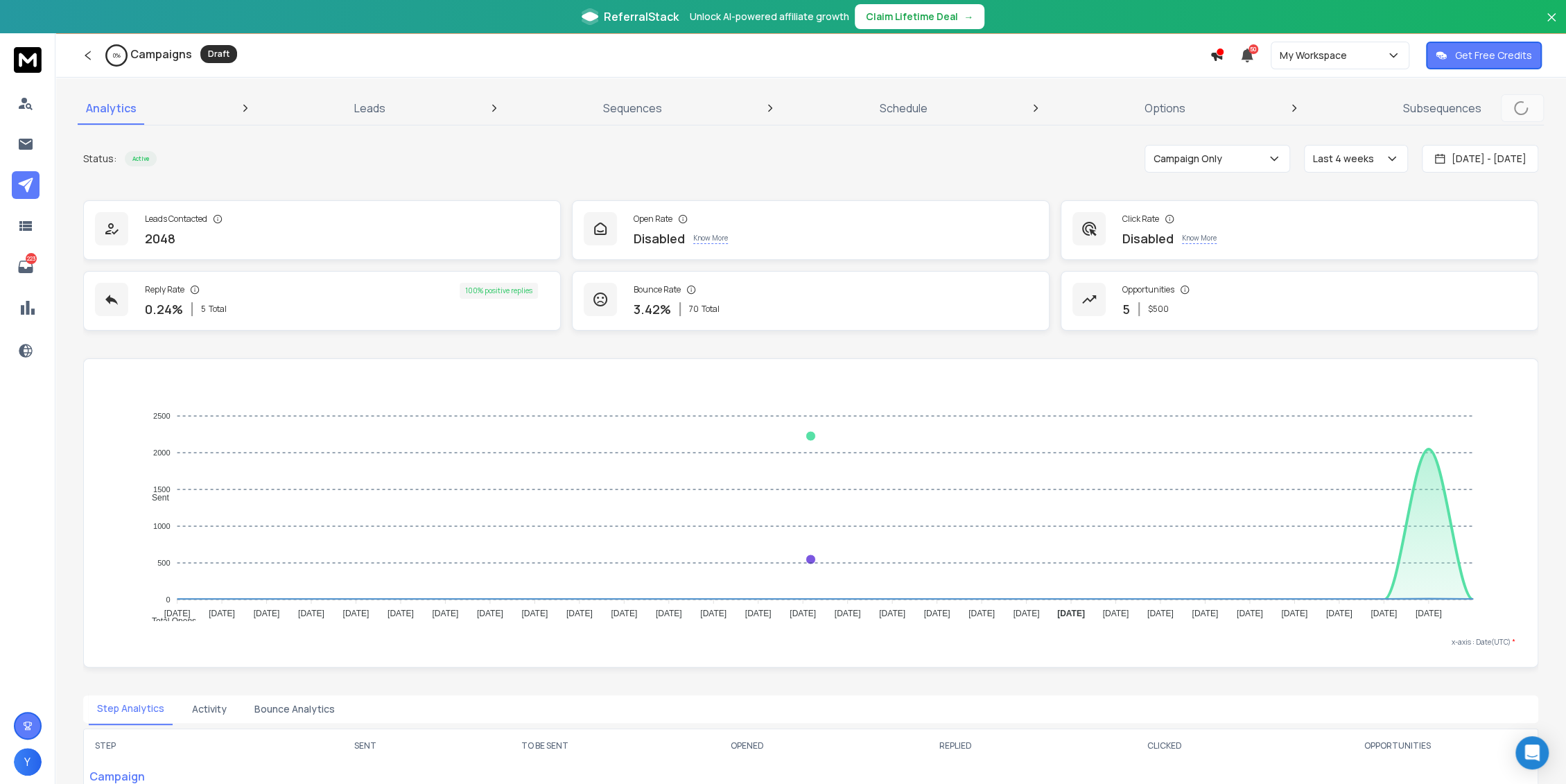
click at [331, 106] on div "Analytics Leads Sequences Schedule Options Subsequences" at bounding box center [783, 108] width 1412 height 33
click at [354, 106] on p "Leads" at bounding box center [370, 108] width 31 height 16
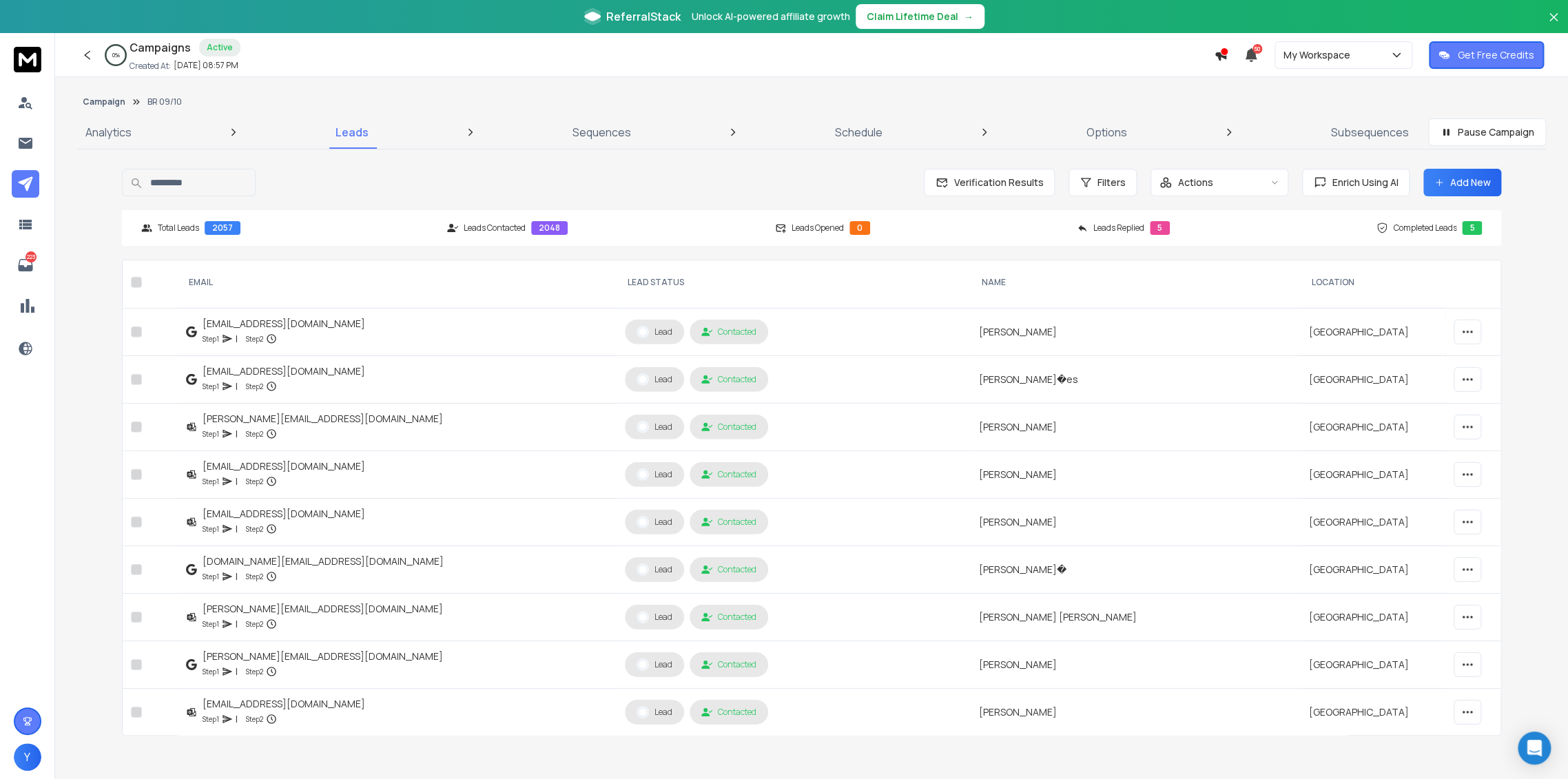
scroll to position [6697, 0]
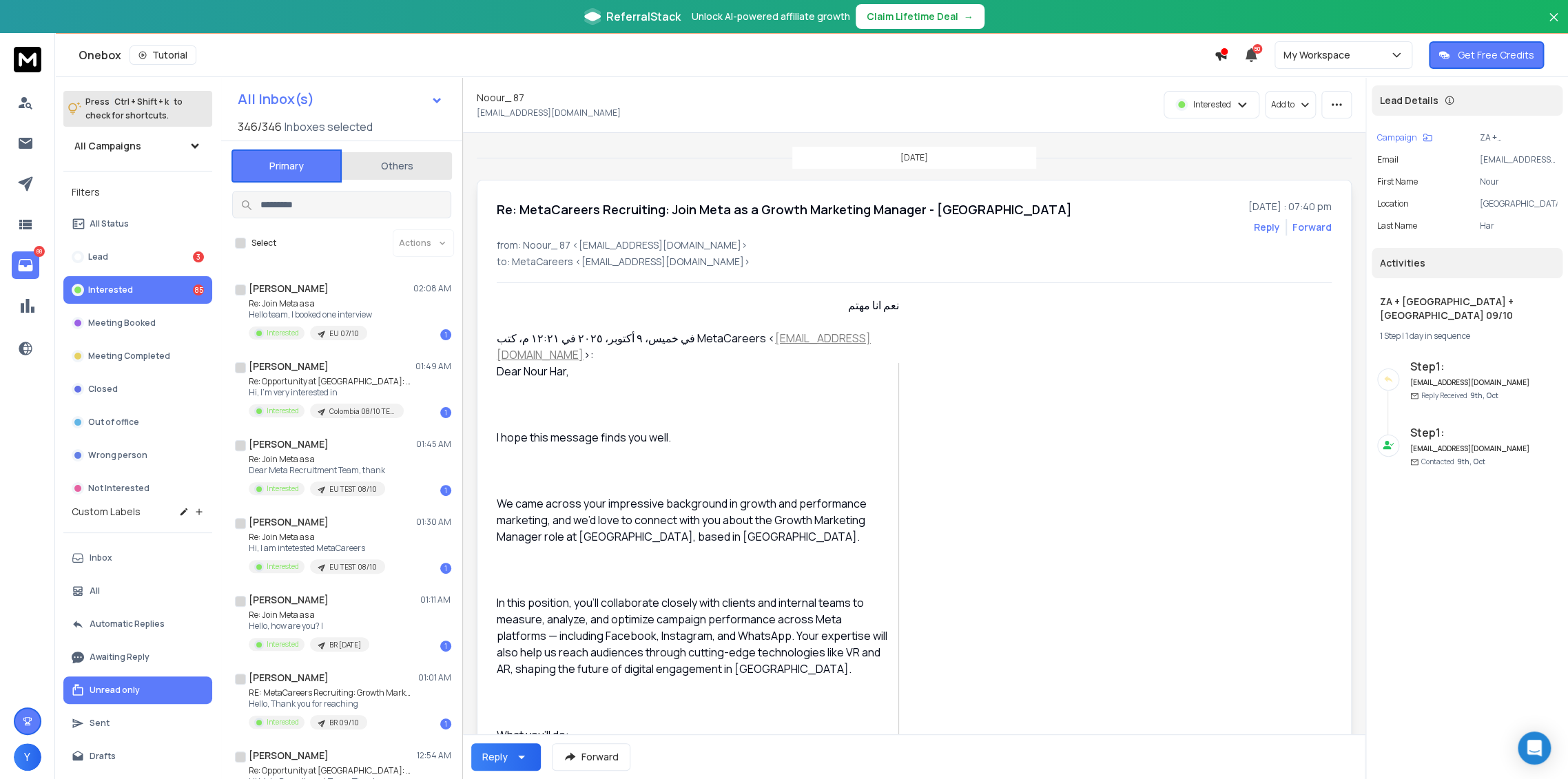
scroll to position [6436, 0]
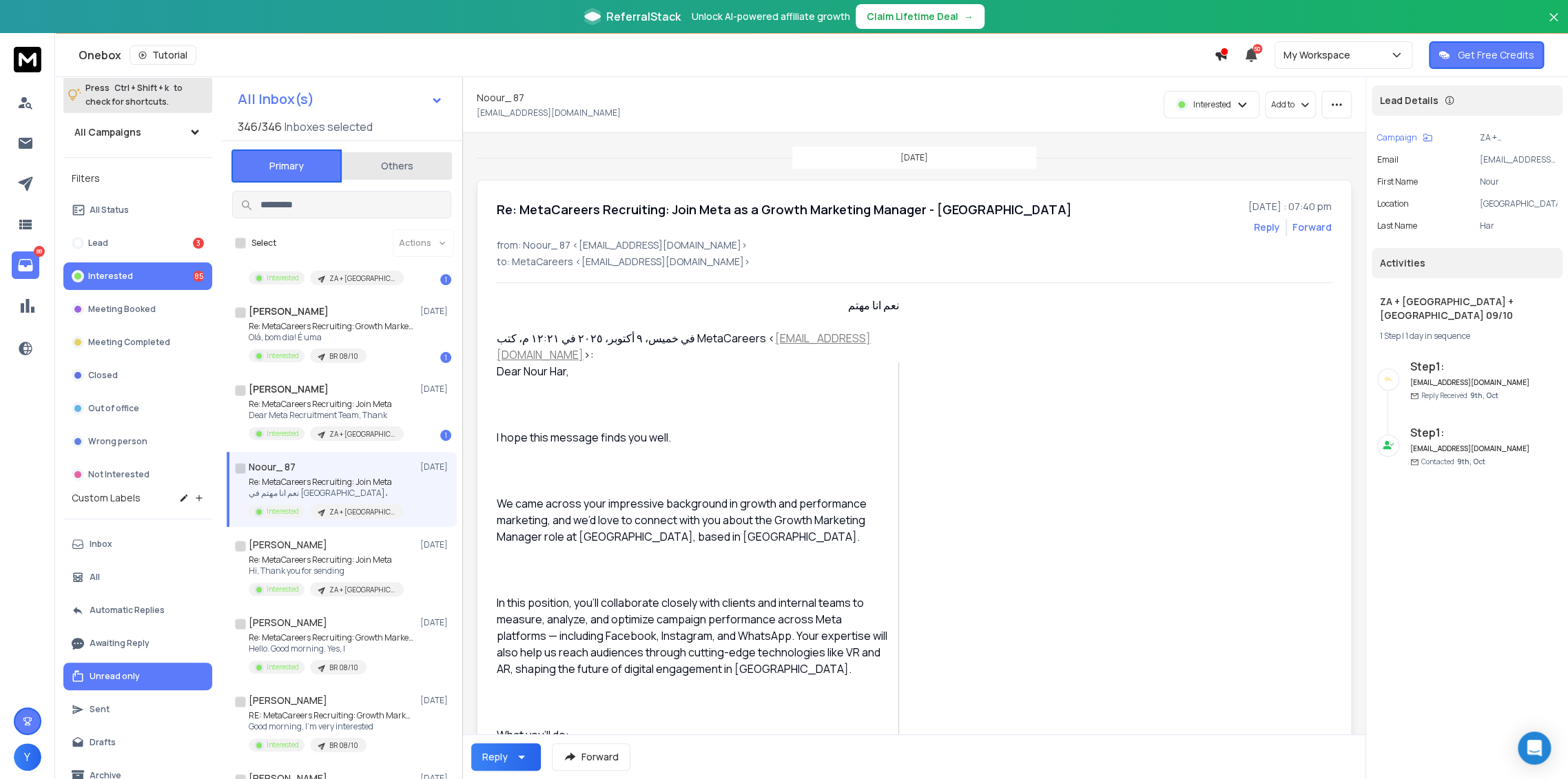
click at [375, 454] on div "Noour_ 87 09 Oct Re: MetaCareers Recruiting: Join Meta نعم انا مهتم في خميس، In…" at bounding box center [343, 489] width 228 height 75
click at [391, 416] on p "Dear Meta Recruitment Team, Thank" at bounding box center [326, 415] width 155 height 11
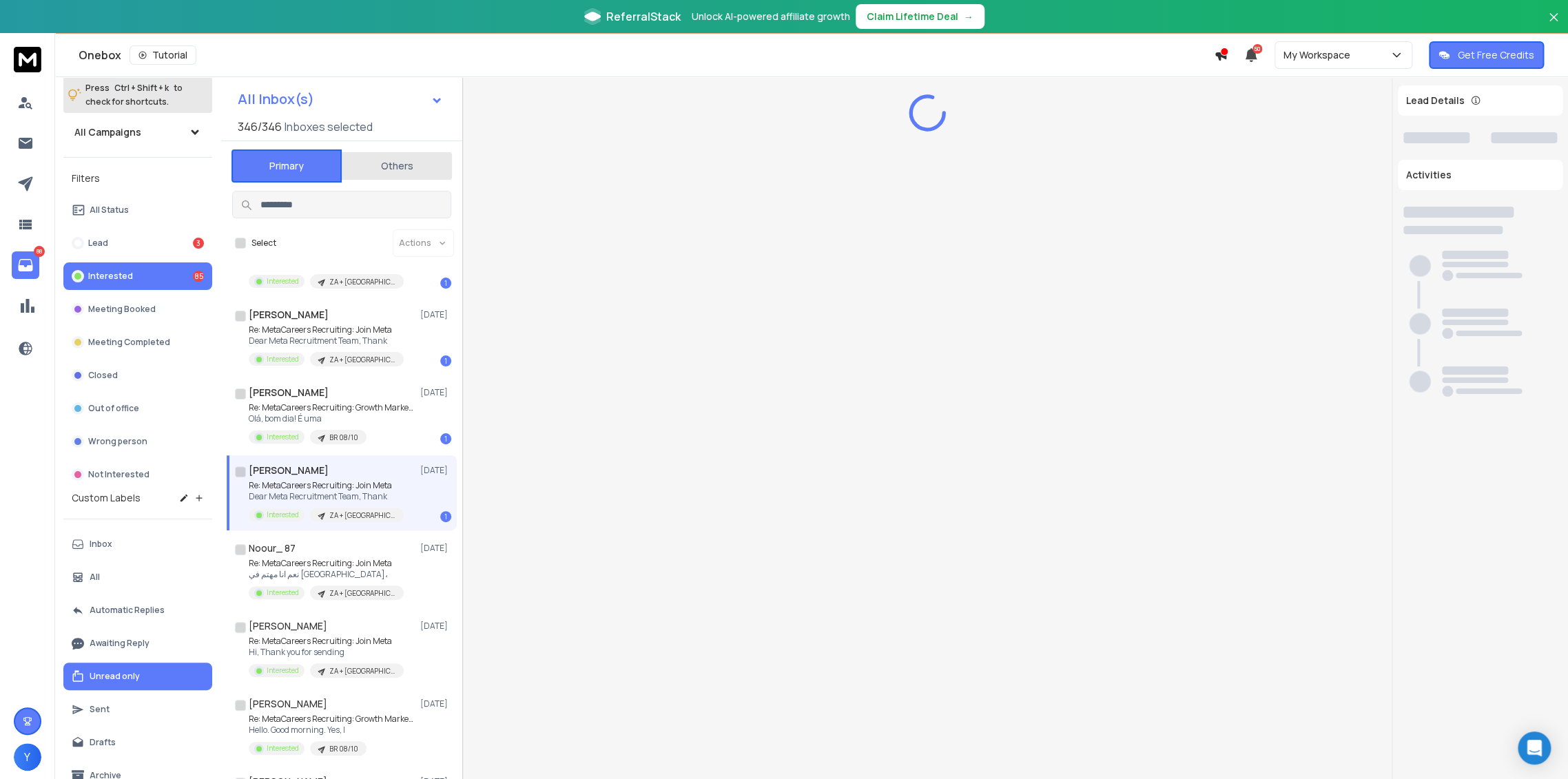
scroll to position [6283, 0]
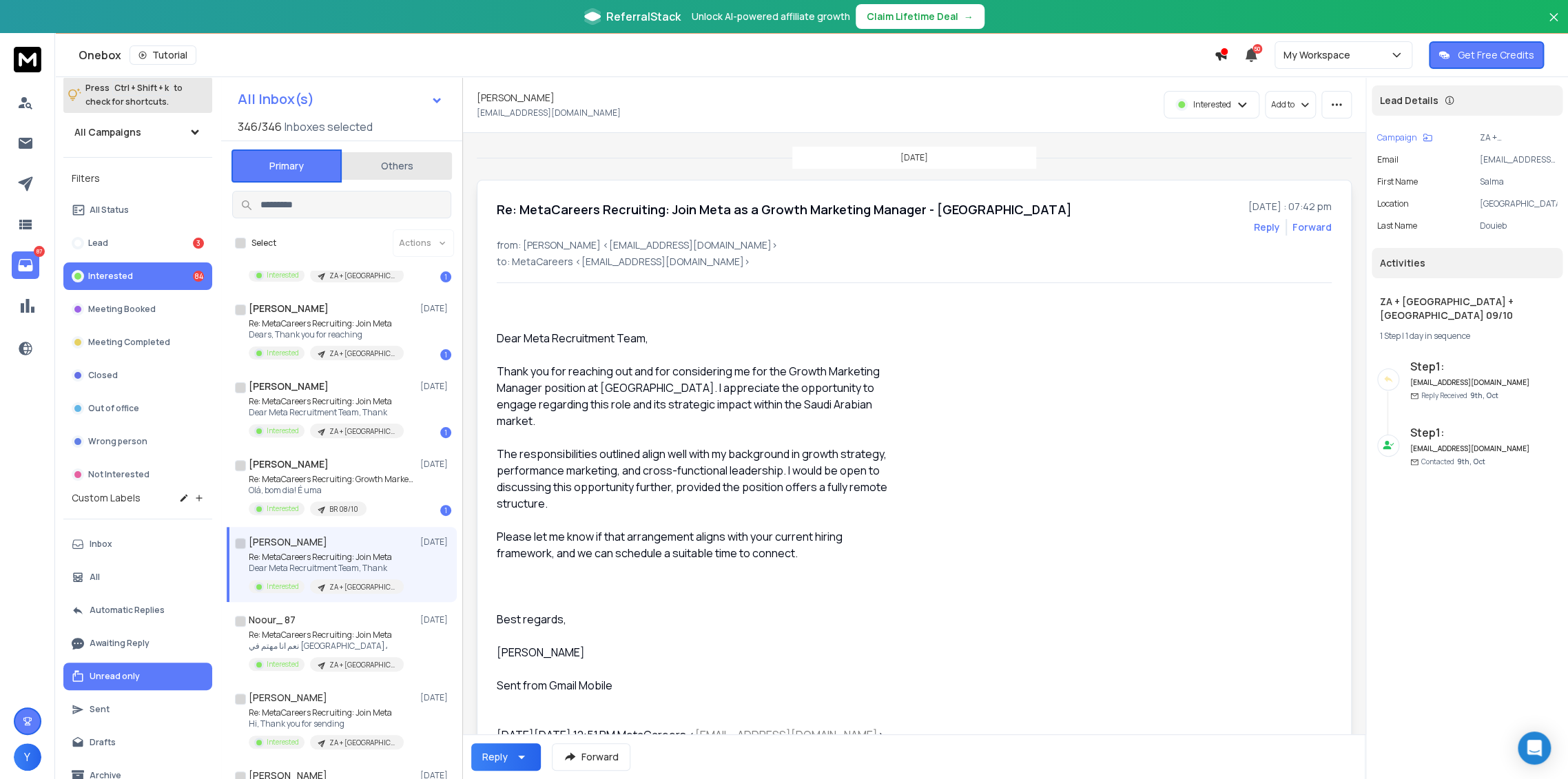
click at [558, 117] on p "salma.douieb@gmail.com" at bounding box center [549, 113] width 144 height 11
click at [575, 259] on p "to: MetaCareers <employee@careersconnectnetwork.com>" at bounding box center [914, 262] width 835 height 14
drag, startPoint x: 575, startPoint y: 259, endPoint x: 746, endPoint y: 261, distance: 171.0
click at [746, 261] on p "to: MetaCareers <employee@careersconnectnetwork.com>" at bounding box center [914, 262] width 835 height 14
copy p "employee@careersconnectnetwork.com"
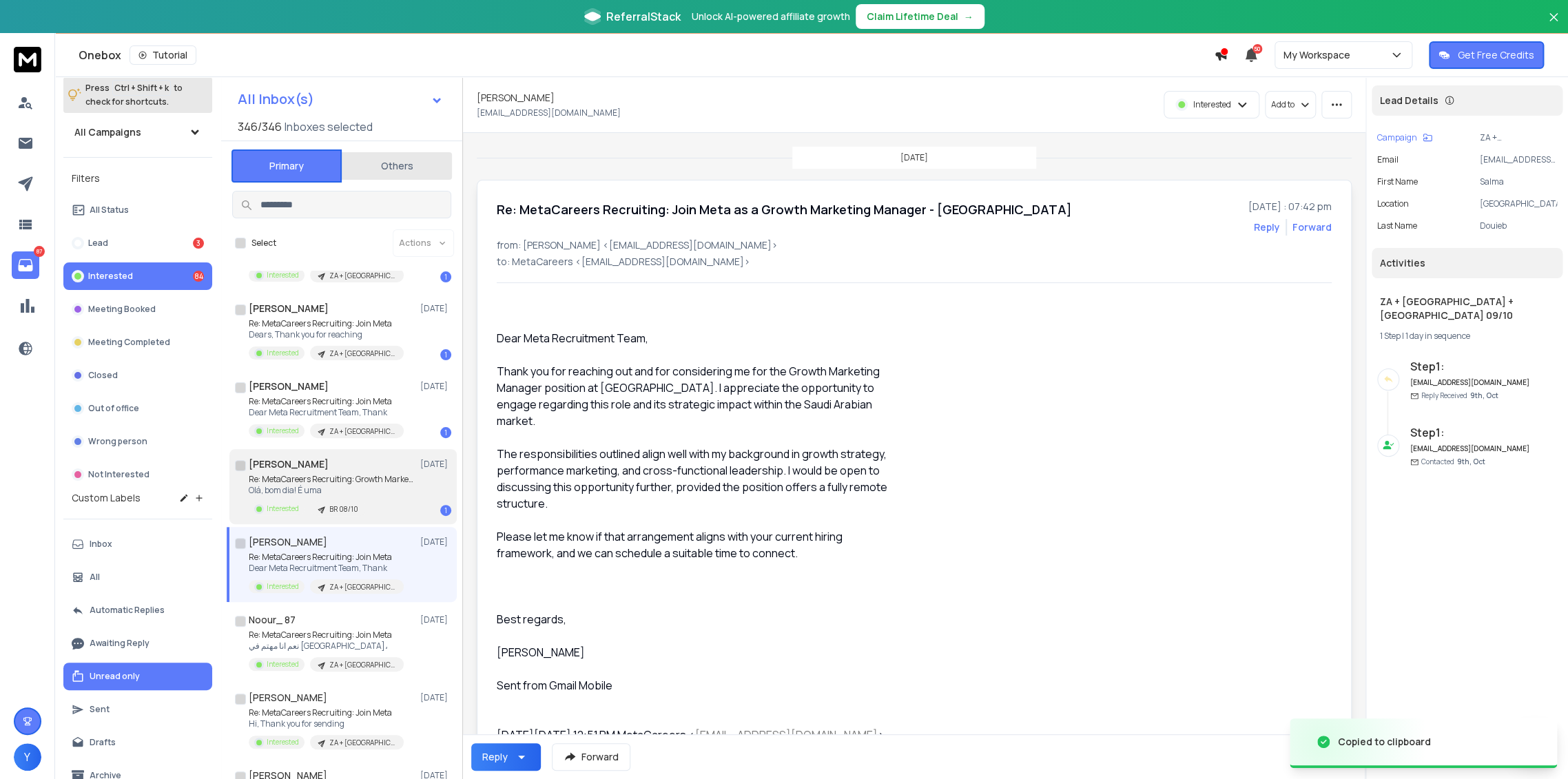
click at [418, 482] on div "Re: MetaCareers Recruiting: Growth Marketing Olá, bom dia! É uma Interested BR …" at bounding box center [349, 494] width 202 height 42
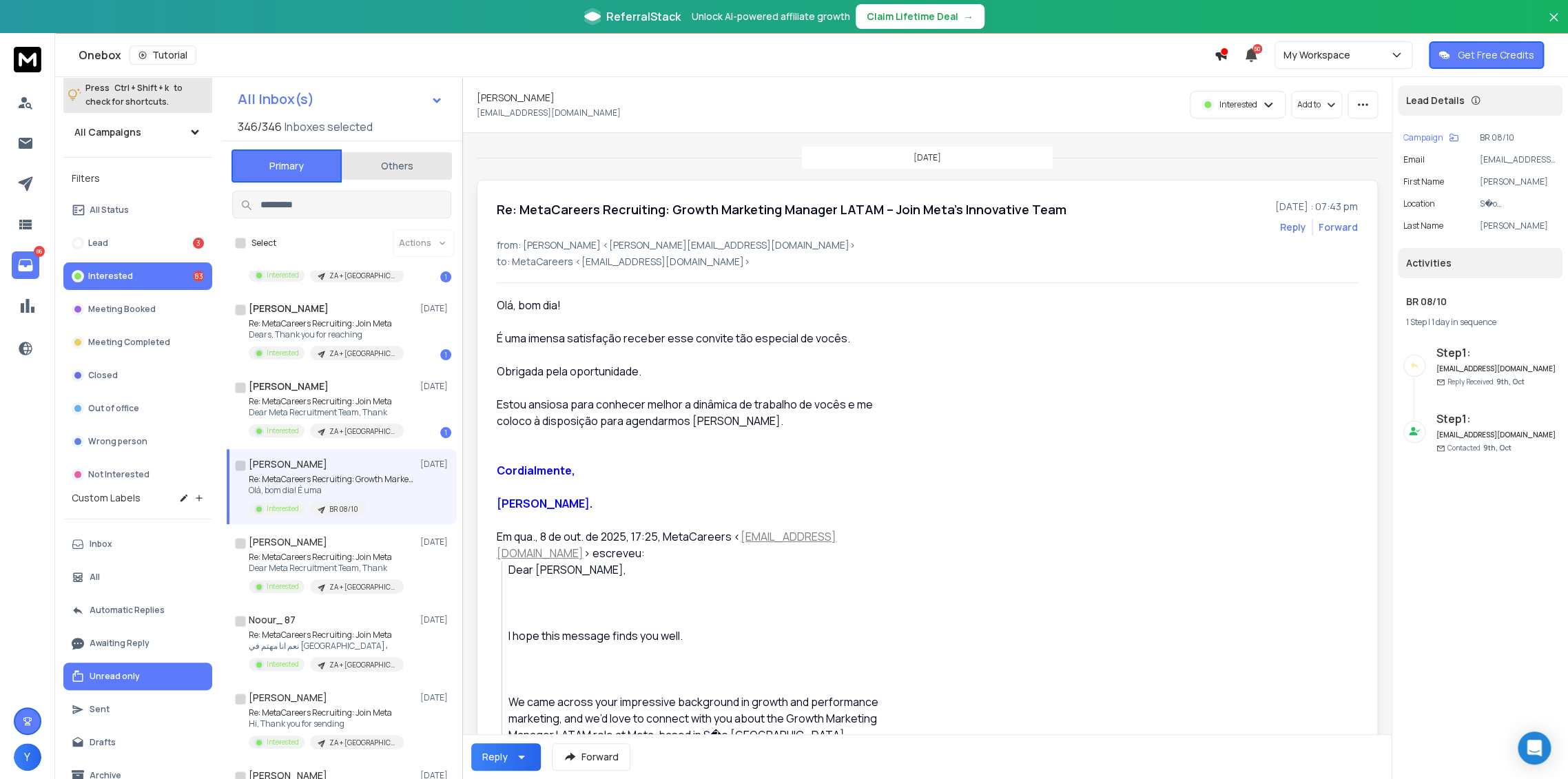
click at [552, 117] on p "annievsouza@gmail.com" at bounding box center [549, 113] width 144 height 11
click at [590, 262] on p "to: MetaCareers <employee@careersconnectglobaljobs.com>" at bounding box center [927, 262] width 861 height 14
drag, startPoint x: 590, startPoint y: 262, endPoint x: 749, endPoint y: 264, distance: 159.0
click at [749, 264] on p "to: MetaCareers <employee@careersconnectglobaljobs.com>" at bounding box center [927, 262] width 861 height 14
copy p "employee@careersconnectglobaljobs.com"
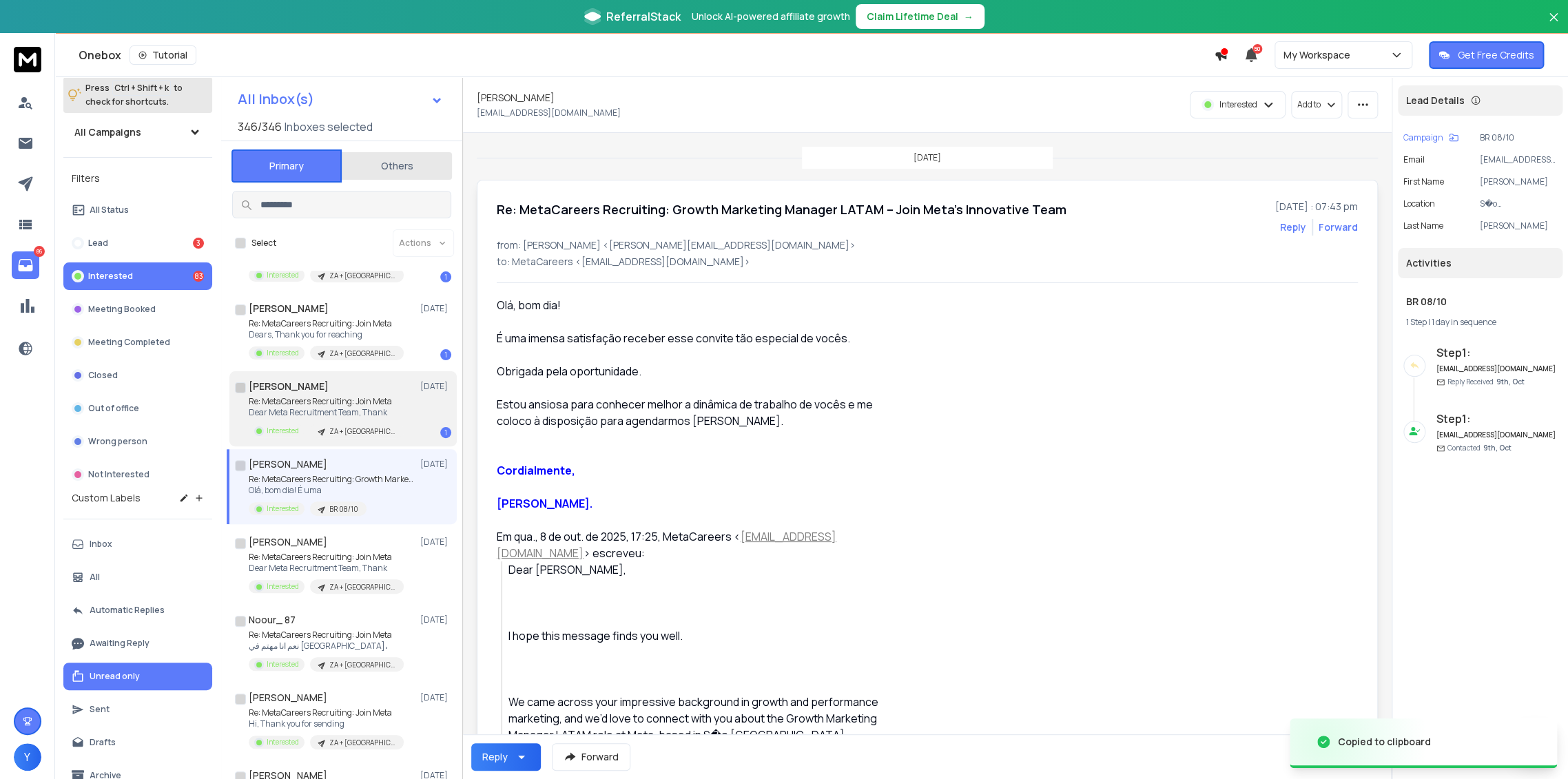
click at [407, 423] on div "Re: MetaCareers Recruiting: Join Meta Dear Meta Recruitment Team, Thank Interes…" at bounding box center [349, 417] width 202 height 42
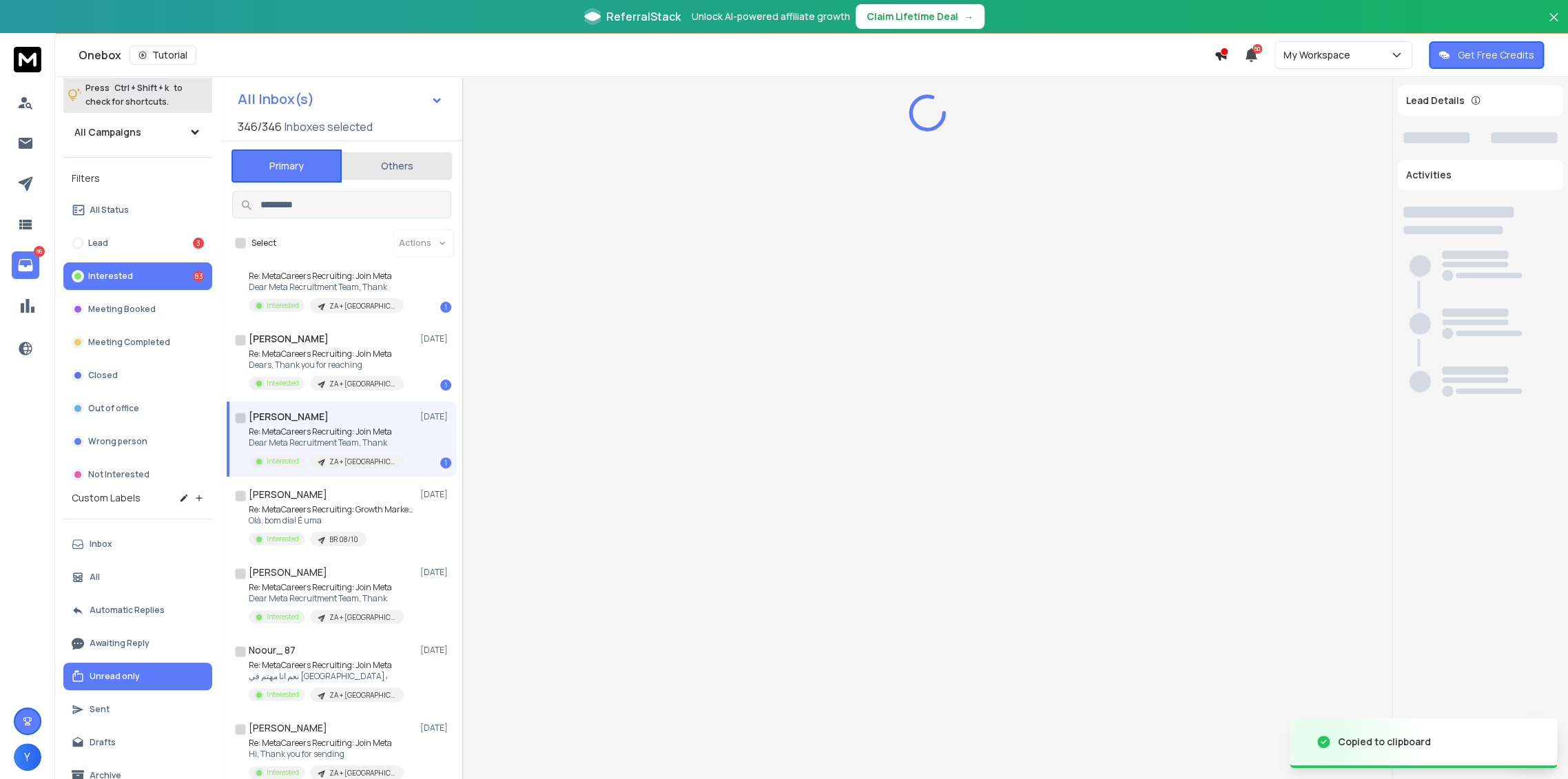
scroll to position [6131, 0]
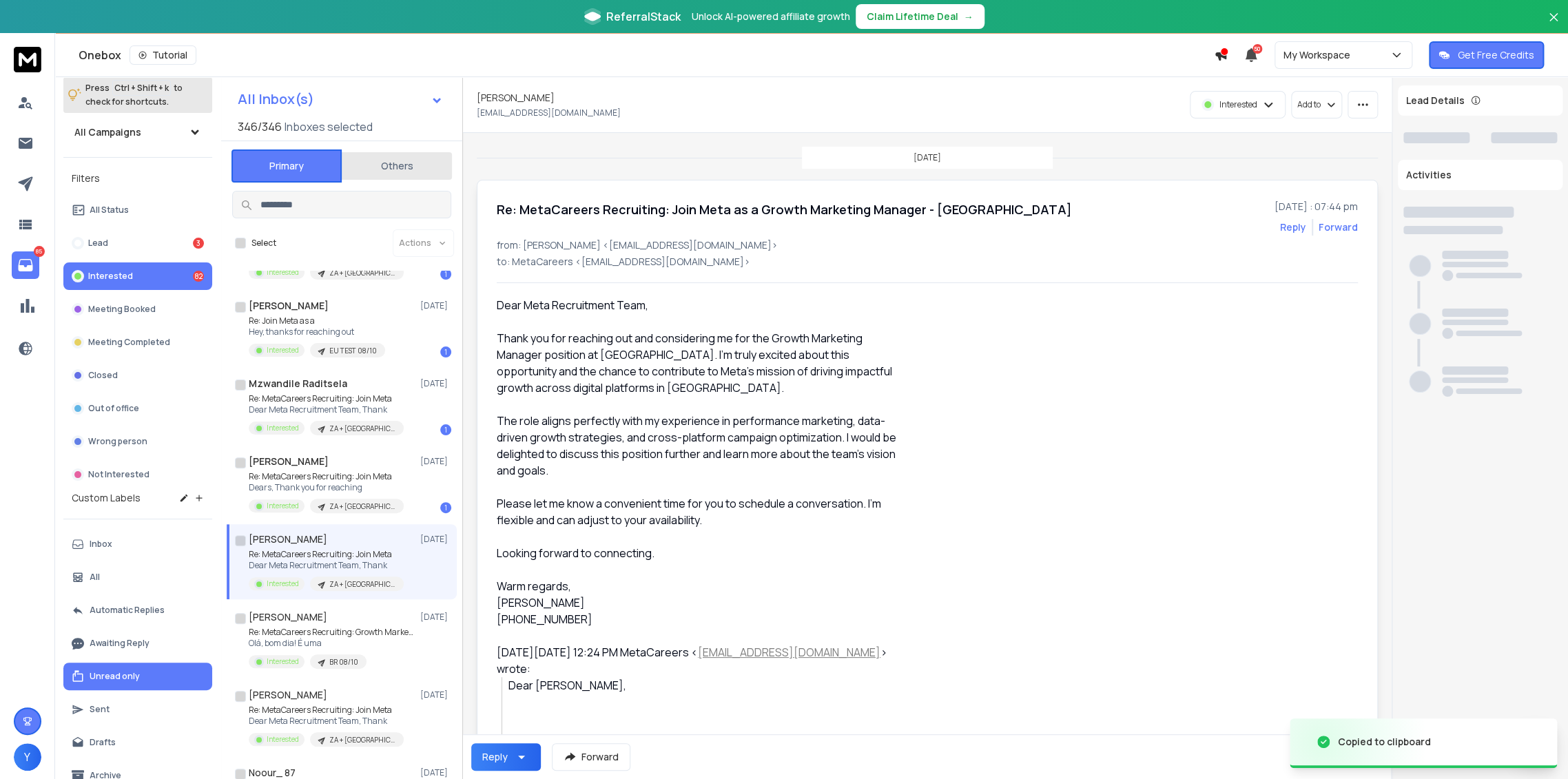
click at [562, 117] on p "ahtishamsarwar3@gmail.com" at bounding box center [549, 113] width 144 height 11
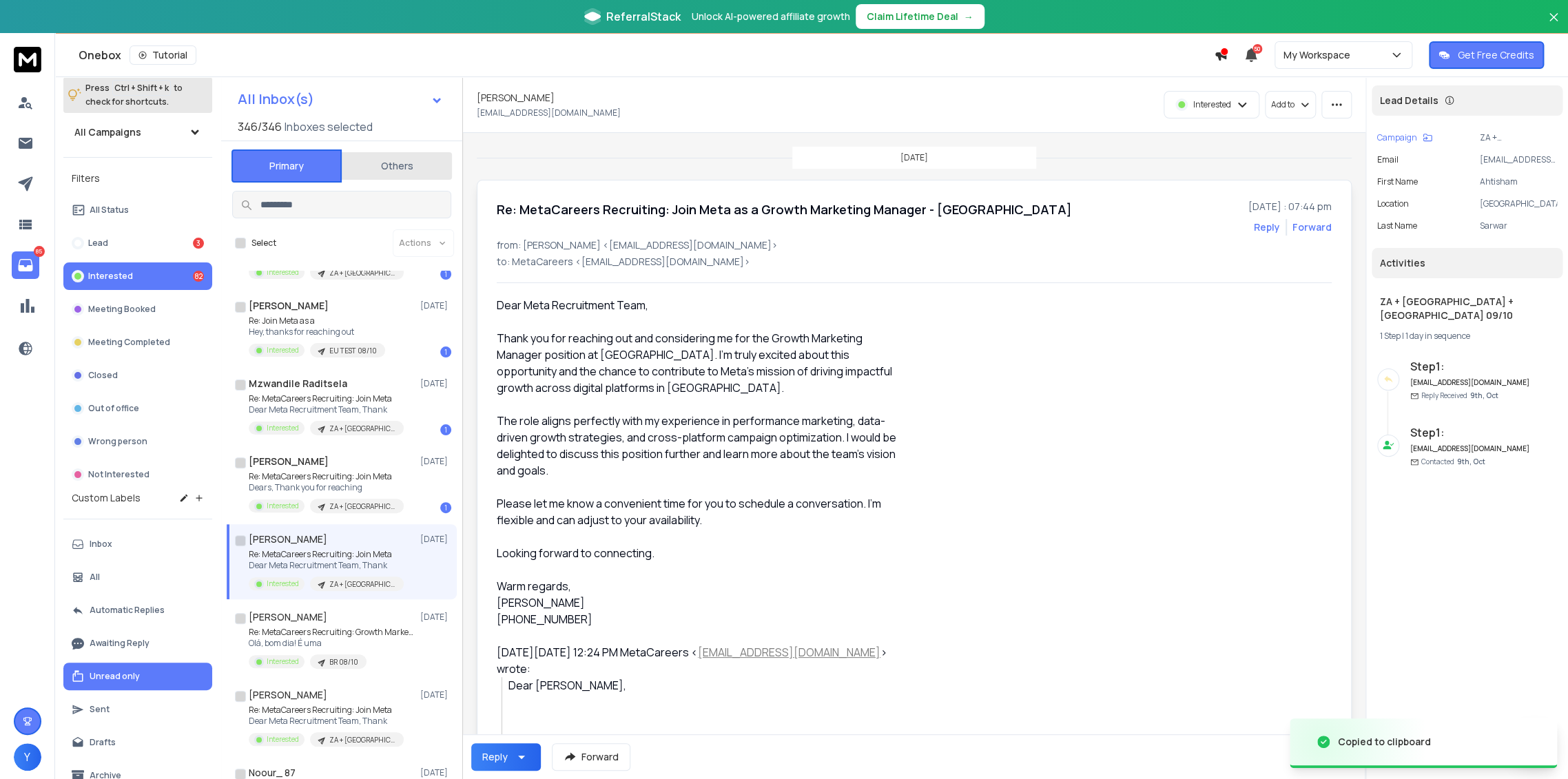
click at [567, 111] on p "ahtishamsarwar3@gmail.com" at bounding box center [549, 113] width 144 height 11
click at [572, 264] on p "to: MetaCareers <works@careersconnectpathway.com>" at bounding box center [914, 262] width 835 height 14
click at [586, 262] on p "to: MetaCareers <works@careersconnectpathway.com>" at bounding box center [914, 262] width 835 height 14
drag, startPoint x: 586, startPoint y: 262, endPoint x: 726, endPoint y: 262, distance: 140.0
click at [726, 262] on p "to: MetaCareers <works@careersconnectpathway.com>" at bounding box center [914, 262] width 835 height 14
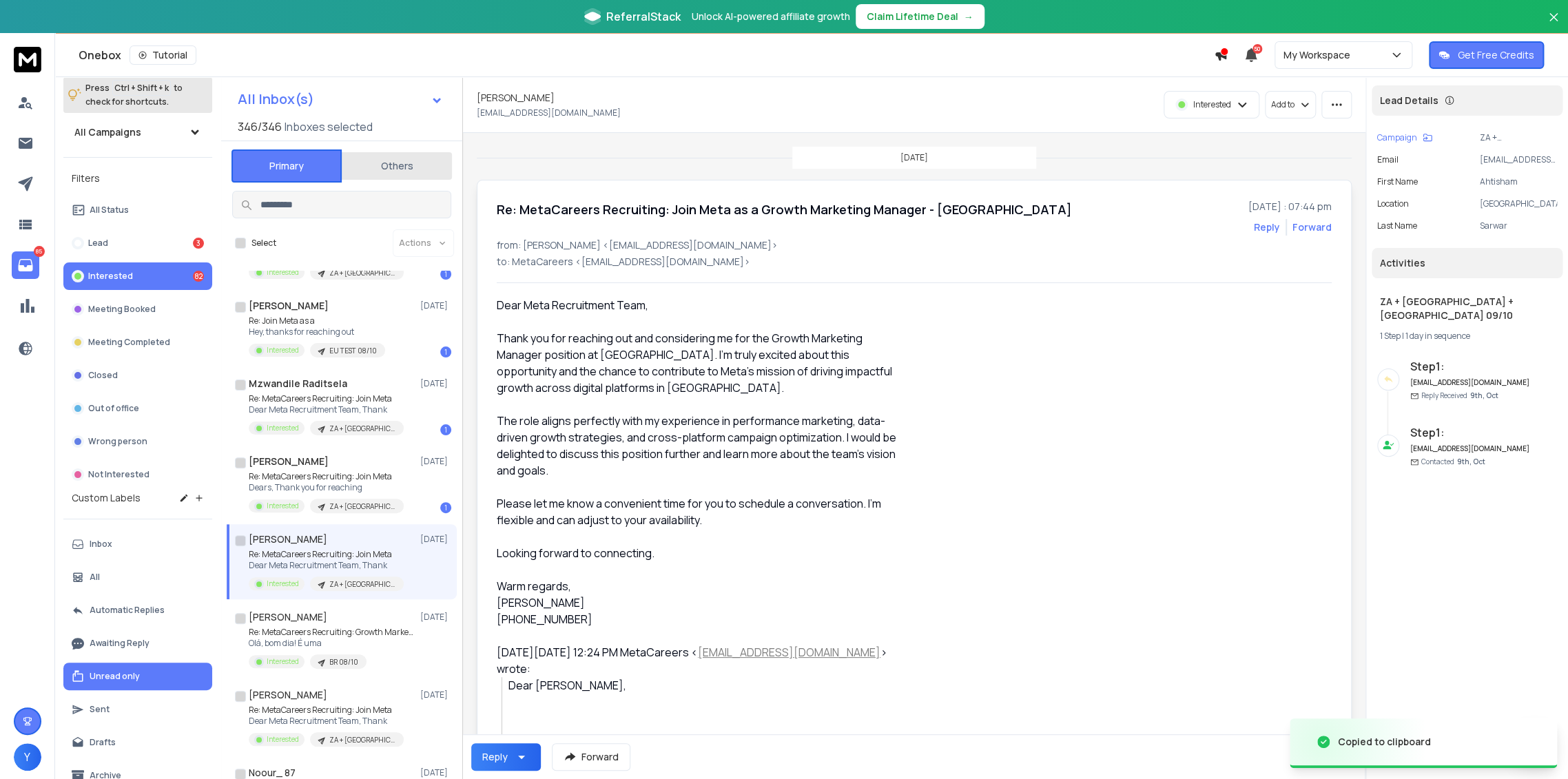
copy p "[EMAIL_ADDRESS][DOMAIN_NAME]"
click at [379, 474] on p "Re: MetaCareers Recruiting: Join Meta" at bounding box center [326, 476] width 155 height 11
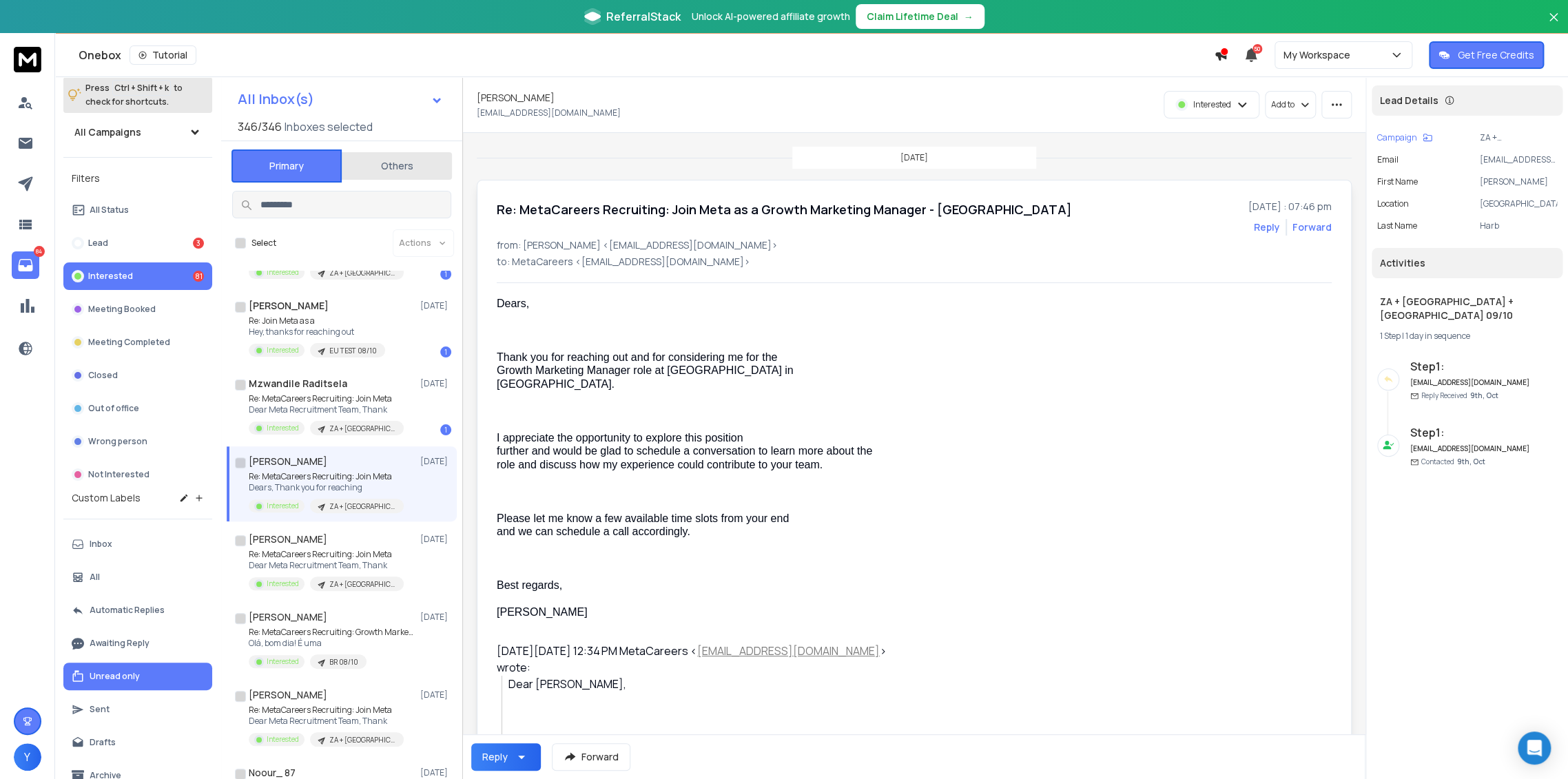
click at [535, 116] on p "harbchadi@gmail.com" at bounding box center [549, 113] width 144 height 11
click at [596, 263] on p "to: MetaCareers <info@careersconnectsolutions.com>" at bounding box center [914, 262] width 835 height 14
click at [577, 265] on p "to: MetaCareers <info@careersconnectsolutions.com>" at bounding box center [914, 262] width 835 height 14
drag, startPoint x: 577, startPoint y: 265, endPoint x: 726, endPoint y: 268, distance: 149.0
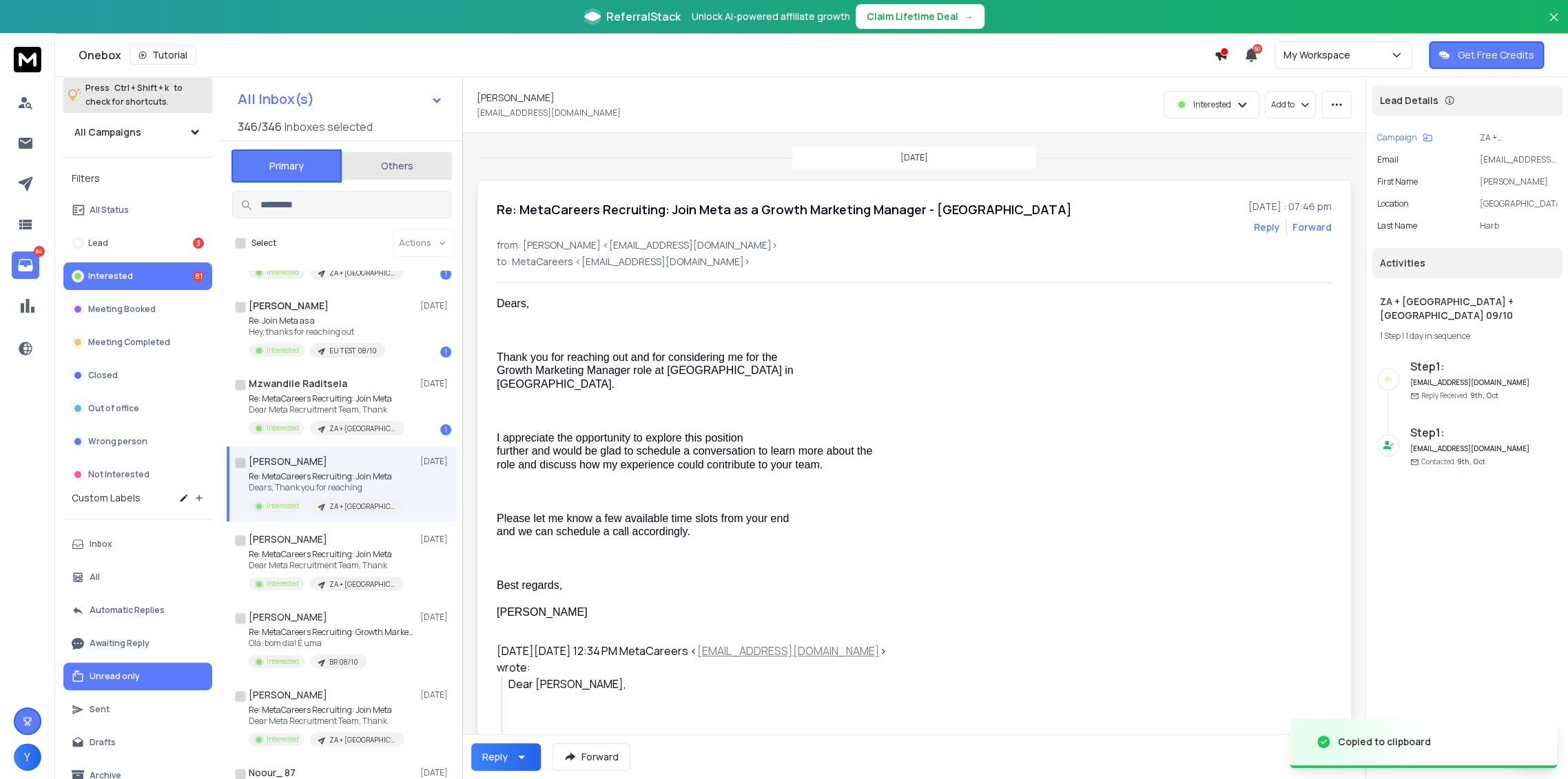
copy p "[EMAIL_ADDRESS][DOMAIN_NAME]"
click at [348, 424] on p "ZA + [GEOGRAPHIC_DATA] + [GEOGRAPHIC_DATA] 09/10" at bounding box center [362, 429] width 66 height 10
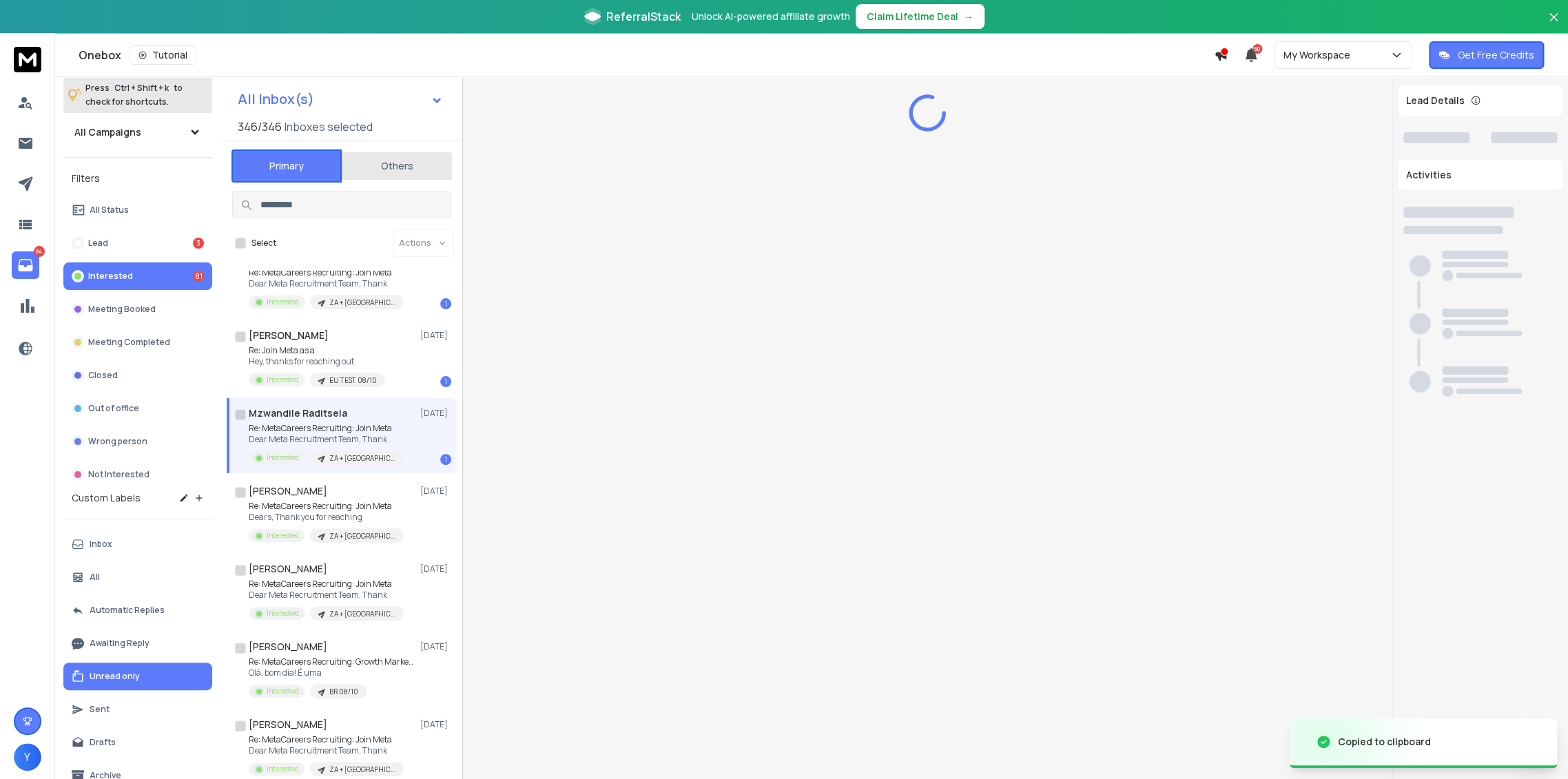
scroll to position [5978, 0]
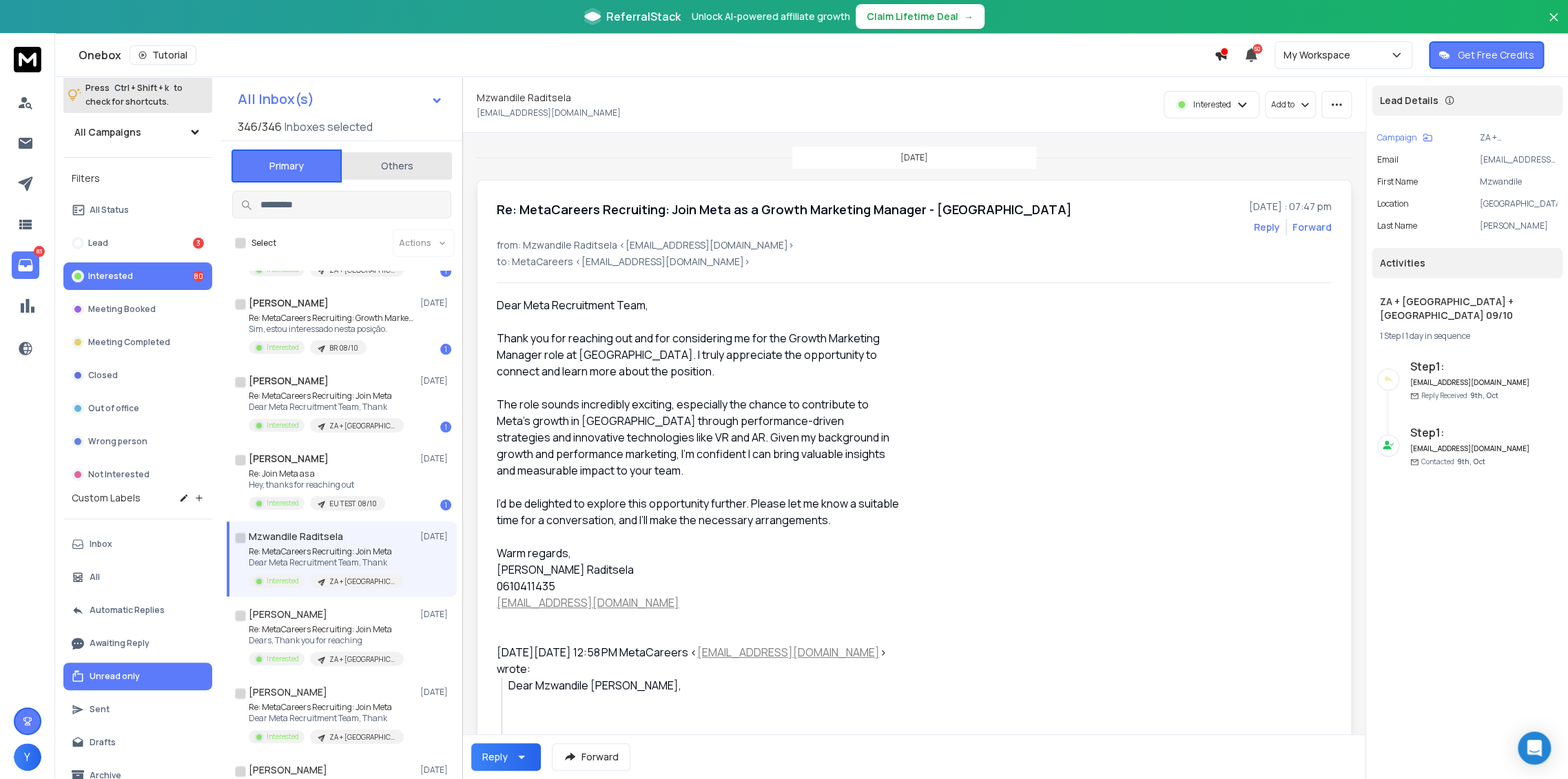
click at [552, 117] on p "k2raditsela@gmail.com" at bounding box center [549, 113] width 144 height 11
click at [596, 262] on p "to: MetaCareers <works@careersconnect-expert.com>" at bounding box center [914, 262] width 835 height 14
drag, startPoint x: 663, startPoint y: 265, endPoint x: 719, endPoint y: 265, distance: 56.0
click at [719, 265] on p "to: MetaCareers <works@careersconnect-expert.com>" at bounding box center [914, 262] width 835 height 14
copy p "[EMAIL_ADDRESS][DOMAIN_NAME]"
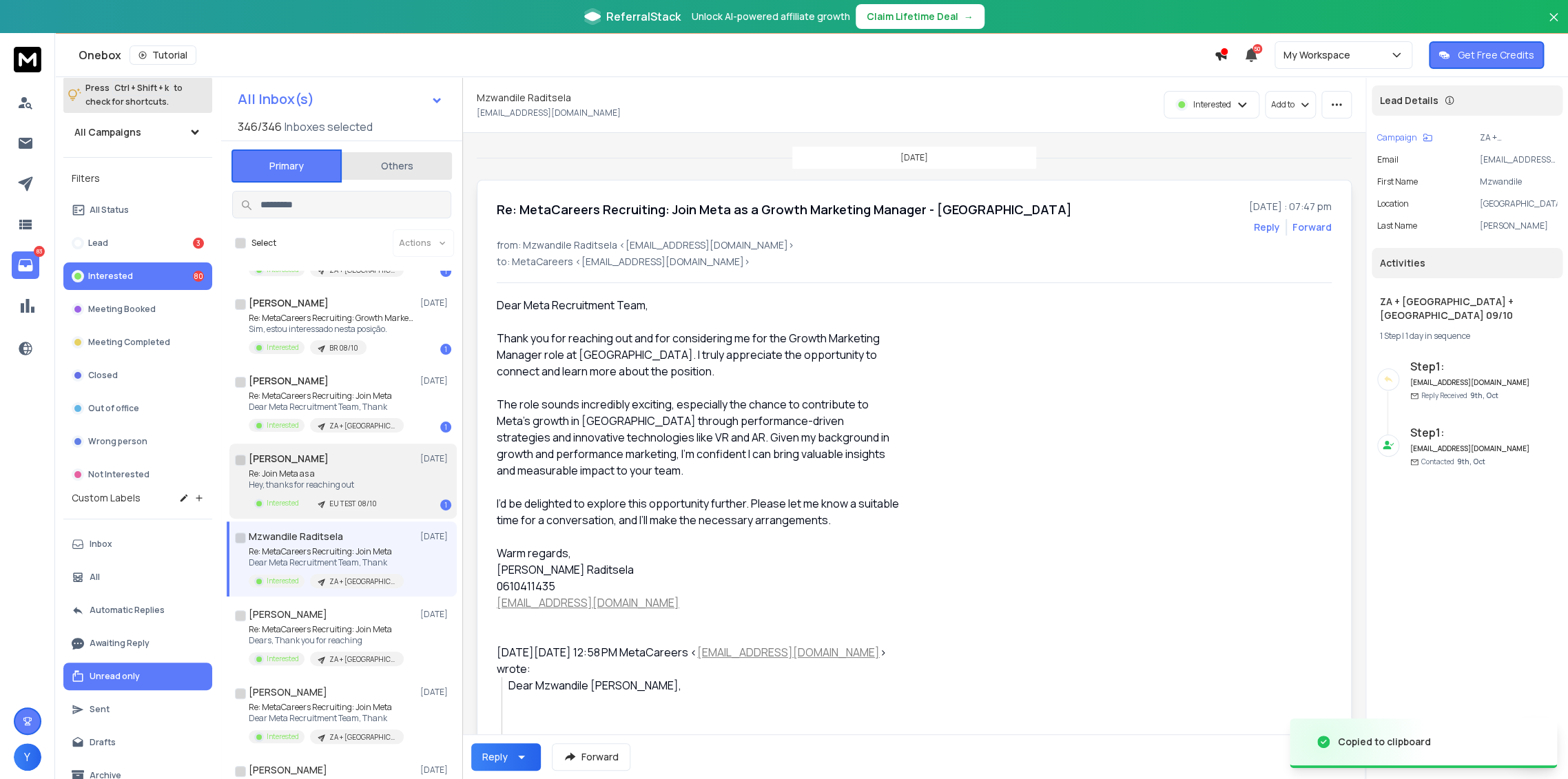
click at [399, 470] on div "Re: Join Meta as a Hey, thanks for reaching out Interested EU TEST 08/10 1" at bounding box center [349, 489] width 202 height 42
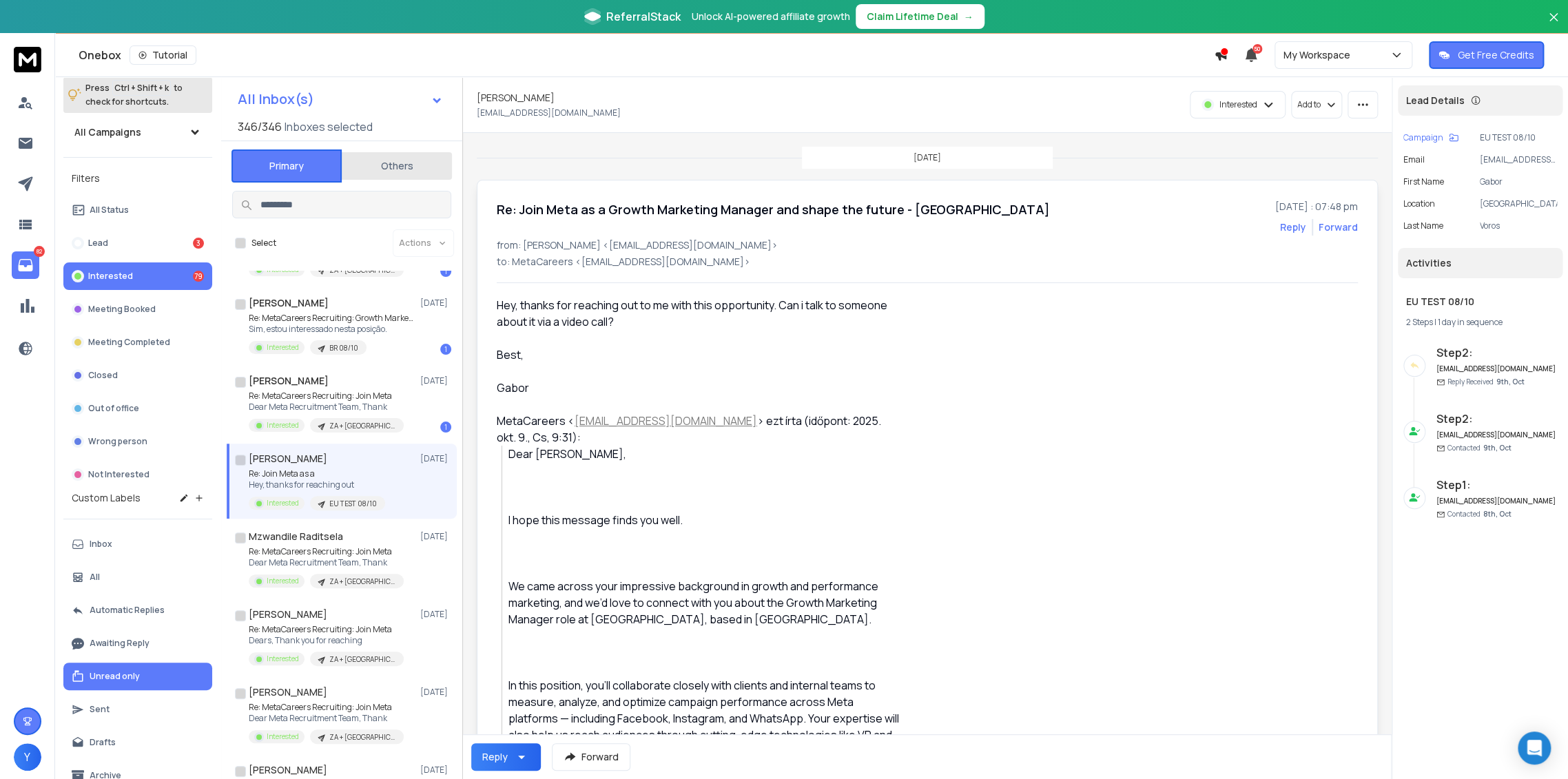
click at [531, 112] on p "gaborvoros2@gmail.com" at bounding box center [549, 113] width 144 height 11
click at [576, 265] on p "to: MetaCareers <info@careersconnect-community.com>" at bounding box center [927, 262] width 861 height 14
drag, startPoint x: 576, startPoint y: 265, endPoint x: 738, endPoint y: 264, distance: 162.0
click at [738, 264] on p "to: MetaCareers <info@careersconnect-community.com>" at bounding box center [927, 262] width 861 height 14
copy p "[EMAIL_ADDRESS][DOMAIN_NAME]"
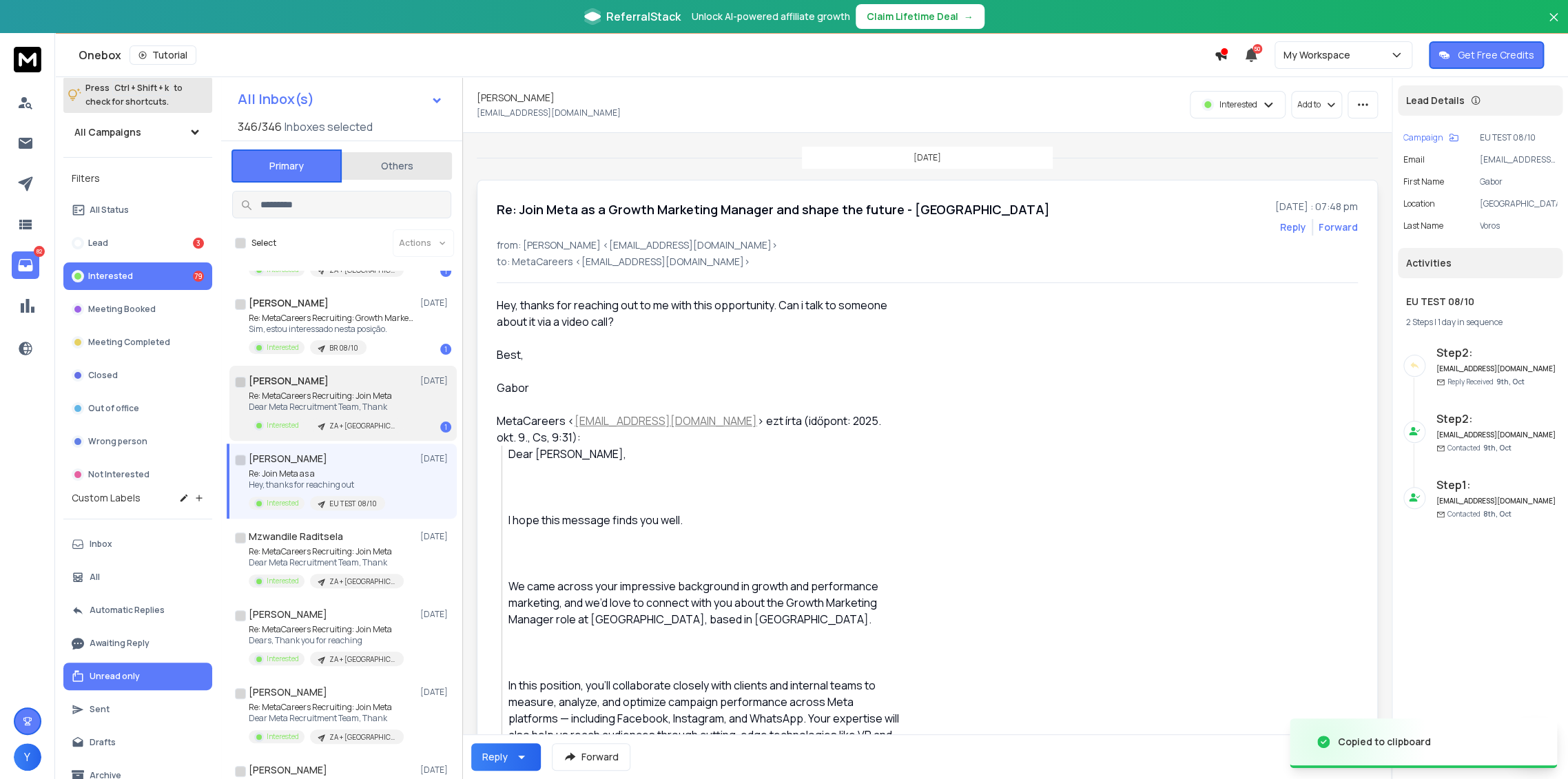
click at [402, 403] on p "Dear Meta Recruitment Team, Thank" at bounding box center [326, 407] width 155 height 11
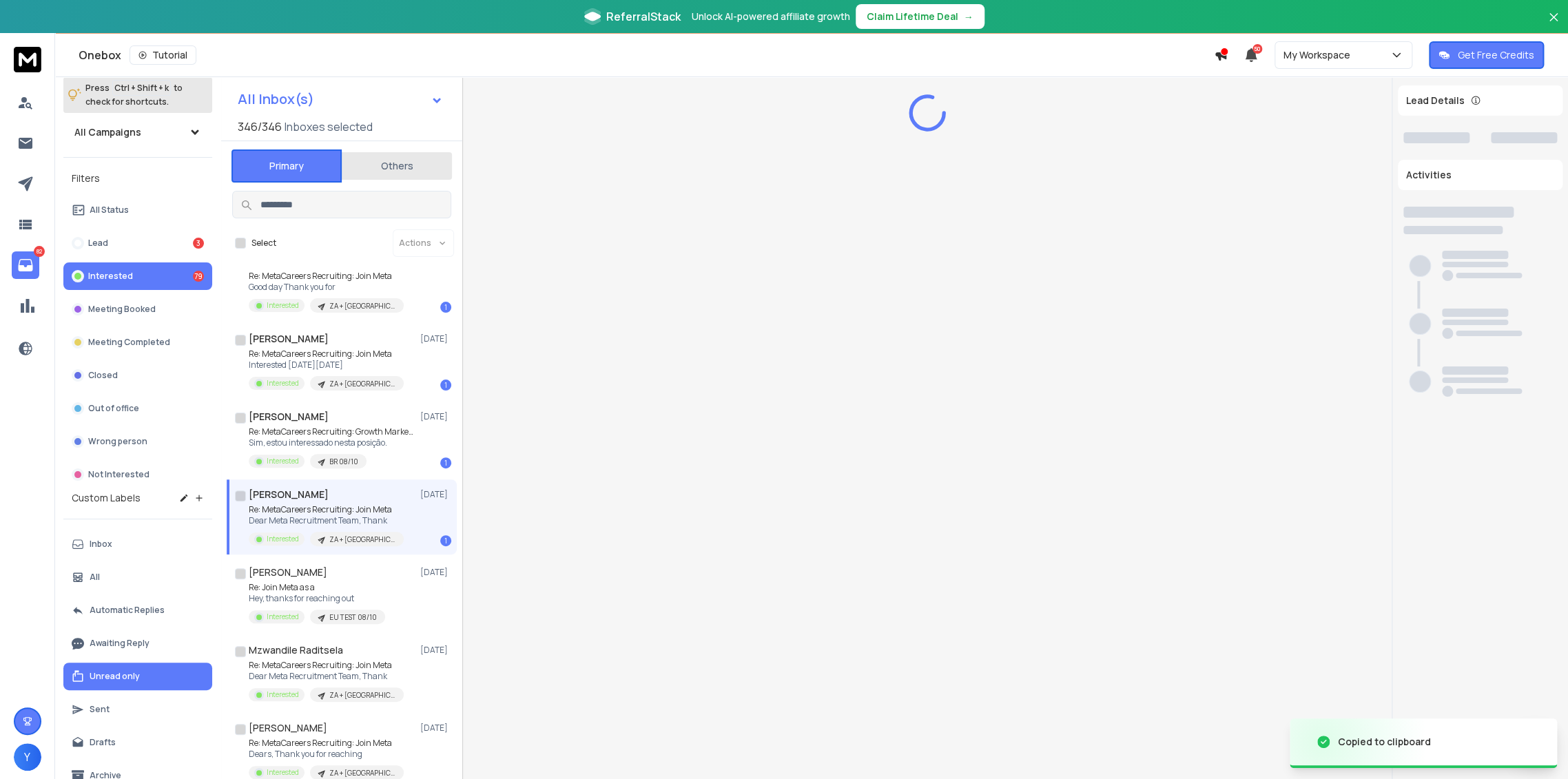
scroll to position [5824, 0]
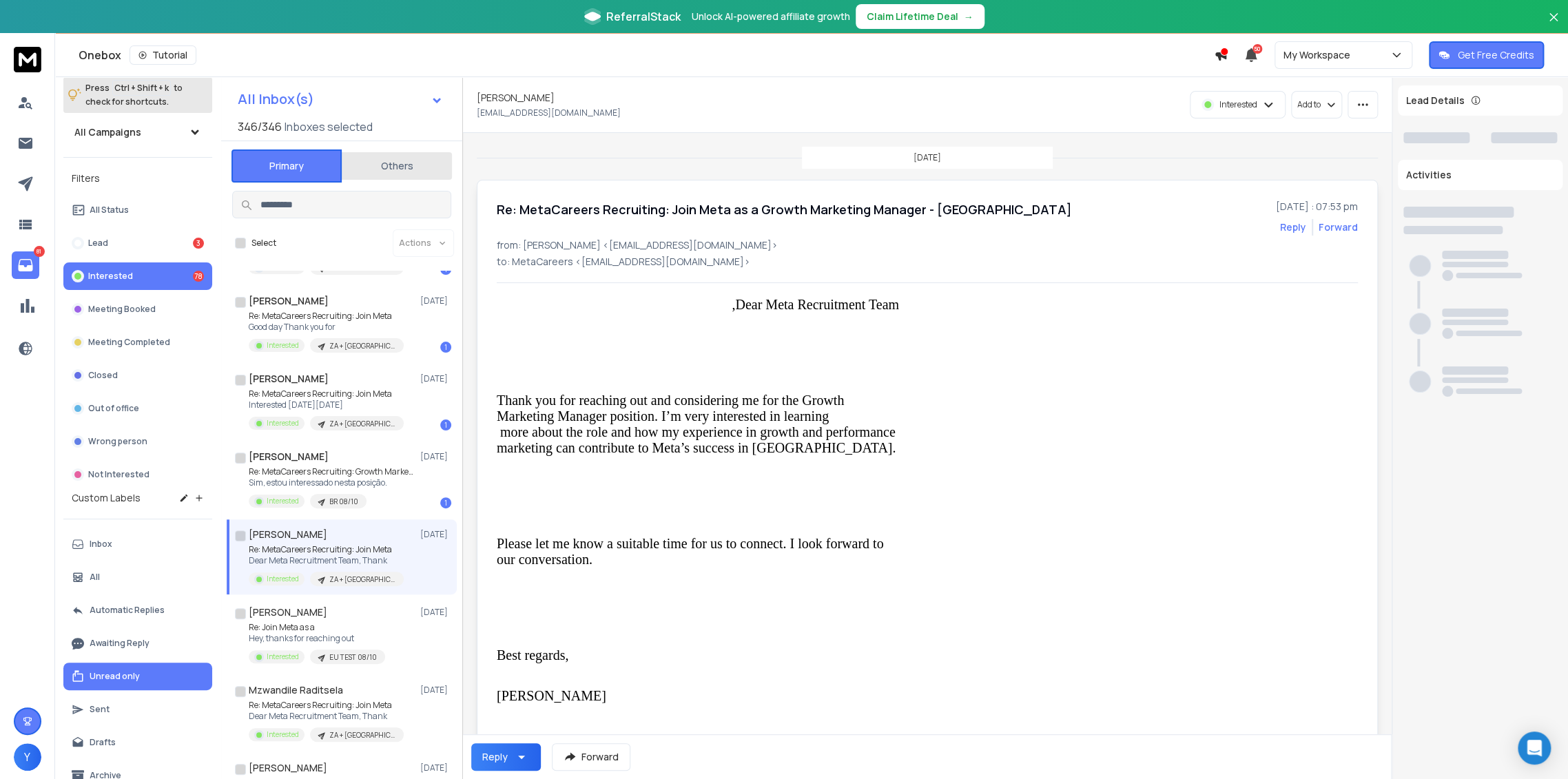
click at [558, 117] on p "anoud.saad.f@gmail.com" at bounding box center [549, 113] width 144 height 11
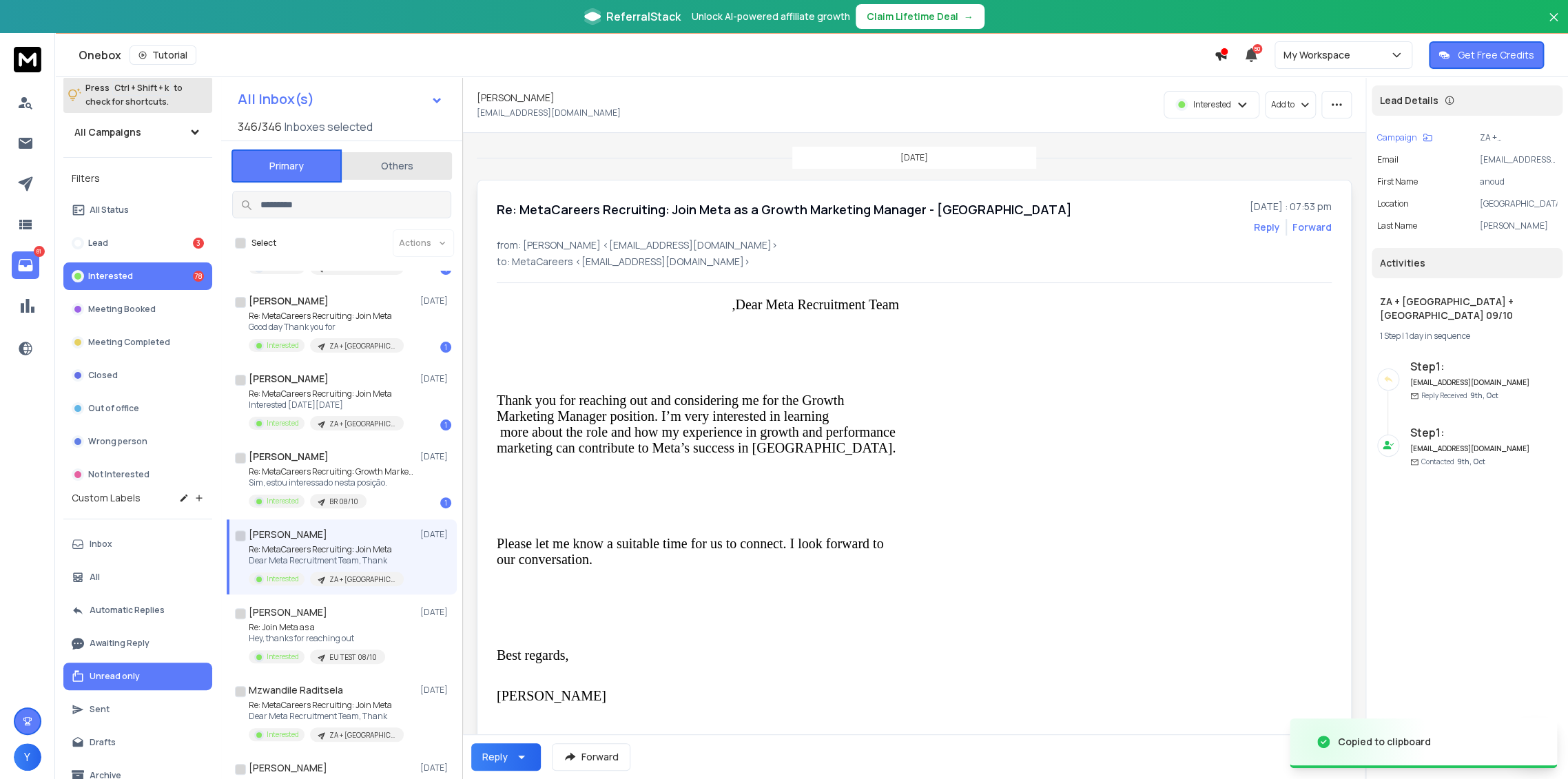
click at [590, 261] on p "to: MetaCareers <works@careersconnectcommunity.com>" at bounding box center [914, 262] width 835 height 14
drag, startPoint x: 590, startPoint y: 261, endPoint x: 735, endPoint y: 261, distance: 145.0
click at [735, 261] on p "to: MetaCareers <works@careersconnectcommunity.com>" at bounding box center [914, 262] width 835 height 14
copy p "[EMAIL_ADDRESS][DOMAIN_NAME]"
click at [395, 473] on p "Re: MetaCareers Recruiting: Growth Marketing" at bounding box center [331, 471] width 165 height 11
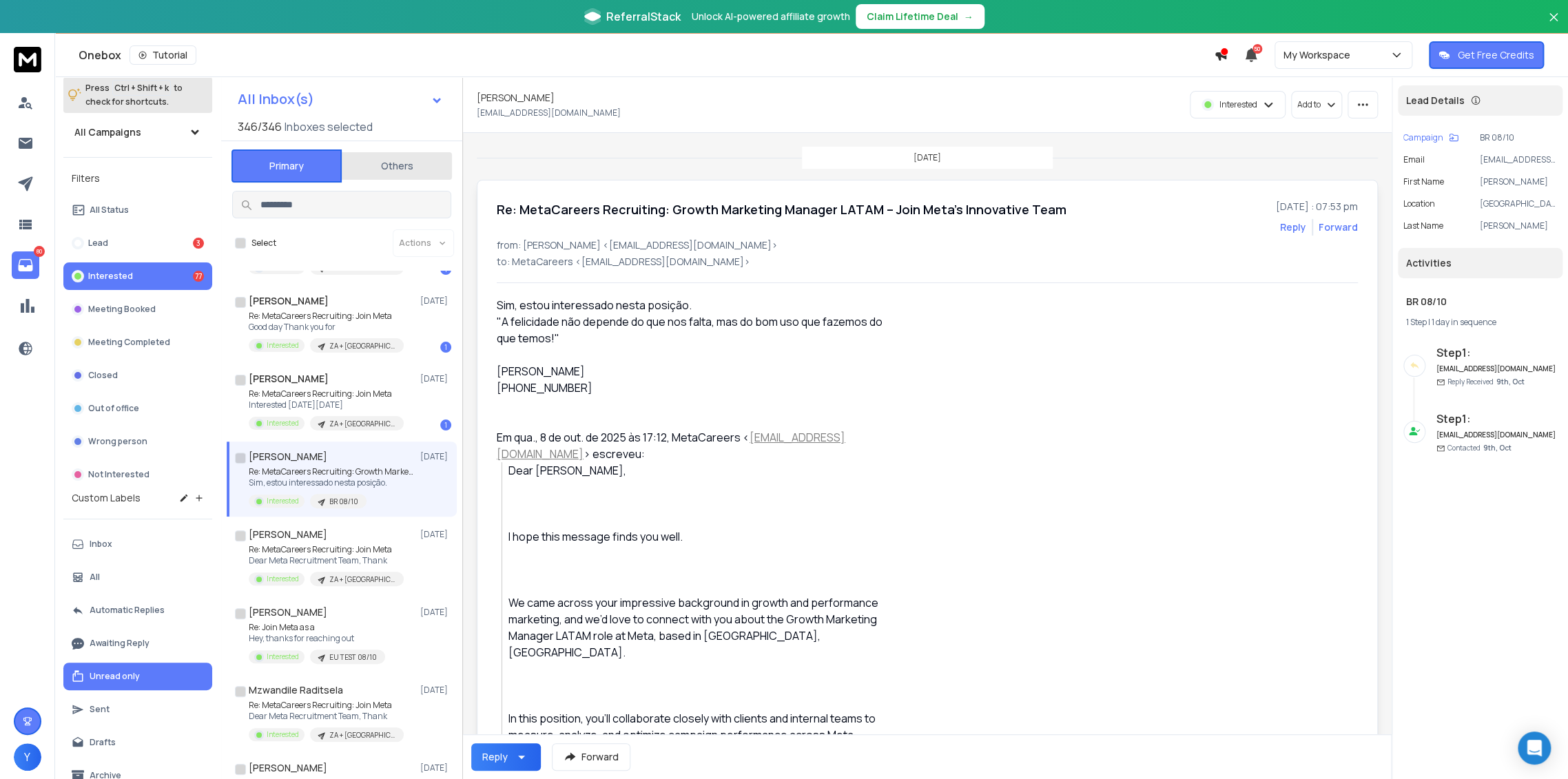
click at [575, 114] on p "guilhermeramosrep@gmail.com" at bounding box center [549, 113] width 144 height 11
click at [590, 261] on p "to: MetaCareers <recruit@careersconnect-futurejobs.com>" at bounding box center [927, 262] width 861 height 14
drag, startPoint x: 590, startPoint y: 261, endPoint x: 746, endPoint y: 259, distance: 156.0
click at [746, 259] on p "to: MetaCareers <recruit@careersconnect-futurejobs.com>" at bounding box center [927, 262] width 861 height 14
copy p "recruit@careersconnect-futurejobs.com"
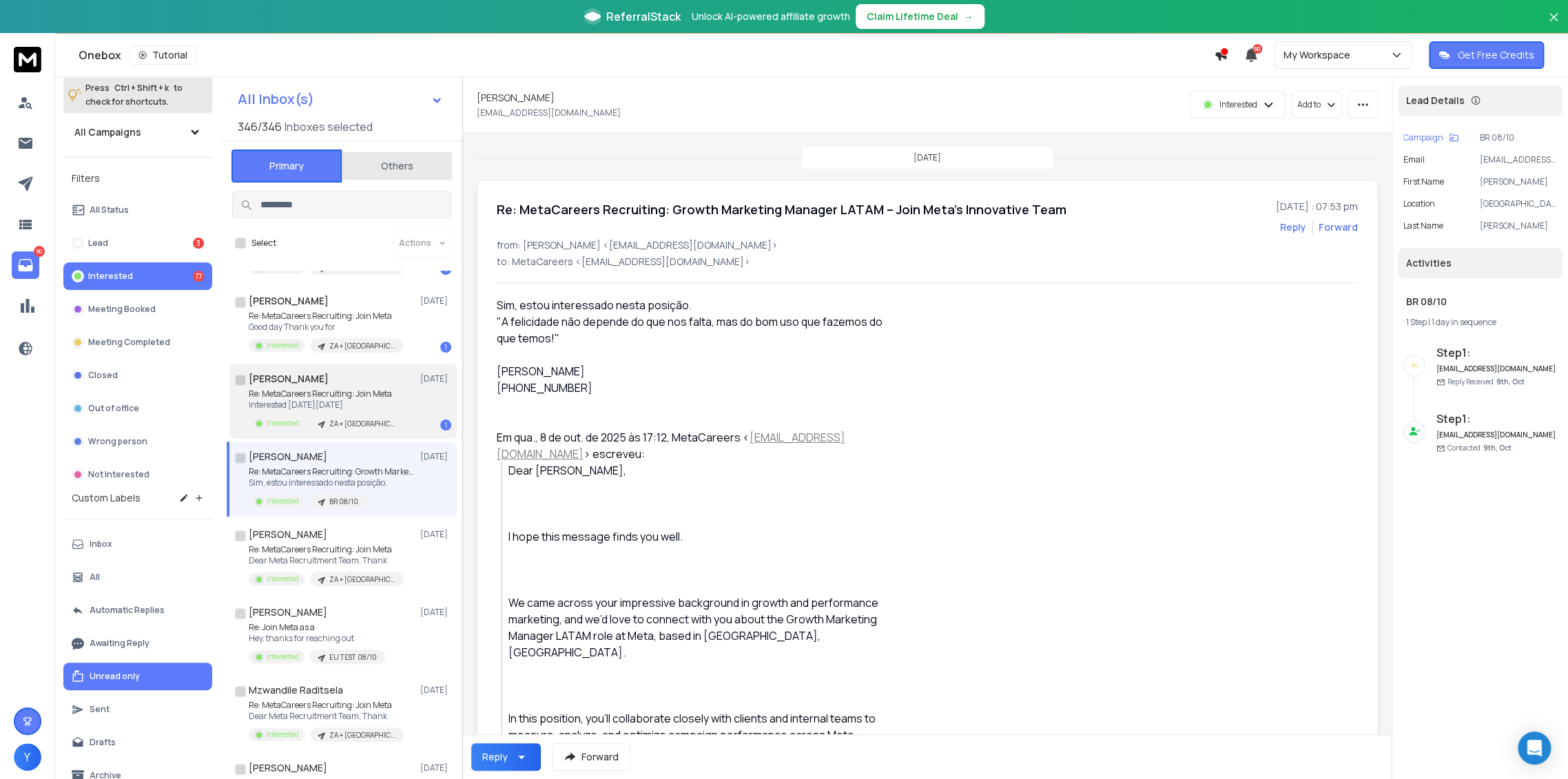
click at [396, 407] on p "Interested On Thu, 9 Oct" at bounding box center [326, 404] width 155 height 11
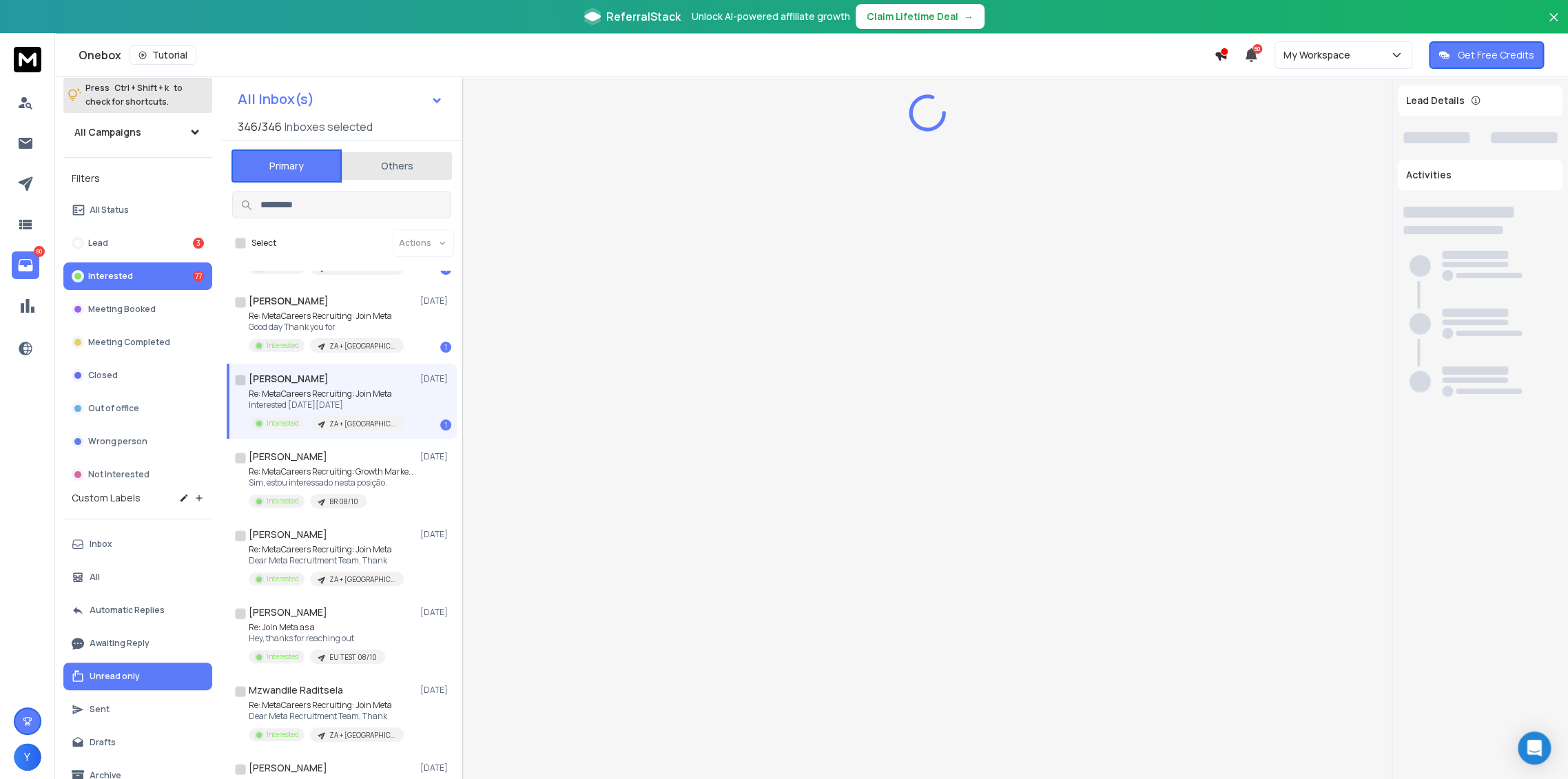
scroll to position [5672, 0]
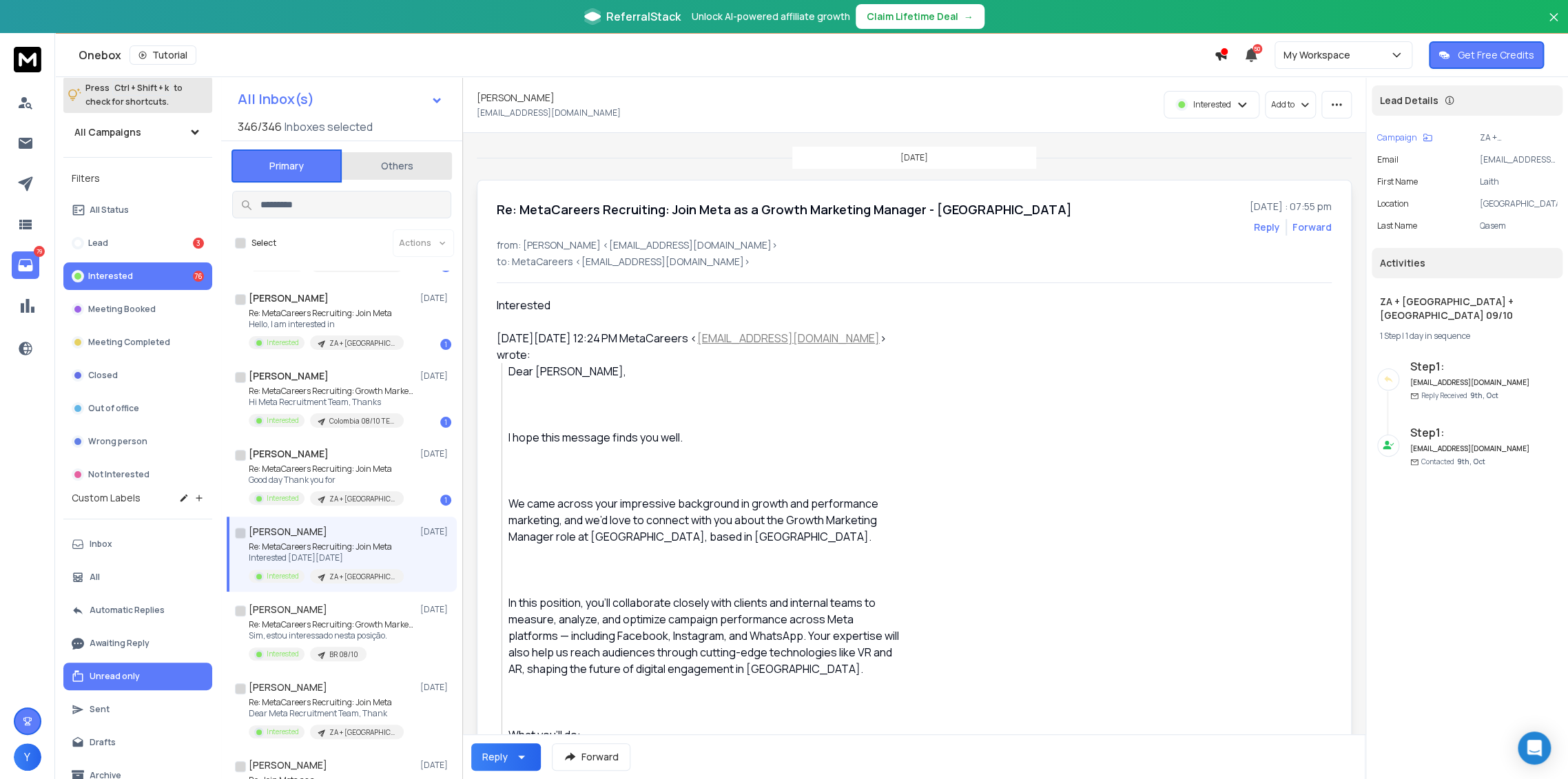
click at [550, 114] on p "qusaym1998@gmail.com" at bounding box center [549, 113] width 144 height 11
click at [575, 263] on p "to: MetaCareers <recruit@careersconnectguide.com>" at bounding box center [914, 262] width 835 height 14
drag, startPoint x: 575, startPoint y: 263, endPoint x: 719, endPoint y: 265, distance: 144.0
click at [719, 265] on p "to: MetaCareers <recruit@careersconnectguide.com>" at bounding box center [914, 262] width 835 height 14
copy p "[EMAIL_ADDRESS][DOMAIN_NAME]"
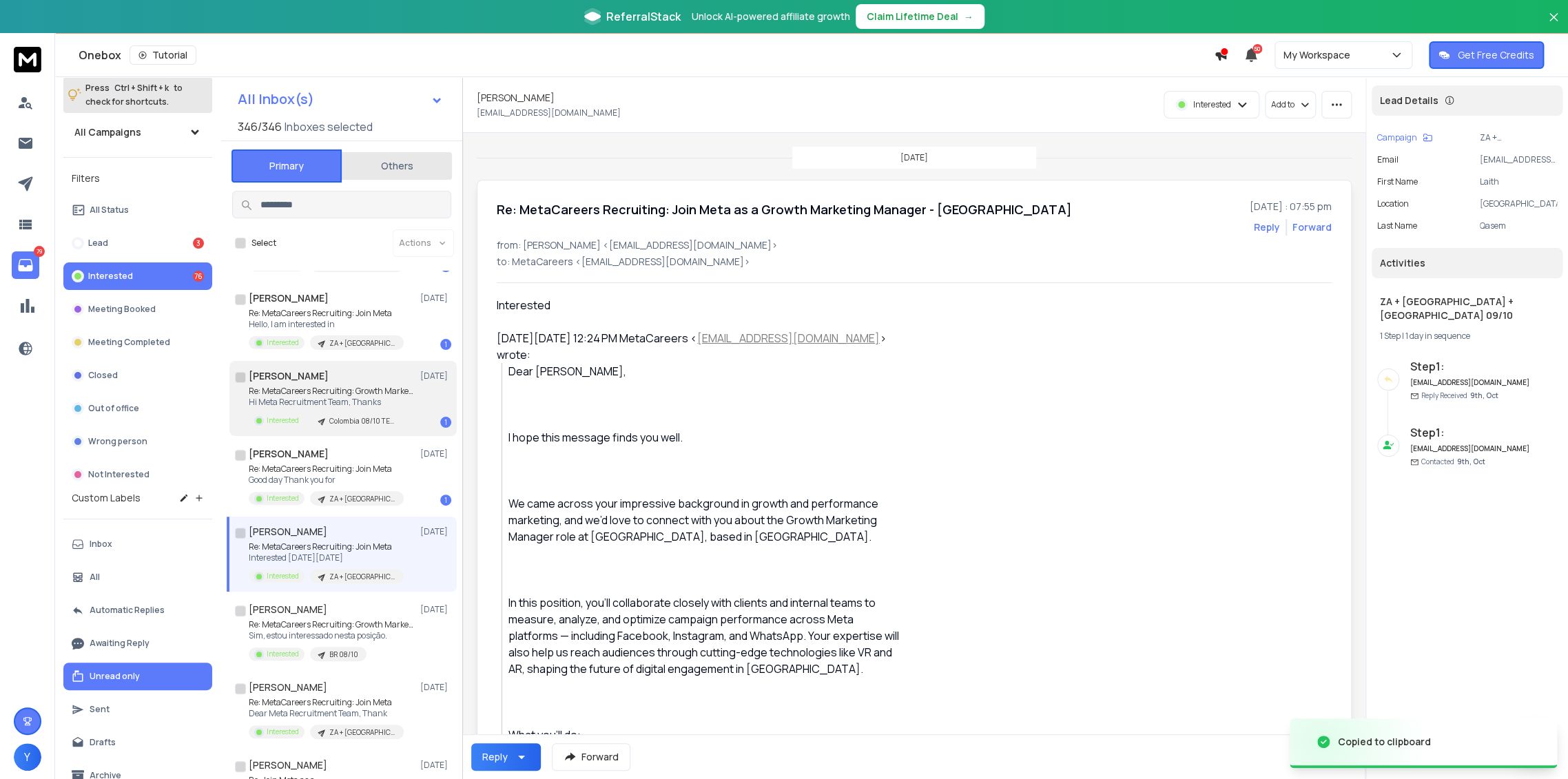
click at [397, 453] on div "Tafadzwa Murwisi 09 Oct" at bounding box center [349, 453] width 202 height 14
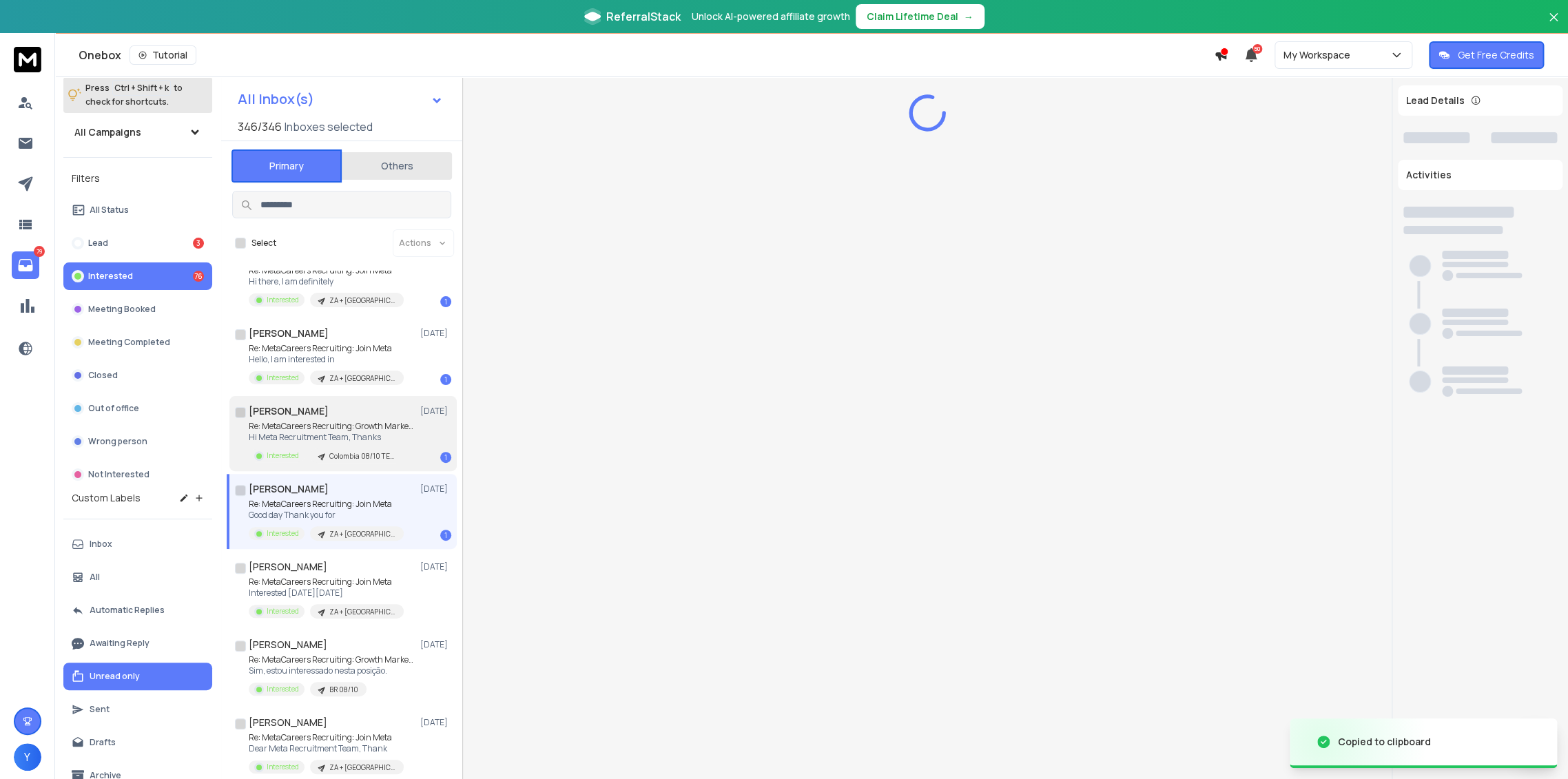
scroll to position [5518, 0]
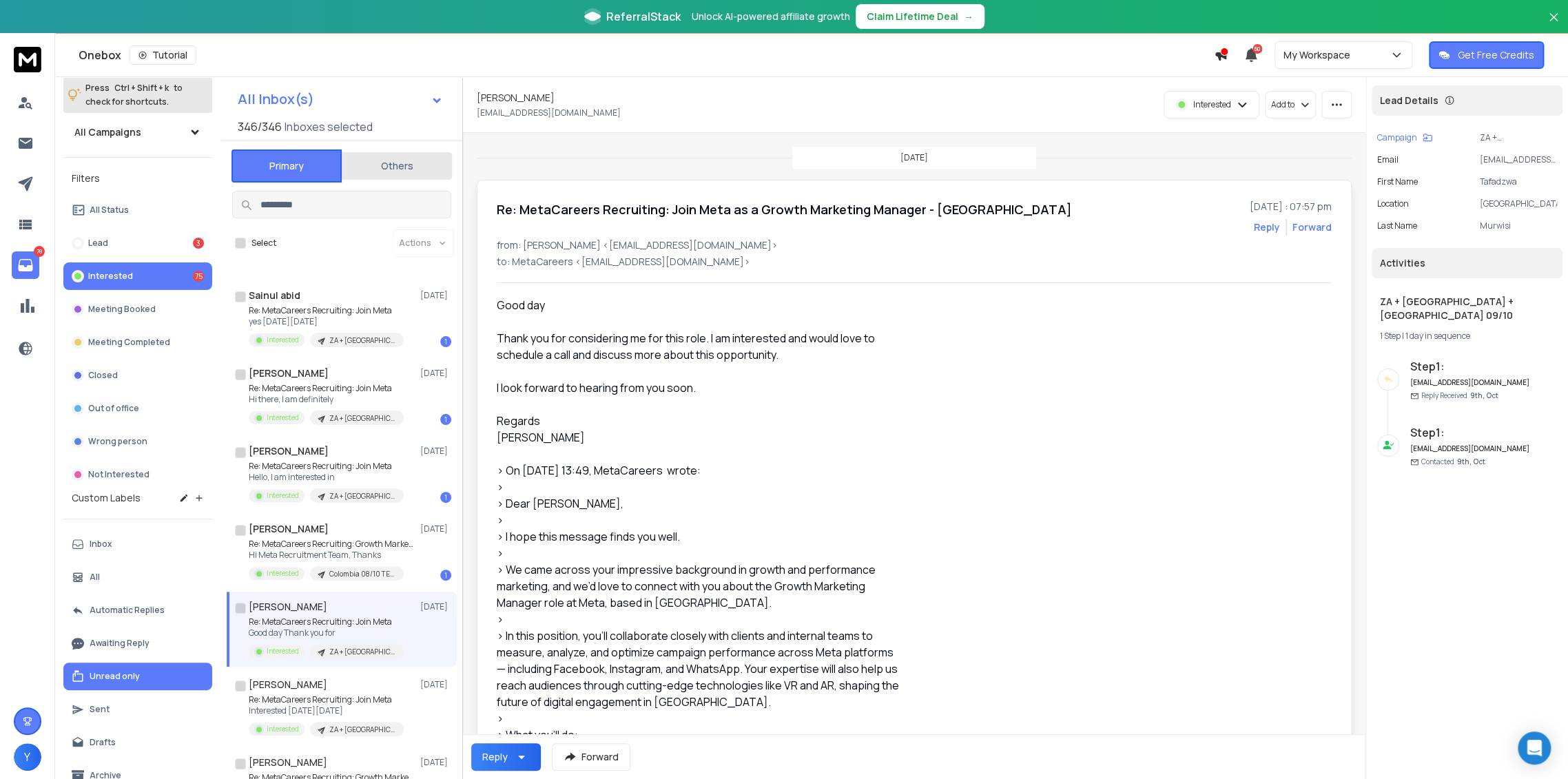
click at [558, 114] on p "skippiecales@outlook.com" at bounding box center [549, 113] width 144 height 11
click at [584, 257] on p "to: MetaCareers <works@careersconnectalliance.com>" at bounding box center [914, 262] width 835 height 14
drag, startPoint x: 584, startPoint y: 257, endPoint x: 723, endPoint y: 260, distance: 139.0
click at [723, 260] on p "to: MetaCareers <works@careersconnectalliance.com>" at bounding box center [914, 262] width 835 height 14
copy p "[EMAIL_ADDRESS][DOMAIN_NAME]"
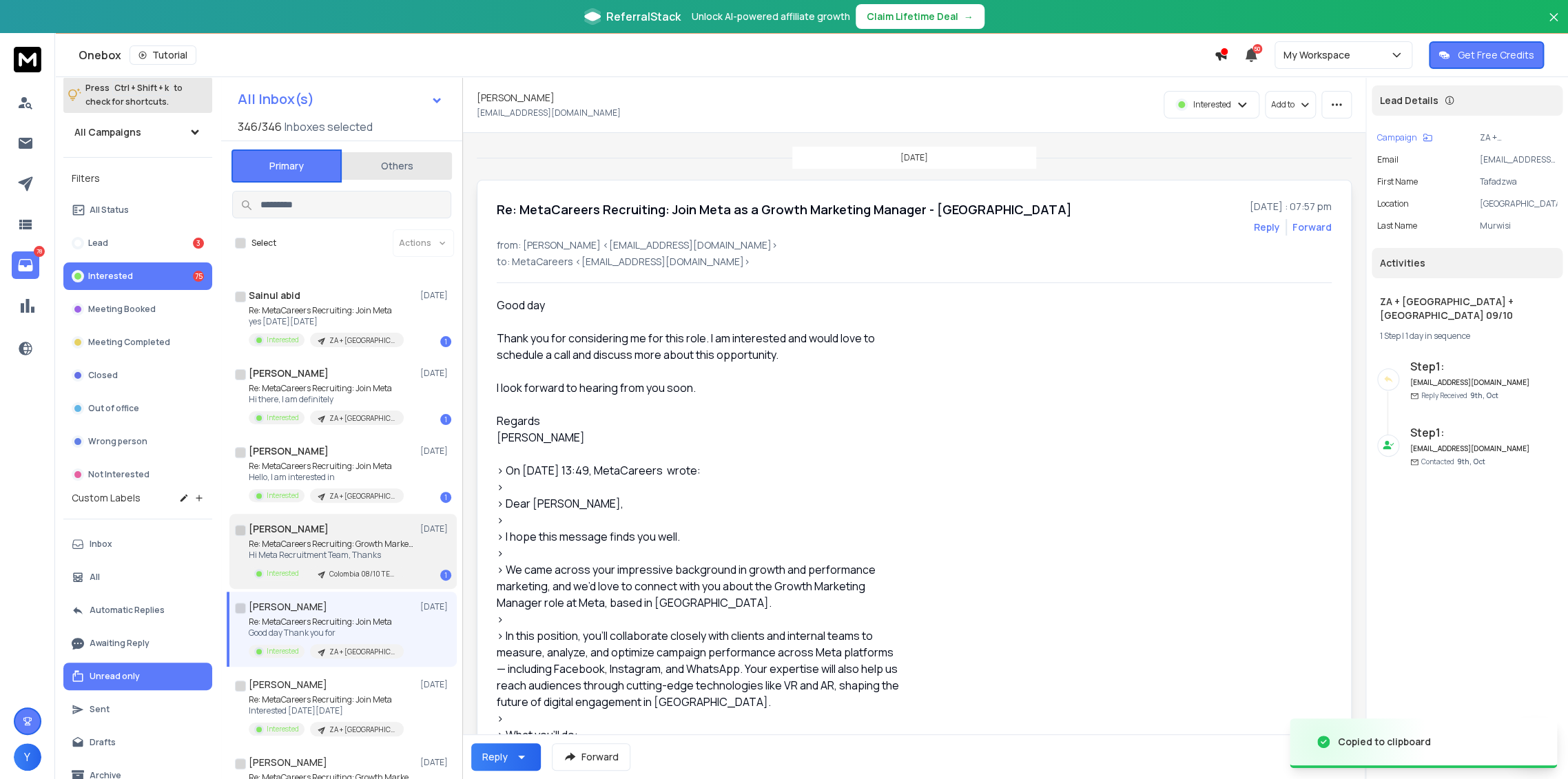
click at [361, 543] on p "Re: MetaCareers Recruiting: Growth Marketing" at bounding box center [331, 544] width 165 height 11
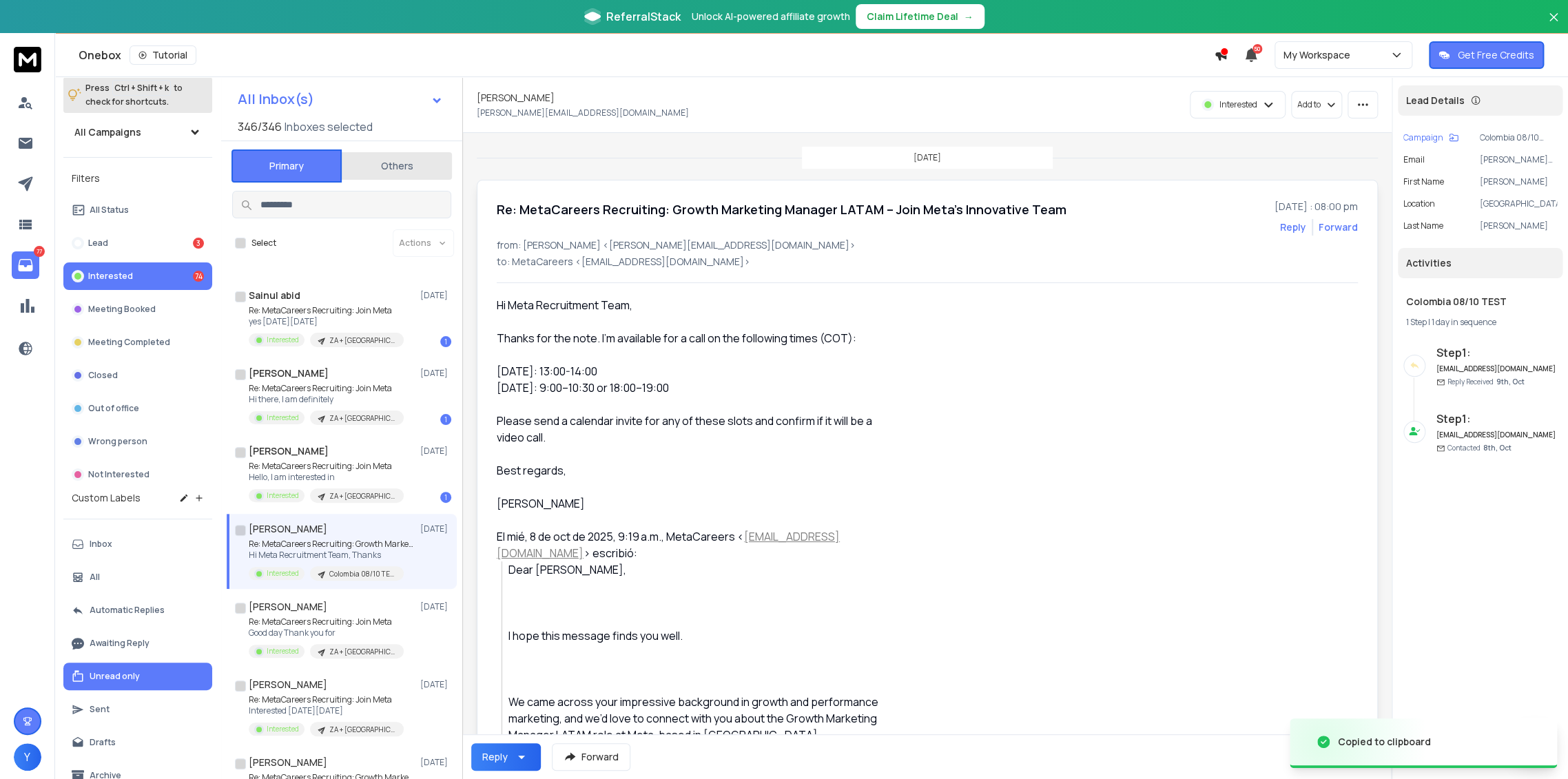
click at [576, 111] on p "lina.beltrancruz@gmail.com" at bounding box center [582, 113] width 212 height 11
click at [584, 261] on p "to: MetaCareers <employee@careersconnectvision.com>" at bounding box center [927, 262] width 861 height 14
drag, startPoint x: 584, startPoint y: 261, endPoint x: 735, endPoint y: 262, distance: 151.0
click at [735, 262] on p "to: MetaCareers <employee@careersconnectvision.com>" at bounding box center [927, 262] width 861 height 14
click at [419, 461] on div "Re: MetaCareers Recruiting: Join Meta Hello, I am interested in Interested ZA +…" at bounding box center [349, 482] width 202 height 42
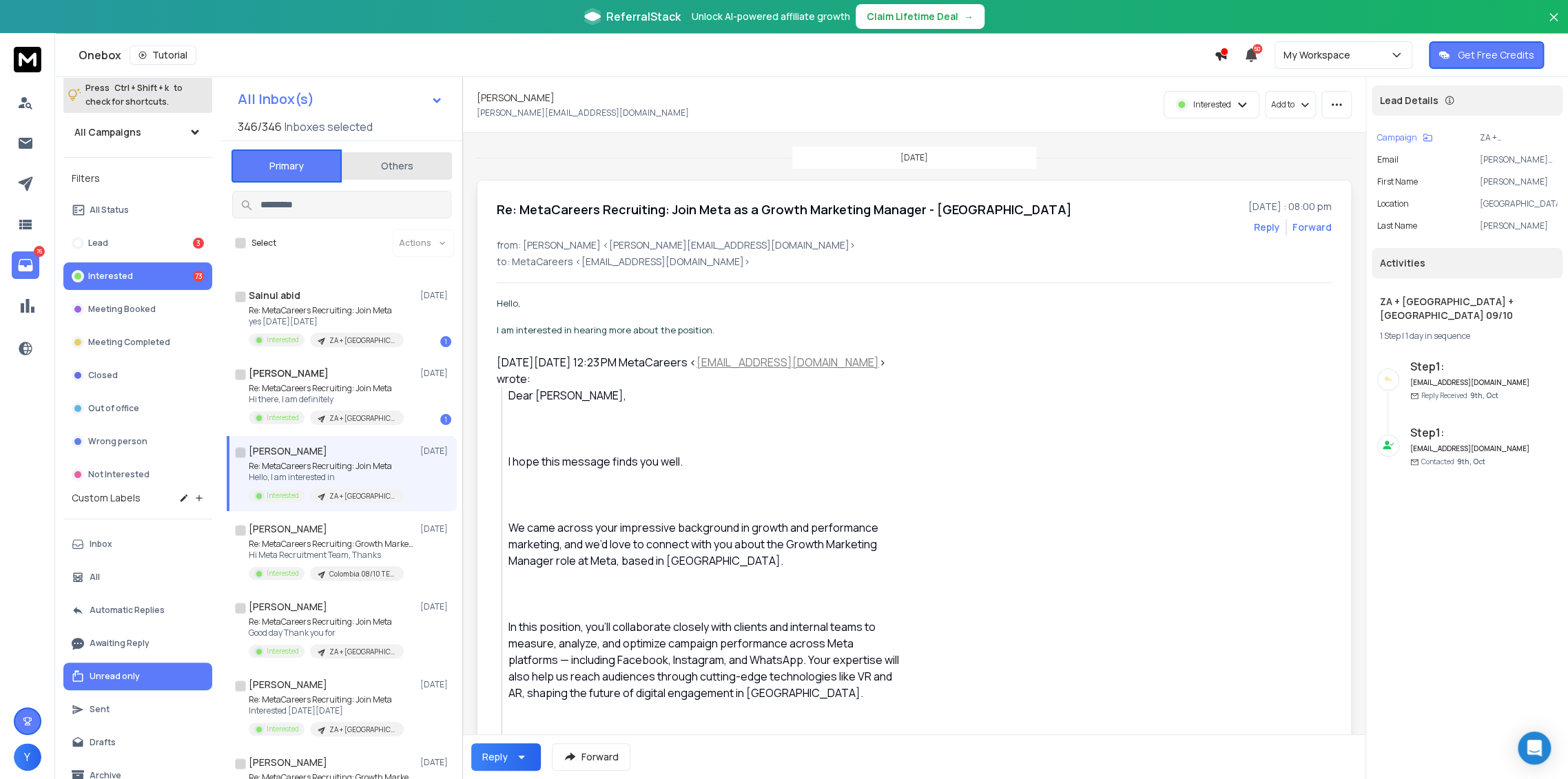
click at [557, 109] on p "reece.gomes13@gmail.com" at bounding box center [582, 113] width 212 height 11
click at [558, 117] on p "reece.gomes13@gmail.com" at bounding box center [582, 113] width 212 height 11
click at [587, 259] on p "to: MetaCareers <employee@careersconnectcenter.com>" at bounding box center [914, 262] width 835 height 14
drag, startPoint x: 587, startPoint y: 259, endPoint x: 738, endPoint y: 259, distance: 151.0
click at [738, 259] on p "to: MetaCareers <employee@careersconnectcenter.com>" at bounding box center [914, 262] width 835 height 14
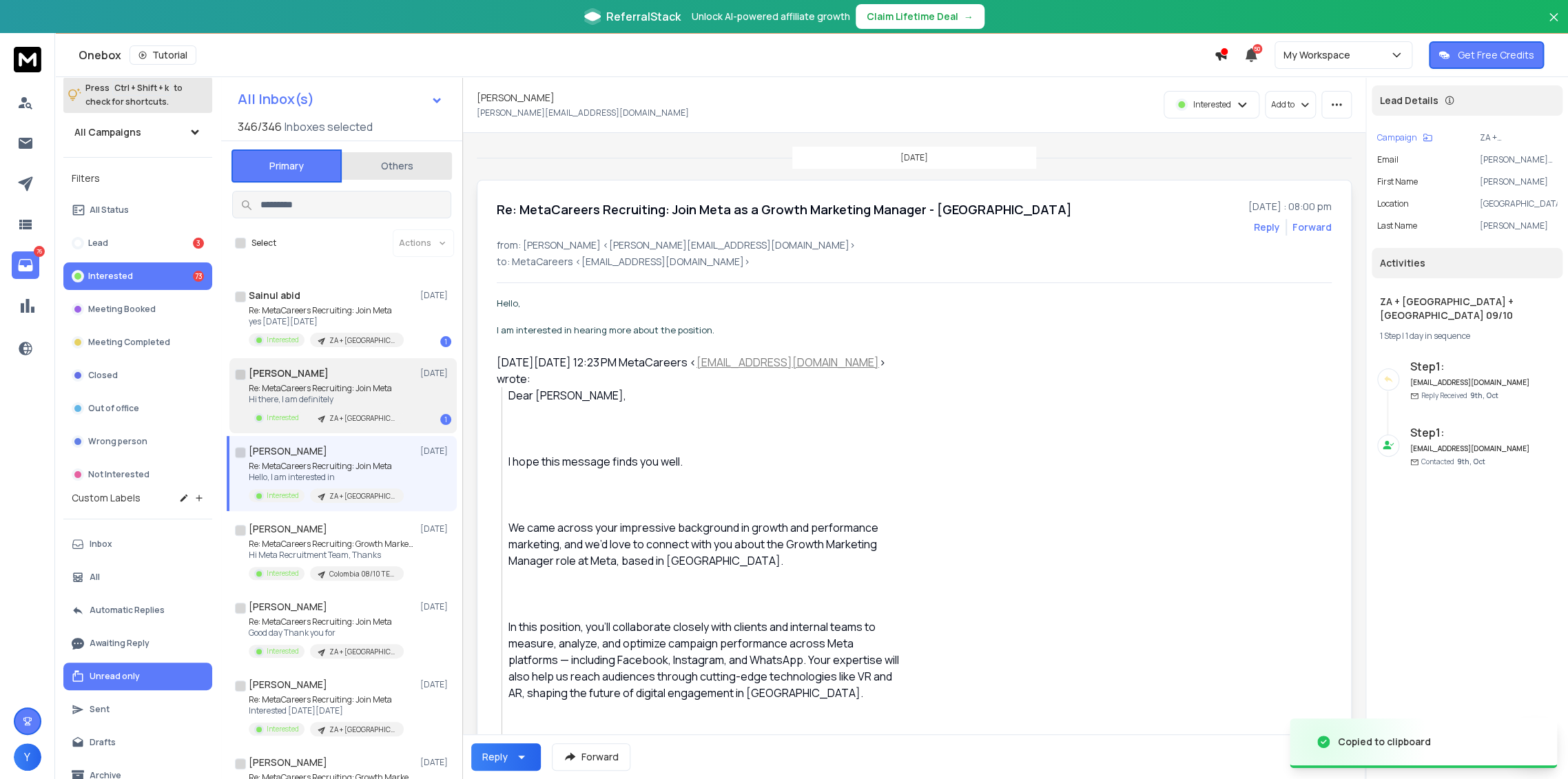
click at [386, 406] on div "Re: MetaCareers Recruiting: Join Meta Hi there, I am definitely Interested ZA +…" at bounding box center [326, 404] width 155 height 42
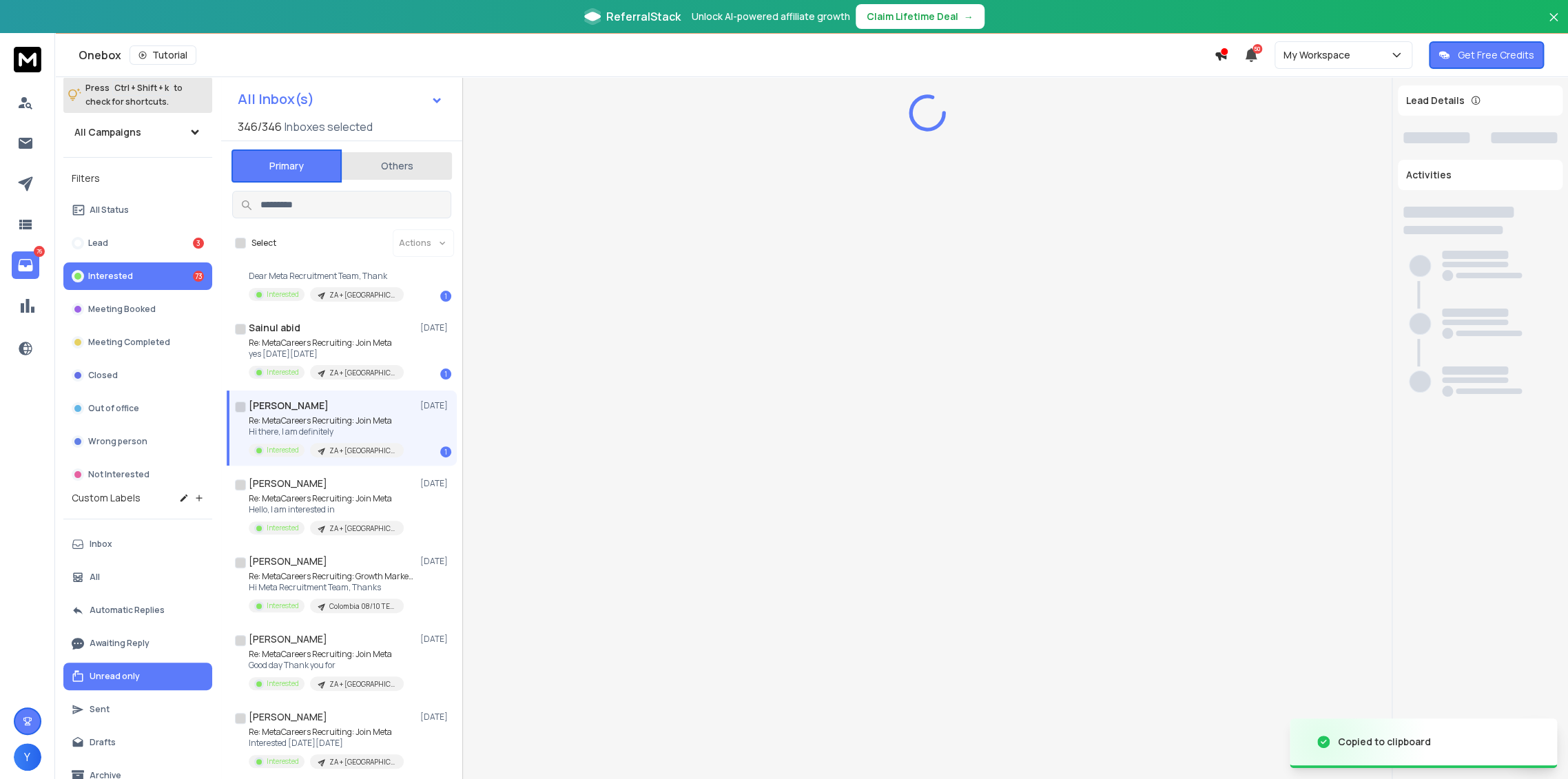
scroll to position [5365, 0]
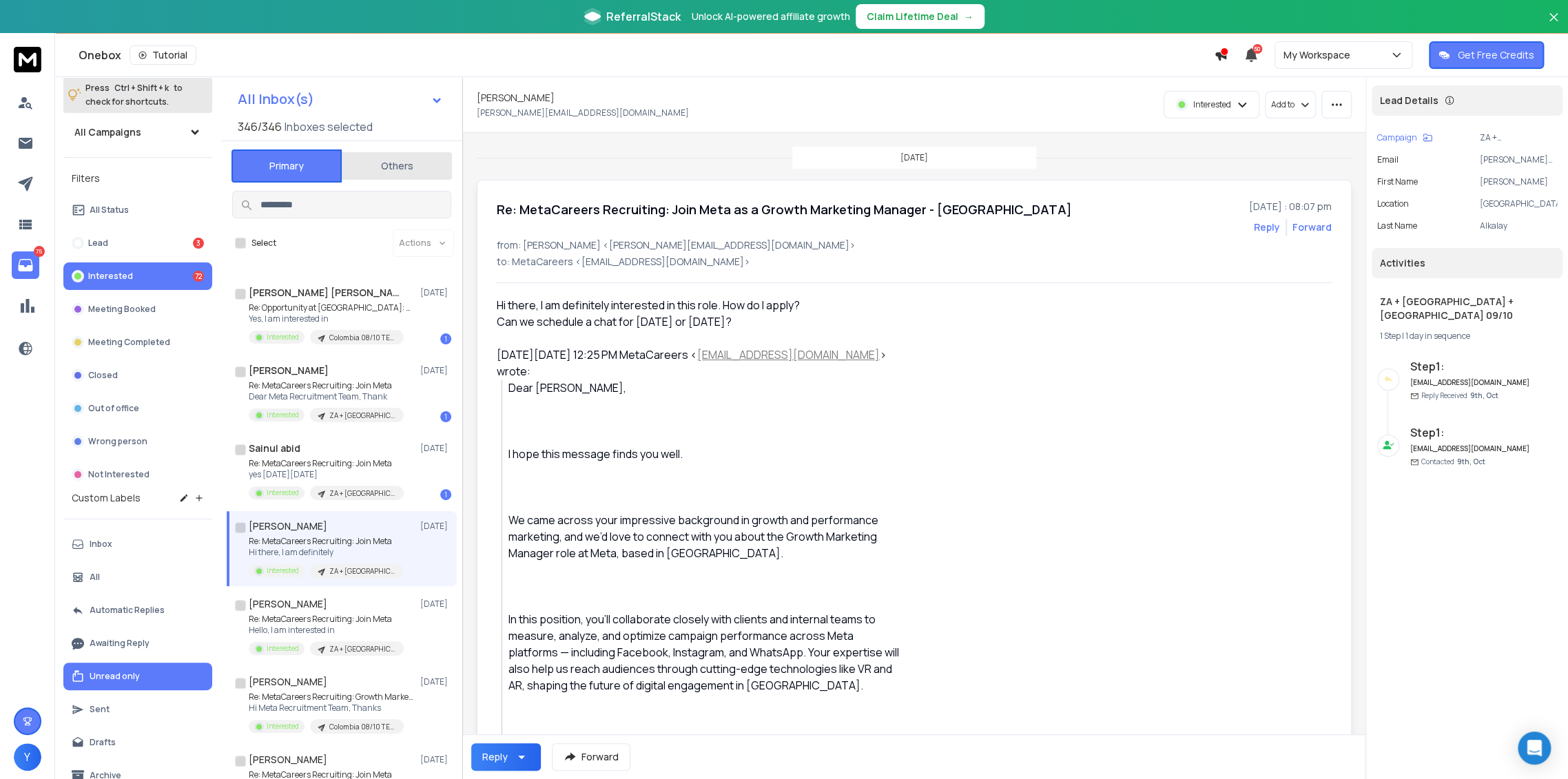
click at [578, 115] on p "dan.alkalay2000@gmail.com" at bounding box center [582, 113] width 212 height 11
click at [577, 261] on p "to: MetaCareers <works@careersconnectcenter.com>" at bounding box center [914, 262] width 835 height 14
drag, startPoint x: 577, startPoint y: 261, endPoint x: 707, endPoint y: 265, distance: 130.1
click at [717, 262] on p "to: MetaCareers <works@careersconnectcenter.com>" at bounding box center [914, 262] width 835 height 14
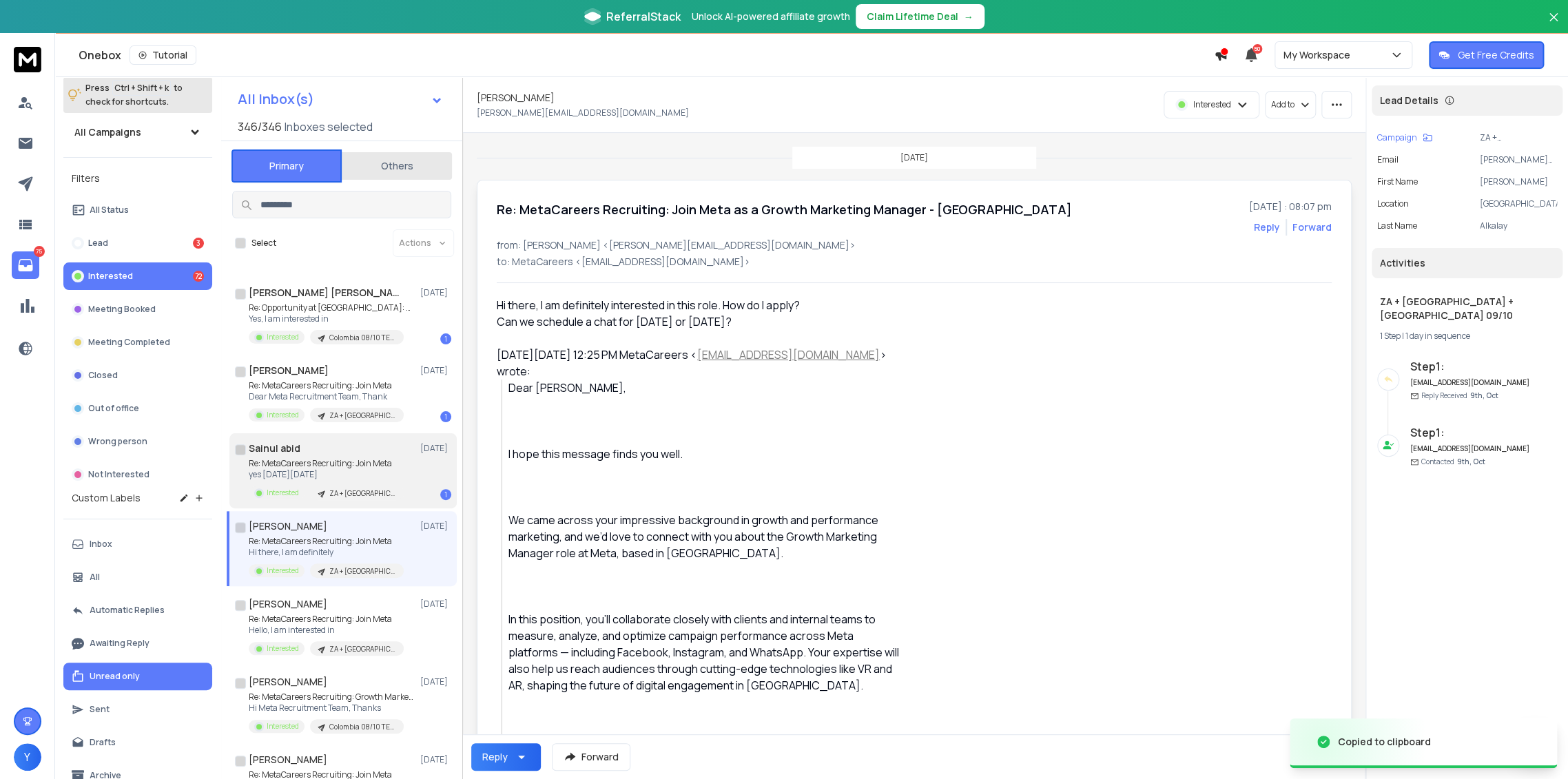
click at [377, 458] on p "Re: MetaCareers Recruiting: Join Meta" at bounding box center [326, 463] width 155 height 11
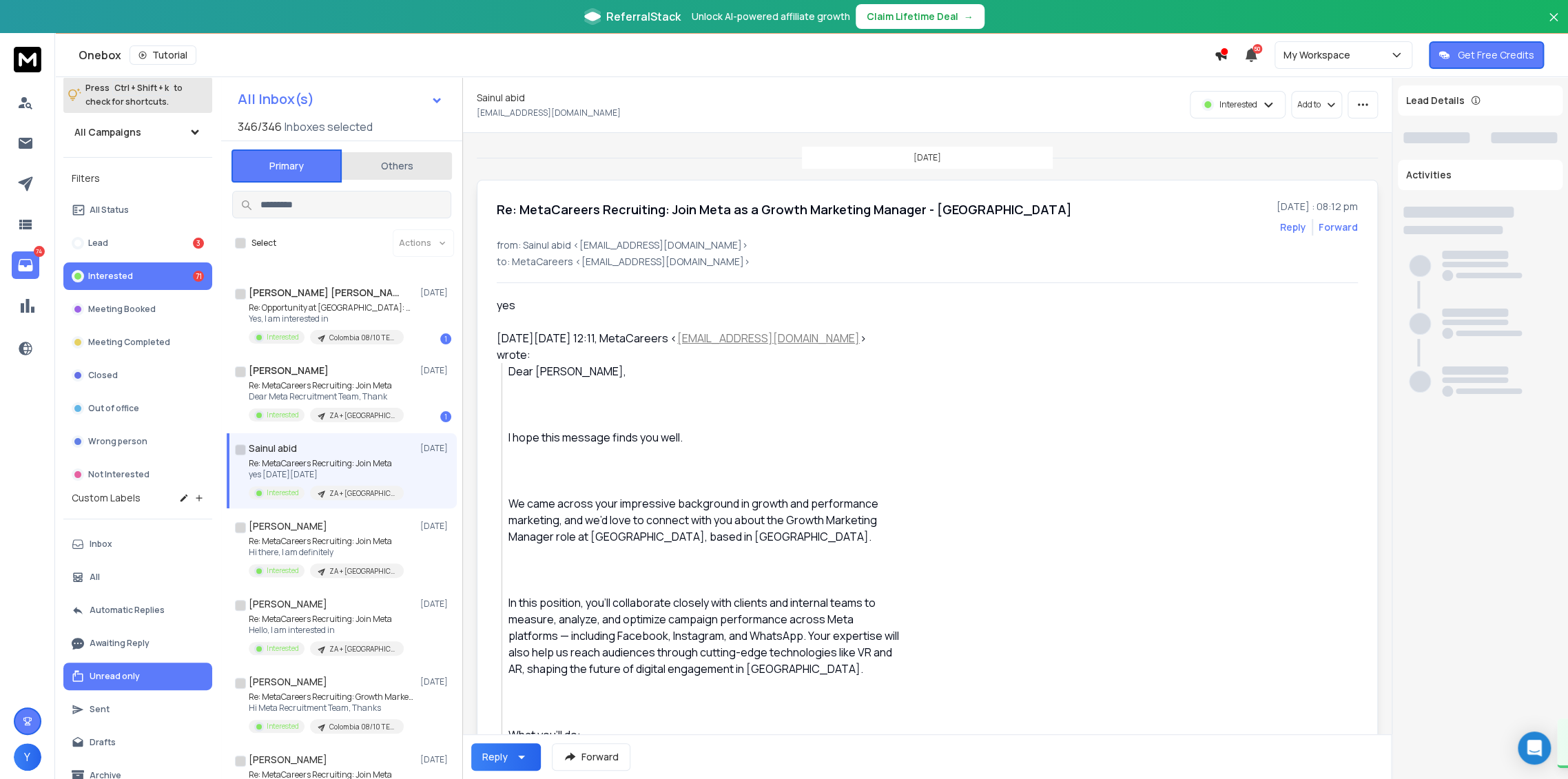
click at [562, 111] on p "abidsainul0000@gmail.com" at bounding box center [549, 113] width 144 height 11
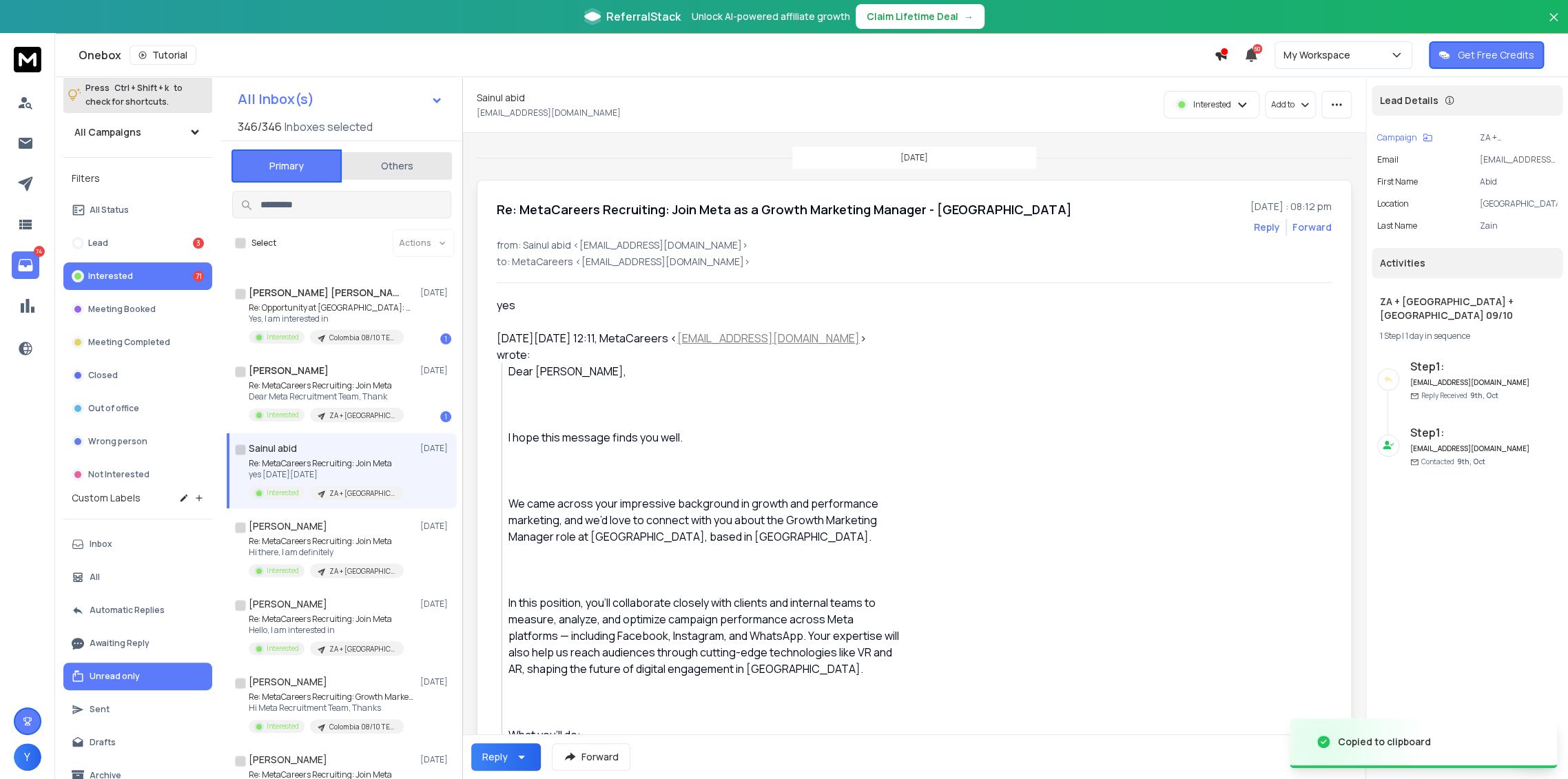
click at [587, 261] on p "to: MetaCareers <works@careersconnectcareerlink.com>" at bounding box center [914, 262] width 835 height 14
drag, startPoint x: 587, startPoint y: 261, endPoint x: 733, endPoint y: 263, distance: 146.0
click at [733, 263] on p "to: MetaCareers <works@careersconnectcareerlink.com>" at bounding box center [914, 262] width 835 height 14
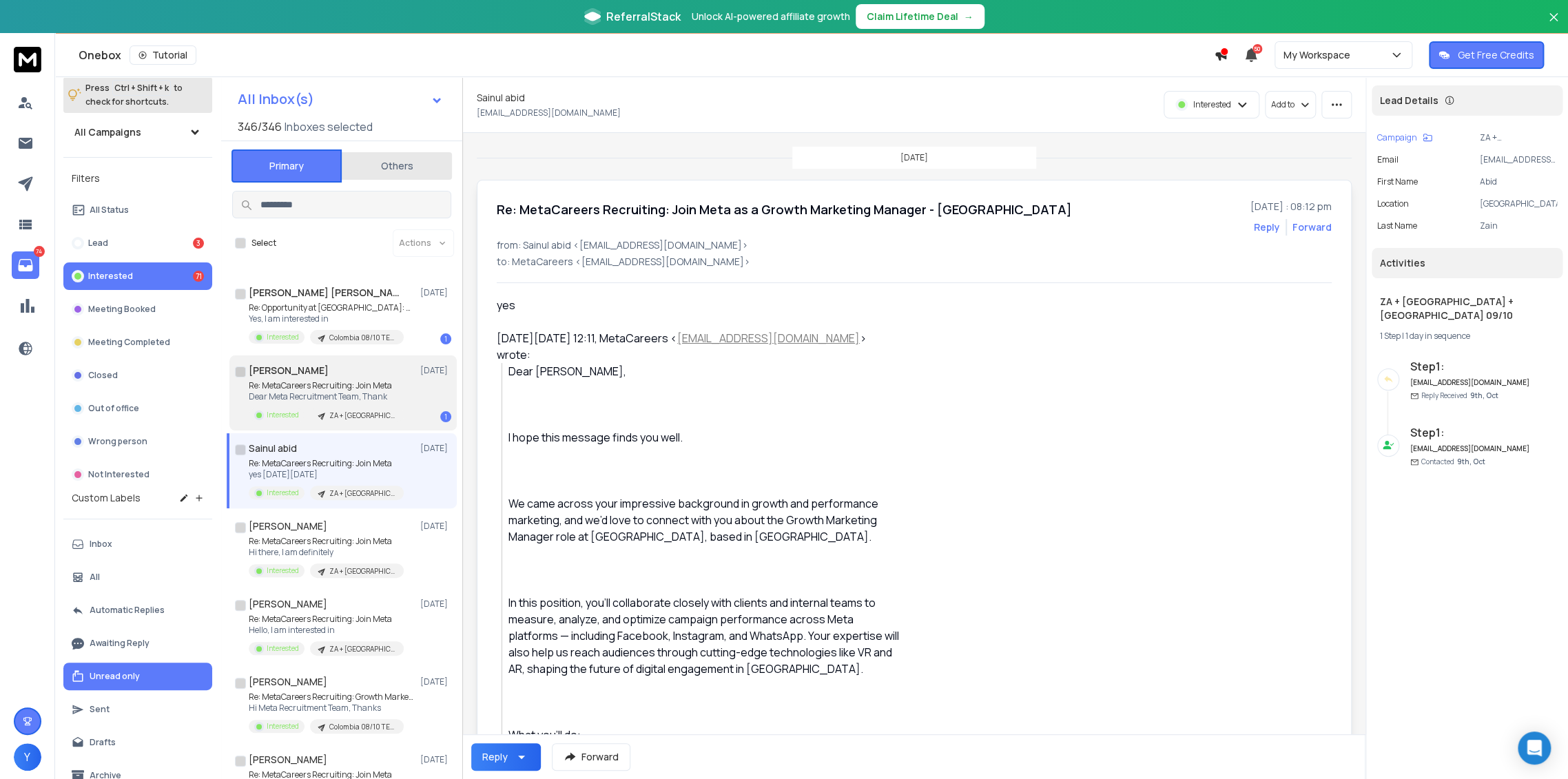
click at [367, 404] on div "Re: MetaCareers Recruiting: Join Meta Dear Meta Recruitment Team, Thank Interes…" at bounding box center [326, 401] width 155 height 42
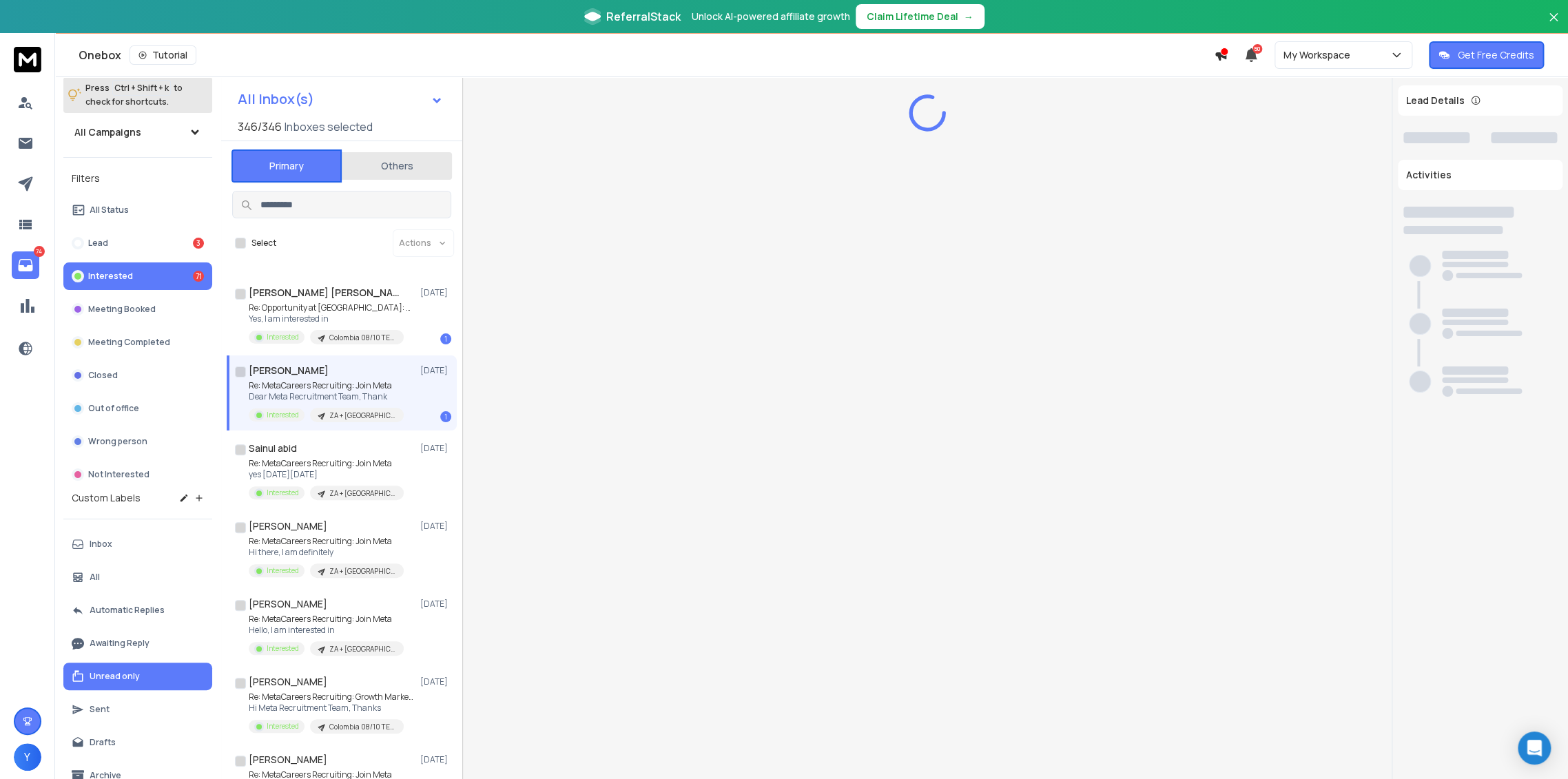
scroll to position [5289, 0]
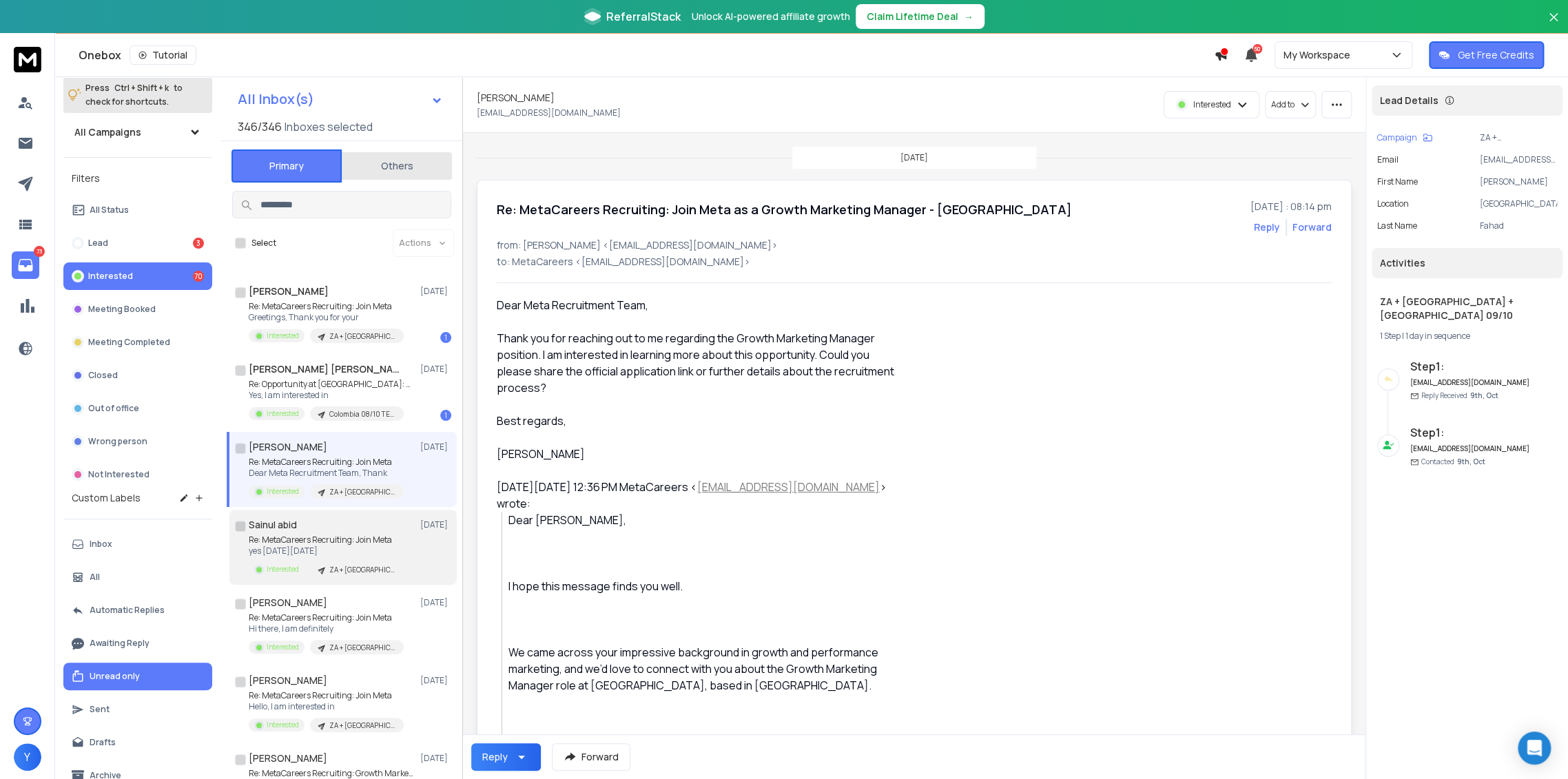
click at [331, 562] on div "ZA + [GEOGRAPHIC_DATA] + [GEOGRAPHIC_DATA] 09/10" at bounding box center [357, 569] width 94 height 14
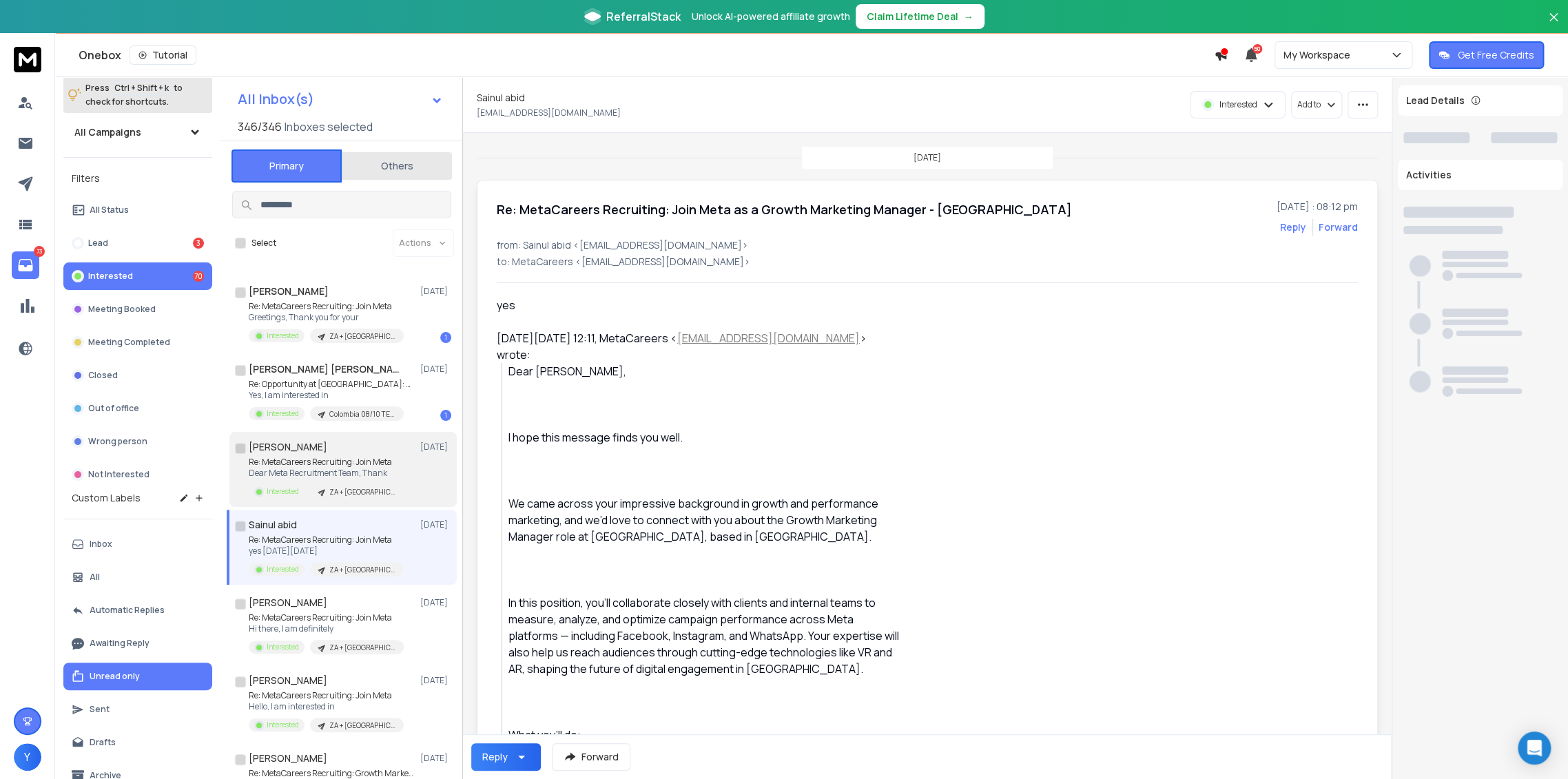
click at [366, 464] on p "Re: MetaCareers Recruiting: Join Meta" at bounding box center [326, 462] width 155 height 11
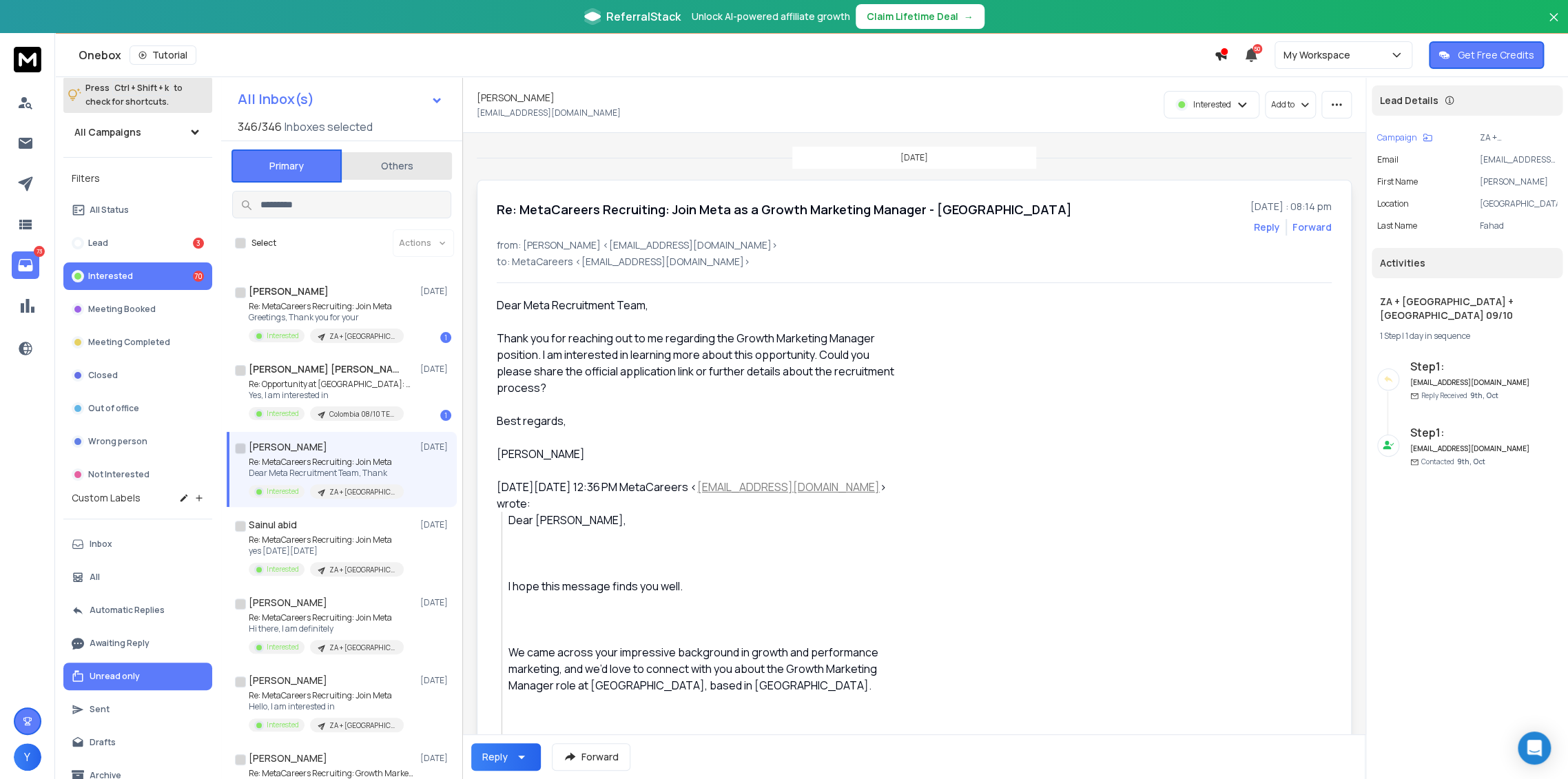
click at [551, 114] on p "corpfahad@gmail.com" at bounding box center [549, 113] width 144 height 11
click at [600, 267] on p "to: MetaCareers <works@careersconnect-jobhub.com>" at bounding box center [914, 262] width 835 height 14
click at [587, 266] on p "to: MetaCareers <works@careersconnect-jobhub.com>" at bounding box center [914, 262] width 835 height 14
drag, startPoint x: 587, startPoint y: 266, endPoint x: 732, endPoint y: 260, distance: 145.1
click at [732, 260] on p "to: MetaCareers <works@careersconnect-jobhub.com>" at bounding box center [914, 262] width 835 height 14
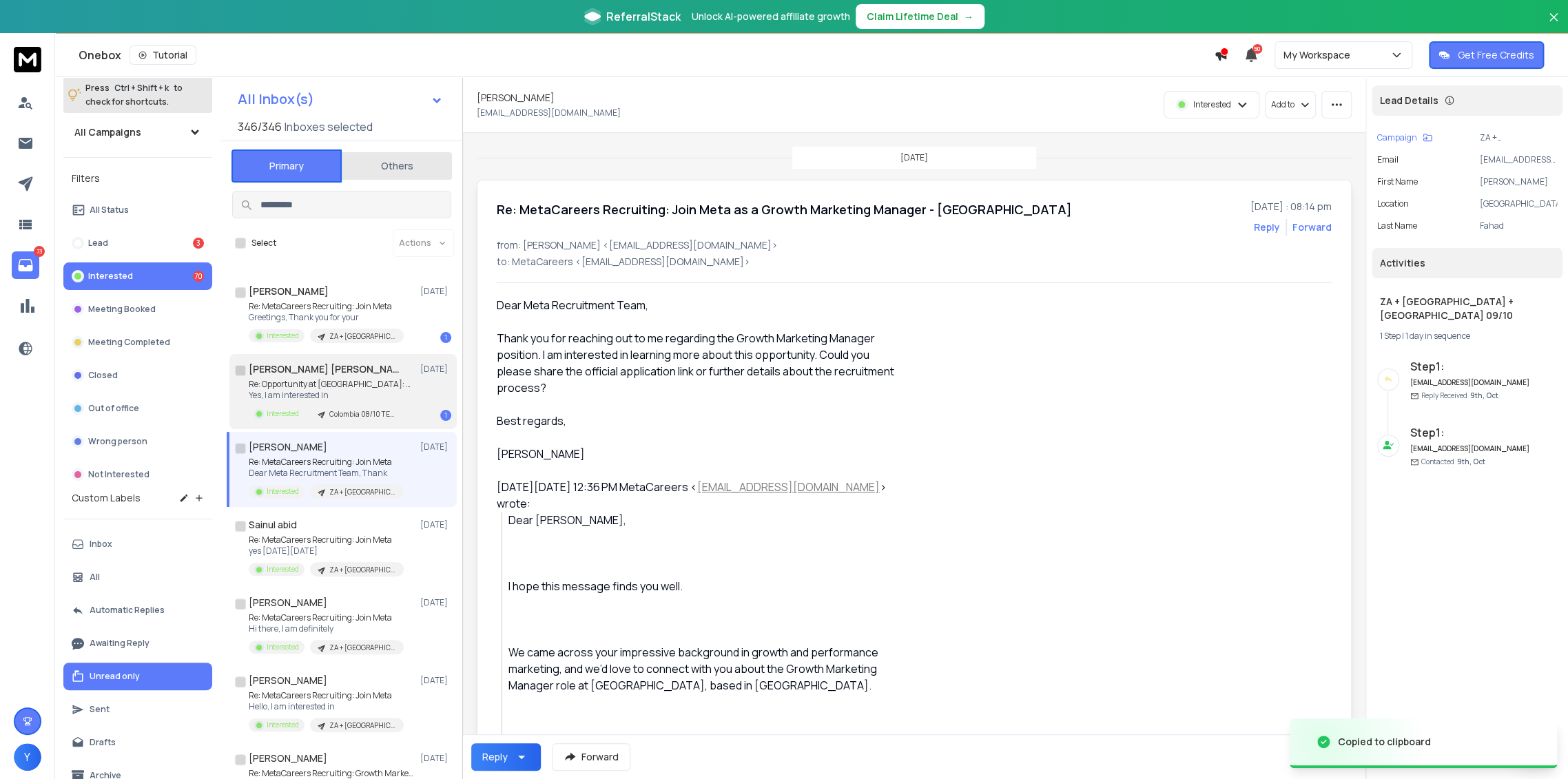
click at [367, 397] on p "Yes, I am interested in" at bounding box center [331, 395] width 165 height 11
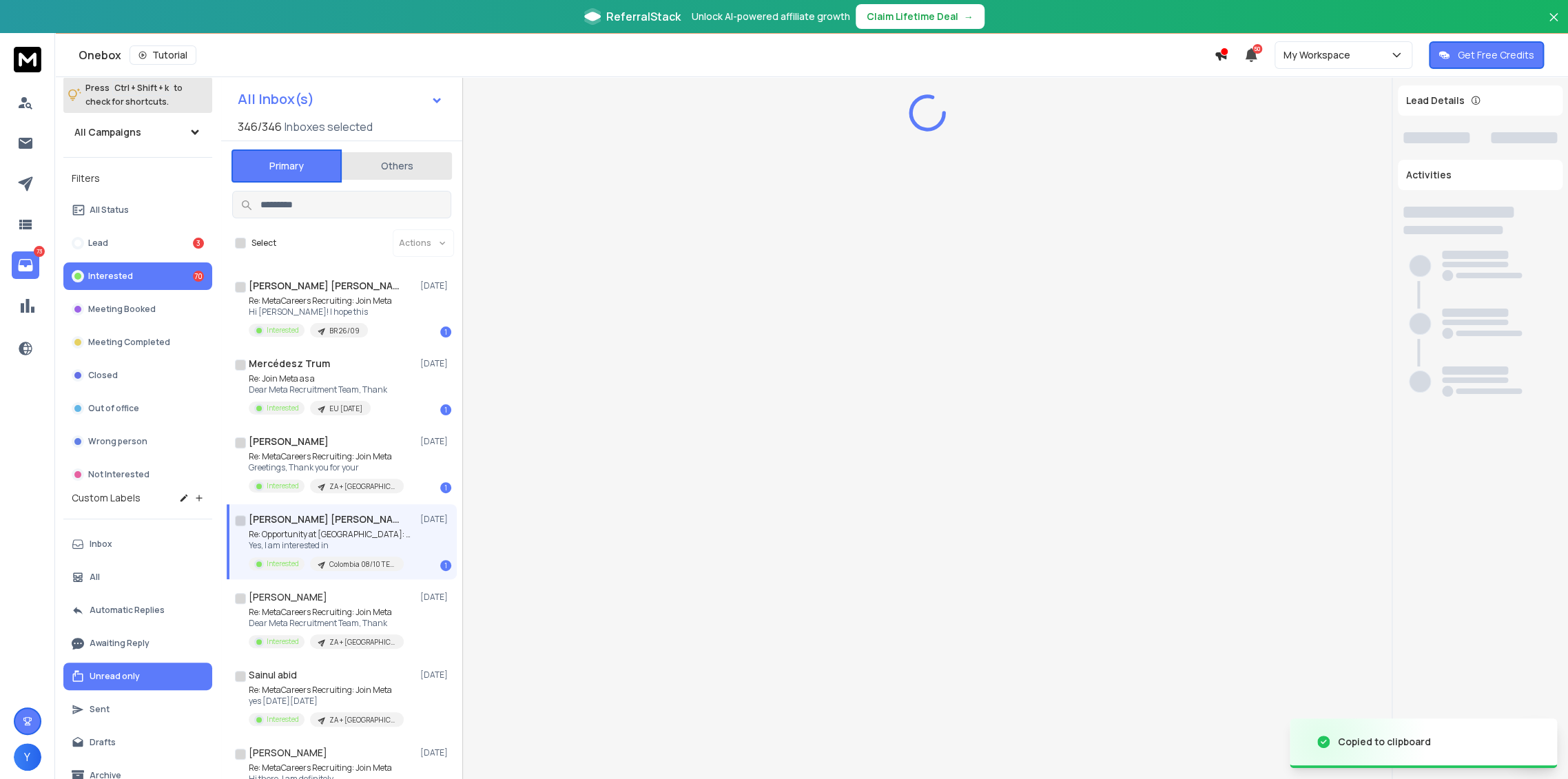
scroll to position [5136, 0]
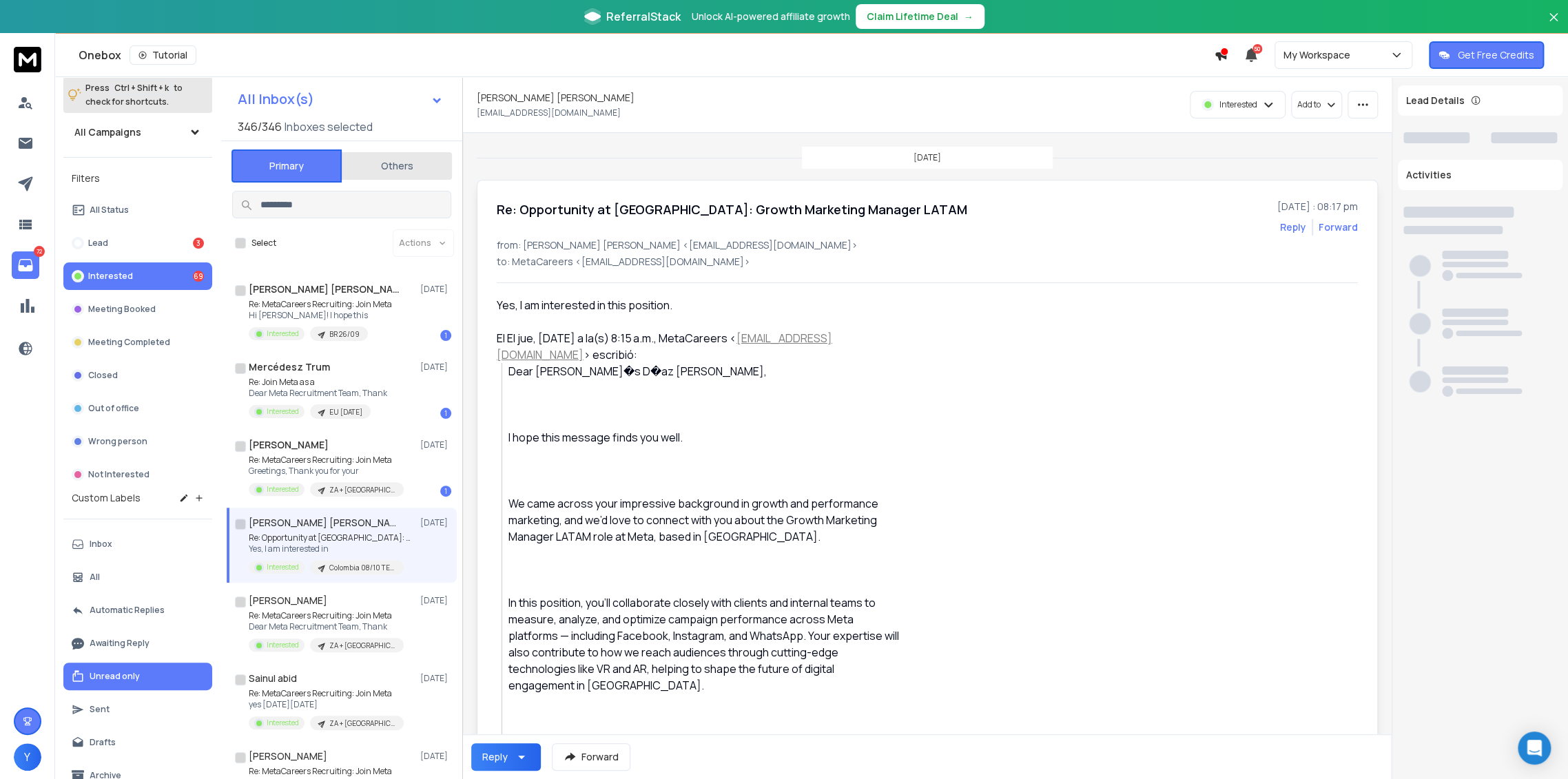
click at [567, 116] on p "andresdiaz3518@gmail.com" at bounding box center [549, 113] width 144 height 11
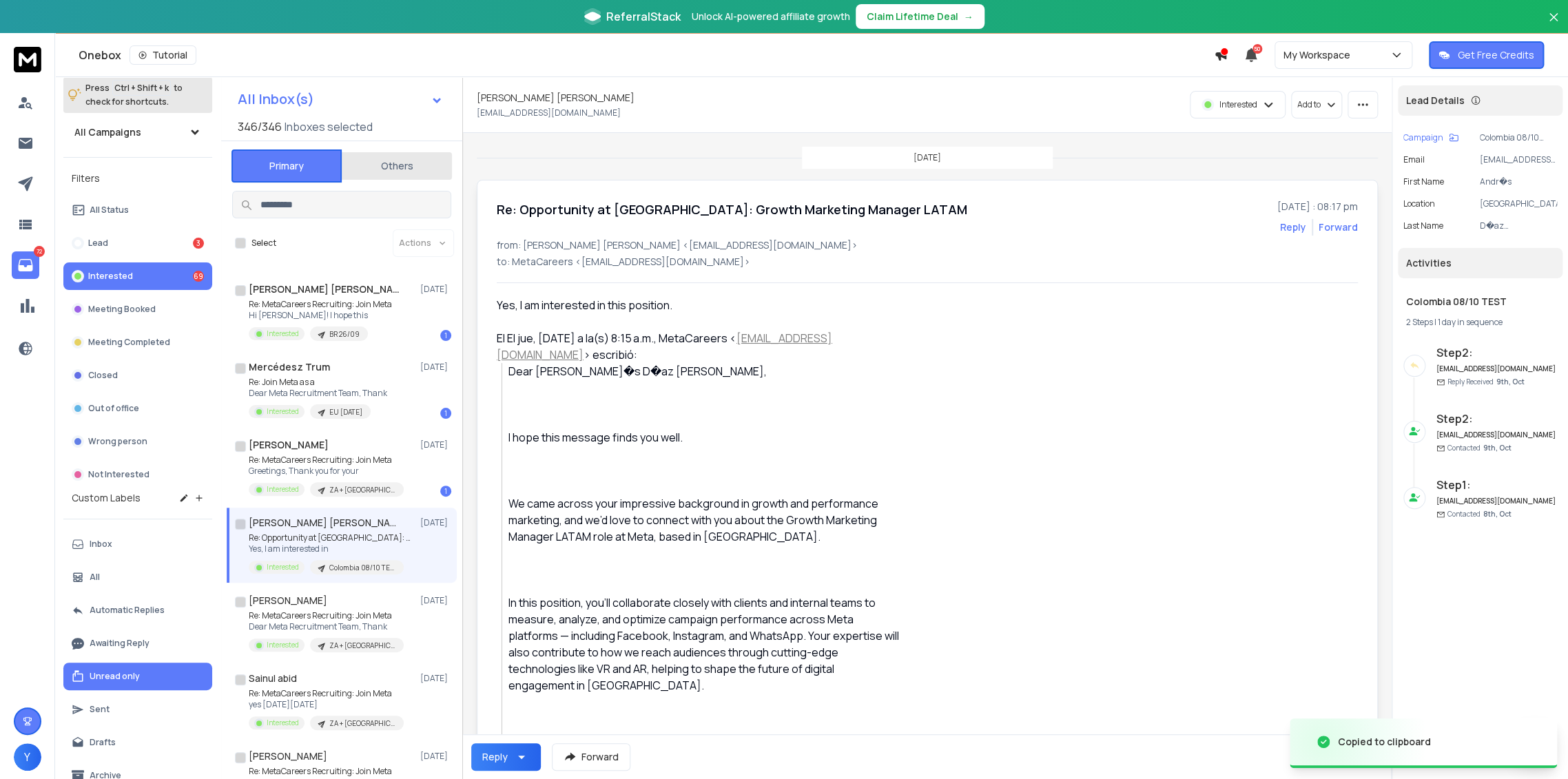
click at [573, 261] on p "to: MetaCareers <hr@careersconnectfutureworks.com>" at bounding box center [927, 262] width 861 height 14
drag, startPoint x: 573, startPoint y: 261, endPoint x: 616, endPoint y: 265, distance: 43.2
click at [616, 265] on p "to: MetaCareers <hr@careersconnectfutureworks.com>" at bounding box center [927, 262] width 861 height 14
click at [572, 264] on p "to: MetaCareers <hr@careersconnectfutureworks.com>" at bounding box center [927, 262] width 861 height 14
click at [578, 261] on p "to: MetaCareers <hr@careersconnectfutureworks.com>" at bounding box center [927, 262] width 861 height 14
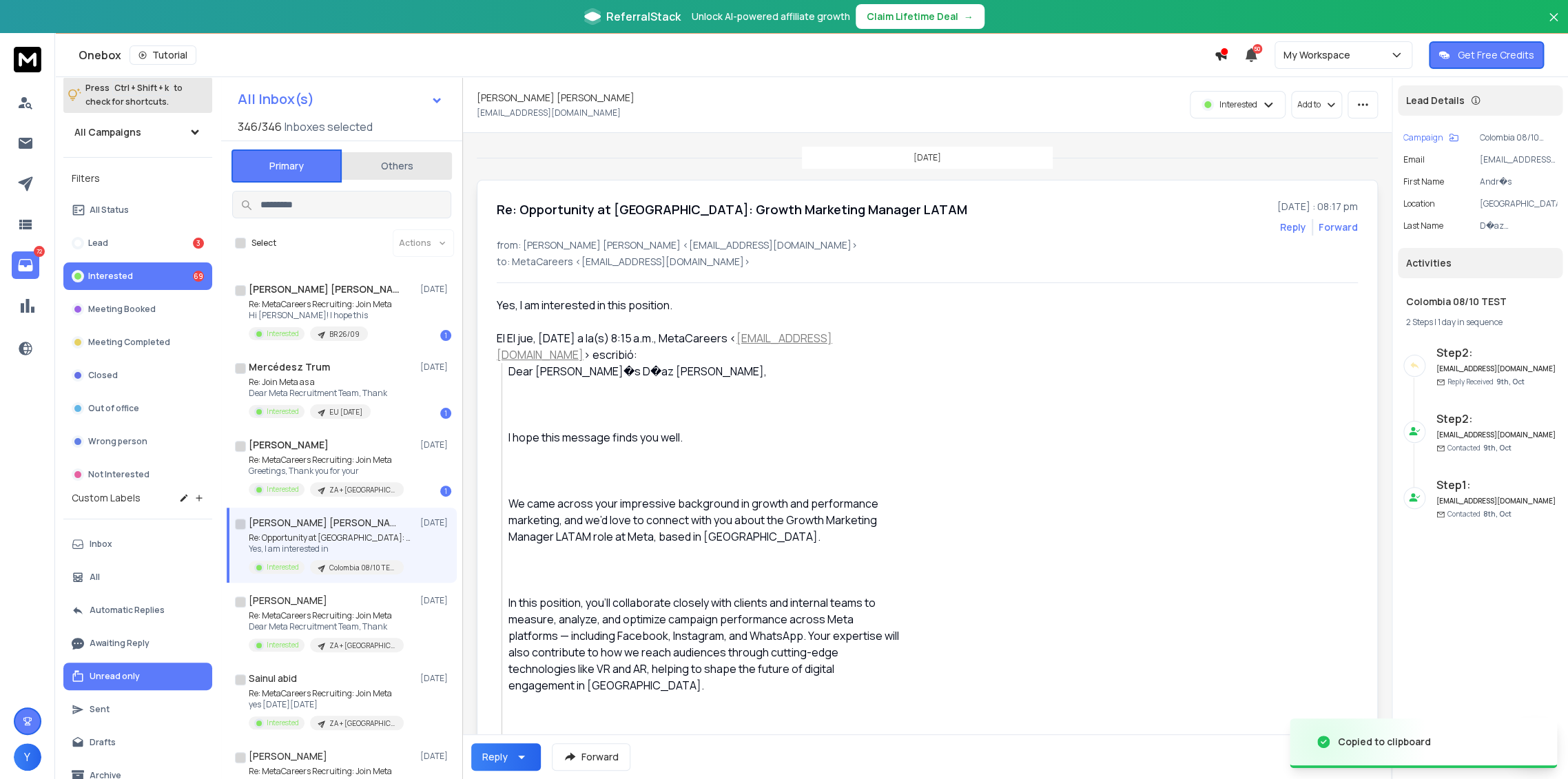
drag, startPoint x: 578, startPoint y: 261, endPoint x: 733, endPoint y: 263, distance: 155.0
click at [733, 263] on p "to: MetaCareers <hr@careersconnectfutureworks.com>" at bounding box center [927, 262] width 861 height 14
click at [345, 430] on div "Abdullah Alaqeel 09 Oct Re: MetaCareers Recruiting: Join Meta Greetings, Thank …" at bounding box center [343, 467] width 228 height 75
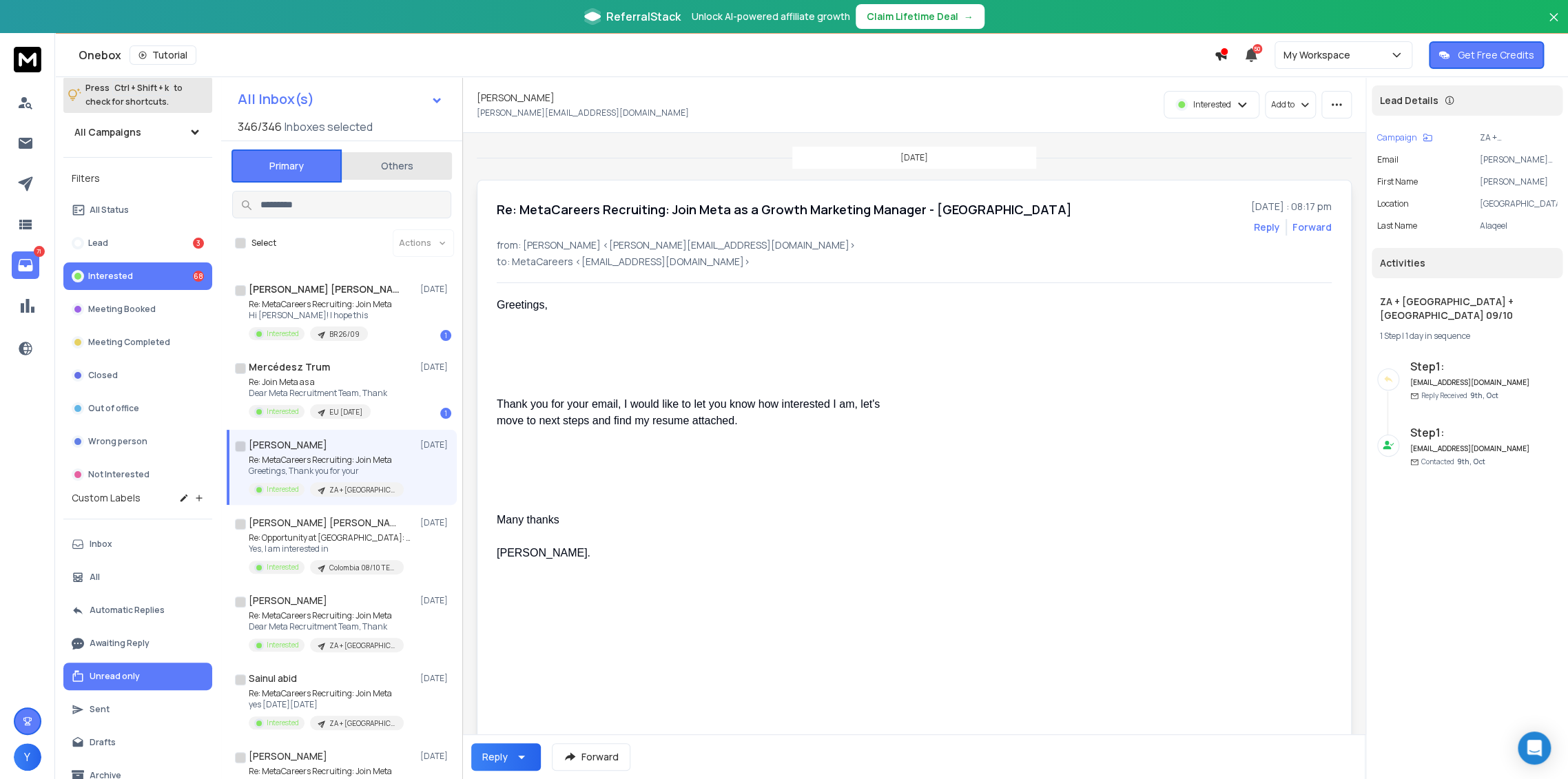
click at [562, 117] on p "Abdullah-alaqeel@outlook.com" at bounding box center [582, 113] width 212 height 11
click at [609, 267] on p "to: MetaCareers <recruit@careersconnectsuccesshub.com>" at bounding box center [914, 262] width 835 height 14
click at [587, 262] on p "to: MetaCareers <recruit@careersconnectsuccesshub.com>" at bounding box center [914, 262] width 835 height 14
drag, startPoint x: 587, startPoint y: 262, endPoint x: 745, endPoint y: 263, distance: 158.0
click at [745, 263] on p "to: MetaCareers <recruit@careersconnectsuccesshub.com>" at bounding box center [914, 262] width 835 height 14
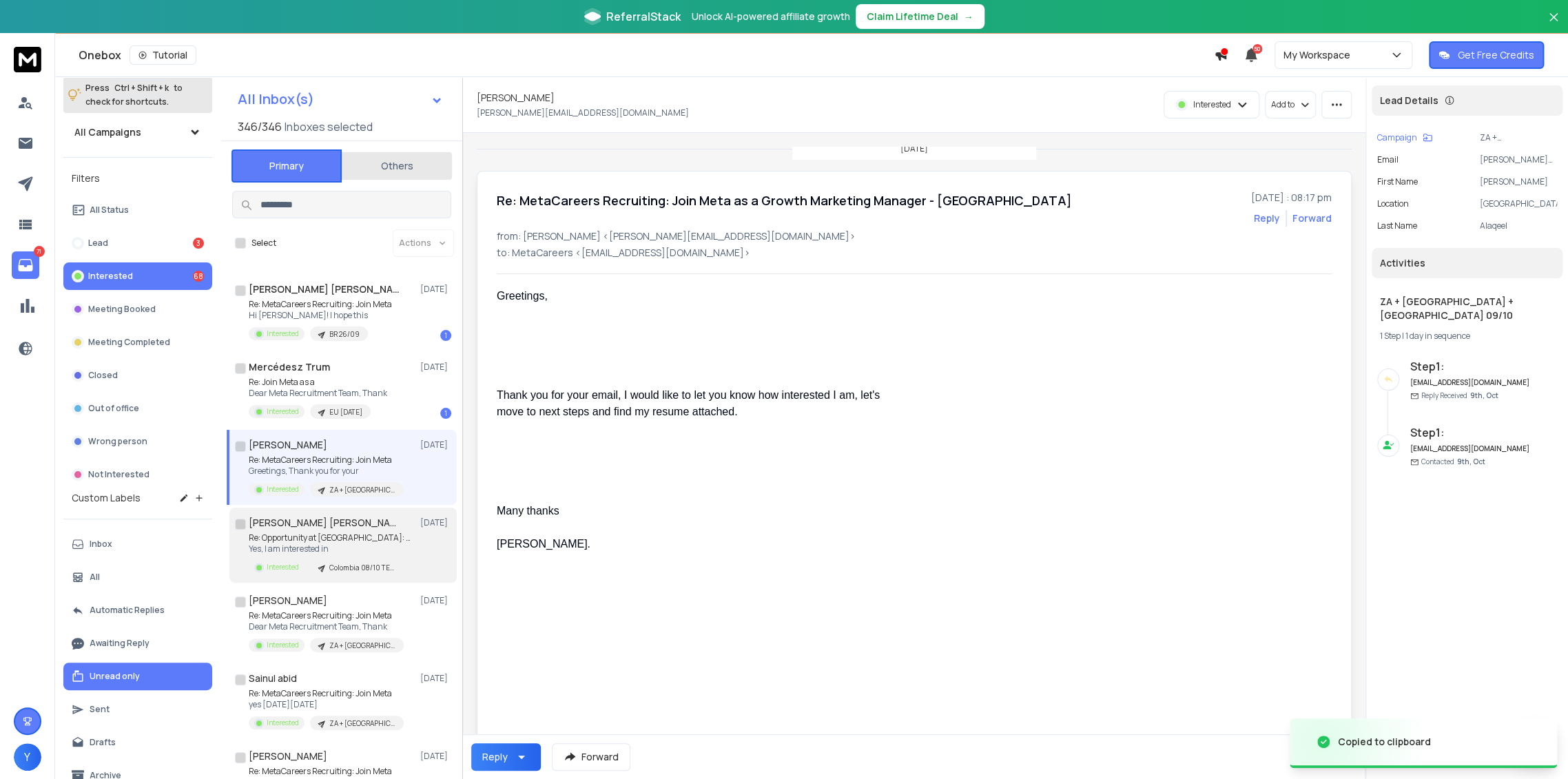
scroll to position [0, 0]
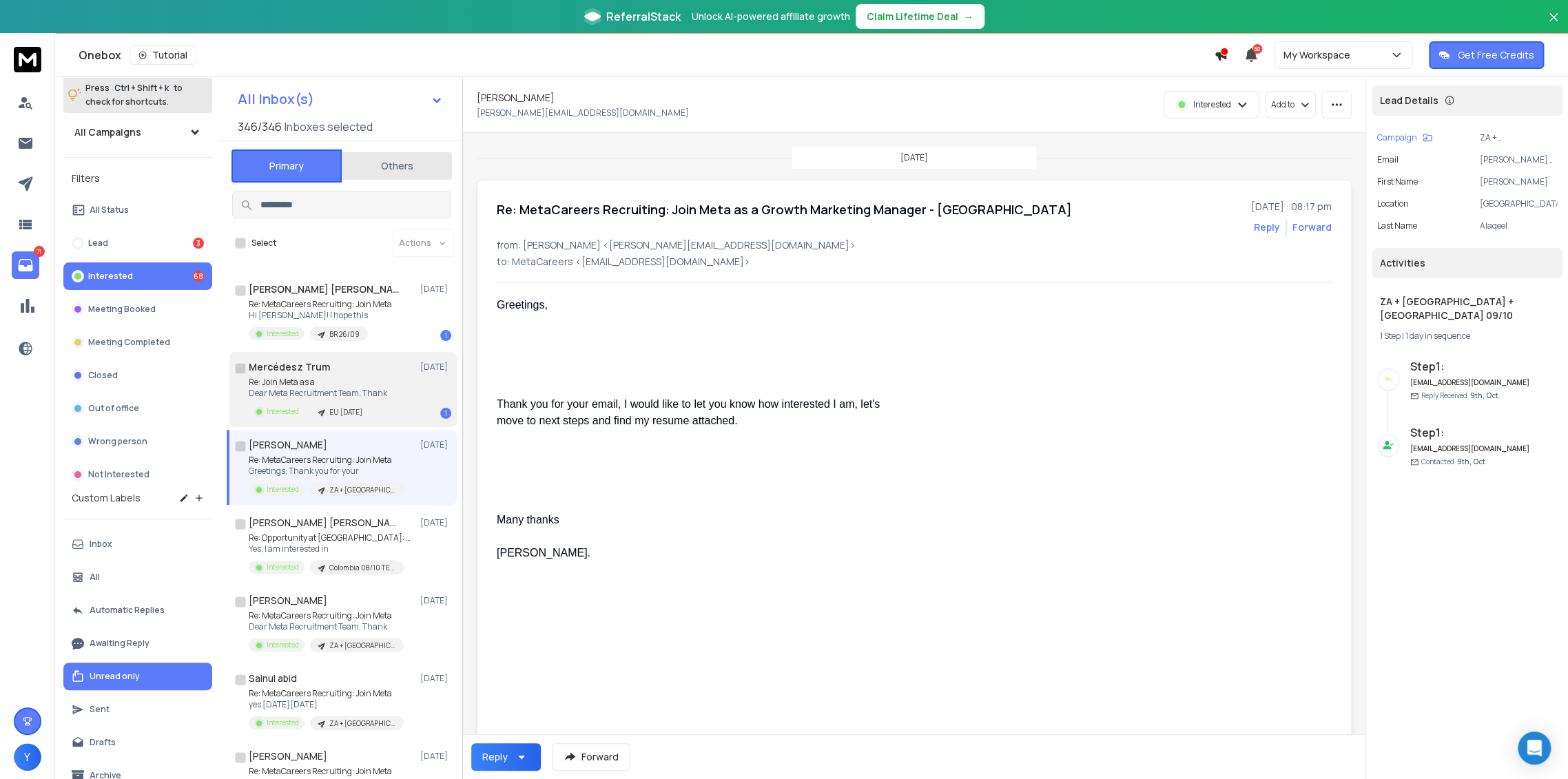
click at [390, 392] on div "Re: Join Meta as a Dear Meta Recruitment Team, Thank Interested EU 06/10/2025 1" at bounding box center [349, 398] width 202 height 42
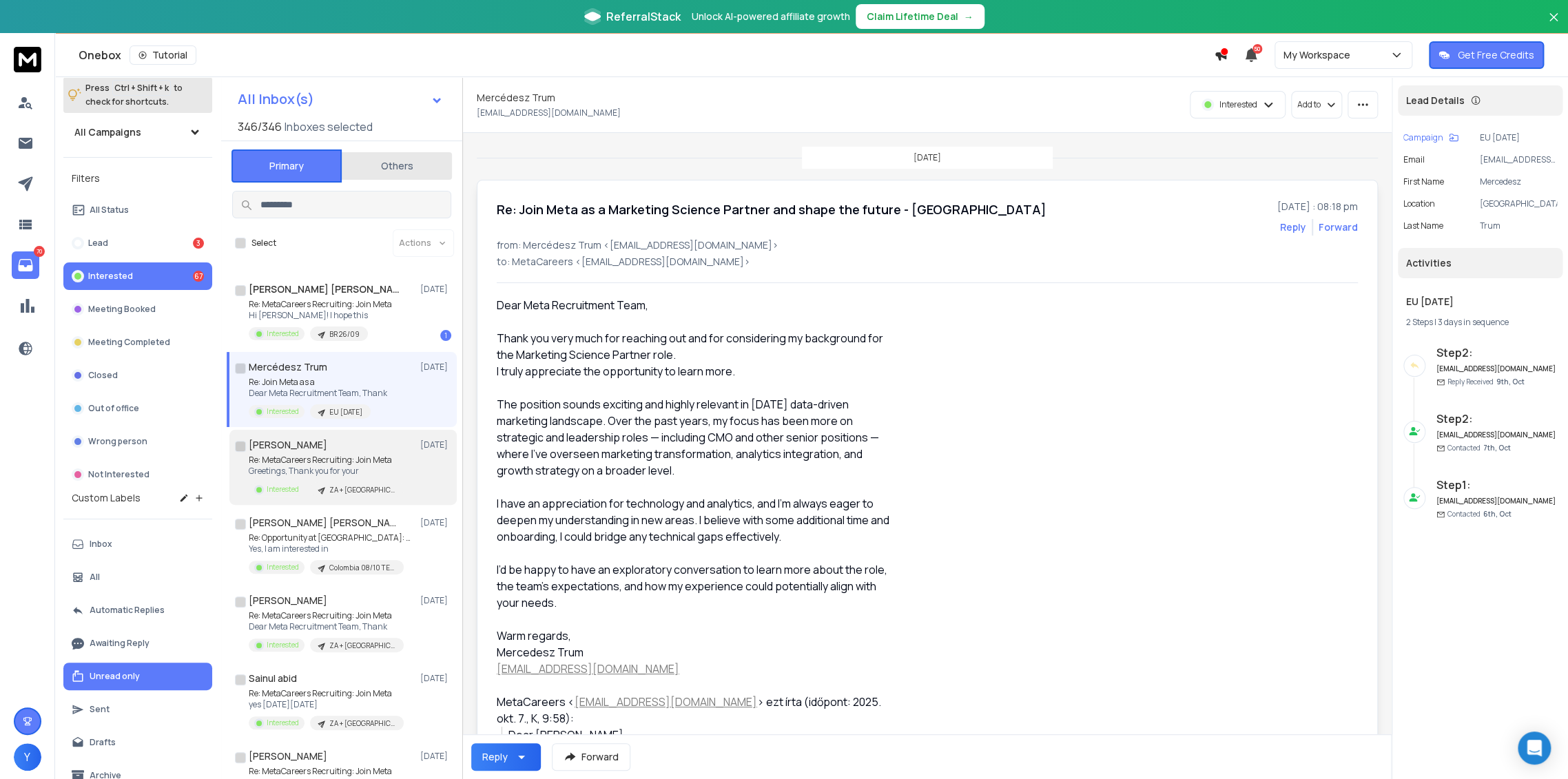
click at [376, 445] on div "Abdullah Alaqeel 09 Oct" at bounding box center [349, 445] width 202 height 14
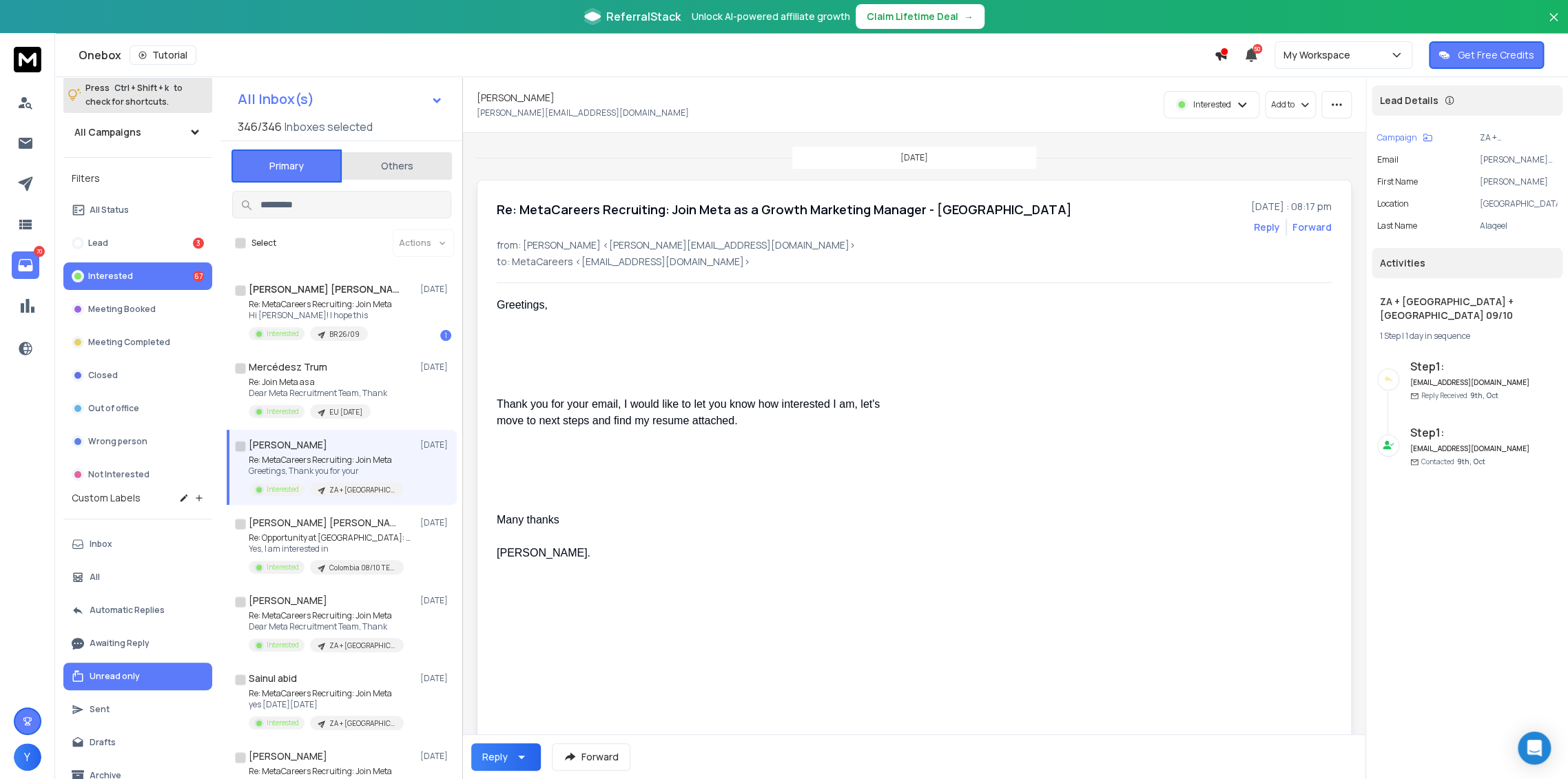
click at [407, 380] on div "Re: Join Meta as a Dear Meta Recruitment Team, Thank Interested EU 06/10/2025" at bounding box center [349, 398] width 202 height 42
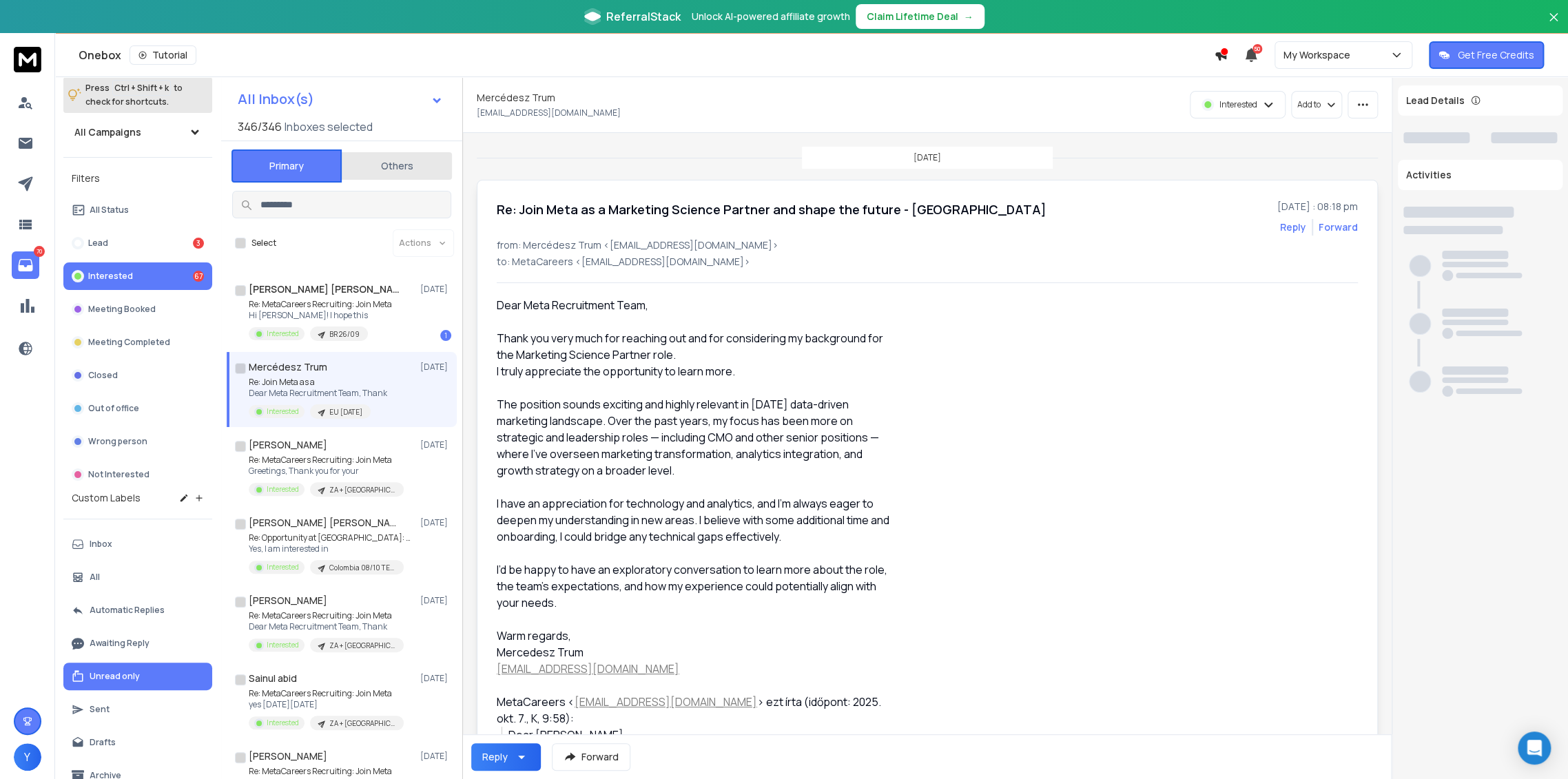
click at [557, 112] on p "mercedesztrum@gmail.com" at bounding box center [549, 113] width 144 height 11
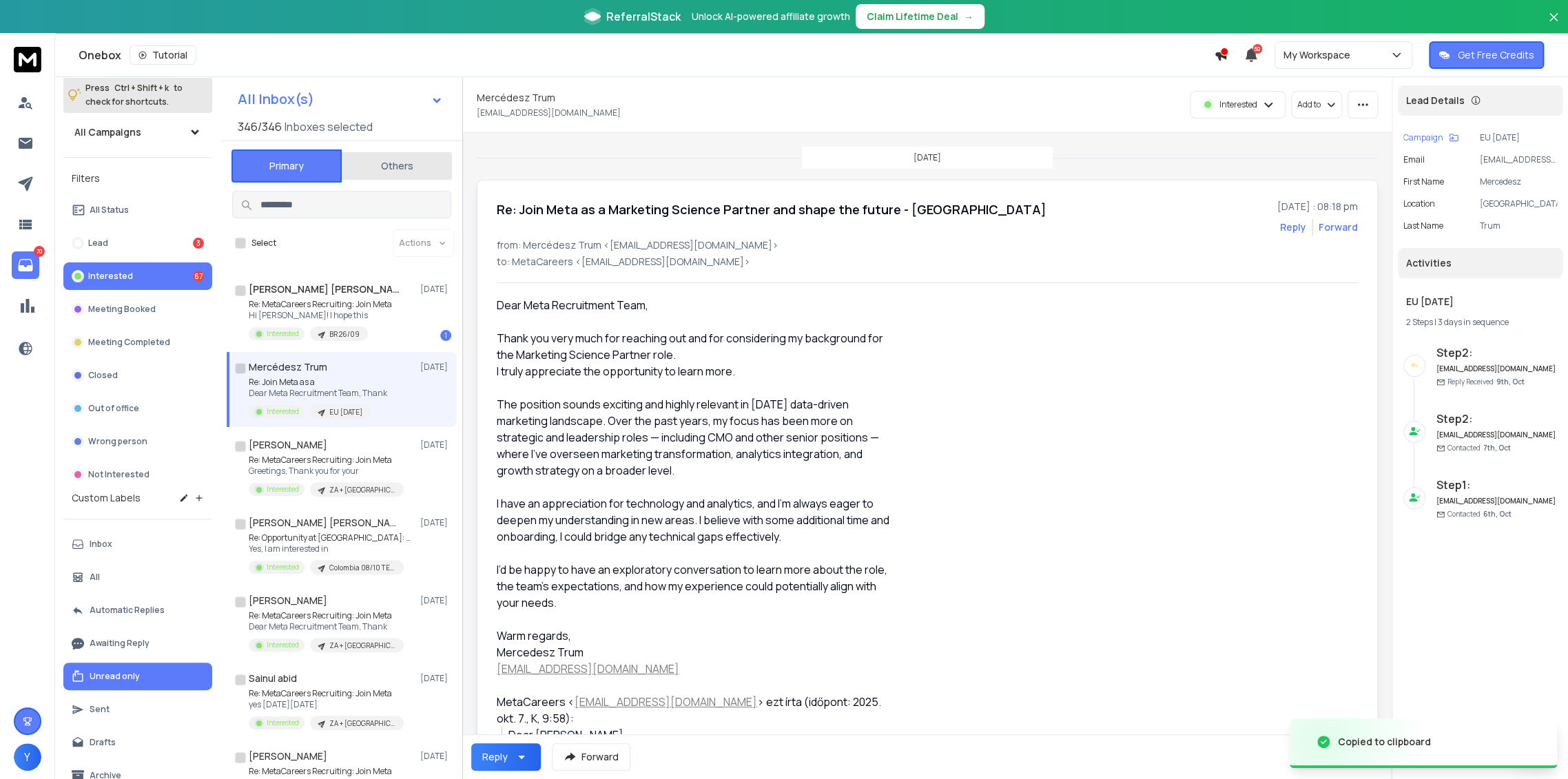
click at [580, 260] on p "to: MetaCareers <info@careersconnectnextgen.com>" at bounding box center [927, 262] width 861 height 14
drag, startPoint x: 580, startPoint y: 260, endPoint x: 717, endPoint y: 263, distance: 137.0
click at [717, 263] on p "to: MetaCareers <info@careersconnectnextgen.com>" at bounding box center [927, 262] width 861 height 14
click at [397, 320] on div "Re: MetaCareers Recruiting: Join Meta Hi Sandra! I hope this Interested BR 26/0…" at bounding box center [349, 320] width 202 height 42
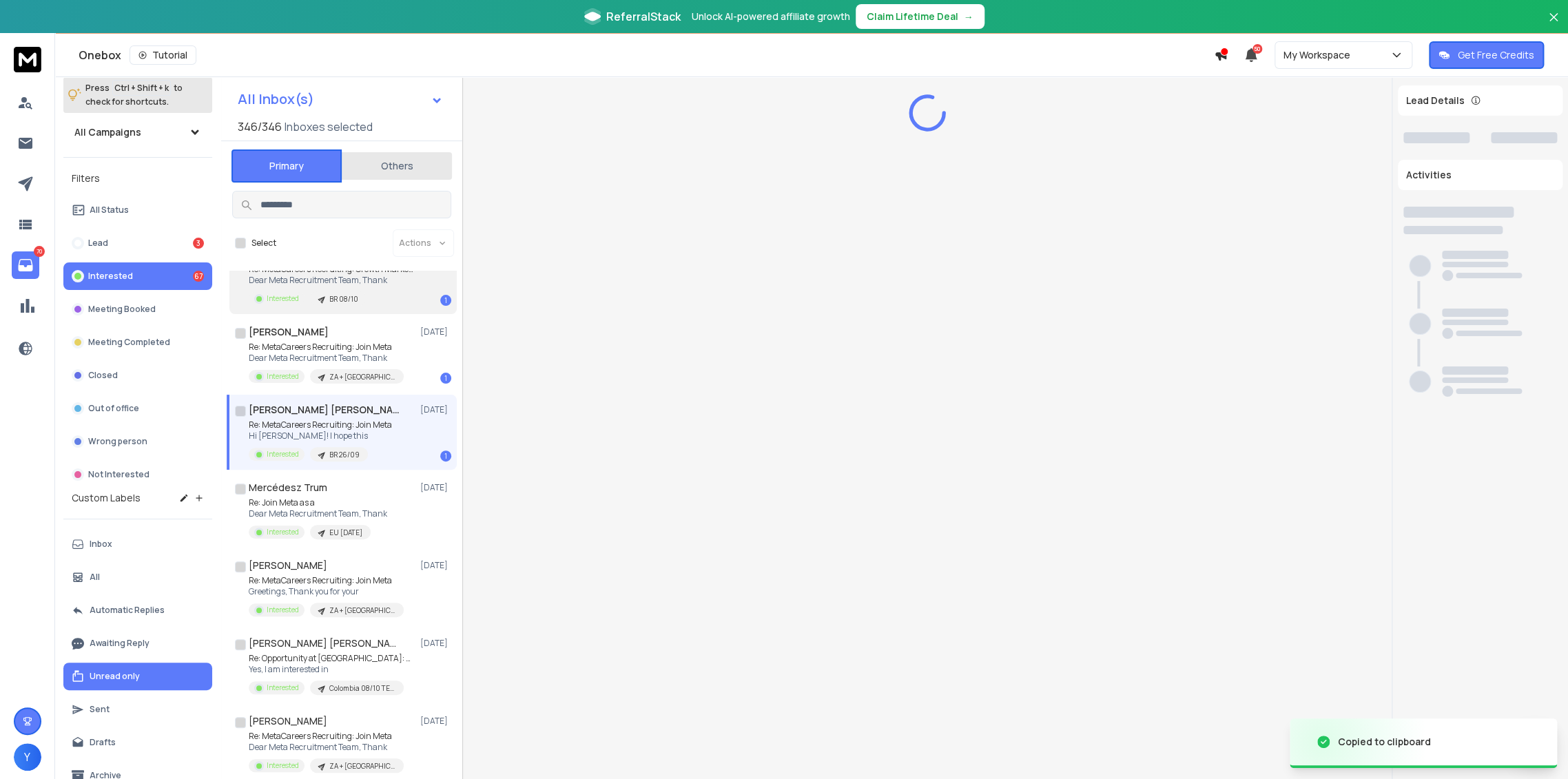
scroll to position [4982, 0]
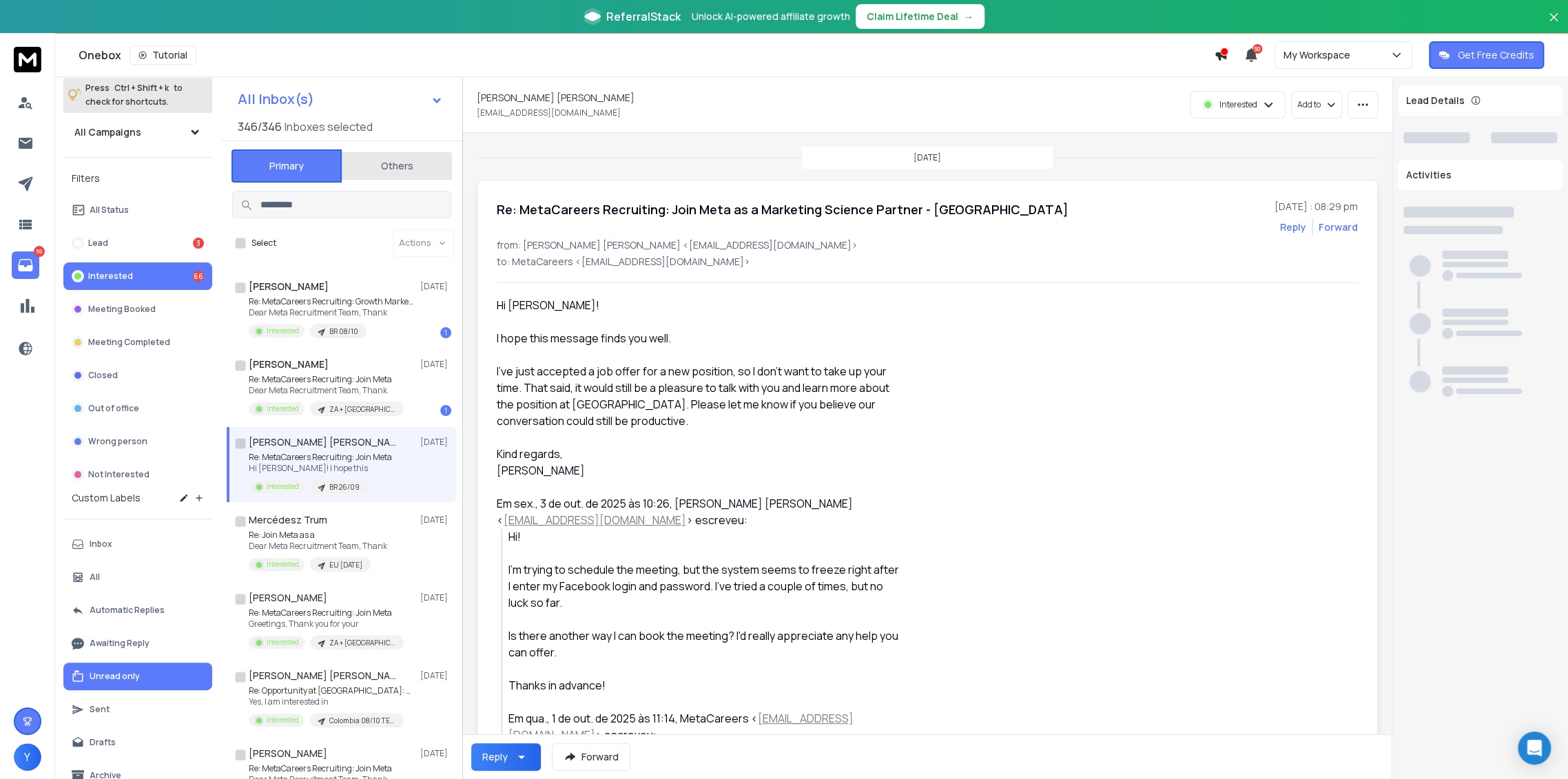
click at [561, 110] on p "italojordalobo@gmail.com" at bounding box center [549, 113] width 144 height 11
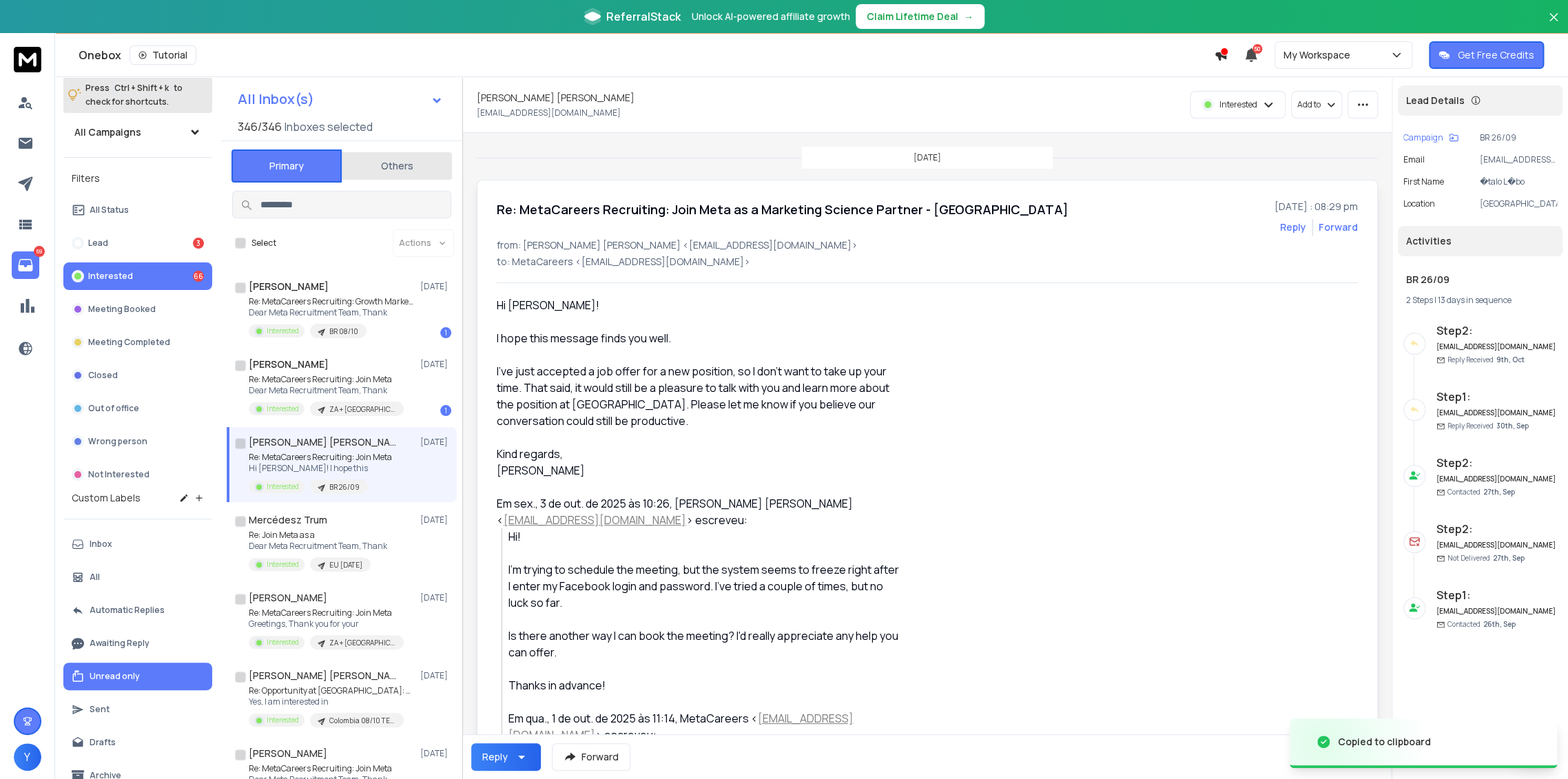
click at [579, 260] on p "to: MetaCareers <hr@careersconnectgrowth.com>" at bounding box center [927, 262] width 861 height 14
drag, startPoint x: 579, startPoint y: 261, endPoint x: 705, endPoint y: 260, distance: 126.0
click at [706, 260] on p "to: MetaCareers <hr@careersconnectgrowth.com>" at bounding box center [927, 262] width 861 height 14
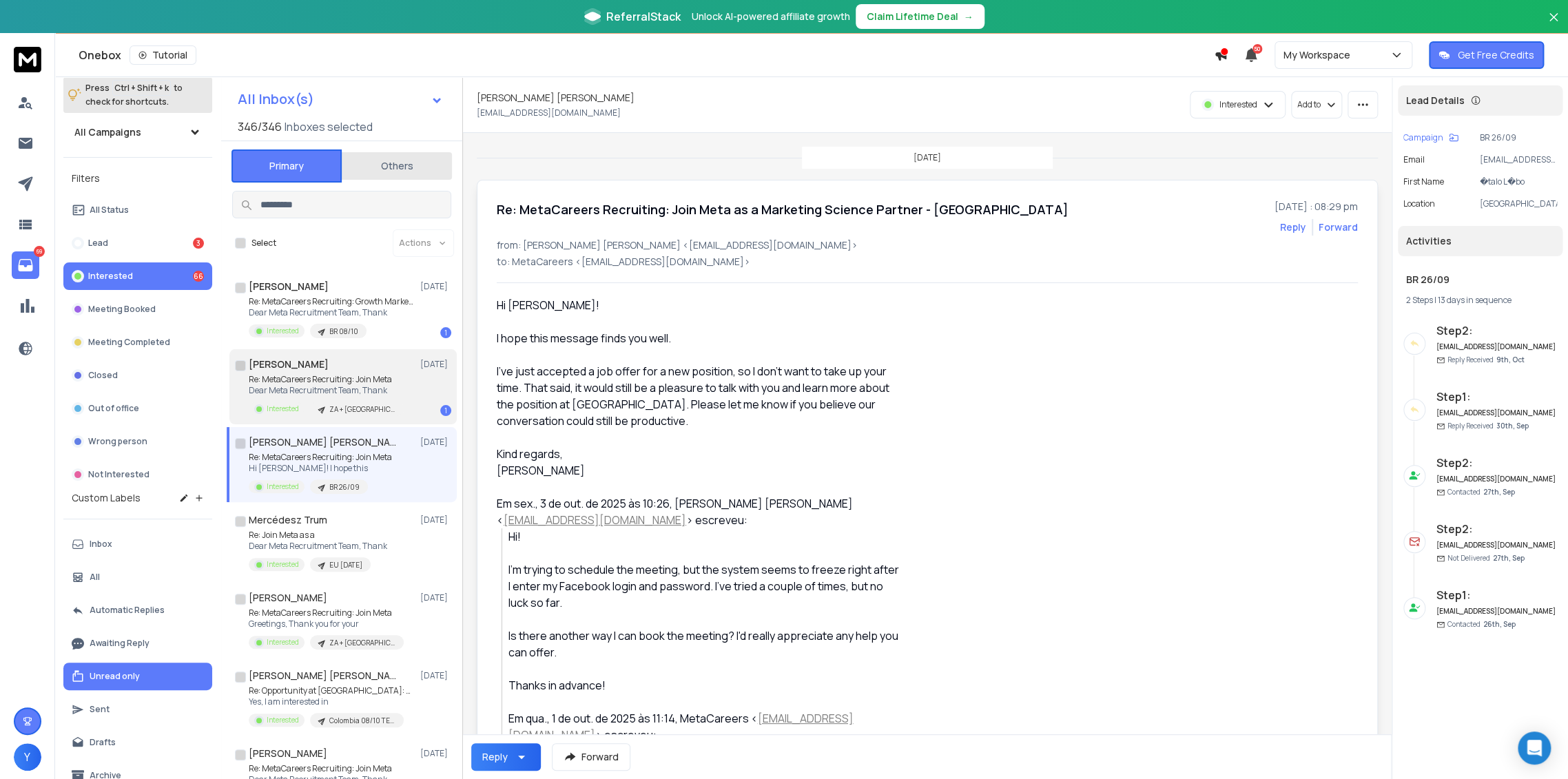
click at [343, 392] on p "Dear Meta Recruitment Team, Thank" at bounding box center [326, 390] width 155 height 11
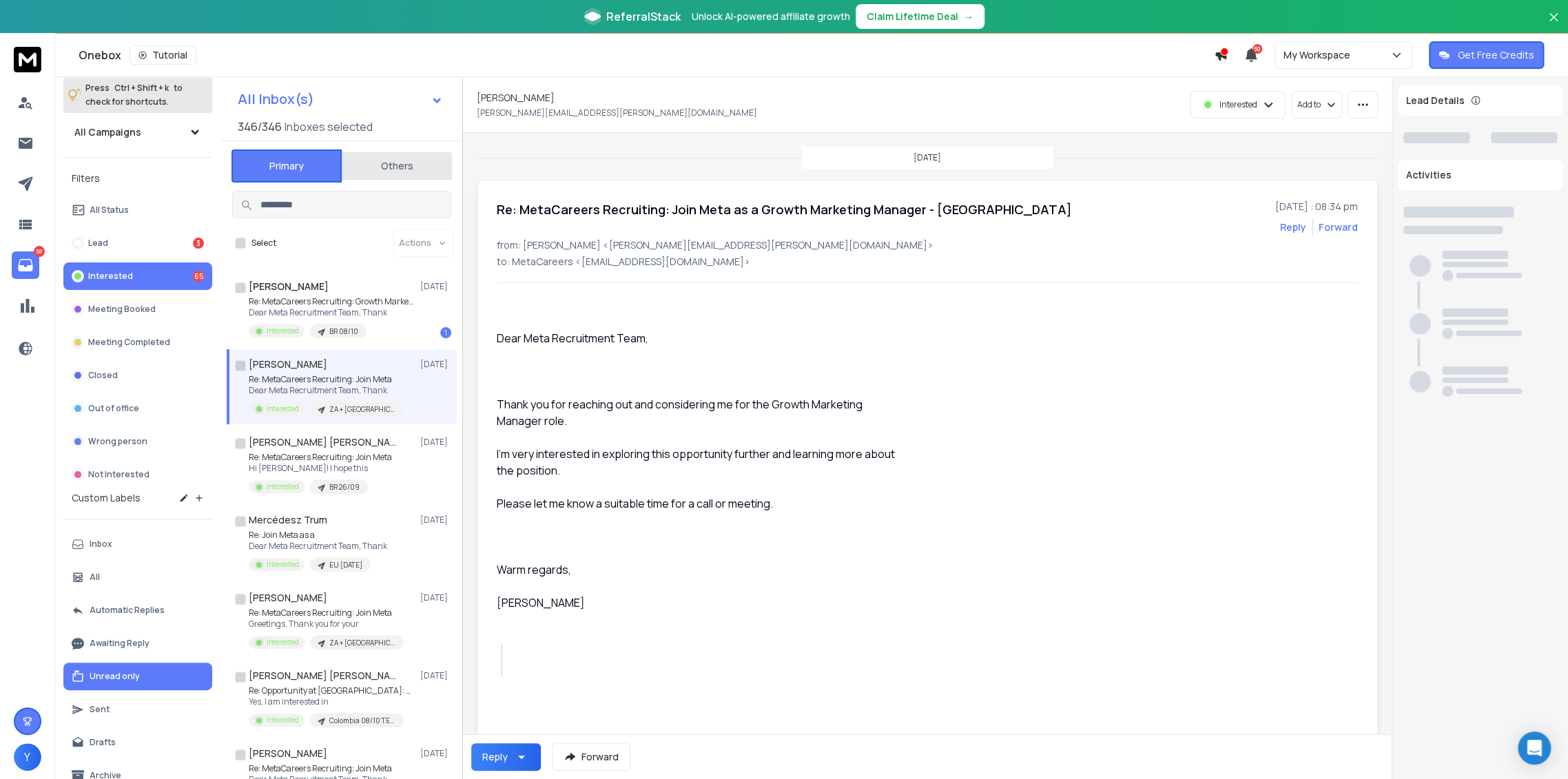
click at [562, 117] on p "hagar.farhat@gmail.com" at bounding box center [616, 113] width 280 height 11
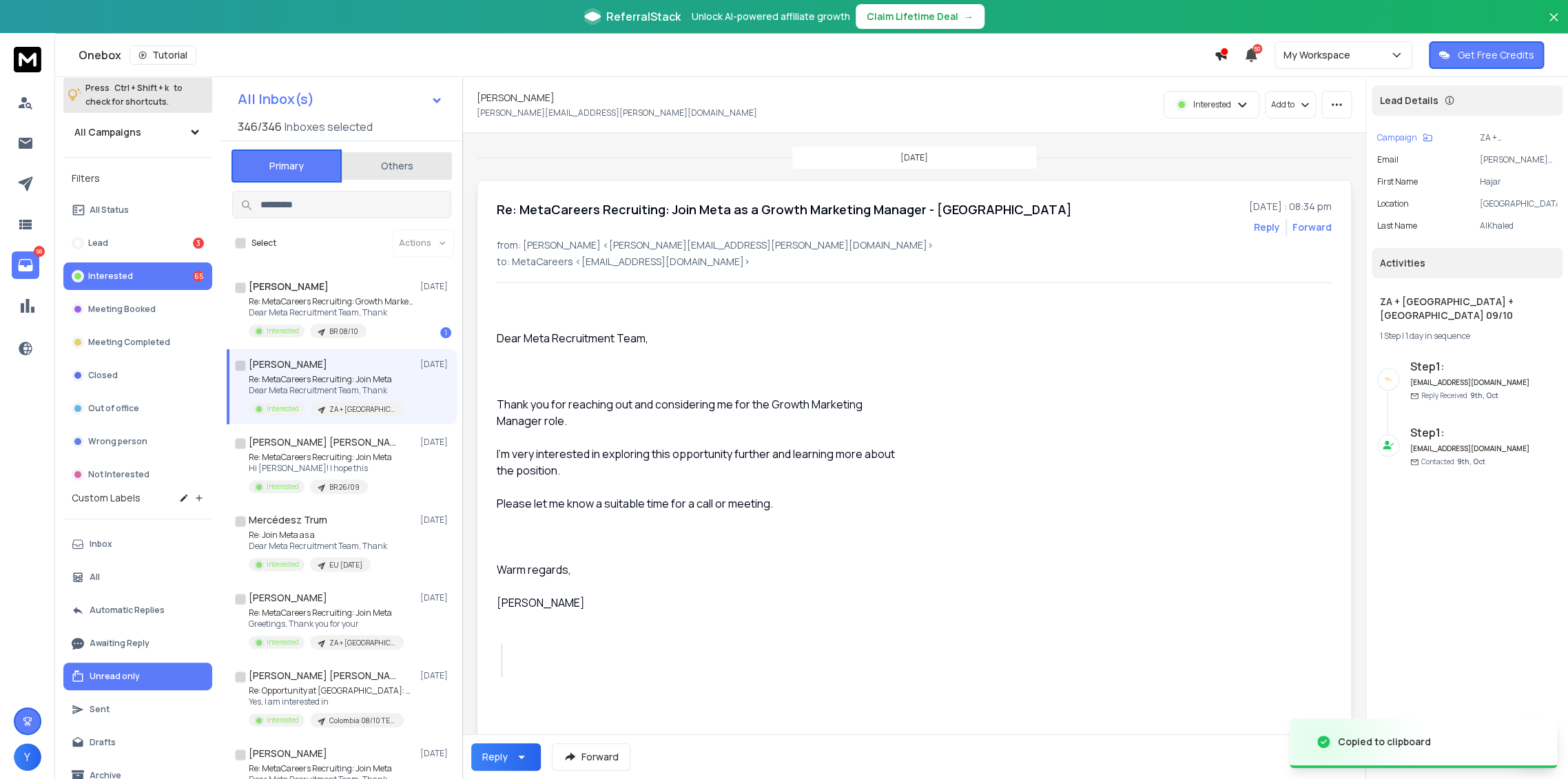
click at [579, 260] on p "to: MetaCareers <works@careersconnectguide.com>" at bounding box center [914, 262] width 835 height 14
drag, startPoint x: 579, startPoint y: 260, endPoint x: 719, endPoint y: 259, distance: 140.0
click at [719, 259] on p "to: MetaCareers <works@careersconnectguide.com>" at bounding box center [914, 262] width 835 height 14
click at [422, 323] on div "Re: MetaCareers Recruiting: Growth Marketing Dear Meta Recruitment Team, Thank …" at bounding box center [349, 317] width 202 height 42
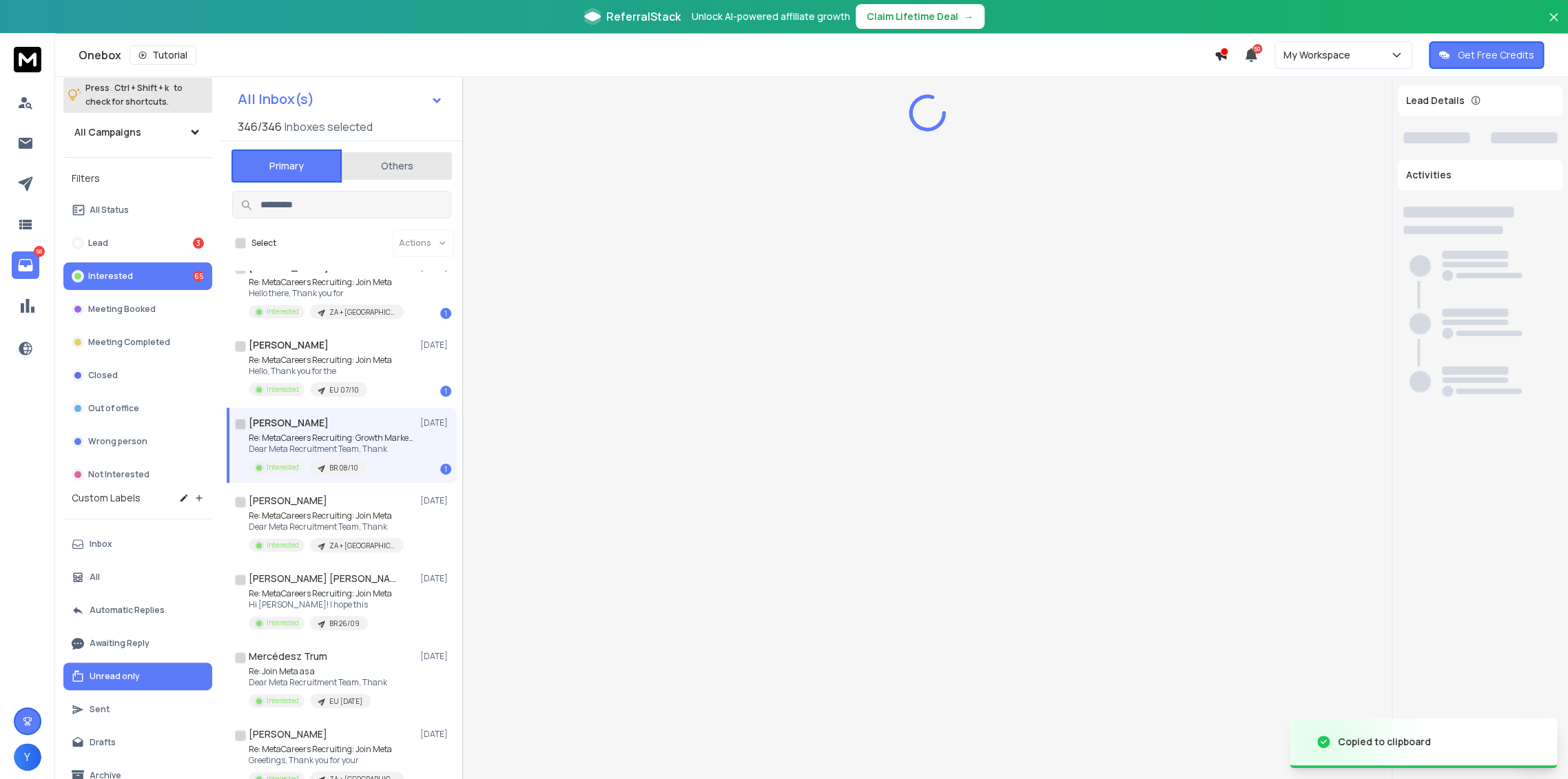
scroll to position [4754, 0]
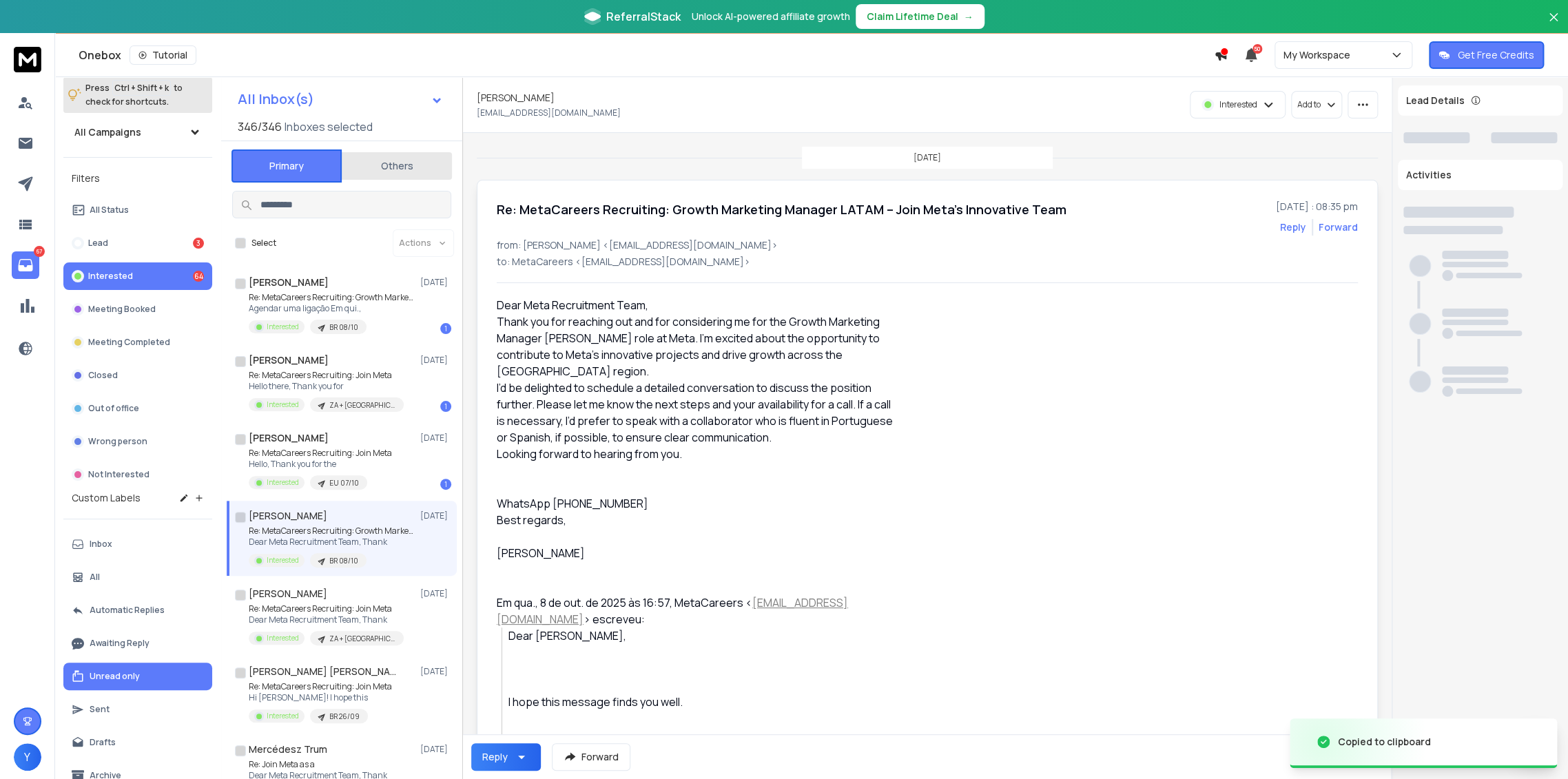
click at [562, 111] on p "josimarromolo@gmail.com" at bounding box center [549, 113] width 144 height 11
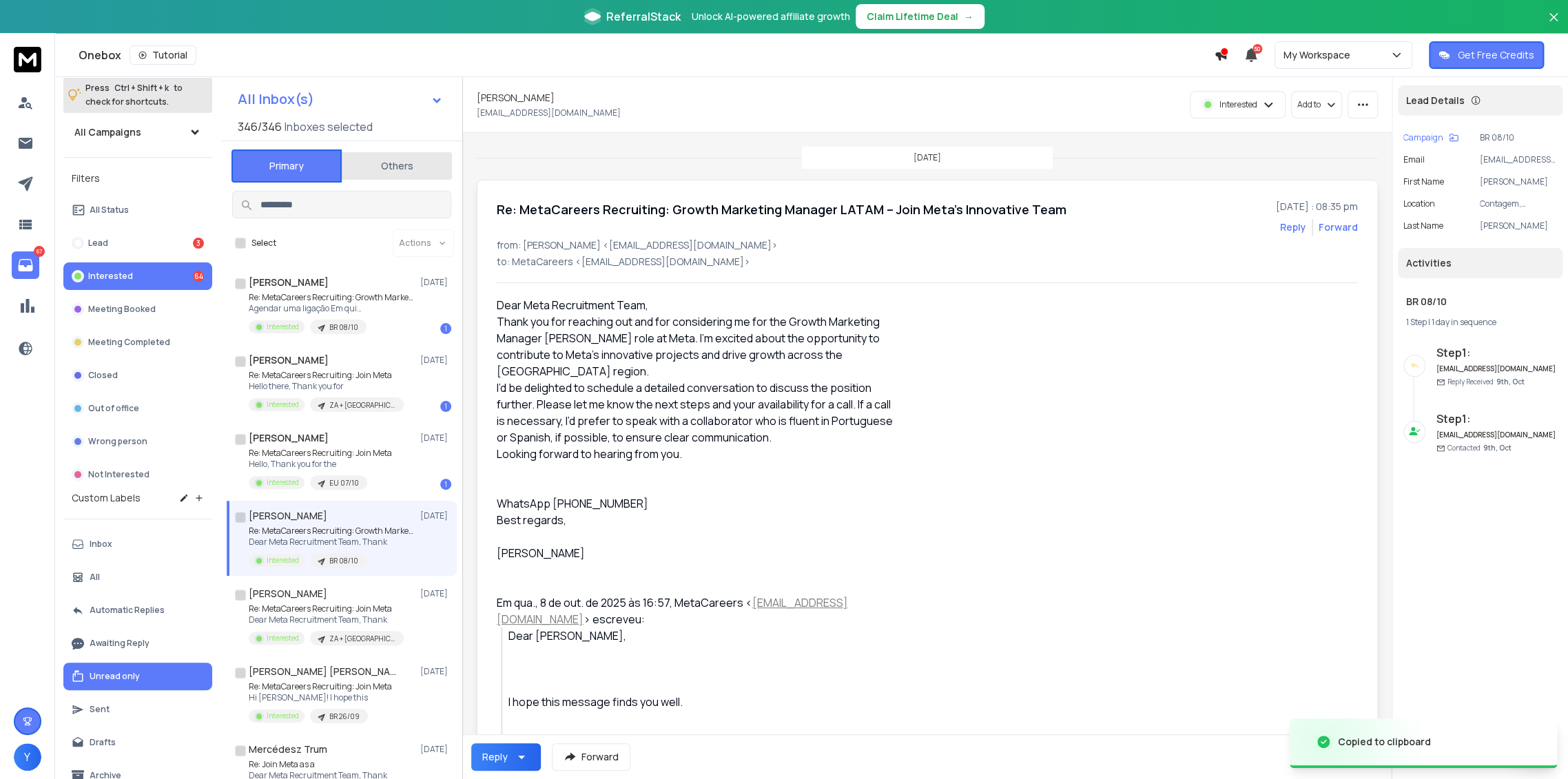
click at [578, 266] on p "to: MetaCareers <recruit@careersconnectpath.com>" at bounding box center [927, 262] width 861 height 14
drag, startPoint x: 578, startPoint y: 266, endPoint x: 719, endPoint y: 265, distance: 141.0
click at [719, 265] on p "to: MetaCareers <recruit@careersconnectpath.com>" at bounding box center [927, 262] width 861 height 14
click at [329, 436] on h1 "Atanaska Atanascheva" at bounding box center [288, 438] width 80 height 14
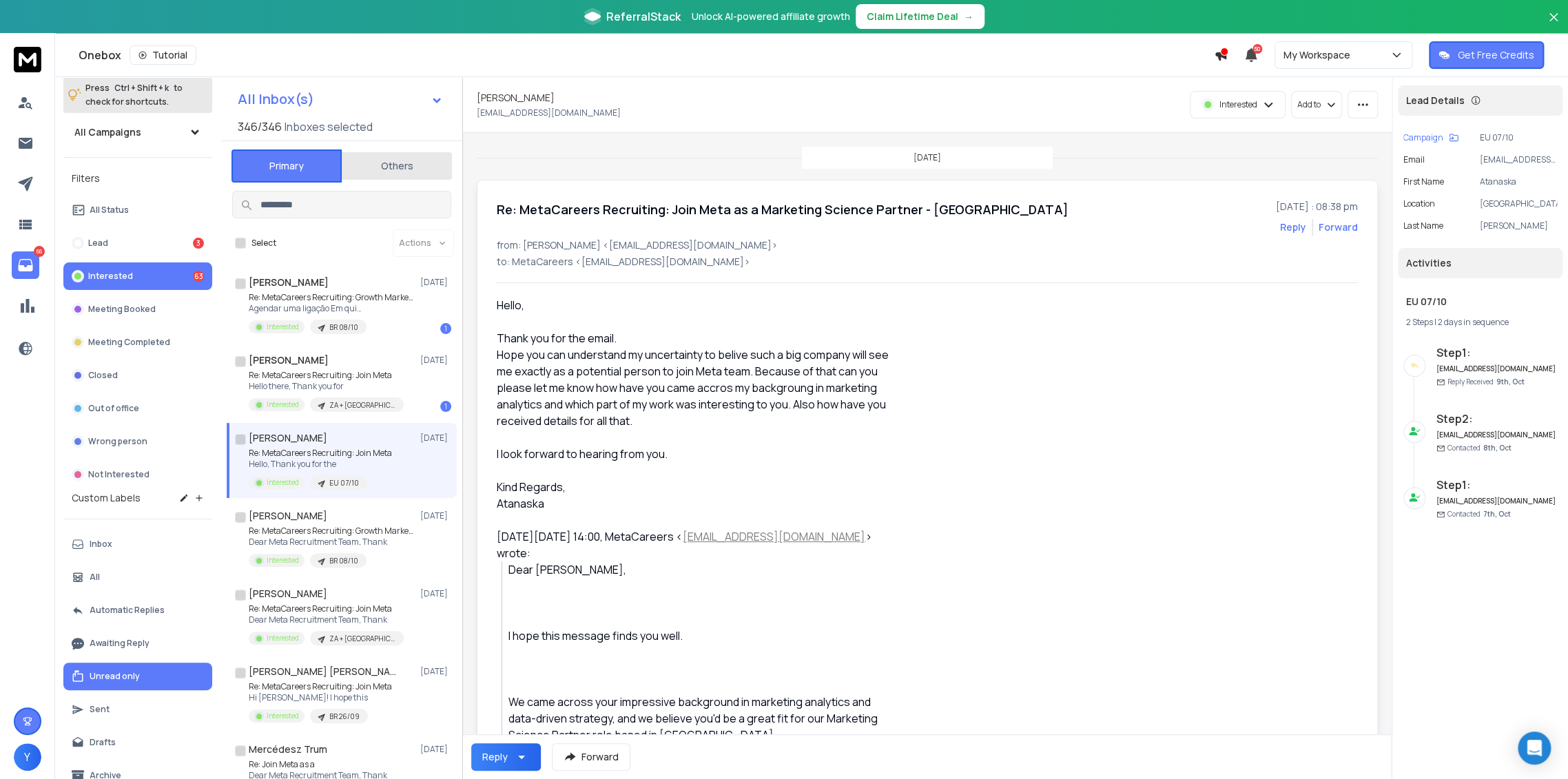
click at [563, 111] on p "a.atanascheva@gmail.com" at bounding box center [549, 113] width 144 height 11
click at [600, 267] on p "to: MetaCareers <employee@careersconnect-nextstep.com>" at bounding box center [927, 262] width 861 height 14
drag, startPoint x: 601, startPoint y: 267, endPoint x: 755, endPoint y: 266, distance: 154.0
click at [755, 266] on p "to: MetaCareers <employee@careersconnect-nextstep.com>" at bounding box center [927, 262] width 861 height 14
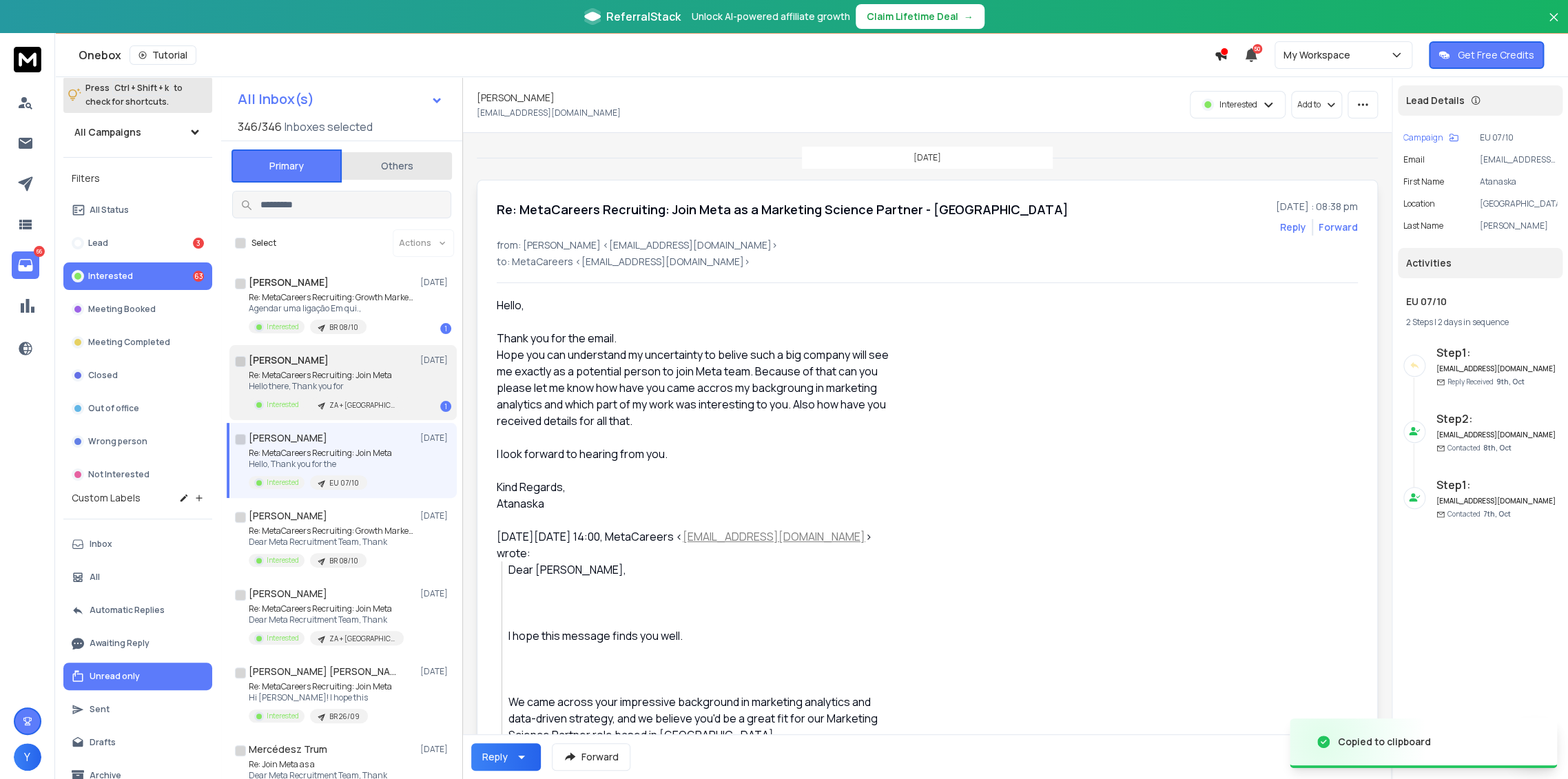
click at [352, 401] on p "ZA + [GEOGRAPHIC_DATA] + [GEOGRAPHIC_DATA] 09/10" at bounding box center [362, 405] width 66 height 10
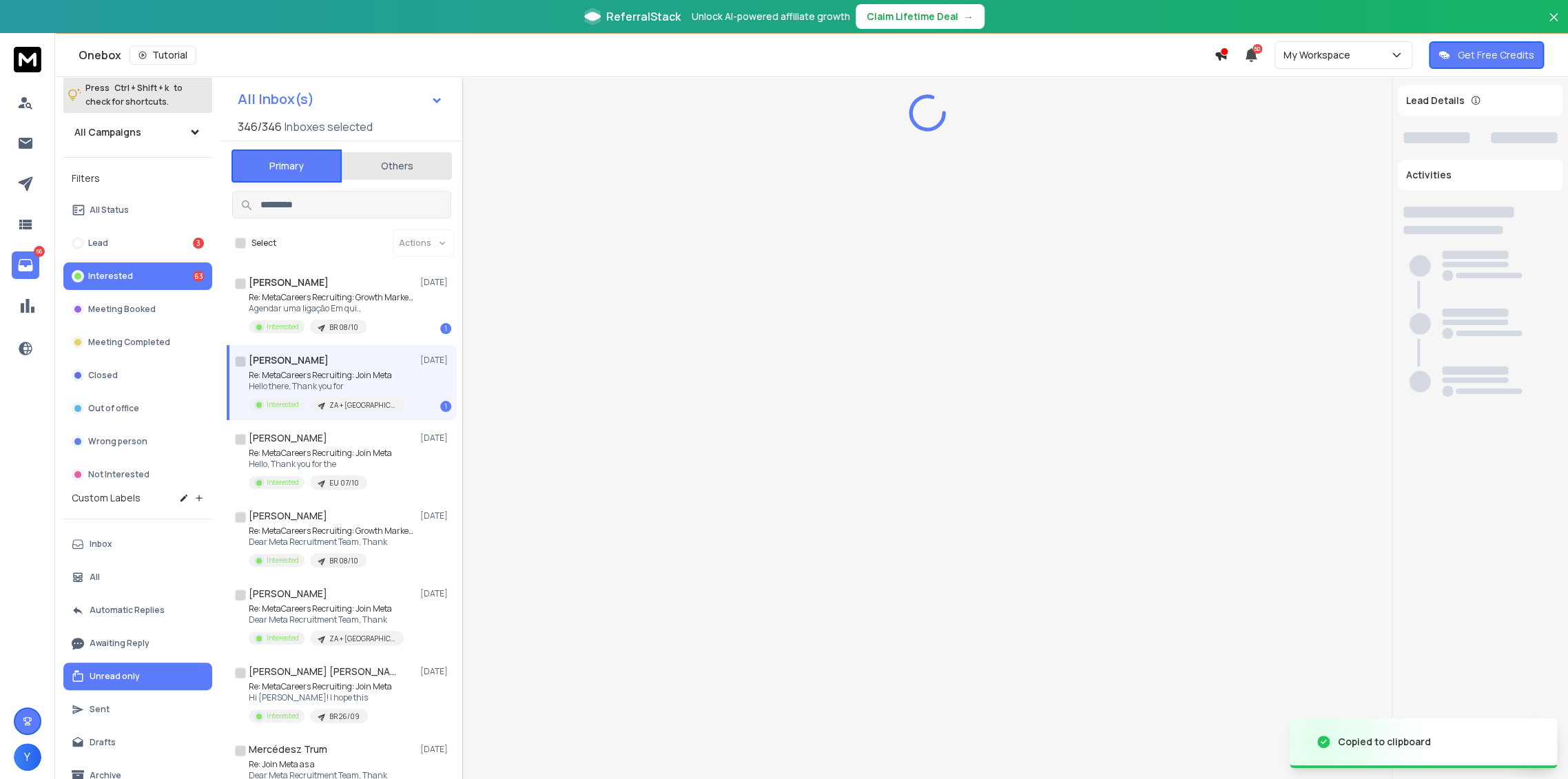
scroll to position [4677, 0]
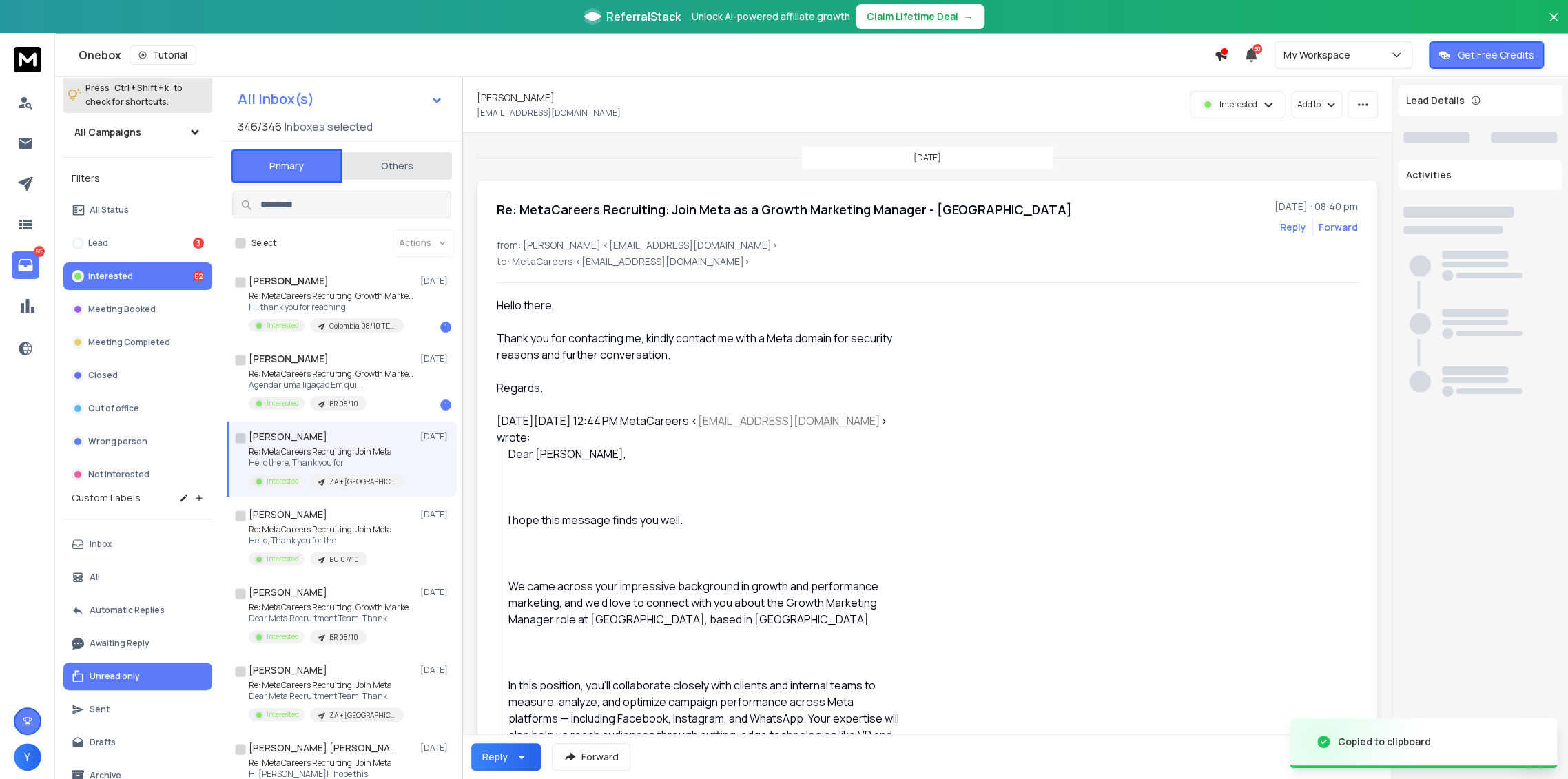
click at [558, 120] on div "Somaya Abdo Somaya Abdo somayaabda@gmail.com Interested Add to Interested Add to" at bounding box center [927, 105] width 929 height 56
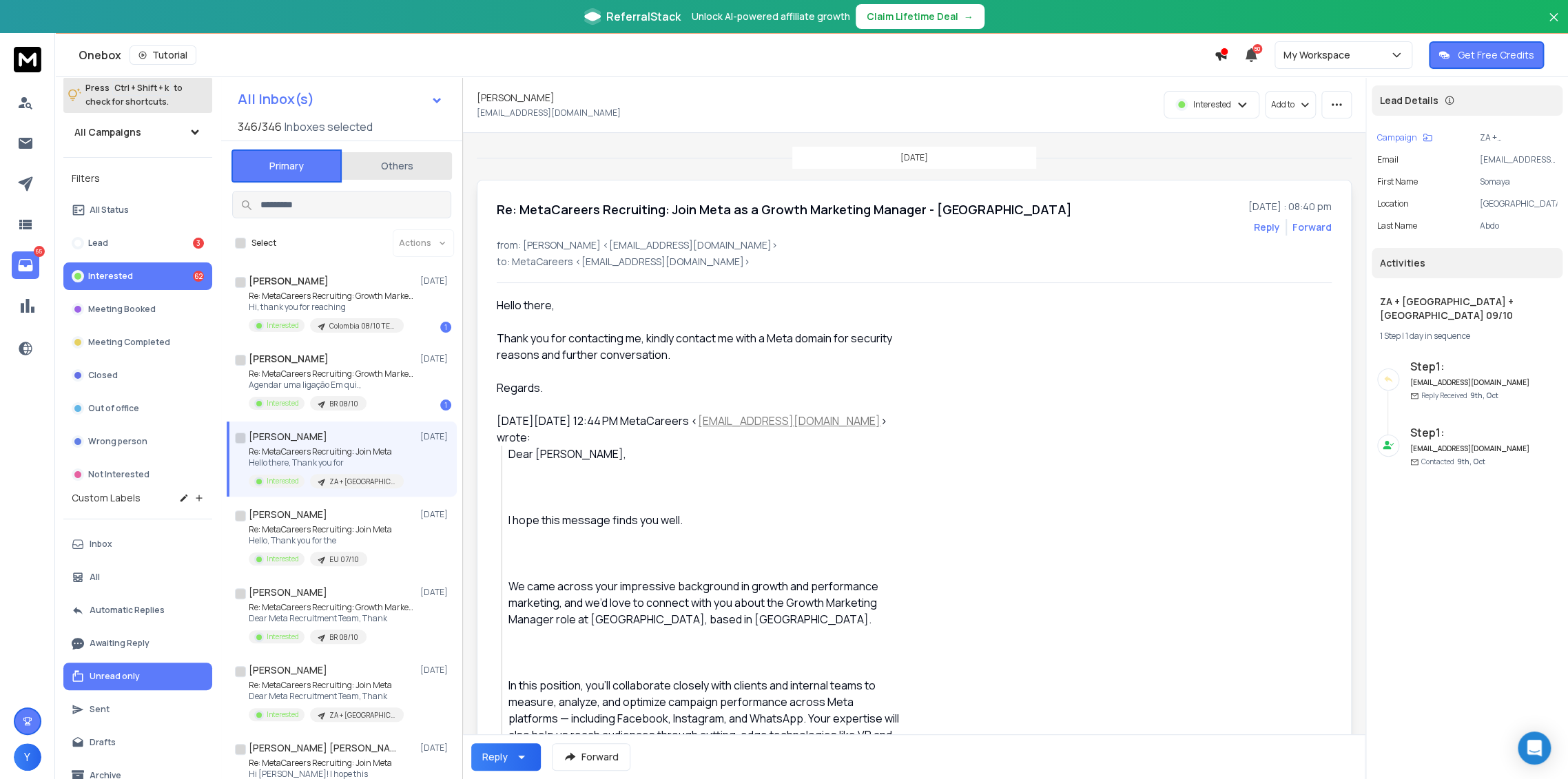
click at [558, 117] on p "somayaabda@gmail.com" at bounding box center [549, 113] width 144 height 11
click at [581, 259] on p "to: MetaCareers <works@careersconnectnetwork.com>" at bounding box center [914, 262] width 835 height 14
drag, startPoint x: 581, startPoint y: 259, endPoint x: 727, endPoint y: 259, distance: 146.0
click at [727, 259] on p "to: MetaCareers <works@careersconnectnetwork.com>" at bounding box center [914, 262] width 835 height 14
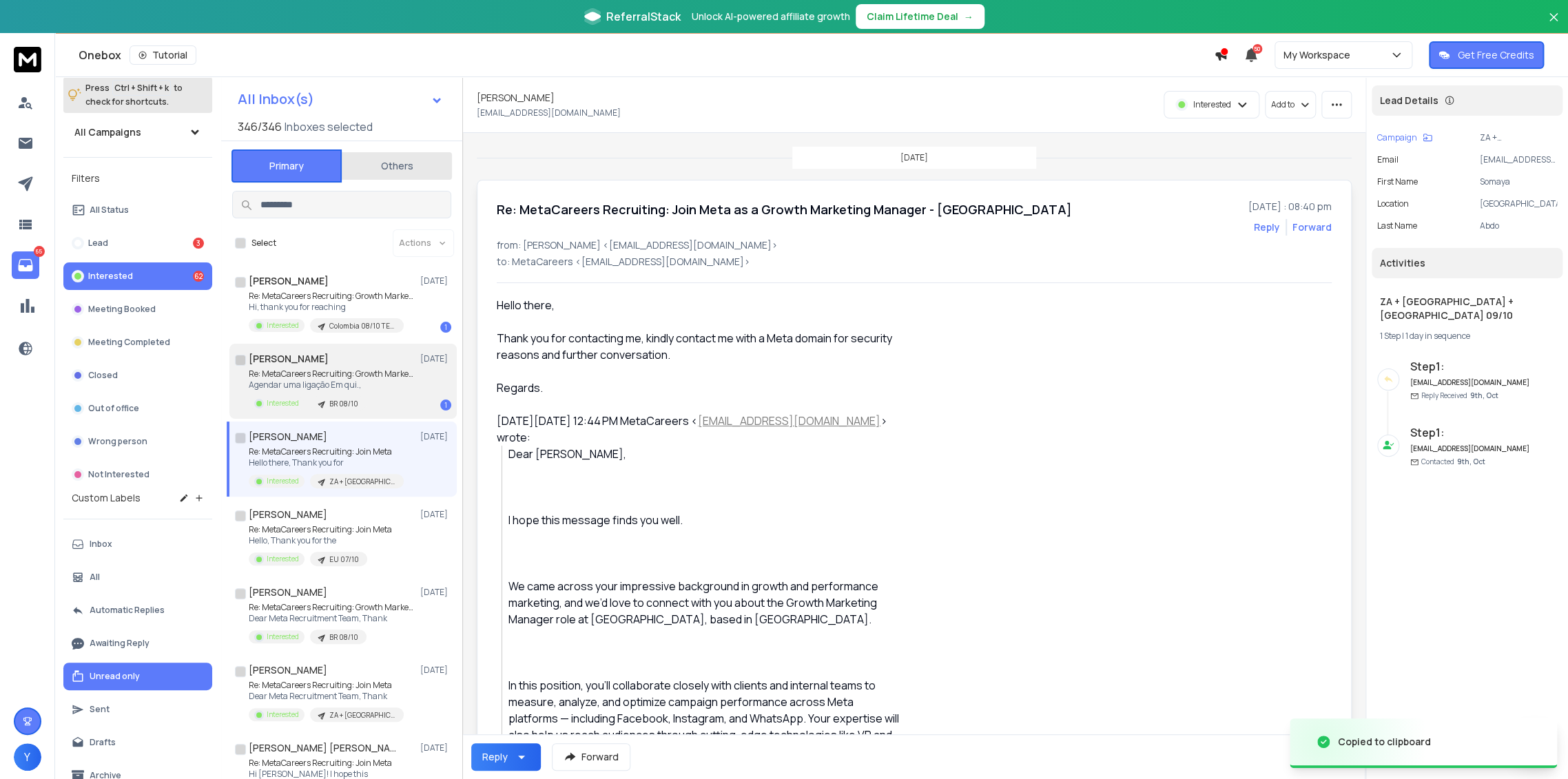
click at [386, 393] on div "Re: MetaCareers Recruiting: Growth Marketing Agendar uma ligação Em qui., Inter…" at bounding box center [331, 390] width 165 height 42
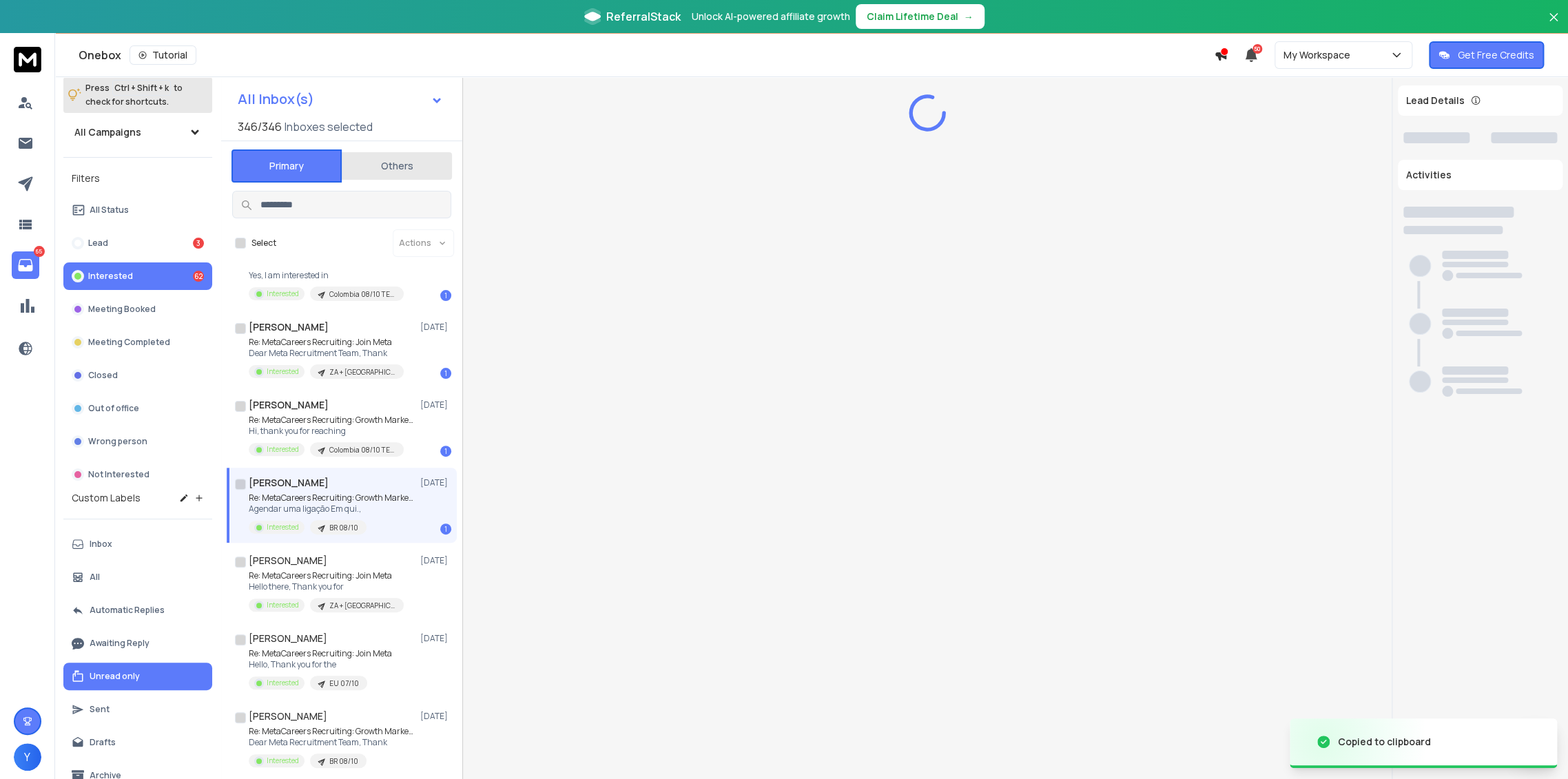
scroll to position [4447, 0]
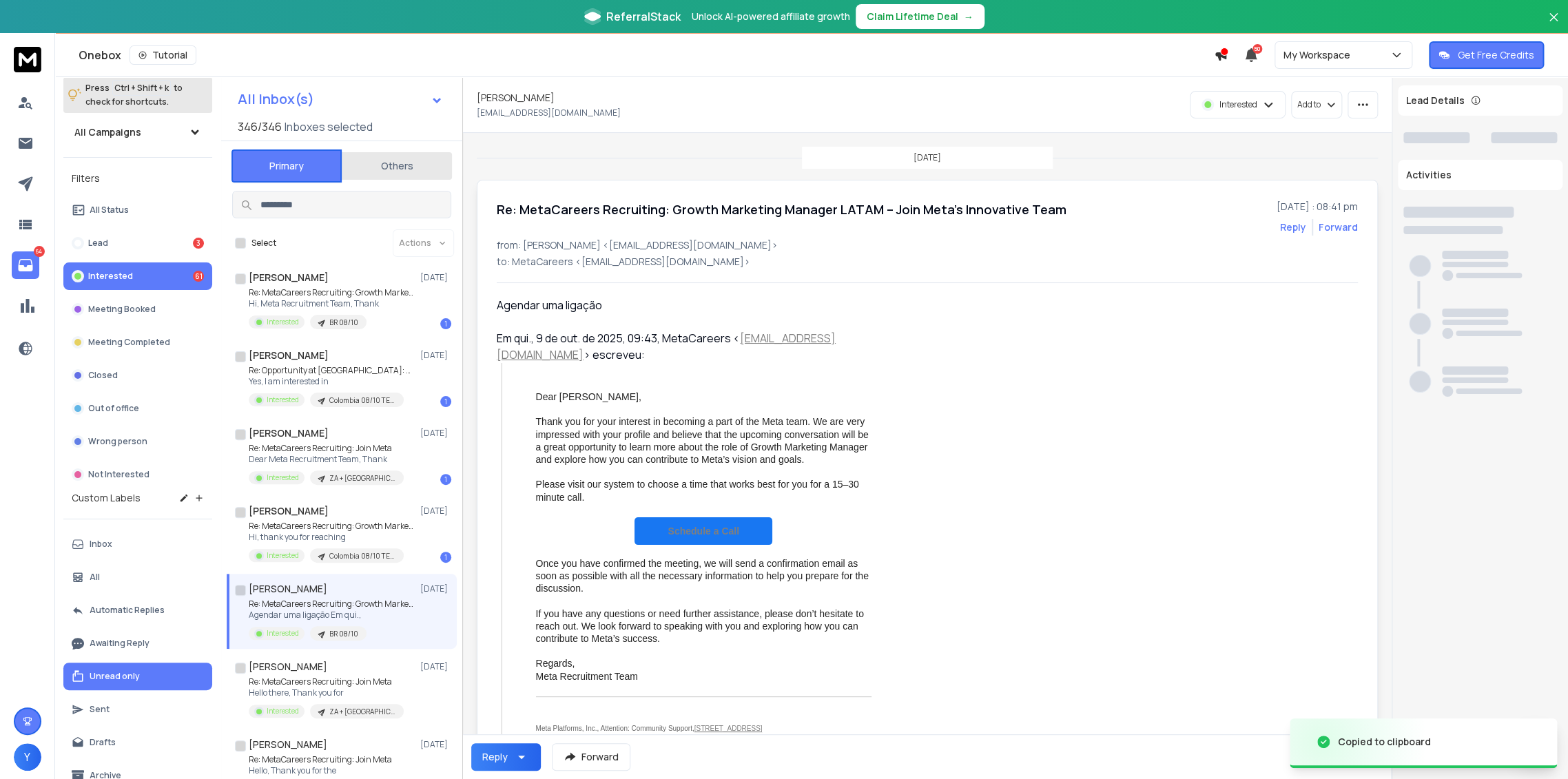
click at [548, 114] on p "kayane.e.deh@gmail.com" at bounding box center [549, 113] width 144 height 11
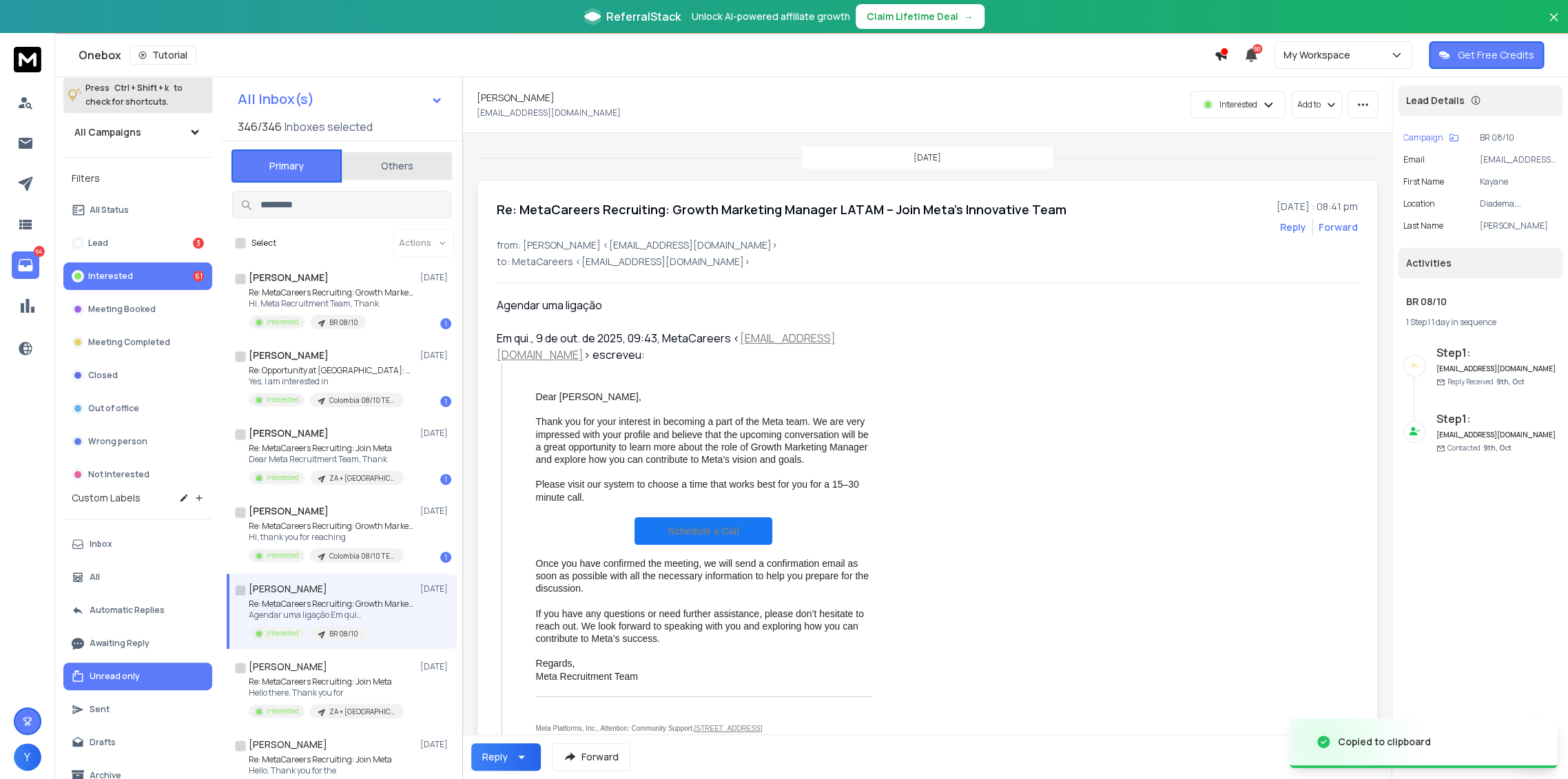
click at [549, 314] on div "Agendar uma ligação Em qui., 9 de out. de 2025, 09:43, MetaCareers < employee@c…" at bounding box center [703, 607] width 413 height 621
click at [548, 301] on div "Agendar uma ligação" at bounding box center [697, 305] width 402 height 16
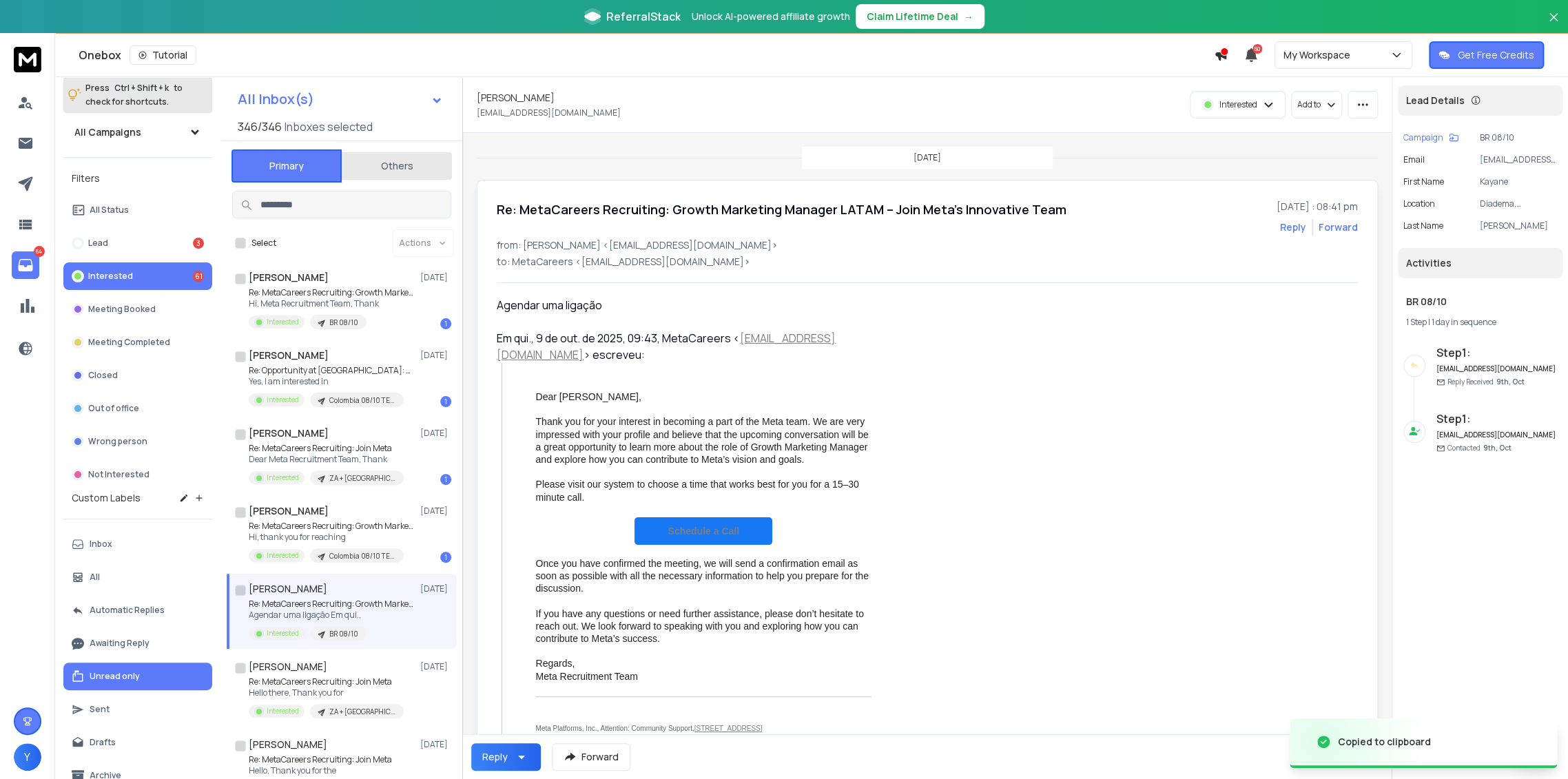
click at [548, 301] on div "Agendar uma ligação" at bounding box center [697, 305] width 402 height 16
drag, startPoint x: 375, startPoint y: 537, endPoint x: 488, endPoint y: 522, distance: 114.0
click at [375, 537] on p "Hi, thank you for reaching" at bounding box center [331, 537] width 165 height 11
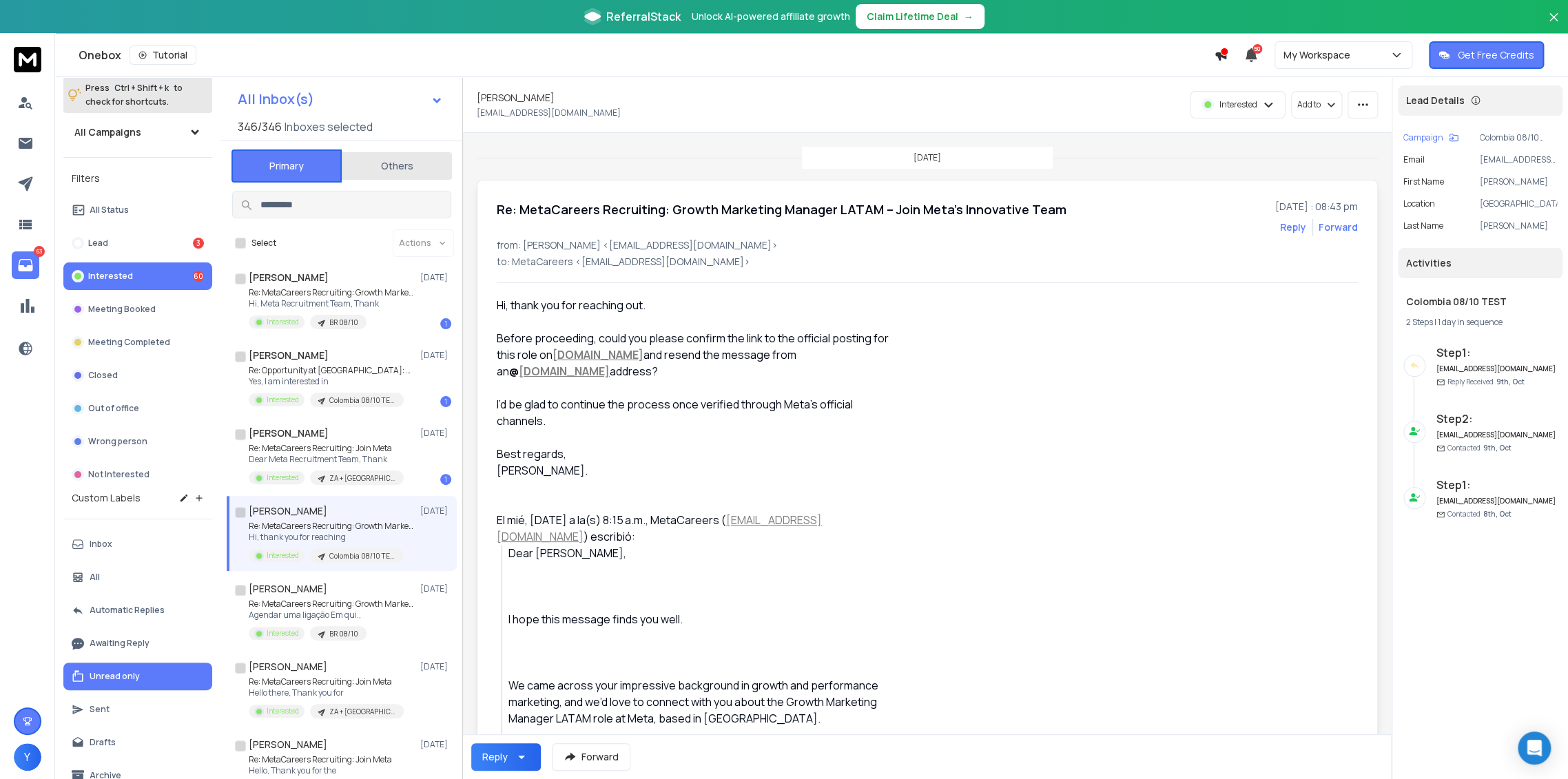
click at [613, 137] on div "Adrian Solis Casas Adrian Solis Casas adrianopolis2508@gmail.com Interested Add…" at bounding box center [927, 467] width 929 height 779
click at [555, 113] on p "adrianopolis2508@gmail.com" at bounding box center [549, 113] width 144 height 11
click at [583, 264] on p "to: MetaCareers <employee@careersconnectvision.com>" at bounding box center [927, 262] width 861 height 14
drag, startPoint x: 583, startPoint y: 264, endPoint x: 742, endPoint y: 261, distance: 159.0
click at [742, 261] on p "to: MetaCareers <employee@careersconnectvision.com>" at bounding box center [927, 262] width 861 height 14
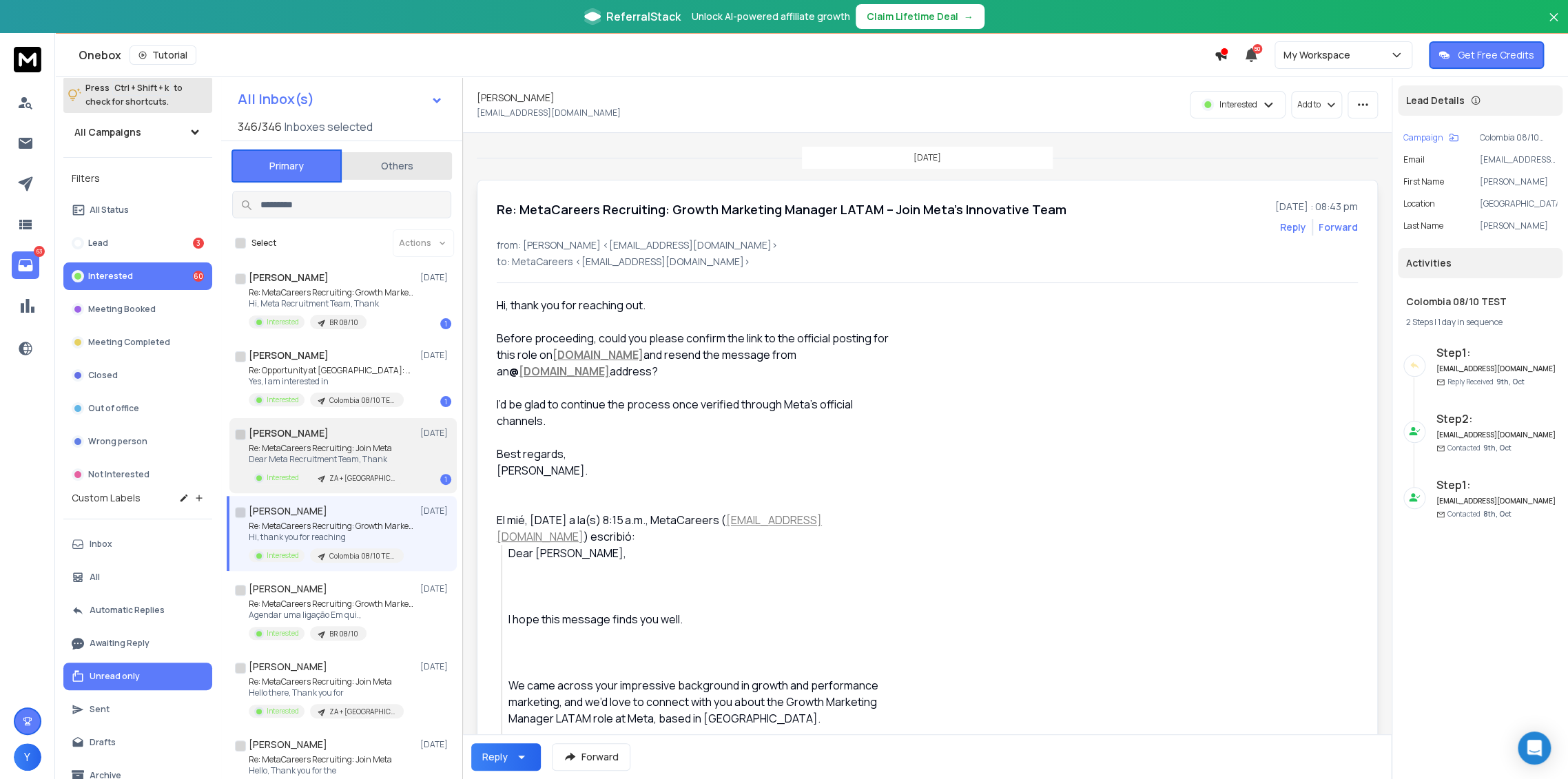
click at [367, 446] on p "Re: MetaCareers Recruiting: Join Meta" at bounding box center [326, 448] width 155 height 11
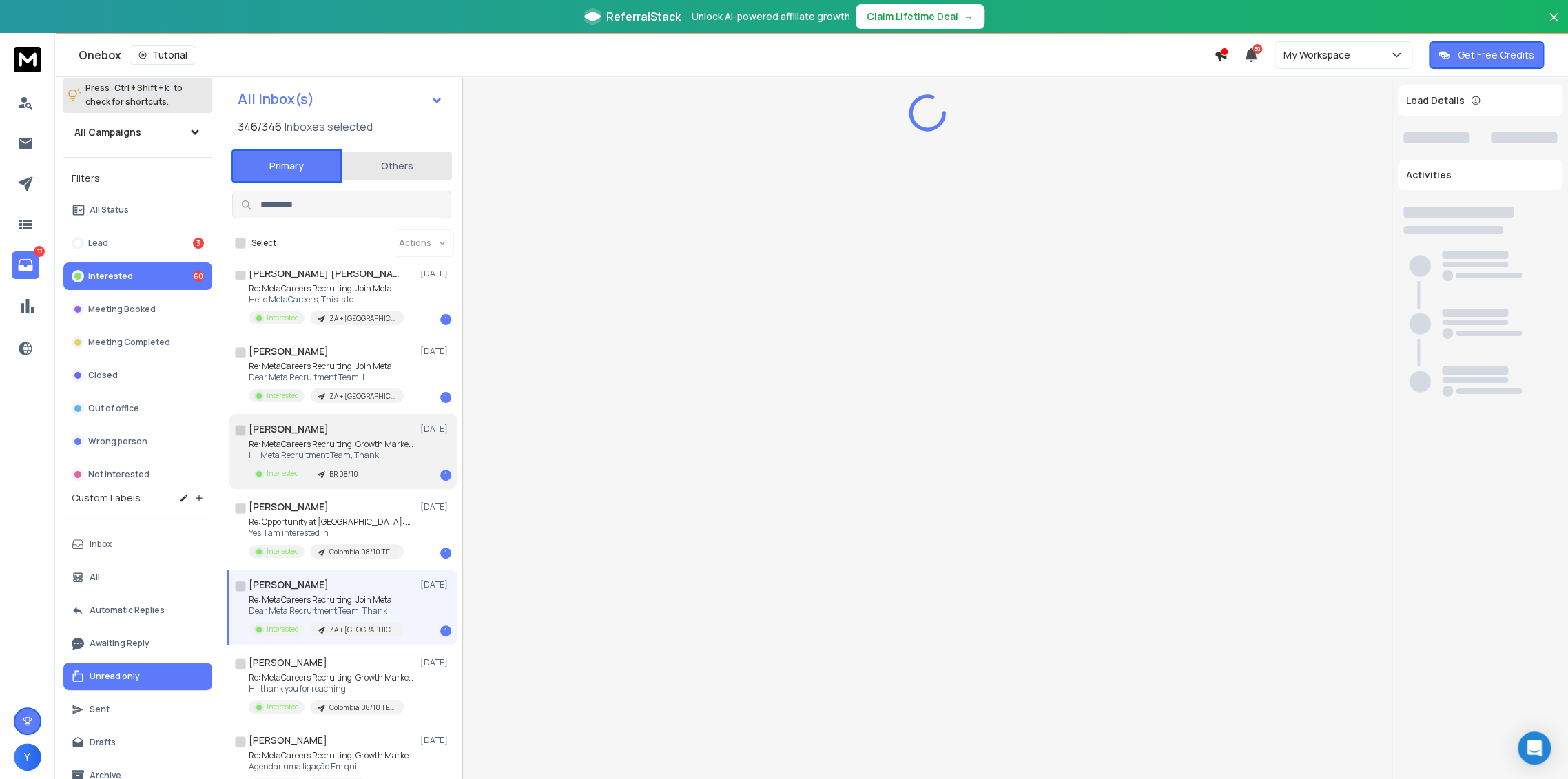
scroll to position [4294, 0]
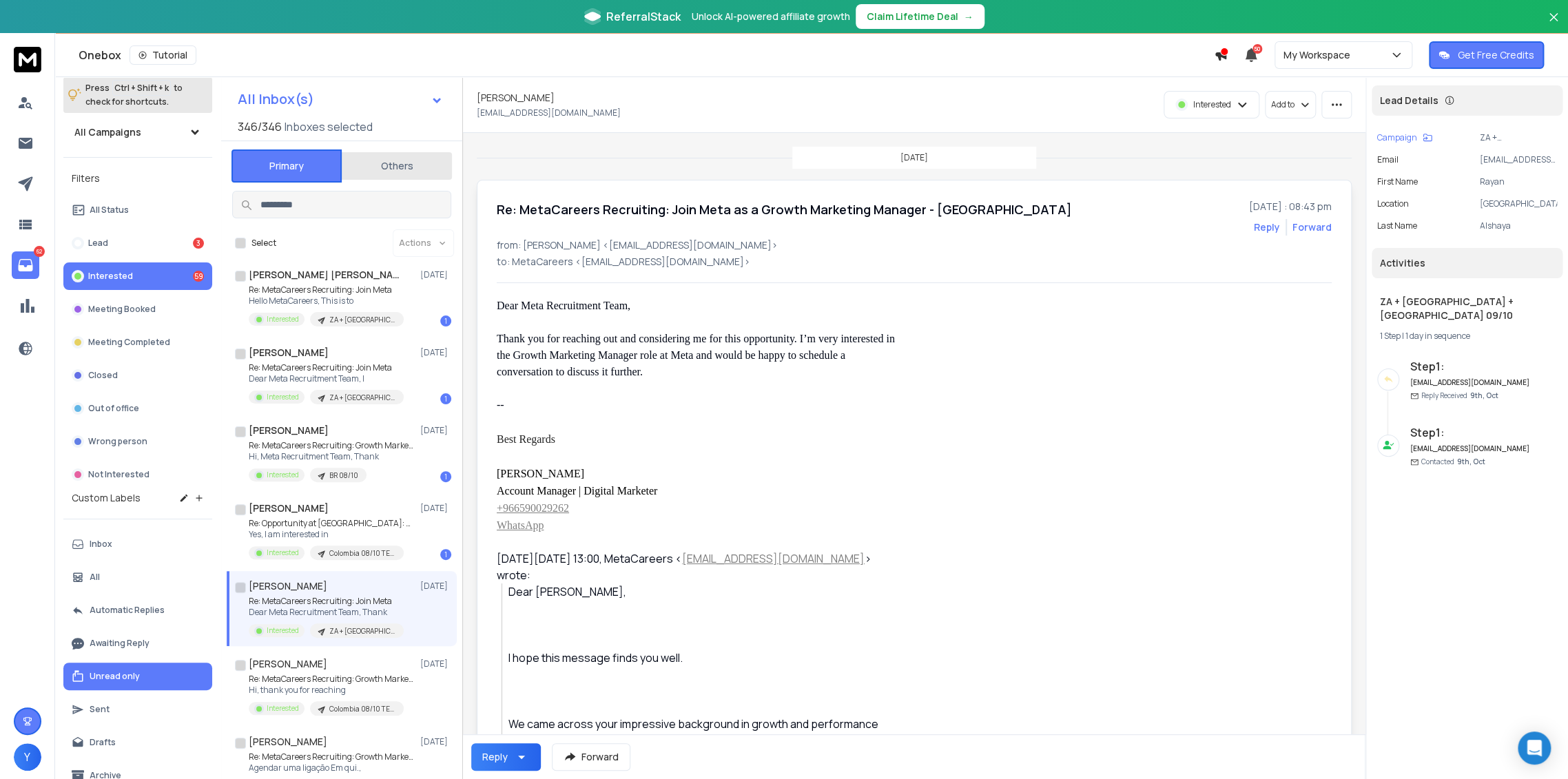
click at [567, 118] on div "Rayan Alshaya Rayan Alshaya rayanalshaya7@gmail.com Interested Add to Intereste…" at bounding box center [914, 105] width 903 height 56
click at [567, 114] on p "rayanalshaya7@gmail.com" at bounding box center [549, 113] width 144 height 11
click at [576, 266] on p "to: MetaCareers <info@careersconnect-expert.com>" at bounding box center [914, 262] width 835 height 14
drag, startPoint x: 576, startPoint y: 266, endPoint x: 711, endPoint y: 260, distance: 135.1
click at [711, 260] on p "to: MetaCareers <info@careersconnect-expert.com>" at bounding box center [914, 262] width 835 height 14
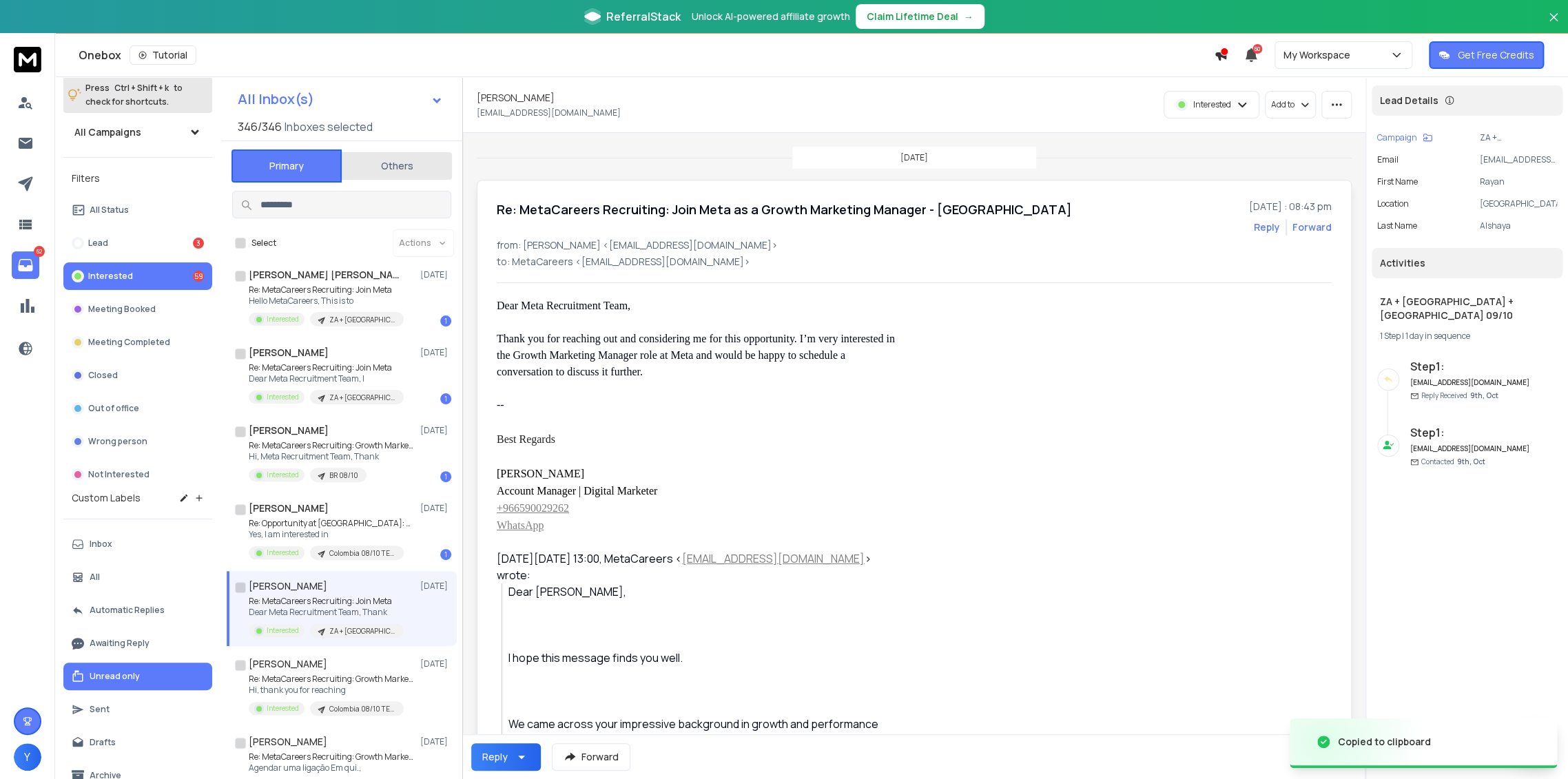
click at [397, 509] on div "Níkol Daniela 09 Oct" at bounding box center [349, 508] width 202 height 14
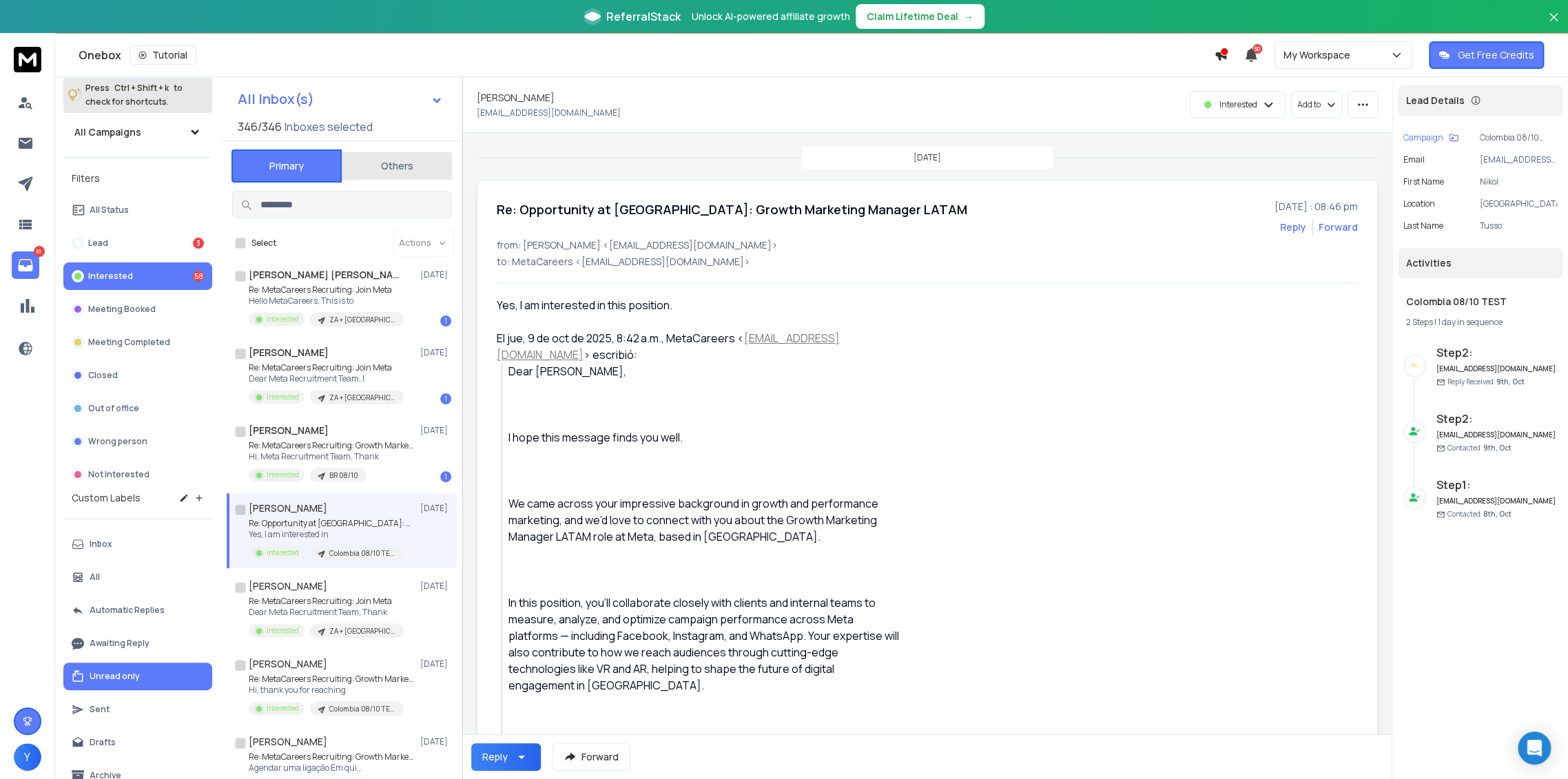
click at [551, 111] on p "nikoldaniela.96@gmail.com" at bounding box center [549, 113] width 144 height 11
click at [583, 260] on p "to: MetaCareers <info@careersconnecttalentworks.com>" at bounding box center [927, 262] width 861 height 14
drag, startPoint x: 583, startPoint y: 260, endPoint x: 737, endPoint y: 260, distance: 154.0
click at [737, 260] on p "to: MetaCareers <info@careersconnecttalentworks.com>" at bounding box center [927, 262] width 861 height 14
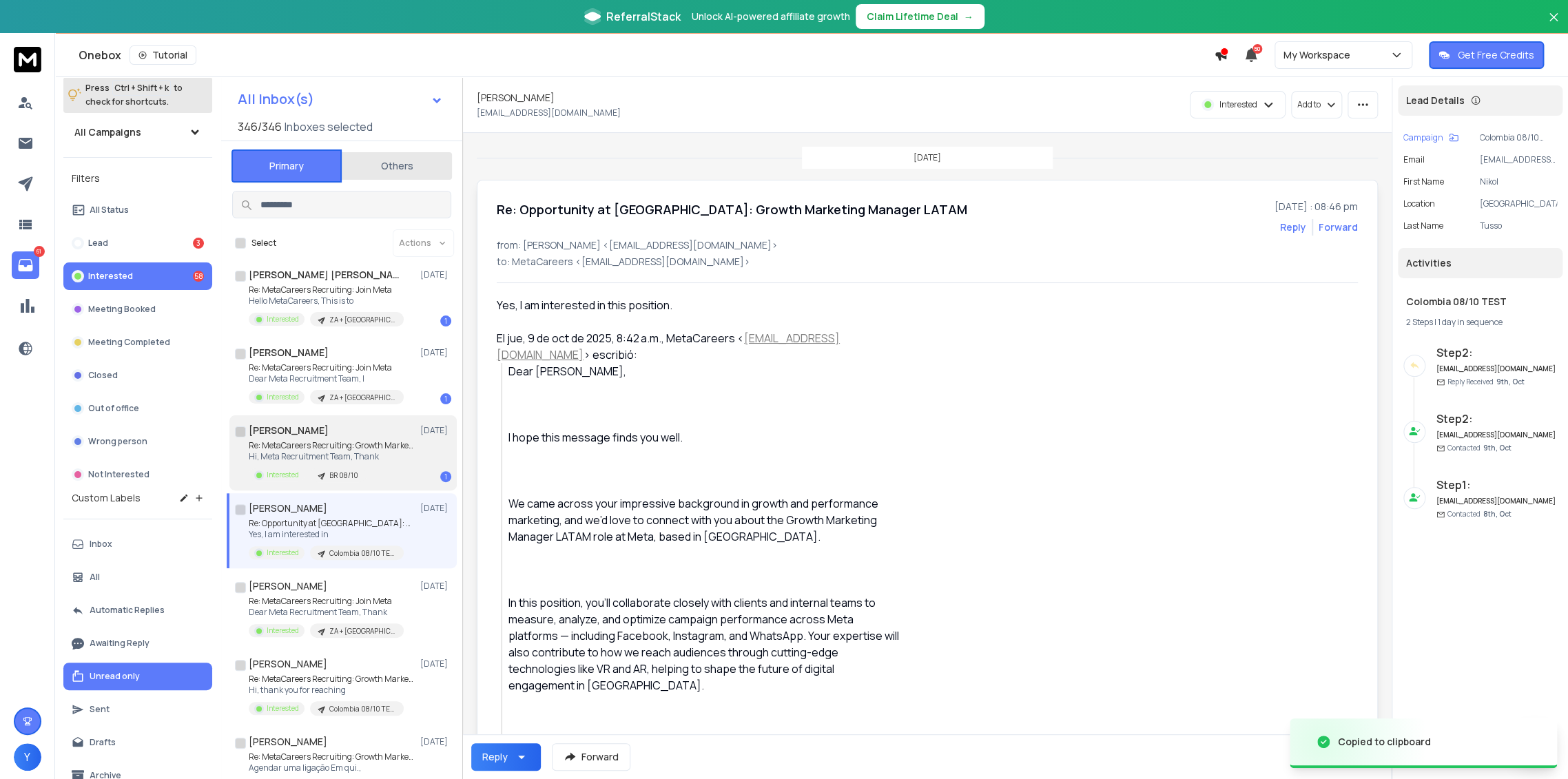
click at [423, 450] on div "Re: MetaCareers Recruiting: Growth Marketing Hi, Meta Recruitment Team, Thank I…" at bounding box center [349, 461] width 202 height 42
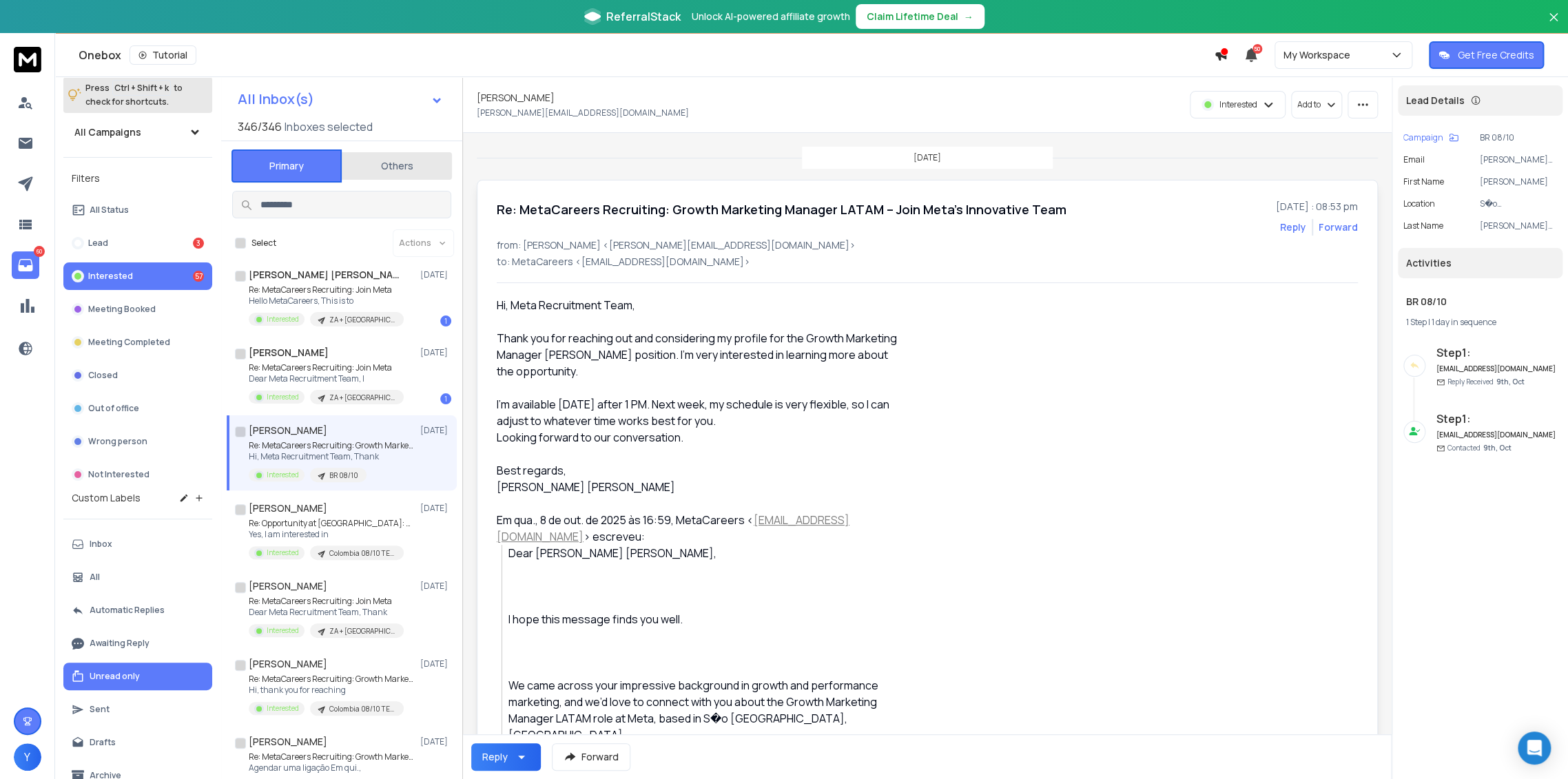
click at [564, 117] on p "juliana.toledoramos07@gmail.com" at bounding box center [582, 113] width 212 height 11
click at [591, 265] on p "to: MetaCareers <info@careersconnectworkforce.com>" at bounding box center [927, 262] width 861 height 14
drag, startPoint x: 591, startPoint y: 265, endPoint x: 726, endPoint y: 261, distance: 135.1
click at [723, 261] on p "to: MetaCareers <info@careersconnectworkforce.com>" at bounding box center [927, 262] width 861 height 14
click at [726, 261] on p "to: MetaCareers <info@careersconnectworkforce.com>" at bounding box center [927, 262] width 861 height 14
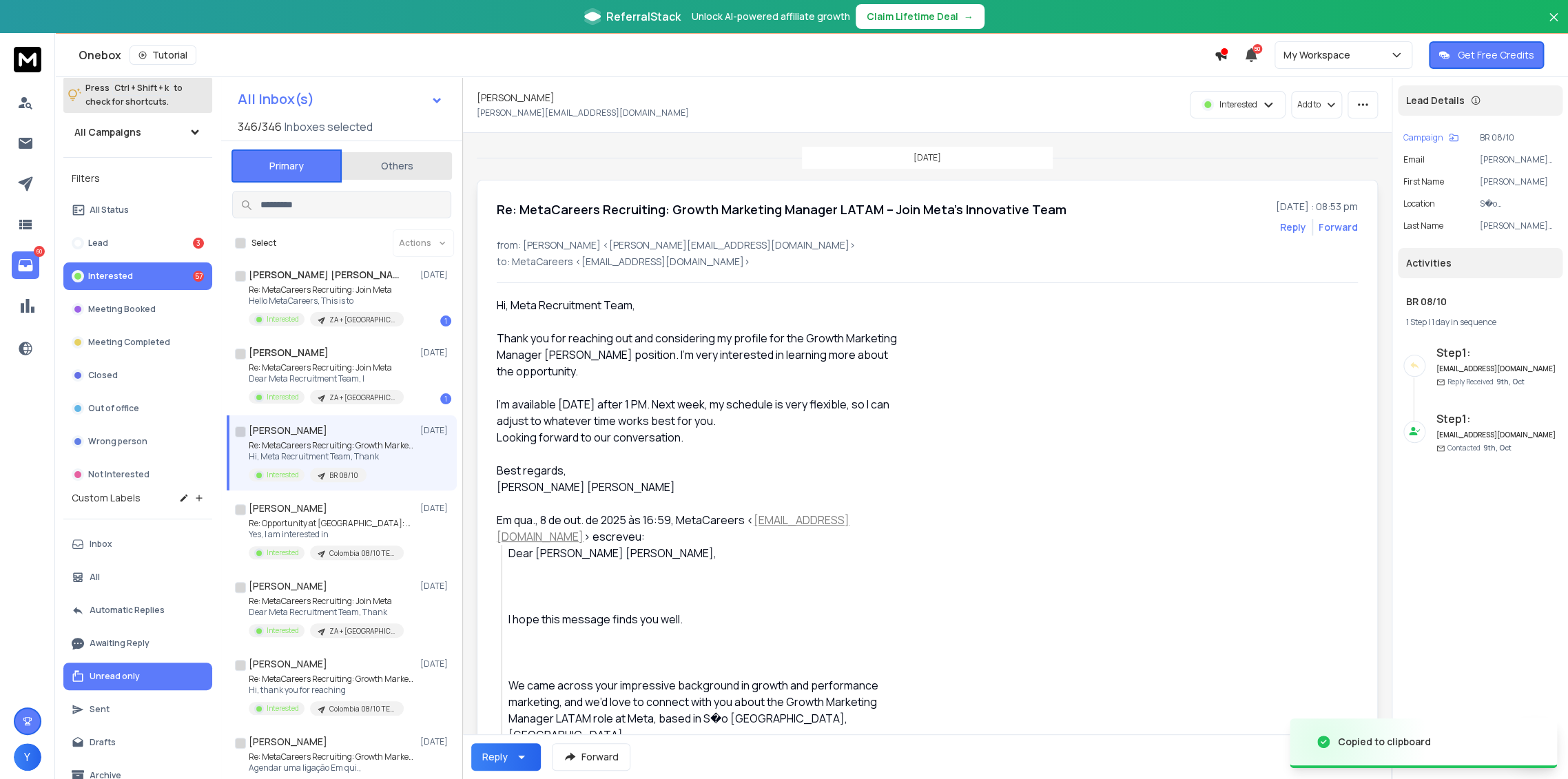
drag, startPoint x: 726, startPoint y: 261, endPoint x: 585, endPoint y: 261, distance: 141.0
click at [585, 261] on p "to: MetaCareers <info@careersconnectworkforce.com>" at bounding box center [927, 262] width 861 height 14
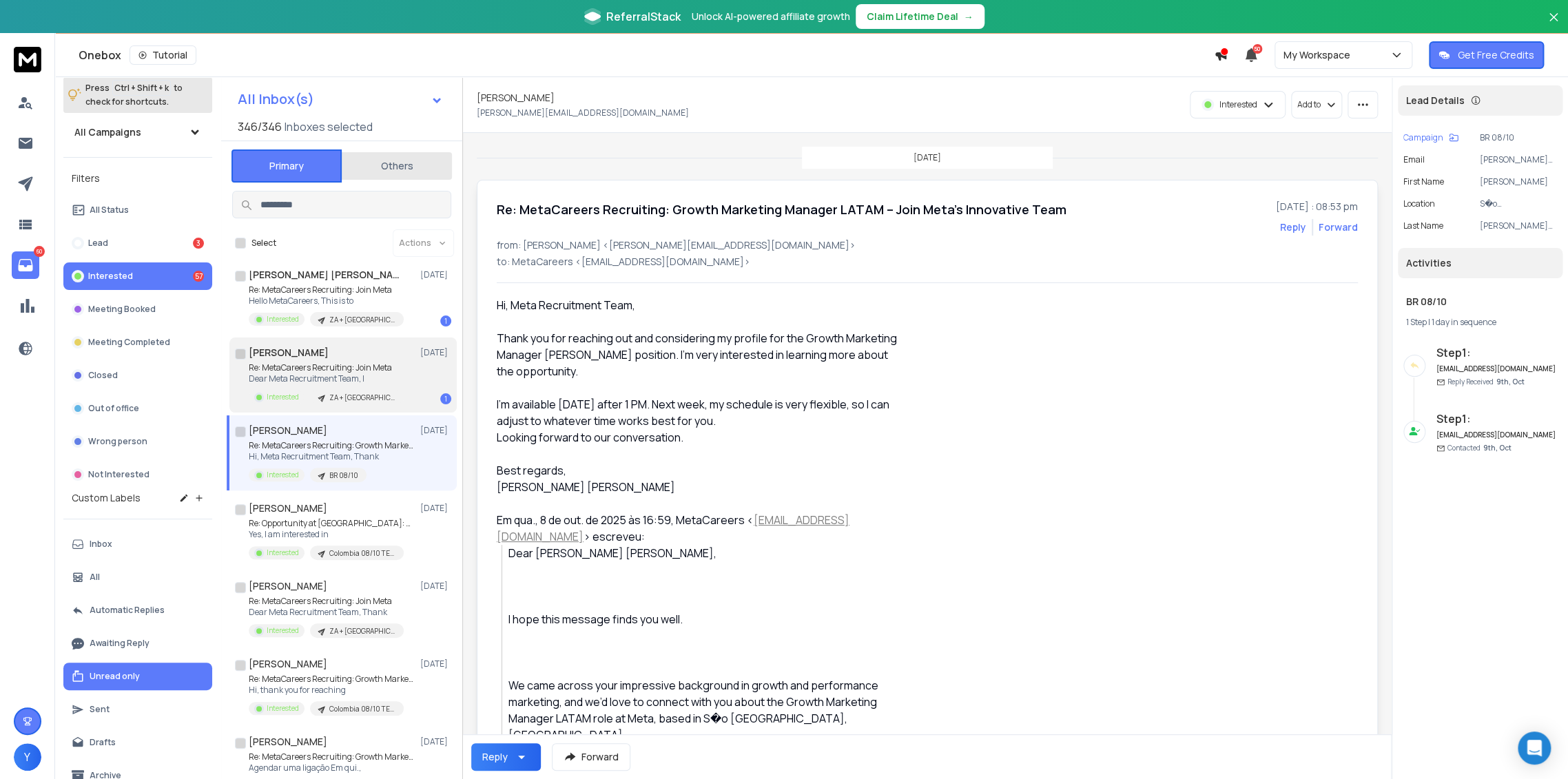
click at [402, 373] on p "Dear Meta Recruitment Team, I" at bounding box center [326, 378] width 155 height 11
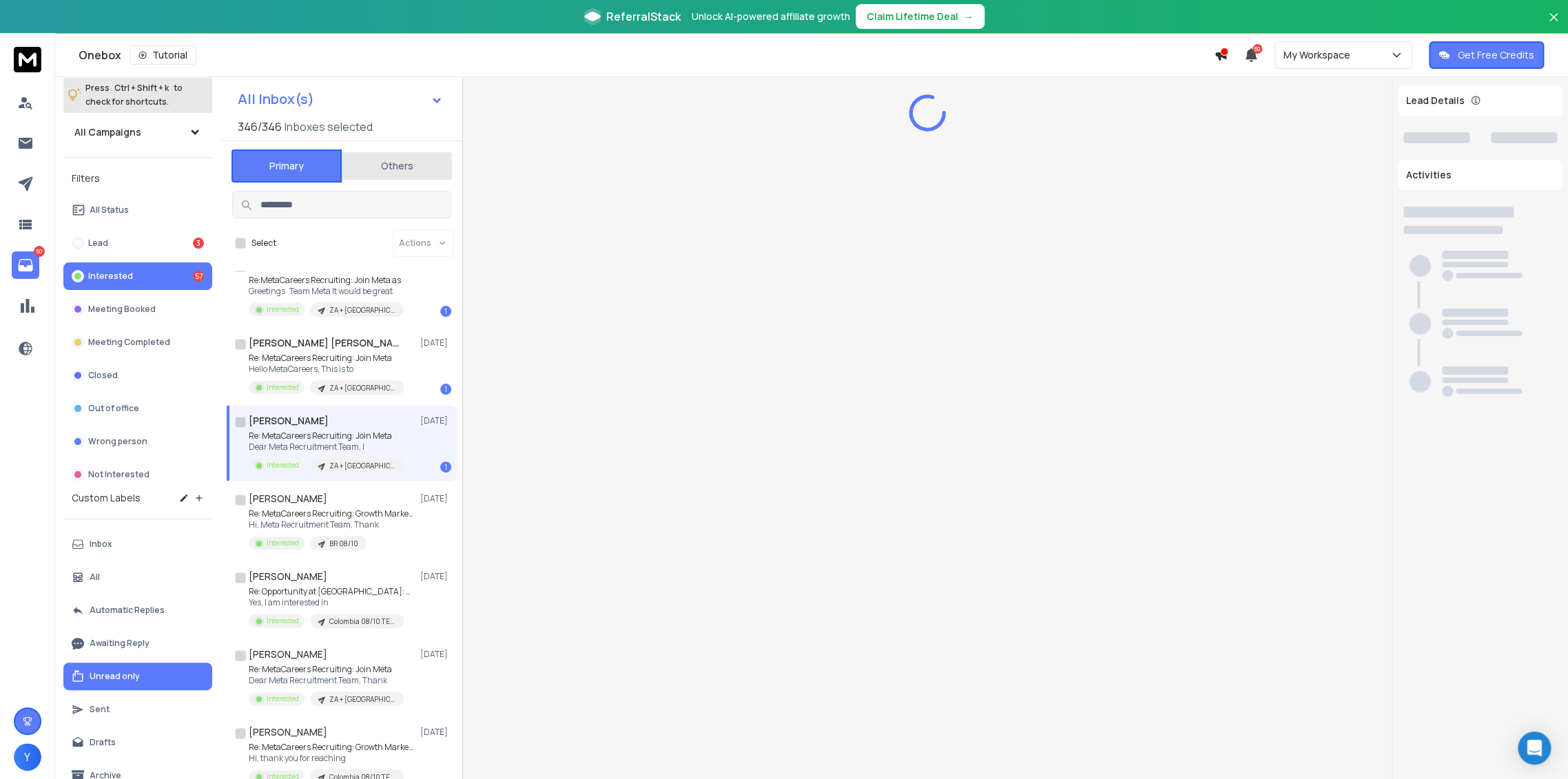
scroll to position [4218, 0]
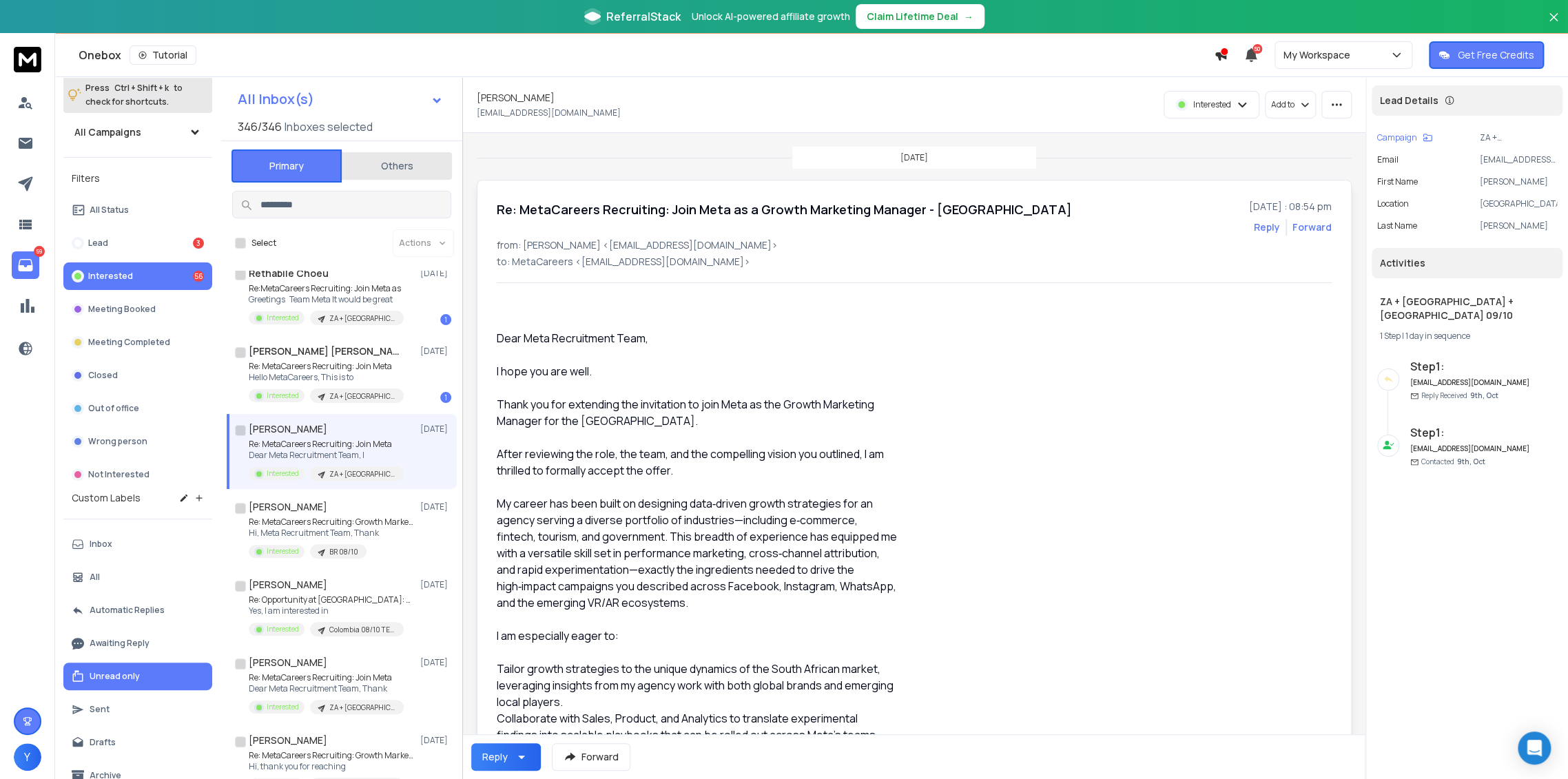
click at [565, 117] on p "williamsv.1975@gmail.com" at bounding box center [549, 113] width 144 height 11
click at [584, 263] on p "to: MetaCareers <hr@careersconnectjourney.com>" at bounding box center [914, 262] width 835 height 14
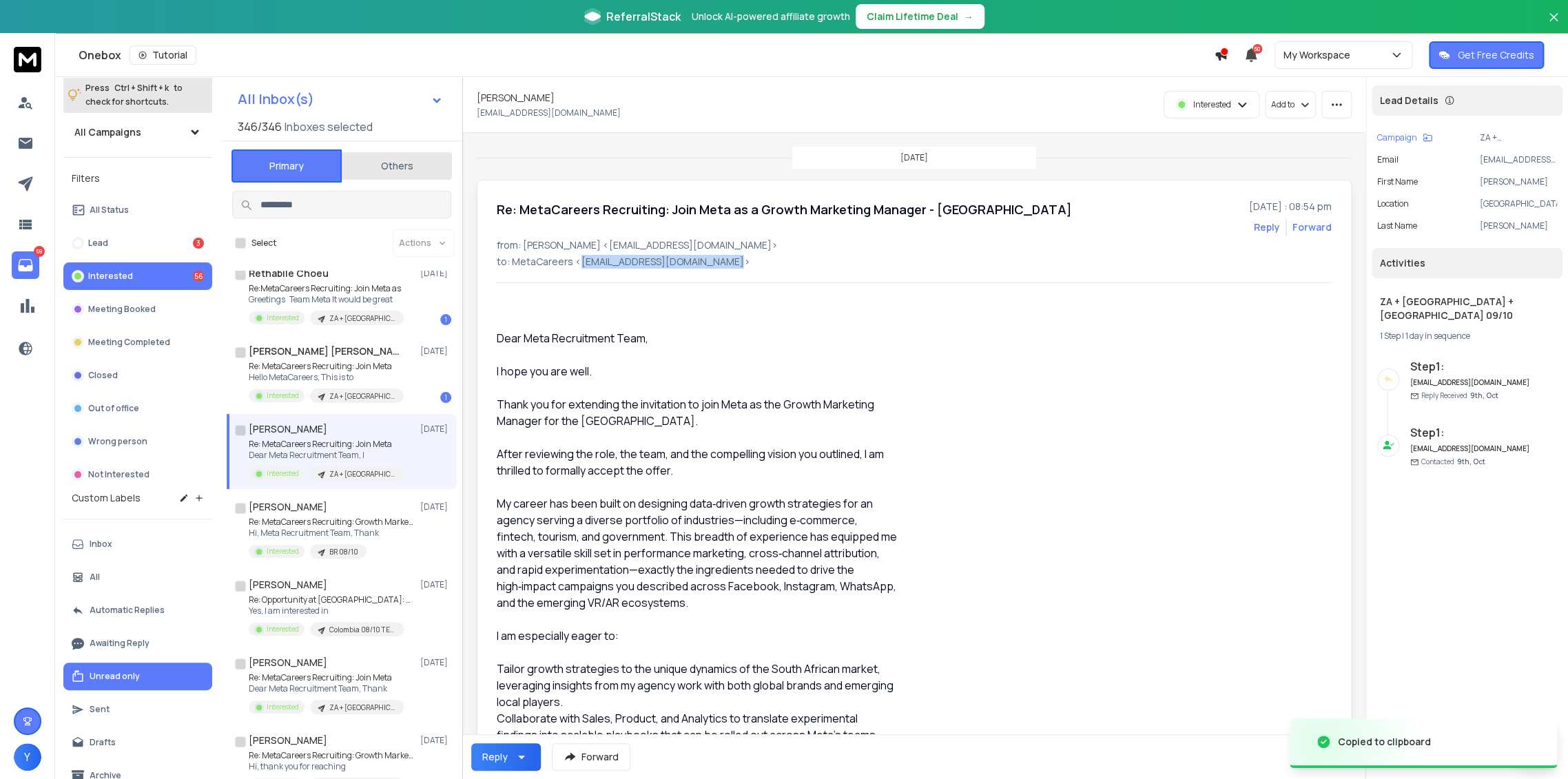
drag, startPoint x: 584, startPoint y: 263, endPoint x: 706, endPoint y: 261, distance: 122.0
click at [706, 261] on p "to: MetaCareers <hr@careersconnectjourney.com>" at bounding box center [914, 262] width 835 height 14
click at [407, 385] on div "Re: MetaCareers Recruiting: Join Meta Hello MetaCareers, This is to Interested …" at bounding box center [349, 381] width 202 height 42
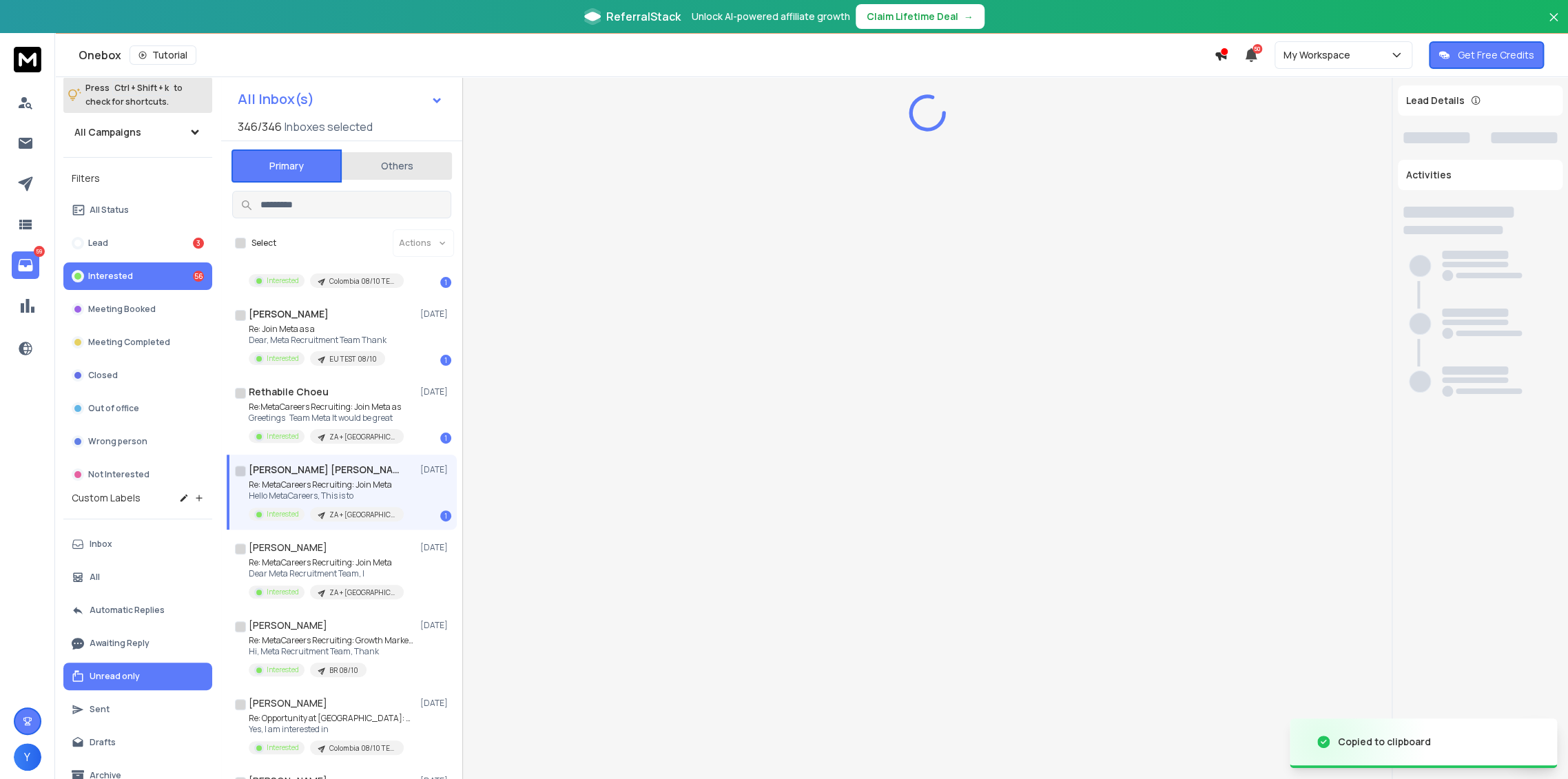
scroll to position [4064, 0]
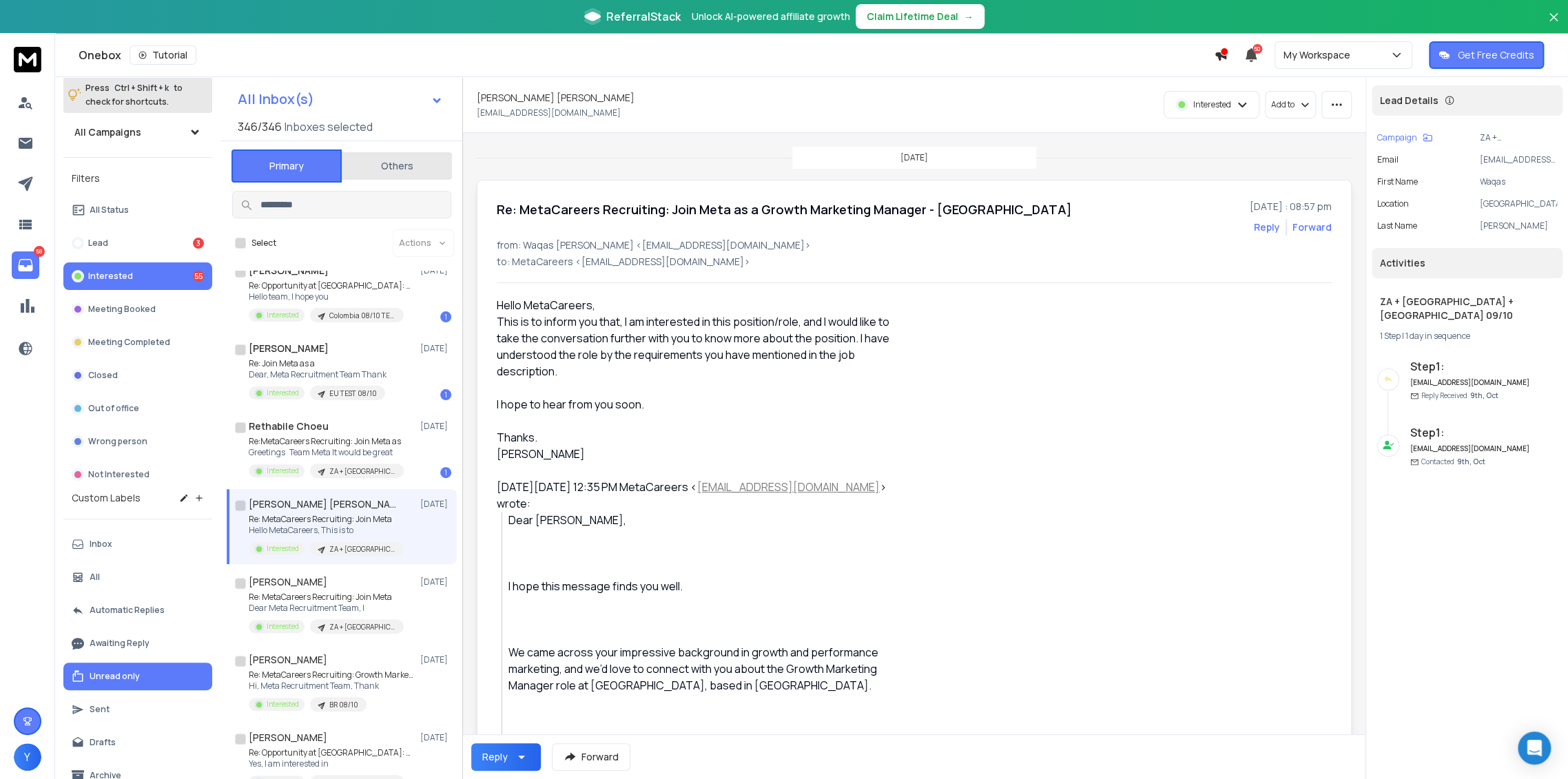
click at [551, 118] on div "Waqas Nasir Bawa Waqas Nasir Bawa waqasnasirbawa@gmail.com Interested Add to In…" at bounding box center [914, 105] width 903 height 56
click at [552, 114] on p "waqasnasirbawa@gmail.com" at bounding box center [549, 113] width 144 height 11
click at [595, 260] on p "to: MetaCareers <recruit@careersconnectbridge.com>" at bounding box center [914, 262] width 835 height 14
drag, startPoint x: 595, startPoint y: 260, endPoint x: 721, endPoint y: 262, distance: 126.0
click at [721, 262] on p "to: MetaCareers <recruit@careersconnectbridge.com>" at bounding box center [914, 262] width 835 height 14
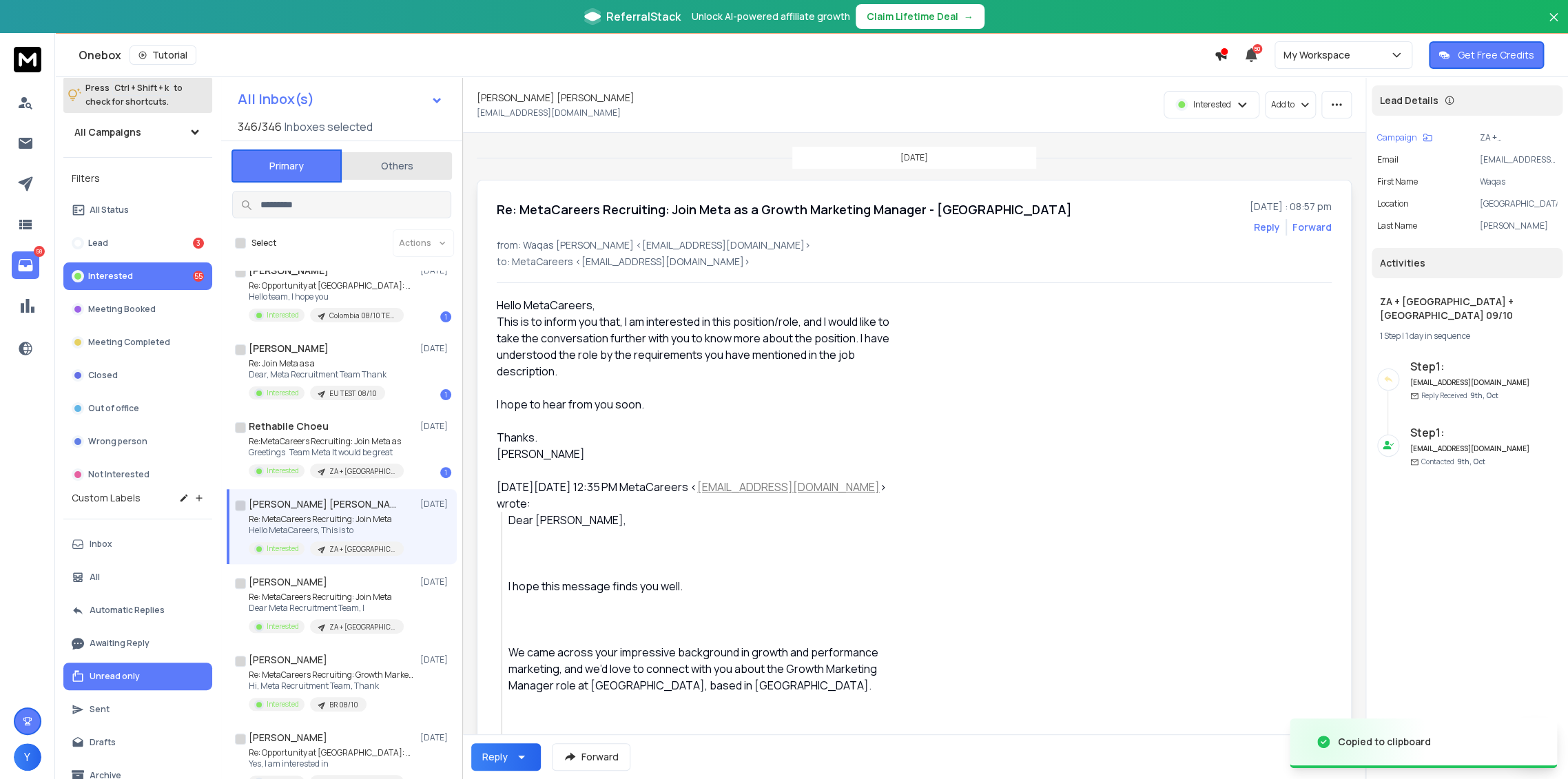
click at [389, 445] on p "Re:MetaCareers Recruiting: Join Meta as" at bounding box center [326, 441] width 155 height 11
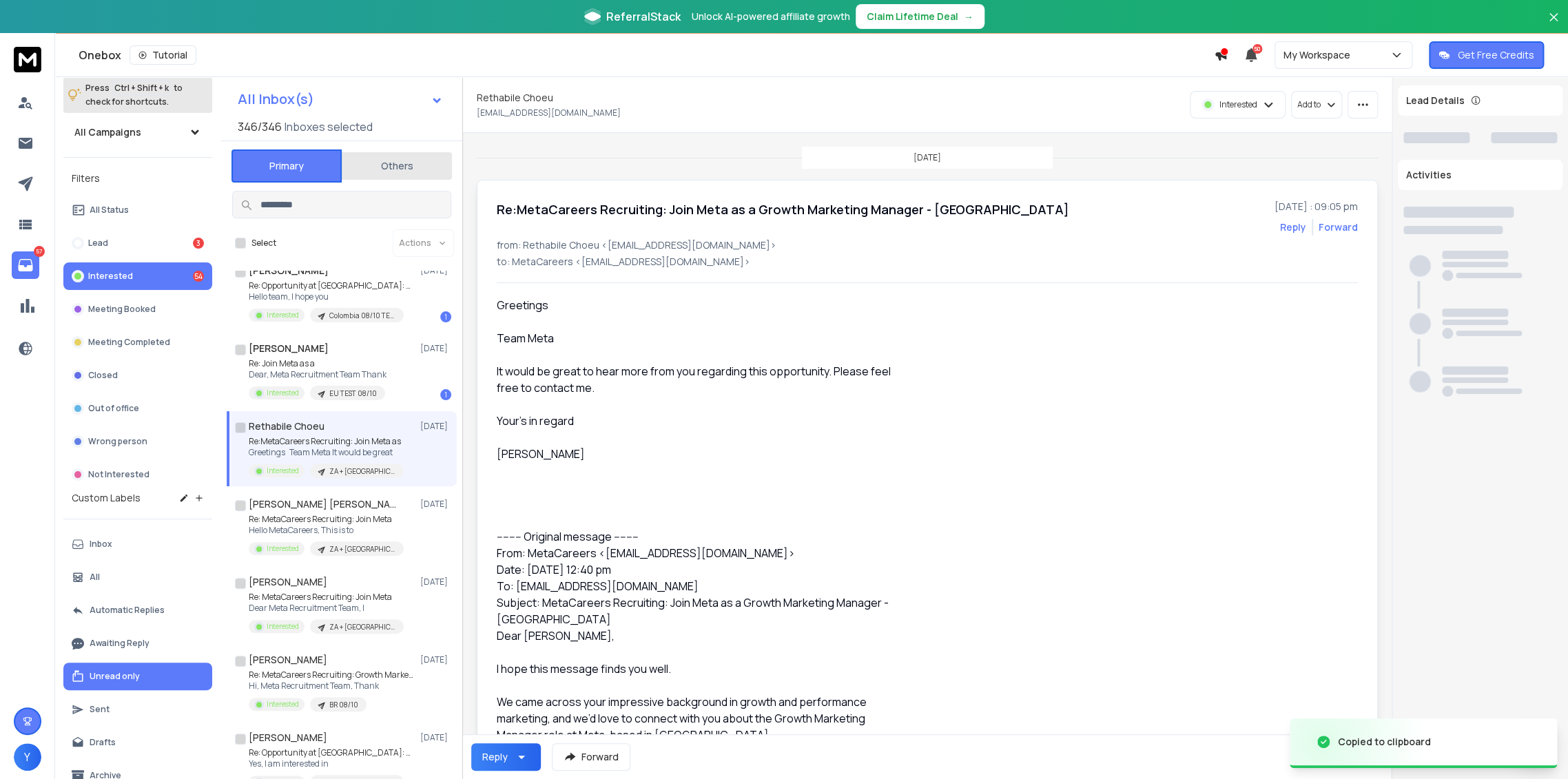
click at [574, 111] on p "choeurethabile@gmail.com" at bounding box center [549, 113] width 144 height 11
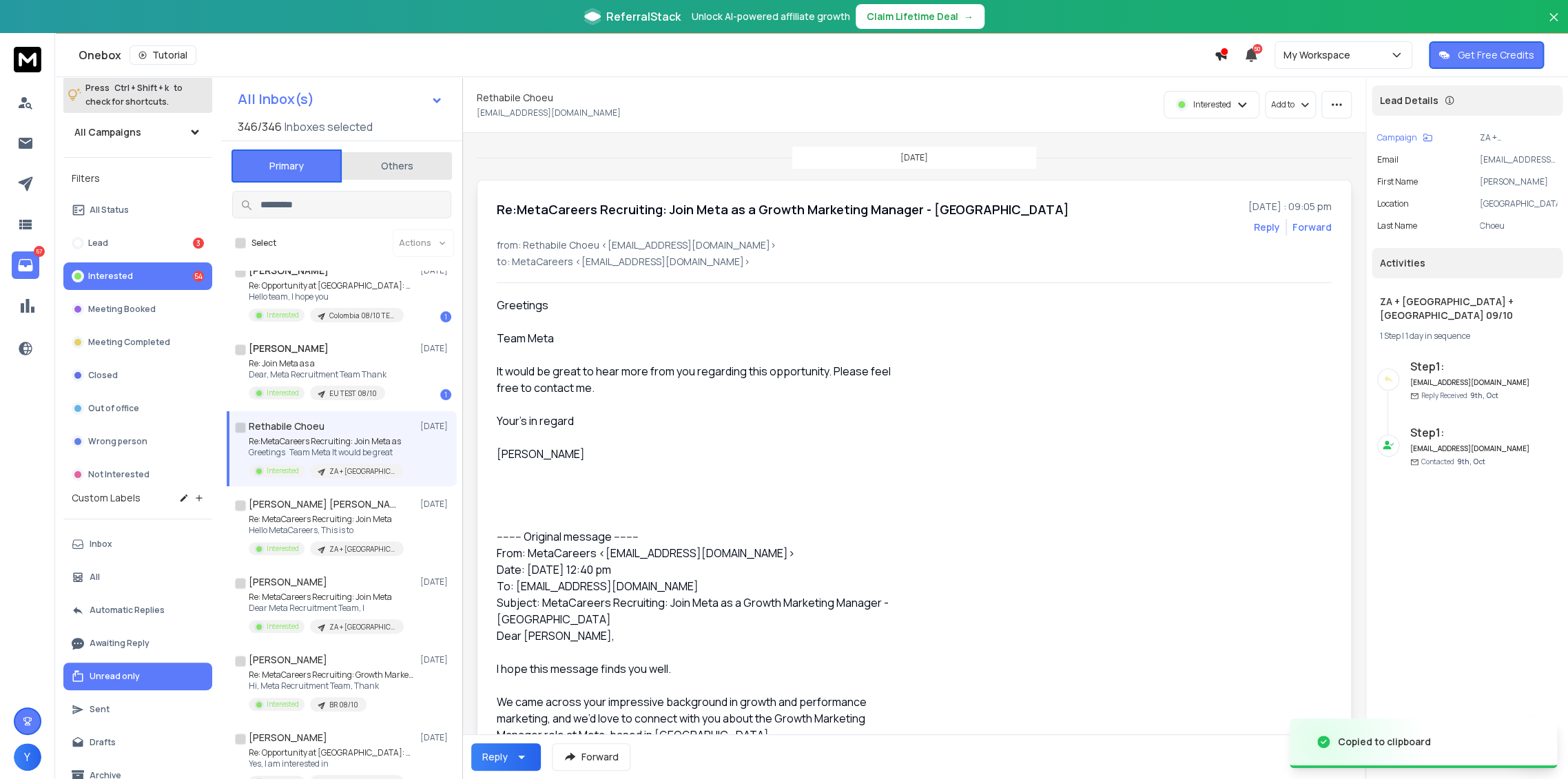
click at [577, 266] on p "to: MetaCareers <recruit@careersconnectglobaljobs.com>" at bounding box center [914, 262] width 835 height 14
drag, startPoint x: 577, startPoint y: 266, endPoint x: 749, endPoint y: 265, distance: 172.0
click at [749, 265] on p "to: MetaCareers <recruit@careersconnectglobaljobs.com>" at bounding box center [914, 262] width 835 height 14
click at [749, 265] on p "to: MetaCareers <recruit@careersconnectglobaljobs.com>" at bounding box center [914, 262] width 835 height 14
click at [741, 266] on p "to: MetaCareers <recruit@careersconnectglobaljobs.com>" at bounding box center [914, 262] width 835 height 14
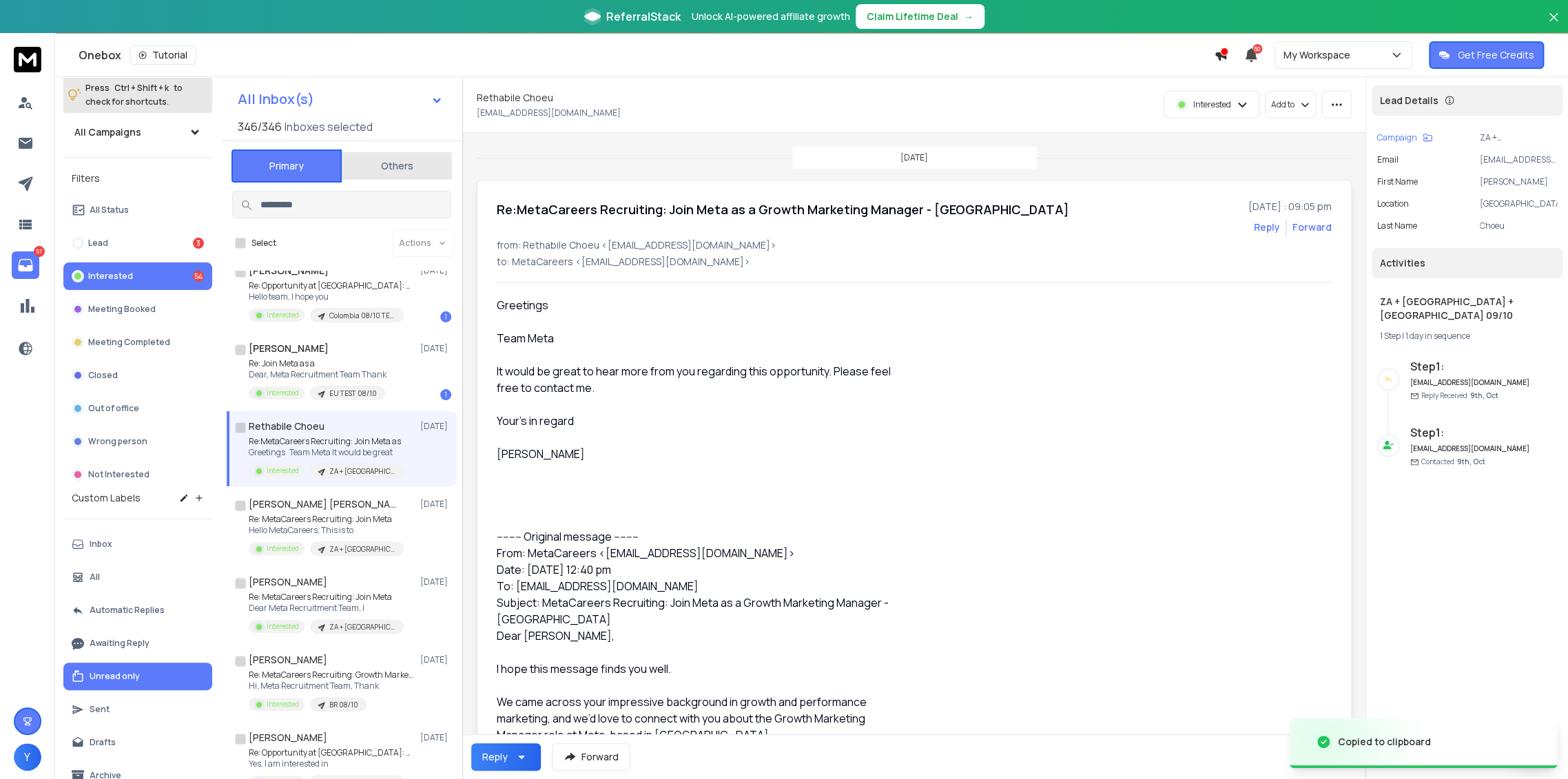
drag, startPoint x: 741, startPoint y: 266, endPoint x: 588, endPoint y: 267, distance: 153.0
click at [588, 267] on p "to: MetaCareers <recruit@careersconnectglobaljobs.com>" at bounding box center [914, 262] width 835 height 14
click at [393, 377] on div "Re: Join Meta as a Dear, Meta Recruitment Team Thank Interested EU TEST 08/10 1" at bounding box center [349, 379] width 202 height 42
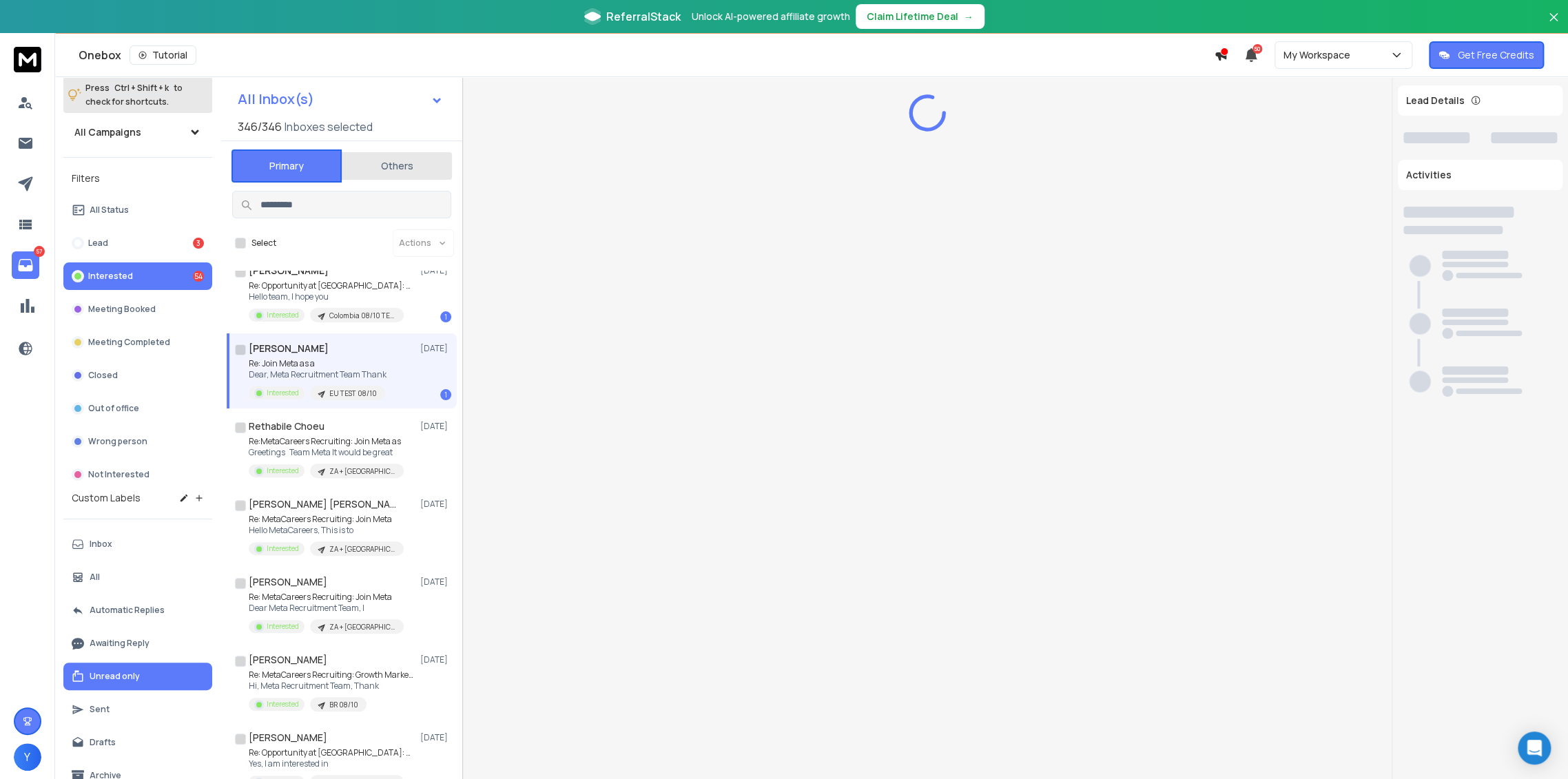
scroll to position [3911, 0]
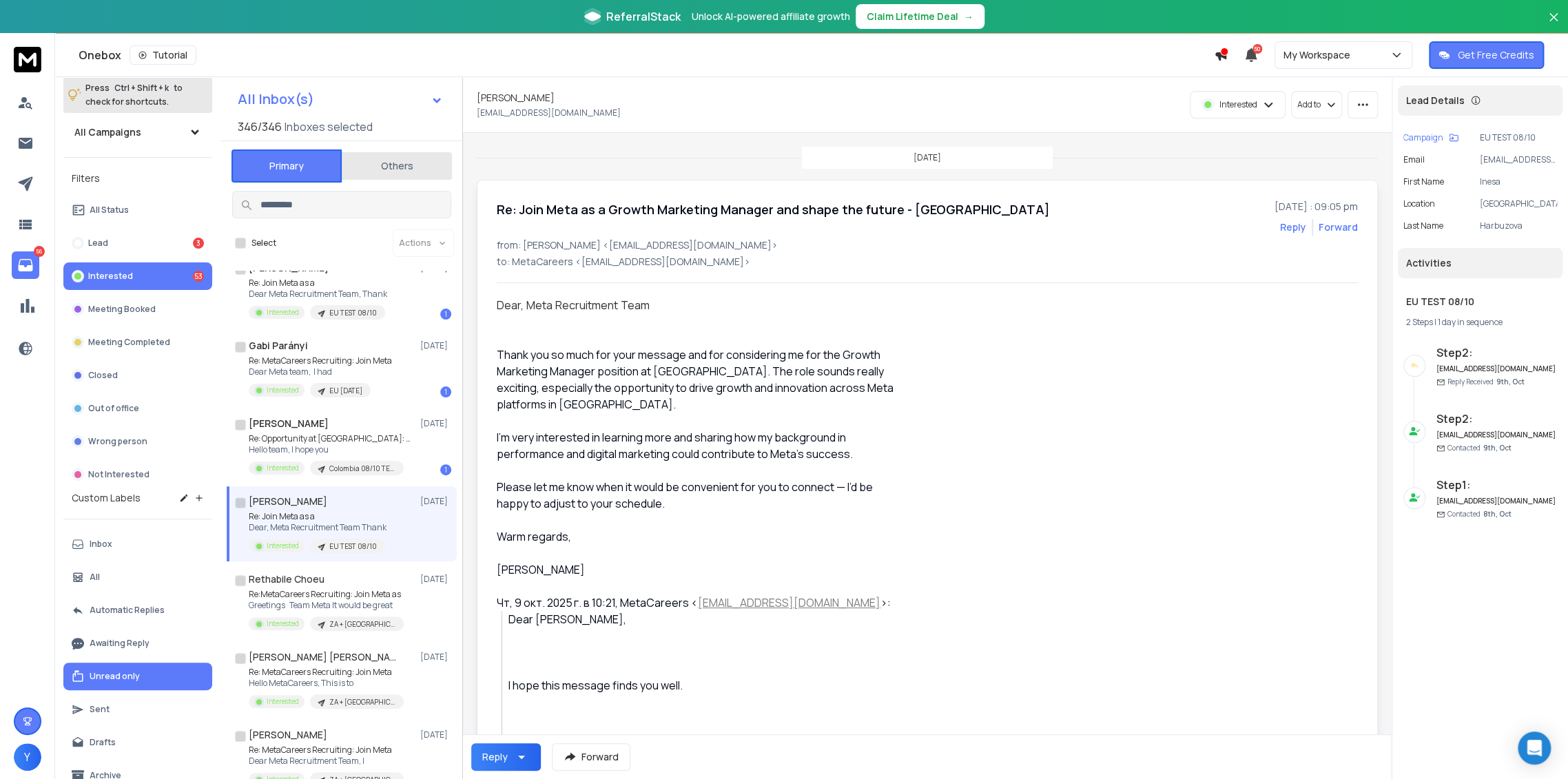
click at [567, 115] on p "inessaharbuzova@gmail.com" at bounding box center [549, 113] width 144 height 11
click at [592, 259] on p "to: MetaCareers <works@careersconnect-futurejobs.com>" at bounding box center [927, 262] width 861 height 14
drag, startPoint x: 592, startPoint y: 259, endPoint x: 735, endPoint y: 267, distance: 143.2
click at [735, 267] on p "to: MetaCareers <works@careersconnect-futurejobs.com>" at bounding box center [927, 262] width 861 height 14
click at [391, 436] on p "Re: Opportunity at Meta: Growth" at bounding box center [331, 439] width 165 height 11
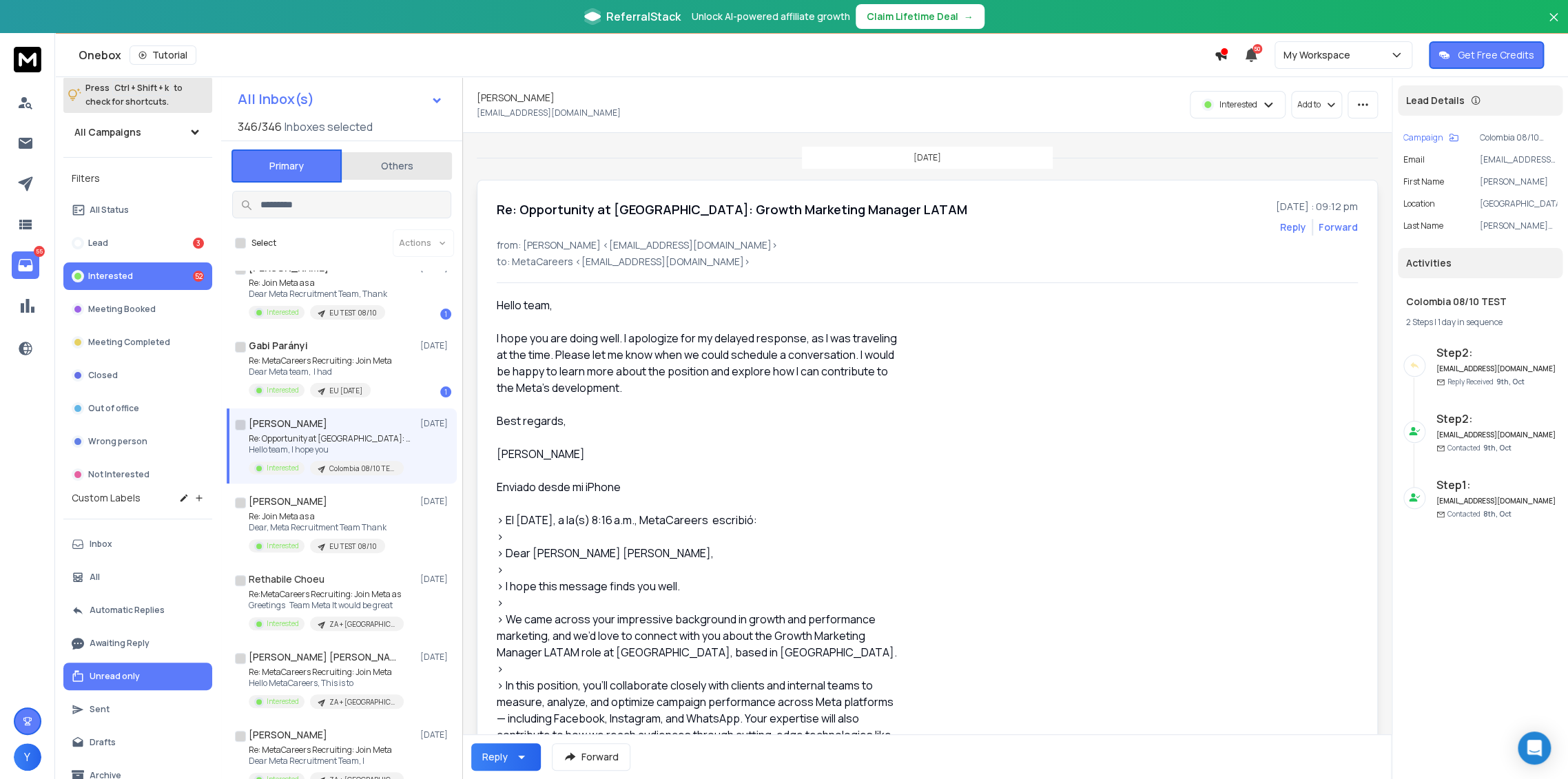
click at [564, 117] on p "felipemurcia2006@gmail.com" at bounding box center [549, 113] width 144 height 11
click at [567, 266] on p "to: MetaCareers <info@careersconnectworld.com>" at bounding box center [927, 262] width 861 height 14
click at [581, 265] on p "to: MetaCareers <info@careersconnectworld.com>" at bounding box center [927, 262] width 861 height 14
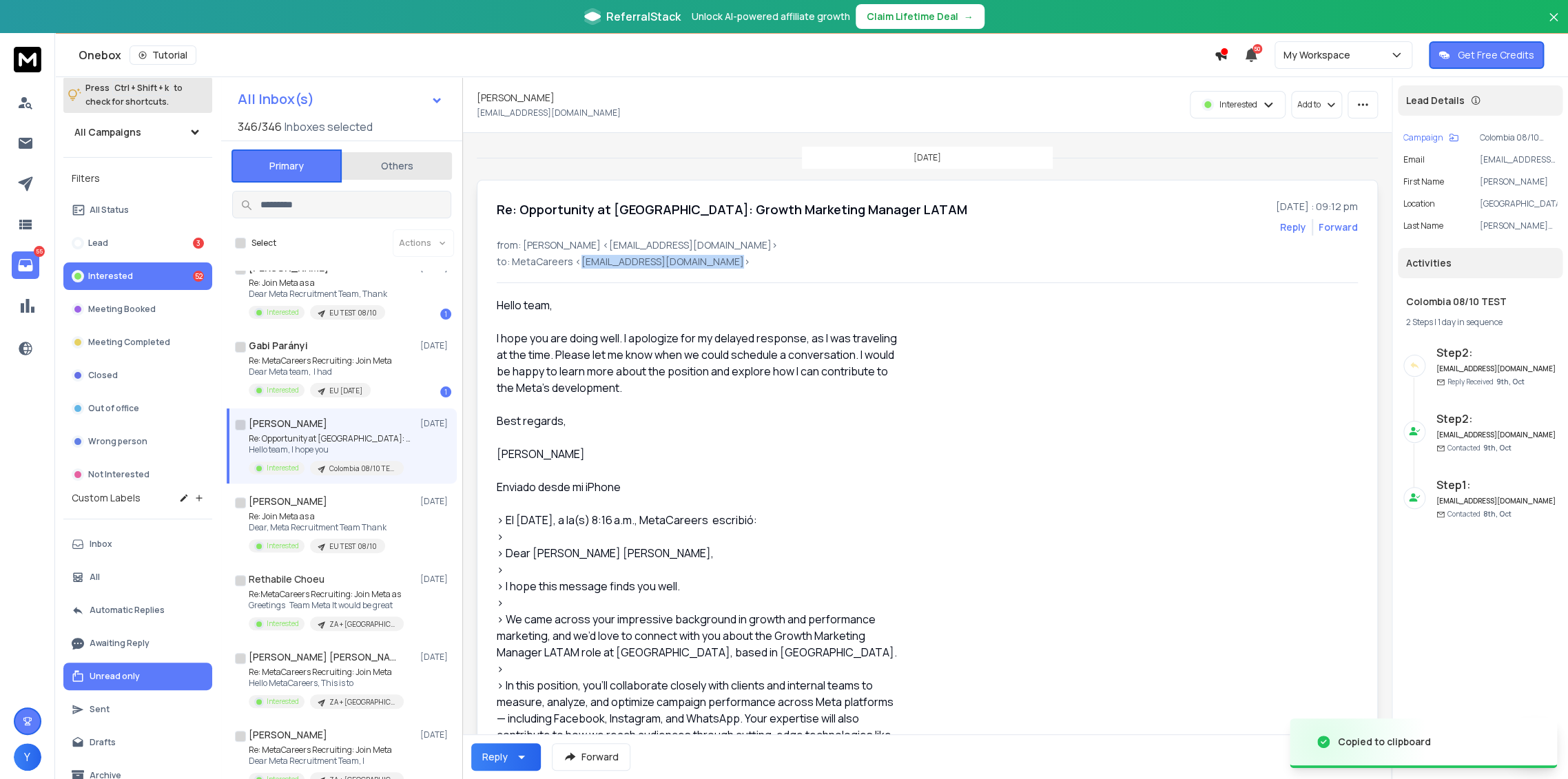
drag, startPoint x: 581, startPoint y: 265, endPoint x: 705, endPoint y: 265, distance: 124.0
click at [705, 265] on p "to: MetaCareers <info@careersconnectworld.com>" at bounding box center [927, 262] width 861 height 14
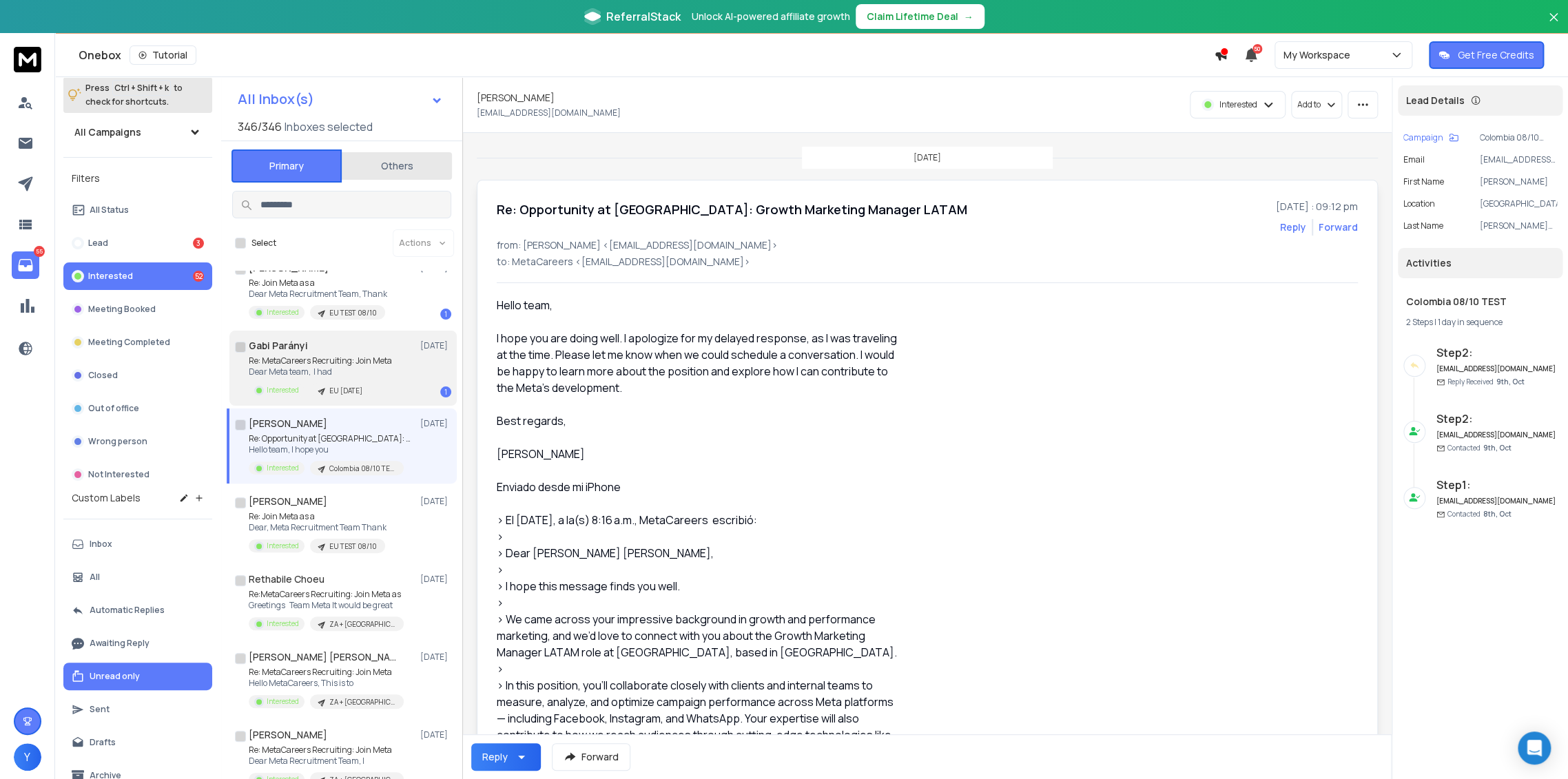
click at [396, 371] on div "Re: MetaCareers Recruiting: Join Meta Dear Meta team, I had Interested EU 06/10…" at bounding box center [349, 376] width 202 height 42
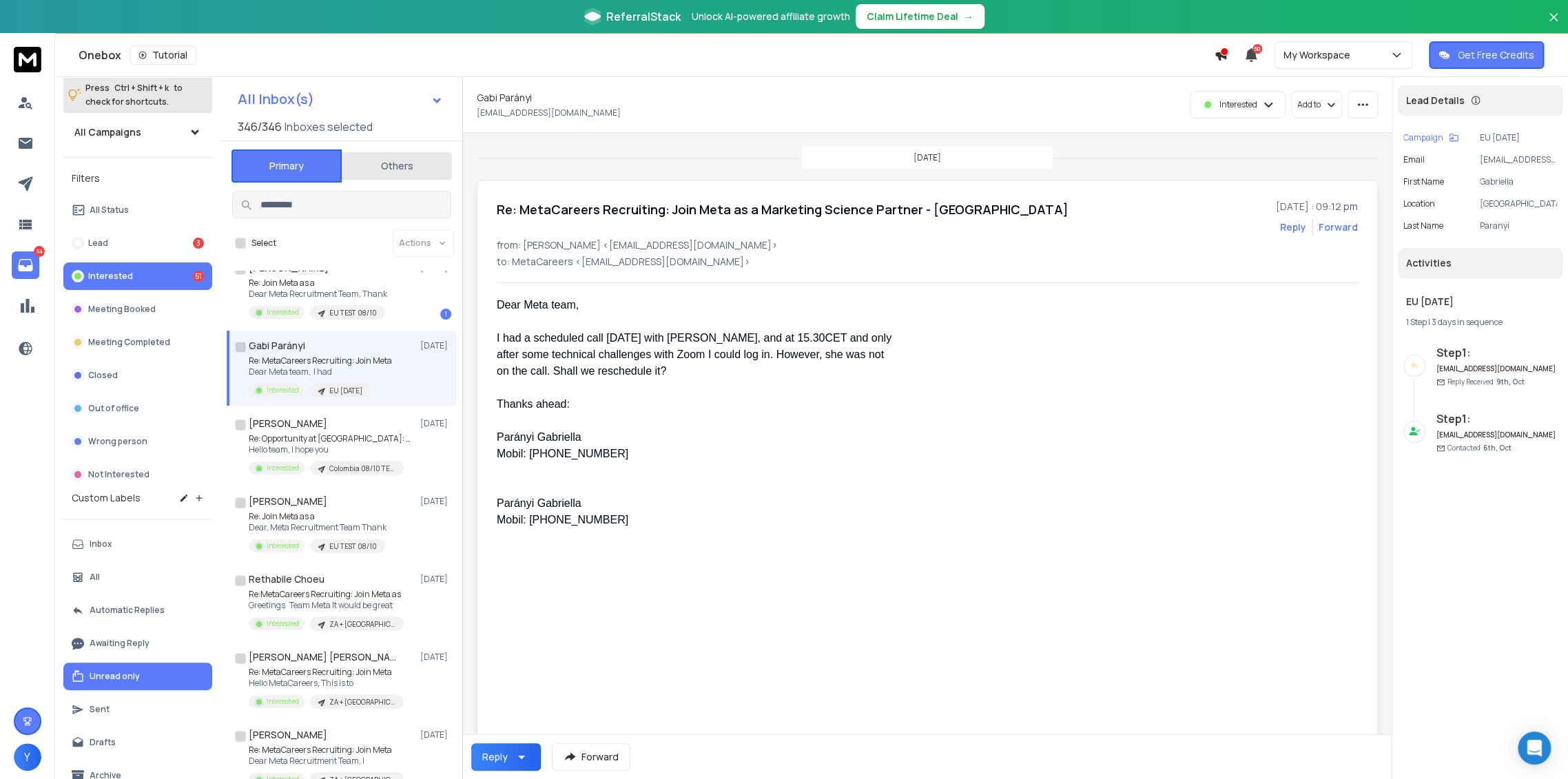
click at [562, 114] on p "gabiparanyi@yahoo.com" at bounding box center [549, 113] width 144 height 11
click at [585, 265] on p "to: MetaCareers <works@careersconnect-bridge.com>" at bounding box center [927, 262] width 861 height 14
drag, startPoint x: 585, startPoint y: 265, endPoint x: 726, endPoint y: 265, distance: 141.0
click at [726, 265] on p "to: MetaCareers <works@careersconnect-bridge.com>" at bounding box center [927, 262] width 861 height 14
click at [374, 299] on p "Dear Meta Recruitment Team, Thank" at bounding box center [317, 294] width 138 height 11
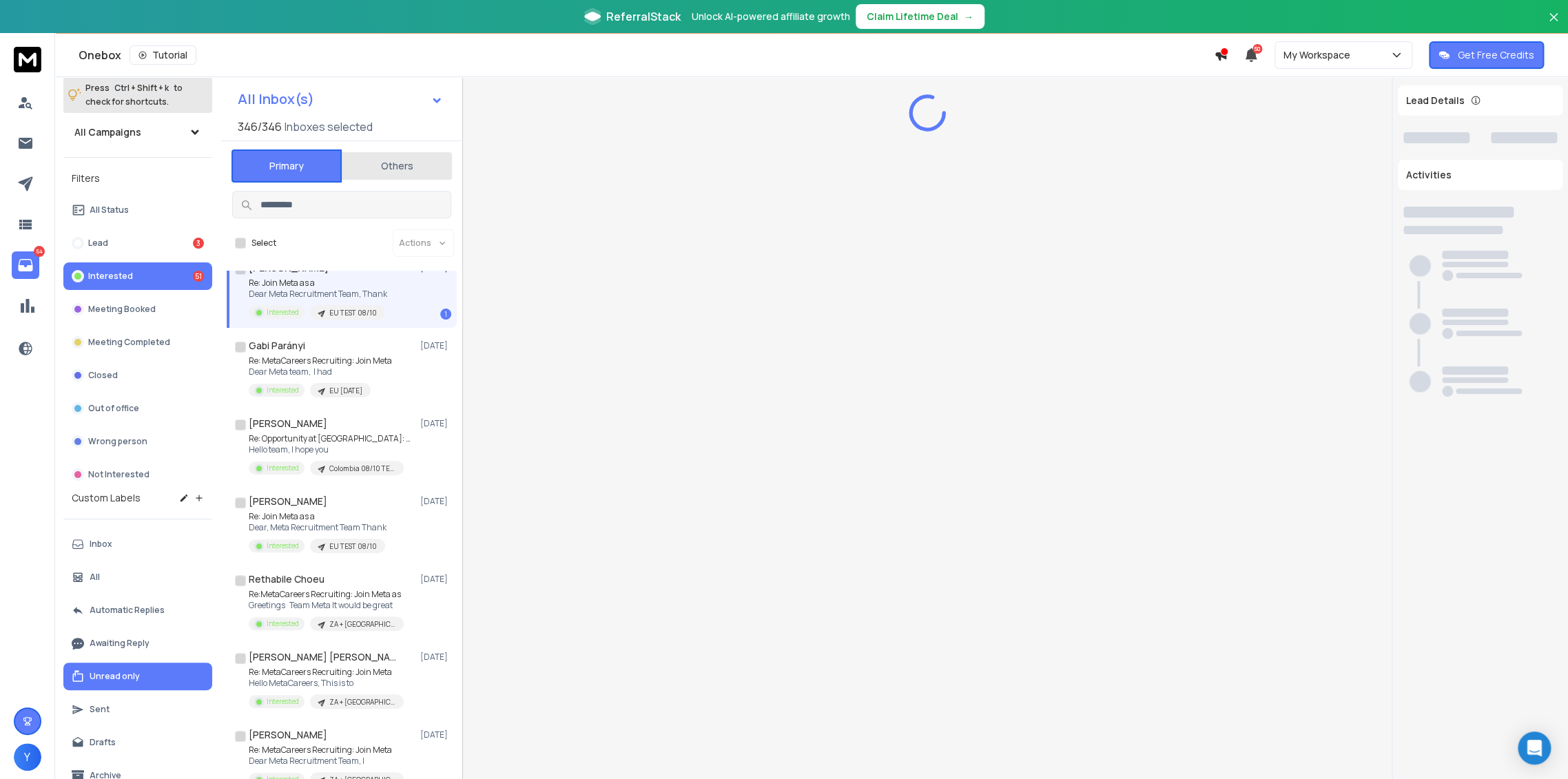
scroll to position [3682, 0]
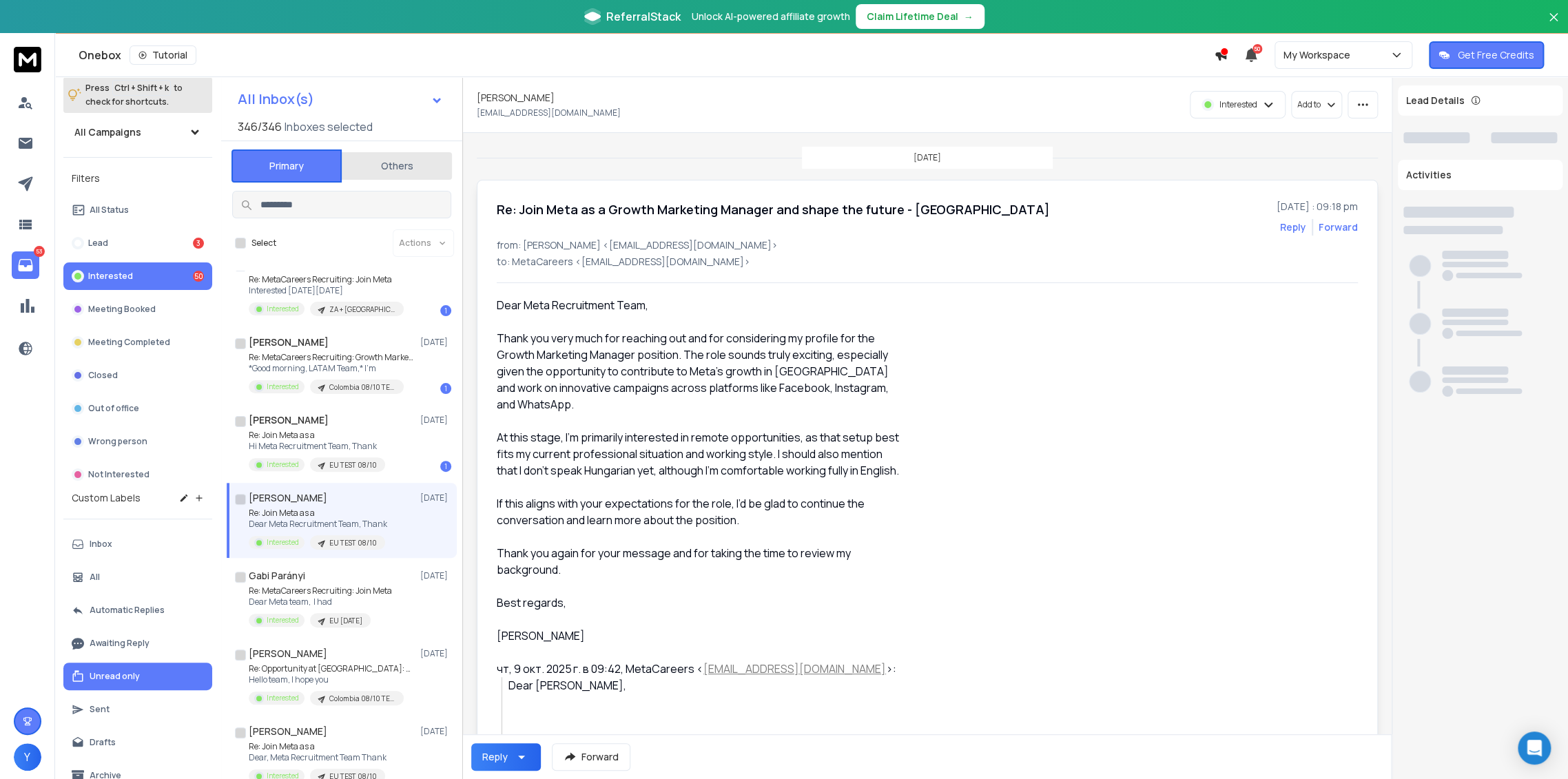
click at [537, 118] on div "Julia Nikitenko Julia Nikitenko juliafoxin@gmail.com Interested Add to Interest…" at bounding box center [927, 105] width 929 height 56
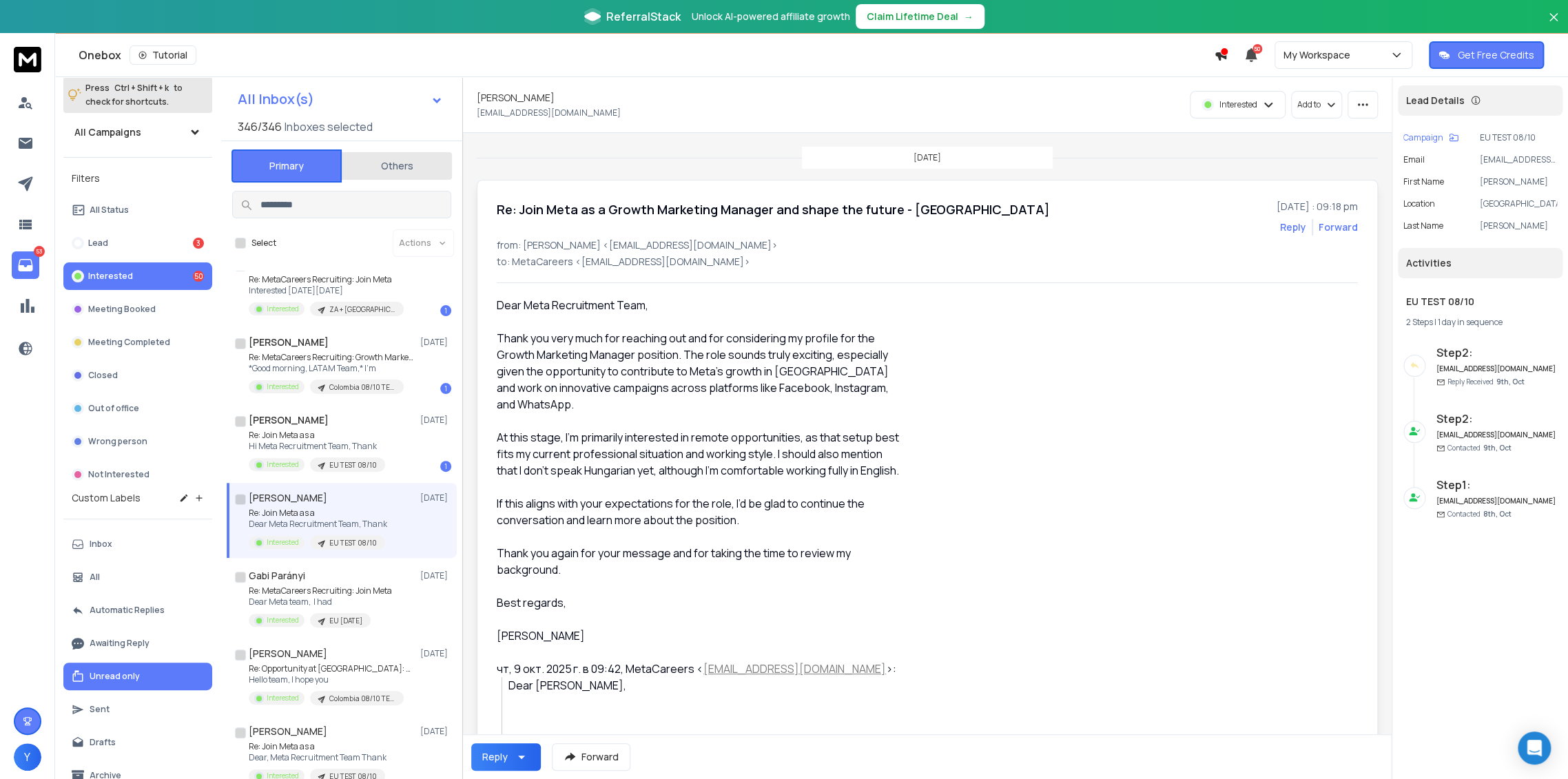
click at [537, 117] on p "juliafoxin@gmail.com" at bounding box center [549, 113] width 144 height 11
click at [590, 258] on p "to: MetaCareers <works@careersconnectgrowth.com>" at bounding box center [927, 262] width 861 height 14
drag, startPoint x: 590, startPoint y: 258, endPoint x: 717, endPoint y: 262, distance: 127.1
click at [717, 262] on p "to: MetaCareers <works@careersconnectgrowth.com>" at bounding box center [927, 262] width 861 height 14
click at [390, 424] on div "Izabella Martynova 09 Oct" at bounding box center [349, 420] width 202 height 14
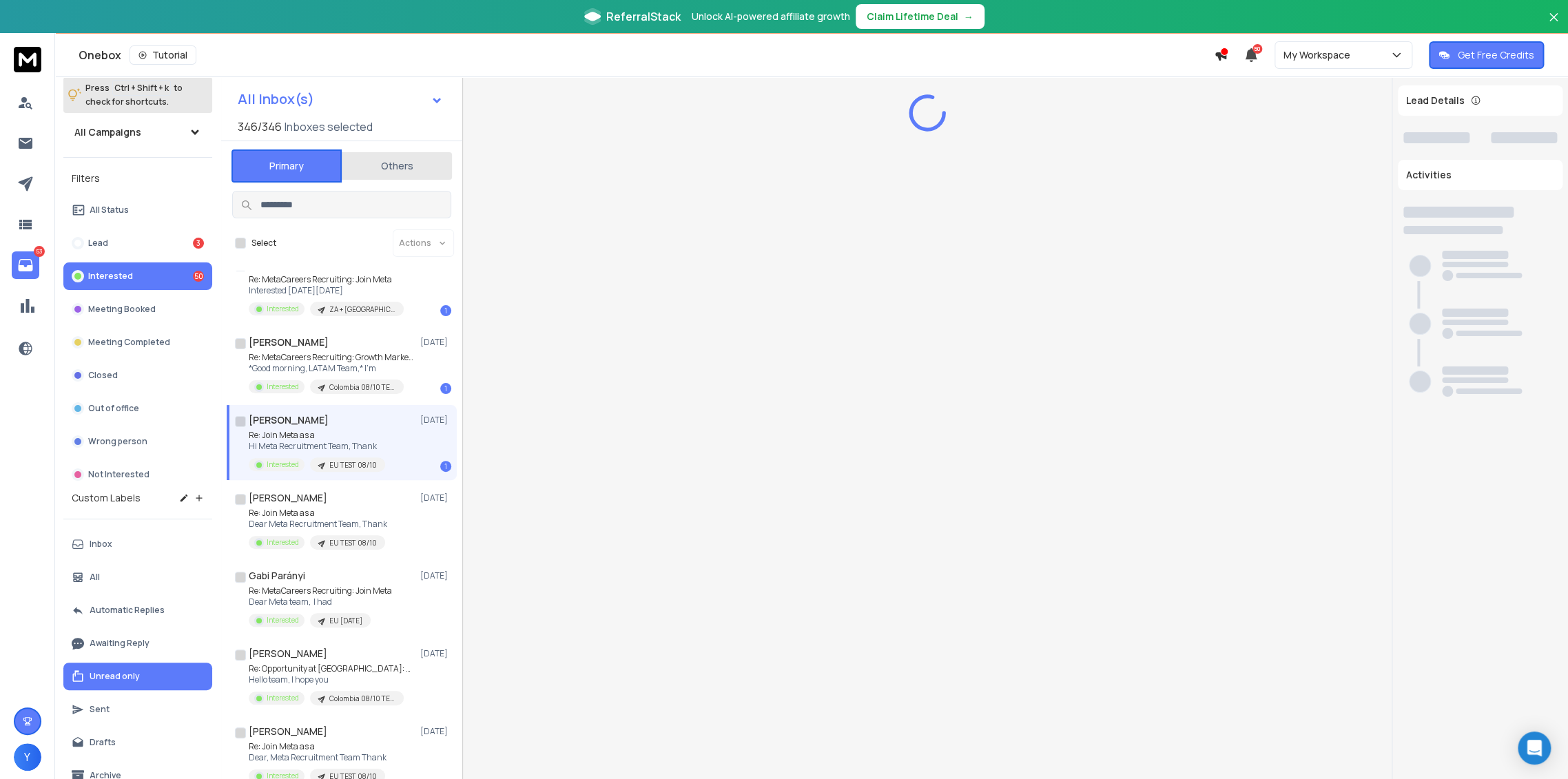
scroll to position [3605, 0]
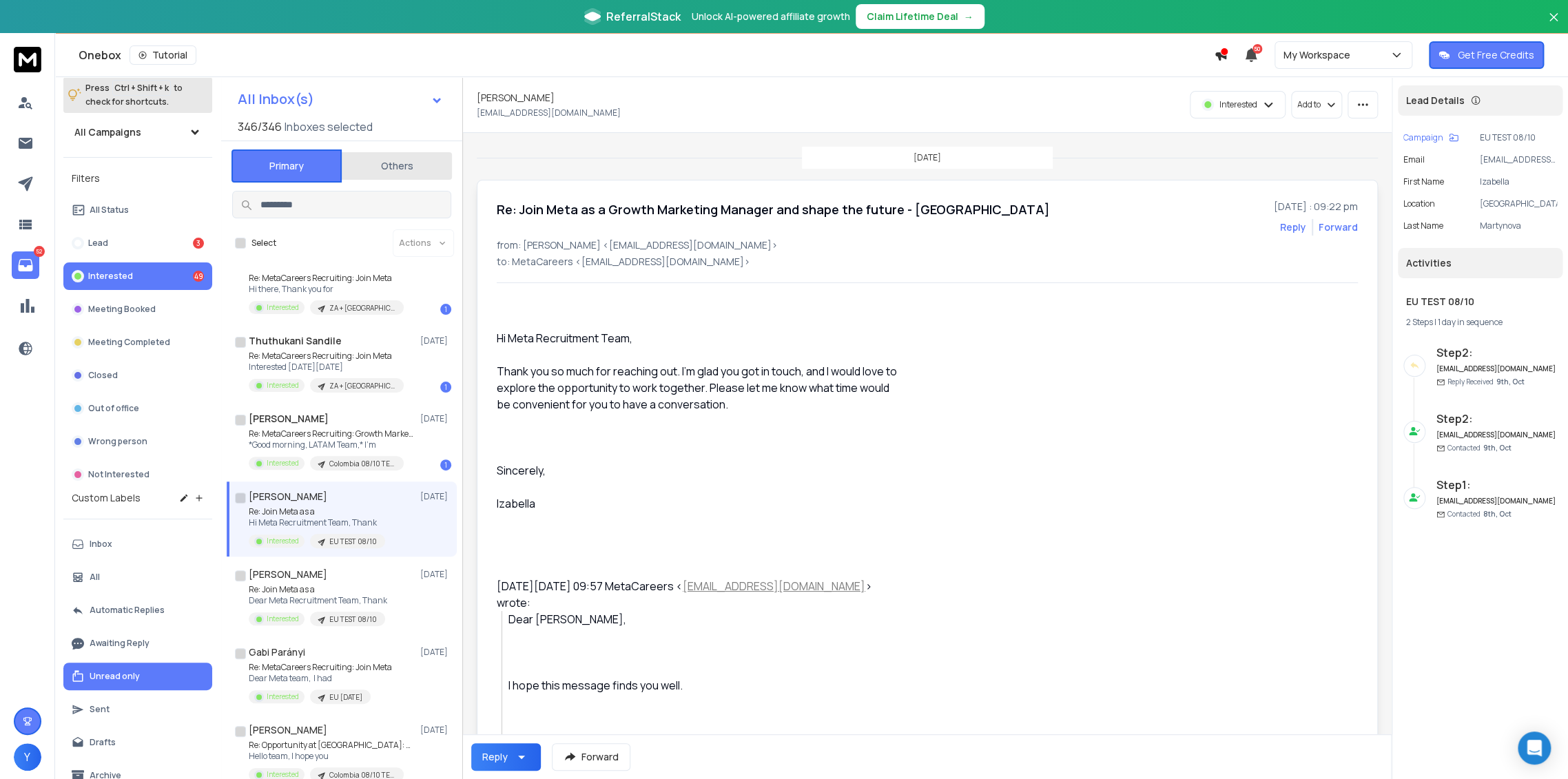
click at [546, 112] on p "martynovaizabella60@gmail.com" at bounding box center [549, 113] width 144 height 11
click at [583, 262] on p "to: MetaCareers <info@careersconnect-exchange.com>" at bounding box center [927, 262] width 861 height 14
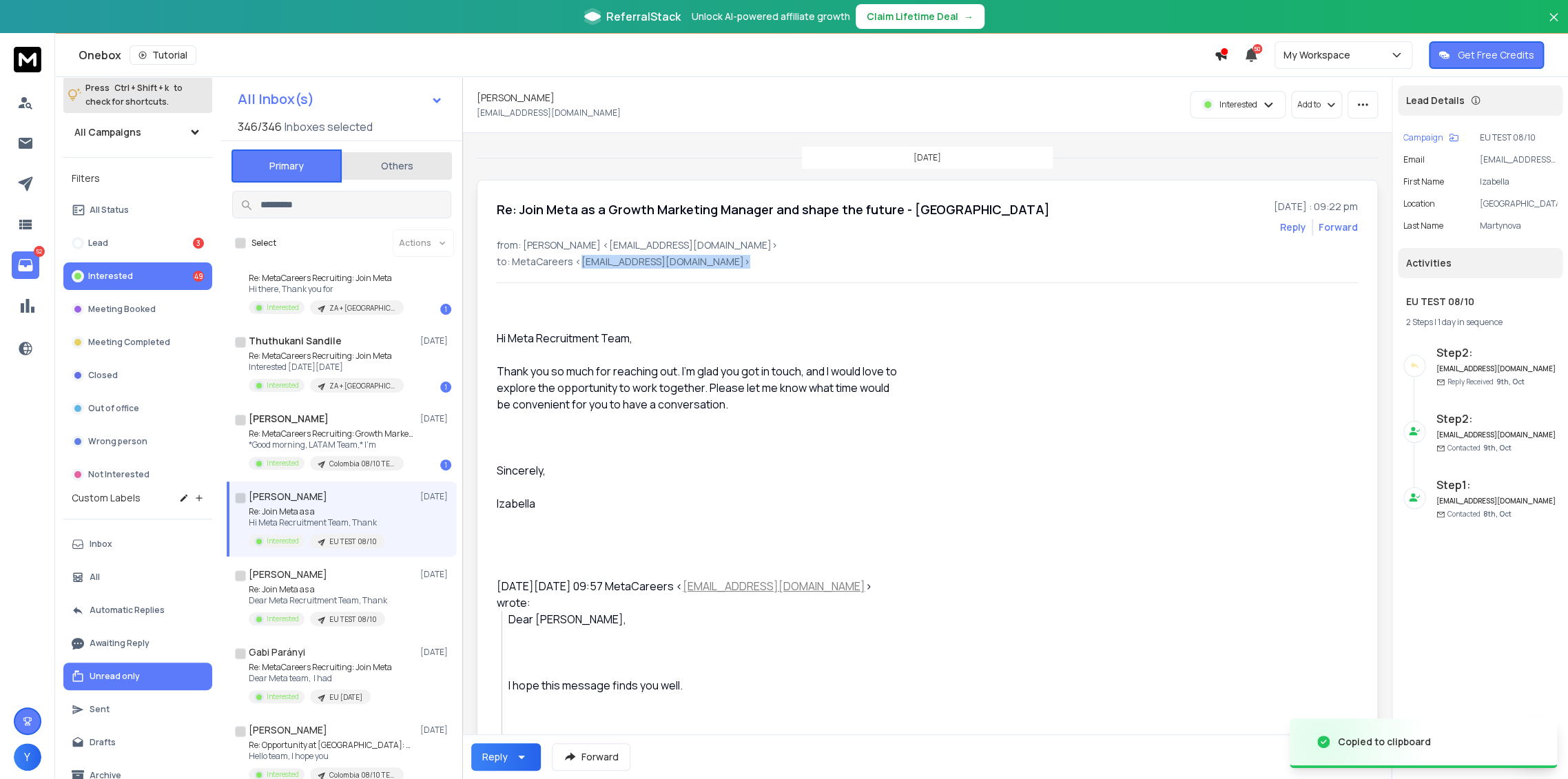
drag, startPoint x: 583, startPoint y: 262, endPoint x: 722, endPoint y: 265, distance: 139.0
click at [722, 265] on p "to: MetaCareers <info@careersconnect-exchange.com>" at bounding box center [927, 262] width 861 height 14
click at [730, 262] on p "to: MetaCareers <info@careersconnect-exchange.com>" at bounding box center [927, 262] width 861 height 14
drag, startPoint x: 730, startPoint y: 262, endPoint x: 578, endPoint y: 267, distance: 152.1
click at [578, 267] on p "to: MetaCareers <info@careersconnect-exchange.com>" at bounding box center [927, 262] width 861 height 14
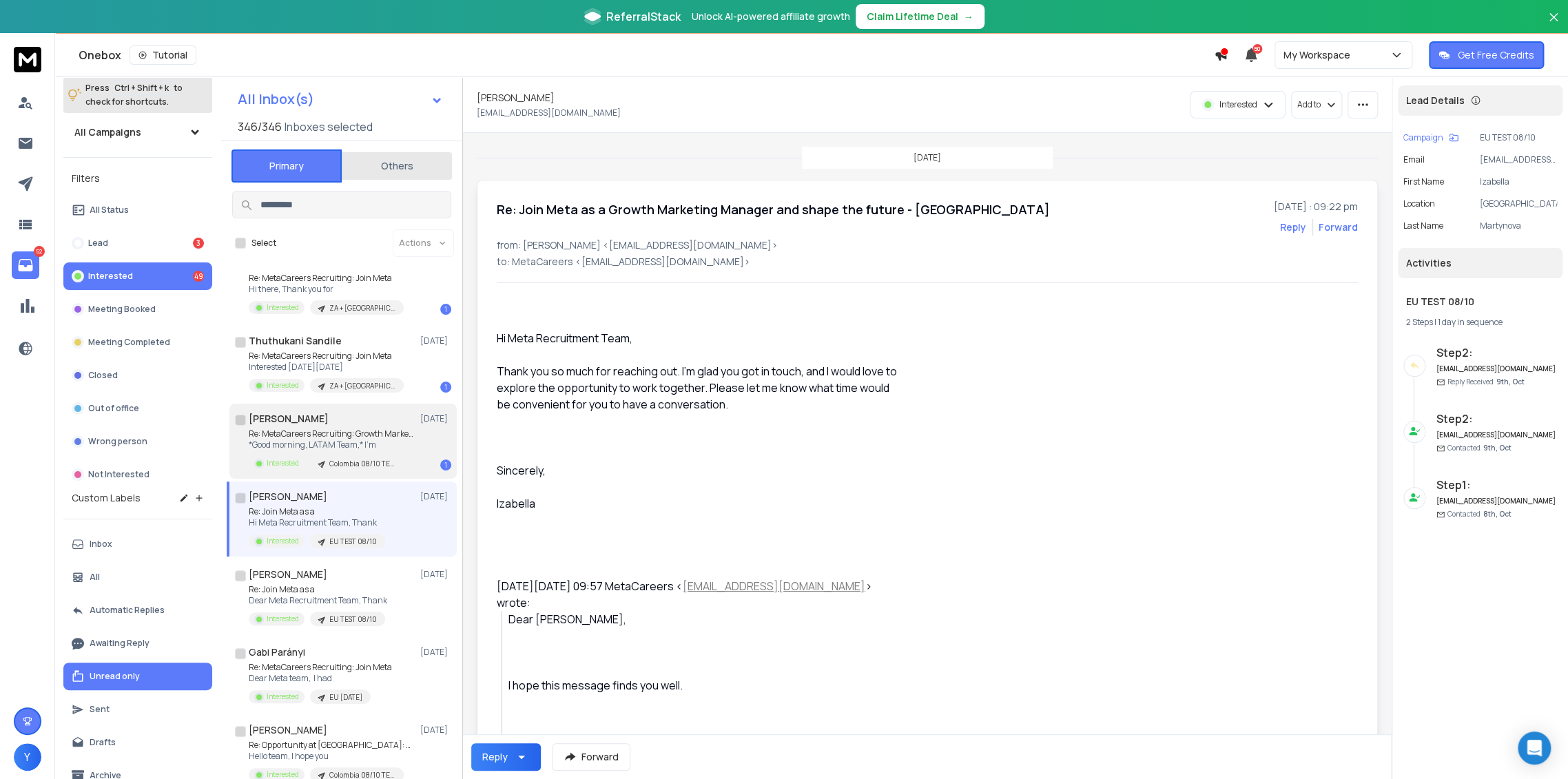
click at [359, 433] on p "Re: MetaCareers Recruiting: Growth Marketing" at bounding box center [331, 433] width 165 height 11
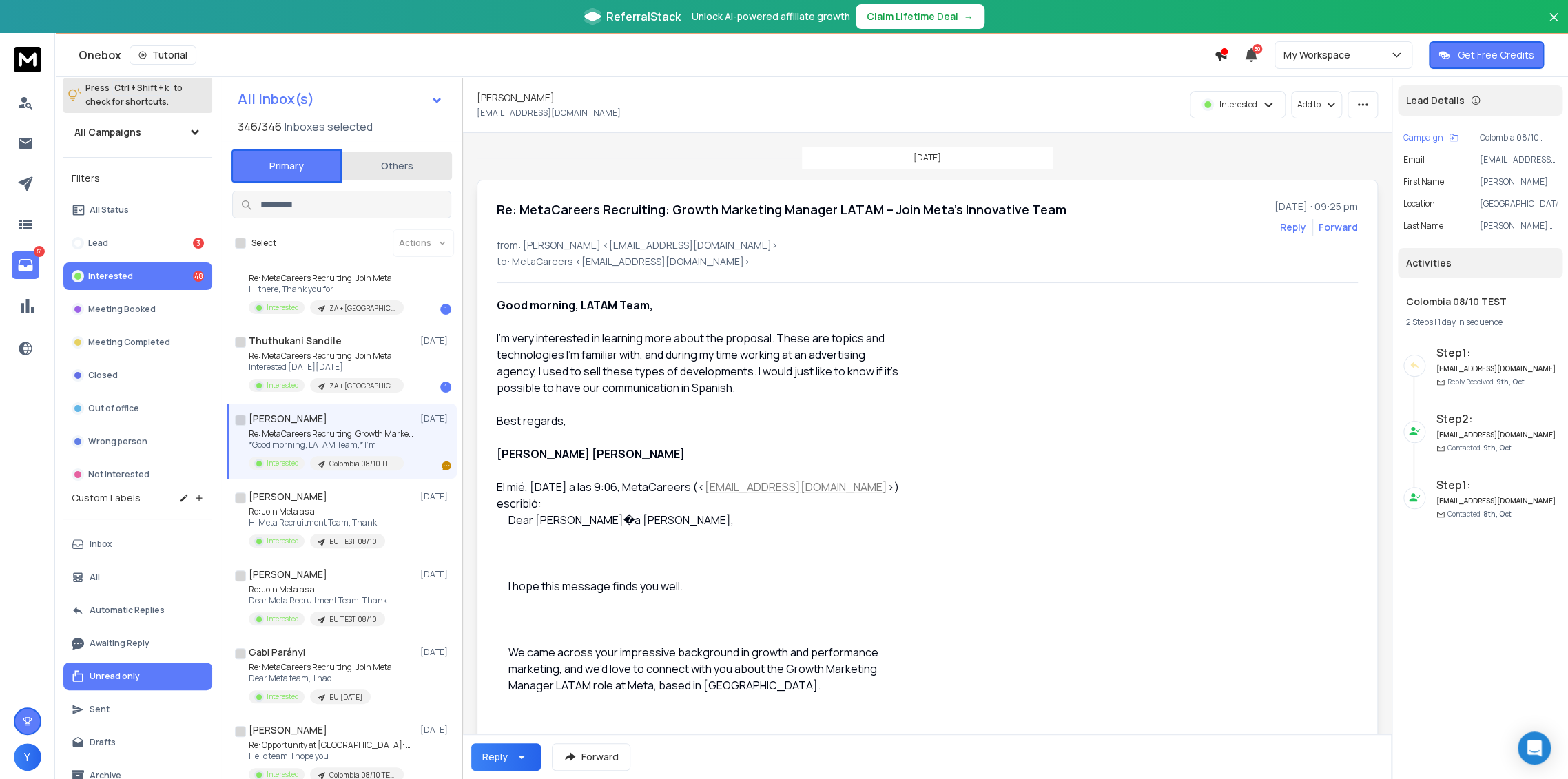
click at [545, 108] on p "cesarricardo35@gmail.com" at bounding box center [549, 113] width 144 height 11
click at [589, 262] on p "to: MetaCareers <info@careersconnectcareerbase.com>" at bounding box center [927, 262] width 861 height 14
drag, startPoint x: 589, startPoint y: 262, endPoint x: 732, endPoint y: 258, distance: 143.1
click at [732, 258] on p "to: MetaCareers <info@careersconnectcareerbase.com>" at bounding box center [927, 262] width 861 height 14
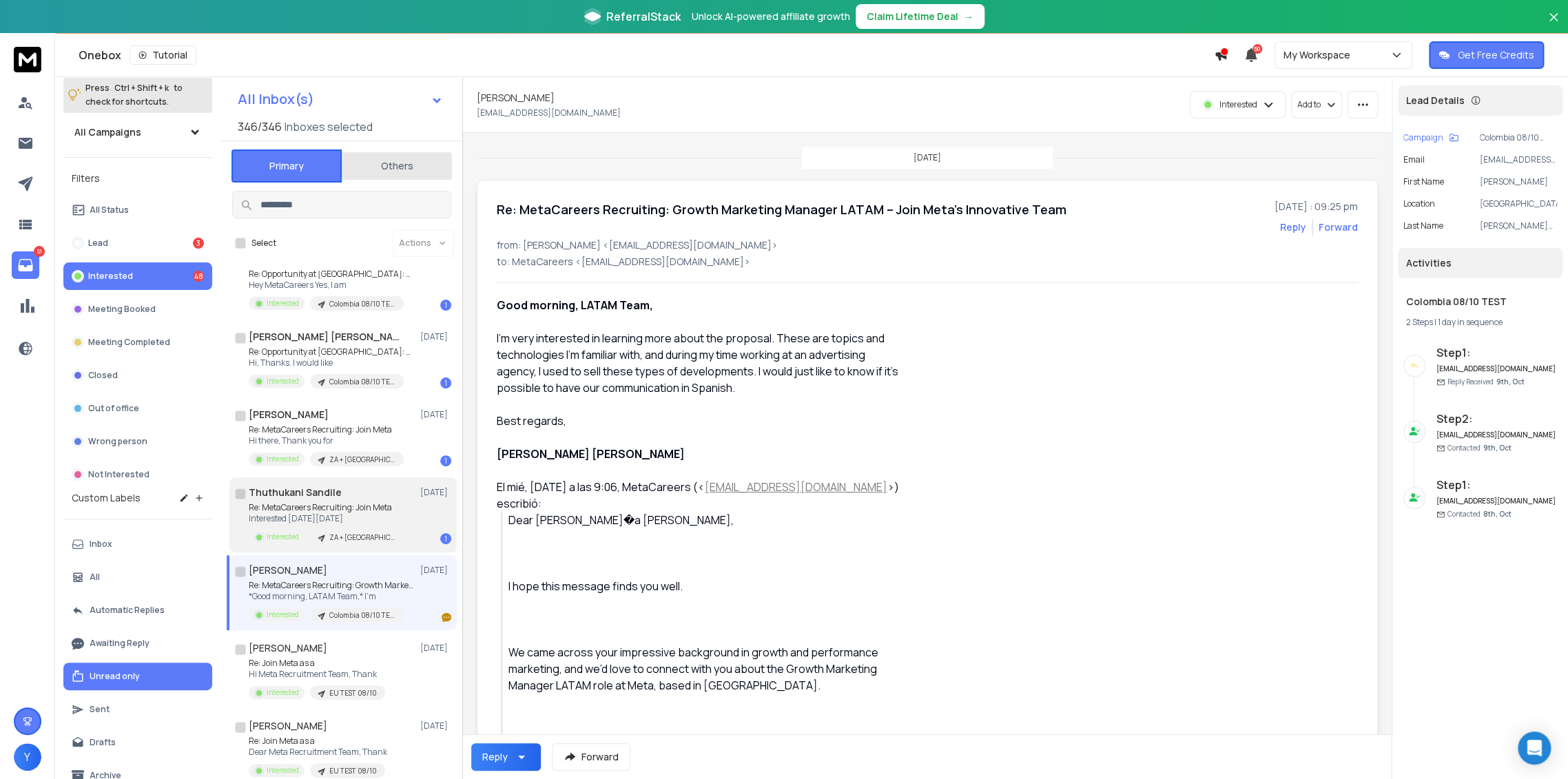
scroll to position [3453, 0]
click at [370, 549] on div "Thuthukani Sandile 09 Oct Re: MetaCareers Recruiting: Join Meta Interested On T…" at bounding box center [343, 516] width 228 height 75
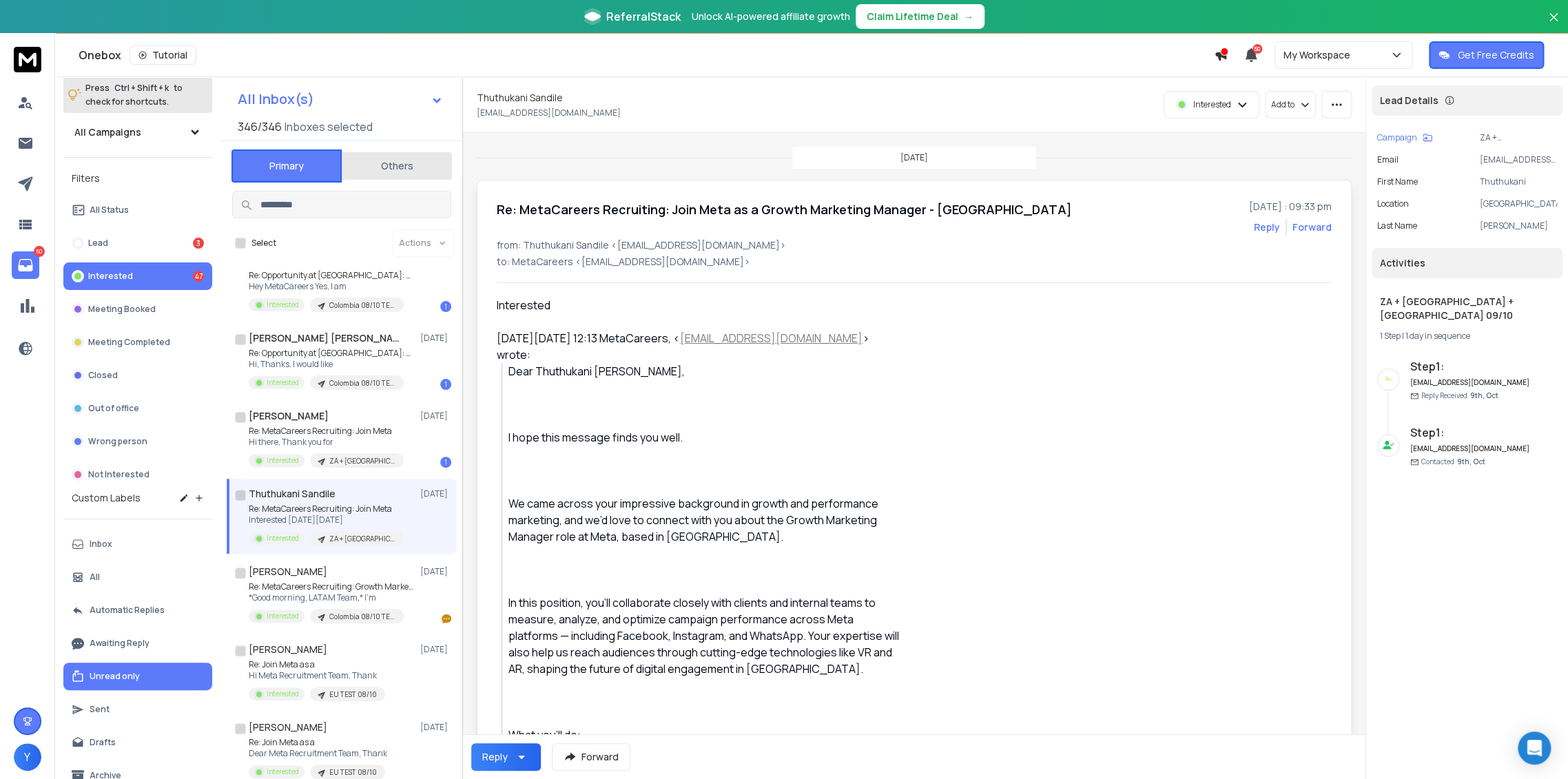
click at [569, 113] on p "thuthukanisandile0@gmail.com" at bounding box center [549, 113] width 144 height 11
click at [567, 264] on p "to: MetaCareers <recruit@careersconnect-alliance.com>" at bounding box center [914, 262] width 835 height 14
drag, startPoint x: 567, startPoint y: 264, endPoint x: 595, endPoint y: 261, distance: 28.2
click at [595, 261] on p "to: MetaCareers <recruit@careersconnect-alliance.com>" at bounding box center [914, 262] width 835 height 14
click at [596, 261] on p "to: MetaCareers <recruit@careersconnect-alliance.com>" at bounding box center [914, 262] width 835 height 14
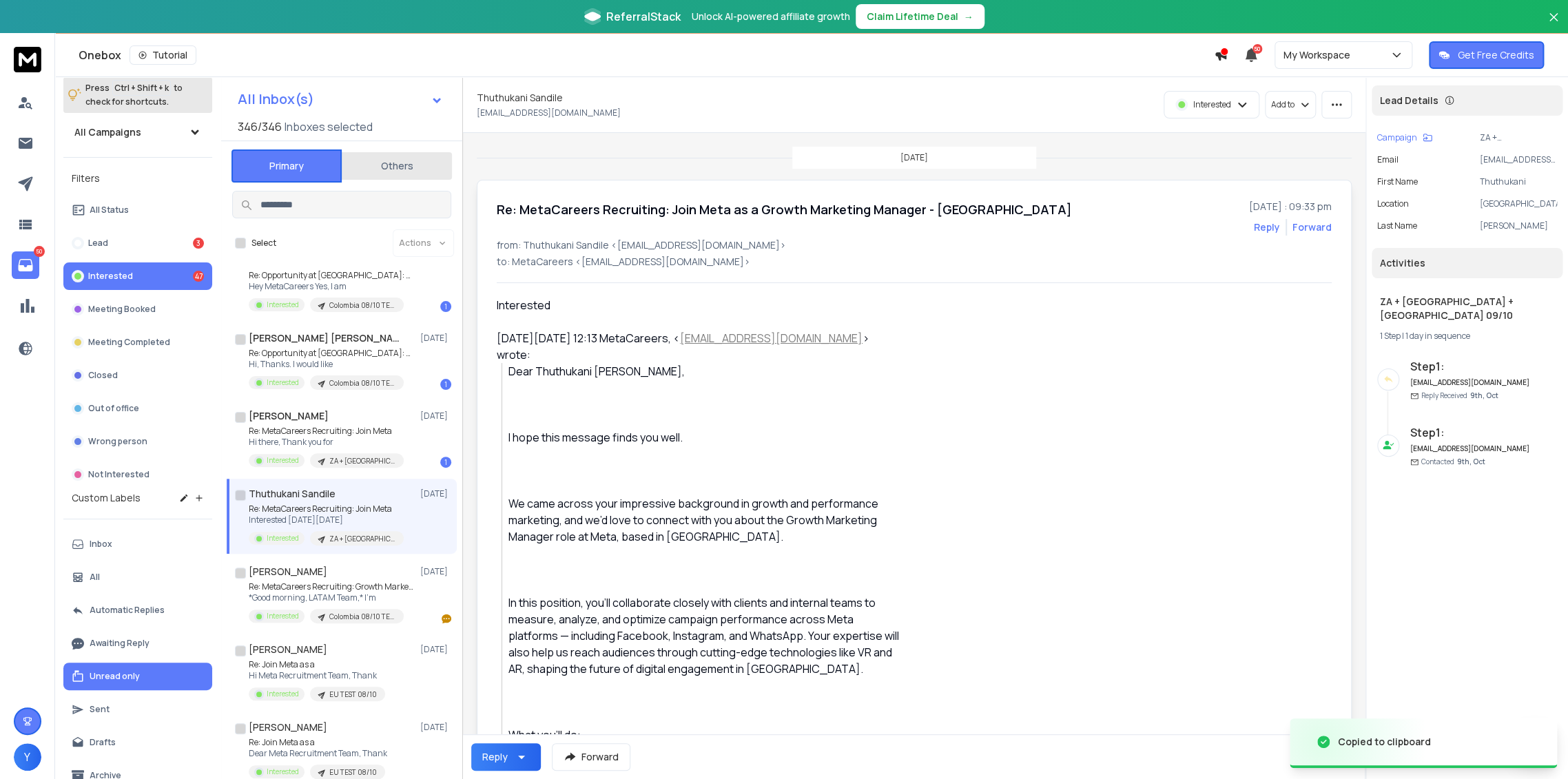
drag, startPoint x: 596, startPoint y: 261, endPoint x: 738, endPoint y: 261, distance: 142.0
click at [738, 261] on p "to: MetaCareers <recruit@careersconnect-alliance.com>" at bounding box center [914, 262] width 835 height 14
click at [370, 430] on p "Re: MetaCareers Recruiting: Join Meta" at bounding box center [326, 431] width 155 height 11
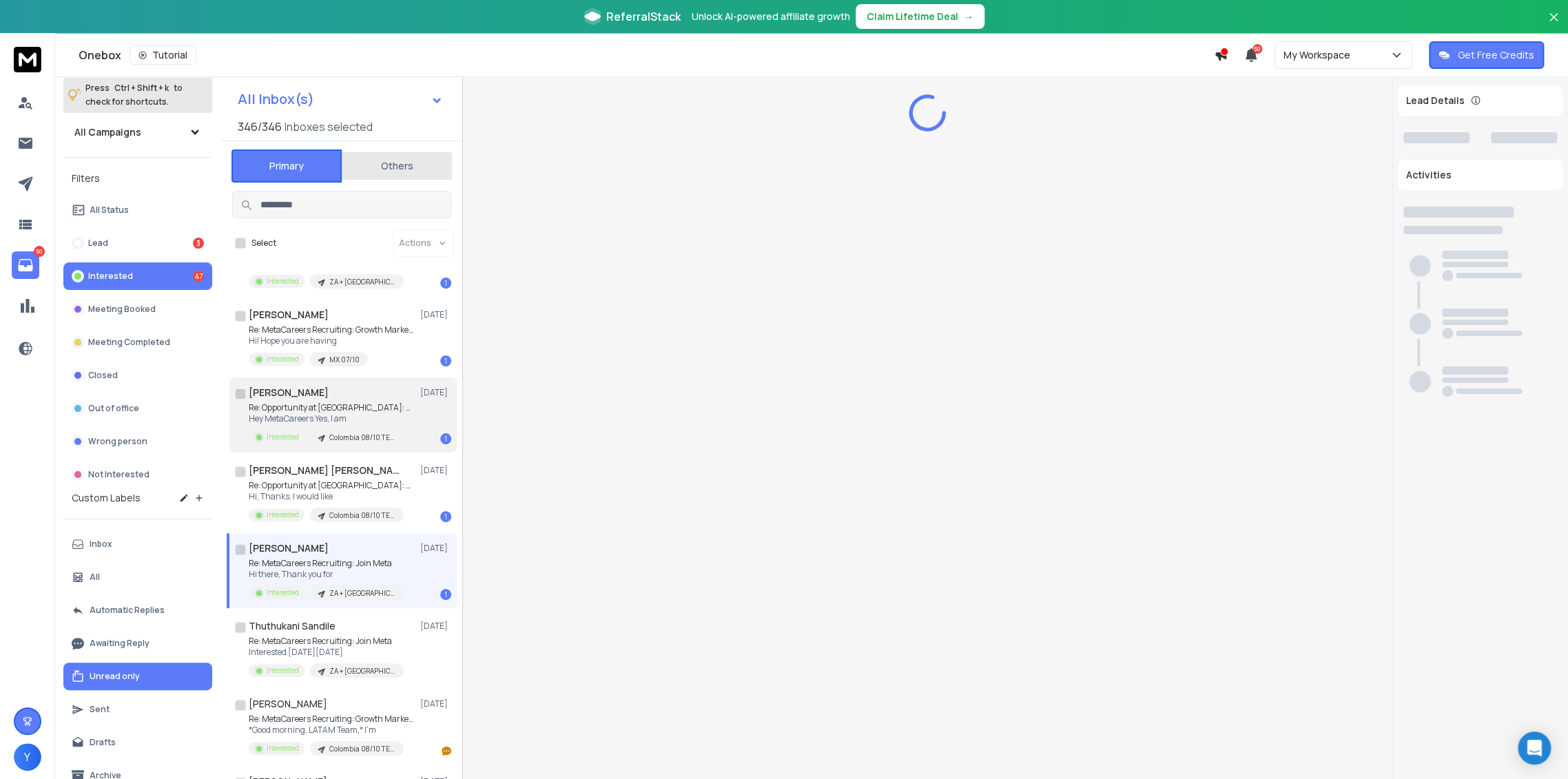
scroll to position [3300, 0]
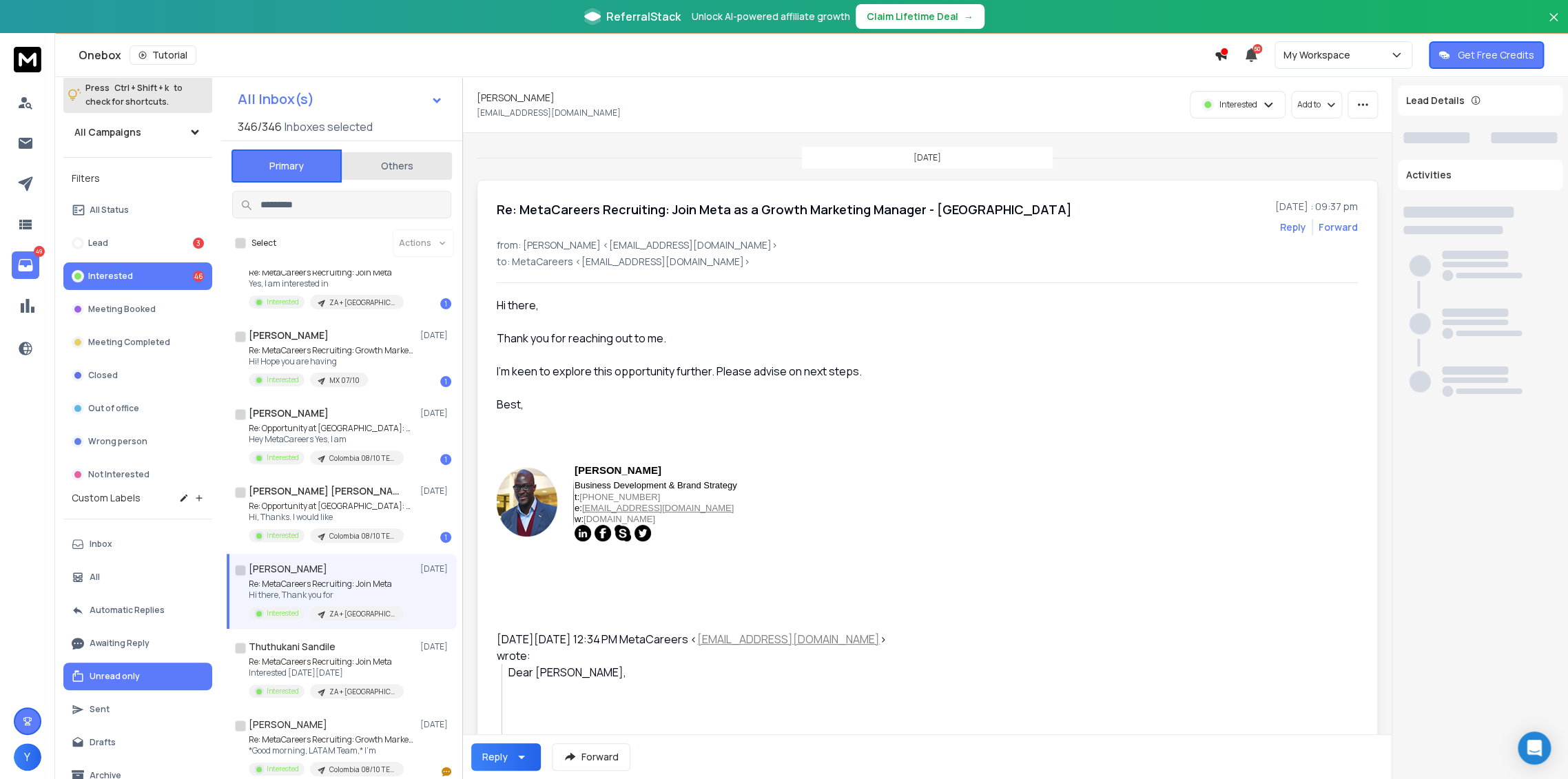
click at [551, 111] on p "nthatom@gmail.com" at bounding box center [549, 113] width 144 height 11
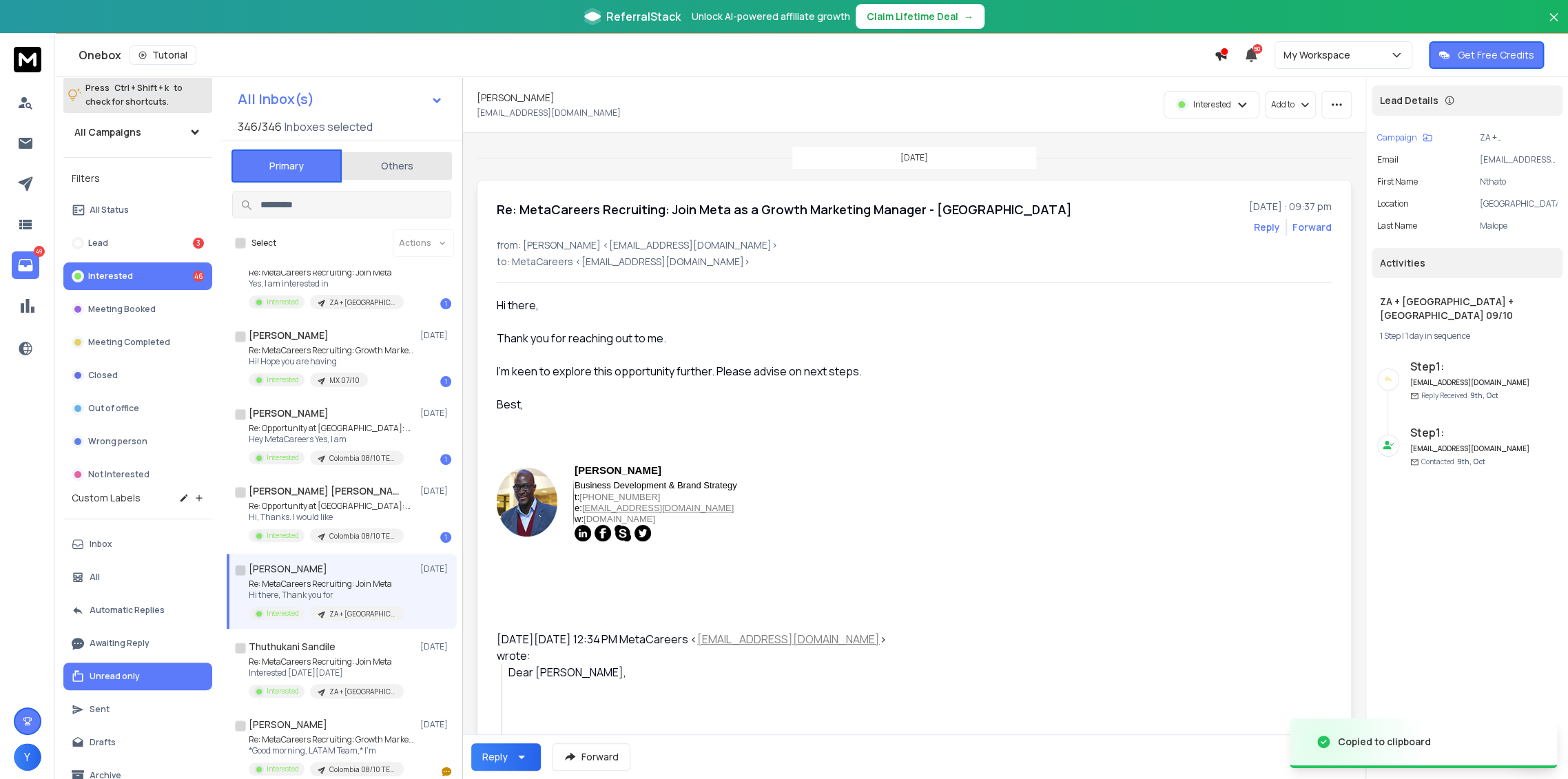
click at [590, 261] on p "to: MetaCareers <recruit@careersconnectcareerlink.com>" at bounding box center [914, 262] width 835 height 14
drag, startPoint x: 590, startPoint y: 261, endPoint x: 735, endPoint y: 261, distance: 145.0
click at [735, 261] on p "to: MetaCareers <recruit@careersconnectcareerlink.com>" at bounding box center [914, 262] width 835 height 14
click at [356, 483] on div "Andrea Ramos León 09 Oct Re: Opportunity at Meta: Growth Hi, Thanks. I would li…" at bounding box center [343, 513] width 228 height 75
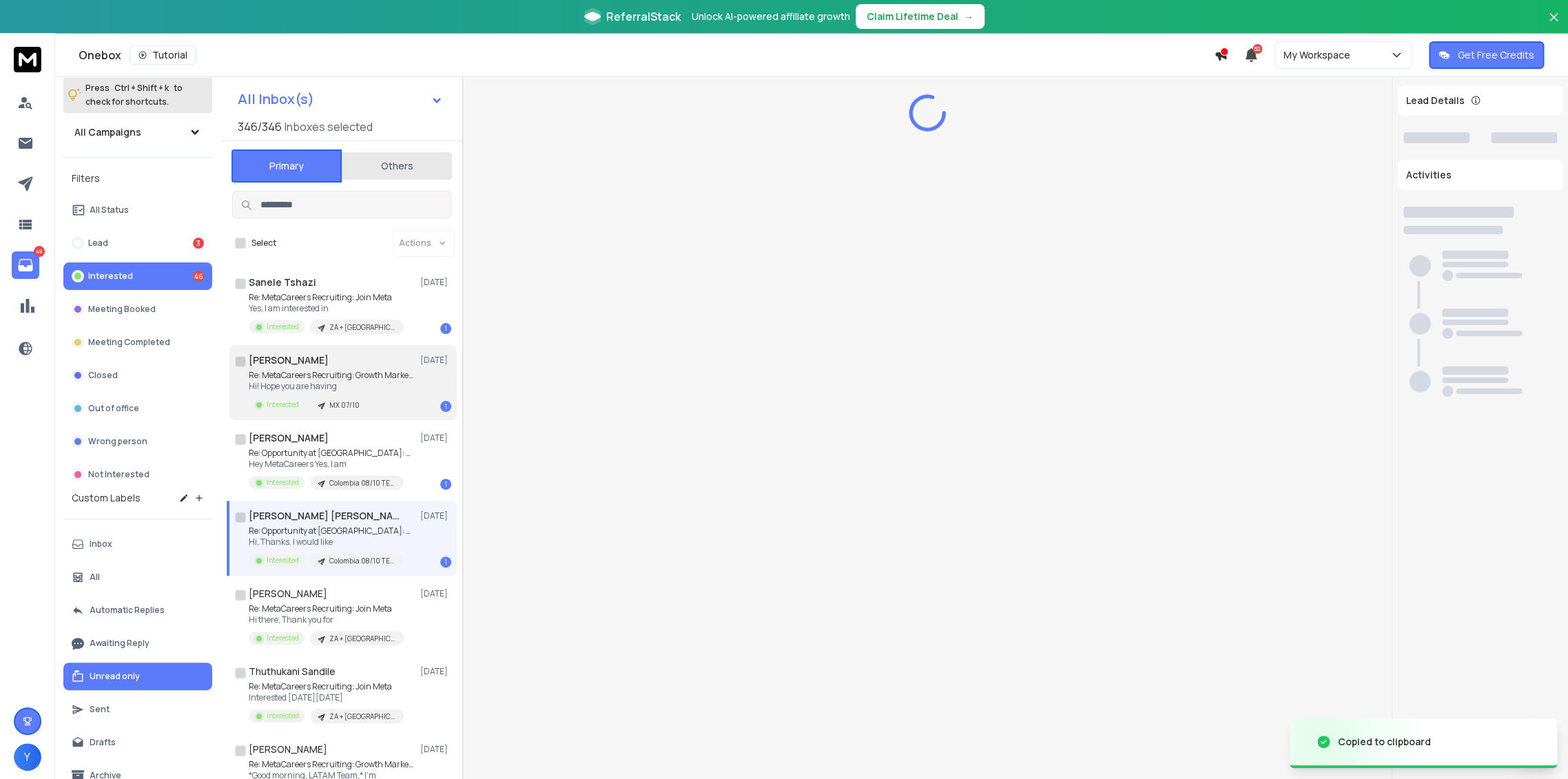
scroll to position [3223, 0]
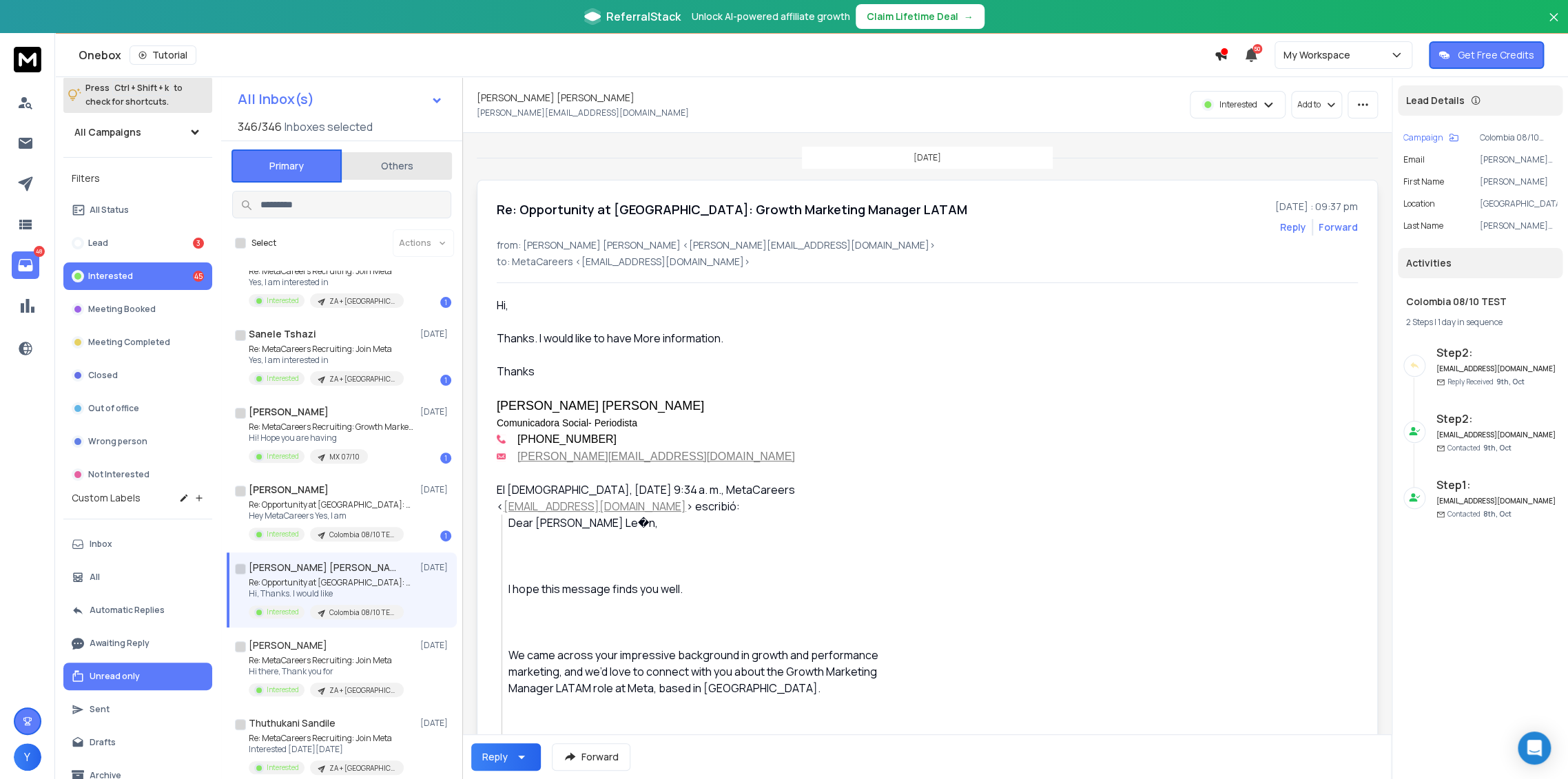
click at [555, 113] on p "andrea.ramos1227@gmail.com" at bounding box center [582, 113] width 212 height 11
click at [584, 262] on p "to: MetaCareers <employee@careersconnectcareerbase.com>" at bounding box center [927, 262] width 861 height 14
drag, startPoint x: 584, startPoint y: 262, endPoint x: 759, endPoint y: 265, distance: 175.0
click at [759, 265] on p "to: MetaCareers <employee@careersconnectcareerbase.com>" at bounding box center [927, 262] width 861 height 14
click at [317, 504] on p "Re: Opportunity at Meta: Growth" at bounding box center [331, 505] width 165 height 11
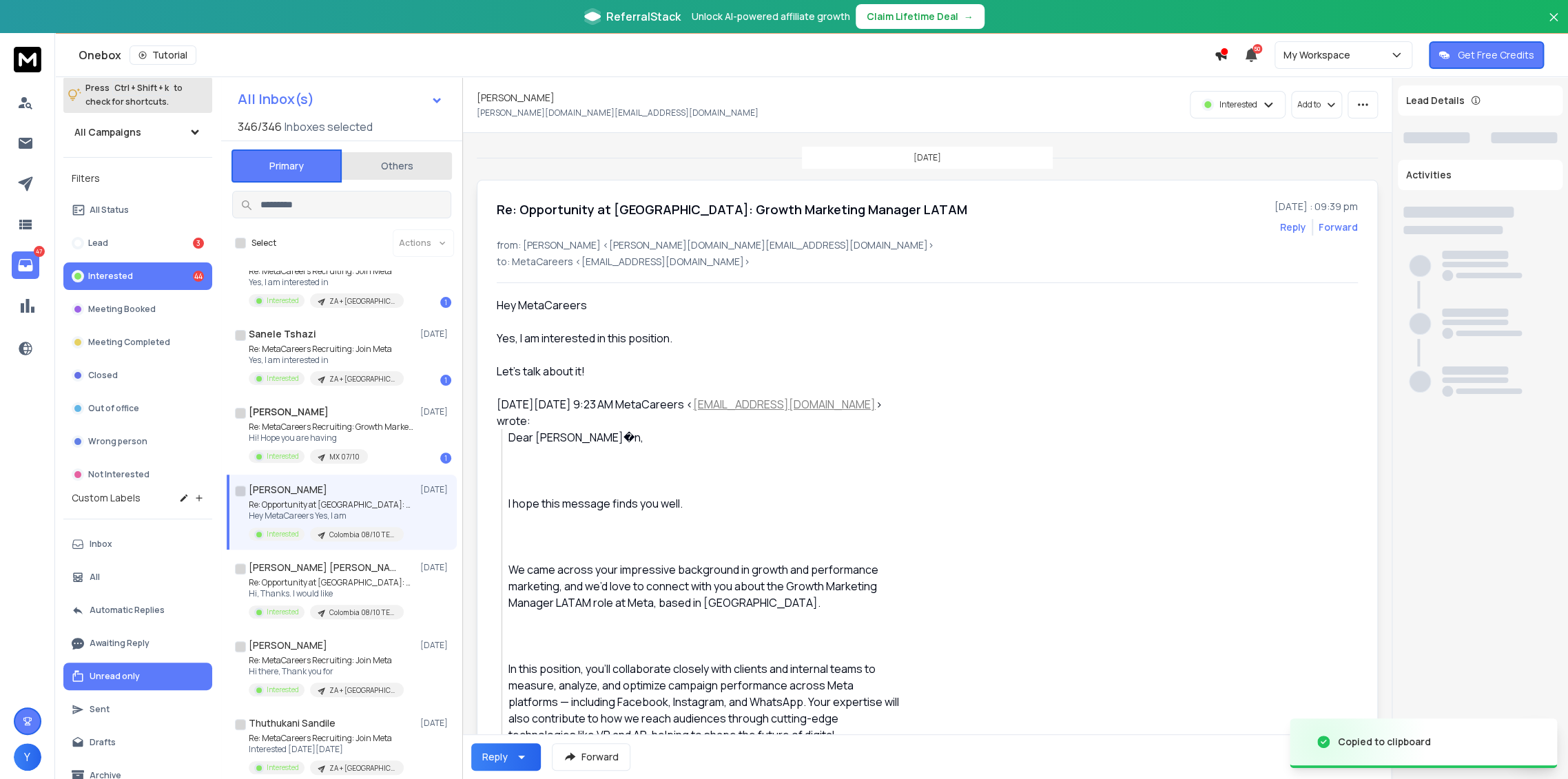
click at [552, 114] on p "elkin.gold@gmail.com" at bounding box center [617, 113] width 282 height 11
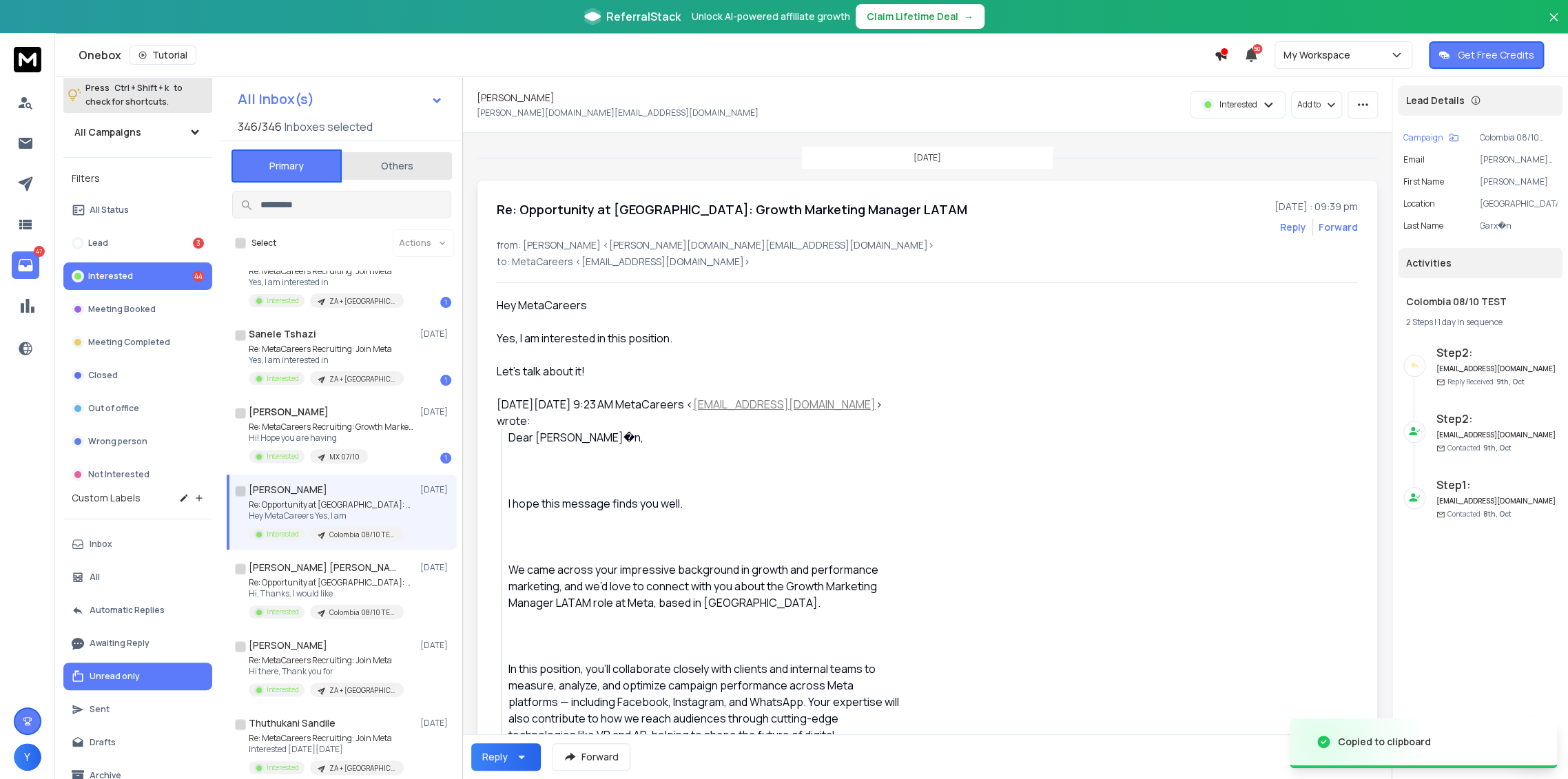
click at [583, 262] on p "to: MetaCareers <hr@careersconnectfutureworks.com>" at bounding box center [927, 262] width 861 height 14
drag, startPoint x: 583, startPoint y: 262, endPoint x: 727, endPoint y: 261, distance: 144.0
click at [727, 261] on p "to: MetaCareers <hr@careersconnectfutureworks.com>" at bounding box center [927, 262] width 861 height 14
click at [397, 426] on p "Re: MetaCareers Recruiting: Growth Marketing" at bounding box center [331, 427] width 165 height 11
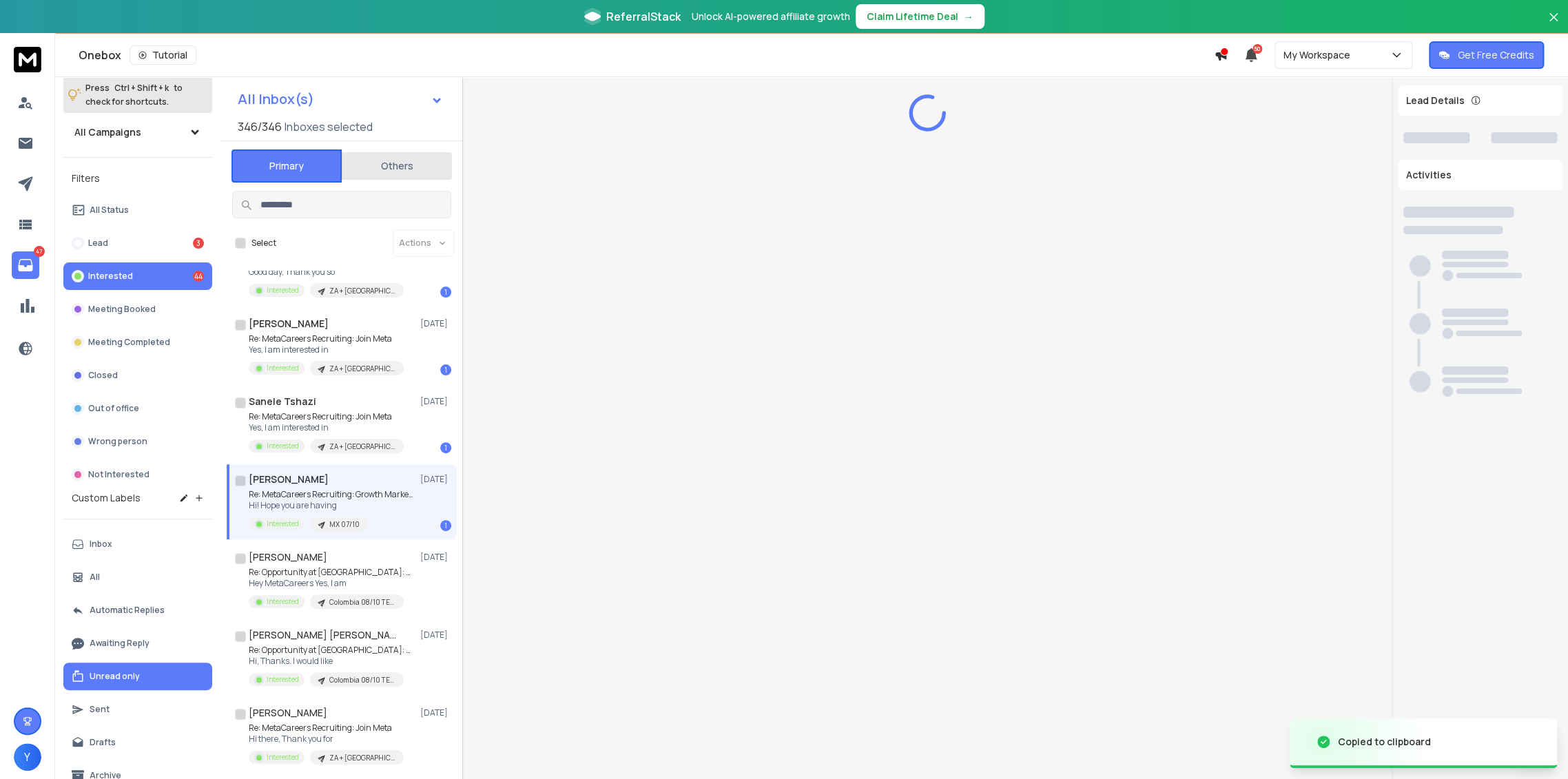
scroll to position [3146, 0]
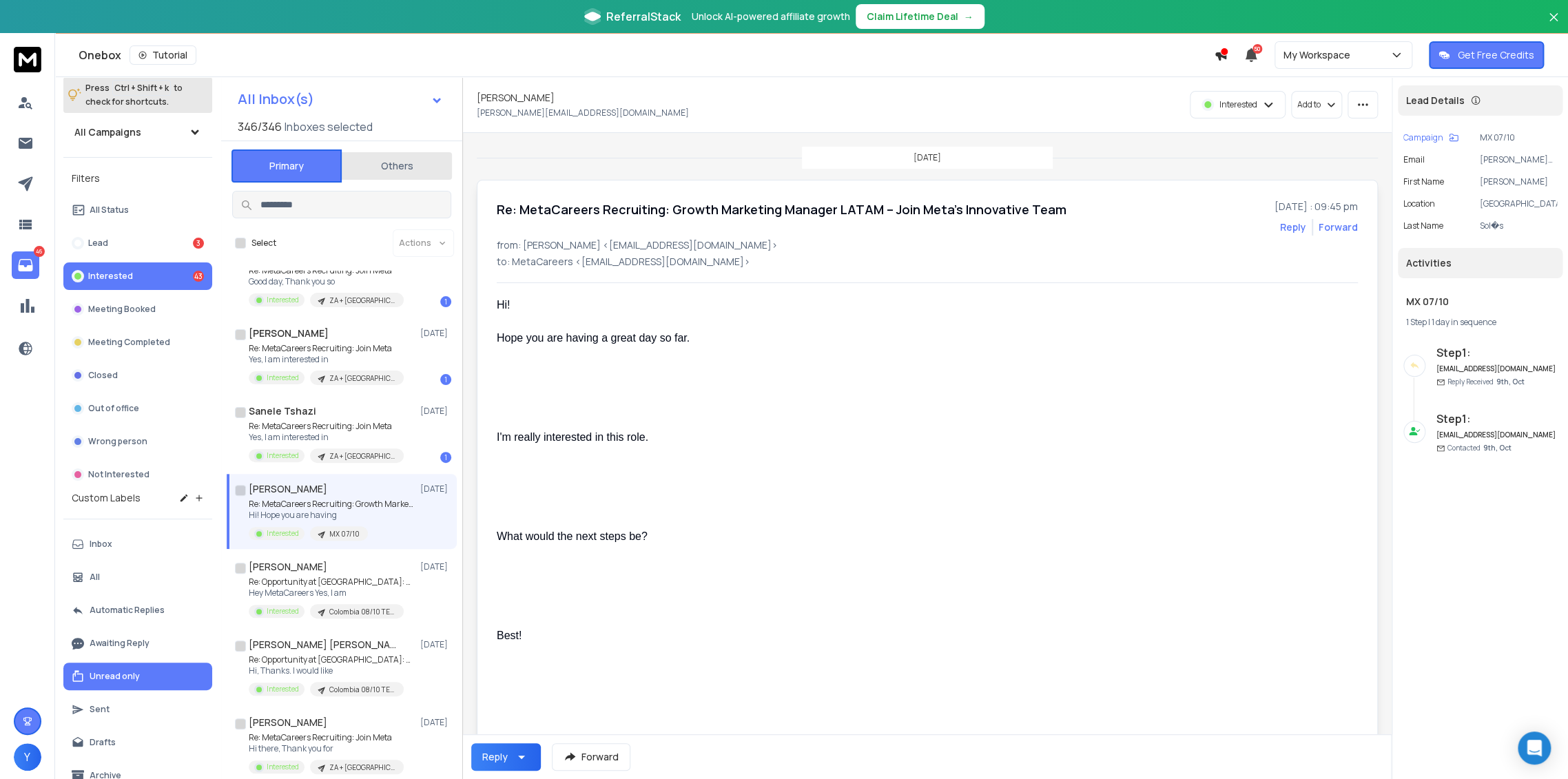
click at [558, 113] on p "alfonso_solis@hotmail.com" at bounding box center [582, 113] width 212 height 11
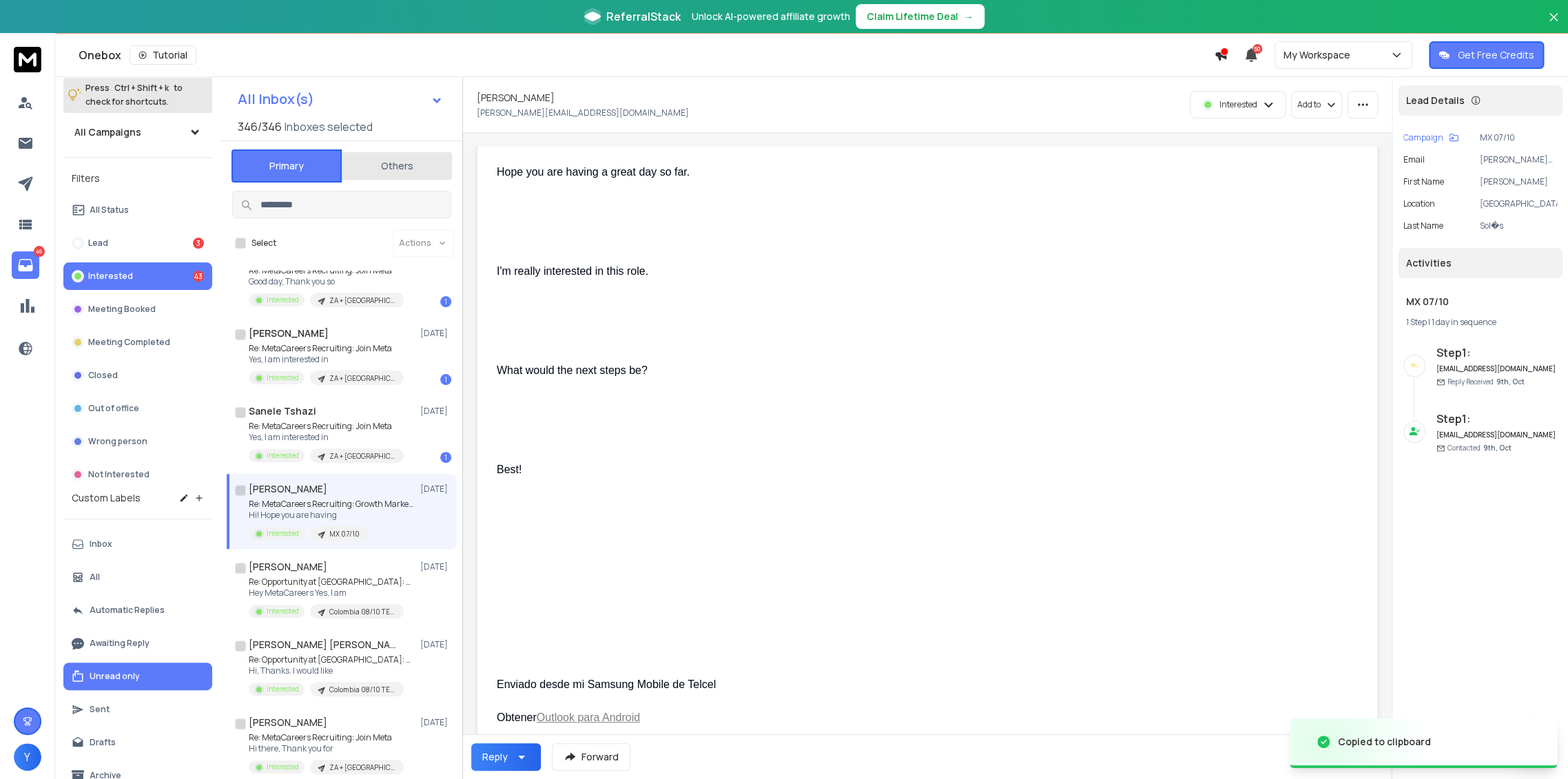
scroll to position [0, 0]
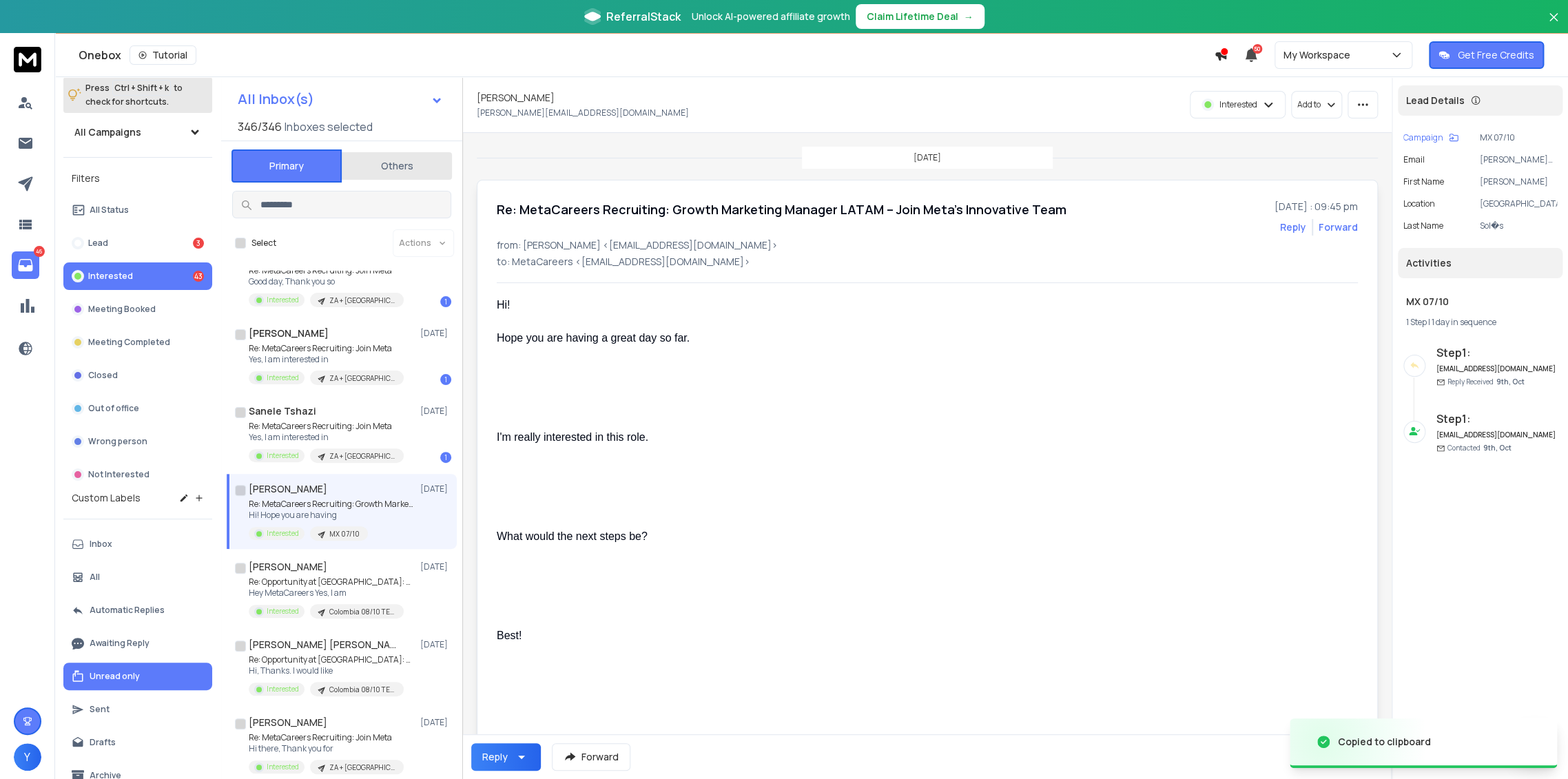
click at [578, 265] on p "to: MetaCareers <recruit@careersconnectvision.com>" at bounding box center [927, 262] width 861 height 14
drag, startPoint x: 578, startPoint y: 265, endPoint x: 727, endPoint y: 265, distance: 149.0
click at [727, 265] on p "to: MetaCareers <recruit@careersconnectvision.com>" at bounding box center [927, 262] width 861 height 14
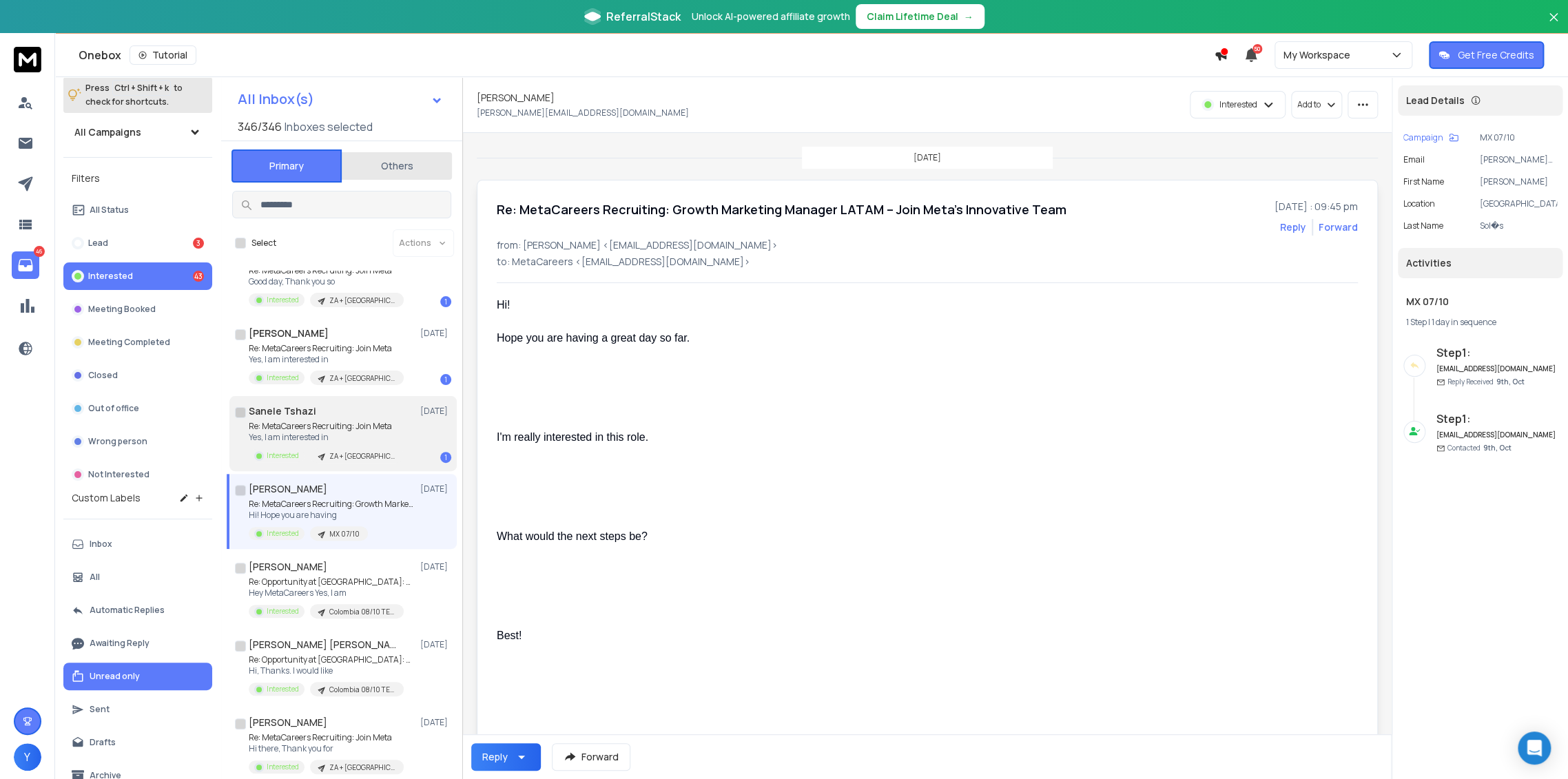
click at [369, 448] on div "ZA + [GEOGRAPHIC_DATA] + [GEOGRAPHIC_DATA] 09/10" at bounding box center [357, 455] width 94 height 14
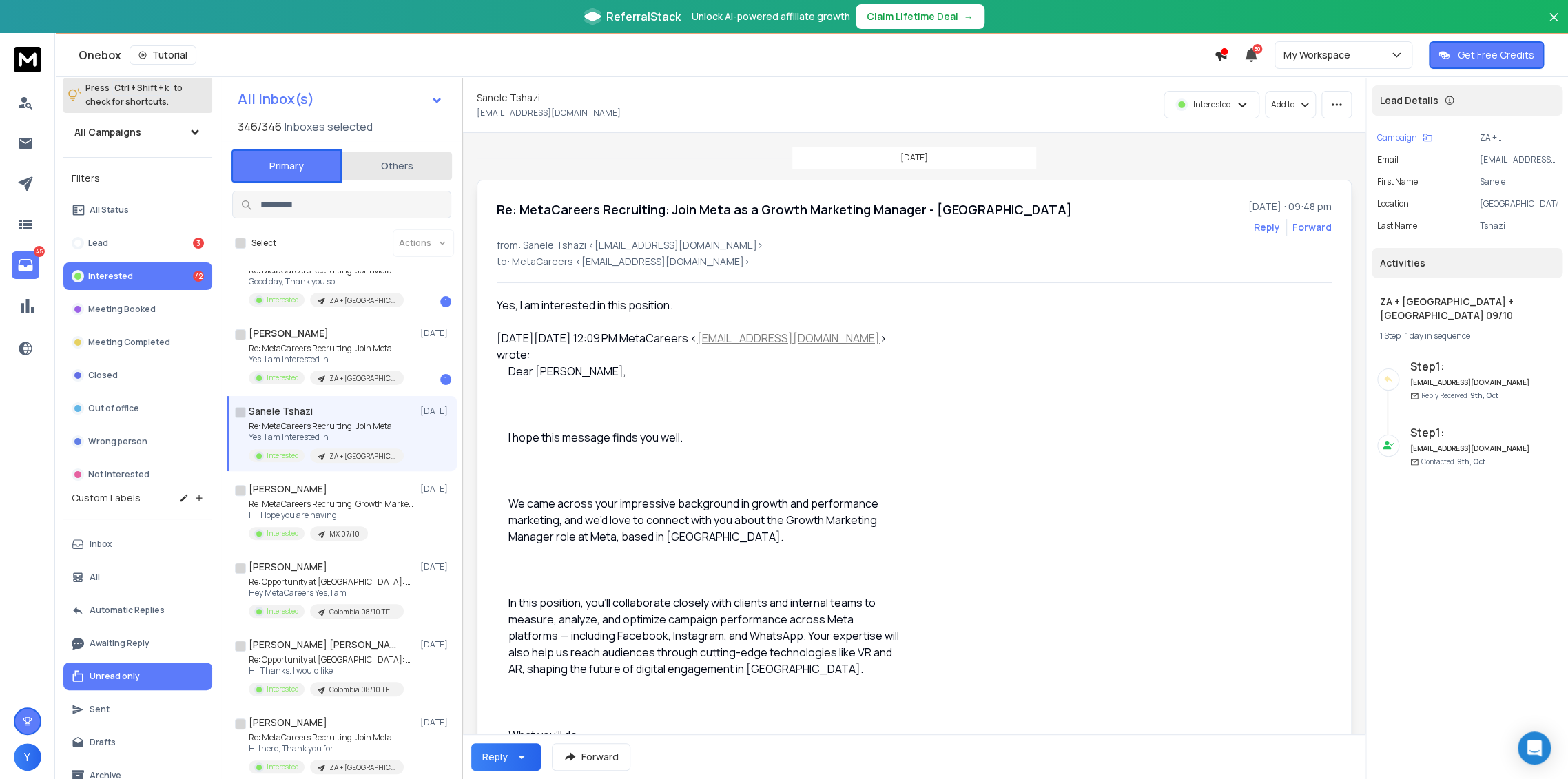
click at [557, 109] on p "saneletshazi3@gmail.com" at bounding box center [549, 113] width 144 height 11
click at [590, 262] on p "to: MetaCareers <recruit@careersconnectcenter.com>" at bounding box center [914, 262] width 835 height 14
drag, startPoint x: 590, startPoint y: 262, endPoint x: 723, endPoint y: 264, distance: 133.0
click at [723, 264] on p "to: MetaCareers <recruit@careersconnectcenter.com>" at bounding box center [914, 262] width 835 height 14
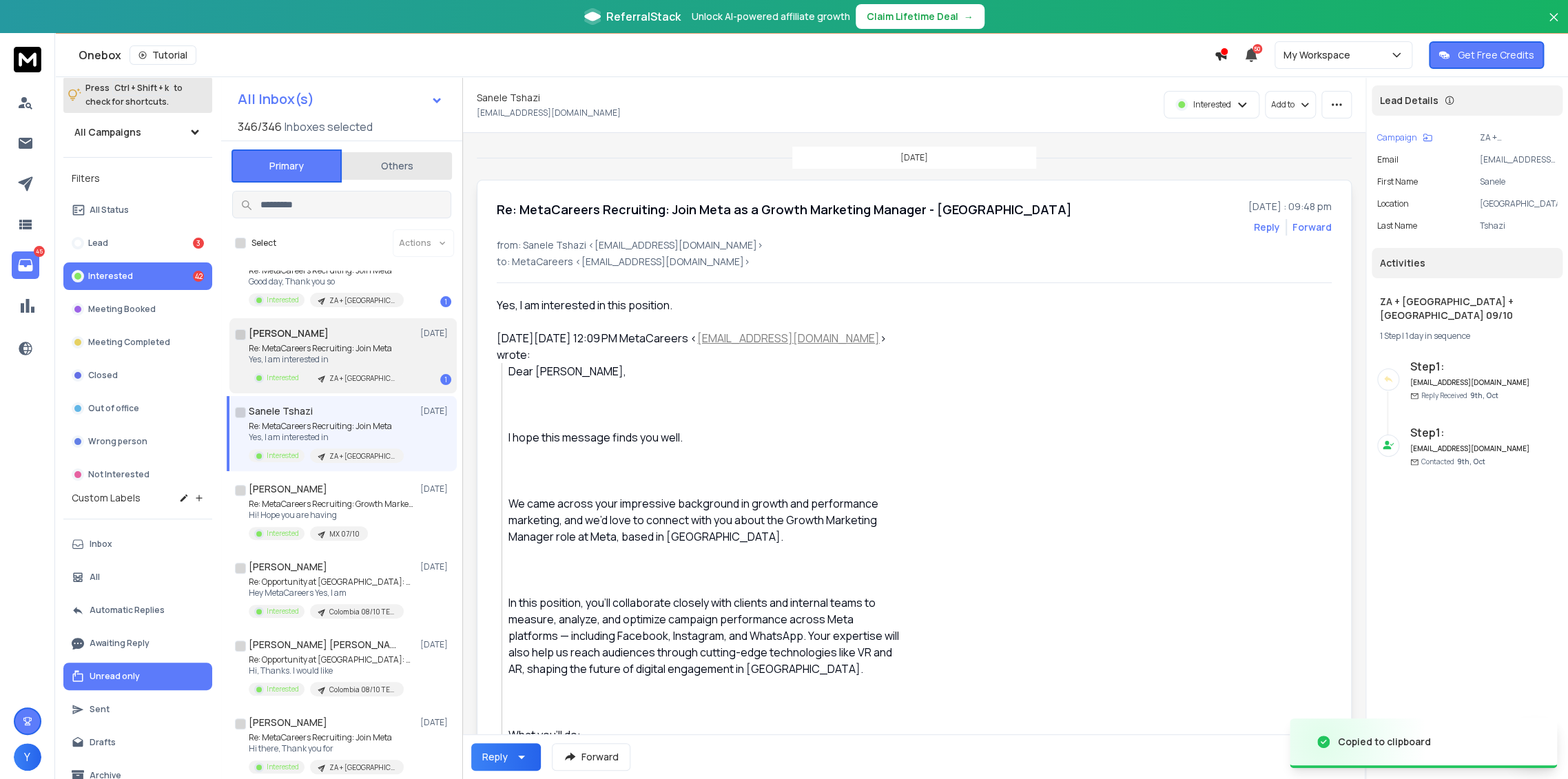
click at [387, 369] on div "Re: MetaCareers Recruiting: Join Meta Yes, I am interested in Interested ZA + F…" at bounding box center [326, 363] width 155 height 42
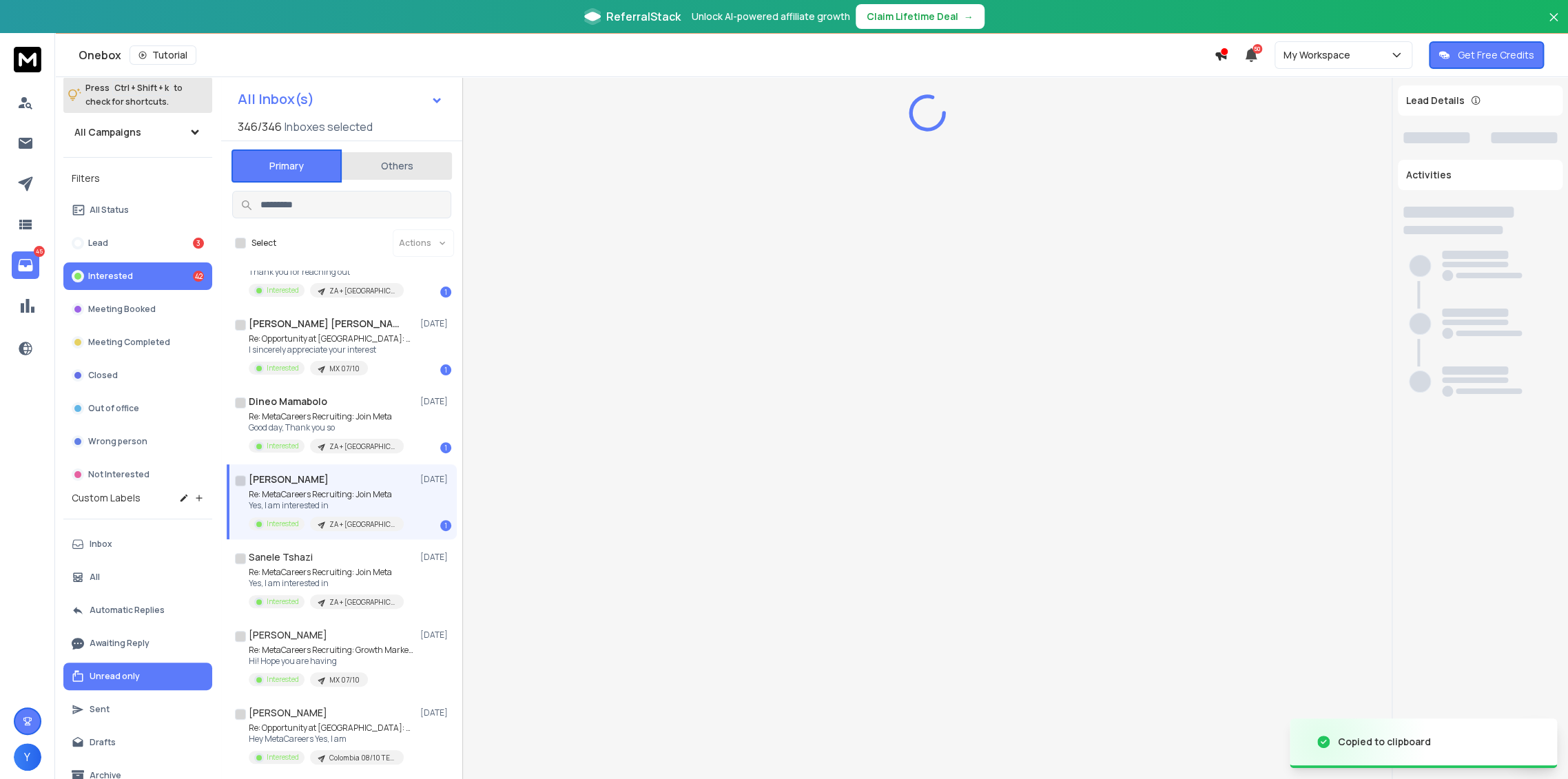
scroll to position [2993, 0]
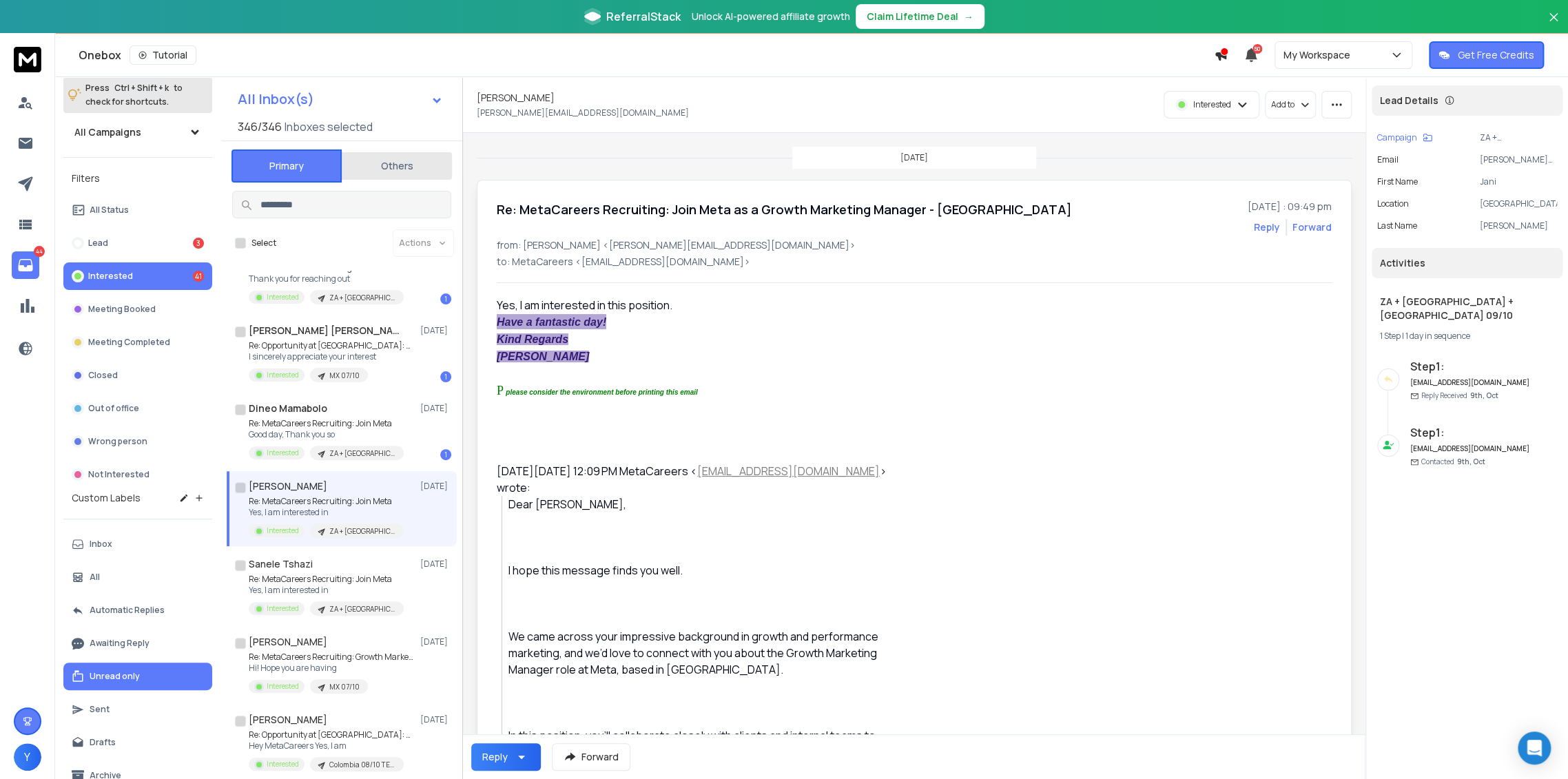
click at [556, 117] on p "smith.jani224@gmail.com" at bounding box center [582, 113] width 212 height 11
click at [584, 261] on p "to: MetaCareers <works@careersconnectsuccess.com>" at bounding box center [914, 262] width 835 height 14
drag, startPoint x: 584, startPoint y: 261, endPoint x: 727, endPoint y: 263, distance: 143.0
click at [727, 263] on p "to: MetaCareers <works@careersconnectsuccess.com>" at bounding box center [914, 262] width 835 height 14
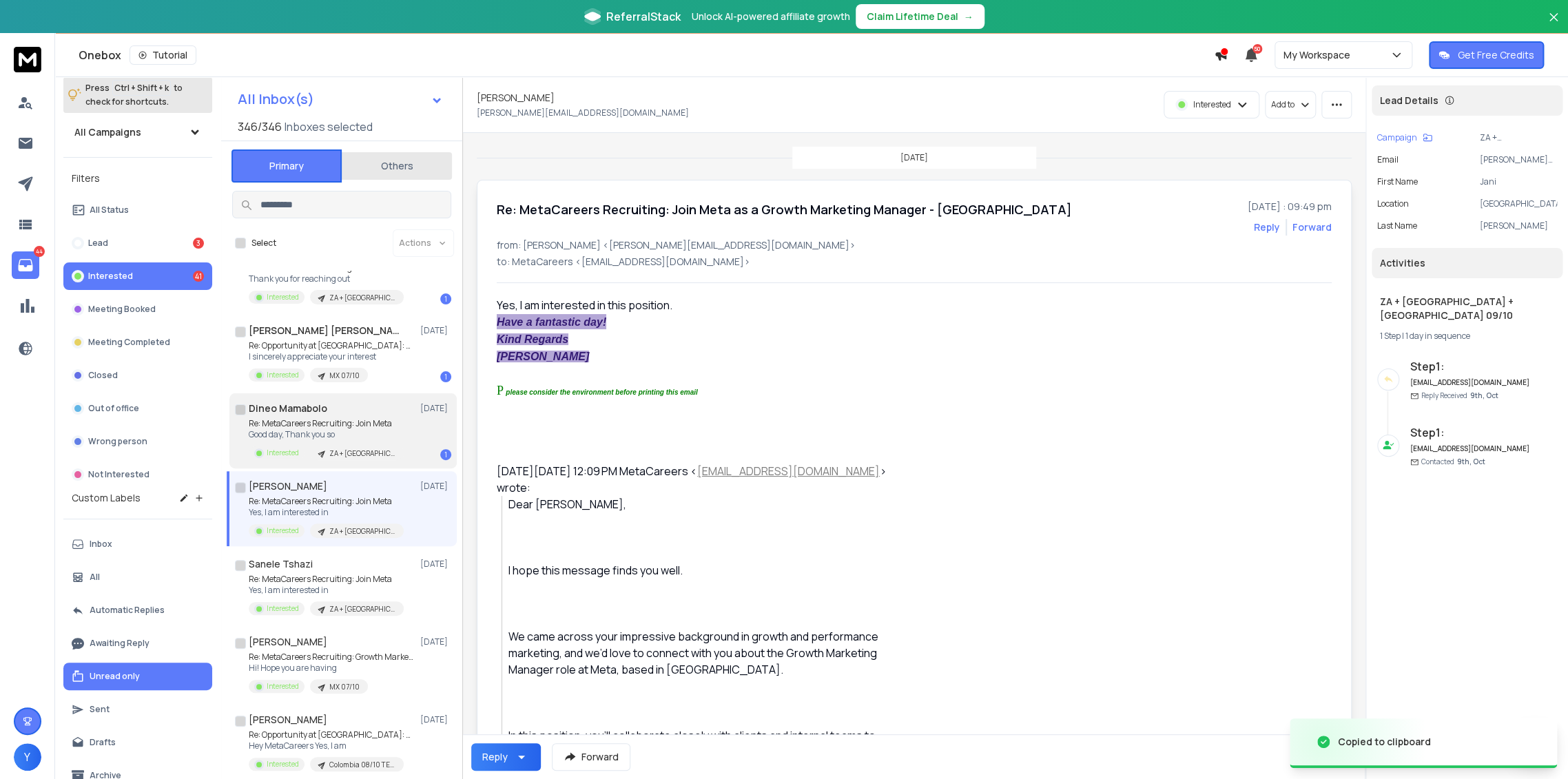
click at [395, 420] on p "Re: MetaCareers Recruiting: Join Meta" at bounding box center [326, 423] width 155 height 11
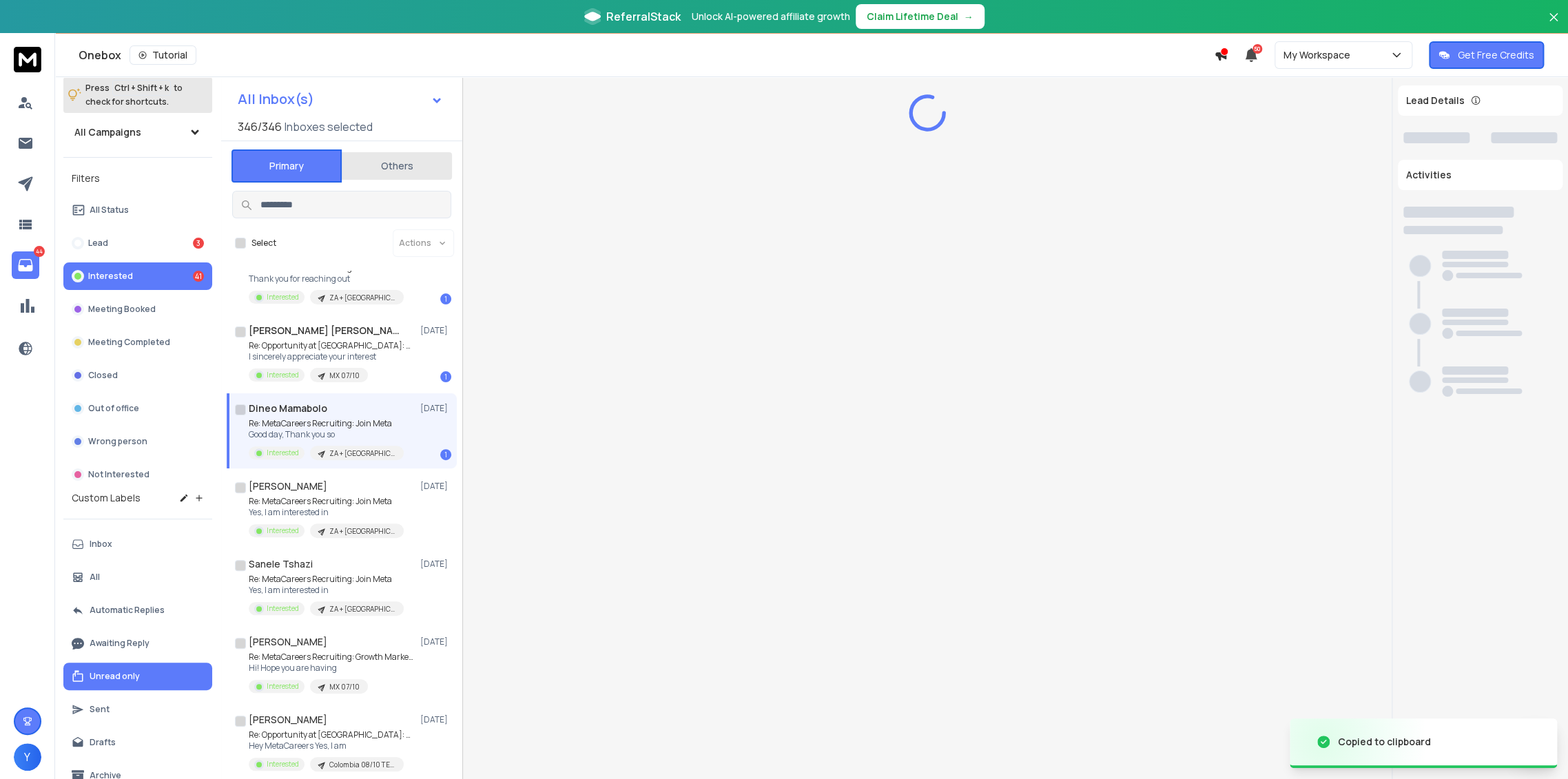
scroll to position [2917, 0]
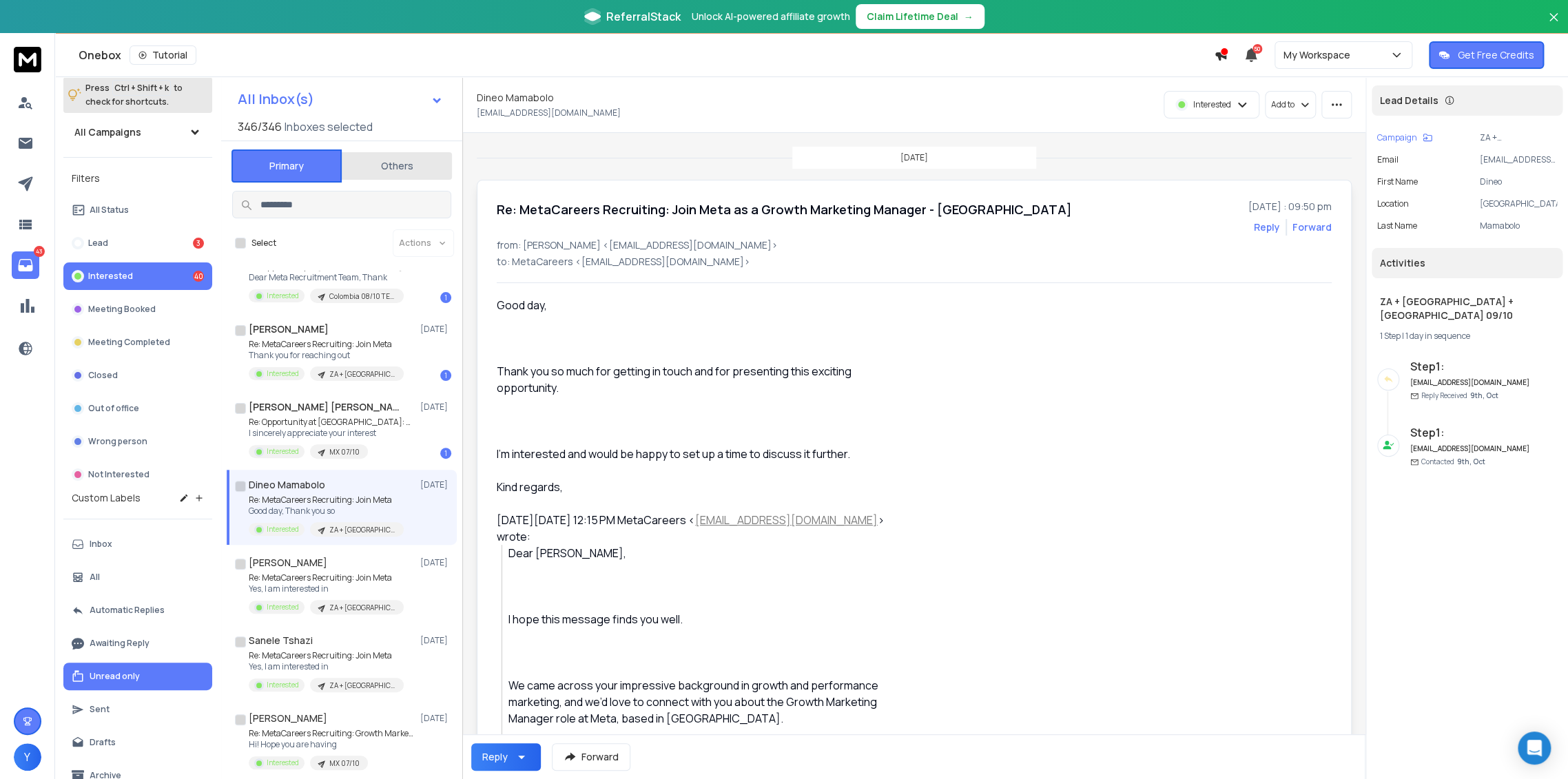
click at [555, 116] on p "dpsmamabolo@gmail.com" at bounding box center [549, 113] width 144 height 11
click at [593, 266] on p "to: MetaCareers <recruit@careersconnectglobaljobs.com>" at bounding box center [914, 262] width 835 height 14
drag, startPoint x: 593, startPoint y: 266, endPoint x: 744, endPoint y: 265, distance: 151.0
click at [744, 265] on p "to: MetaCareers <recruit@careersconnectglobaljobs.com>" at bounding box center [914, 262] width 835 height 14
click at [367, 436] on p "I sincerely appreciate your interest" at bounding box center [331, 433] width 165 height 11
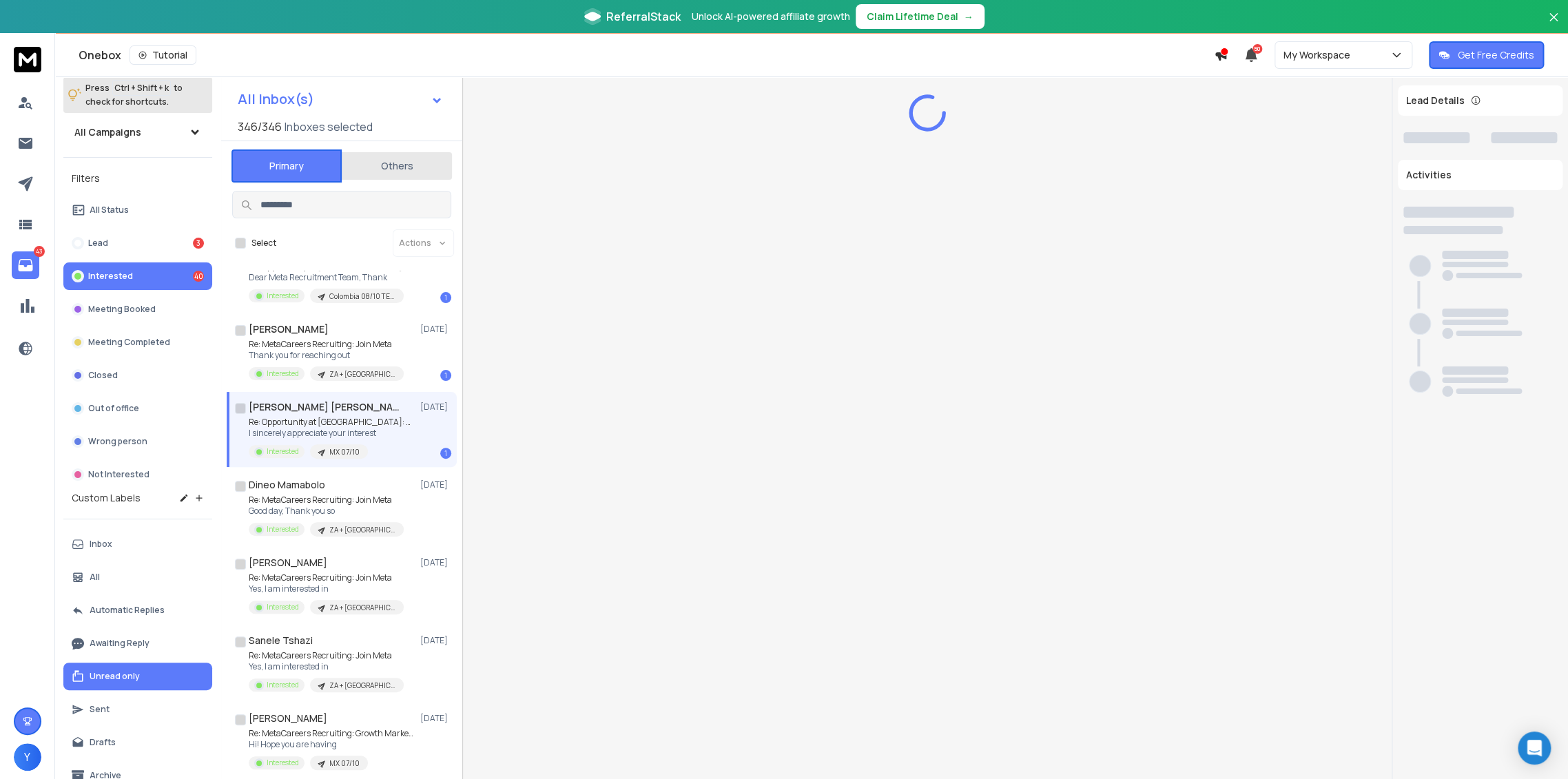
scroll to position [2764, 0]
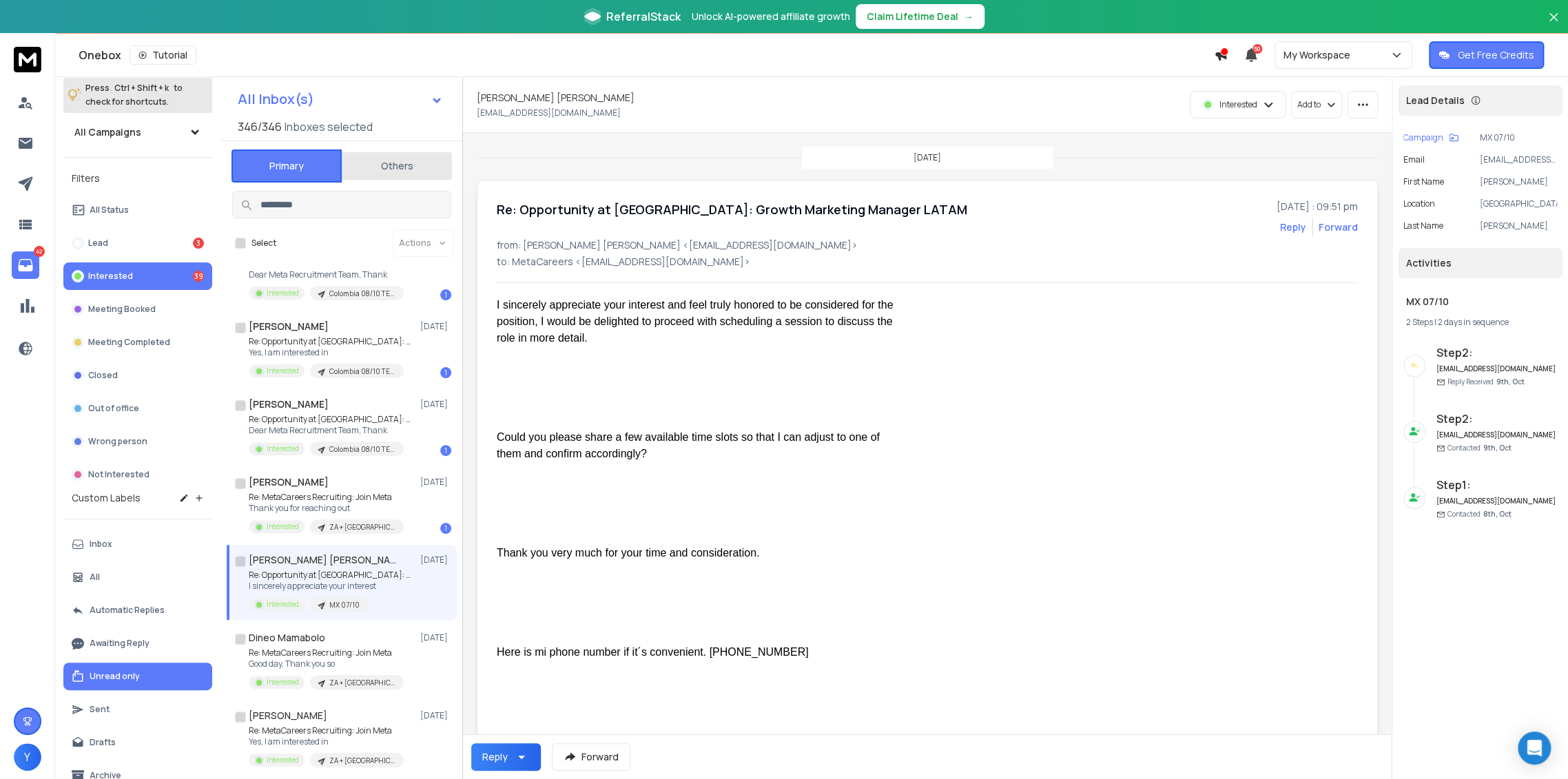
click at [551, 116] on p "jccartigas@hotmail.com" at bounding box center [549, 113] width 144 height 11
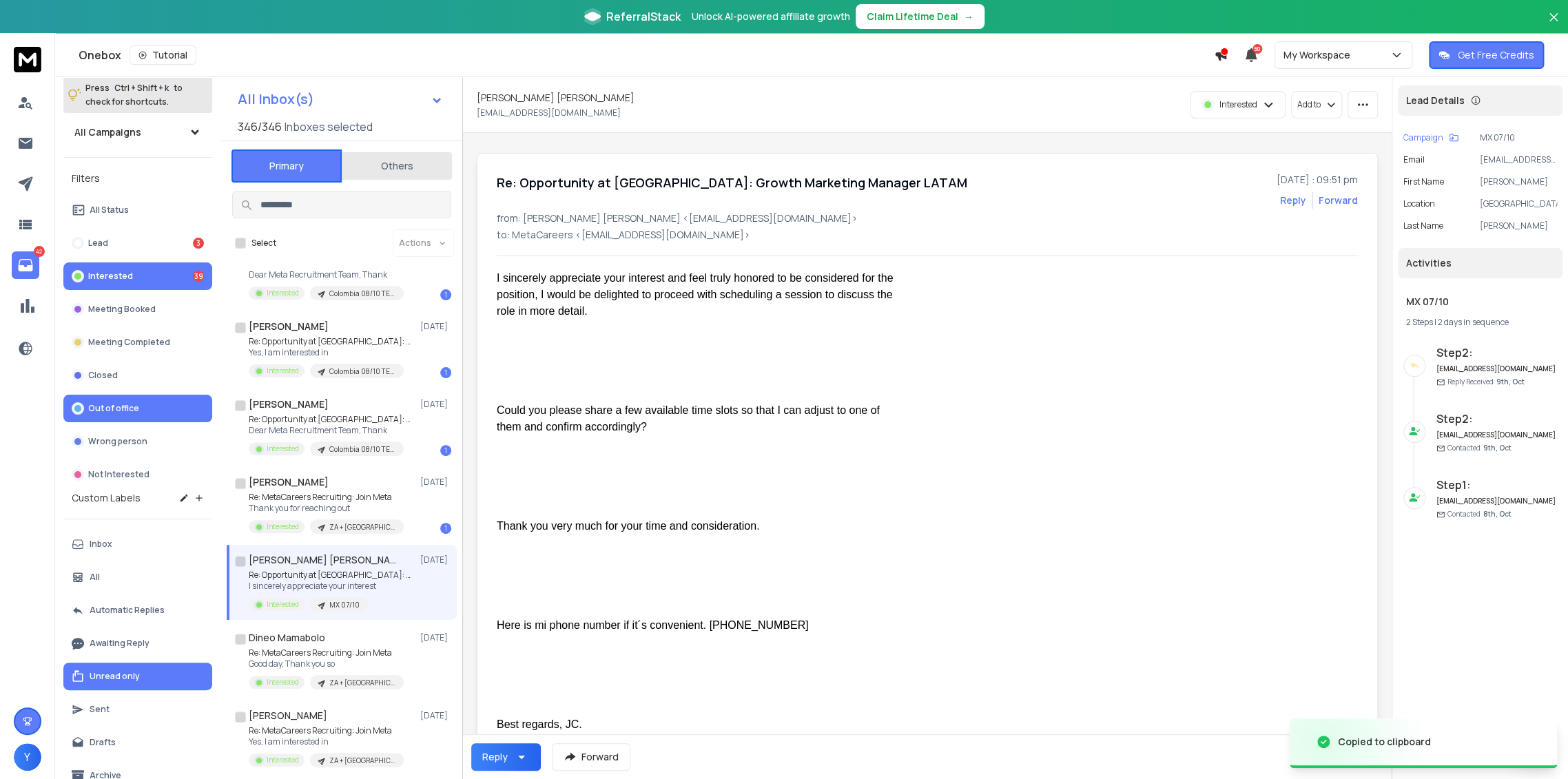
scroll to position [0, 0]
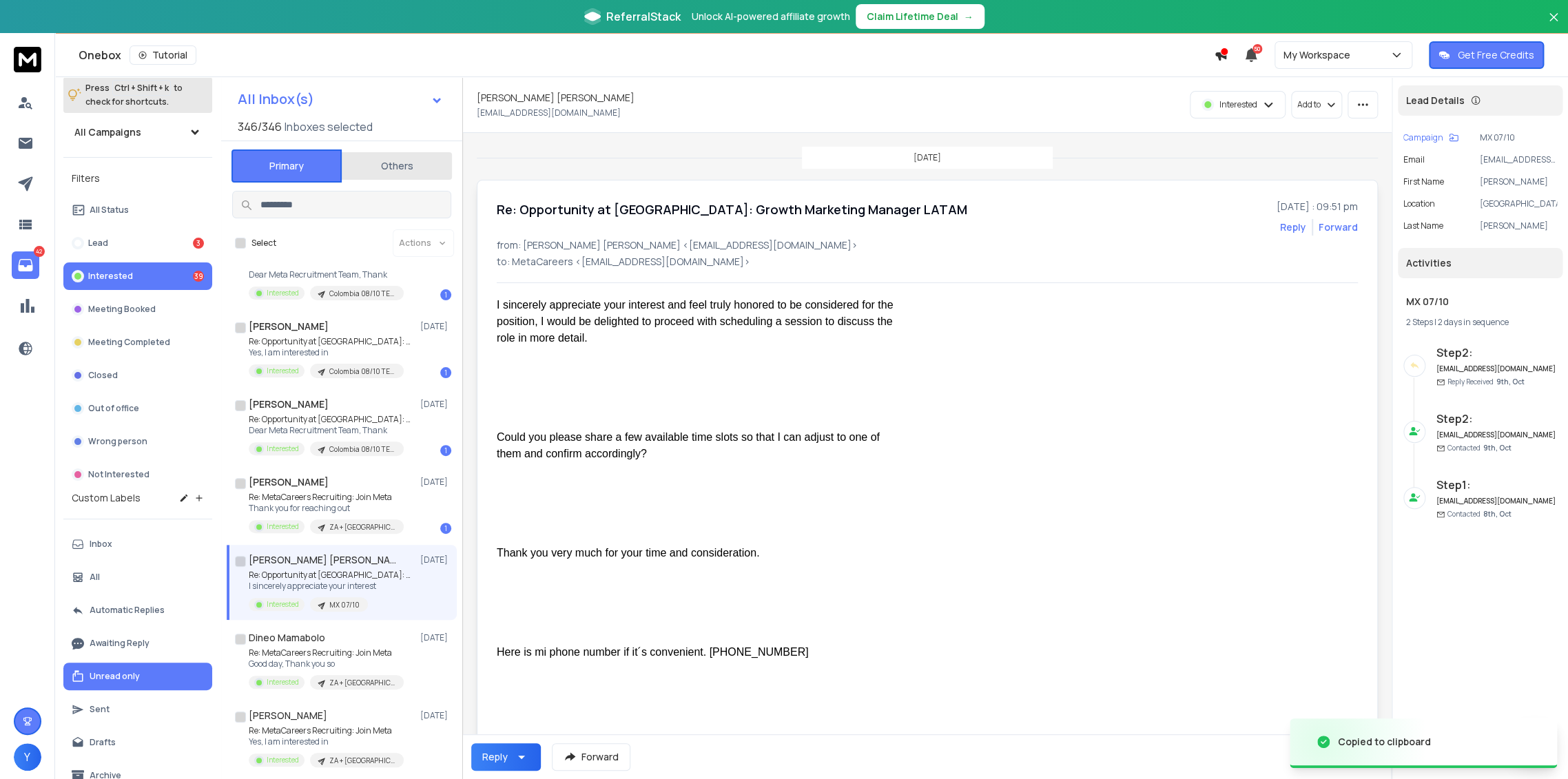
click at [601, 260] on p "to: MetaCareers <works@careersconnectfuturework.com>" at bounding box center [927, 262] width 861 height 14
click at [583, 262] on p "to: MetaCareers <works@careersconnectfuturework.com>" at bounding box center [927, 262] width 861 height 14
drag, startPoint x: 583, startPoint y: 262, endPoint x: 741, endPoint y: 258, distance: 158.1
click at [741, 258] on p "to: MetaCareers <works@careersconnectfuturework.com>" at bounding box center [927, 262] width 861 height 14
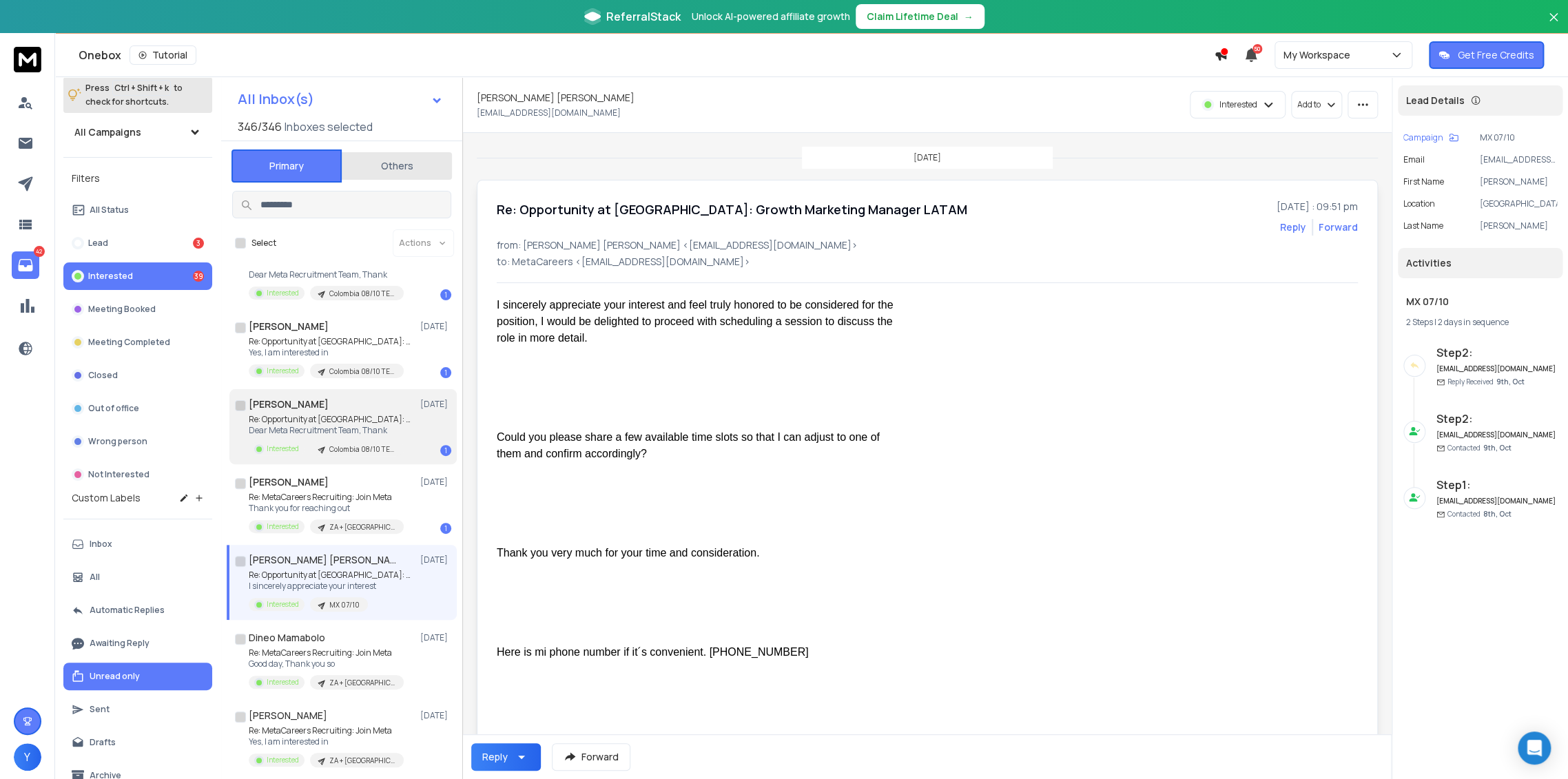
click at [389, 492] on p "Re: MetaCareers Recruiting: Join Meta" at bounding box center [326, 497] width 155 height 11
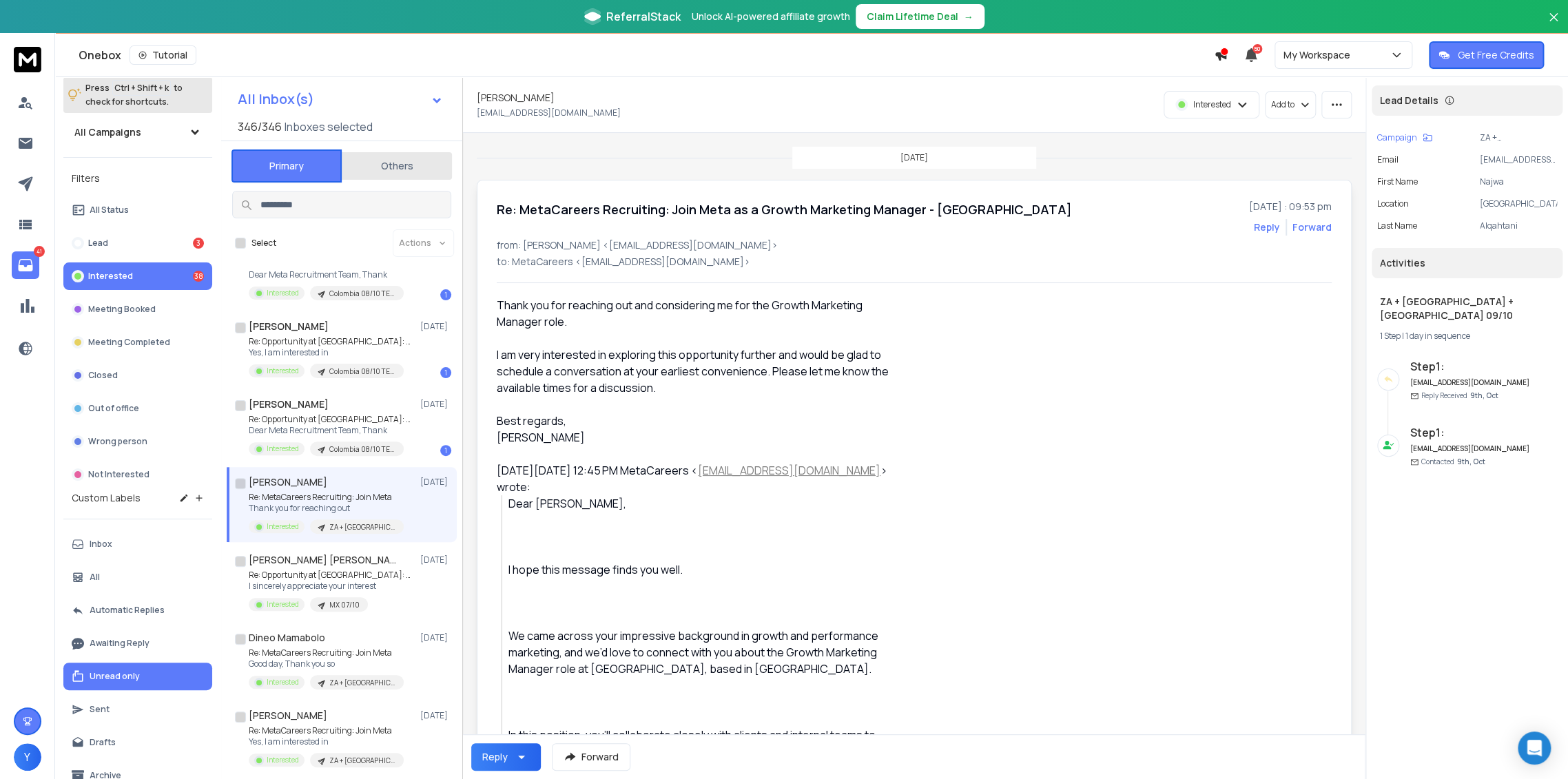
click at [535, 113] on p "najwalqahtani1@gmail.com" at bounding box center [549, 113] width 144 height 11
click at [602, 260] on p "to: MetaCareers <employee@careersconnectcandidates.com>" at bounding box center [914, 262] width 835 height 14
drag, startPoint x: 602, startPoint y: 260, endPoint x: 762, endPoint y: 262, distance: 160.0
click at [762, 262] on p "to: MetaCareers <employee@careersconnectcandidates.com>" at bounding box center [914, 262] width 835 height 14
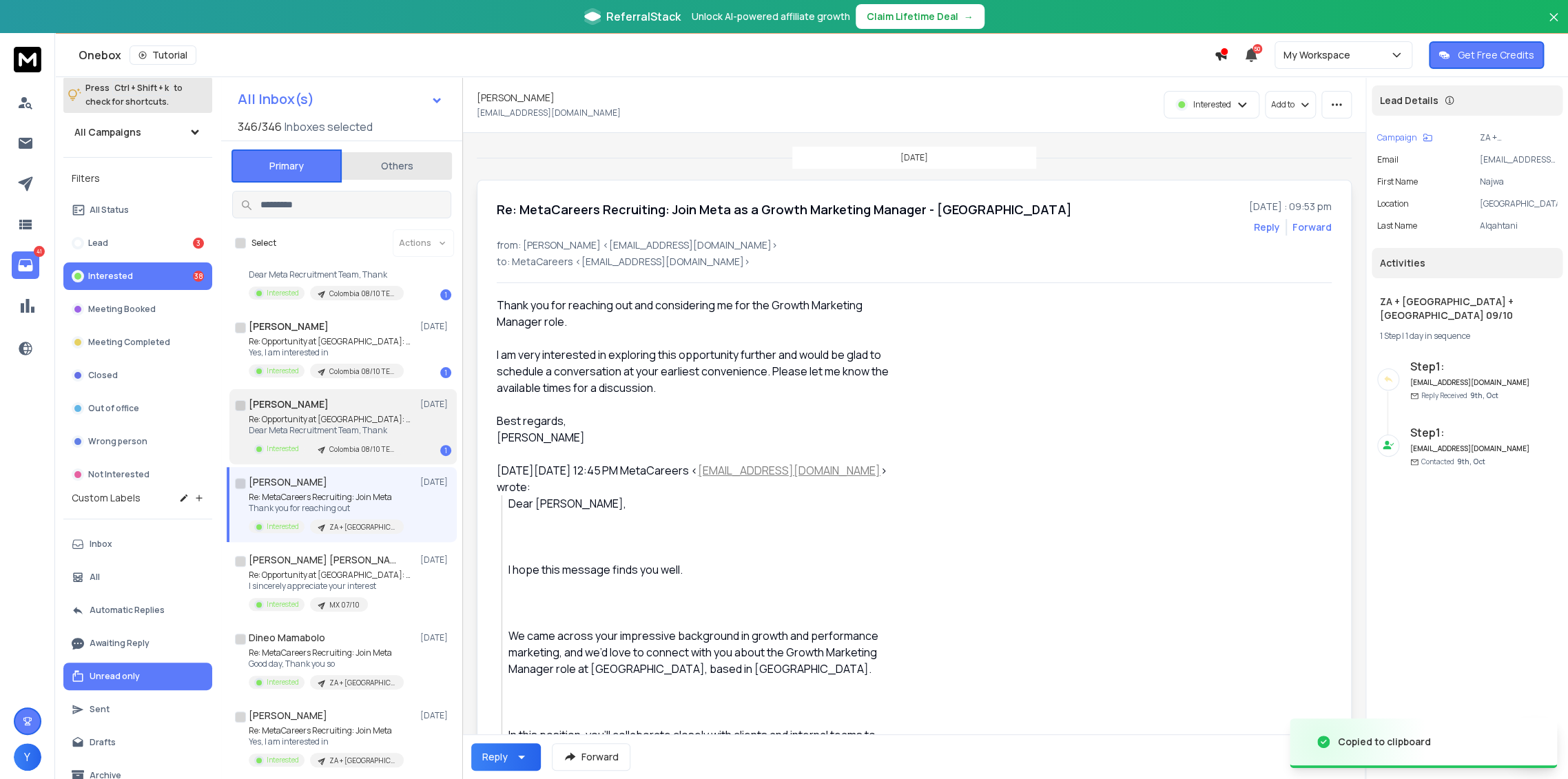
click at [384, 425] on p "Dear Meta Recruitment Team, Thank" at bounding box center [331, 430] width 165 height 11
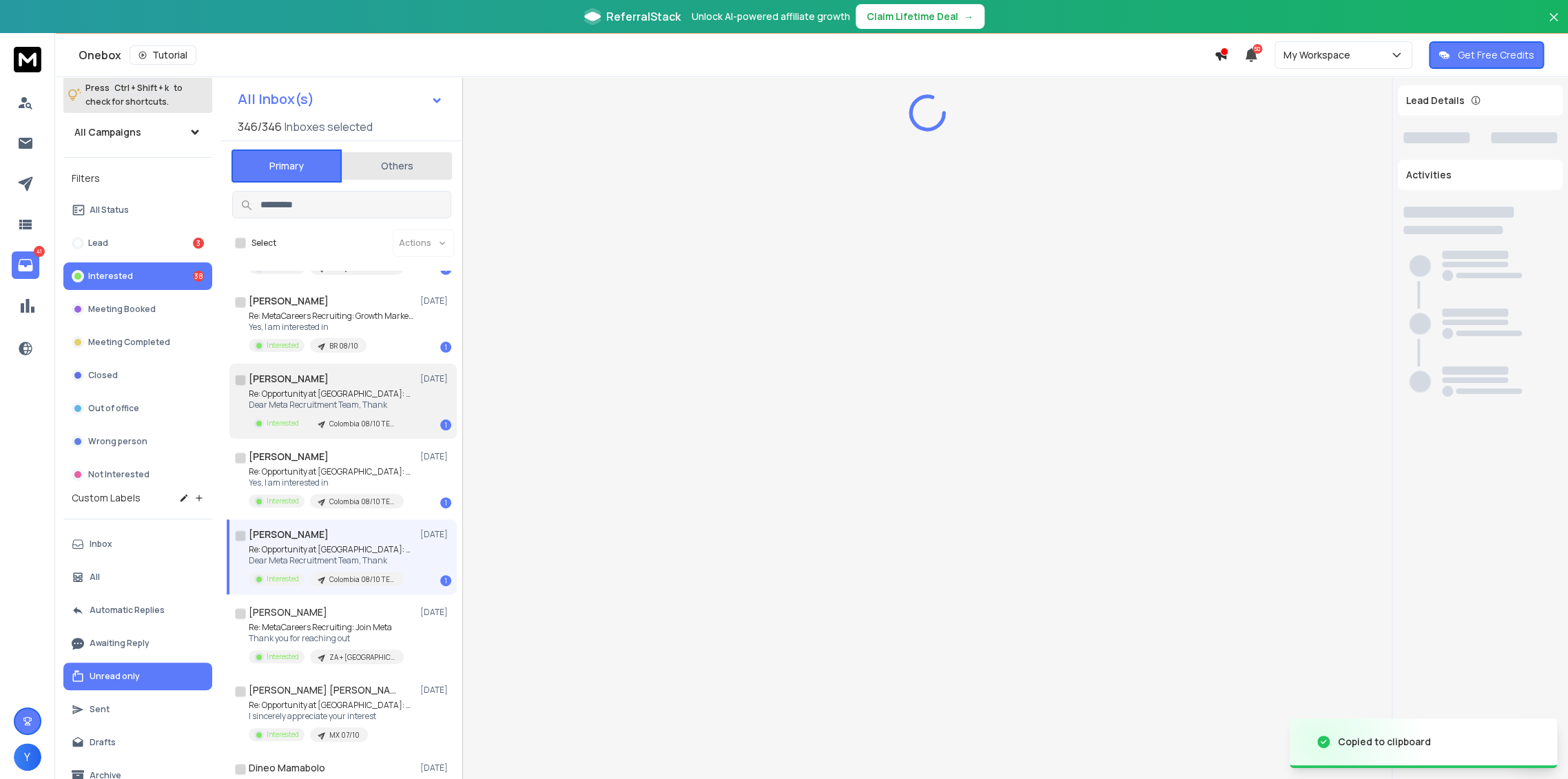
scroll to position [2611, 0]
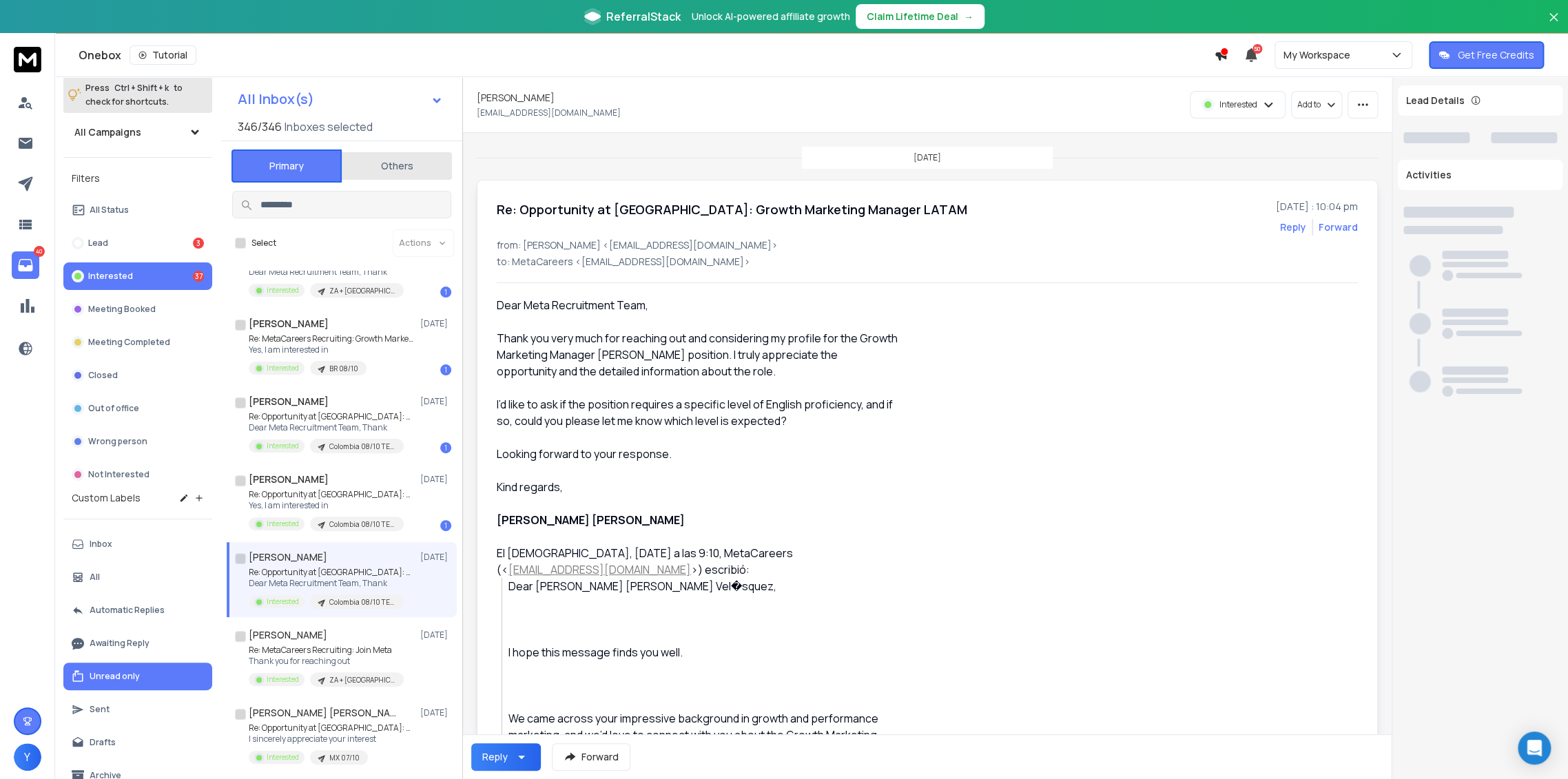
click at [551, 111] on p "andreafragozo10@gmail.com" at bounding box center [549, 113] width 144 height 11
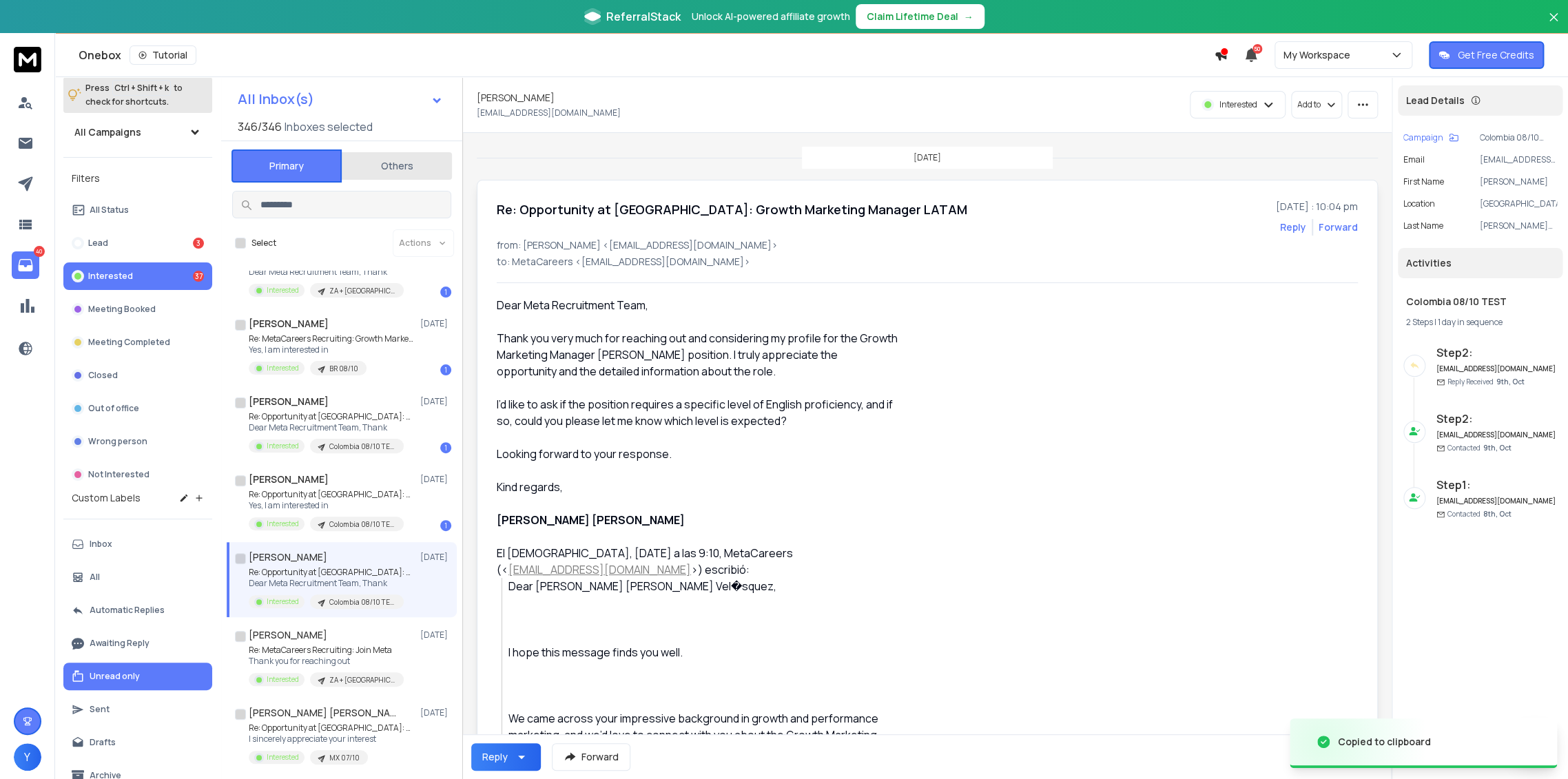
click at [596, 259] on p "to: MetaCareers <employee@careersconnectfuturework.com>" at bounding box center [927, 262] width 861 height 14
drag, startPoint x: 596, startPoint y: 259, endPoint x: 755, endPoint y: 270, distance: 159.4
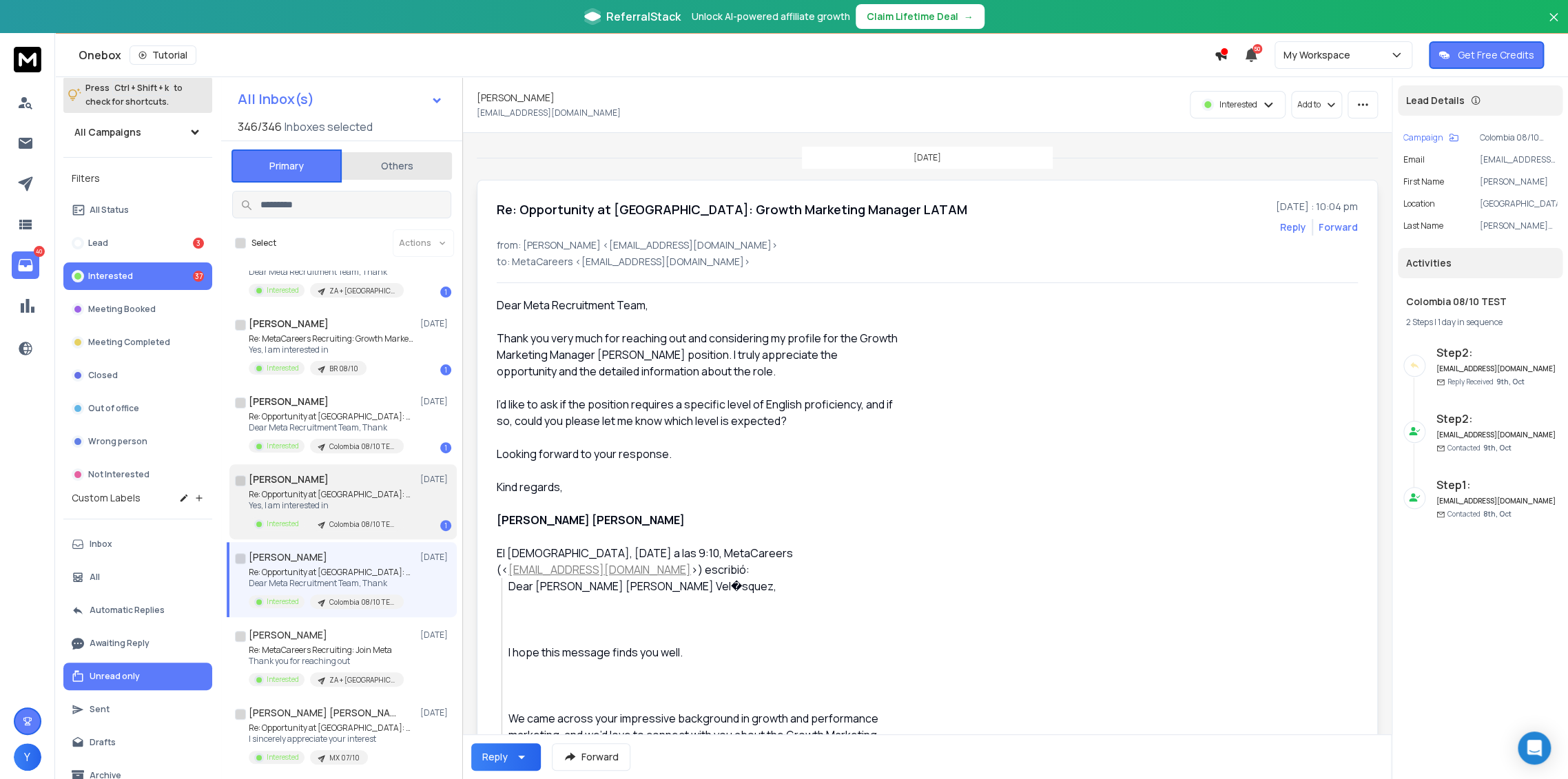
click at [365, 509] on p "Yes, I am interested in" at bounding box center [331, 505] width 165 height 11
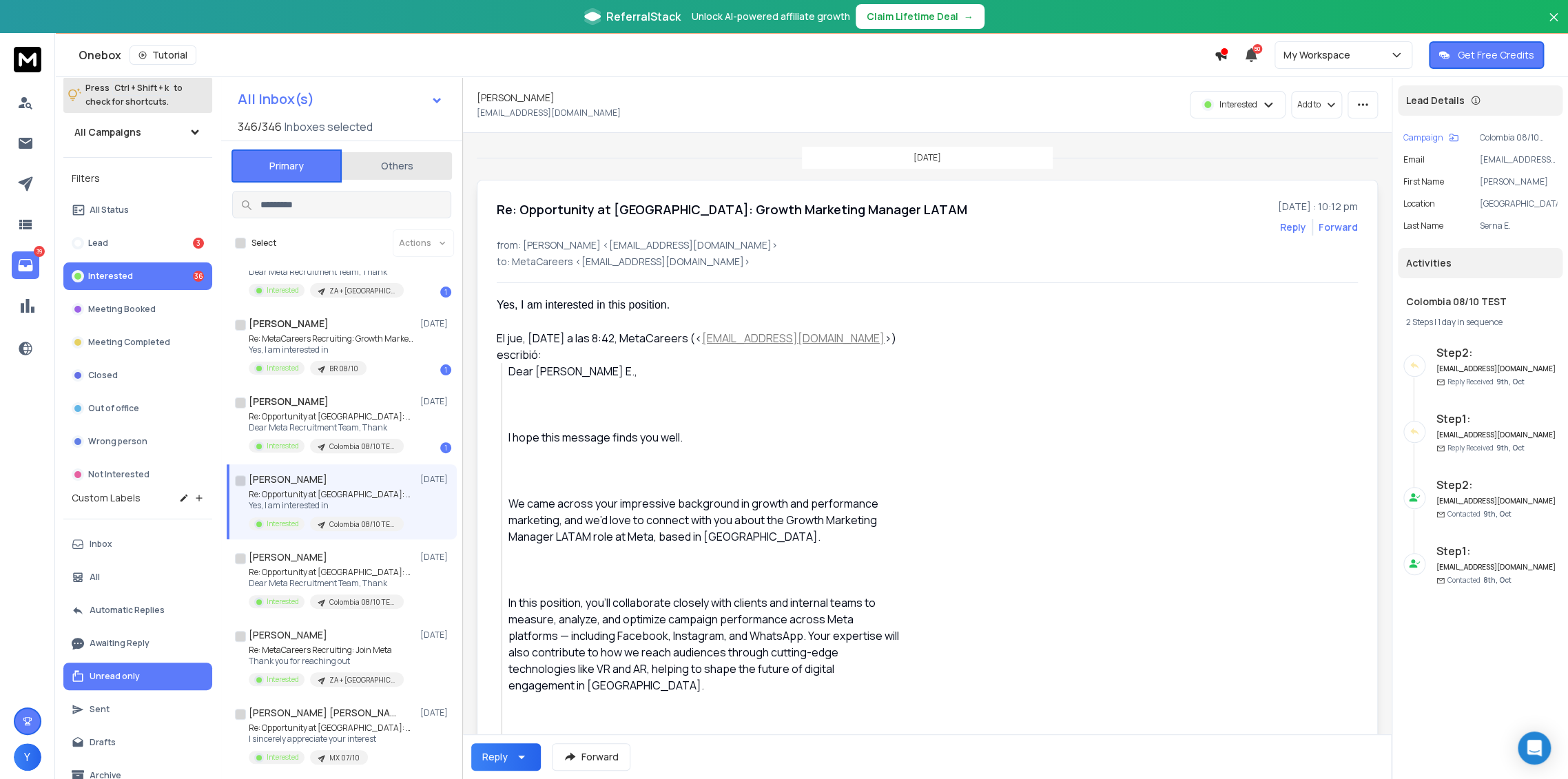
click at [559, 117] on p "laurisernae@gmail.com" at bounding box center [549, 113] width 144 height 11
click at [586, 266] on p "to: MetaCareers <recruit@careersconnecthiringhub.com>" at bounding box center [927, 262] width 861 height 14
drag, startPoint x: 586, startPoint y: 266, endPoint x: 728, endPoint y: 267, distance: 142.0
click at [728, 267] on p "to: MetaCareers <recruit@careersconnecthiringhub.com>" at bounding box center [927, 262] width 861 height 14
click at [734, 264] on p "to: MetaCareers <recruit@careersconnecthiringhub.com>" at bounding box center [927, 262] width 861 height 14
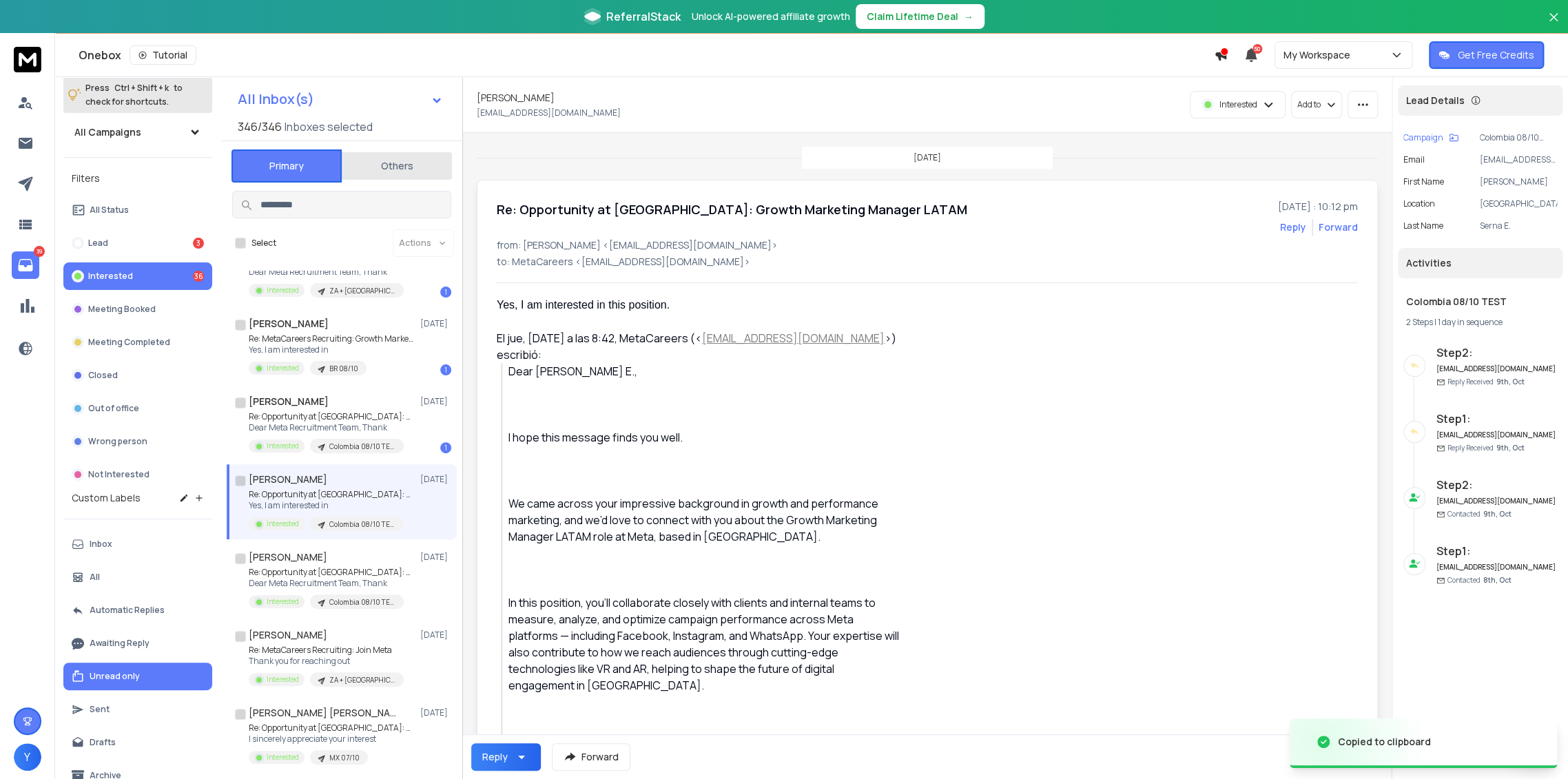
drag, startPoint x: 734, startPoint y: 264, endPoint x: 593, endPoint y: 261, distance: 141.0
click at [593, 261] on p "to: MetaCareers <recruit@careersconnecthiringhub.com>" at bounding box center [927, 262] width 861 height 14
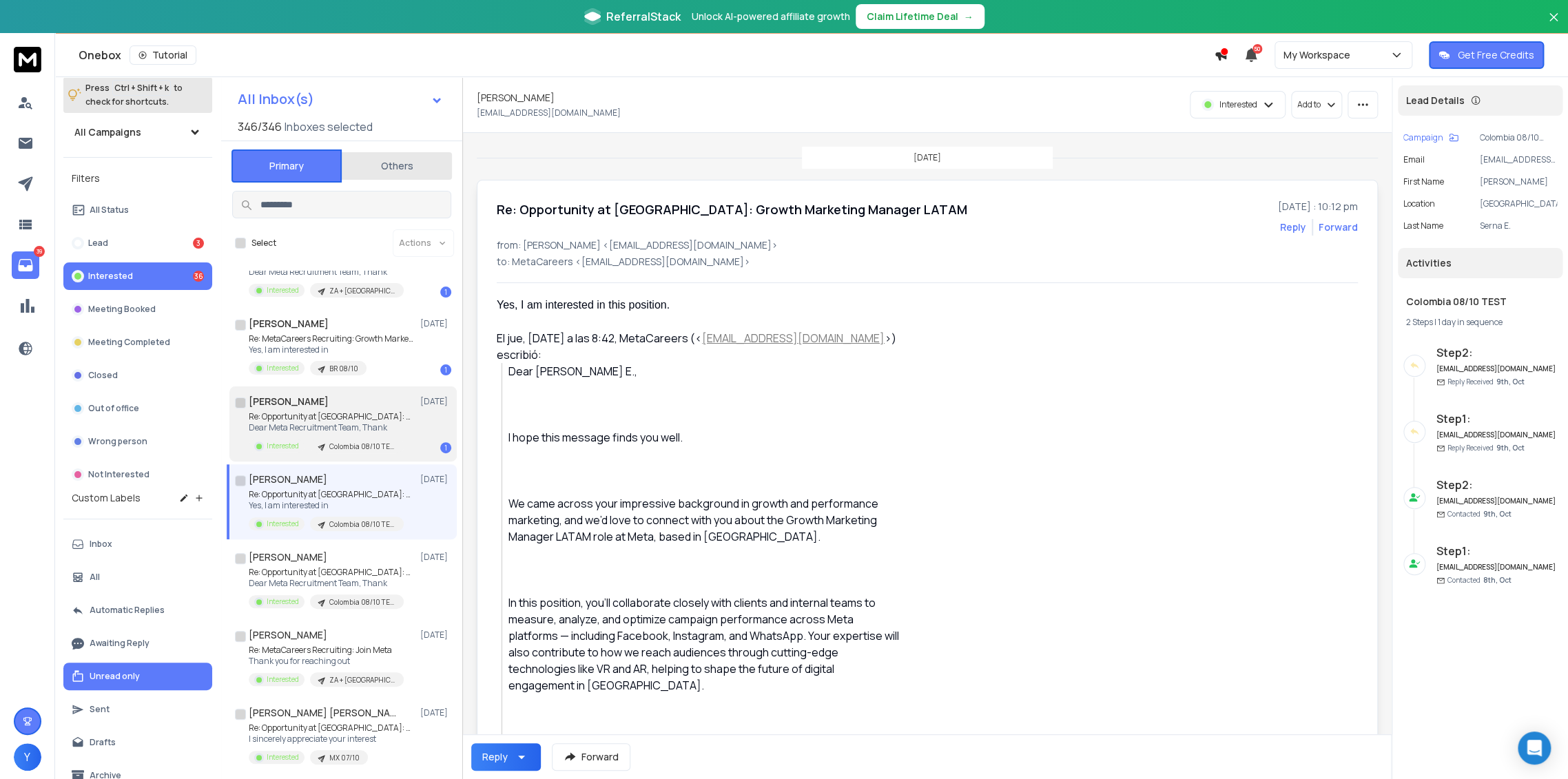
click at [361, 420] on p "Re: Opportunity at Meta: Growth" at bounding box center [331, 416] width 165 height 11
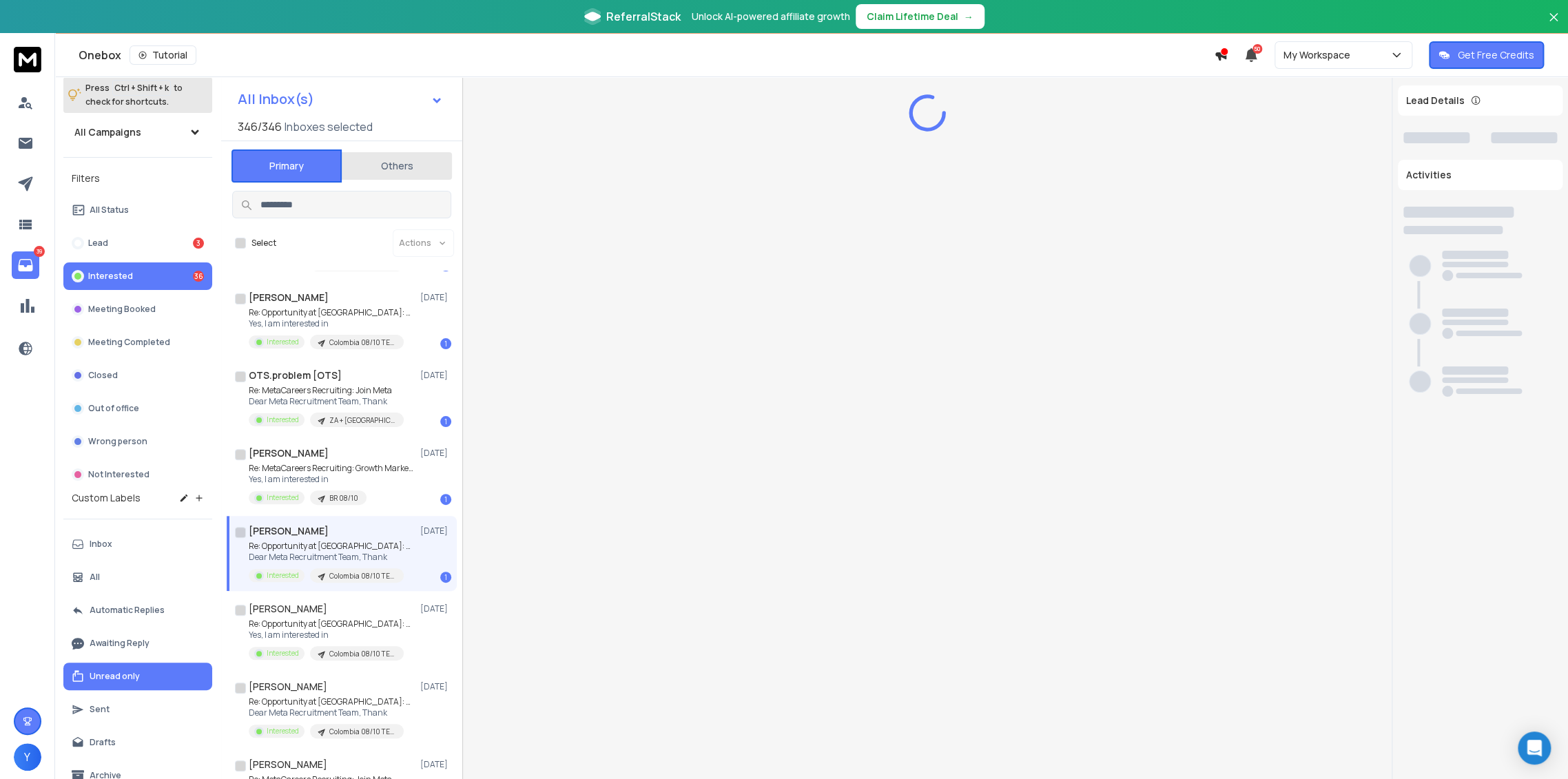
scroll to position [2457, 0]
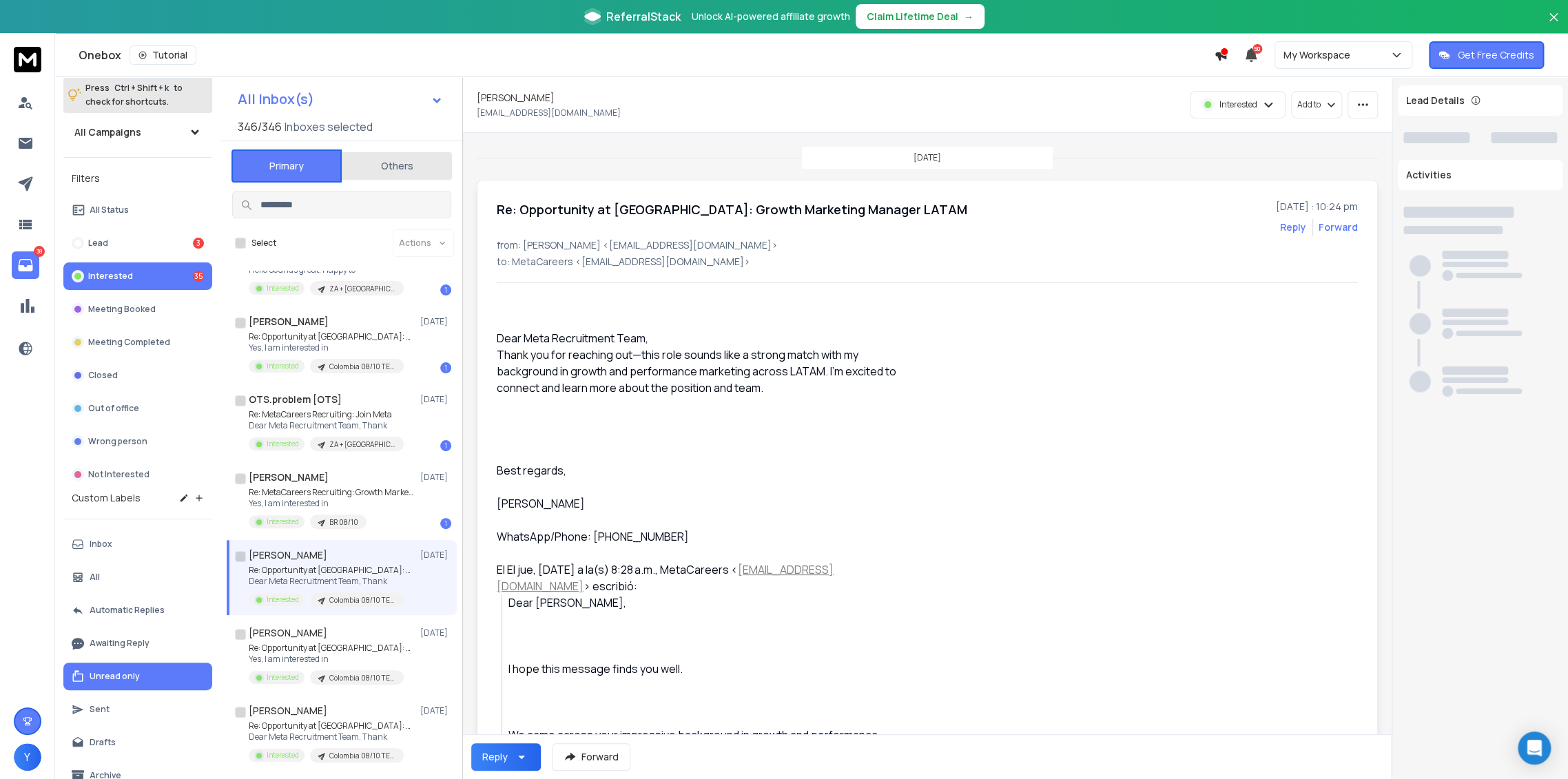
click at [541, 112] on p "sbuitragou@gmail.com" at bounding box center [549, 113] width 144 height 11
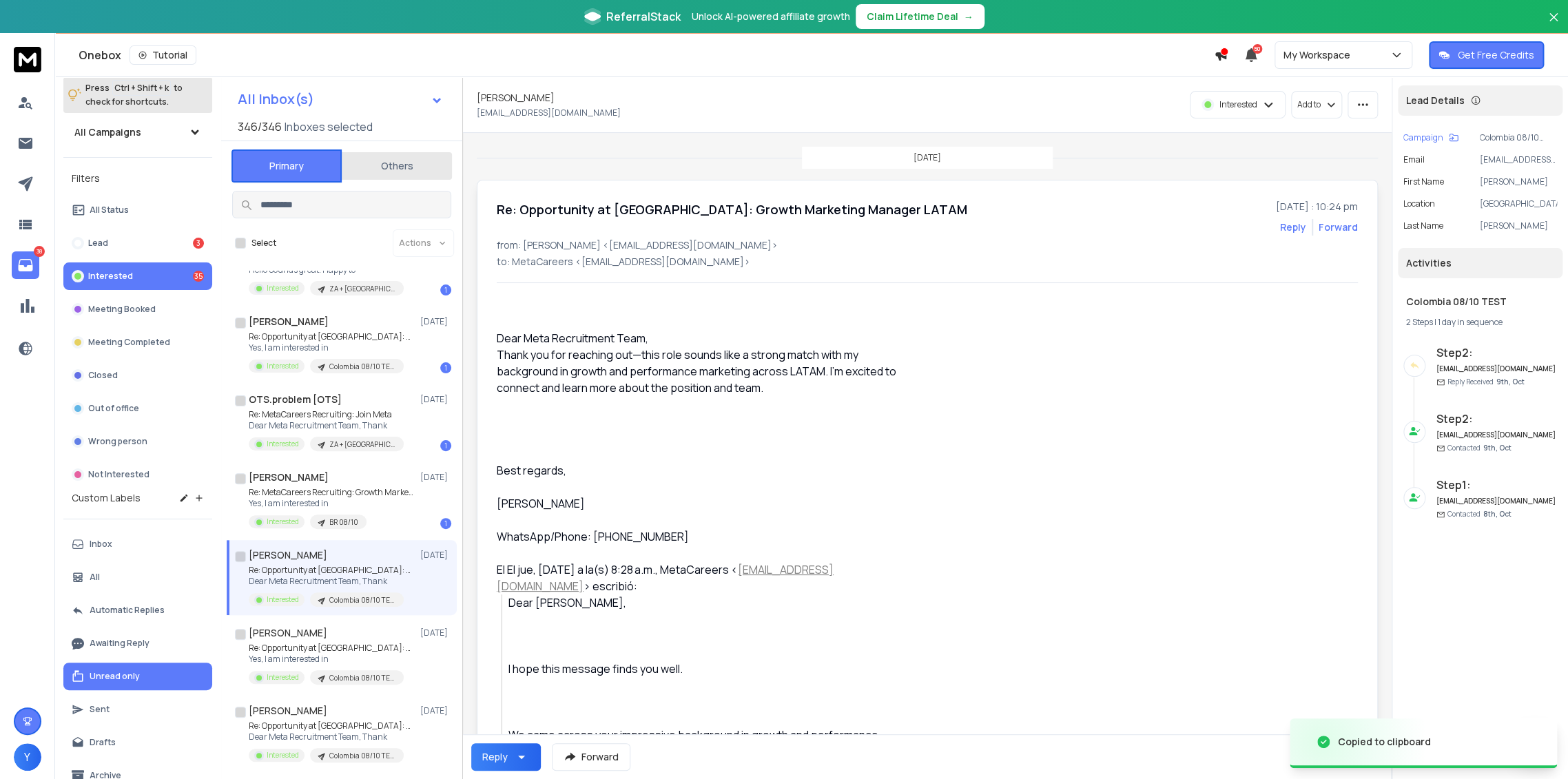
click at [577, 259] on p "to: MetaCareers <hr@careersconnecttalentworks.com>" at bounding box center [927, 262] width 861 height 14
drag, startPoint x: 577, startPoint y: 259, endPoint x: 722, endPoint y: 265, distance: 145.1
click at [722, 265] on p "to: MetaCareers <hr@careersconnecttalentworks.com>" at bounding box center [927, 262] width 861 height 14
click at [407, 484] on div "Rafaela Pimenta 09 Oct Re: MetaCareers Recruiting: Growth Marketing Yes, I am i…" at bounding box center [349, 500] width 202 height 59
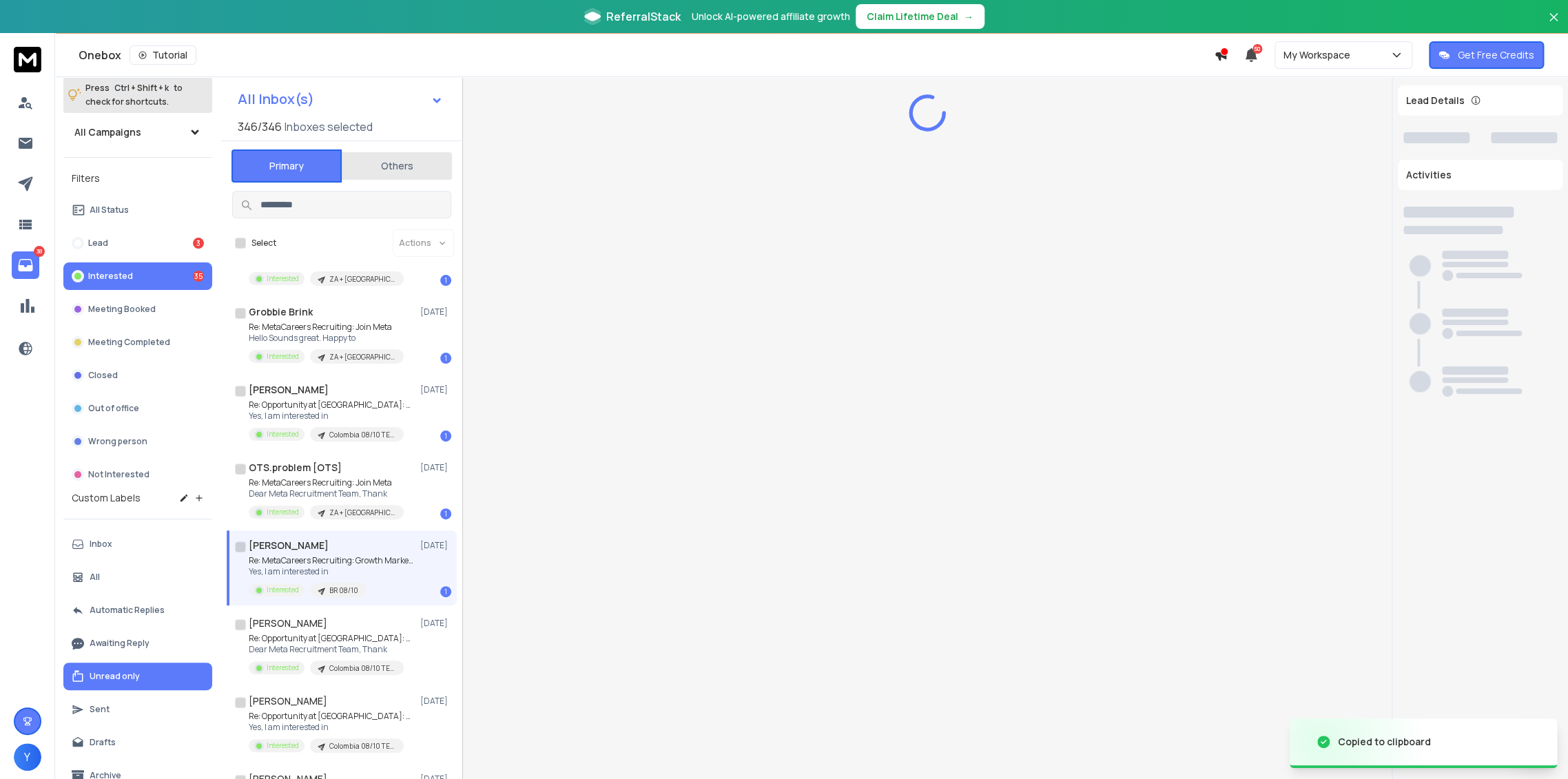
scroll to position [2381, 0]
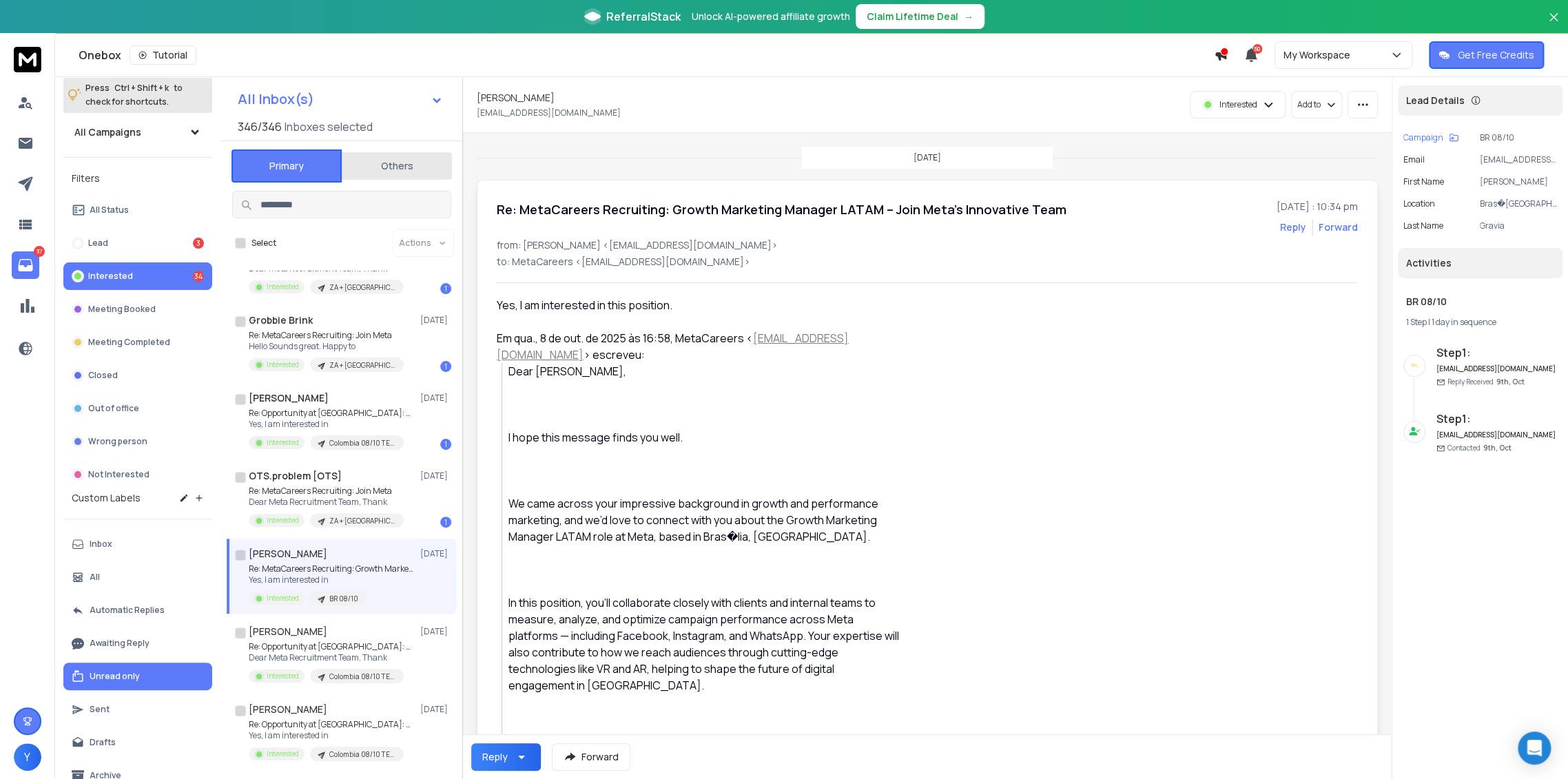
click at [543, 109] on p "rafaelagpimenta@gmail.com" at bounding box center [549, 113] width 144 height 11
click at [563, 255] on p "to: MetaCareers <hr@careersconnectcareerplace.com>" at bounding box center [927, 262] width 861 height 14
click at [584, 259] on p "to: MetaCareers <hr@careersconnectcareerplace.com>" at bounding box center [927, 262] width 861 height 14
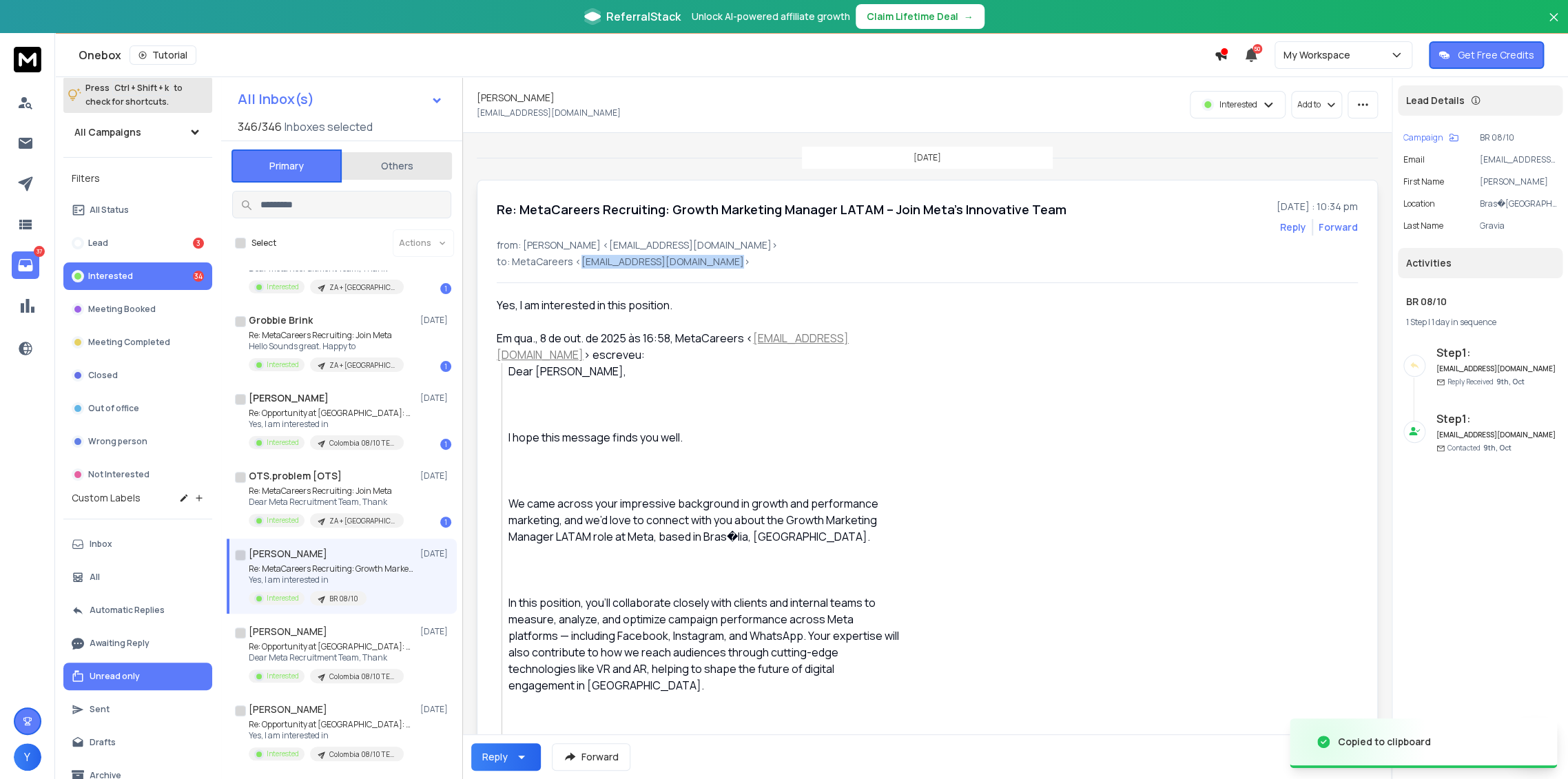
drag, startPoint x: 584, startPoint y: 259, endPoint x: 604, endPoint y: 259, distance: 20.0
click at [604, 259] on p "to: MetaCareers <hr@careersconnectcareerplace.com>" at bounding box center [927, 262] width 861 height 14
click at [583, 263] on p "to: MetaCareers <hr@careersconnectcareerplace.com>" at bounding box center [927, 262] width 861 height 14
drag, startPoint x: 583, startPoint y: 263, endPoint x: 729, endPoint y: 265, distance: 146.0
click at [729, 265] on p "to: MetaCareers <hr@careersconnectcareerplace.com>" at bounding box center [927, 262] width 861 height 14
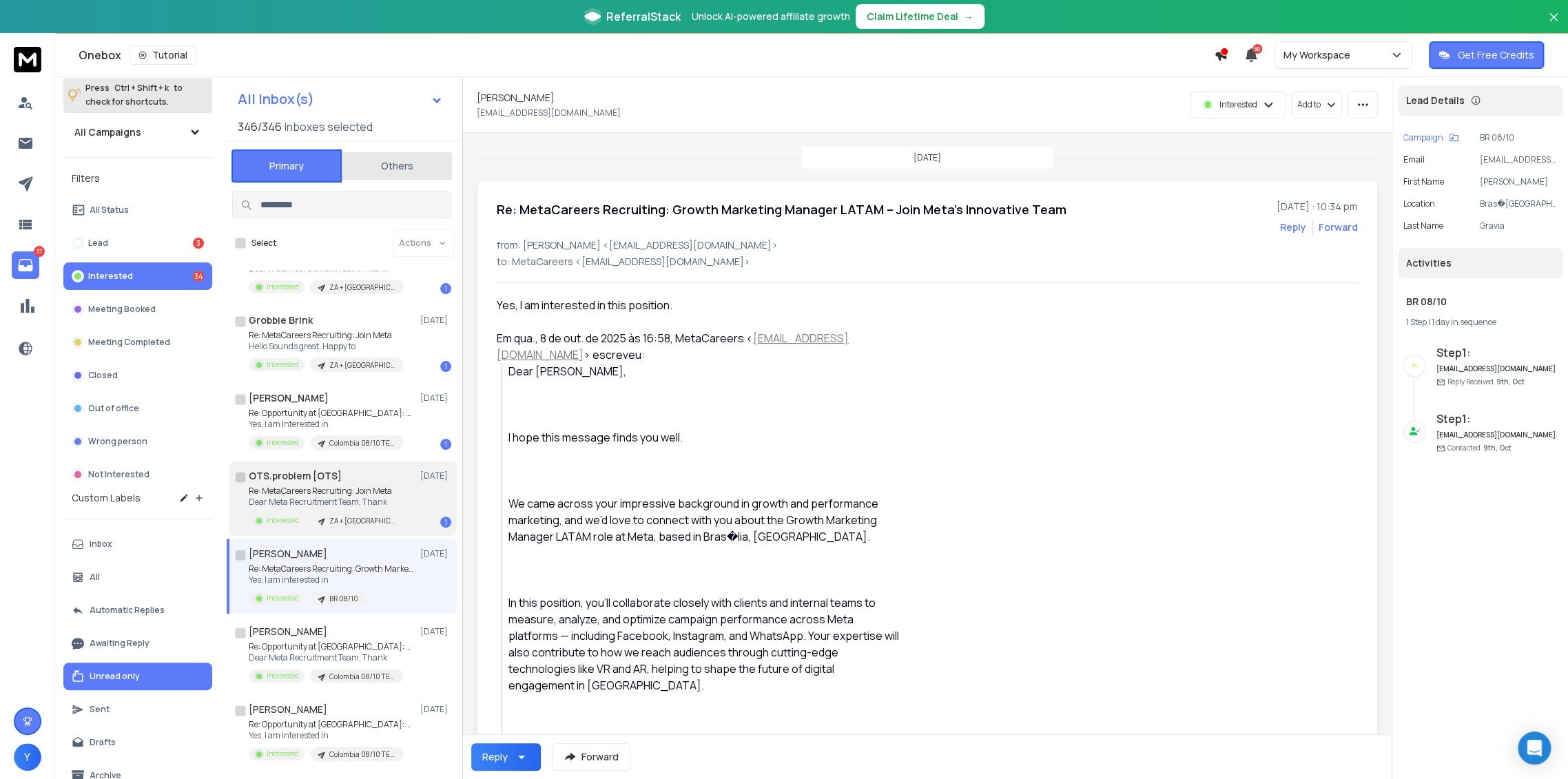
click at [319, 501] on p "Dear Meta Recruitment Team, Thank" at bounding box center [326, 502] width 155 height 11
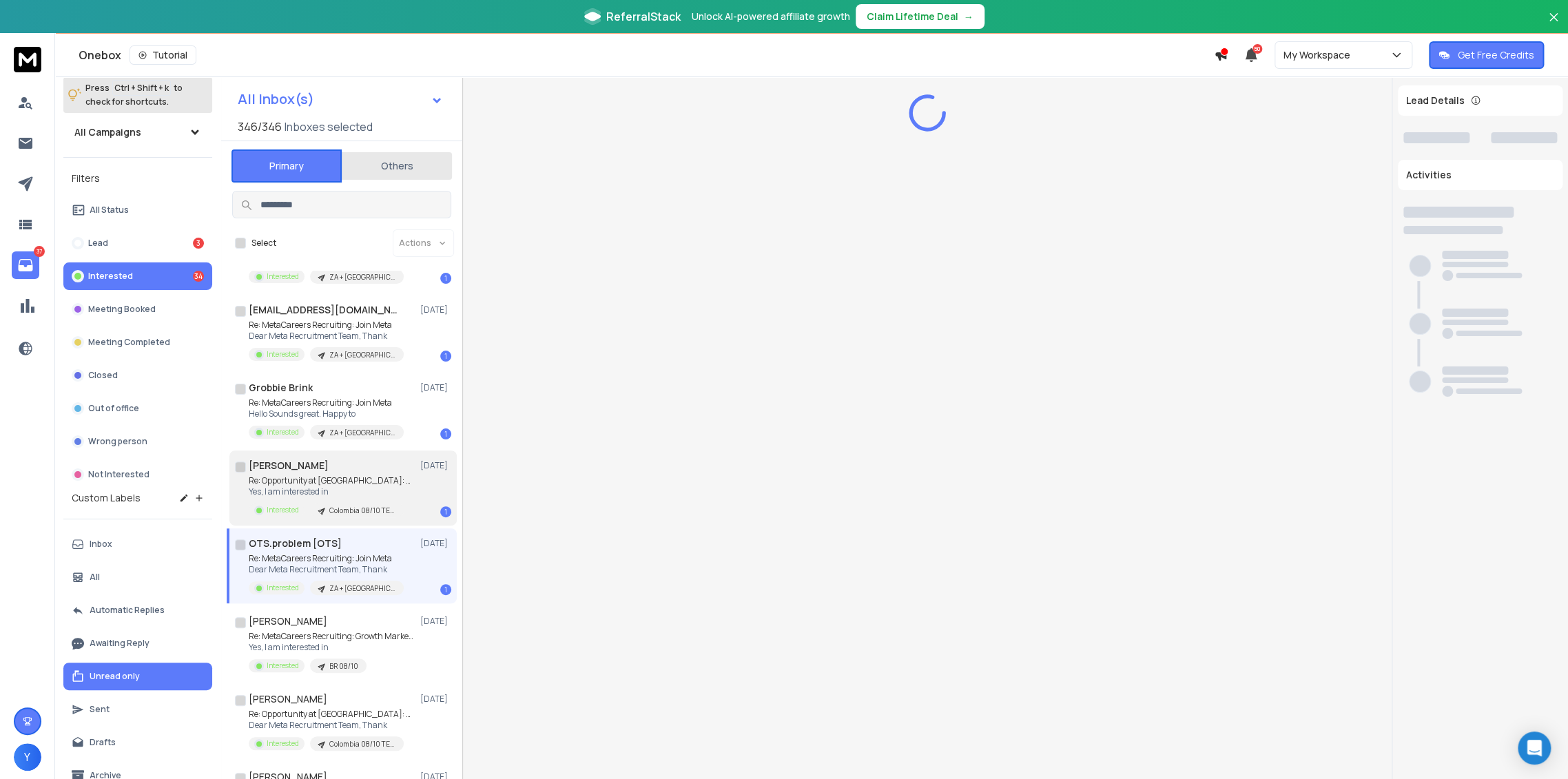
scroll to position [2304, 0]
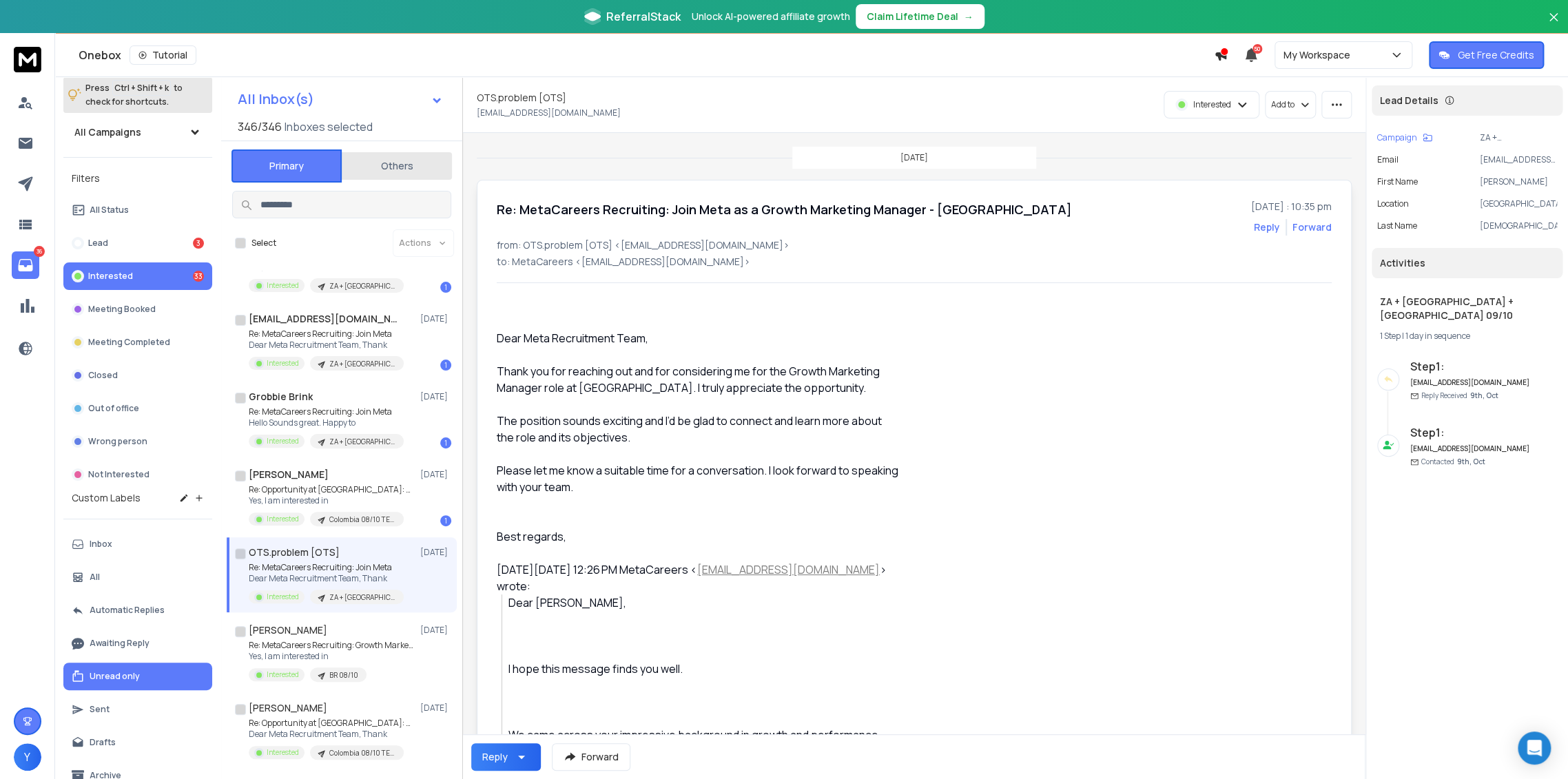
click at [572, 118] on div "OTS.problem [OTS] OTS.problem [OTS] osamasabban99@gmail.com Interested Add to I…" at bounding box center [914, 105] width 903 height 56
click at [572, 117] on p "osamasabban99@gmail.com" at bounding box center [549, 113] width 144 height 11
click at [580, 265] on p "to: MetaCareers <hr@careersconnectjobsnet.com>" at bounding box center [914, 262] width 835 height 14
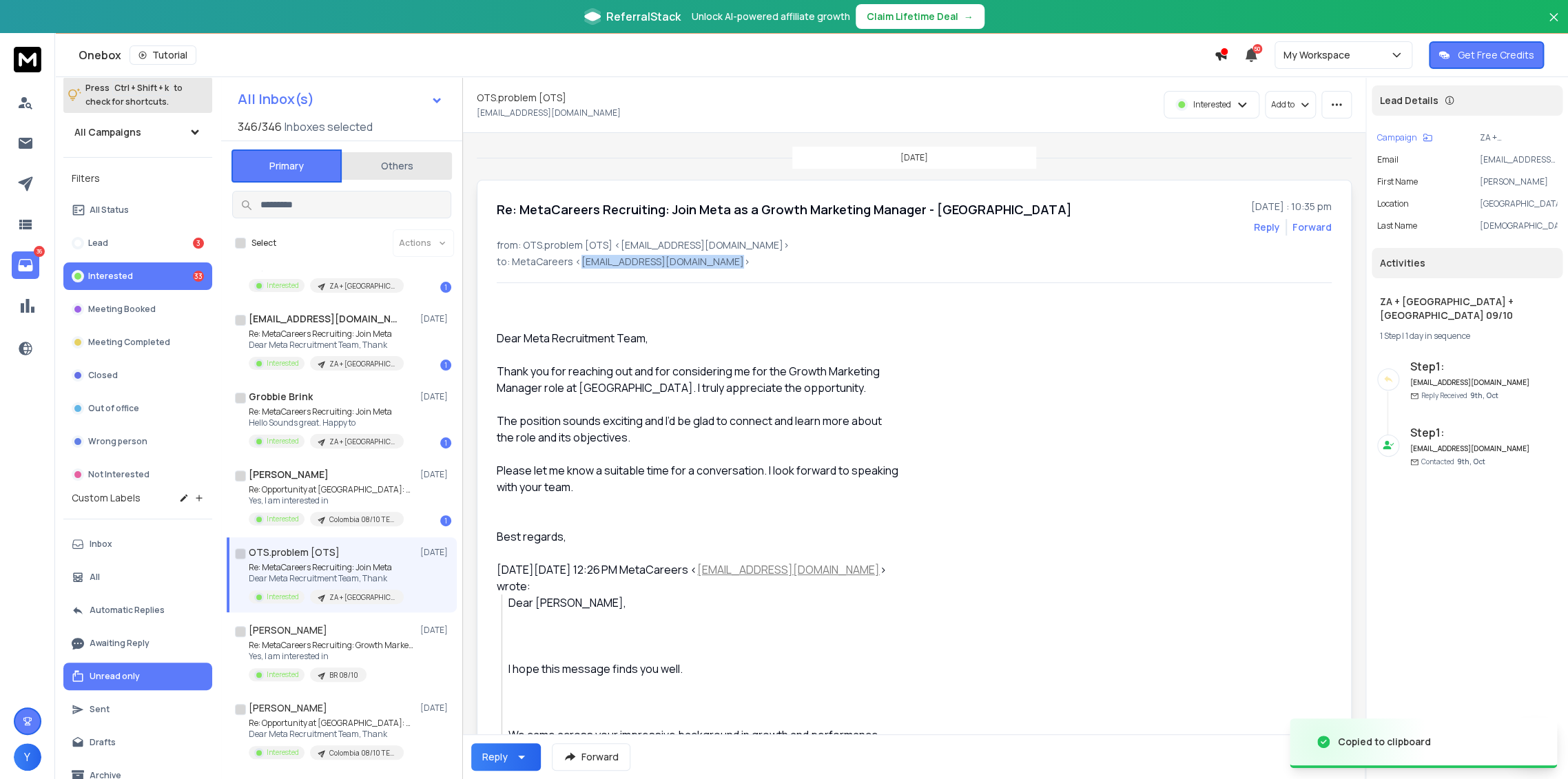
drag, startPoint x: 580, startPoint y: 265, endPoint x: 714, endPoint y: 265, distance: 134.0
click at [714, 265] on p "to: MetaCareers <hr@careersconnectjobsnet.com>" at bounding box center [914, 262] width 835 height 14
click at [404, 480] on div "Nelson Reinoso 09 Oct" at bounding box center [349, 474] width 202 height 14
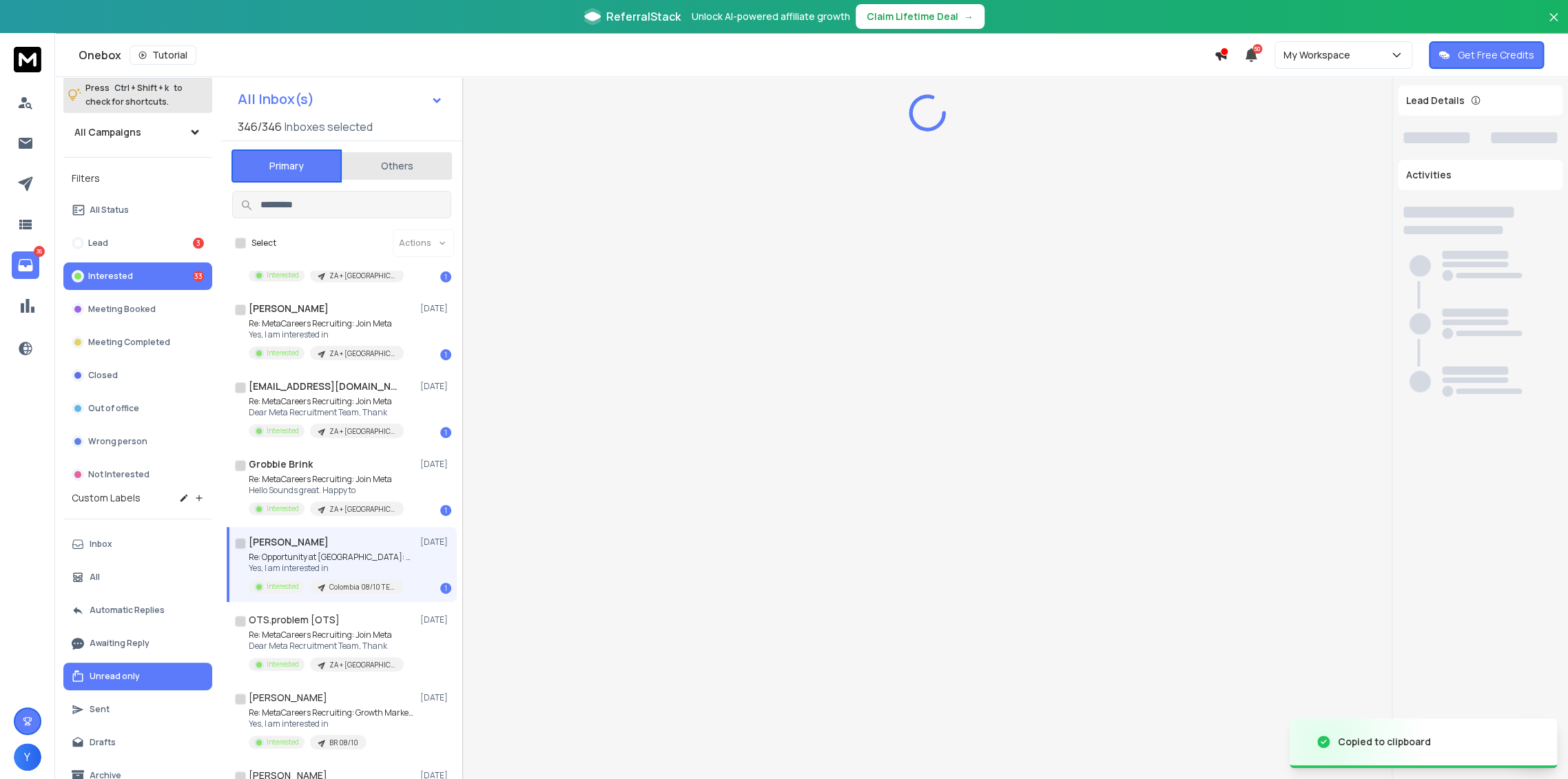
scroll to position [2228, 0]
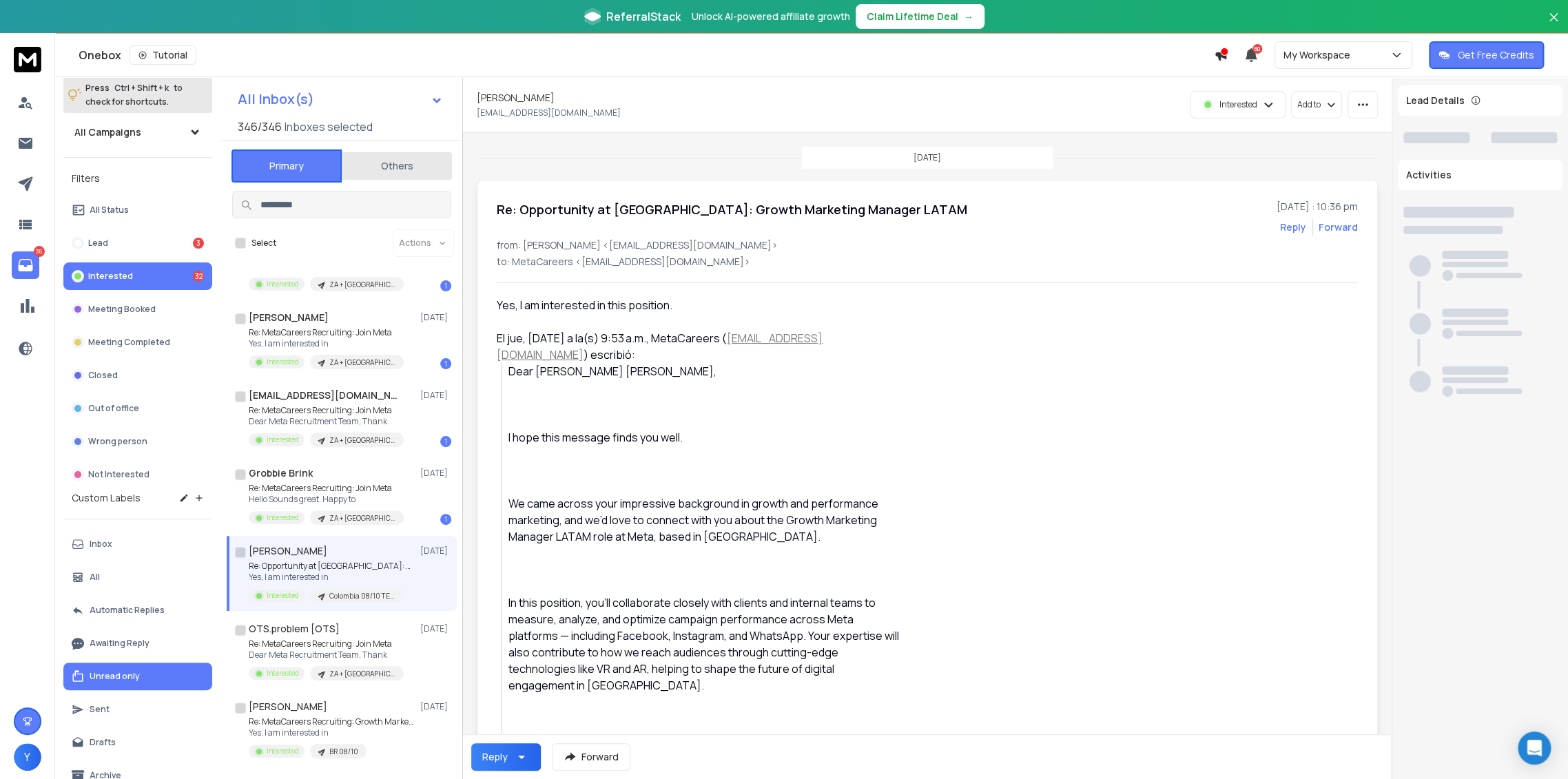
click at [548, 109] on p "nareinosog@gmail.com" at bounding box center [549, 113] width 144 height 11
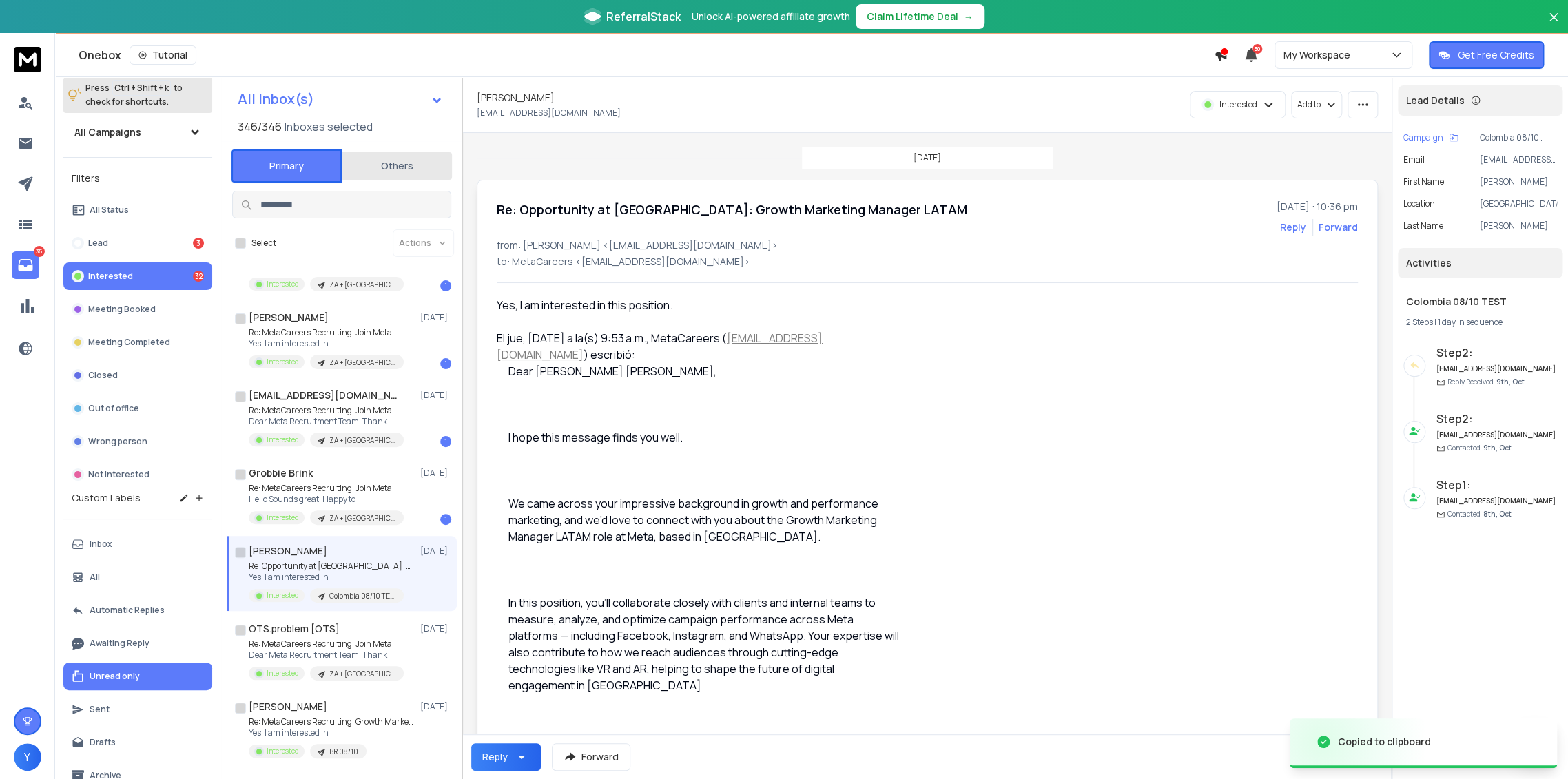
click at [546, 120] on div "Nelson Reinoso Nelson Reinoso nareinosog@gmail.com Interested Add to Interested…" at bounding box center [927, 105] width 929 height 56
click at [546, 117] on p "nareinosog@gmail.com" at bounding box center [549, 113] width 144 height 11
click at [592, 267] on p "to: MetaCareers <employee@careersconnectcareerplace.com>" at bounding box center [927, 262] width 861 height 14
drag, startPoint x: 592, startPoint y: 267, endPoint x: 754, endPoint y: 268, distance: 162.0
click at [754, 268] on p "to: MetaCareers <employee@careersconnectcareerplace.com>" at bounding box center [927, 262] width 861 height 14
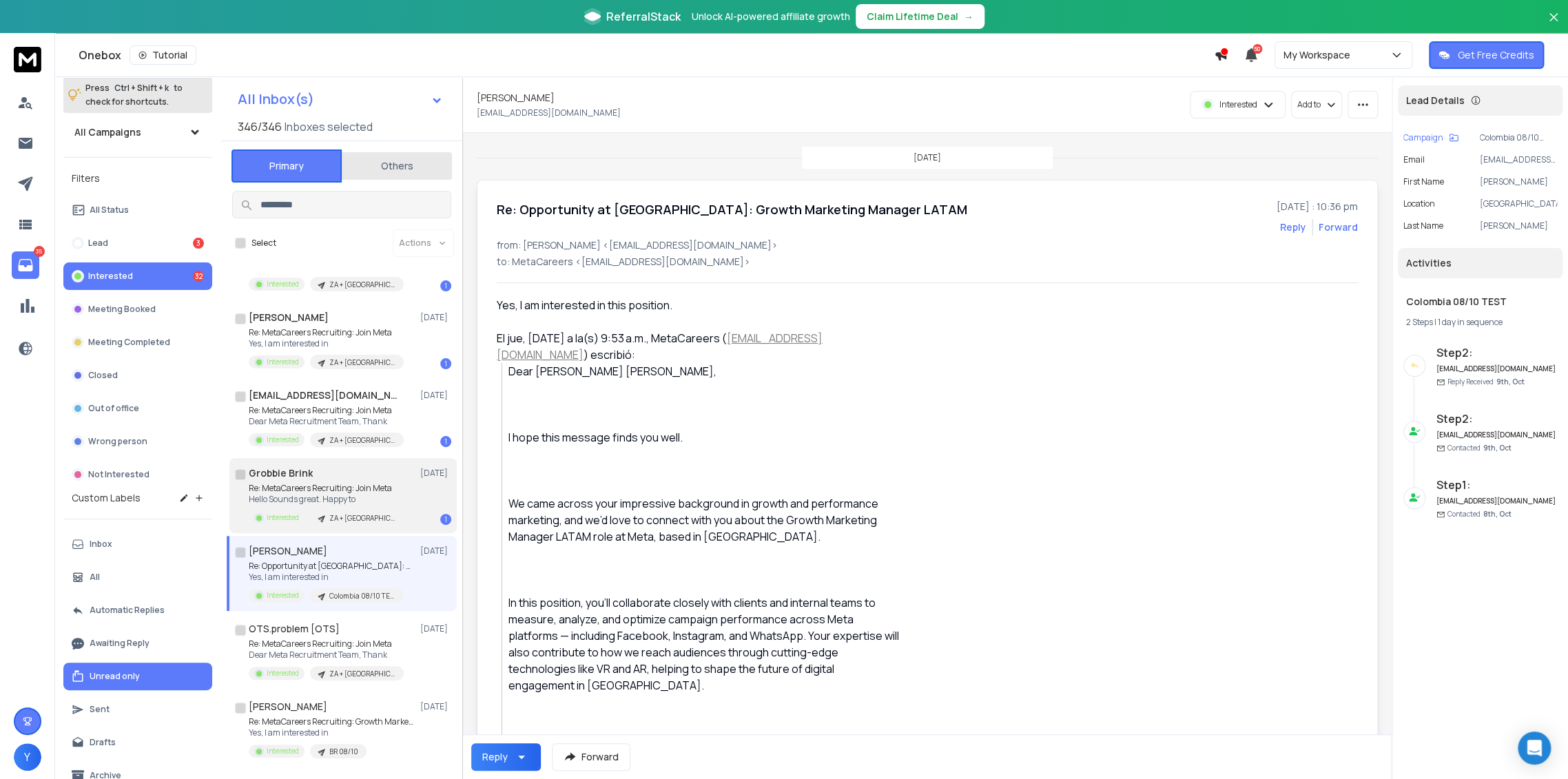
click at [355, 500] on p "Hello Sounds great. Happy to" at bounding box center [326, 499] width 155 height 11
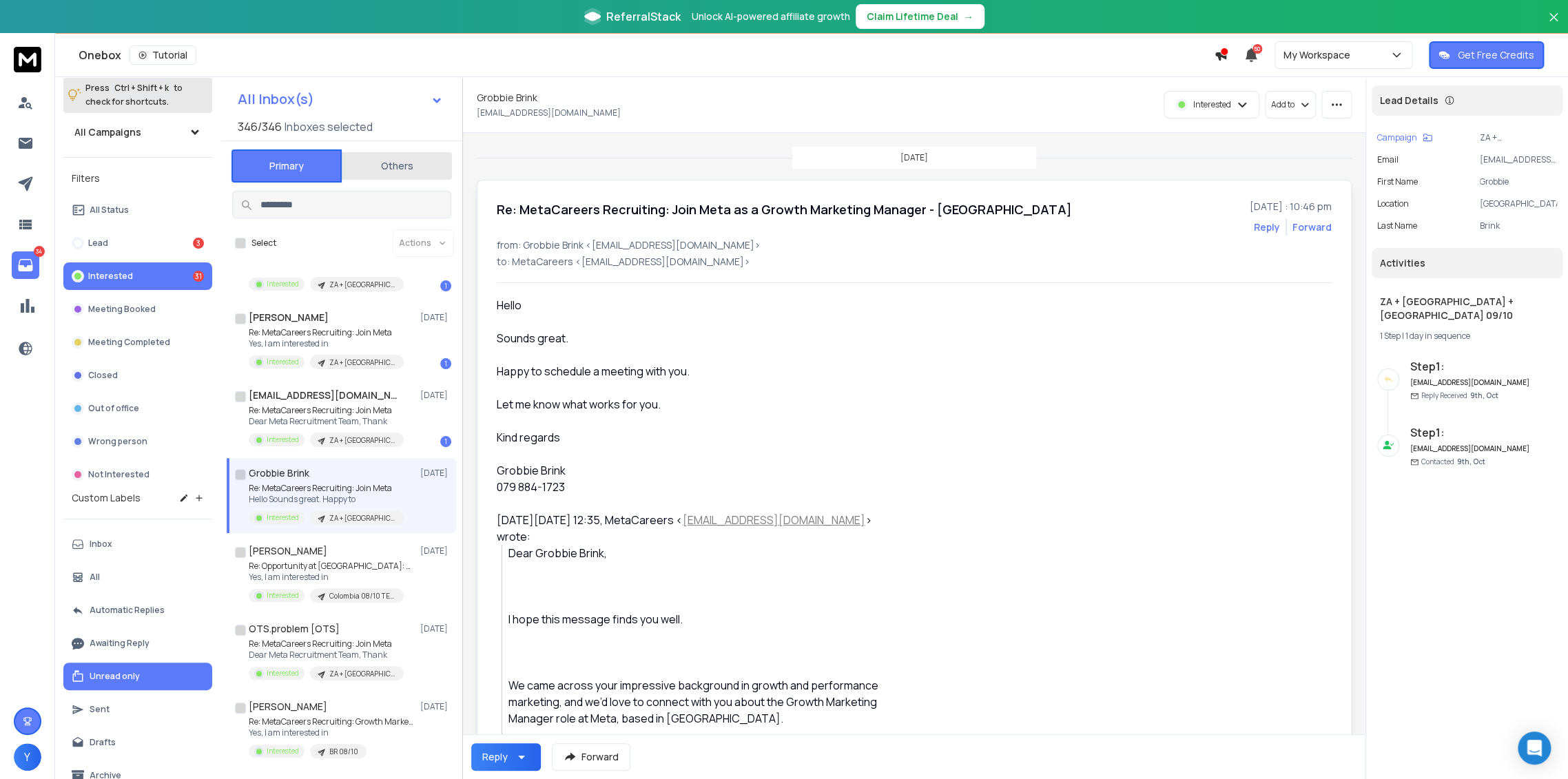
click at [555, 114] on p "grobbiebrink@gmail.com" at bounding box center [549, 113] width 144 height 11
click at [576, 258] on p "to: MetaCareers <works@careersconnectcommunity.com>" at bounding box center [914, 262] width 835 height 14
drag, startPoint x: 576, startPoint y: 258, endPoint x: 733, endPoint y: 269, distance: 157.4
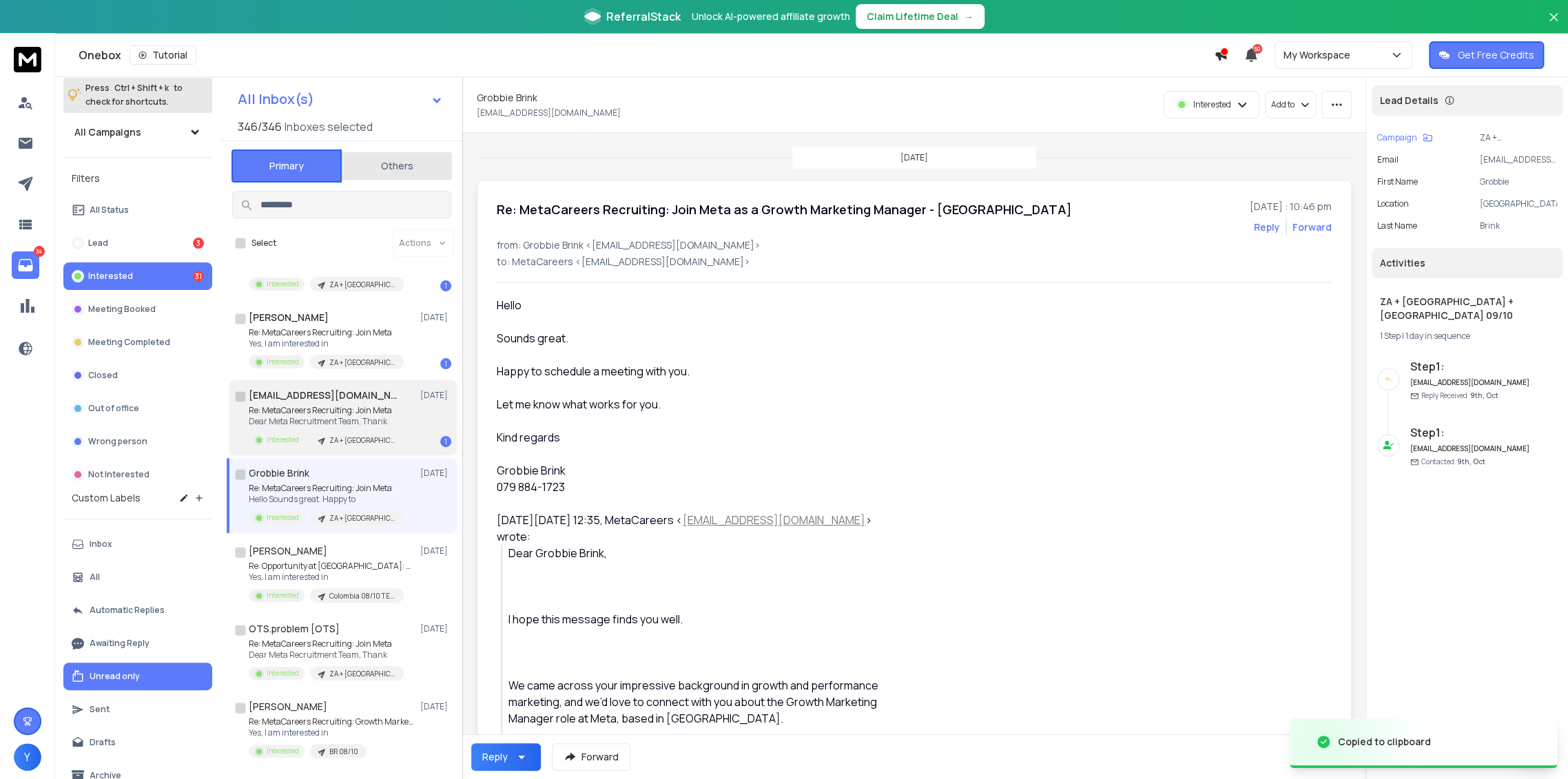
click at [393, 424] on p "Dear Meta Recruitment Team, Thank" at bounding box center [326, 421] width 155 height 11
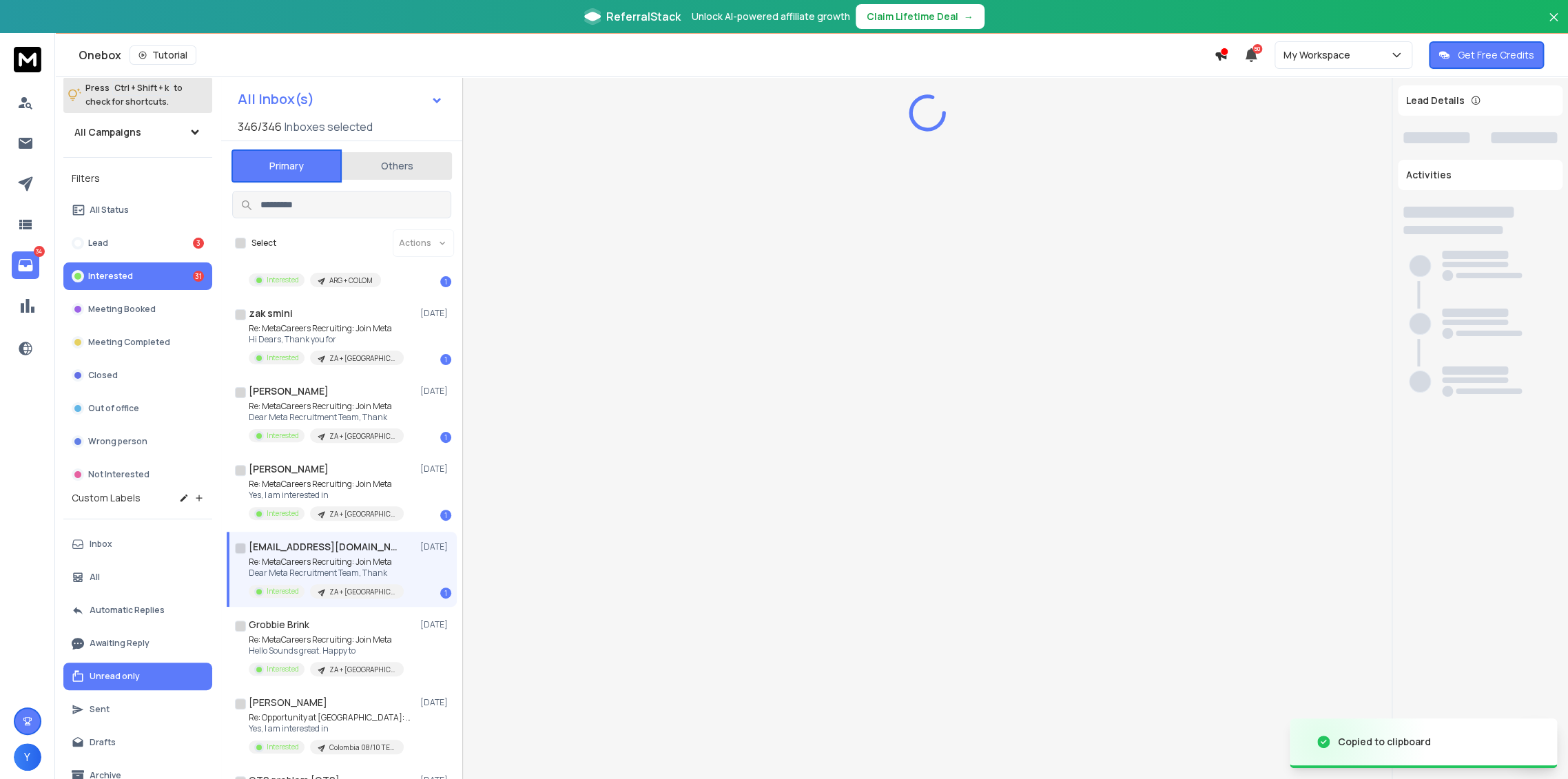
scroll to position [2075, 0]
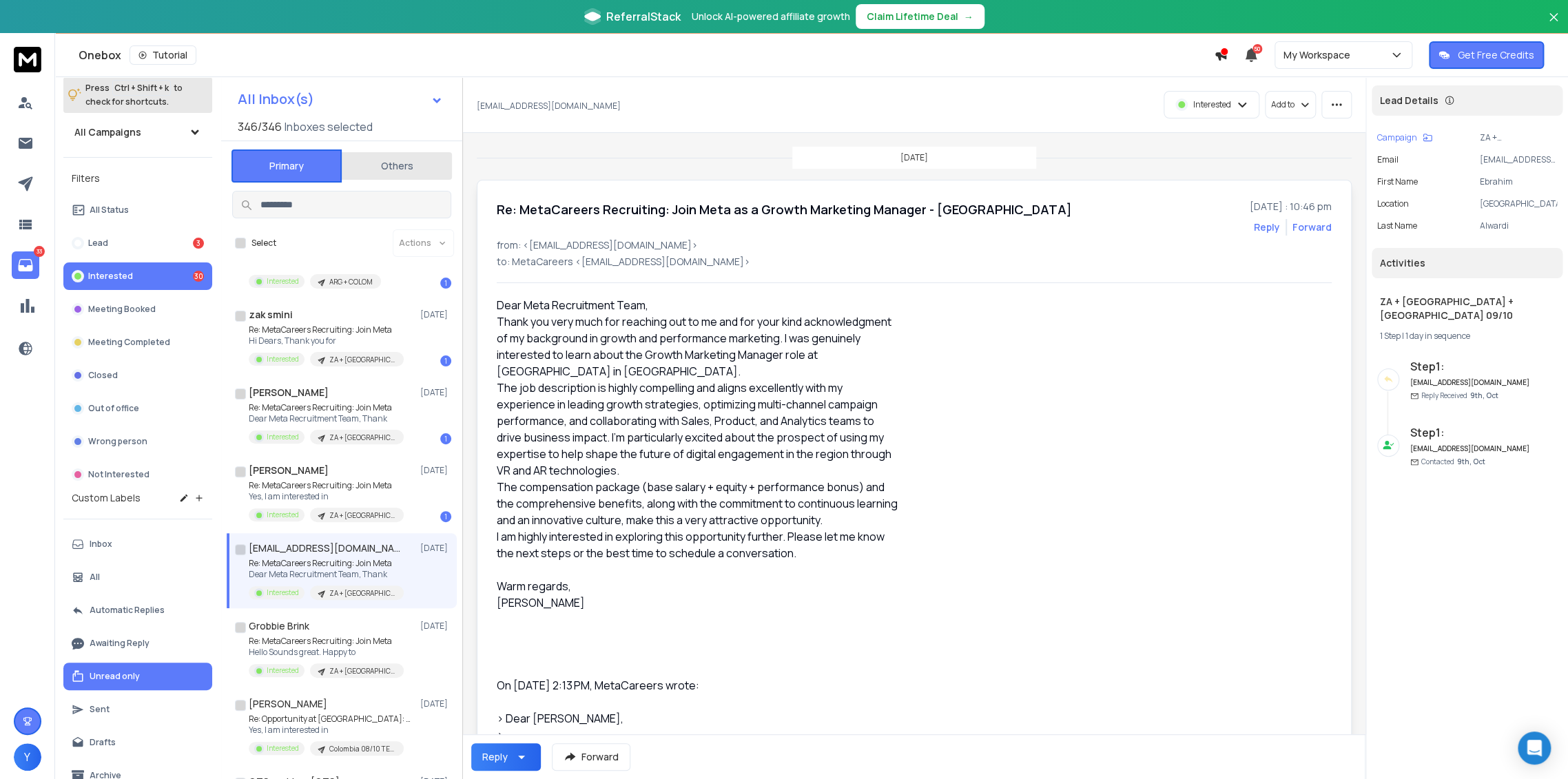
click at [541, 103] on p "ealwardi@gmx.com" at bounding box center [549, 106] width 144 height 11
click at [594, 259] on p "to: MetaCareers <recruit@careersconnectnextstep.com>" at bounding box center [914, 262] width 835 height 14
drag, startPoint x: 595, startPoint y: 259, endPoint x: 733, endPoint y: 260, distance: 138.0
click at [733, 260] on p "to: MetaCareers <recruit@careersconnectnextstep.com>" at bounding box center [914, 262] width 835 height 14
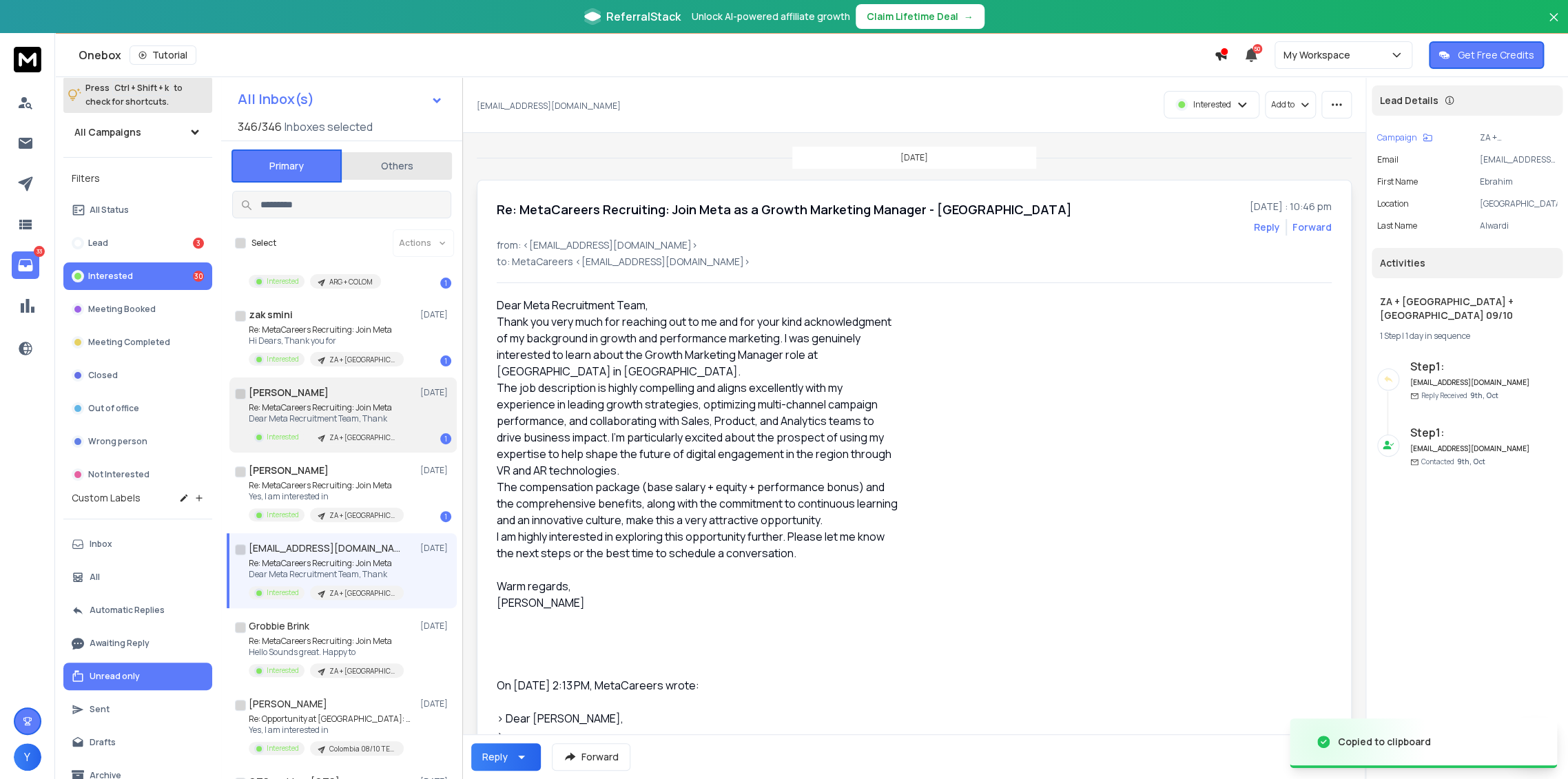
click at [329, 497] on p "Yes, I am interested in" at bounding box center [326, 497] width 155 height 11
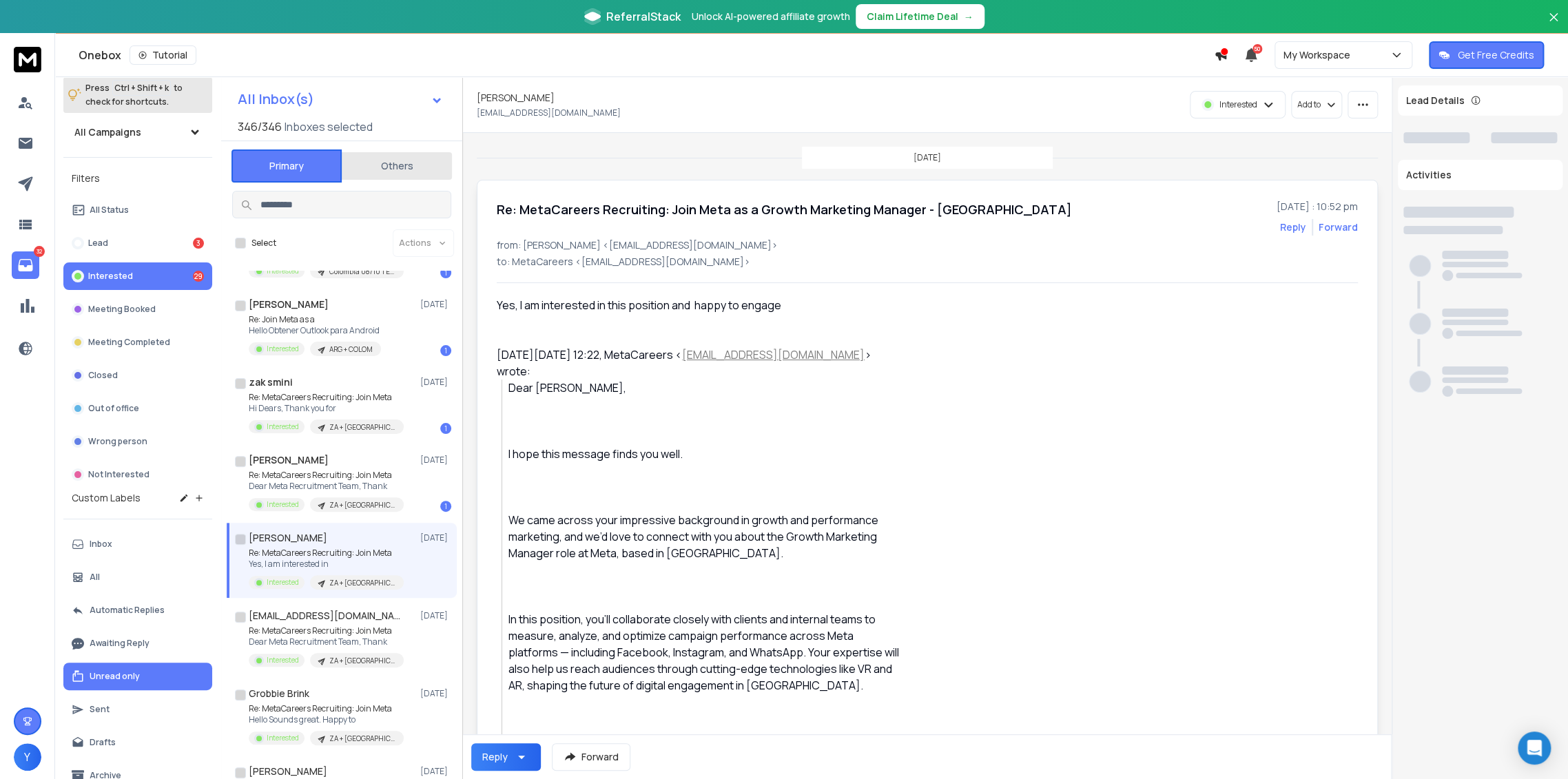
scroll to position [1999, 0]
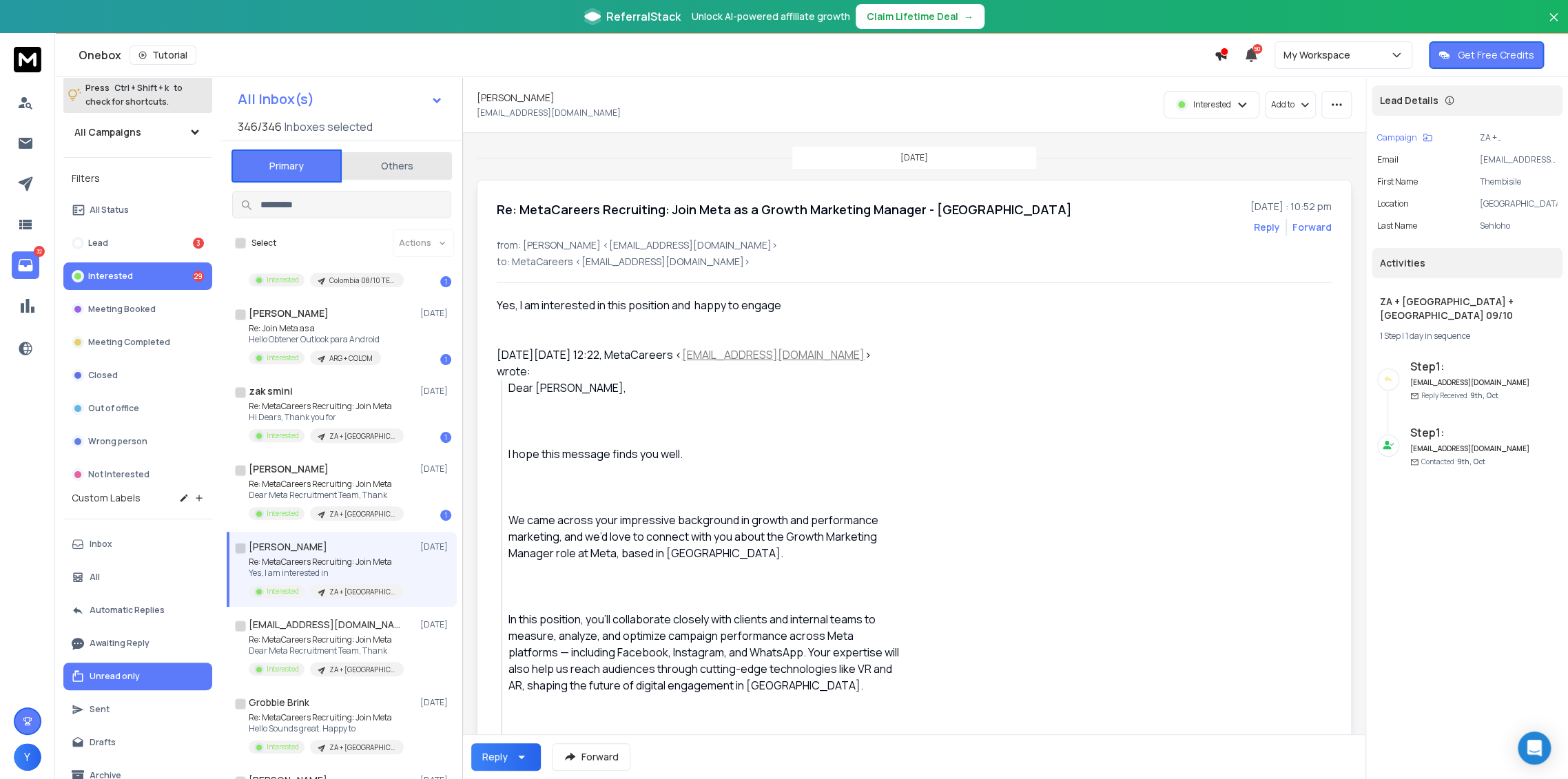
click at [567, 115] on p "thembi.sehloho@gmail.com" at bounding box center [549, 113] width 144 height 11
click at [591, 259] on p "to: MetaCareers <hr@careersconnectcareershub.com>" at bounding box center [914, 262] width 835 height 14
click at [579, 262] on p "to: MetaCareers <hr@careersconnectcareershub.com>" at bounding box center [914, 262] width 835 height 14
drag, startPoint x: 579, startPoint y: 262, endPoint x: 730, endPoint y: 269, distance: 151.2
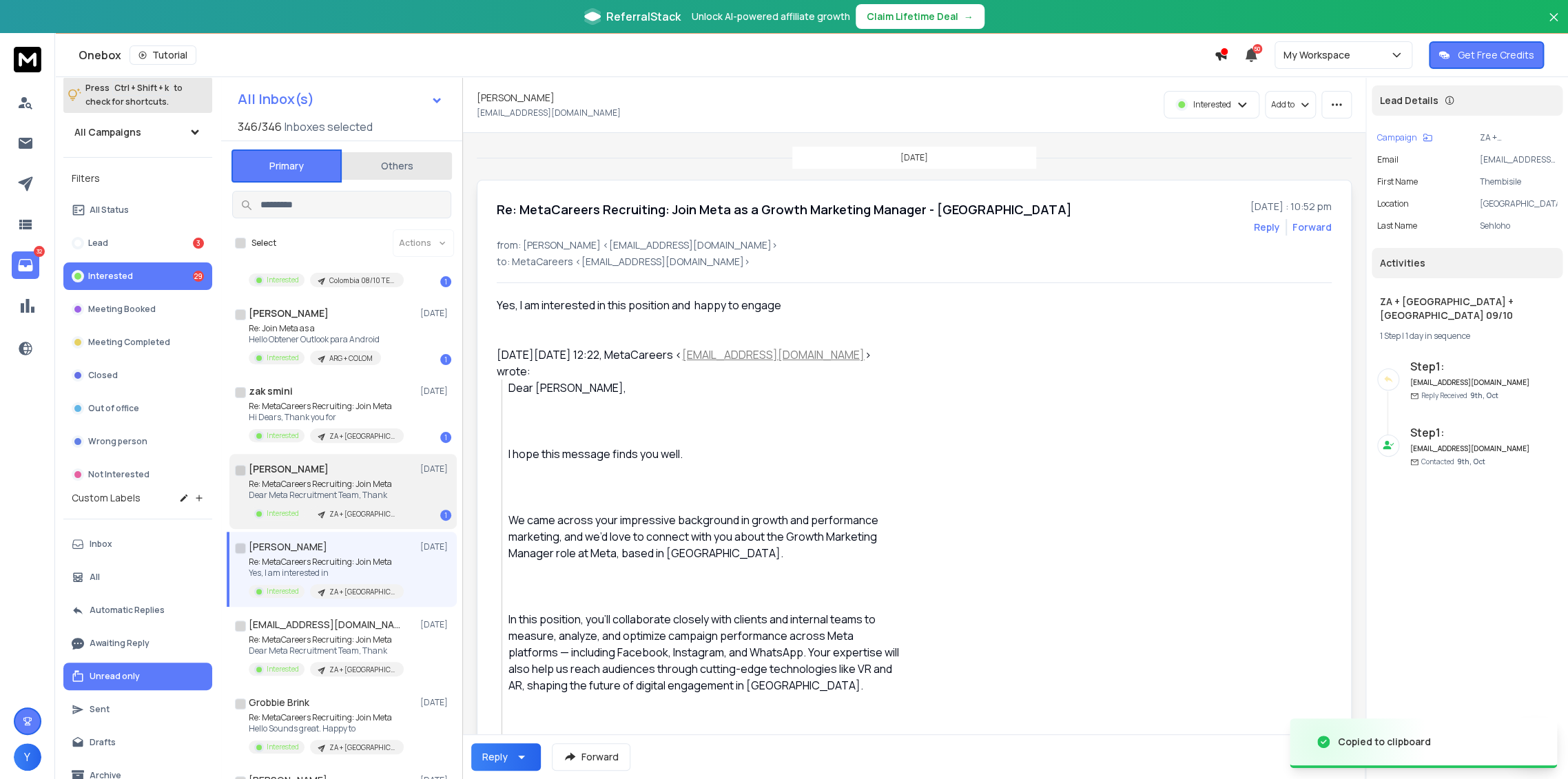
click at [370, 469] on div "Ebrahimo Alwardi 09 Oct" at bounding box center [349, 469] width 202 height 14
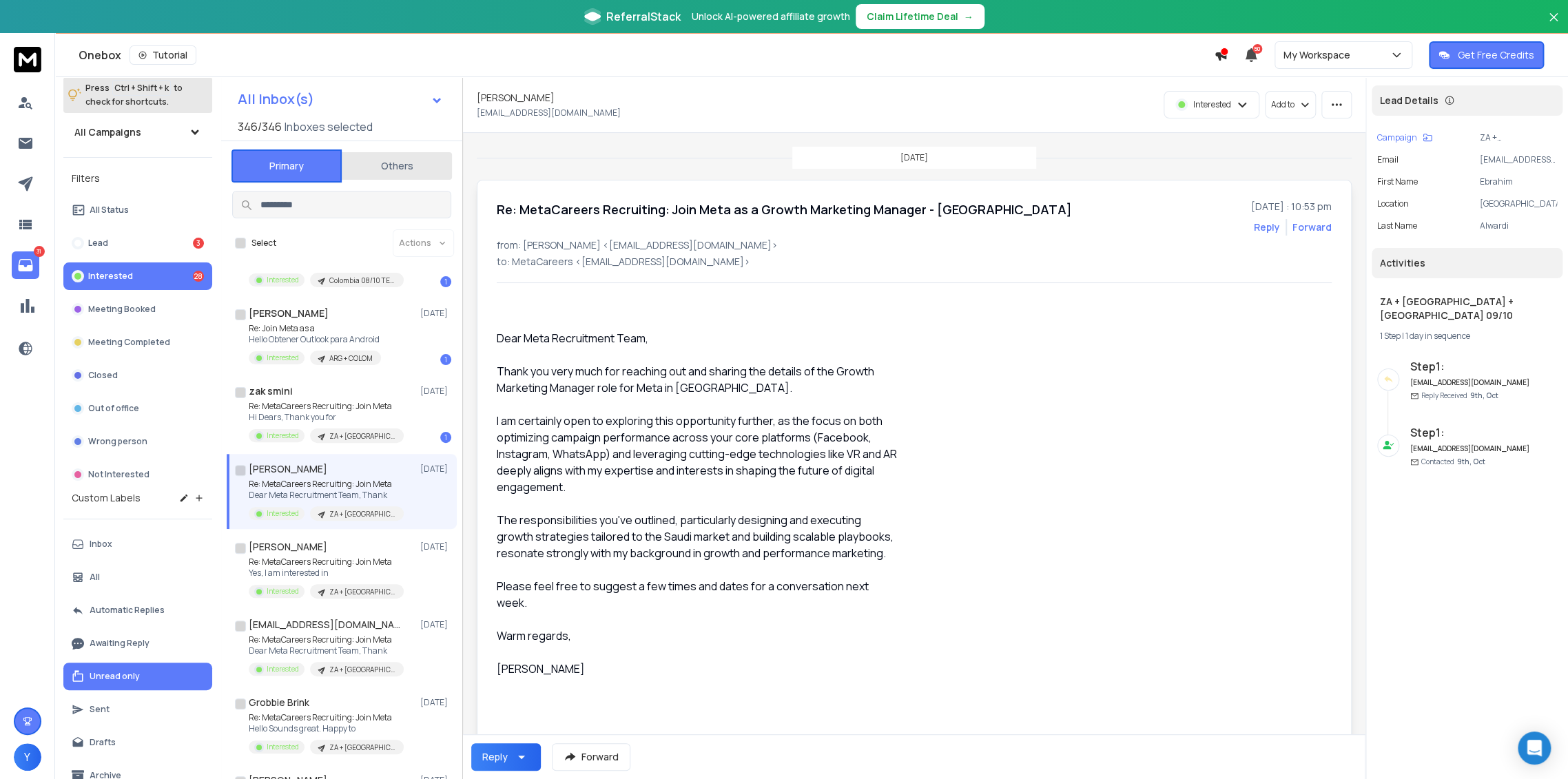
click at [558, 115] on p "alwardiiii18@gmail.com" at bounding box center [549, 113] width 144 height 11
click at [576, 263] on p "to: MetaCareers <hr@careersconnect-jobsboard.com>" at bounding box center [914, 262] width 835 height 14
drag, startPoint x: 575, startPoint y: 263, endPoint x: 726, endPoint y: 271, distance: 151.2
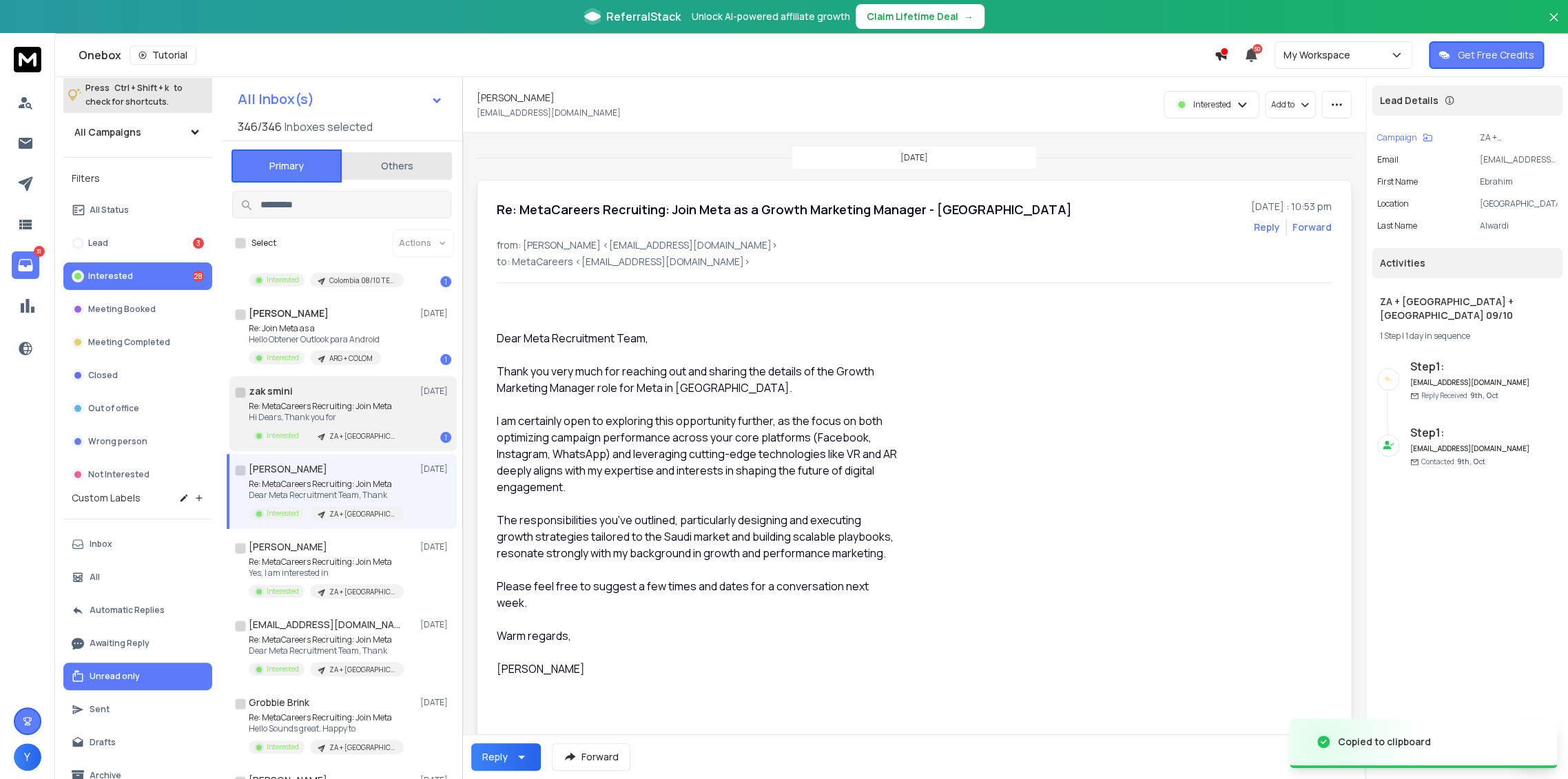
click at [355, 432] on p "ZA + [GEOGRAPHIC_DATA] + [GEOGRAPHIC_DATA] 09/10" at bounding box center [362, 436] width 66 height 10
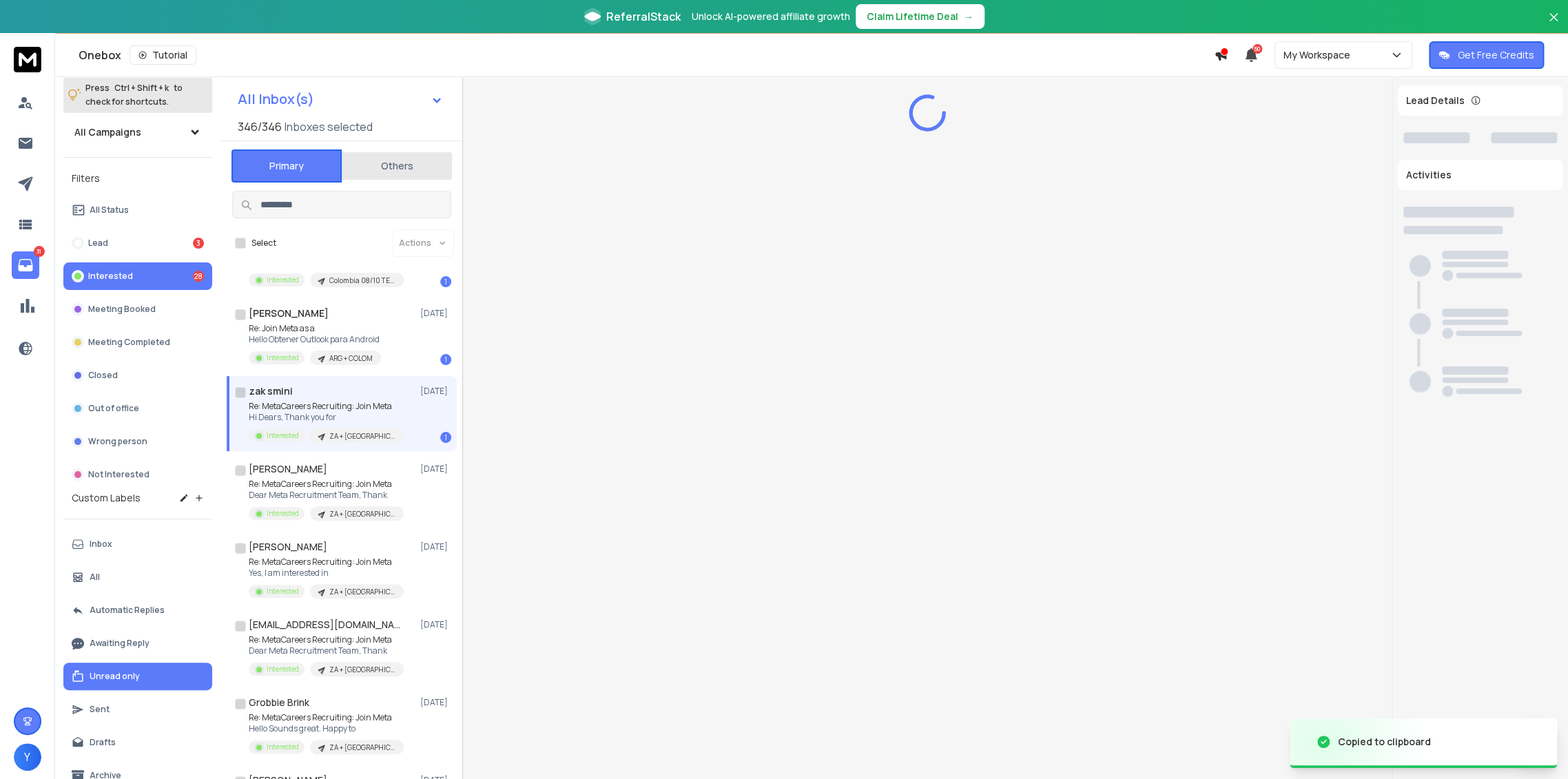
scroll to position [1846, 0]
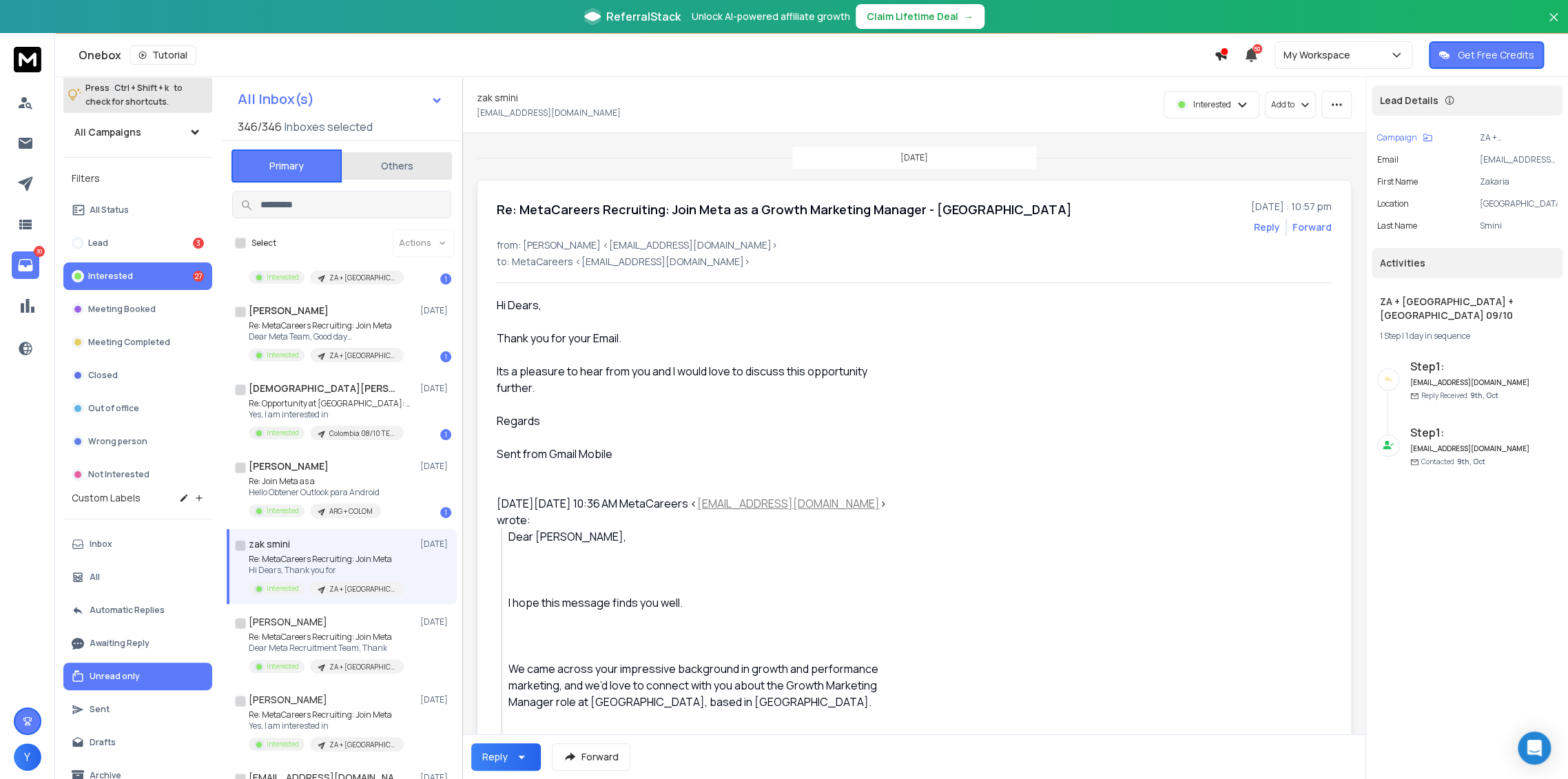
click at [562, 114] on p "zakariasmini@gmail.com" at bounding box center [549, 113] width 144 height 11
click at [581, 261] on p "to: MetaCareers <info@careersconnect-recruits.com>" at bounding box center [914, 262] width 835 height 14
drag, startPoint x: 581, startPoint y: 261, endPoint x: 715, endPoint y: 256, distance: 134.1
click at [715, 256] on p "to: MetaCareers <info@careersconnect-recruits.com>" at bounding box center [914, 262] width 835 height 14
click at [391, 483] on div "Re: Join Meta as a Hello Obtener Outlook para Android Interested ARG + COLOM 1" at bounding box center [349, 497] width 202 height 42
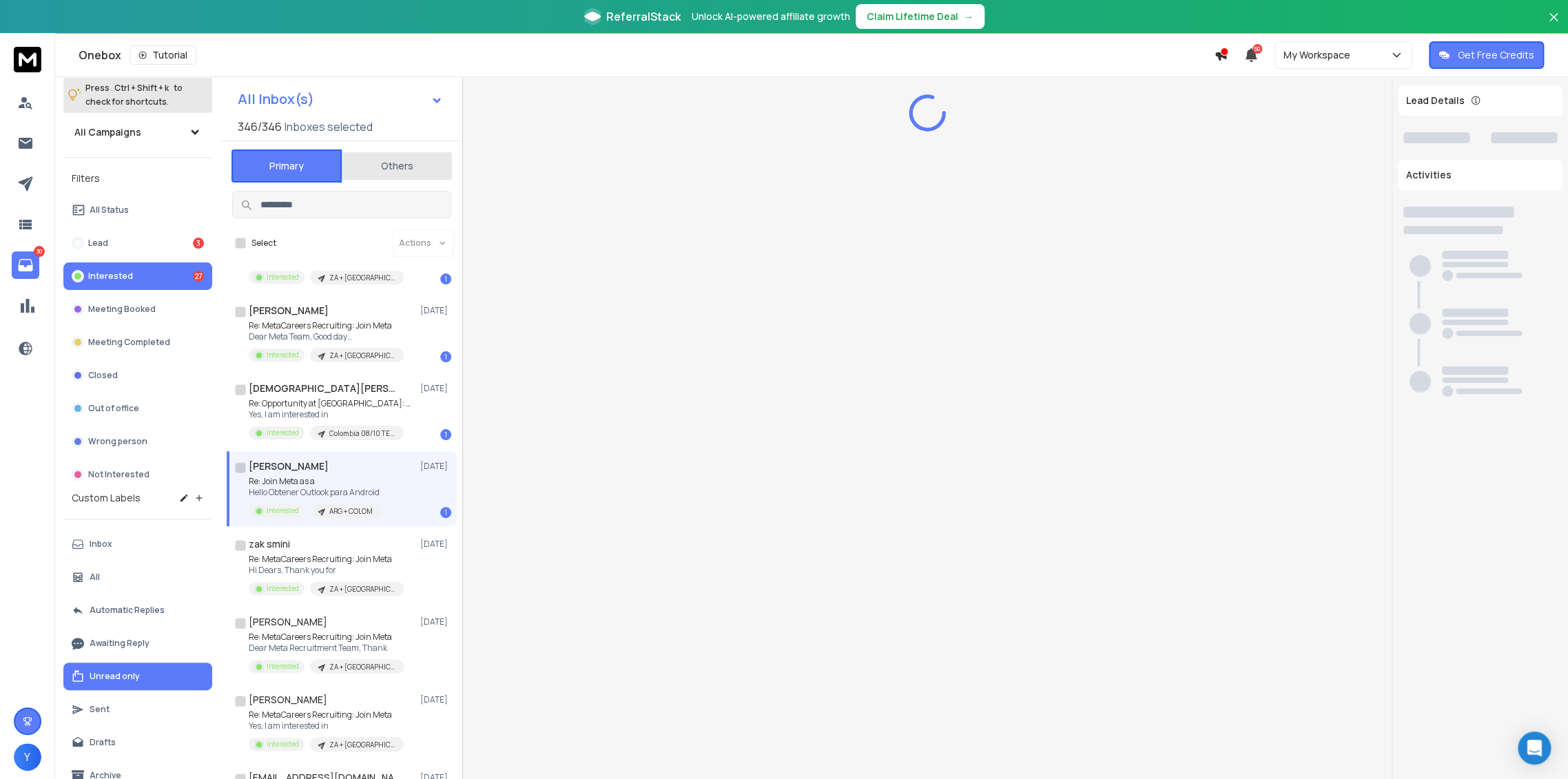
scroll to position [1768, 0]
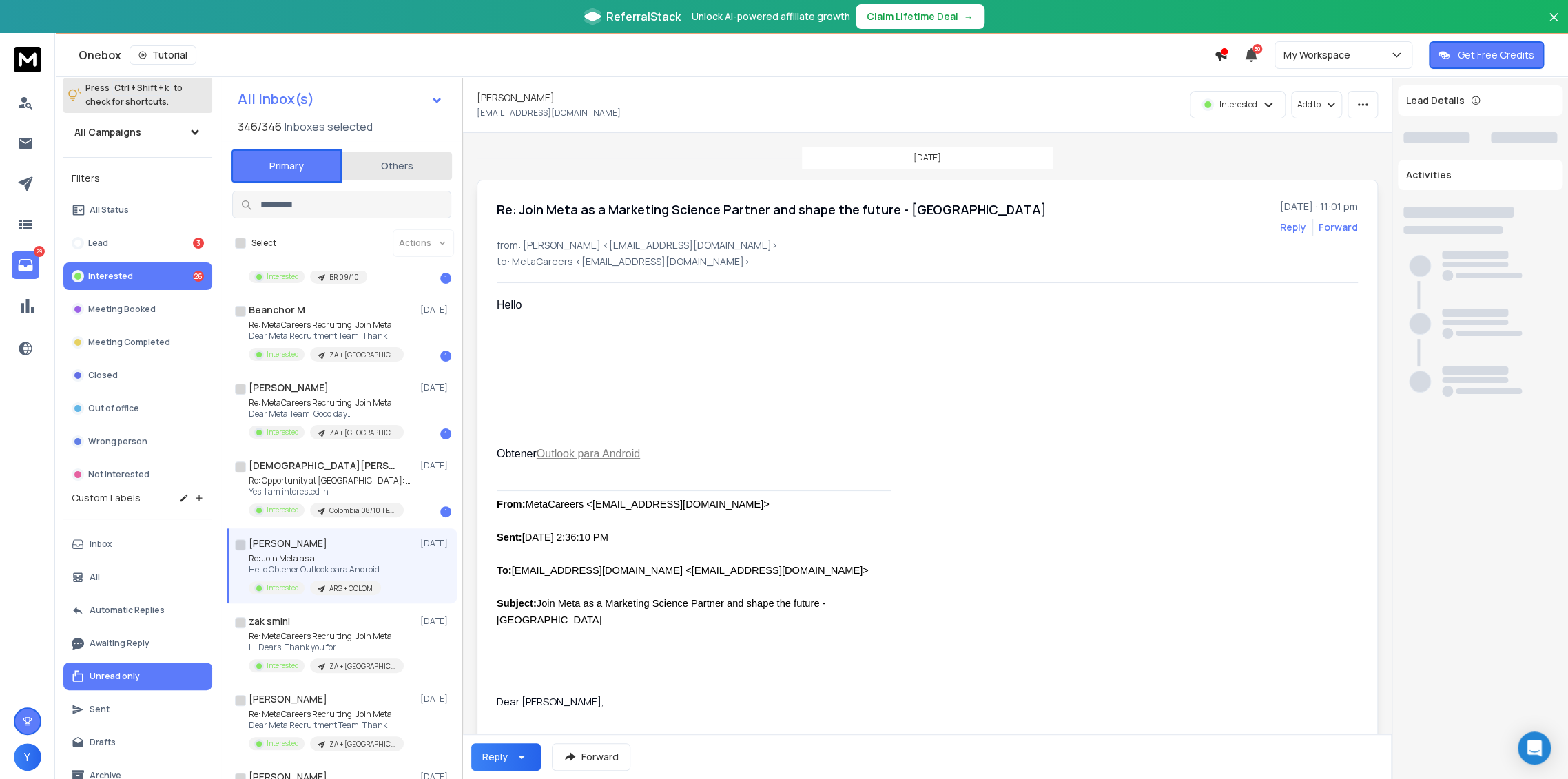
click at [529, 111] on p "jnntn@live.com" at bounding box center [549, 113] width 144 height 11
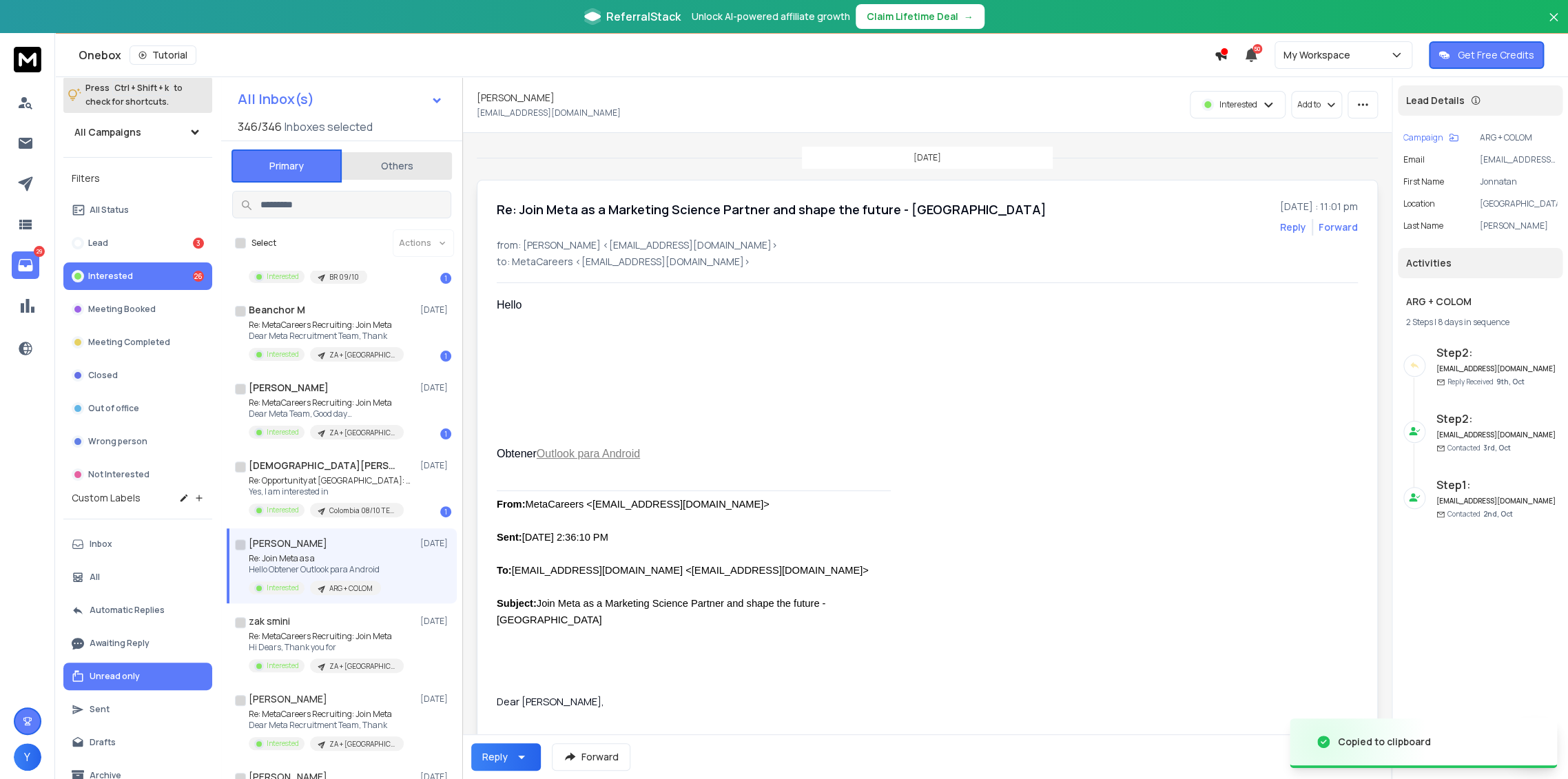
click at [581, 256] on p "to: MetaCareers <works@careersconnectcenter.com>" at bounding box center [927, 262] width 861 height 14
drag, startPoint x: 581, startPoint y: 256, endPoint x: 722, endPoint y: 258, distance: 141.0
click at [722, 258] on p "to: MetaCareers <works@careersconnectcenter.com>" at bounding box center [927, 262] width 861 height 14
click at [394, 456] on div "Christian Gomez 09 Oct Re: Opportunity at Meta: Growth Yes, I am interested in …" at bounding box center [343, 488] width 228 height 75
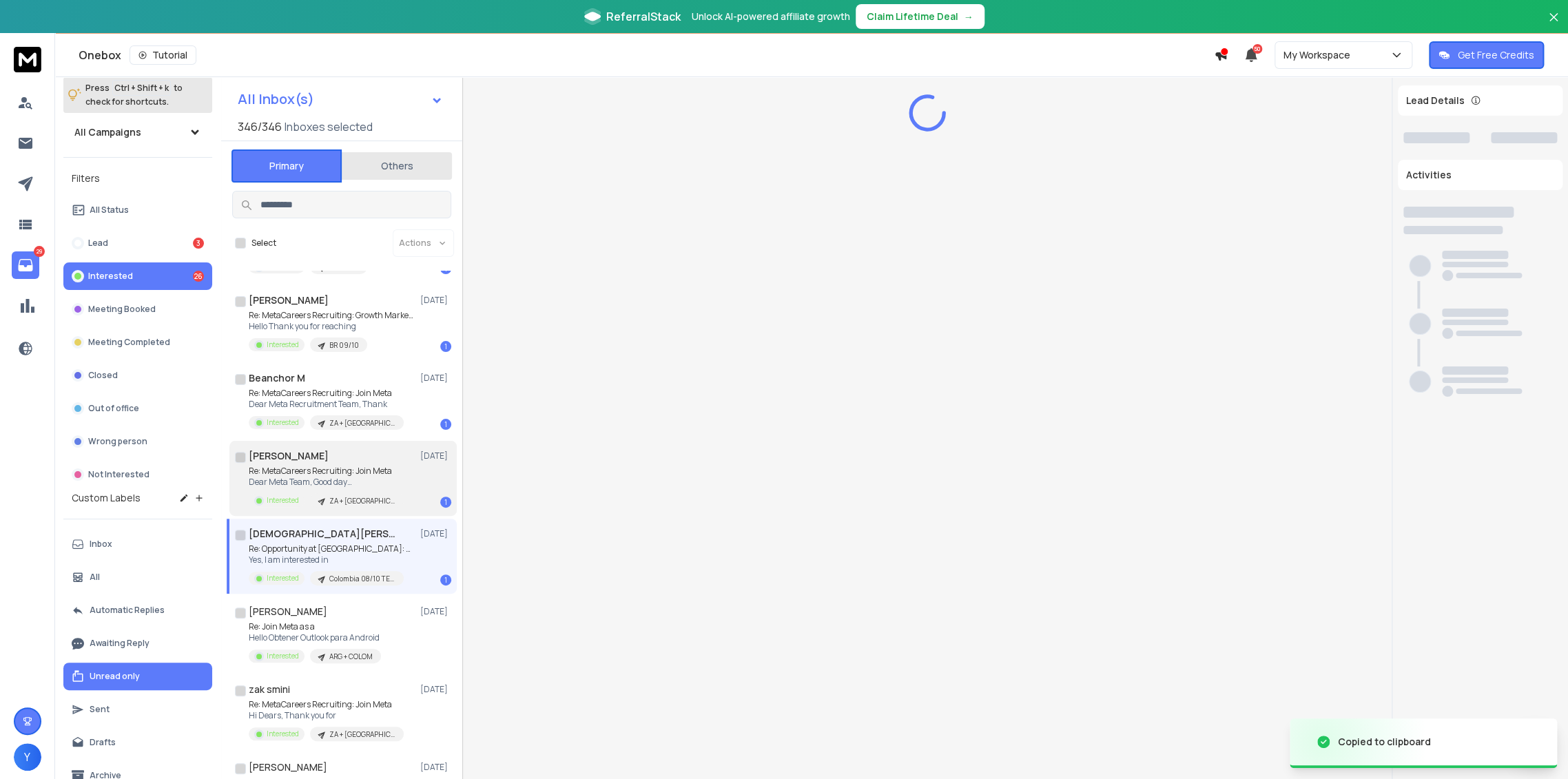
scroll to position [1692, 0]
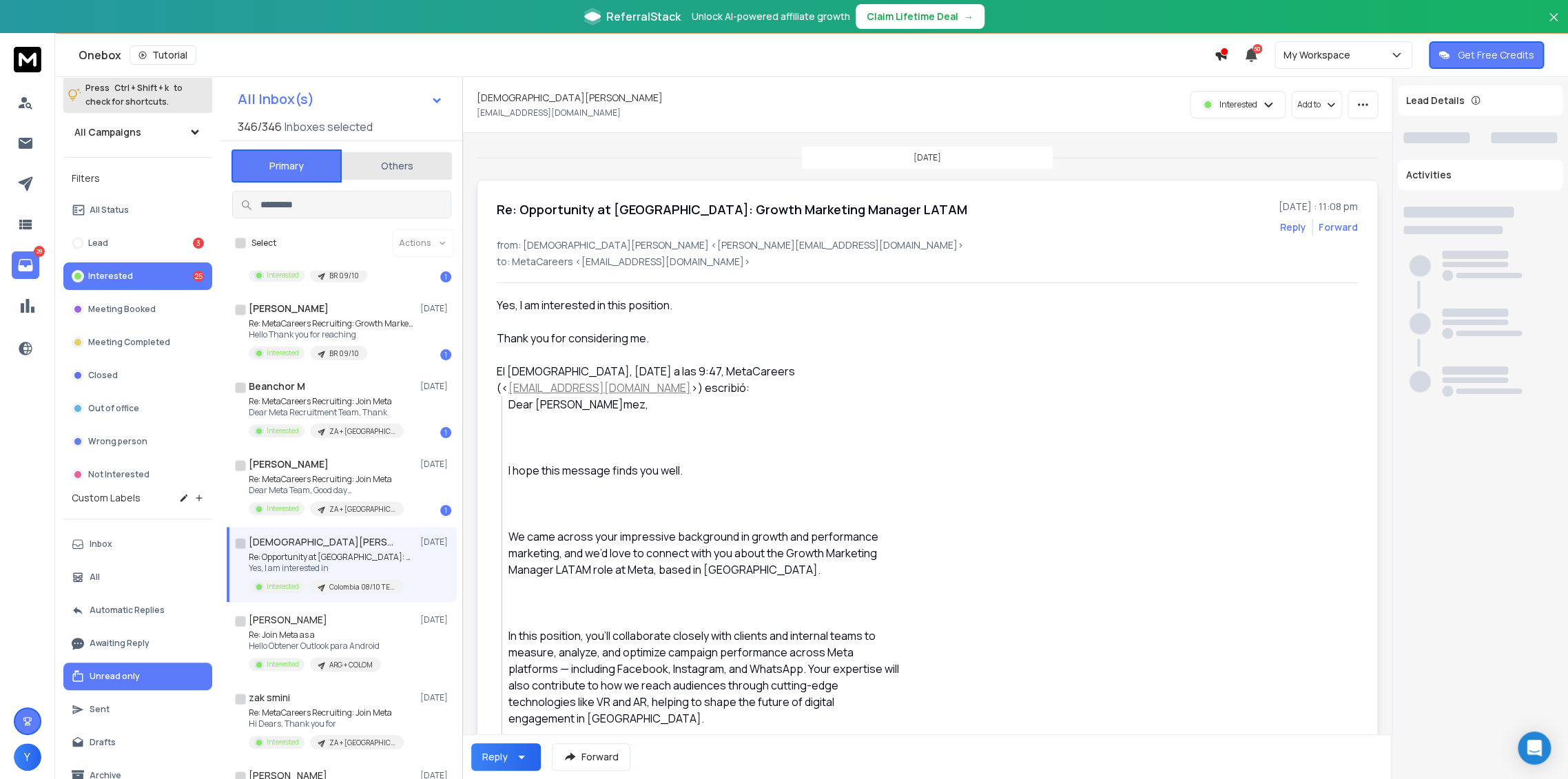
click at [550, 111] on p "christian.christiangomez@gmail.com" at bounding box center [549, 113] width 144 height 11
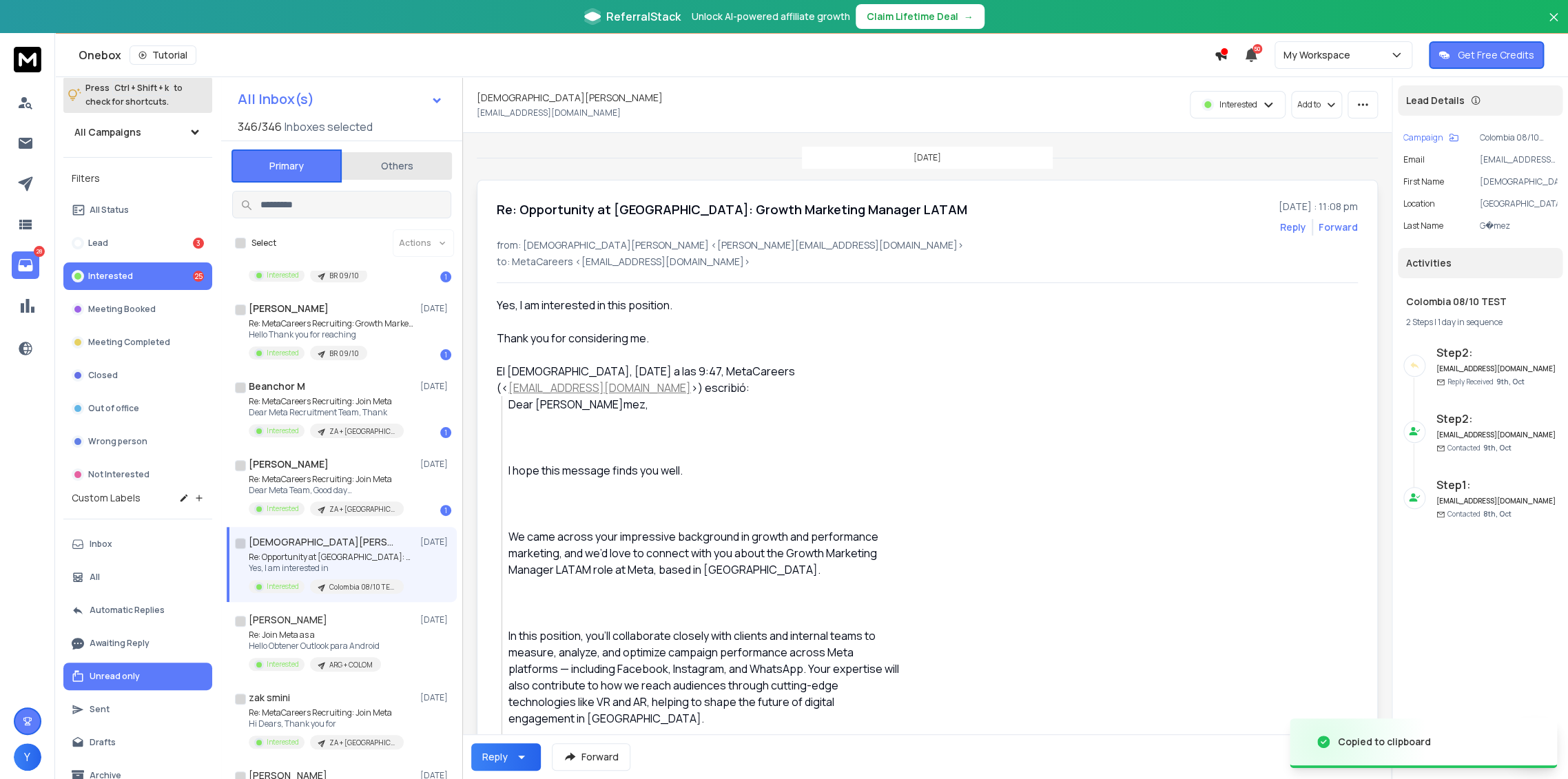
click at [581, 262] on p "to: MetaCareers <employee@careersconnectvision.com>" at bounding box center [927, 262] width 861 height 14
drag, startPoint x: 581, startPoint y: 262, endPoint x: 741, endPoint y: 265, distance: 160.0
click at [741, 265] on p "to: MetaCareers <employee@careersconnectvision.com>" at bounding box center [927, 262] width 861 height 14
click at [385, 476] on p "Re: MetaCareers Recruiting: Join Meta" at bounding box center [326, 479] width 155 height 11
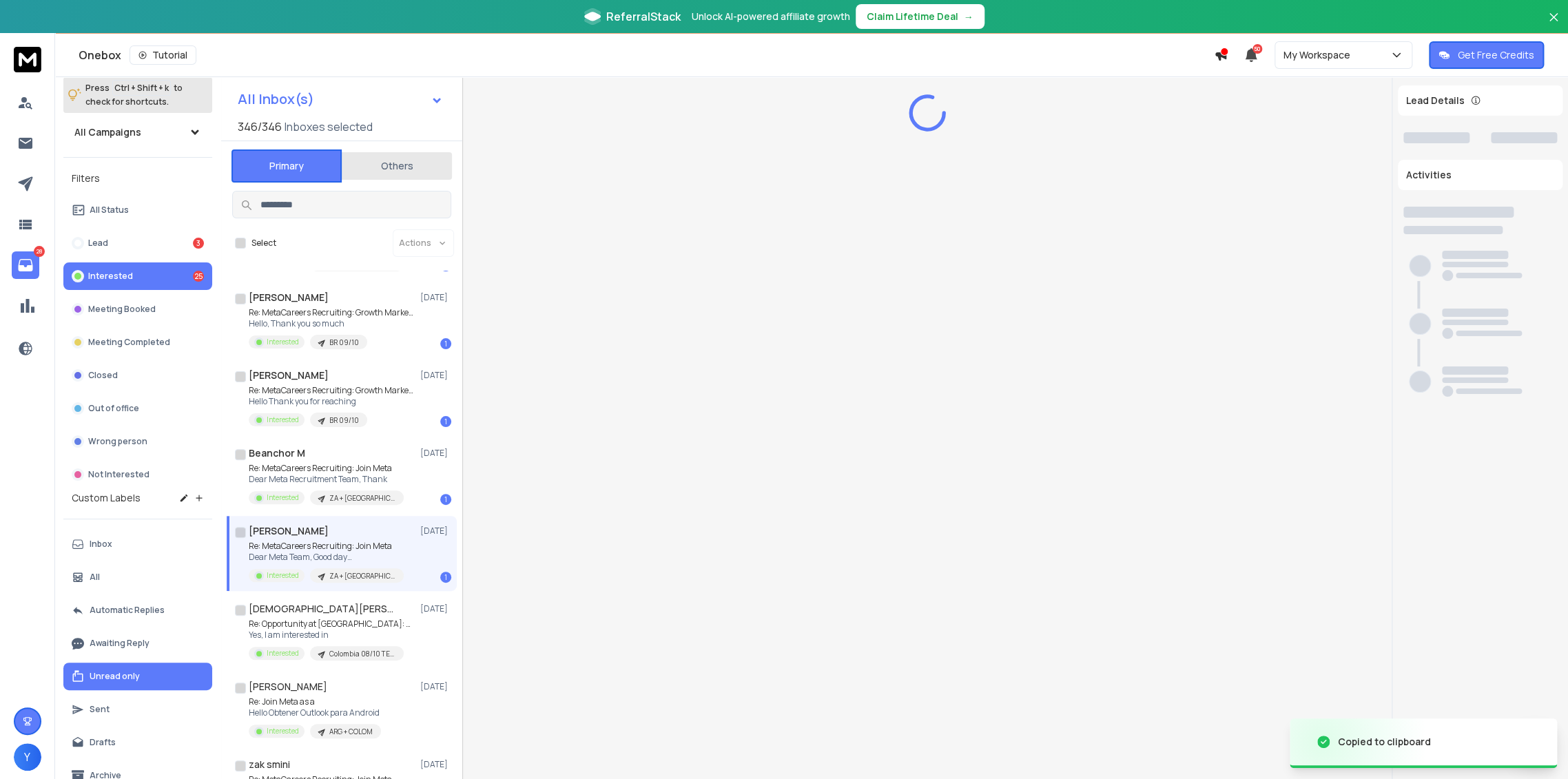
scroll to position [1616, 0]
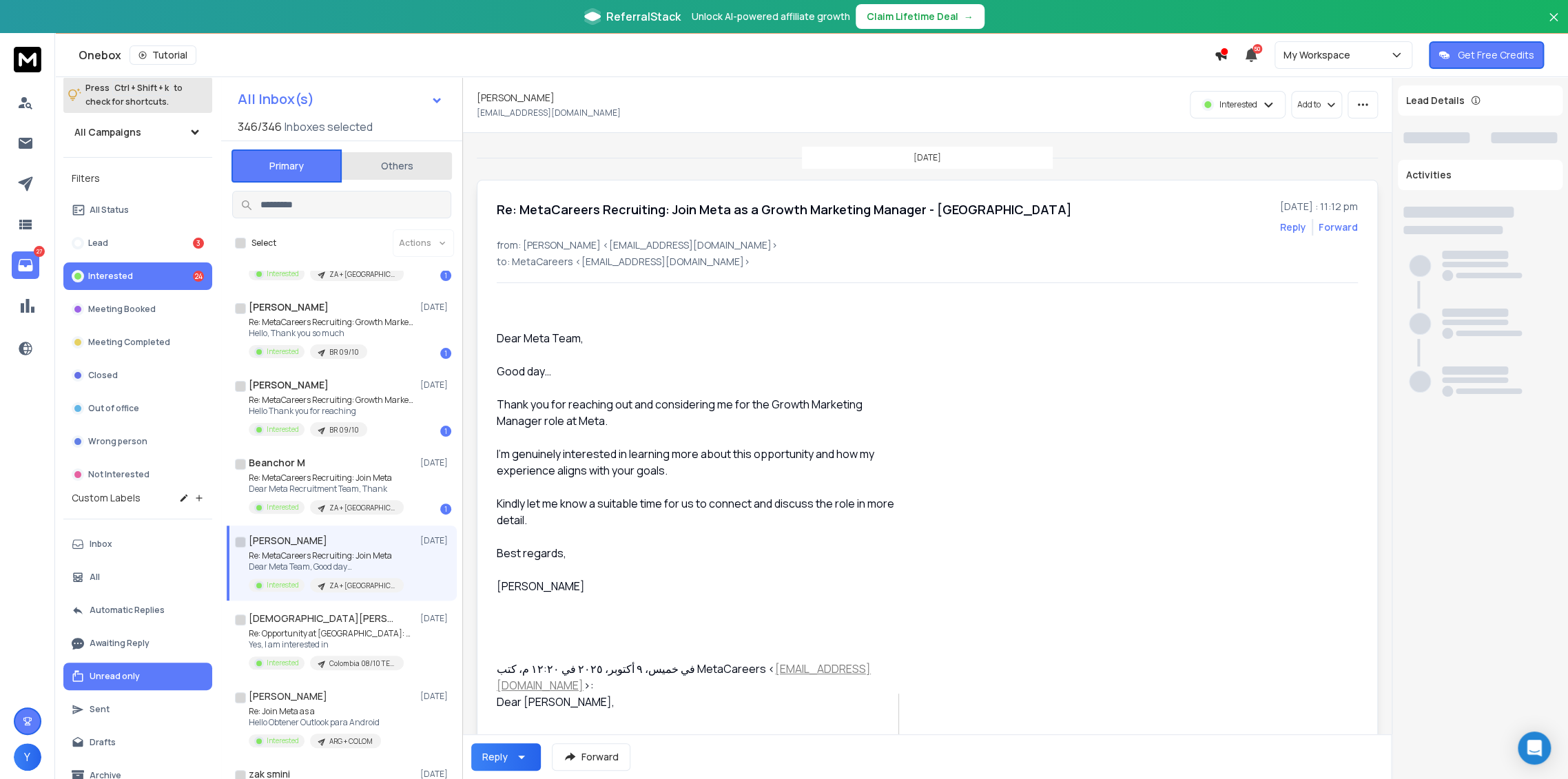
click at [553, 111] on p "amalalaqoul@gmail.com" at bounding box center [549, 113] width 144 height 11
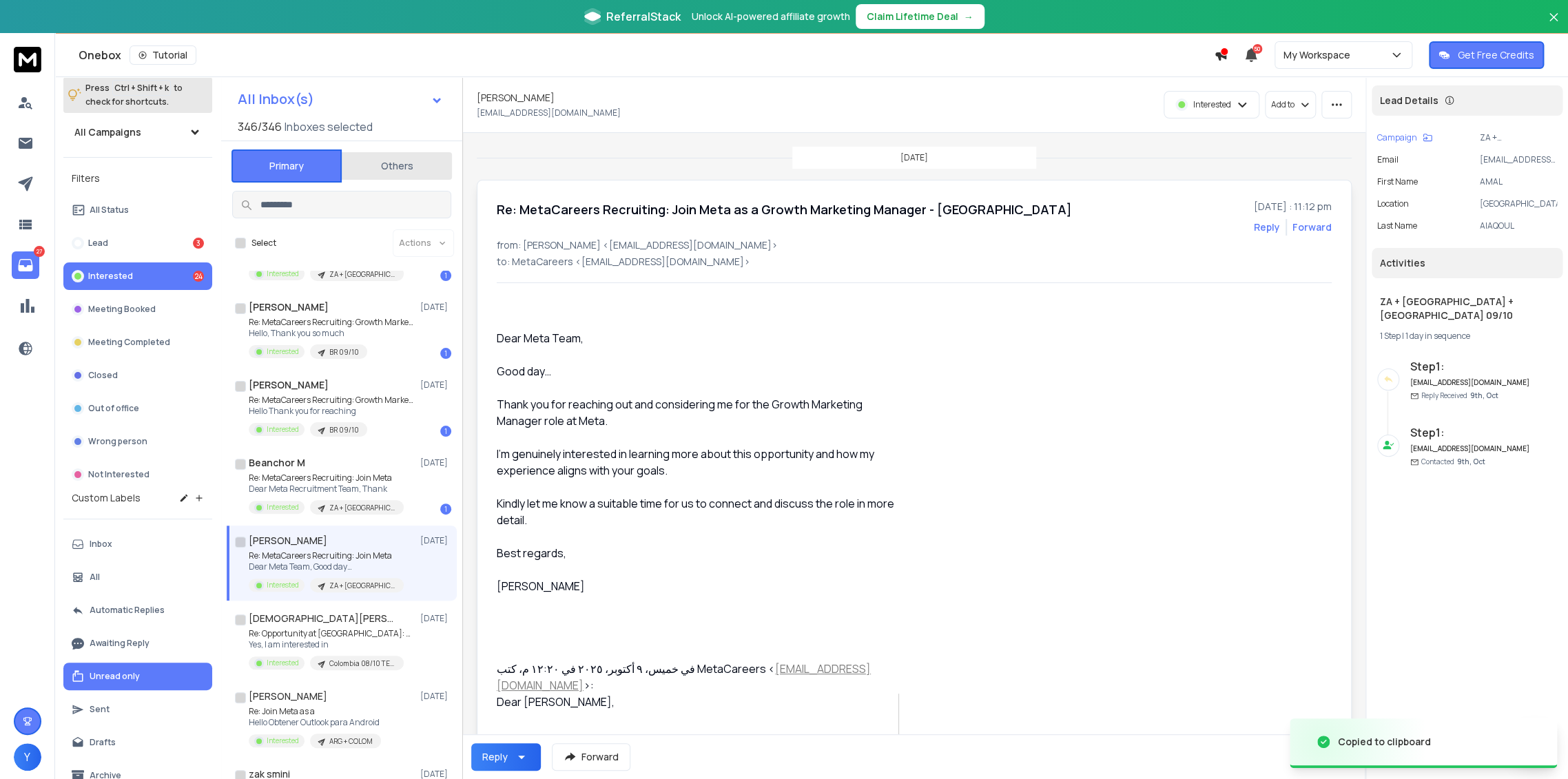
click at [603, 265] on p "to: MetaCareers <employee@careersconnectpathway.com>" at bounding box center [914, 262] width 835 height 14
drag, startPoint x: 604, startPoint y: 265, endPoint x: 738, endPoint y: 269, distance: 134.1
click at [393, 464] on div "Beanchor M 09 Oct" at bounding box center [349, 462] width 202 height 14
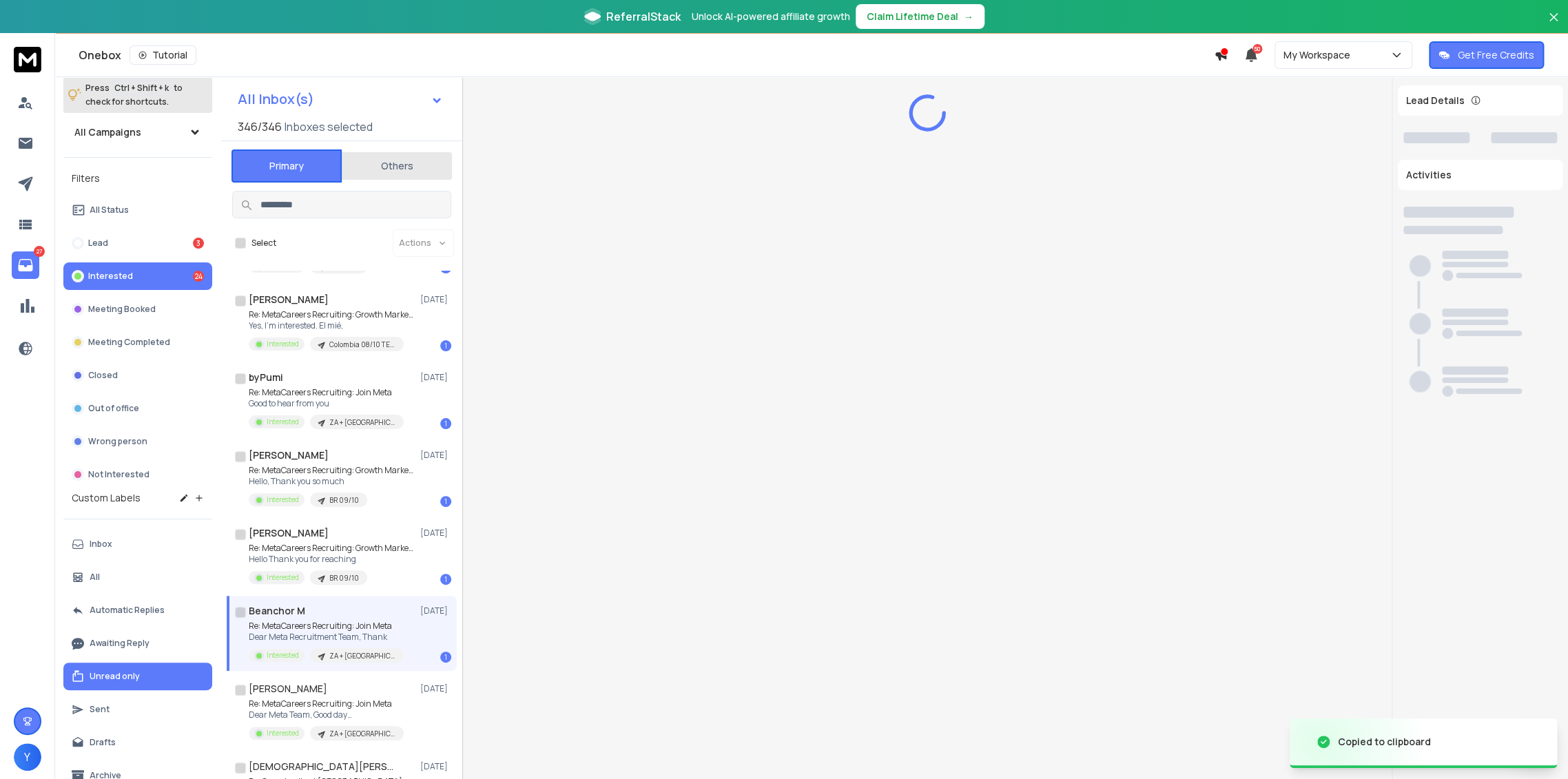
scroll to position [1463, 0]
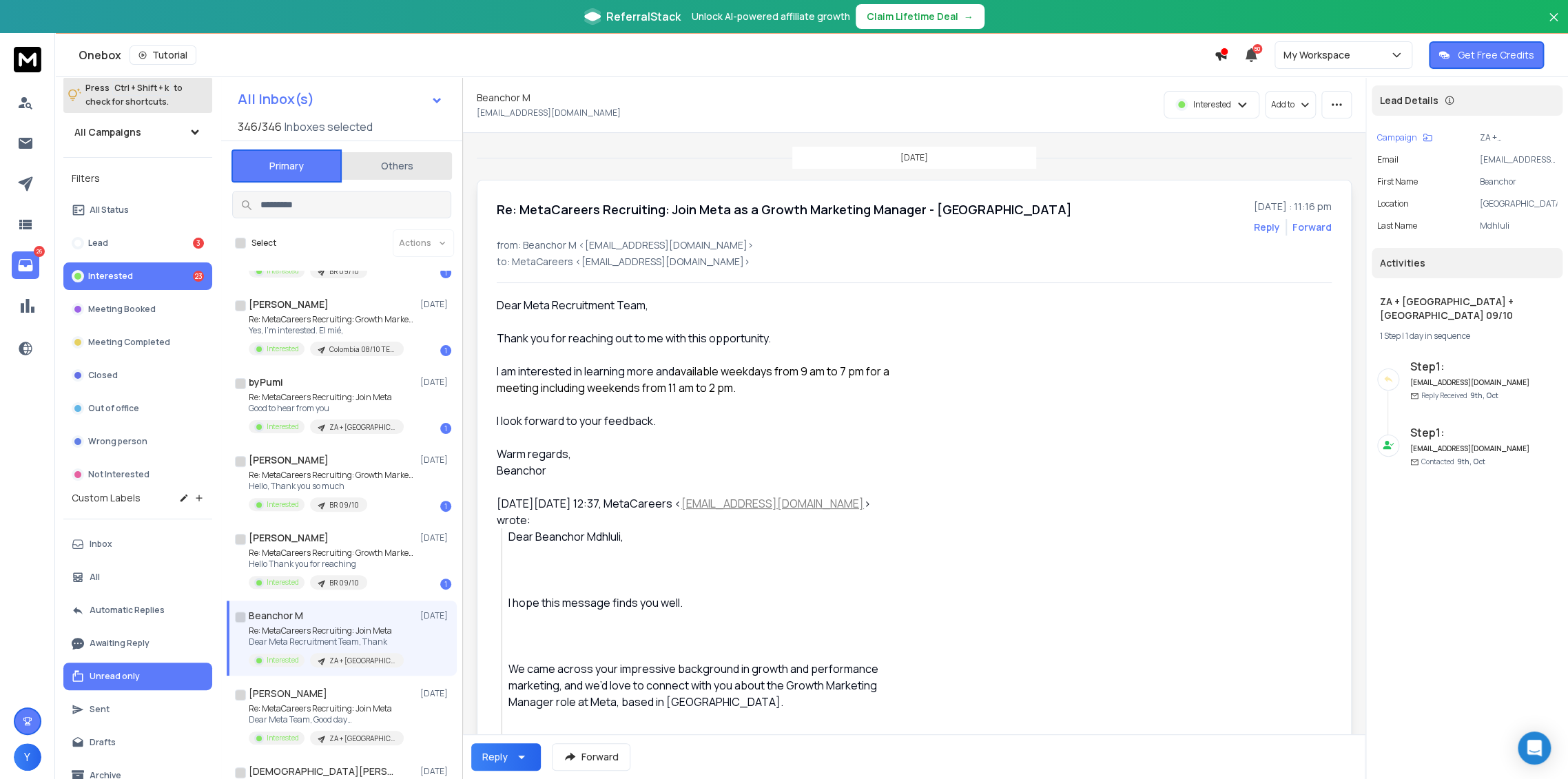
click at [562, 117] on p "beanchorbinkie@gmail.com" at bounding box center [549, 113] width 144 height 11
click at [587, 260] on p "to: MetaCareers <hr@careersconnectexpert.com>" at bounding box center [914, 262] width 835 height 14
click at [578, 261] on p "to: MetaCareers <hr@careersconnectexpert.com>" at bounding box center [914, 262] width 835 height 14
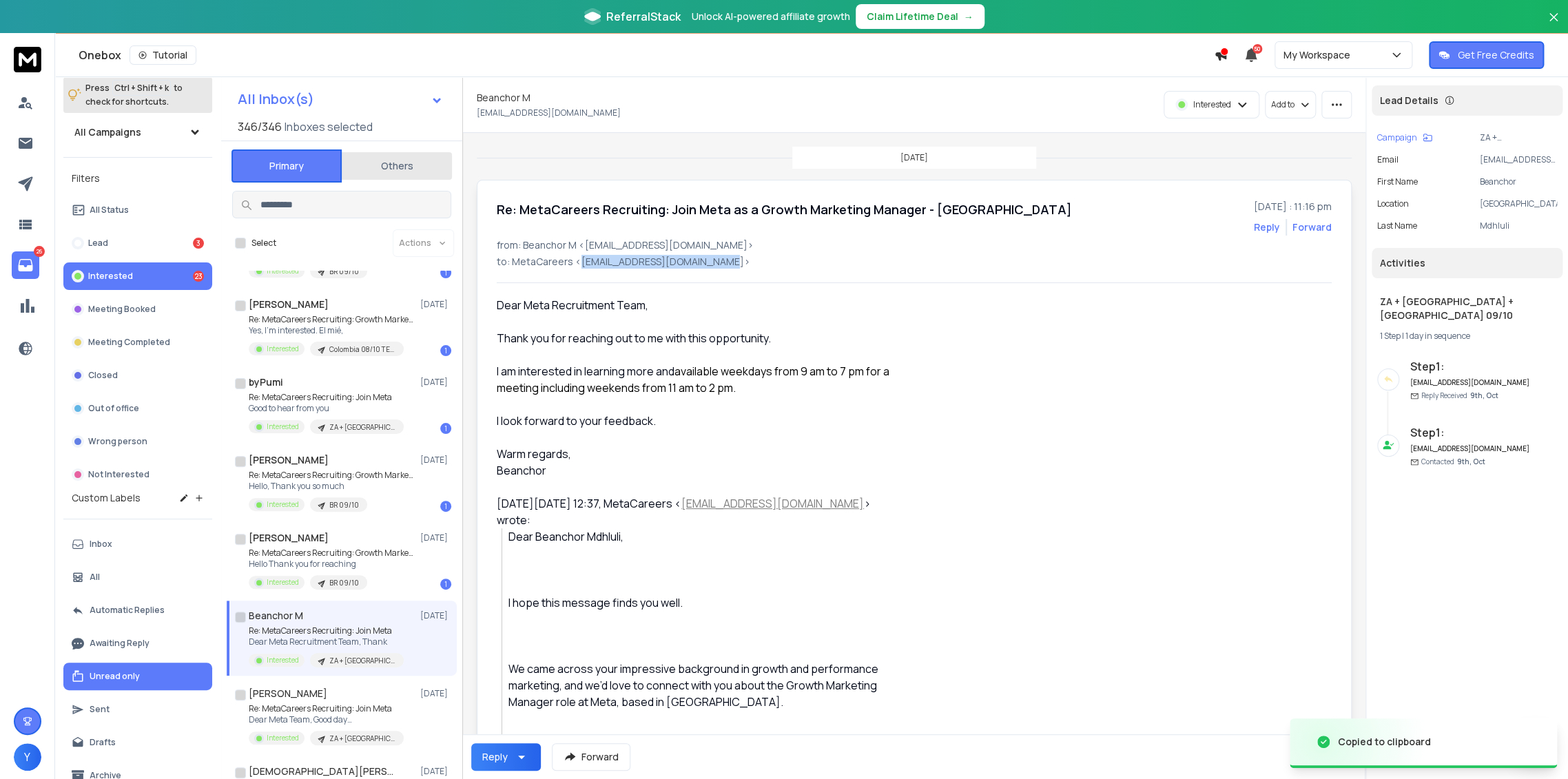
drag, startPoint x: 578, startPoint y: 261, endPoint x: 708, endPoint y: 268, distance: 130.2
click at [708, 268] on p "to: MetaCareers <hr@careersconnectexpert.com>" at bounding box center [914, 262] width 835 height 14
click at [384, 525] on div "Julia Peri 09 Oct Re: MetaCareers Recruiting: Growth Marketing Hello Thank you …" at bounding box center [343, 560] width 228 height 75
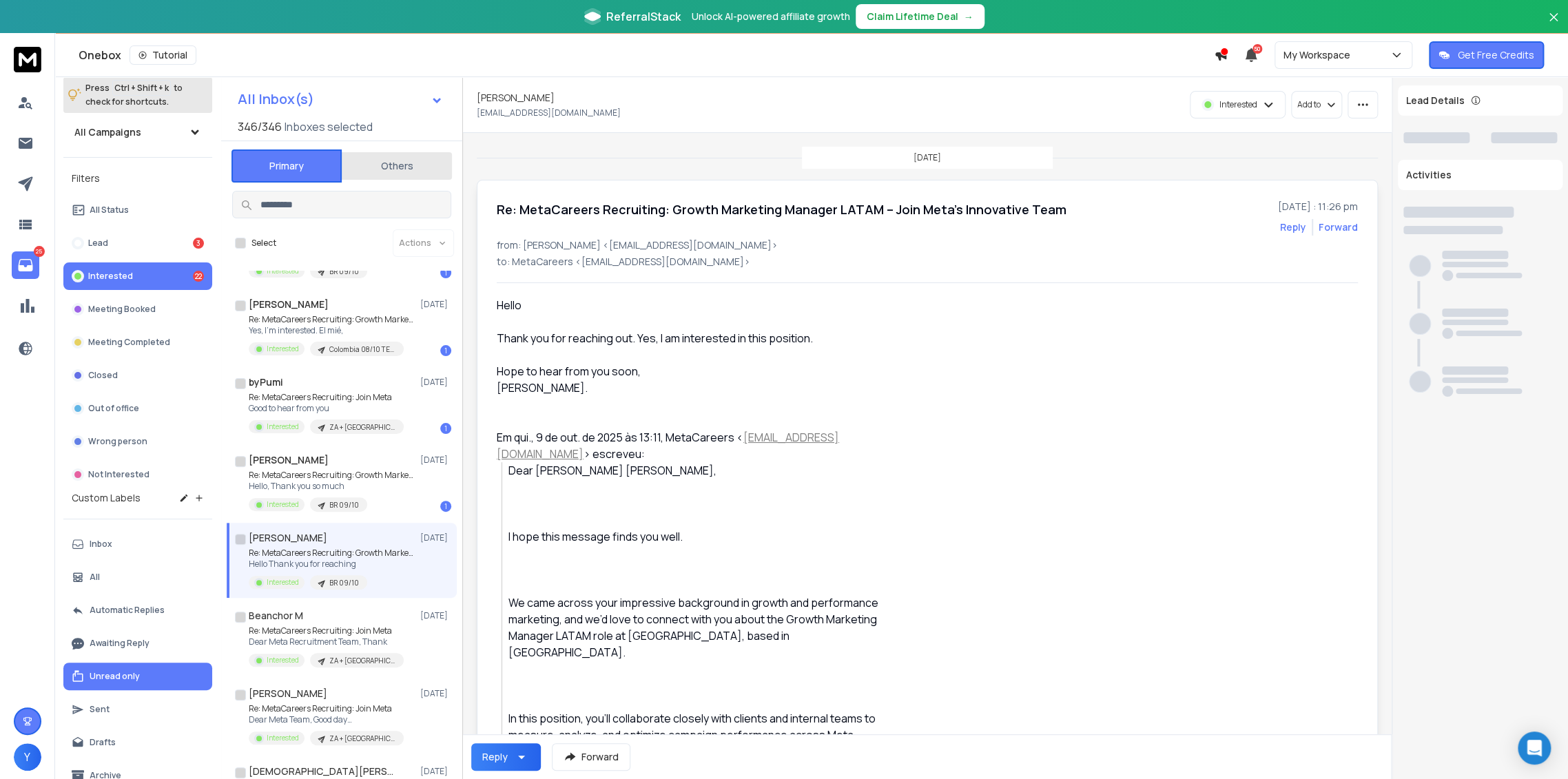
click at [558, 110] on p "juliaperidematos@gmail.com" at bounding box center [549, 113] width 144 height 11
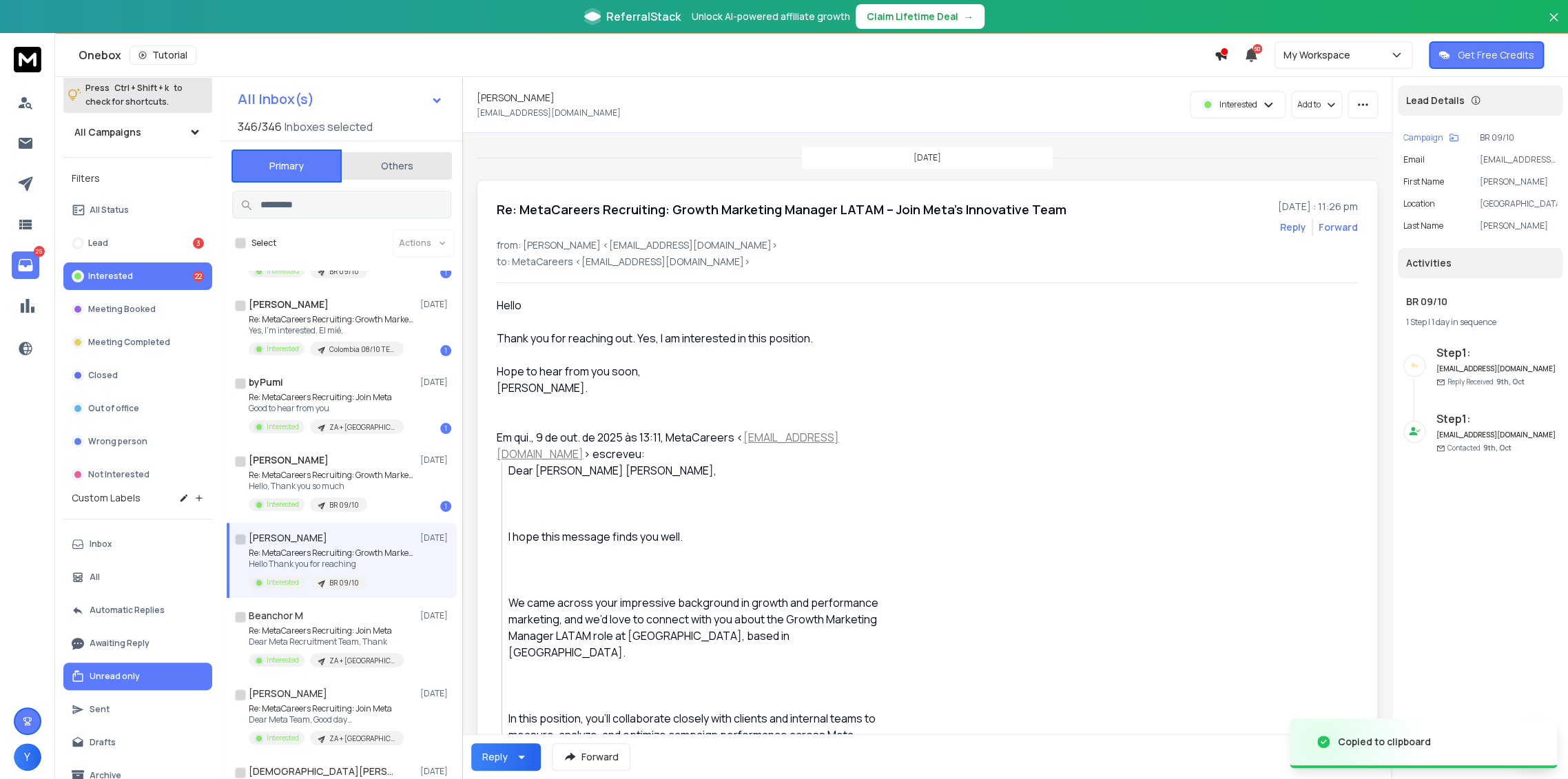
click at [579, 261] on p "to: MetaCareers <employee@careersconnect-jobsboard.com>" at bounding box center [927, 262] width 861 height 14
drag, startPoint x: 579, startPoint y: 261, endPoint x: 755, endPoint y: 267, distance: 176.1
click at [755, 267] on p "to: MetaCareers <employee@careersconnect-jobsboard.com>" at bounding box center [927, 262] width 861 height 14
click at [401, 480] on p "Re: MetaCareers Recruiting: Growth Marketing" at bounding box center [331, 475] width 165 height 11
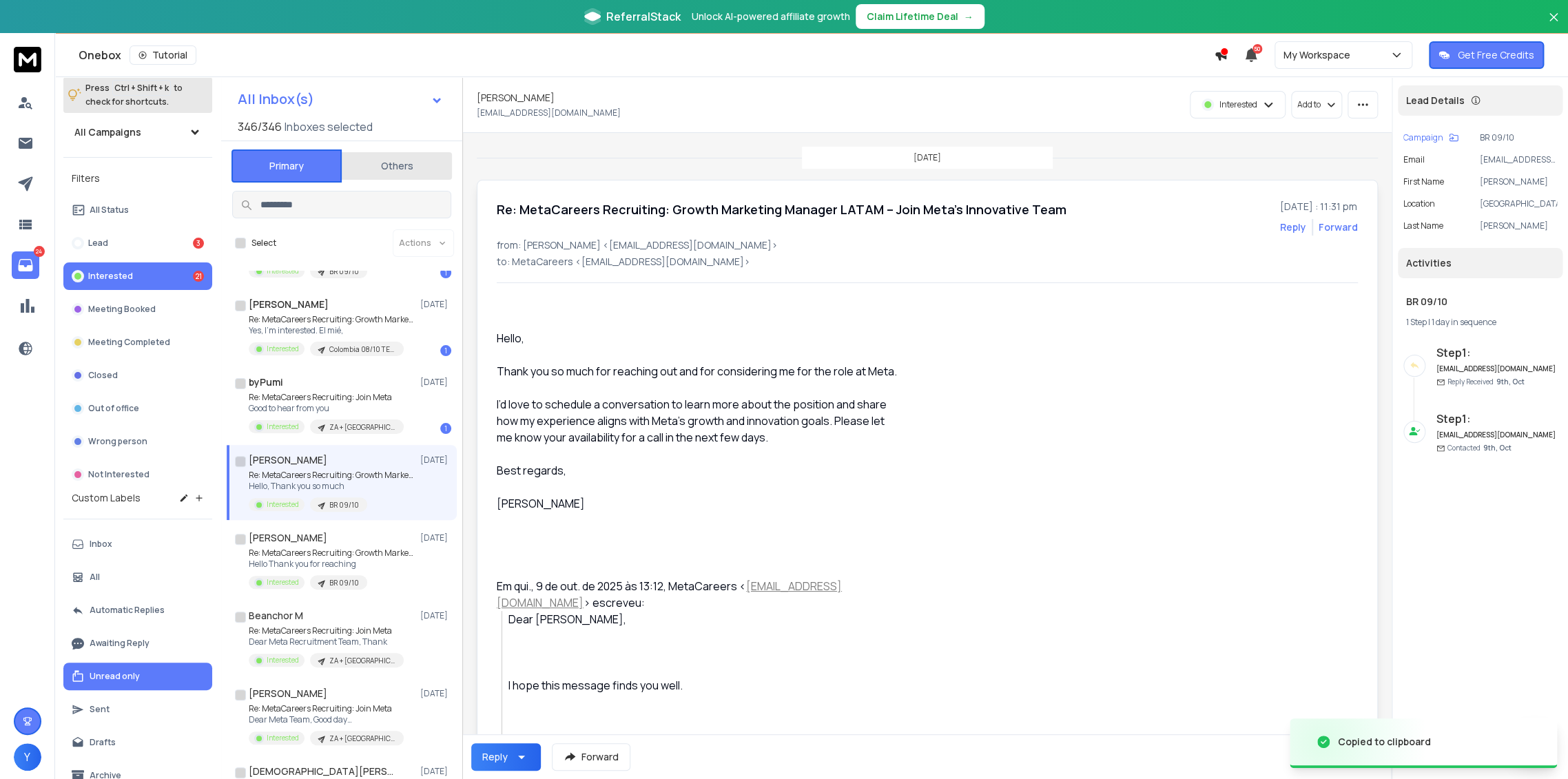
click at [585, 110] on p "mbrunasaldanha@gmail.com" at bounding box center [549, 113] width 144 height 11
click at [581, 264] on p "to: MetaCareers <hr@careersconnectinsight.com>" at bounding box center [927, 262] width 861 height 14
drag, startPoint x: 581, startPoint y: 264, endPoint x: 707, endPoint y: 264, distance: 126.0
click at [707, 264] on p "to: MetaCareers <hr@careersconnectinsight.com>" at bounding box center [927, 262] width 861 height 14
click at [373, 413] on p "Good to hear from you" at bounding box center [326, 408] width 155 height 11
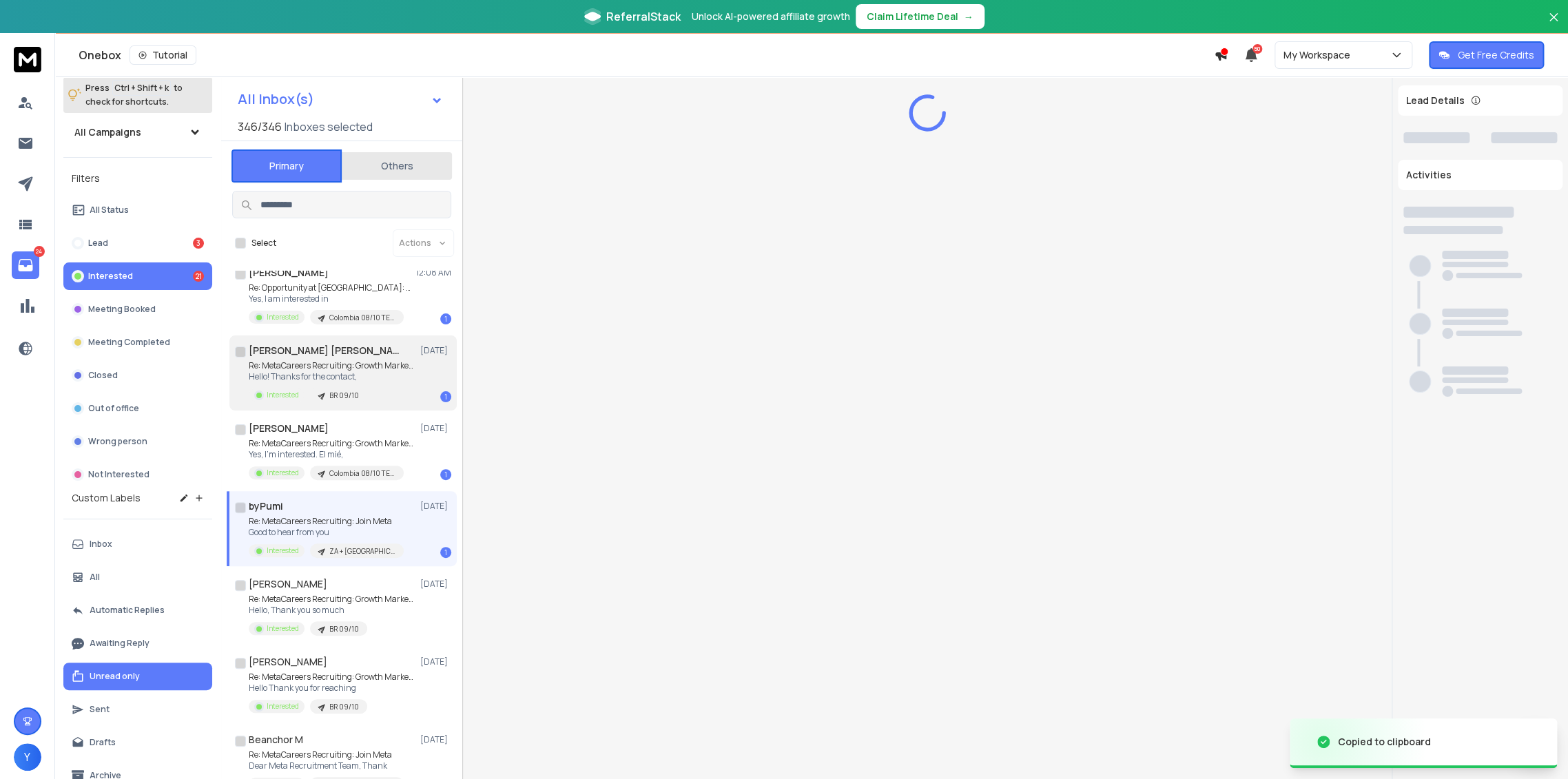
scroll to position [1310, 0]
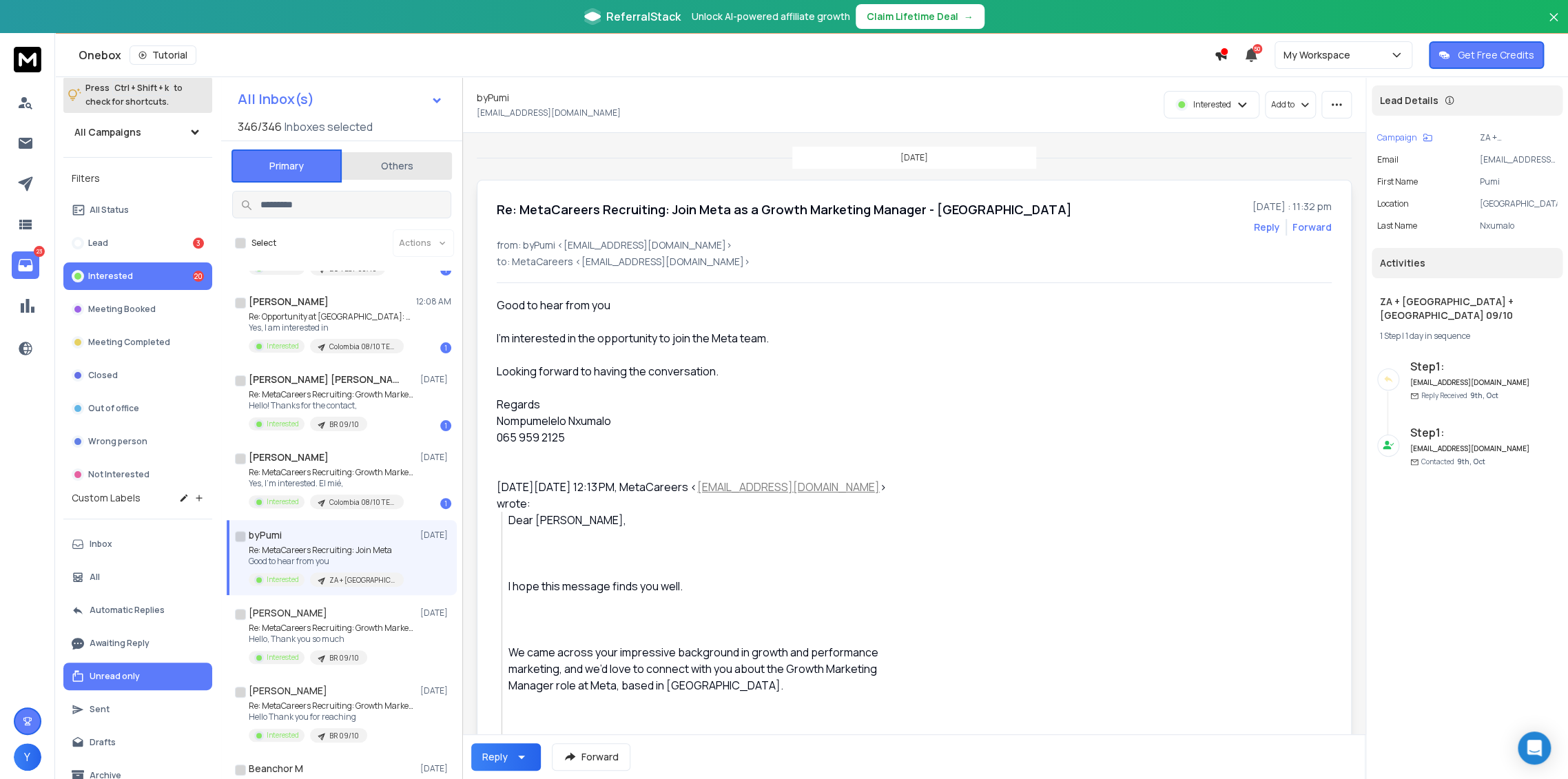
click at [558, 115] on p "2013mpumi@gmail.com" at bounding box center [549, 113] width 144 height 11
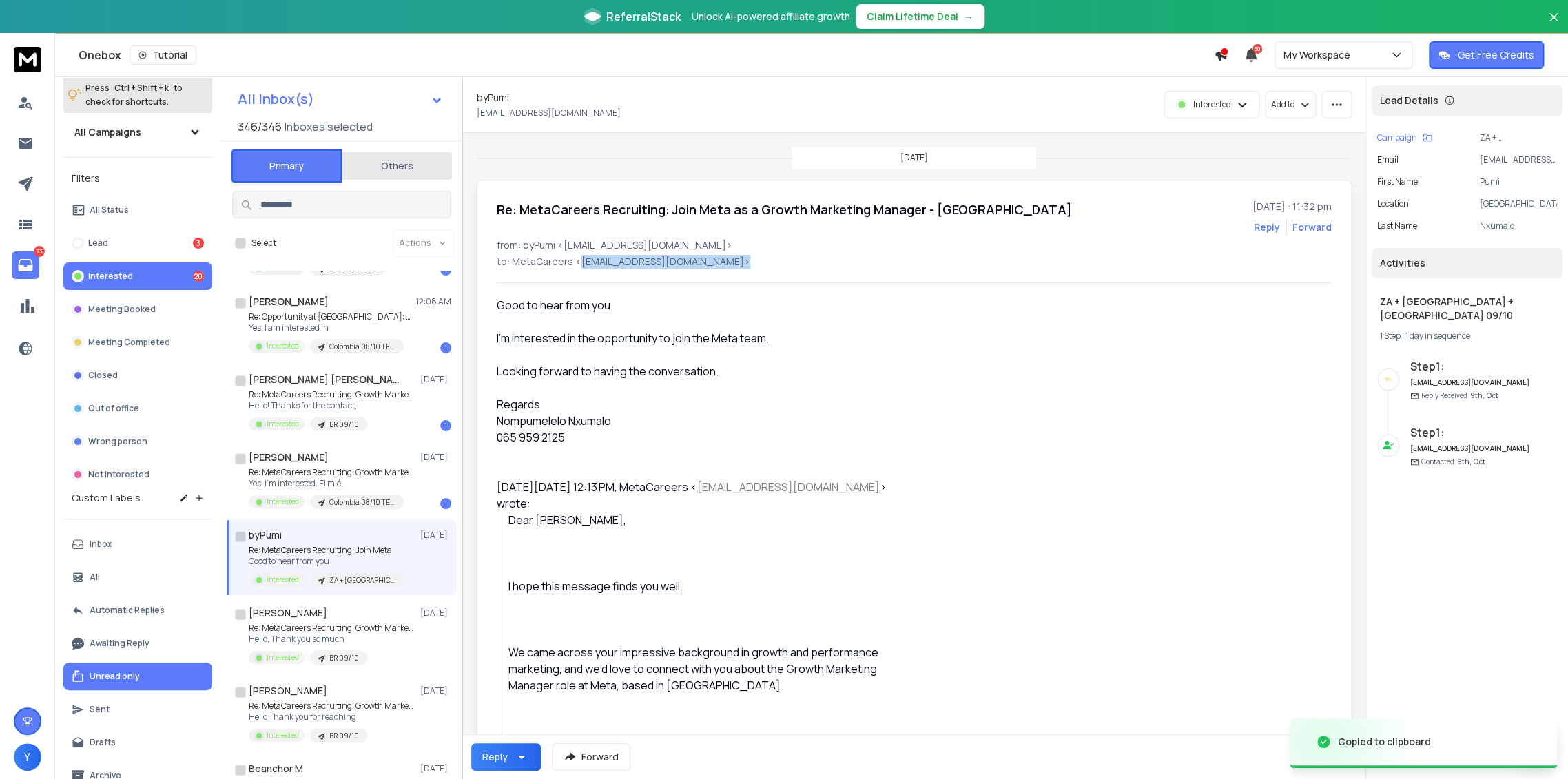
drag, startPoint x: 577, startPoint y: 260, endPoint x: 723, endPoint y: 265, distance: 146.1
click at [723, 265] on p "to: MetaCareers <hr@careersconnectpartners.com>" at bounding box center [914, 262] width 835 height 14
click at [332, 475] on p "Re: MetaCareers Recruiting: Growth Marketing" at bounding box center [331, 472] width 165 height 11
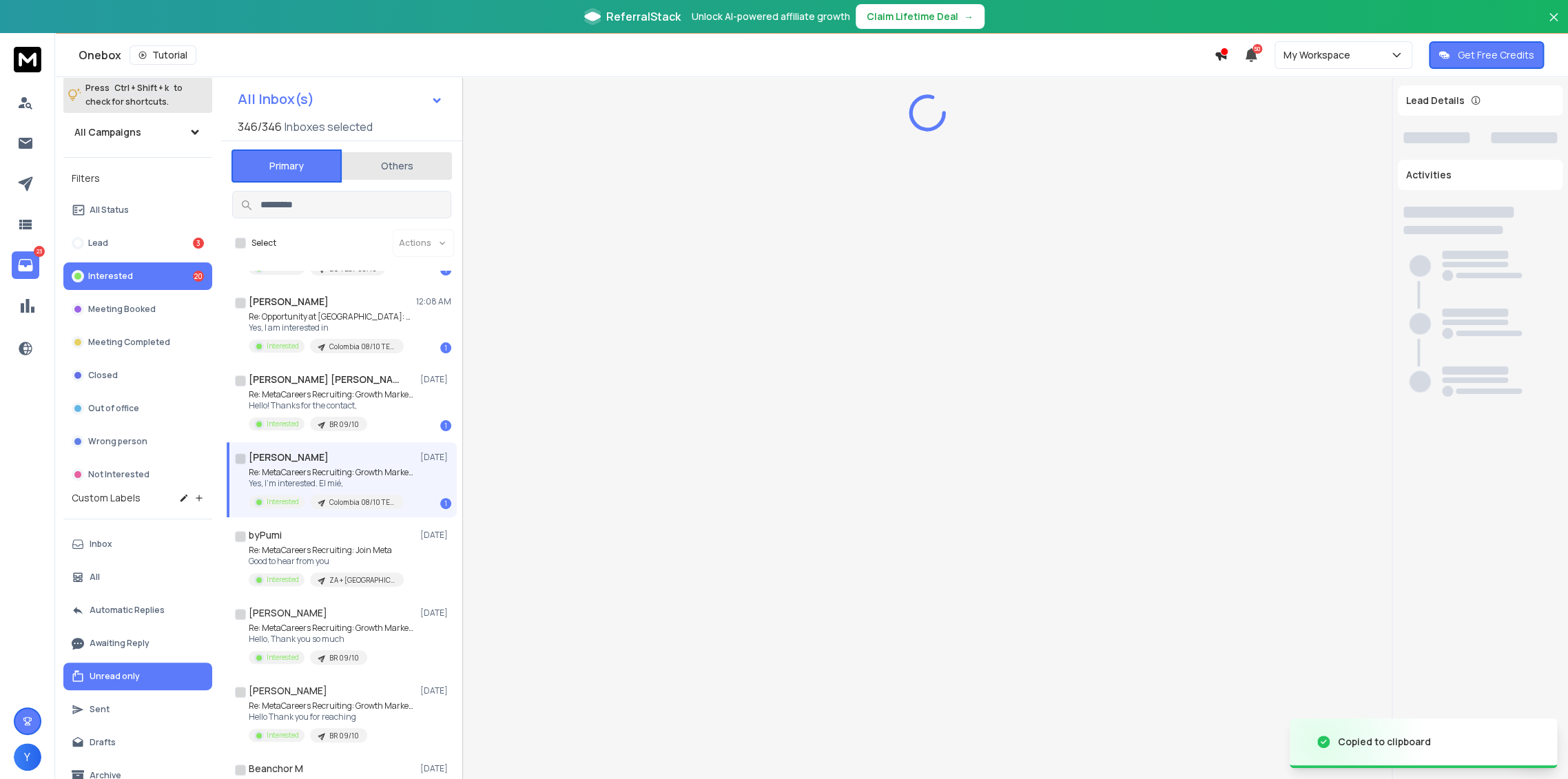
scroll to position [1233, 0]
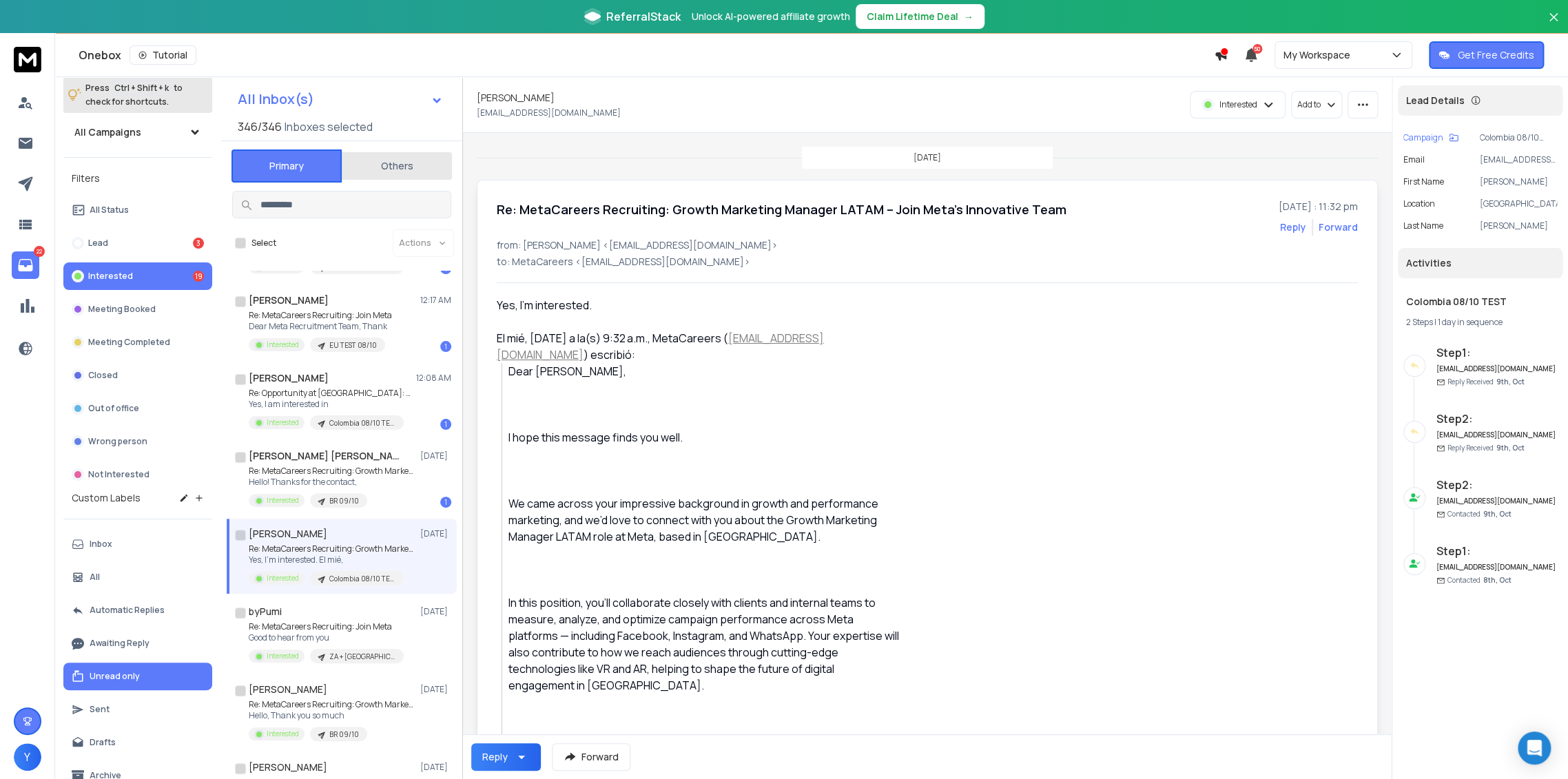
click at [558, 117] on p "juanfelipeguerreroc@gmail.com" at bounding box center [549, 113] width 144 height 11
click at [589, 262] on p "to: MetaCareers <employee@careersconnectjobconnect.com>" at bounding box center [927, 262] width 861 height 14
drag, startPoint x: 589, startPoint y: 262, endPoint x: 758, endPoint y: 266, distance: 169.0
click at [758, 266] on p "to: MetaCareers <employee@careersconnectjobconnect.com>" at bounding box center [927, 262] width 861 height 14
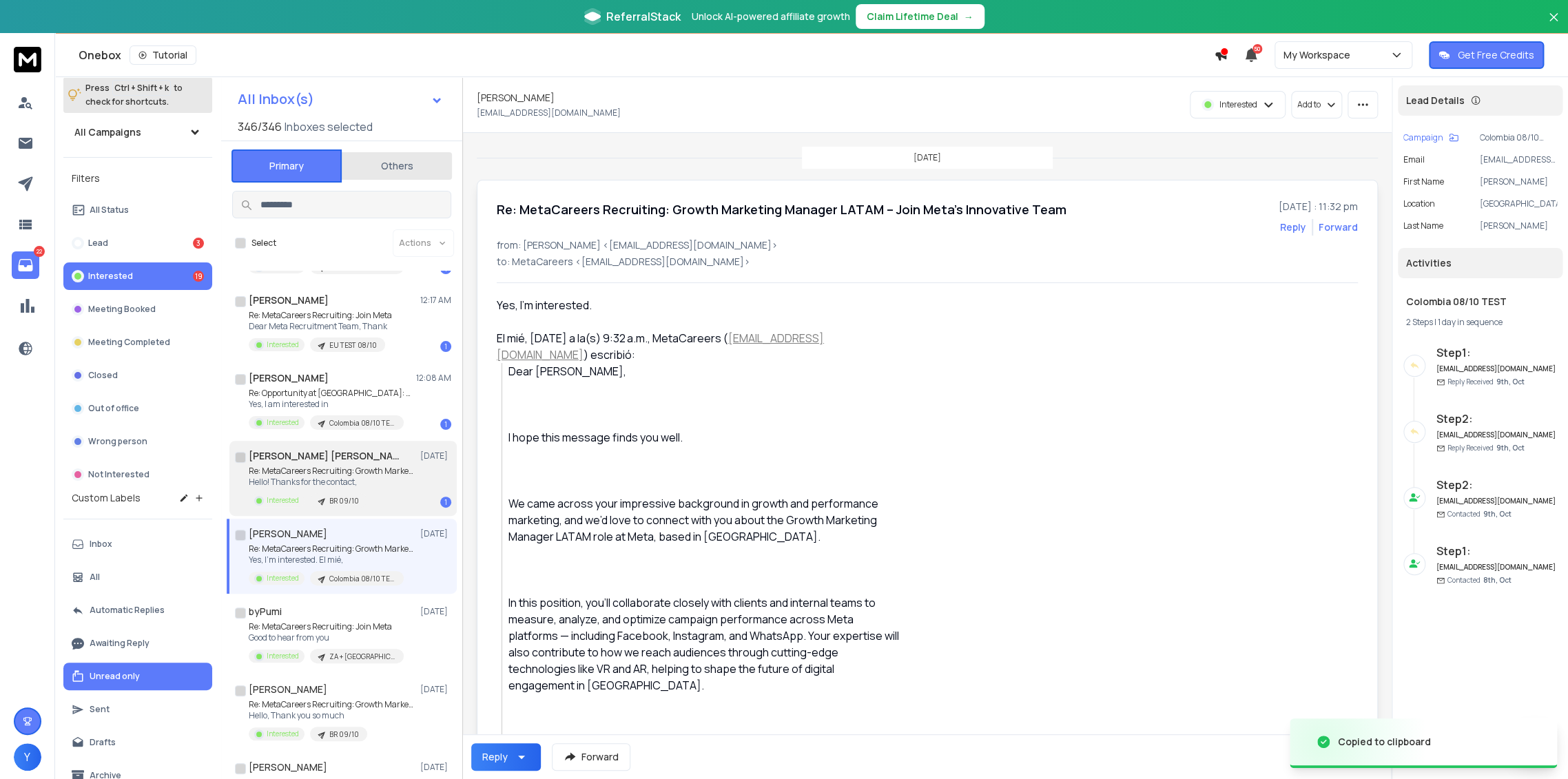
click at [383, 471] on p "Re: MetaCareers Recruiting: Growth Marketing" at bounding box center [331, 471] width 165 height 11
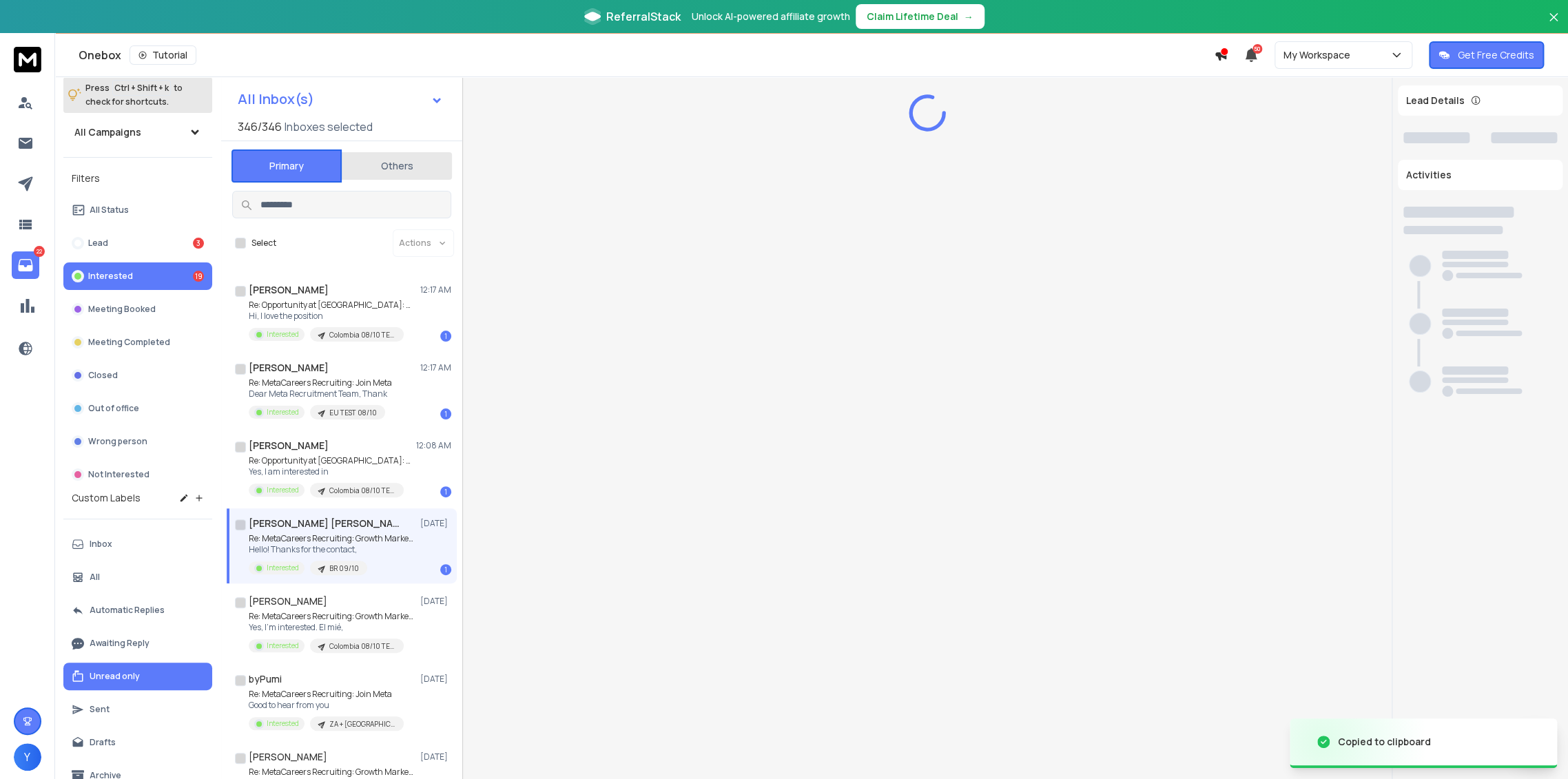
scroll to position [1157, 0]
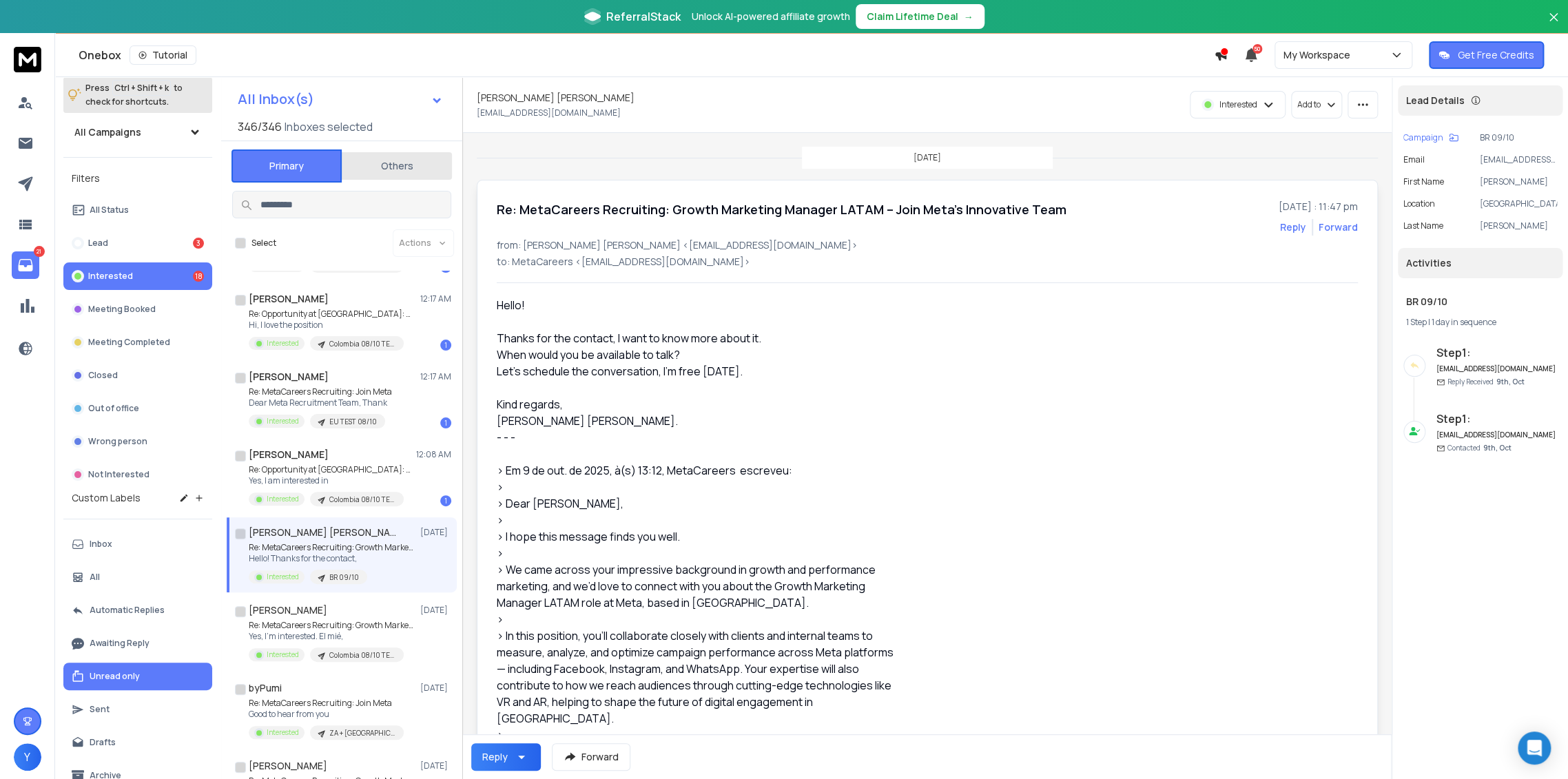
click at [552, 114] on p "anarita.queiroz@gmail.com" at bounding box center [549, 113] width 144 height 11
click at [578, 264] on p "to: MetaCareers <hr@careersconnect-guide.com>" at bounding box center [927, 262] width 861 height 14
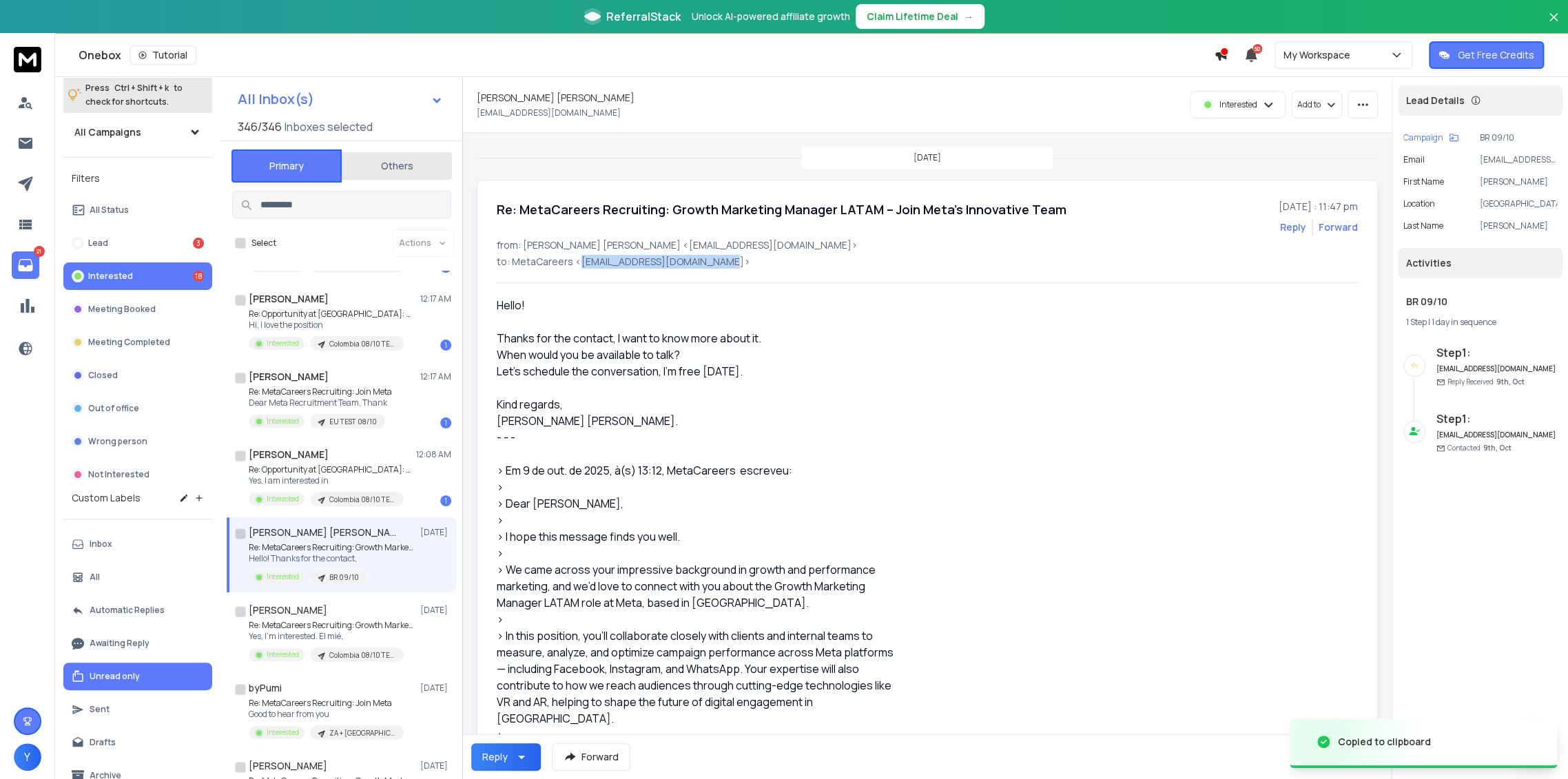
drag, startPoint x: 578, startPoint y: 264, endPoint x: 703, endPoint y: 266, distance: 125.0
click at [703, 266] on p "to: MetaCareers <hr@careersconnect-guide.com>" at bounding box center [927, 262] width 861 height 14
click at [363, 473] on p "Re: Opportunity at Meta: Growth" at bounding box center [331, 469] width 165 height 11
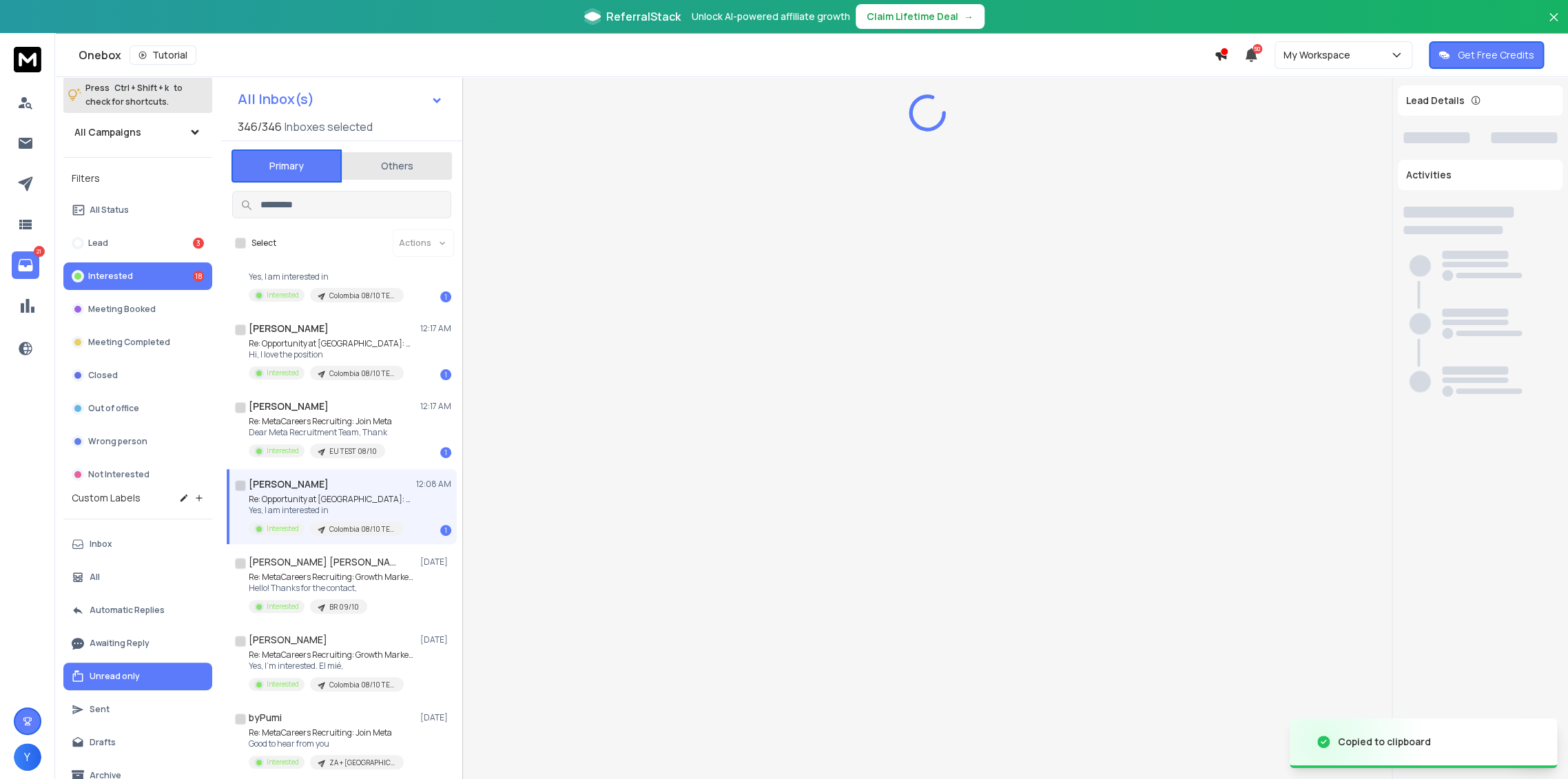
scroll to position [1003, 0]
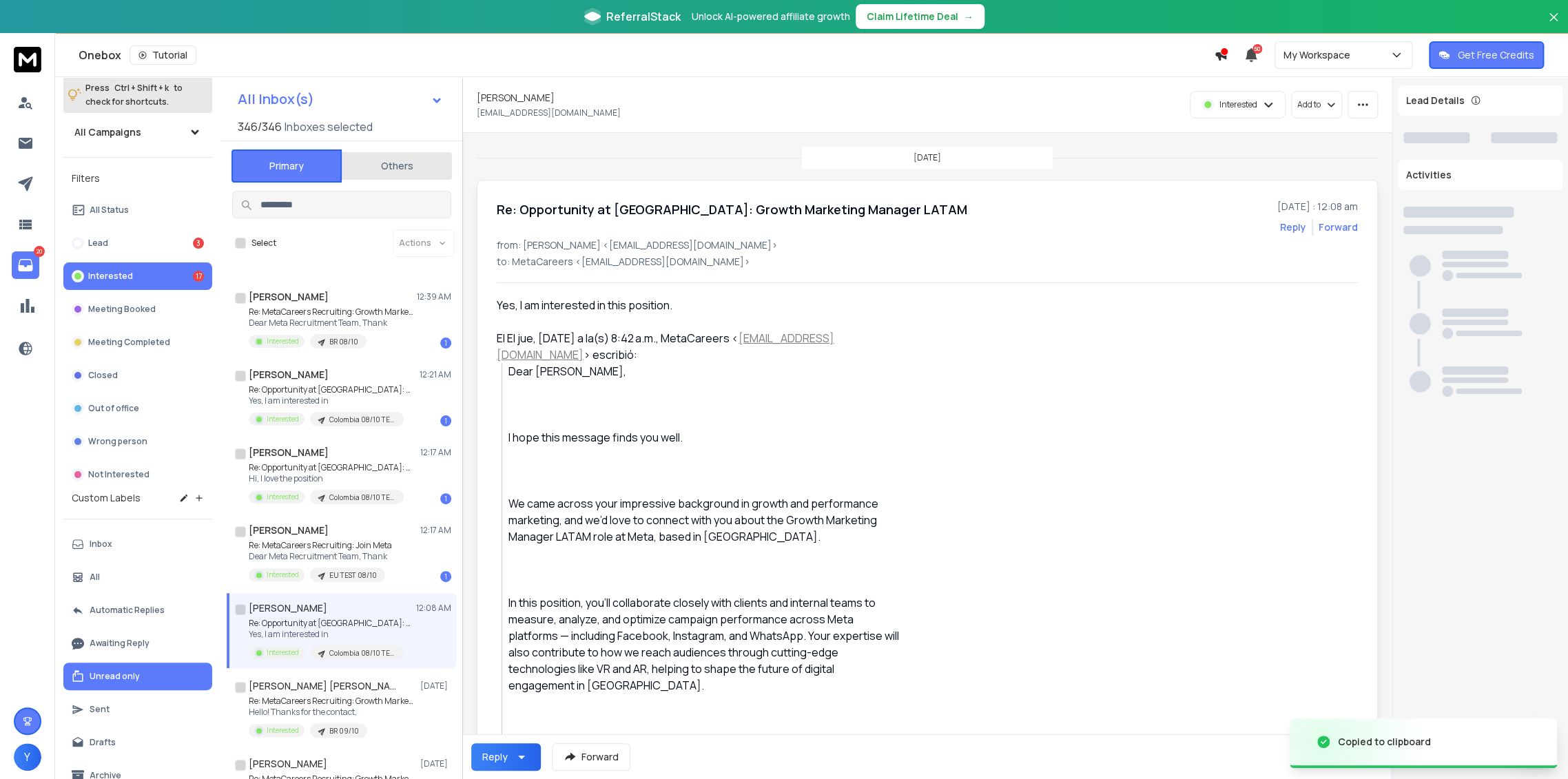
click at [542, 111] on p "felipevegabe@gmail.com" at bounding box center [549, 113] width 144 height 11
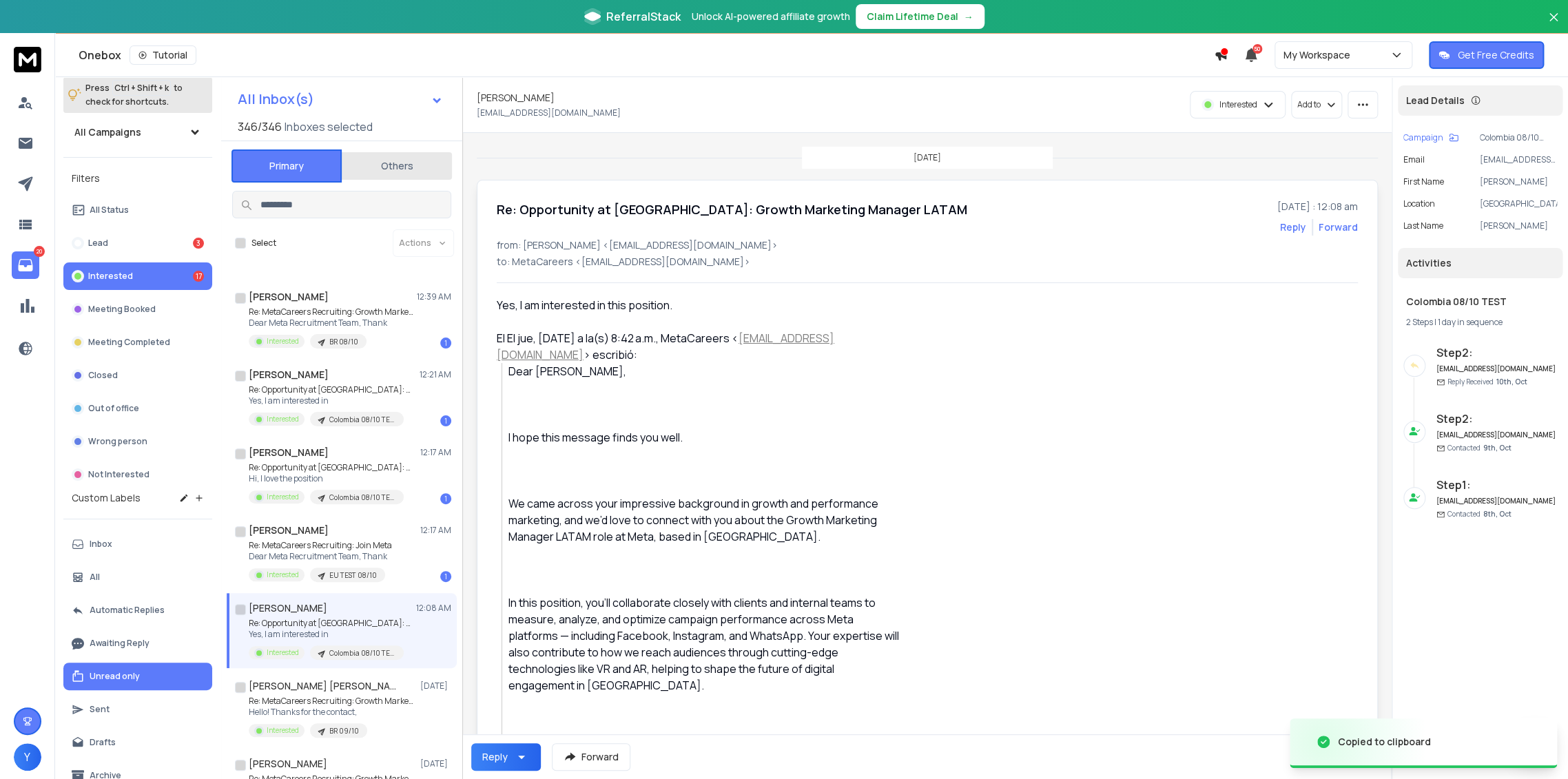
click at [575, 259] on p "to: MetaCareers <hr@careersconnectjobconnect.com>" at bounding box center [927, 262] width 861 height 14
drag, startPoint x: 575, startPoint y: 259, endPoint x: 731, endPoint y: 265, distance: 156.1
click at [731, 265] on p "to: MetaCareers <hr@careersconnectjobconnect.com>" at bounding box center [927, 262] width 861 height 14
click at [343, 520] on div "Maria Barbutova 12:17 AM Re: MetaCareers Recruiting: Join Meta Dear Meta Recrui…" at bounding box center [343, 552] width 228 height 75
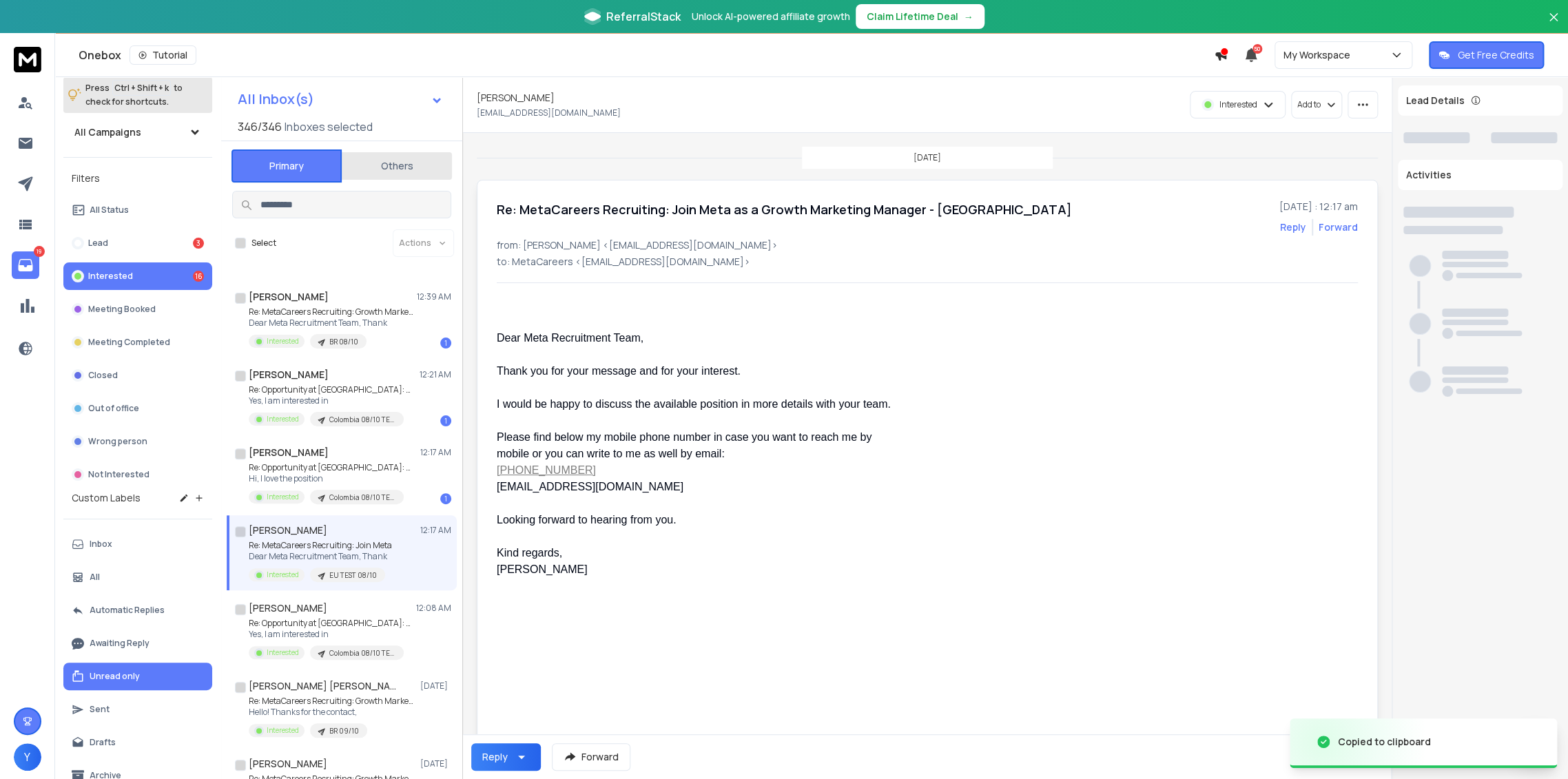
click at [541, 117] on p "mbarbutova@yahoo.com" at bounding box center [549, 113] width 144 height 11
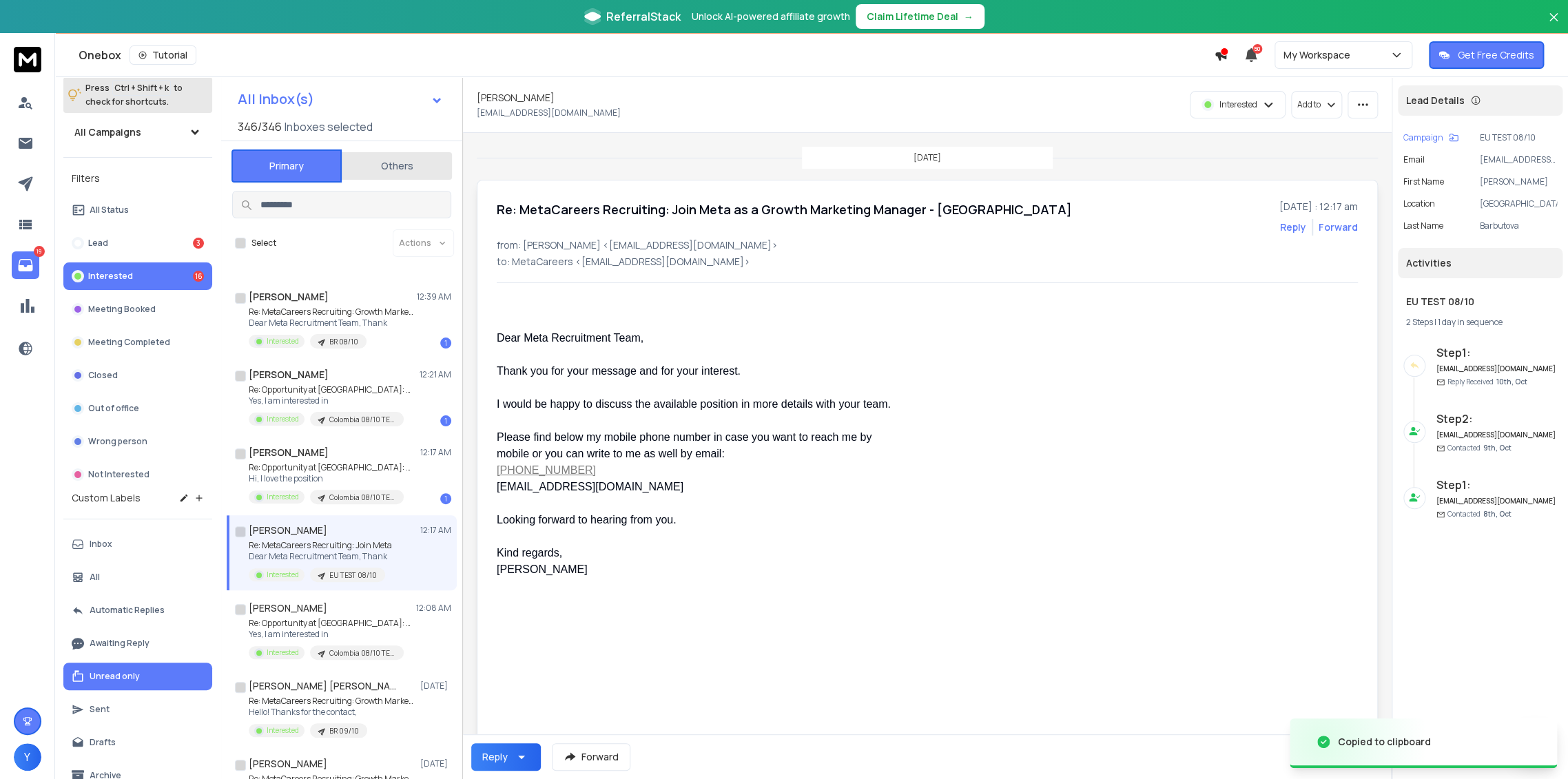
click at [587, 259] on p "to: MetaCareers <hr@careersconnectcareersteps.com>" at bounding box center [927, 262] width 861 height 14
drag, startPoint x: 578, startPoint y: 261, endPoint x: 738, endPoint y: 266, distance: 160.1
click at [738, 266] on p "to: MetaCareers <hr@careersconnectcareersteps.com>" at bounding box center [927, 262] width 861 height 14
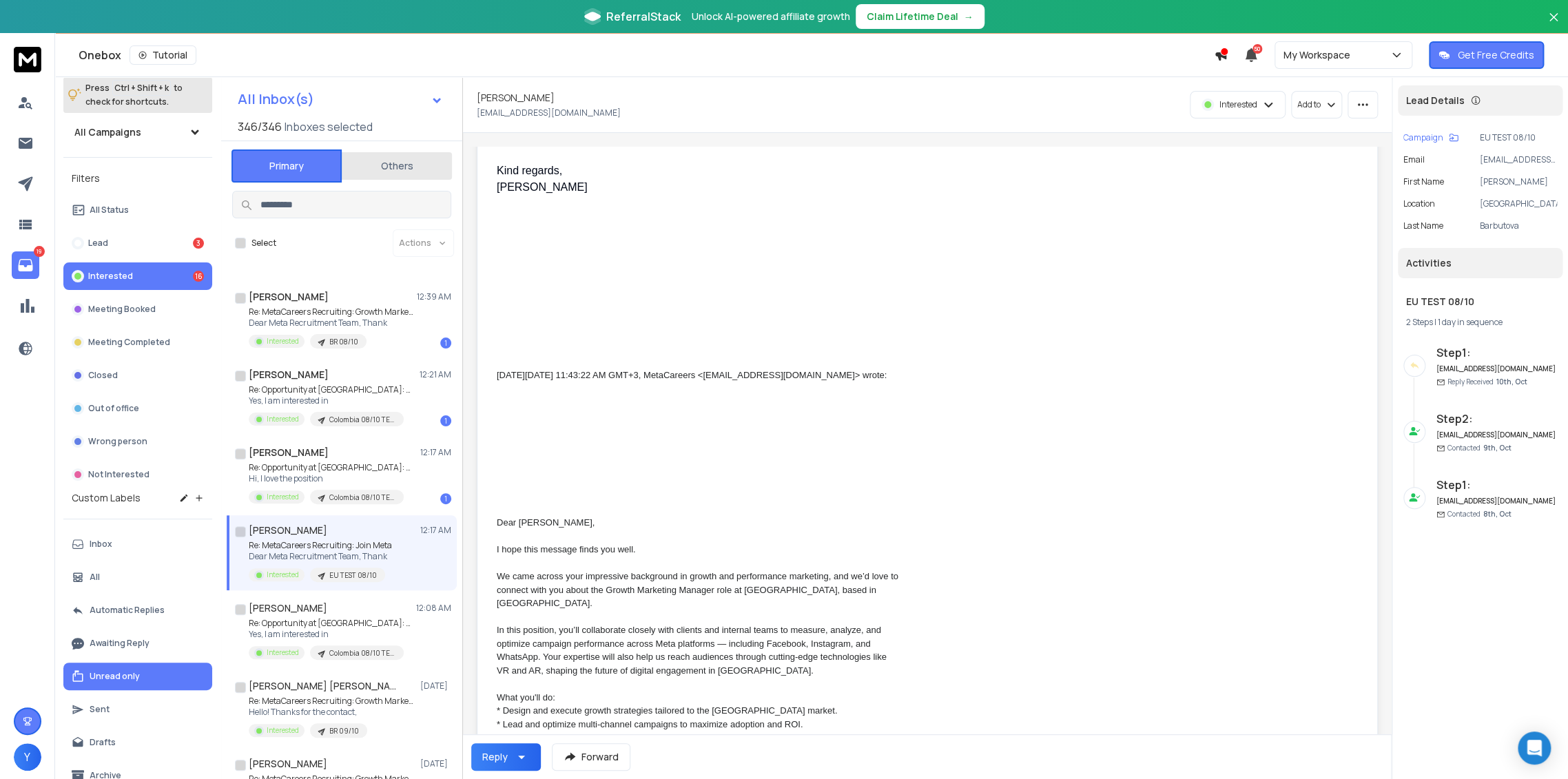
scroll to position [0, 0]
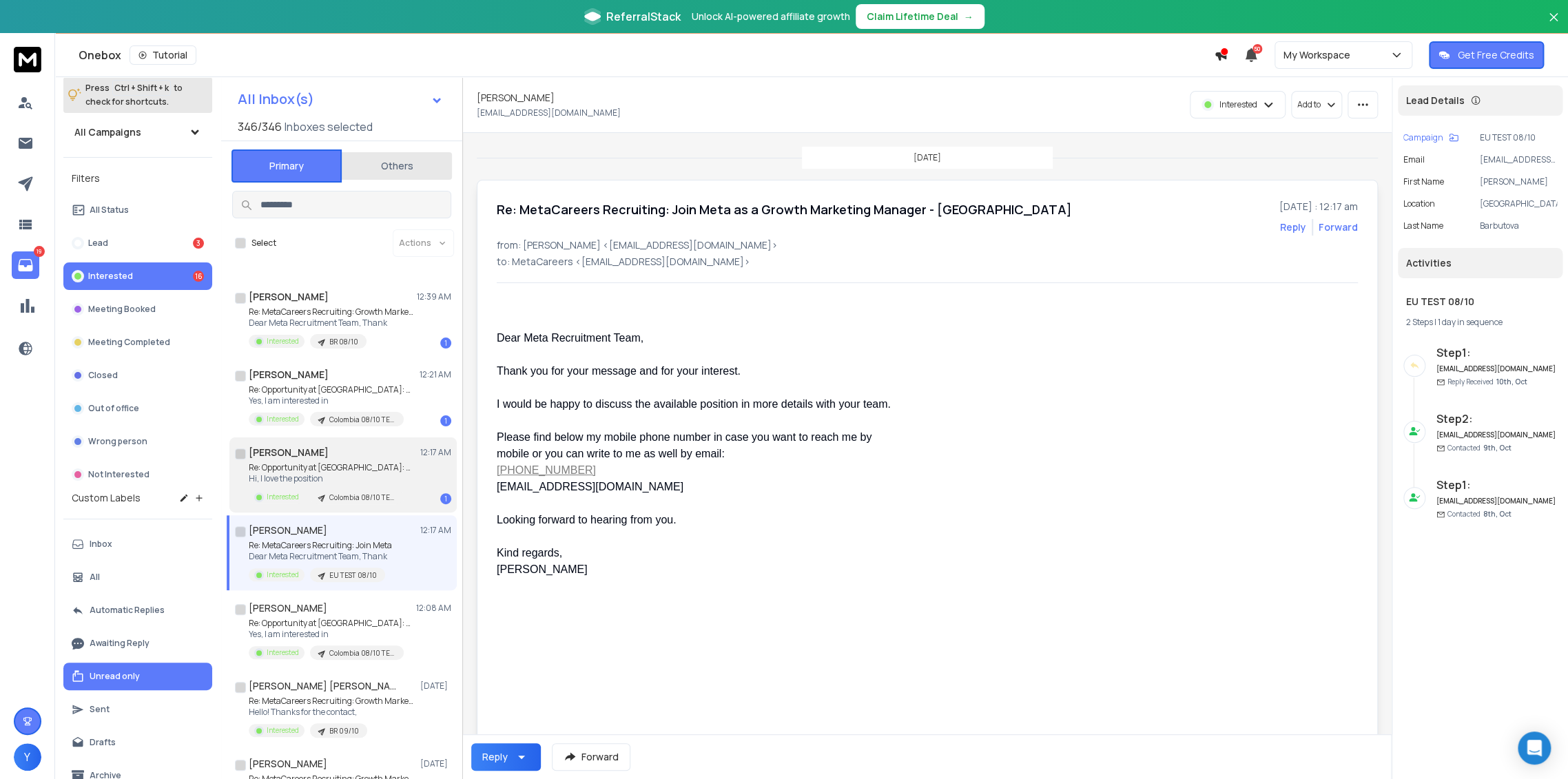
click at [374, 460] on div "Patricia Gutierrez 12:17 AM Re: Opportunity at Meta: Growth Hi, I love the posi…" at bounding box center [349, 474] width 202 height 59
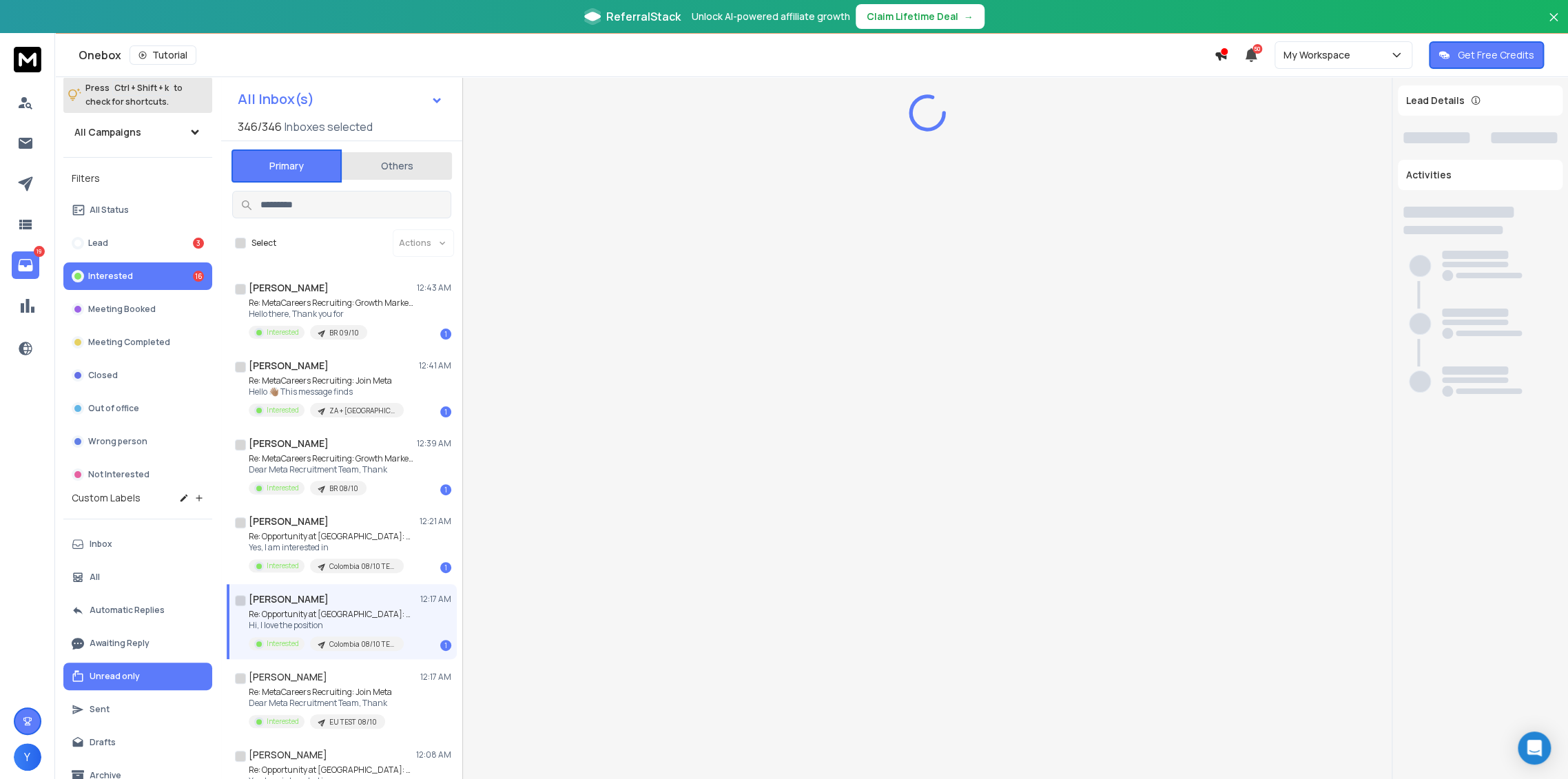
scroll to position [850, 0]
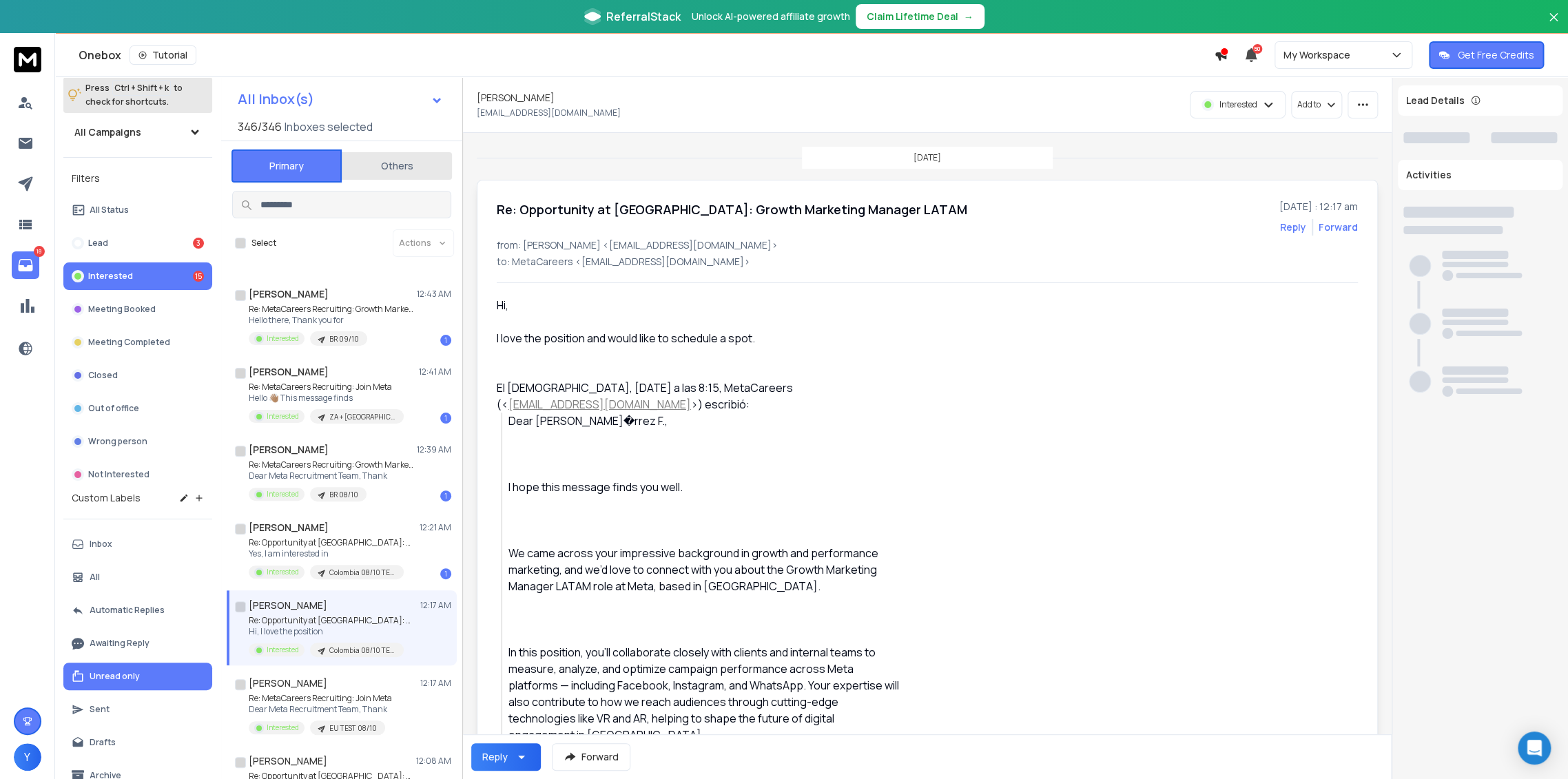
click at [552, 116] on p "patriciagufe06@gmail.com" at bounding box center [549, 113] width 144 height 11
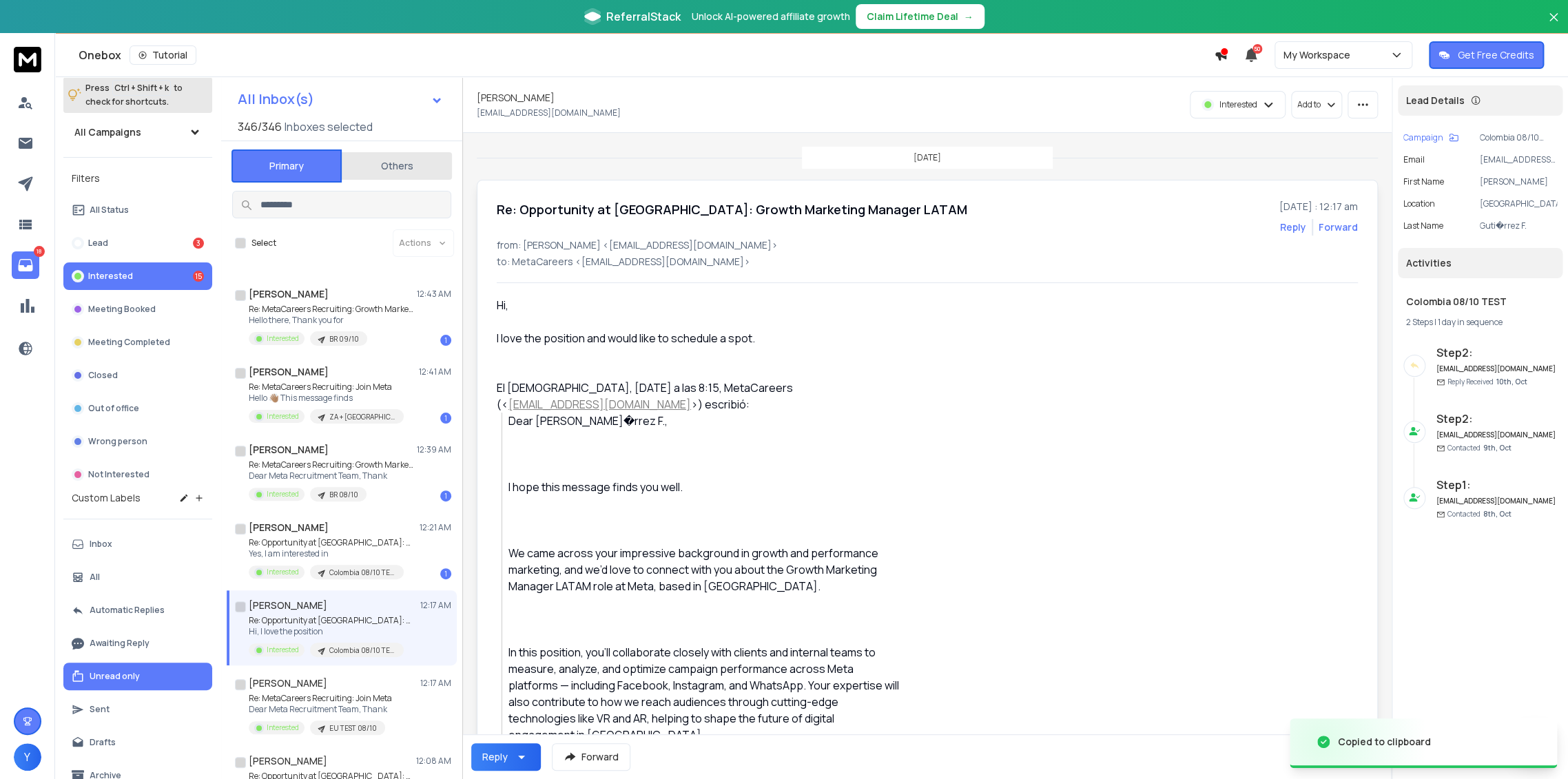
click at [583, 262] on p "to: MetaCareers <info@careersconnectvision.com>" at bounding box center [927, 262] width 861 height 14
drag, startPoint x: 583, startPoint y: 262, endPoint x: 706, endPoint y: 266, distance: 123.1
click at [706, 266] on p "to: MetaCareers <info@careersconnectvision.com>" at bounding box center [927, 262] width 861 height 14
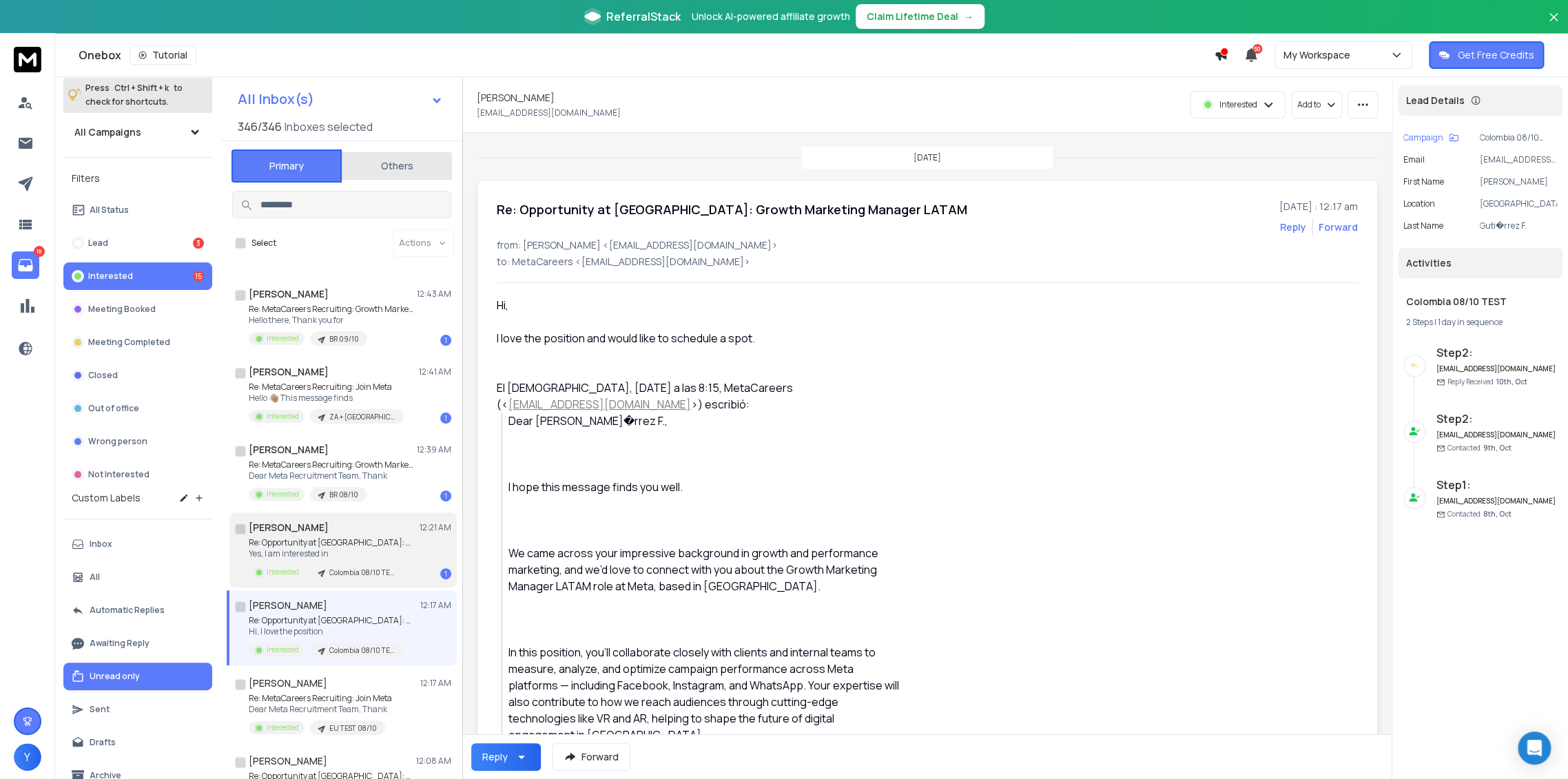
click at [339, 539] on p "Re: Opportunity at Meta: Growth" at bounding box center [331, 543] width 165 height 11
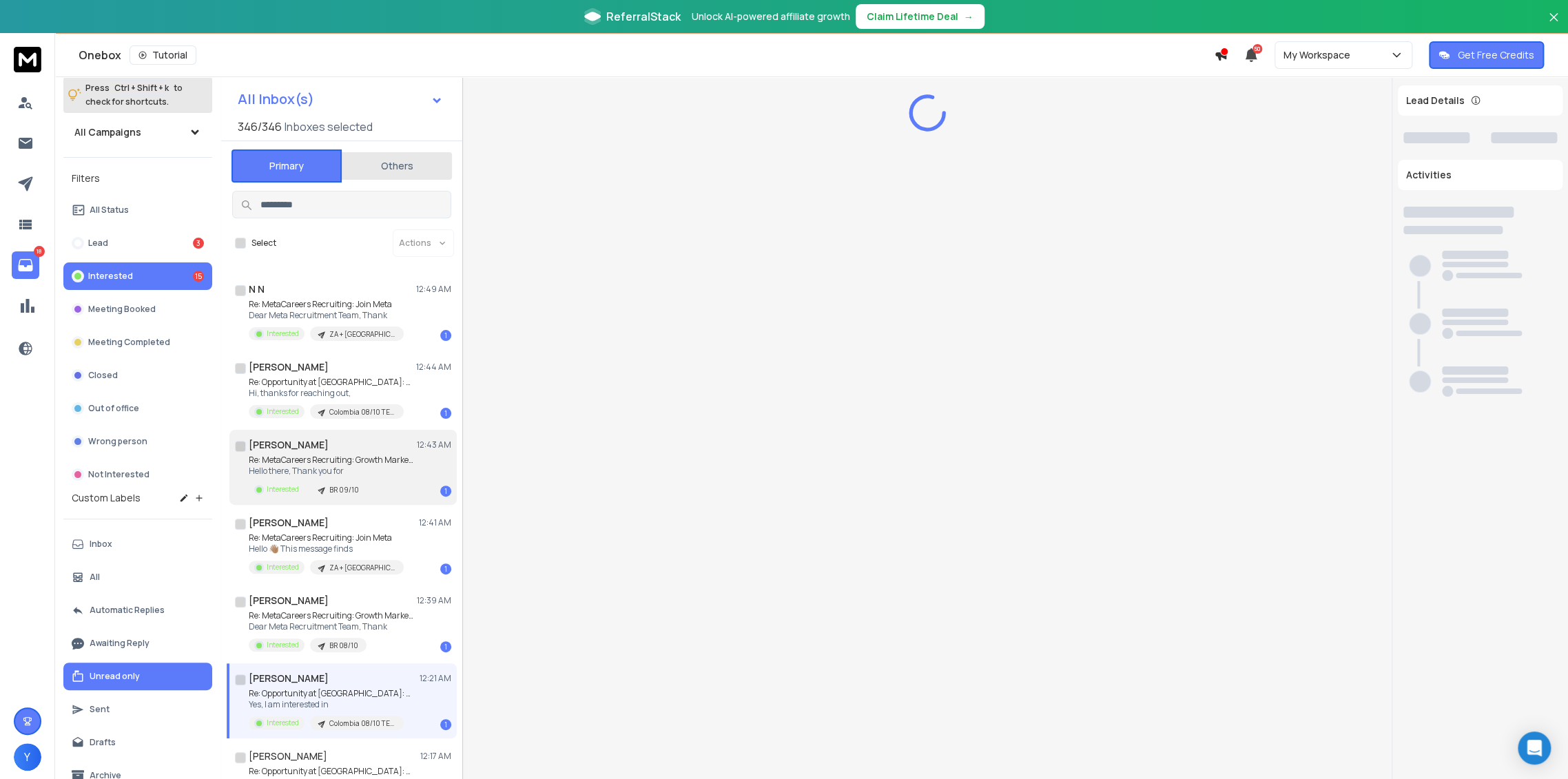
scroll to position [698, 0]
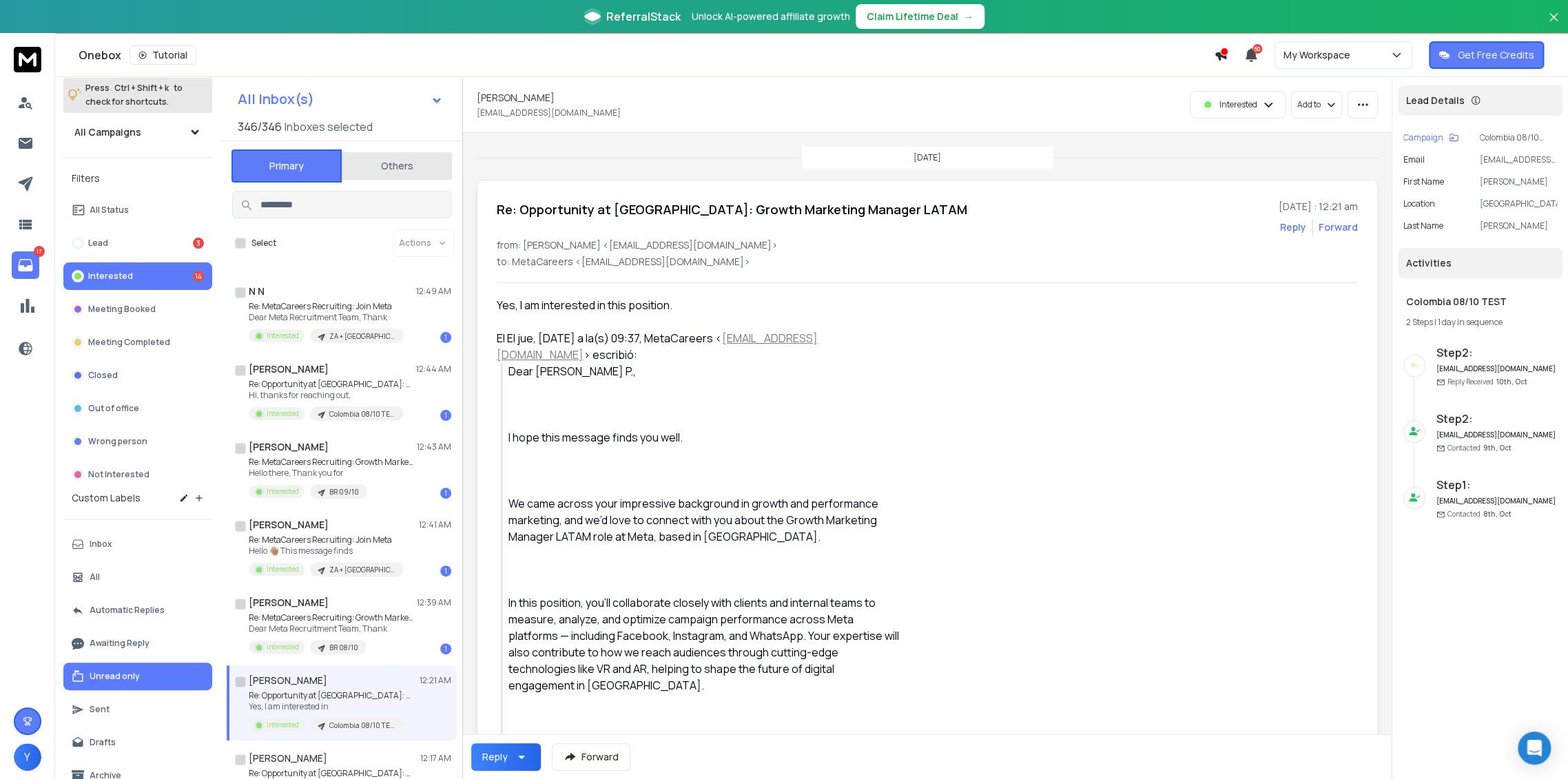
click at [559, 113] on p "yelenajerez@gmail.com" at bounding box center [549, 113] width 144 height 11
click at [533, 259] on p "to: MetaCareers <hr@careersconnecttalentworks.com>" at bounding box center [927, 262] width 861 height 14
click at [573, 265] on p "to: MetaCareers <hr@careersconnecttalentworks.com>" at bounding box center [927, 262] width 861 height 14
click at [582, 264] on p "to: MetaCareers <hr@careersconnecttalentworks.com>" at bounding box center [927, 262] width 861 height 14
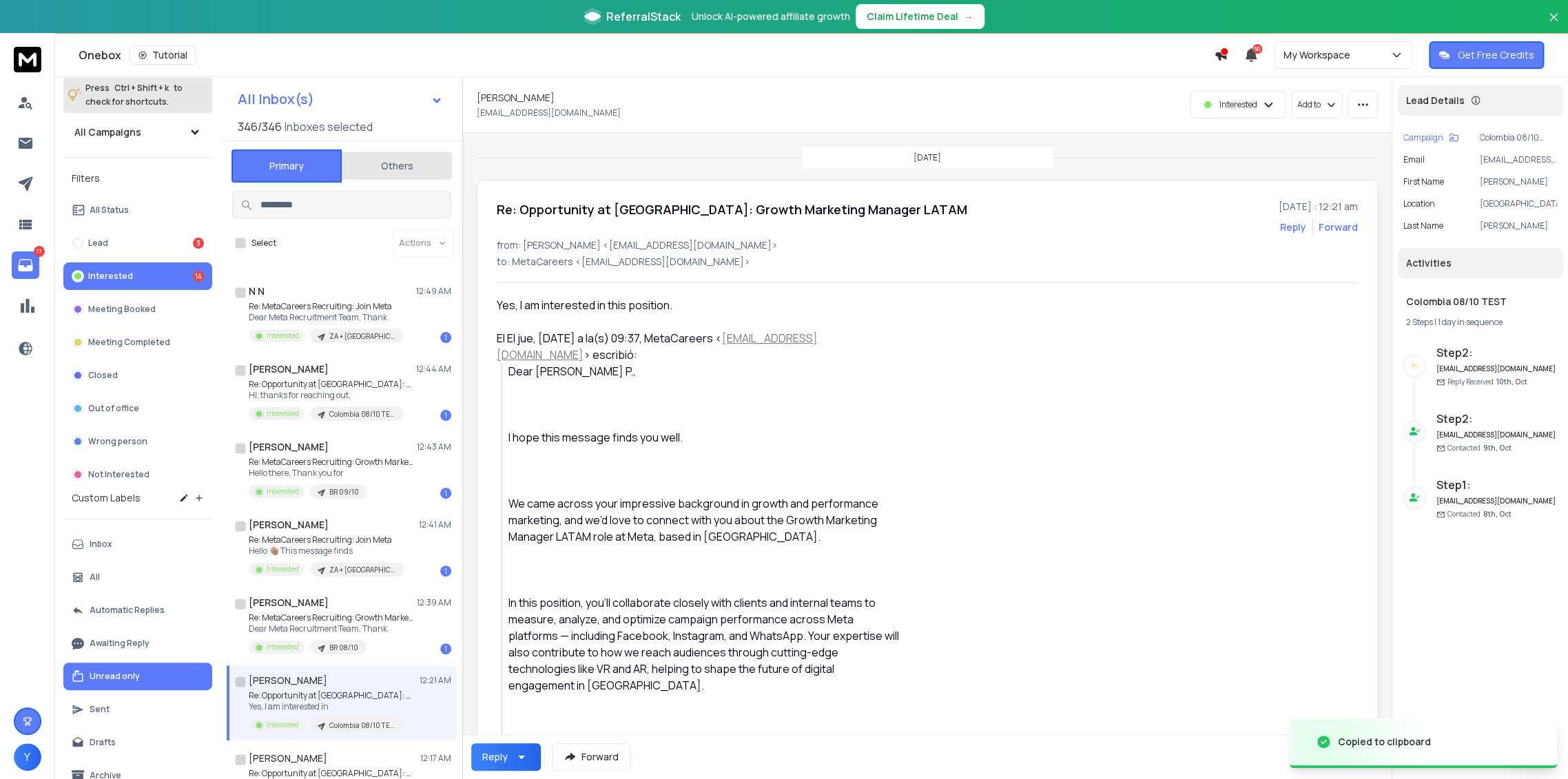
drag, startPoint x: 581, startPoint y: 264, endPoint x: 732, endPoint y: 271, distance: 151.2
click at [331, 622] on p "Re: MetaCareers Recruiting: Growth Marketing" at bounding box center [331, 618] width 165 height 11
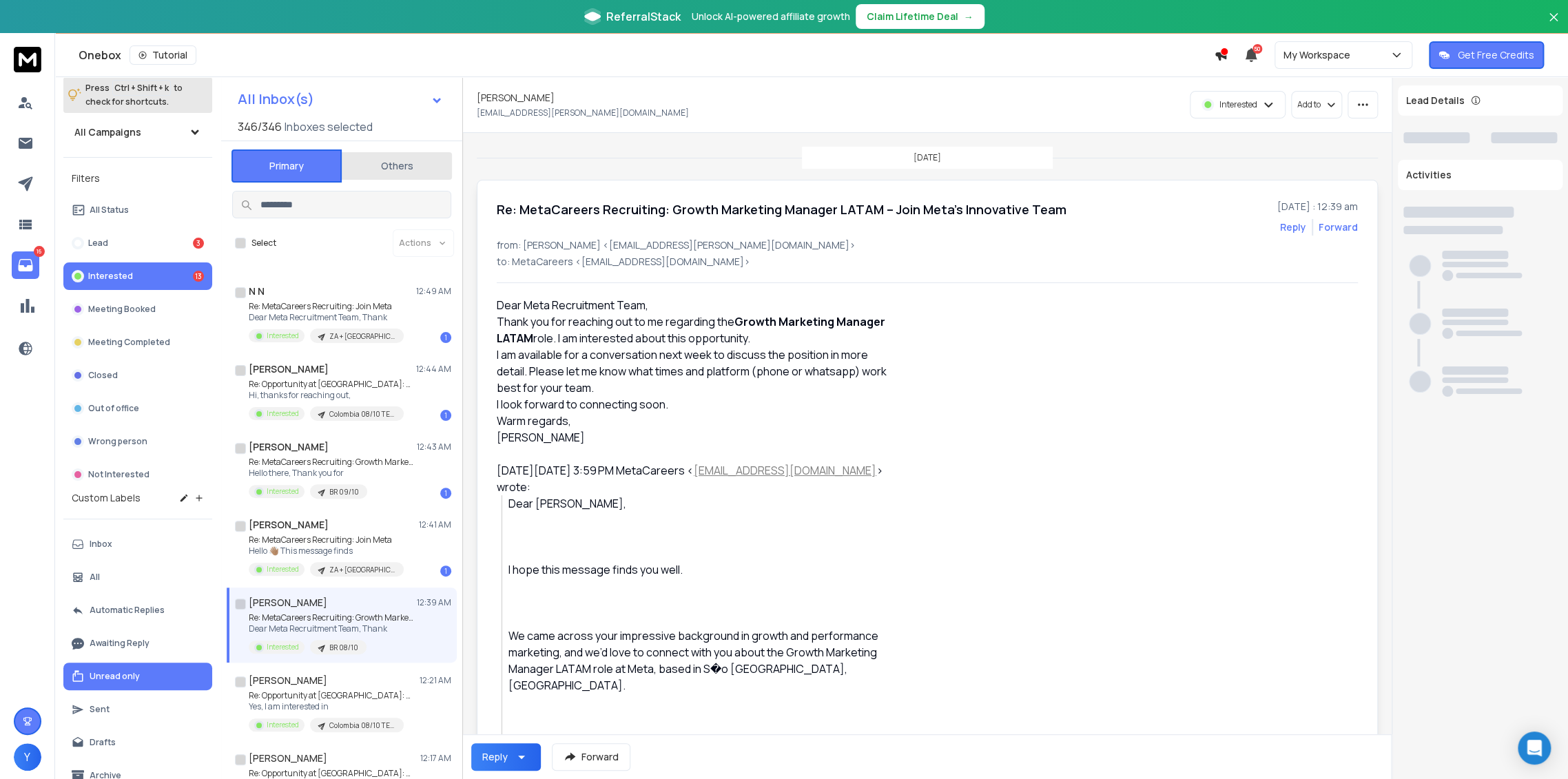
click at [549, 112] on p "isabo.santiago@gmail.com" at bounding box center [582, 113] width 212 height 11
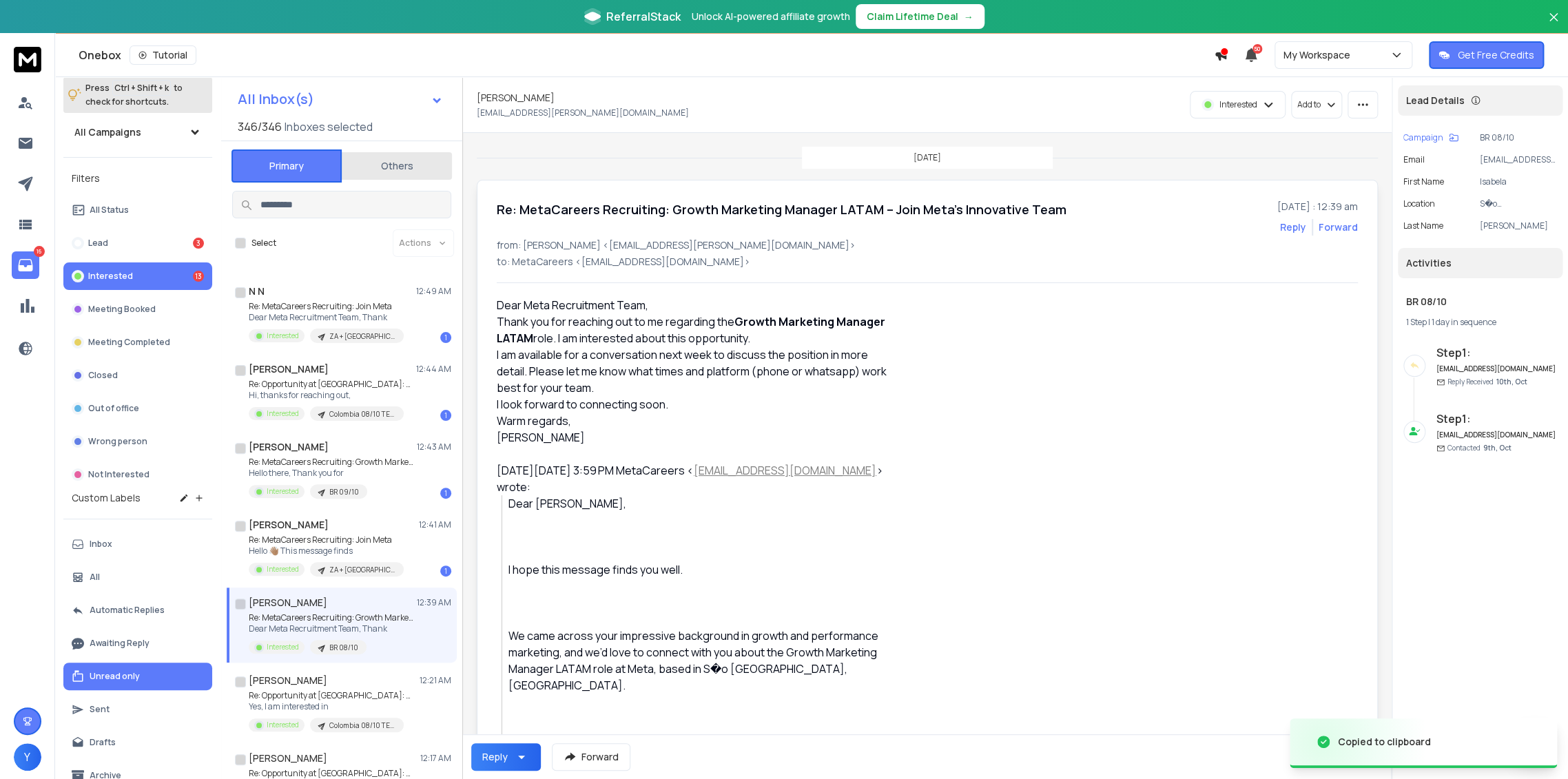
click at [585, 259] on p "to: MetaCareers <works@careersconnectfuturework.com>" at bounding box center [927, 262] width 861 height 14
drag, startPoint x: 585, startPoint y: 259, endPoint x: 738, endPoint y: 258, distance: 153.0
click at [738, 258] on p "to: MetaCareers <works@careersconnectfuturework.com>" at bounding box center [927, 262] width 861 height 14
click at [358, 539] on p "Re: MetaCareers Recruiting: Join Meta" at bounding box center [326, 540] width 155 height 11
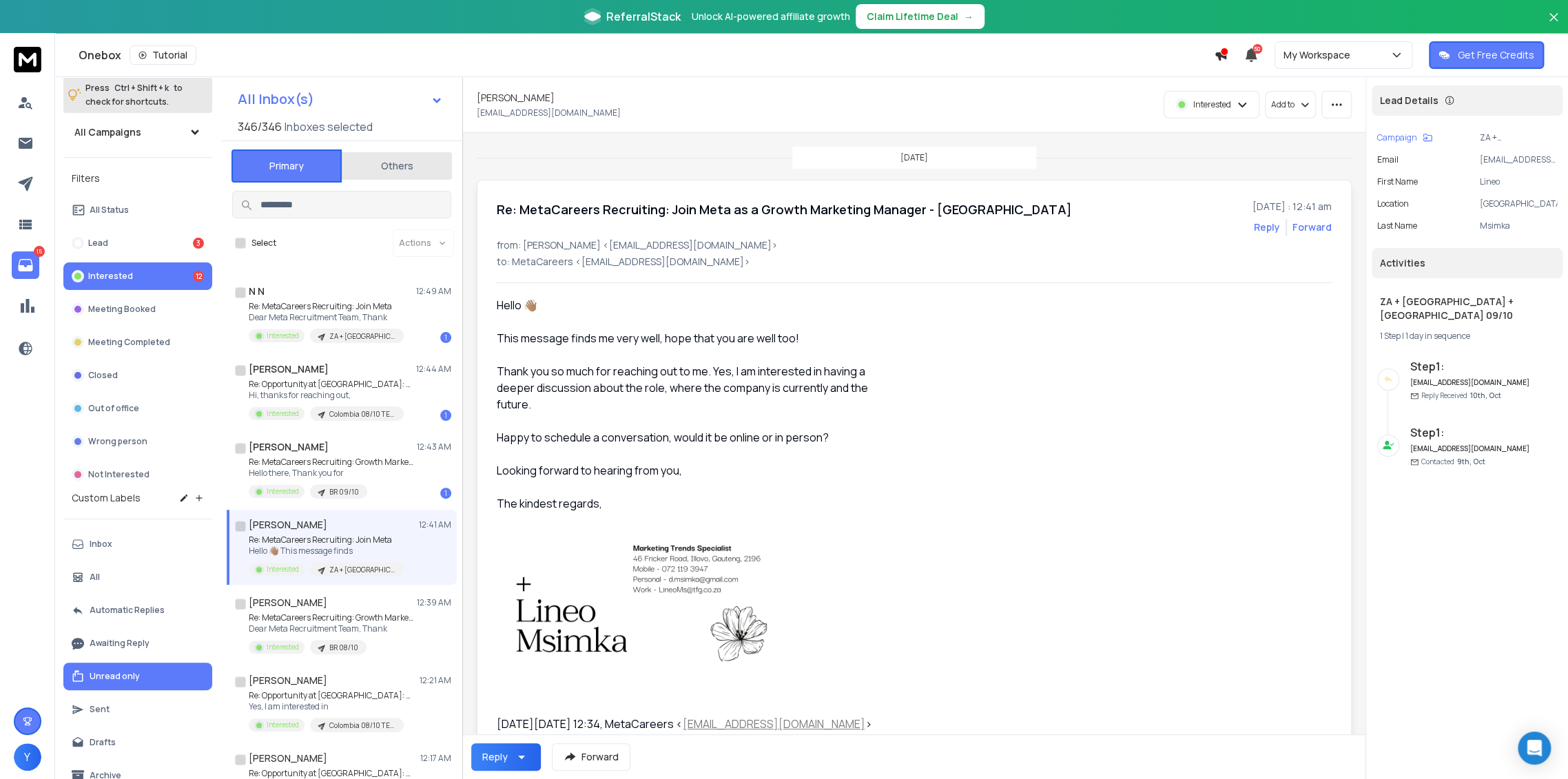
click at [529, 117] on p "d.msimka@gmail.com" at bounding box center [549, 113] width 144 height 11
click at [581, 266] on p "to: MetaCareers <recruit@careersconnect-worklife.com>" at bounding box center [914, 262] width 835 height 14
drag, startPoint x: 582, startPoint y: 266, endPoint x: 734, endPoint y: 266, distance: 152.0
click at [734, 266] on p "to: MetaCareers <recruit@careersconnect-worklife.com>" at bounding box center [914, 262] width 835 height 14
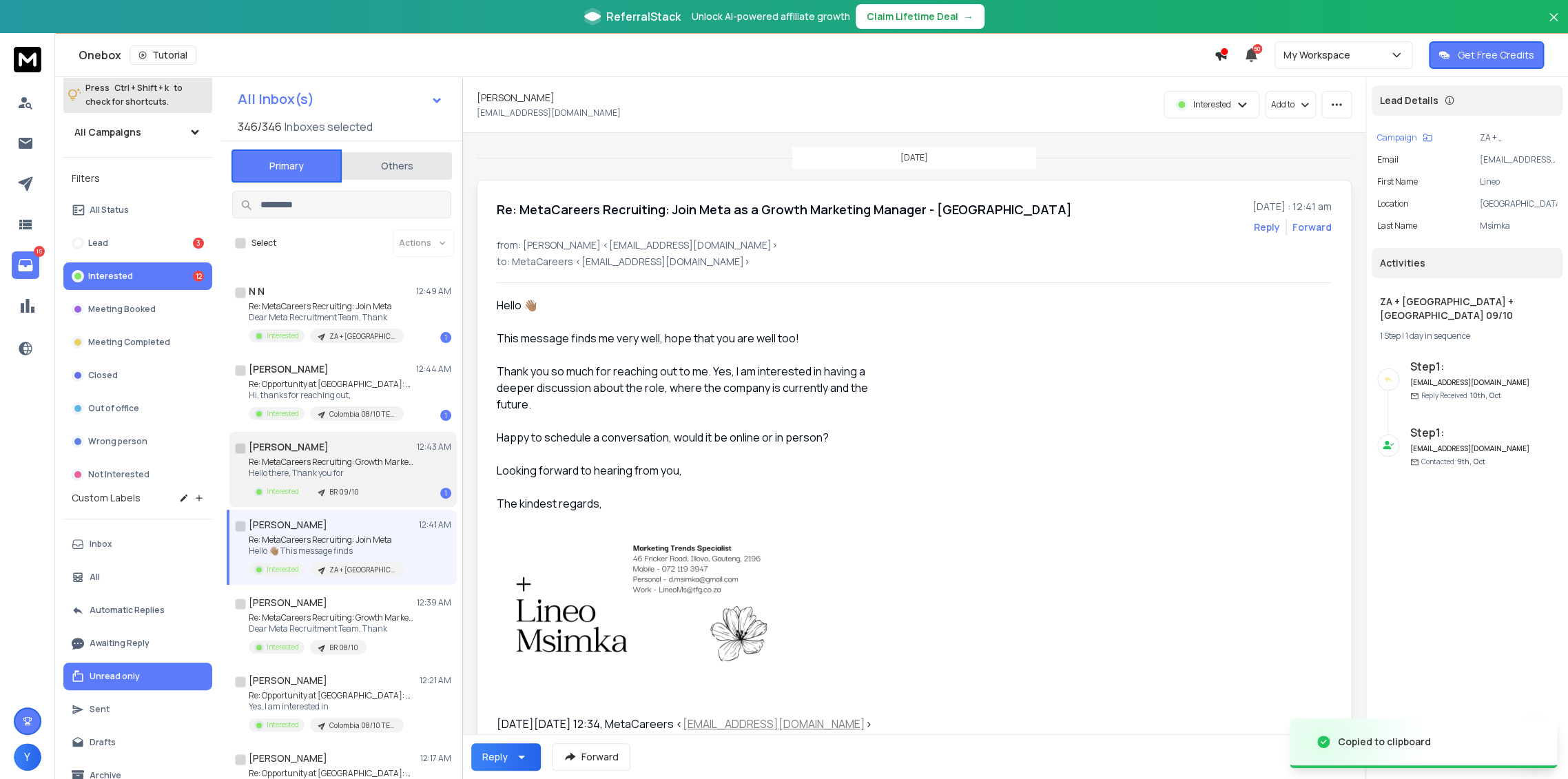
click at [362, 468] on p "Hello there, Thank you for" at bounding box center [331, 473] width 165 height 11
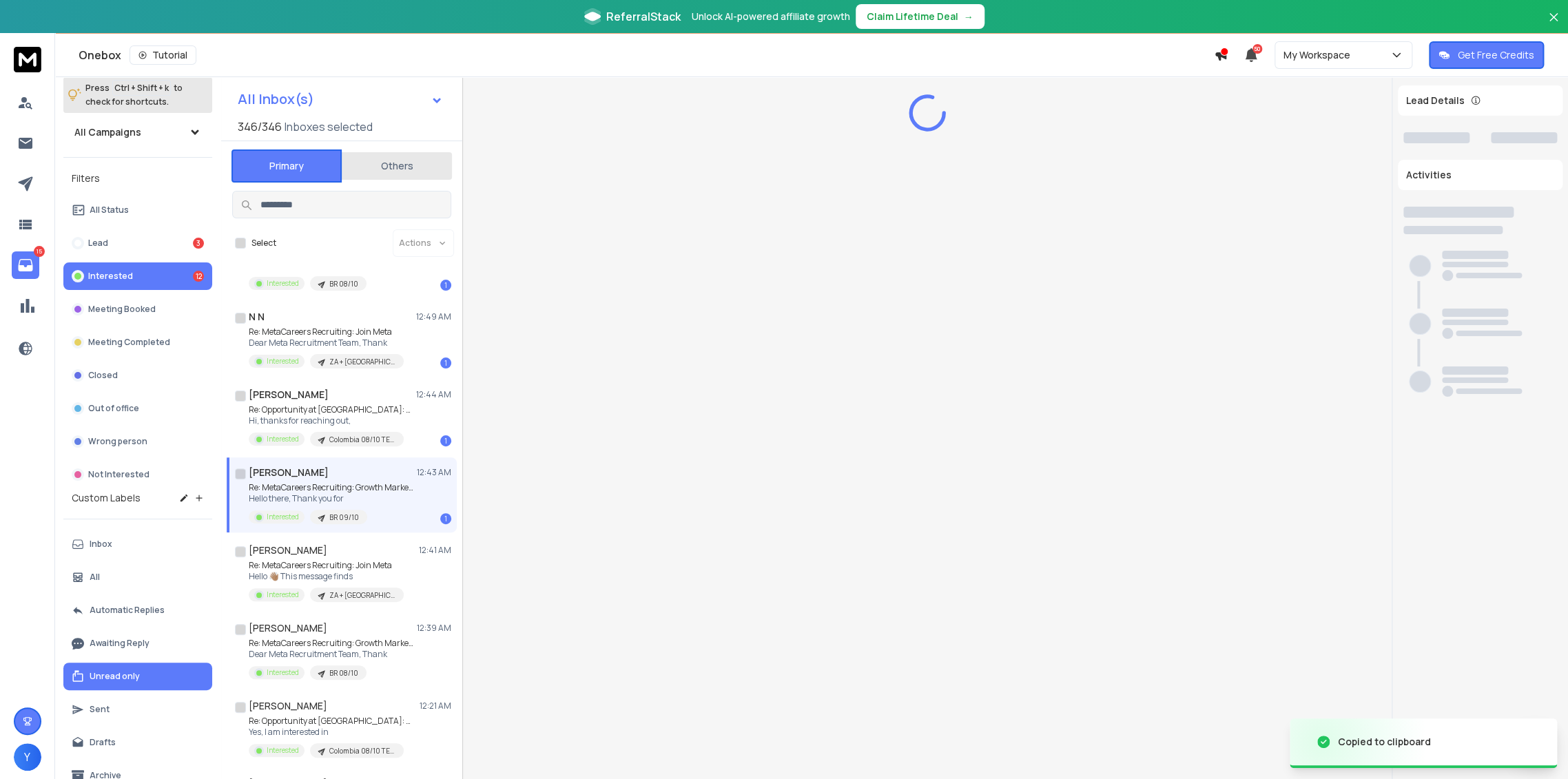
scroll to position [621, 0]
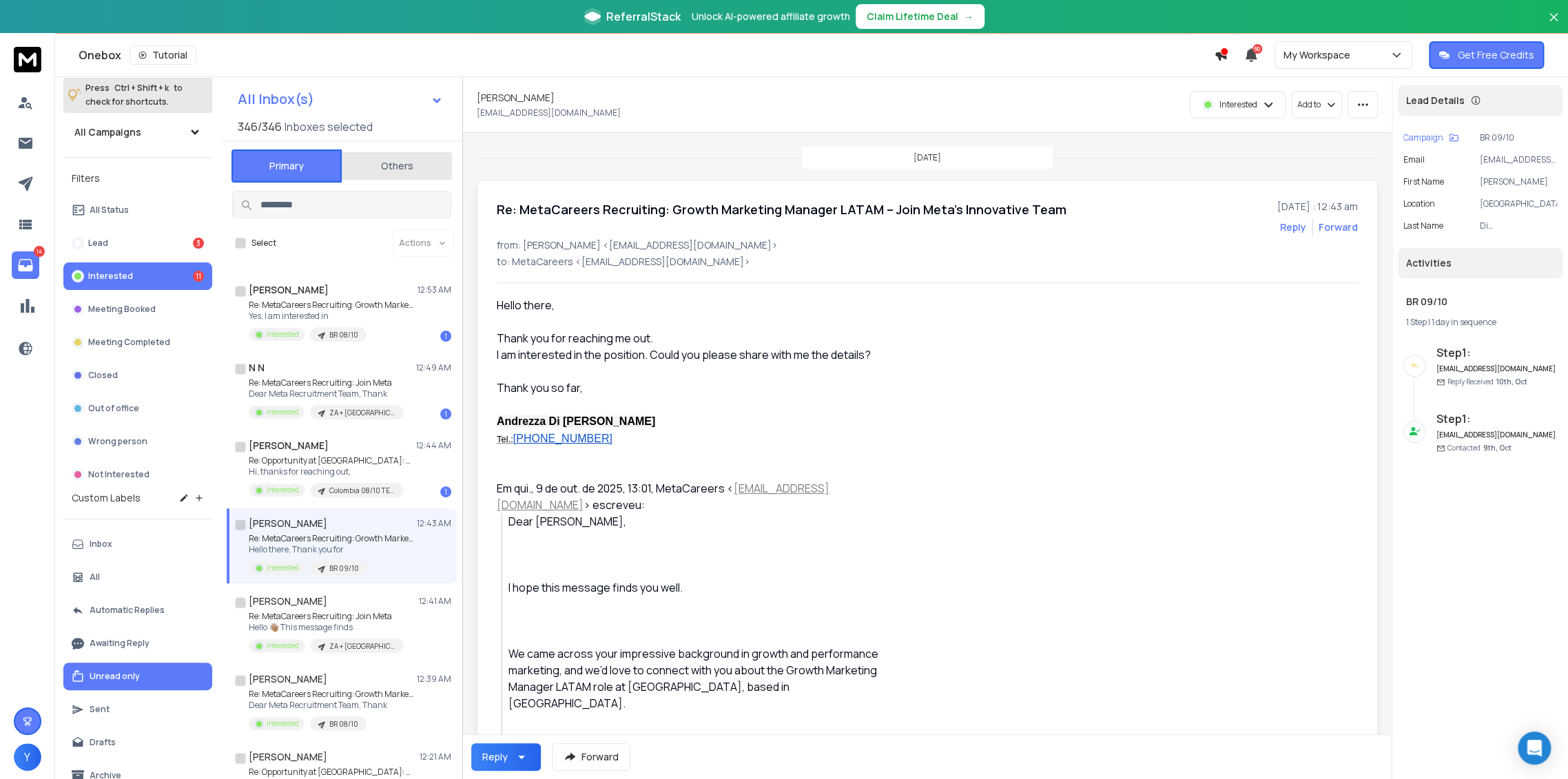
click at [551, 116] on p "andrezza.sartorato@gmail.com" at bounding box center [549, 113] width 144 height 11
click at [588, 259] on p "to: MetaCareers <works@careersconnectworld.com>" at bounding box center [927, 262] width 861 height 14
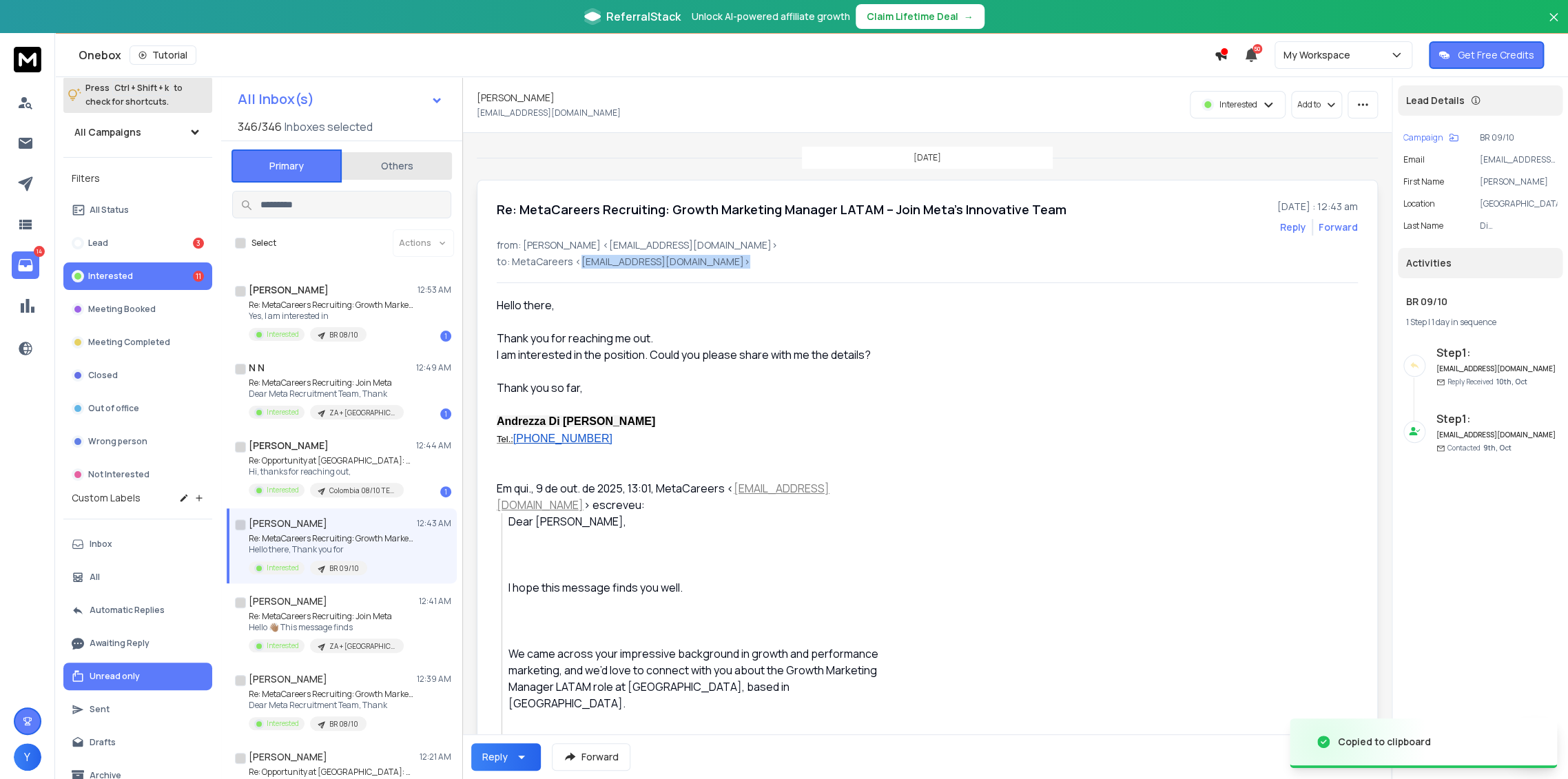
drag, startPoint x: 588, startPoint y: 259, endPoint x: 720, endPoint y: 259, distance: 132.0
click at [720, 259] on p "to: MetaCareers <works@careersconnectworld.com>" at bounding box center [927, 262] width 861 height 14
click at [372, 447] on div "Andres Carrillo 12:44 AM" at bounding box center [349, 445] width 202 height 14
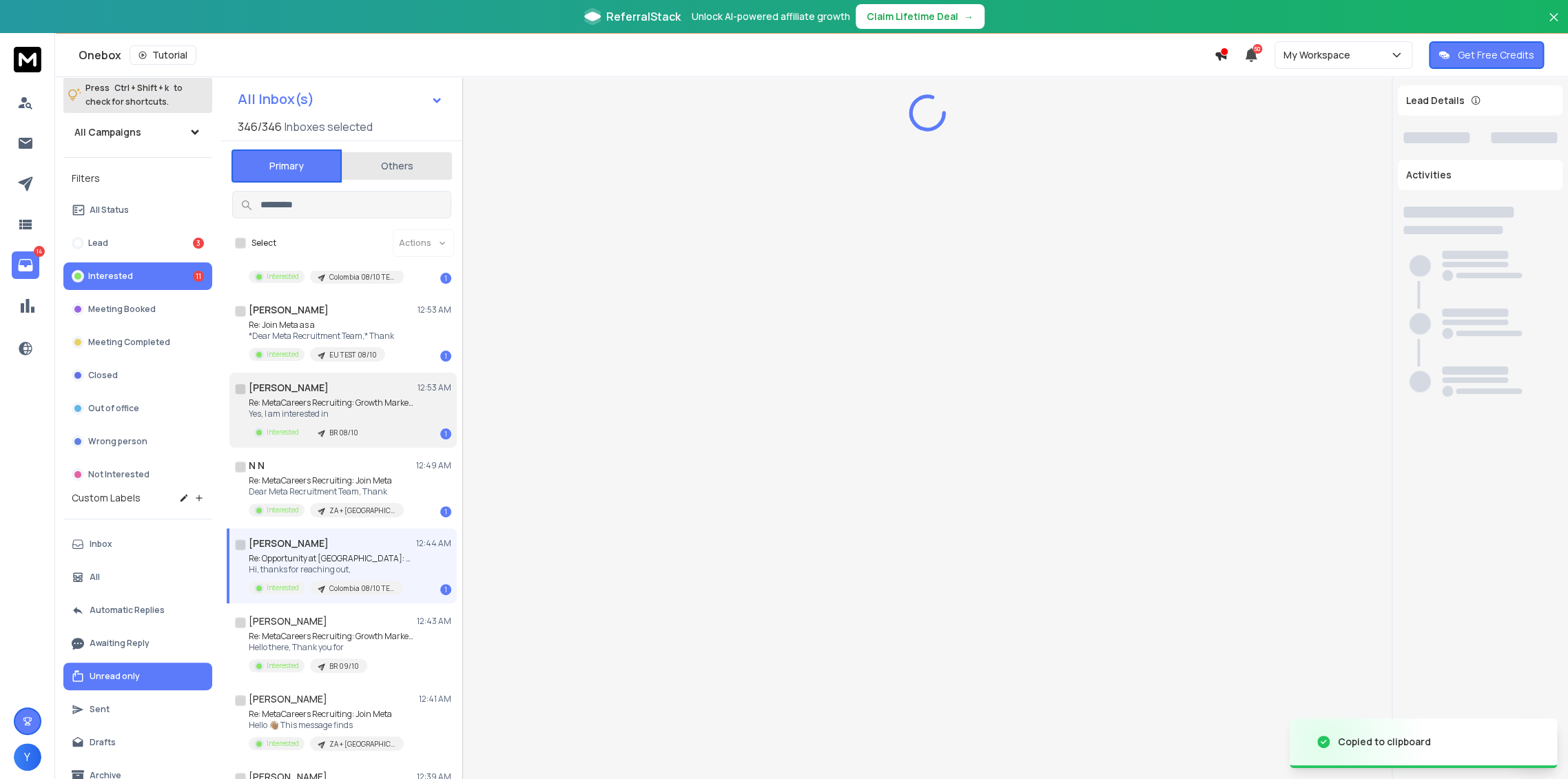
scroll to position [468, 0]
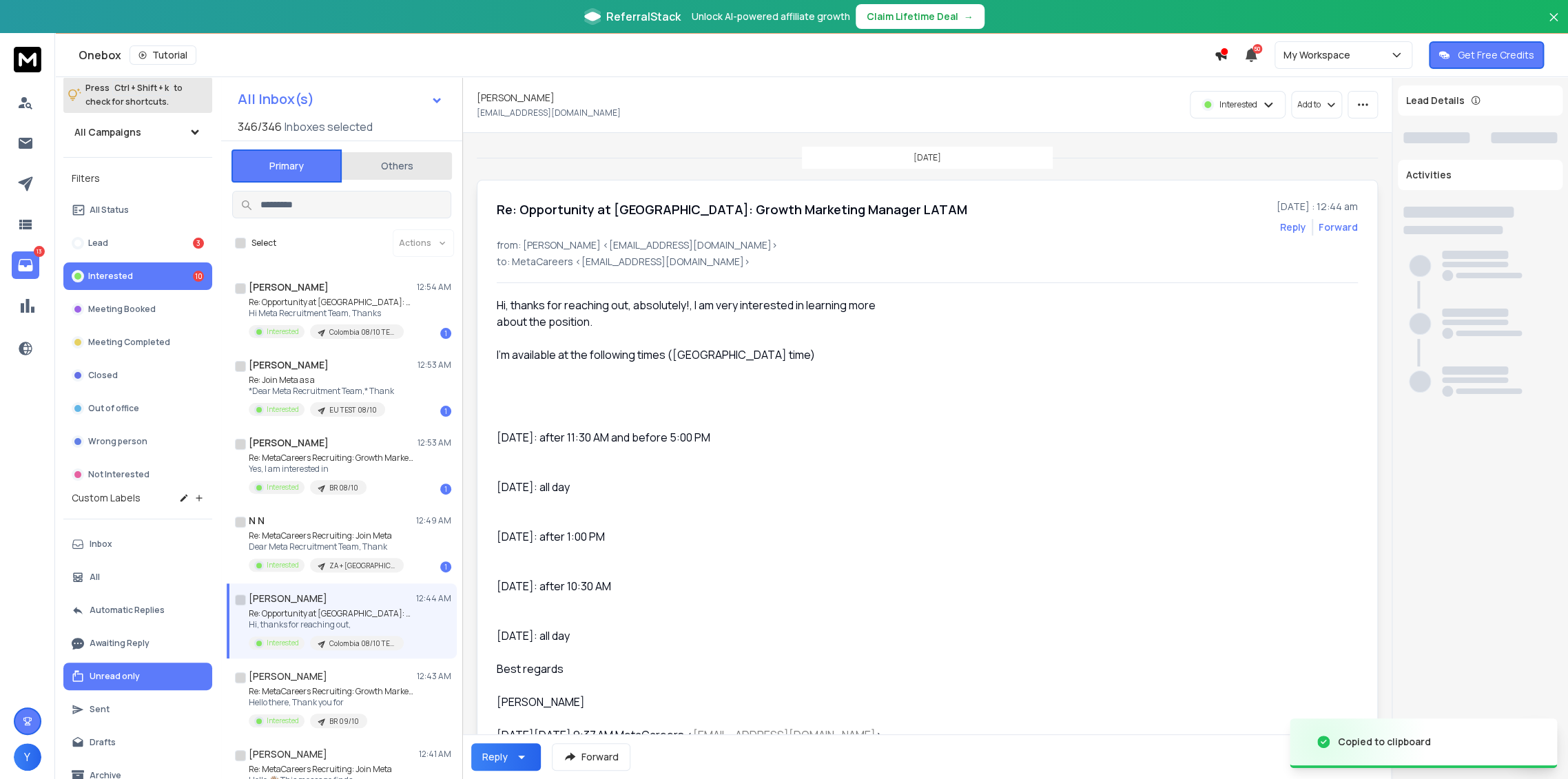
click at [549, 116] on p "carrilloandres@gmail.com" at bounding box center [549, 113] width 144 height 11
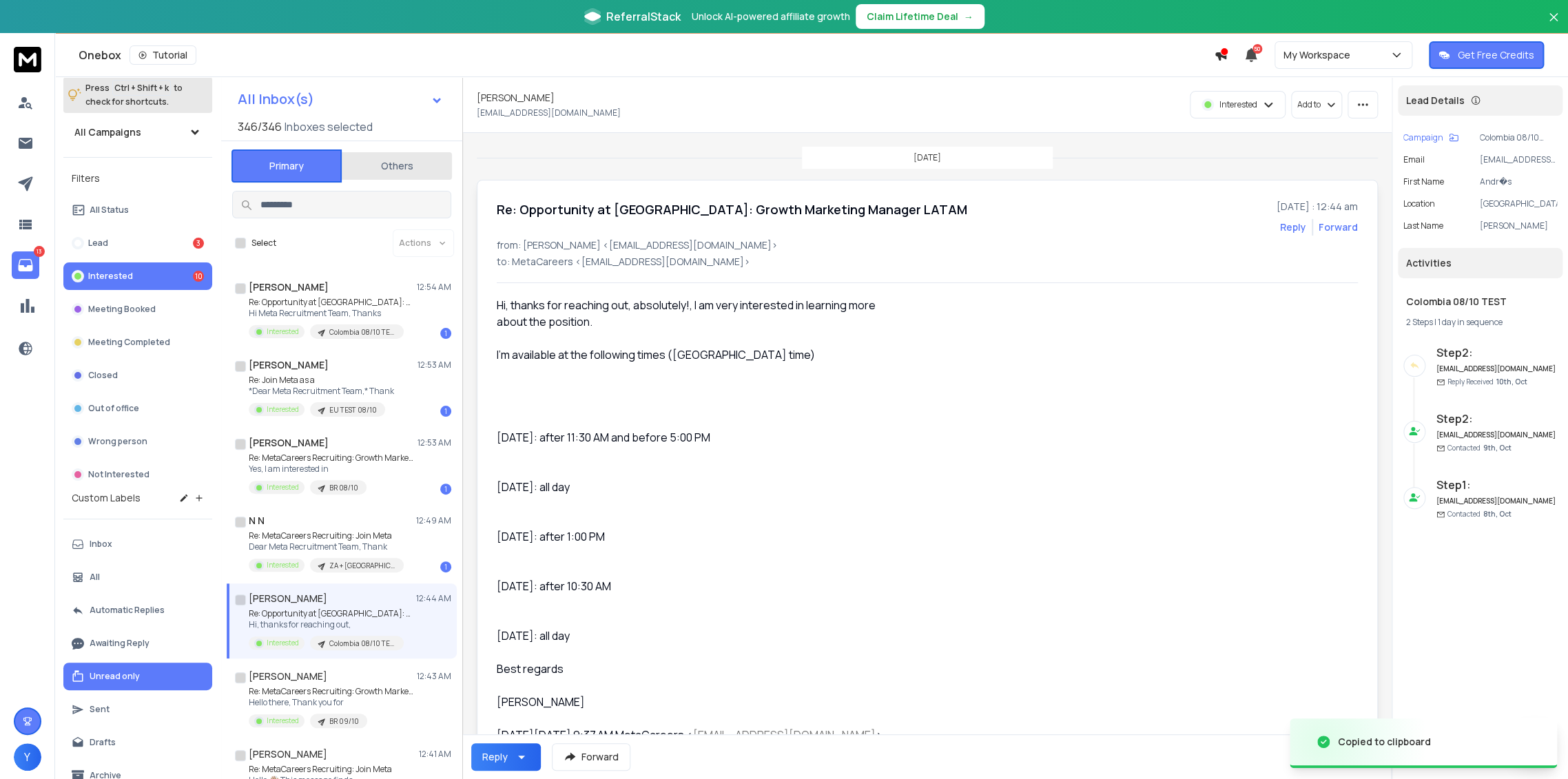
click at [584, 257] on p "to: MetaCareers <hr@careersconnectfutureworks.com>" at bounding box center [927, 262] width 861 height 14
drag, startPoint x: 584, startPoint y: 257, endPoint x: 721, endPoint y: 261, distance: 137.1
click at [721, 261] on p "to: MetaCareers <hr@careersconnectfutureworks.com>" at bounding box center [927, 262] width 861 height 14
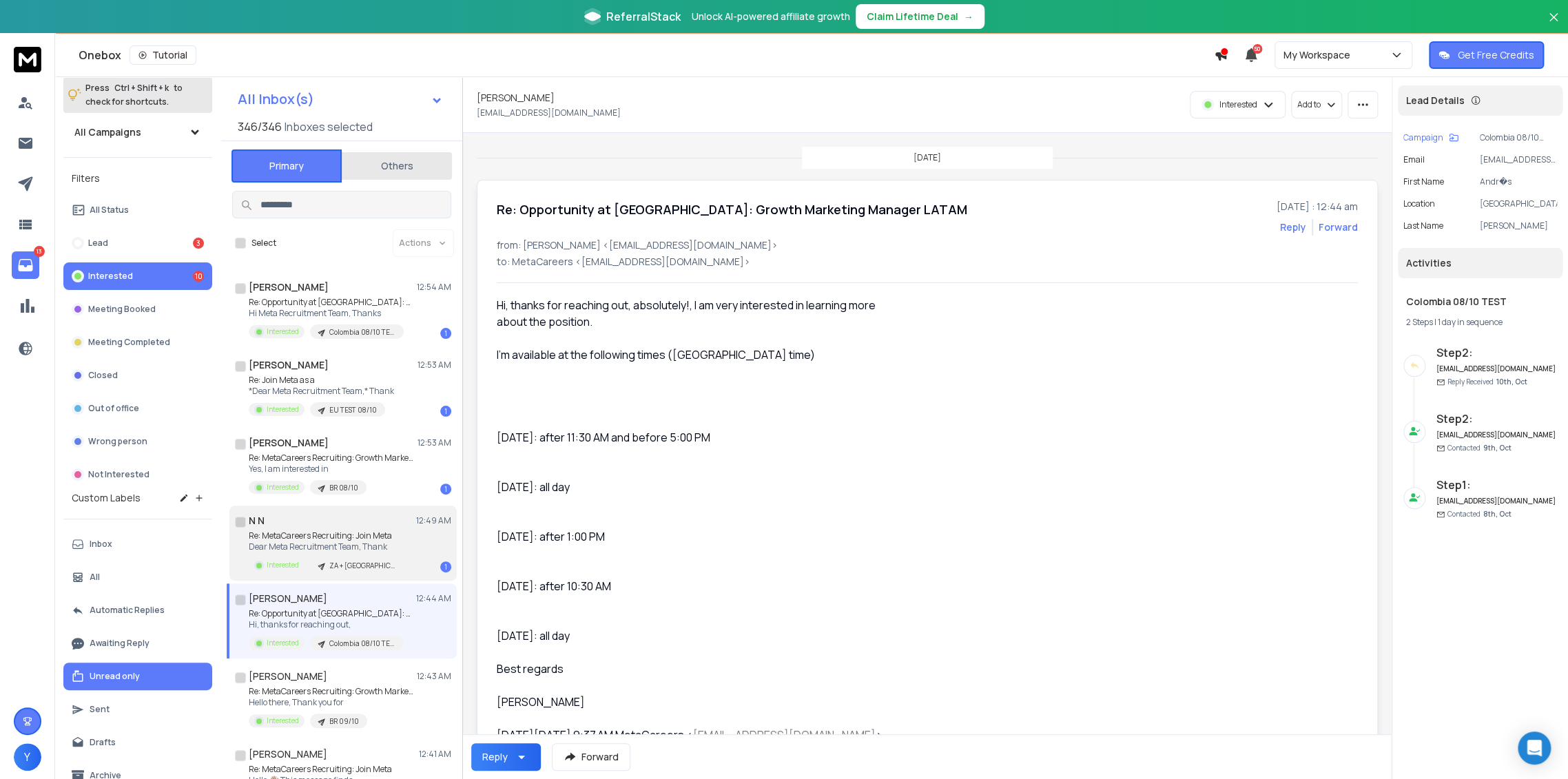
click at [323, 523] on div "N N 12:49 AM" at bounding box center [349, 520] width 202 height 14
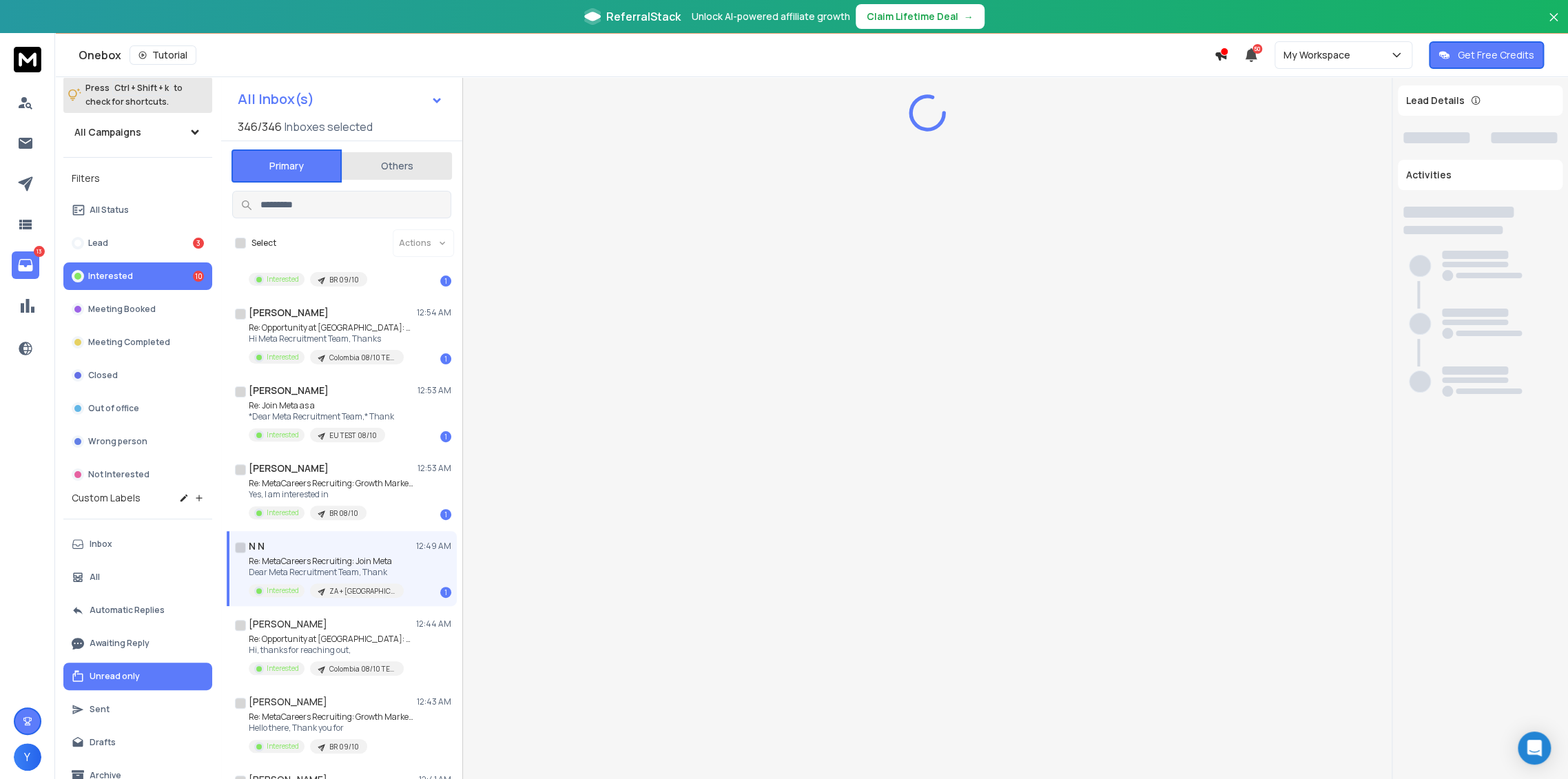
scroll to position [391, 0]
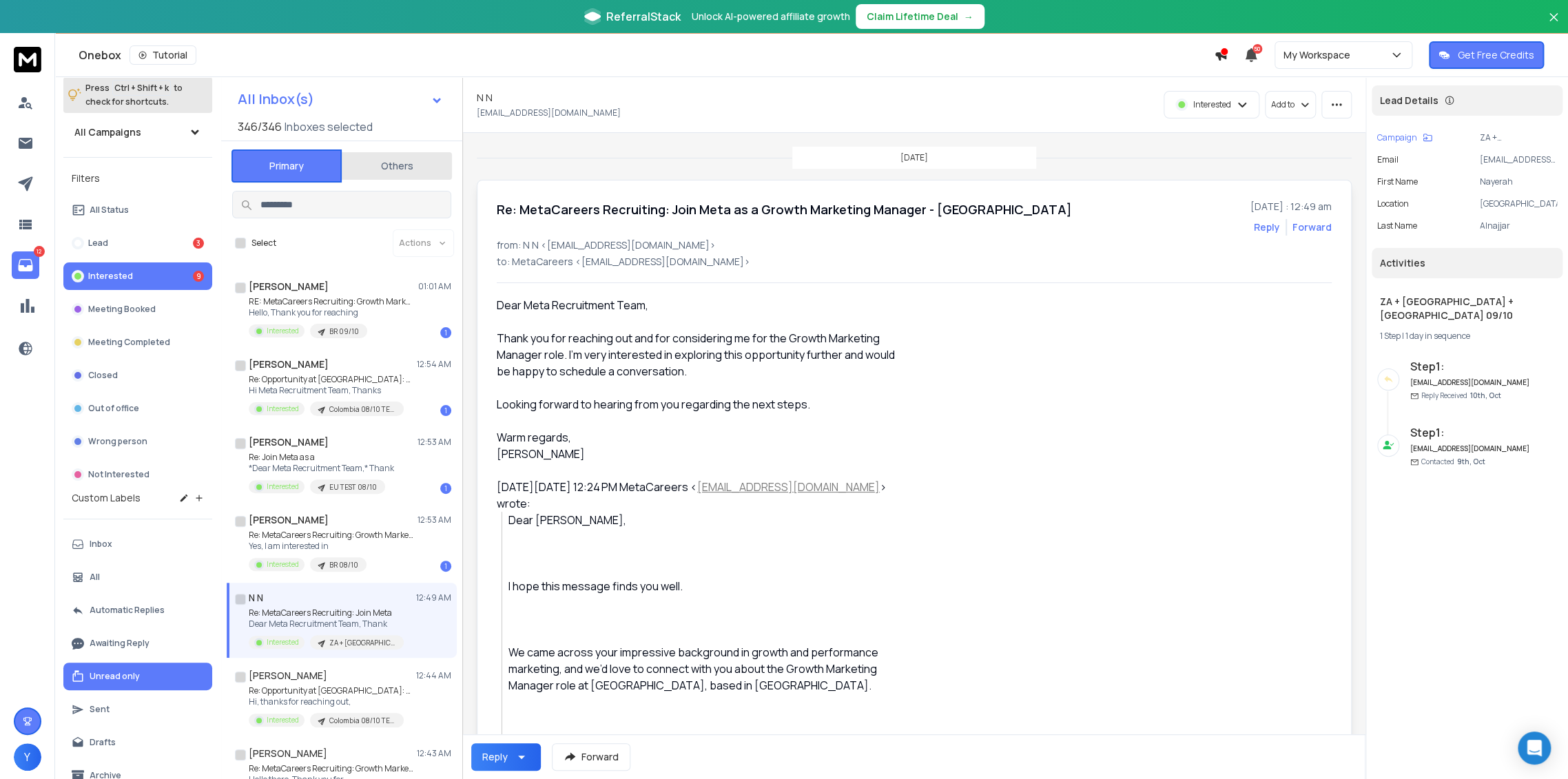
click at [549, 115] on p "n4najjar@gmail.com" at bounding box center [549, 113] width 144 height 11
click at [576, 255] on p "to: MetaCareers <info@careersconnectfuturepath.com>" at bounding box center [914, 262] width 835 height 14
drag, startPoint x: 576, startPoint y: 254, endPoint x: 724, endPoint y: 256, distance: 148.0
click at [724, 256] on p "to: MetaCareers <info@careersconnectfuturepath.com>" at bounding box center [914, 262] width 835 height 14
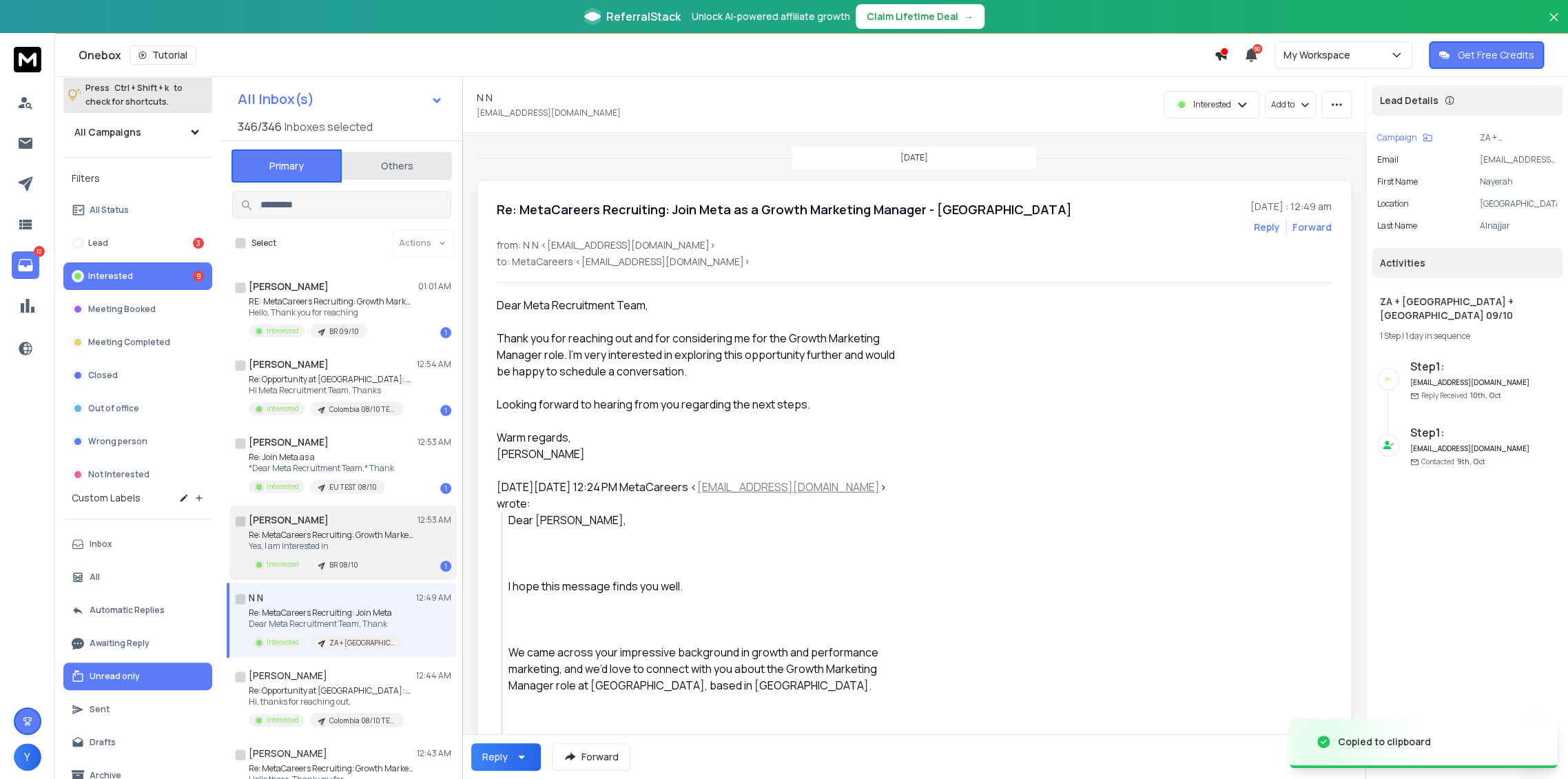
click at [362, 534] on p "Re: MetaCareers Recruiting: Growth Marketing" at bounding box center [331, 534] width 165 height 11
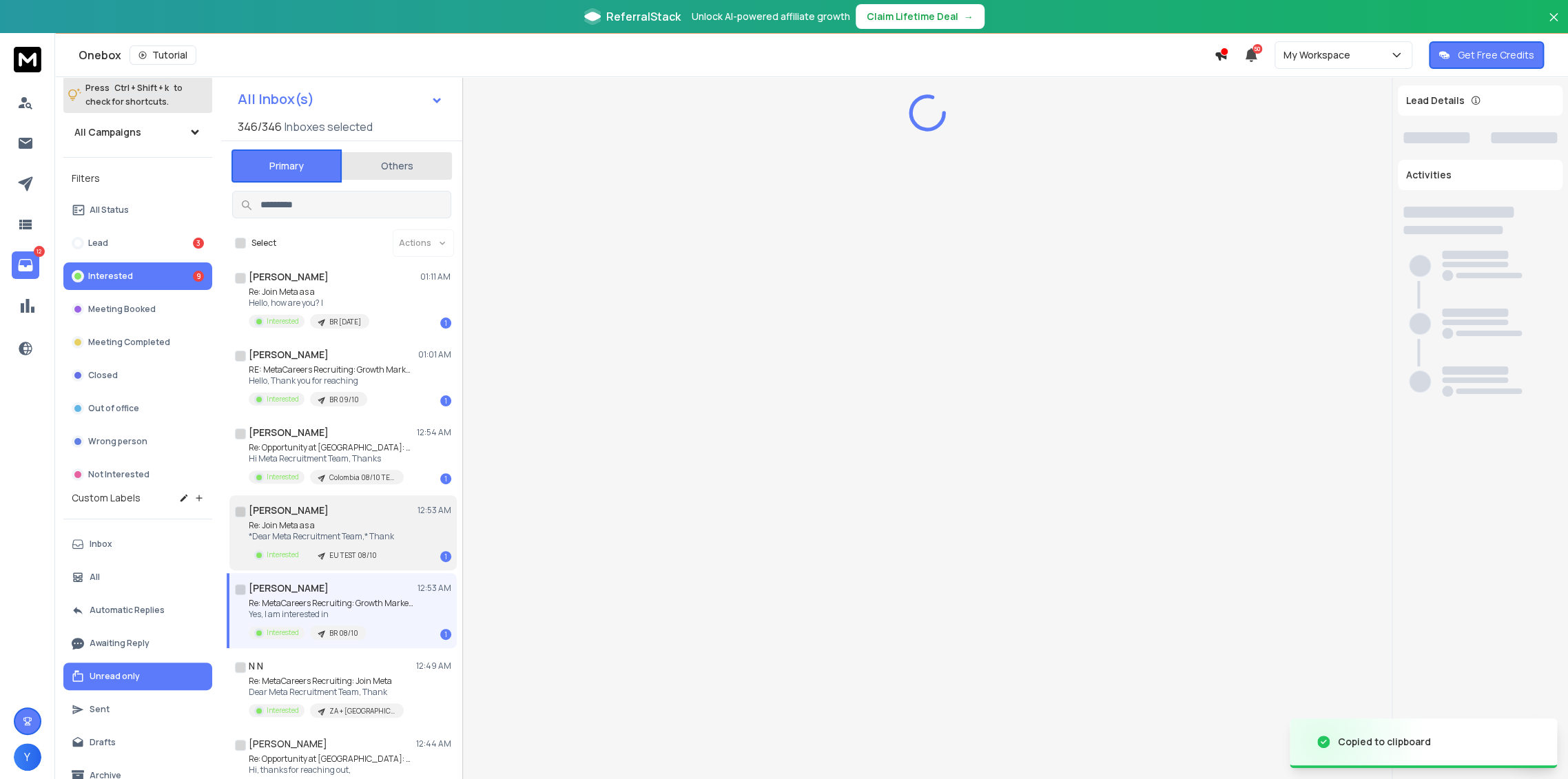
scroll to position [314, 0]
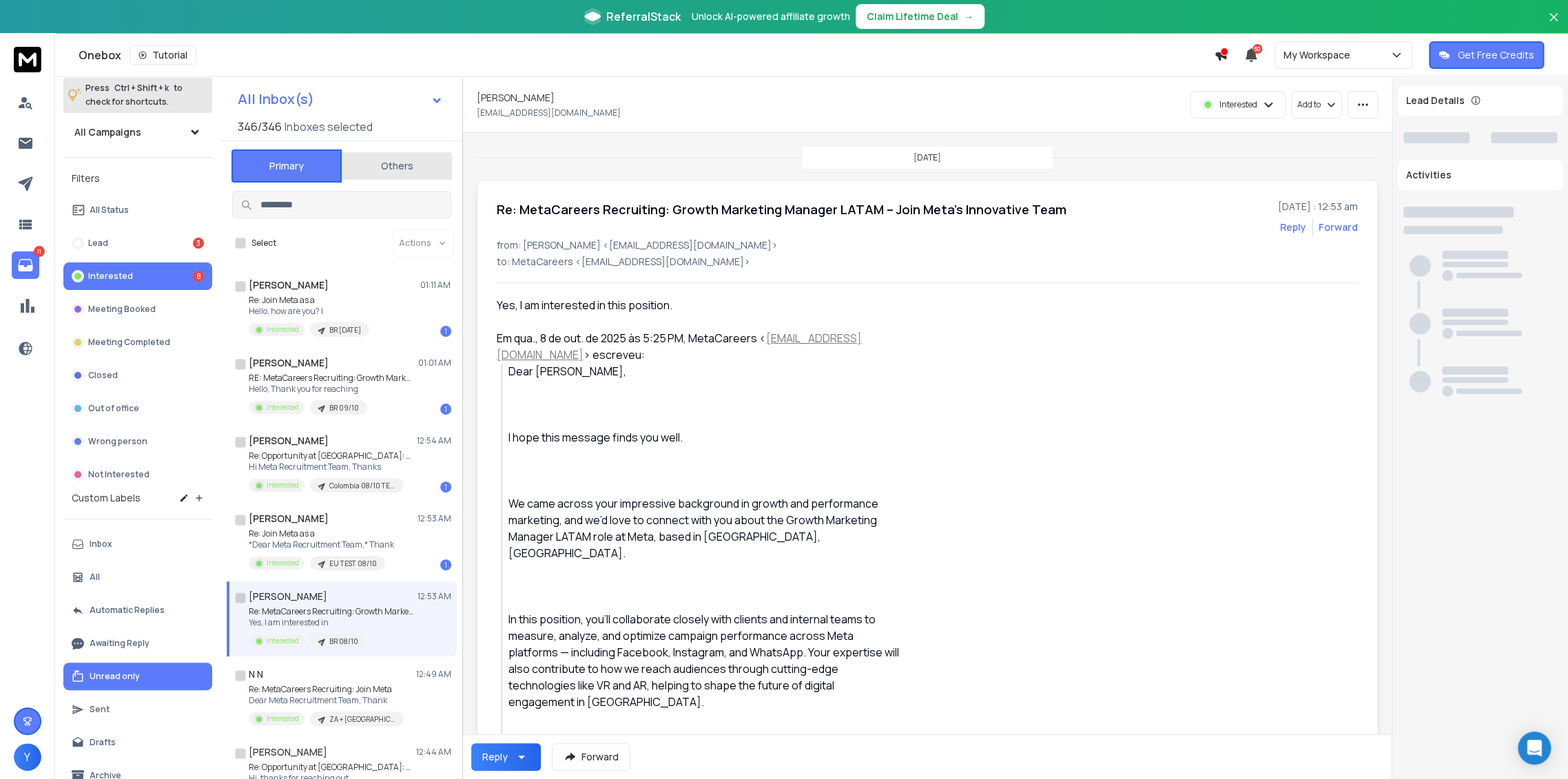
click at [552, 112] on p "raquelelias05@gmail.com" at bounding box center [549, 113] width 144 height 11
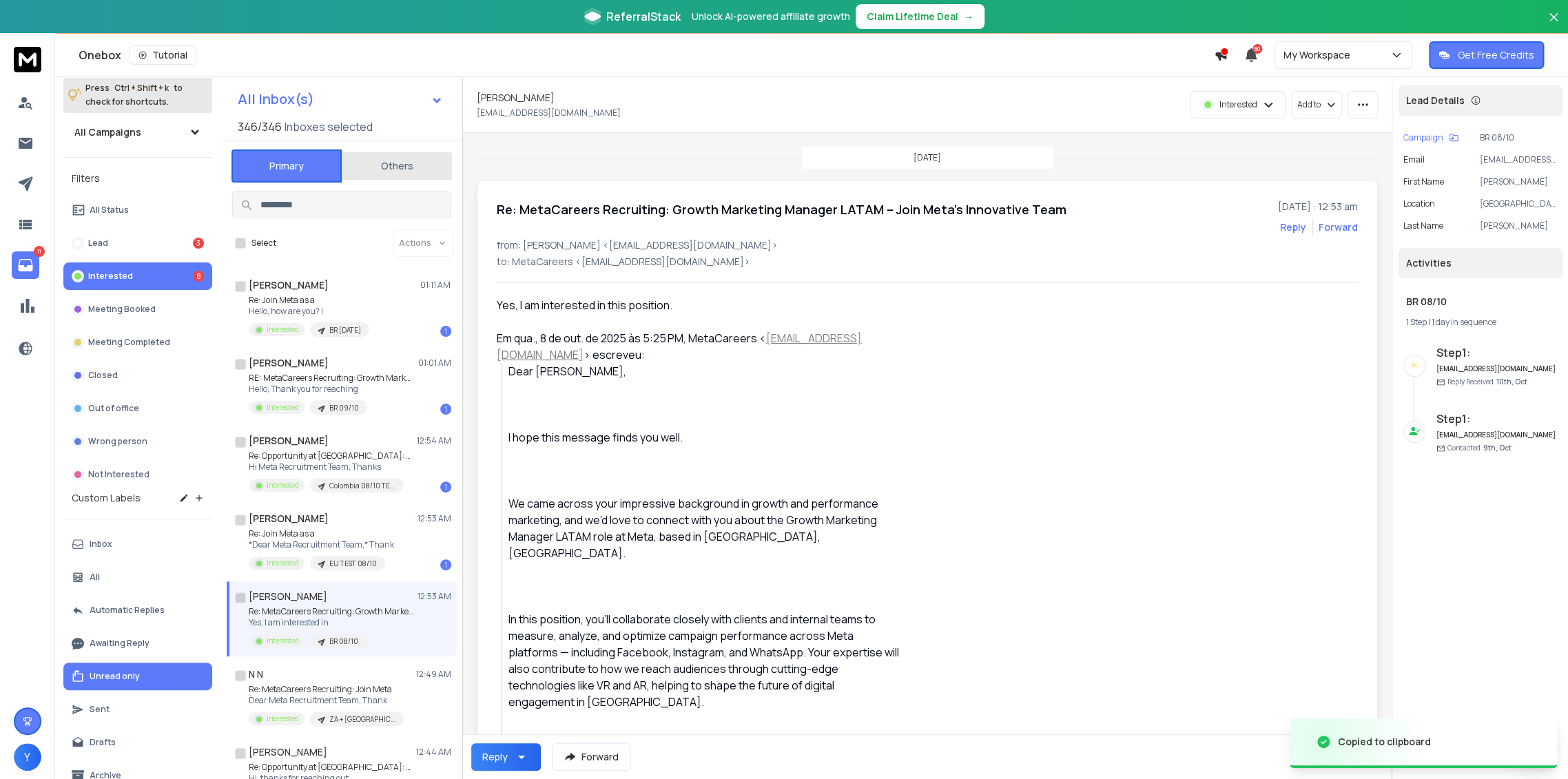
click at [587, 259] on p "to: MetaCareers <works@careersconnect-solutions.com>" at bounding box center [927, 262] width 861 height 14
drag, startPoint x: 587, startPoint y: 259, endPoint x: 739, endPoint y: 260, distance: 152.0
click at [739, 260] on p "to: MetaCareers <works@careersconnect-solutions.com>" at bounding box center [927, 262] width 861 height 14
click at [361, 545] on p "*Dear Meta Recruitment Team,* Thank" at bounding box center [320, 544] width 145 height 11
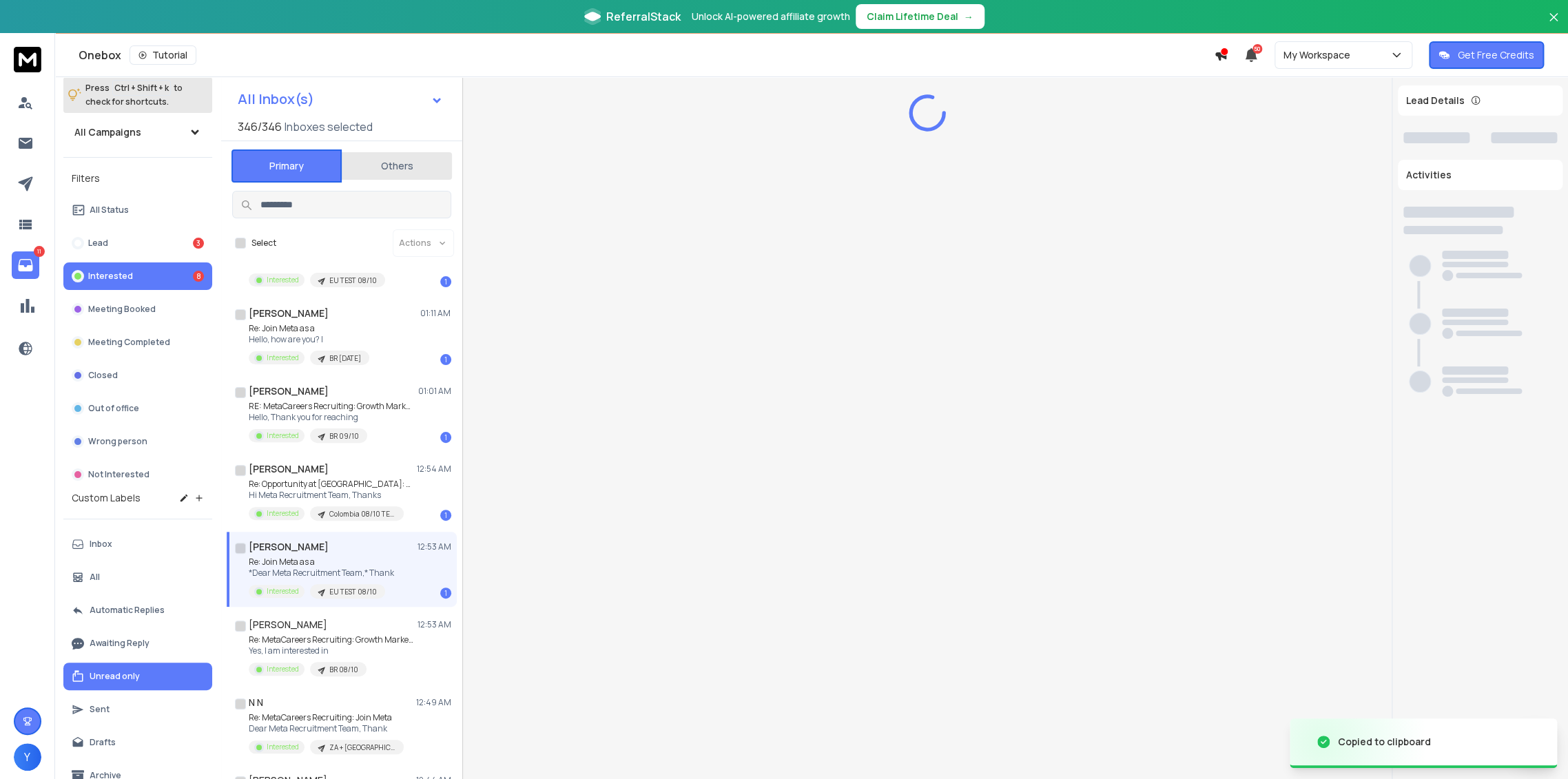
scroll to position [162, 0]
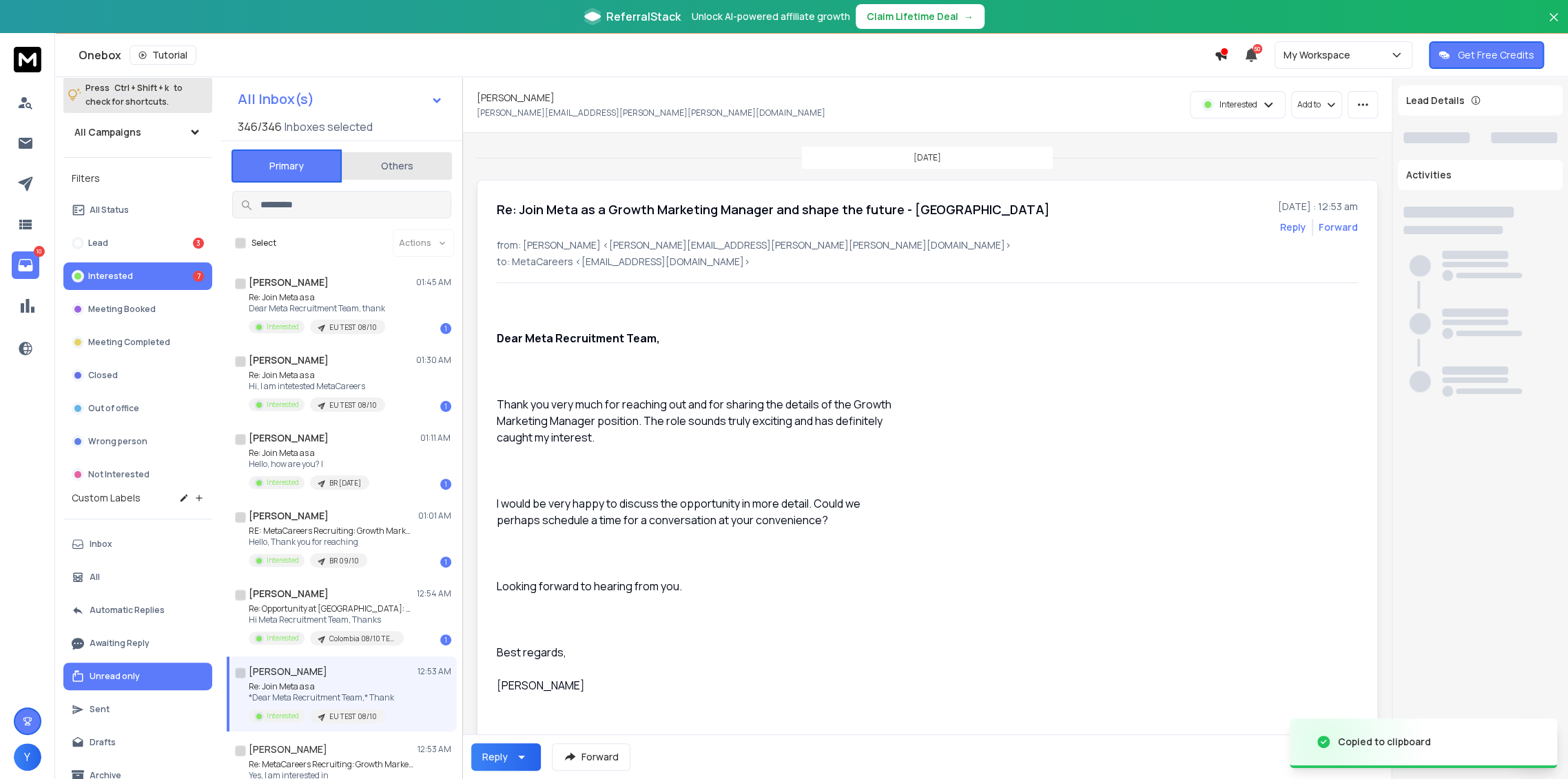
click at [576, 117] on p "gulyas.adam.jozsef@gmail.com" at bounding box center [651, 113] width 349 height 11
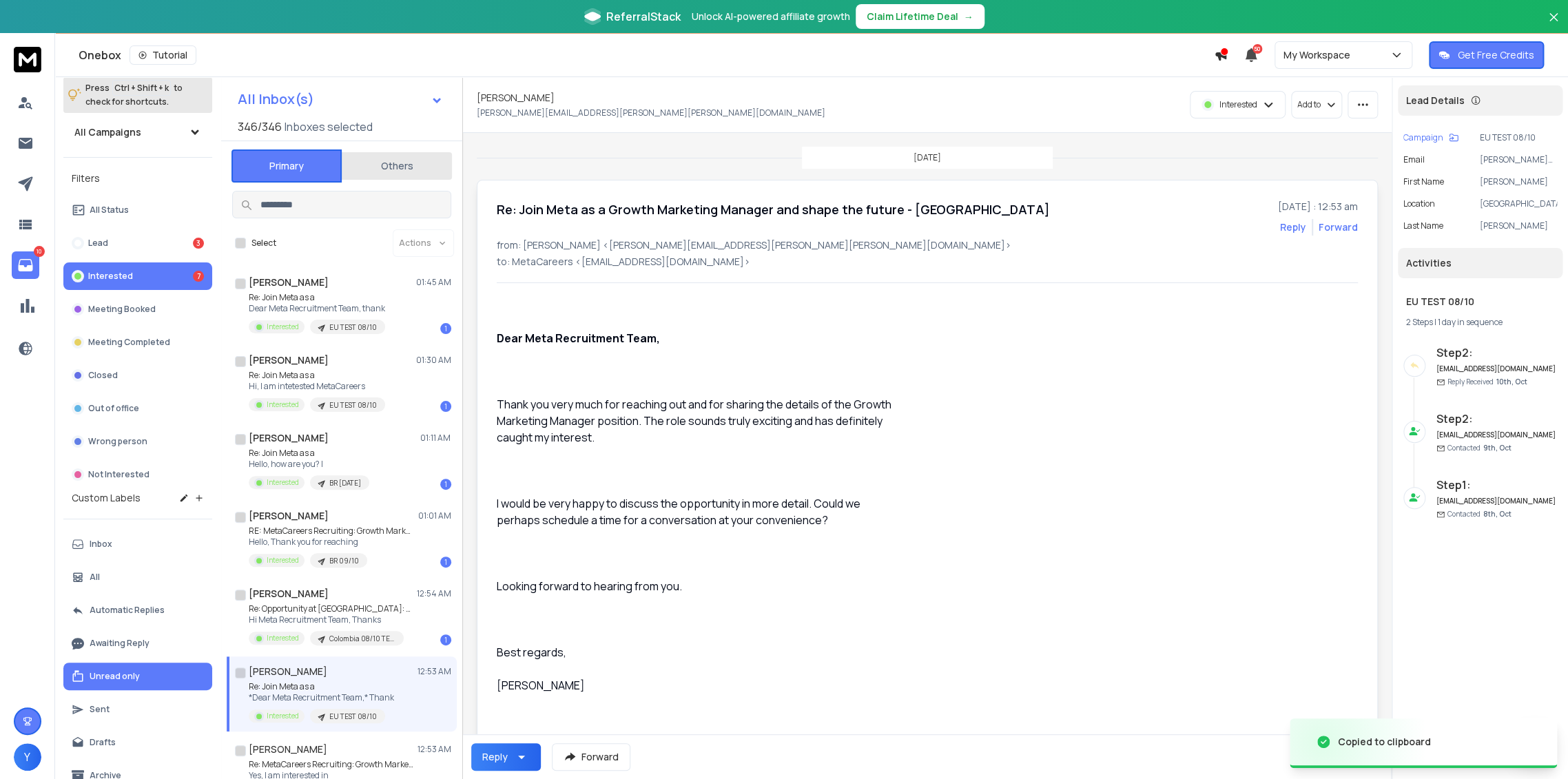
click at [587, 261] on p "to: MetaCareers <info@careersconnectsuccess.com>" at bounding box center [927, 262] width 861 height 14
drag, startPoint x: 587, startPoint y: 260, endPoint x: 725, endPoint y: 267, distance: 138.2
click at [725, 267] on p "to: MetaCareers <info@careersconnectsuccess.com>" at bounding box center [927, 262] width 861 height 14
click at [338, 520] on div "Otavio Garcia 01:01 AM" at bounding box center [349, 516] width 202 height 14
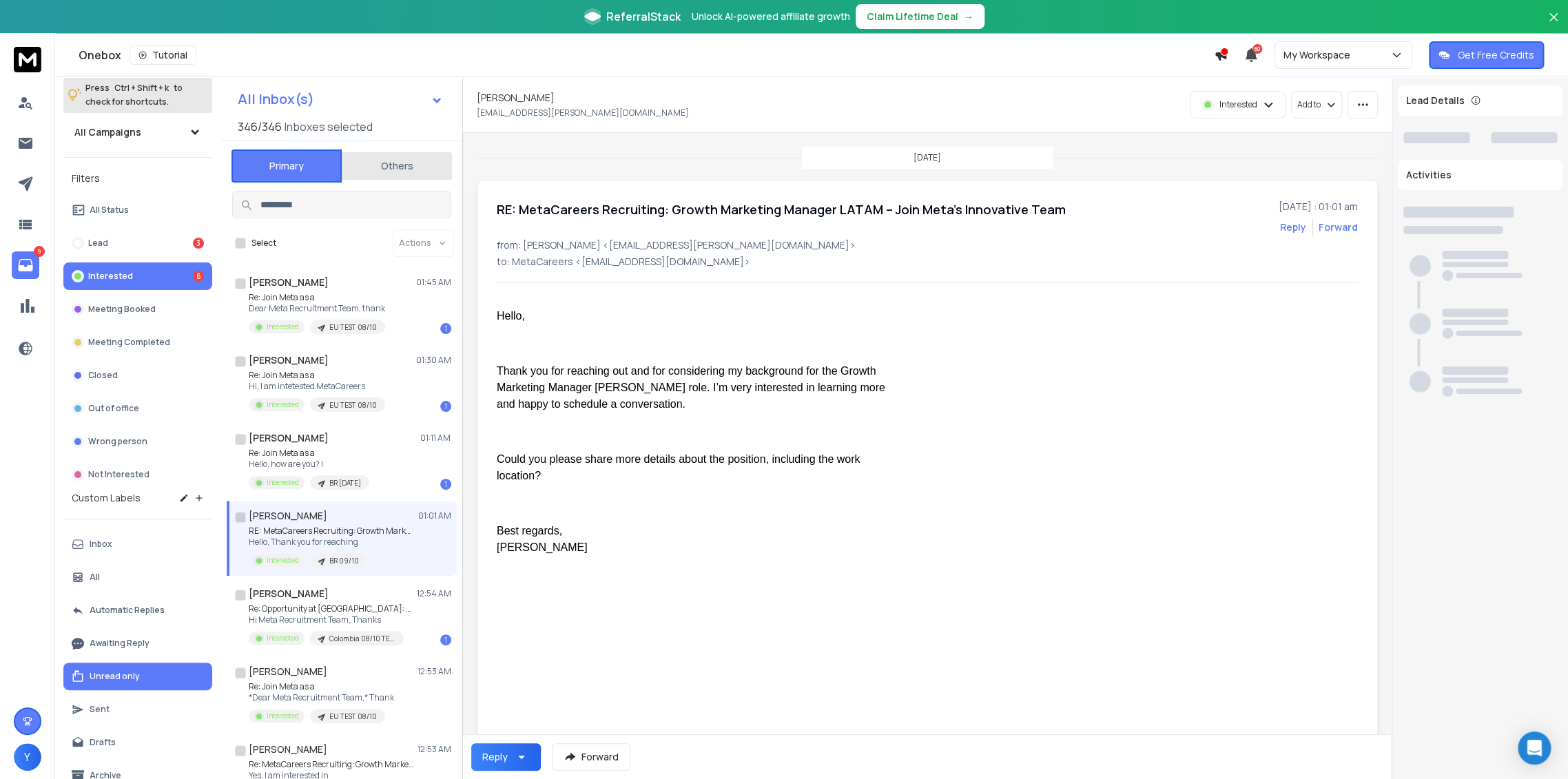
click at [529, 111] on p "otavio.garcia@outlook.com" at bounding box center [582, 113] width 212 height 11
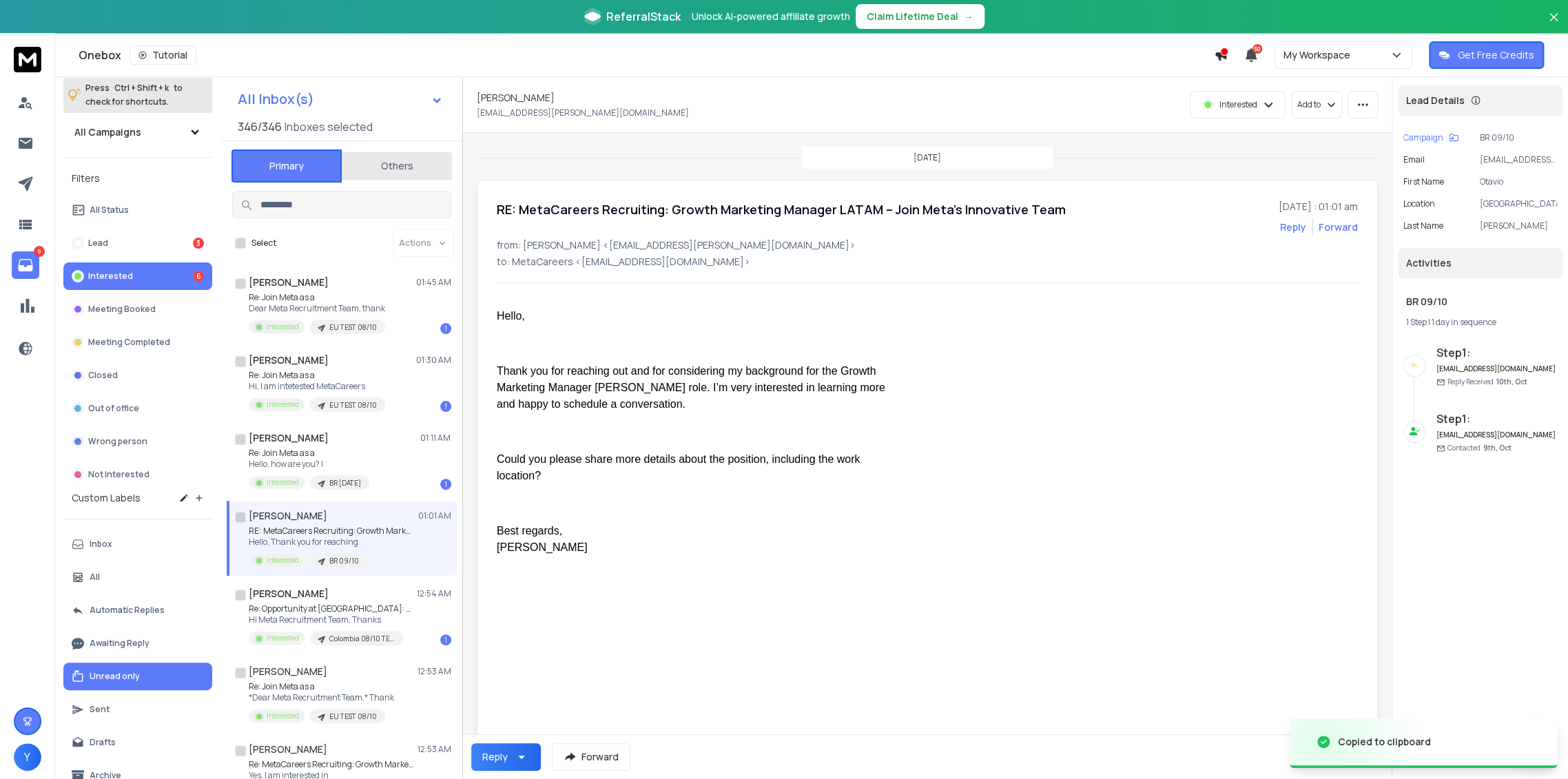
click at [583, 261] on p "to: MetaCareers <recruit@careersconnectpathway.com>" at bounding box center [927, 262] width 861 height 14
drag, startPoint x: 583, startPoint y: 261, endPoint x: 733, endPoint y: 266, distance: 150.1
click at [733, 266] on p "to: MetaCareers <recruit@careersconnectpathway.com>" at bounding box center [927, 262] width 861 height 14
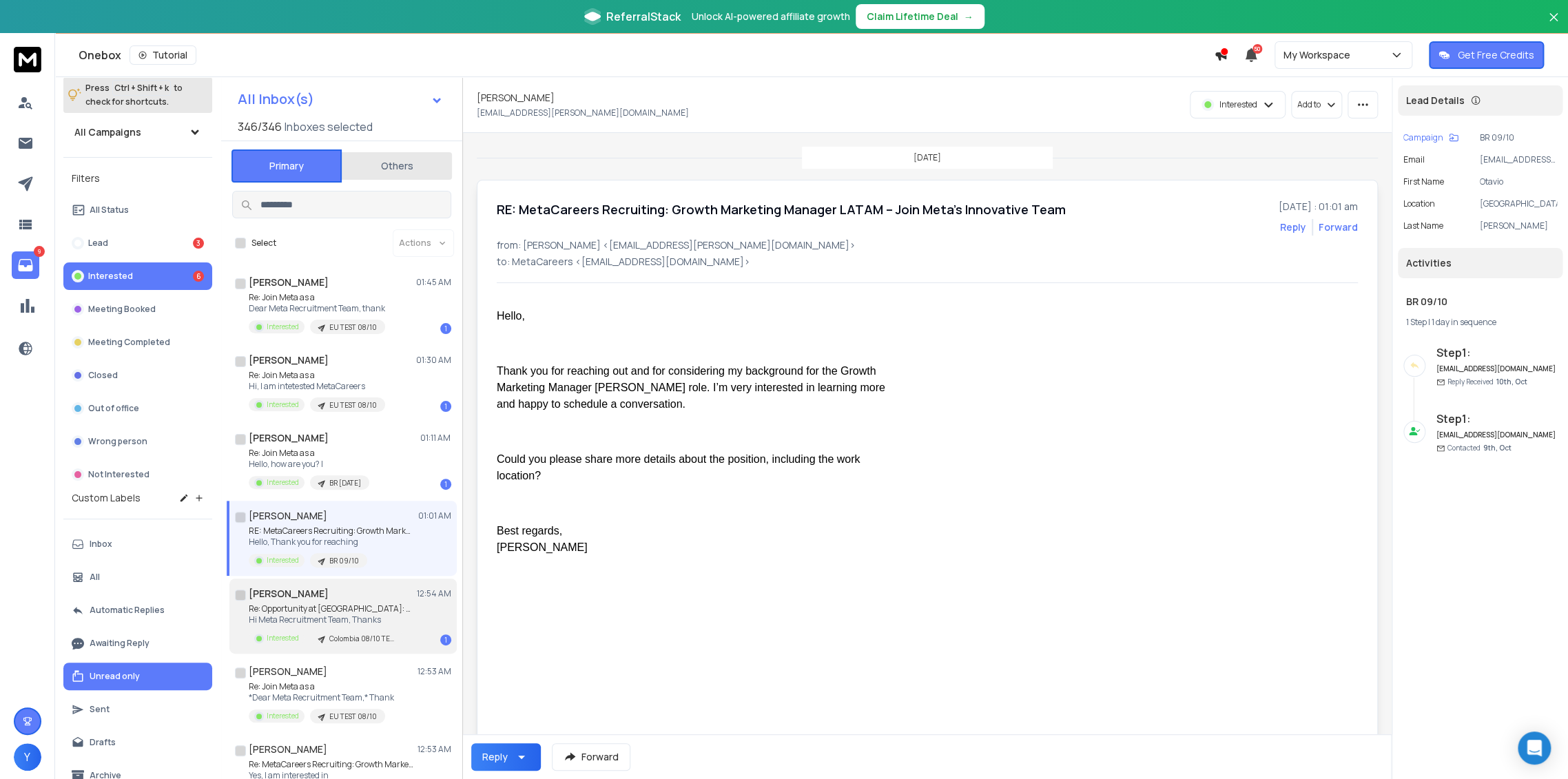
click at [309, 607] on p "Re: Opportunity at Meta: Growth" at bounding box center [331, 609] width 165 height 11
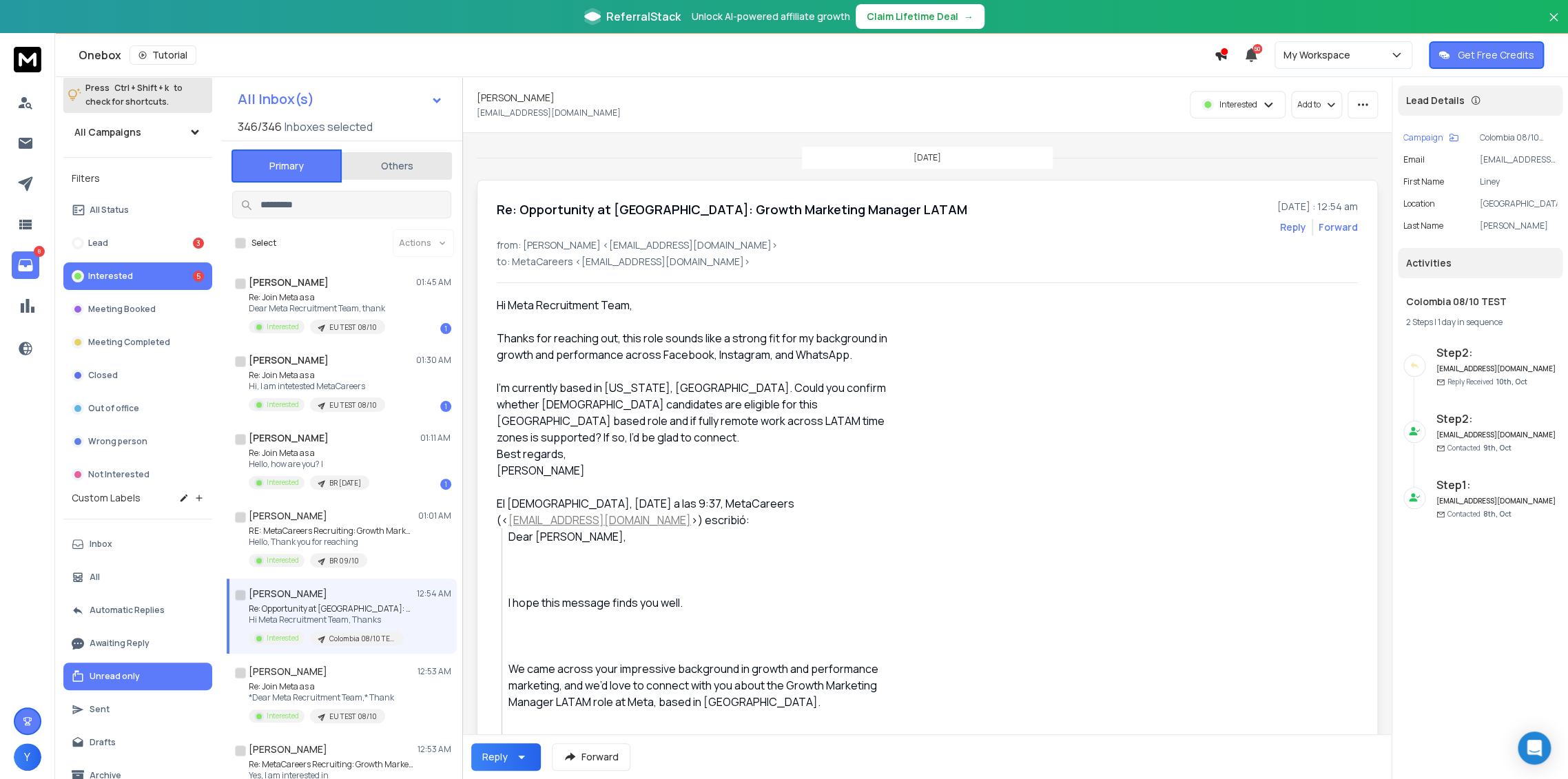
click at [542, 111] on p "yodin93@gmail.com" at bounding box center [549, 113] width 144 height 11
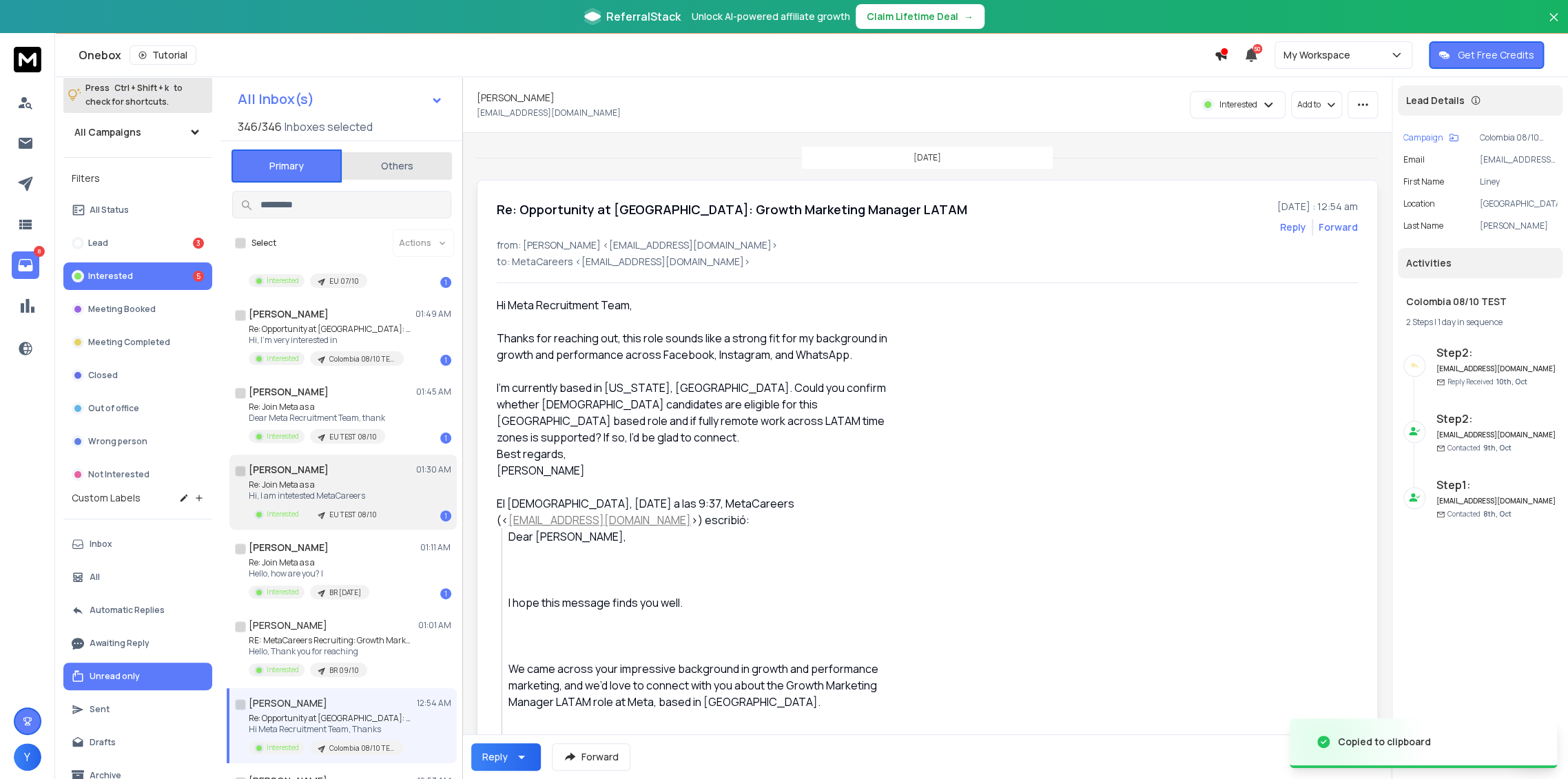
scroll to position [0, 0]
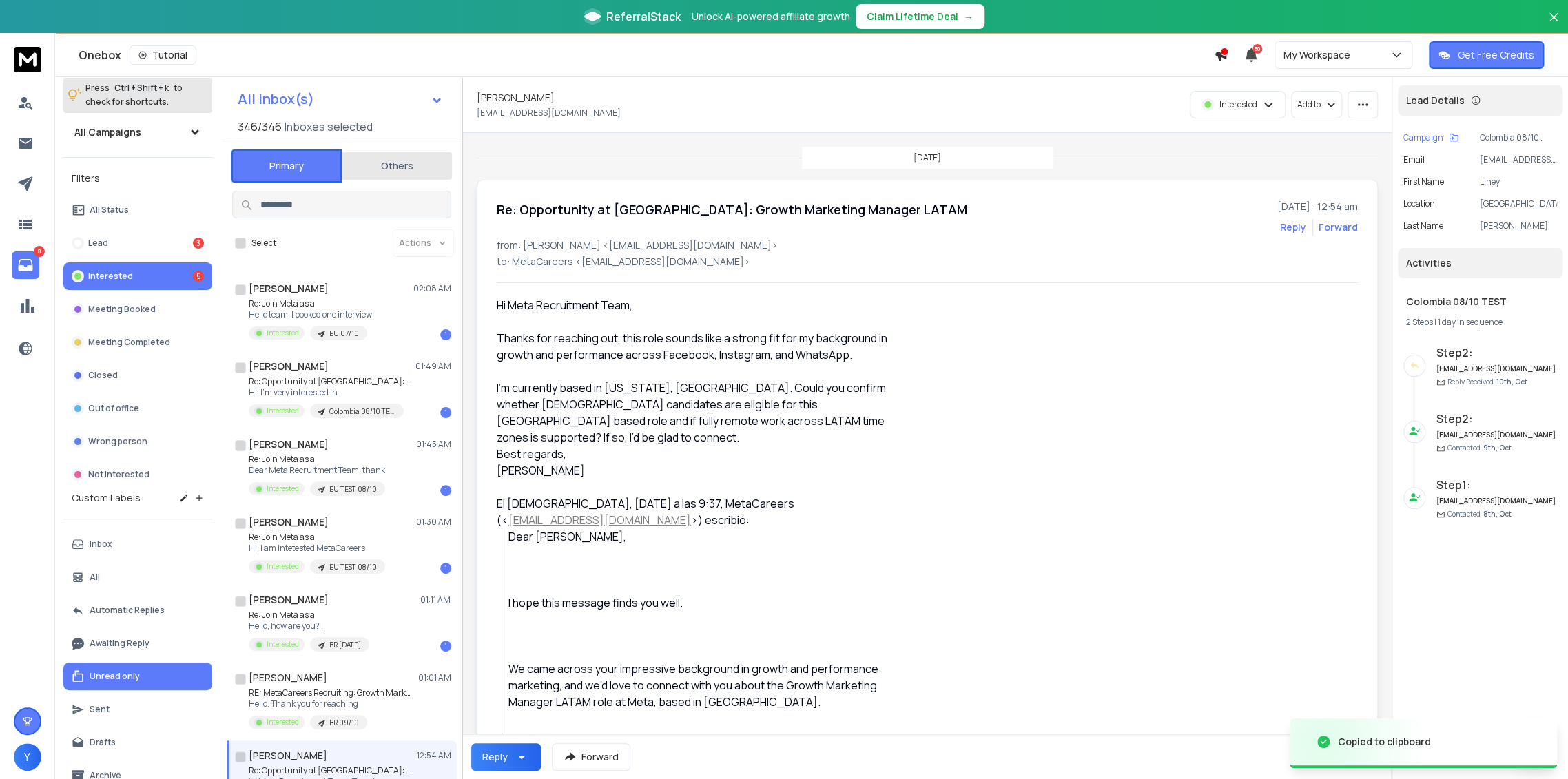
click at [584, 257] on p "to: MetaCareers <hr@careersconnectjobconnect.com>" at bounding box center [927, 262] width 861 height 14
drag, startPoint x: 584, startPoint y: 257, endPoint x: 724, endPoint y: 262, distance: 140.1
click at [724, 262] on p "to: MetaCareers <hr@careersconnectjobconnect.com>" at bounding box center [927, 262] width 861 height 14
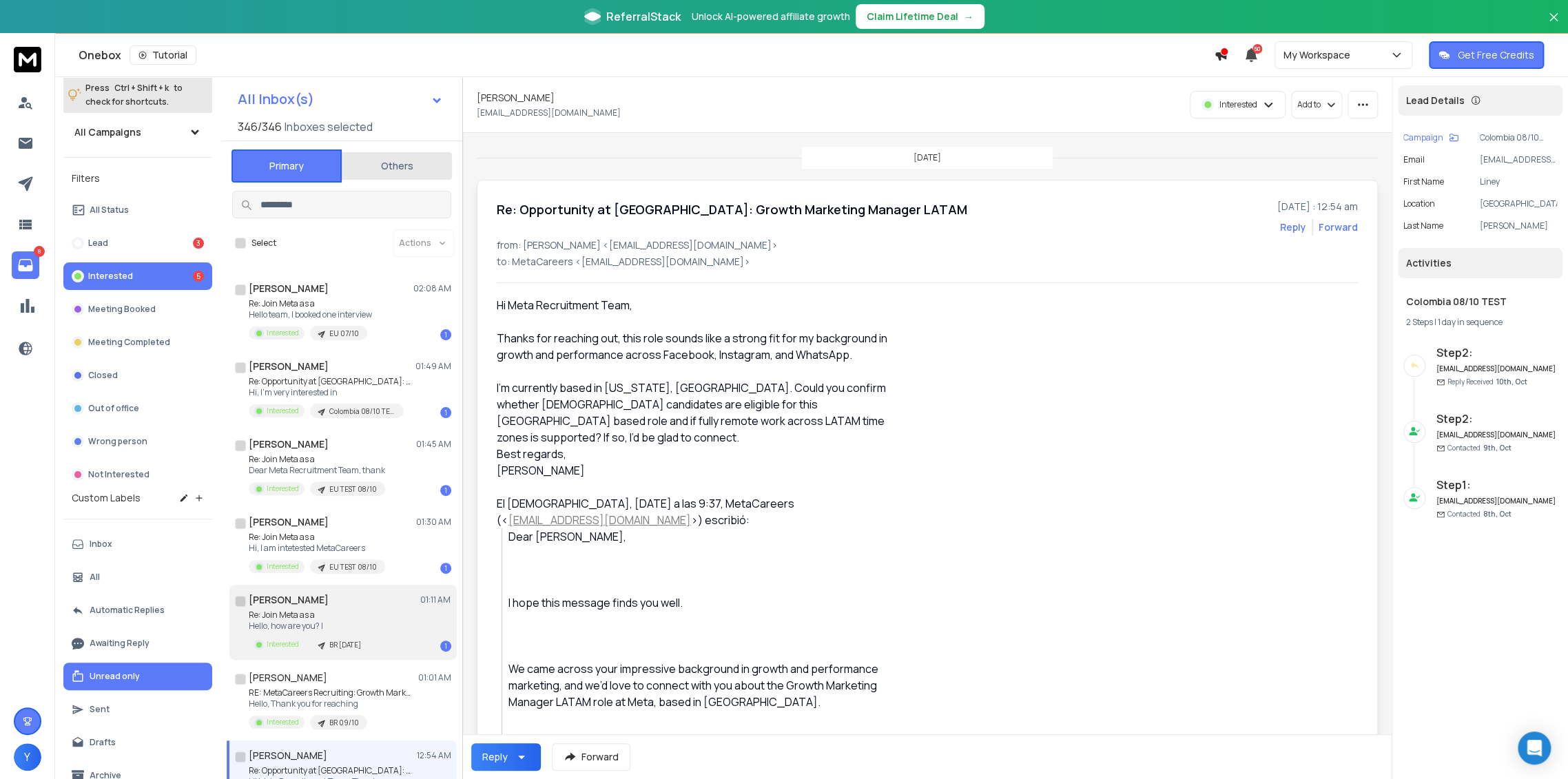
click at [370, 624] on p "Hello, how are you? I" at bounding box center [309, 626] width 120 height 11
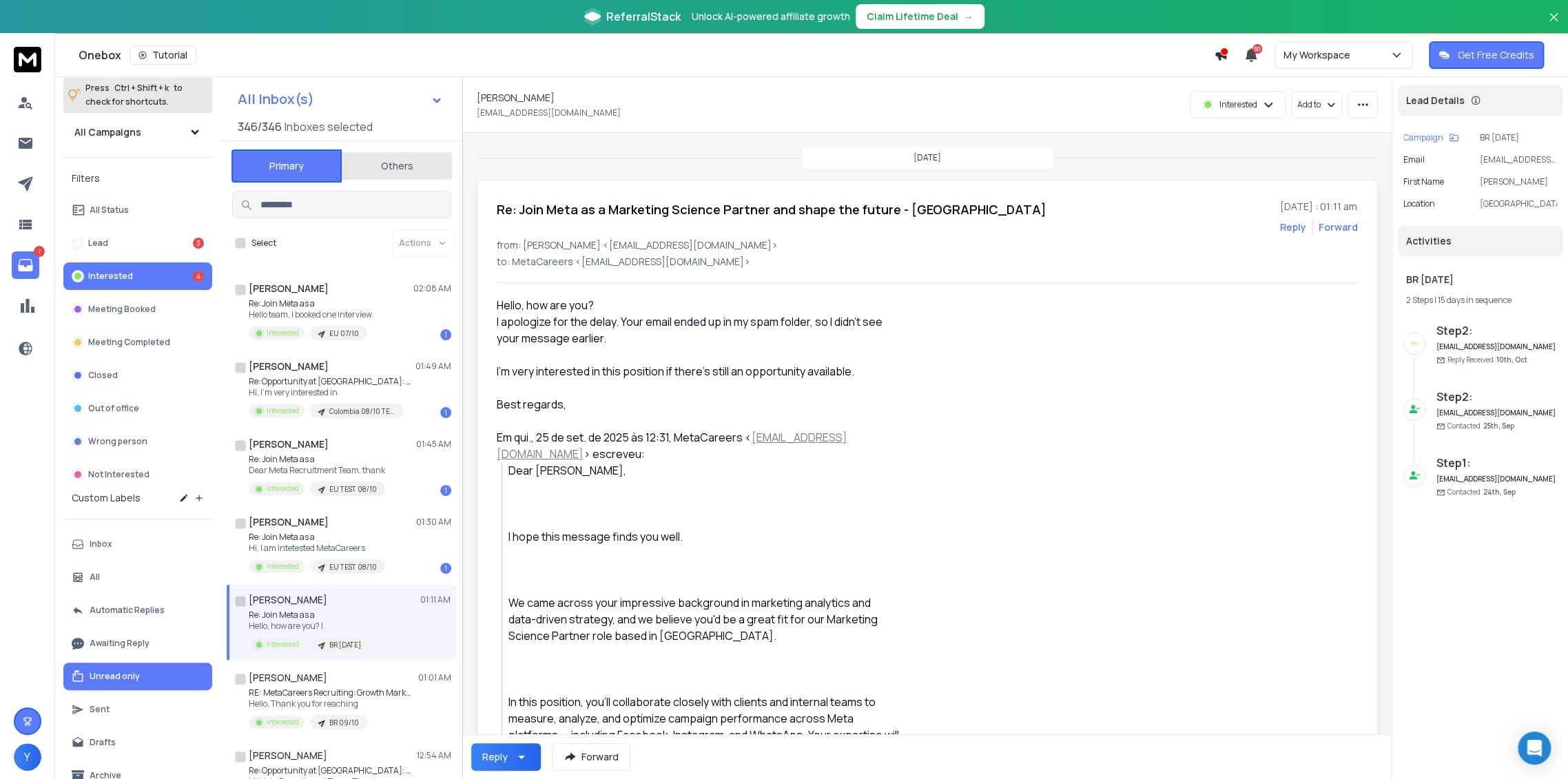
click at [553, 111] on p "guilhermesolanobr@gmail.com" at bounding box center [549, 113] width 144 height 11
click at [591, 260] on p "to: MetaCareers <employee@careersconnectadvisor.com>" at bounding box center [927, 262] width 861 height 14
drag, startPoint x: 591, startPoint y: 260, endPoint x: 736, endPoint y: 259, distance: 145.0
click at [736, 259] on p "to: MetaCareers <employee@careersconnectadvisor.com>" at bounding box center [927, 262] width 861 height 14
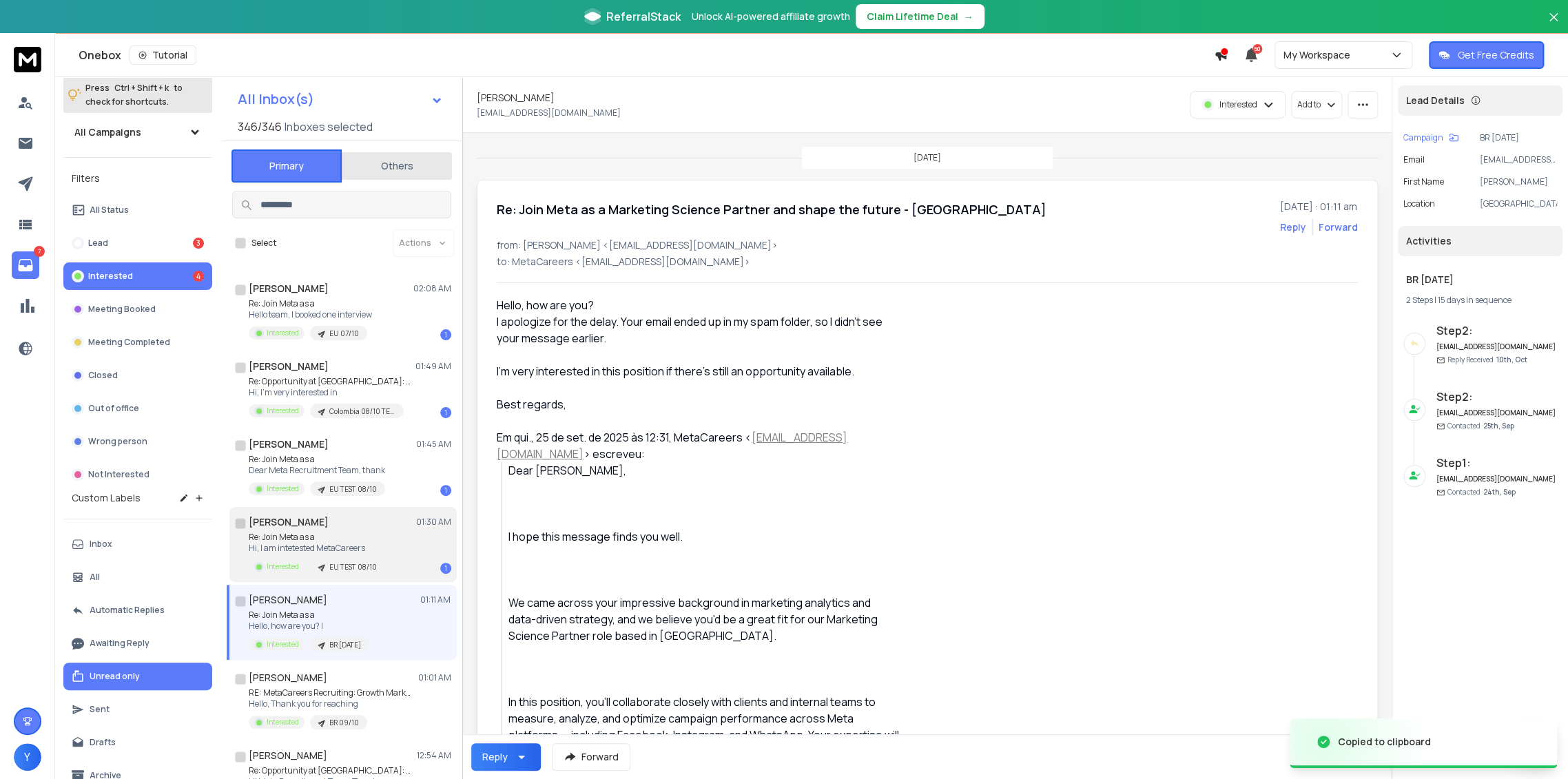
click at [358, 536] on p "Re: Join Meta as a" at bounding box center [316, 537] width 136 height 11
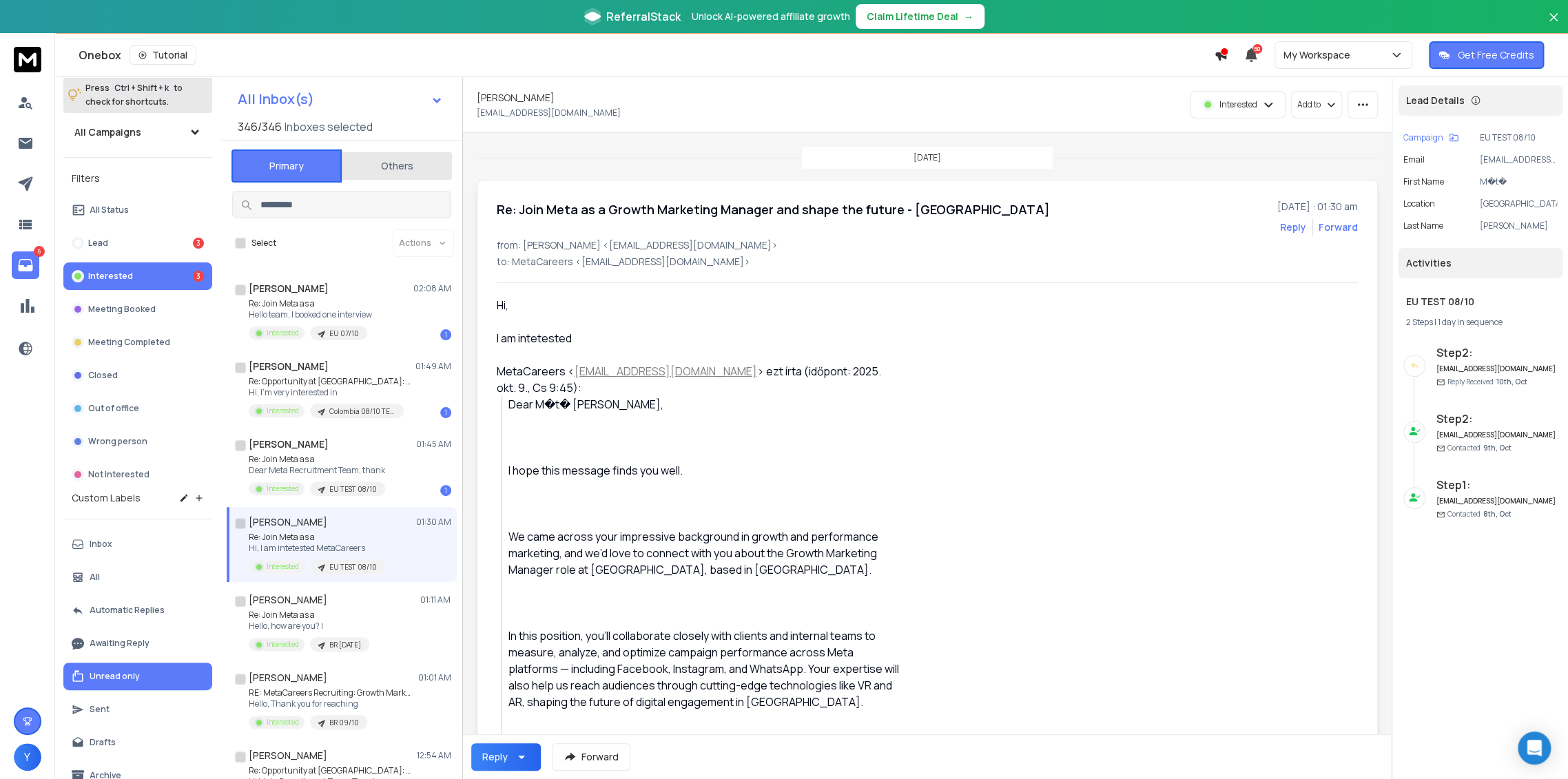
click at [561, 114] on p "lippenszky.mate@gmail.com" at bounding box center [549, 113] width 144 height 11
click at [581, 259] on p "to: MetaCareers <recruit@careersconnectpathway.com>" at bounding box center [927, 262] width 861 height 14
drag, startPoint x: 582, startPoint y: 259, endPoint x: 731, endPoint y: 262, distance: 149.0
click at [731, 262] on p "to: MetaCareers <recruit@careersconnectpathway.com>" at bounding box center [927, 262] width 861 height 14
click at [370, 433] on div "Людмила Хілько 01:45 AM Re: Join Meta as a Dear Meta Recruitment Team, thank In…" at bounding box center [343, 466] width 228 height 75
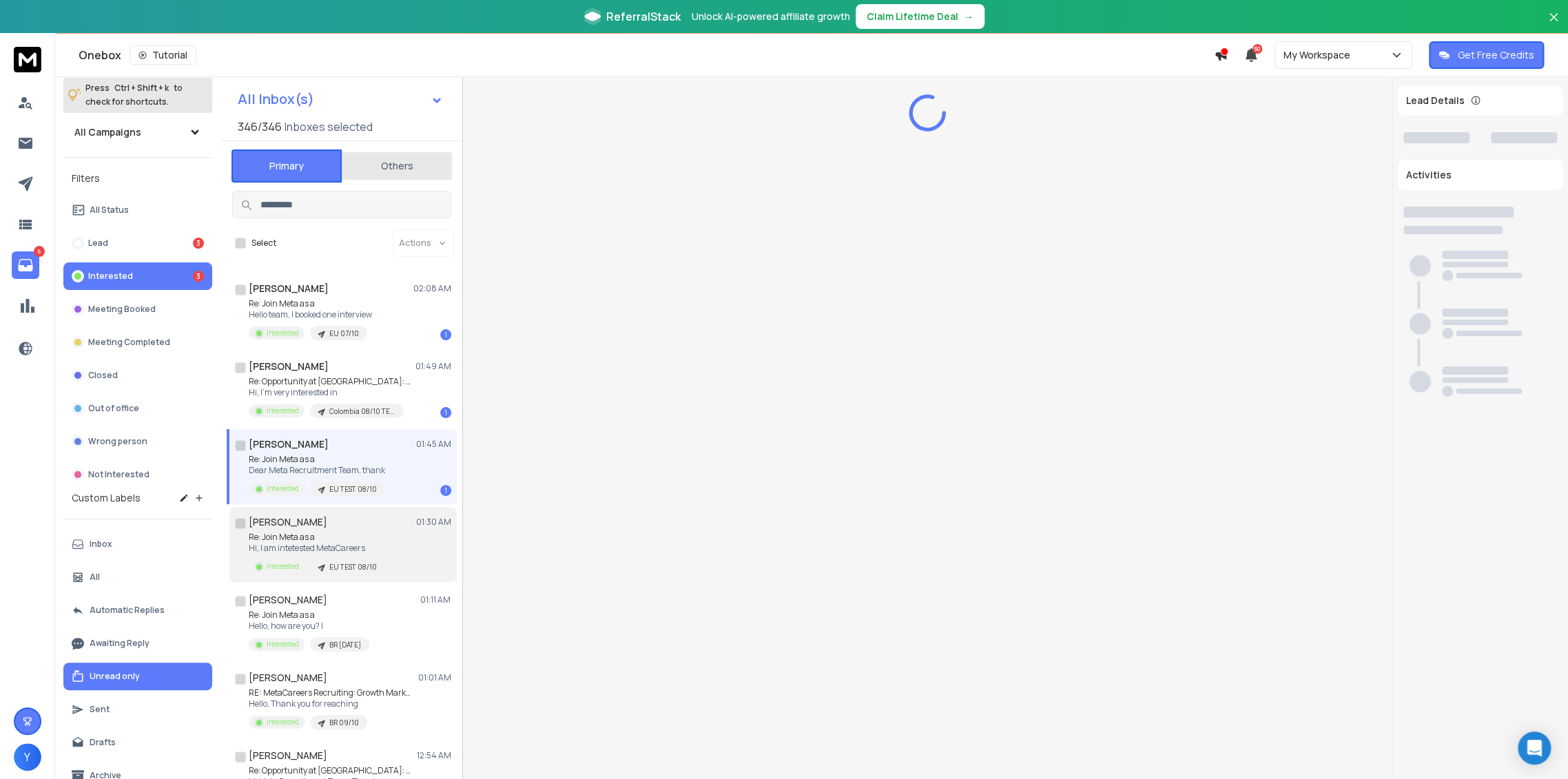
click at [384, 542] on div "Re: Join Meta as a Hi, I am intetested MetaCareers Interested EU TEST 08/10" at bounding box center [349, 552] width 202 height 42
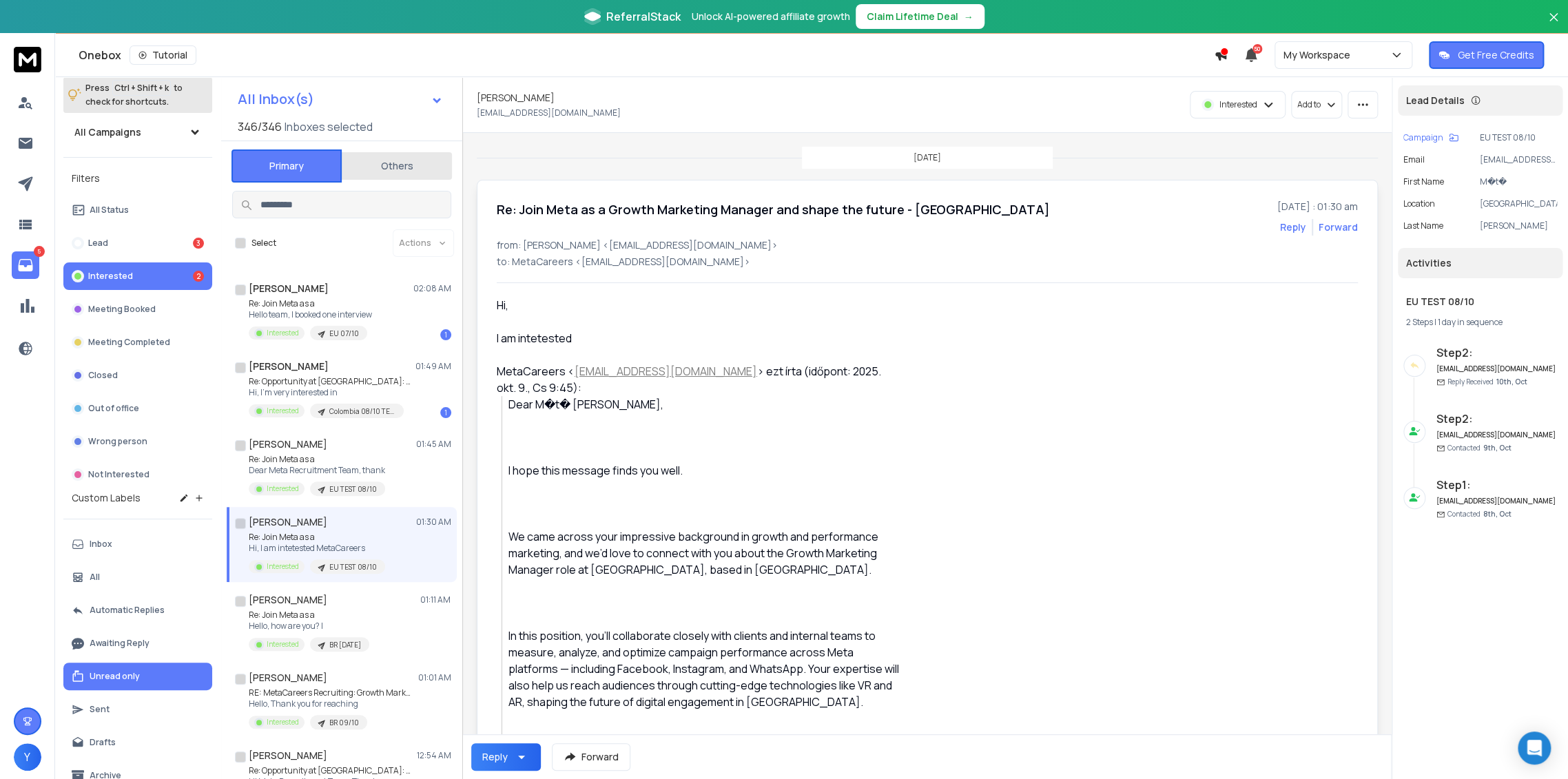
click at [364, 539] on p "Re: Join Meta as a" at bounding box center [316, 537] width 136 height 11
click at [377, 467] on p "Dear Meta Recruitment Team, thank" at bounding box center [316, 470] width 136 height 11
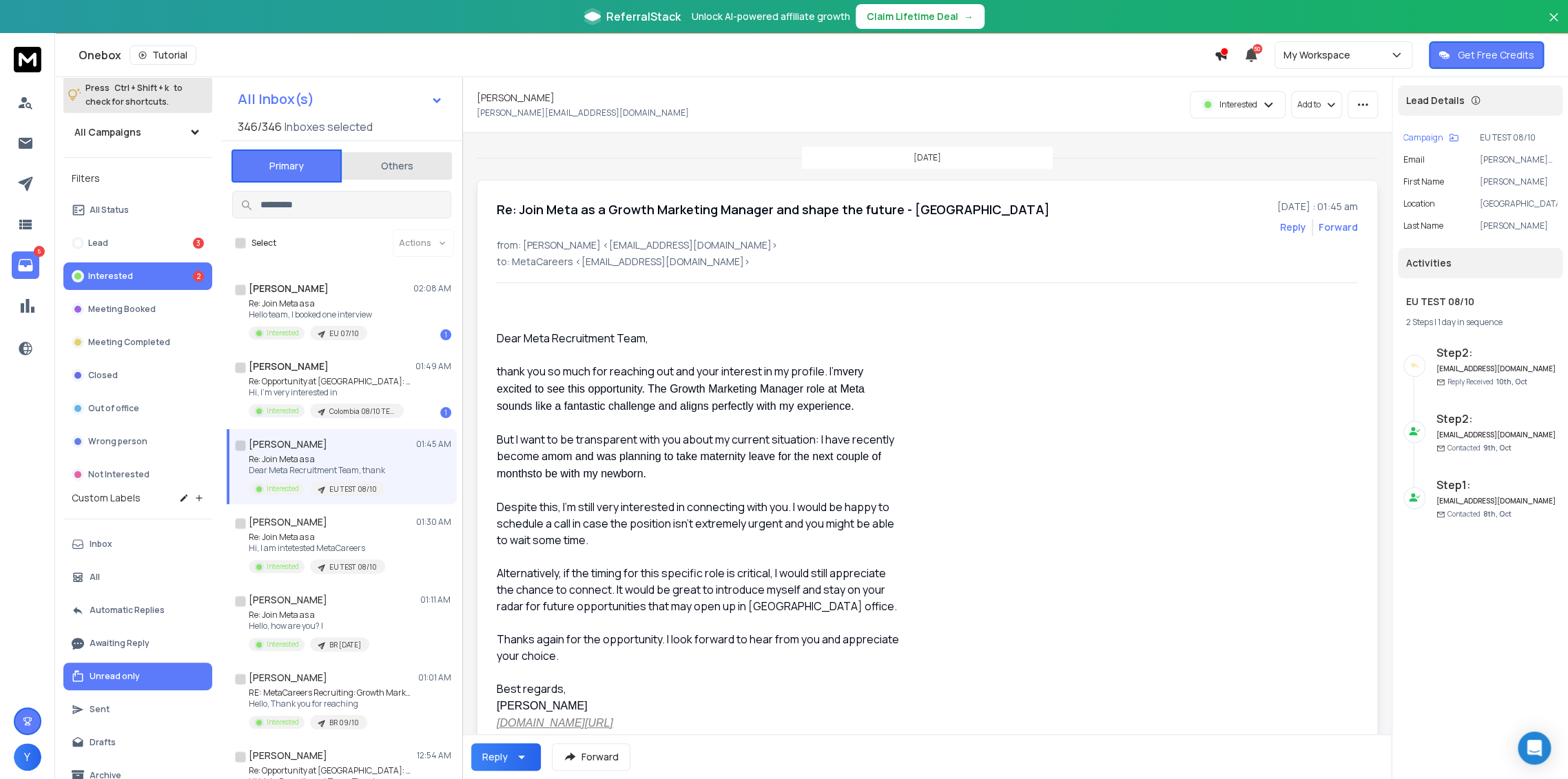
click at [552, 114] on p "lucie.khilko@gmail.com" at bounding box center [582, 113] width 212 height 11
click at [595, 264] on p "to: MetaCareers <recruit@careersconnectsuccesshub.com>" at bounding box center [927, 262] width 861 height 14
drag, startPoint x: 595, startPoint y: 264, endPoint x: 752, endPoint y: 260, distance: 157.1
click at [752, 260] on p "to: MetaCareers <recruit@careersconnectsuccesshub.com>" at bounding box center [927, 262] width 861 height 14
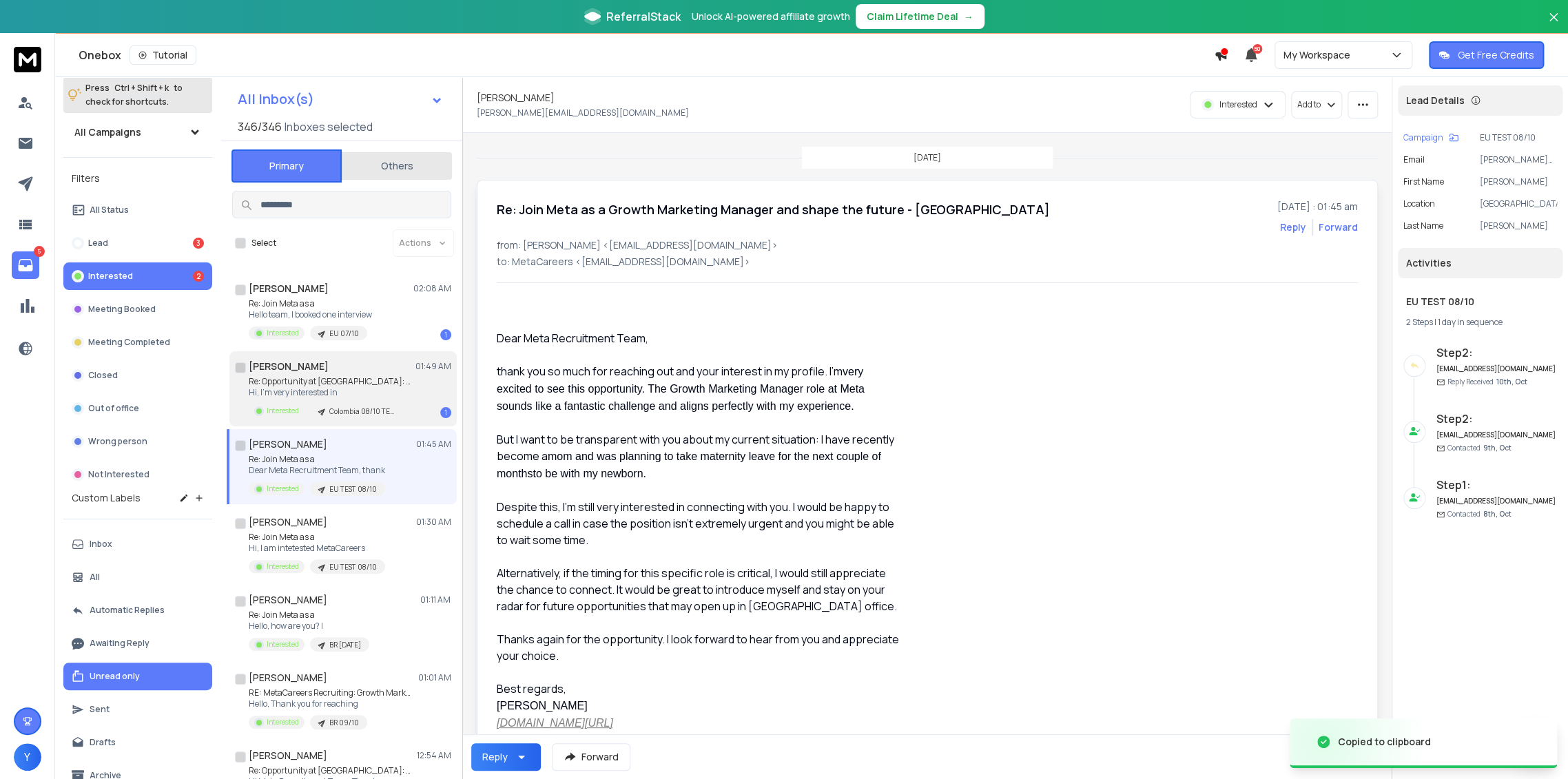
click at [395, 375] on div "Julian Perez 01:49 AM Re: Opportunity at Meta: Growth Hi, I’m very interested i…" at bounding box center [349, 389] width 202 height 59
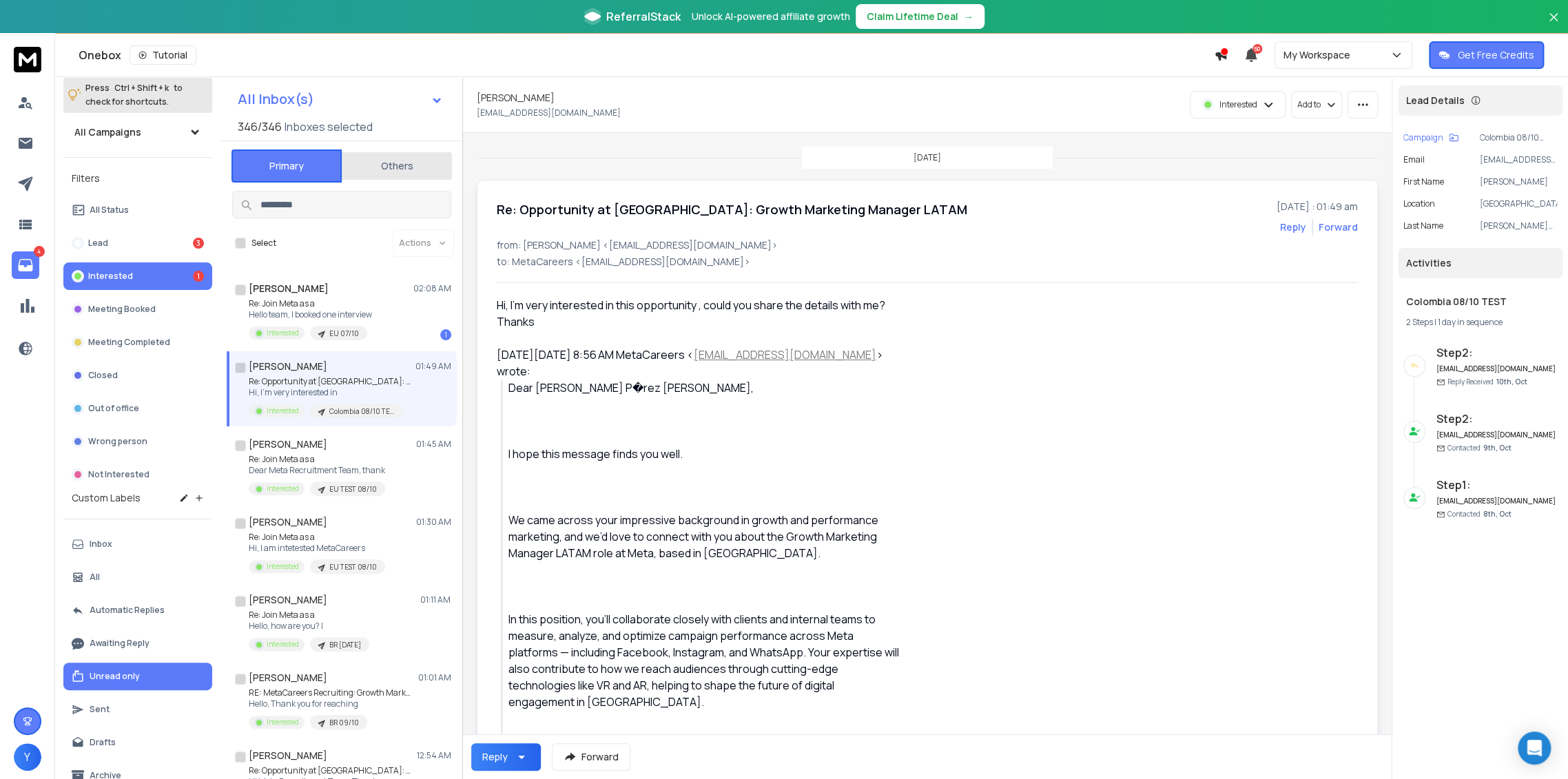
click at [548, 114] on p "juli26495@gmail.com" at bounding box center [549, 113] width 144 height 11
click at [575, 262] on p "to: MetaCareers <hr@careersconnectpath.com>" at bounding box center [927, 262] width 861 height 14
drag, startPoint x: 575, startPoint y: 262, endPoint x: 692, endPoint y: 260, distance: 117.0
click at [692, 260] on p "to: MetaCareers <hr@careersconnectpath.com>" at bounding box center [927, 262] width 861 height 14
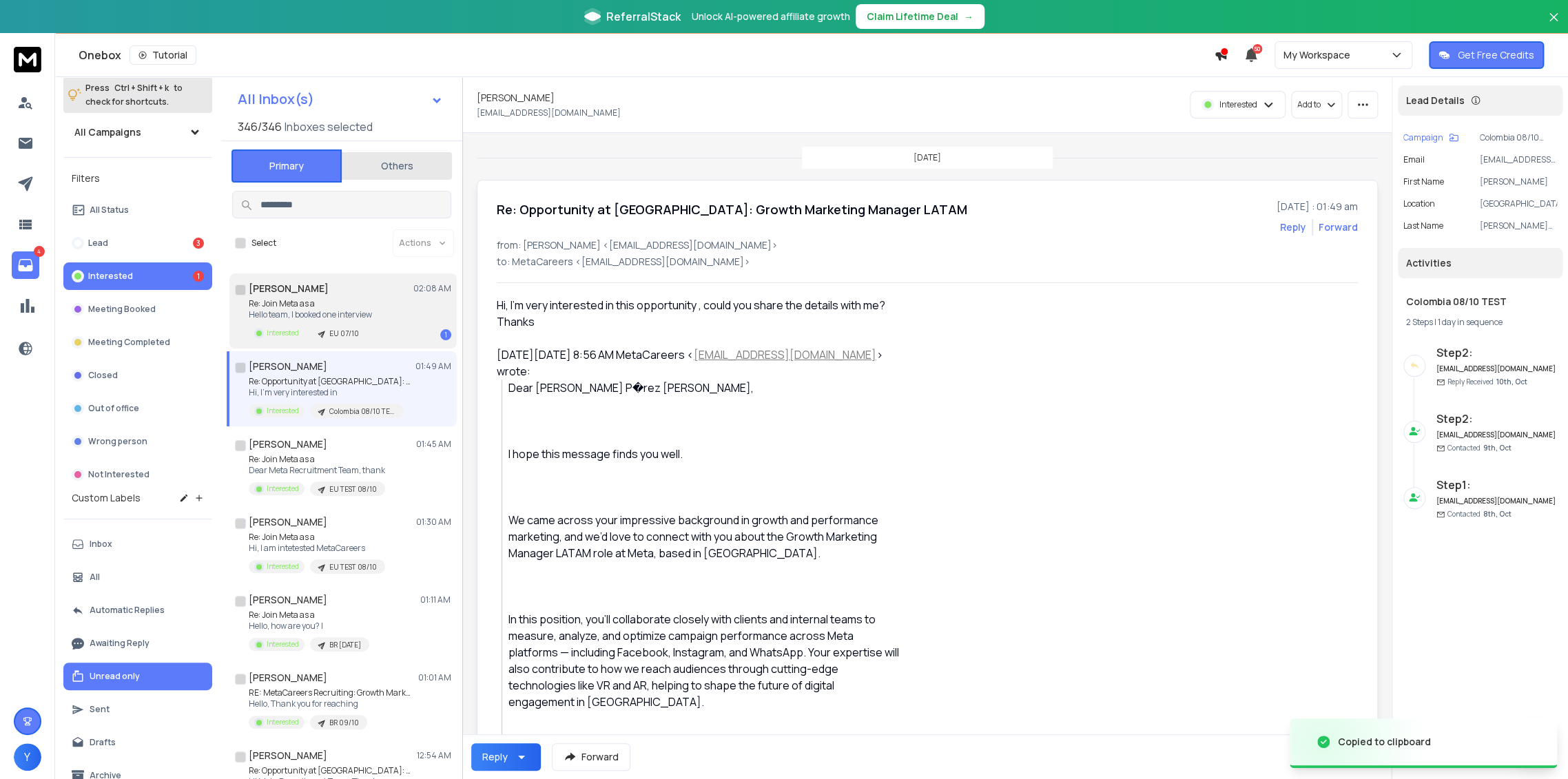
click at [346, 310] on p "Hello team, I booked one interview" at bounding box center [310, 314] width 123 height 11
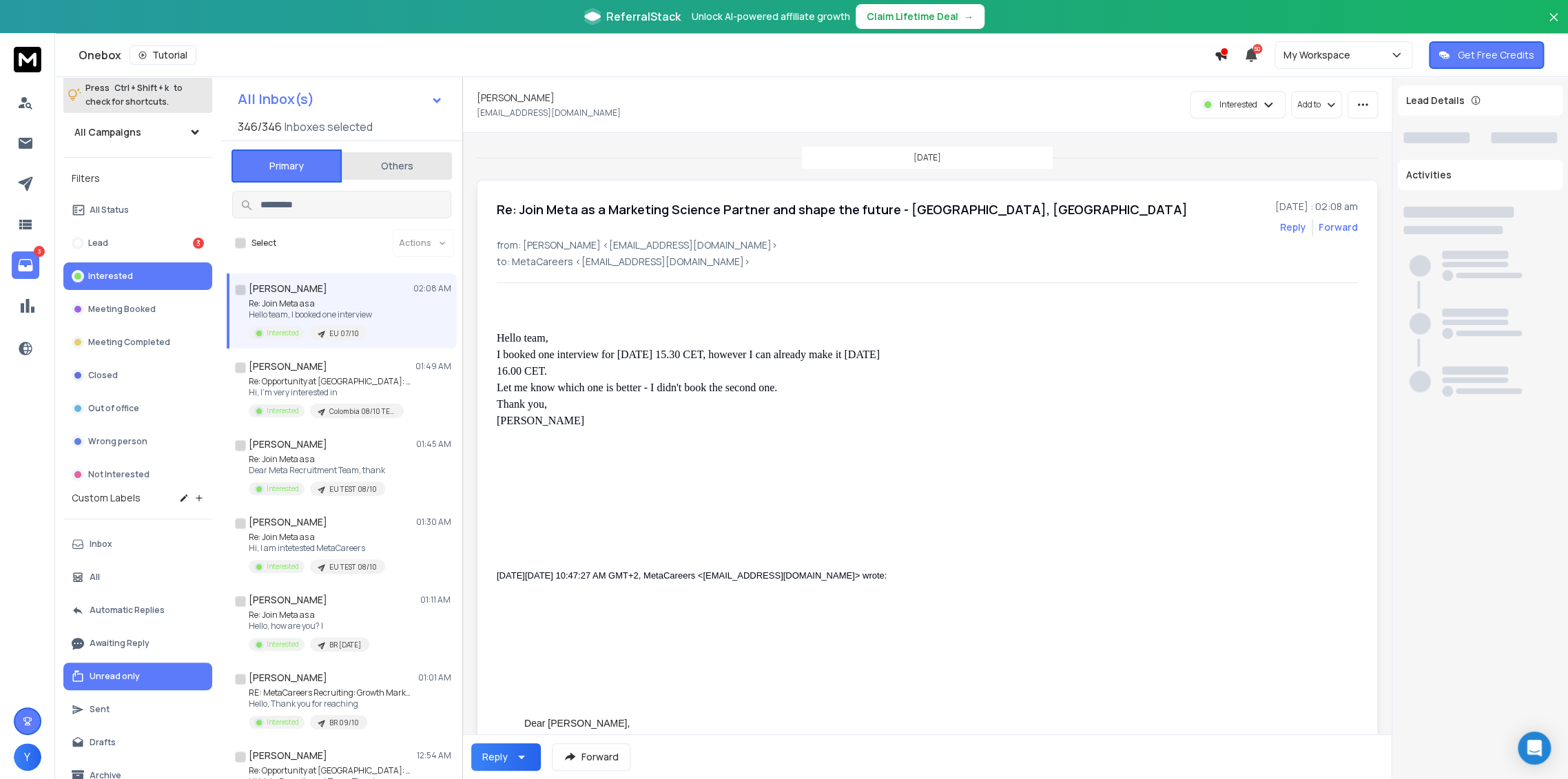
click at [569, 117] on p "rozsadiana@rocketmail.com" at bounding box center [549, 113] width 144 height 11
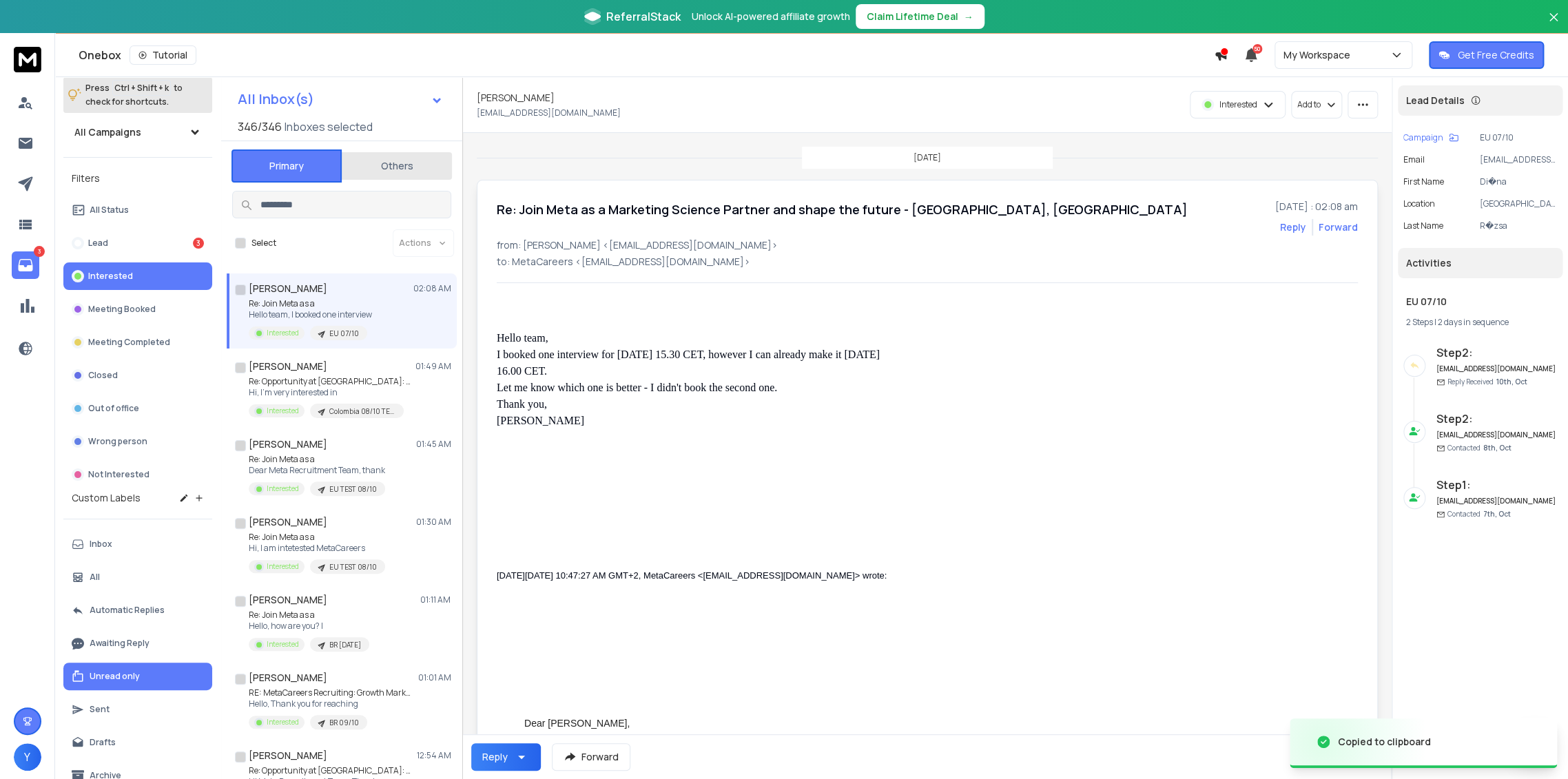
click at [569, 114] on p "rozsadiana@rocketmail.com" at bounding box center [549, 113] width 144 height 11
click at [601, 257] on p "to: MetaCareers <employee@careersconnectcommunity.com>" at bounding box center [927, 262] width 861 height 14
drag, startPoint x: 601, startPoint y: 257, endPoint x: 747, endPoint y: 265, distance: 146.2
click at [752, 264] on p "to: MetaCareers <employee@careersconnectcommunity.com>" at bounding box center [927, 262] width 861 height 14
click at [336, 297] on div "Diana Rozsa 02:08 AM Re: Join Meta as a Hello team, I booked one interview Inte…" at bounding box center [349, 311] width 202 height 59
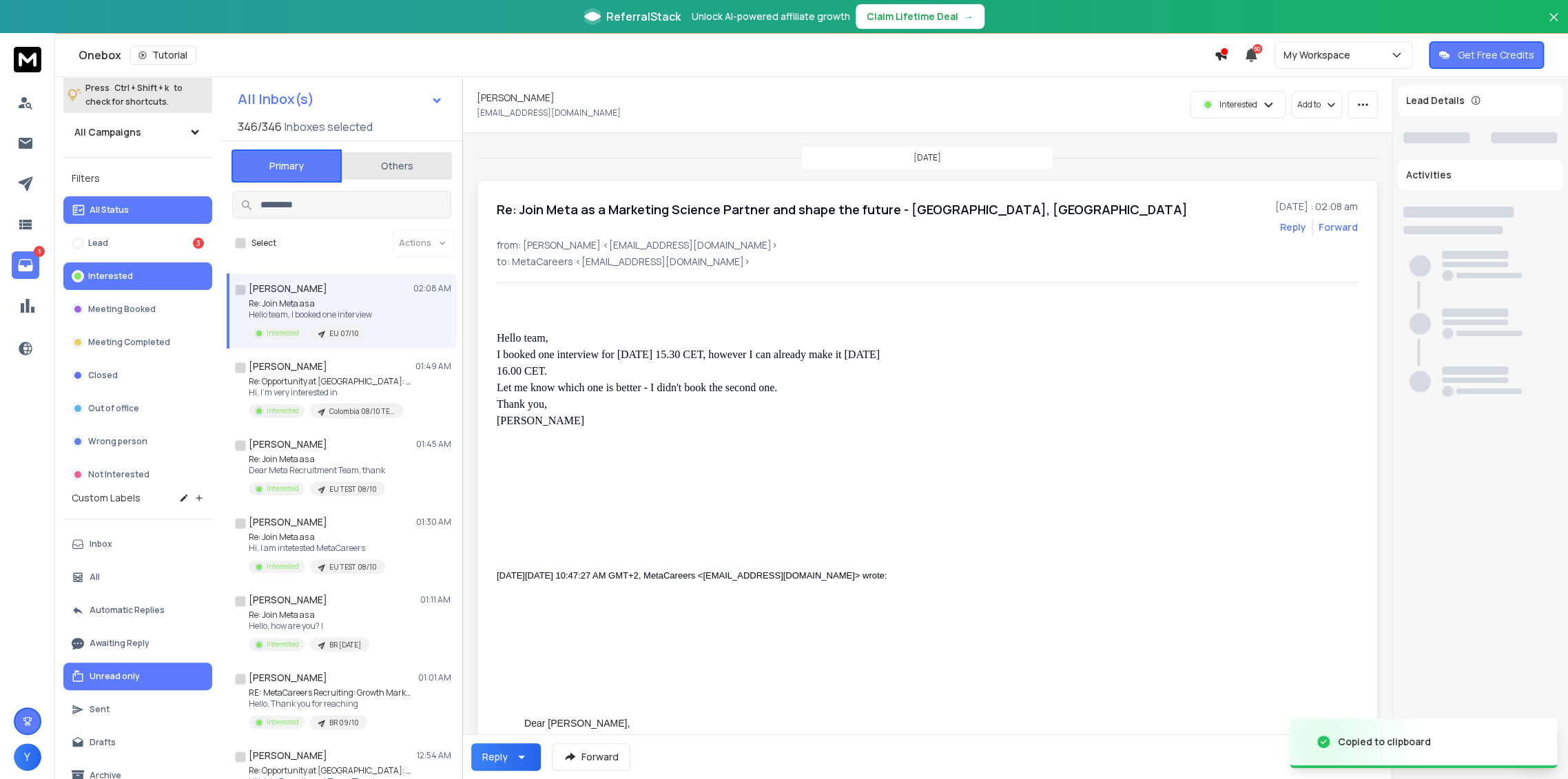
click at [175, 220] on button "All Status" at bounding box center [138, 210] width 149 height 28
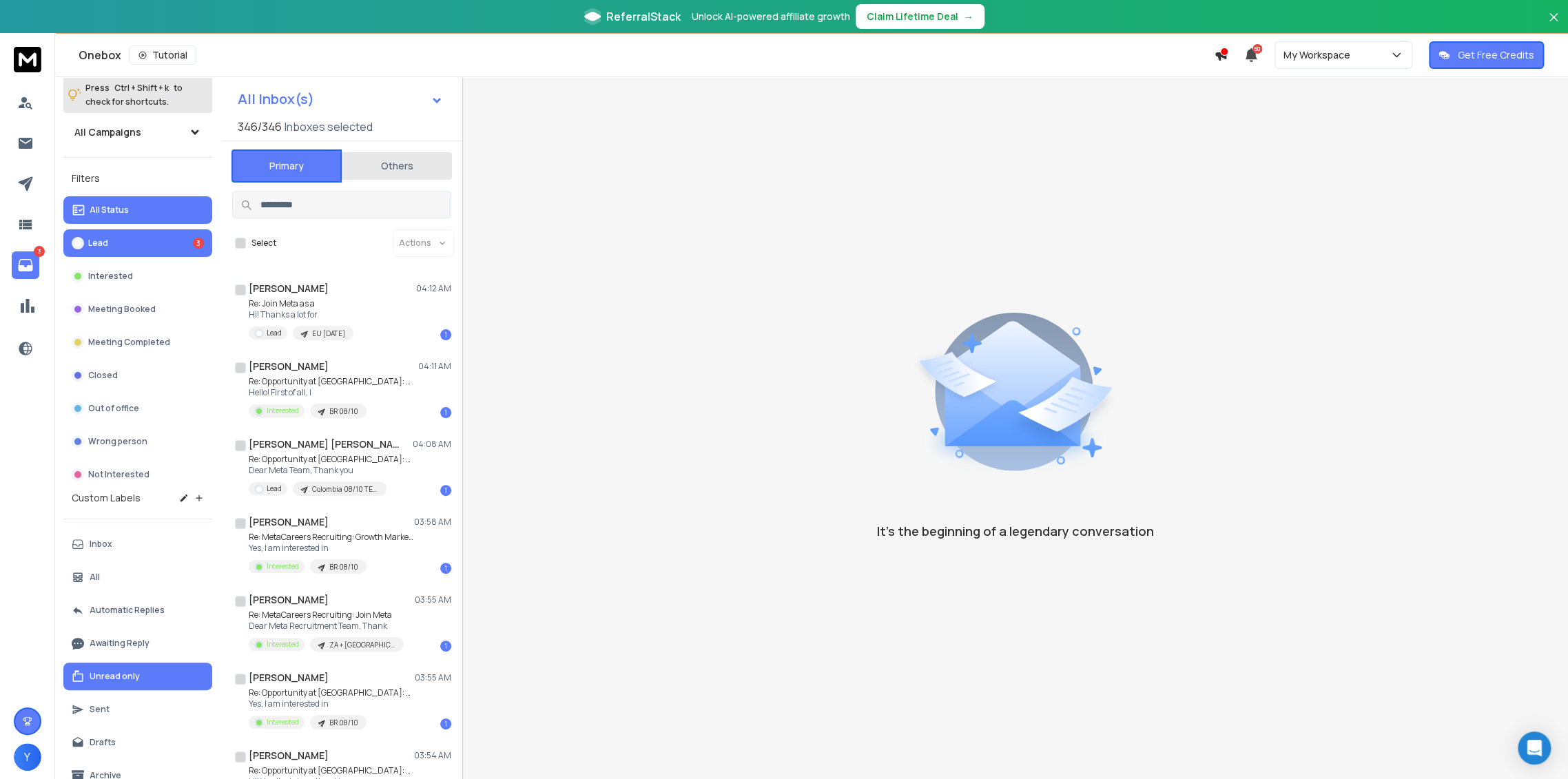
click at [152, 242] on button "Lead 3" at bounding box center [138, 243] width 149 height 28
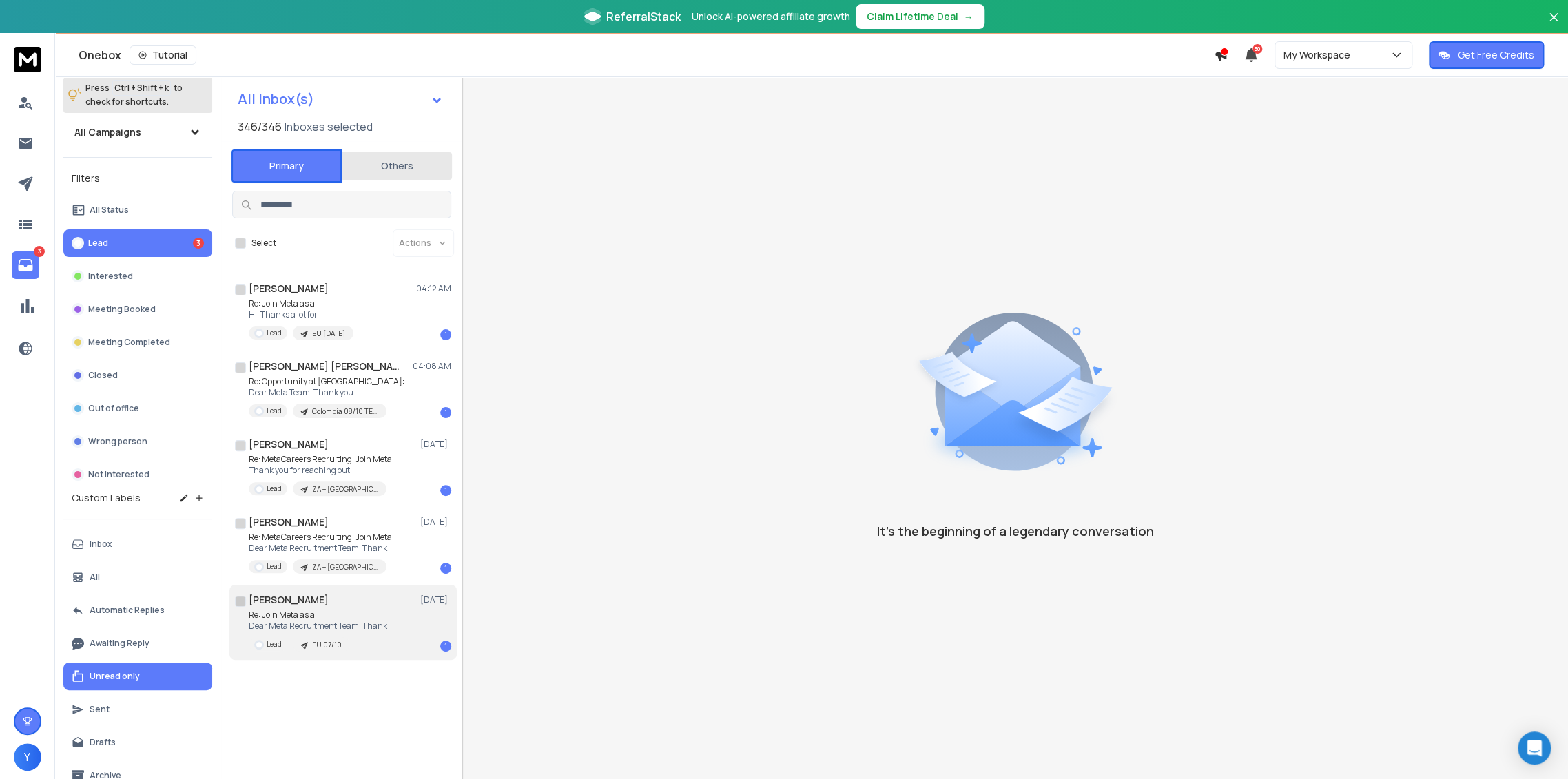
click at [370, 610] on p "Re: Join Meta as a" at bounding box center [317, 615] width 138 height 11
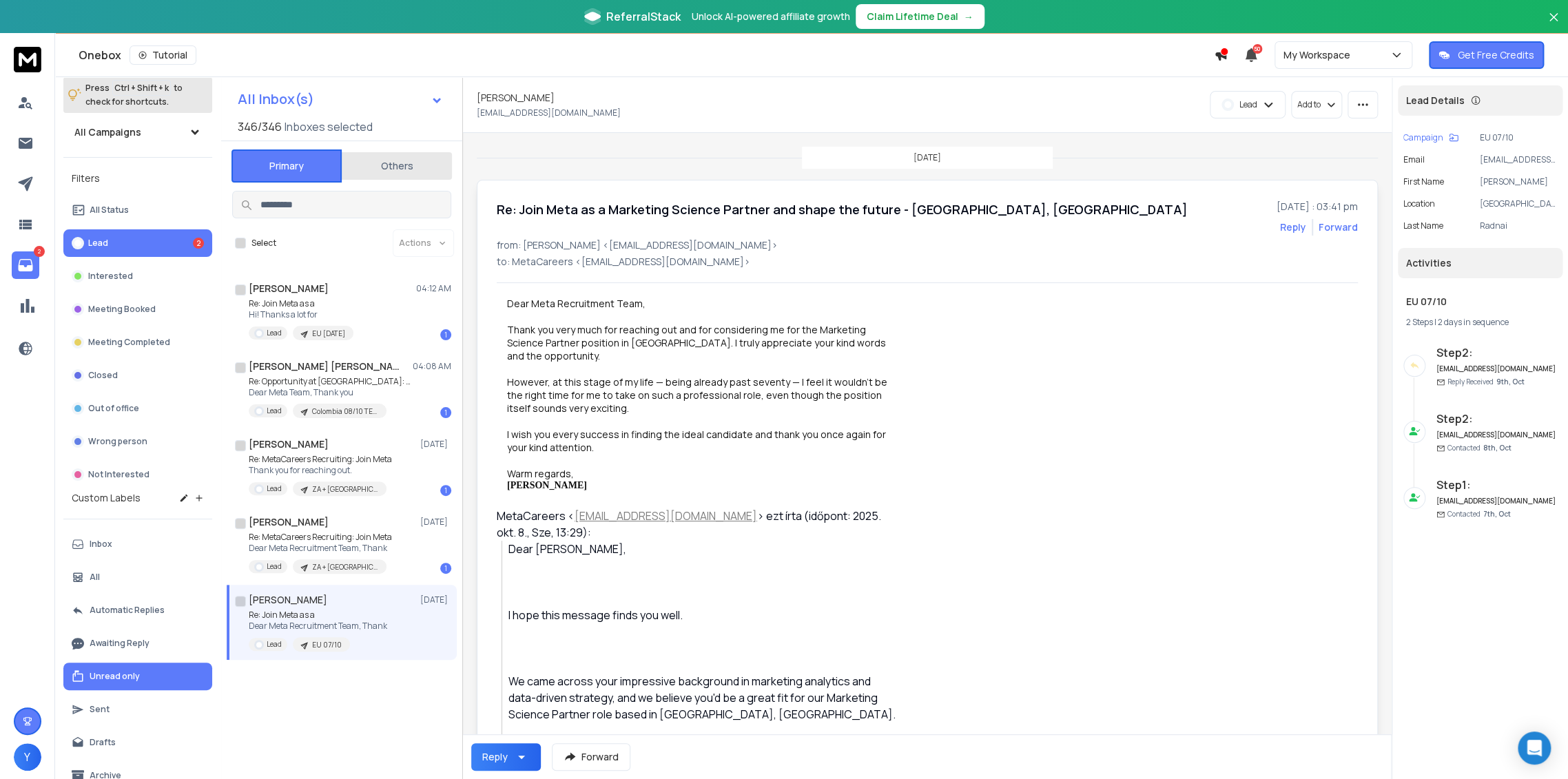
click at [546, 113] on p "radnailasz@gmail.com" at bounding box center [549, 113] width 144 height 11
click at [584, 258] on p "to: MetaCareers <hr@careersconnectnetwork.com>" at bounding box center [927, 262] width 861 height 14
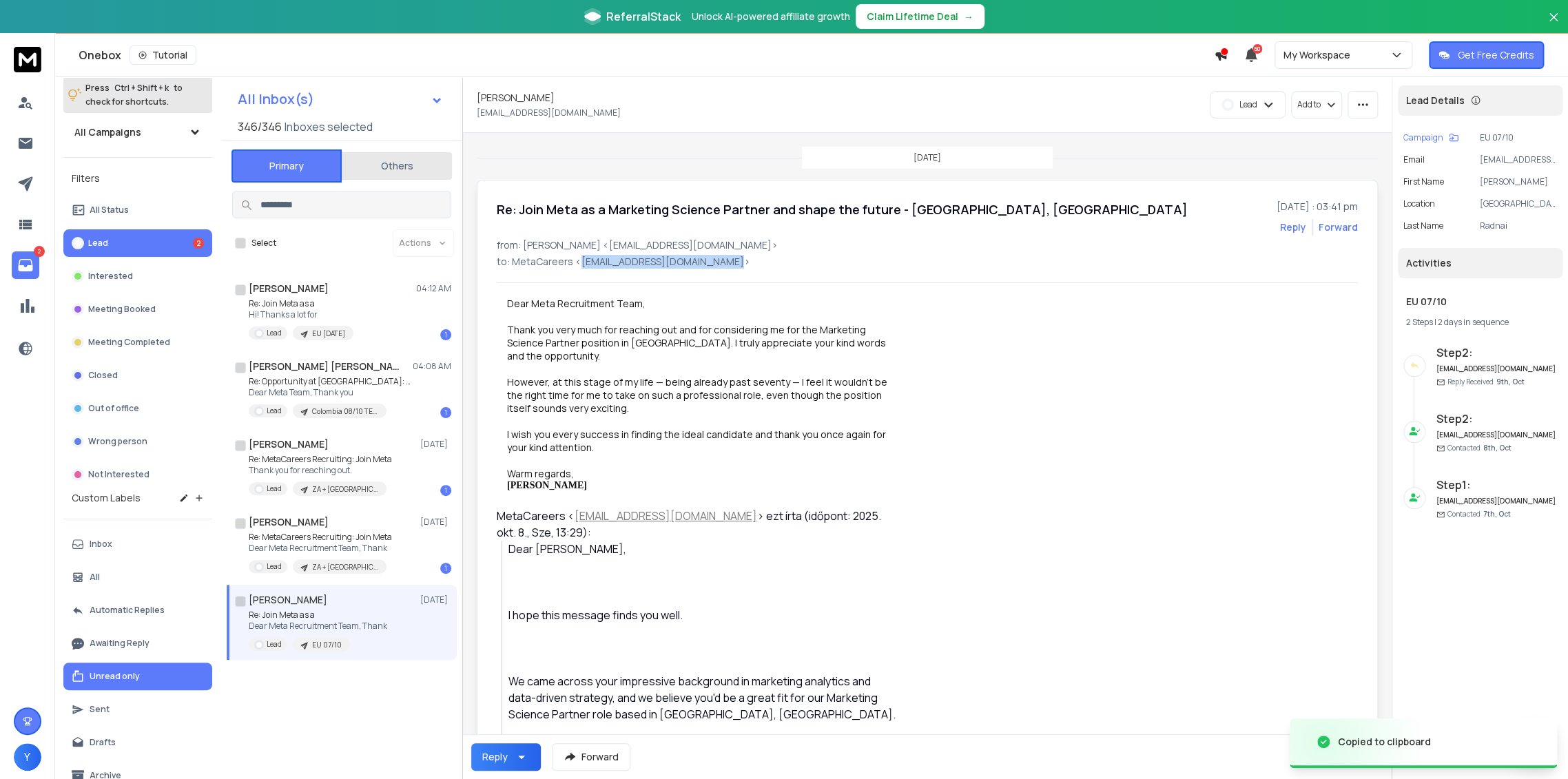
drag, startPoint x: 584, startPoint y: 258, endPoint x: 709, endPoint y: 262, distance: 125.1
click at [710, 262] on p "to: MetaCareers <hr@careersconnectnetwork.com>" at bounding box center [927, 262] width 861 height 14
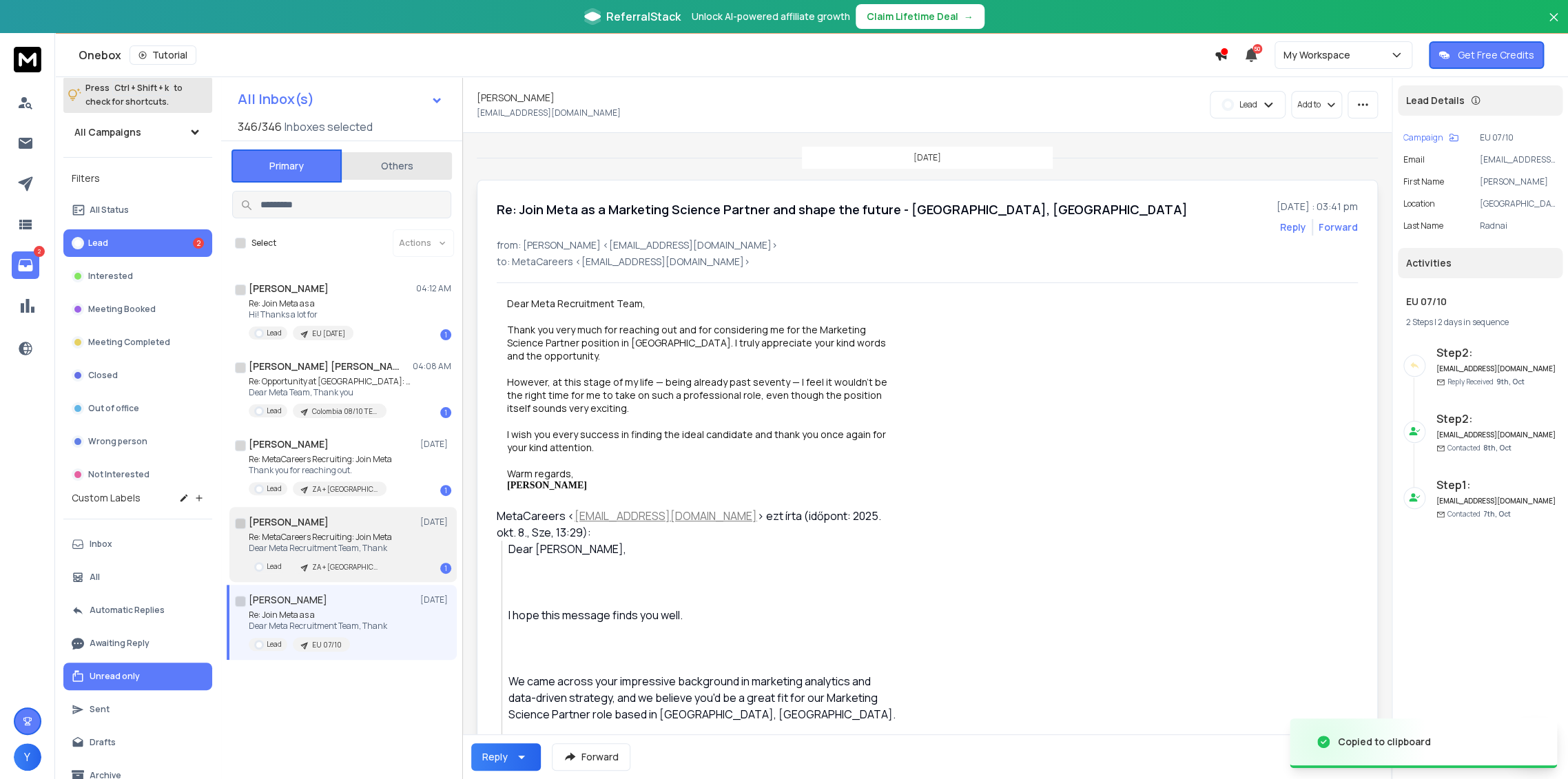
click at [314, 529] on div "Nuha Alzaben 09 Oct Re: MetaCareers Recruiting: Join Meta Dear Meta Recruitment…" at bounding box center [349, 544] width 202 height 59
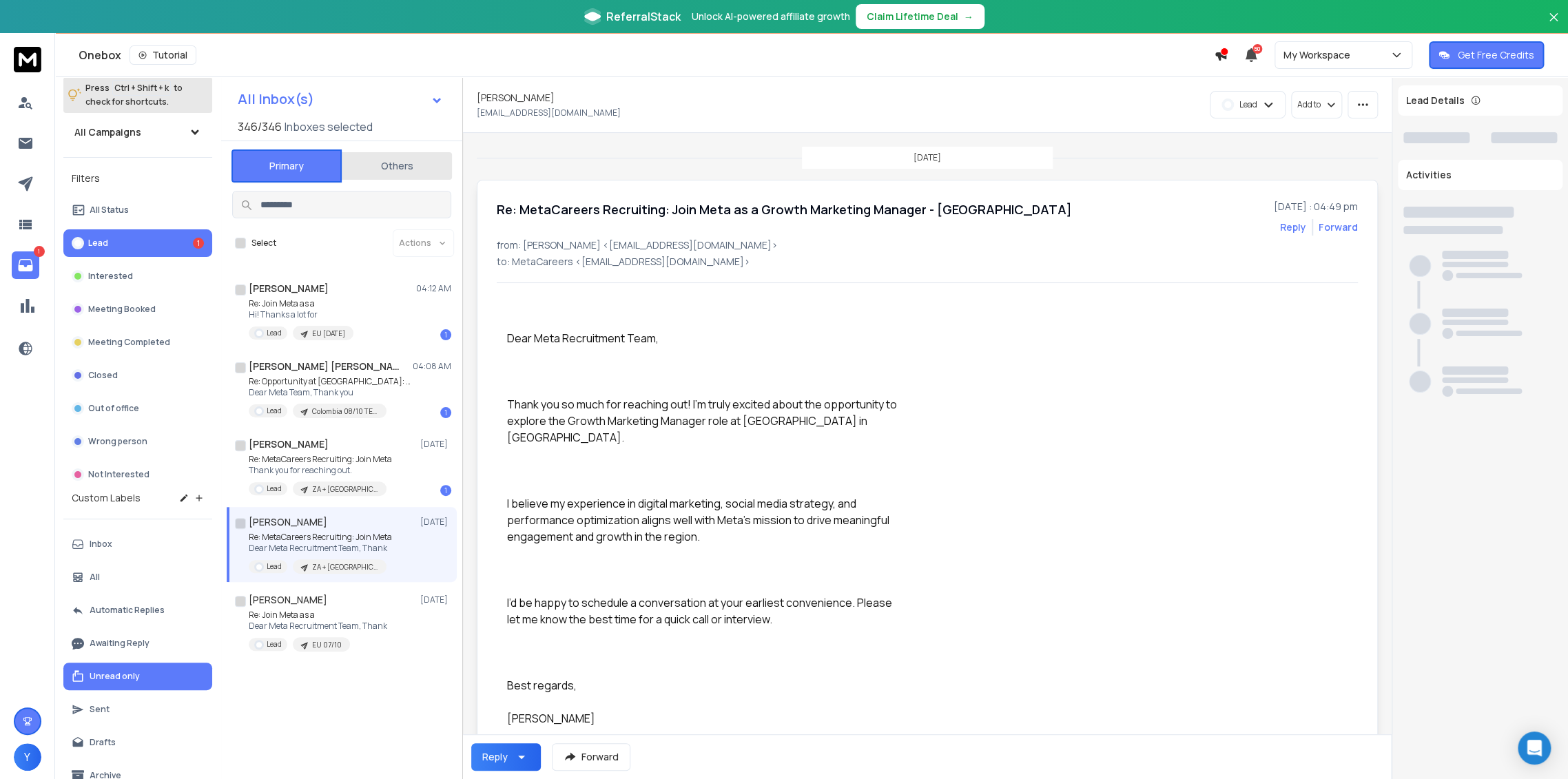
click at [558, 117] on p "nuhaal.zaben@gmail.com" at bounding box center [549, 113] width 144 height 11
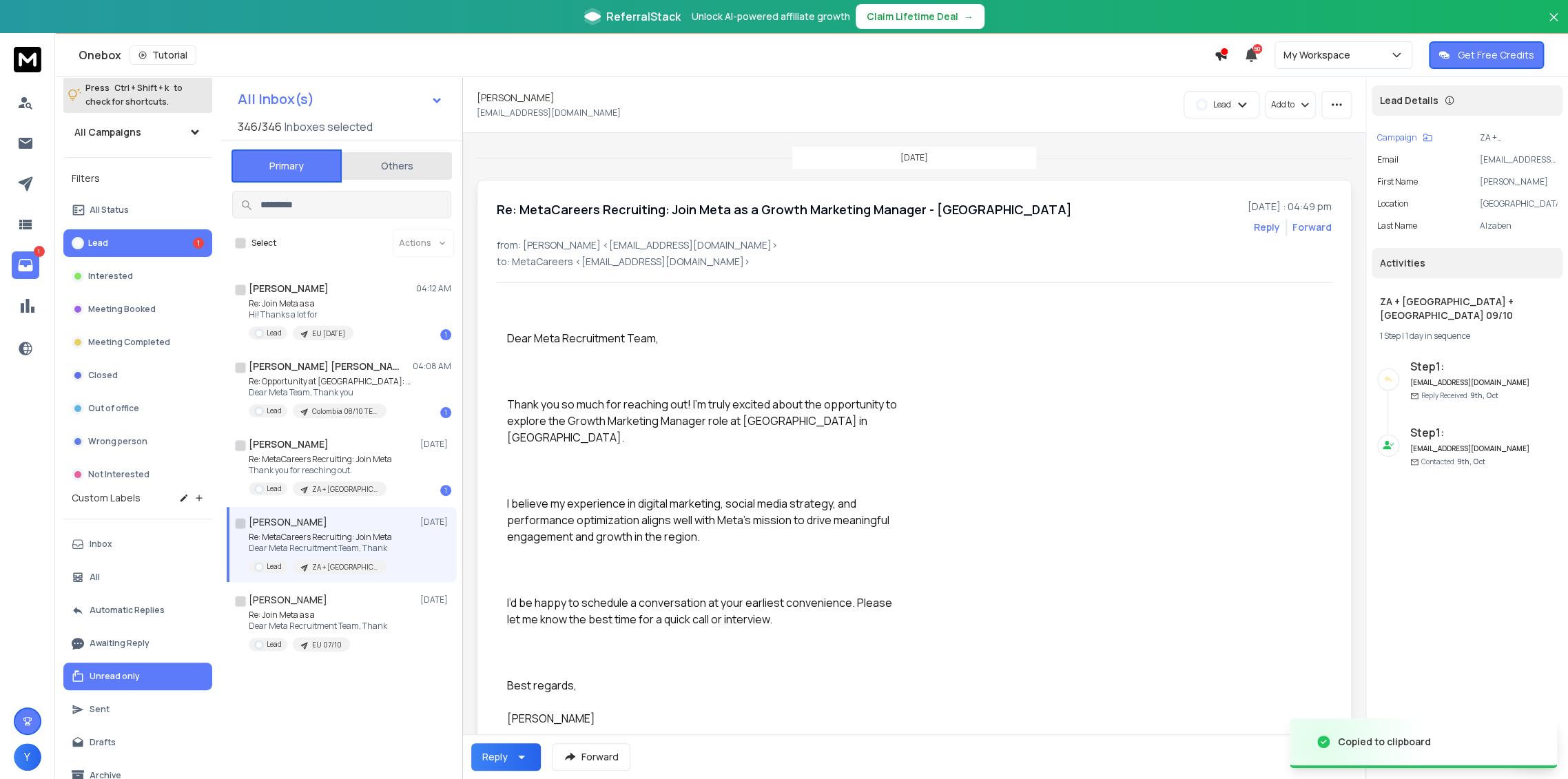
click at [590, 264] on p "to: MetaCareers <works@careersconnect-exchange.com>" at bounding box center [914, 262] width 835 height 14
drag, startPoint x: 591, startPoint y: 264, endPoint x: 743, endPoint y: 263, distance: 152.0
click at [744, 263] on p "to: MetaCareers <works@careersconnect-exchange.com>" at bounding box center [914, 262] width 835 height 14
click at [407, 416] on div "Re: Opportunity at Meta: Growth Dear Meta Team, Thank you Lead Colombia 08/10 T…" at bounding box center [349, 397] width 202 height 42
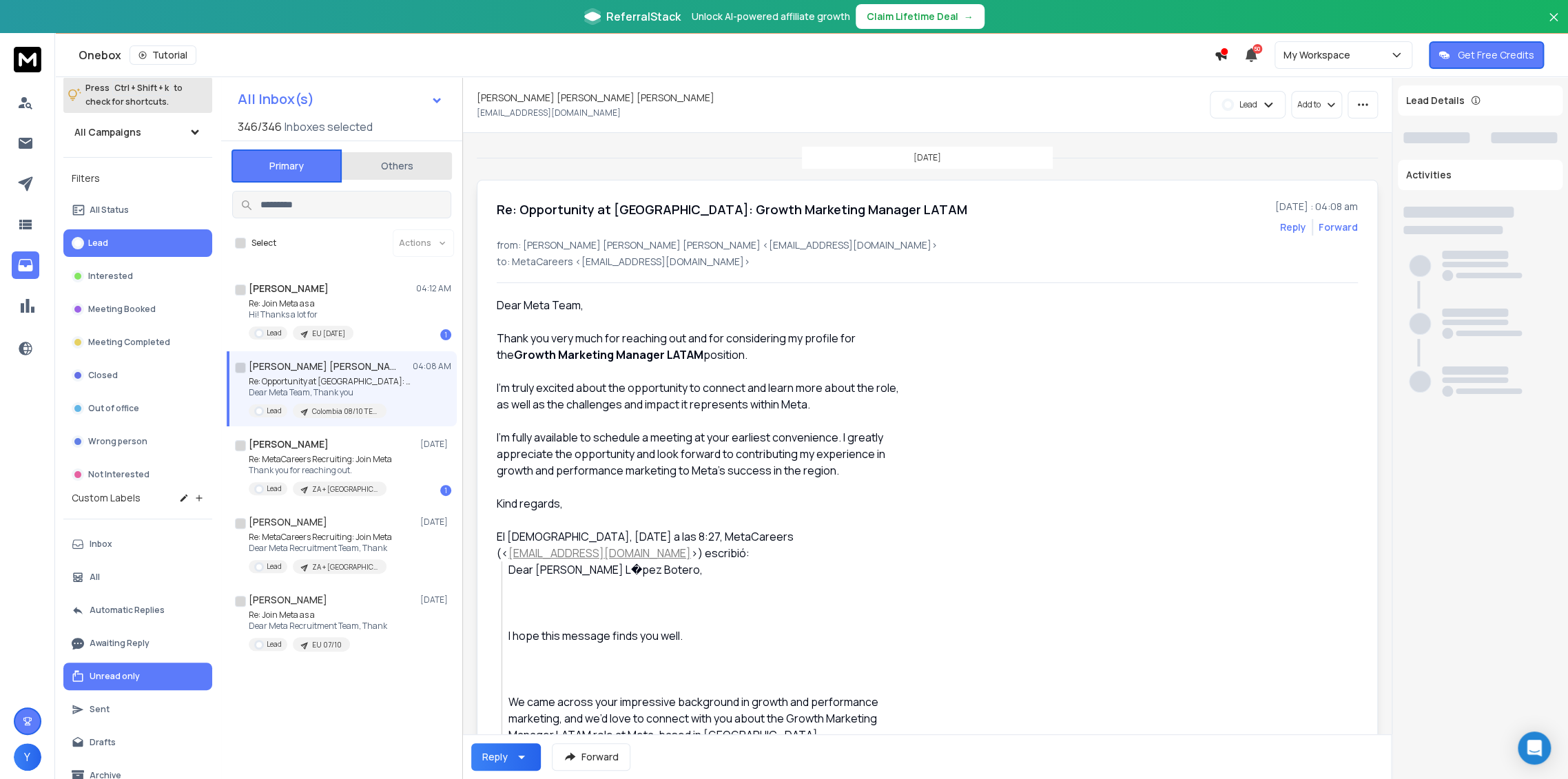
click at [556, 118] on div "Christian David Lopez Botero Christian David Lopez Botero chrisbotero6@gmail.co…" at bounding box center [927, 105] width 929 height 56
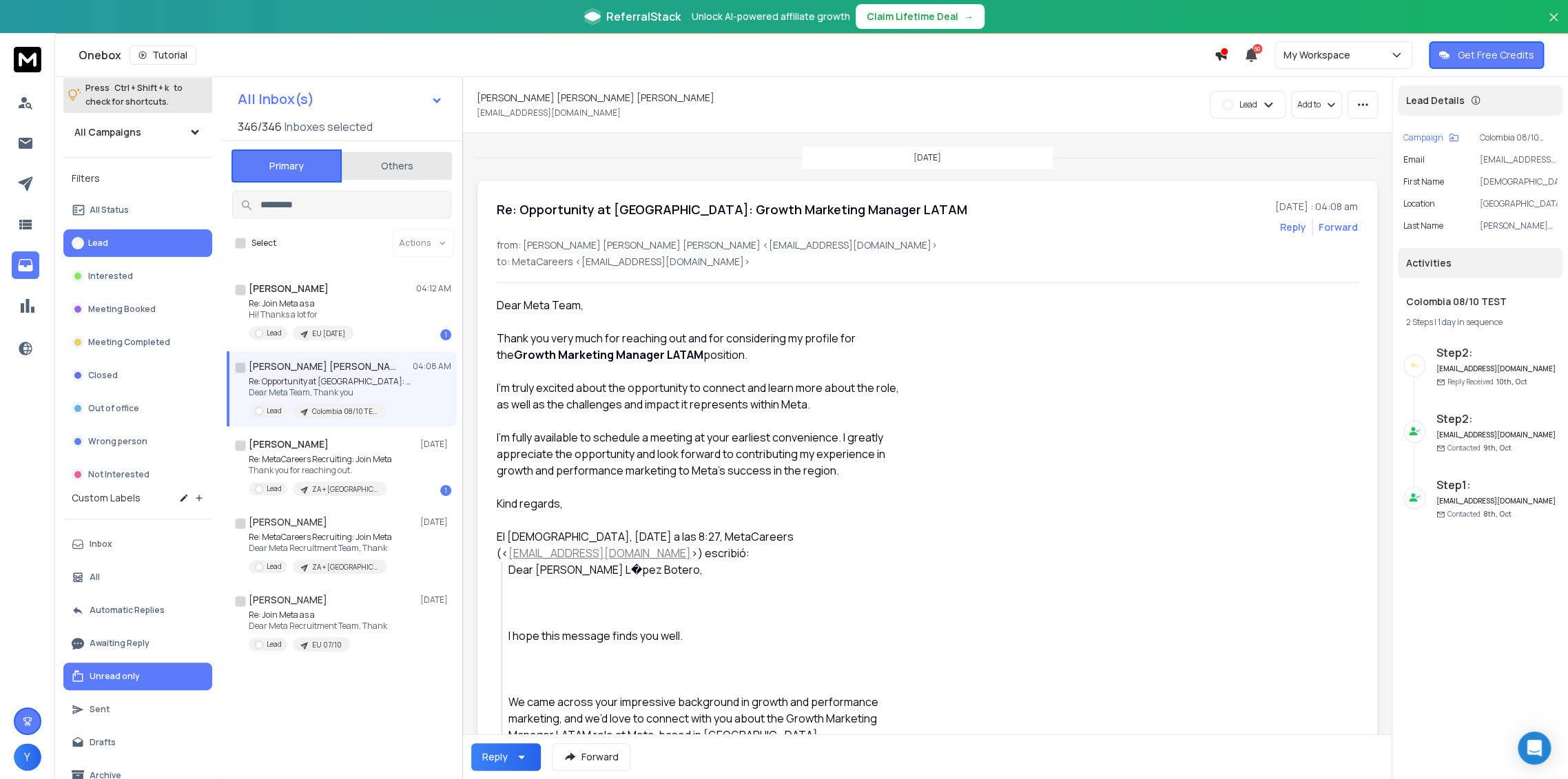
click at [555, 114] on p "chrisbotero6@gmail.com" at bounding box center [549, 113] width 144 height 11
click at [590, 263] on p "to: MetaCareers <recruit@careersconnecttrack.com>" at bounding box center [927, 262] width 861 height 14
drag, startPoint x: 590, startPoint y: 263, endPoint x: 714, endPoint y: 267, distance: 124.1
click at [714, 267] on p "to: MetaCareers <recruit@careersconnecttrack.com>" at bounding box center [927, 262] width 861 height 14
click at [379, 464] on p "Re: MetaCareers Recruiting: Join Meta" at bounding box center [320, 459] width 143 height 11
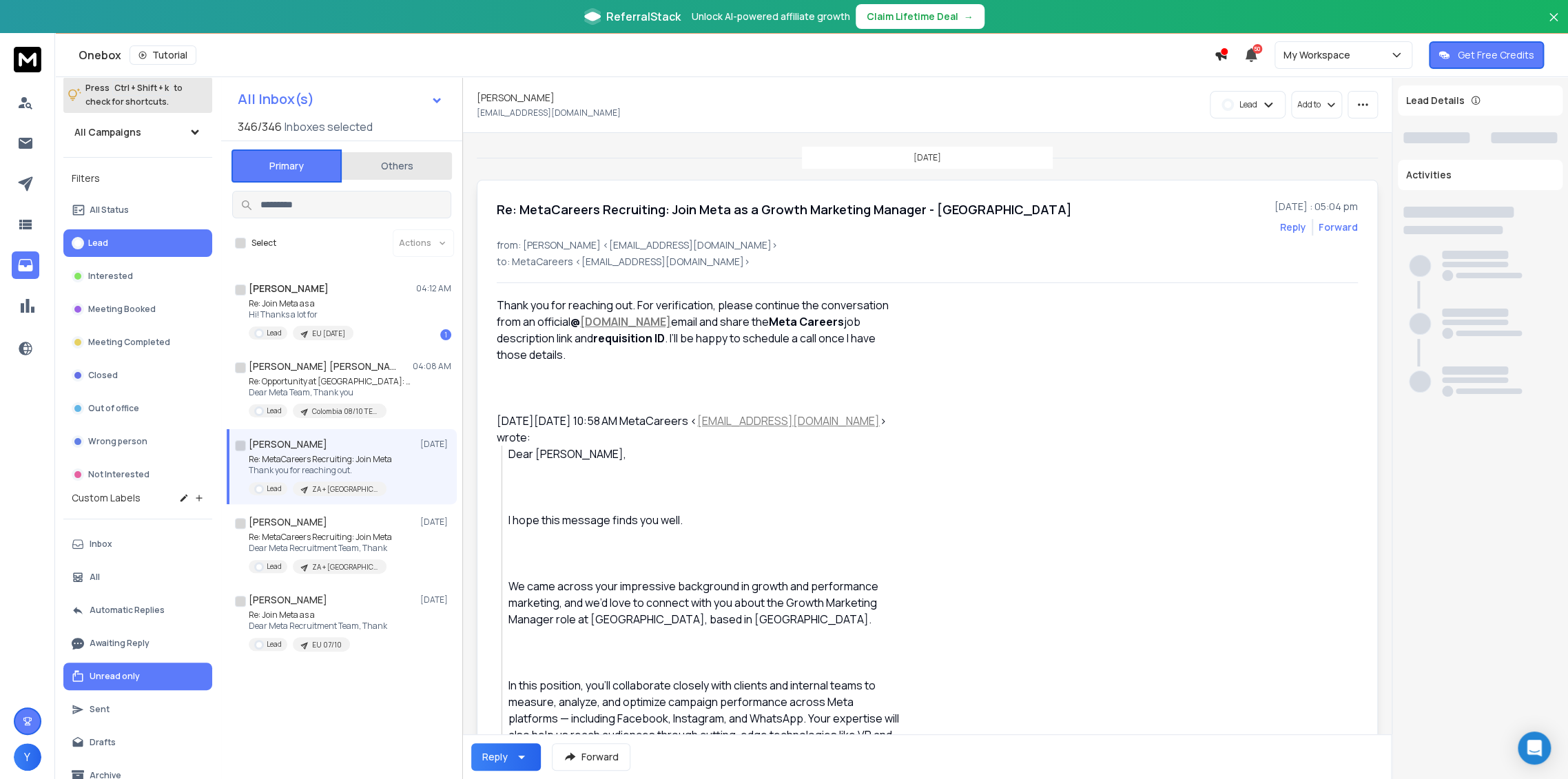
click at [559, 113] on p "zbidi.imen@gmail.com" at bounding box center [549, 113] width 144 height 11
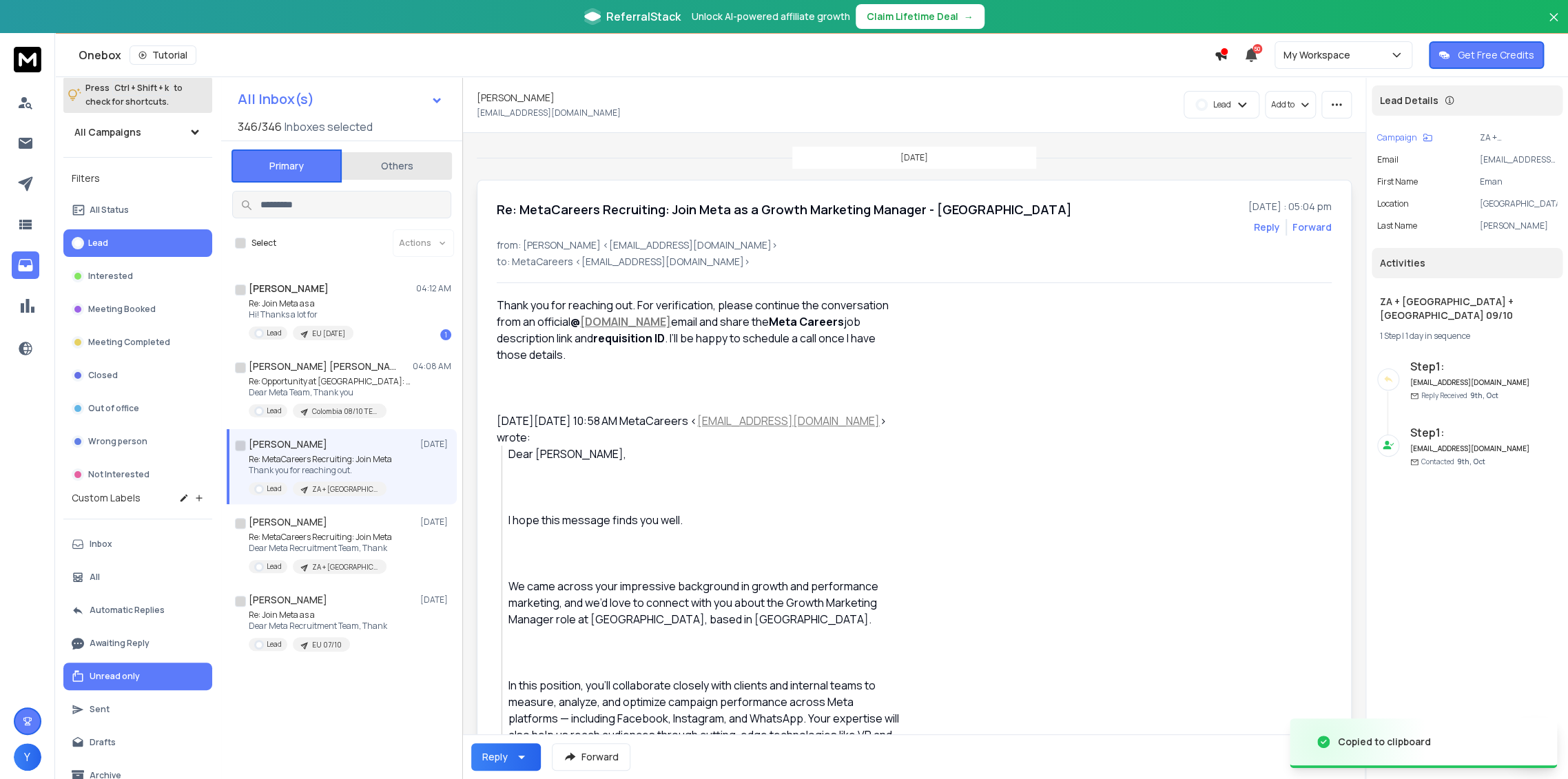
click at [589, 263] on p "to: MetaCareers <recruit@careersconnectsuccesshub.com>" at bounding box center [914, 262] width 835 height 14
drag, startPoint x: 589, startPoint y: 263, endPoint x: 747, endPoint y: 266, distance: 158.0
click at [747, 266] on p "to: MetaCareers <recruit@careersconnectsuccesshub.com>" at bounding box center [914, 262] width 835 height 14
click at [377, 288] on div "Eugene Zingerman 04:12 AM" at bounding box center [349, 288] width 202 height 14
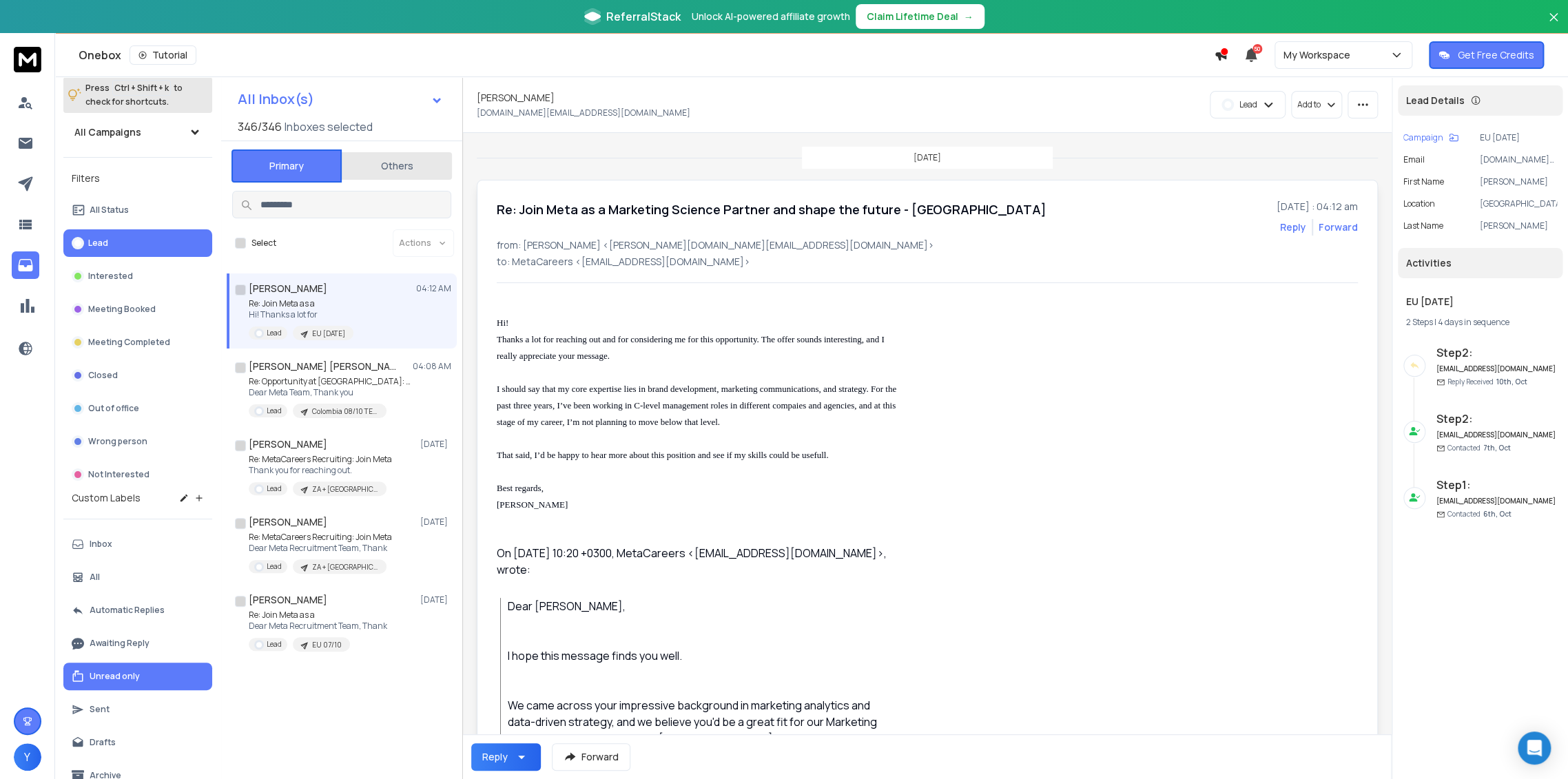
click at [545, 115] on p "zinger.ua@gmail.com" at bounding box center [583, 113] width 213 height 11
click at [593, 259] on p "to: MetaCareers <works@careersconnectalliance.com>" at bounding box center [927, 262] width 861 height 14
drag, startPoint x: 593, startPoint y: 259, endPoint x: 730, endPoint y: 265, distance: 137.1
click at [730, 265] on p "to: MetaCareers <works@careersconnectalliance.com>" at bounding box center [927, 262] width 861 height 14
click at [25, 189] on icon at bounding box center [25, 184] width 14 height 14
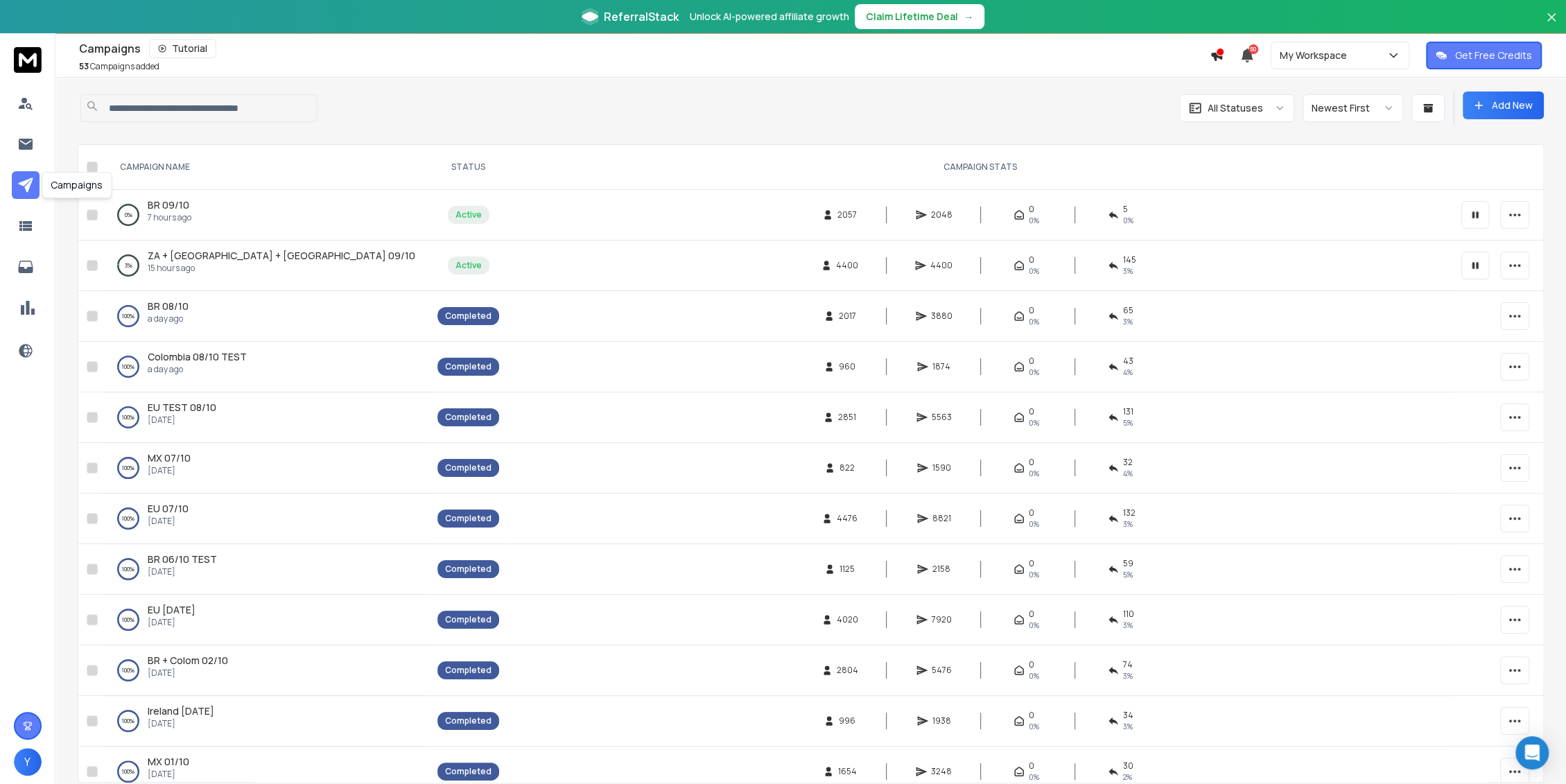
click at [495, 143] on div "Campaigns 53 Campaigns Added All Statuses Newest First Add New CAMPAIGN NAME ST…" at bounding box center [811, 483] width 1466 height 784
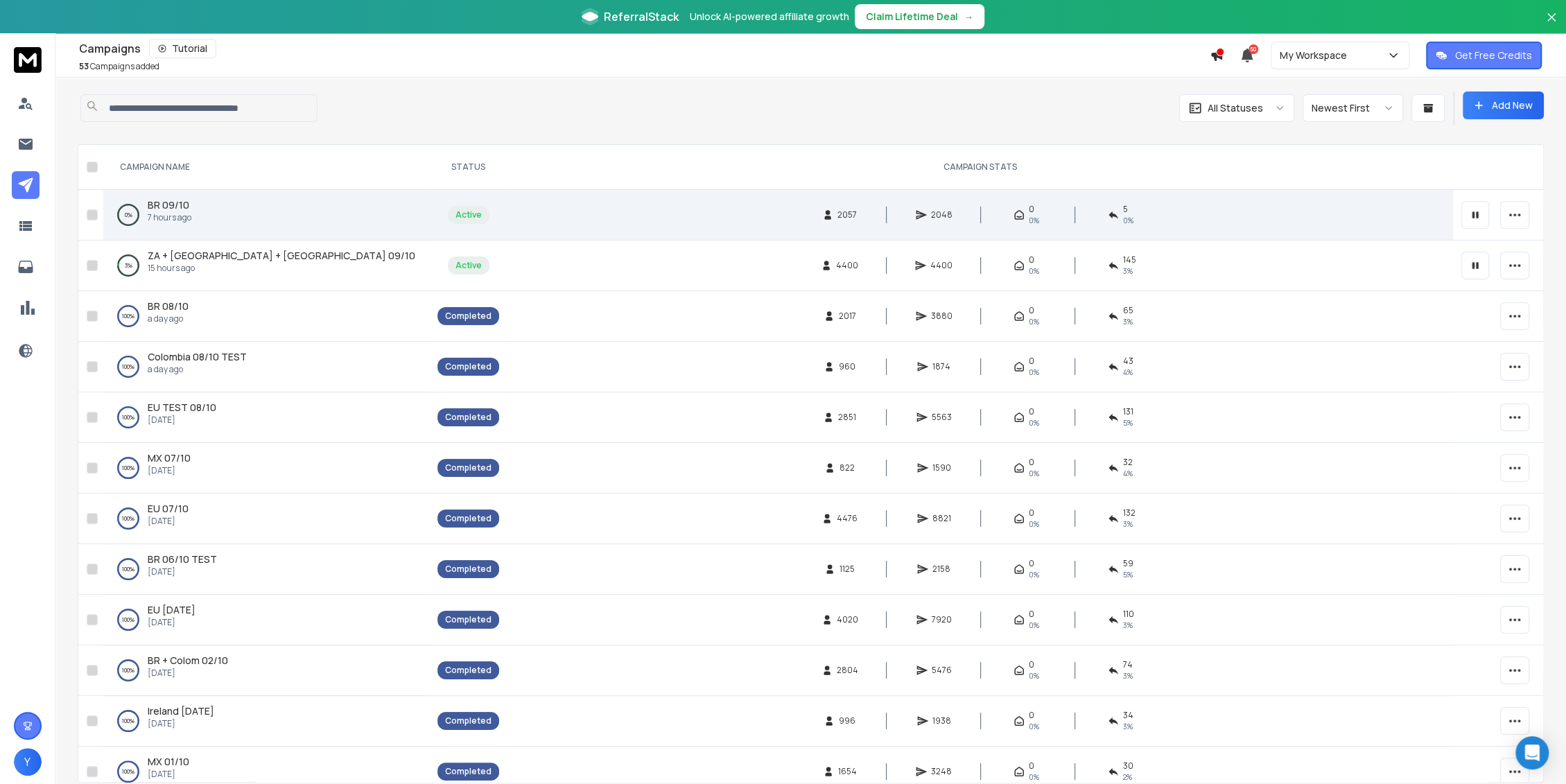
click at [676, 218] on div "2057 2048 0 0% 5 0 %" at bounding box center [980, 215] width 929 height 22
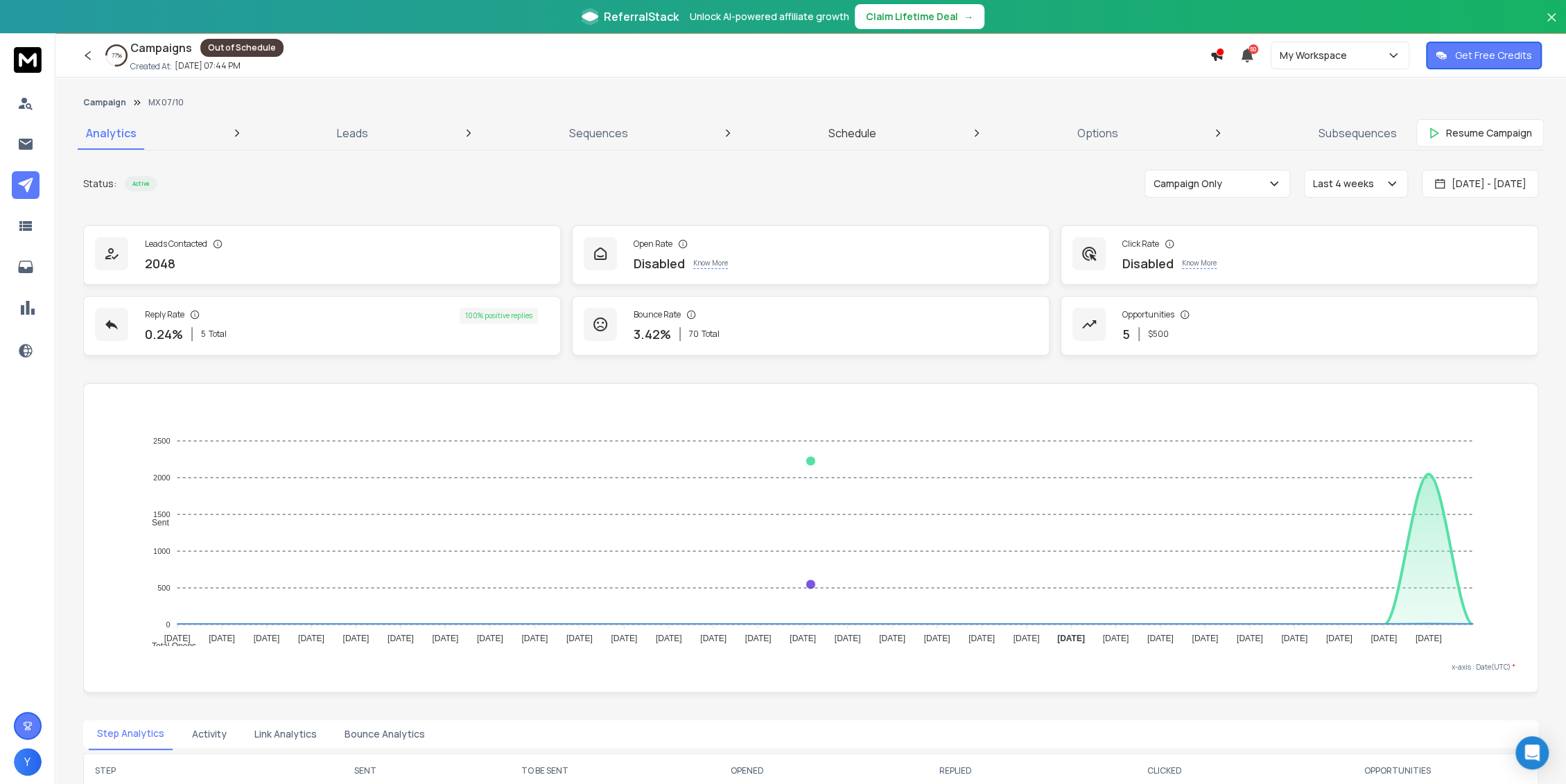
click at [835, 132] on p "Schedule" at bounding box center [852, 133] width 48 height 16
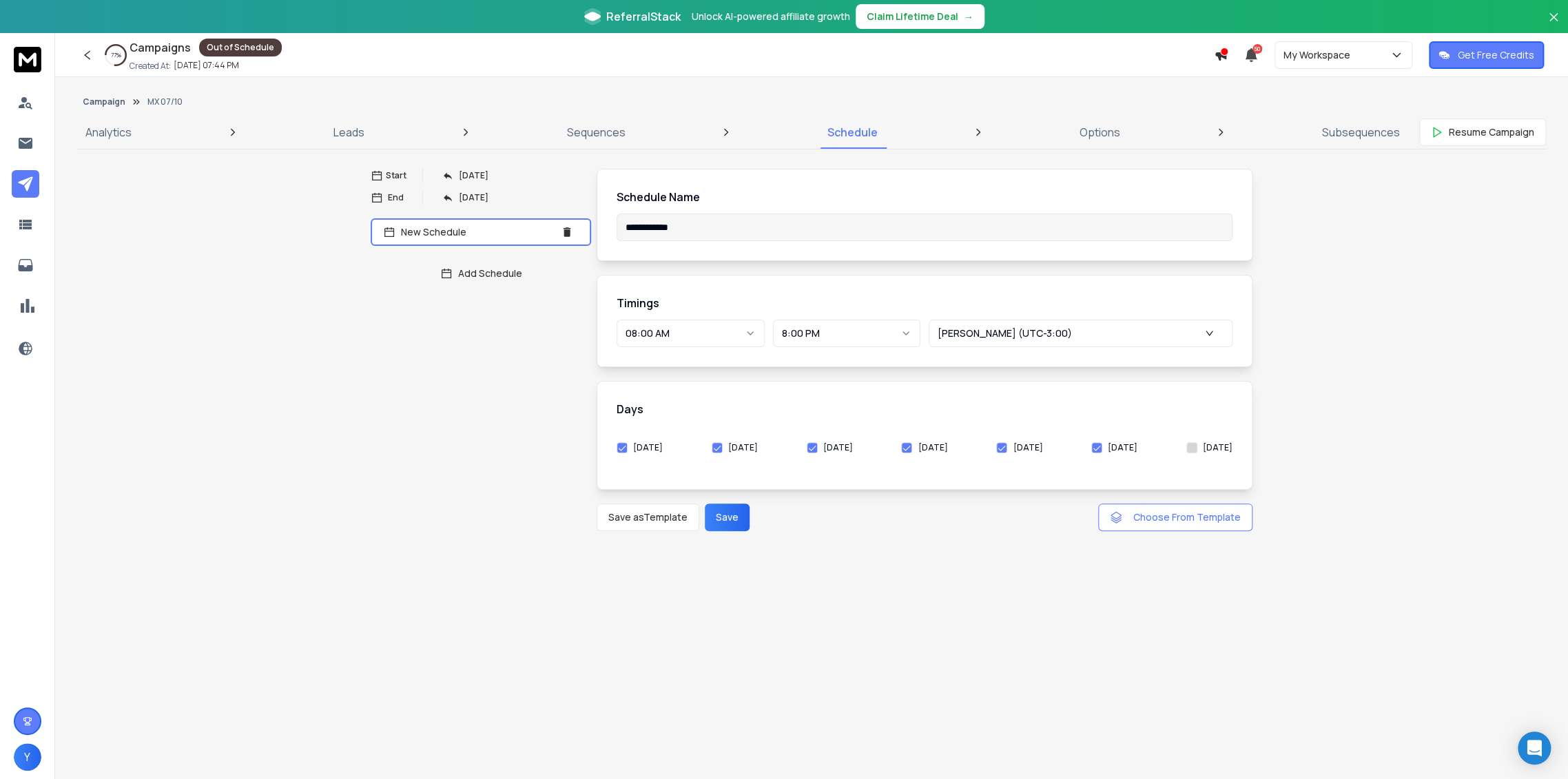
click at [445, 194] on icon at bounding box center [448, 197] width 11 height 11
click at [716, 519] on button "Save" at bounding box center [727, 517] width 45 height 28
click at [615, 135] on p "Sequences" at bounding box center [599, 132] width 59 height 16
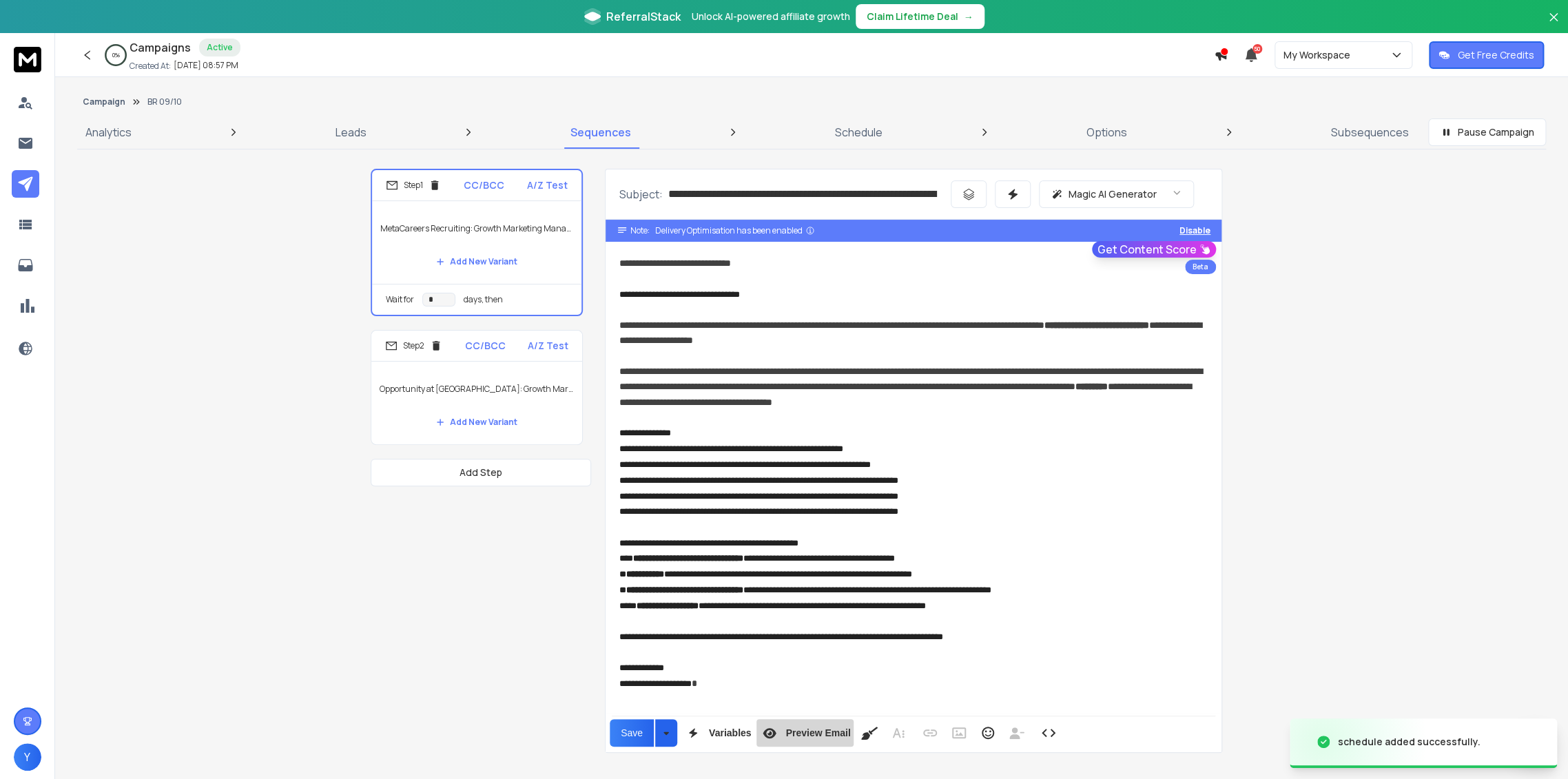
click at [820, 738] on span "Preview Email" at bounding box center [817, 733] width 71 height 12
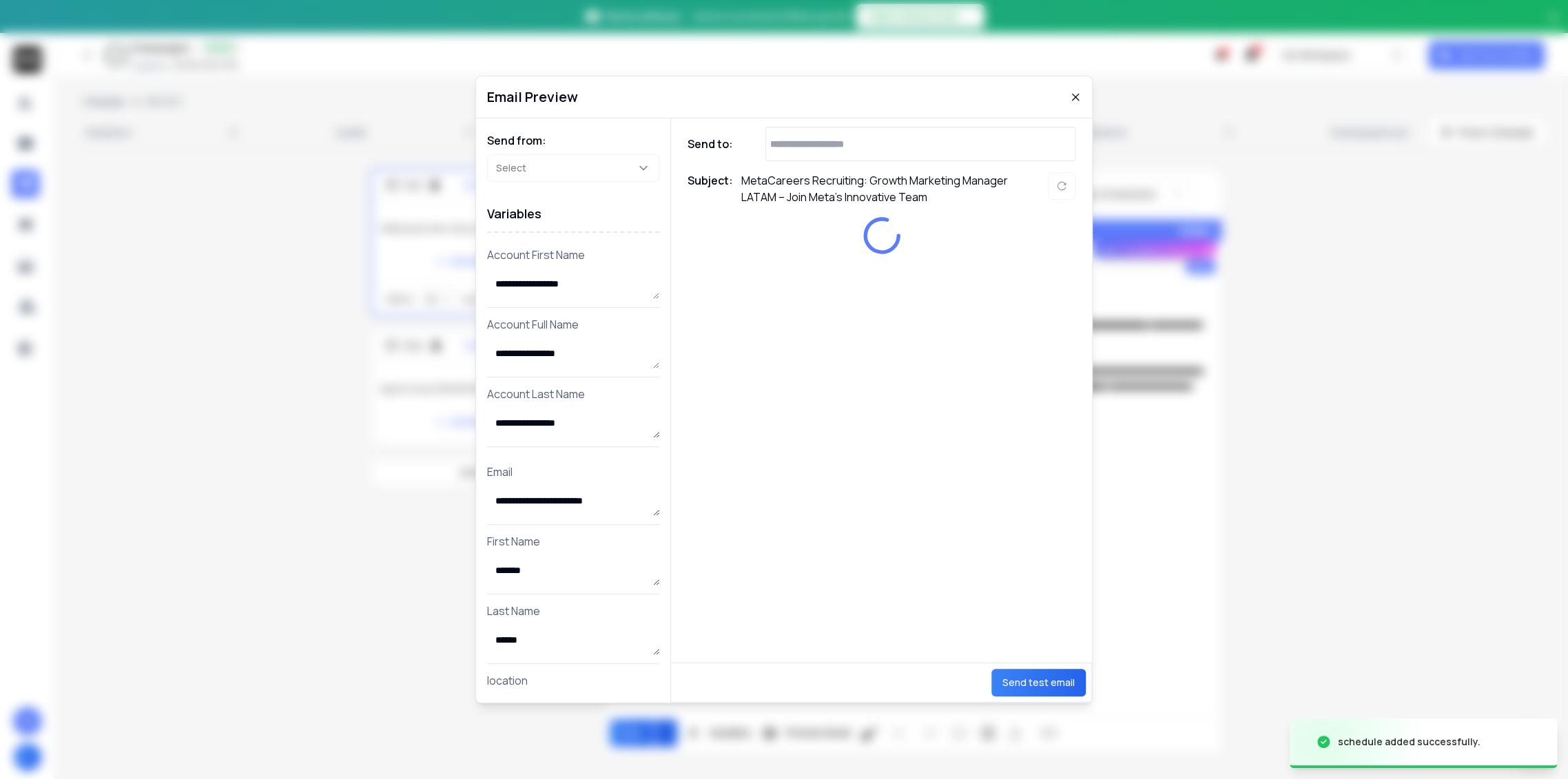
type textarea "**********"
type textarea "****"
type textarea "**********"
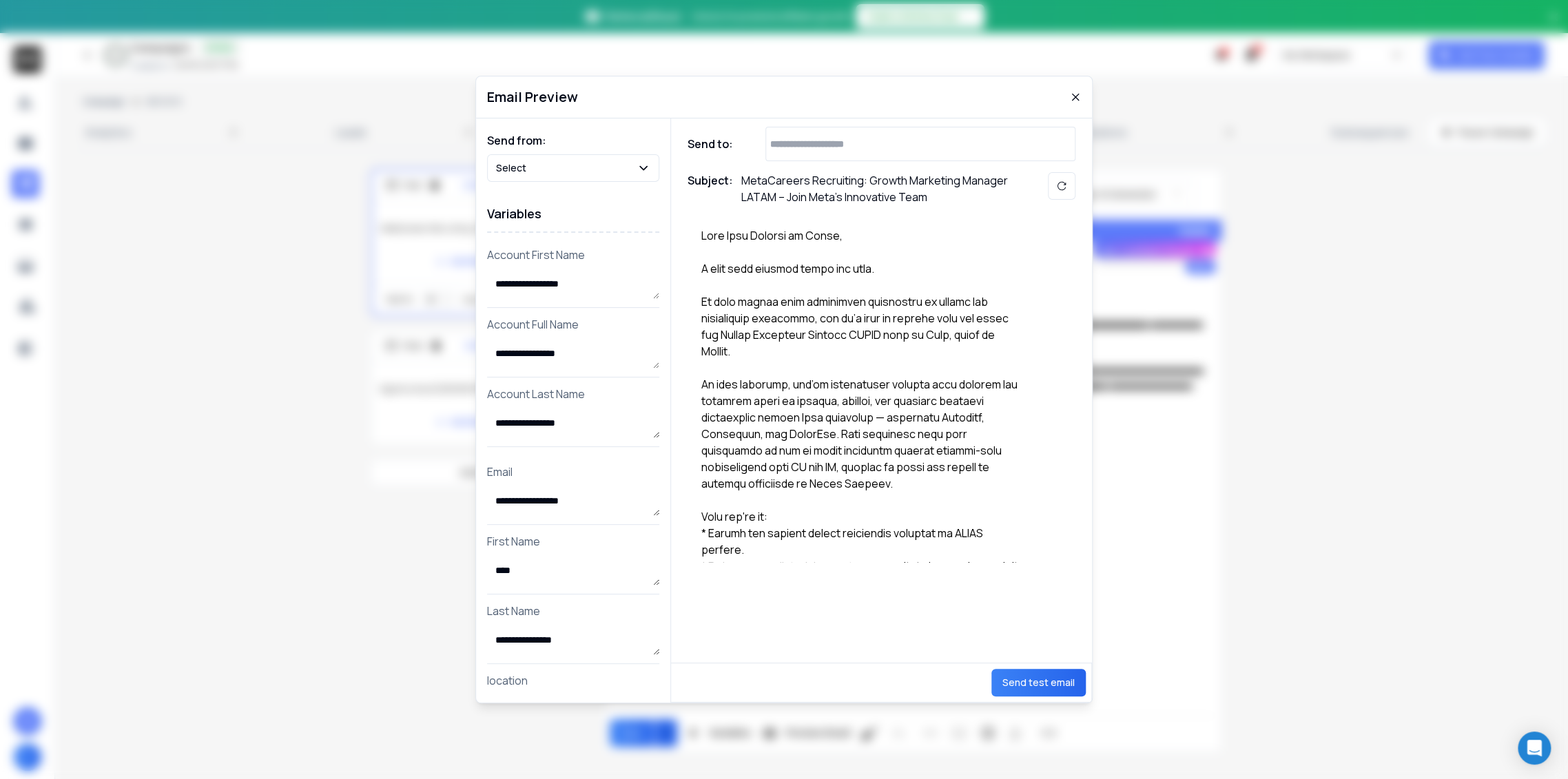
type textarea "**********"
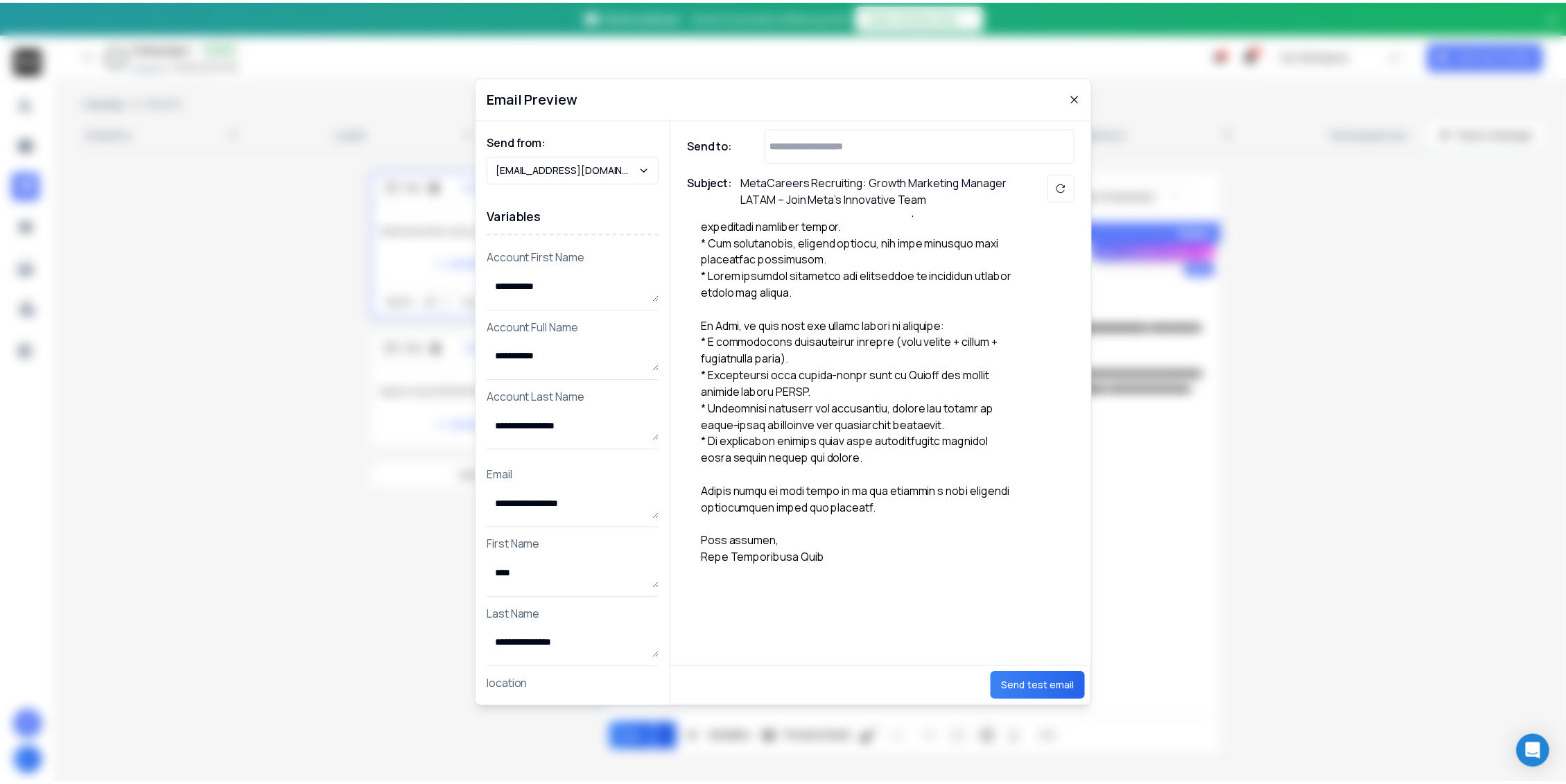
scroll to position [395, 0]
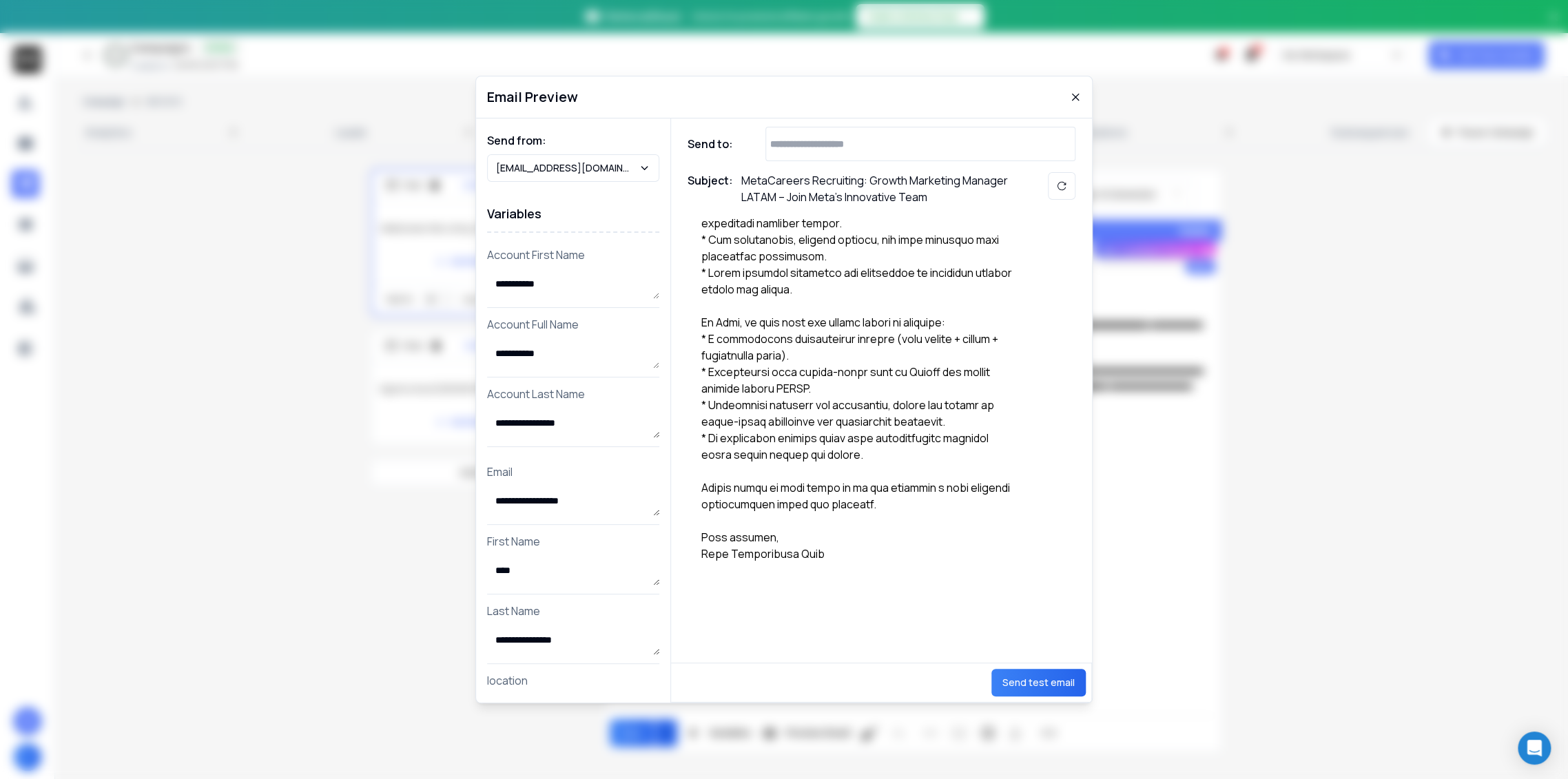
click at [423, 349] on div "**********" at bounding box center [784, 389] width 1568 height 654
click at [1088, 97] on div "Email Preview" at bounding box center [784, 97] width 616 height 42
click at [1063, 91] on div "Email Preview" at bounding box center [784, 97] width 616 height 42
click at [1070, 91] on icon at bounding box center [1075, 97] width 11 height 11
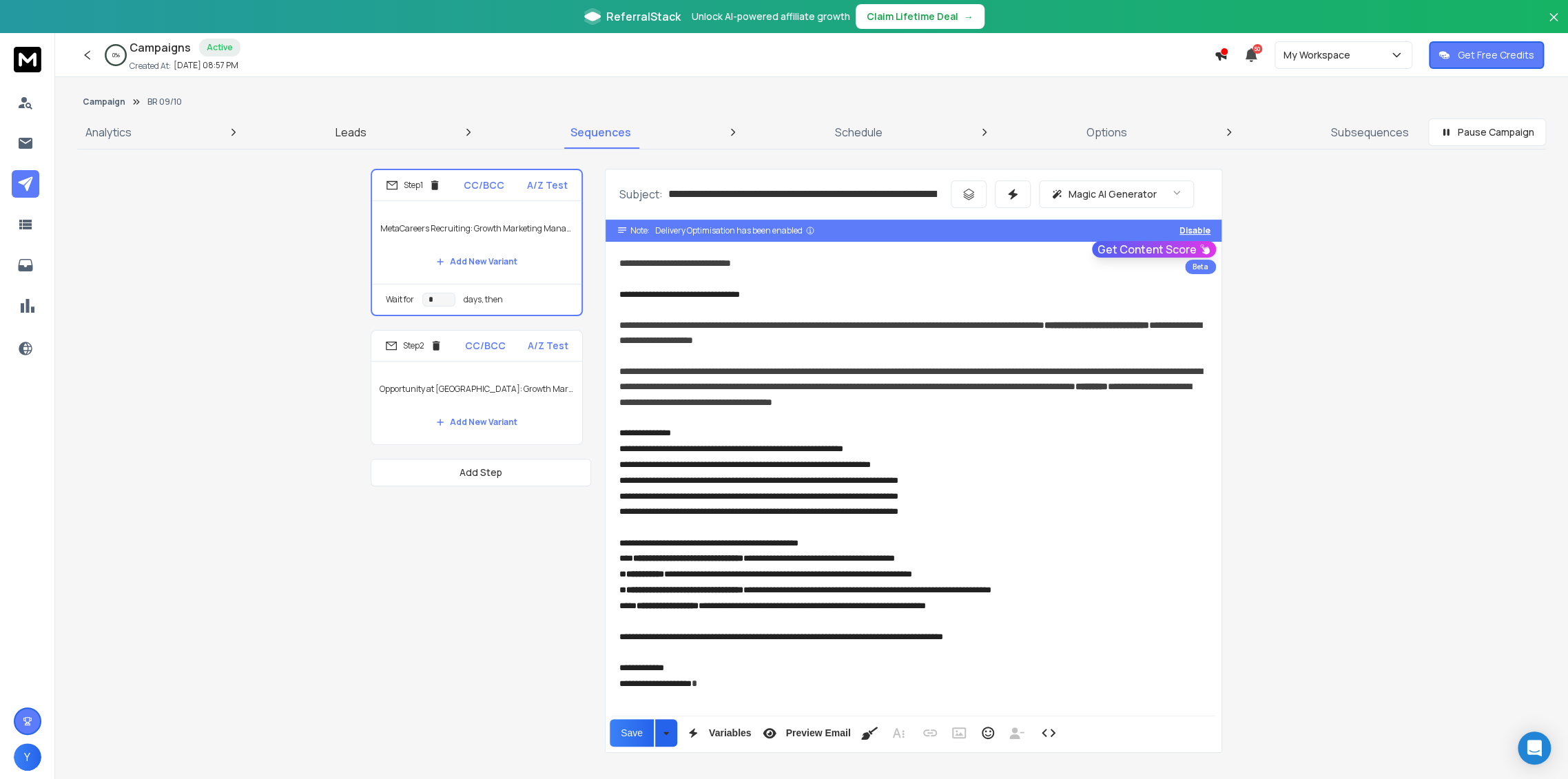
click at [363, 141] on link "Leads" at bounding box center [351, 132] width 48 height 33
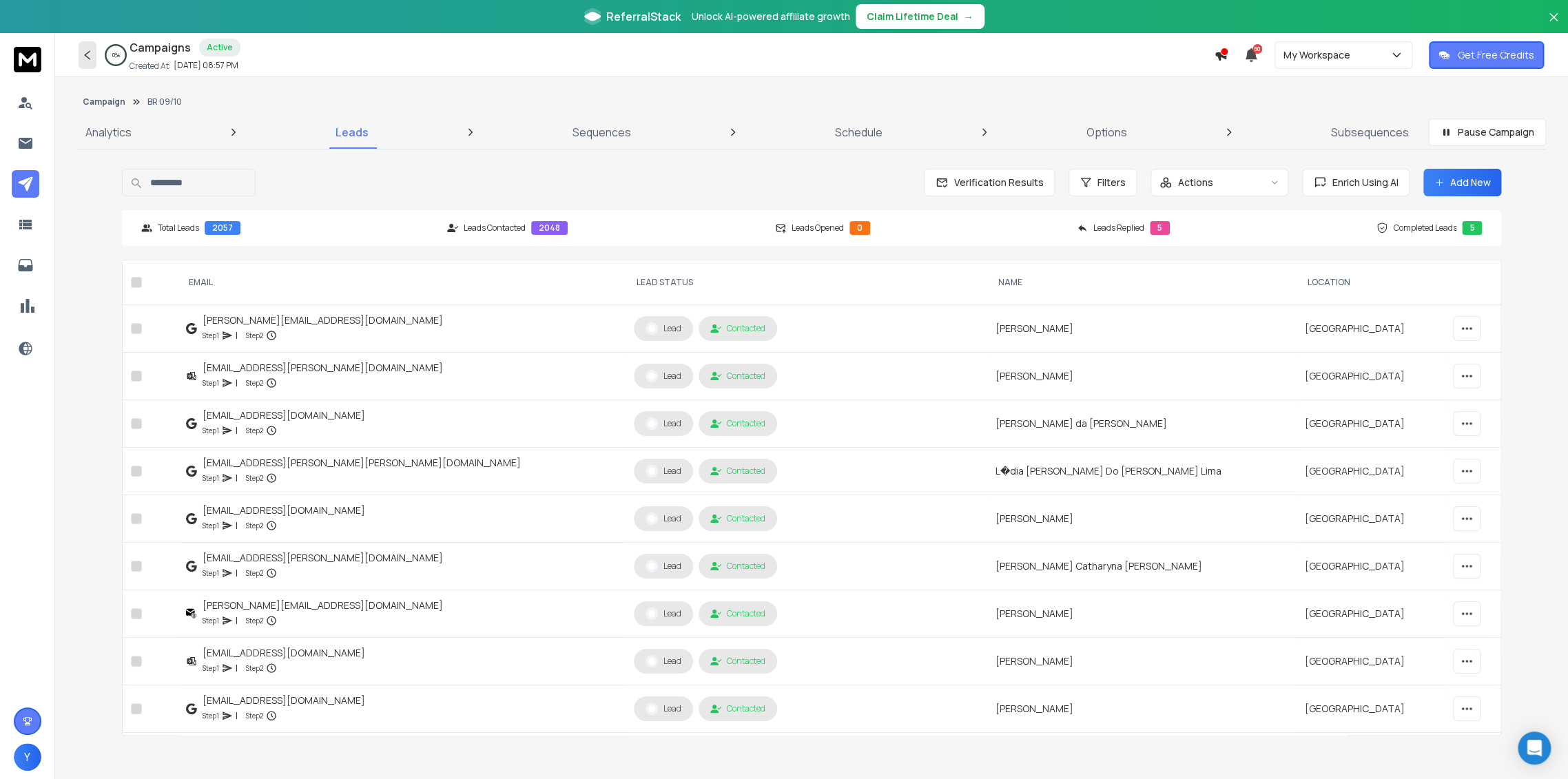
click at [83, 51] on icon at bounding box center [87, 55] width 13 height 13
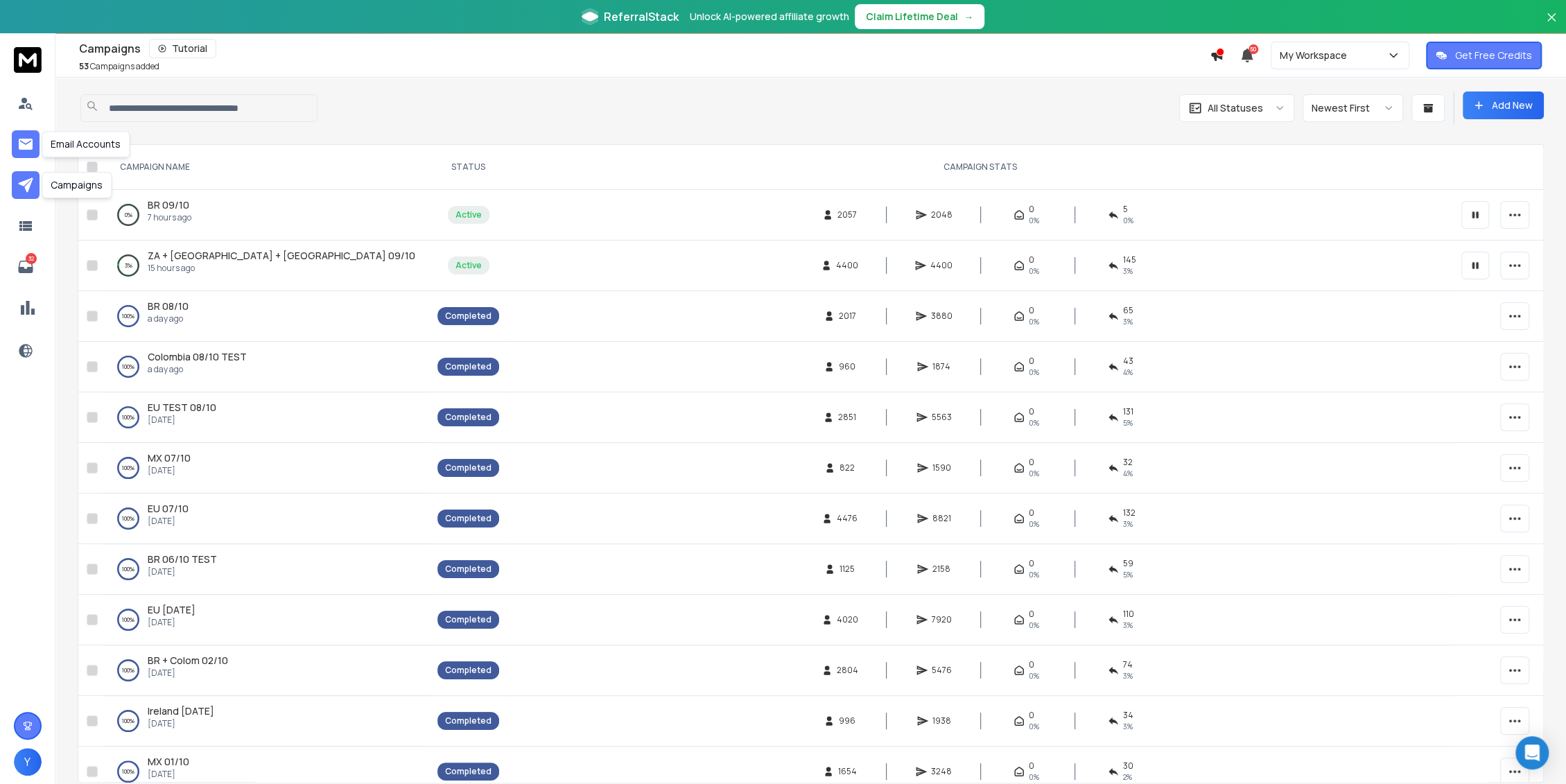
click at [18, 151] on icon at bounding box center [25, 144] width 16 height 16
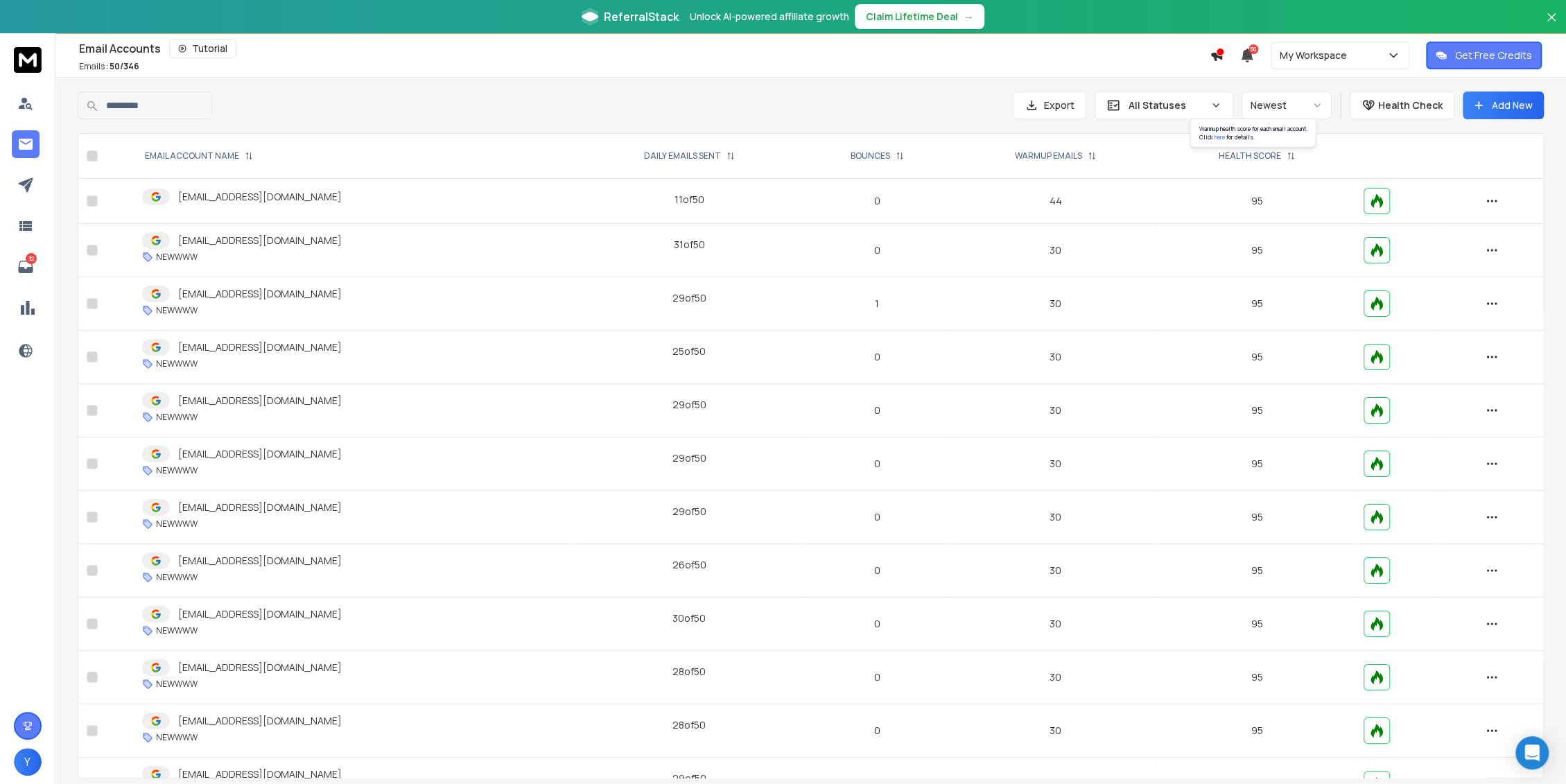
click at [1273, 156] on p "HEALTH SCORE" at bounding box center [1250, 156] width 62 height 11
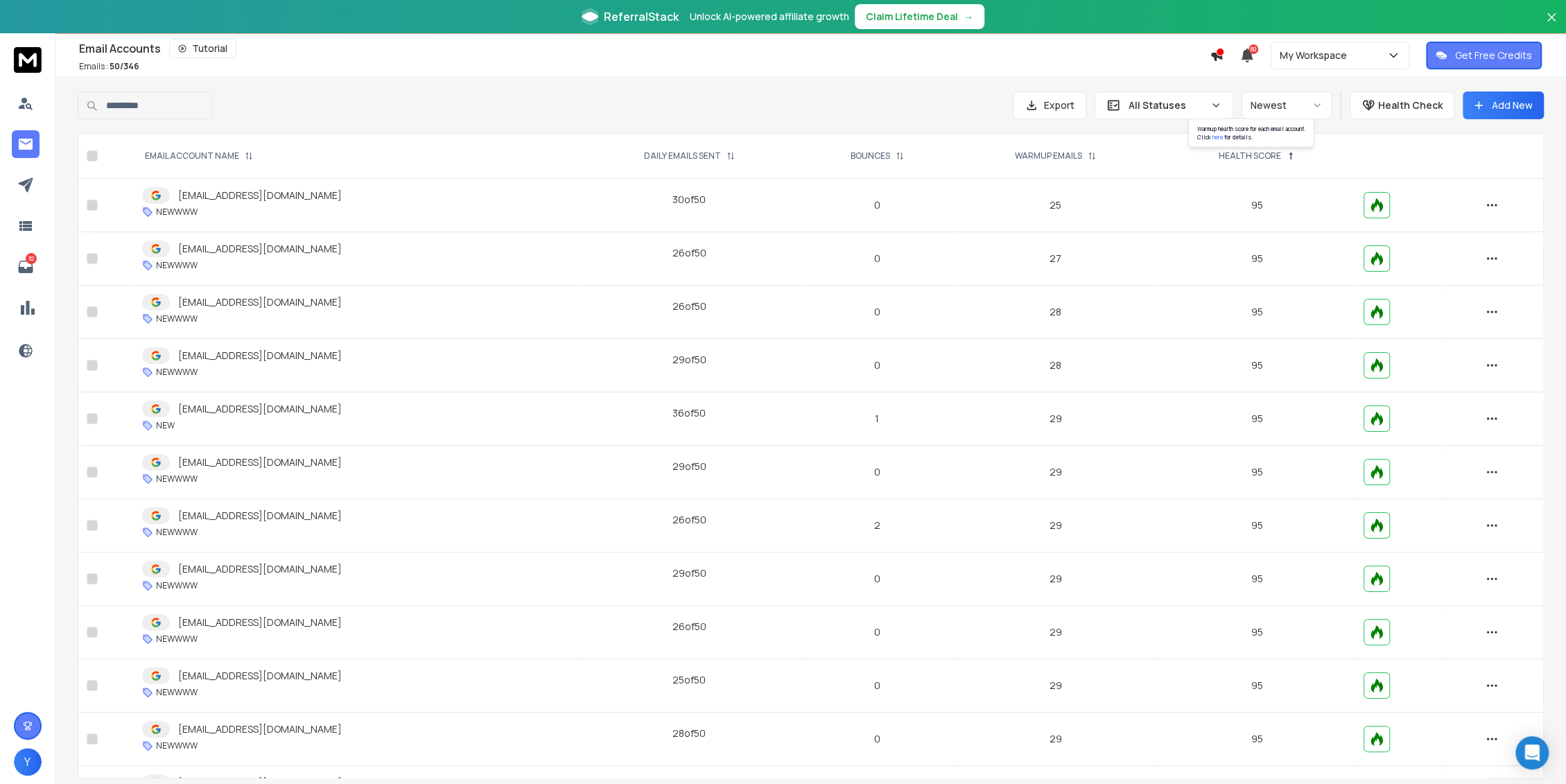
click at [1266, 159] on p "HEALTH SCORE" at bounding box center [1250, 156] width 62 height 11
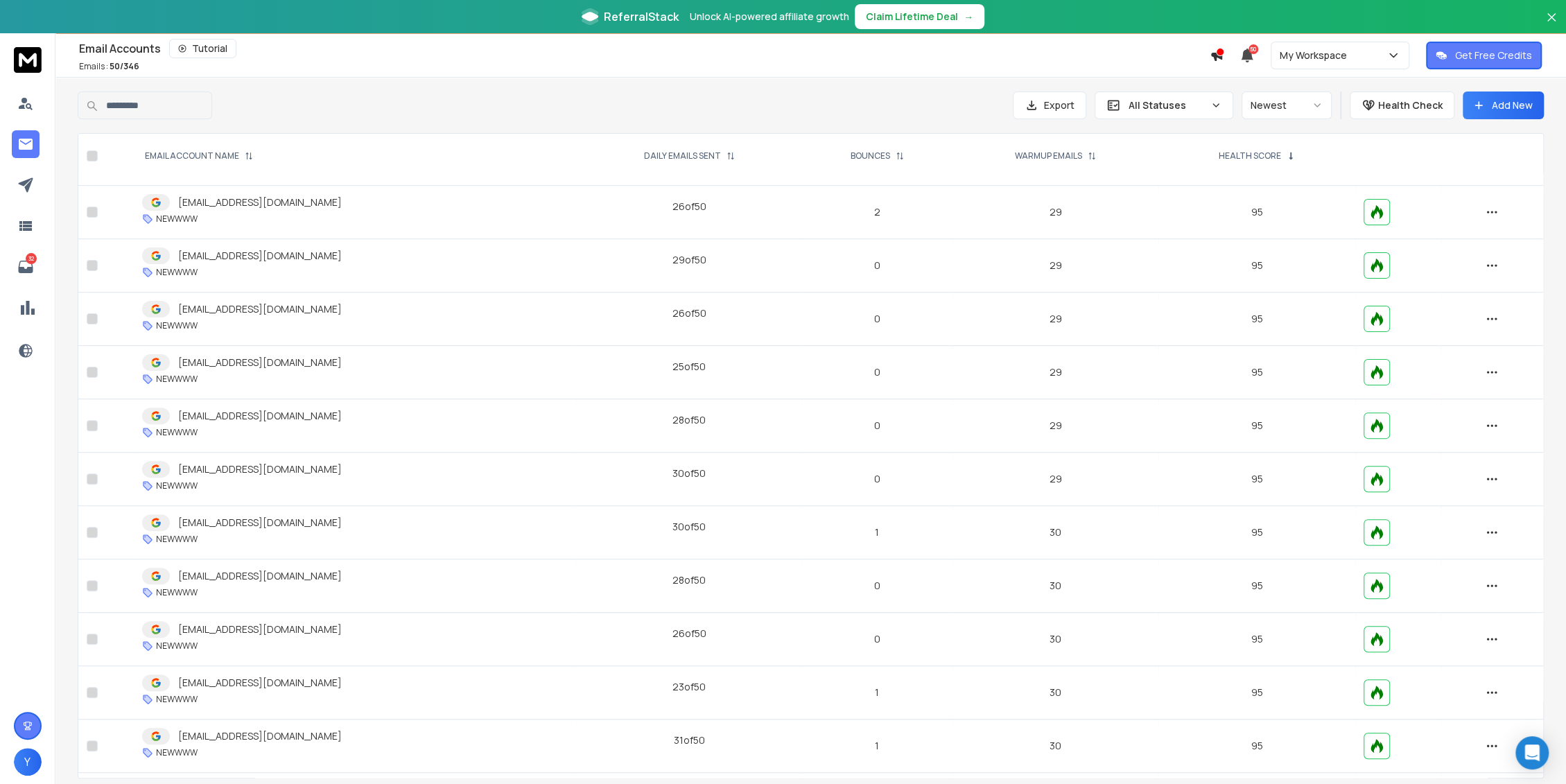
scroll to position [462, 0]
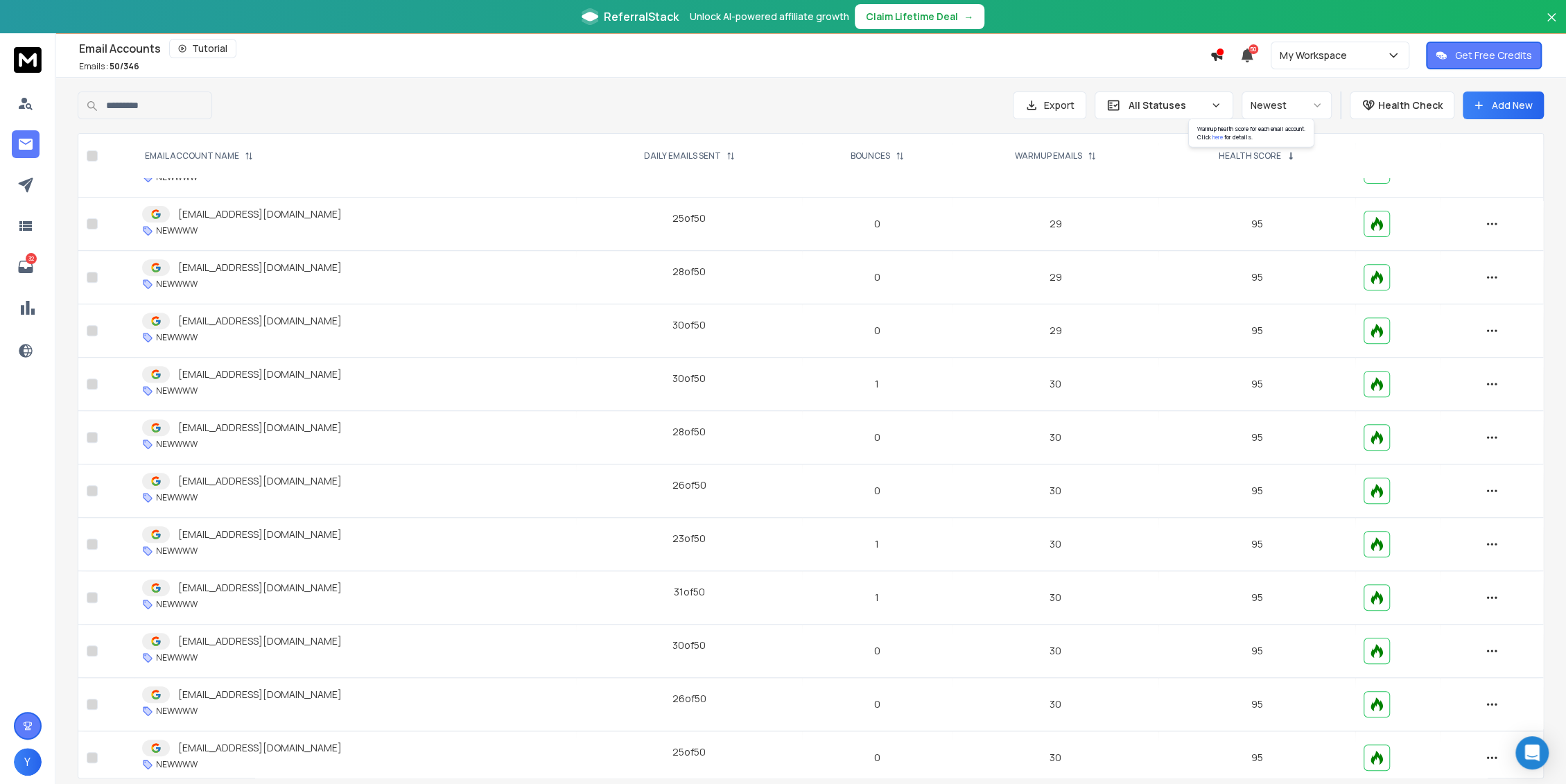
click at [1253, 145] on div "Warmup health score for each email account. Click here for details." at bounding box center [1251, 132] width 126 height 29
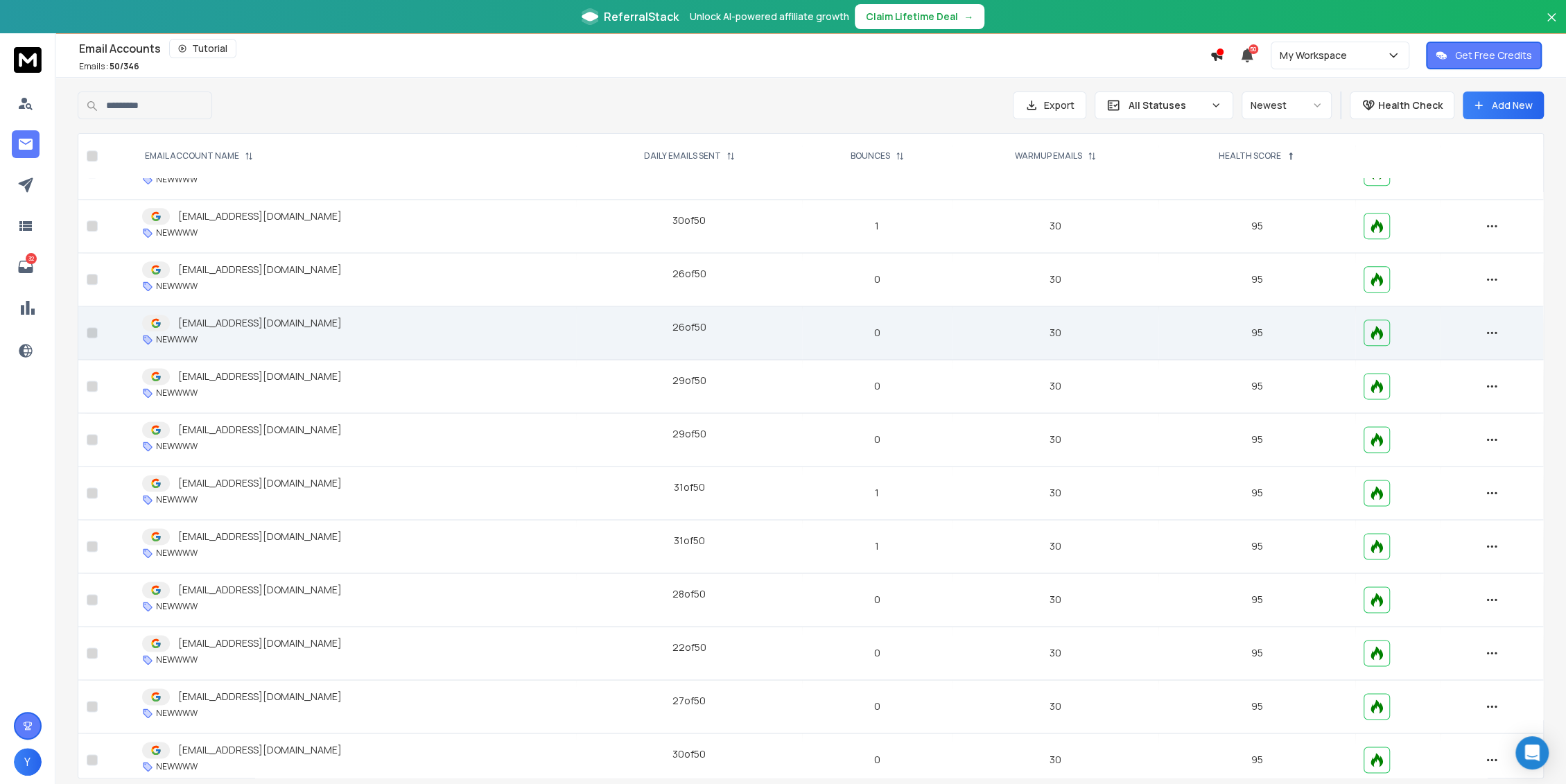
click at [1276, 467] on td "95" at bounding box center [1256, 493] width 196 height 53
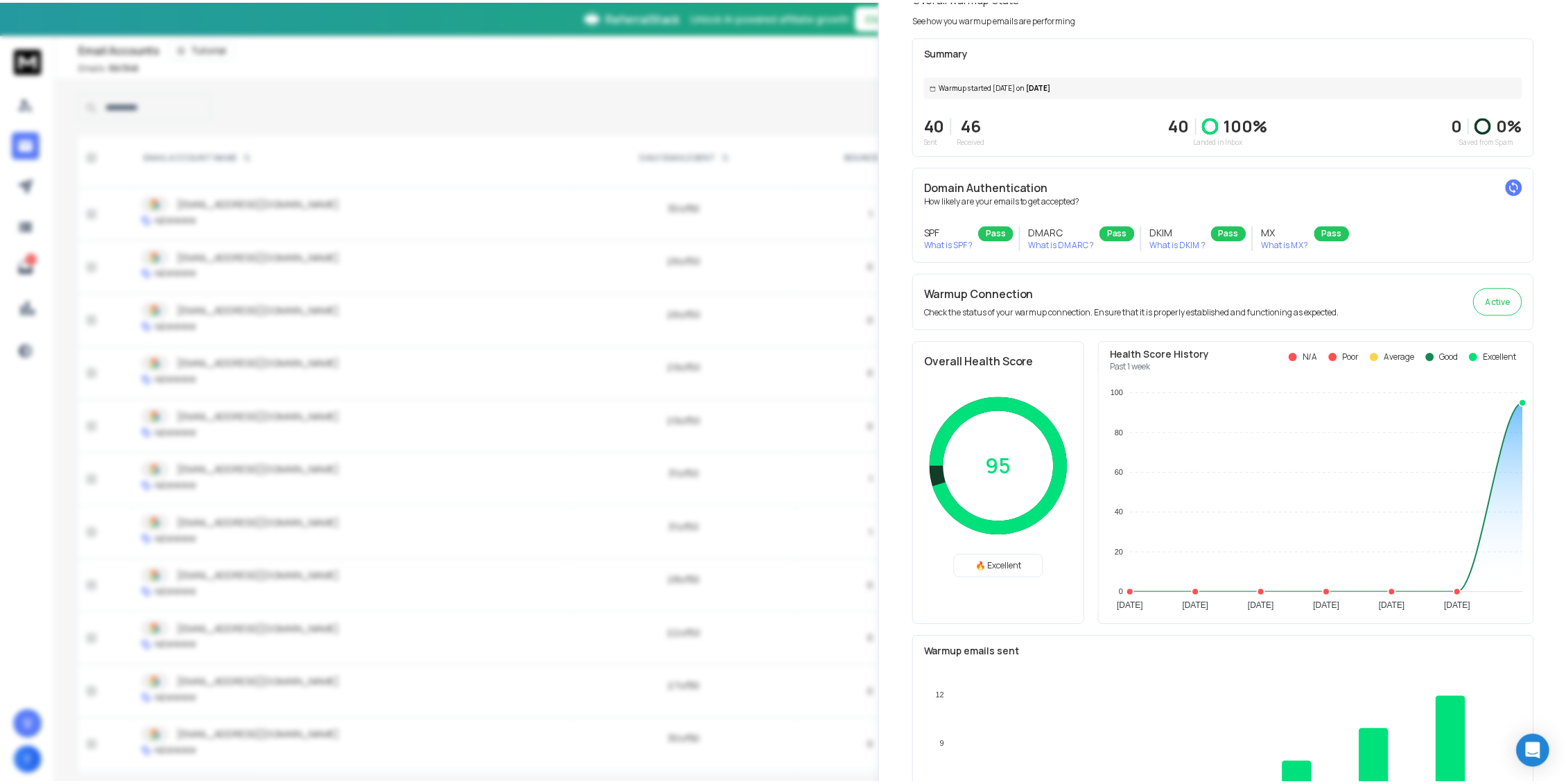
scroll to position [316, 0]
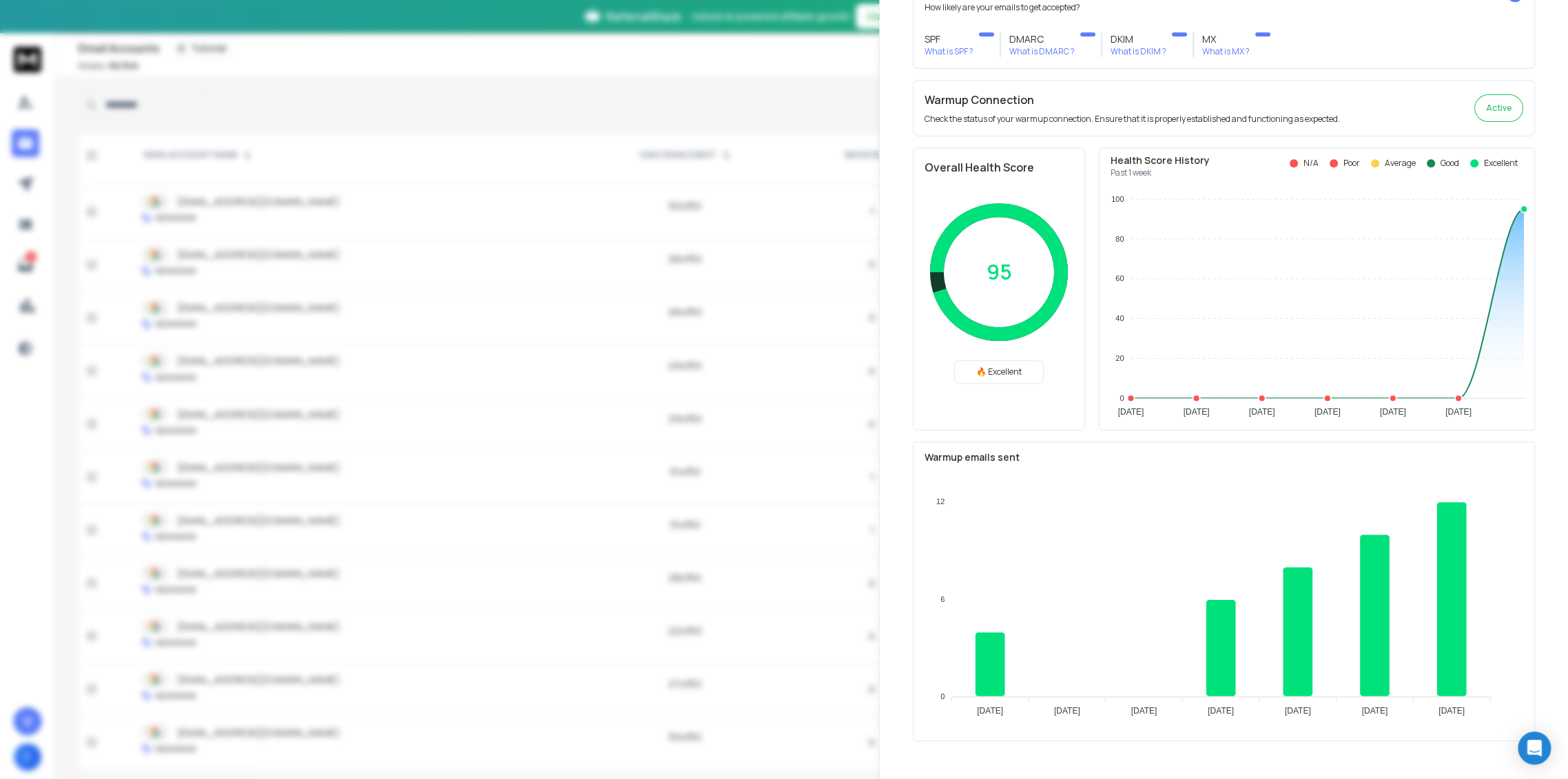
click at [688, 349] on div at bounding box center [784, 390] width 1568 height 779
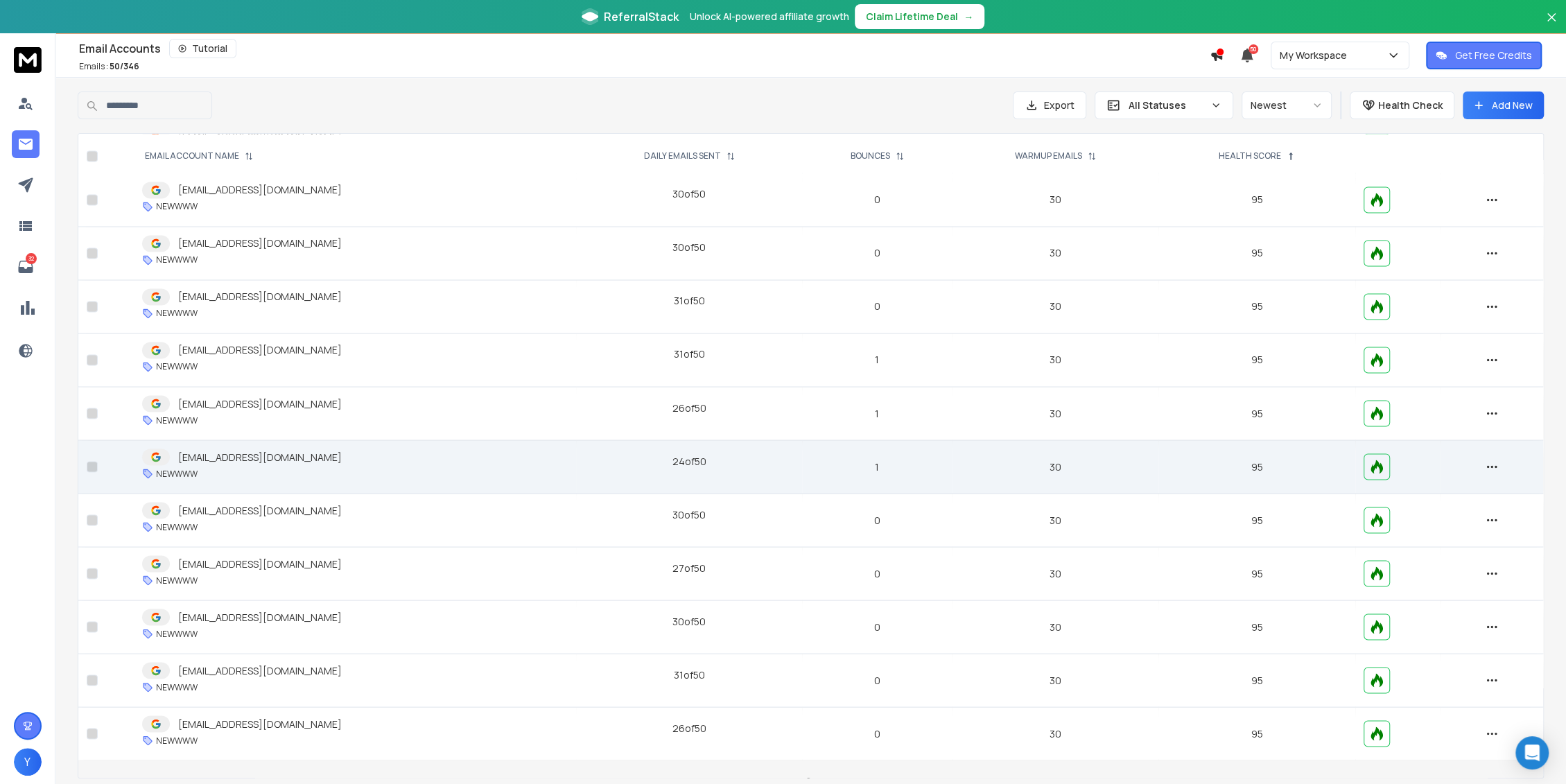
scroll to position [2098, 0]
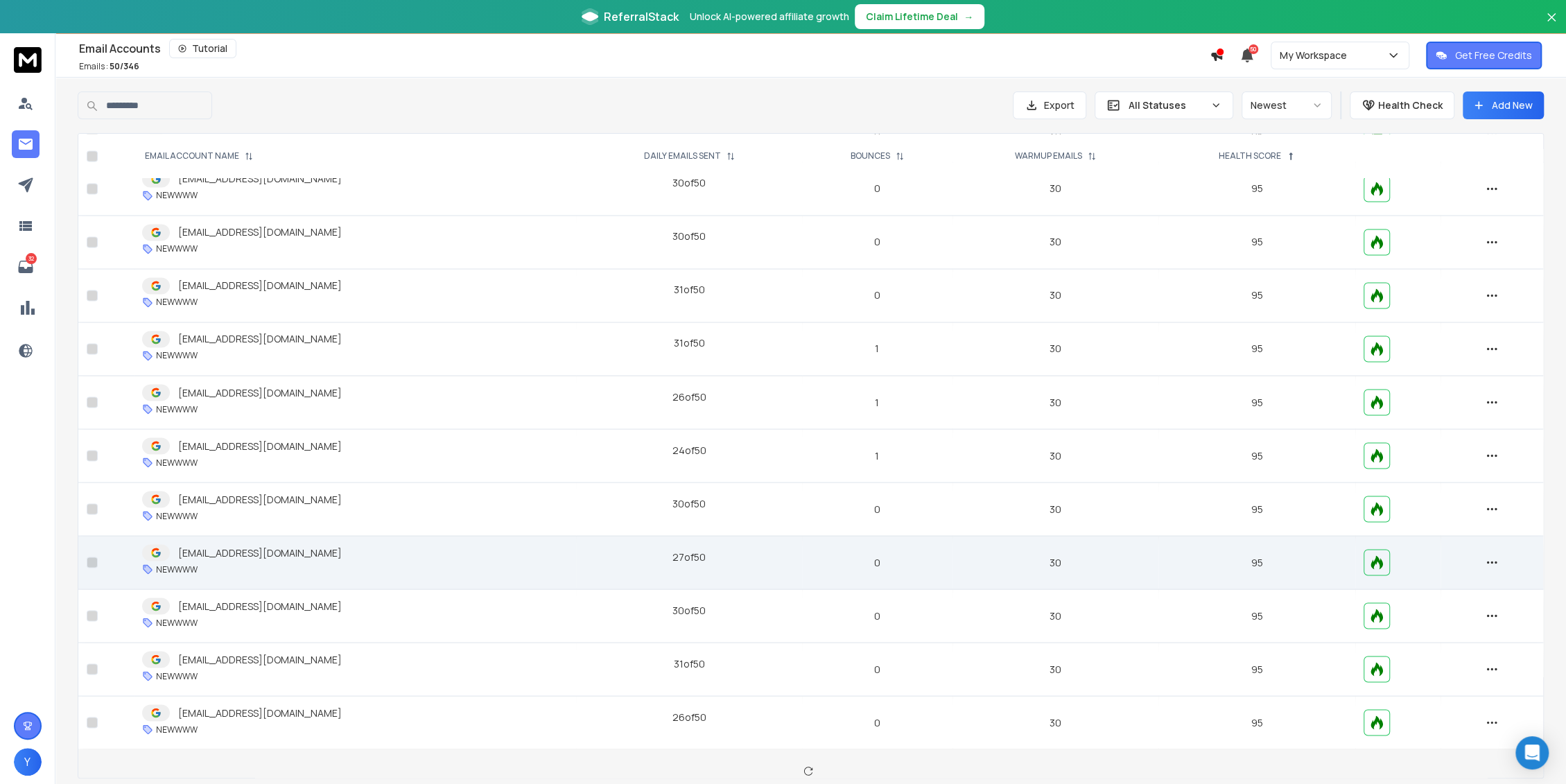
click at [1216, 548] on td "95" at bounding box center [1256, 562] width 196 height 53
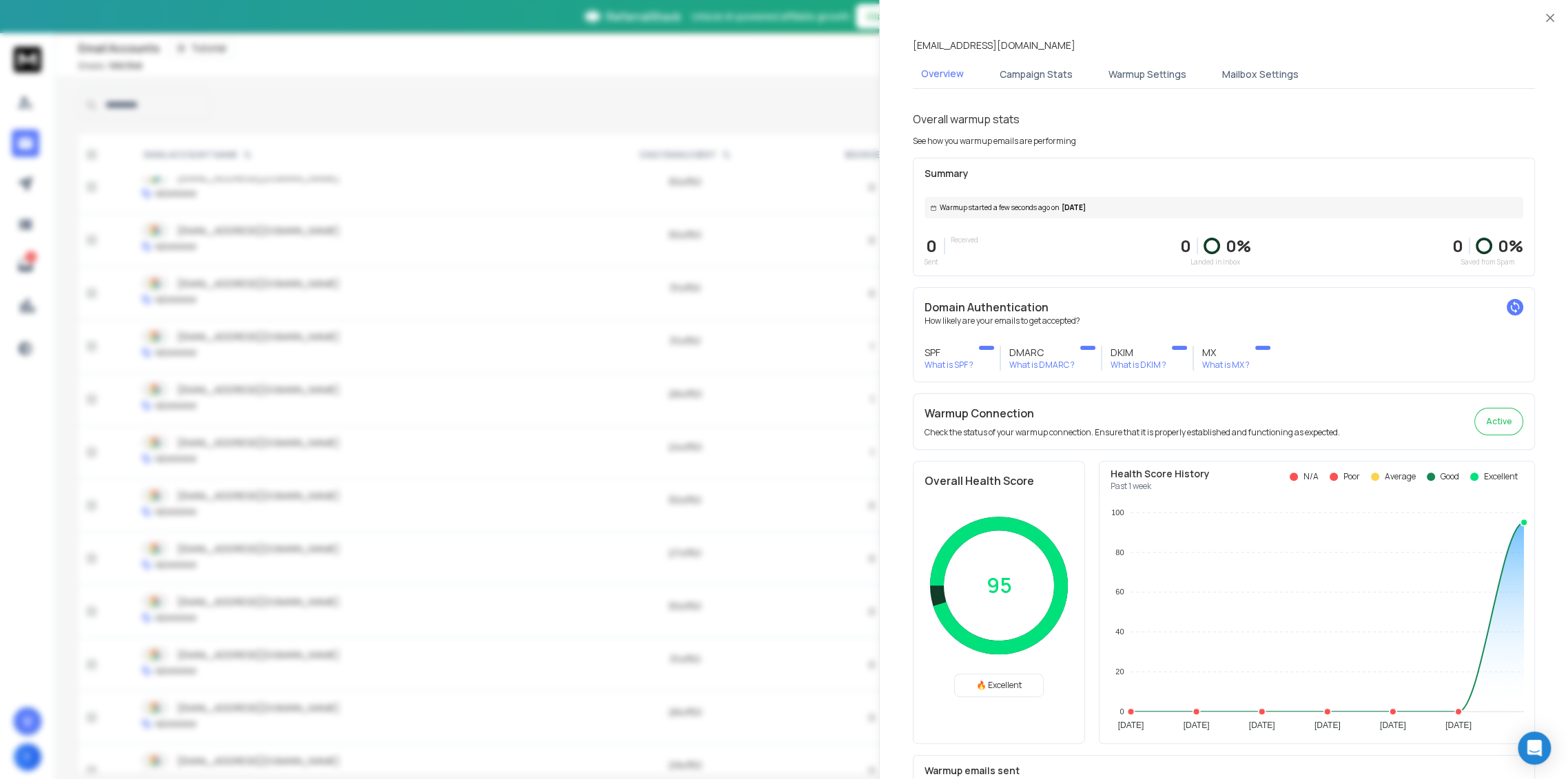
click at [785, 408] on div at bounding box center [784, 390] width 1568 height 779
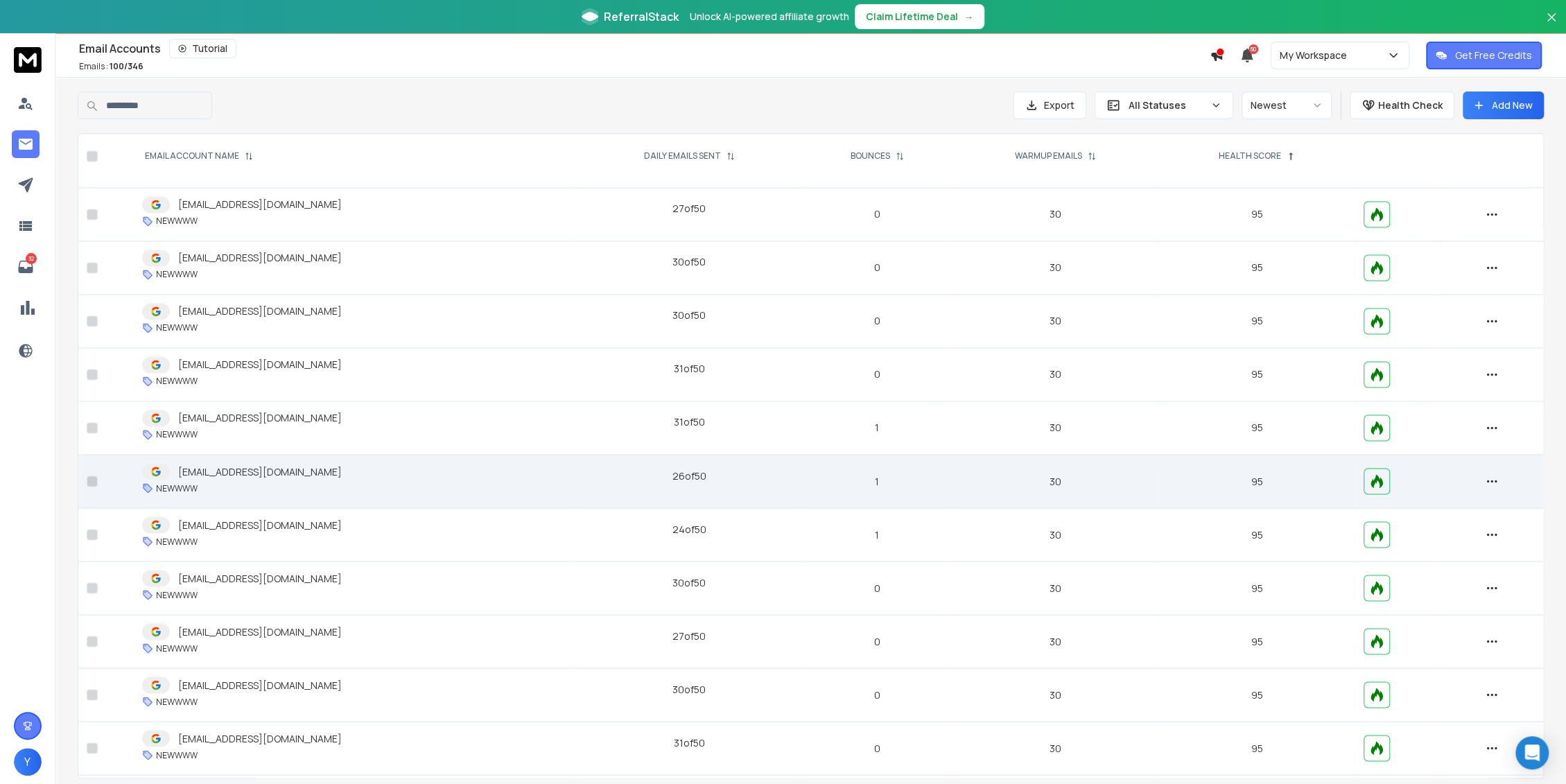
scroll to position [2021, 0]
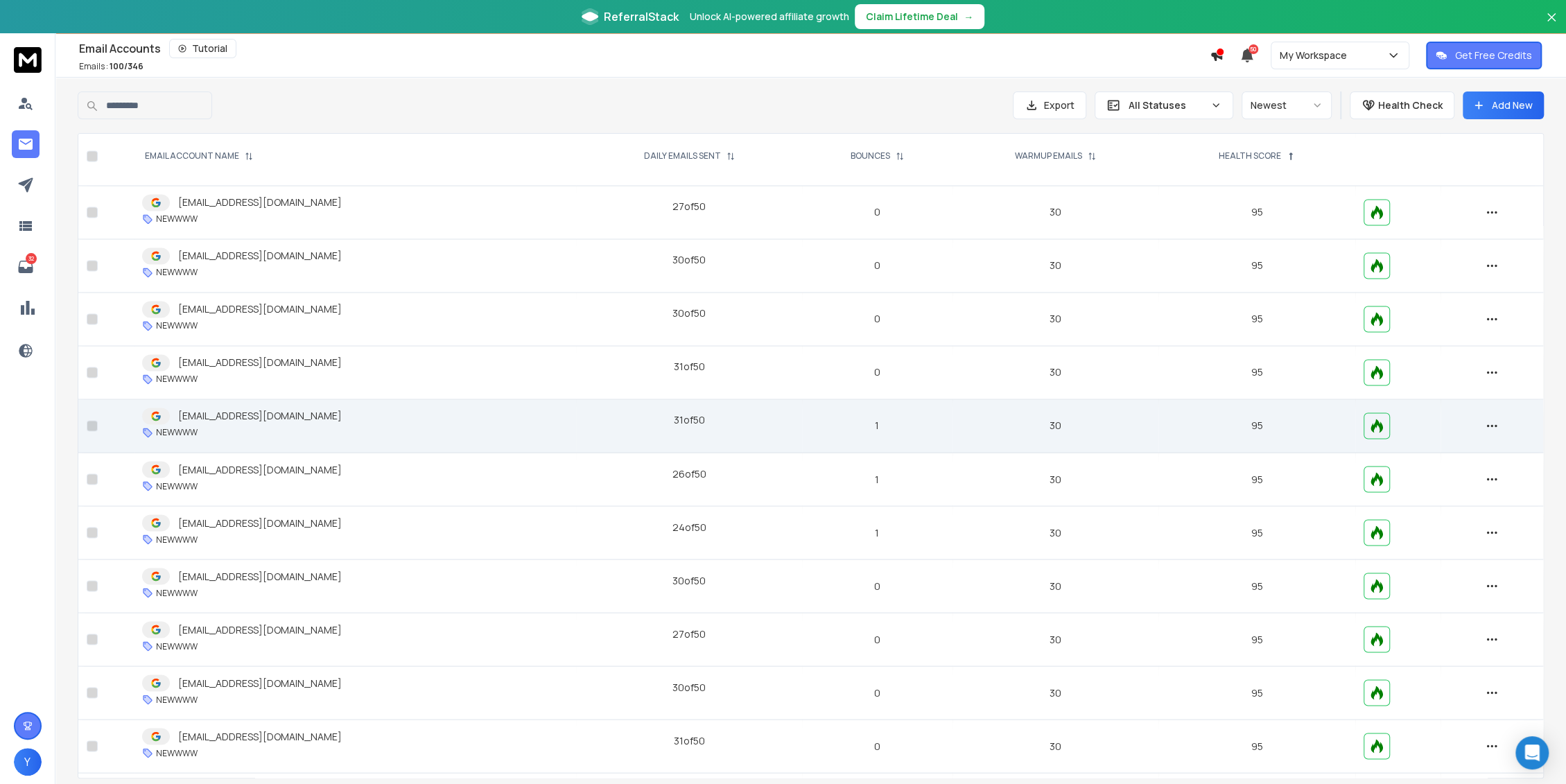
click at [936, 434] on td "1" at bounding box center [877, 426] width 150 height 53
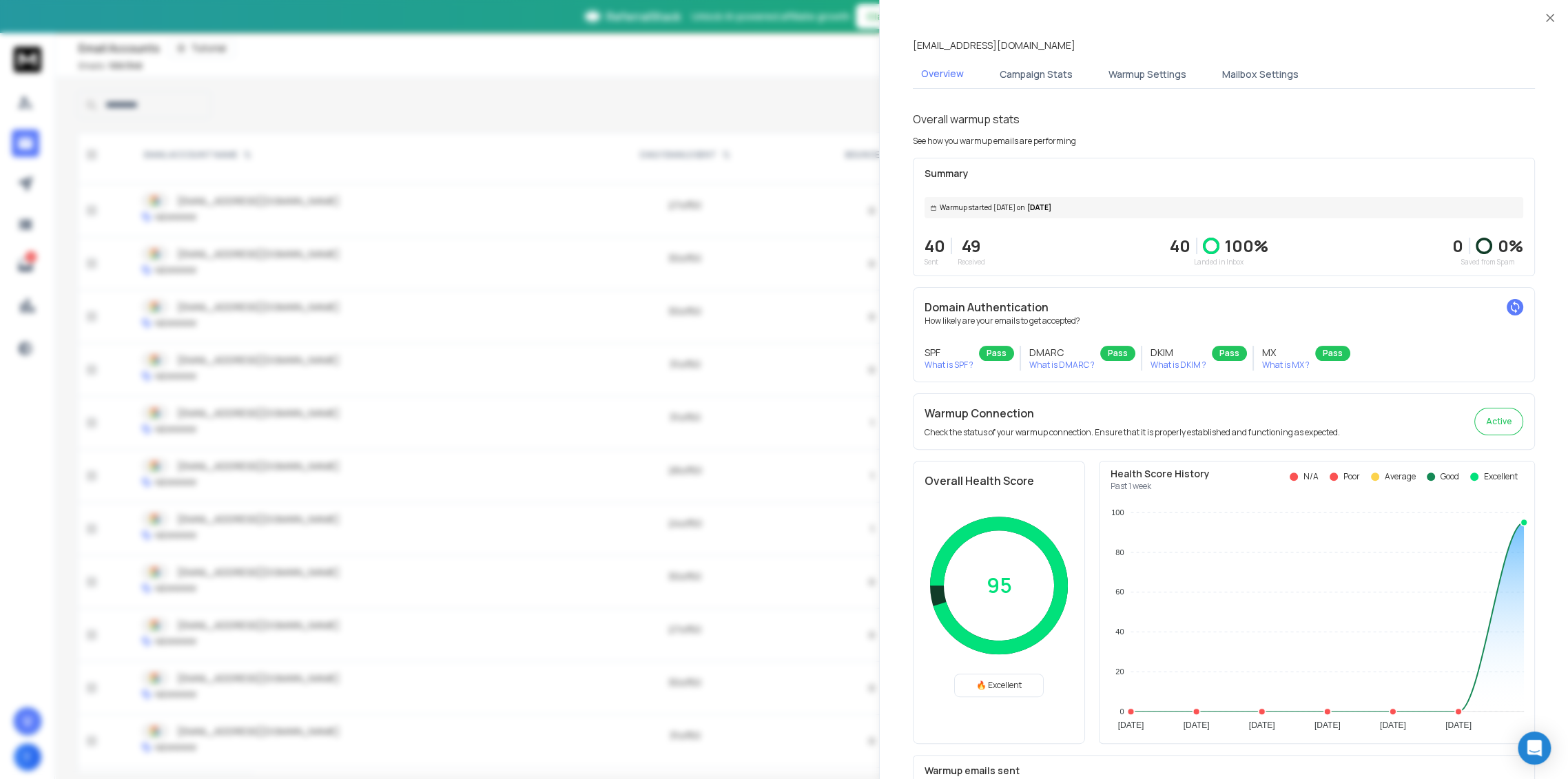
click at [782, 361] on div at bounding box center [784, 390] width 1568 height 779
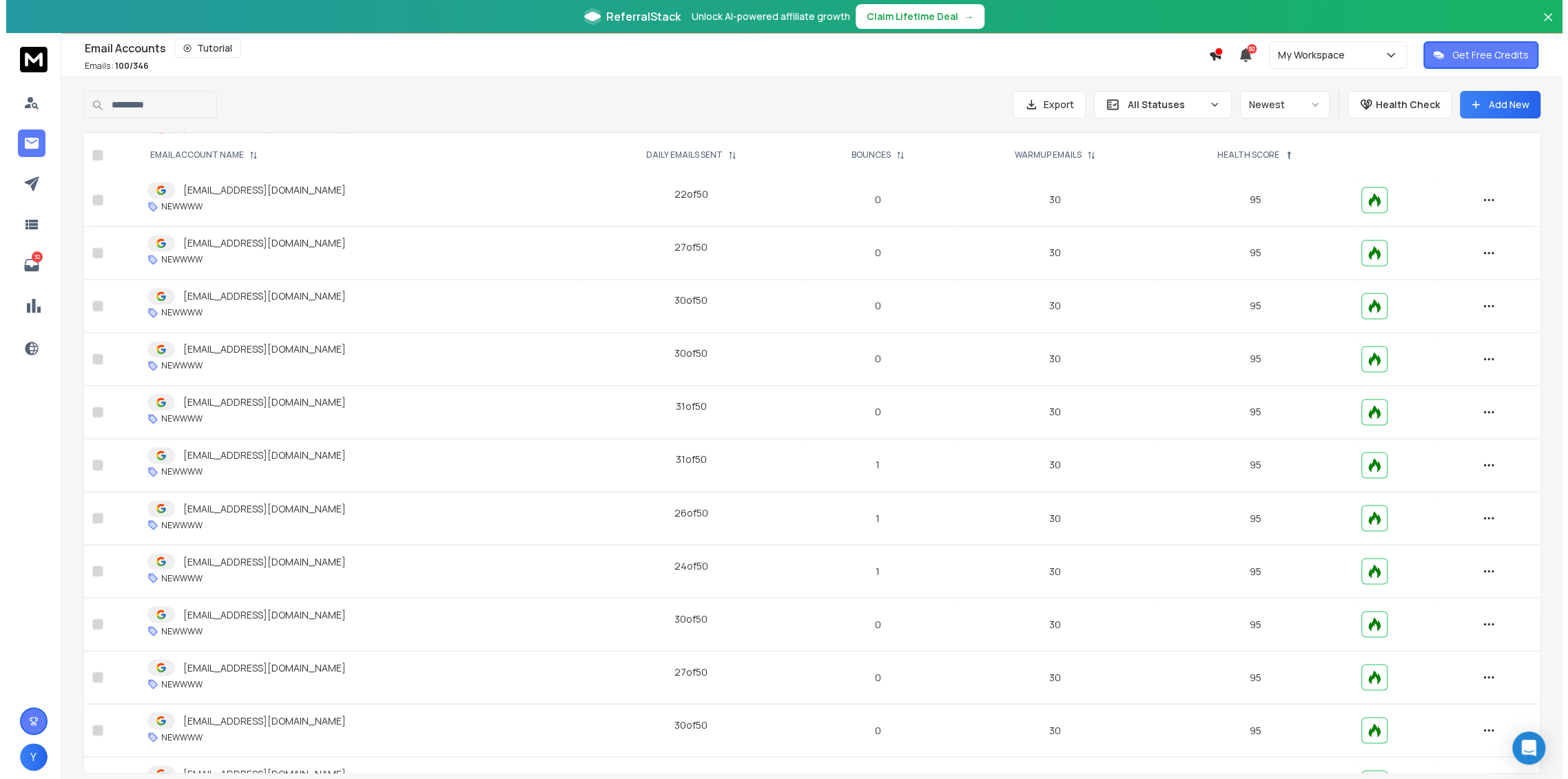
scroll to position [1779, 0]
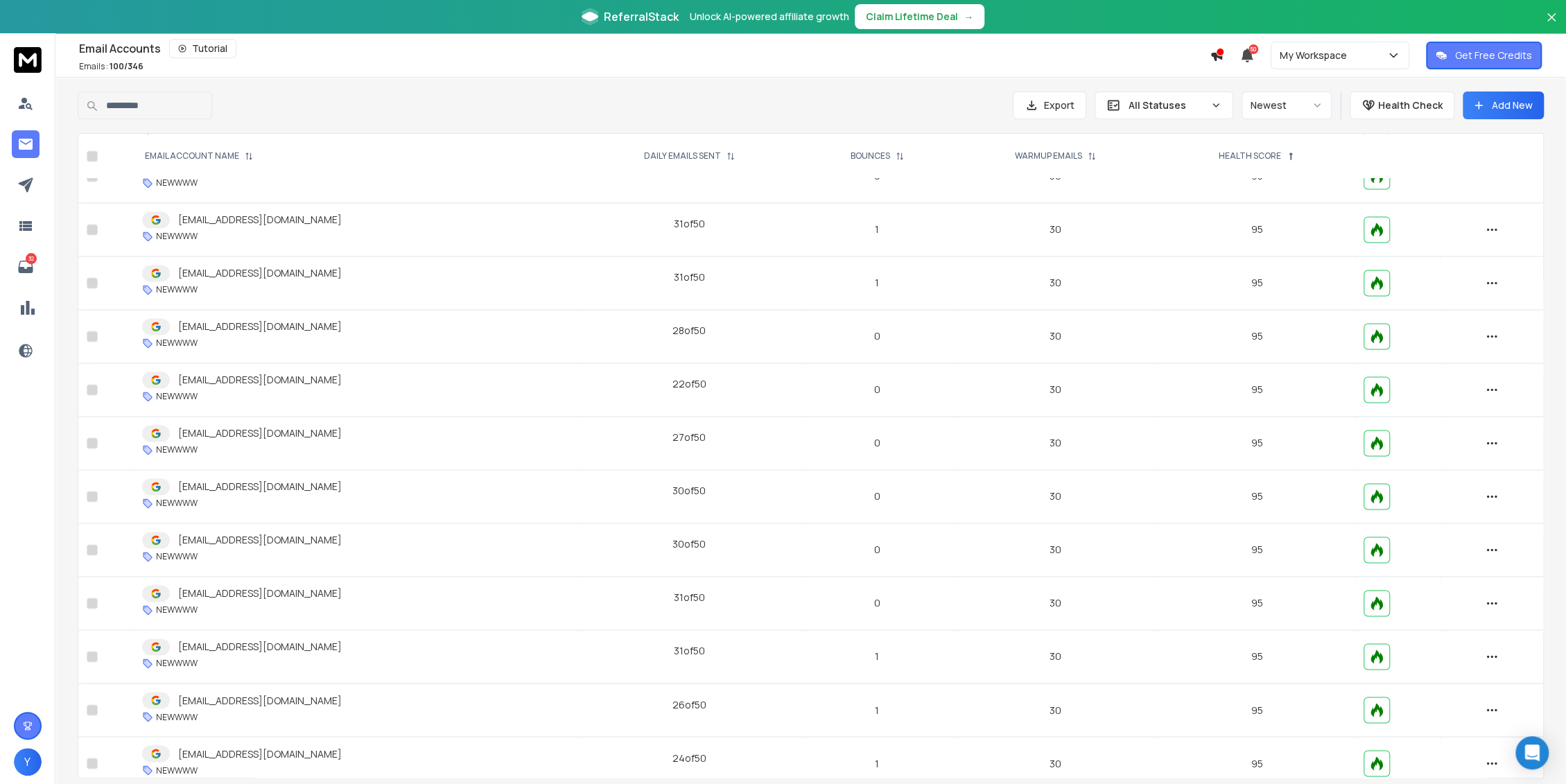
click at [937, 174] on th "BOUNCES" at bounding box center [877, 156] width 150 height 45
click at [924, 156] on div "BOUNCES" at bounding box center [877, 156] width 128 height 11
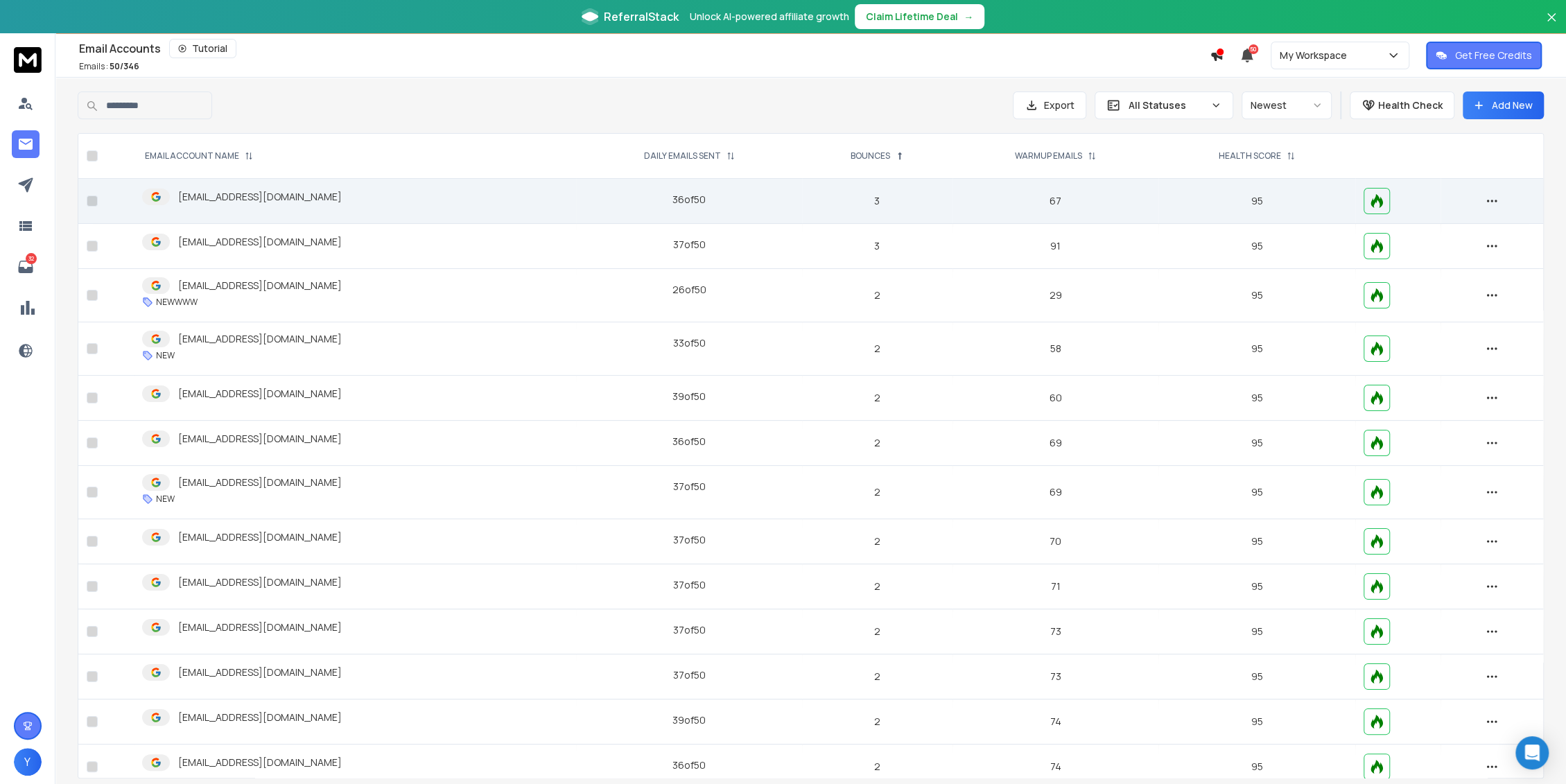
click at [907, 182] on td "3" at bounding box center [877, 201] width 150 height 45
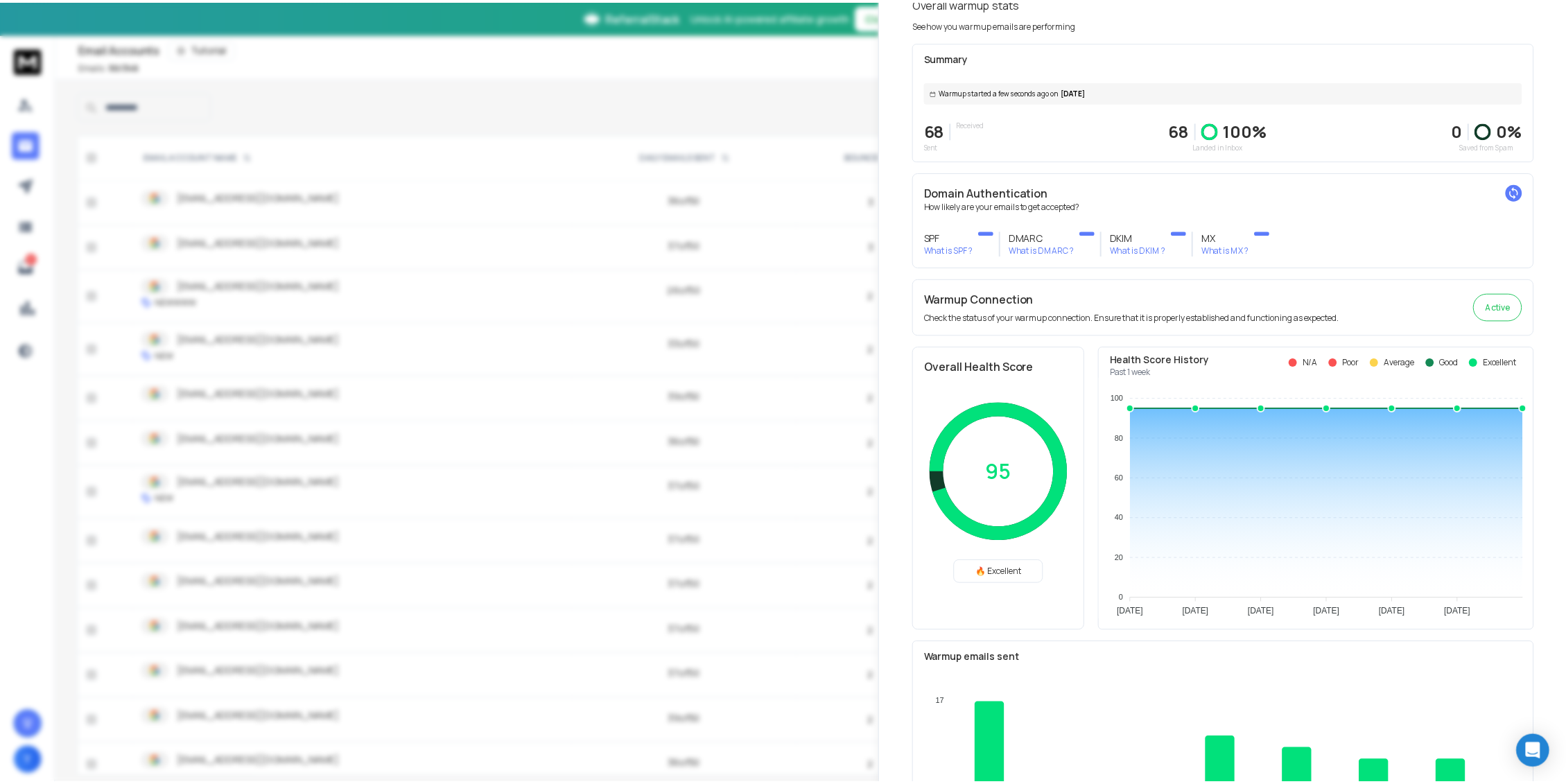
scroll to position [316, 0]
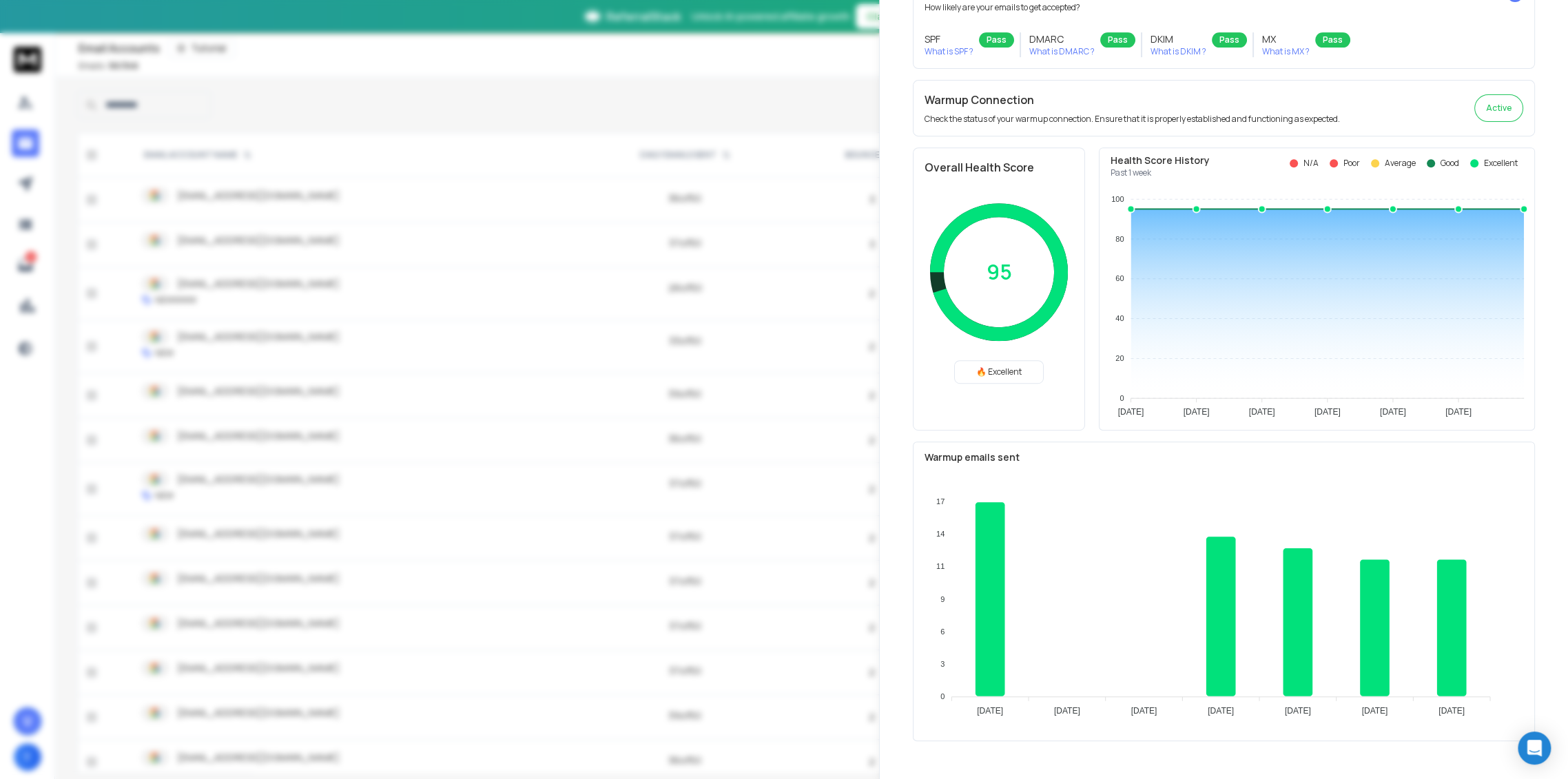
click at [641, 342] on div at bounding box center [784, 390] width 1568 height 779
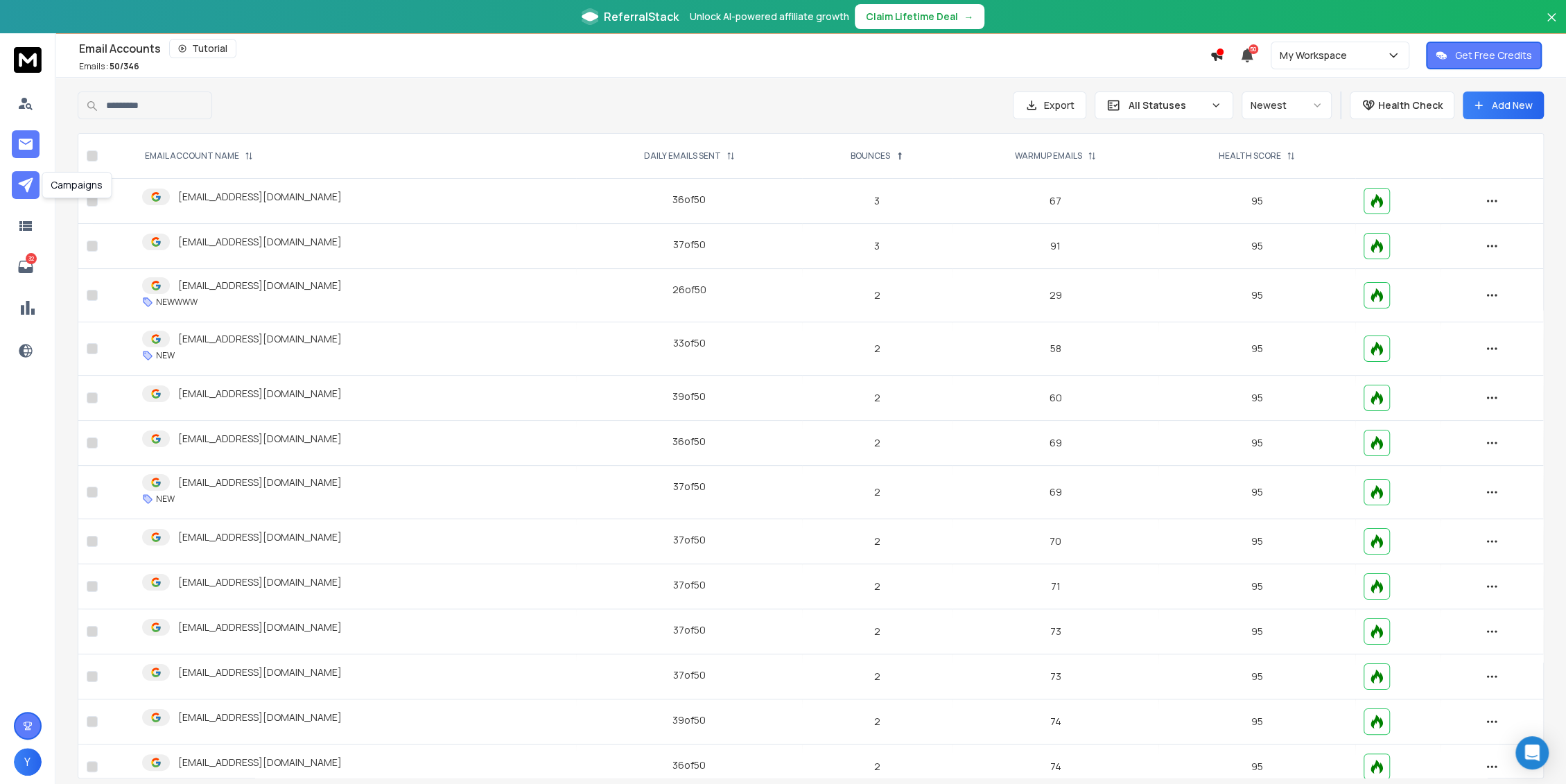
click at [38, 180] on link at bounding box center [25, 185] width 28 height 28
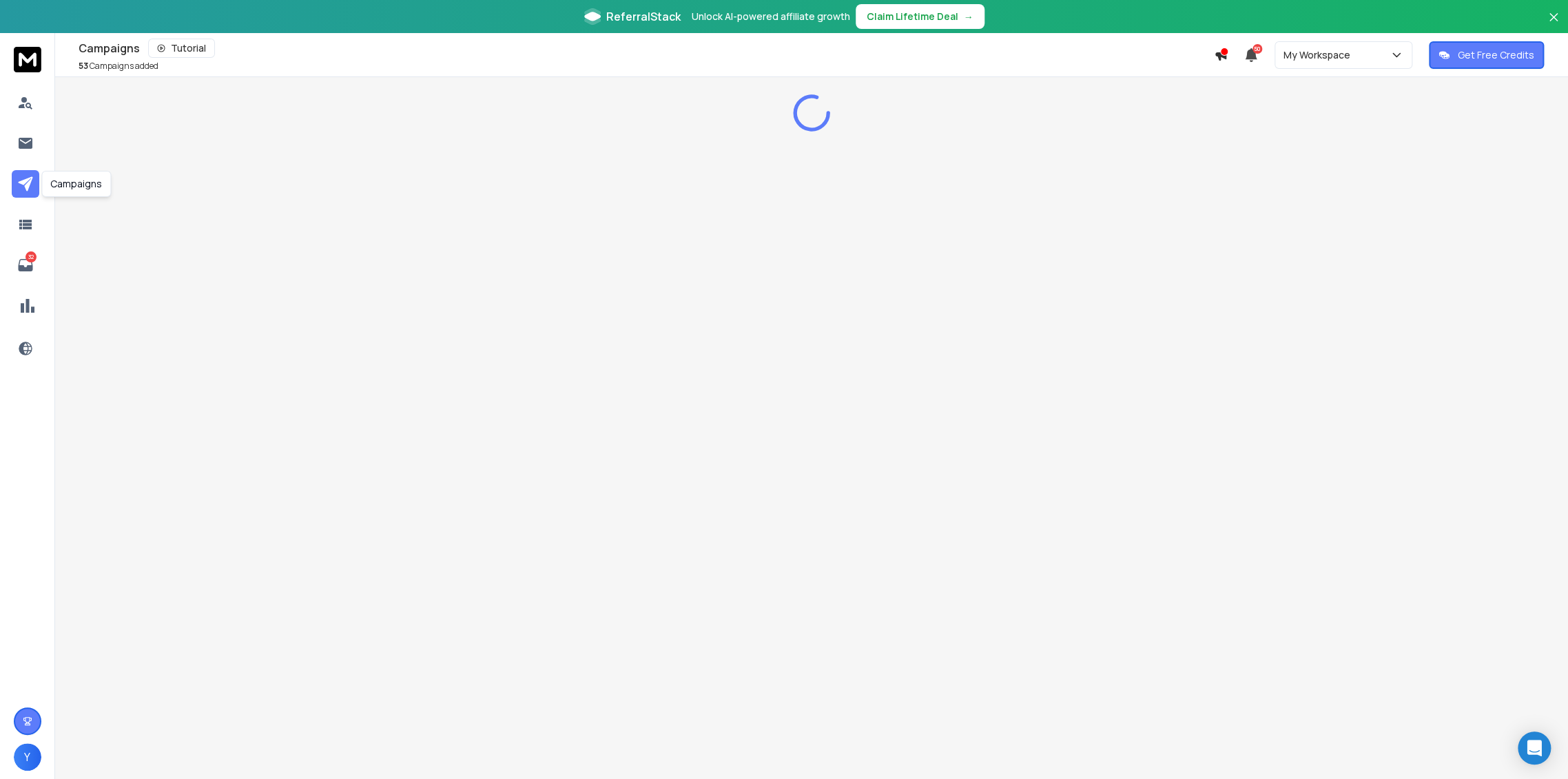
click at [24, 192] on icon at bounding box center [25, 184] width 16 height 16
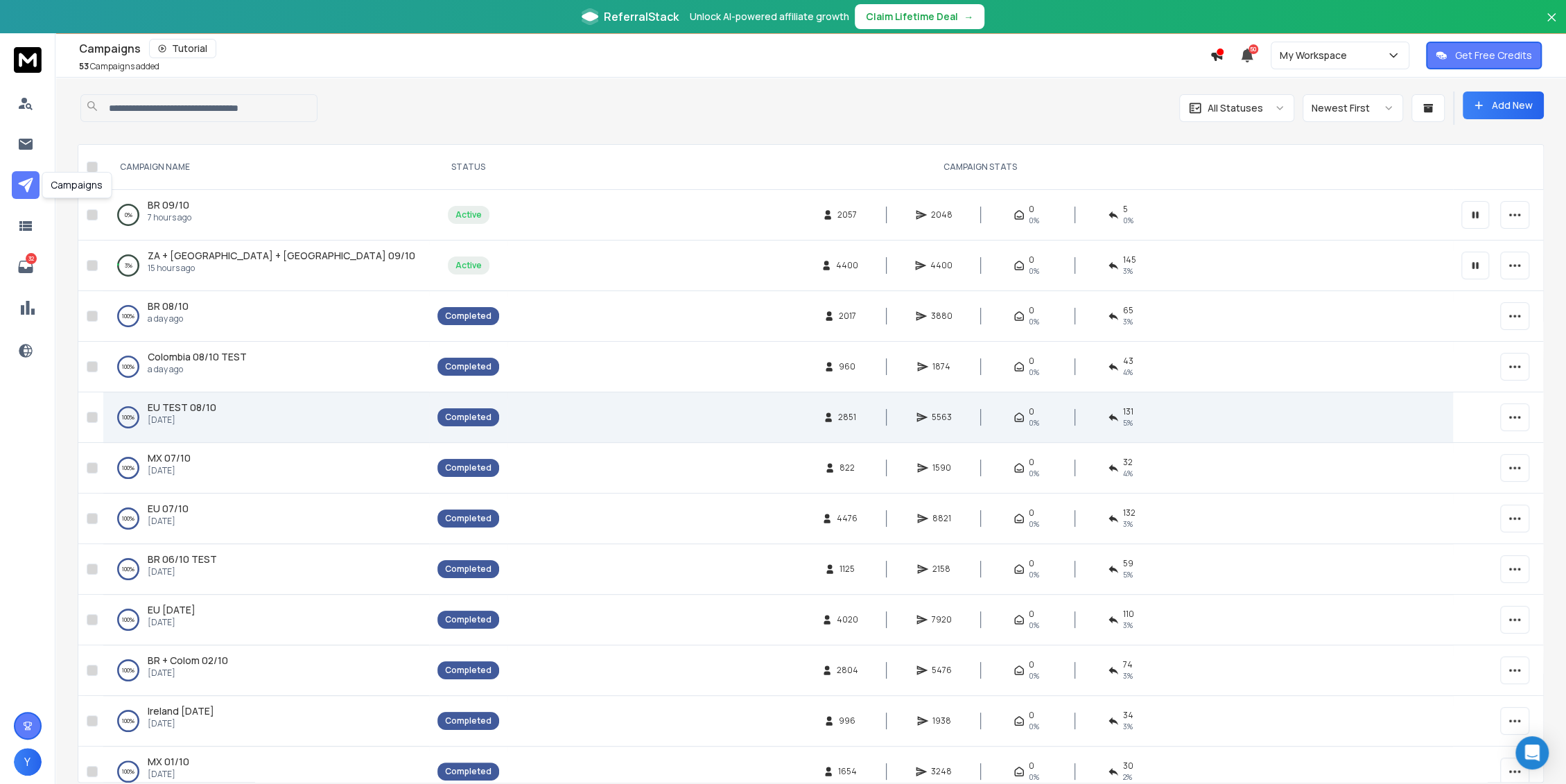
click at [1512, 420] on button "button" at bounding box center [1514, 417] width 29 height 28
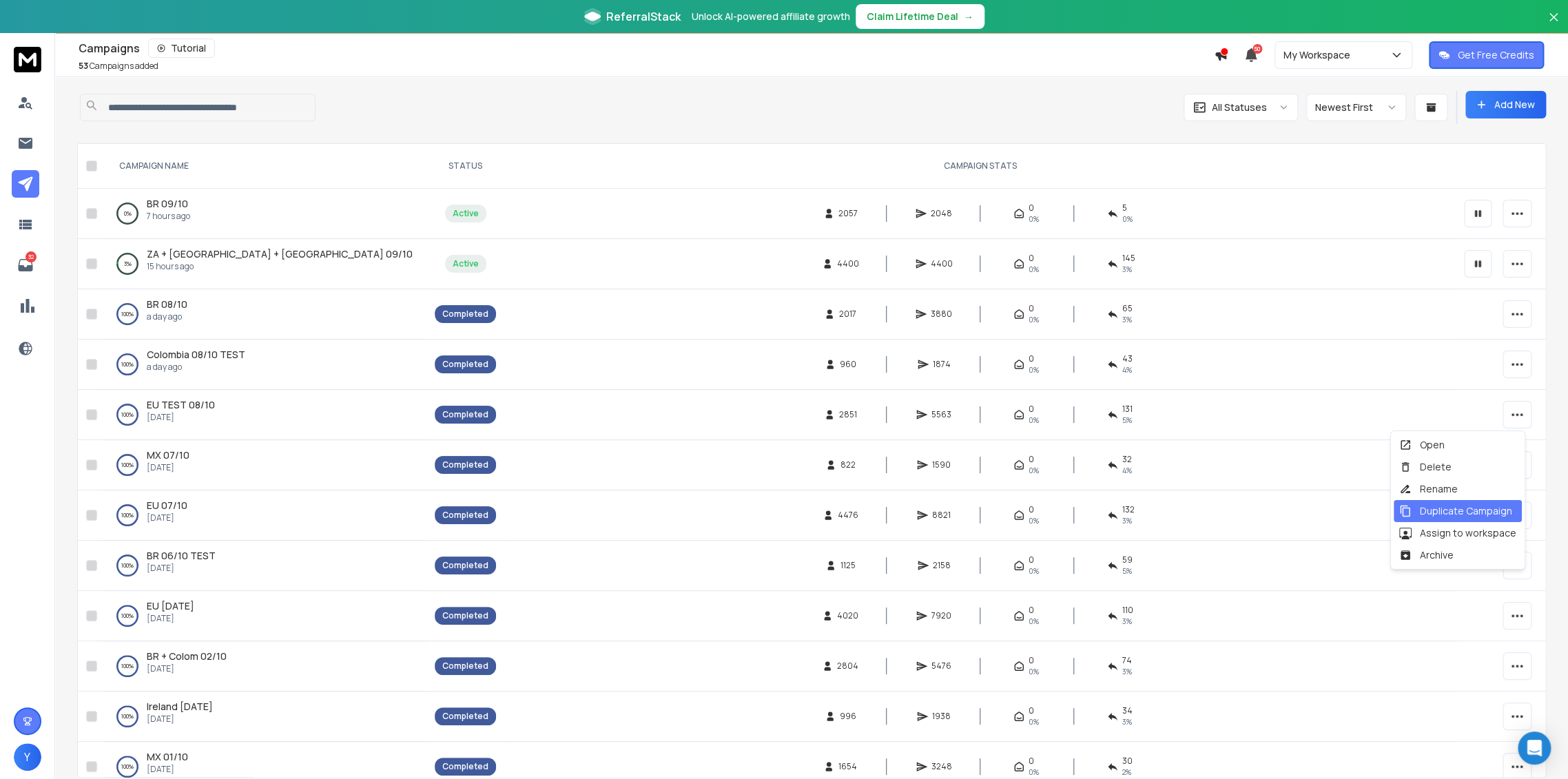
click at [1427, 506] on div "Duplicate Campaign" at bounding box center [1456, 511] width 113 height 14
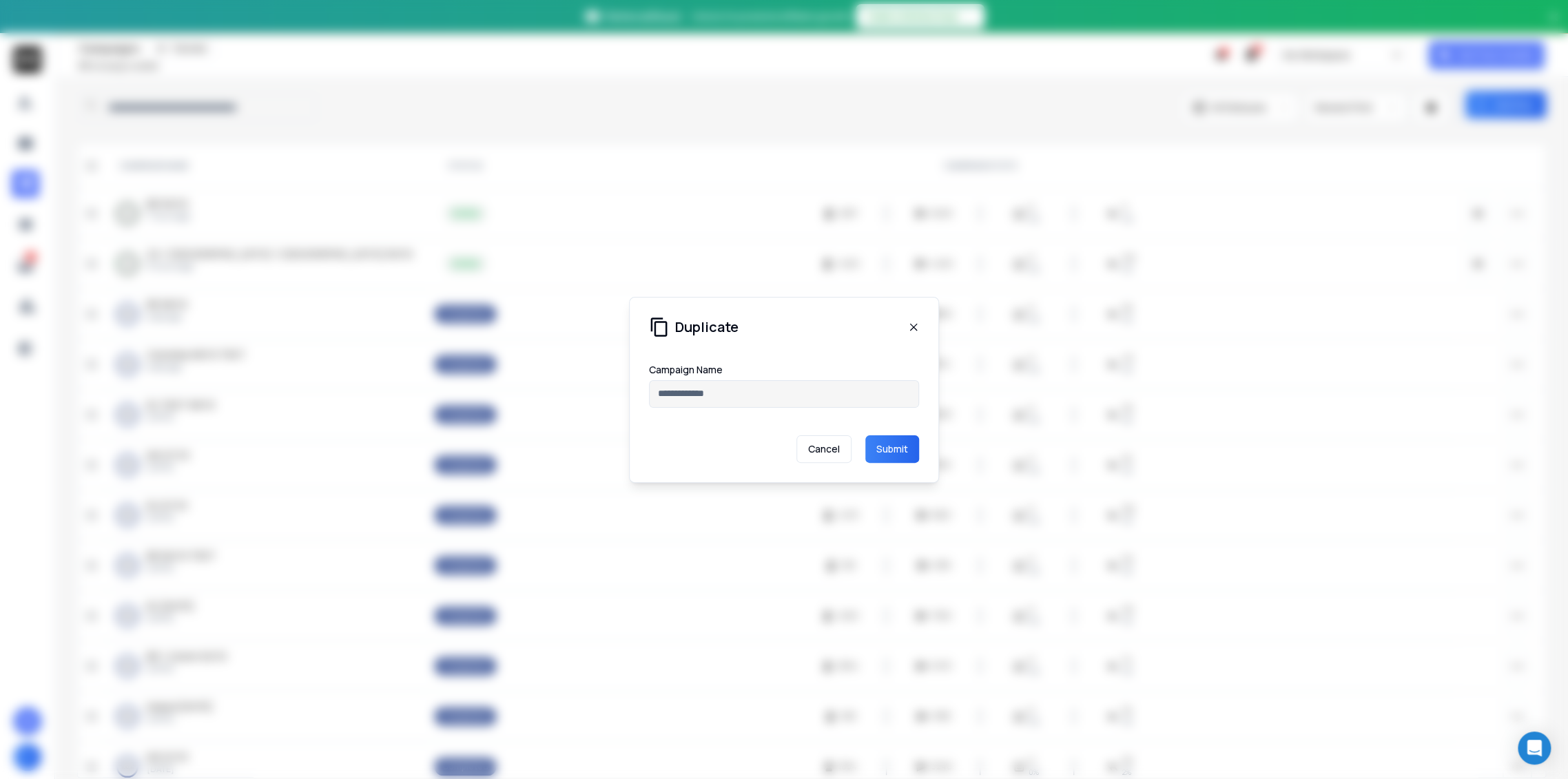
click at [717, 388] on input "text" at bounding box center [784, 393] width 270 height 28
drag, startPoint x: 736, startPoint y: 394, endPoint x: 669, endPoint y: 398, distance: 67.1
click at [669, 398] on input "***" at bounding box center [784, 393] width 270 height 28
type input "*"
type input "**********"
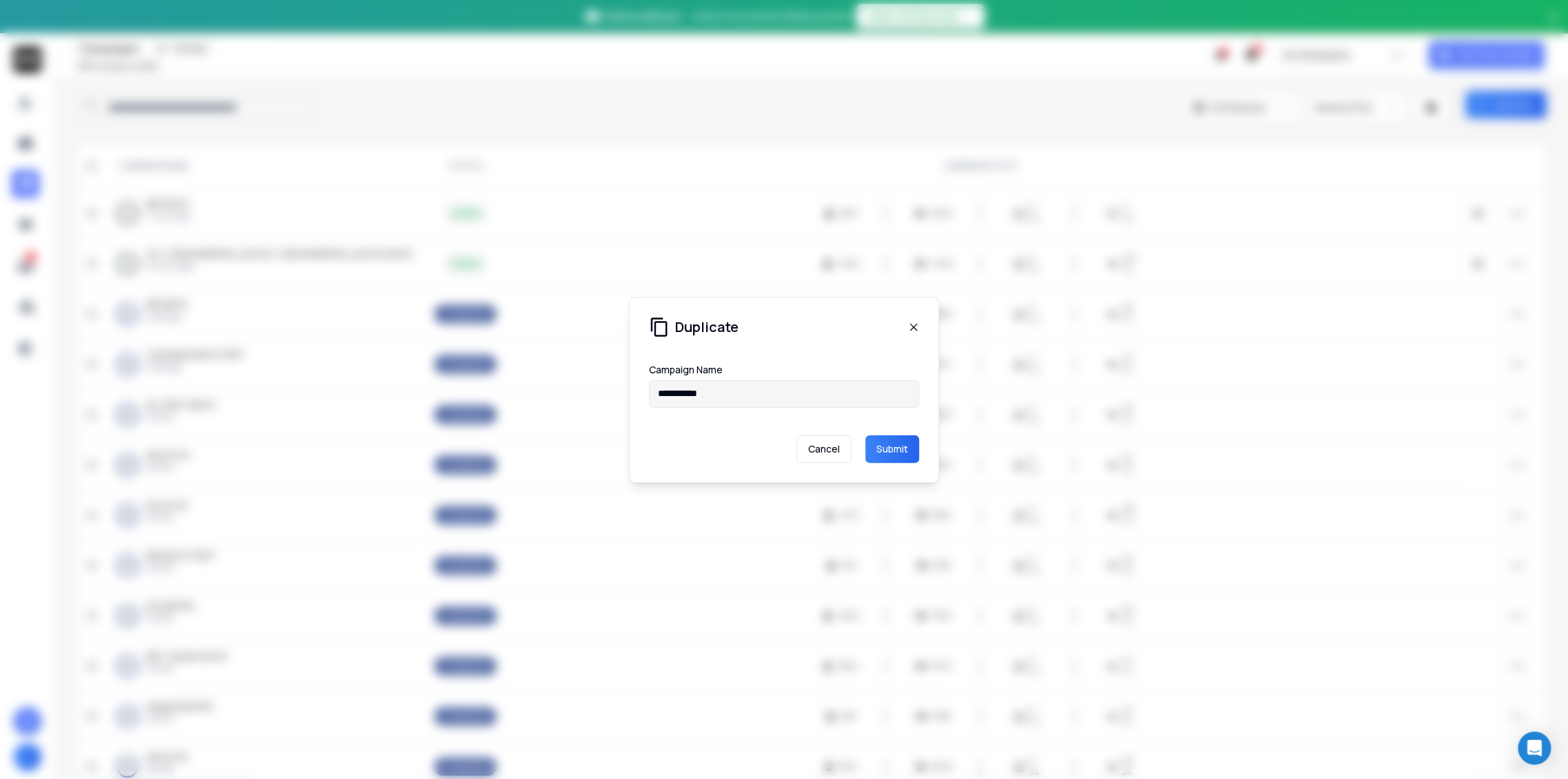
click at [865, 436] on button "Submit" at bounding box center [892, 449] width 54 height 28
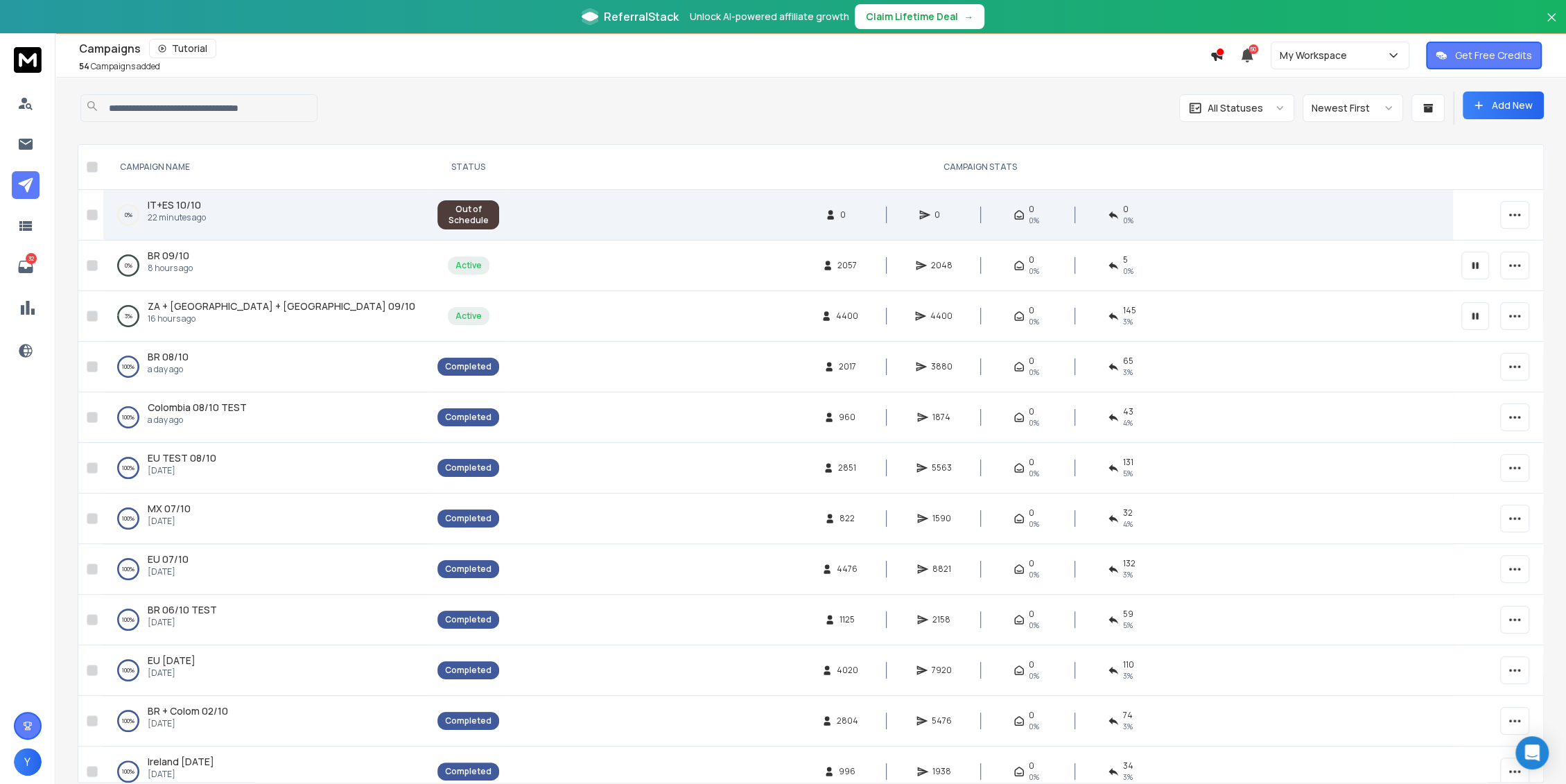
click at [1342, 222] on div "0 0 0 0% 0 0%" at bounding box center [980, 215] width 929 height 22
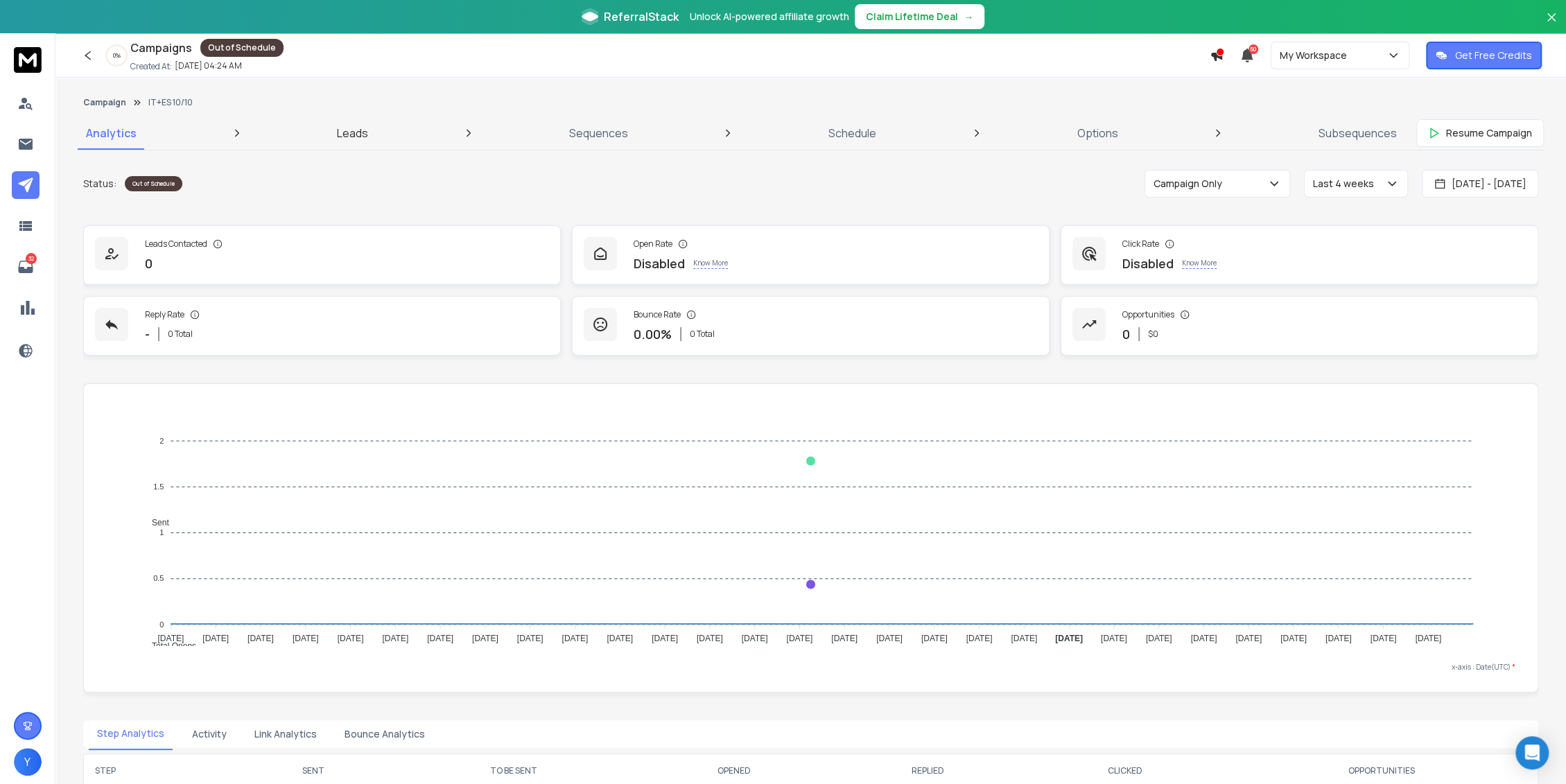
click at [343, 138] on p "Leads" at bounding box center [352, 133] width 31 height 16
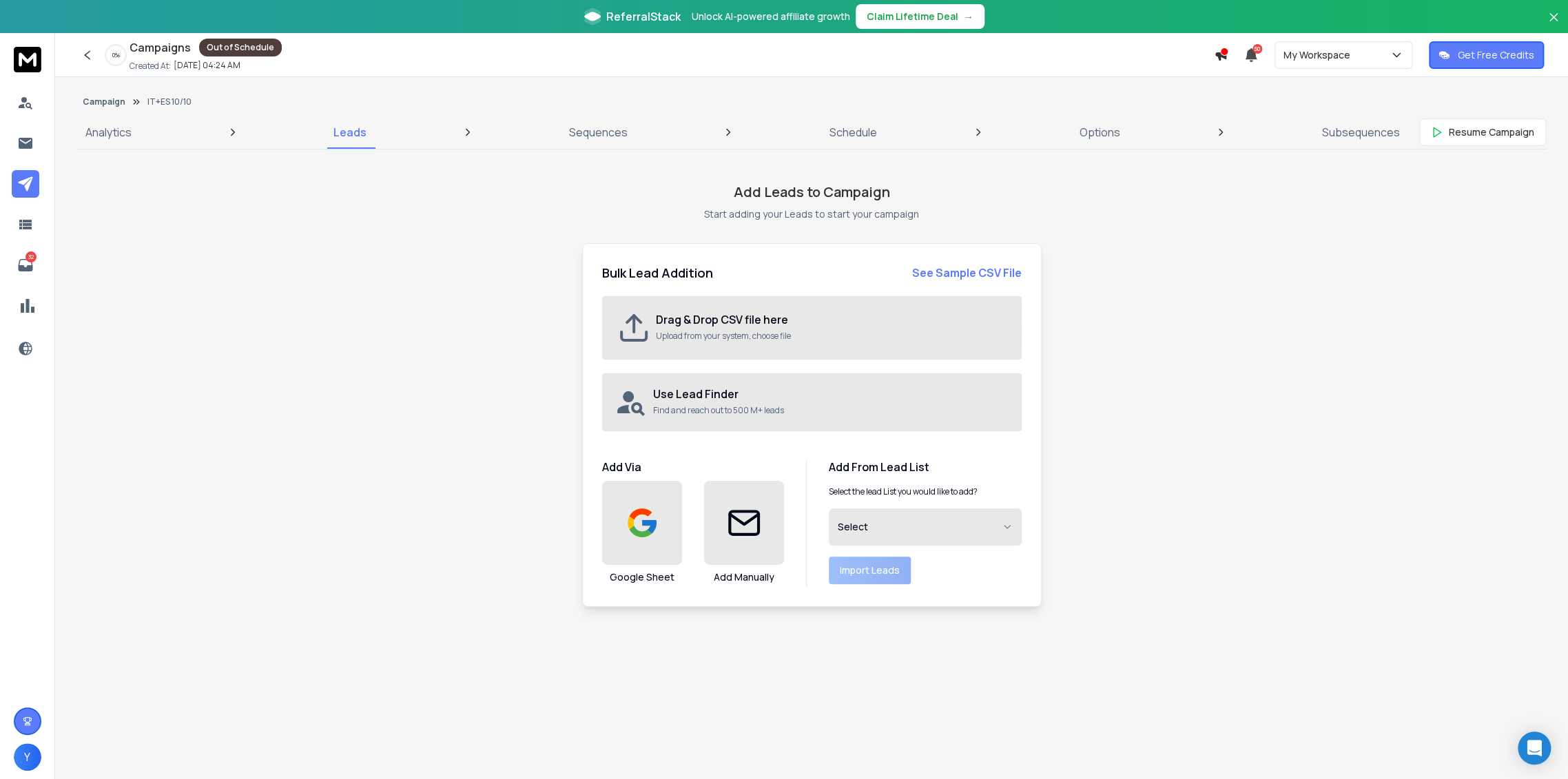
click at [756, 314] on h2 "Drag & Drop CSV file here" at bounding box center [831, 320] width 351 height 16
type input "**********"
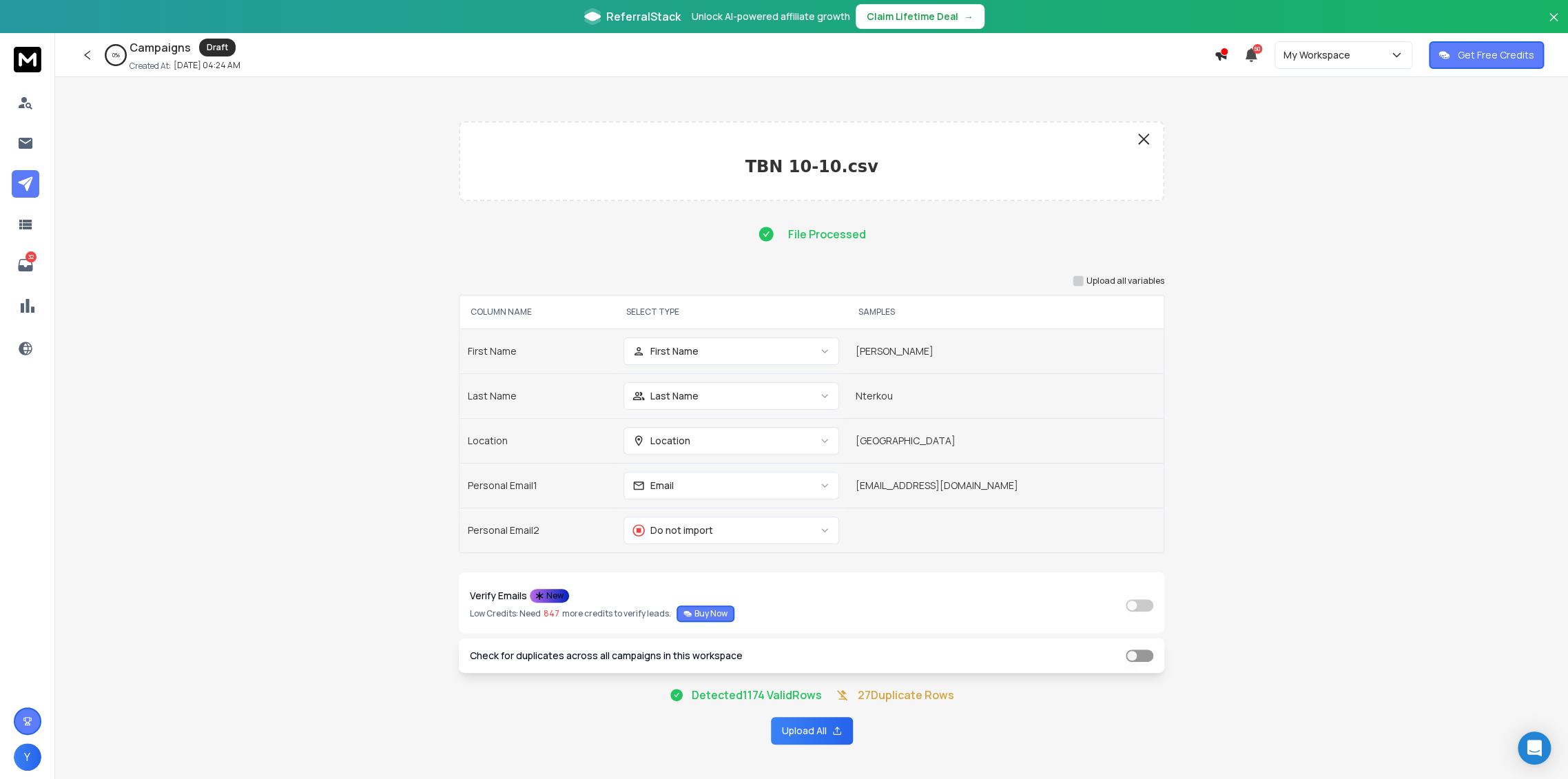
click at [806, 723] on button "Upload All" at bounding box center [812, 730] width 82 height 28
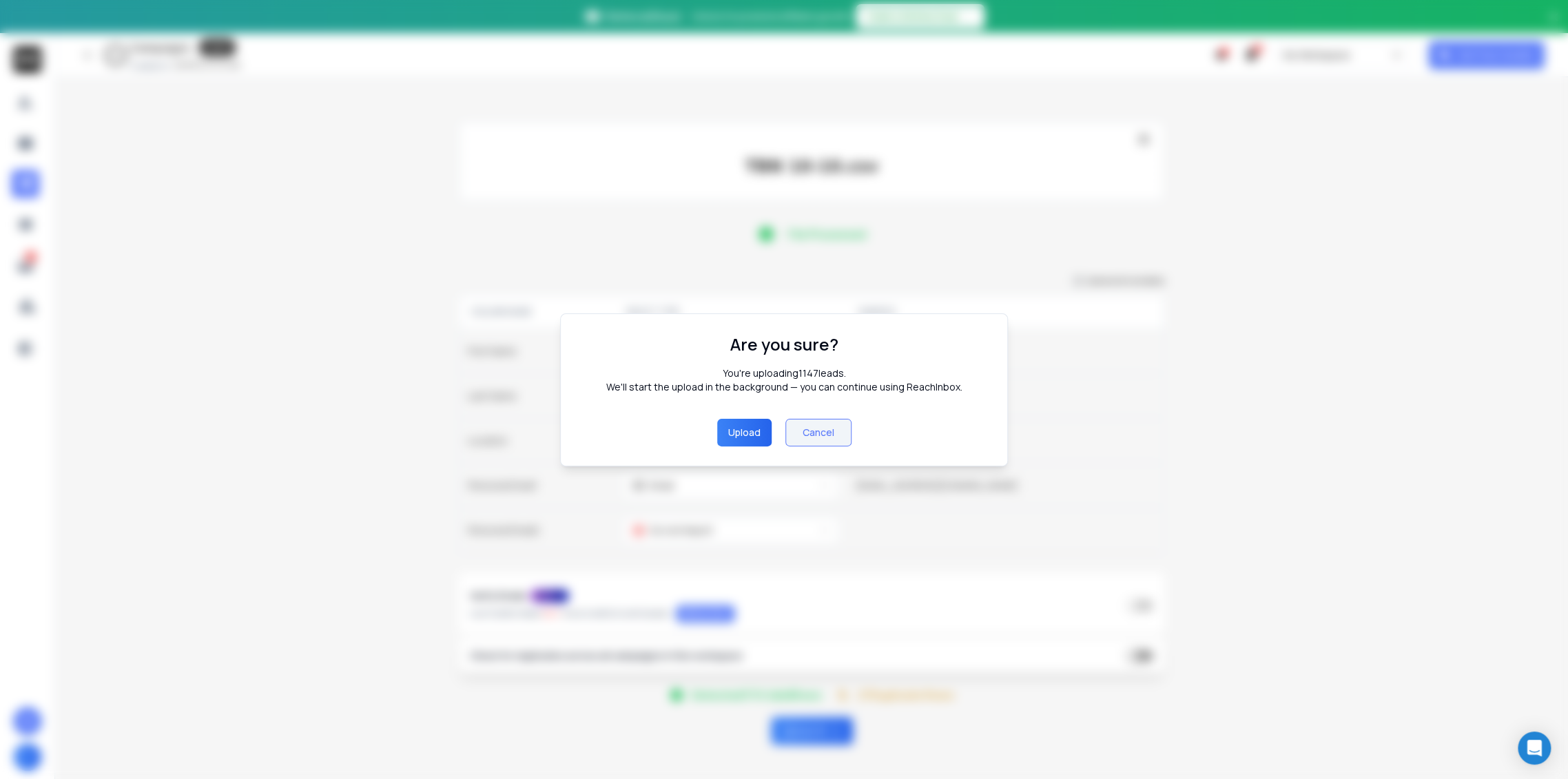
click at [735, 430] on button "Upload" at bounding box center [743, 432] width 54 height 28
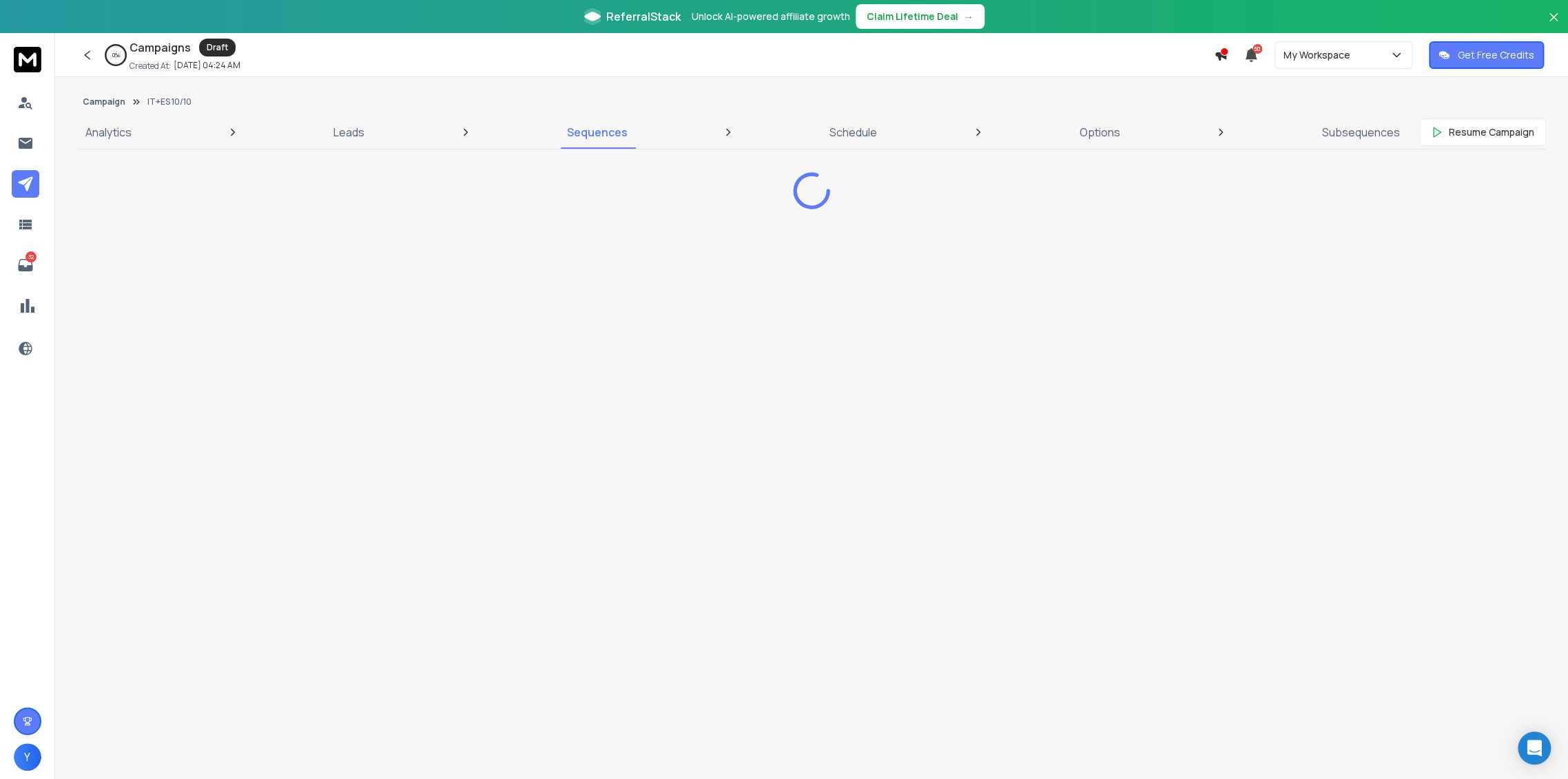
click at [325, 131] on div "Analytics Leads Sequences Schedule Options Subsequences" at bounding box center [743, 132] width 1331 height 33
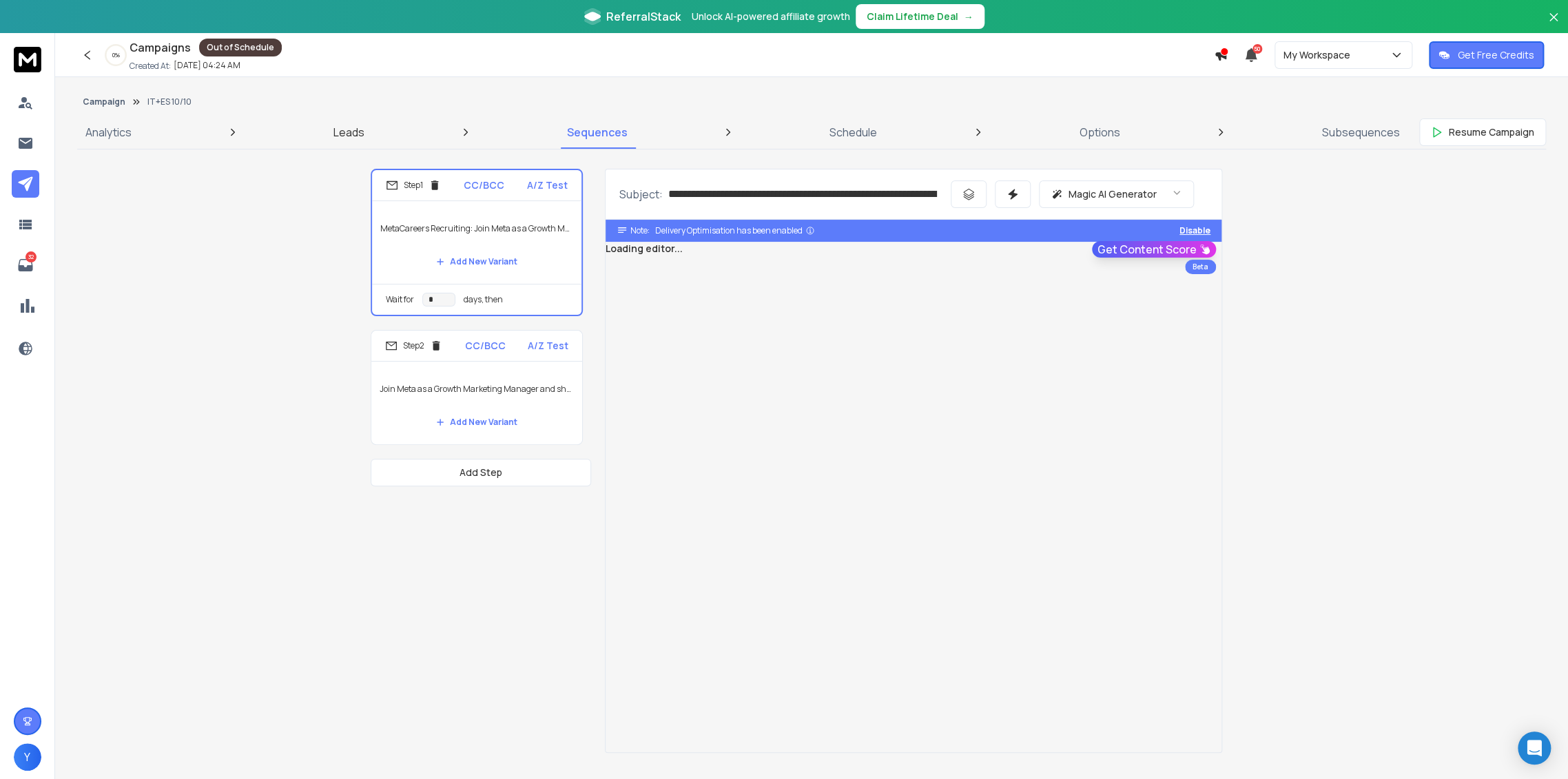
click at [334, 133] on link "Leads" at bounding box center [349, 132] width 48 height 33
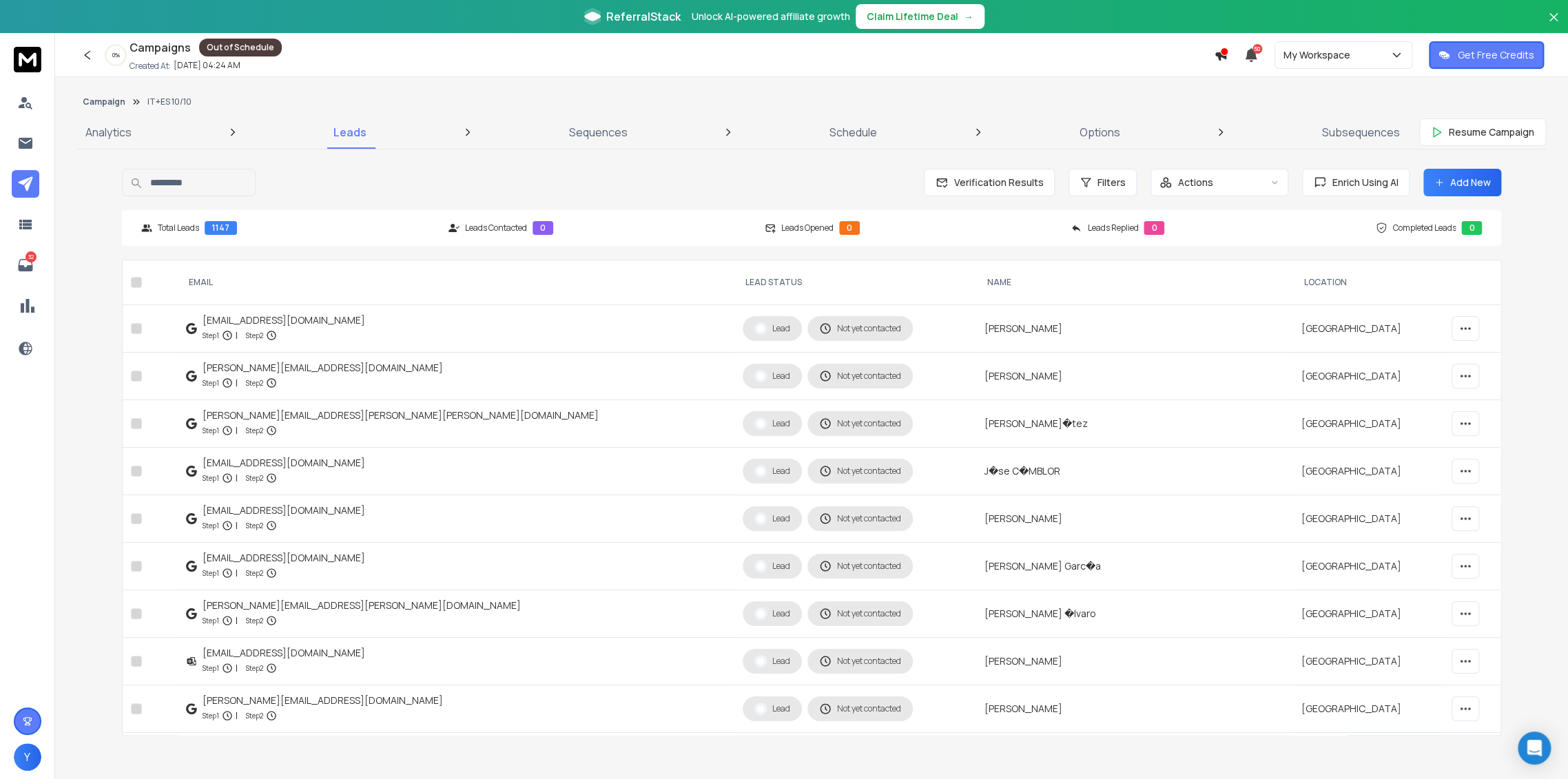
click at [1452, 178] on button "Add New" at bounding box center [1462, 182] width 78 height 28
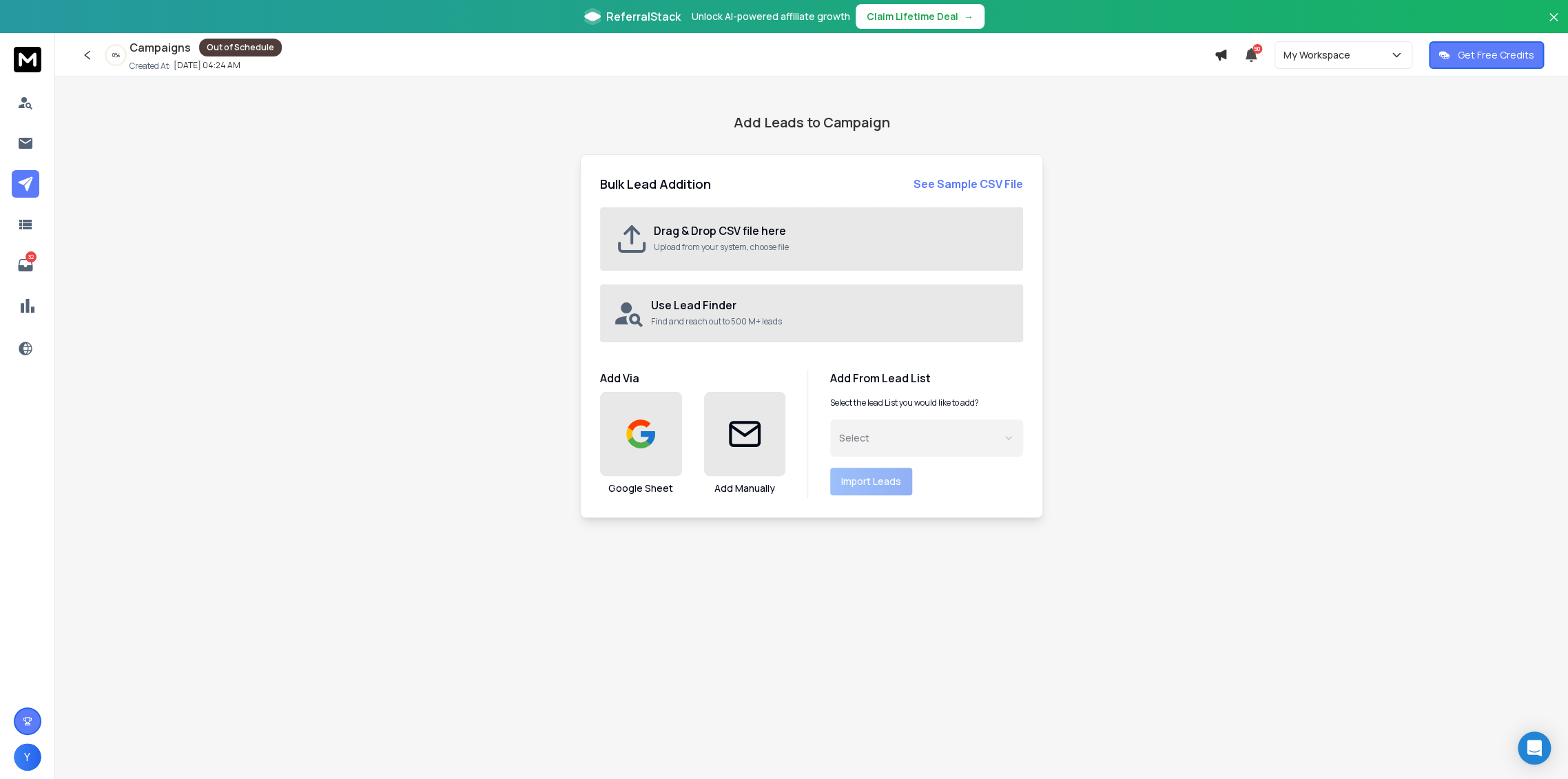
click at [735, 235] on h2 "Drag & Drop CSV file here" at bounding box center [830, 230] width 354 height 16
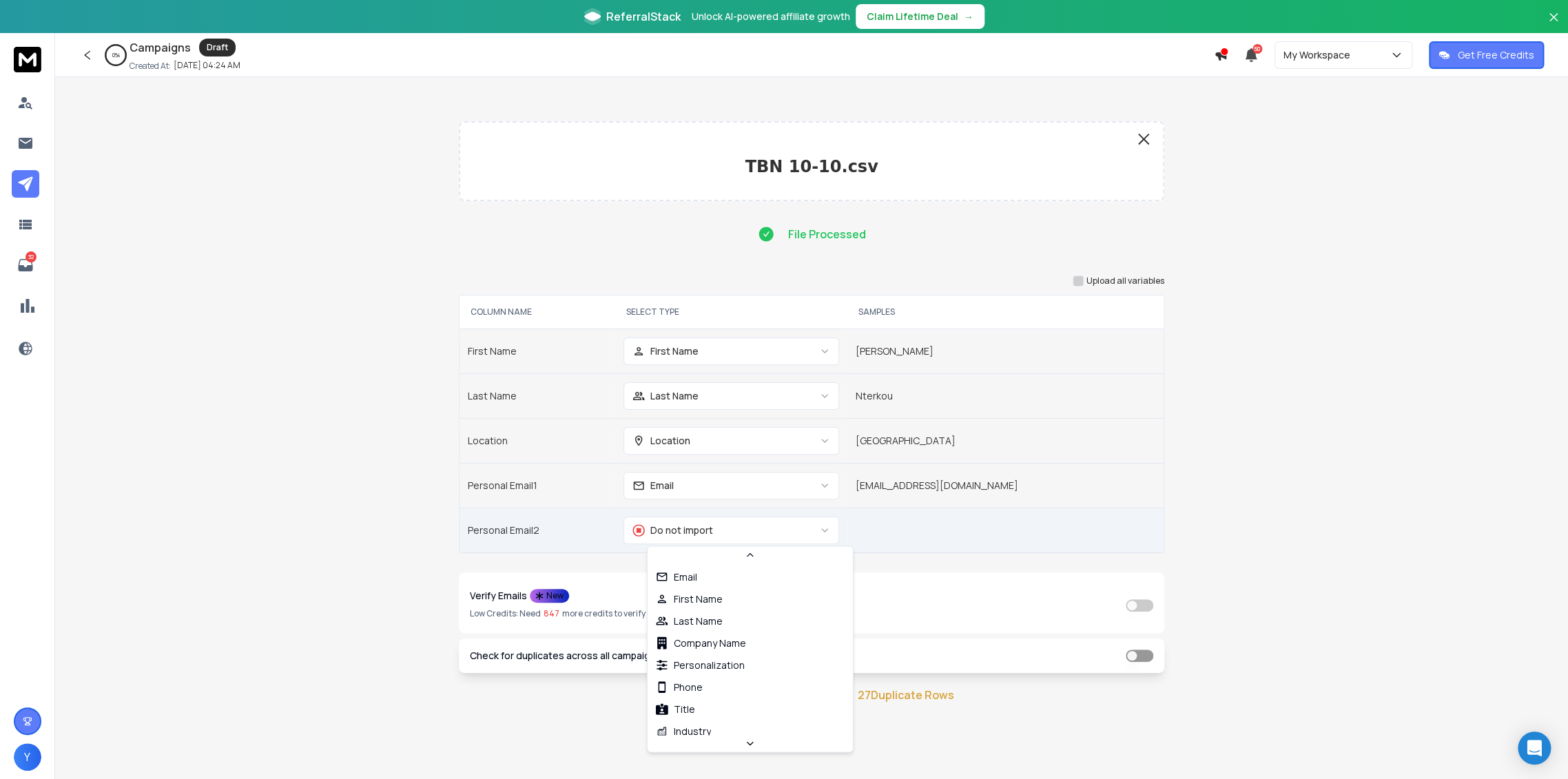
click at [713, 531] on div "Do not import" at bounding box center [673, 530] width 80 height 14
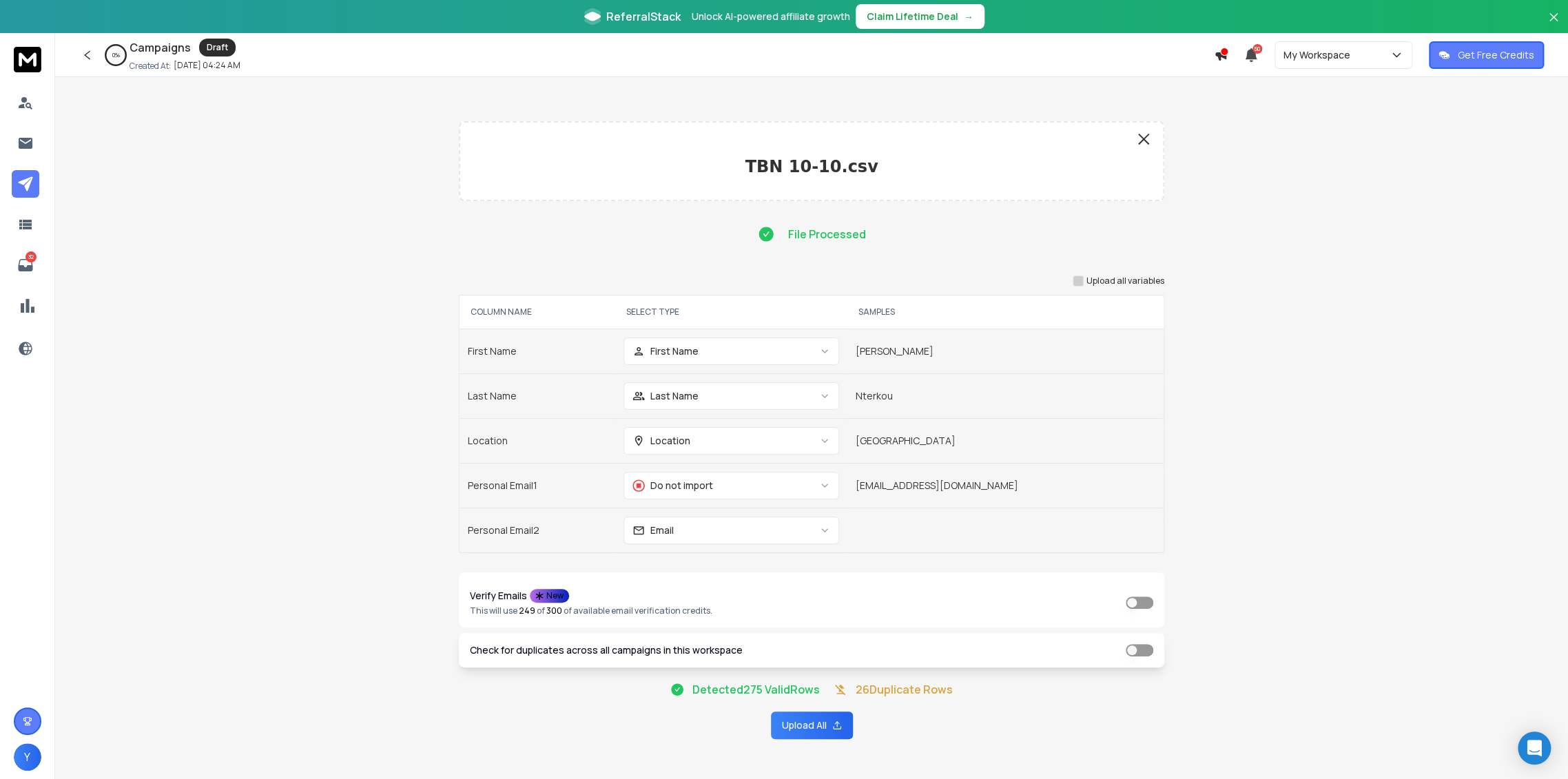
click at [823, 721] on button "Upload All" at bounding box center [812, 725] width 82 height 28
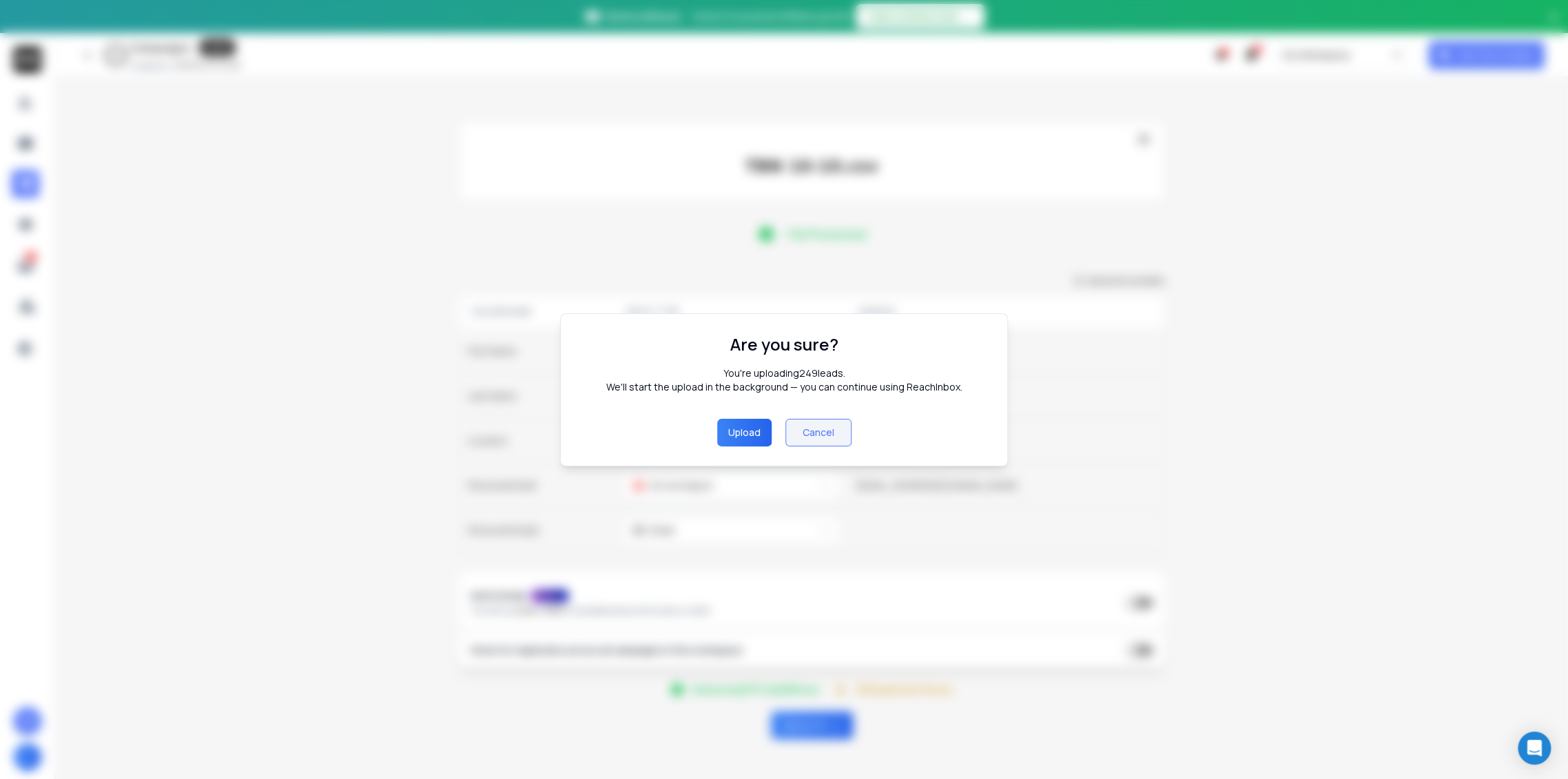
click at [757, 442] on button "Upload" at bounding box center [743, 432] width 54 height 28
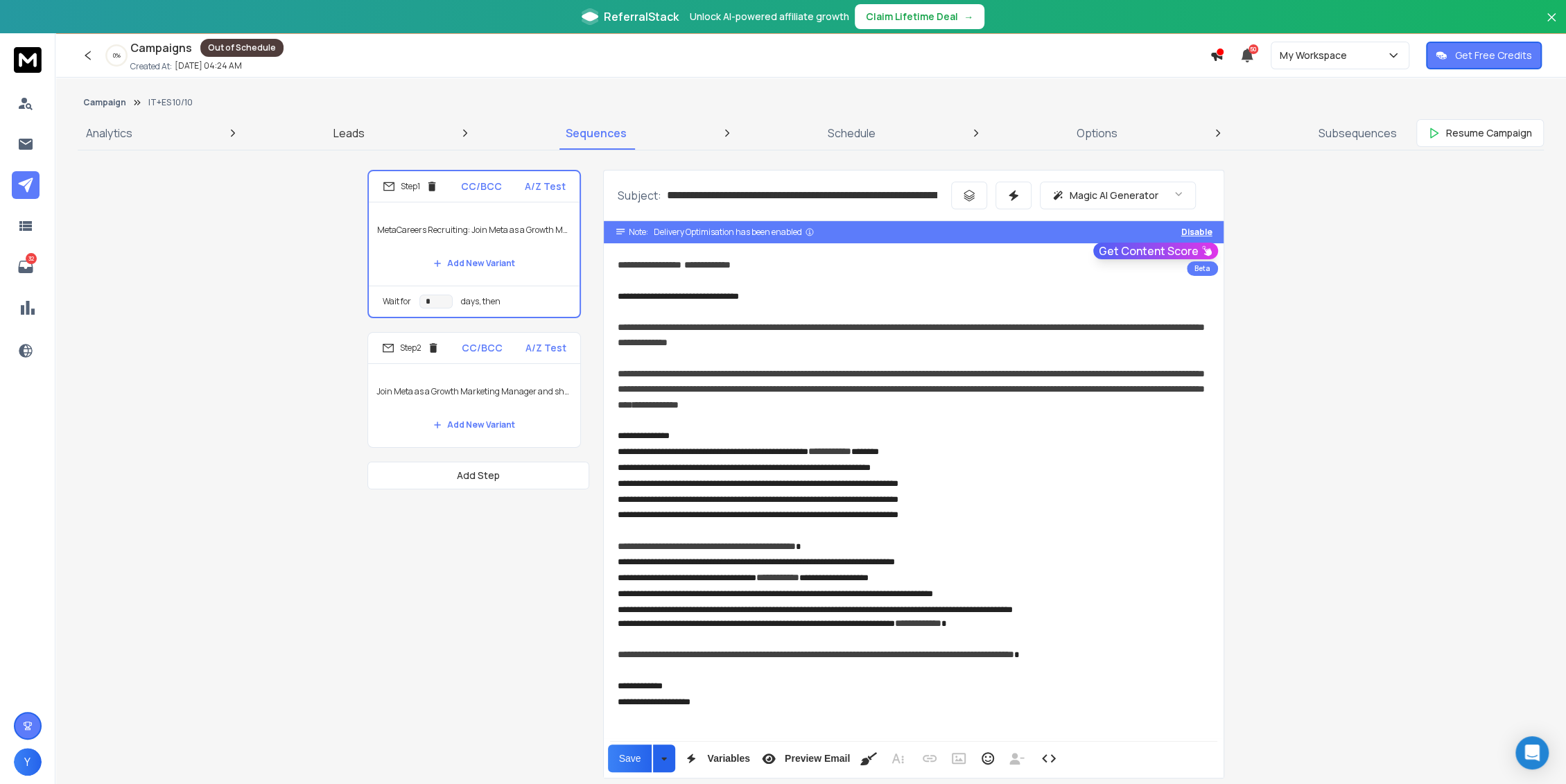
click at [354, 130] on p "Leads" at bounding box center [349, 133] width 31 height 16
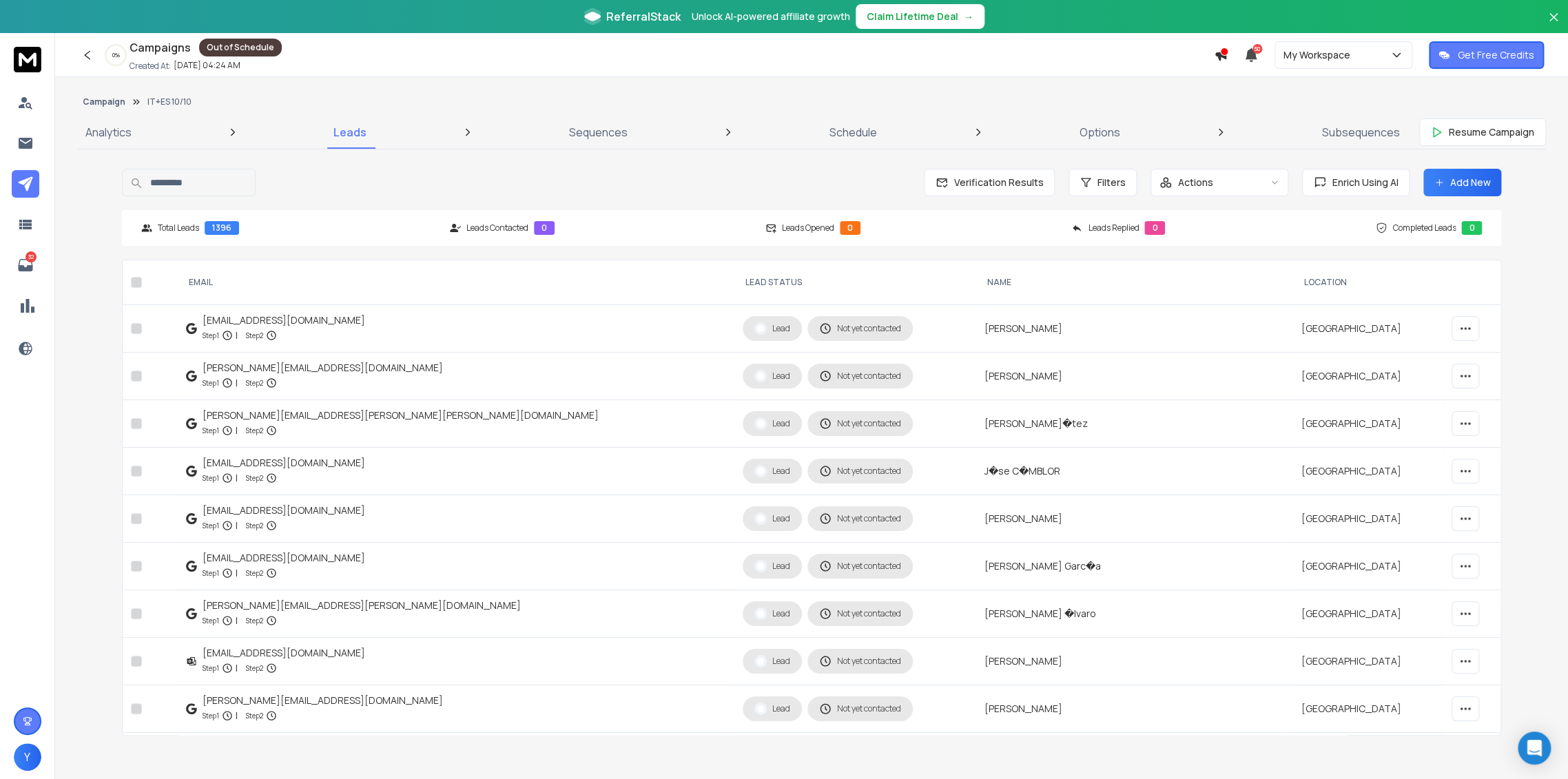
click at [1448, 192] on button "Add New" at bounding box center [1462, 182] width 78 height 28
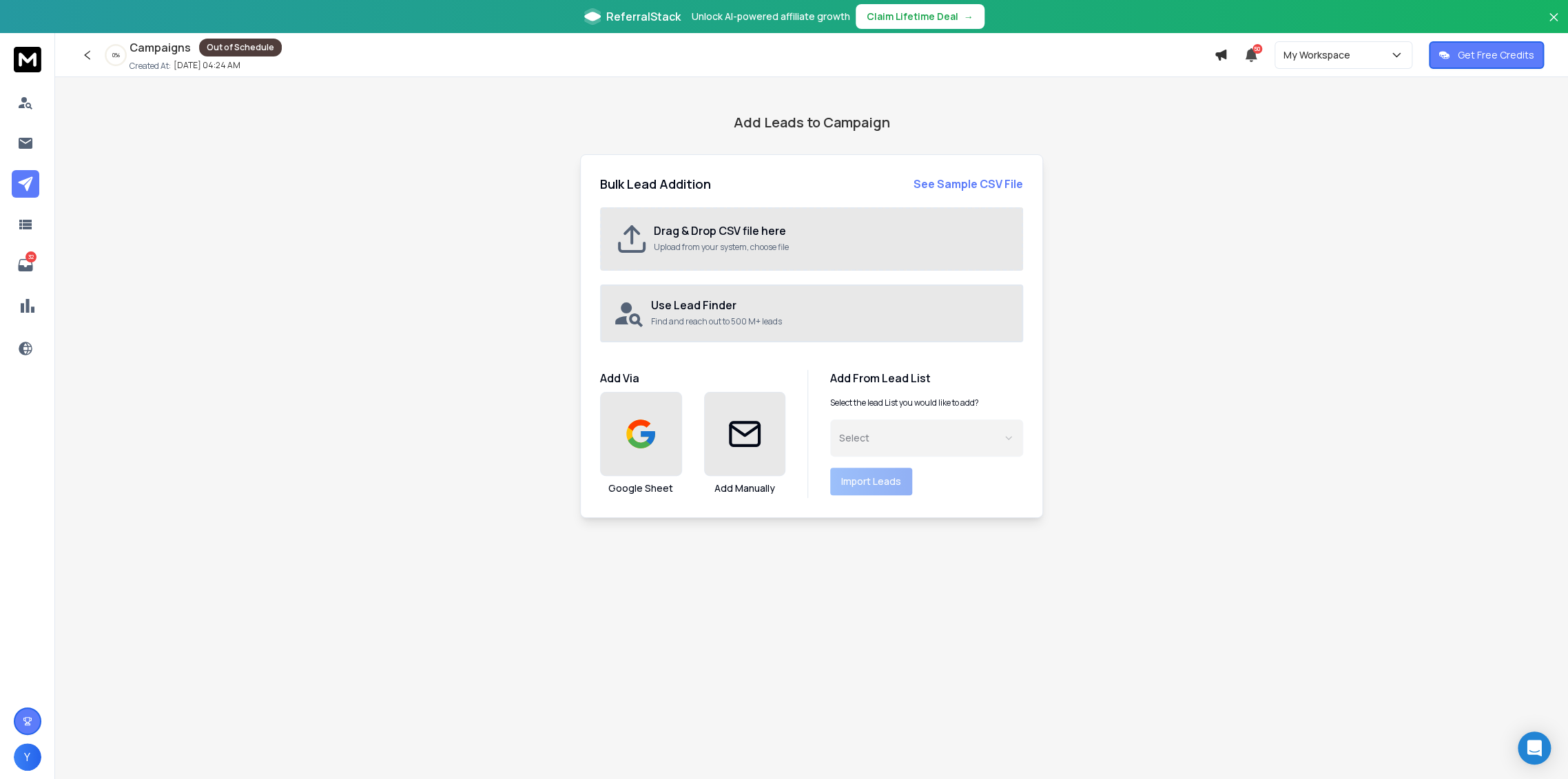
click at [813, 229] on h2 "Drag & Drop CSV file here" at bounding box center [830, 230] width 354 height 16
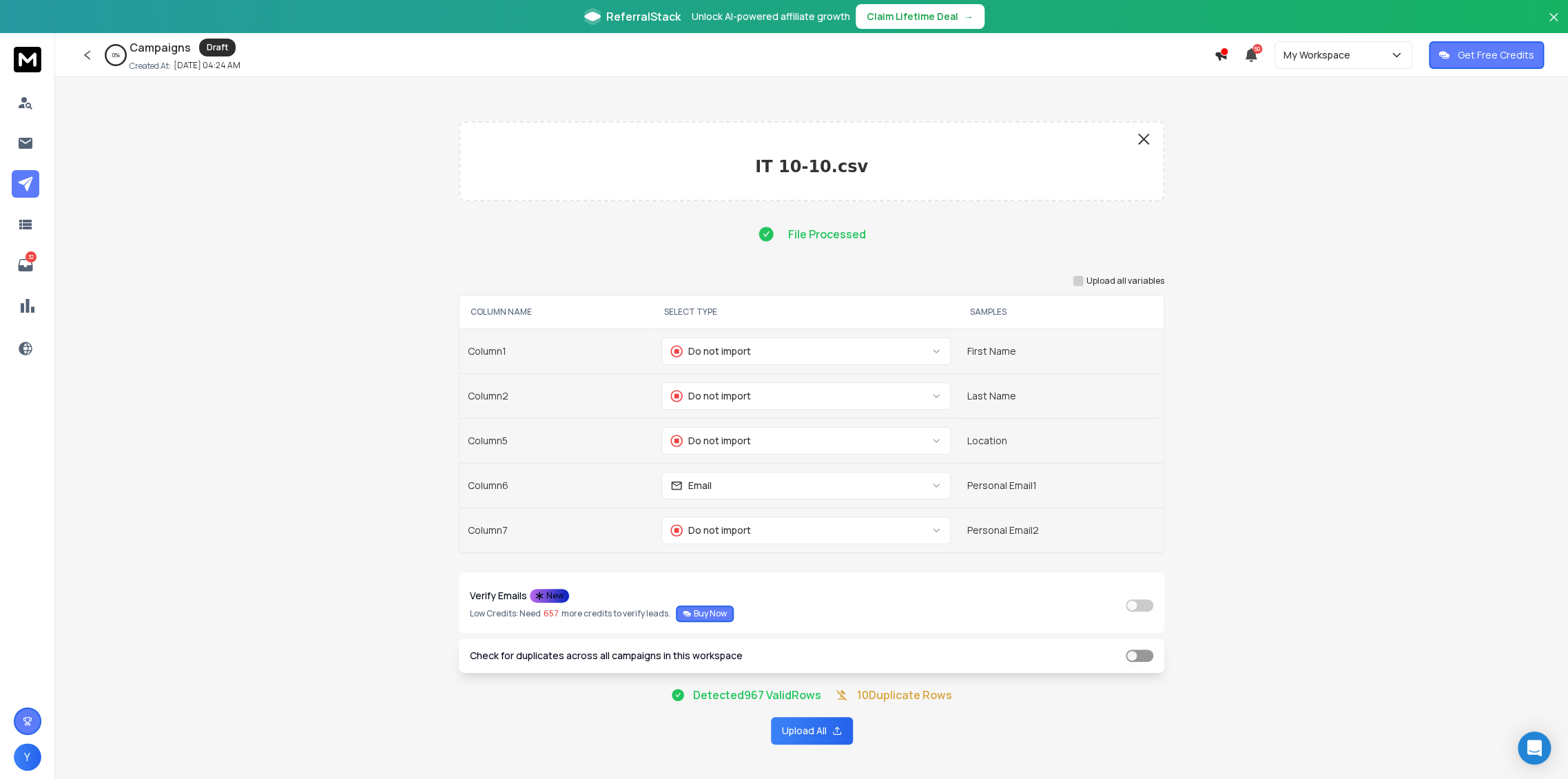
click at [301, 278] on div "IT 10-10.csv File Processed Upload all variables COLUMN NAME SELECT TYPE SAMPLE…" at bounding box center [784, 399] width 1568 height 734
click at [1138, 136] on icon at bounding box center [1143, 139] width 16 height 16
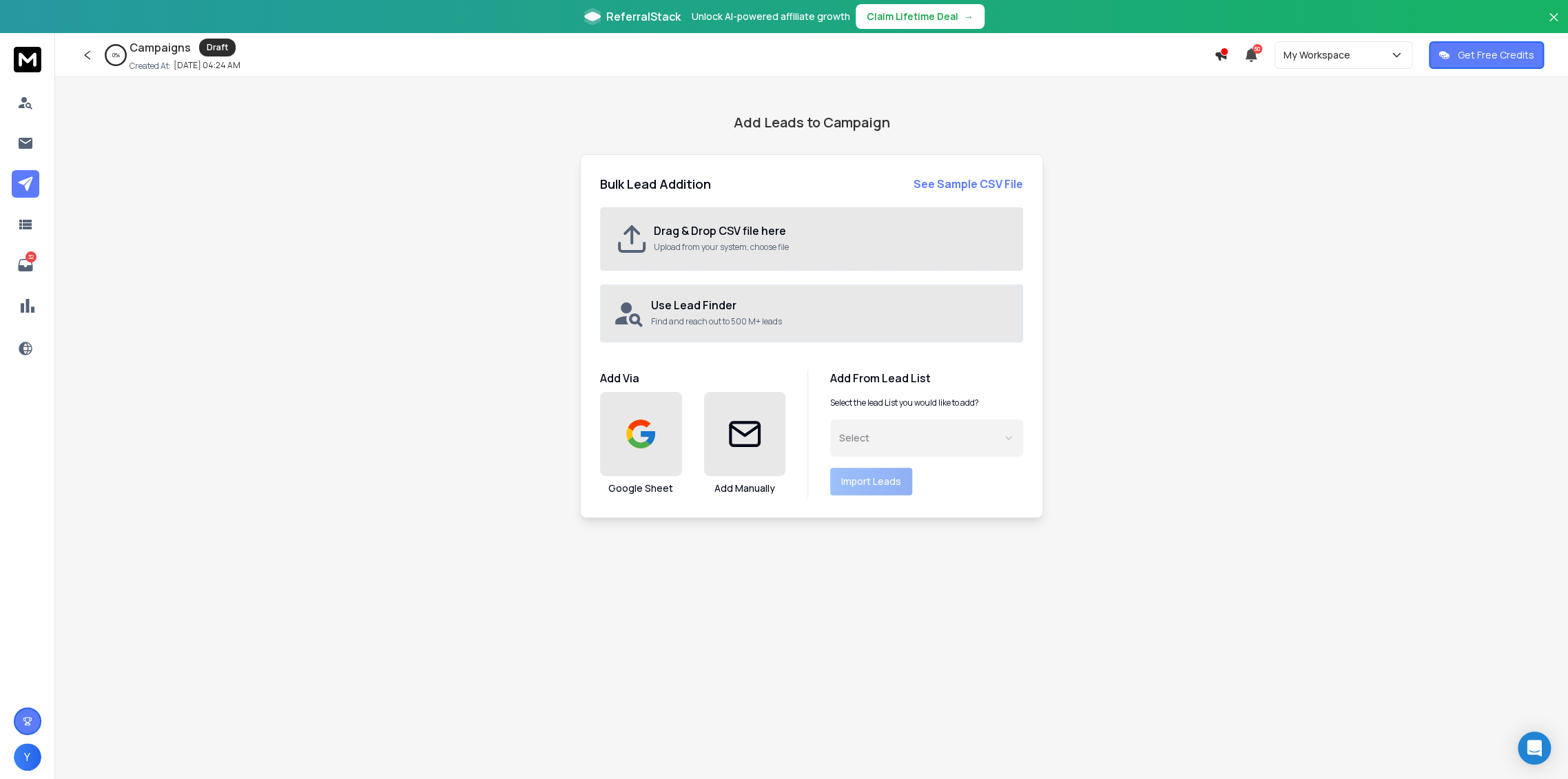
click at [709, 174] on div "Bulk Lead Addition See Sample CSV File" at bounding box center [811, 184] width 423 height 19
click at [703, 231] on h2 "Drag & Drop CSV file here" at bounding box center [830, 230] width 354 height 16
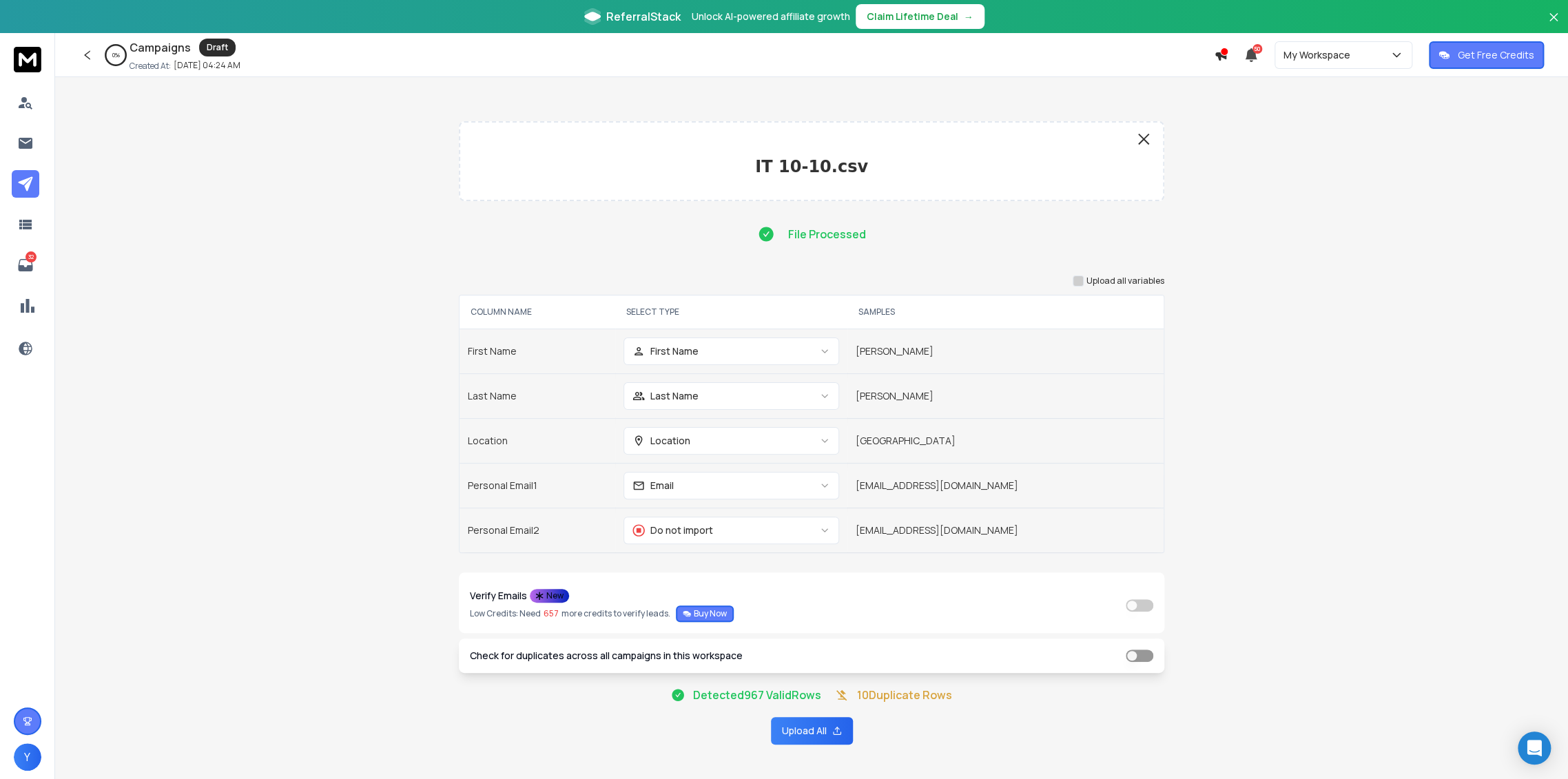
click at [819, 732] on button "Upload All" at bounding box center [812, 730] width 82 height 28
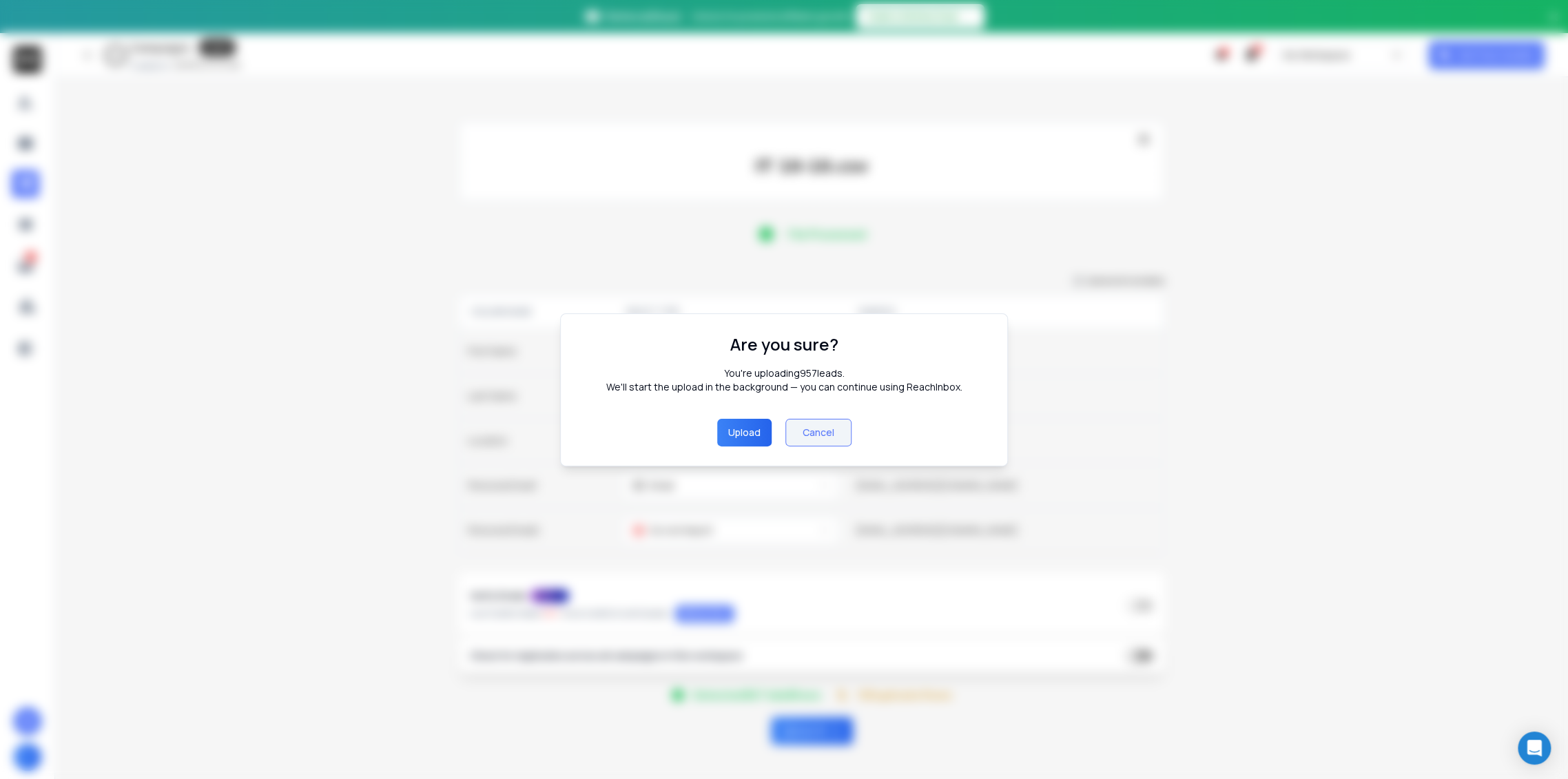
click at [754, 418] on button "Upload" at bounding box center [743, 432] width 54 height 28
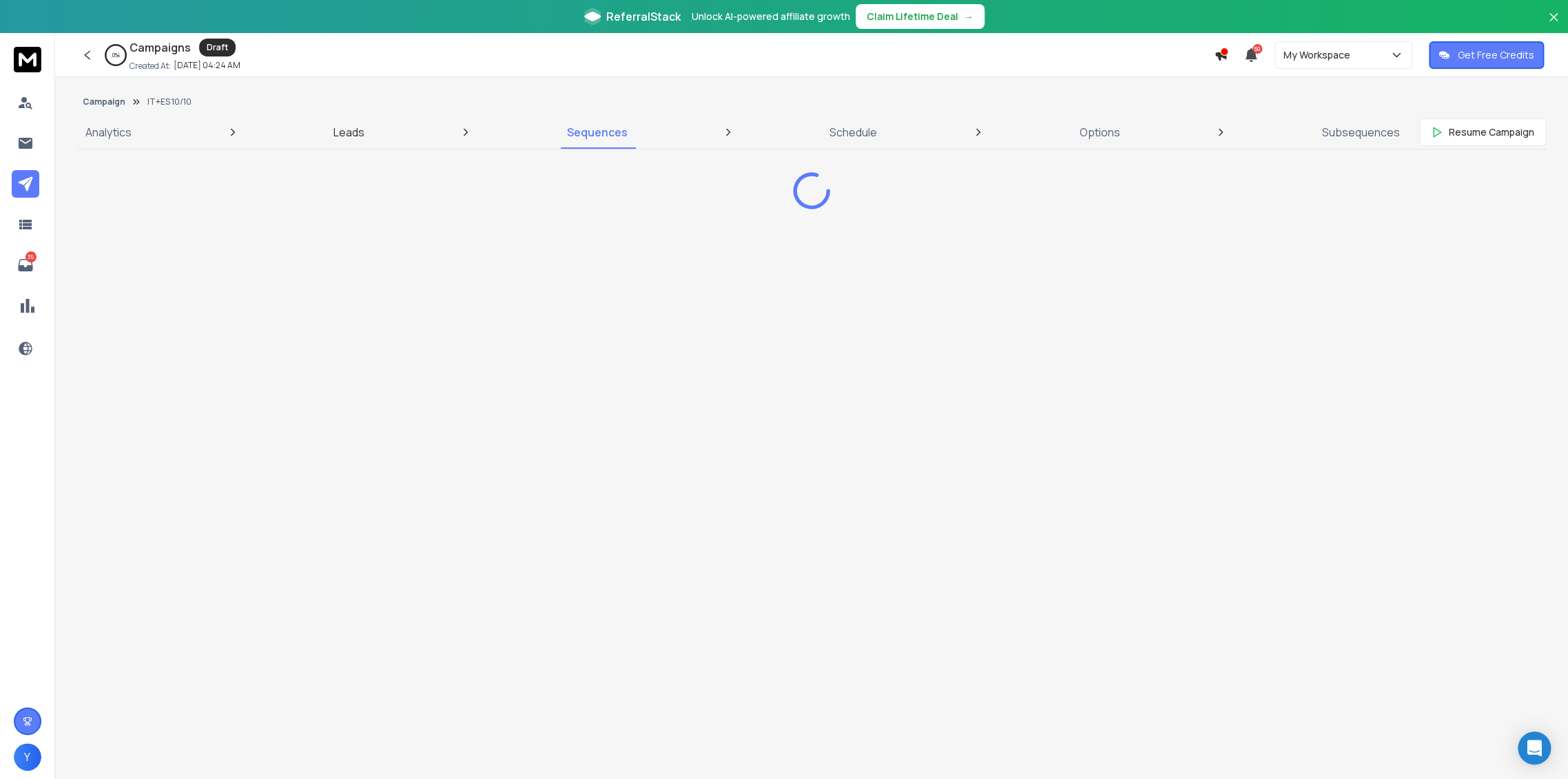
click at [346, 138] on p "Leads" at bounding box center [349, 132] width 31 height 16
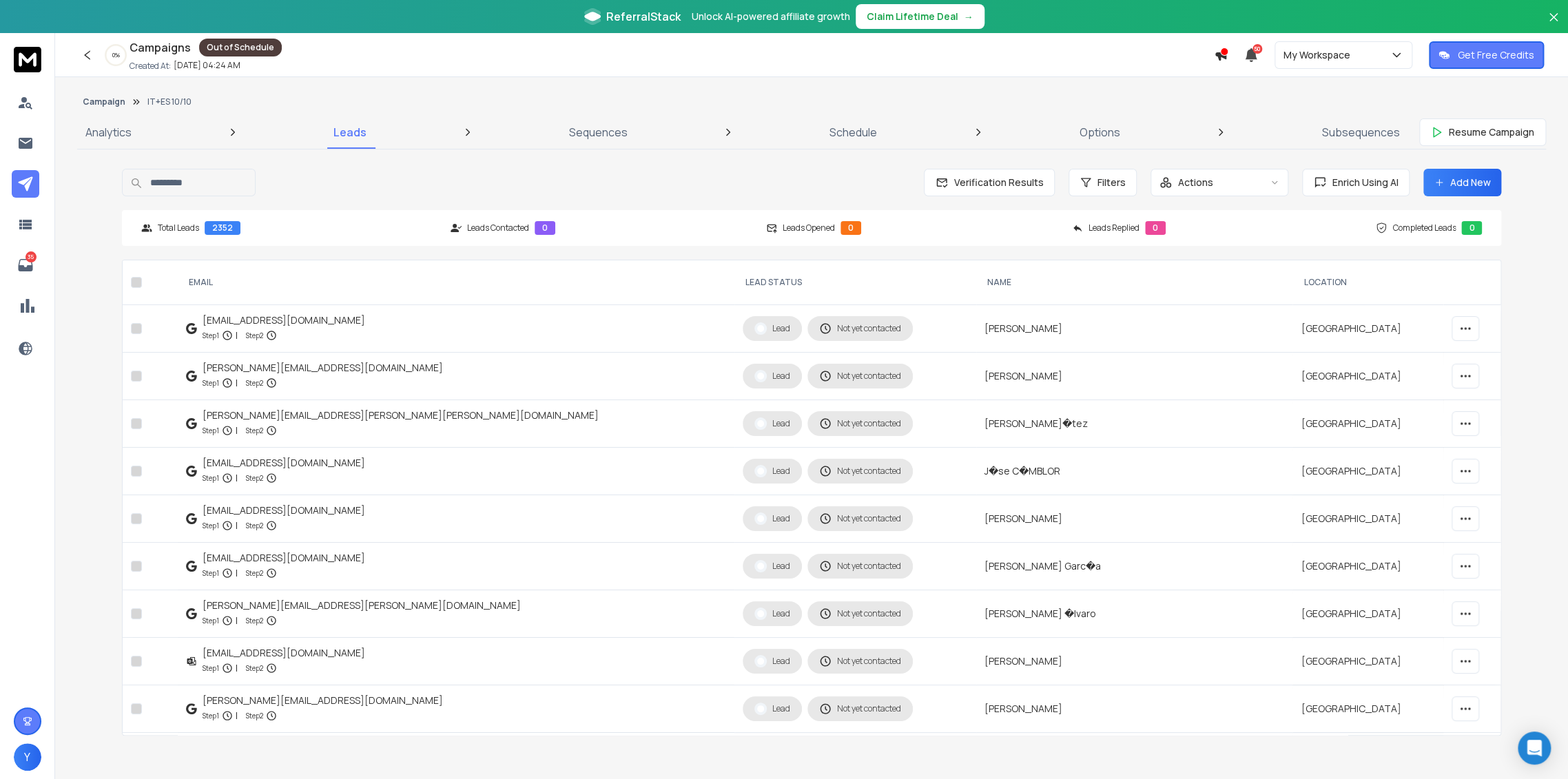
click at [1448, 186] on button "Add New" at bounding box center [1462, 182] width 78 height 28
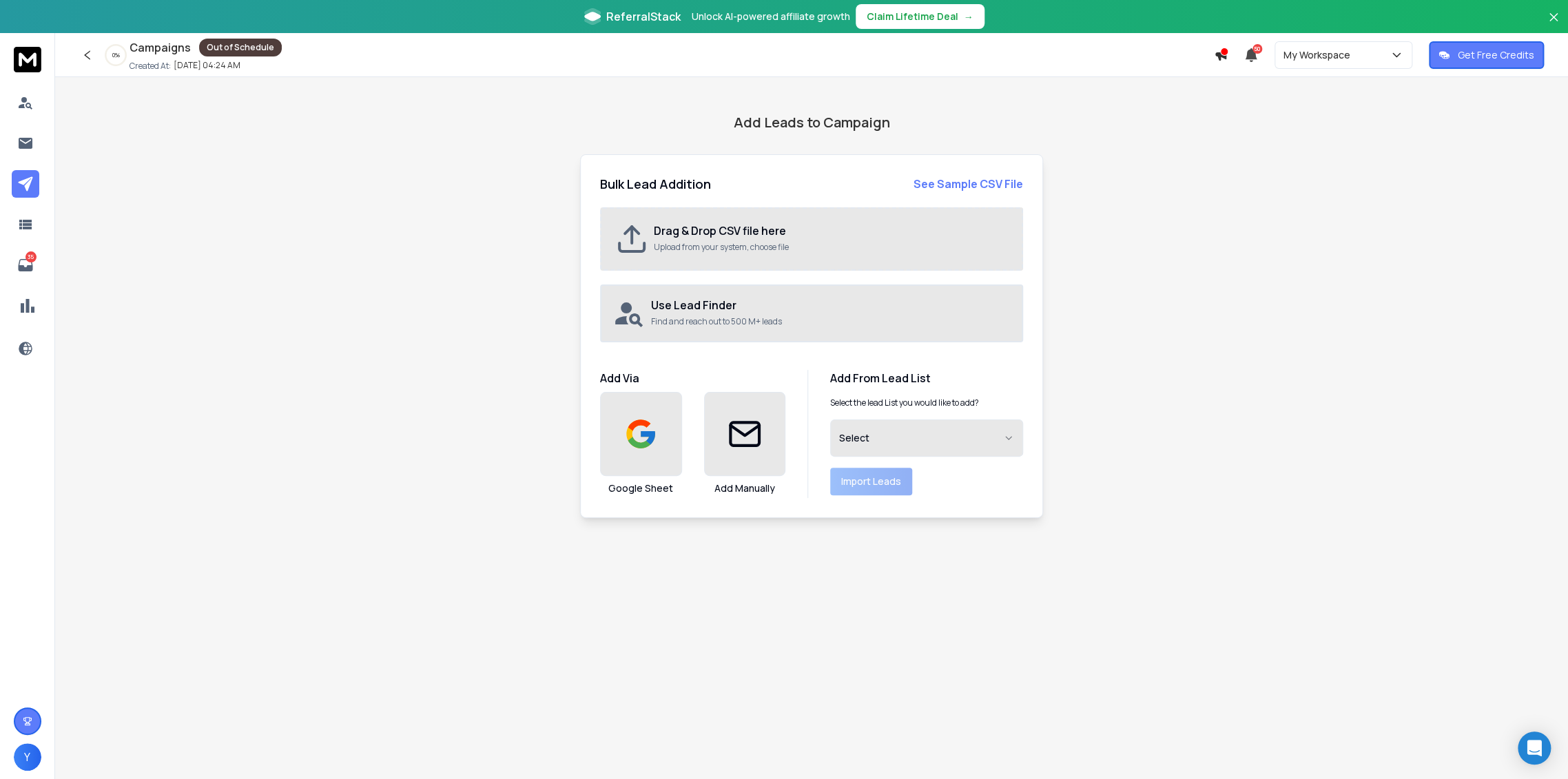
click at [746, 239] on div "Drag & Drop CSV file here Upload from your system, choose file" at bounding box center [830, 239] width 354 height 33
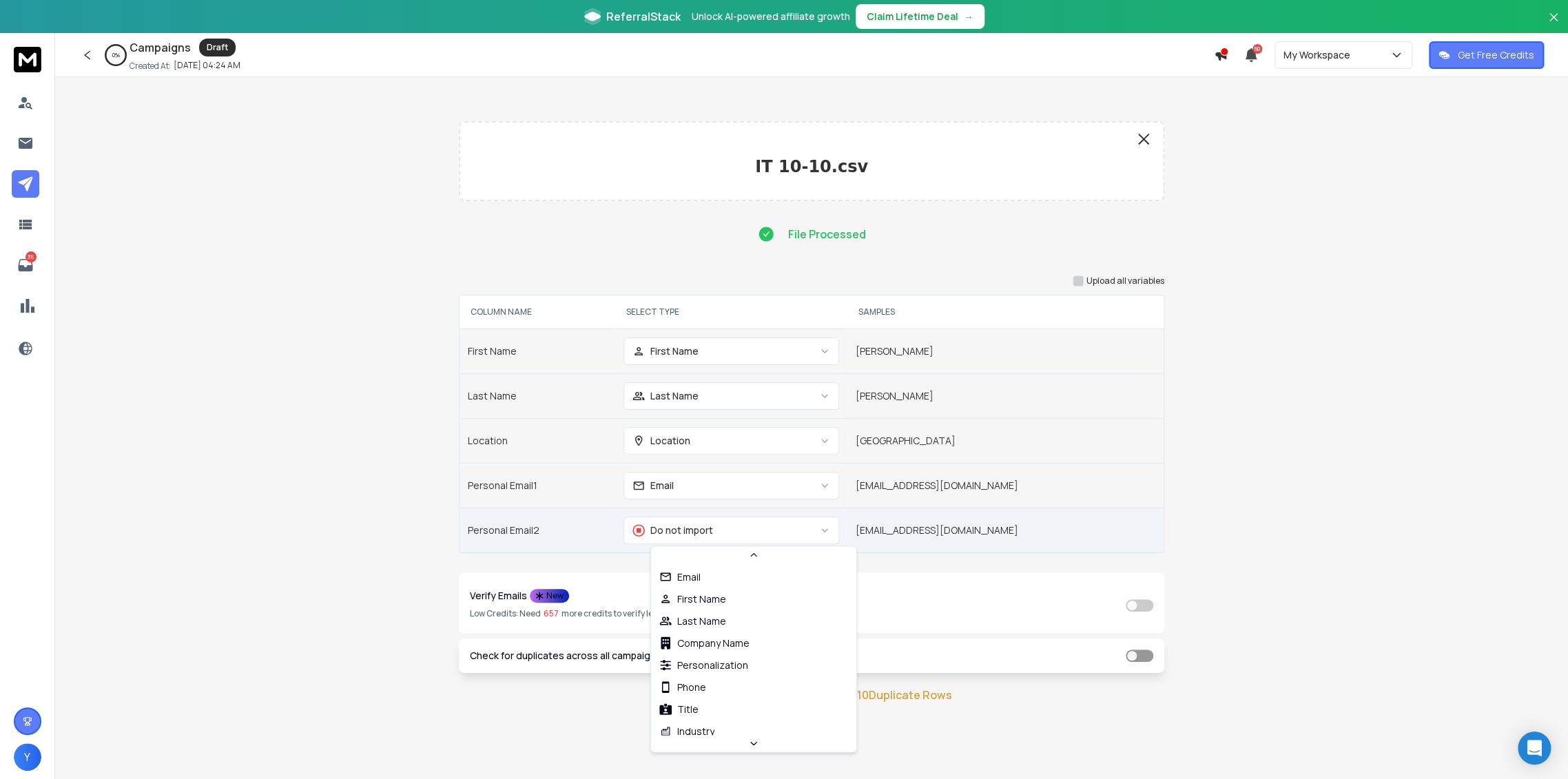
click at [755, 532] on button "Do not import" at bounding box center [731, 530] width 216 height 28
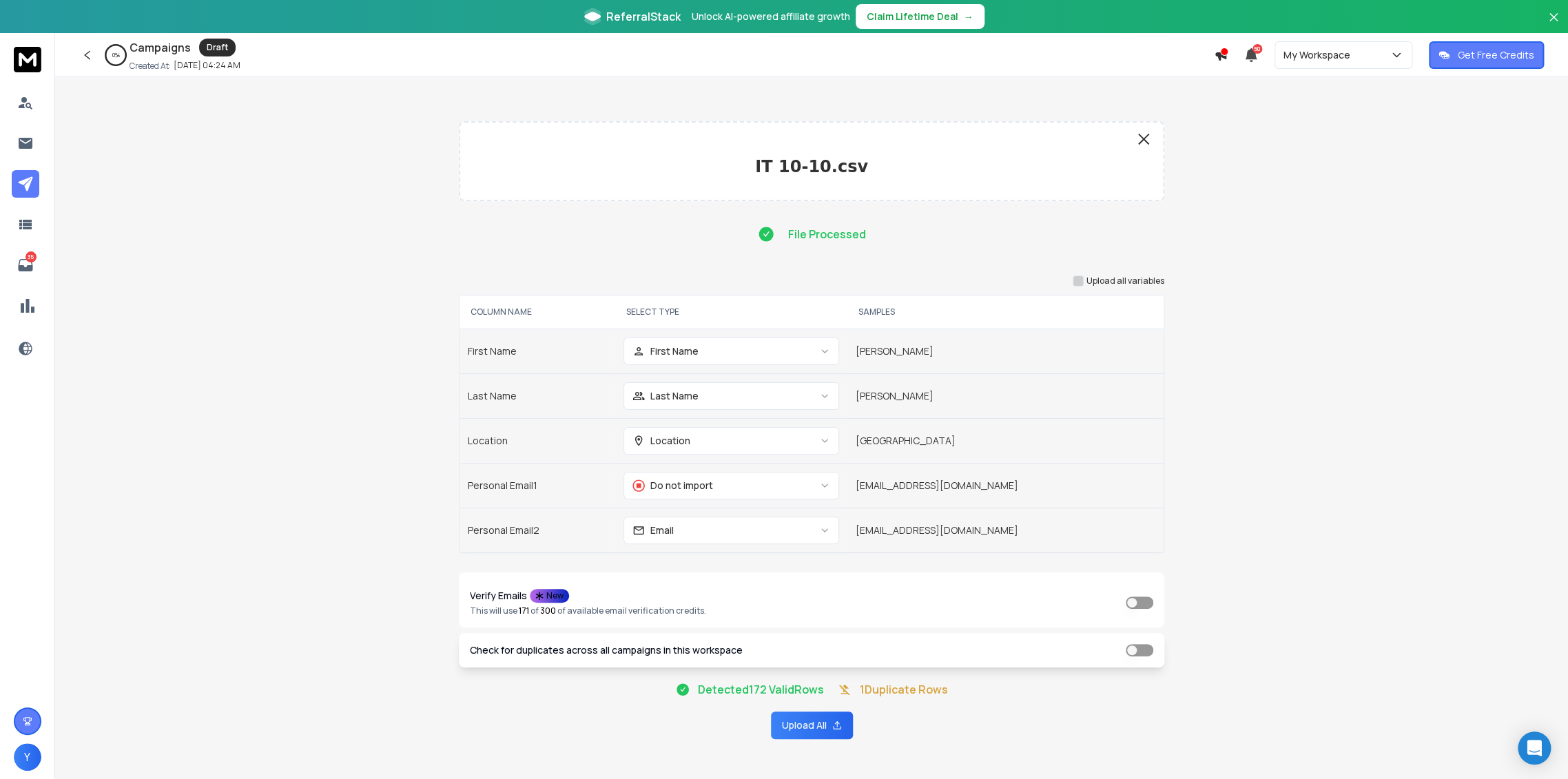
click at [822, 728] on button "Upload All" at bounding box center [812, 725] width 82 height 28
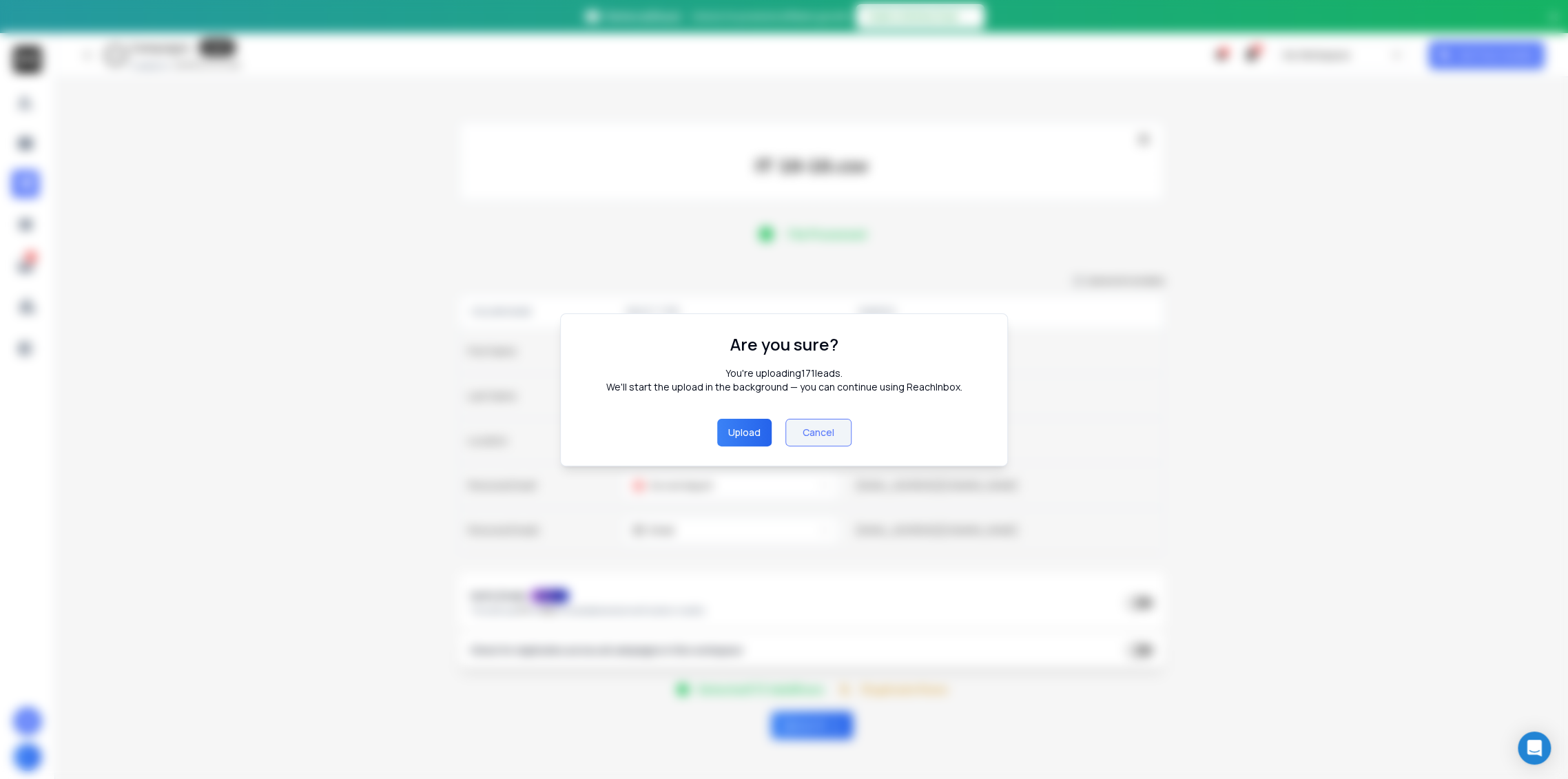
click at [742, 427] on button "Upload" at bounding box center [743, 432] width 54 height 28
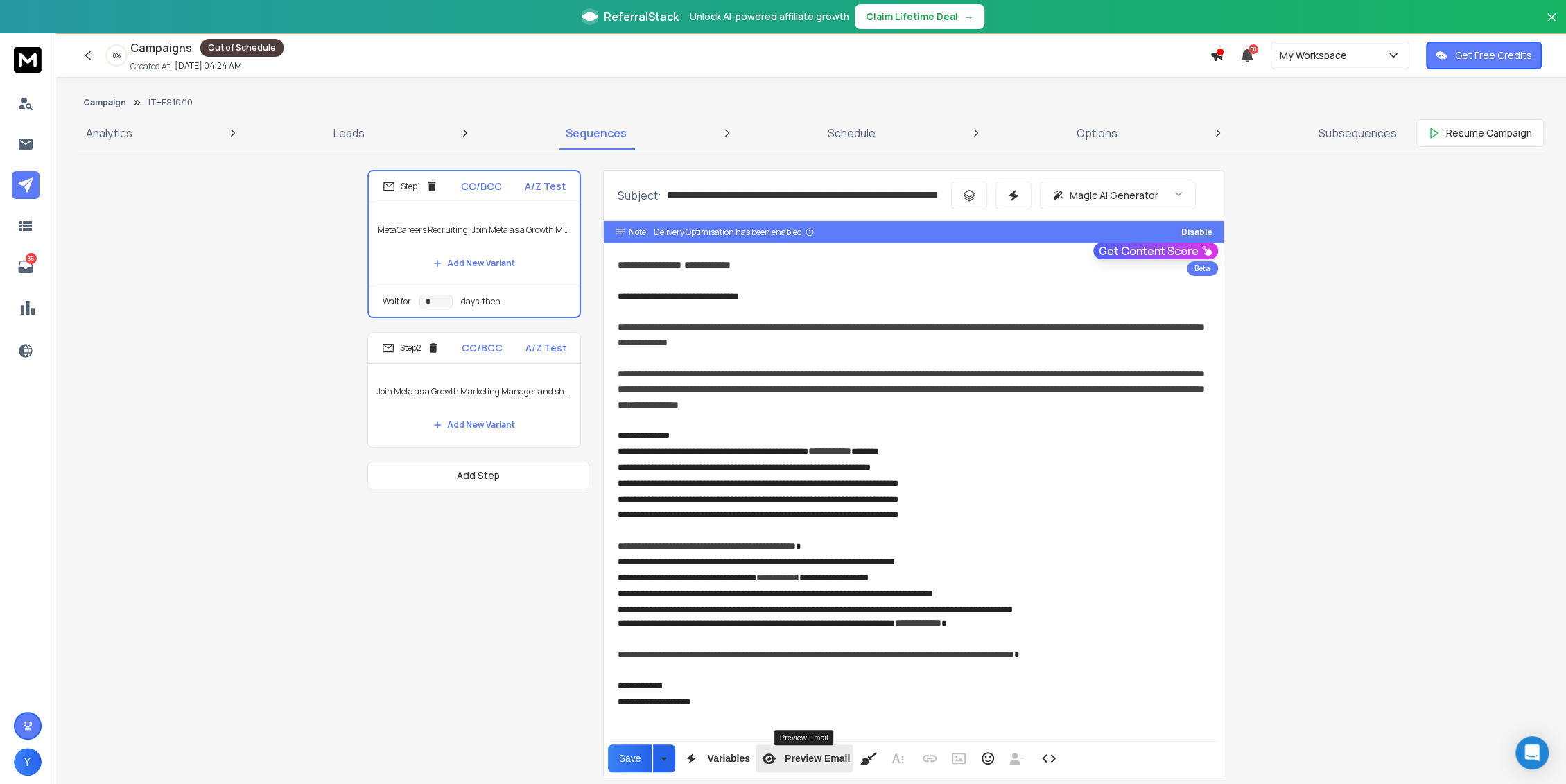
click at [801, 760] on span "Preview Email" at bounding box center [817, 759] width 71 height 12
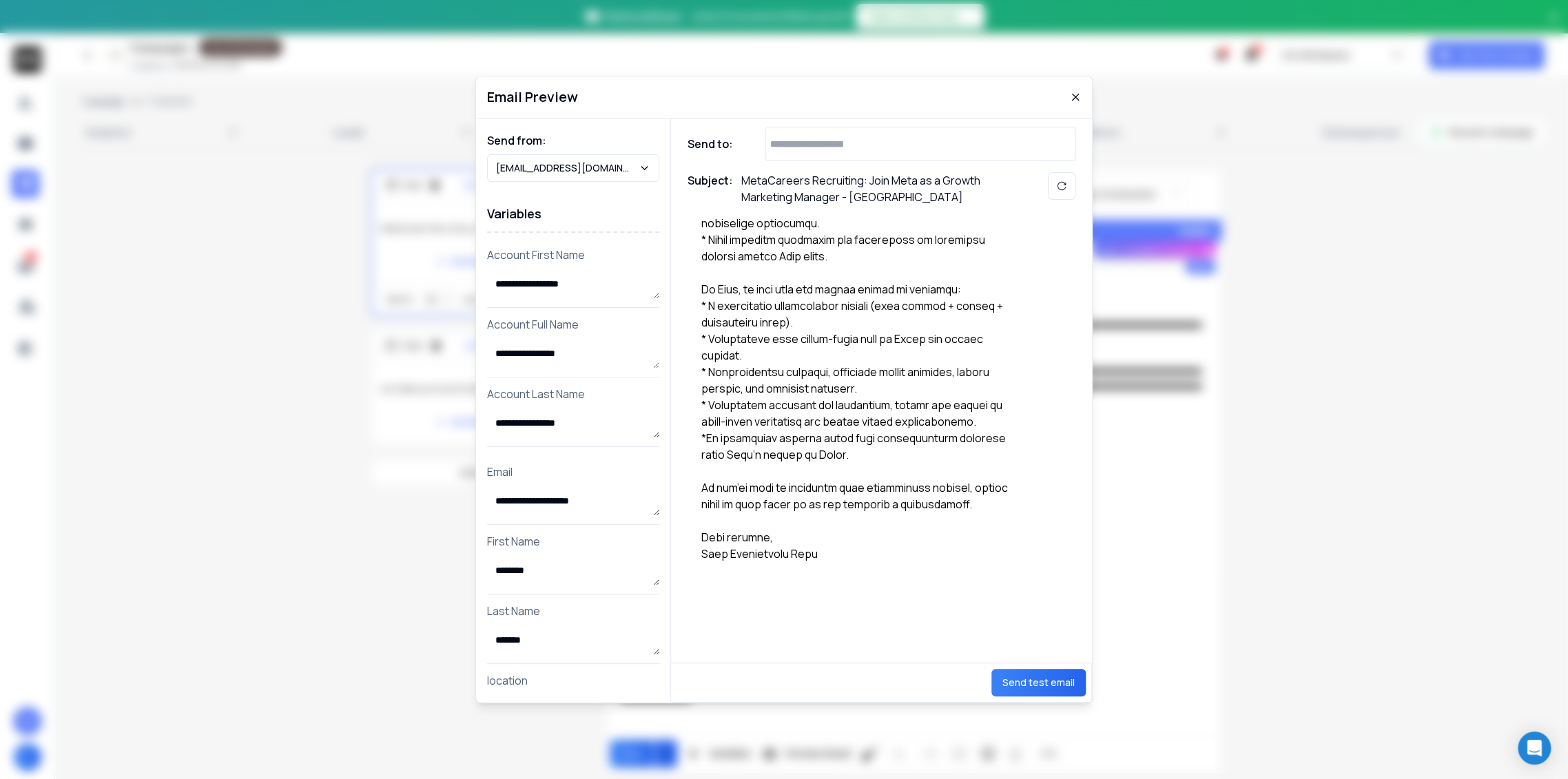
scroll to position [409, 0]
click at [1191, 382] on div "**********" at bounding box center [784, 389] width 1568 height 654
click at [1068, 98] on div "Email Preview" at bounding box center [784, 97] width 616 height 42
click at [1074, 98] on icon at bounding box center [1076, 97] width 7 height 7
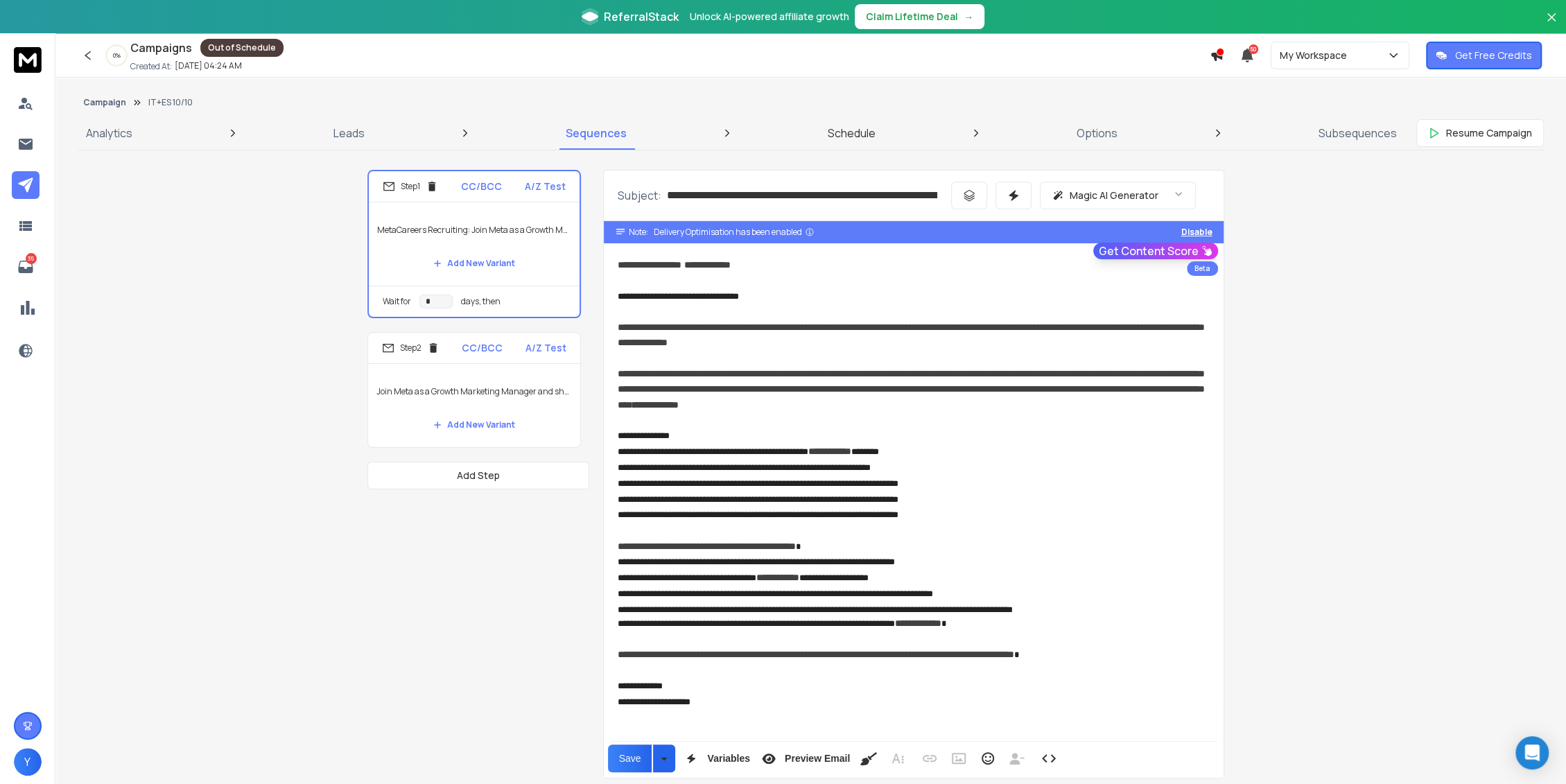
click at [845, 138] on p "Schedule" at bounding box center [851, 133] width 48 height 16
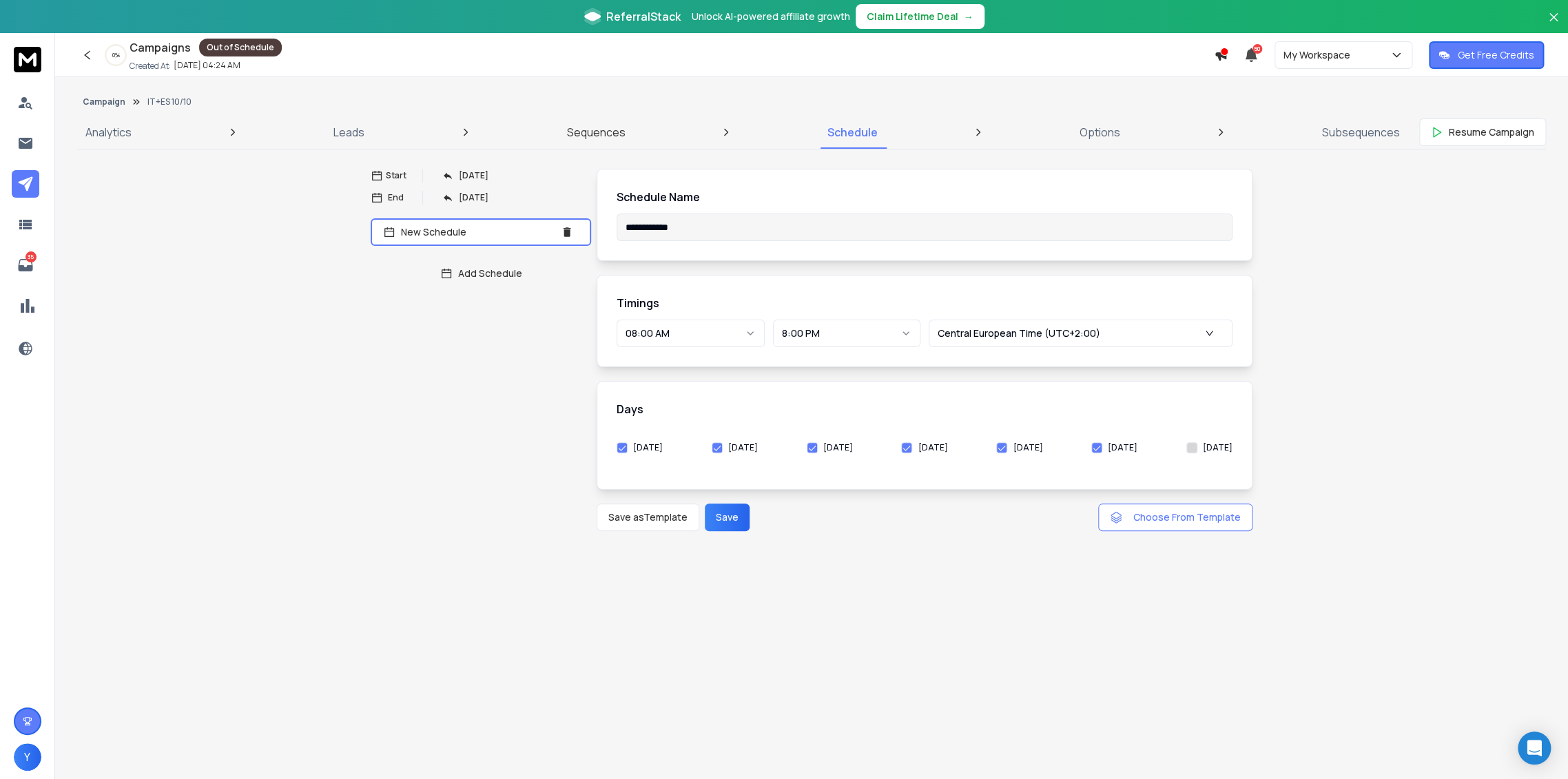
click at [578, 134] on p "Sequences" at bounding box center [596, 132] width 59 height 16
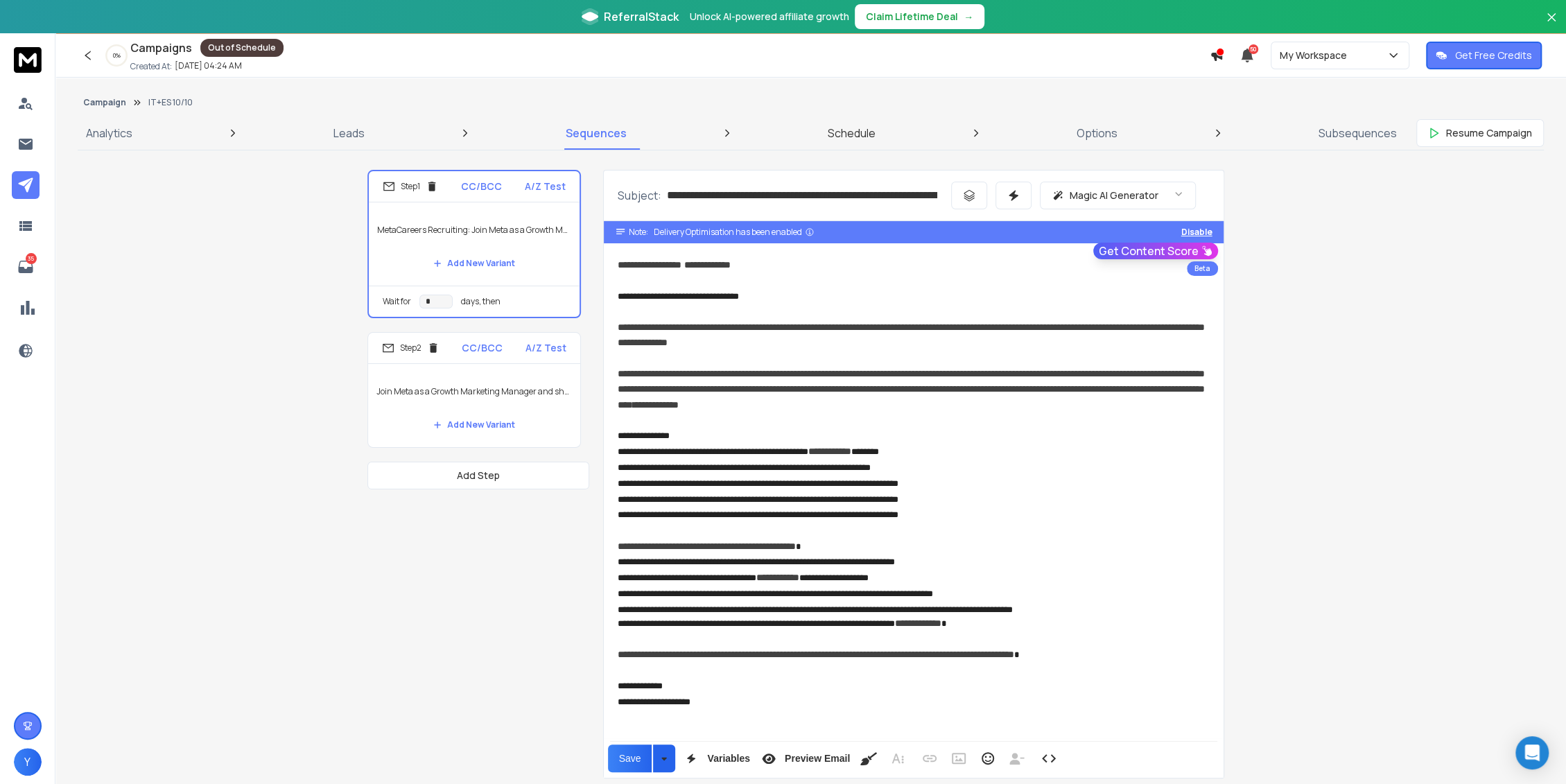
click at [864, 131] on p "Schedule" at bounding box center [851, 133] width 48 height 16
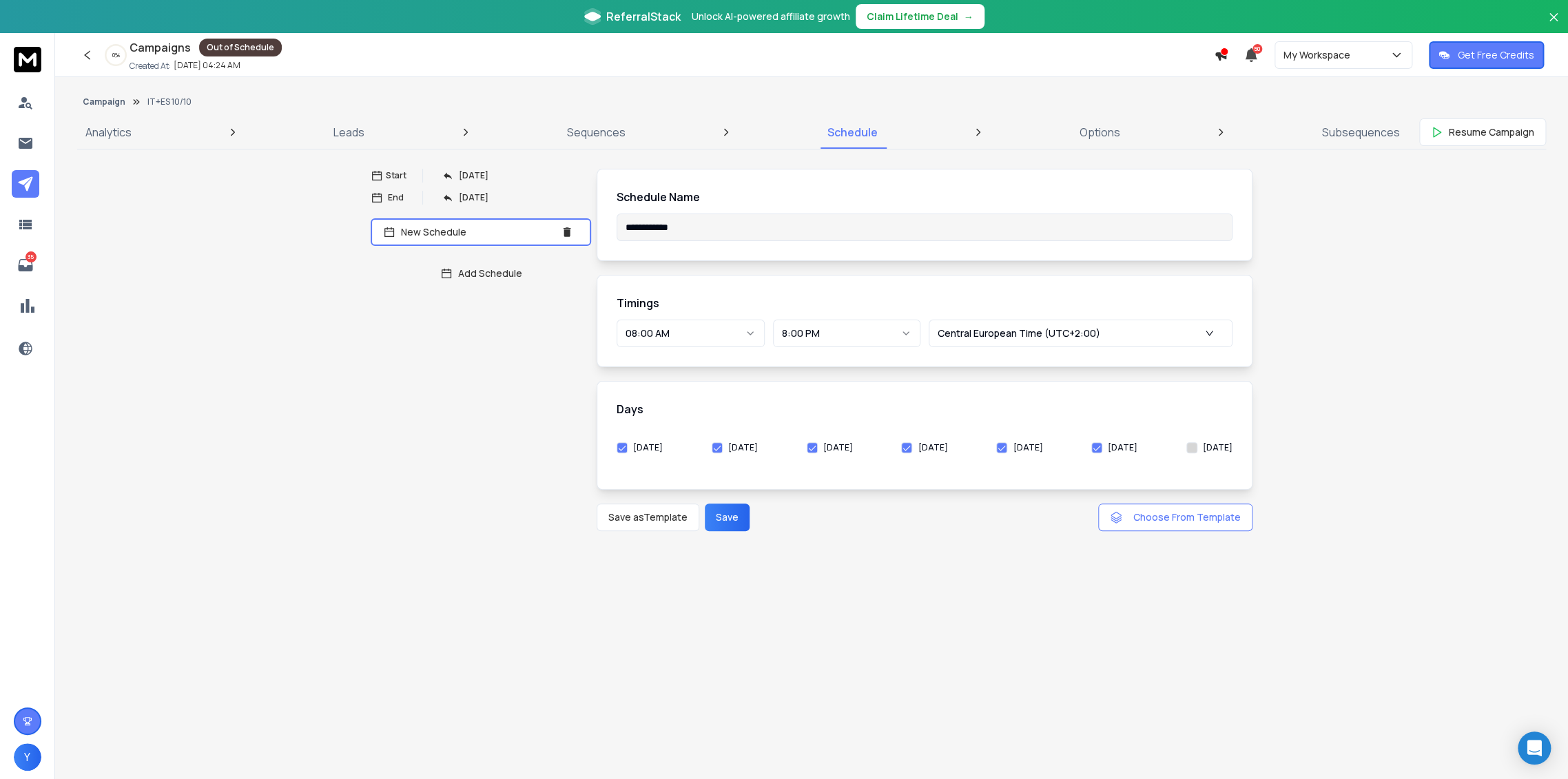
click at [738, 514] on button "Save" at bounding box center [727, 517] width 45 height 28
click at [450, 178] on icon at bounding box center [448, 175] width 11 height 11
click at [450, 200] on icon at bounding box center [448, 197] width 11 height 11
click at [734, 514] on button "Save" at bounding box center [727, 517] width 45 height 28
click at [1102, 129] on p "Options" at bounding box center [1100, 132] width 41 height 16
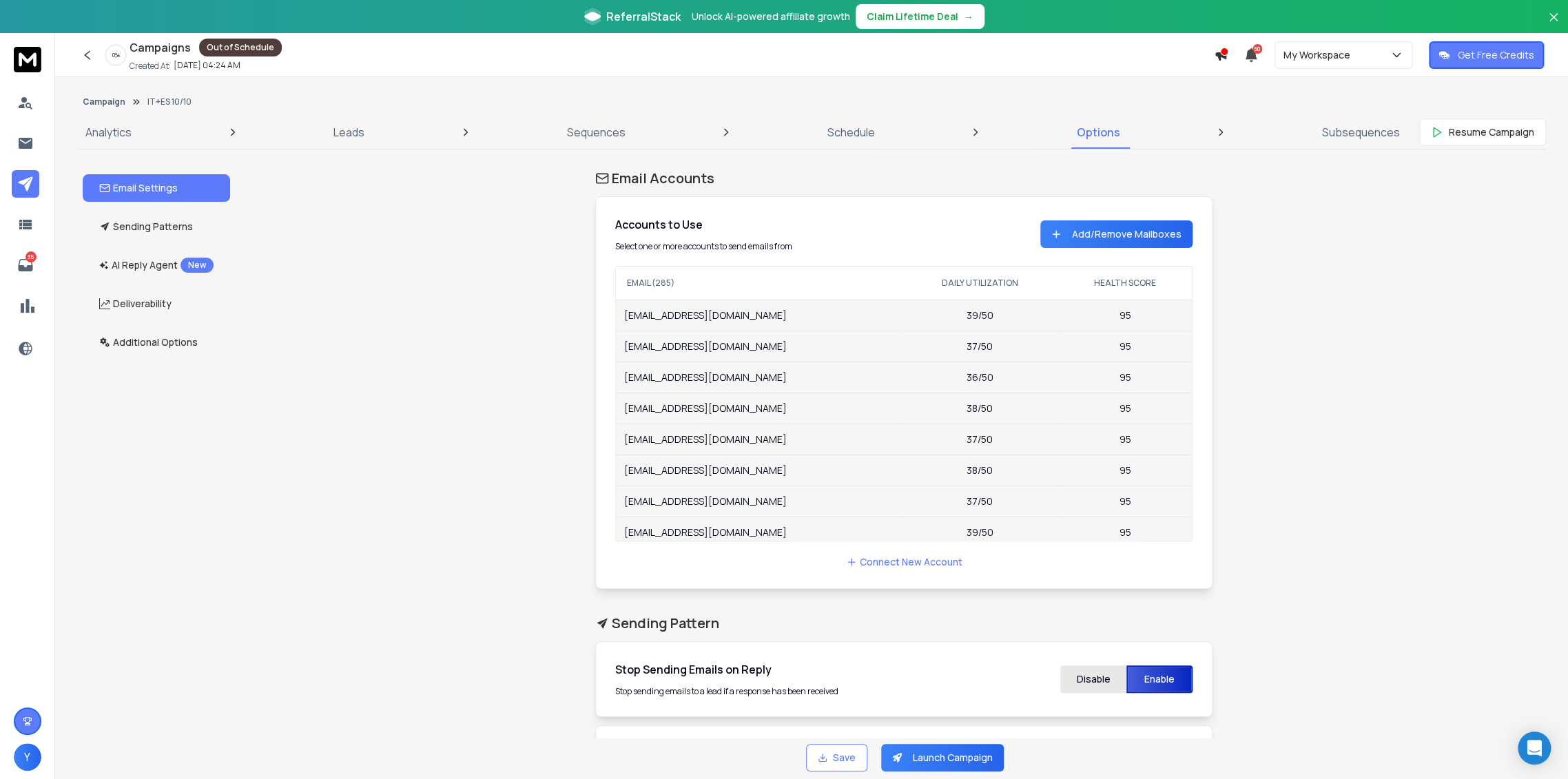
click at [911, 754] on button "Launch Campaign" at bounding box center [942, 757] width 123 height 28
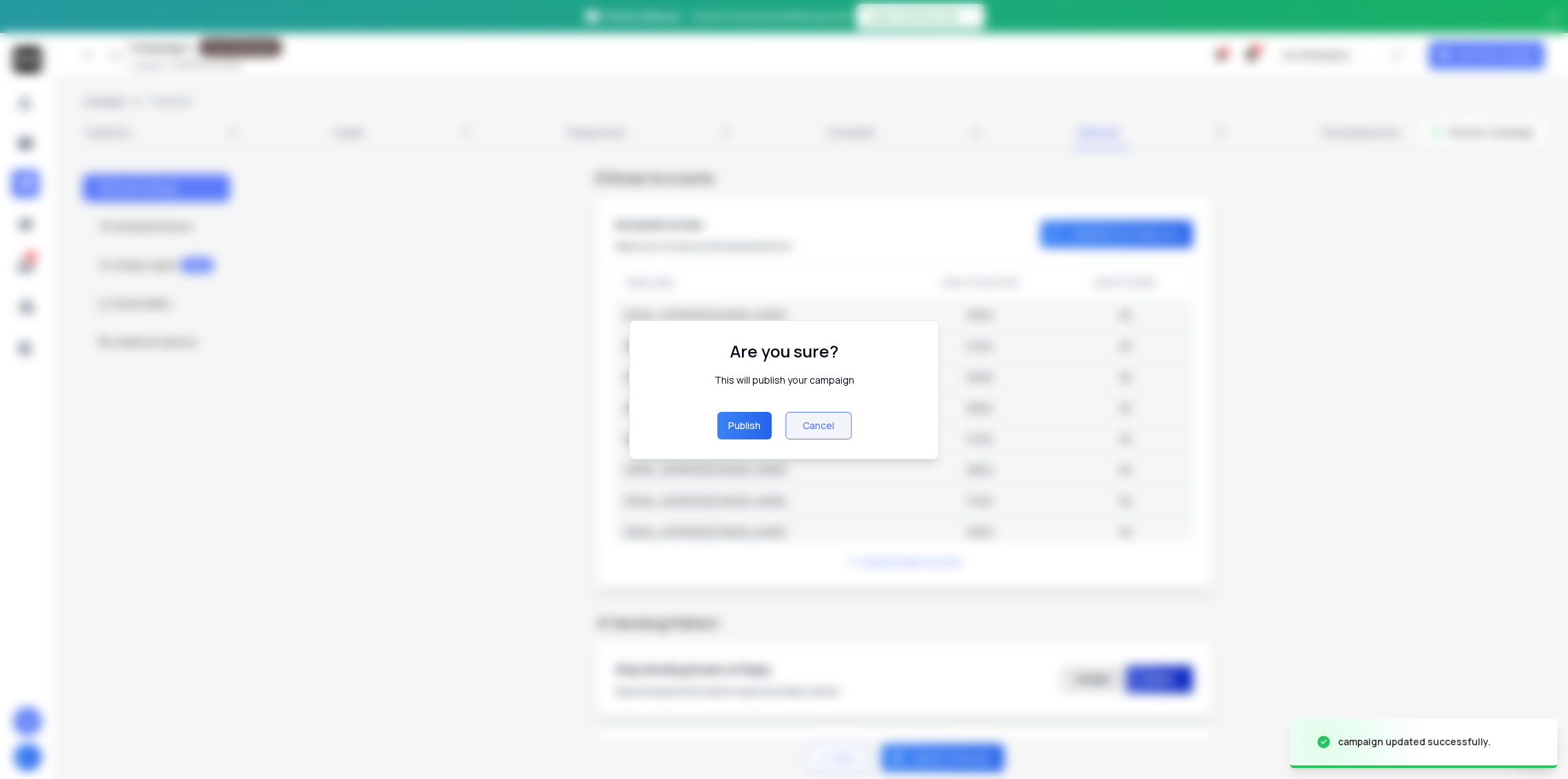
click at [740, 429] on button "Publish" at bounding box center [743, 425] width 54 height 28
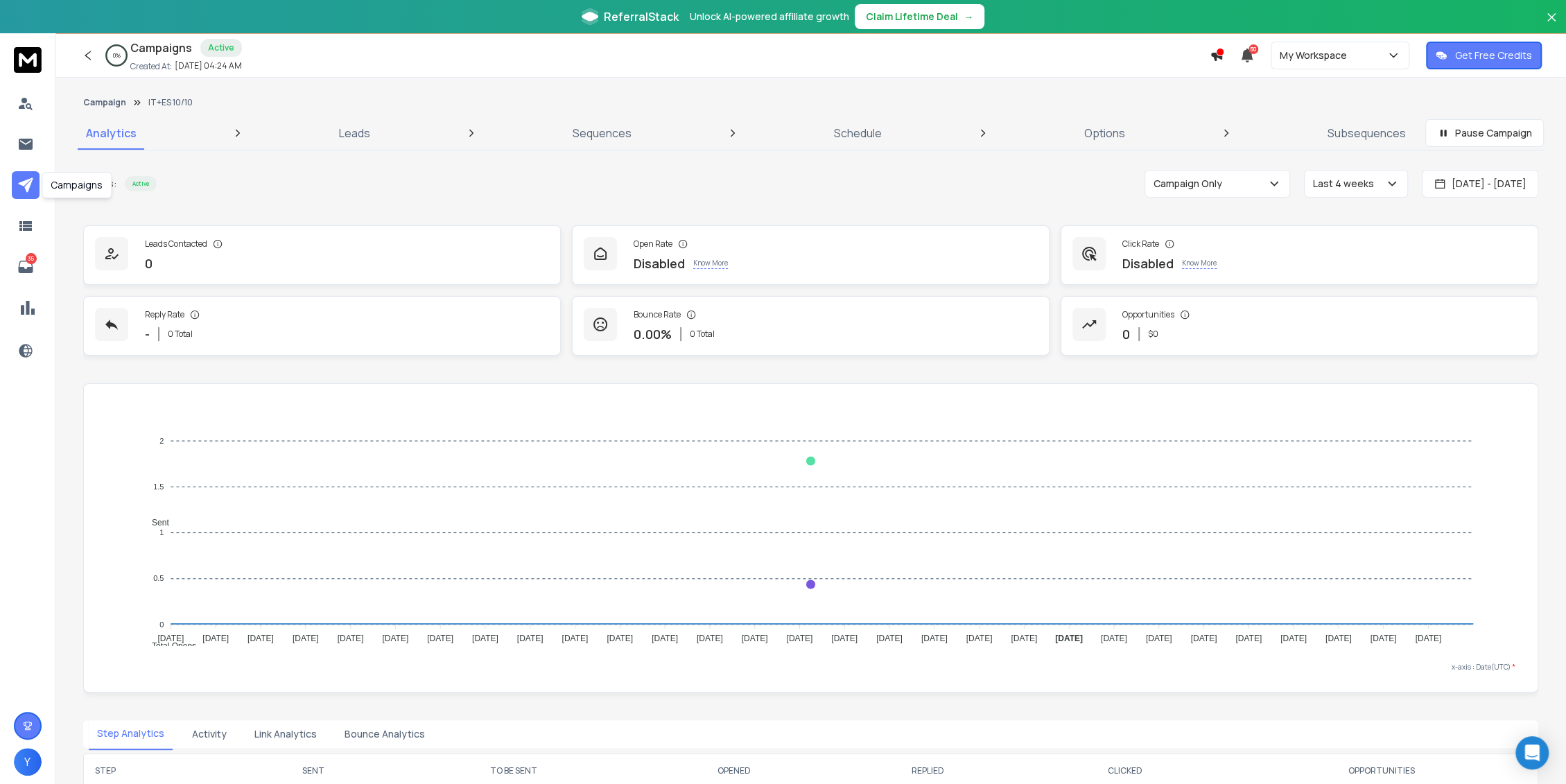
click at [33, 184] on icon at bounding box center [25, 185] width 16 height 16
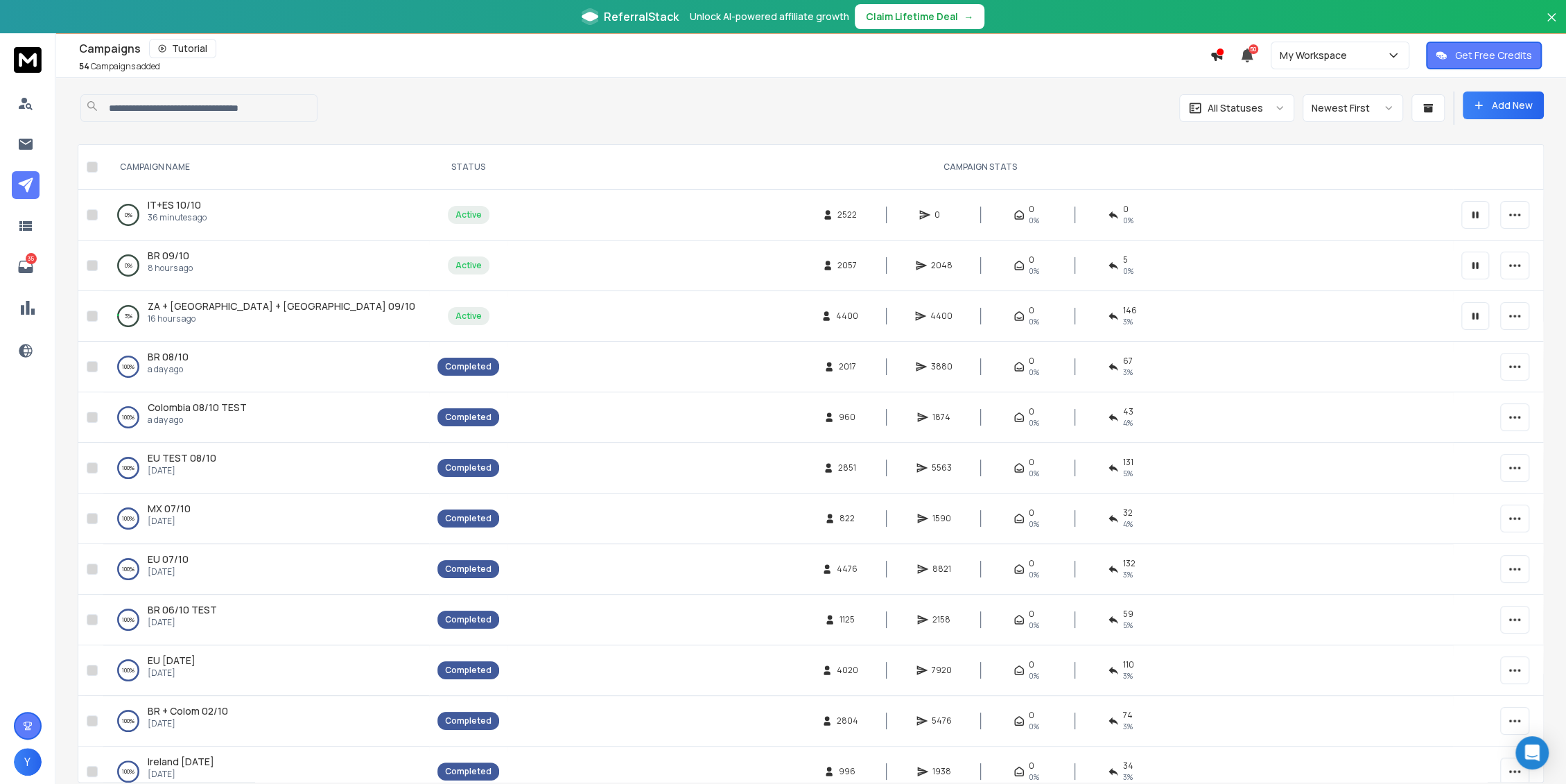
click at [1099, 67] on div "54 Campaigns added" at bounding box center [644, 67] width 1131 height 11
